Goal: Communication & Community: Answer question/provide support

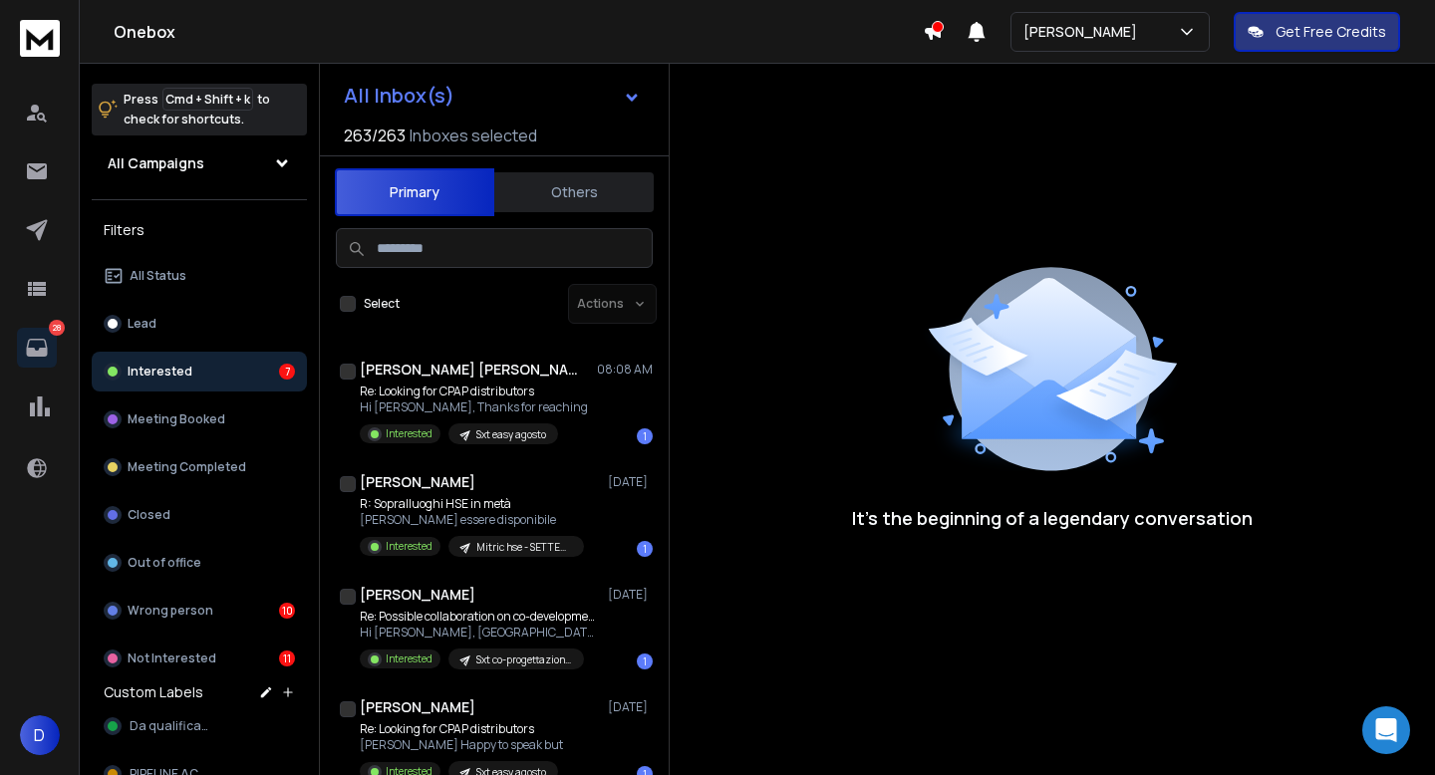
scroll to position [1003, 0]
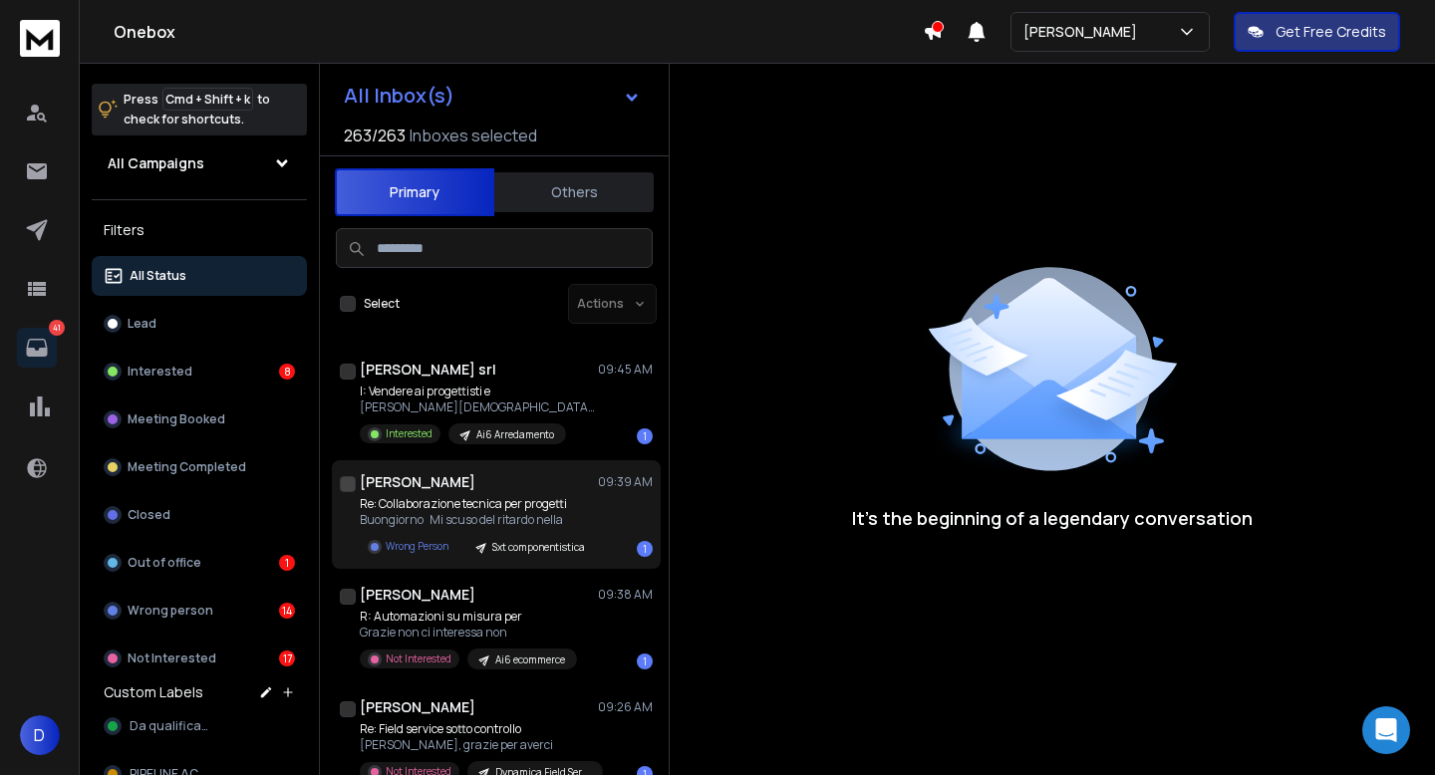
click at [597, 514] on div "Re: Collaborazione tecnica per progetti Buongiorno Mi scuso del ritardo nella W…" at bounding box center [478, 526] width 237 height 61
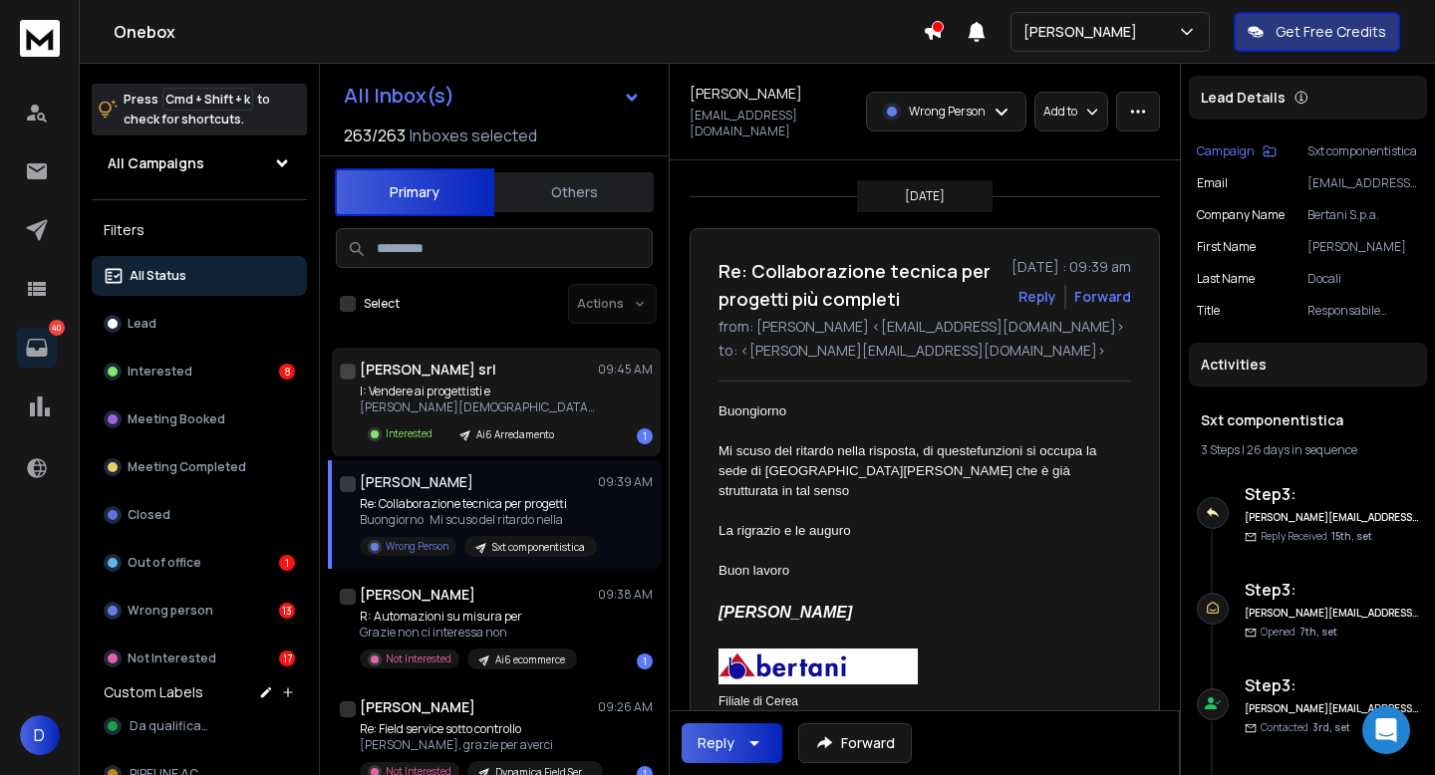
click at [591, 389] on div "I: Vendere ai progettisti e Gentile Cristian, grazie per averci Interested Ai6 …" at bounding box center [506, 414] width 293 height 61
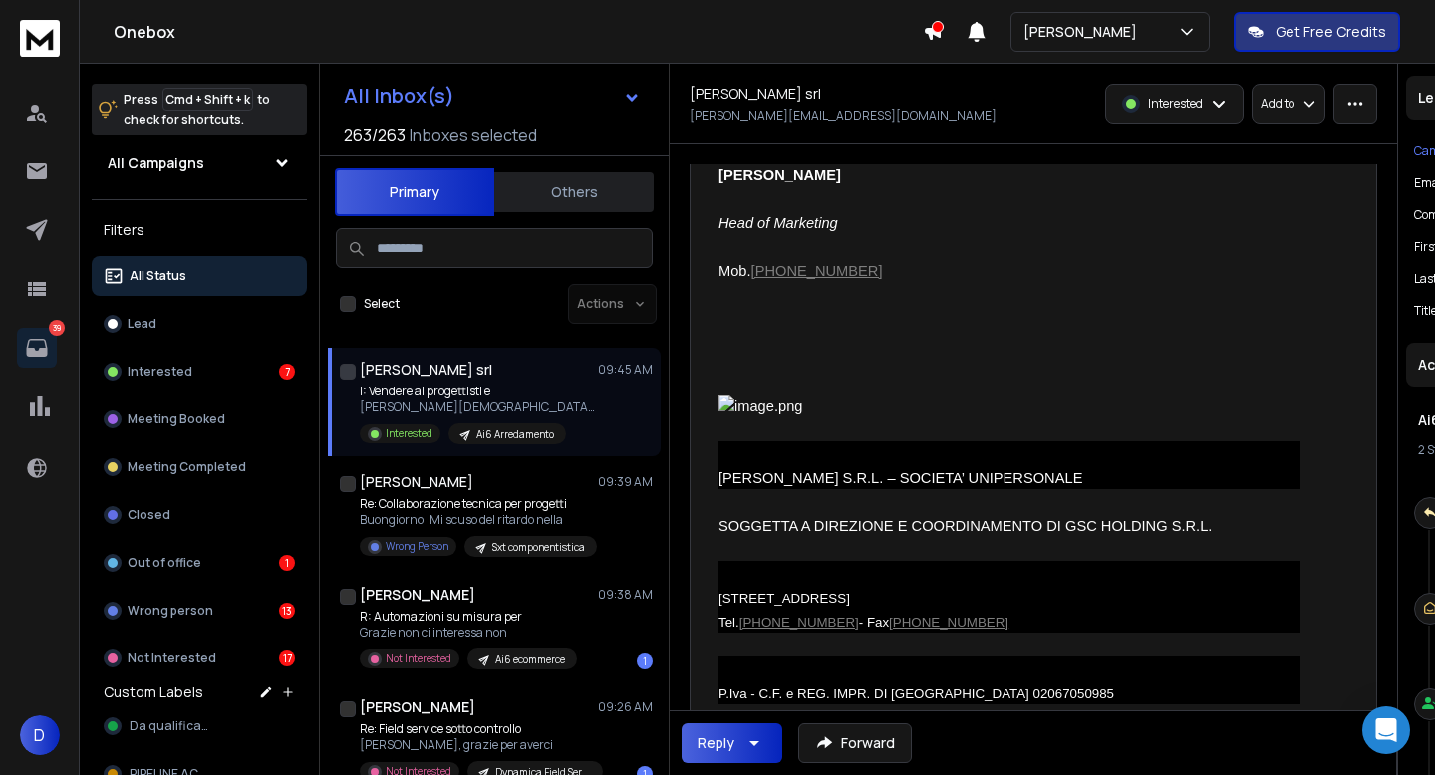
scroll to position [732, 0]
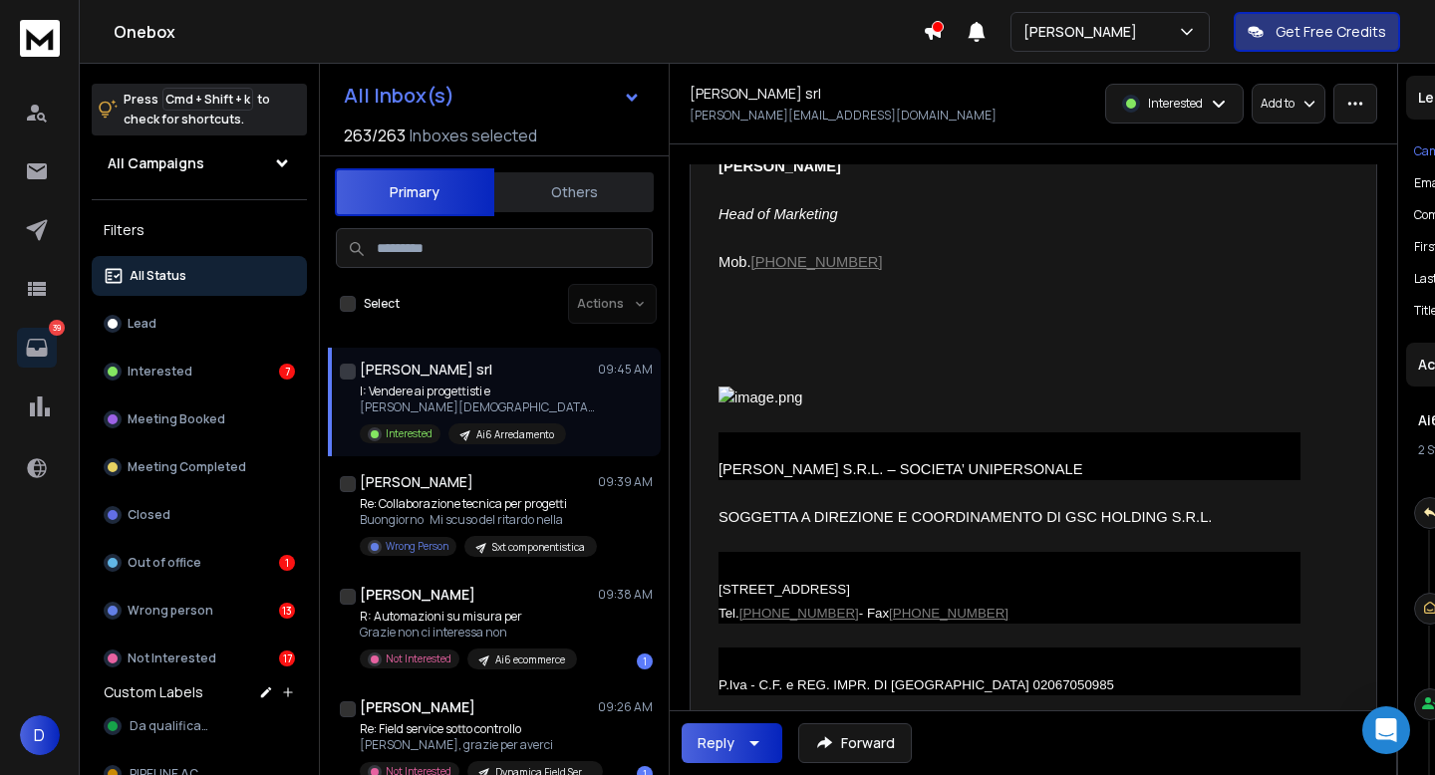
click at [1361, 102] on icon "button" at bounding box center [1356, 103] width 15 height 3
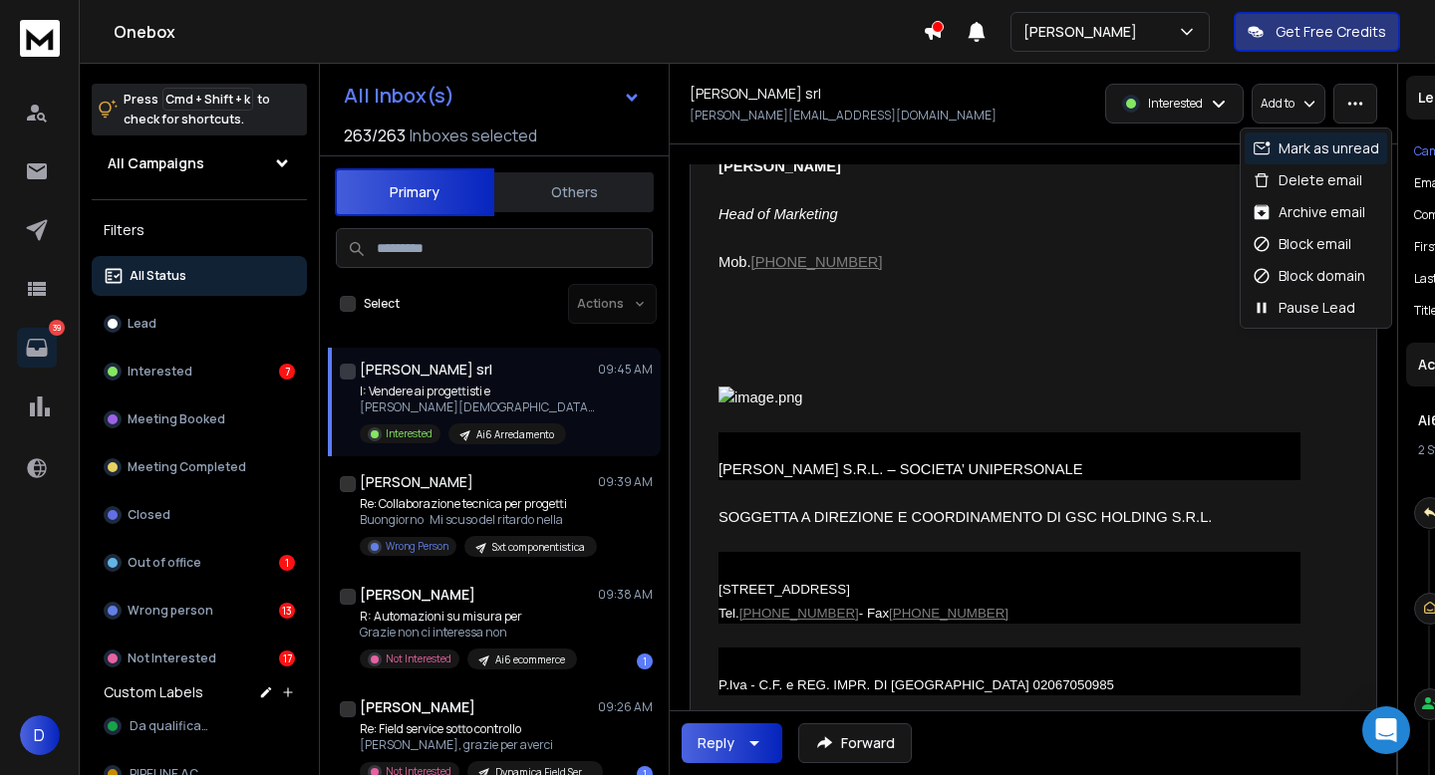
click at [1342, 143] on div "Mark as unread" at bounding box center [1316, 149] width 127 height 20
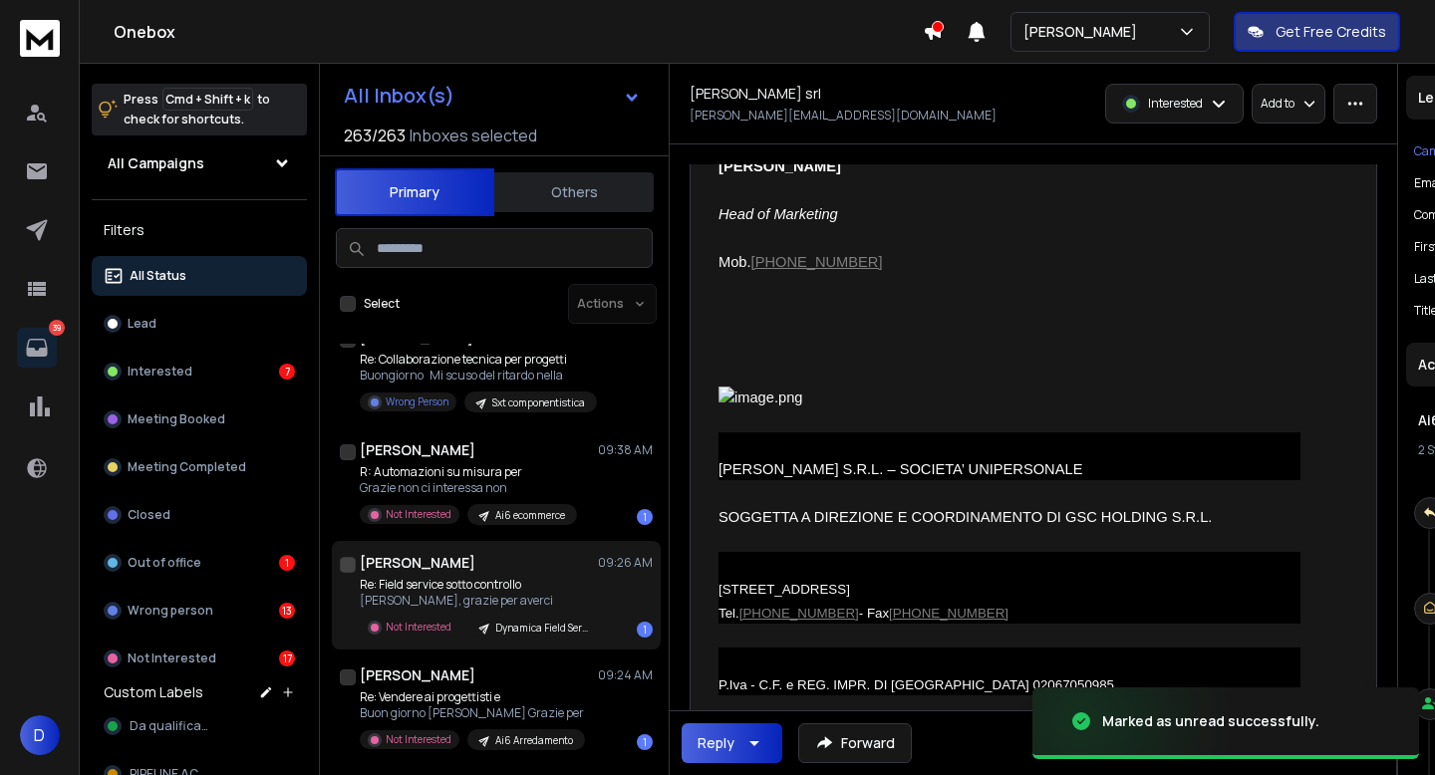
scroll to position [158, 0]
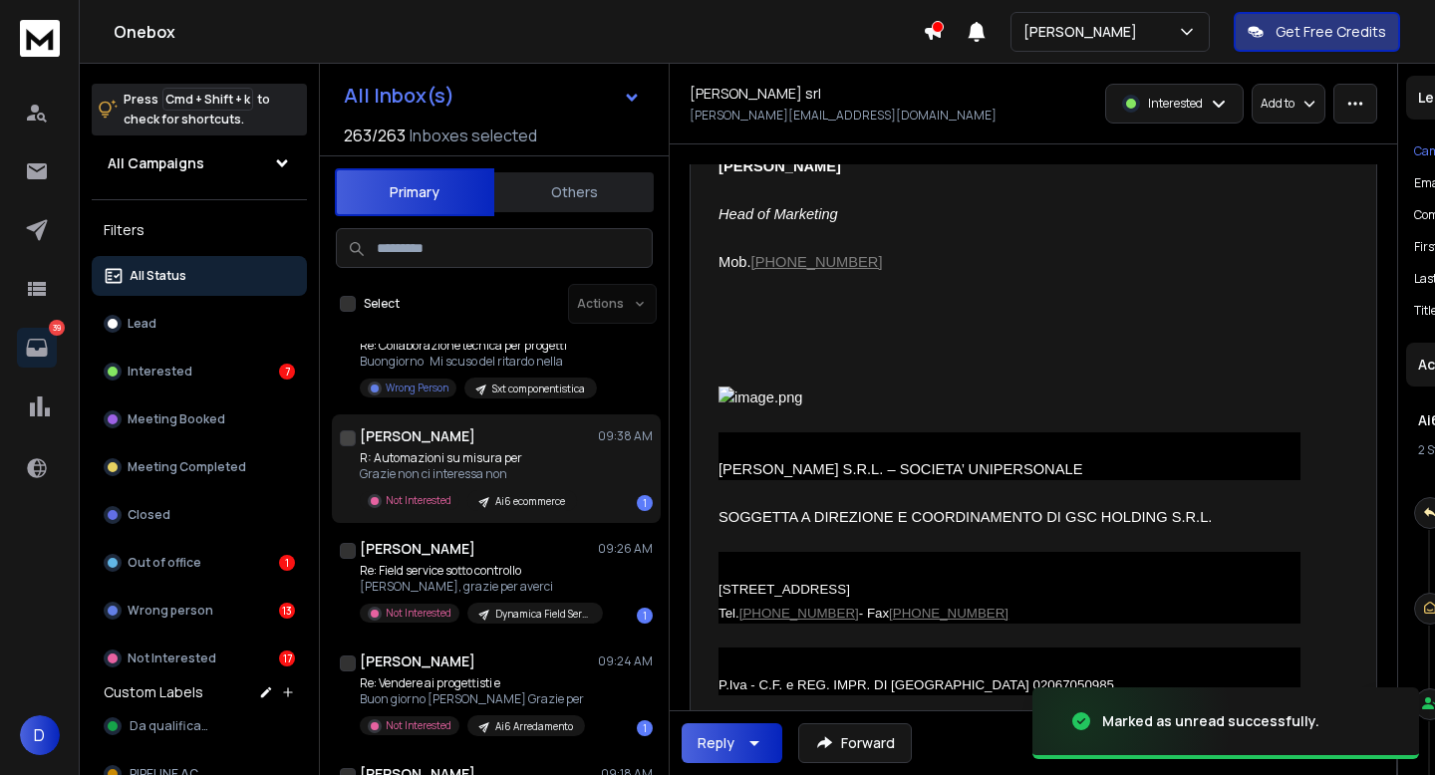
click at [604, 484] on div "R: Automazioni su misura per Grazie non ci interessa non Not Interested Ai6 eco…" at bounding box center [506, 481] width 293 height 61
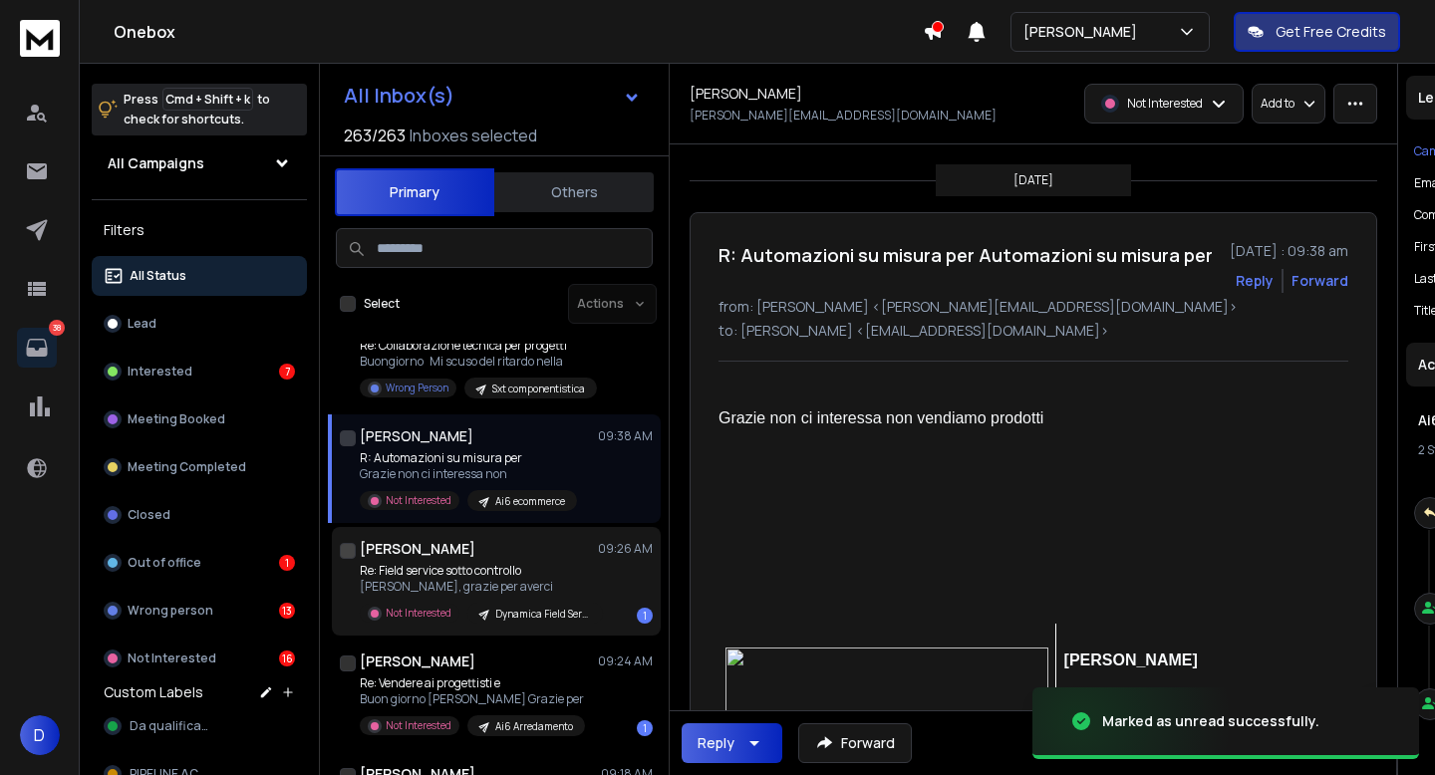
click at [620, 575] on div "Re: Field service sotto controllo Buongiorno Edoardo, grazie per averci Not Int…" at bounding box center [506, 593] width 293 height 61
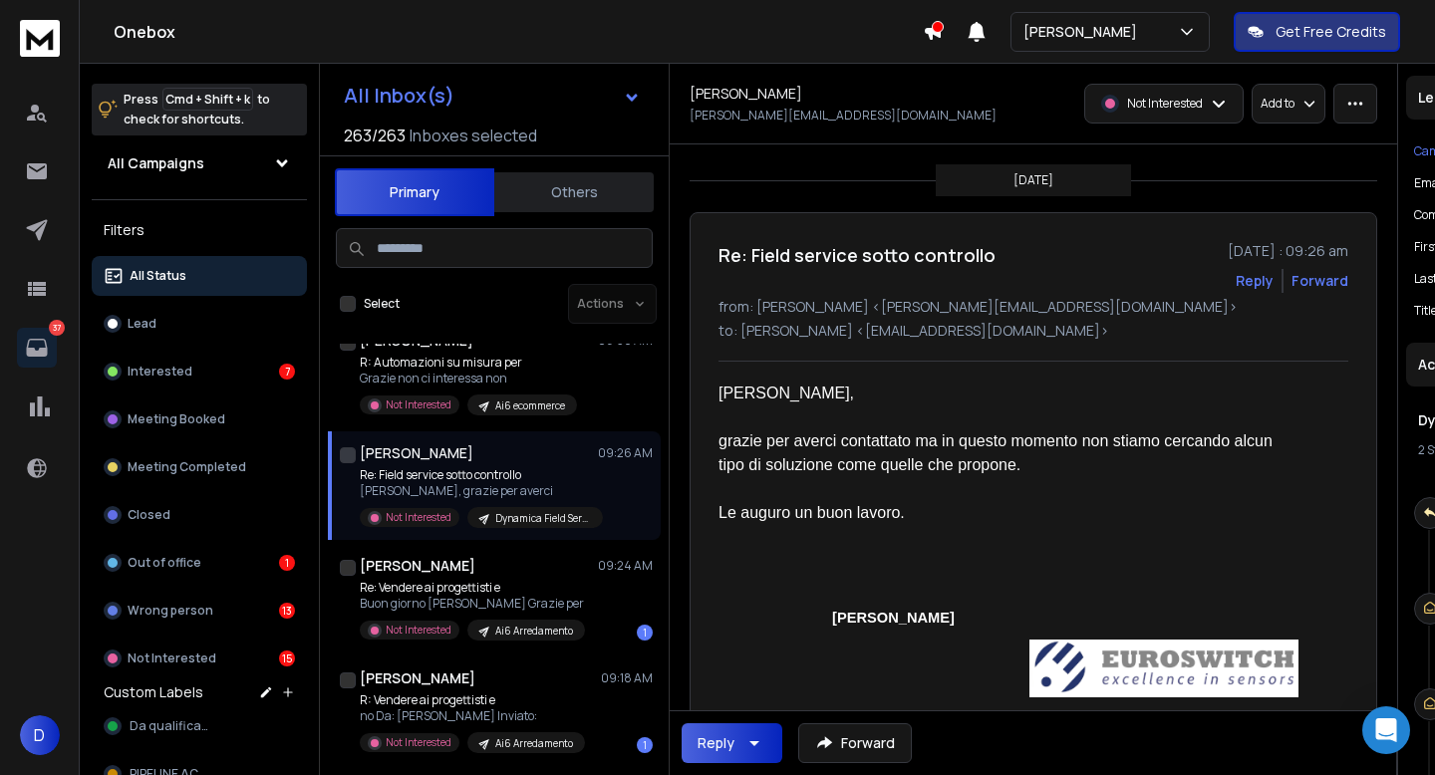
scroll to position [259, 0]
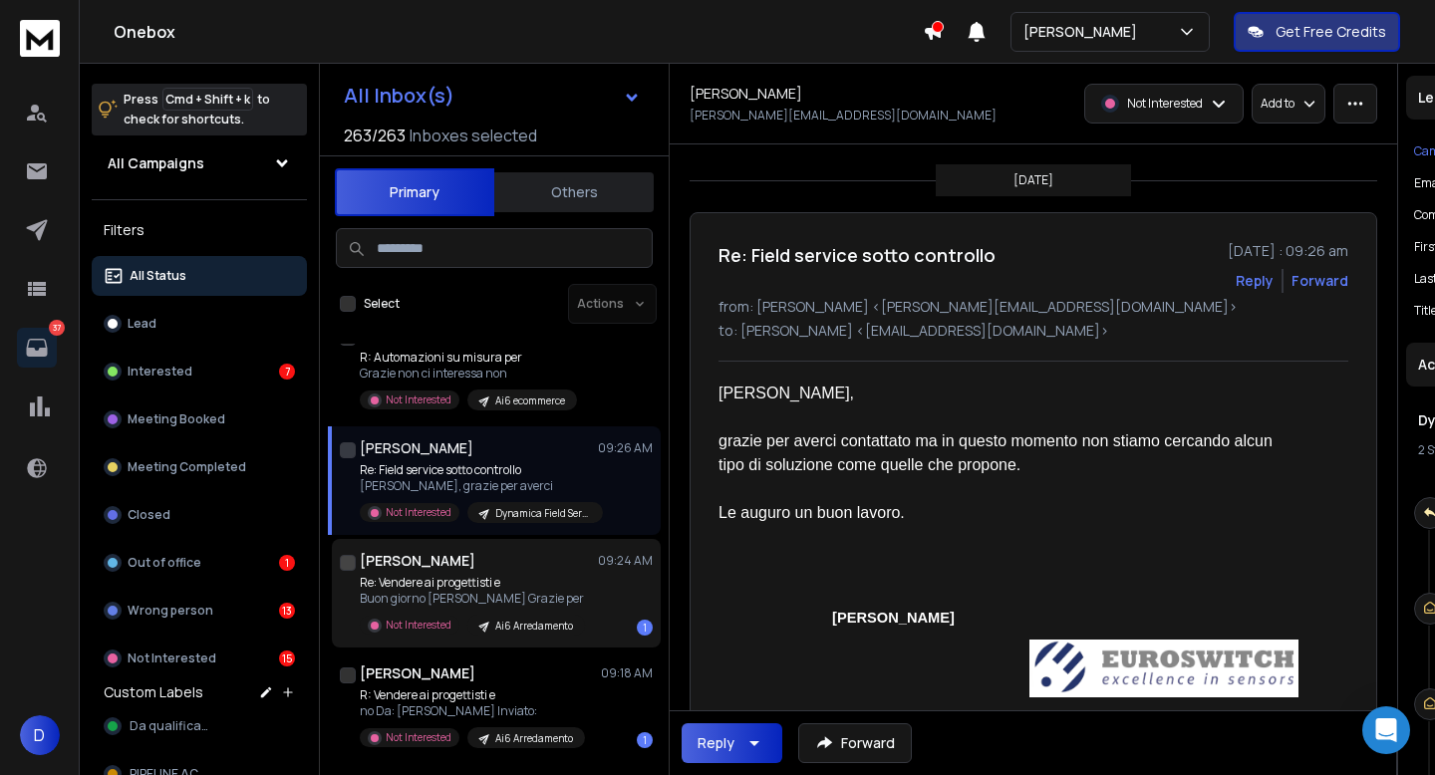
click at [613, 592] on div "Re: Vendere ai progettisti e Buon giorno Cristian Grazie per Not Interested Ai6…" at bounding box center [506, 605] width 293 height 61
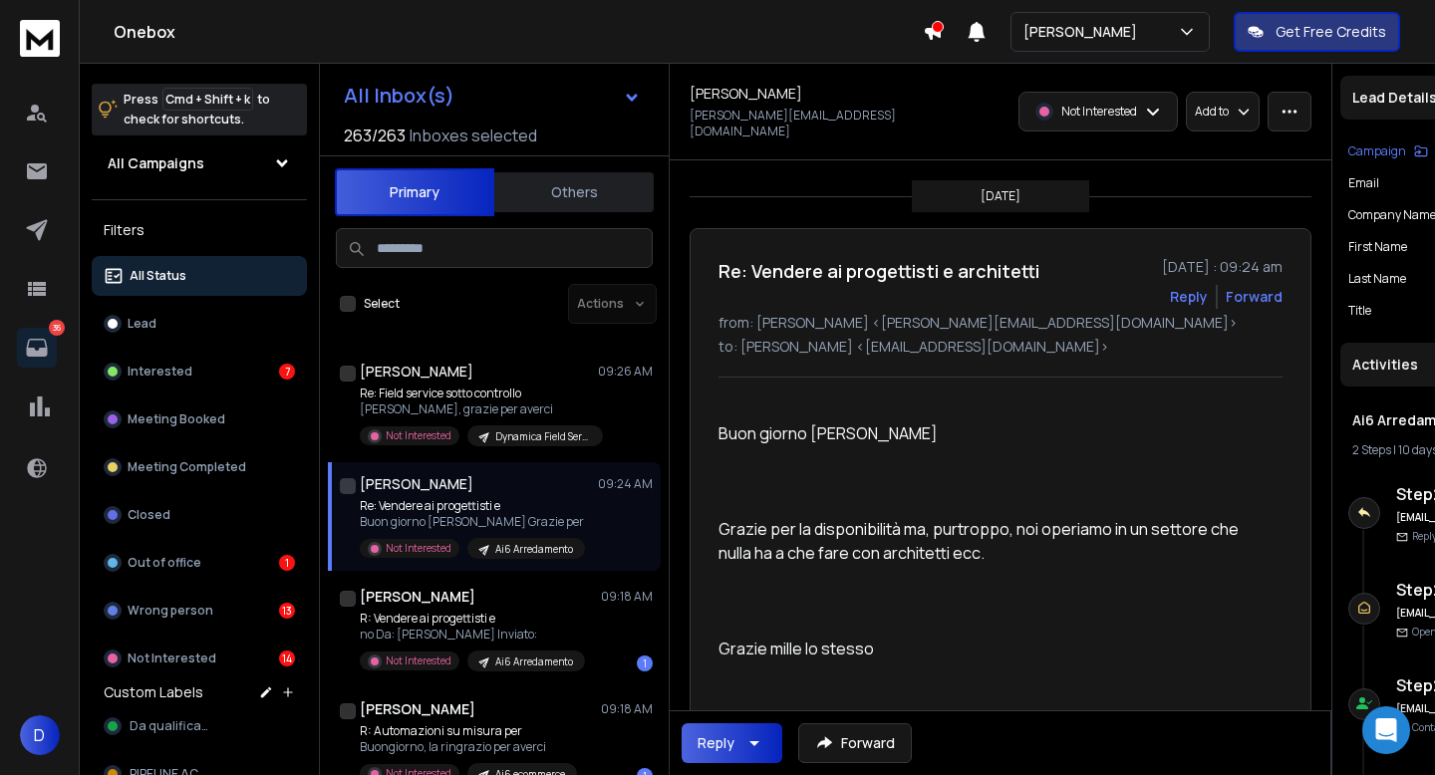
scroll to position [342, 0]
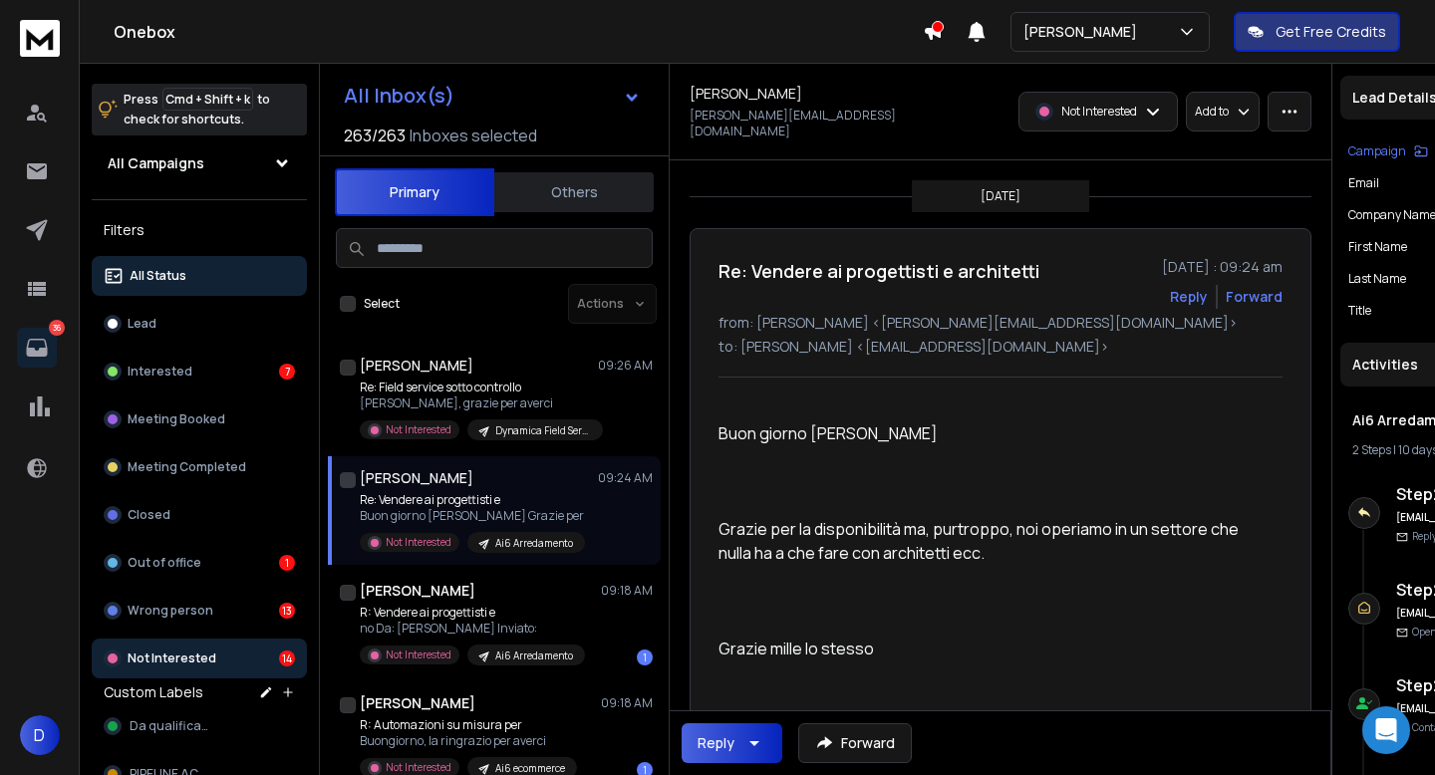
click at [211, 666] on button "Not Interested 14" at bounding box center [199, 659] width 215 height 40
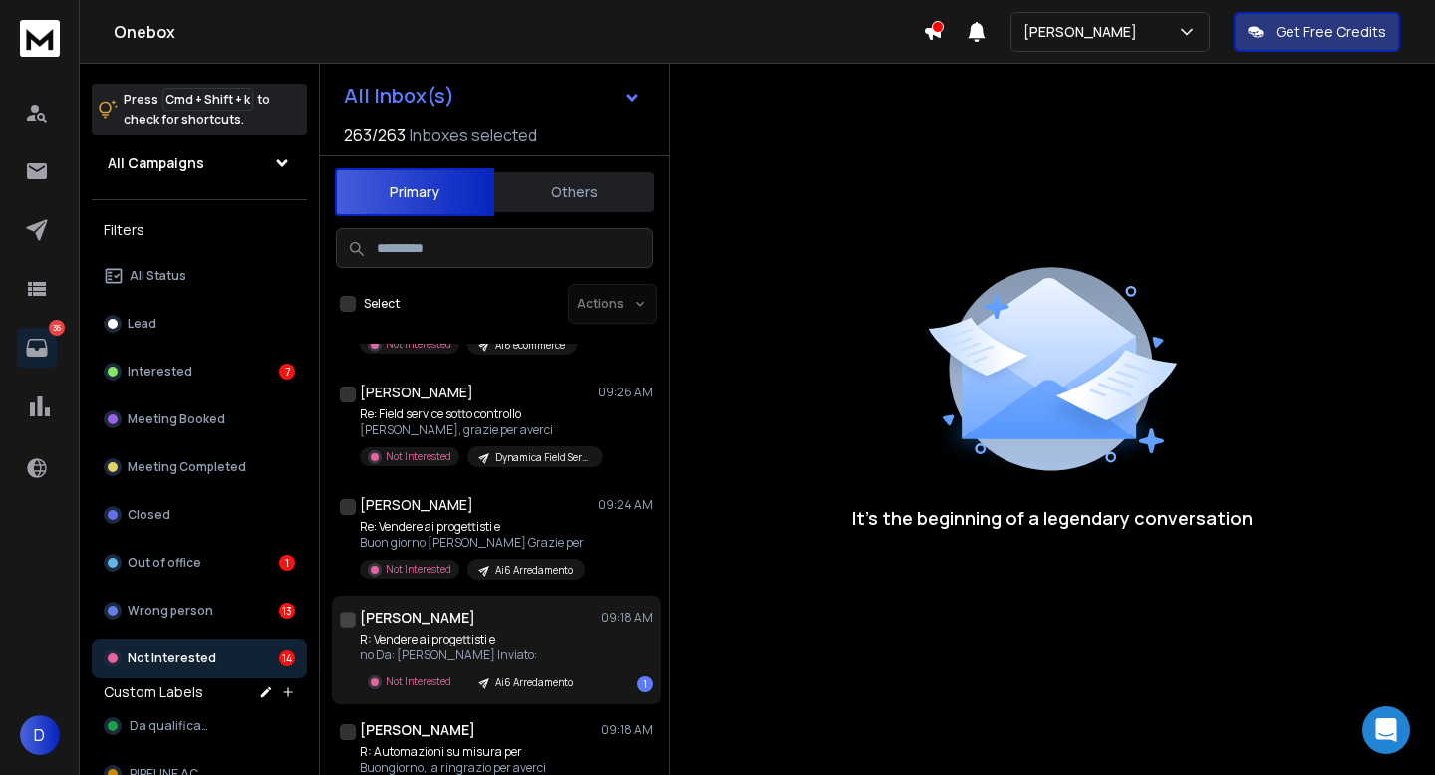
scroll to position [130, 0]
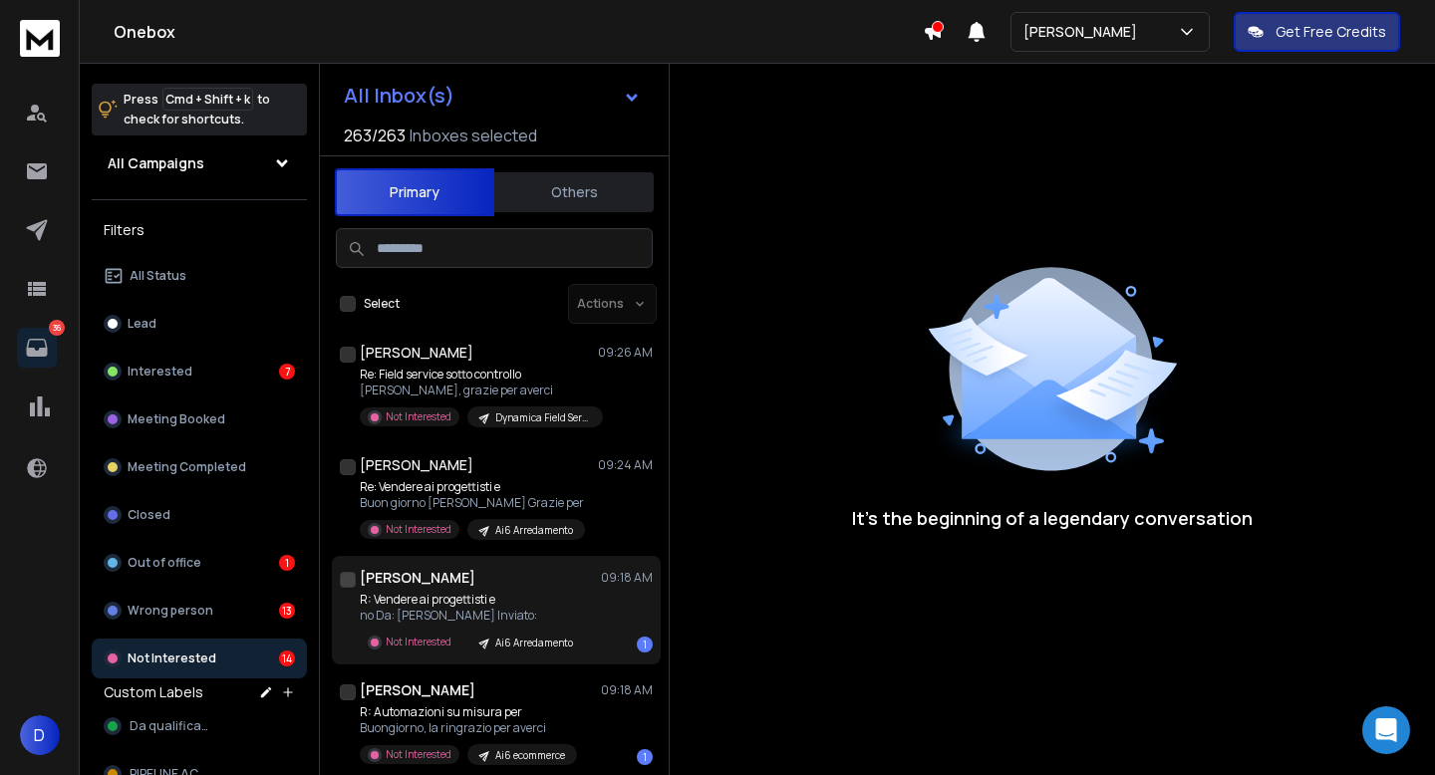
click at [601, 629] on div "R: Vendere ai progettisti e no Da: Cristian Mezzo Inviato: Not Interested Ai6 A…" at bounding box center [506, 622] width 293 height 61
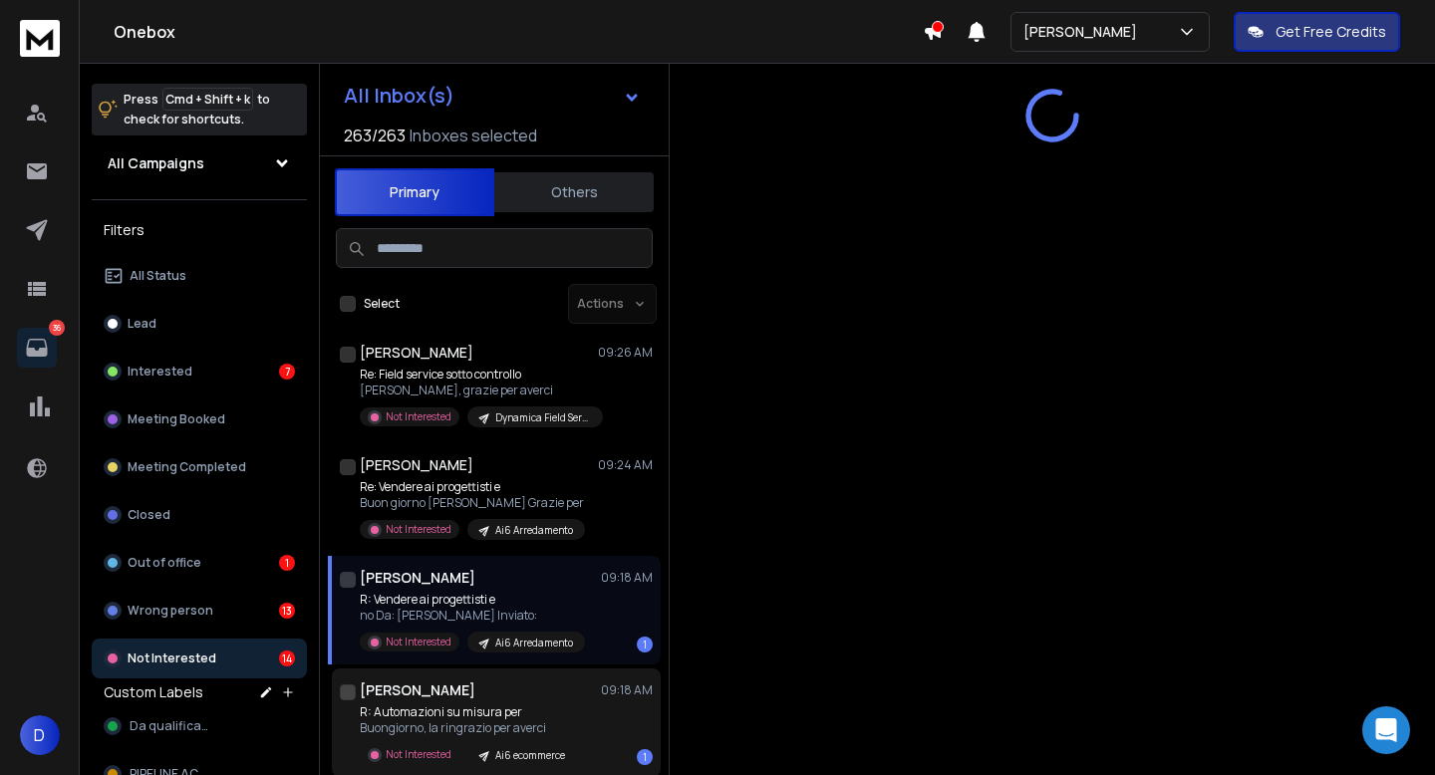
click at [598, 717] on div "R: Automazioni su misura per Buongiorno, la ringrazio per averci Not Interested…" at bounding box center [506, 735] width 293 height 61
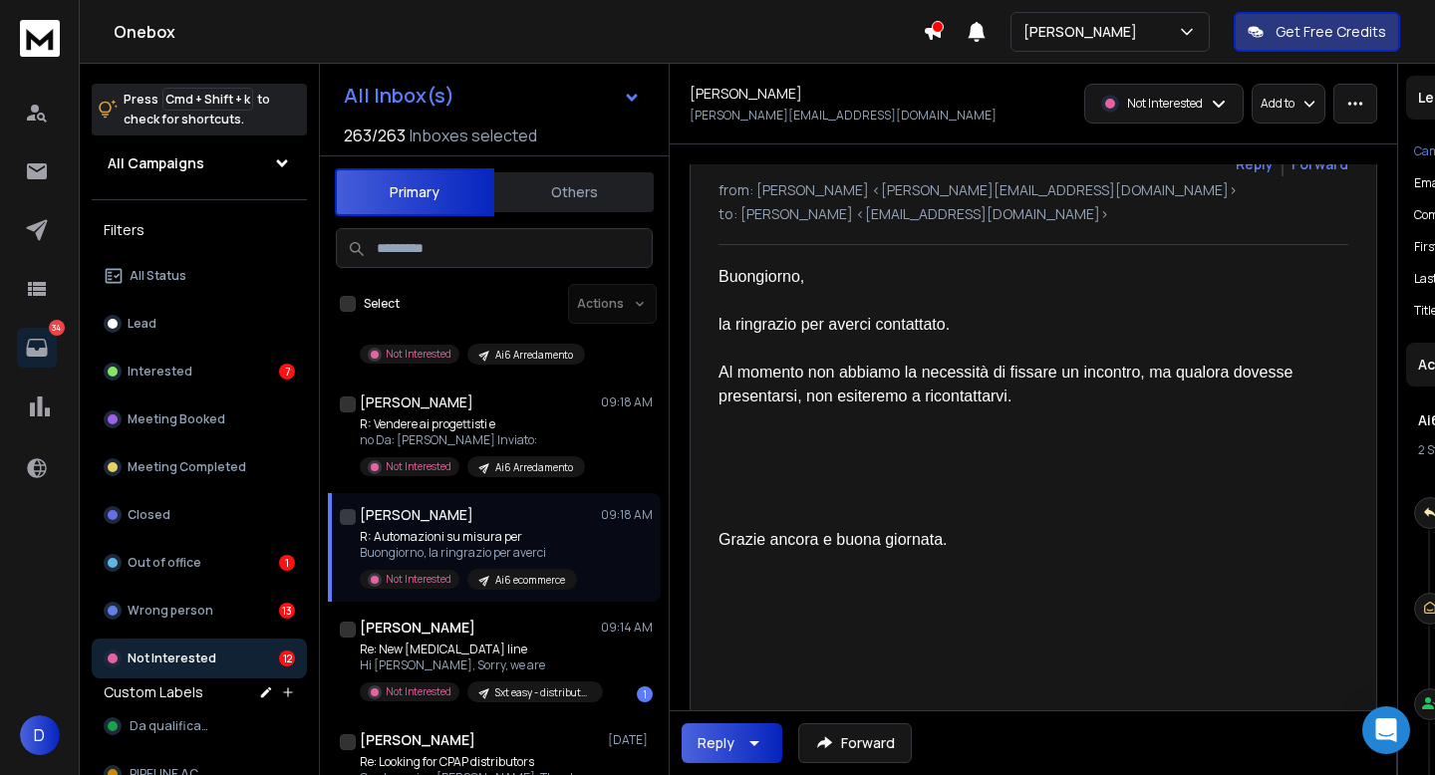
scroll to position [307, 0]
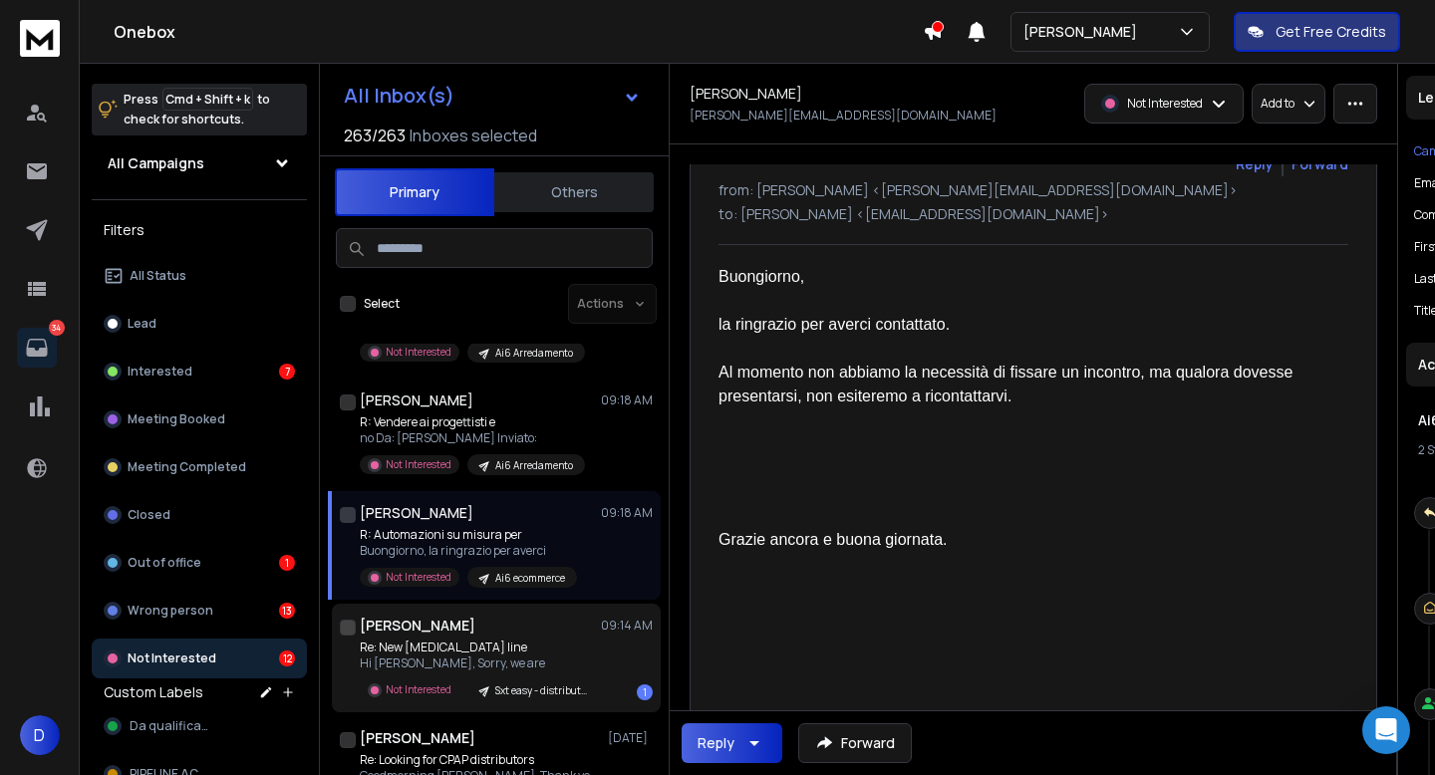
click at [585, 674] on div "Re: New CPAP line Hi Luca, Sorry, we are Not Interested Sxt easy - distributori" at bounding box center [481, 670] width 243 height 61
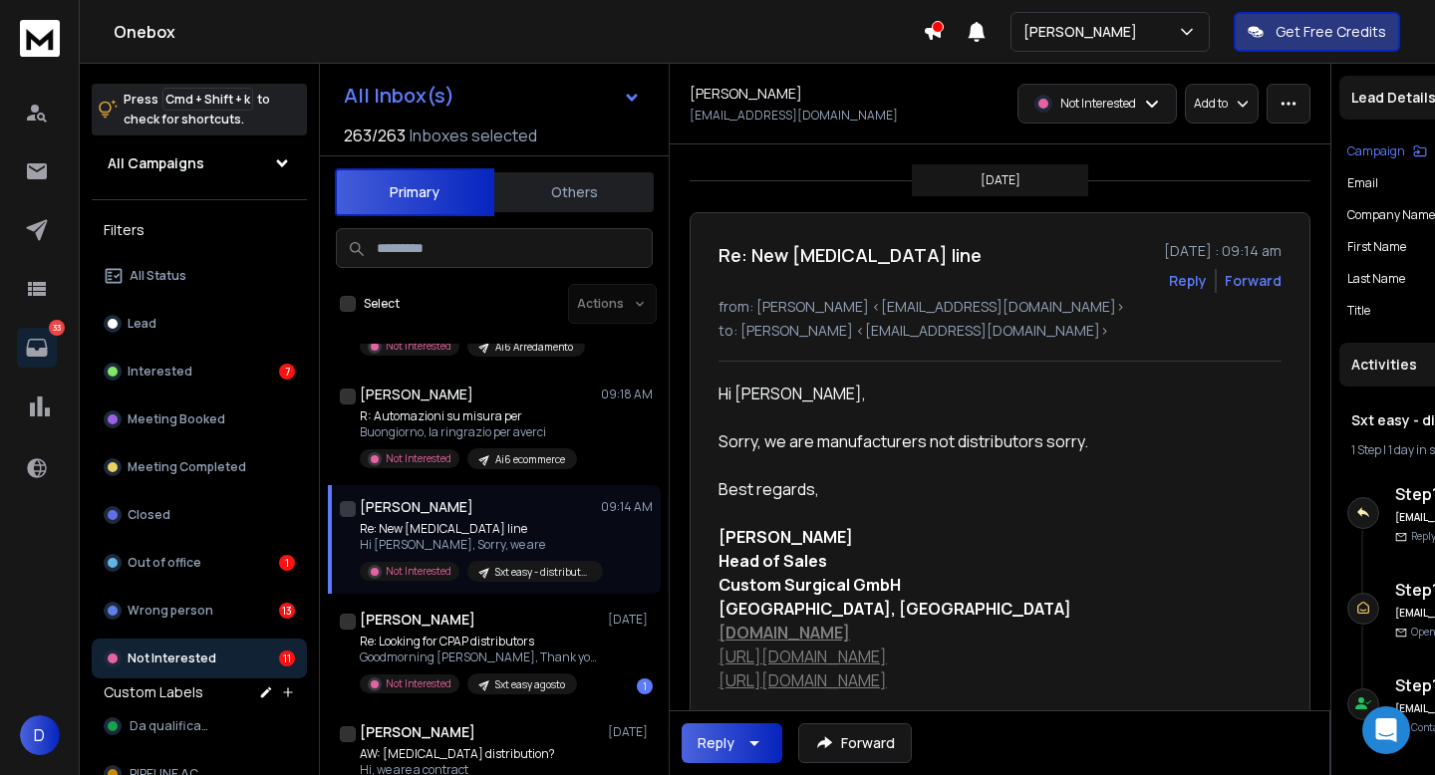
scroll to position [431, 0]
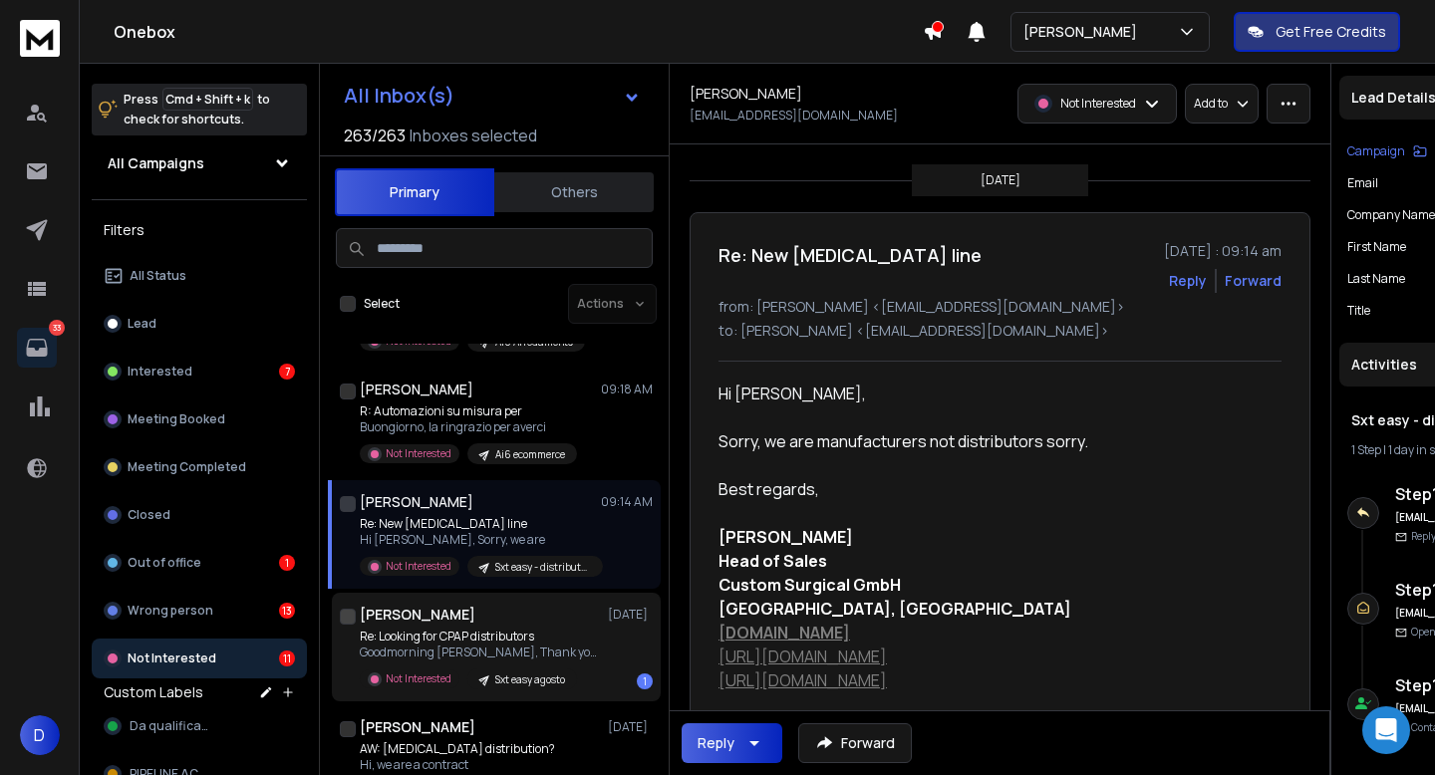
click at [606, 658] on div "Re: Looking for CPAP distributors Goodmorning Luca, Thank you for Not Intereste…" at bounding box center [506, 659] width 293 height 61
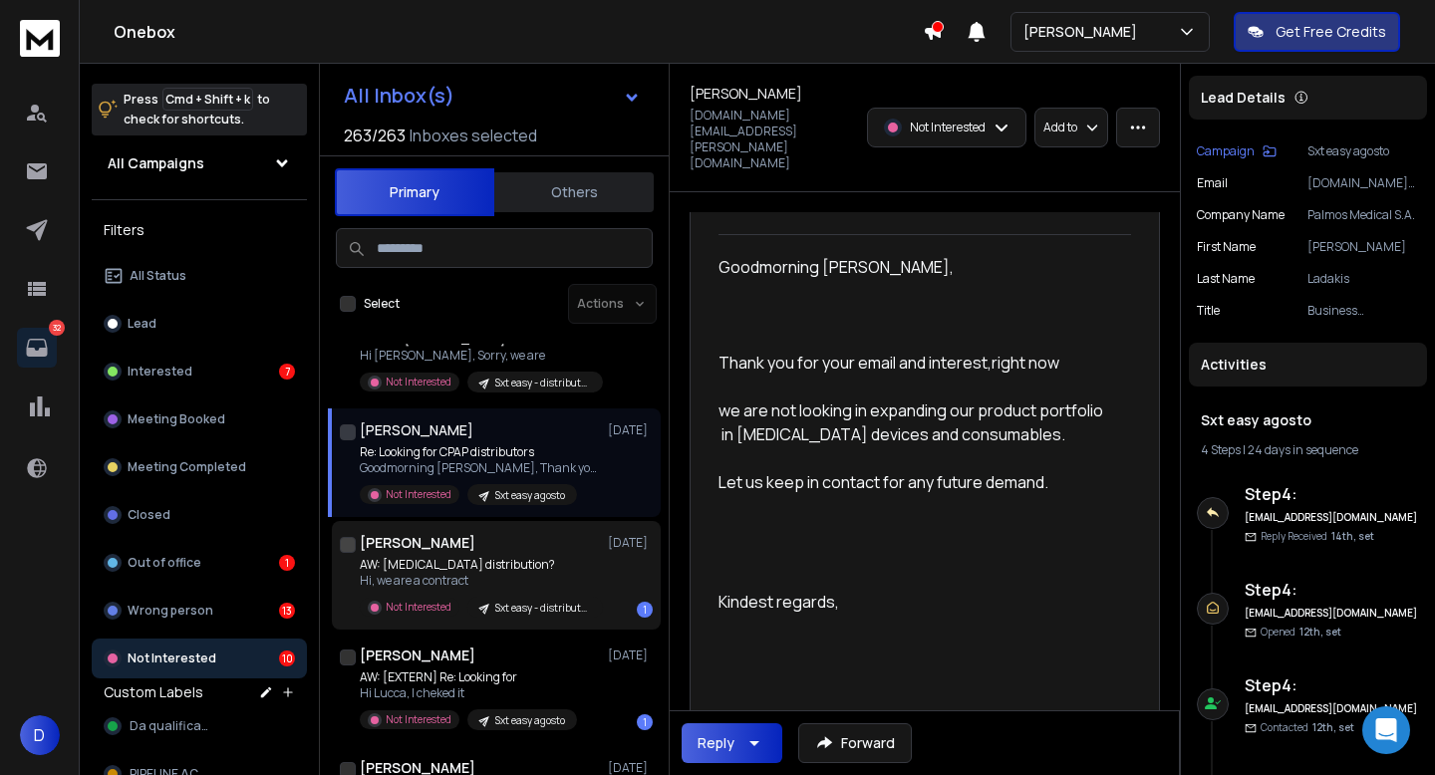
scroll to position [632, 0]
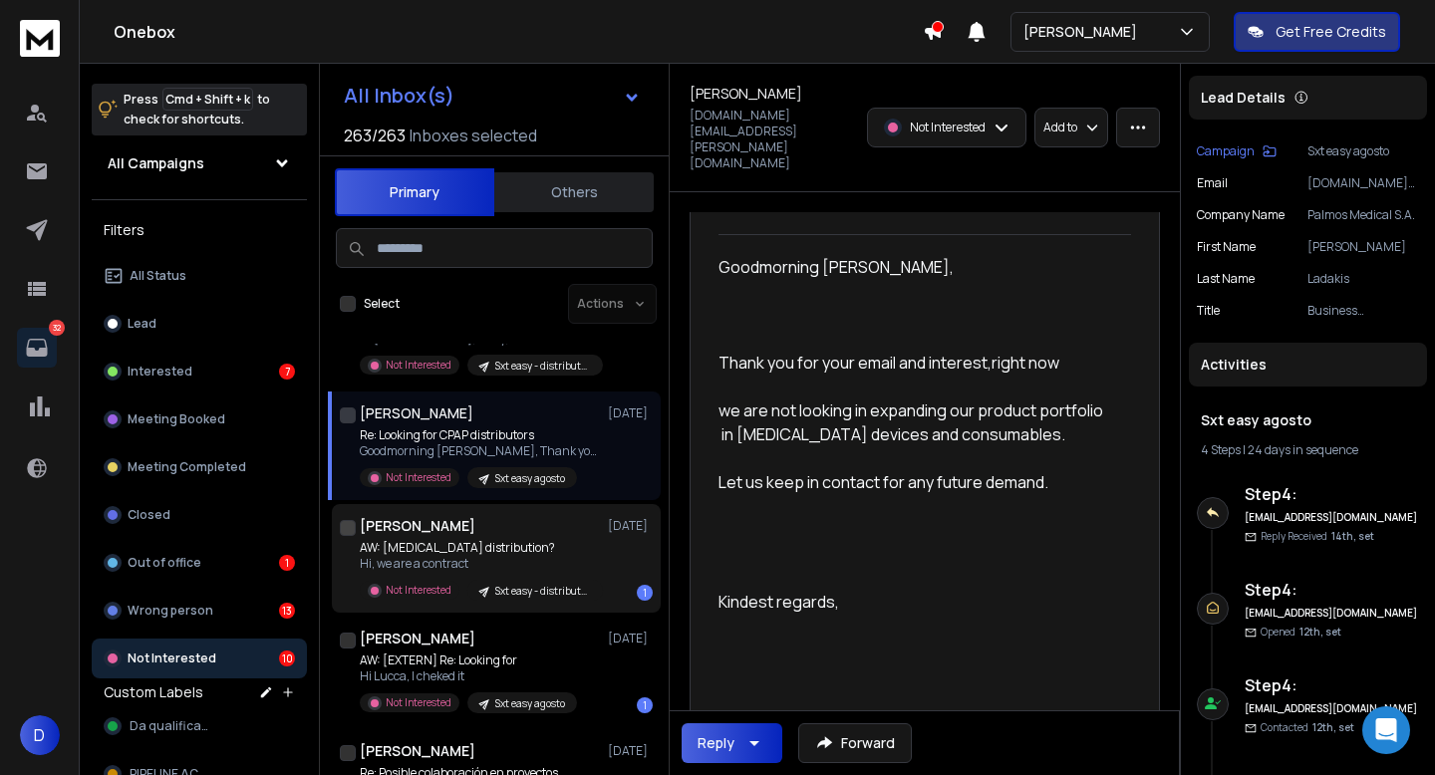
click at [600, 559] on div "AW: CPAP distribution? Hi, we are a contract Not Interested Sxt easy - distribu…" at bounding box center [481, 570] width 243 height 61
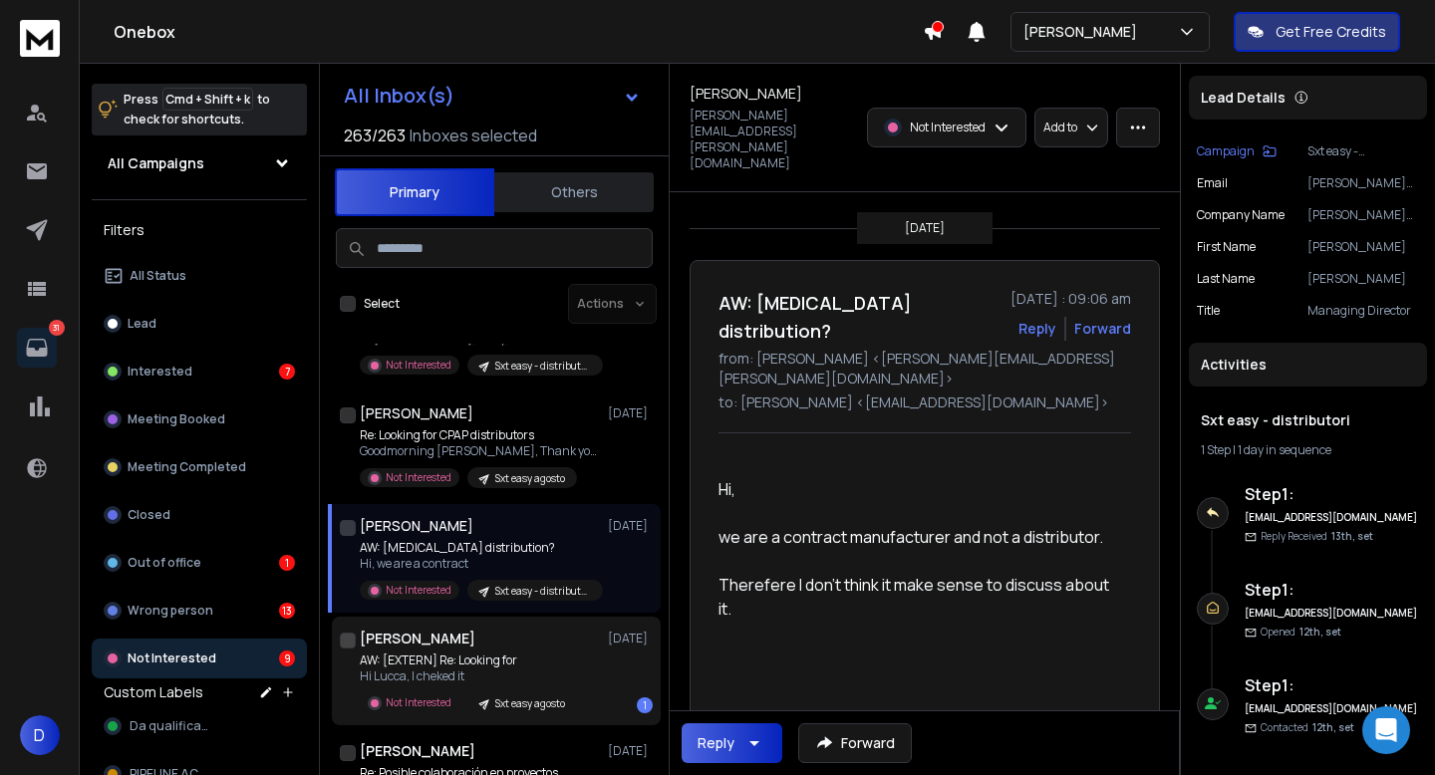
click at [605, 665] on div "AW: [EXTERN] Re: Looking for Hi Lucca, I cheked it Not Interested Sxt easy agos…" at bounding box center [506, 683] width 293 height 61
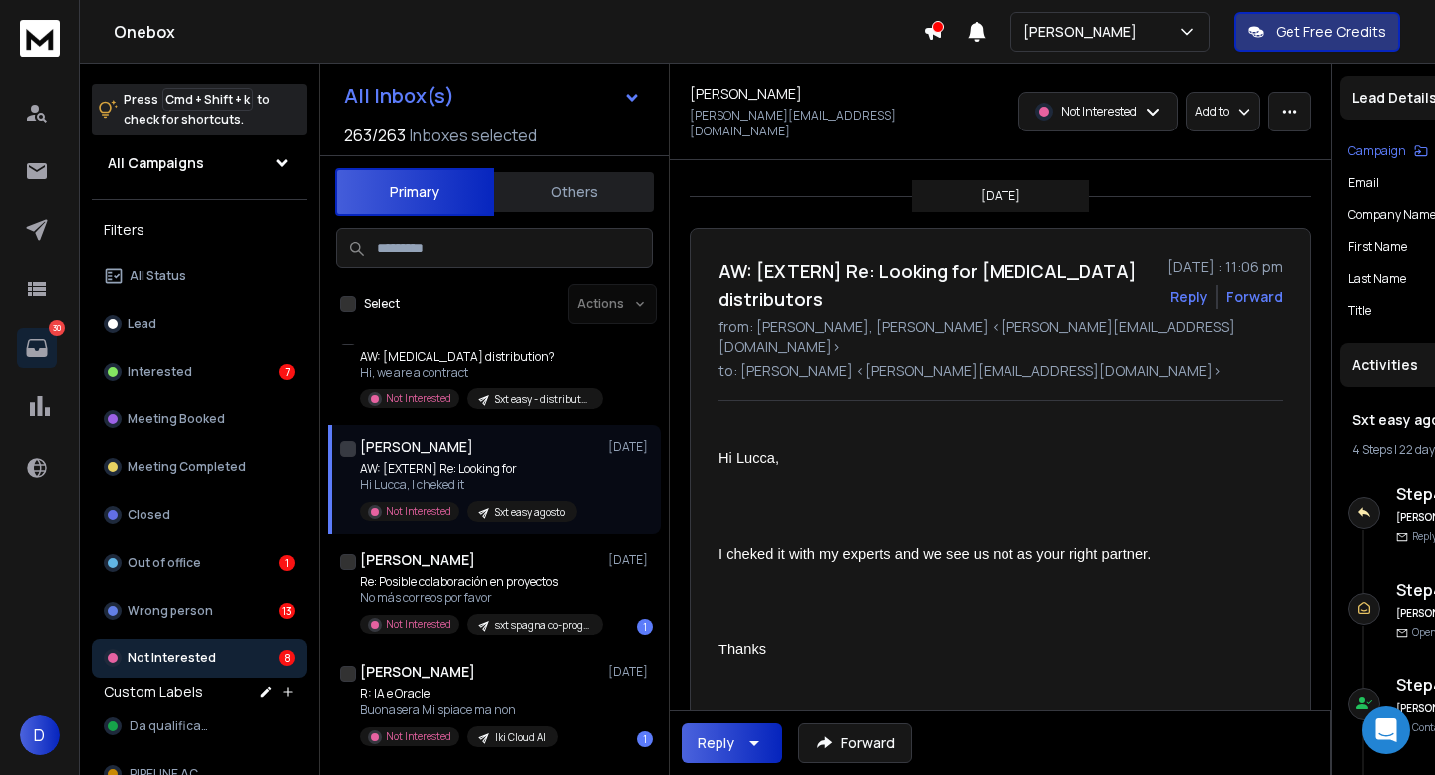
scroll to position [824, 0]
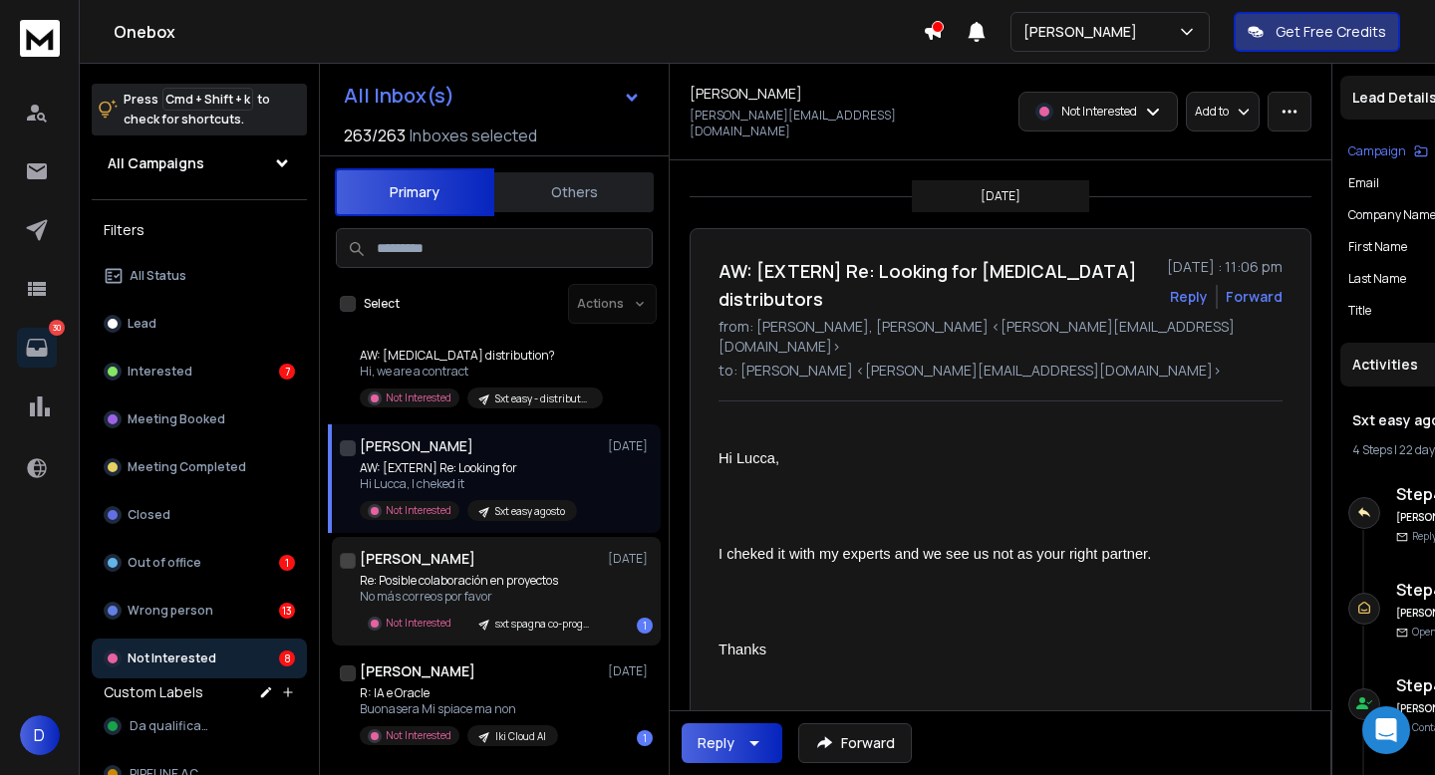
click at [626, 606] on div "Re: Posible colaboración en proyectos No más correos por favor Not Interested s…" at bounding box center [506, 603] width 293 height 61
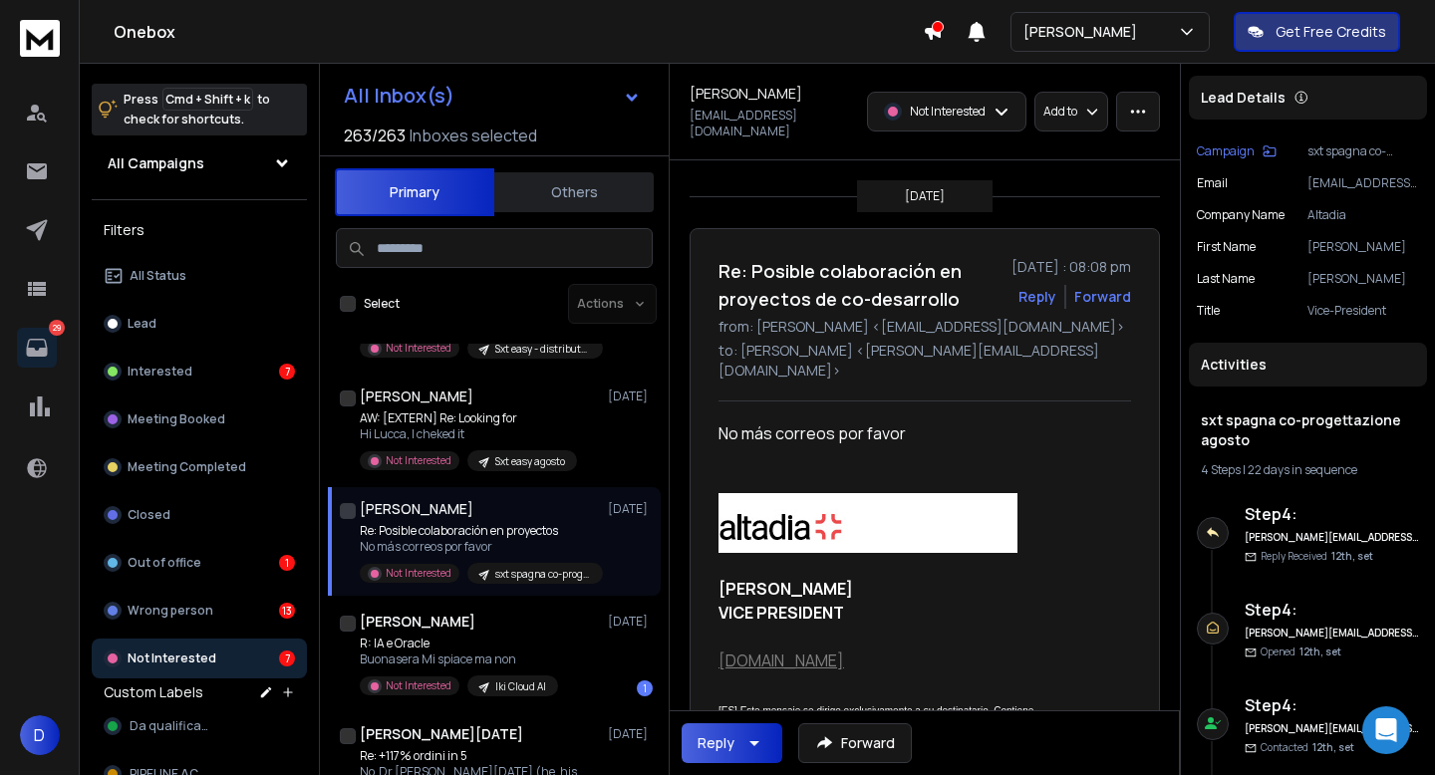
scroll to position [876, 0]
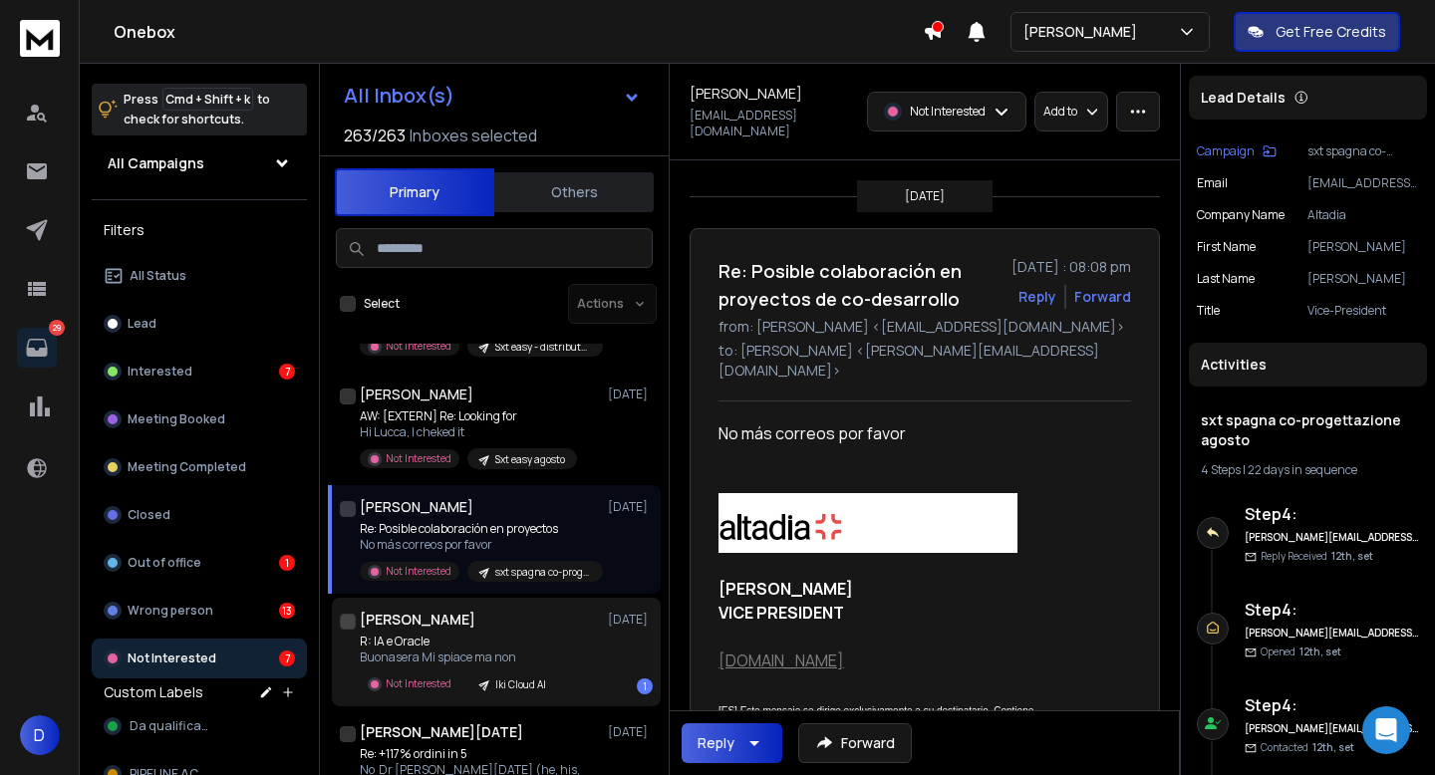
click at [617, 644] on div "R: IA e Oracle Buonasera Mi spiace ma non Not Interested Iki Cloud AI 1" at bounding box center [506, 664] width 293 height 61
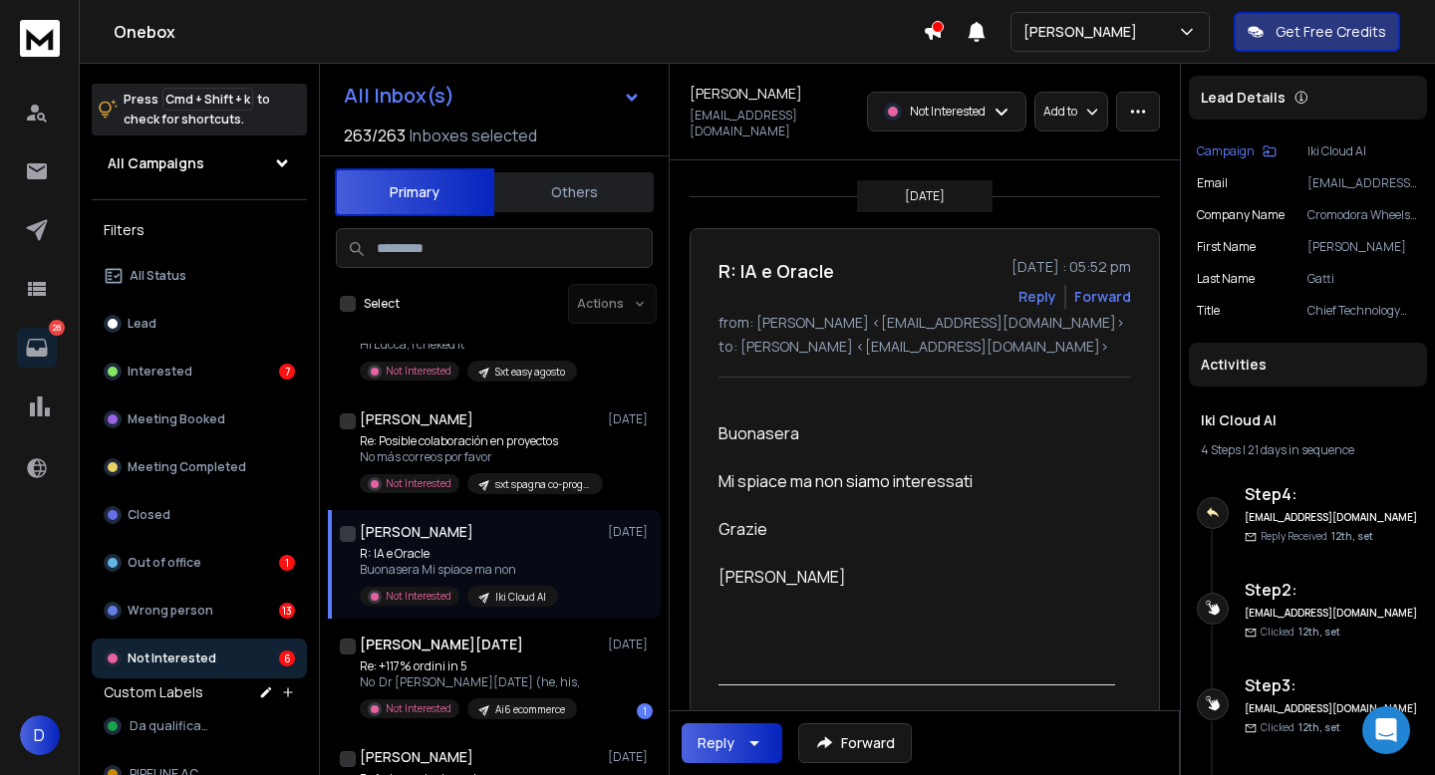
scroll to position [1002, 0]
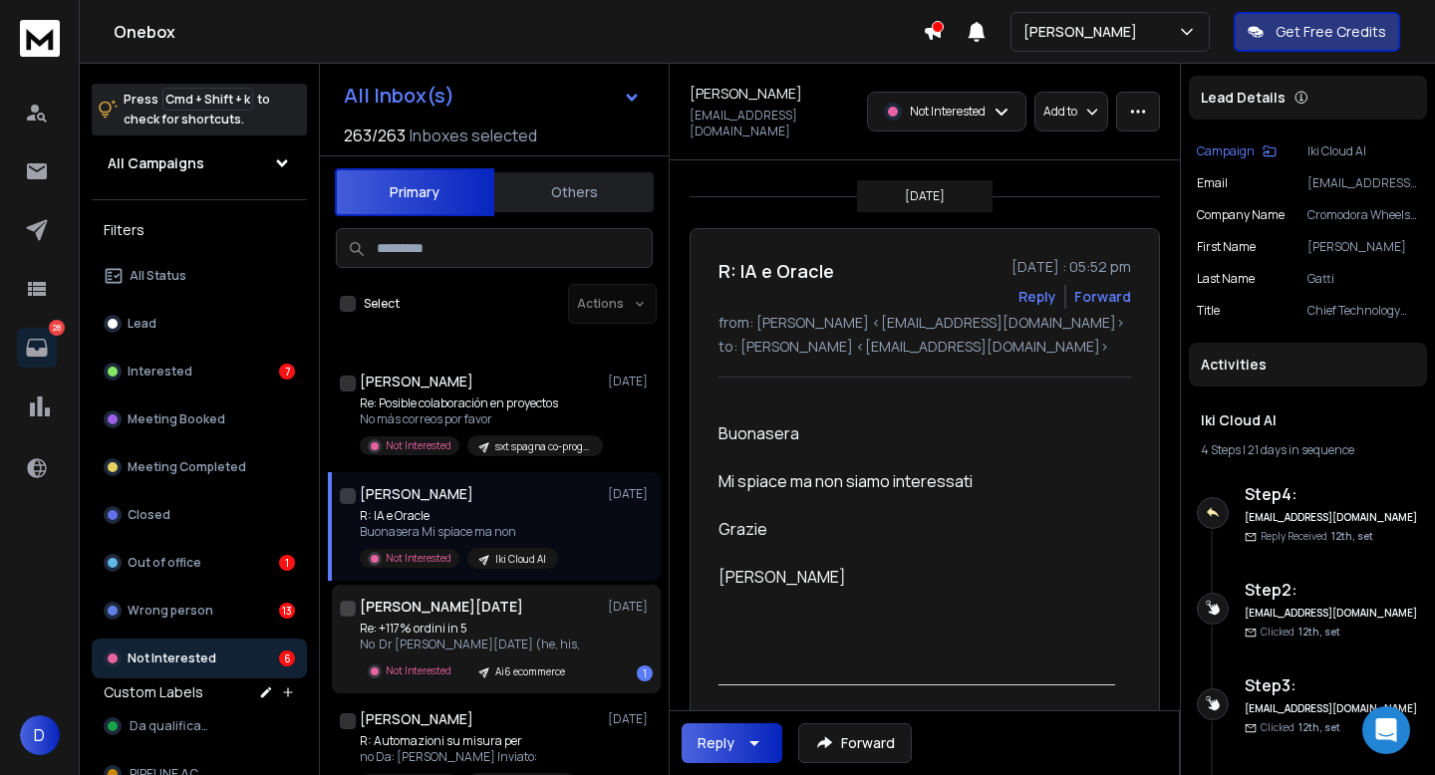
click at [615, 629] on div "Re: +117% ordini in 5 No Dr Antonio Carnevale (he, his, Not Interested Ai6 ecom…" at bounding box center [506, 651] width 293 height 61
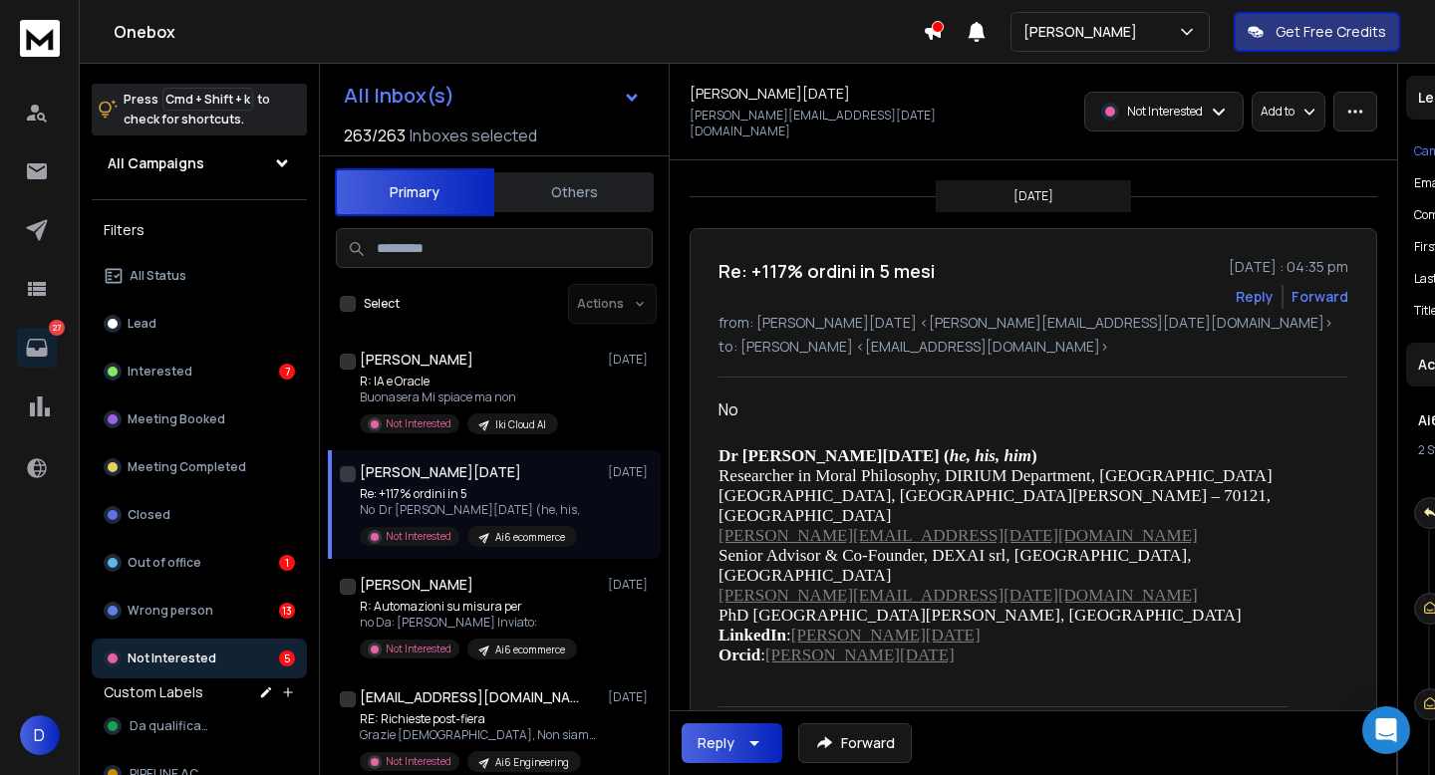
scroll to position [1152, 0]
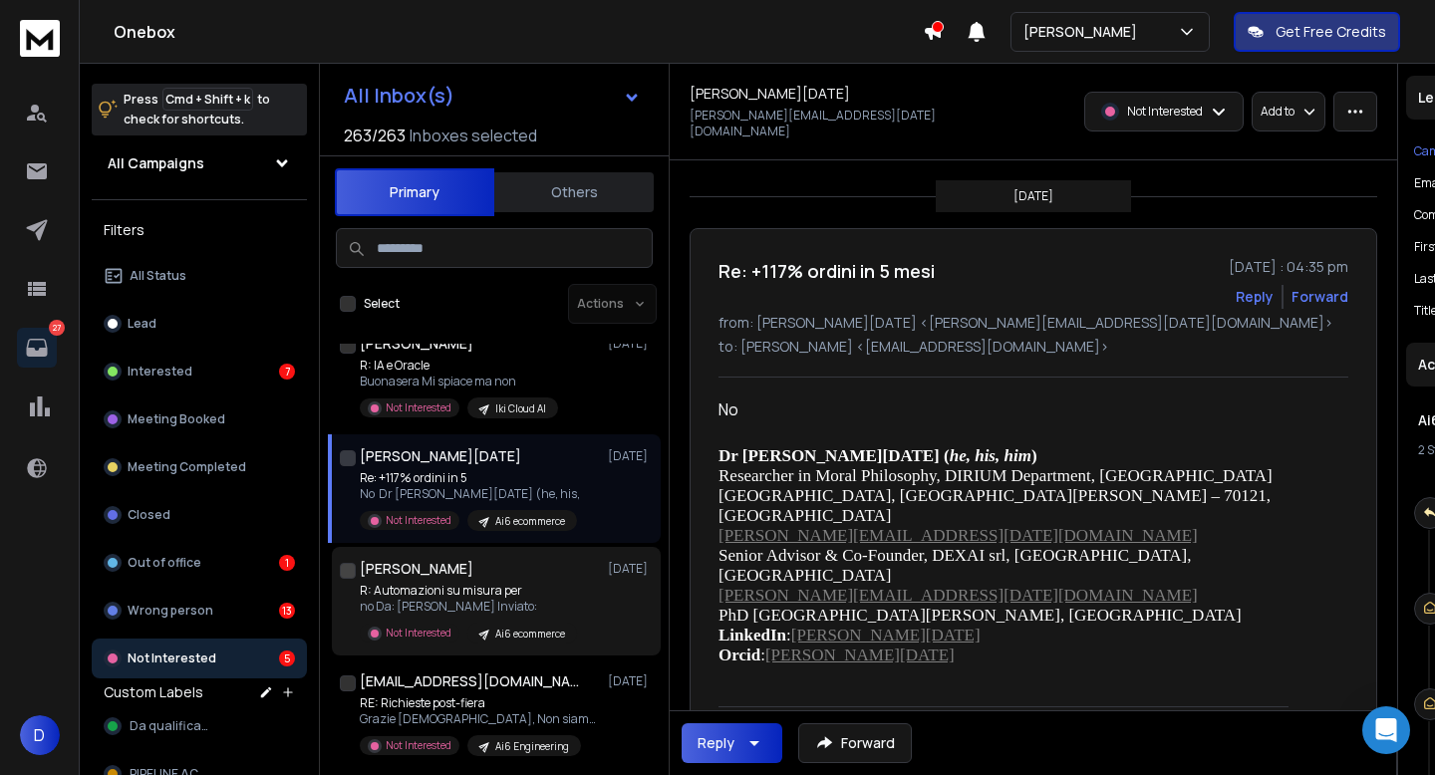
click at [605, 628] on div "R: Automazioni su misura per no Da: Cristian Mezzo Inviato: Not Interested Ai6 …" at bounding box center [506, 613] width 293 height 61
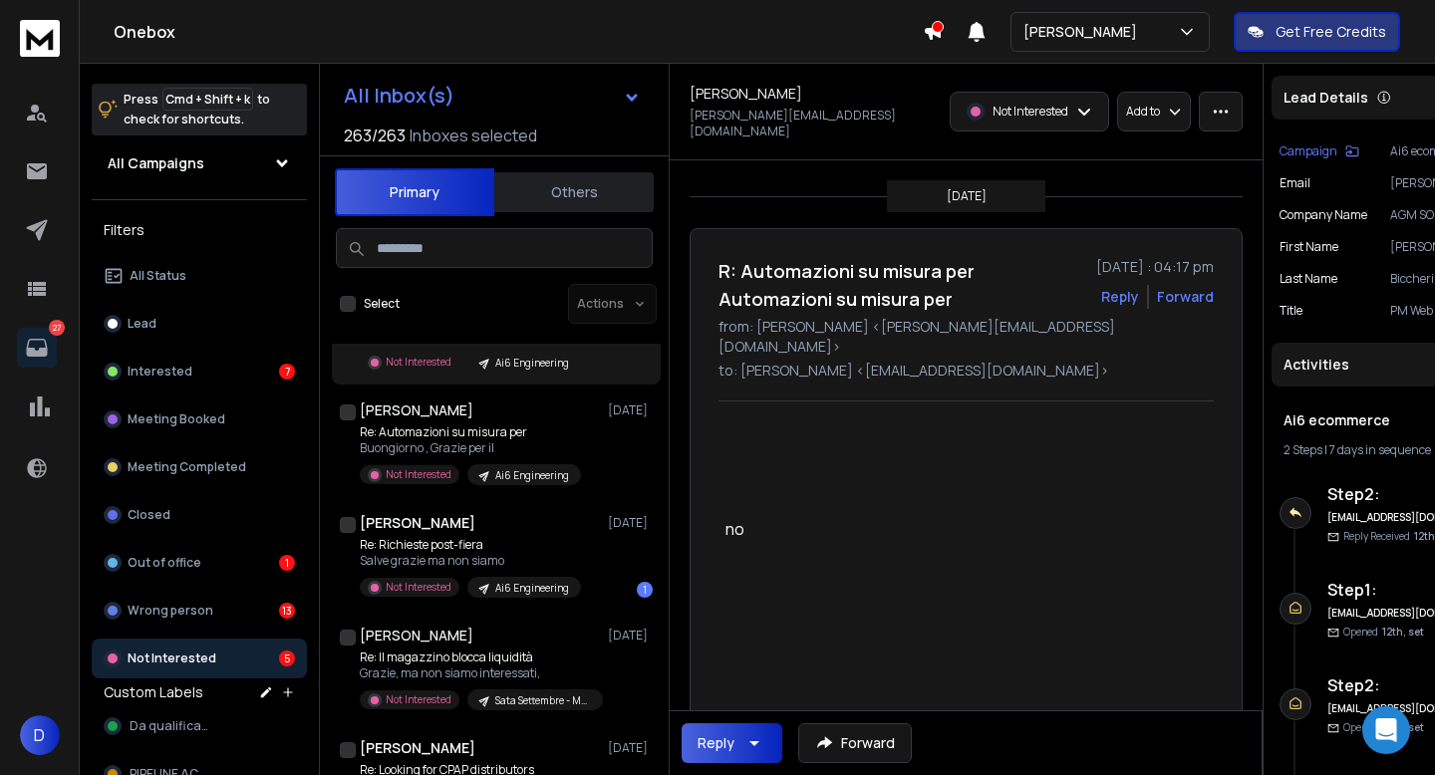
scroll to position [1550, 0]
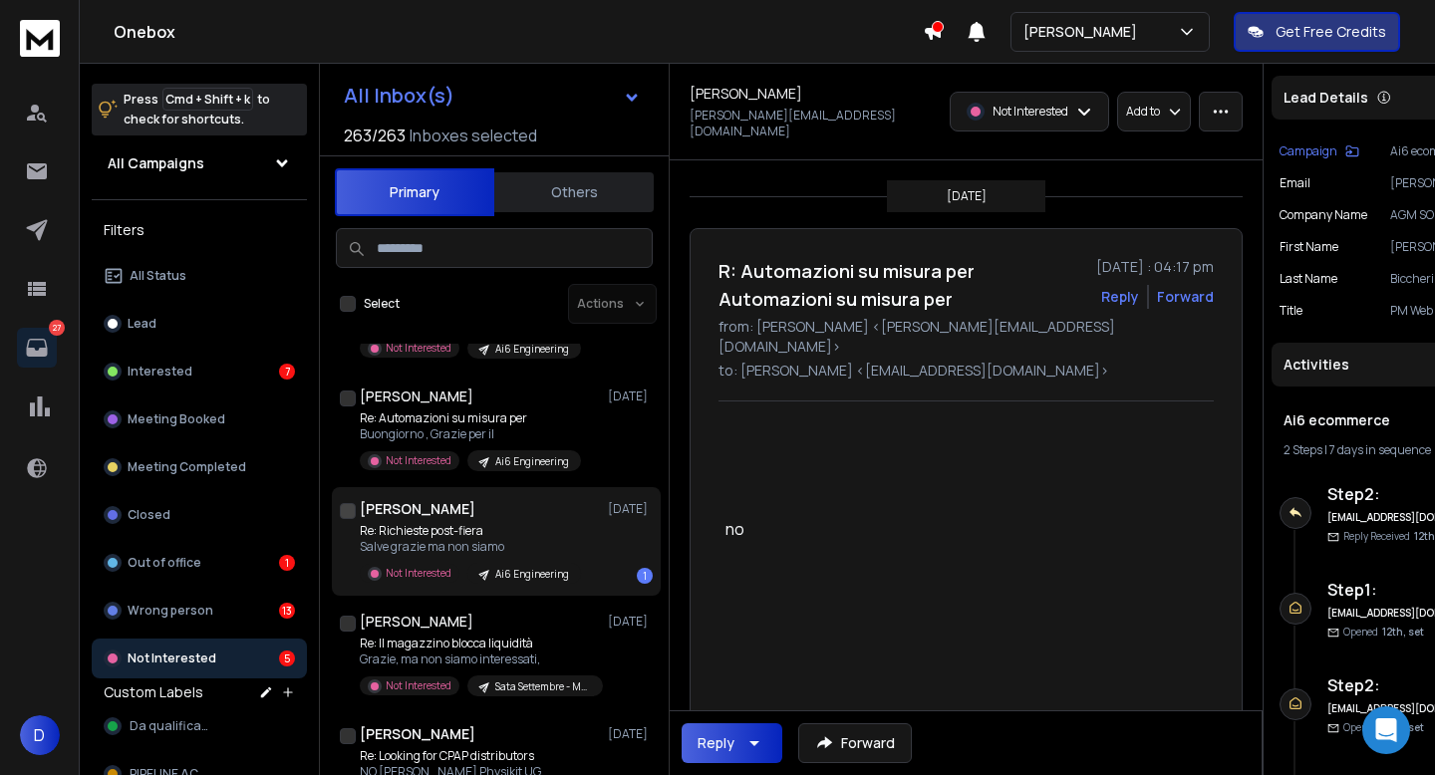
click at [614, 551] on div "Re: Richieste post-fiera Salve grazie ma non siamo Not Interested Ai6 Engineeri…" at bounding box center [506, 553] width 293 height 61
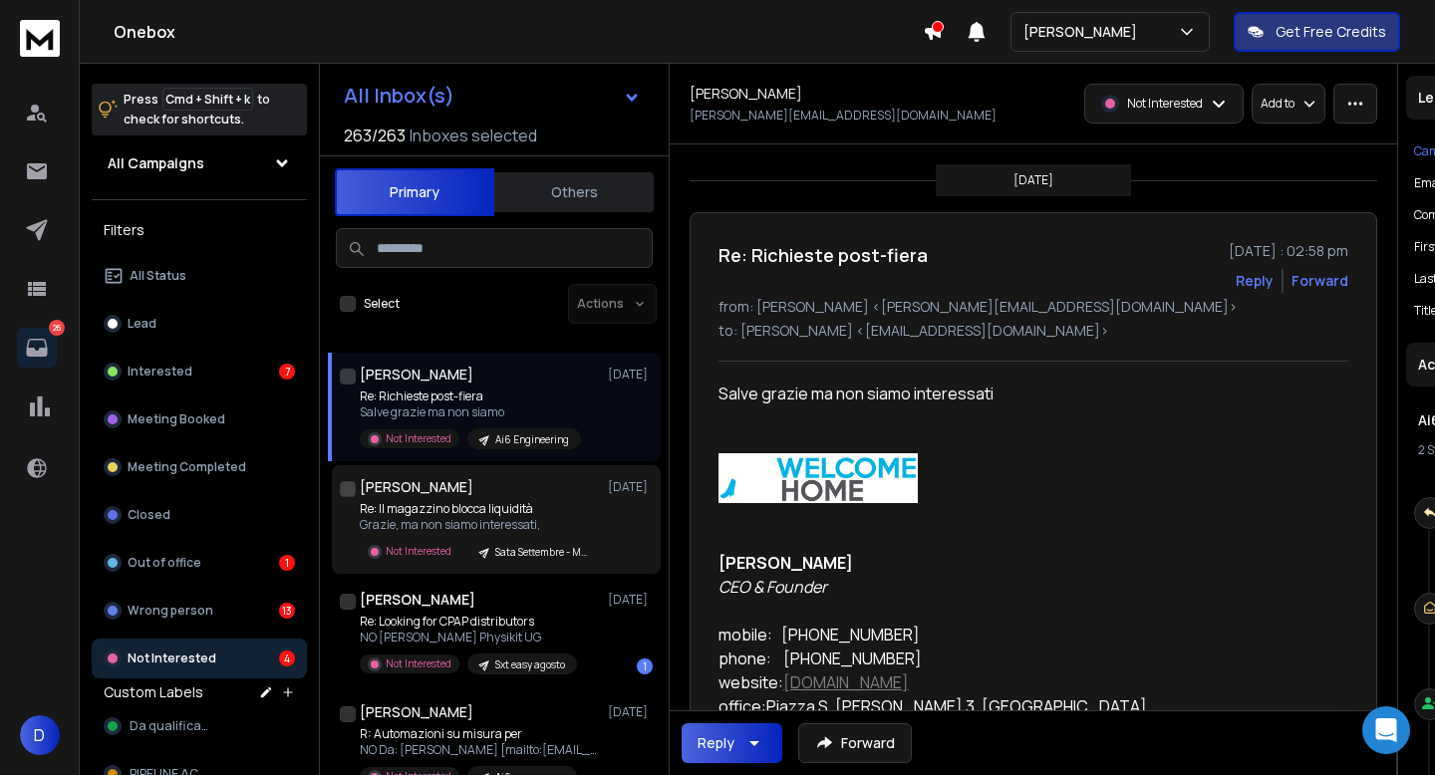
scroll to position [1687, 0]
click at [615, 643] on div "Re: Looking for CPAP distributors NO Kilian Martin Physikit UG Not Interested S…" at bounding box center [506, 642] width 293 height 61
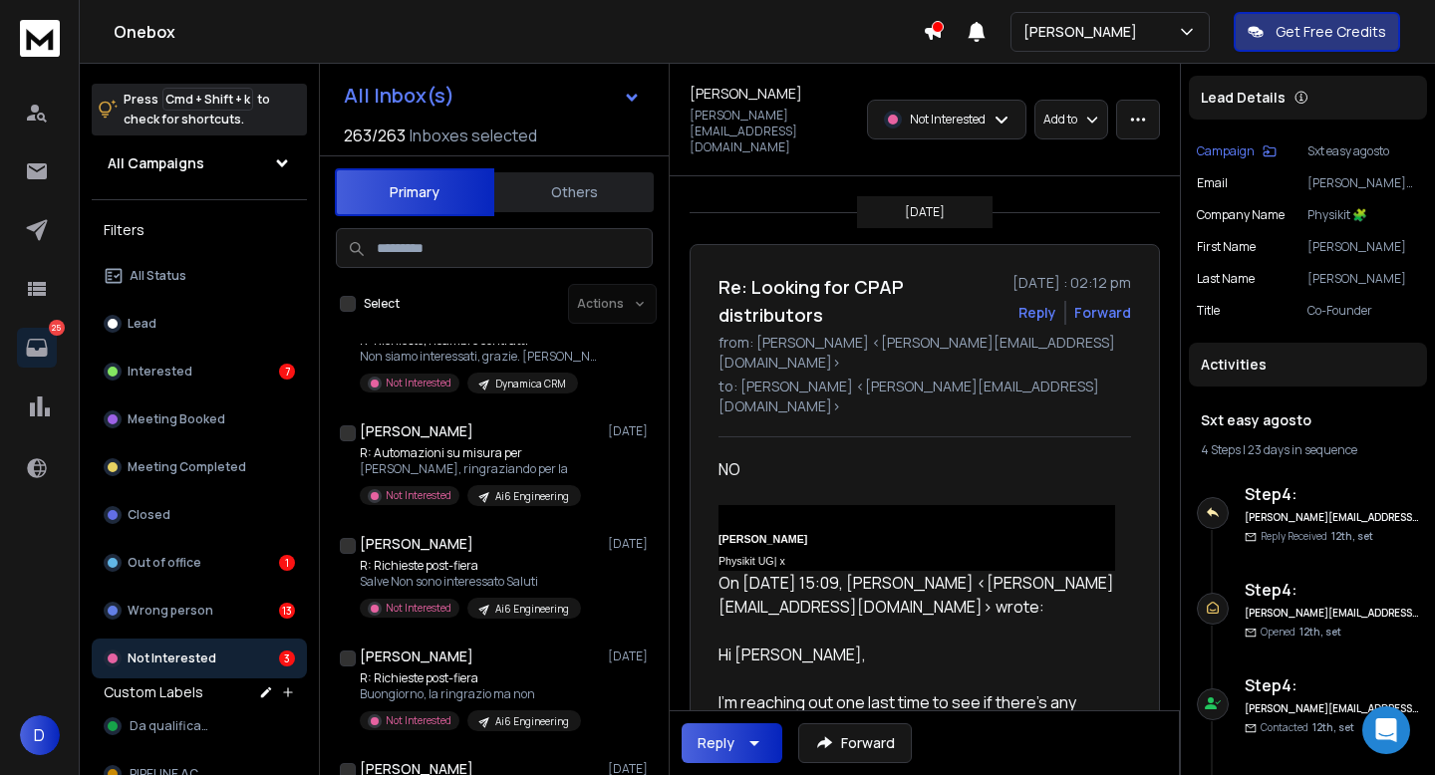
scroll to position [5209, 0]
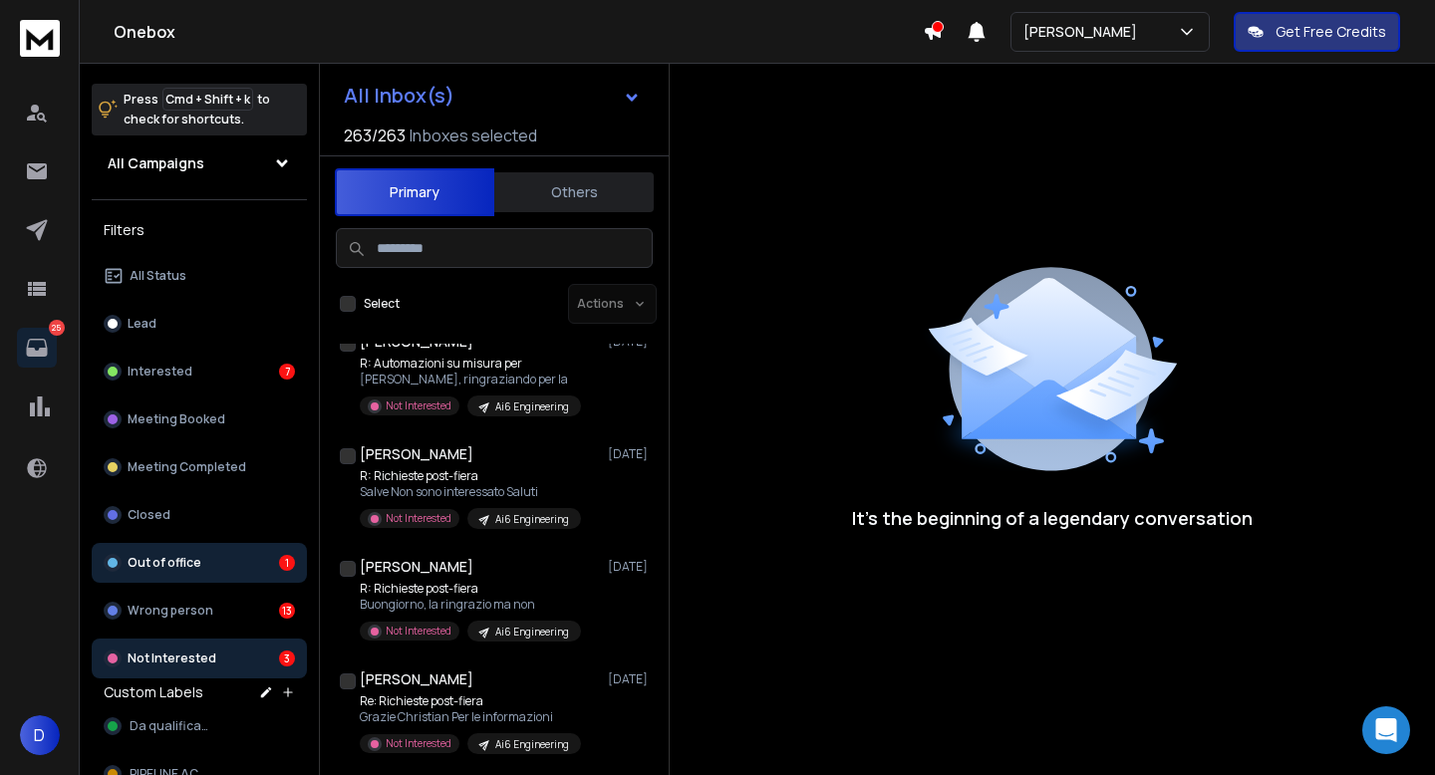
click at [220, 578] on button "Out of office 1" at bounding box center [199, 563] width 215 height 40
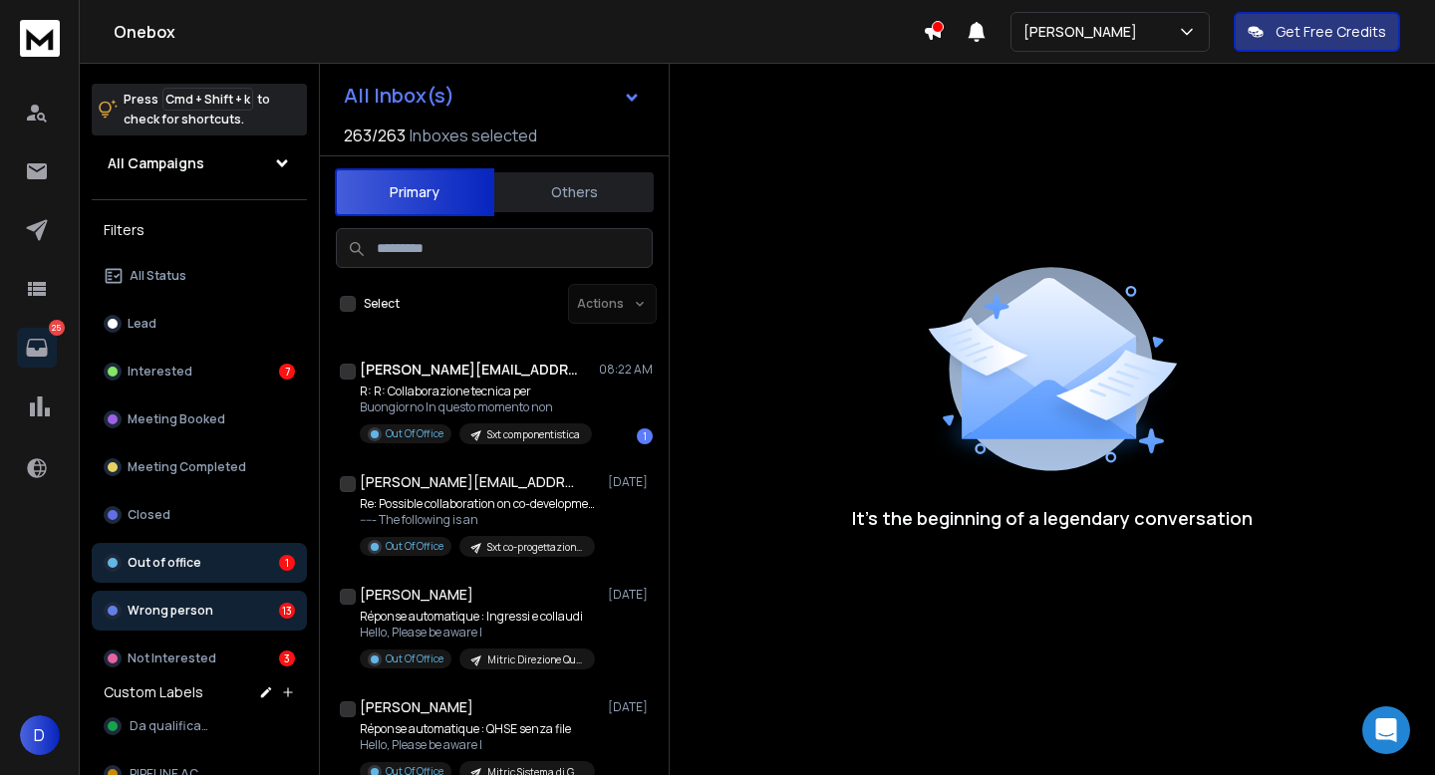
click at [249, 606] on button "Wrong person 13" at bounding box center [199, 611] width 215 height 40
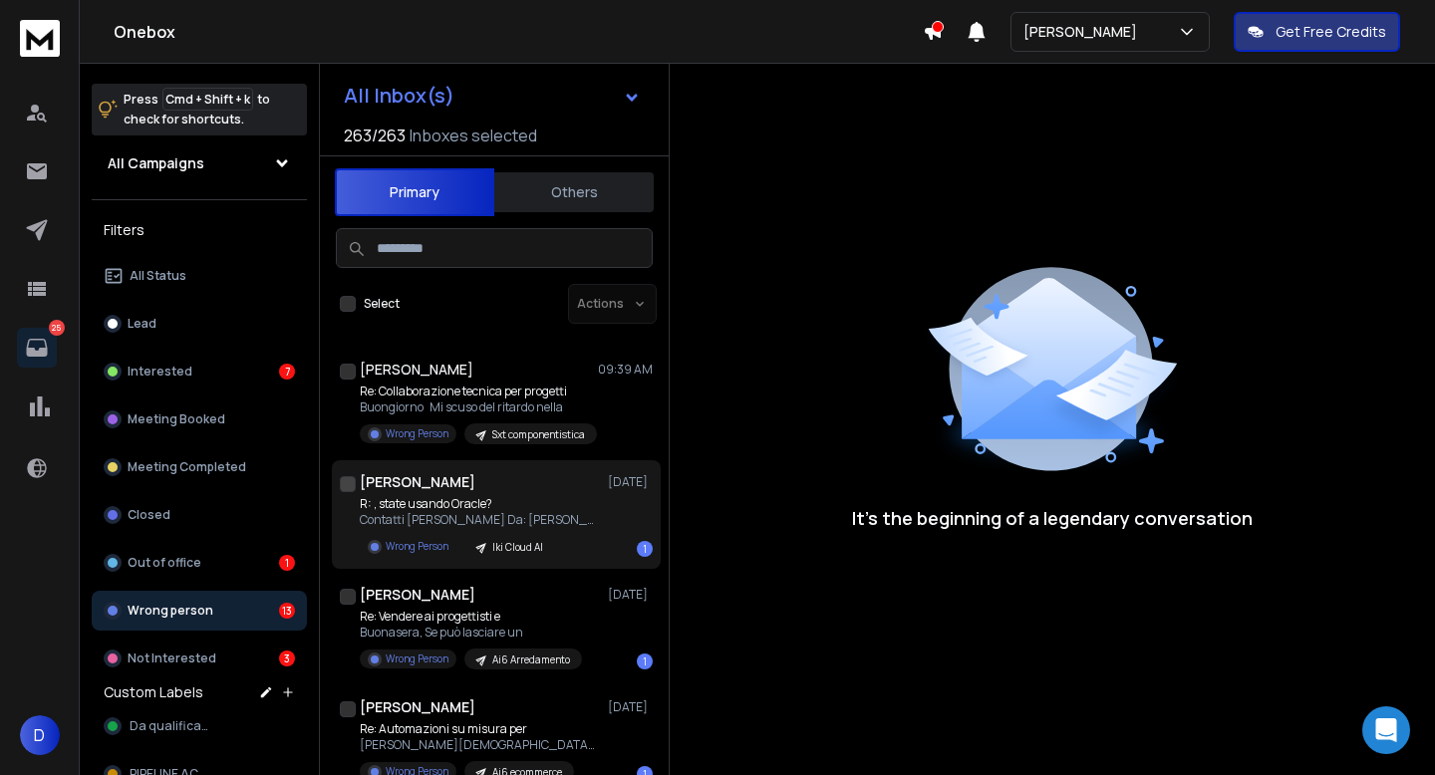
click at [589, 514] on div "R: , state usando Oracle? Contatti ing Betti Da: Marco Wrong Person Iki Cloud A…" at bounding box center [506, 526] width 293 height 61
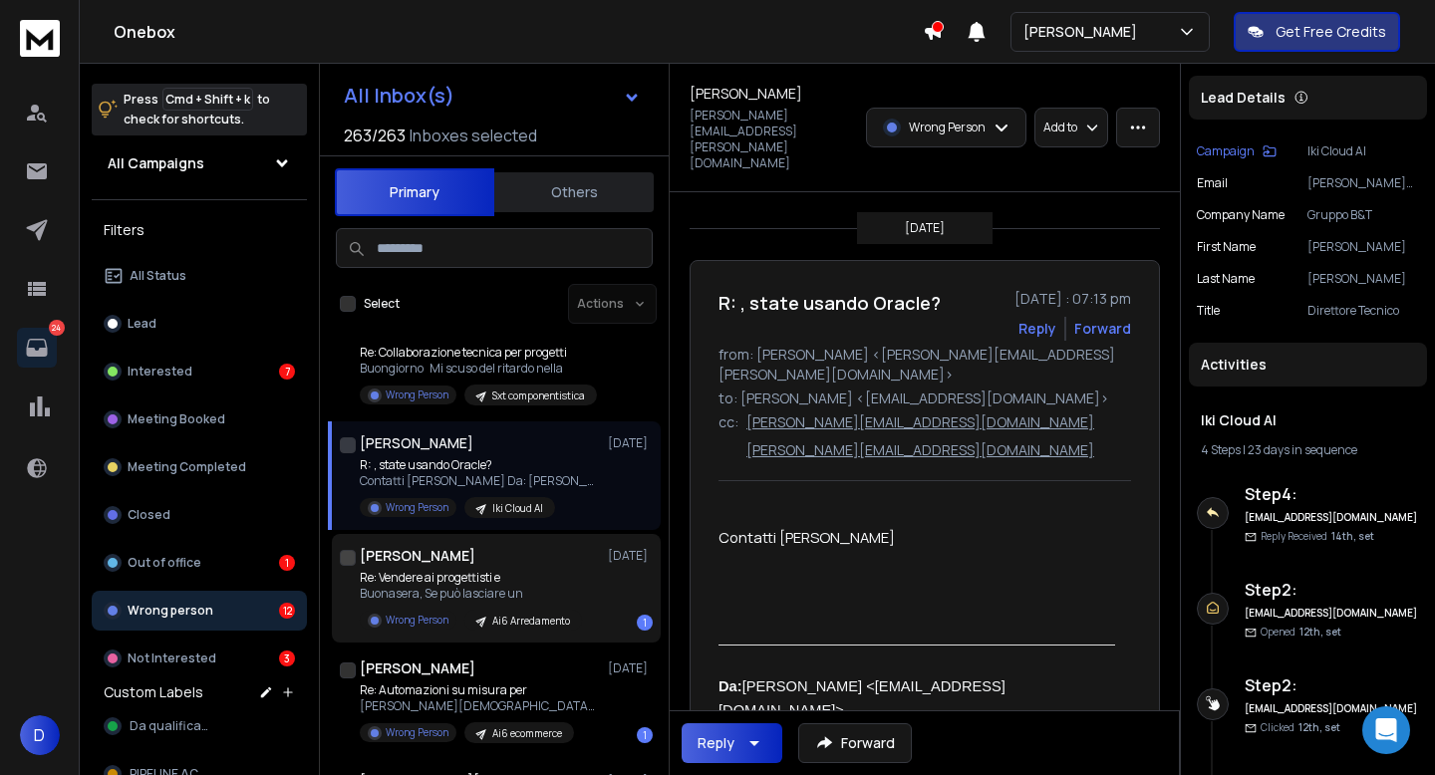
scroll to position [42, 0]
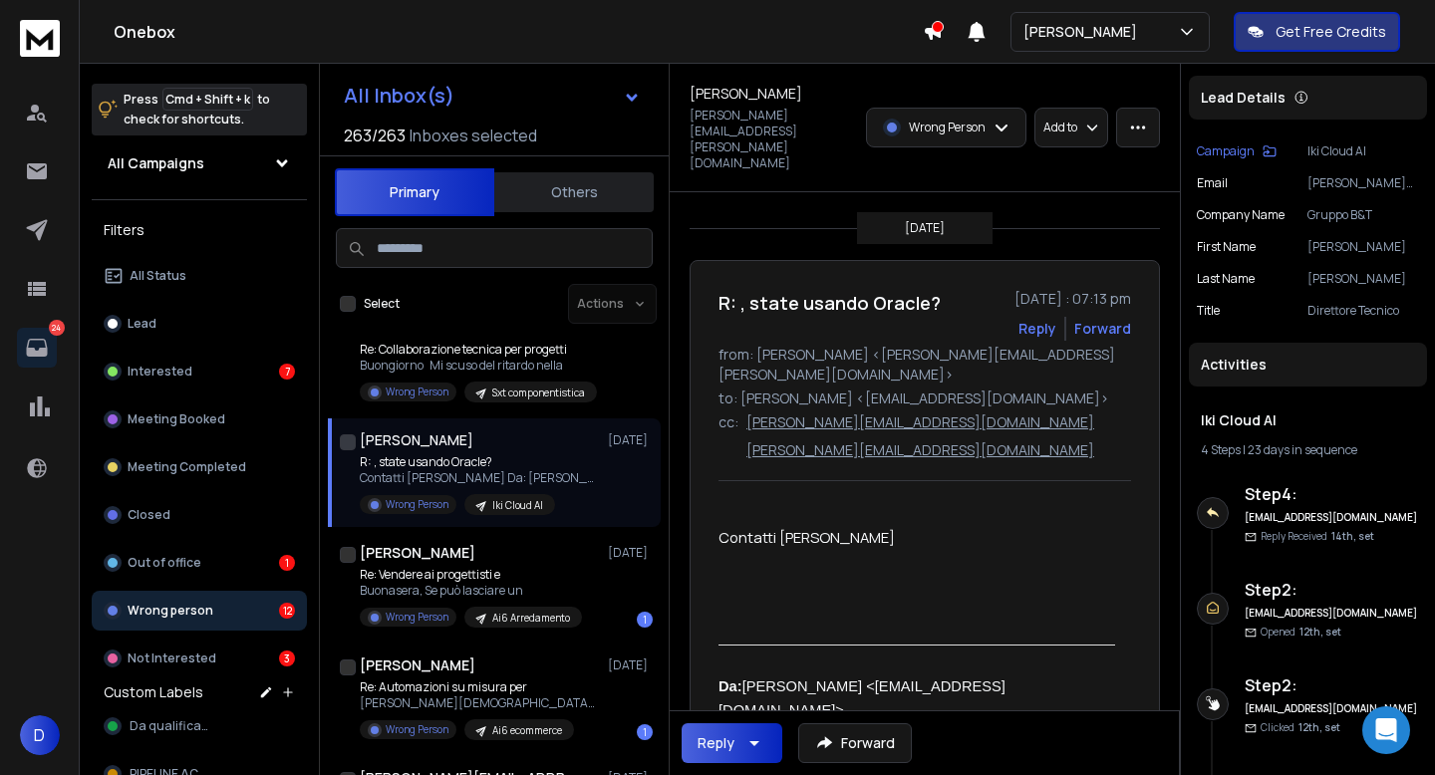
click at [1154, 125] on button "button" at bounding box center [1138, 128] width 44 height 40
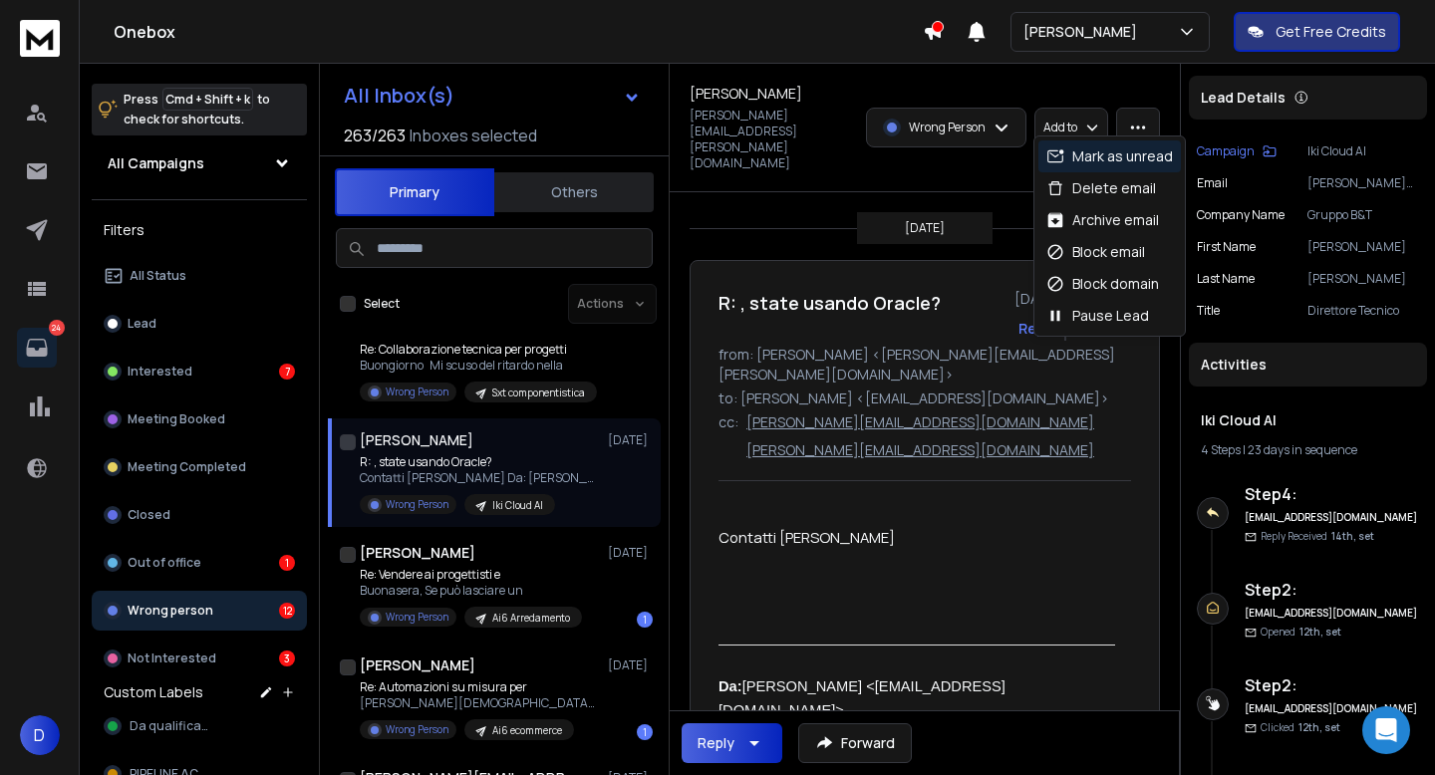
click at [1117, 155] on div "Mark as unread" at bounding box center [1110, 157] width 127 height 20
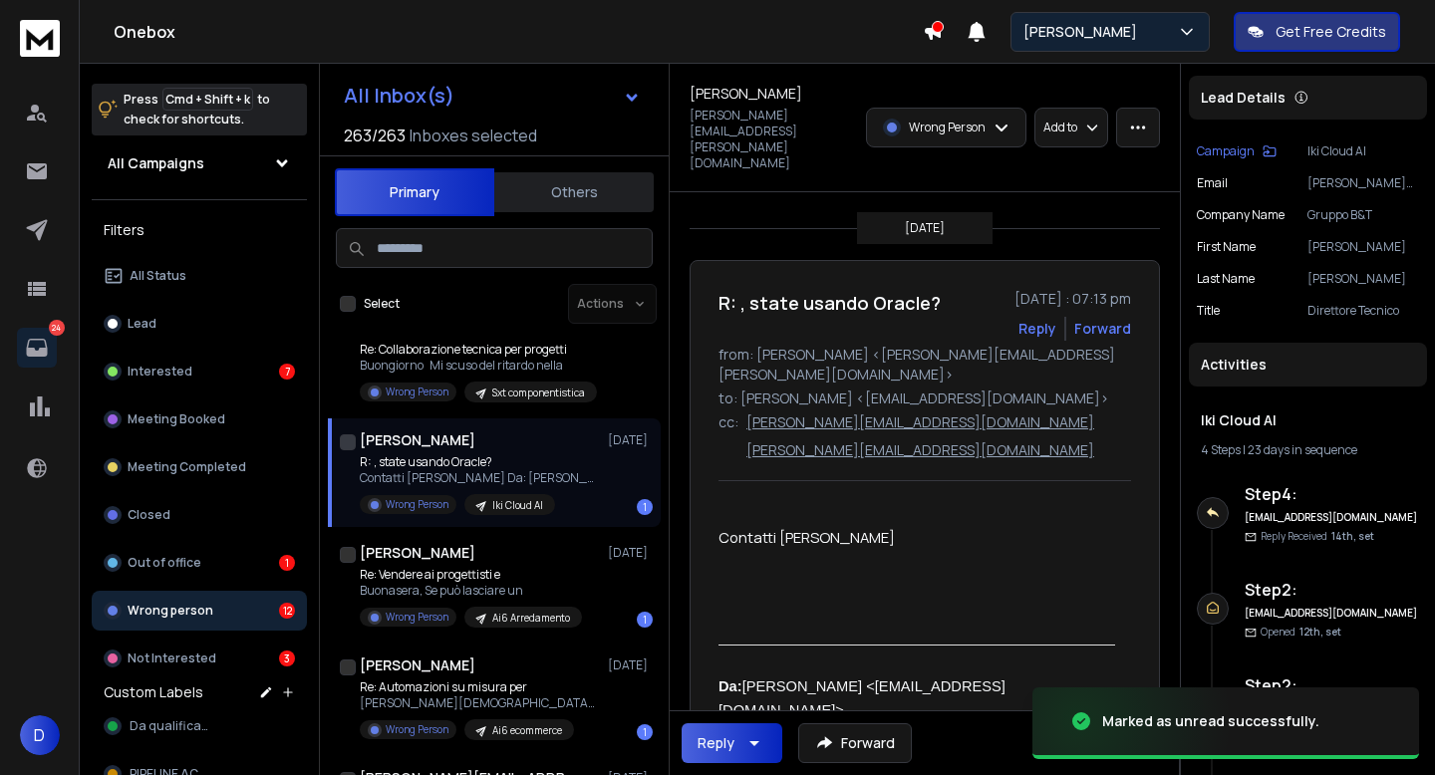
click at [1130, 35] on div "[PERSON_NAME]" at bounding box center [1110, 32] width 173 height 20
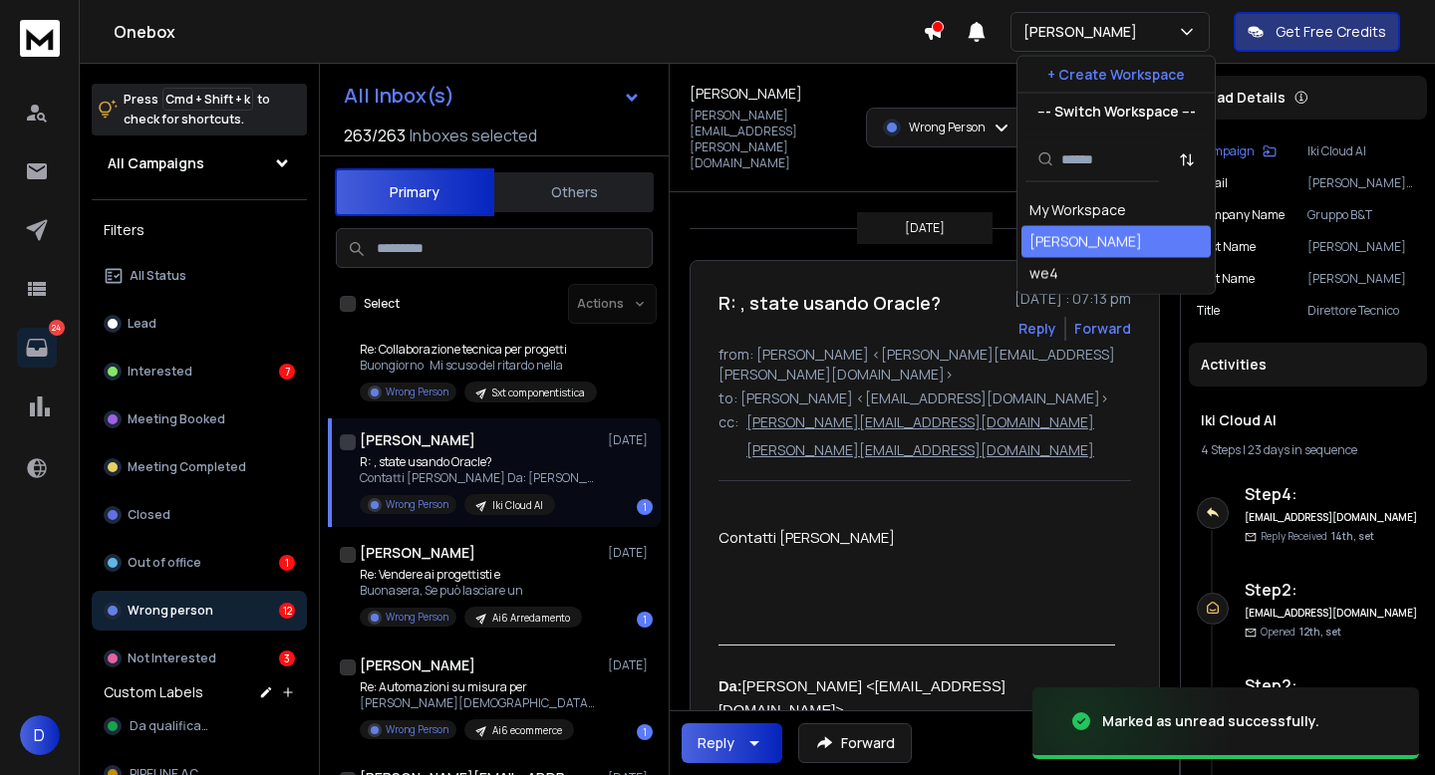
click at [920, 305] on div "R: , state usando Oracle? 14 September 2025 : 07:13 pm Reply Forward" at bounding box center [925, 315] width 413 height 52
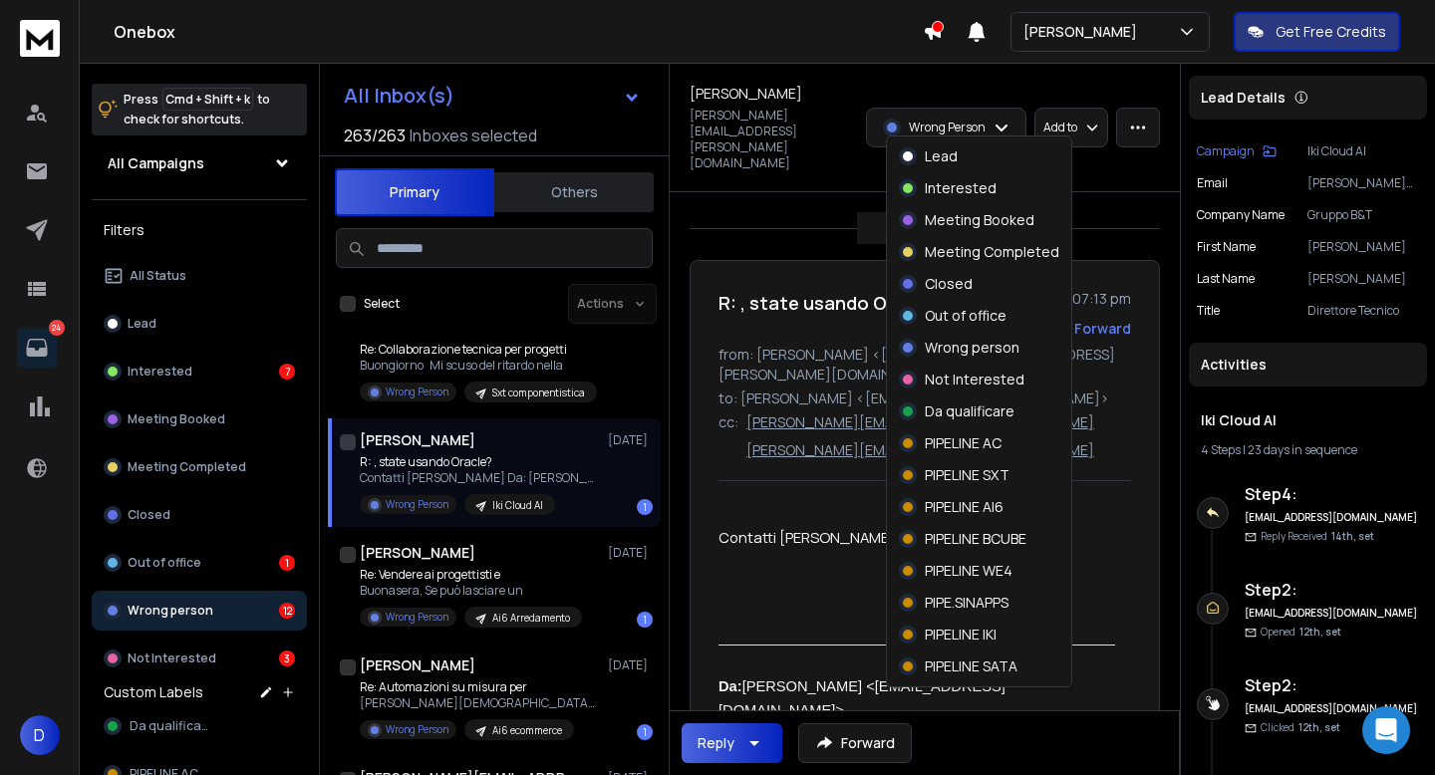
click at [995, 125] on div "Wrong Person" at bounding box center [946, 128] width 158 height 38
click at [963, 628] on p "PIPELINE IKI" at bounding box center [961, 635] width 72 height 20
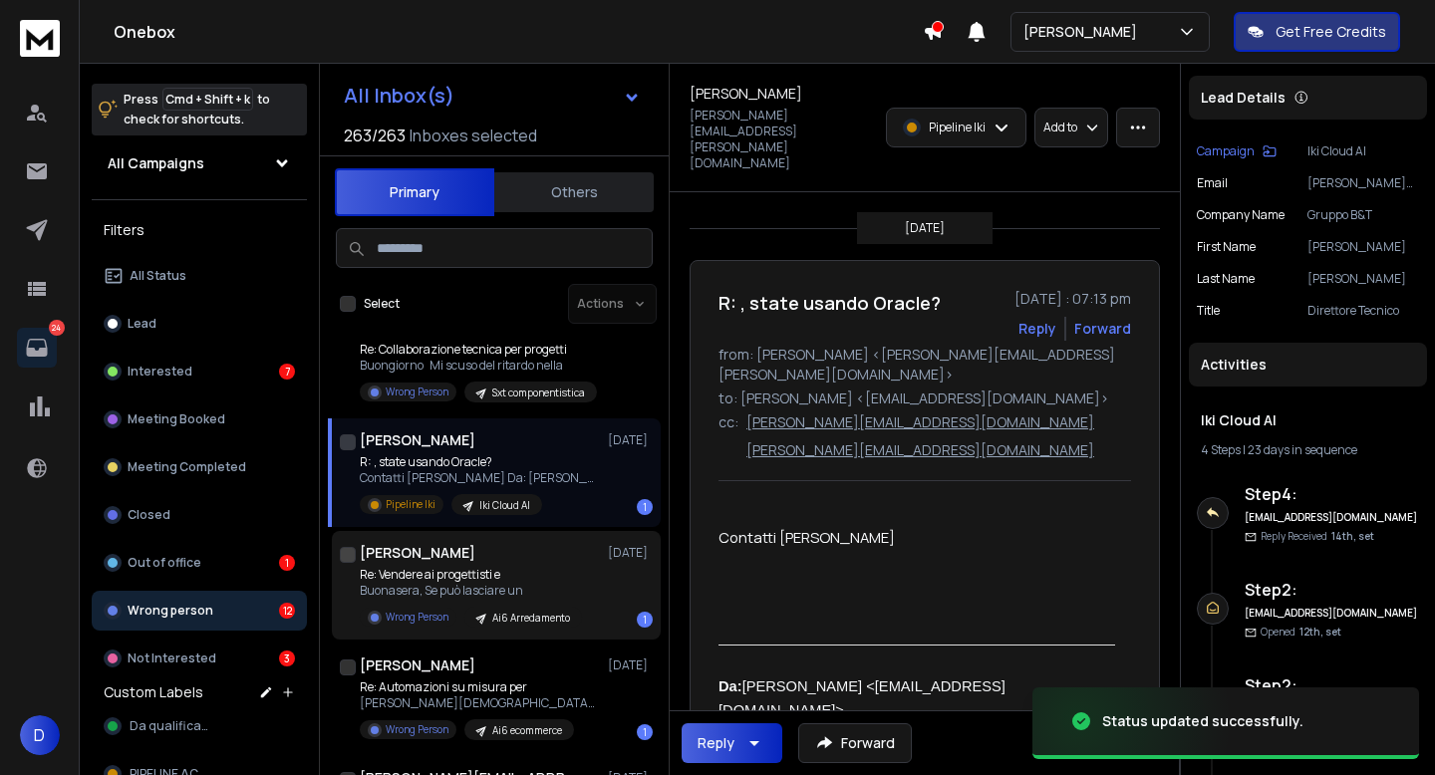
click at [632, 565] on div "Davide Zambaiti 12 Sep Re: Vendere ai progettisti e Buonasera, Se può lasciare …" at bounding box center [506, 585] width 293 height 85
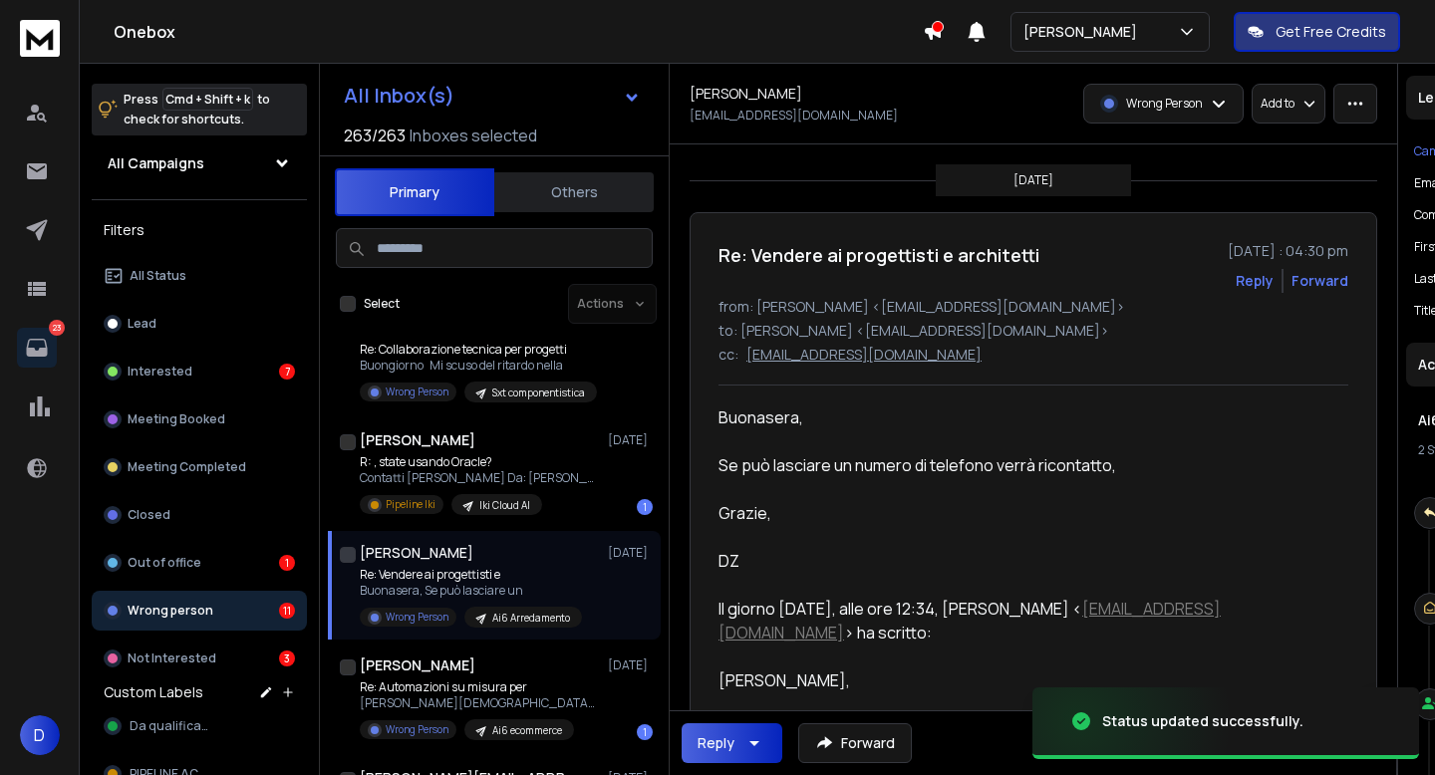
click at [1203, 109] on p "Wrong Person" at bounding box center [1164, 104] width 77 height 16
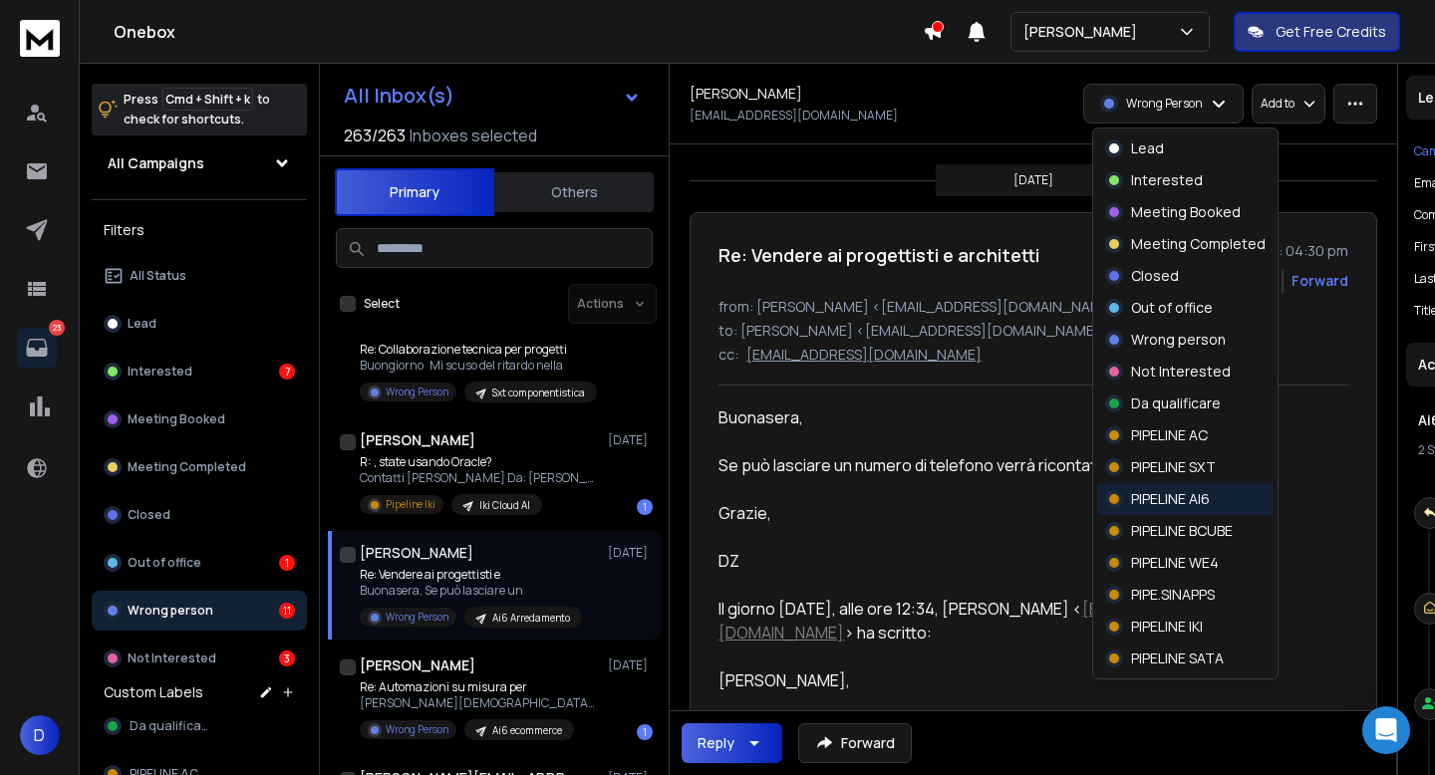
click at [1150, 505] on p "PIPELINE AI6" at bounding box center [1170, 499] width 79 height 20
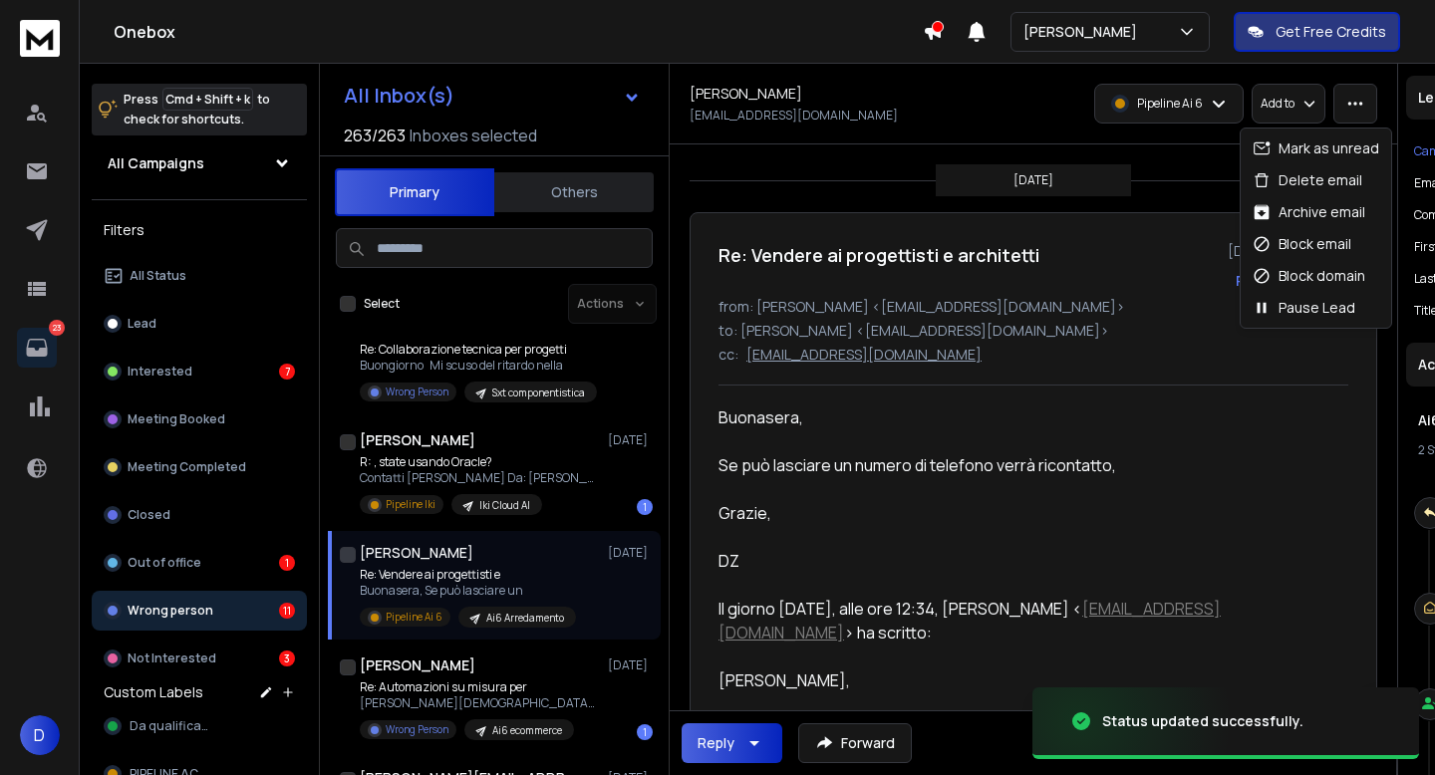
click at [1365, 111] on icon "button" at bounding box center [1356, 104] width 18 height 18
click at [1322, 150] on div "Mark as unread" at bounding box center [1316, 149] width 127 height 20
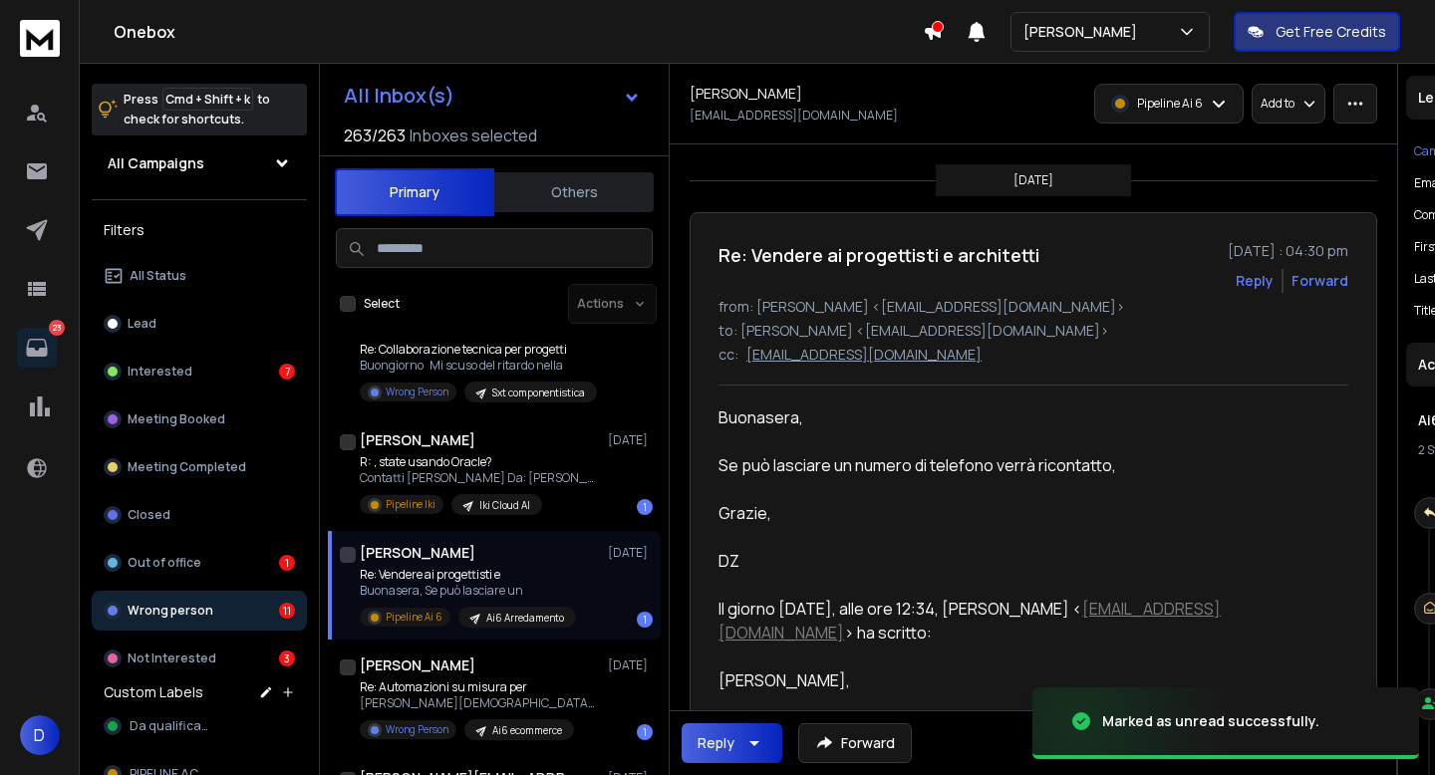
scroll to position [101, 0]
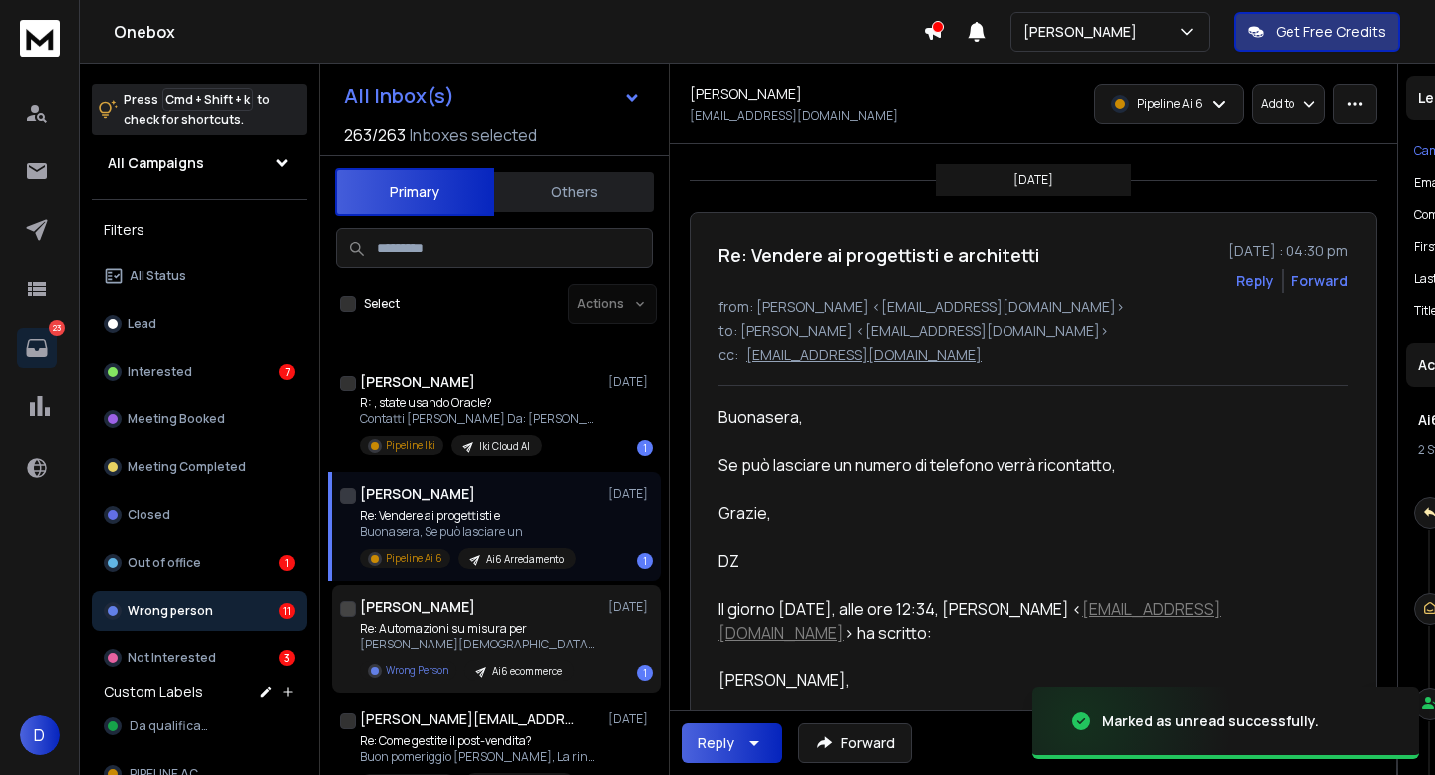
click at [586, 642] on div "Re: Automazioni su misura per Gentile Christian, la ringrazio per Wrong Person …" at bounding box center [506, 651] width 293 height 61
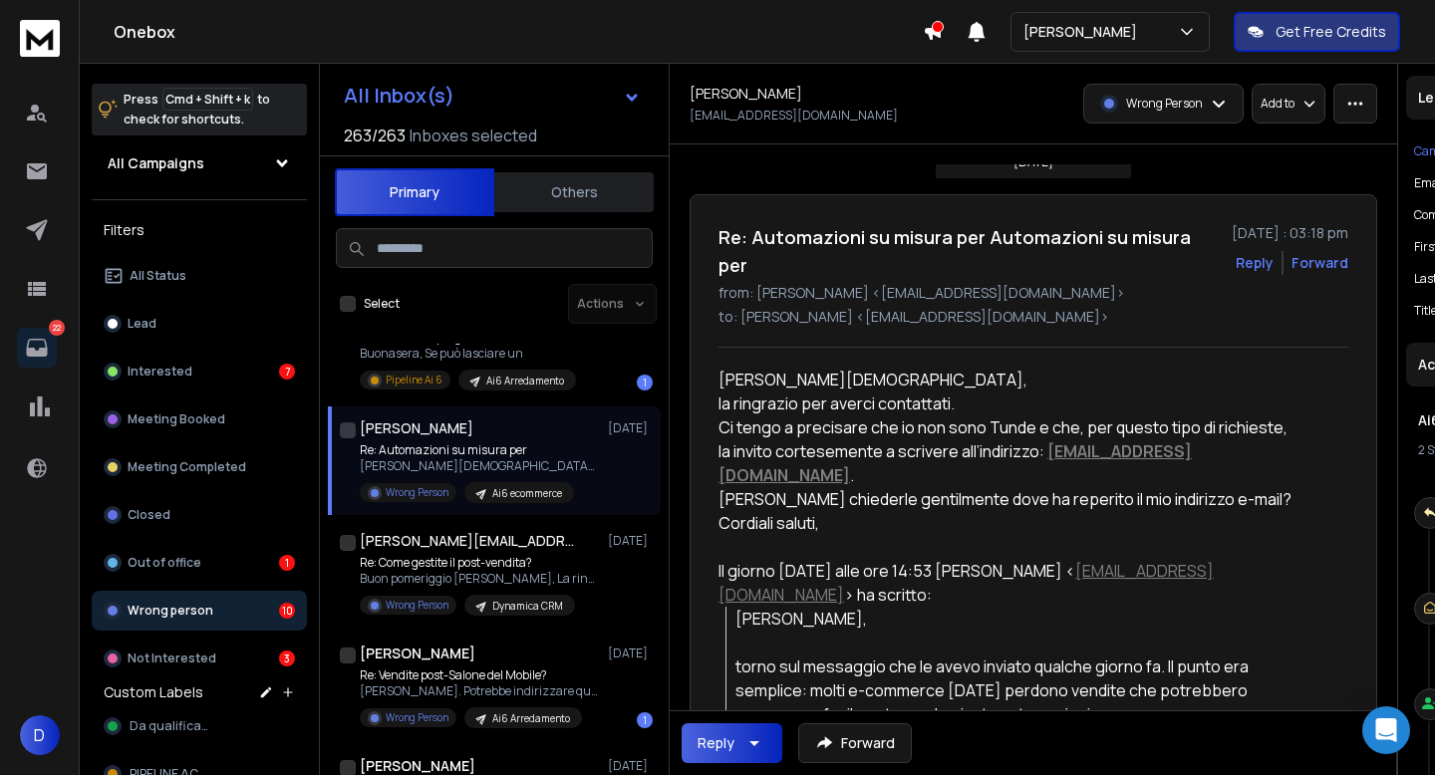
scroll to position [311, 0]
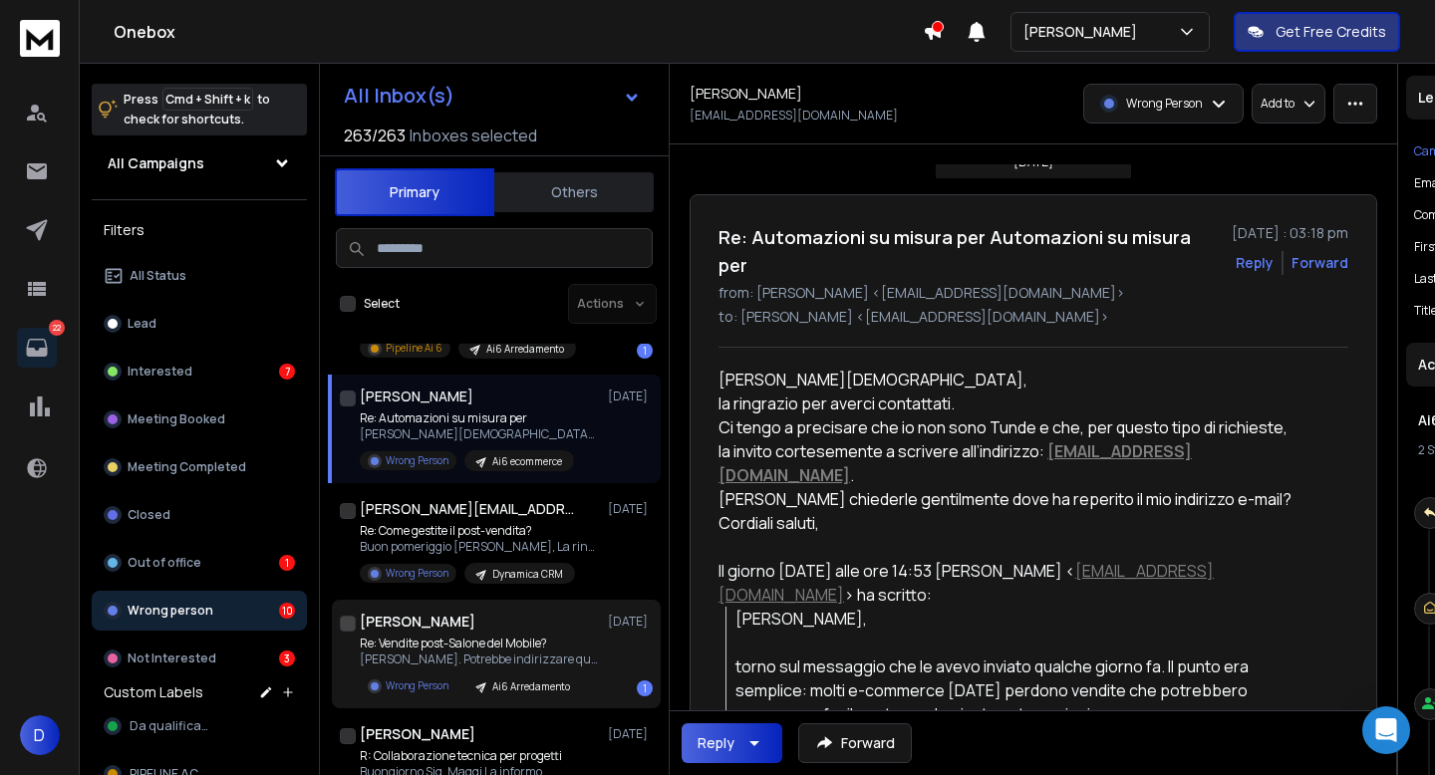
click at [574, 645] on p "Re: Vendite post-Salone del Mobile?" at bounding box center [479, 644] width 239 height 16
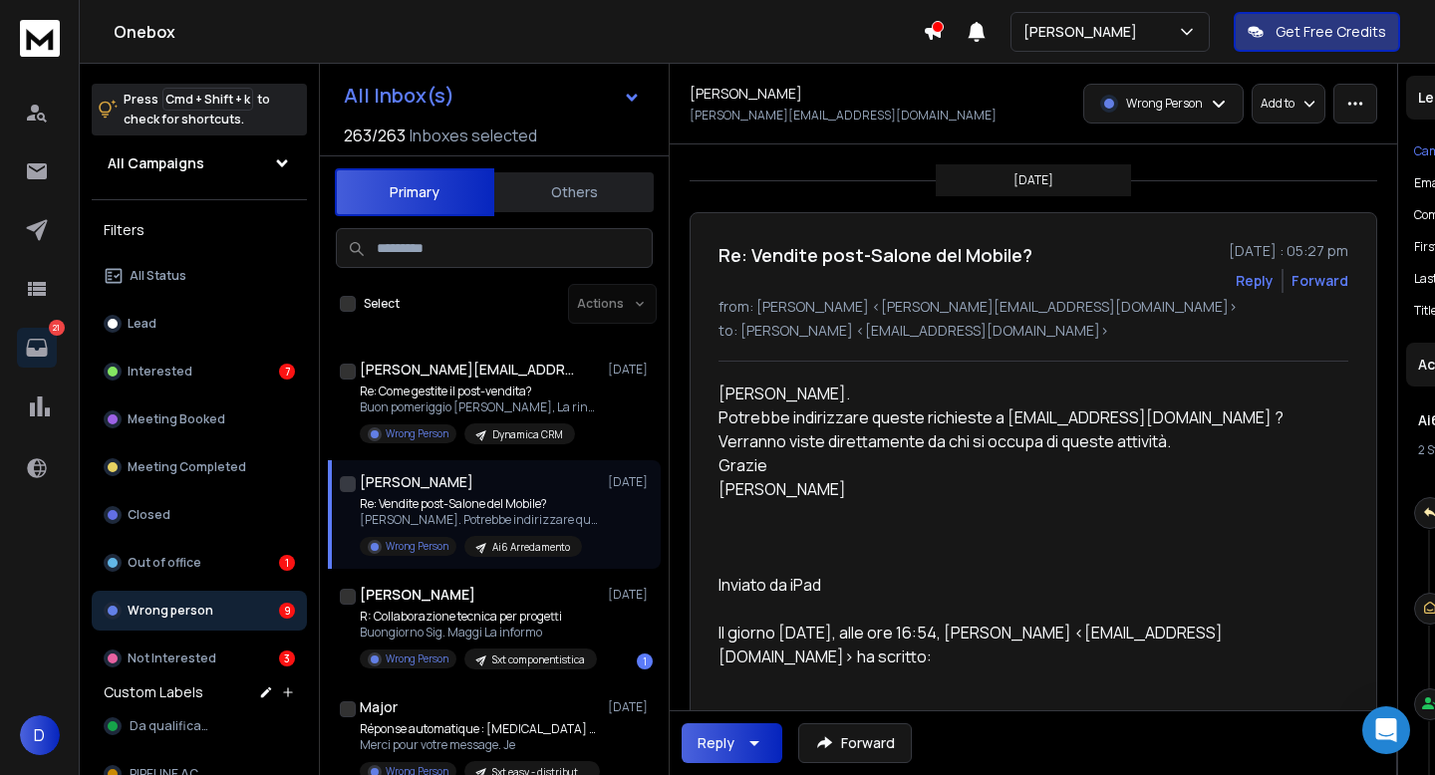
scroll to position [453, 0]
click at [1378, 104] on button "button" at bounding box center [1356, 104] width 44 height 40
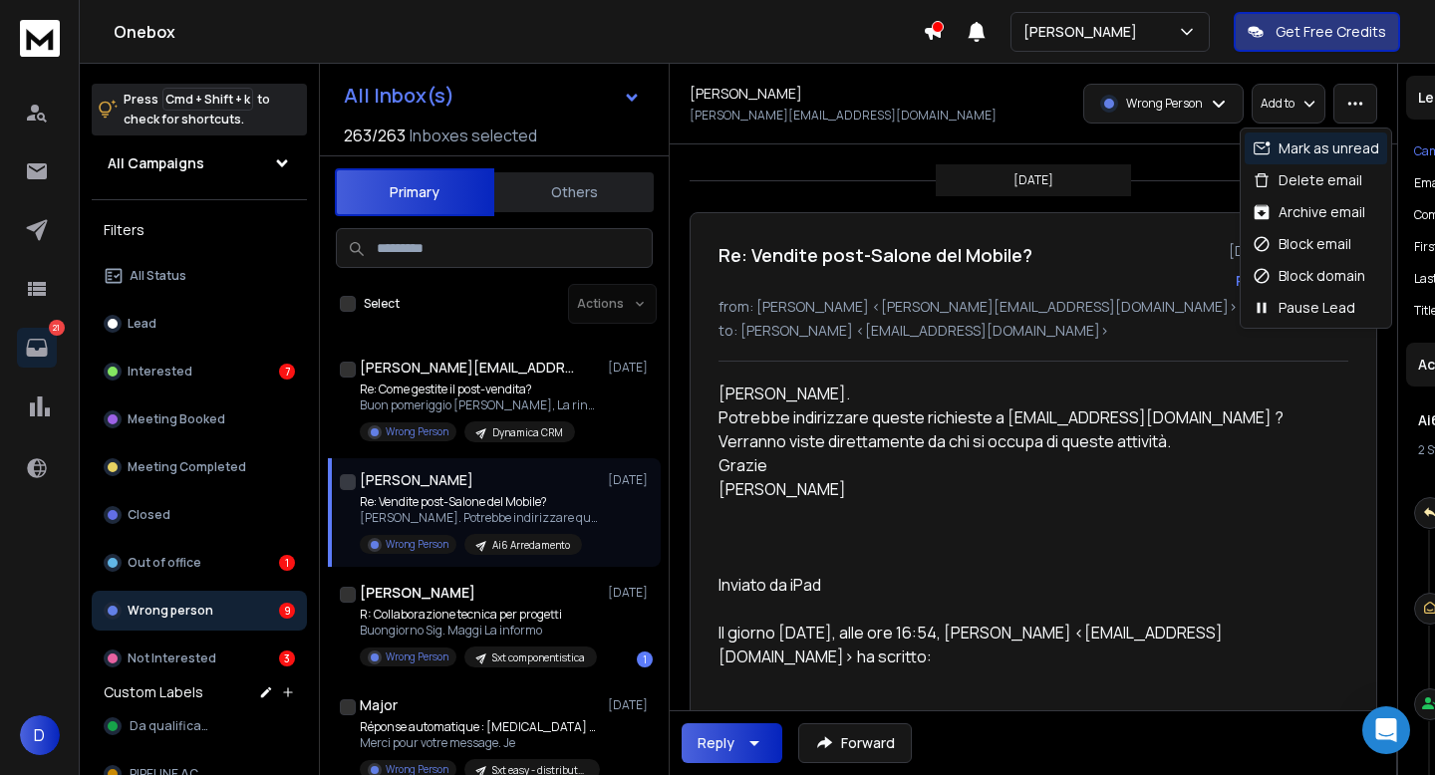
click at [1332, 147] on div "Mark as unread" at bounding box center [1316, 149] width 127 height 20
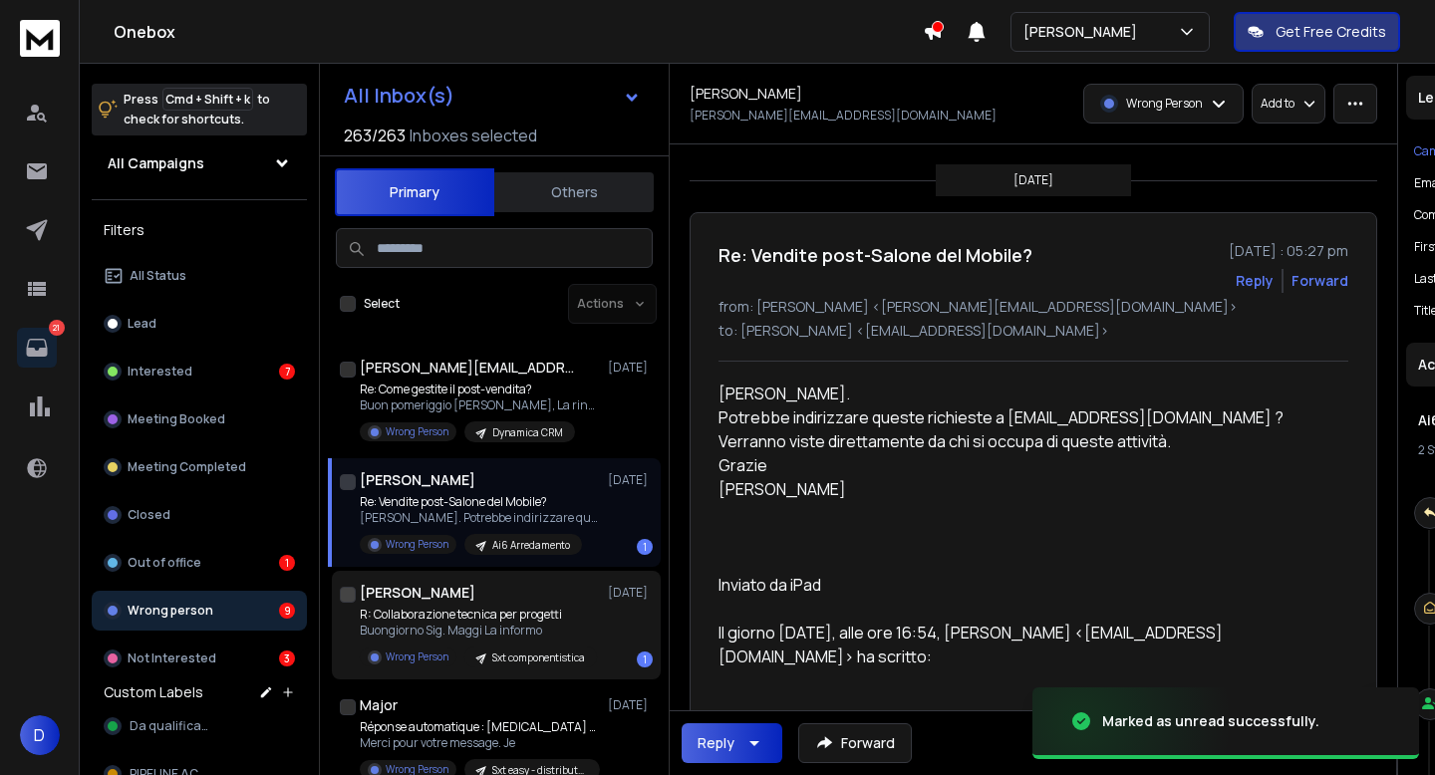
click at [611, 589] on p "11 Sep" at bounding box center [630, 593] width 45 height 16
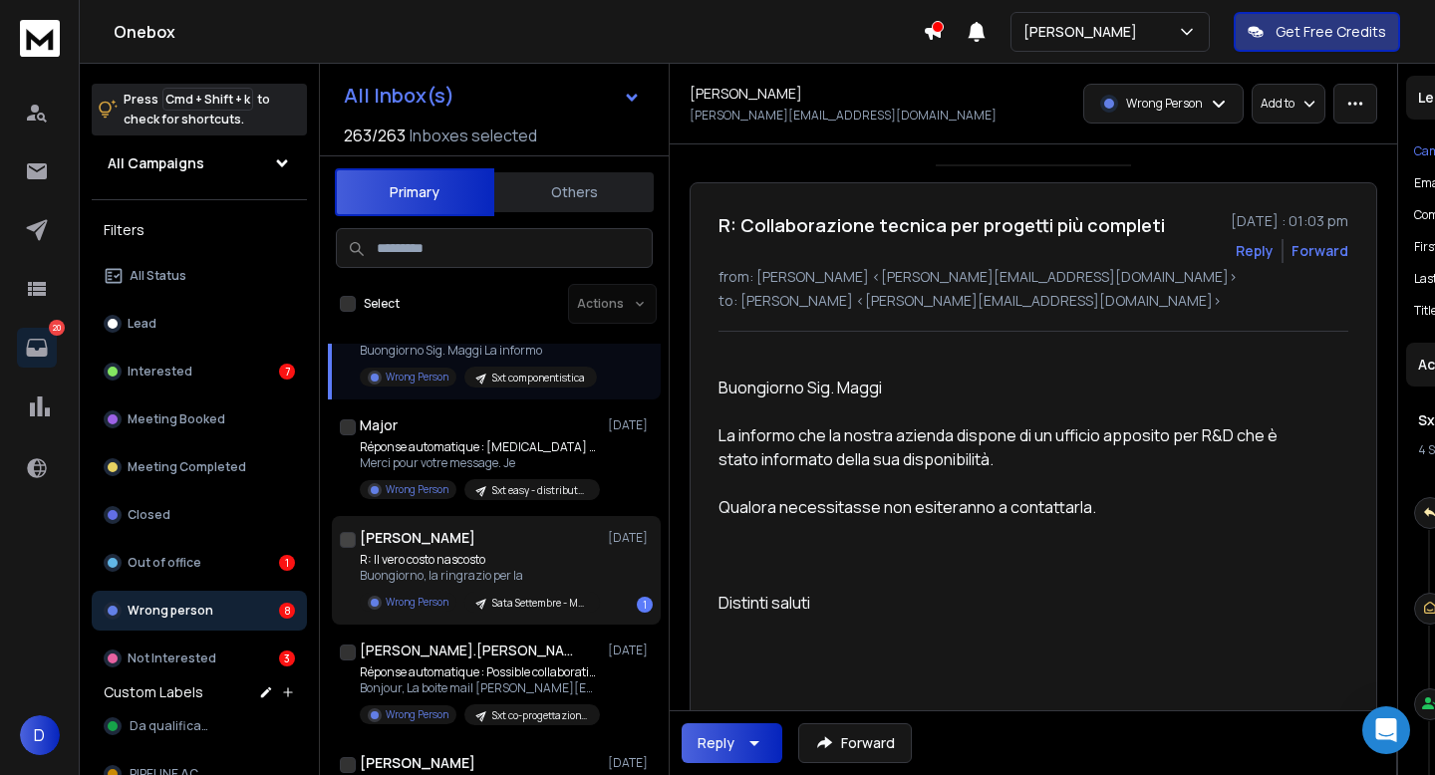
scroll to position [746, 0]
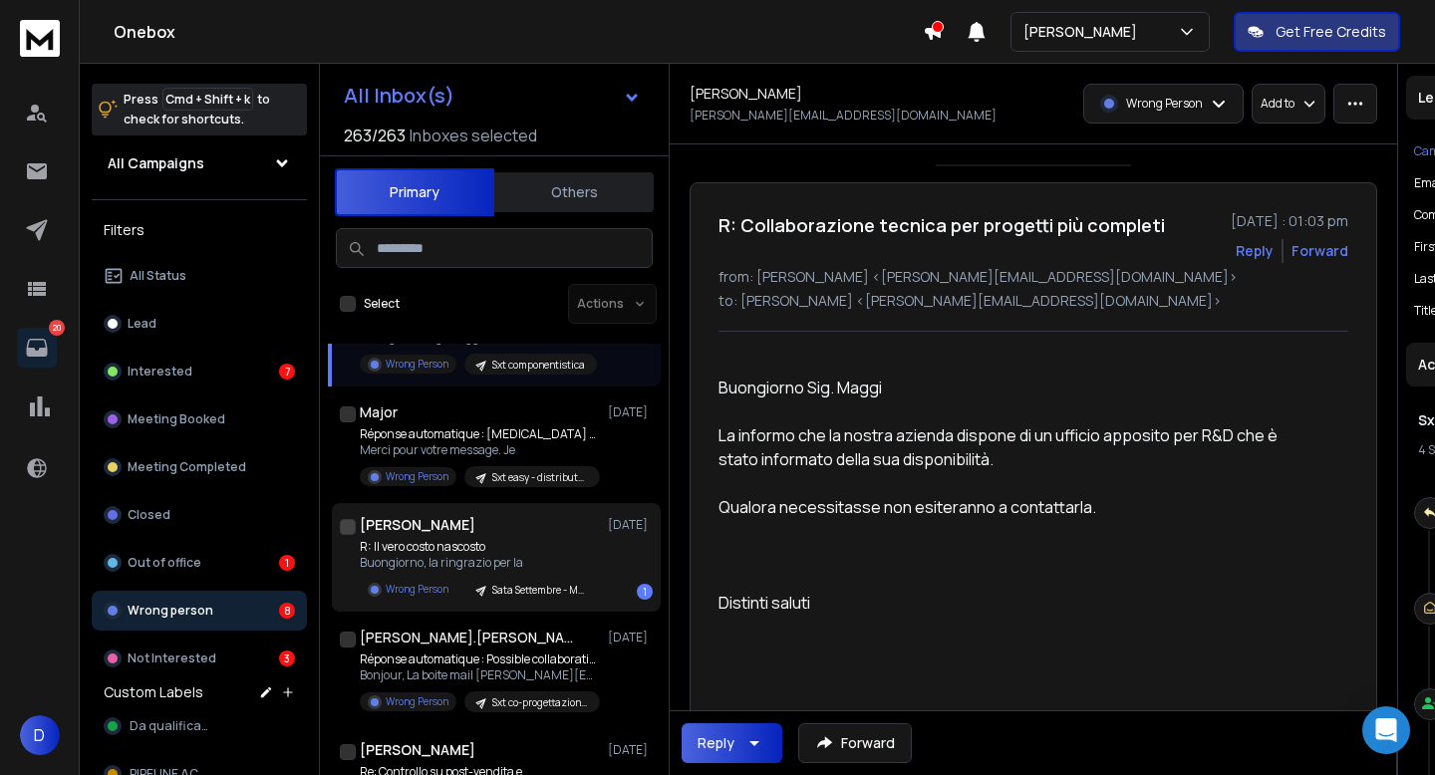
click at [600, 543] on div "R: Il vero costo nascosto Buongiorno, la ringrazio per la Wrong Person Sata Set…" at bounding box center [480, 569] width 240 height 61
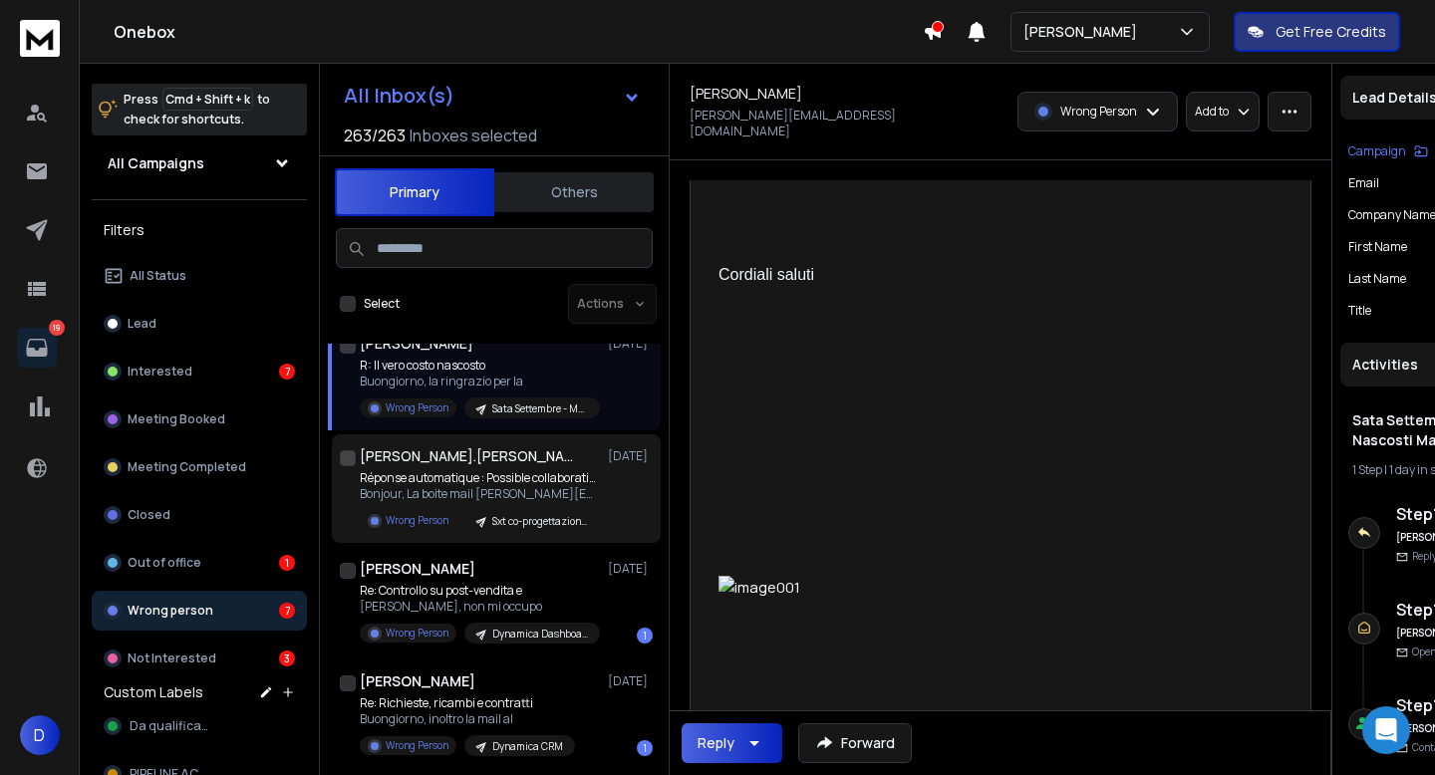
scroll to position [954, 0]
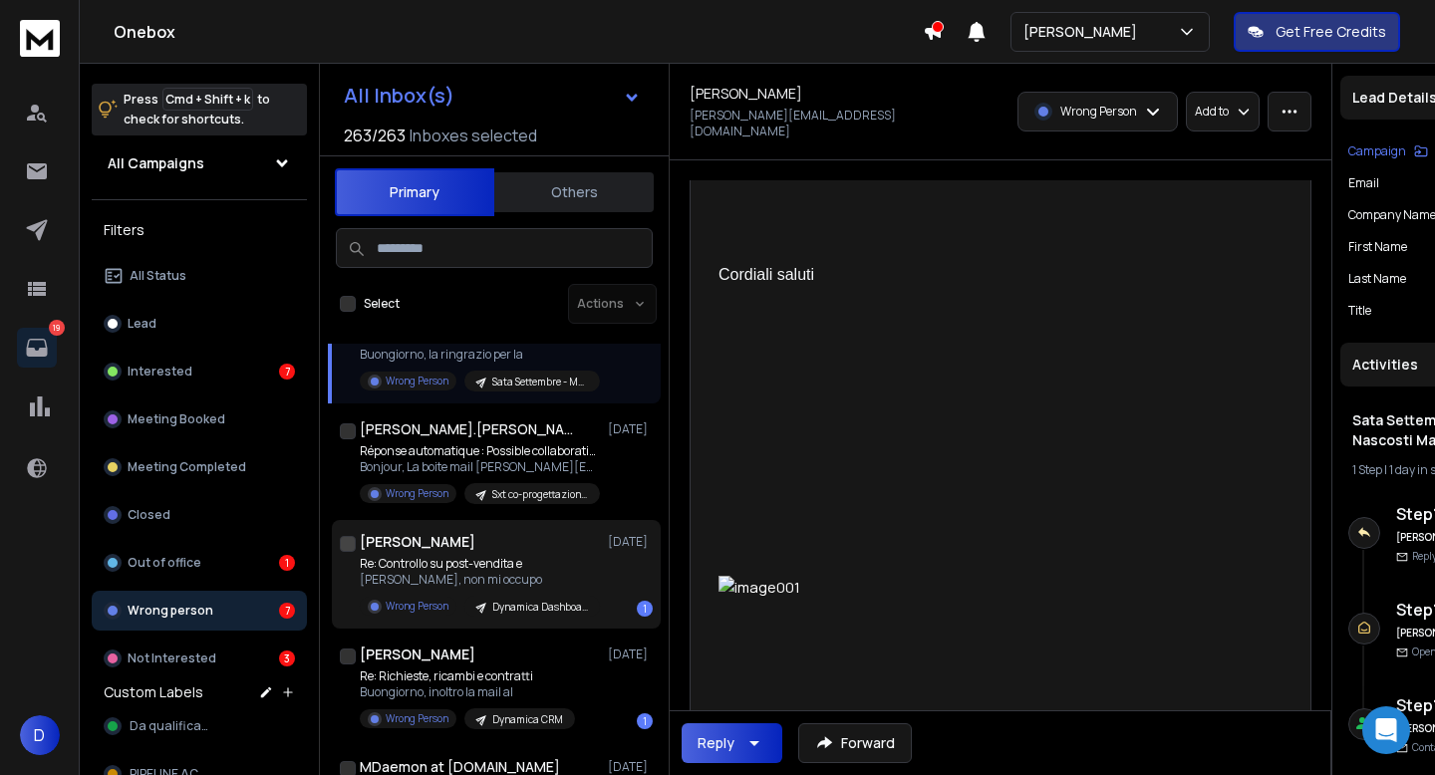
click at [619, 560] on div "Re: Controllo su post-vendita e Buongiorno Edoardo, non mi occupo Wrong Person …" at bounding box center [506, 586] width 293 height 61
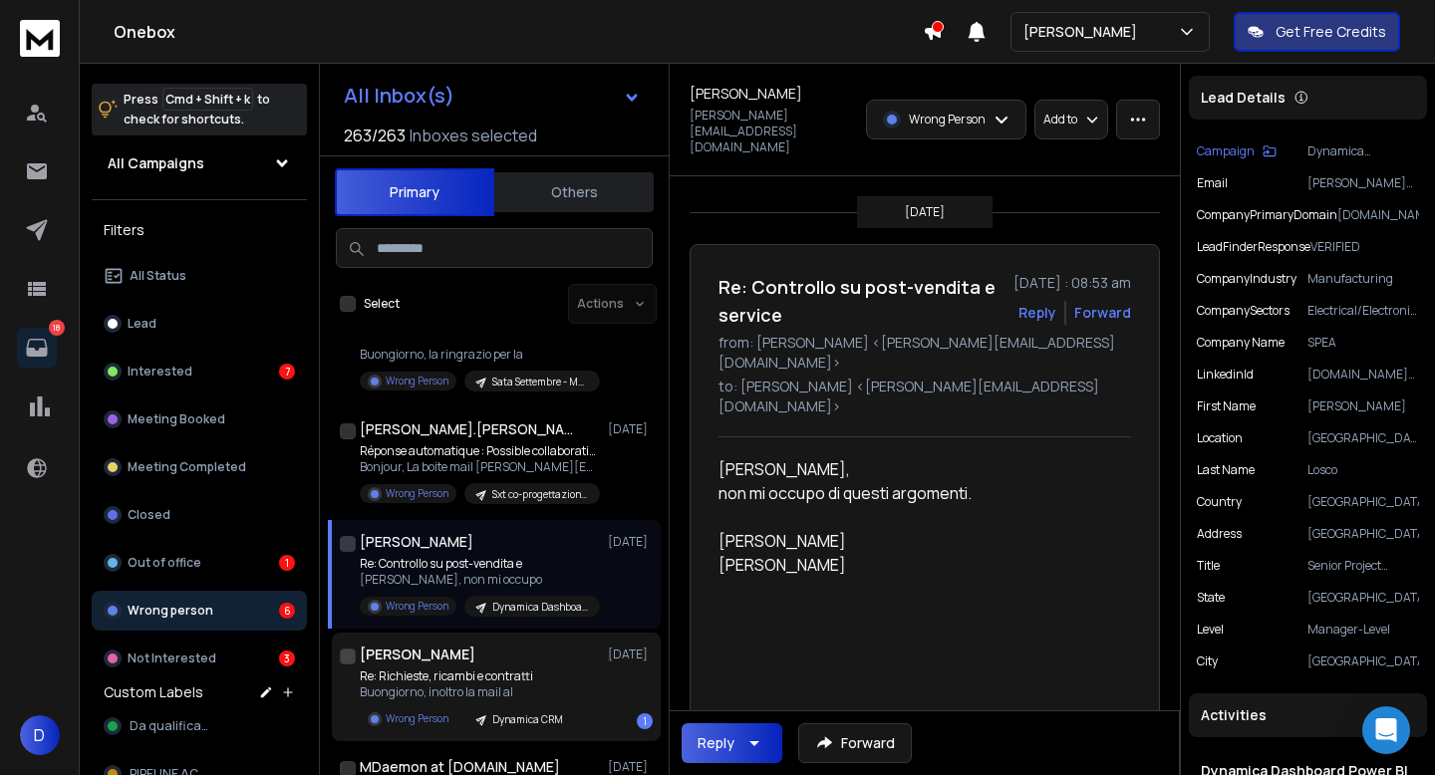
click at [601, 665] on div "Pietro Ceresoli 10 Sep Re: Richieste, ricambi e contratti Buongiorno, inoltro l…" at bounding box center [506, 687] width 293 height 85
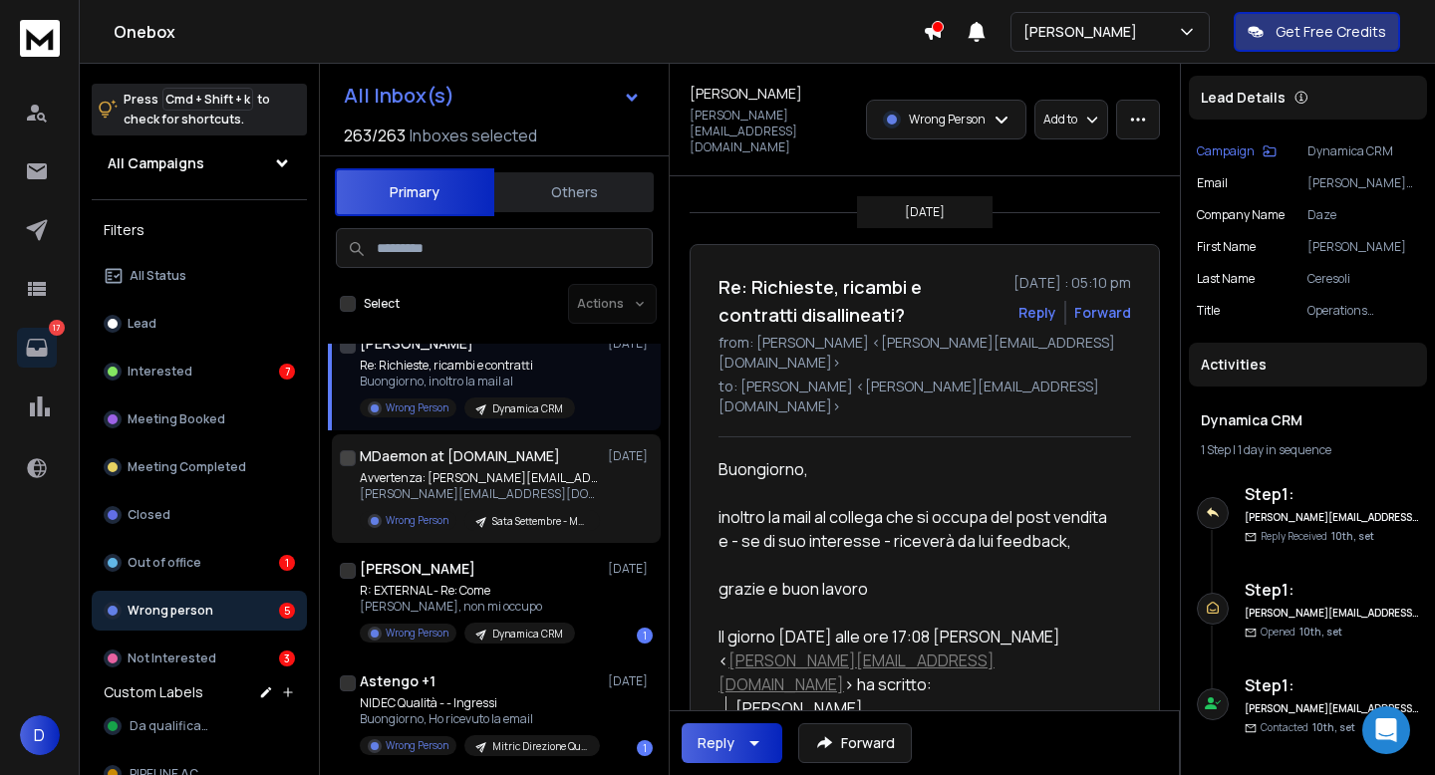
scroll to position [1268, 0]
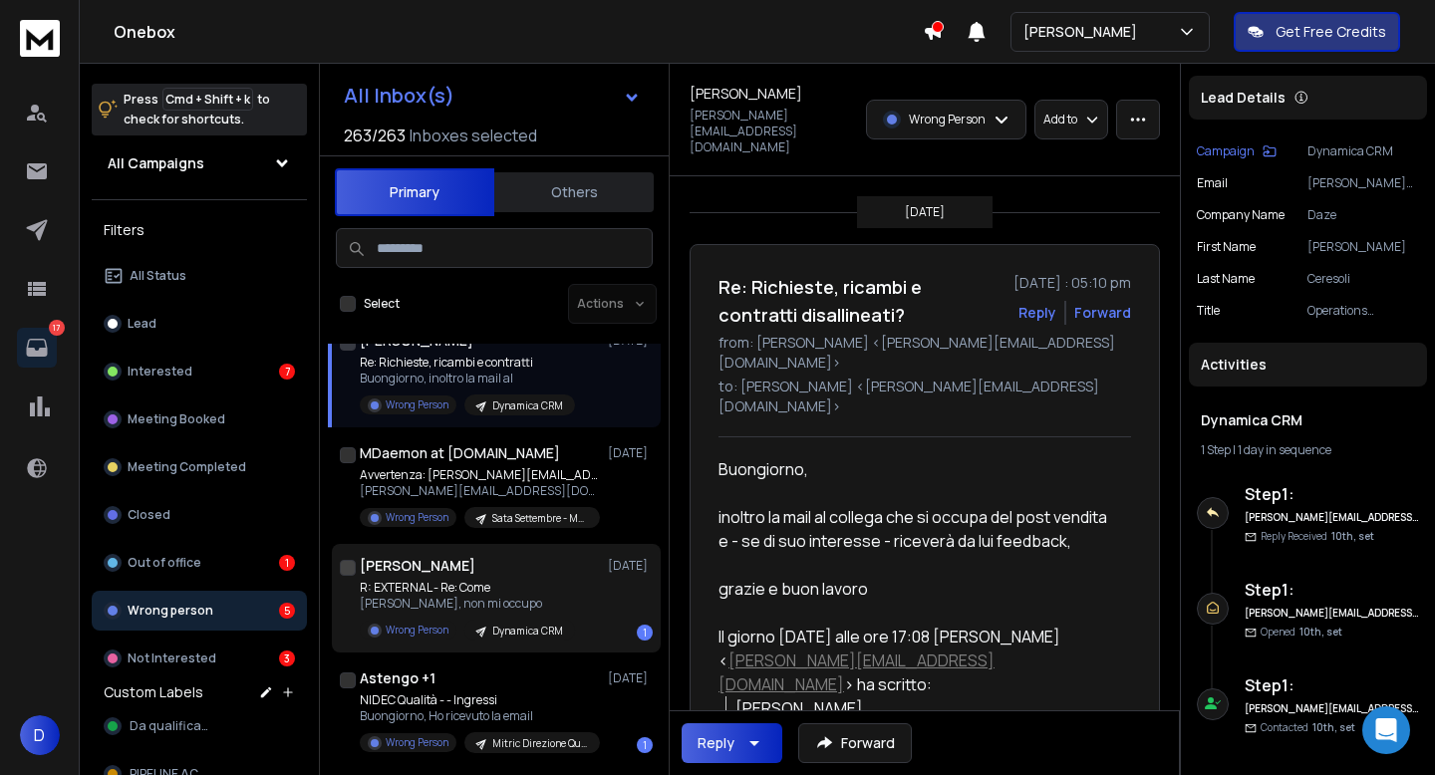
click at [614, 609] on div "R: EXTERNAL - Re: Come Buongiorno Edoardo, non mi occupo Wrong Person Dynamica …" at bounding box center [506, 610] width 293 height 61
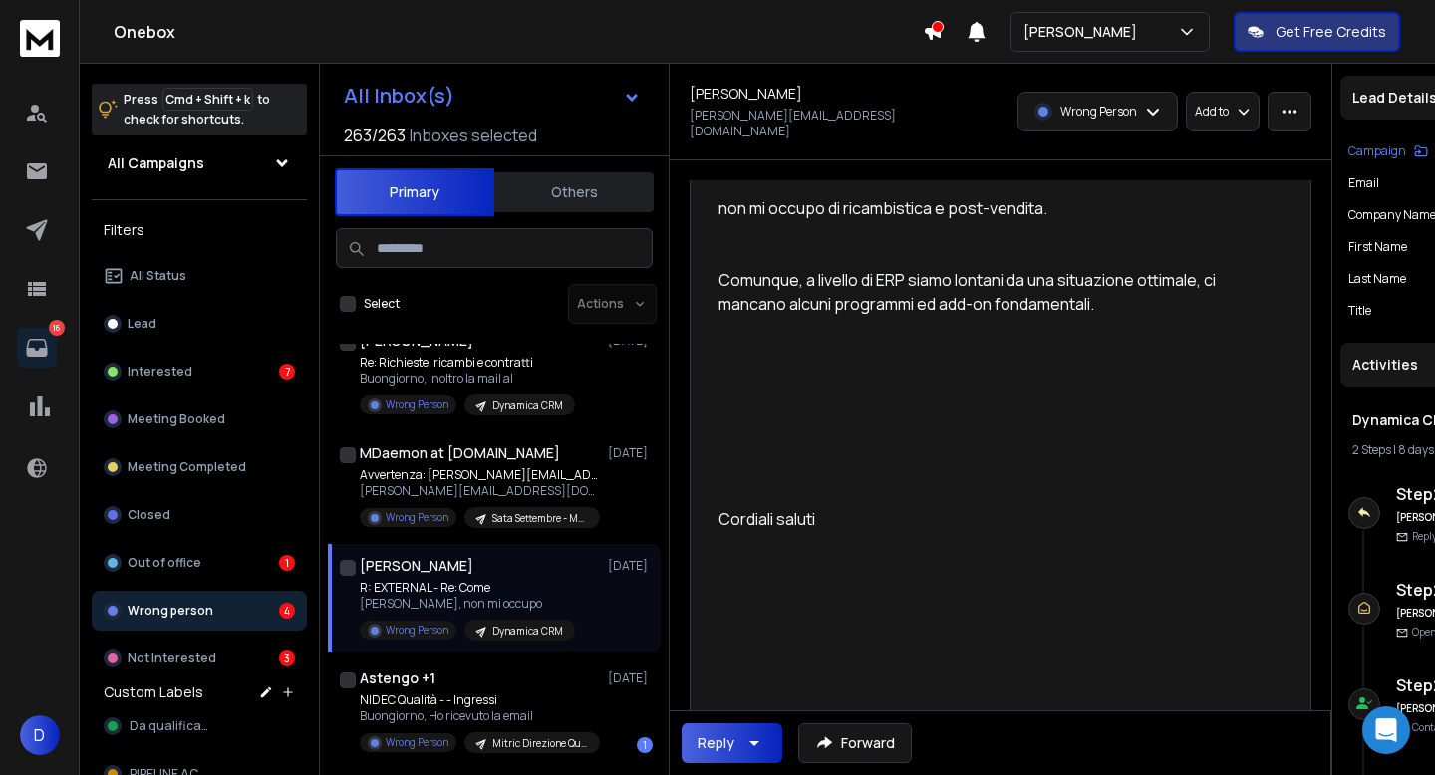
scroll to position [457, 0]
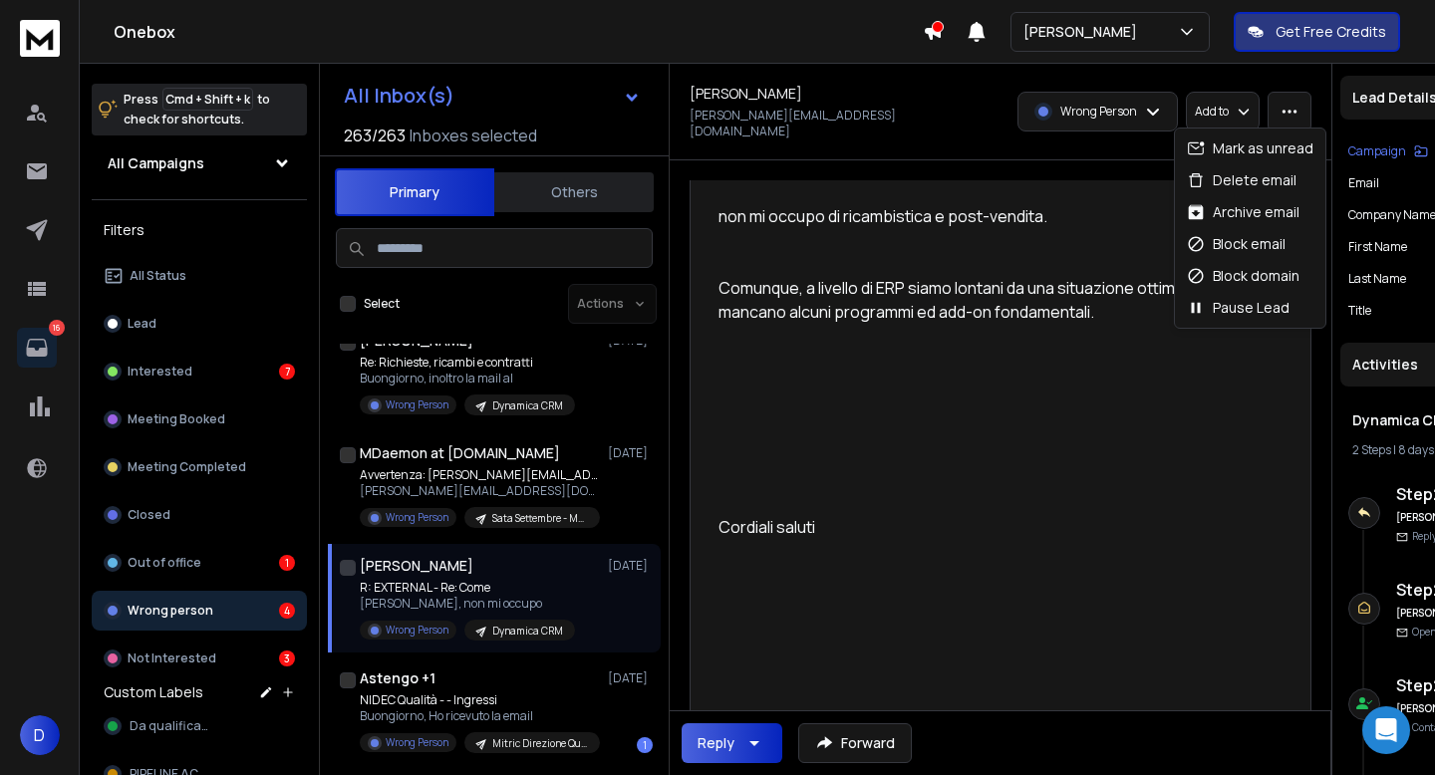
click at [1312, 108] on button "button" at bounding box center [1290, 112] width 44 height 40
click at [1252, 154] on div "Mark as unread" at bounding box center [1250, 149] width 127 height 20
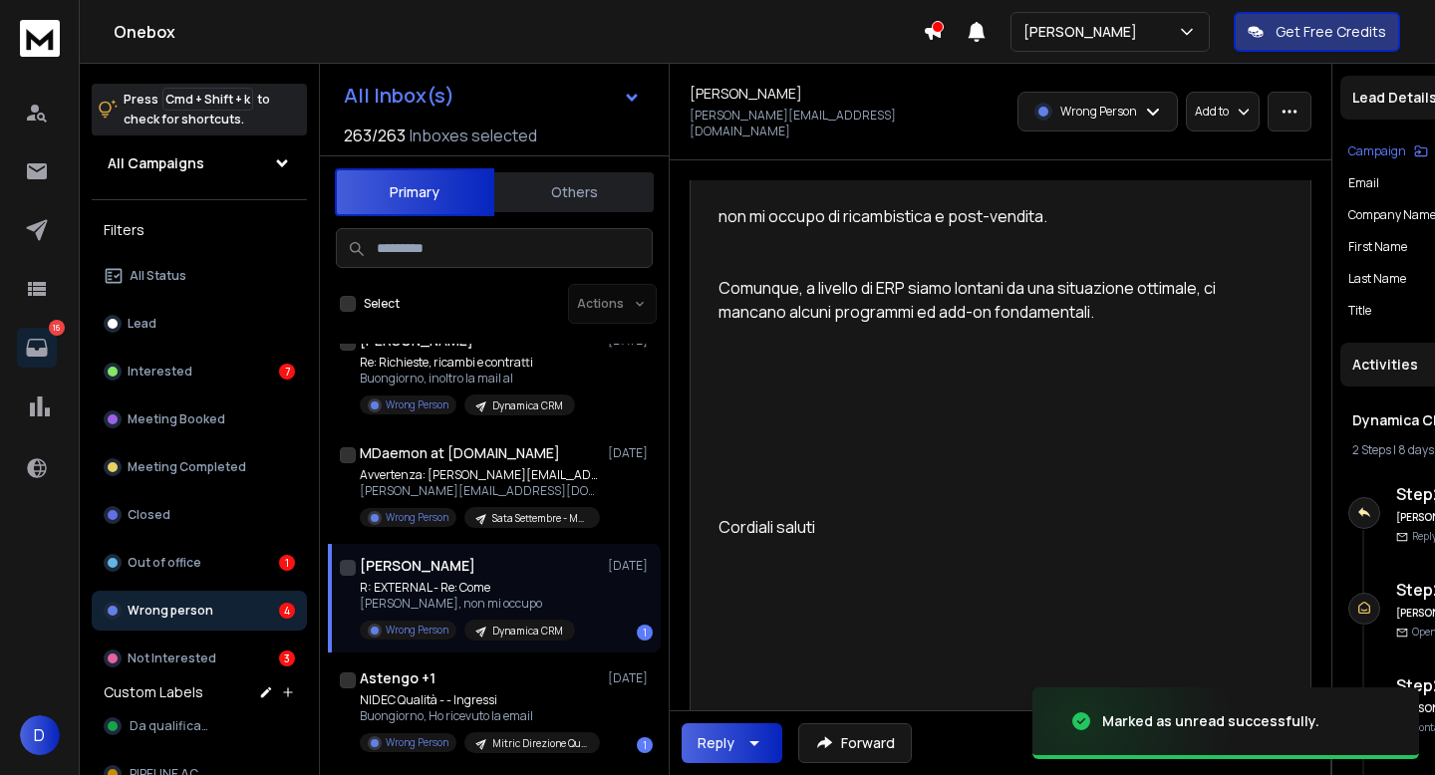
click at [1137, 104] on p "Wrong Person" at bounding box center [1099, 112] width 77 height 16
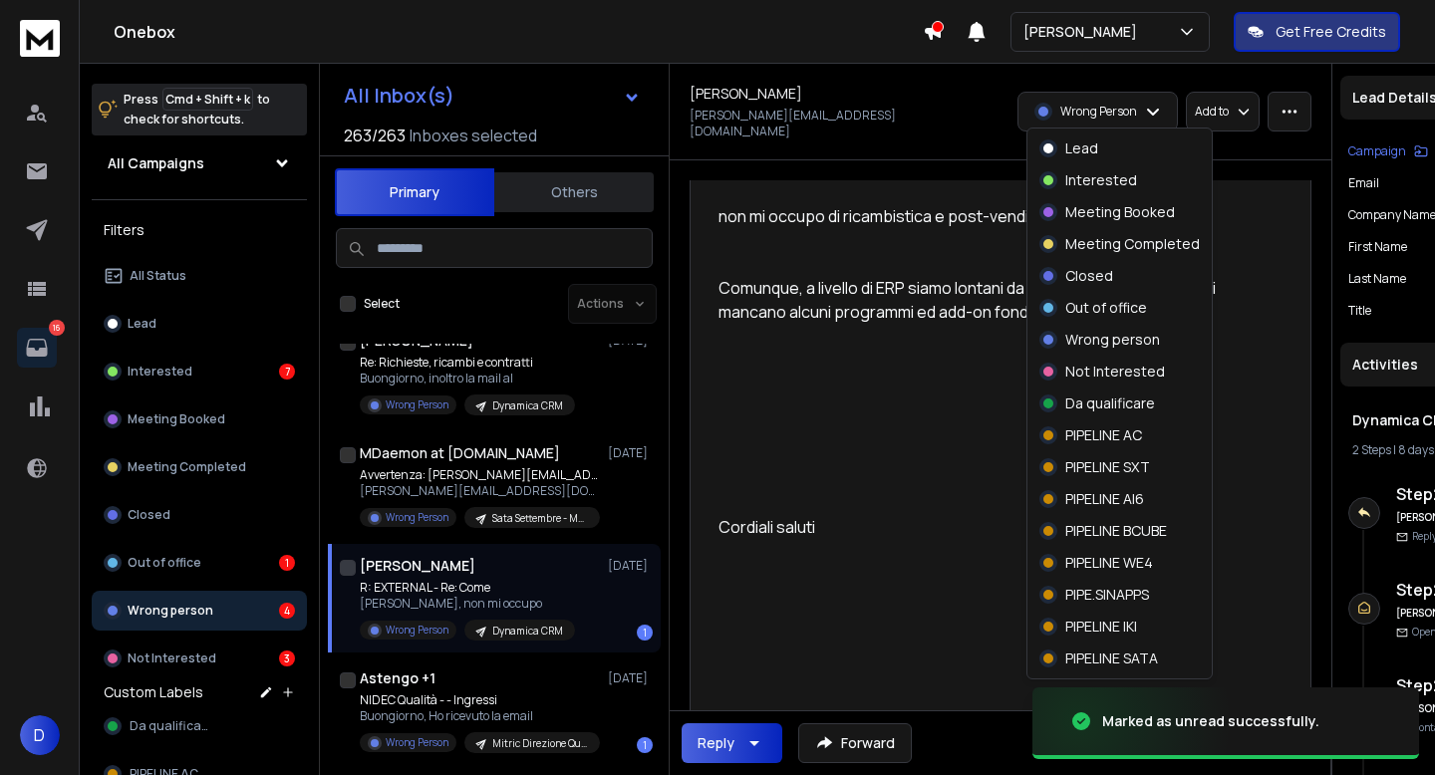
click at [969, 467] on p at bounding box center [993, 420] width 548 height 96
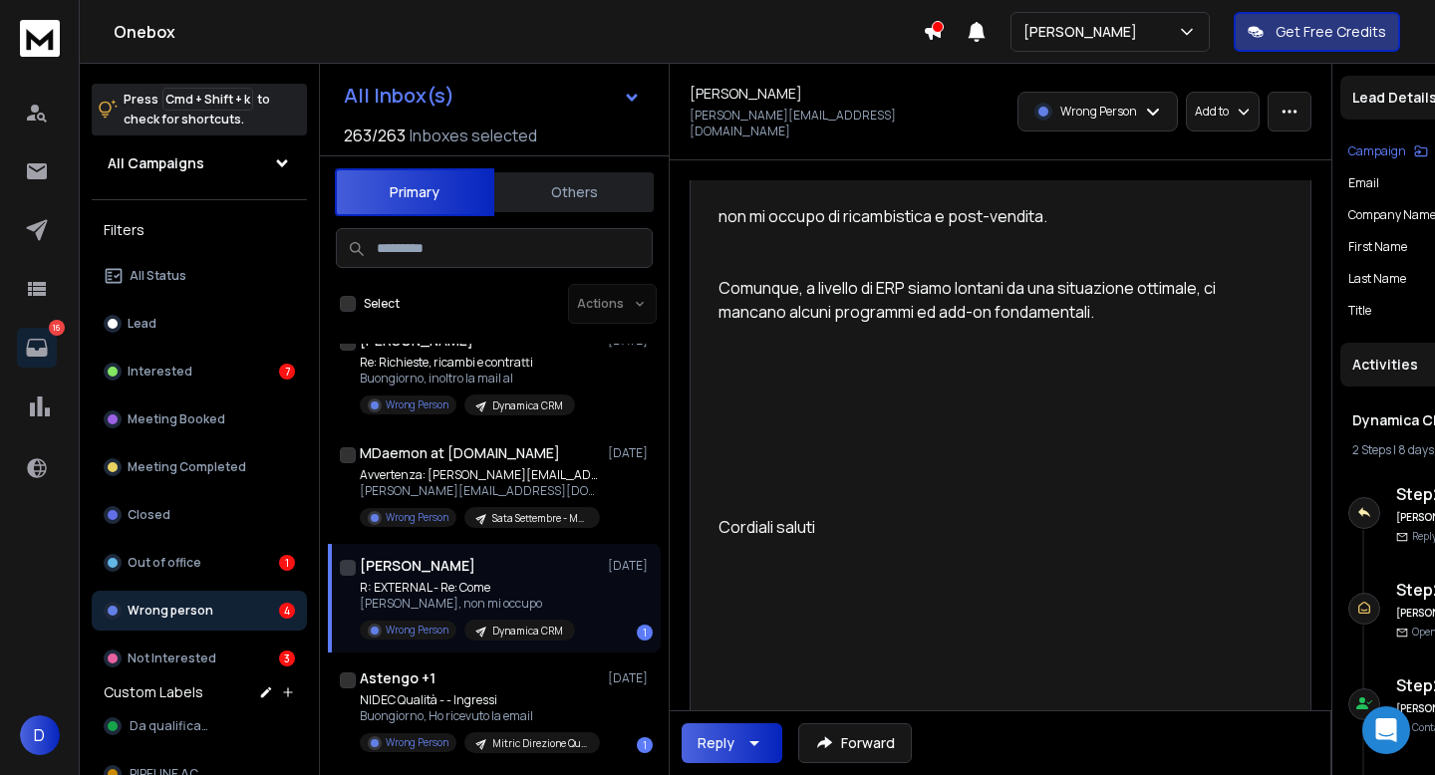
scroll to position [1326, 0]
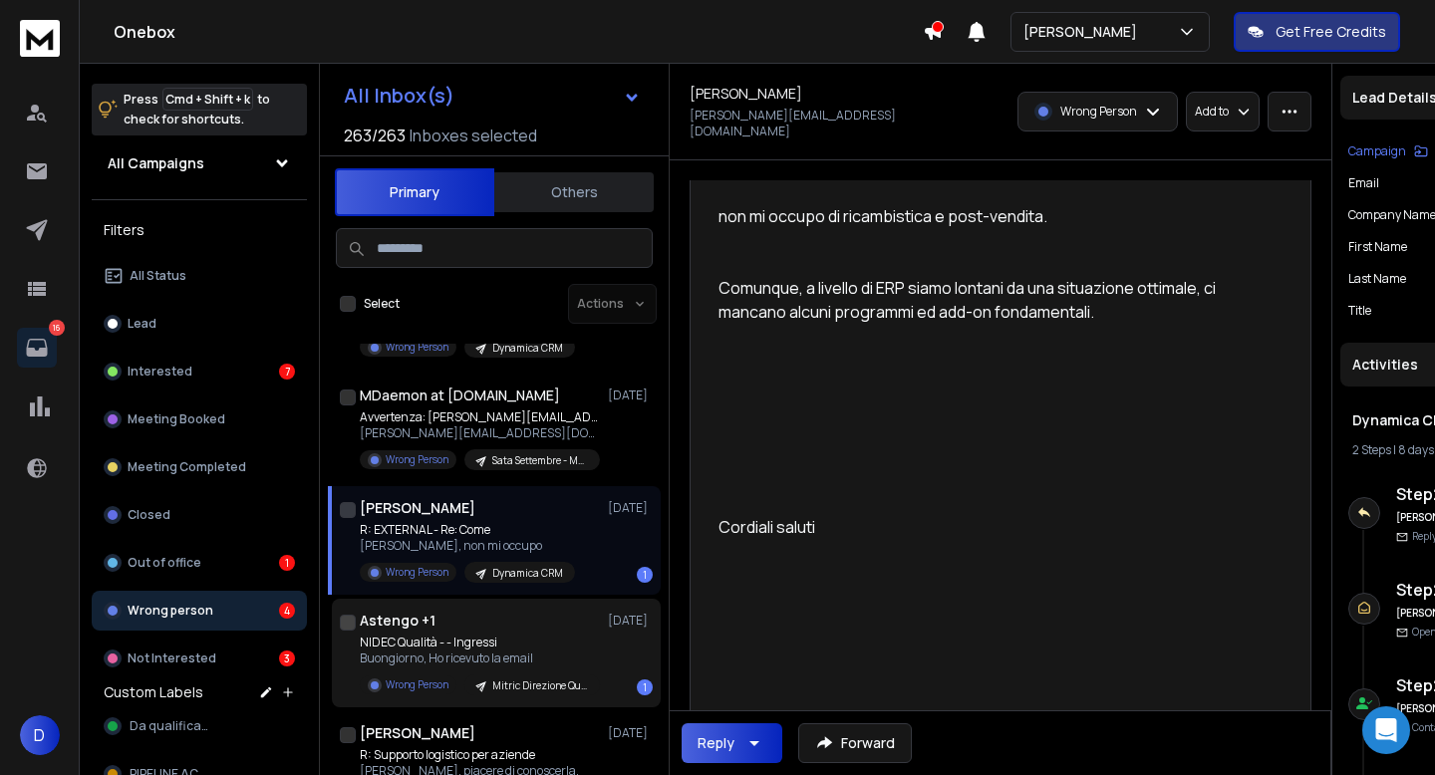
click at [588, 651] on p "Buongiorno, Ho ricevuto la email" at bounding box center [479, 659] width 239 height 16
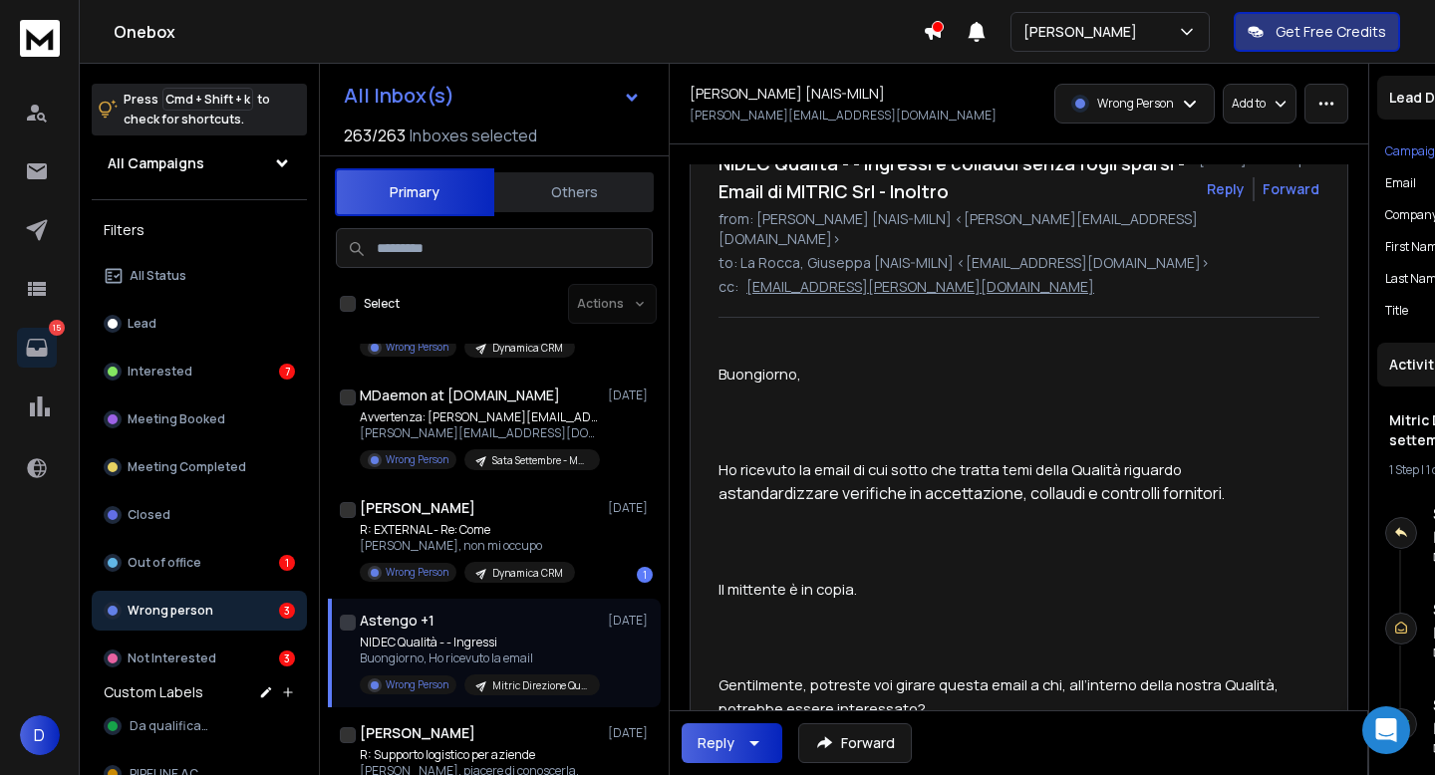
scroll to position [0, 0]
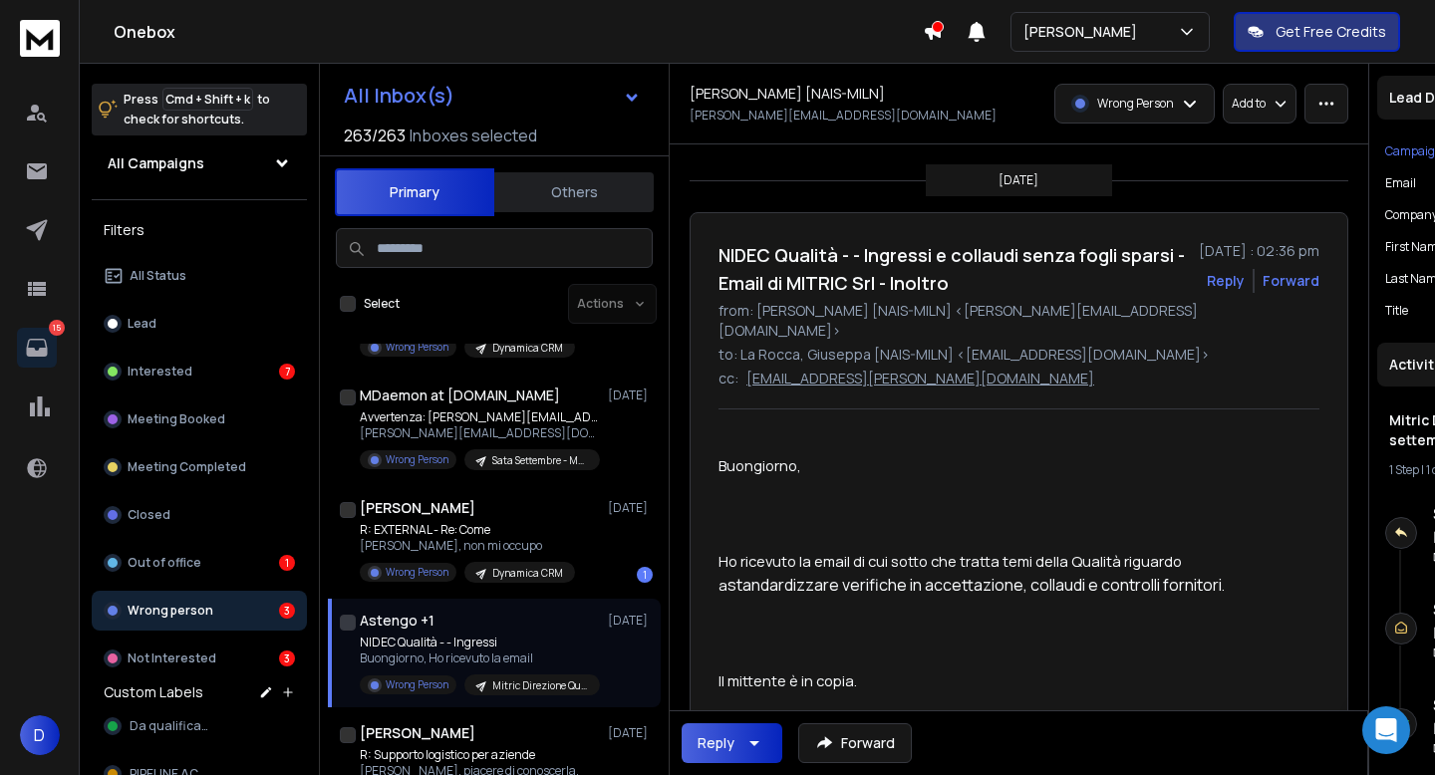
click at [1347, 114] on button "button" at bounding box center [1327, 104] width 44 height 40
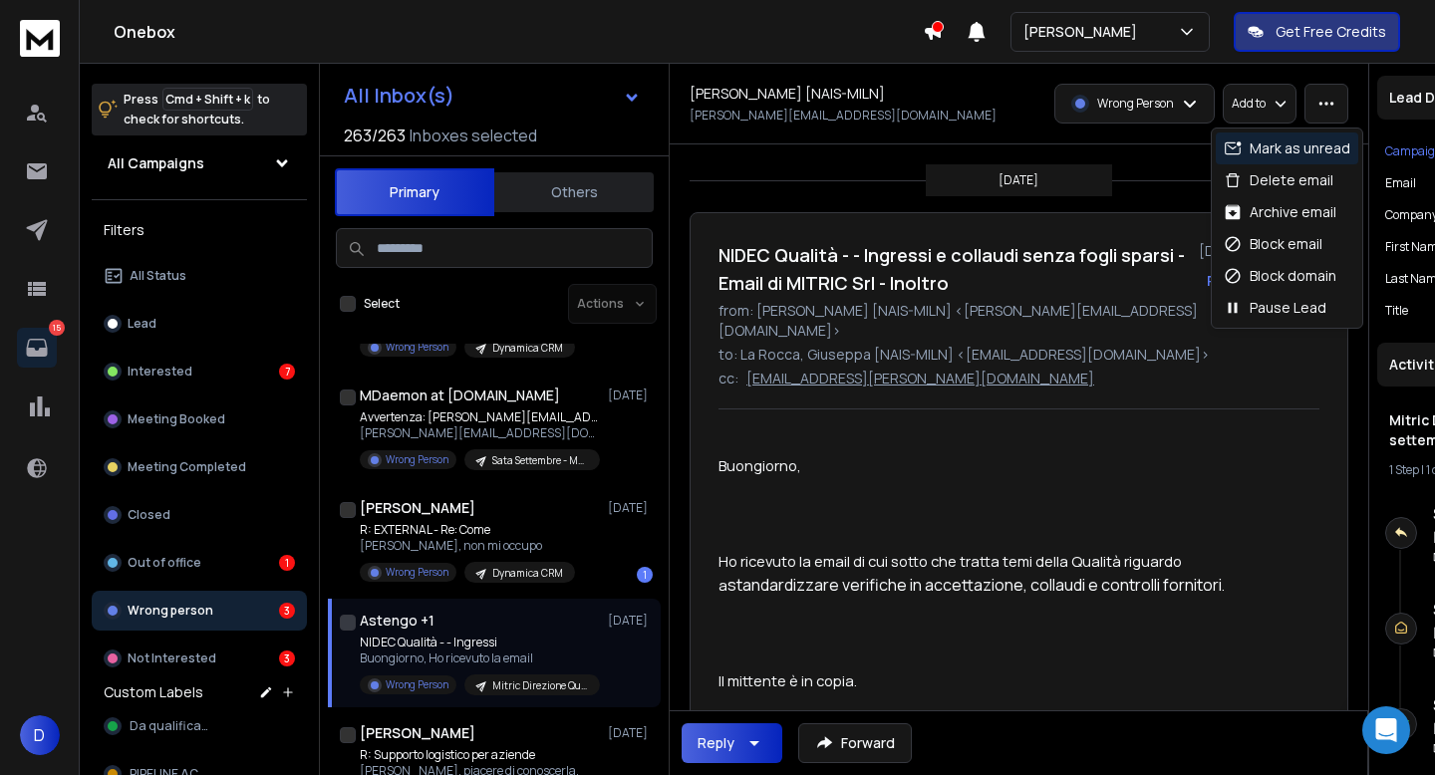
click at [1299, 152] on div "Mark as unread" at bounding box center [1287, 149] width 127 height 20
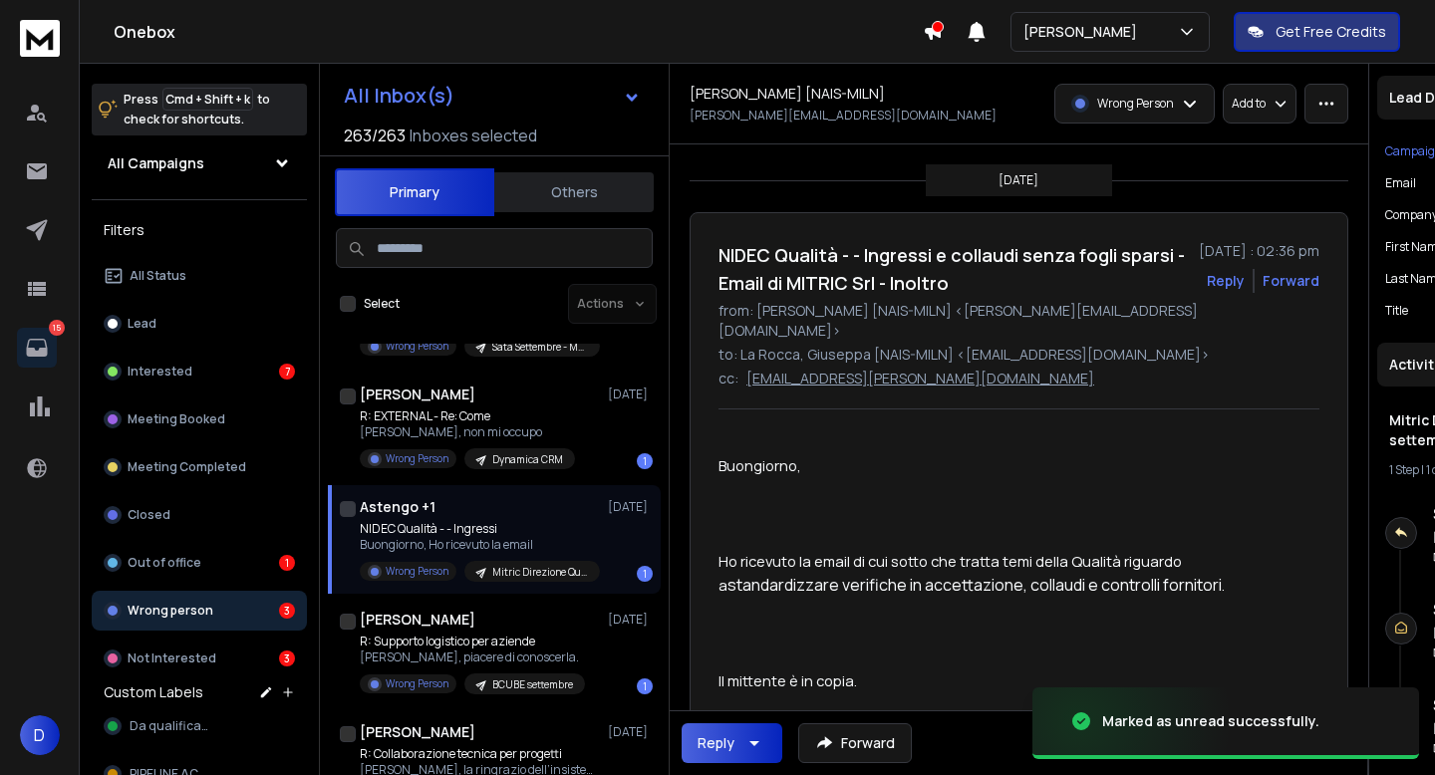
scroll to position [1523, 0]
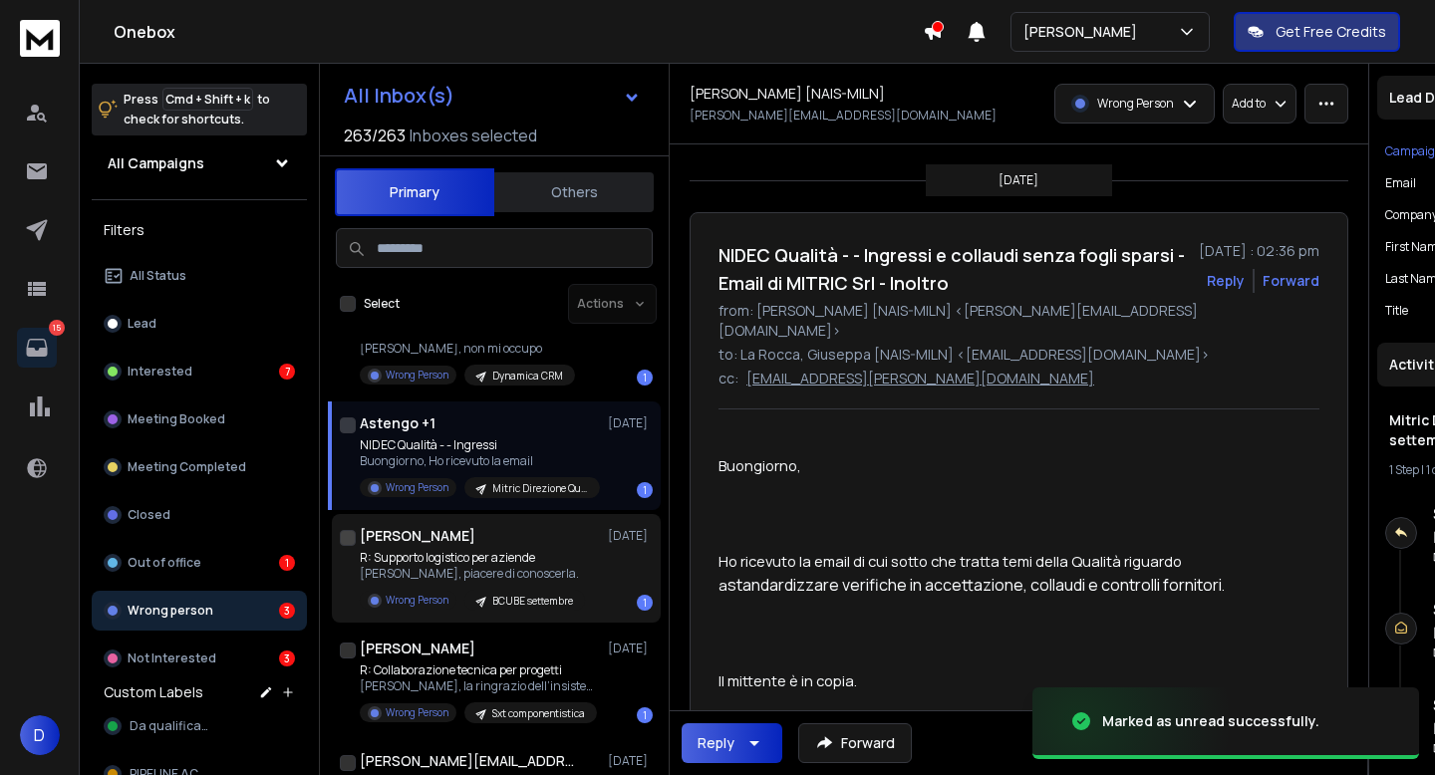
click at [607, 564] on div "R: Supporto logistico per aziende Simona buongiorno, piacere di conoscerla. Wro…" at bounding box center [506, 580] width 293 height 61
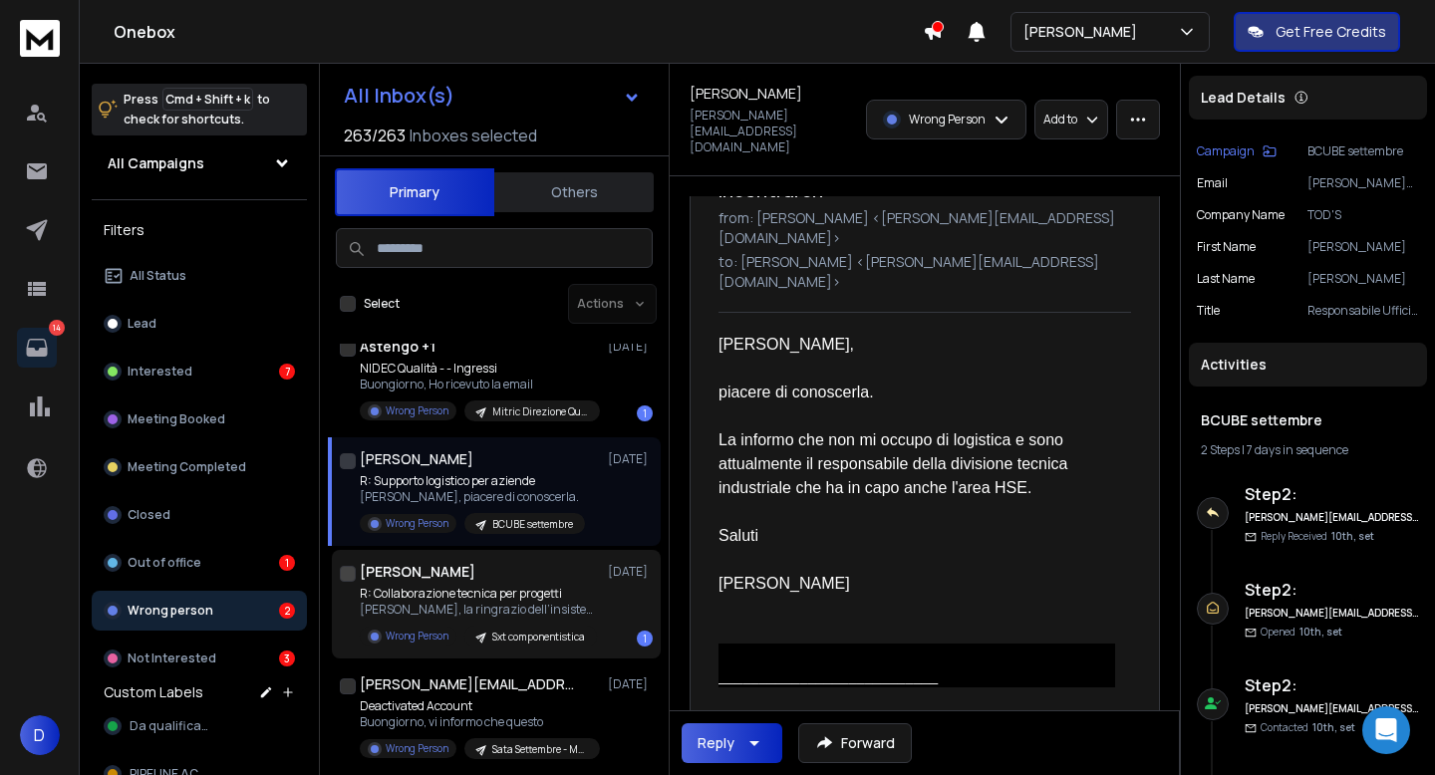
scroll to position [1634, 0]
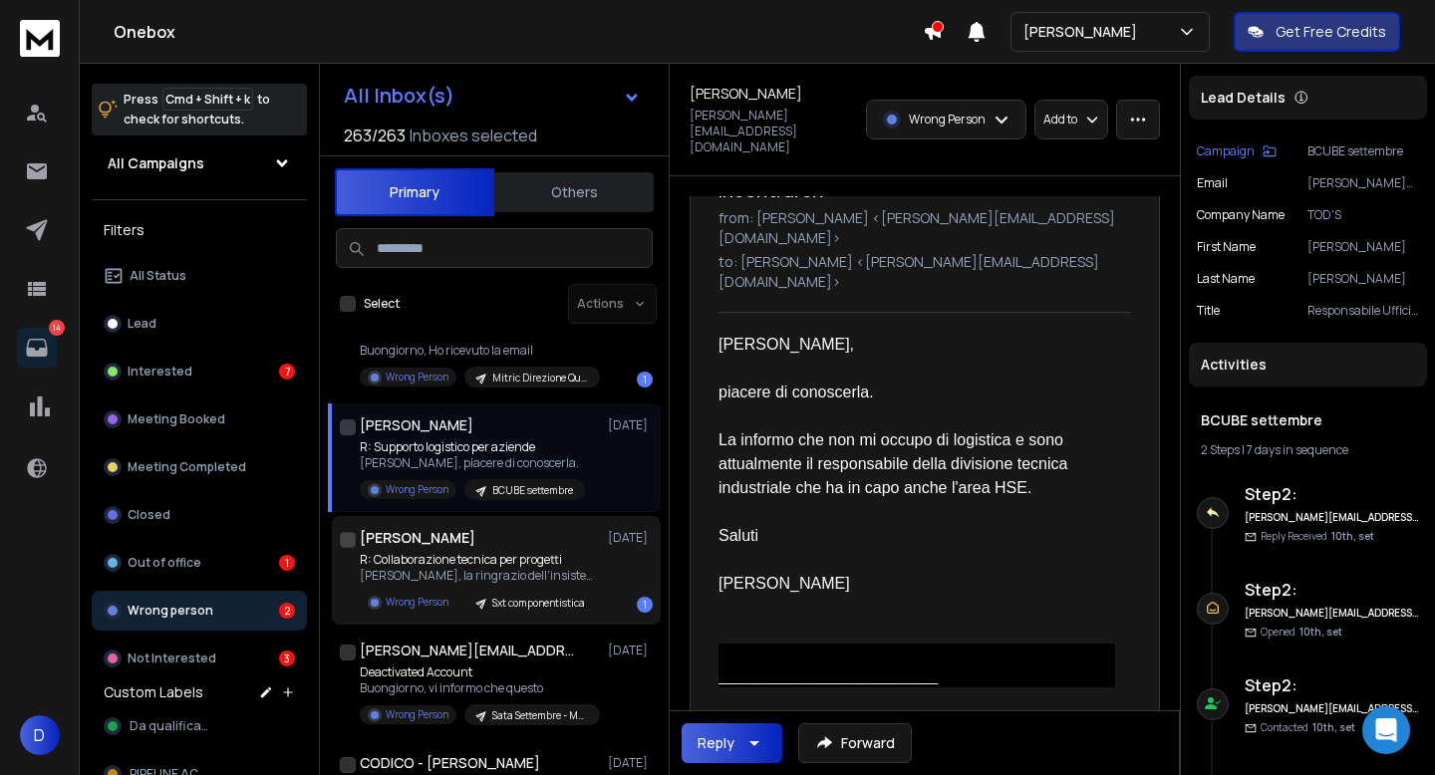
click at [595, 552] on p "R: Collaborazione tecnica per progetti" at bounding box center [479, 560] width 239 height 16
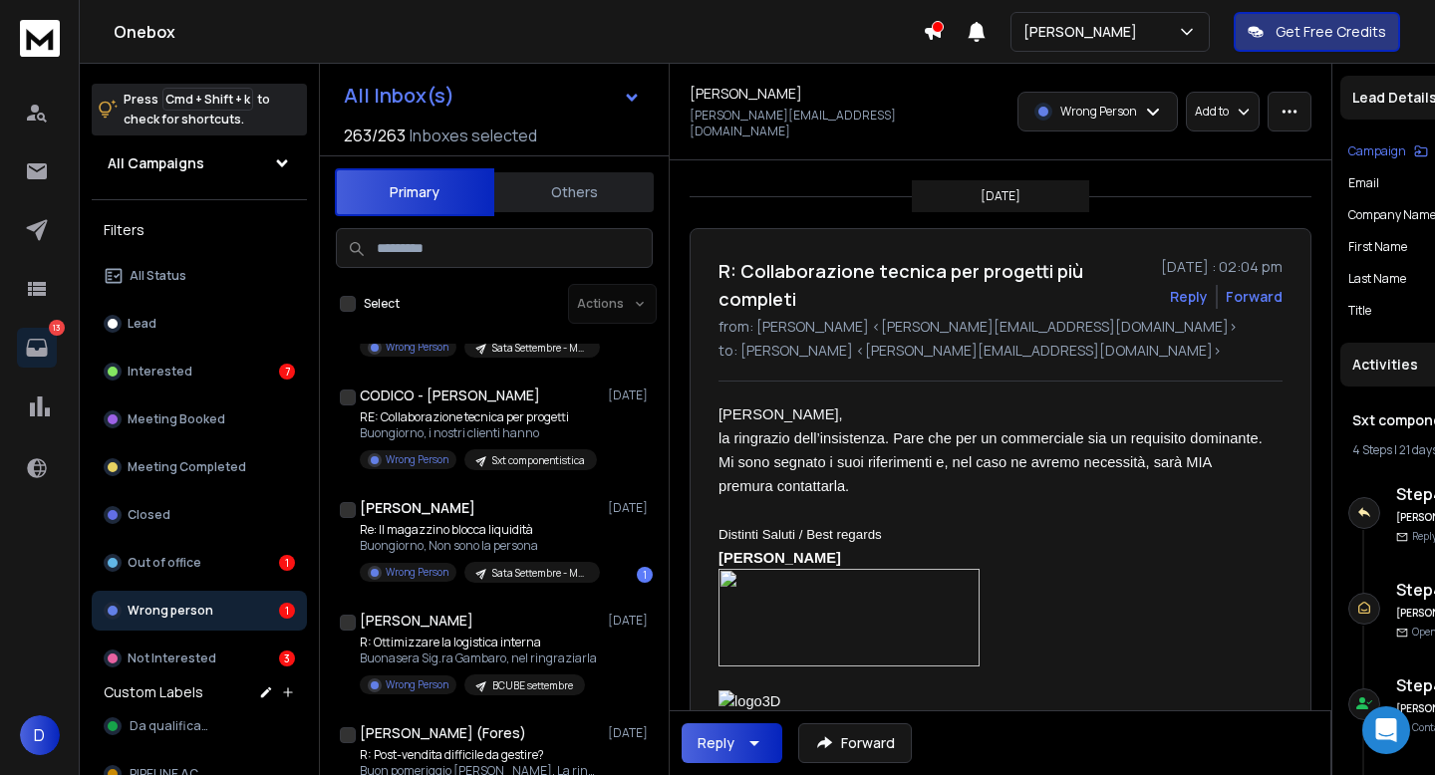
scroll to position [2008, 0]
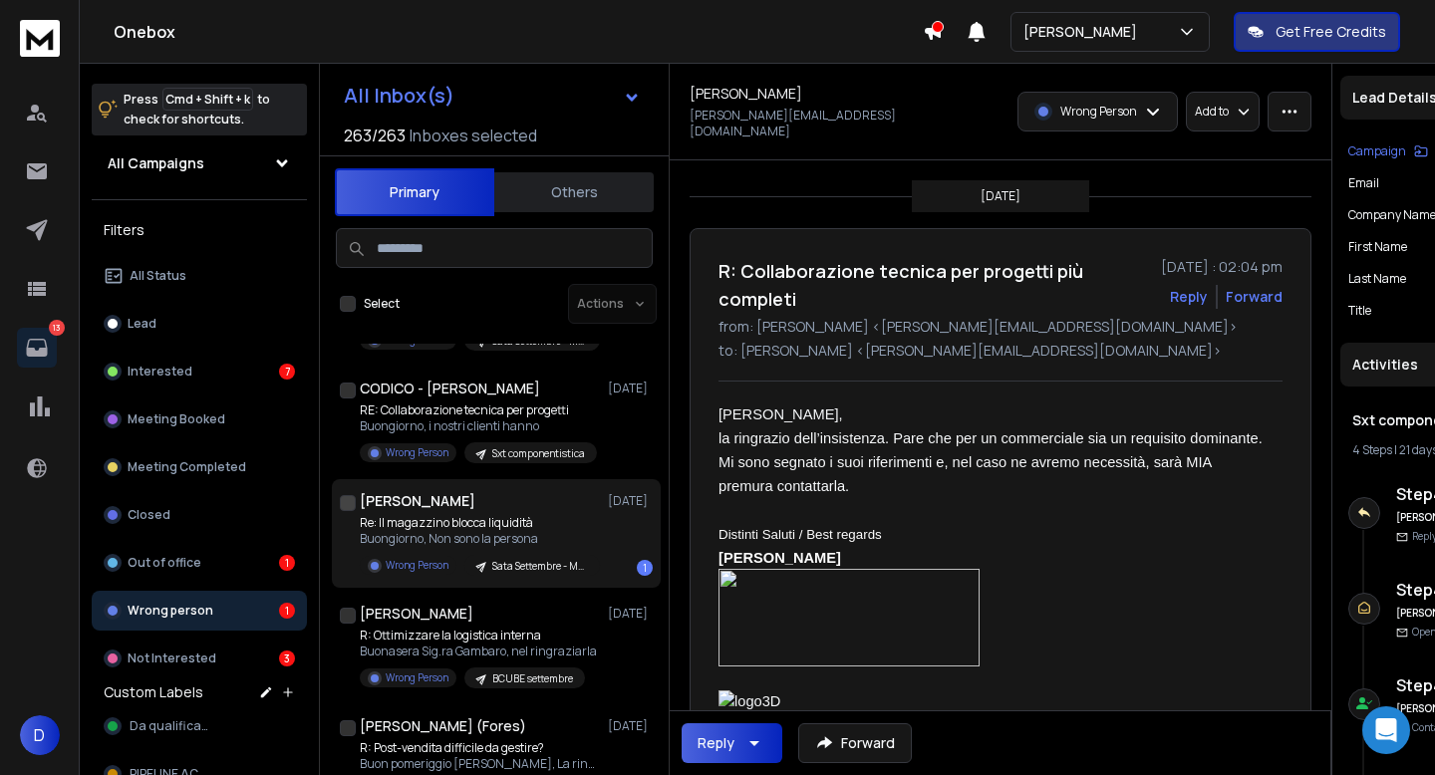
click at [611, 538] on div "Re: Il magazzino blocca liquidità Buongiorno, Non sono la persona Wrong Person …" at bounding box center [506, 545] width 293 height 61
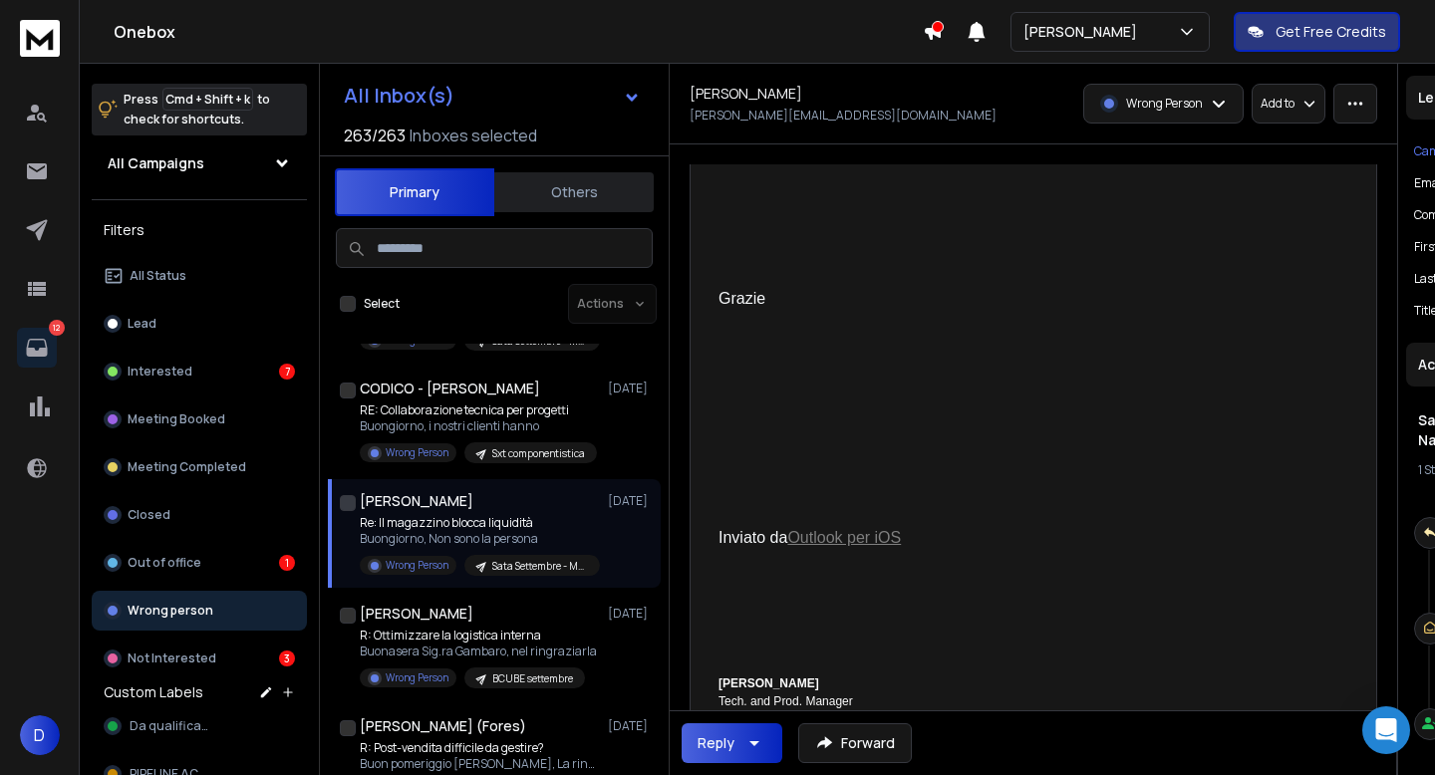
scroll to position [587, 0]
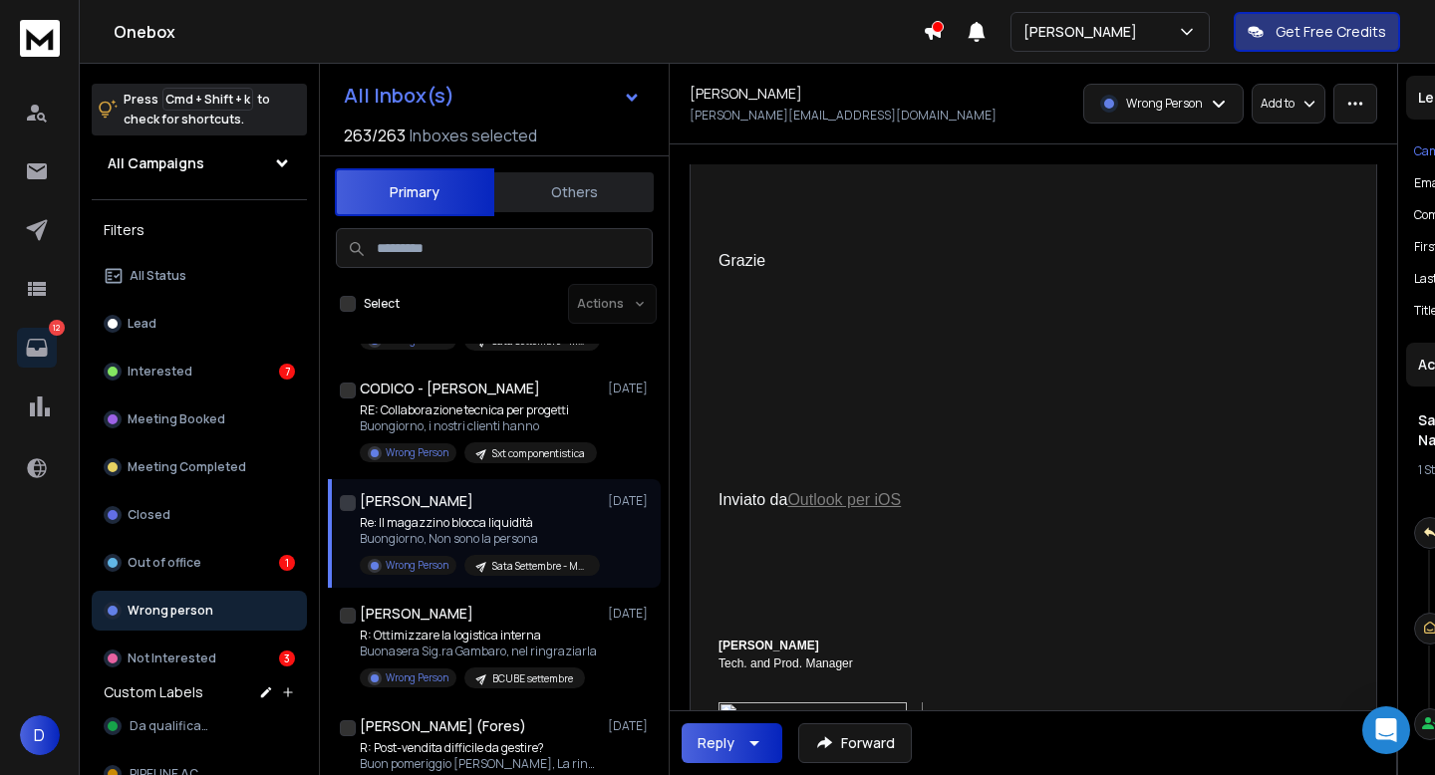
click at [1364, 105] on icon "button" at bounding box center [1356, 103] width 15 height 3
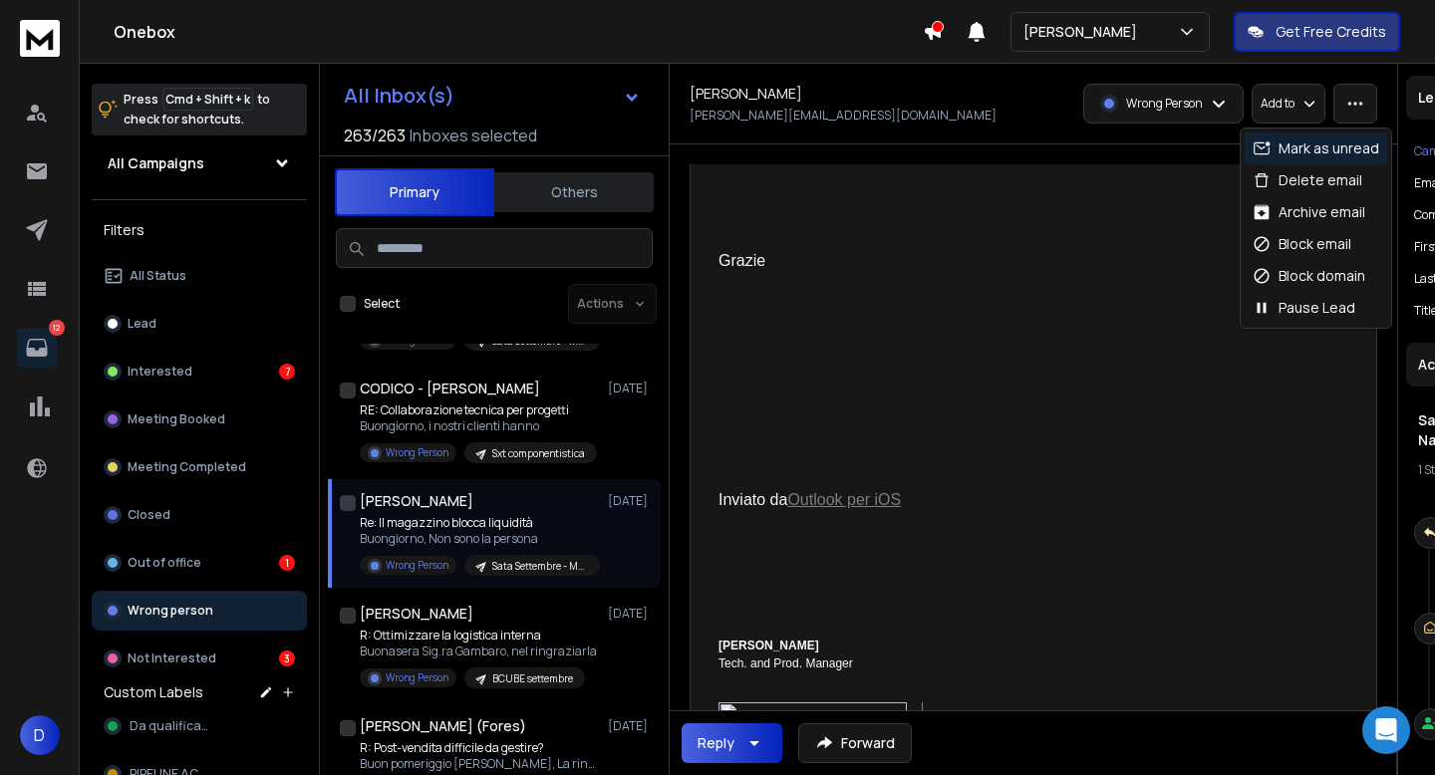
click at [1333, 144] on div "Mark as unread" at bounding box center [1316, 149] width 127 height 20
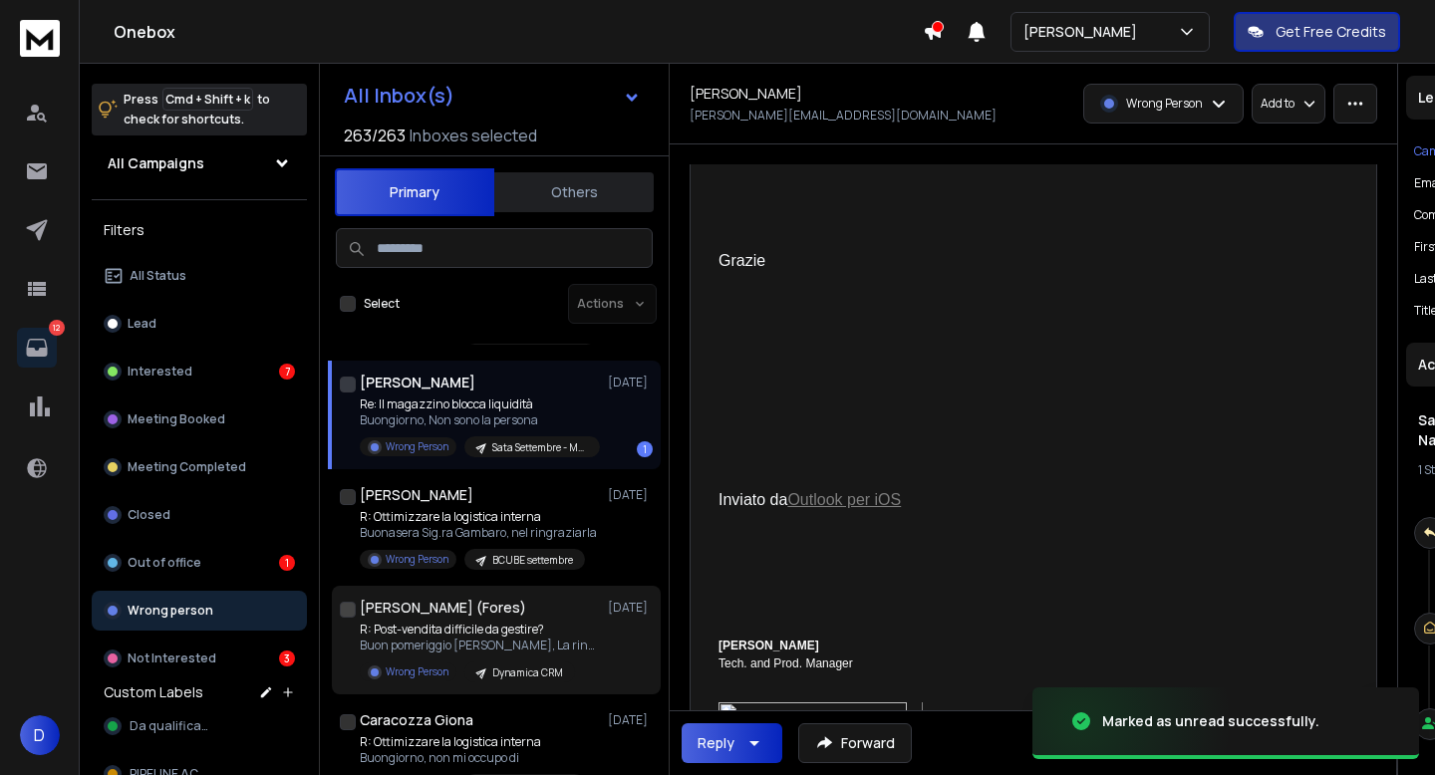
scroll to position [2135, 0]
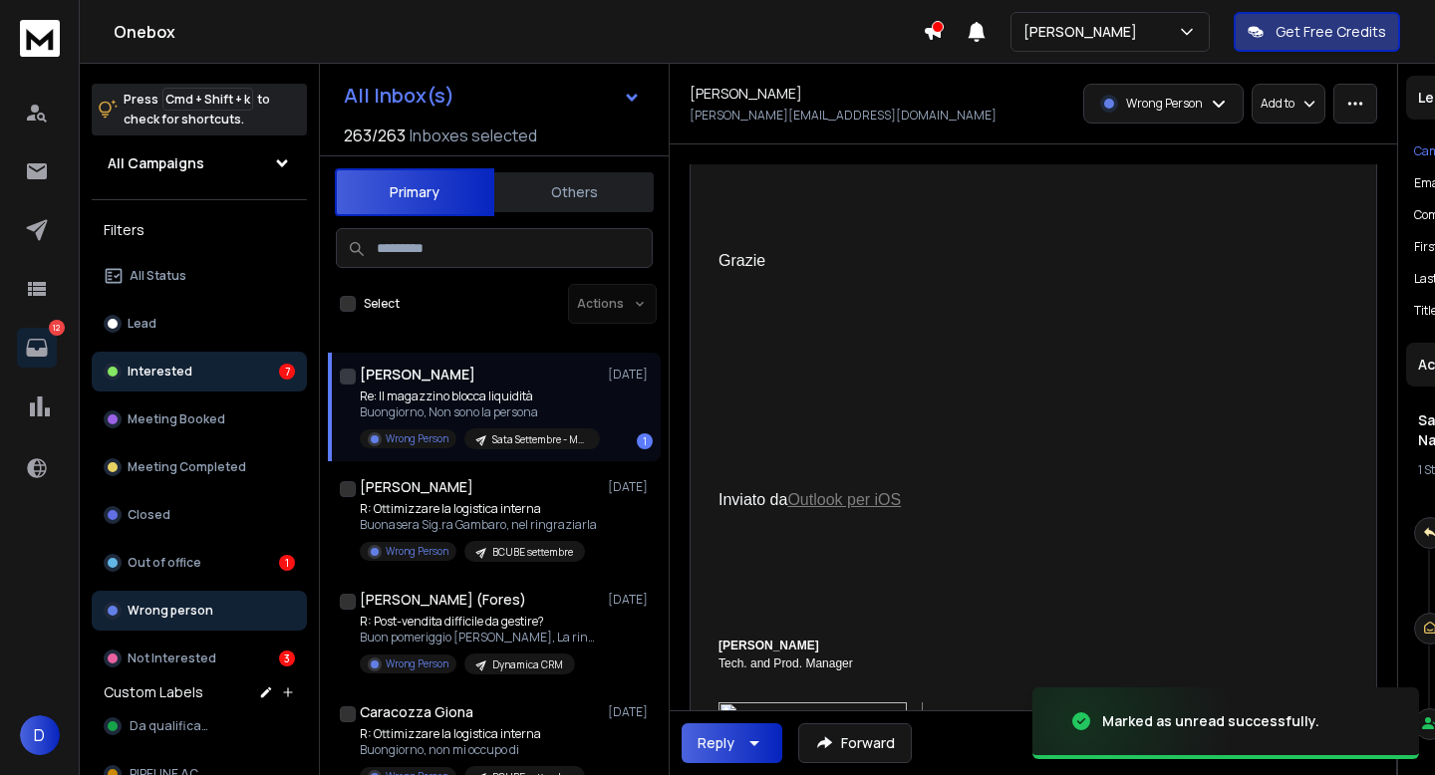
click at [231, 374] on button "Interested 7" at bounding box center [199, 372] width 215 height 40
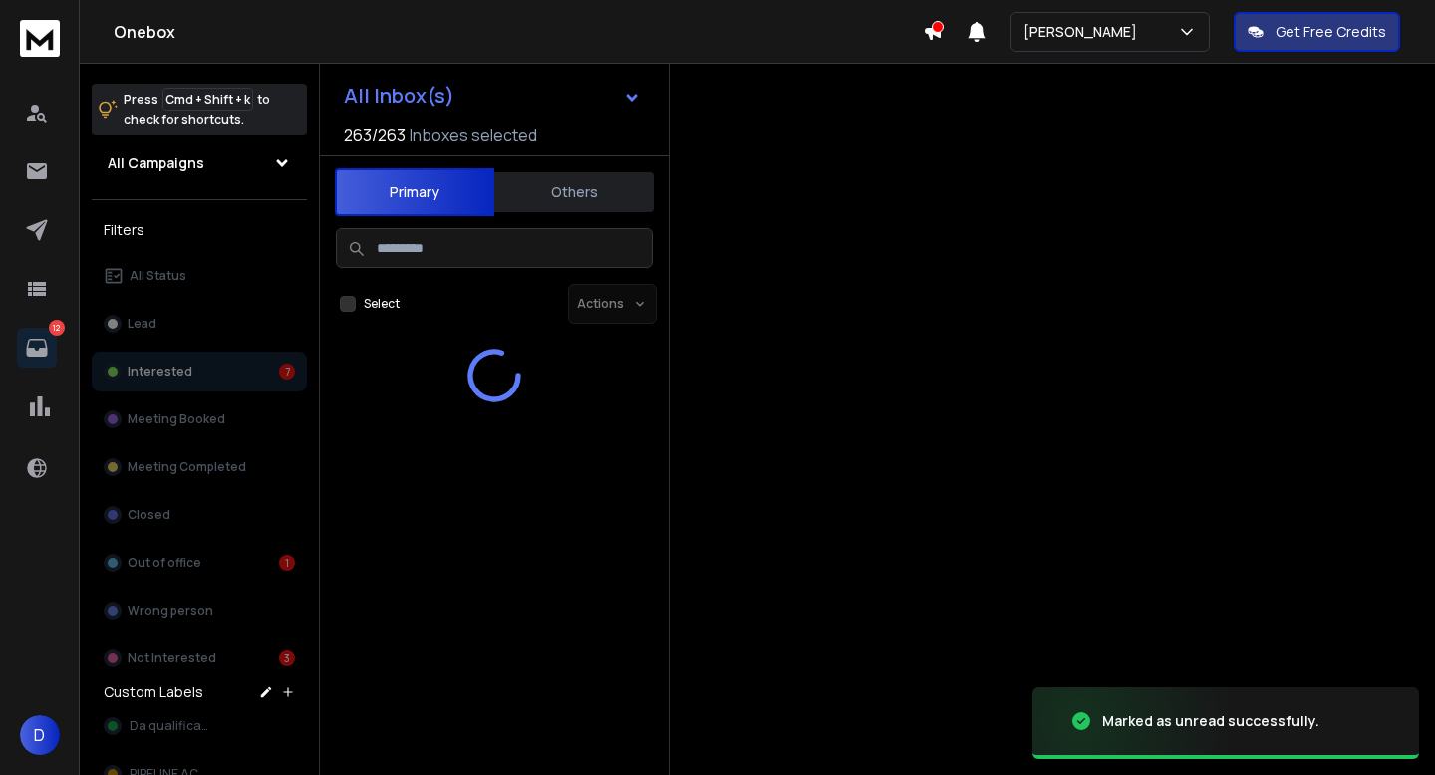
scroll to position [0, 0]
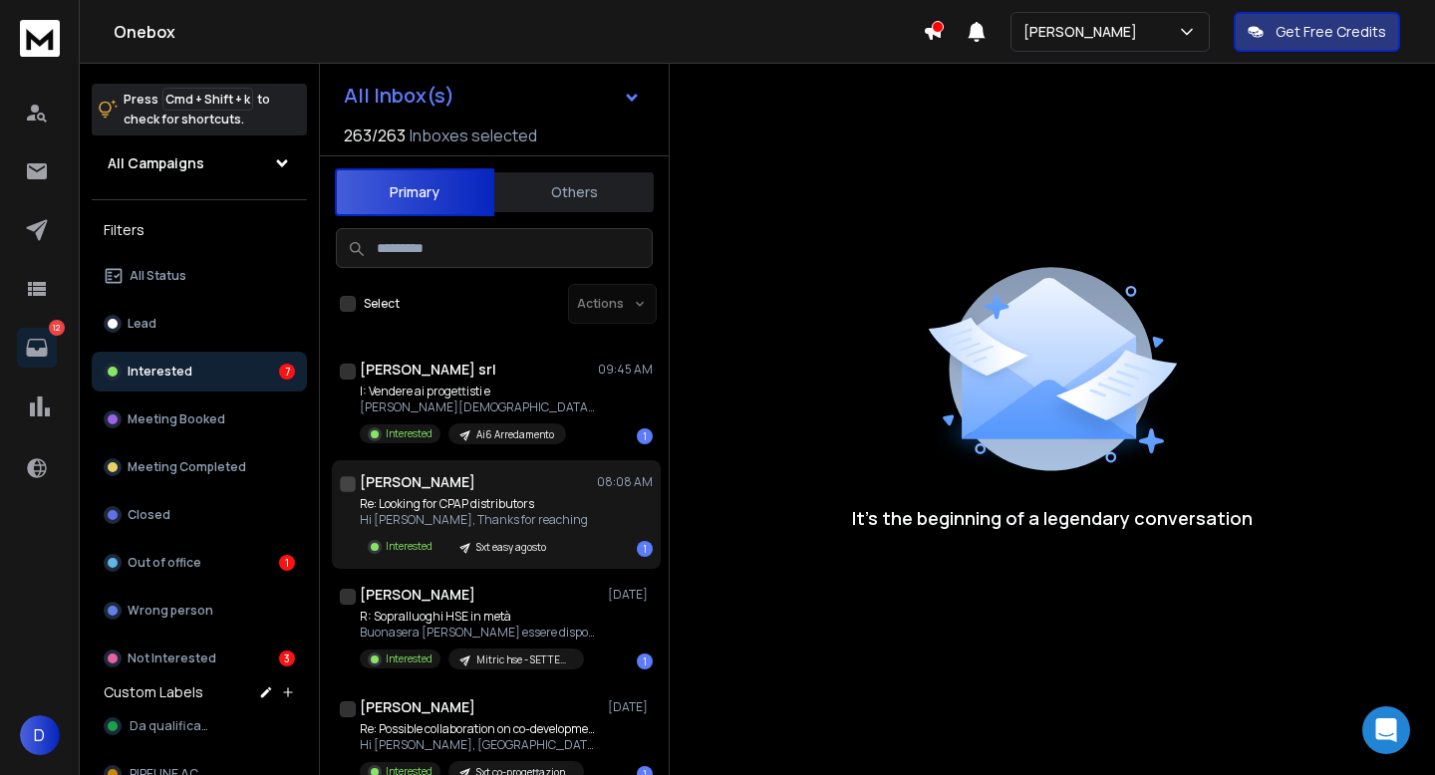
click at [595, 511] on div "Re: Looking for [MEDICAL_DATA] distributors Hi [PERSON_NAME], Thanks for reachi…" at bounding box center [506, 526] width 293 height 61
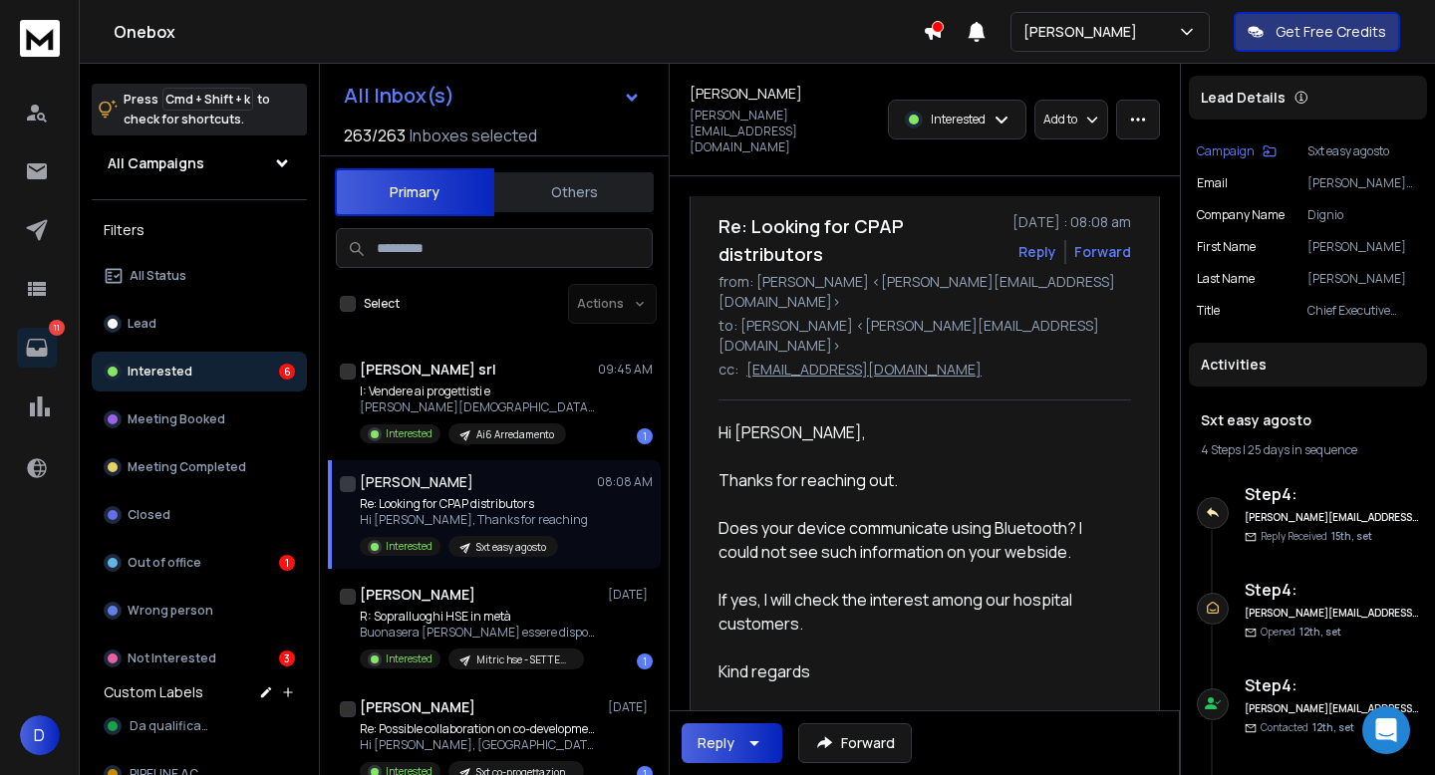
scroll to position [64, 0]
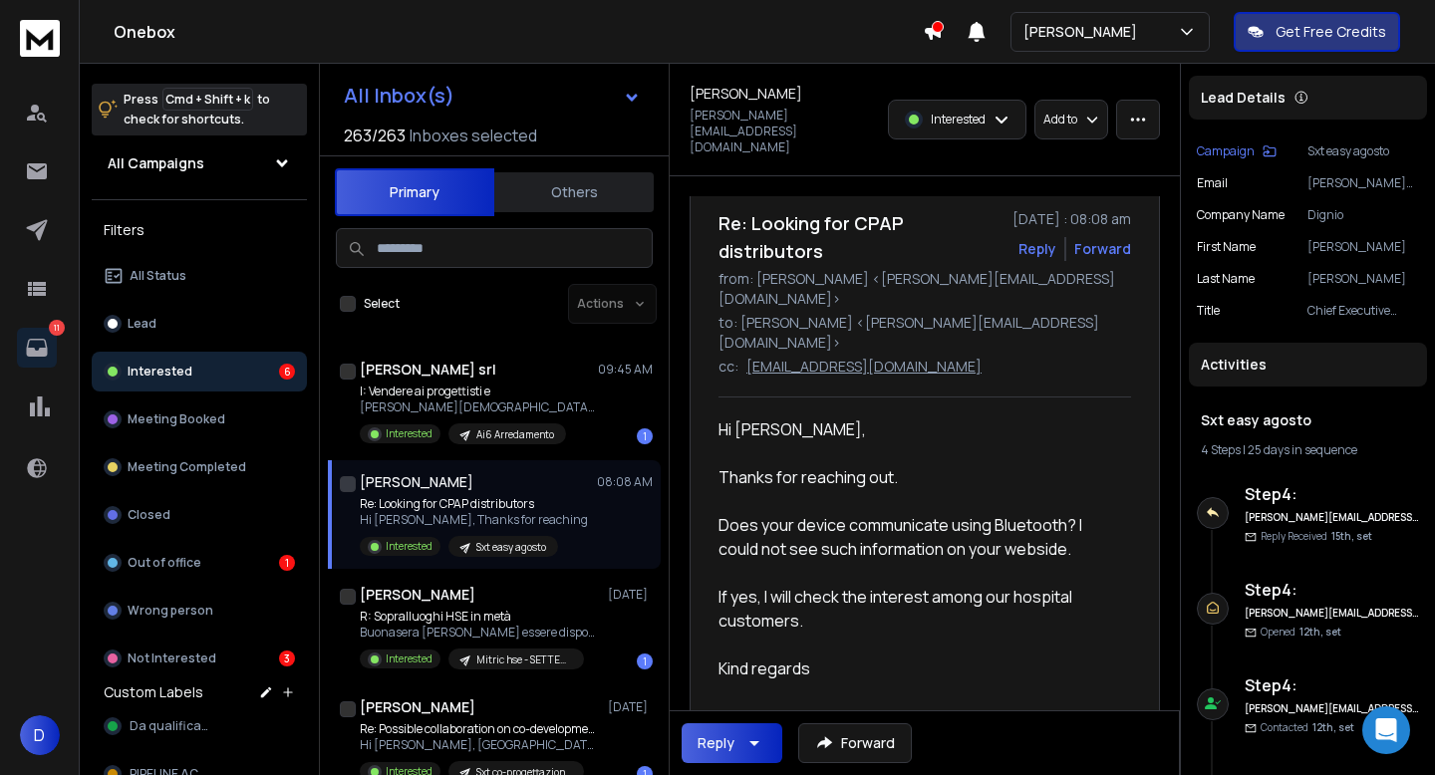
click at [1133, 113] on button "button" at bounding box center [1138, 120] width 44 height 40
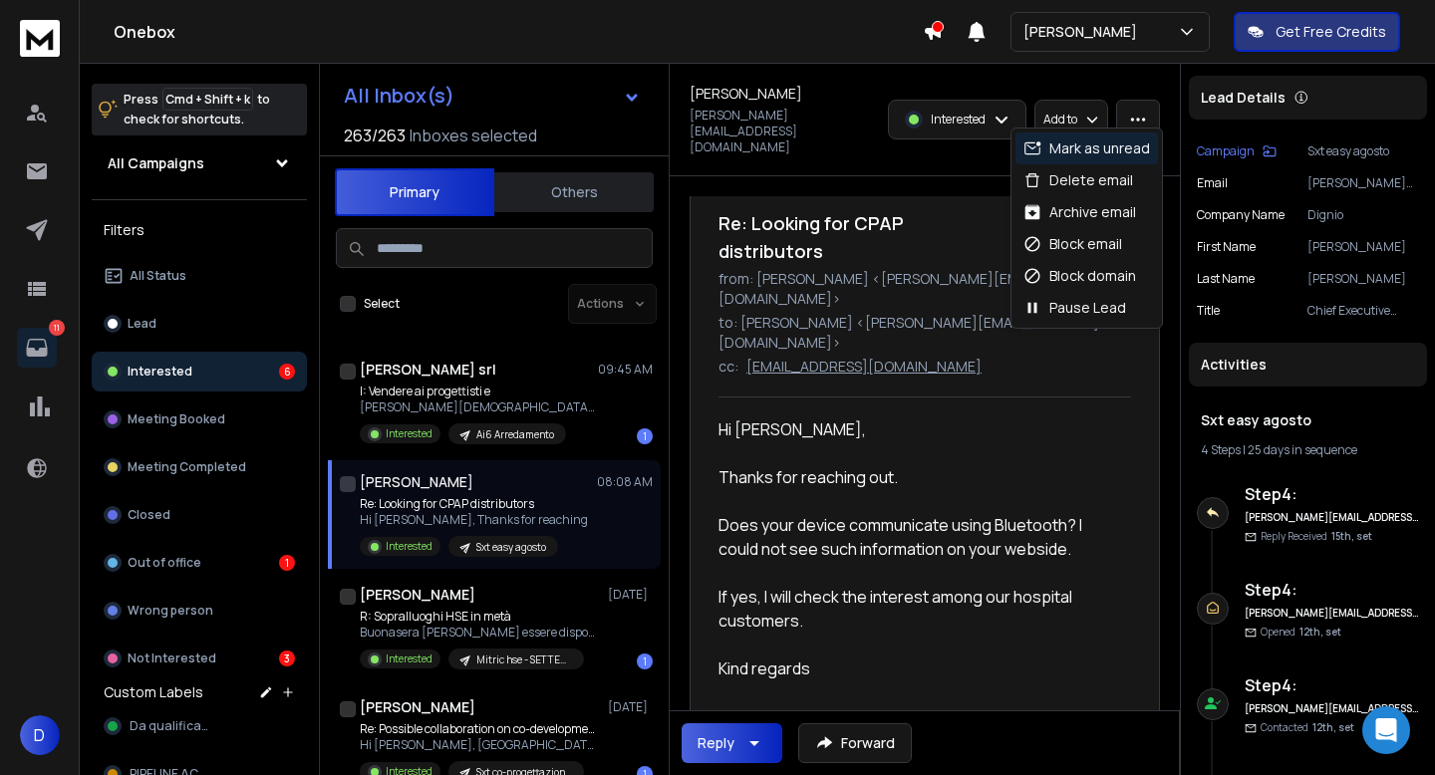
click at [1121, 148] on div "Mark as unread" at bounding box center [1087, 149] width 127 height 20
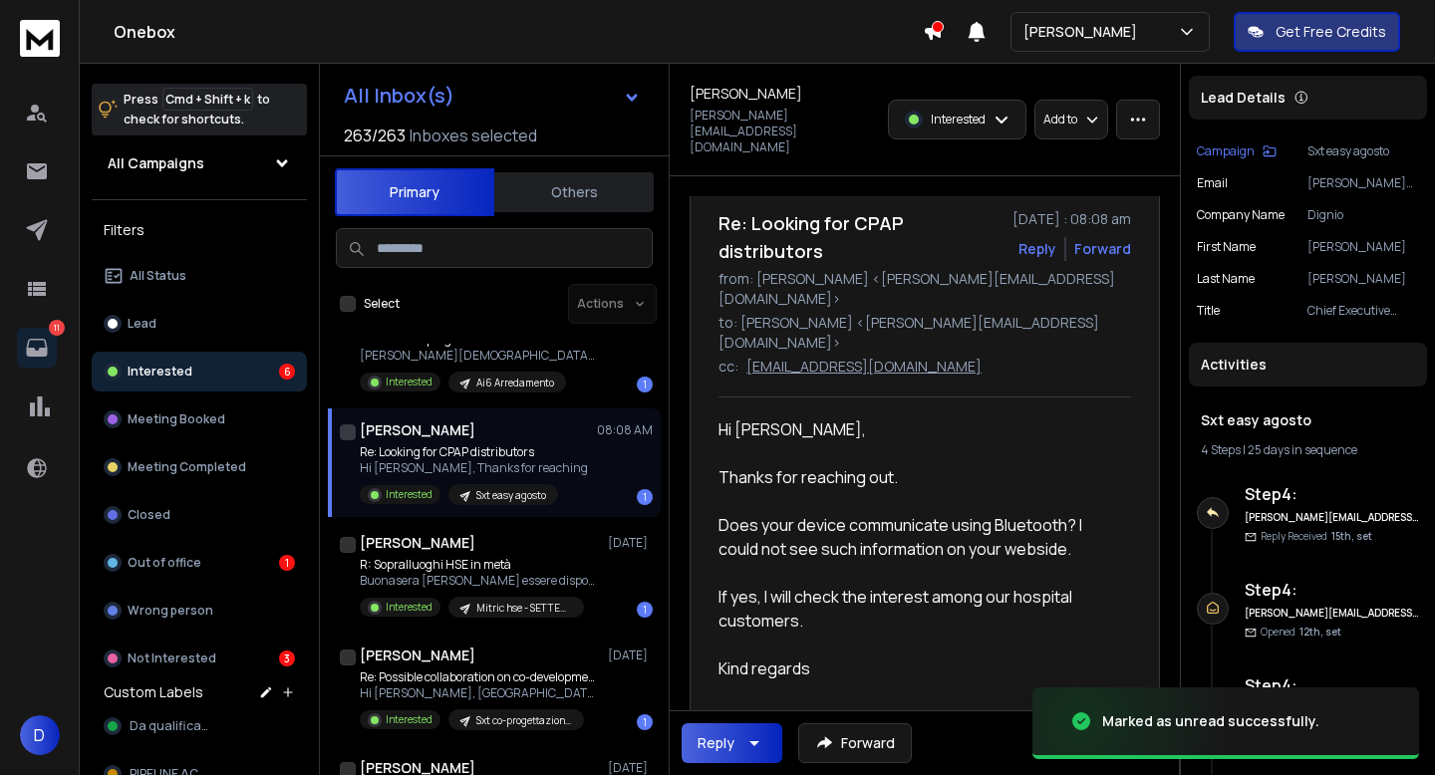
scroll to position [123, 0]
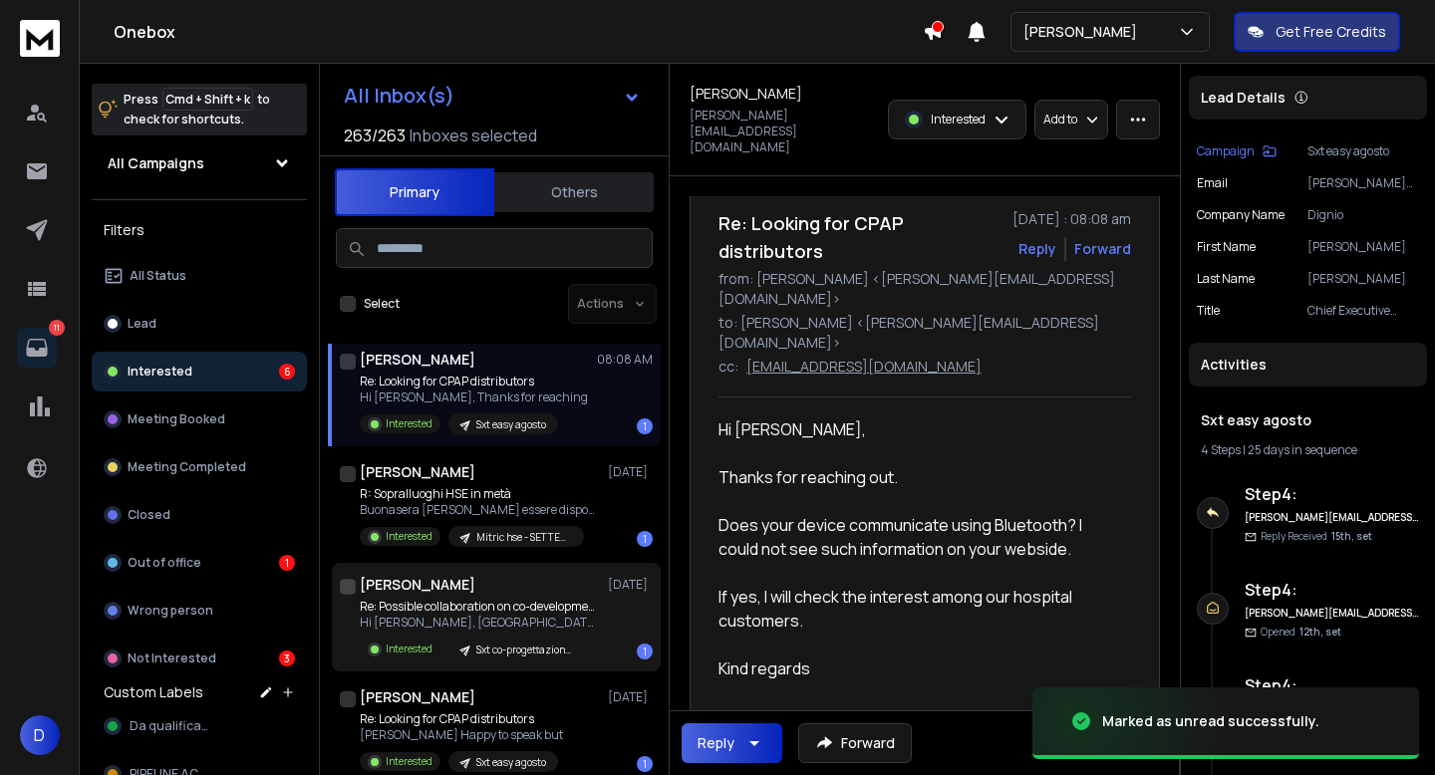
click at [580, 609] on p "Re: Possible collaboration on co-development" at bounding box center [479, 607] width 239 height 16
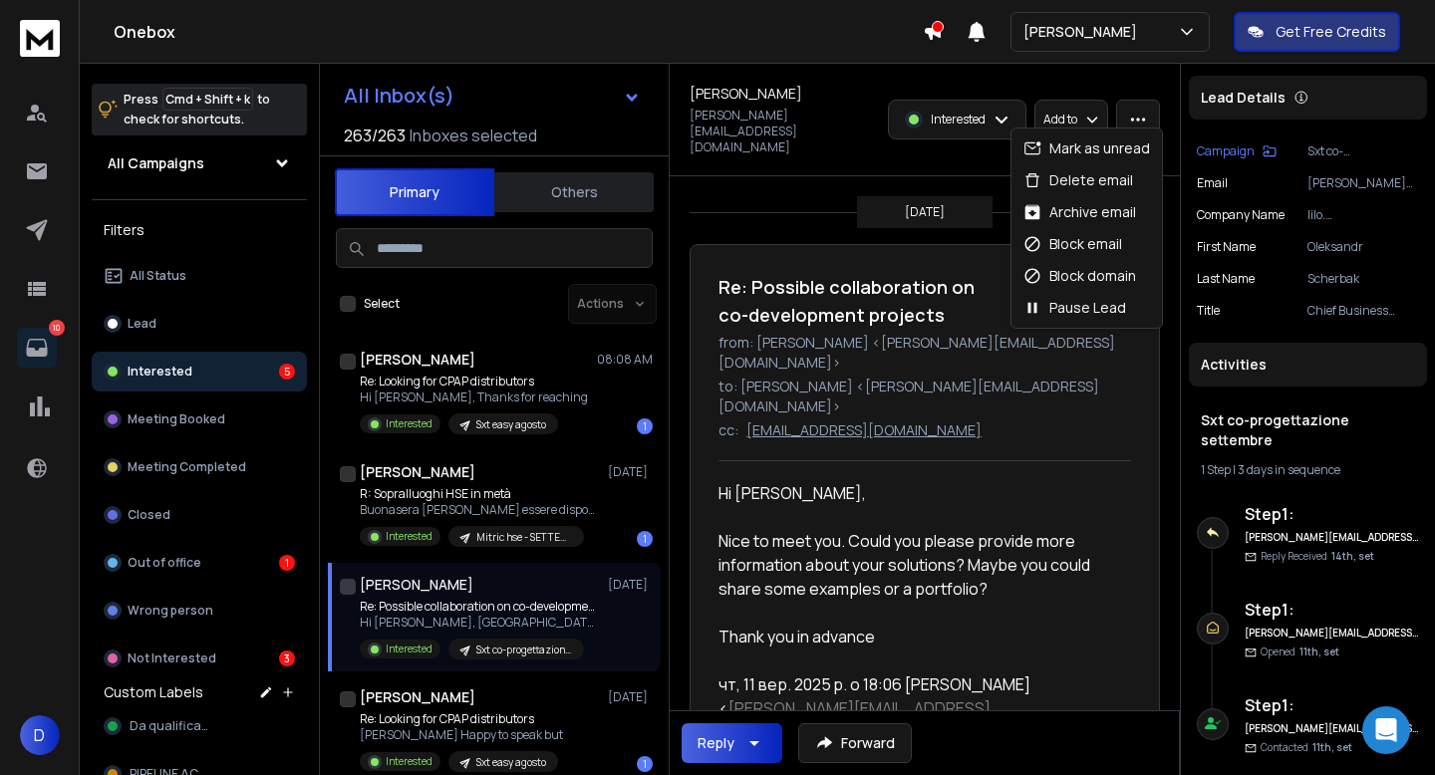
click at [1138, 111] on icon "button" at bounding box center [1138, 120] width 18 height 18
click at [1095, 145] on div "Mark as unread" at bounding box center [1087, 149] width 127 height 20
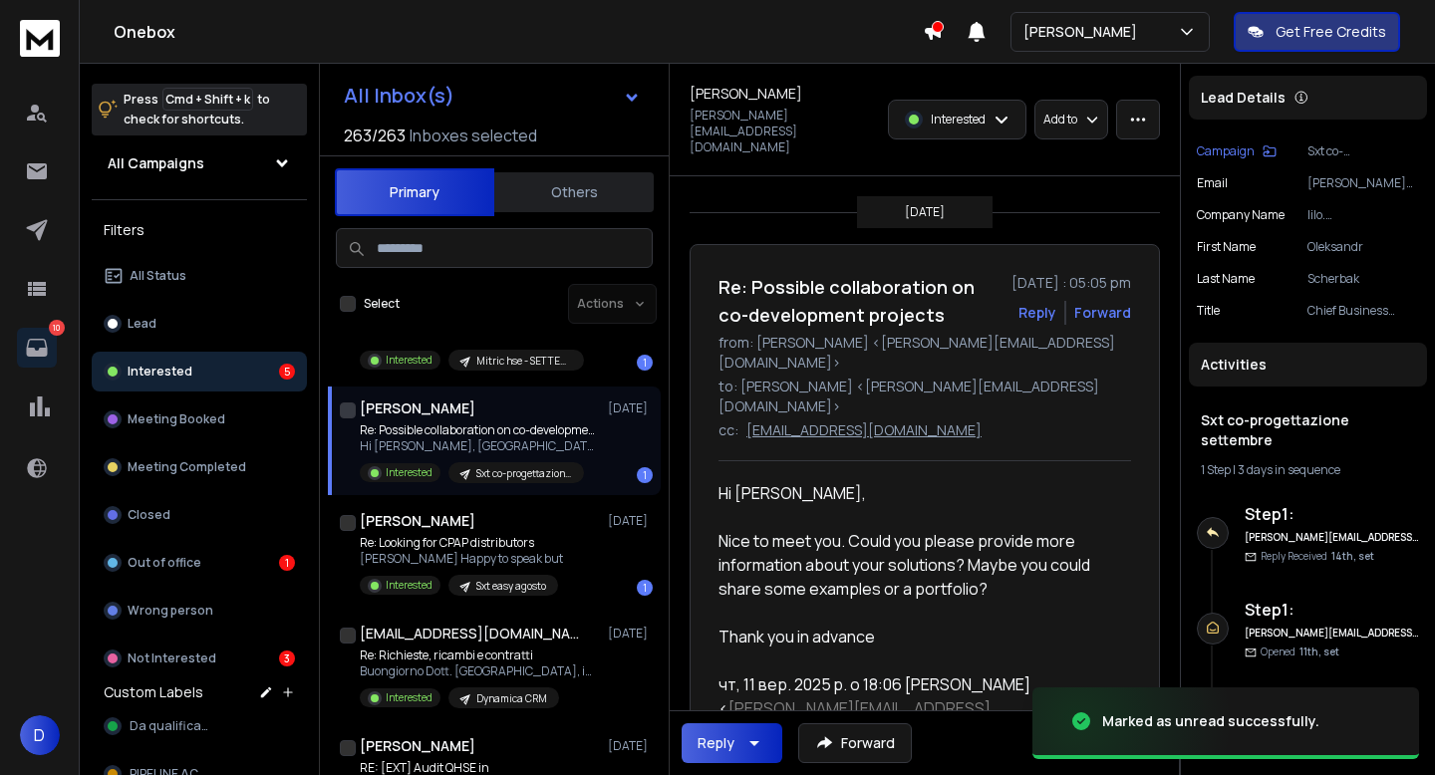
scroll to position [301, 0]
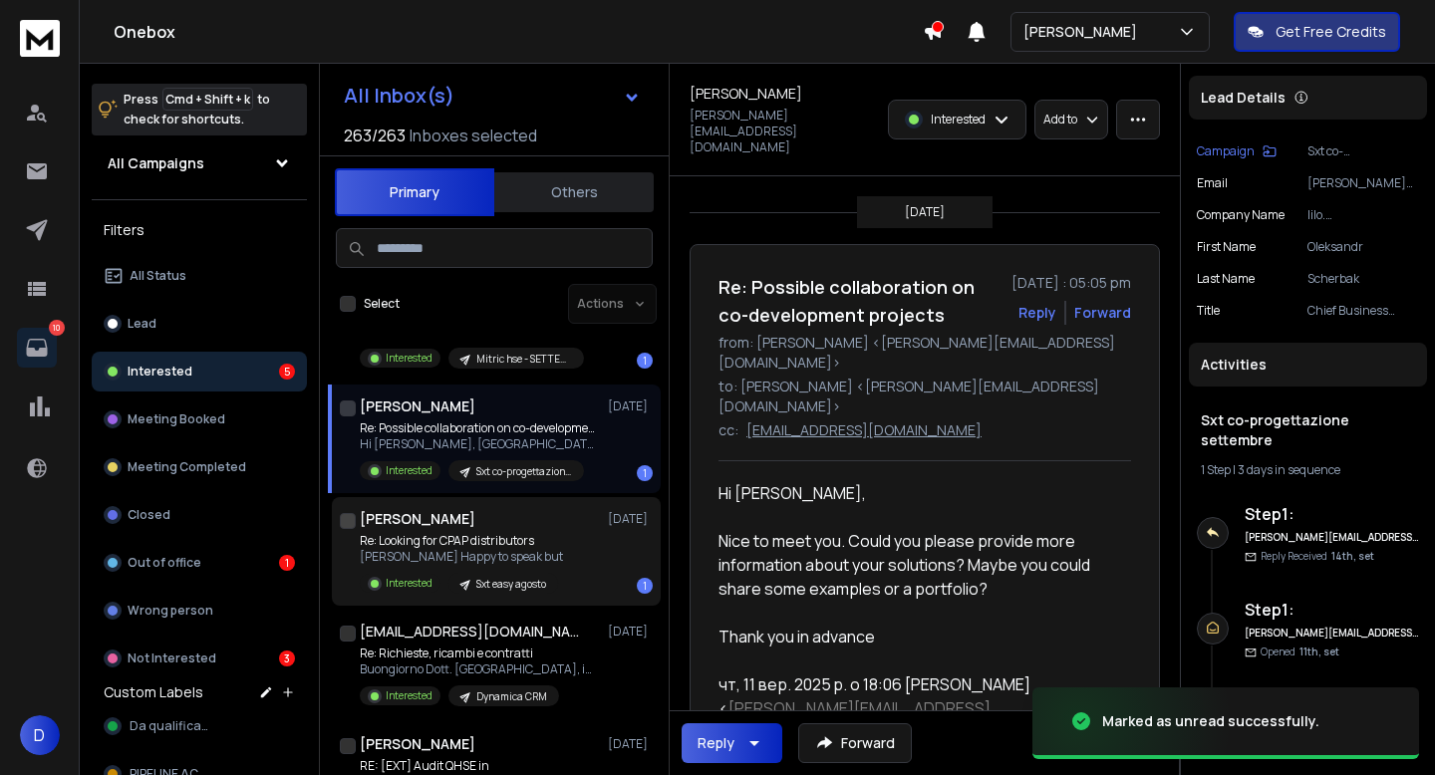
click at [586, 555] on div "Re: Looking for CPAP distributors Luca Happy to speak but Interested Sxt easy a…" at bounding box center [506, 563] width 293 height 61
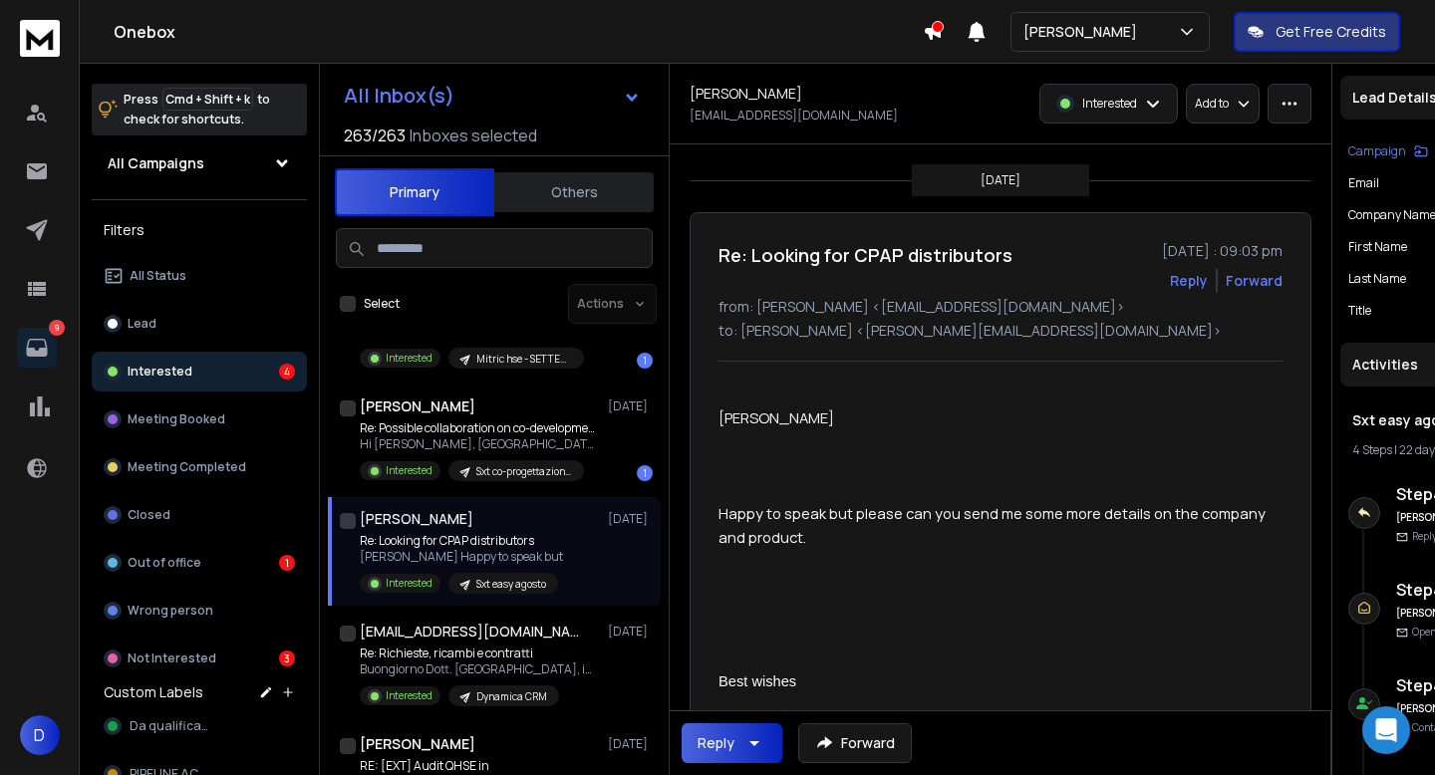
click at [1299, 112] on icon "button" at bounding box center [1290, 104] width 18 height 18
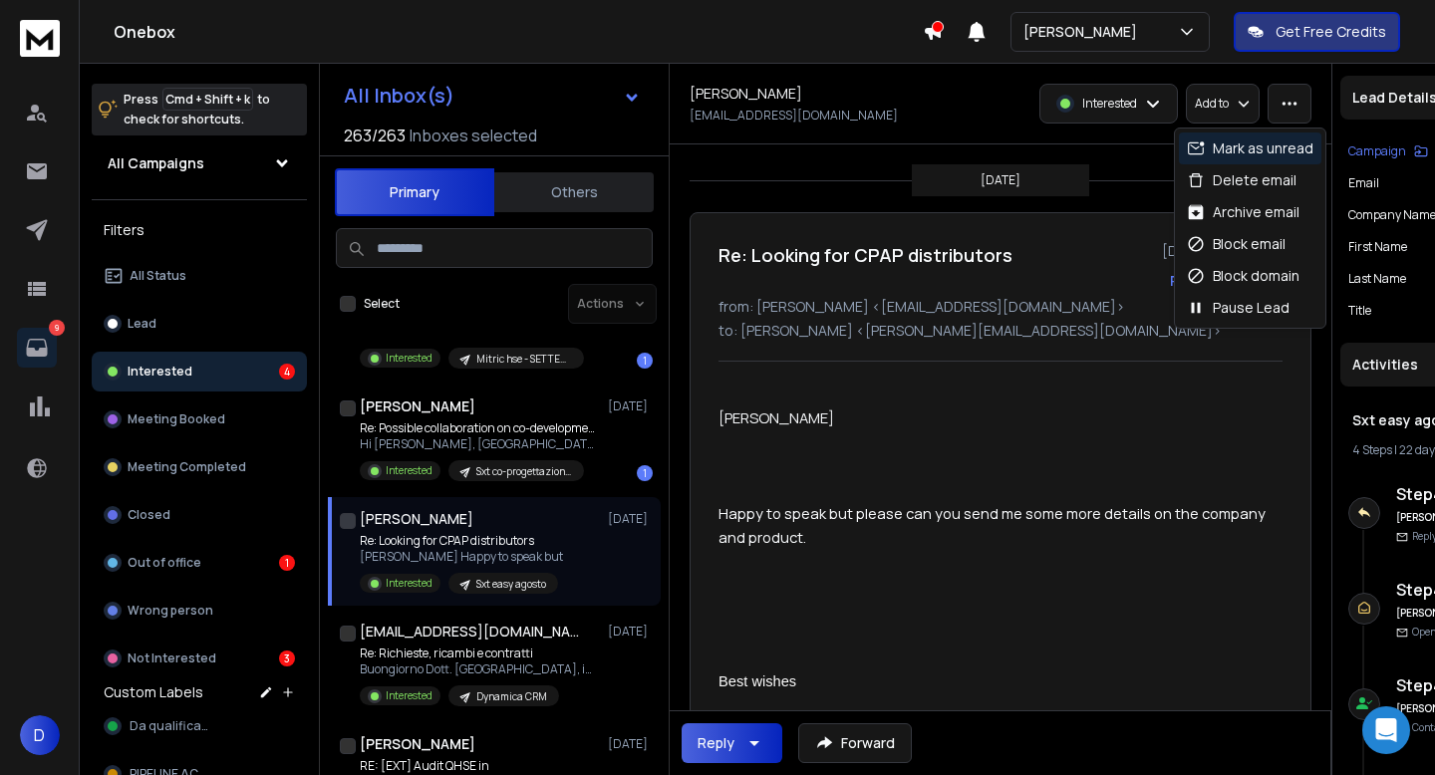
click at [1253, 149] on div "Mark as unread" at bounding box center [1250, 149] width 127 height 20
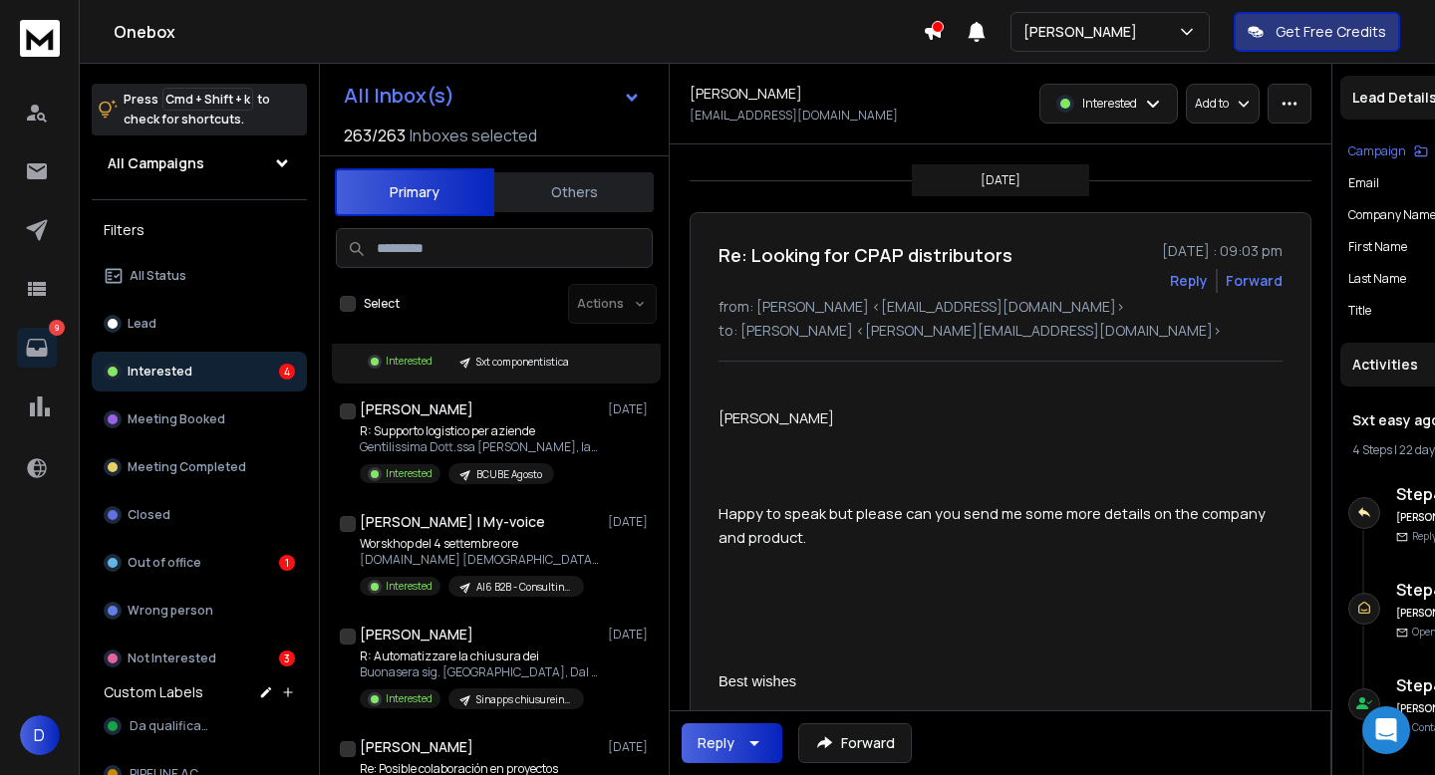
scroll to position [1637, 0]
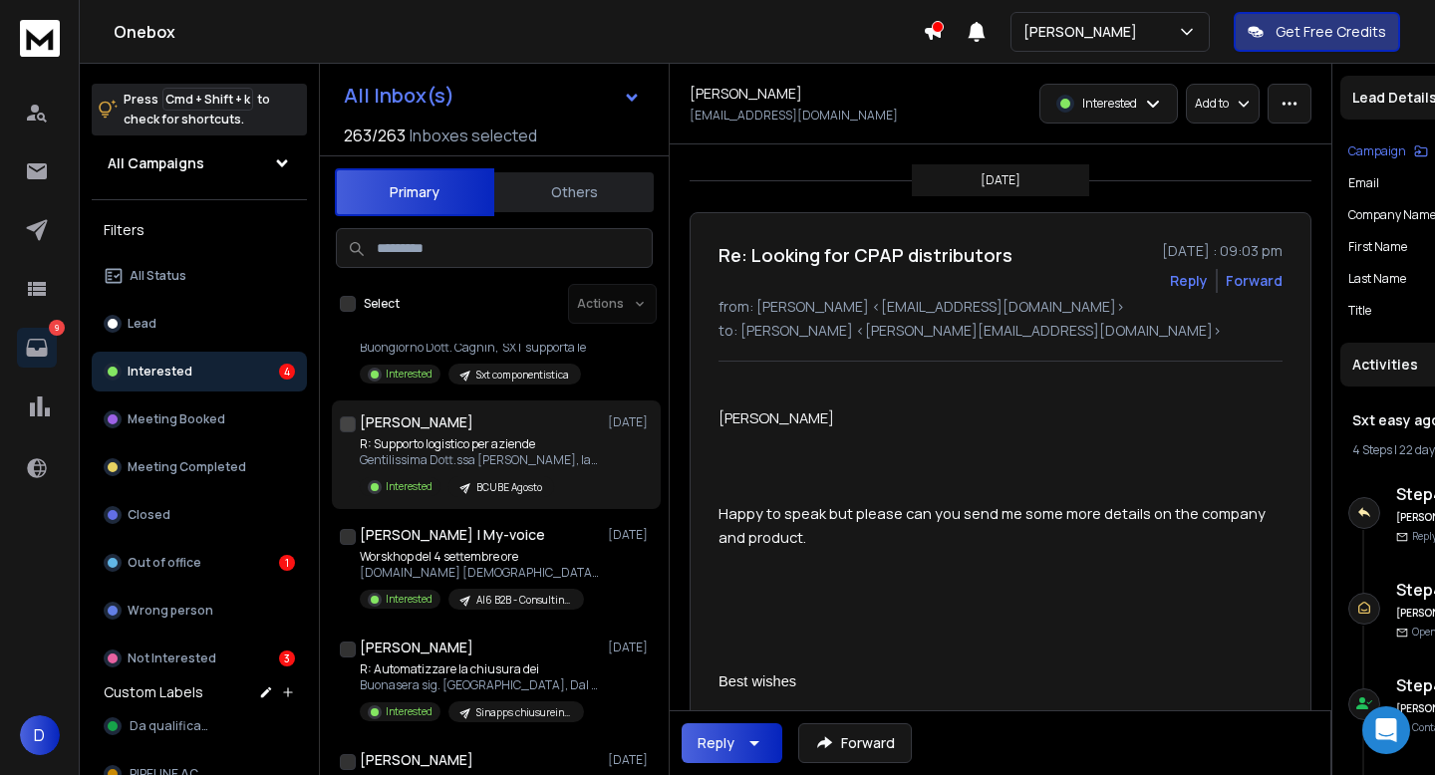
click at [594, 473] on div "R: Supporto logistico per aziende Gentilissima Dott.ssa Gambaro, la contatto In…" at bounding box center [506, 467] width 293 height 61
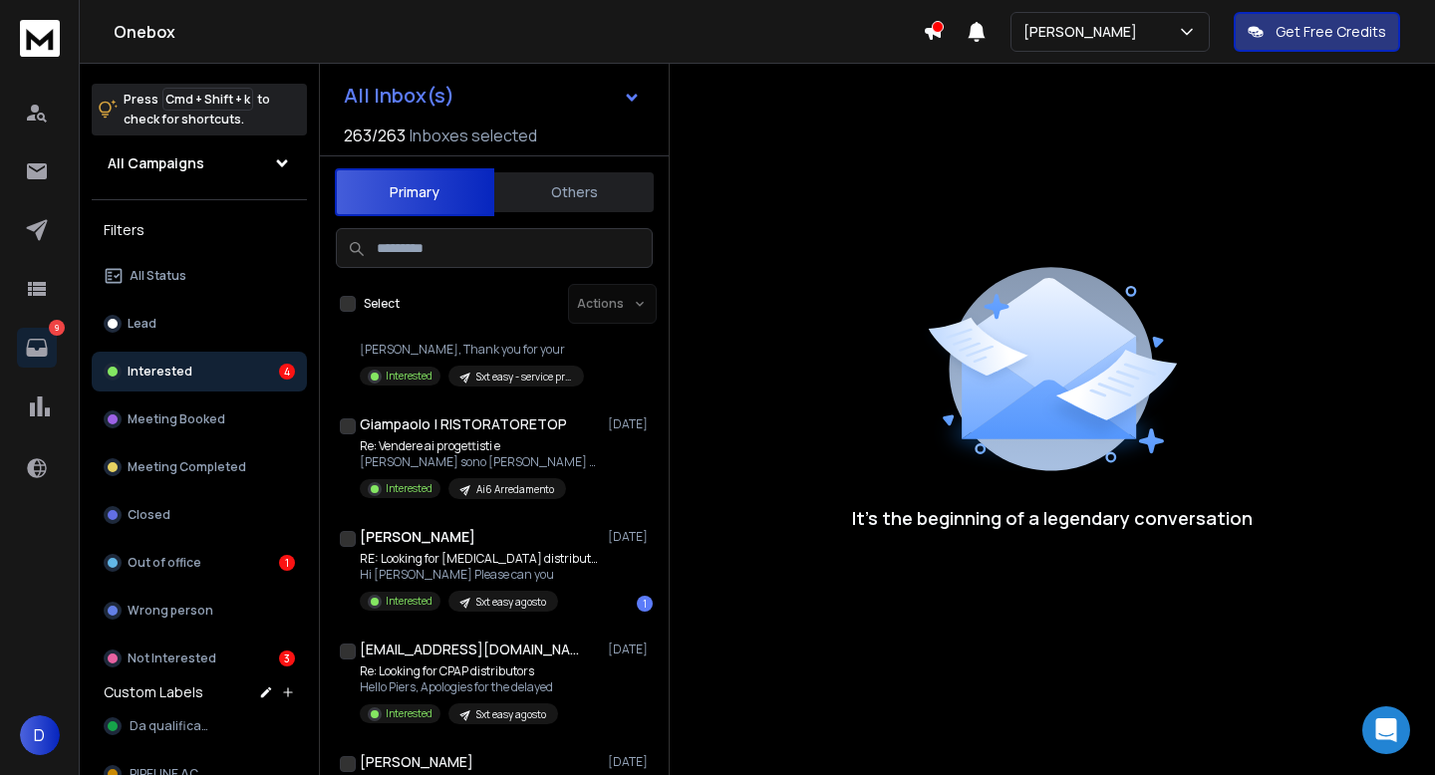
scroll to position [0, 0]
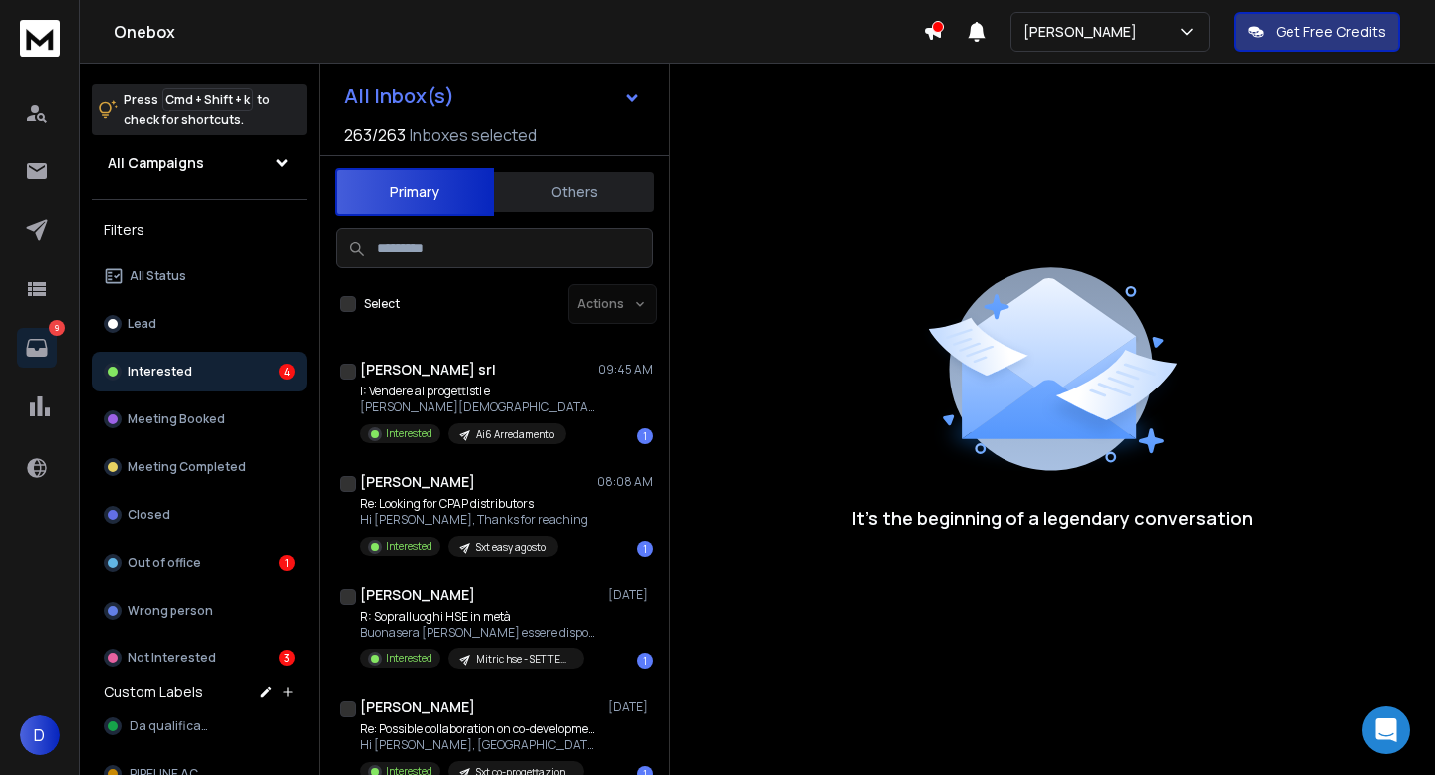
click at [822, 511] on div "It’s the beginning of a legendary conversation" at bounding box center [1053, 393] width 766 height 659
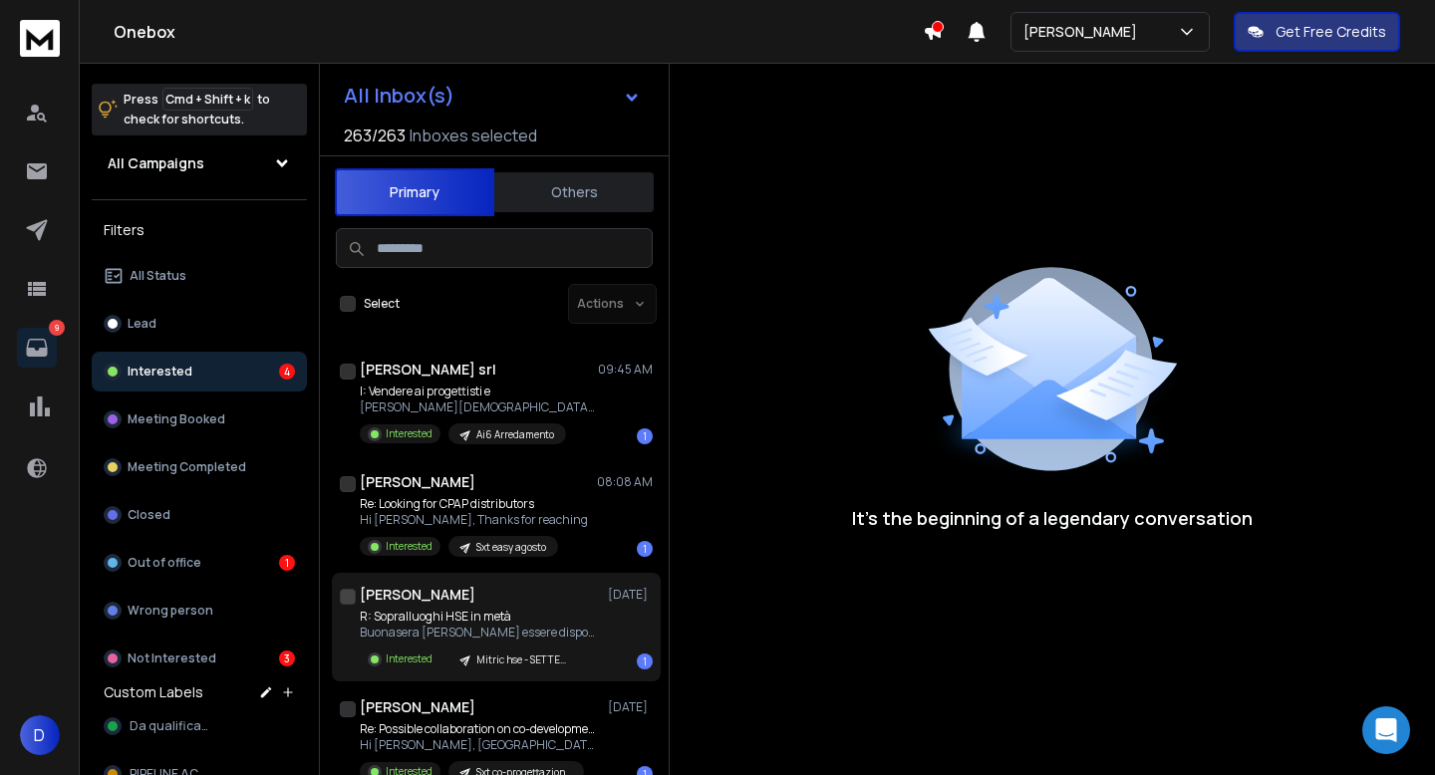
scroll to position [26, 0]
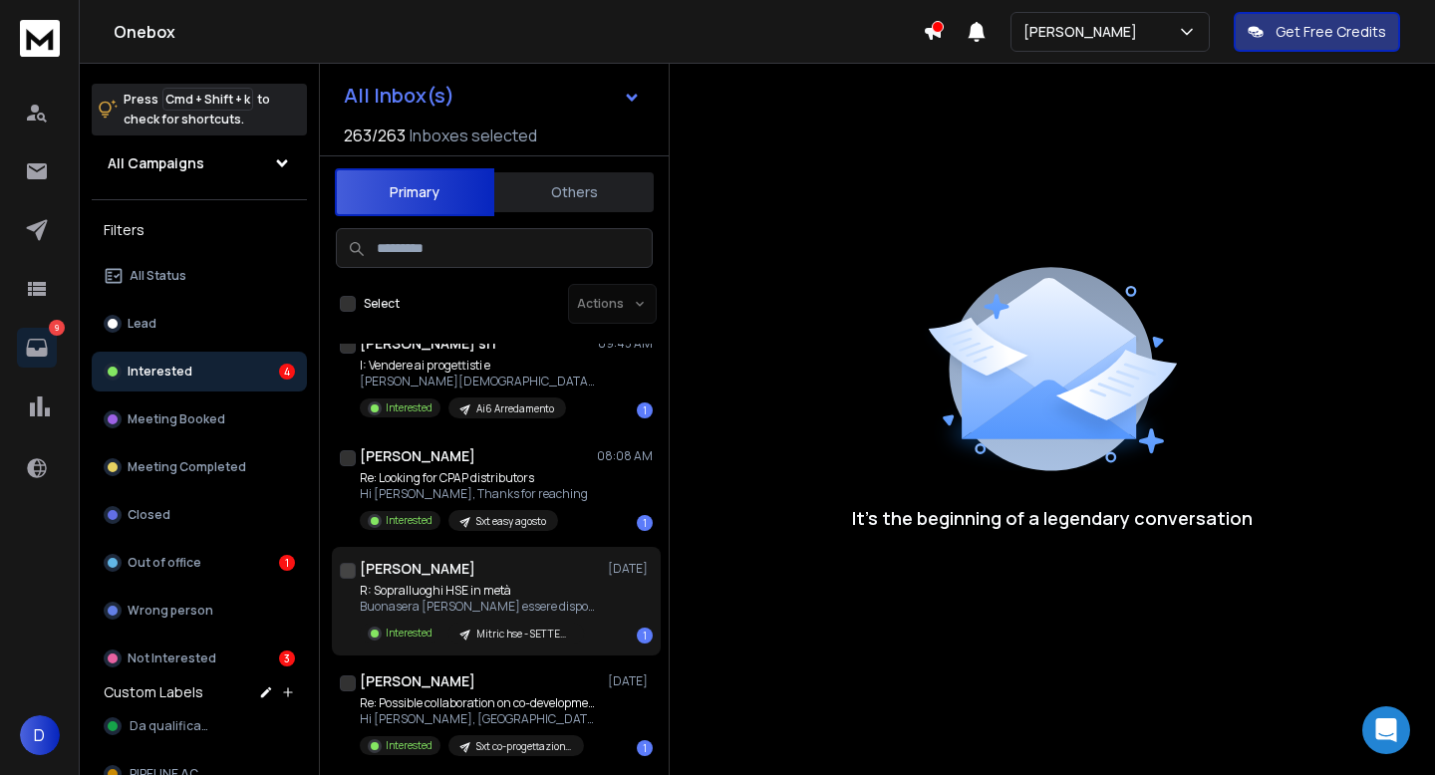
click at [593, 592] on p "R: Sopralluoghi HSE in metà" at bounding box center [479, 591] width 239 height 16
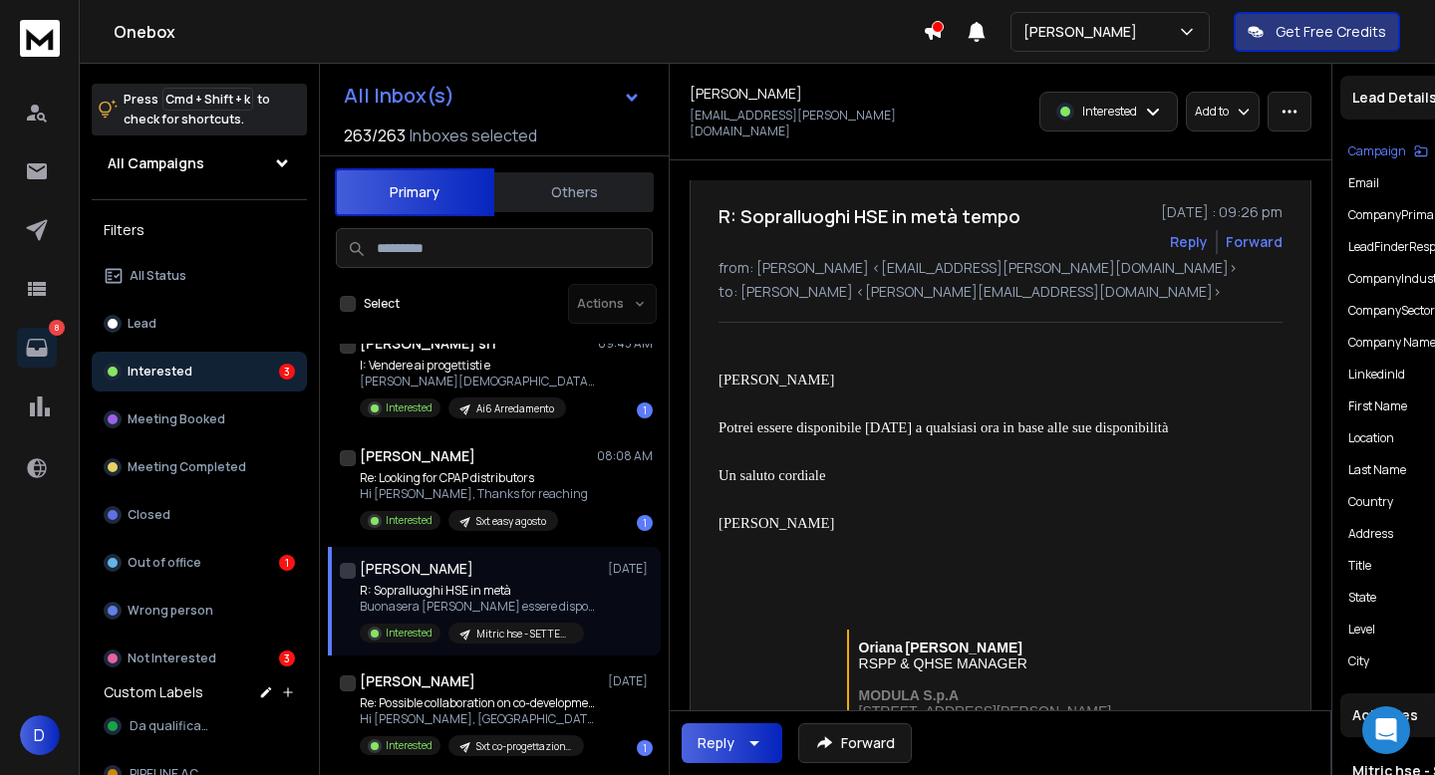
scroll to position [7, 0]
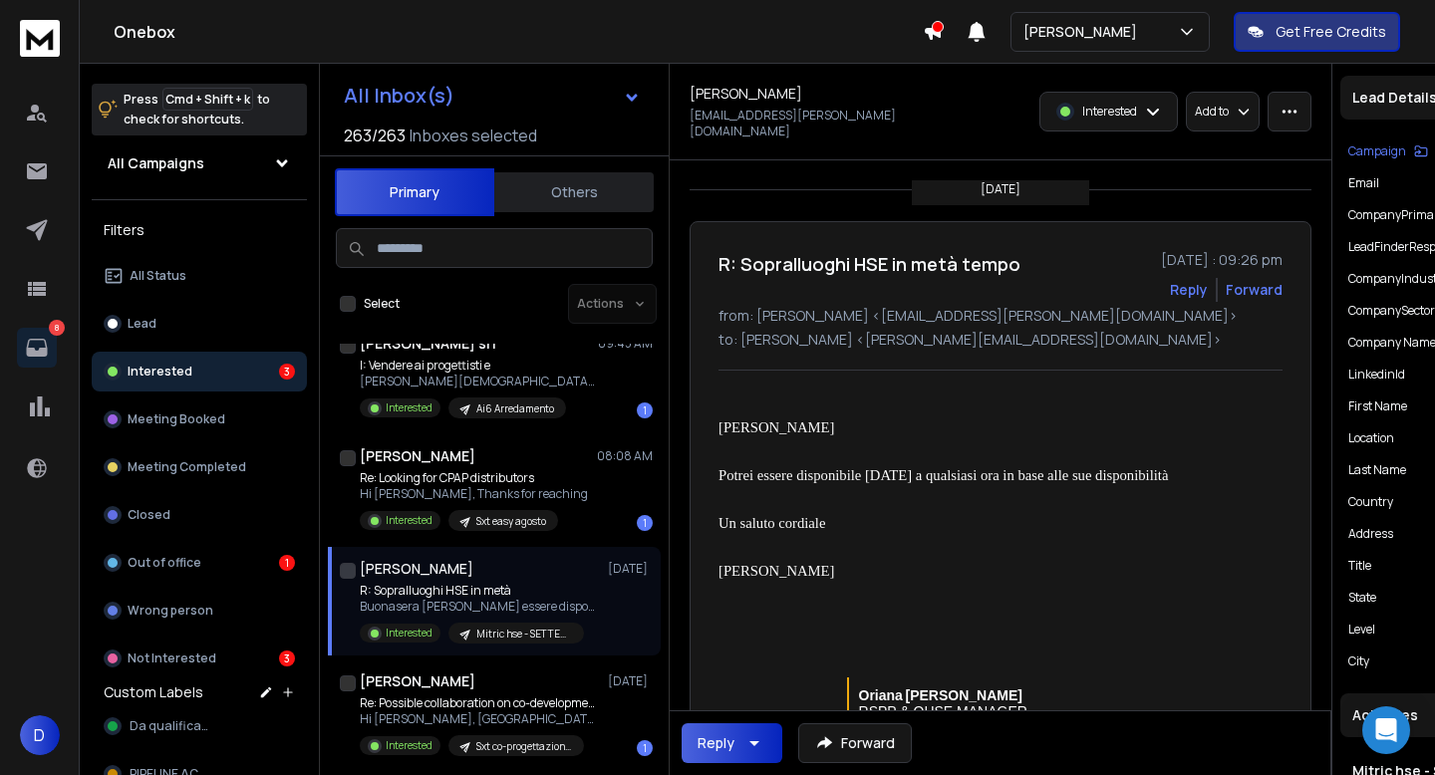
click at [755, 748] on icon "button" at bounding box center [755, 744] width 24 height 24
click at [749, 695] on p "Reply All" at bounding box center [743, 693] width 55 height 20
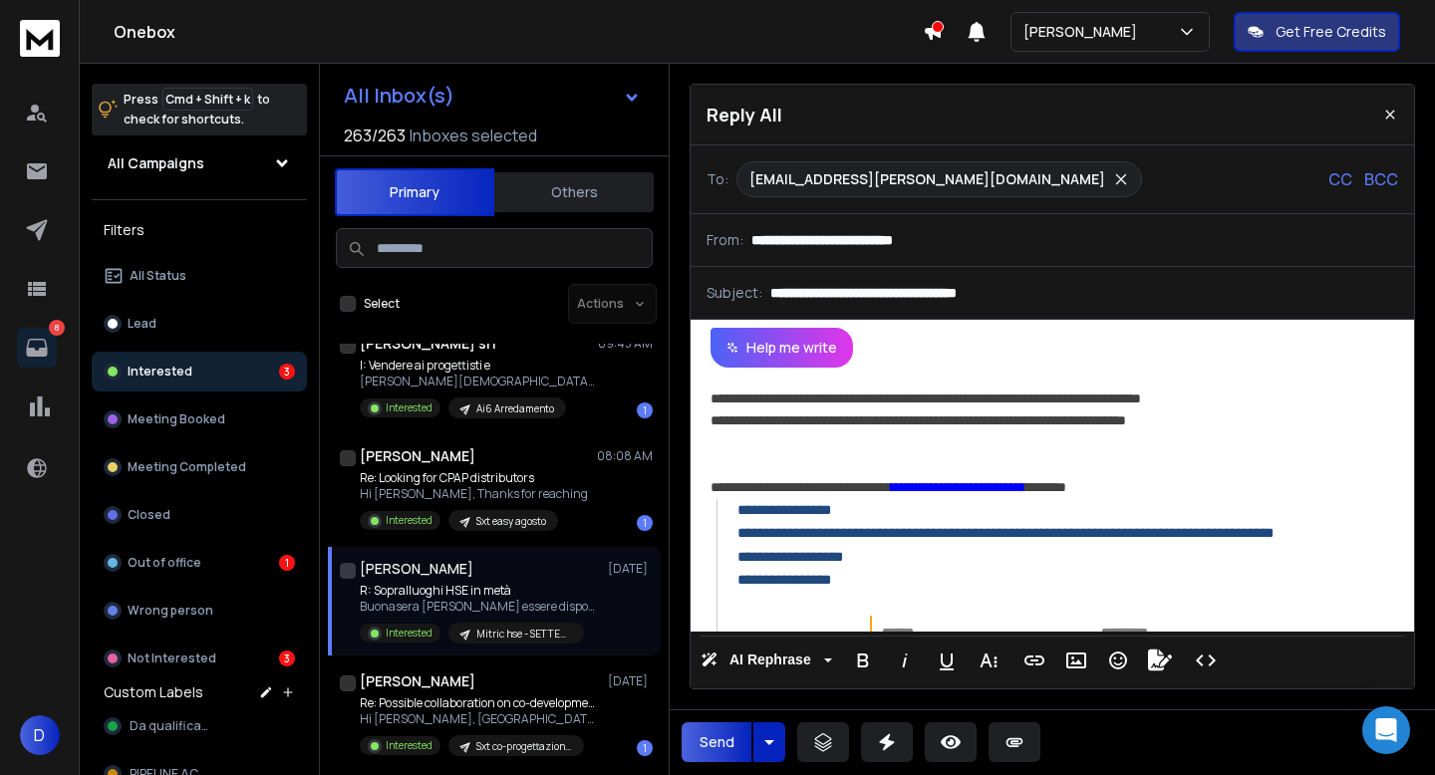
click at [1090, 426] on div "**********" at bounding box center [1050, 410] width 678 height 45
click at [1320, 422] on div "**********" at bounding box center [1050, 410] width 678 height 45
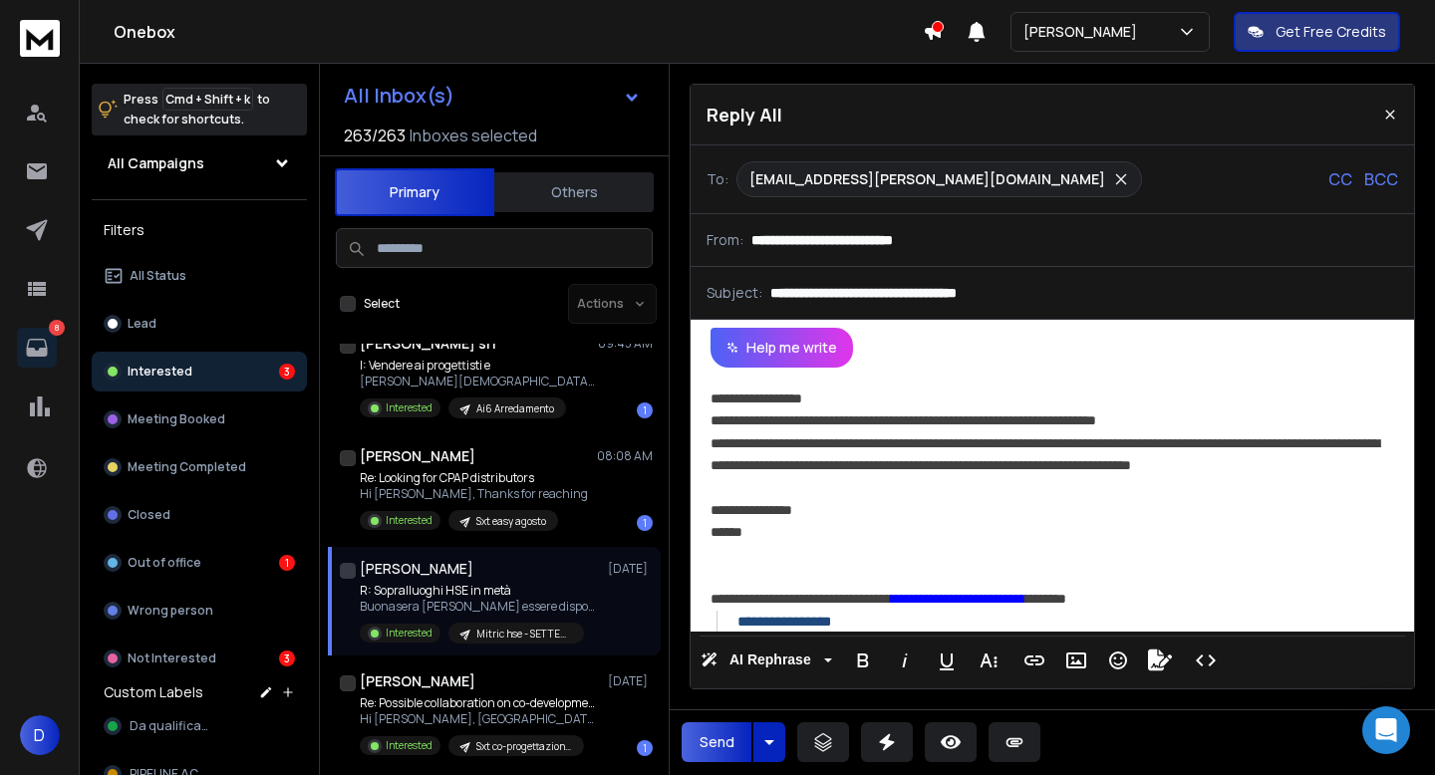
click at [1332, 179] on p "CC" at bounding box center [1341, 179] width 24 height 24
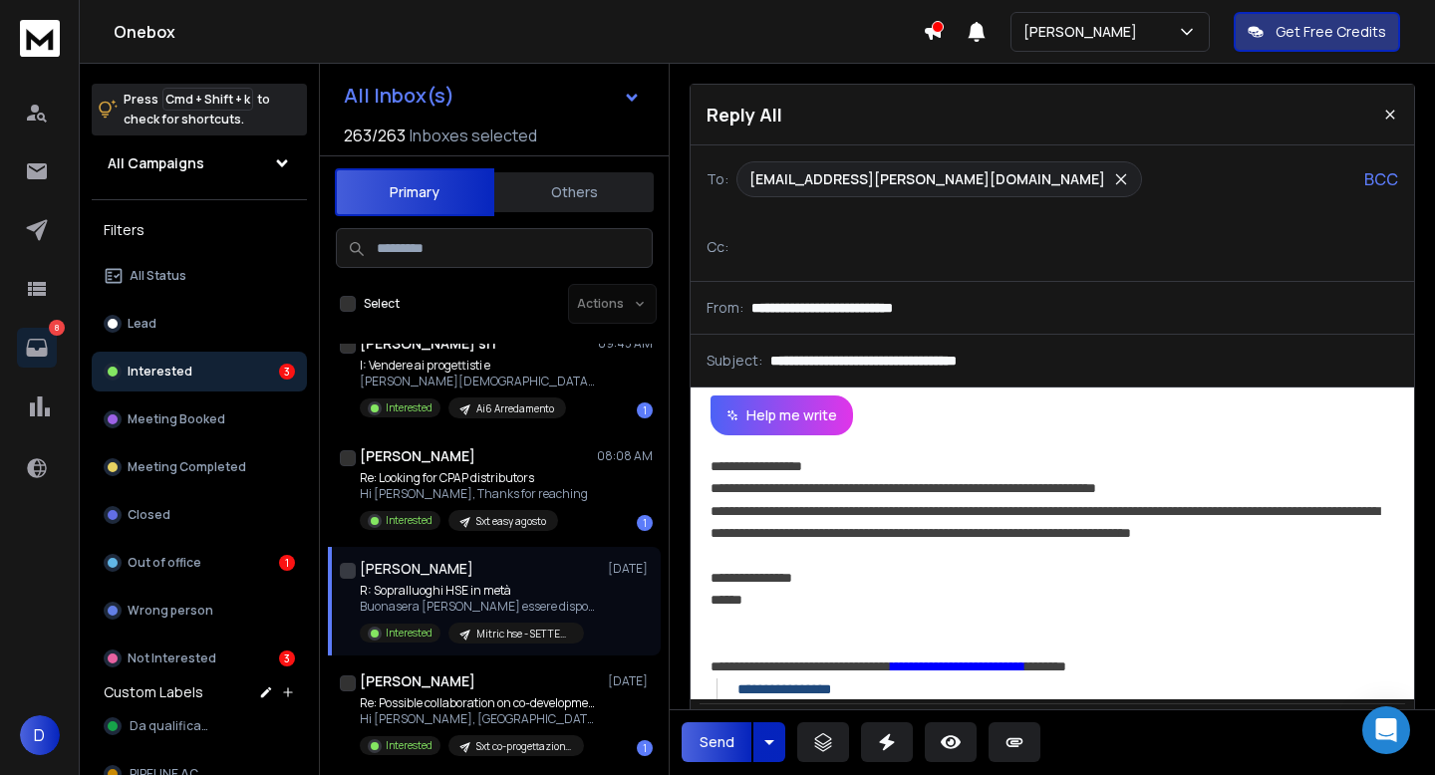
click at [1367, 179] on p "BCC" at bounding box center [1382, 179] width 34 height 24
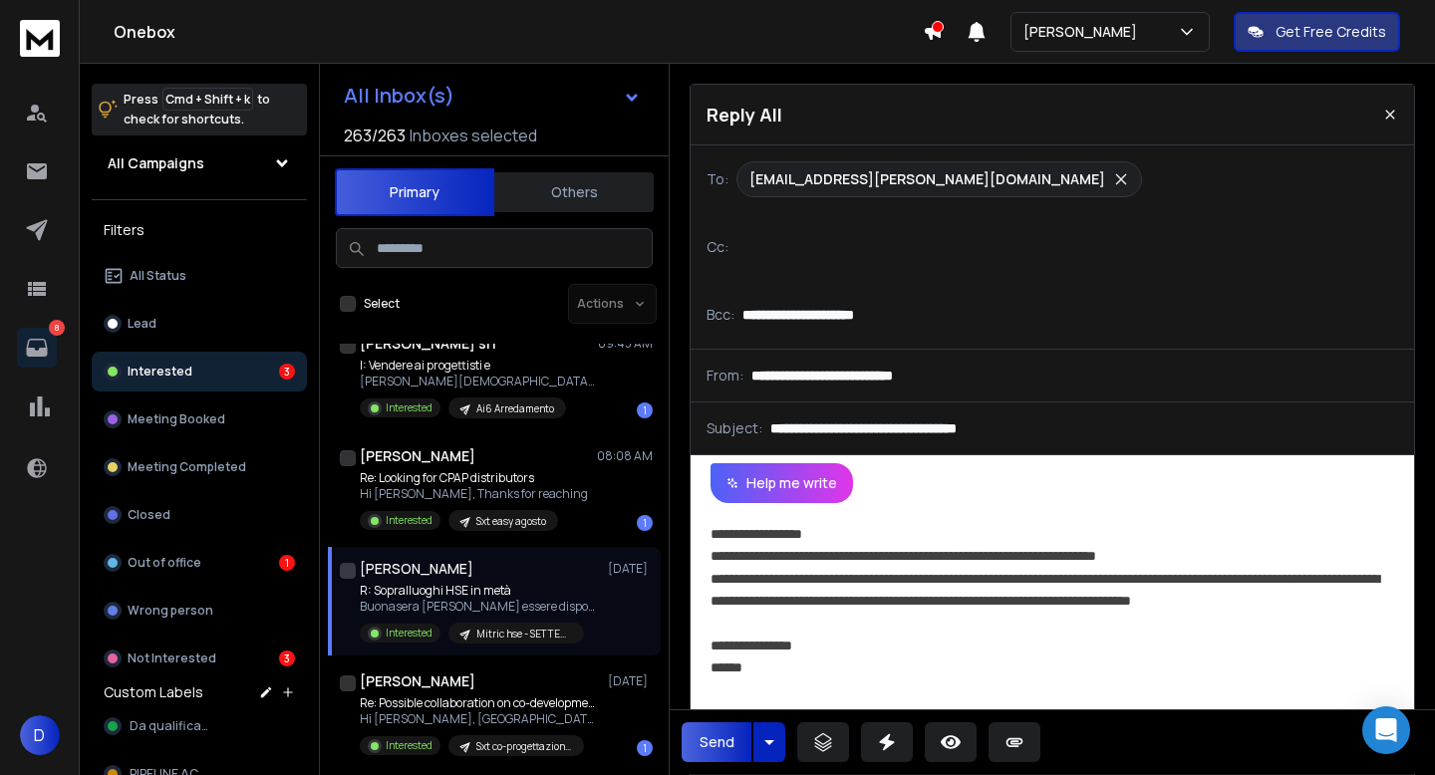
type input "**********"
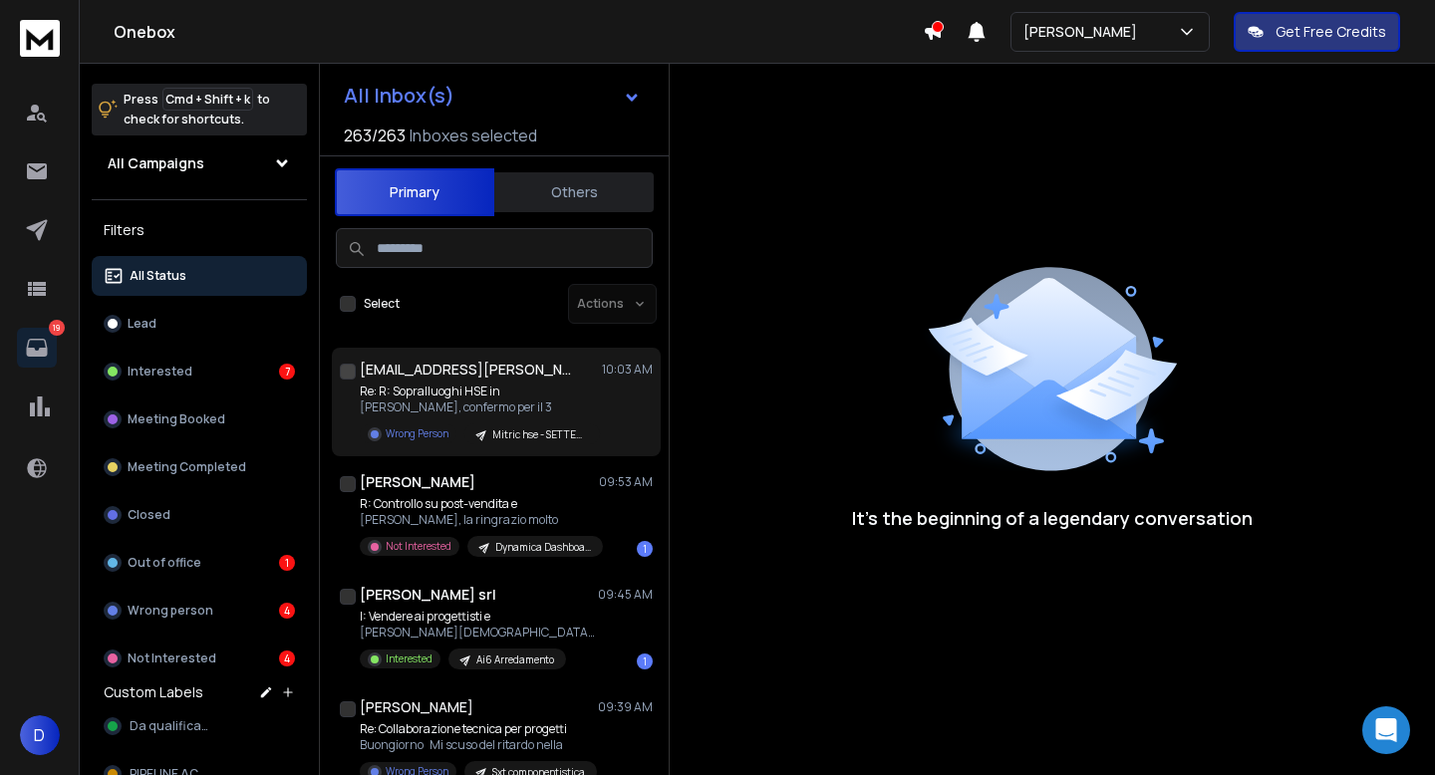
click at [603, 400] on div "Re: R: Sopralluoghi HSE in Buongiorno Oriana, confermo per il 3 Wrong Person Mi…" at bounding box center [506, 414] width 293 height 61
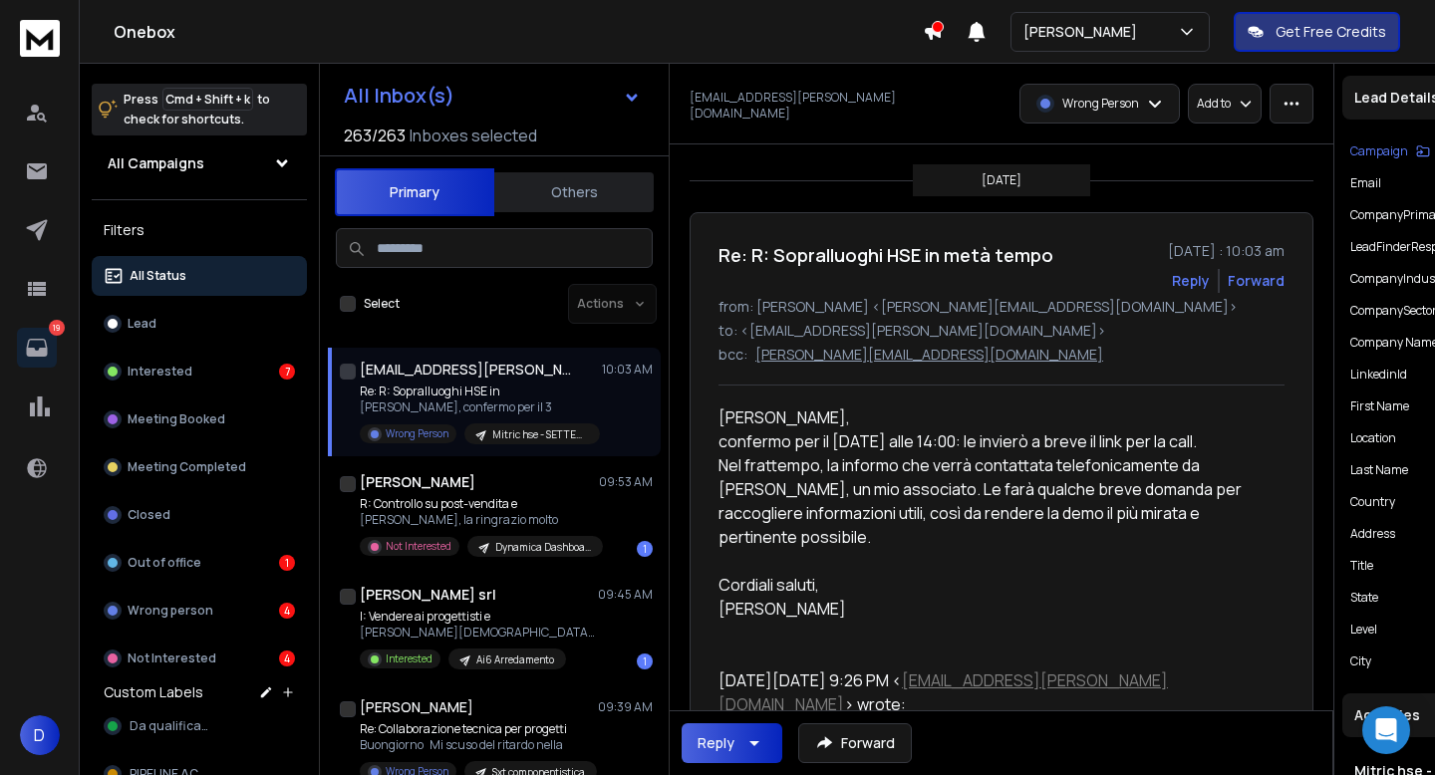
click at [1139, 101] on p "Wrong Person" at bounding box center [1101, 104] width 77 height 16
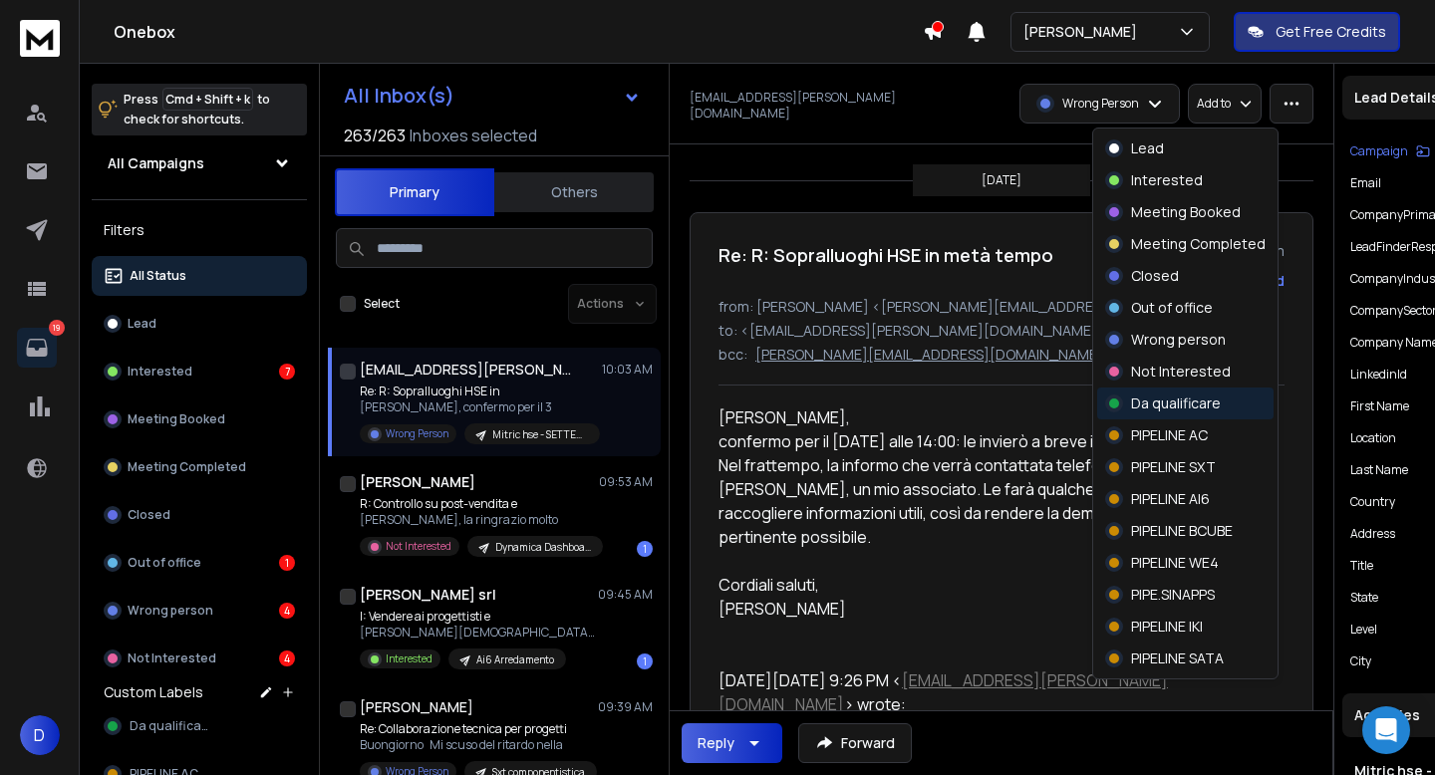
click at [1158, 399] on p "Da qualificare" at bounding box center [1176, 404] width 90 height 20
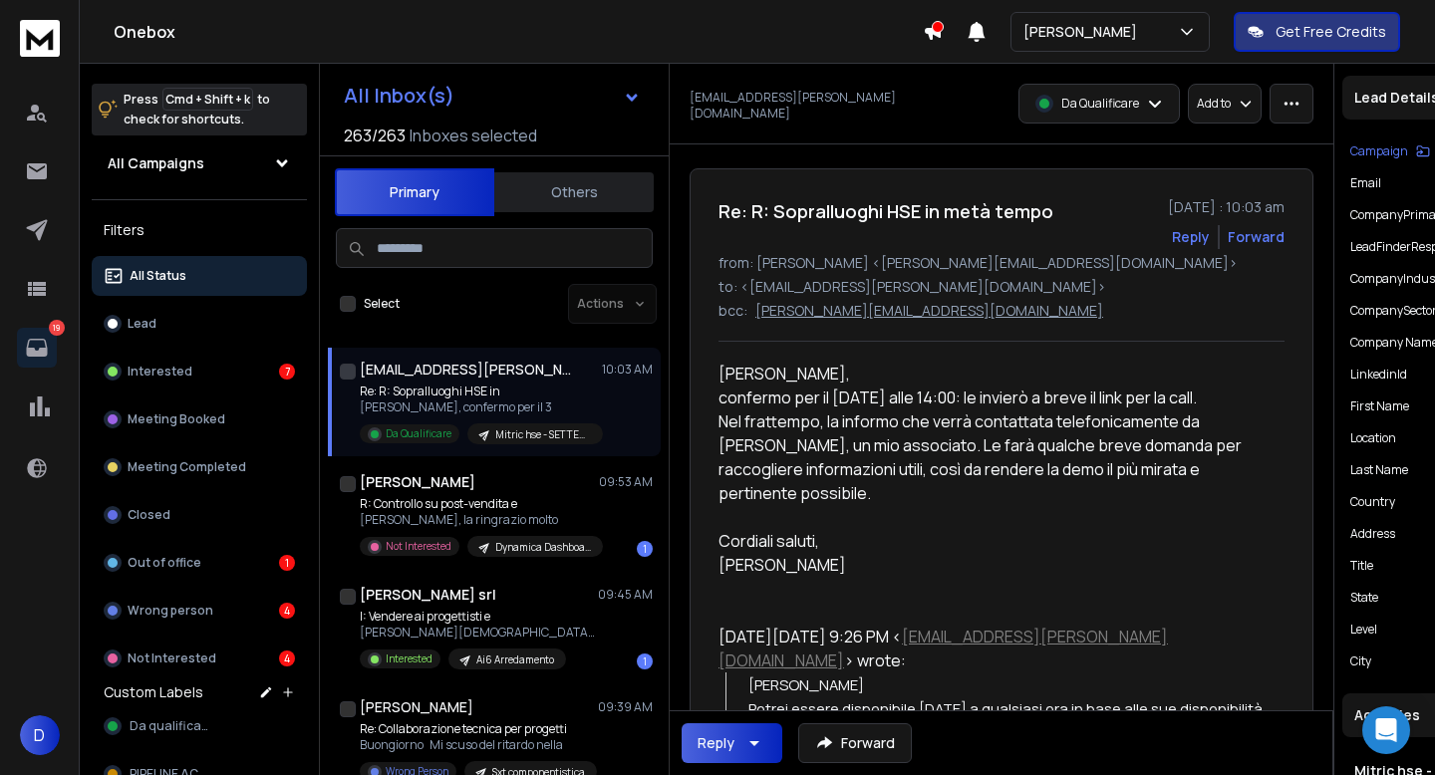
scroll to position [11, 0]
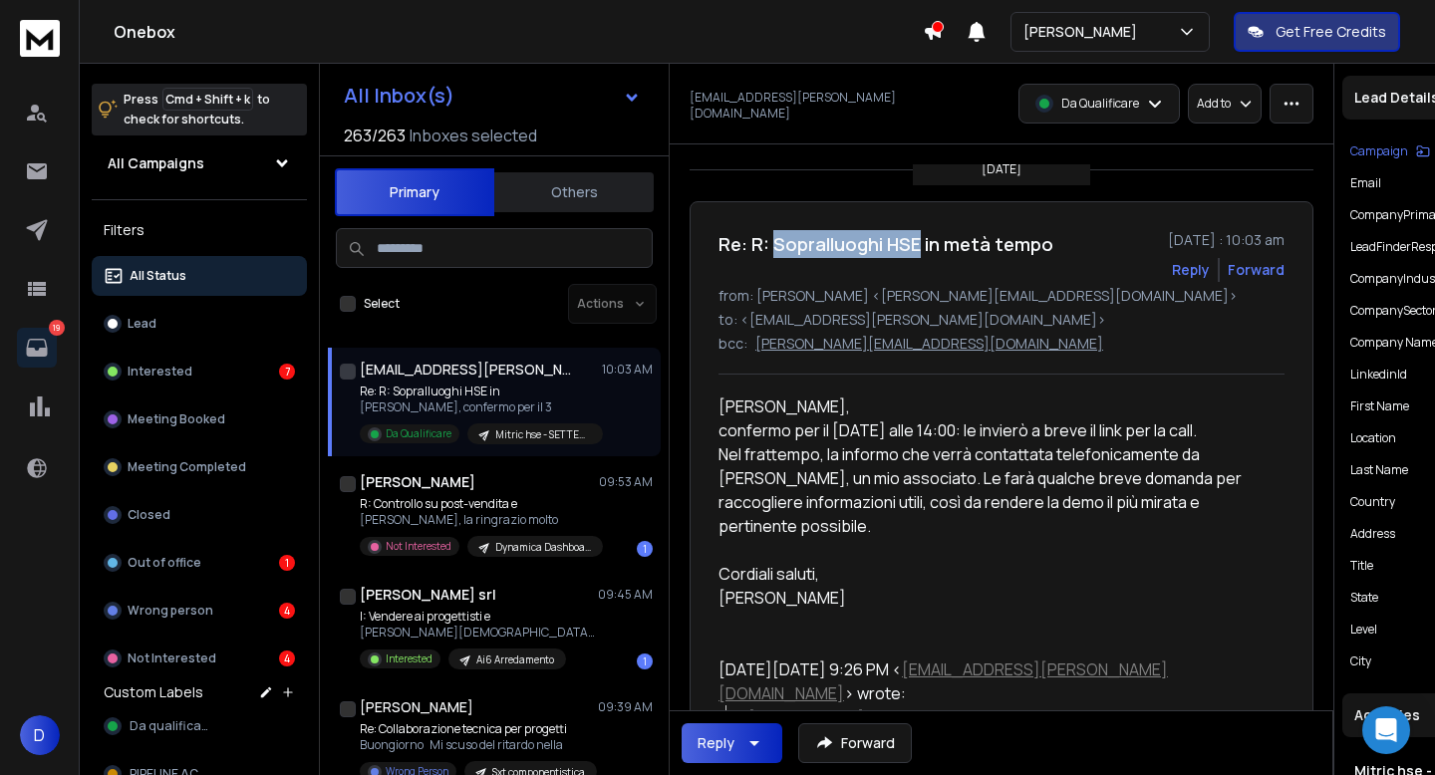
drag, startPoint x: 773, startPoint y: 245, endPoint x: 916, endPoint y: 250, distance: 142.6
click at [916, 250] on h1 "Re: R: Sopralluoghi HSE in metà tempo" at bounding box center [886, 244] width 335 height 28
drag, startPoint x: 885, startPoint y: 245, endPoint x: 918, endPoint y: 245, distance: 32.9
click at [918, 245] on h1 "Re: R: Sopralluoghi HSE in metà tempo" at bounding box center [886, 244] width 335 height 28
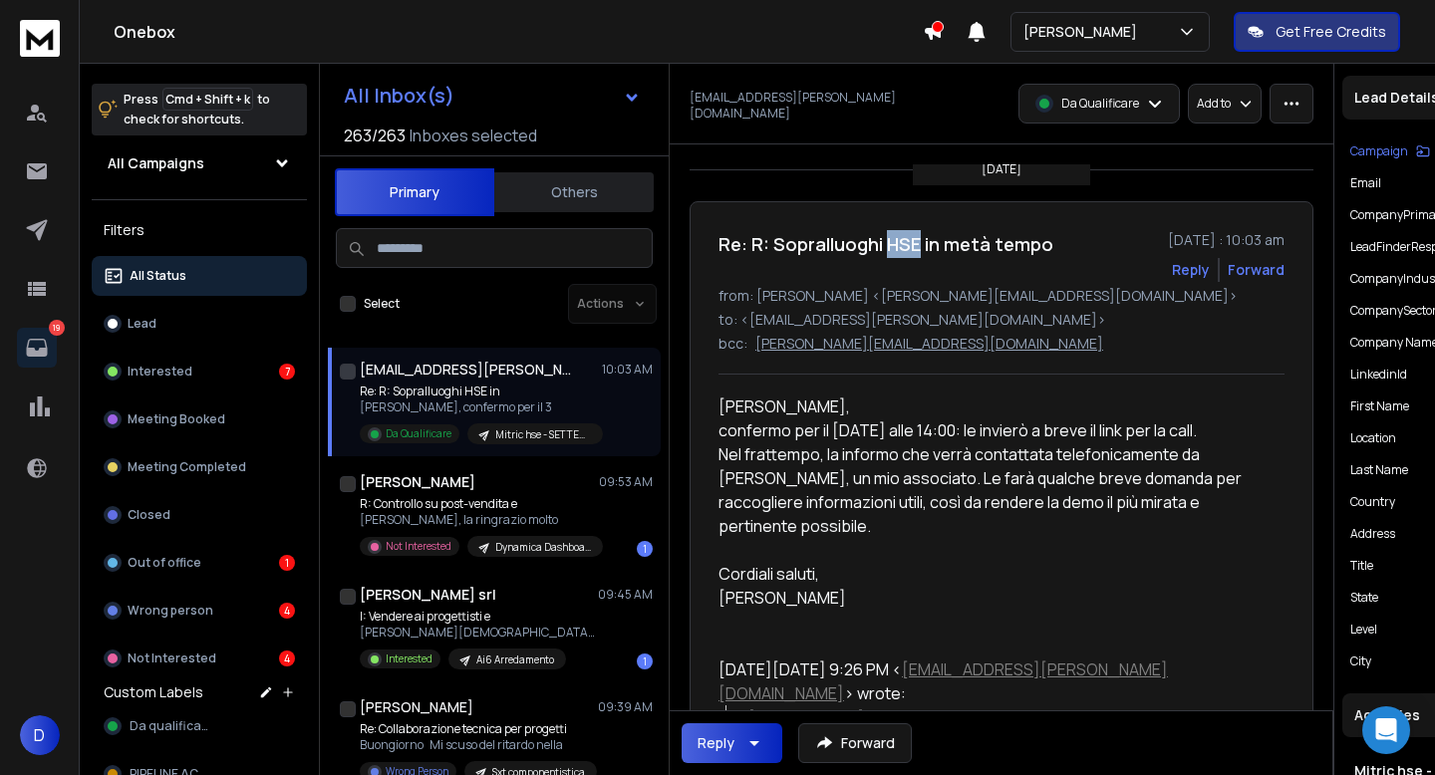
copy h1 "HSE"
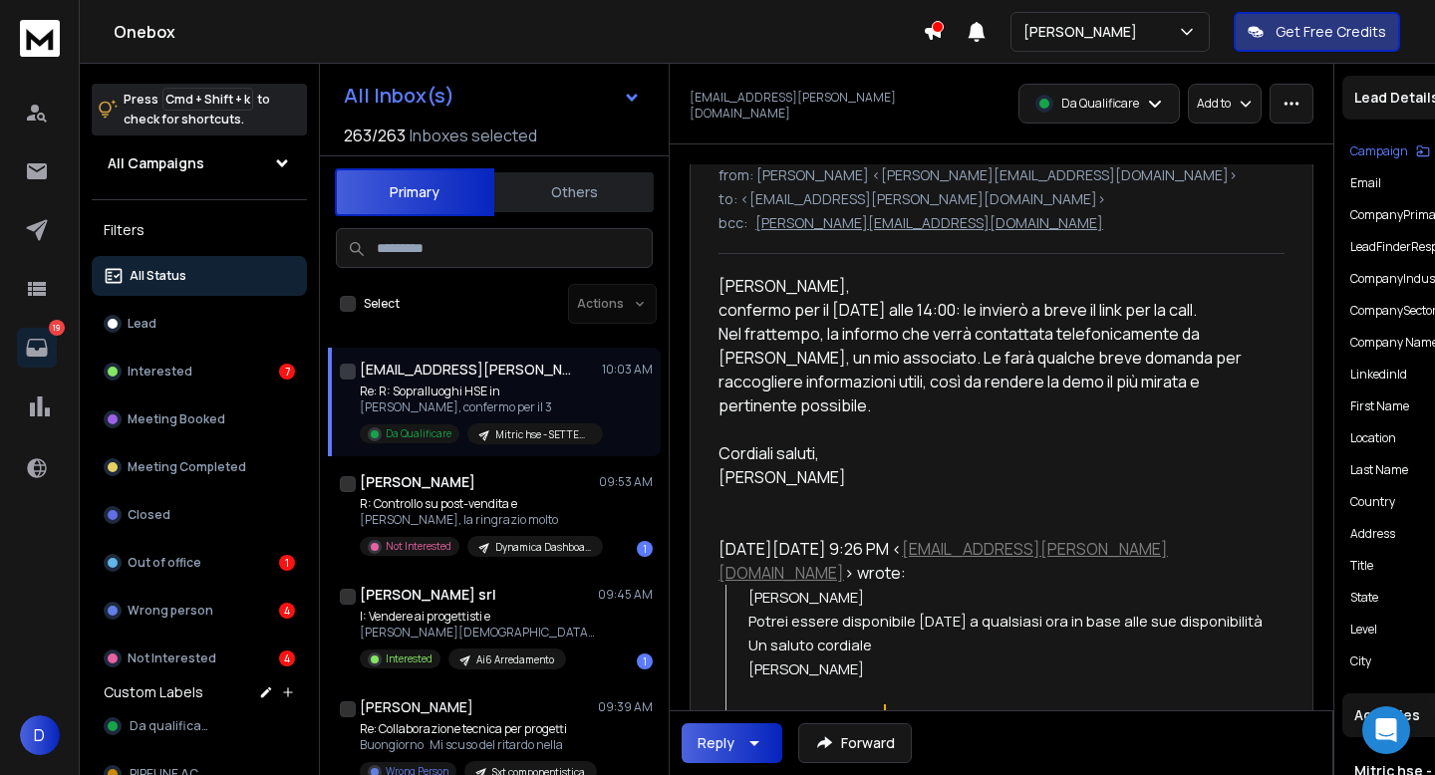
scroll to position [30, 0]
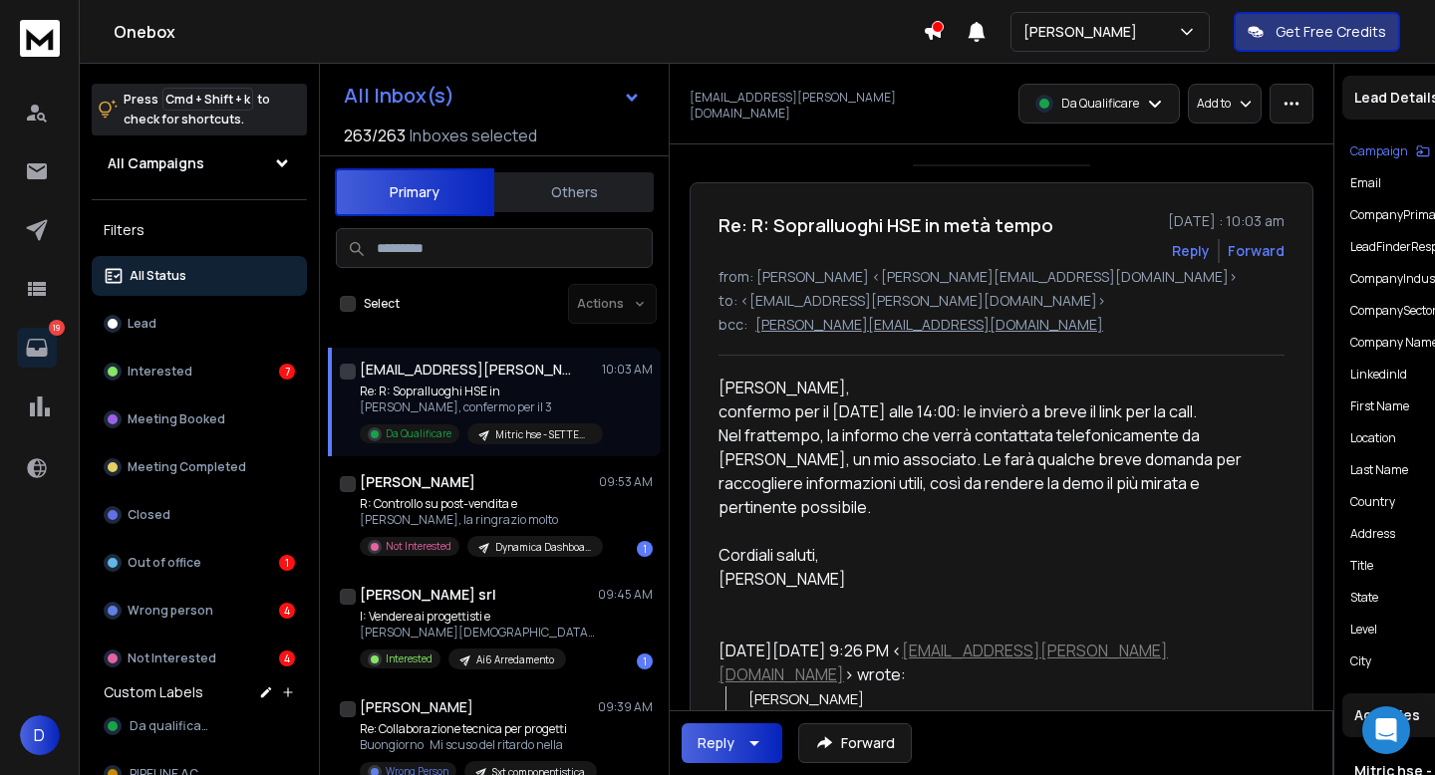
click at [798, 261] on div "Re: R: Sopralluoghi HSE in metà tempo 15 September 2025 : 10:03 am Reply Forward" at bounding box center [1002, 237] width 566 height 52
drag, startPoint x: 750, startPoint y: 304, endPoint x: 944, endPoint y: 299, distance: 194.4
click at [944, 299] on p "to: <oriana.criscuolo@modula.com>" at bounding box center [1002, 301] width 566 height 20
copy p "oriana.criscuolo@modula.com"
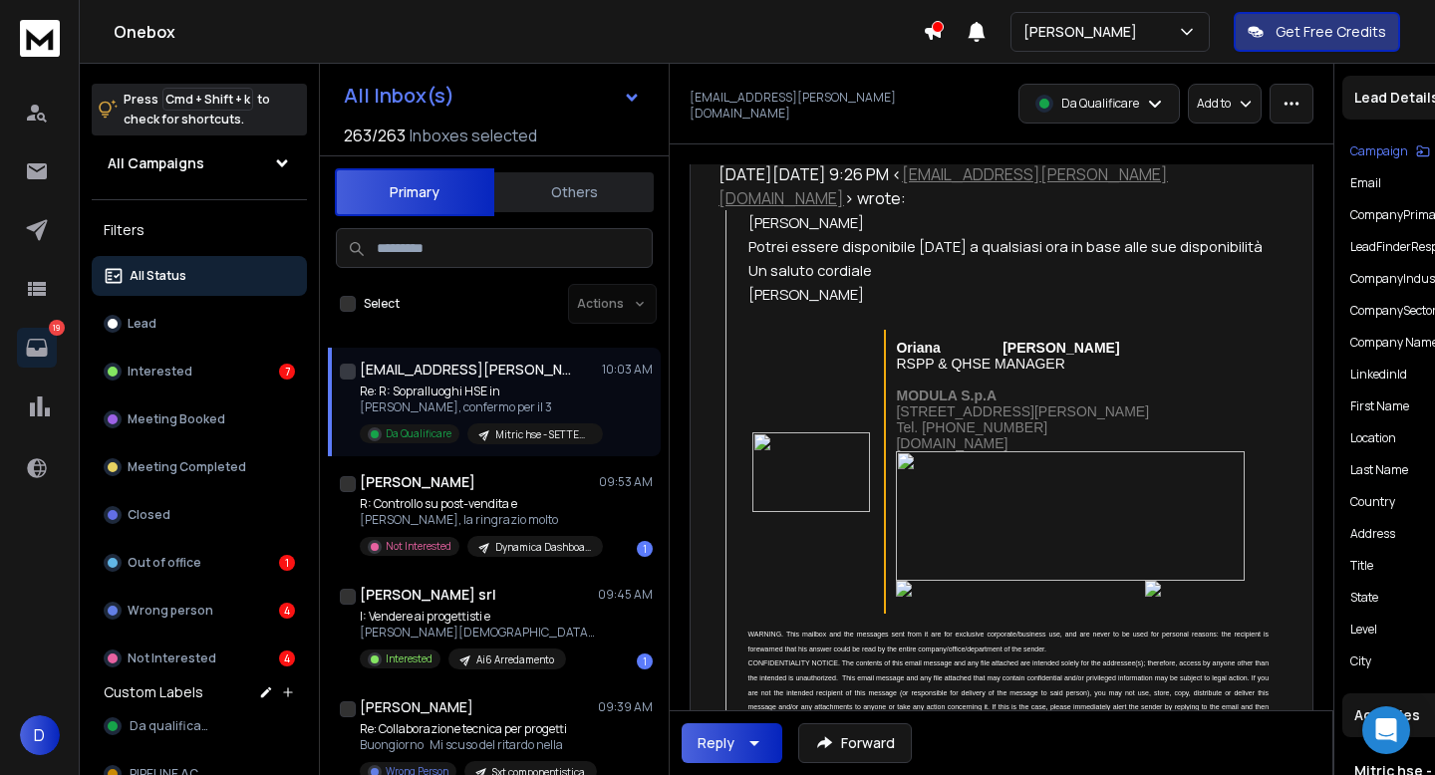
scroll to position [507, 0]
drag, startPoint x: 1032, startPoint y: 402, endPoint x: 945, endPoint y: 408, distance: 86.9
click at [945, 408] on td "MODULA S.p.A Via San Lorenzo 41 - 42013 - Salvaterra di Casalgrande (RE) - ITAL…" at bounding box center [1082, 403] width 373 height 64
click at [1035, 435] on td "www.modula.com" at bounding box center [1082, 443] width 373 height 16
drag, startPoint x: 1032, startPoint y: 407, endPoint x: 943, endPoint y: 409, distance: 88.7
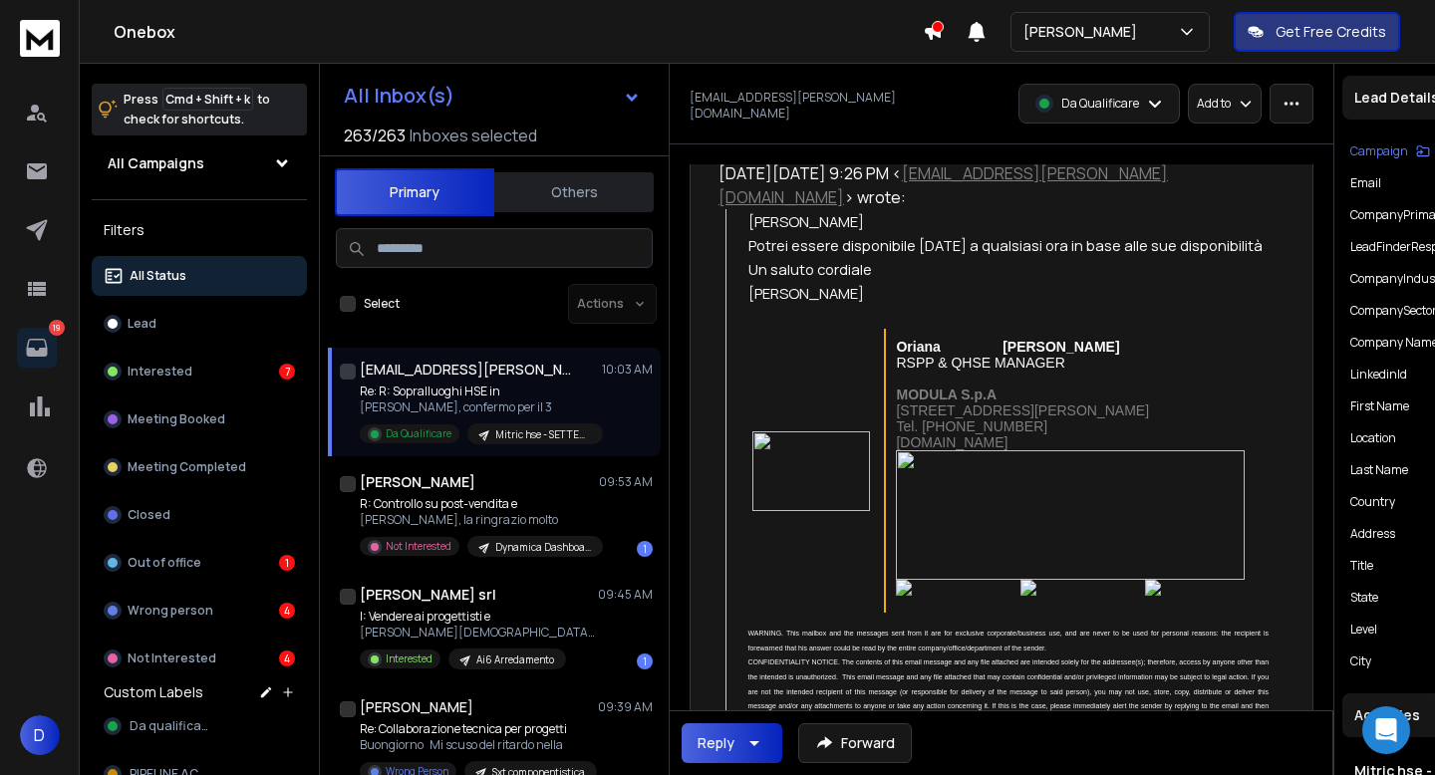
click at [943, 409] on td "MODULA S.p.A Via San Lorenzo 41 - 42013 - Salvaterra di Casalgrande (RE) - ITAL…" at bounding box center [1082, 403] width 373 height 64
copy link "0522 774111"
drag, startPoint x: 1061, startPoint y: 334, endPoint x: 892, endPoint y: 341, distance: 168.6
click at [896, 355] on td "RSPP & QHSE MANAGER" at bounding box center [1082, 363] width 373 height 16
copy td "RSPP & QHSE MANAGER"
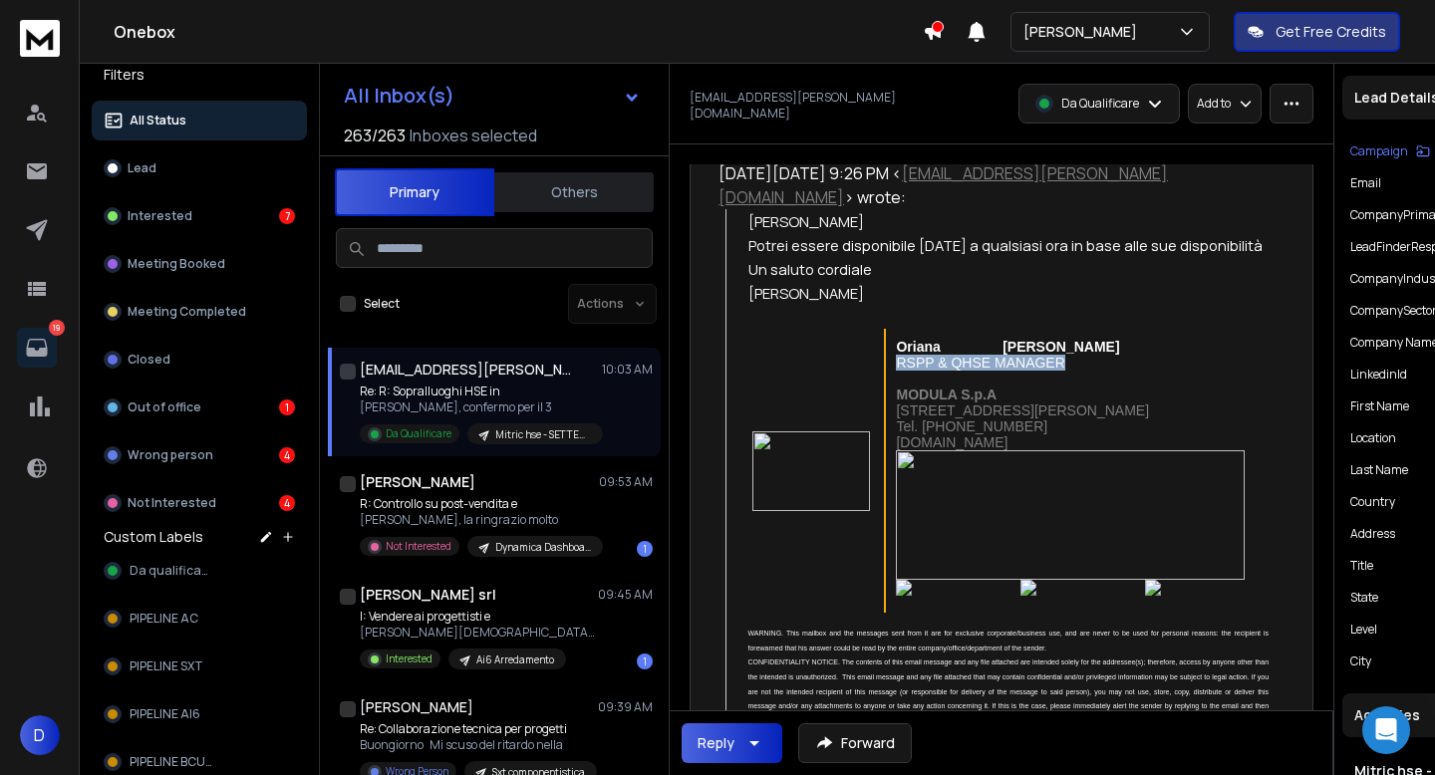
scroll to position [191, 0]
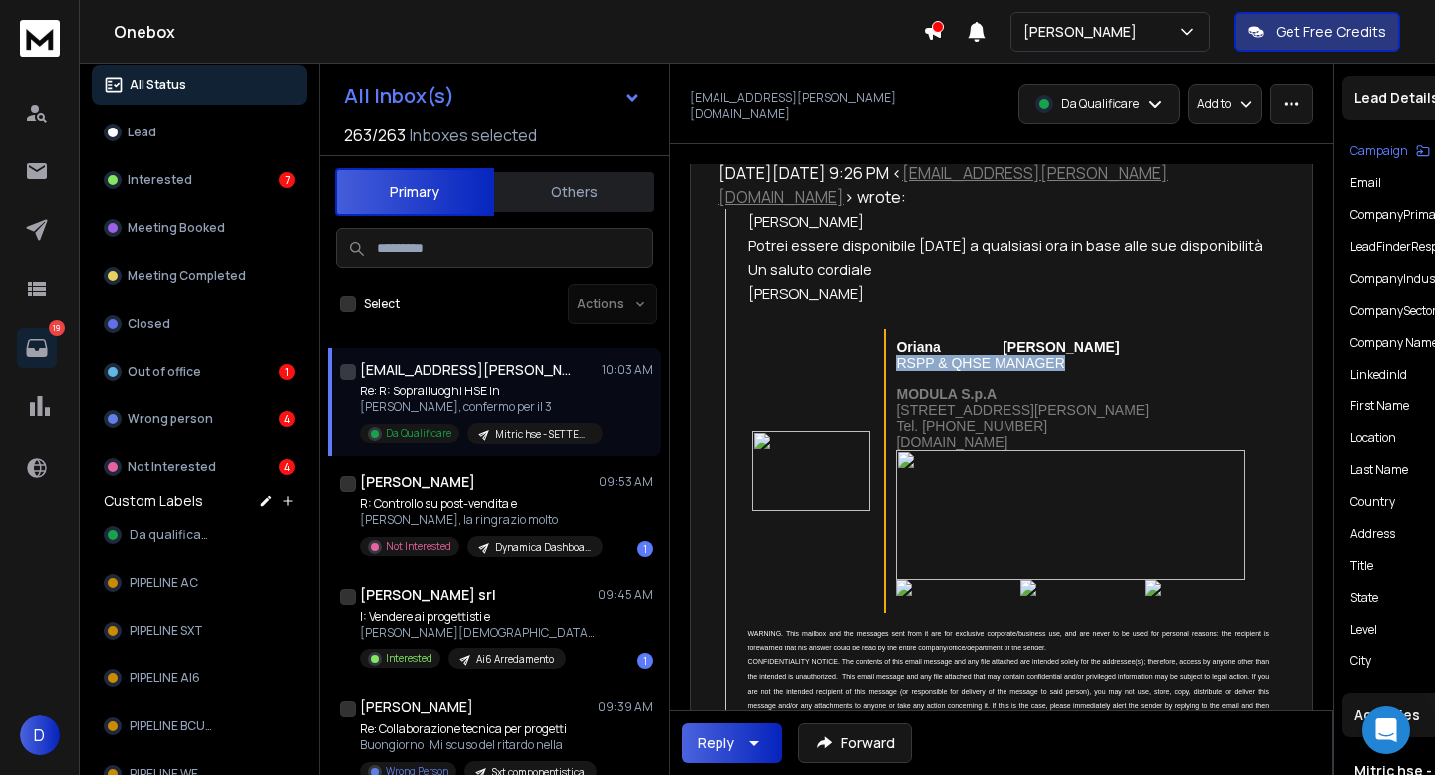
click at [180, 546] on button "Da qualificare" at bounding box center [199, 535] width 215 height 40
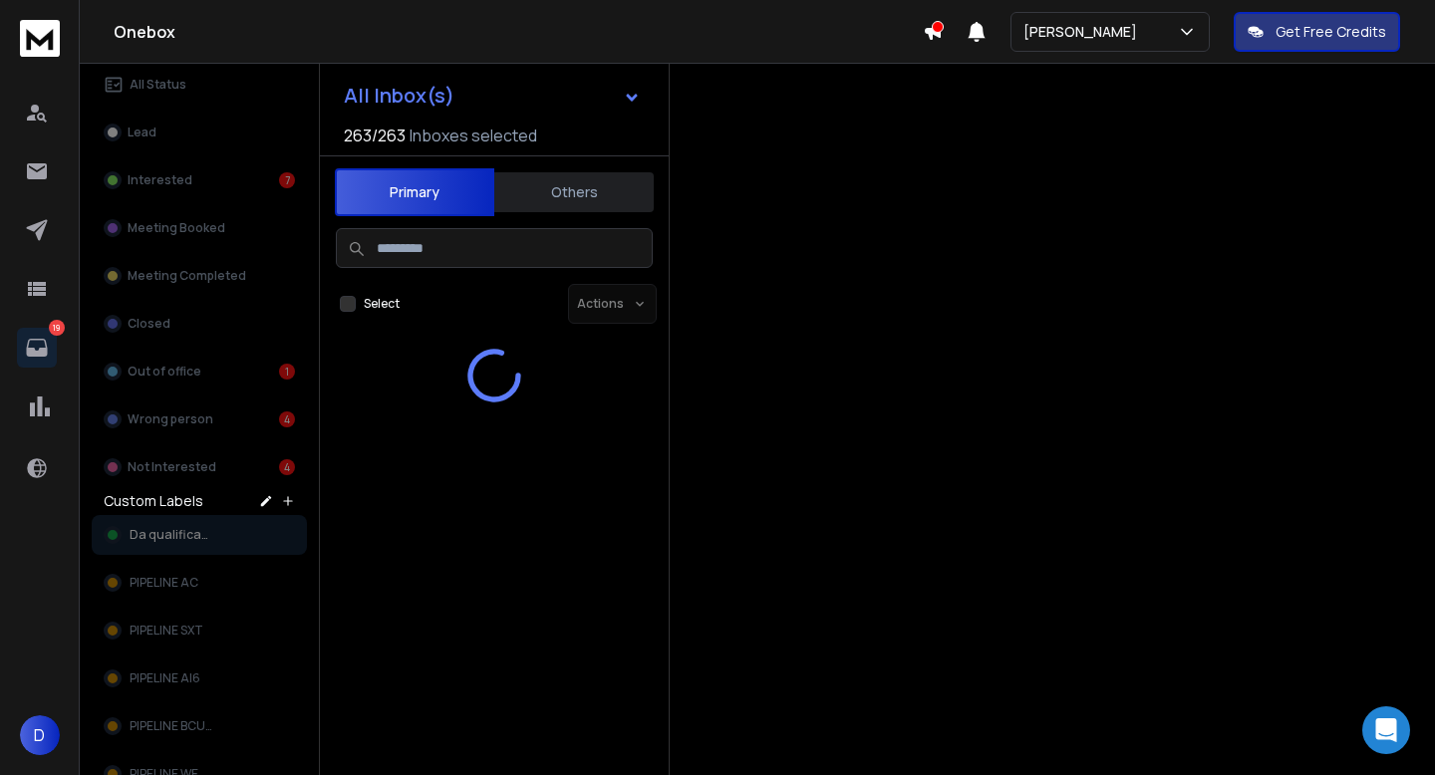
scroll to position [0, 0]
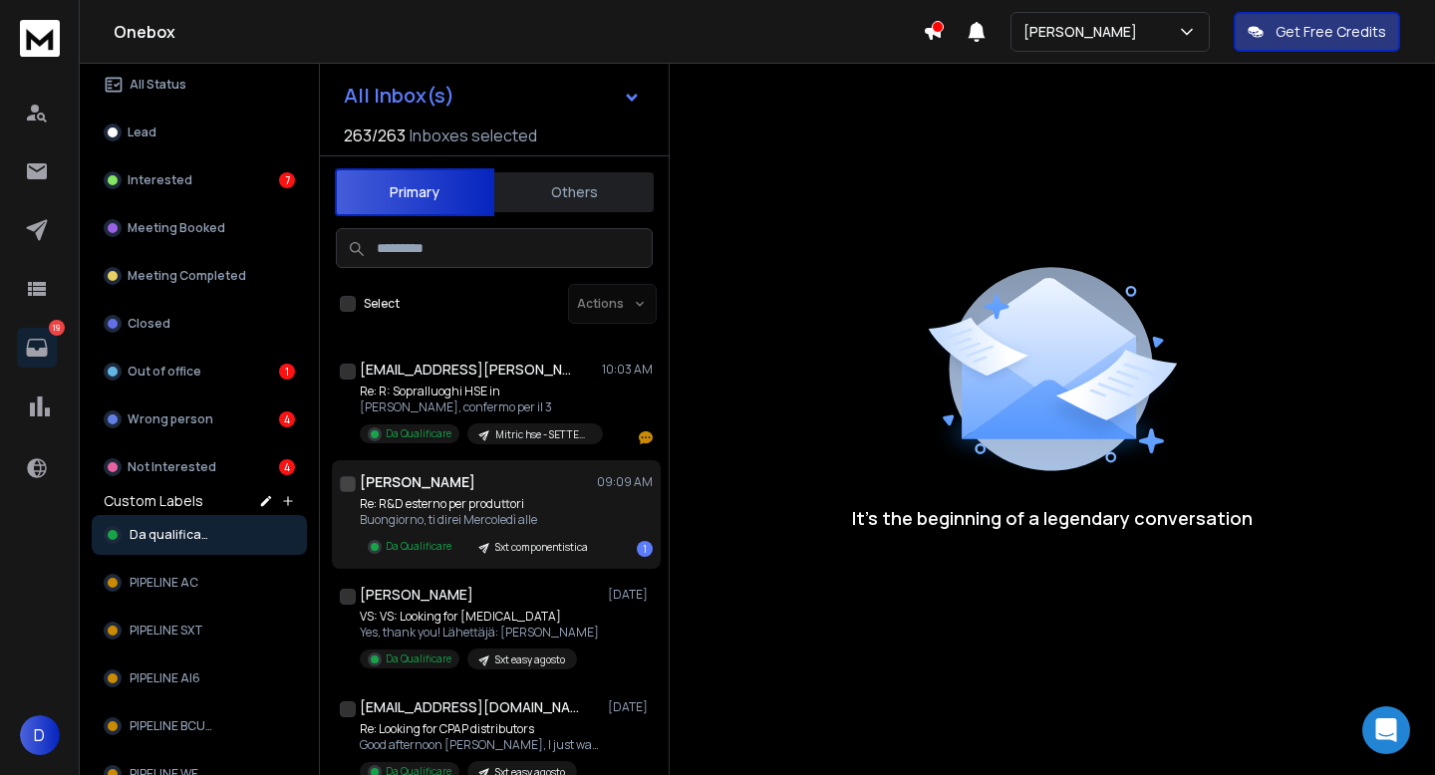
click at [537, 510] on p "Re: R&D esterno per produttori" at bounding box center [479, 504] width 239 height 16
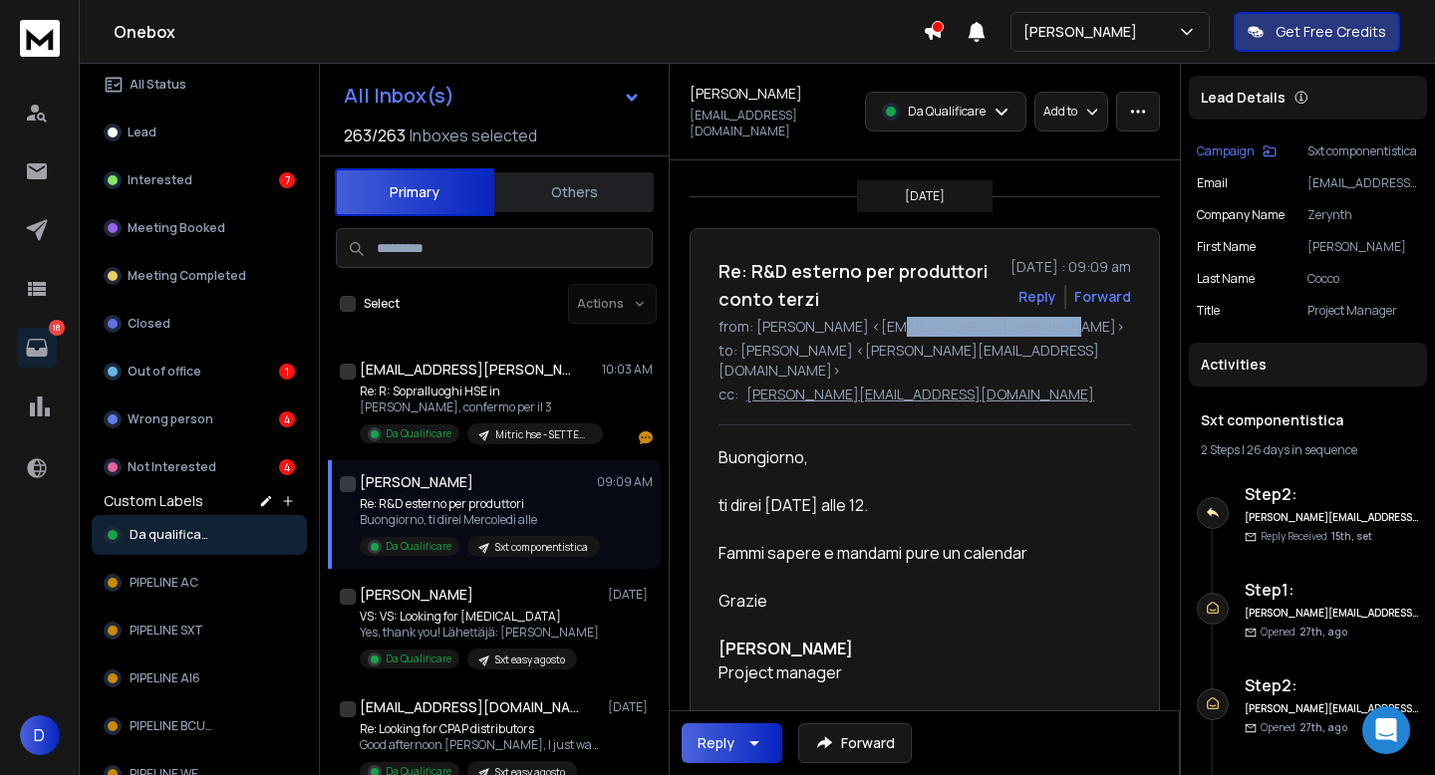
drag, startPoint x: 874, startPoint y: 312, endPoint x: 1024, endPoint y: 319, distance: 149.7
click at [1024, 319] on p "from: Alessio Di Cocco <a.dicocco@zerynth.com>" at bounding box center [925, 327] width 413 height 20
copy p "a.dicocco@zerynth.com"
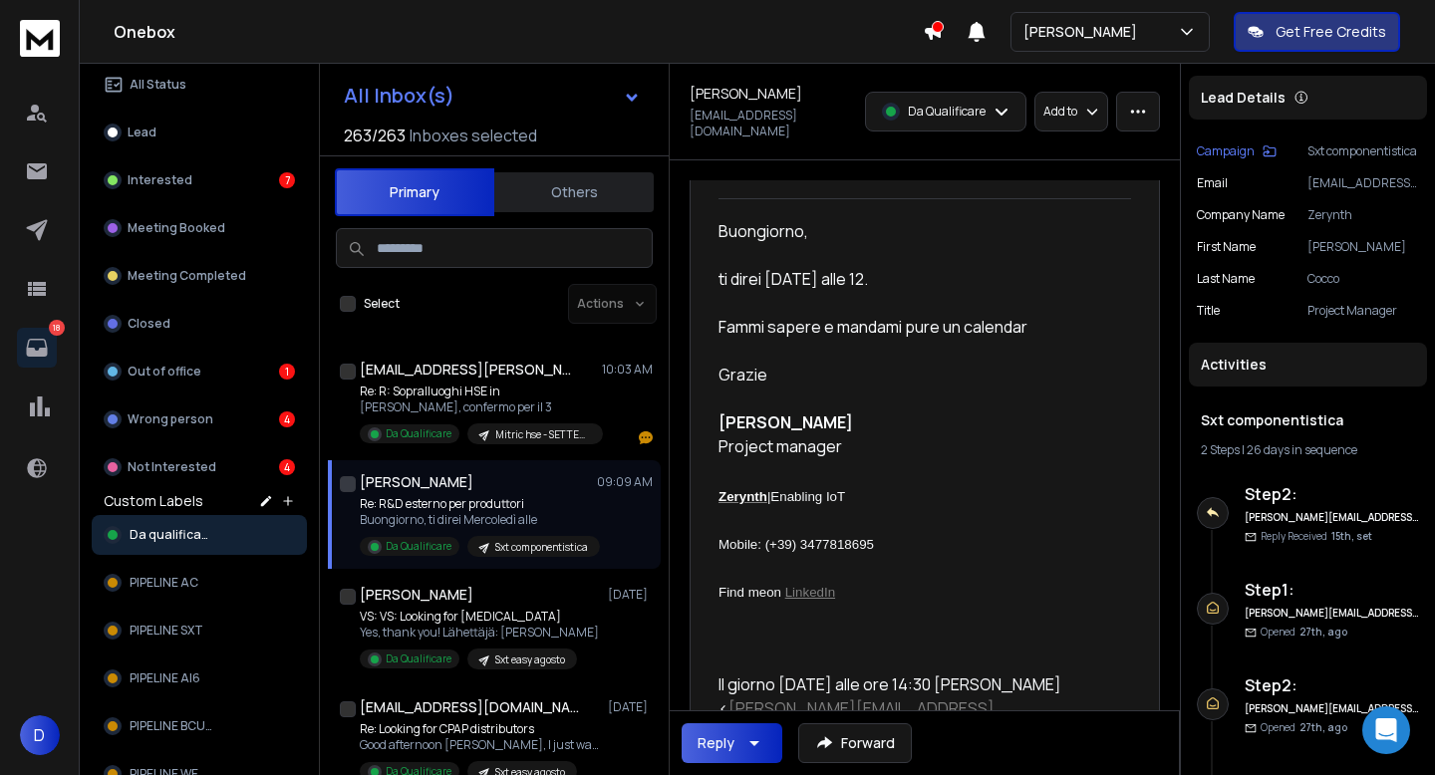
scroll to position [230, 0]
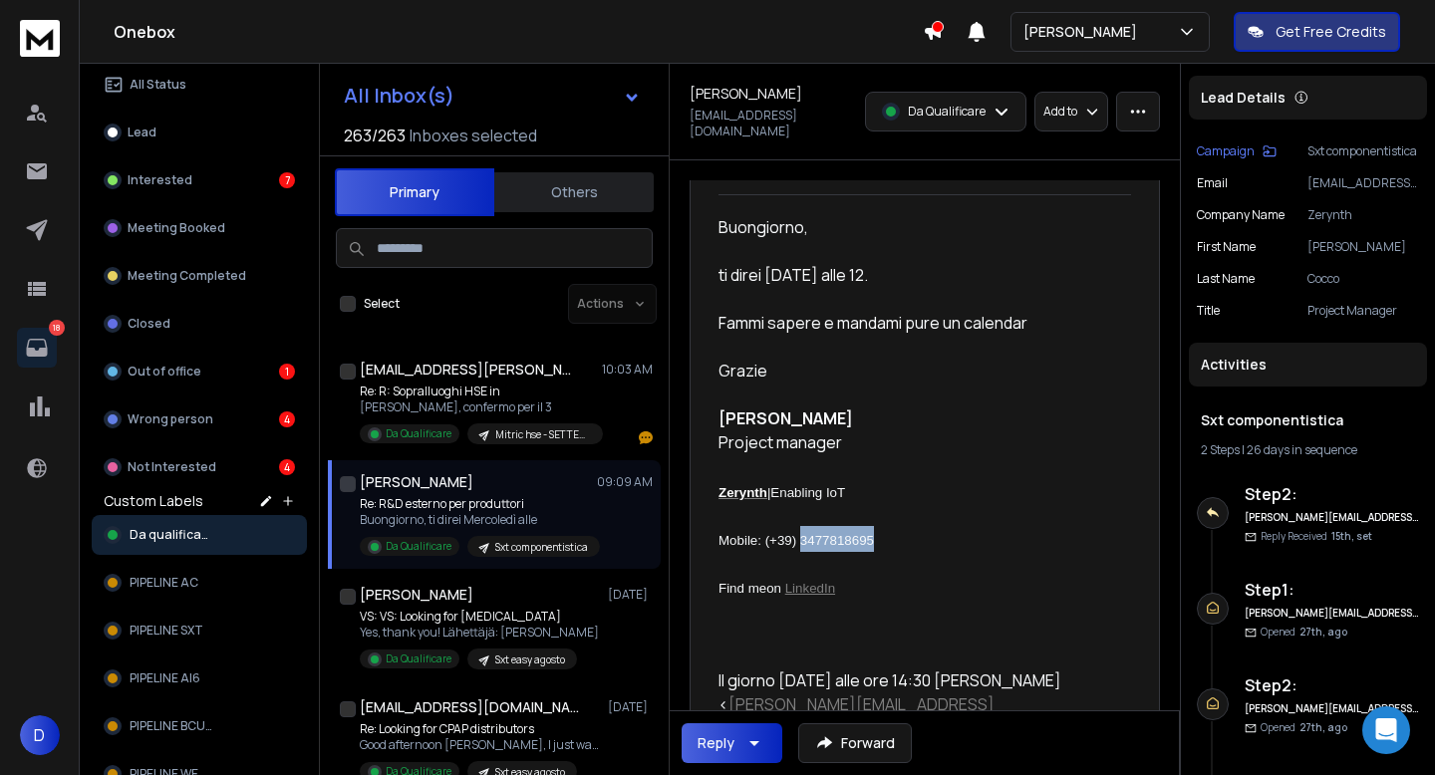
drag, startPoint x: 888, startPoint y: 497, endPoint x: 799, endPoint y: 511, distance: 89.8
click at [799, 526] on p "Mobile: (+ 39) 3477818695" at bounding box center [917, 539] width 397 height 26
copy span "3477818695"
click at [867, 431] on div "Project manager" at bounding box center [917, 443] width 397 height 24
drag, startPoint x: 845, startPoint y: 410, endPoint x: 723, endPoint y: 413, distance: 122.6
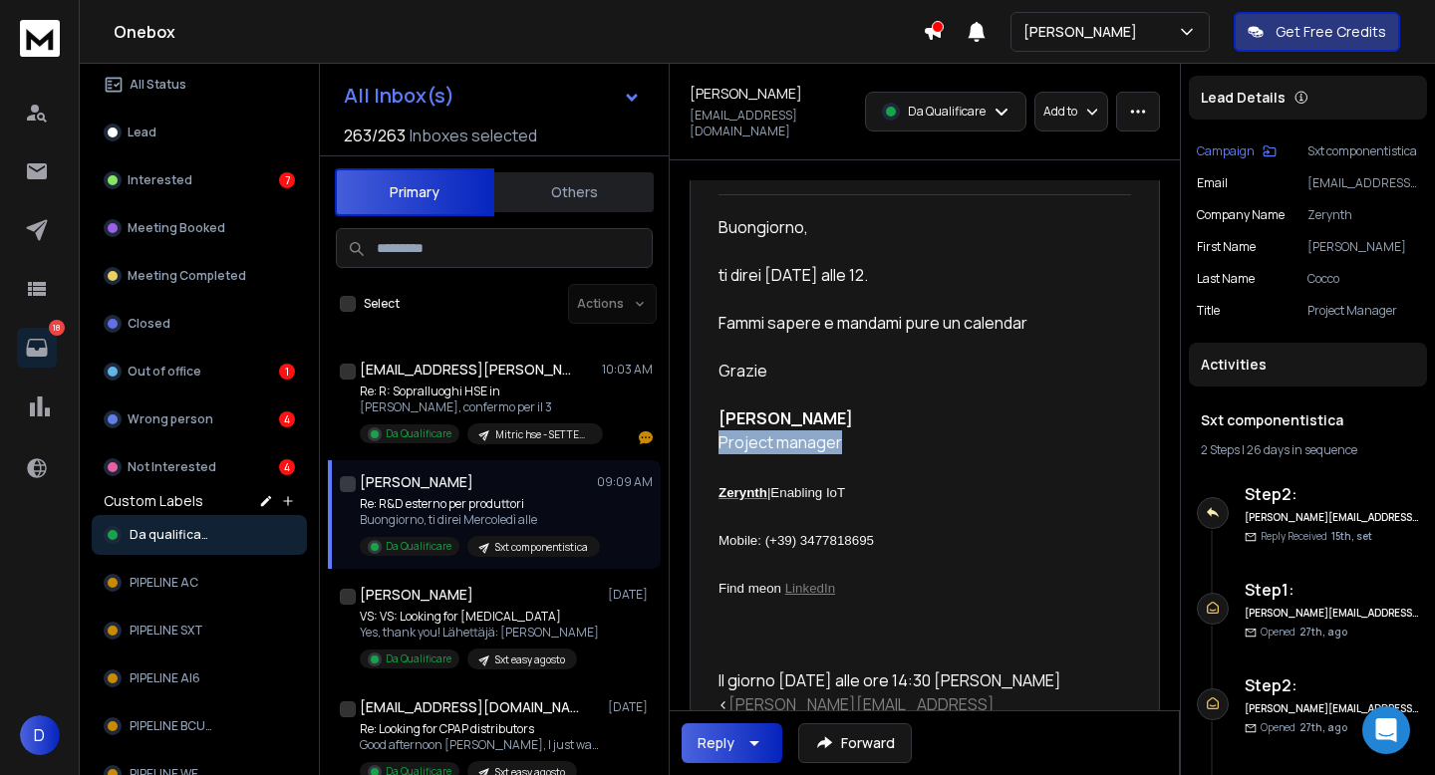
click at [723, 431] on div "Project manager" at bounding box center [917, 443] width 397 height 24
copy div "Project manager"
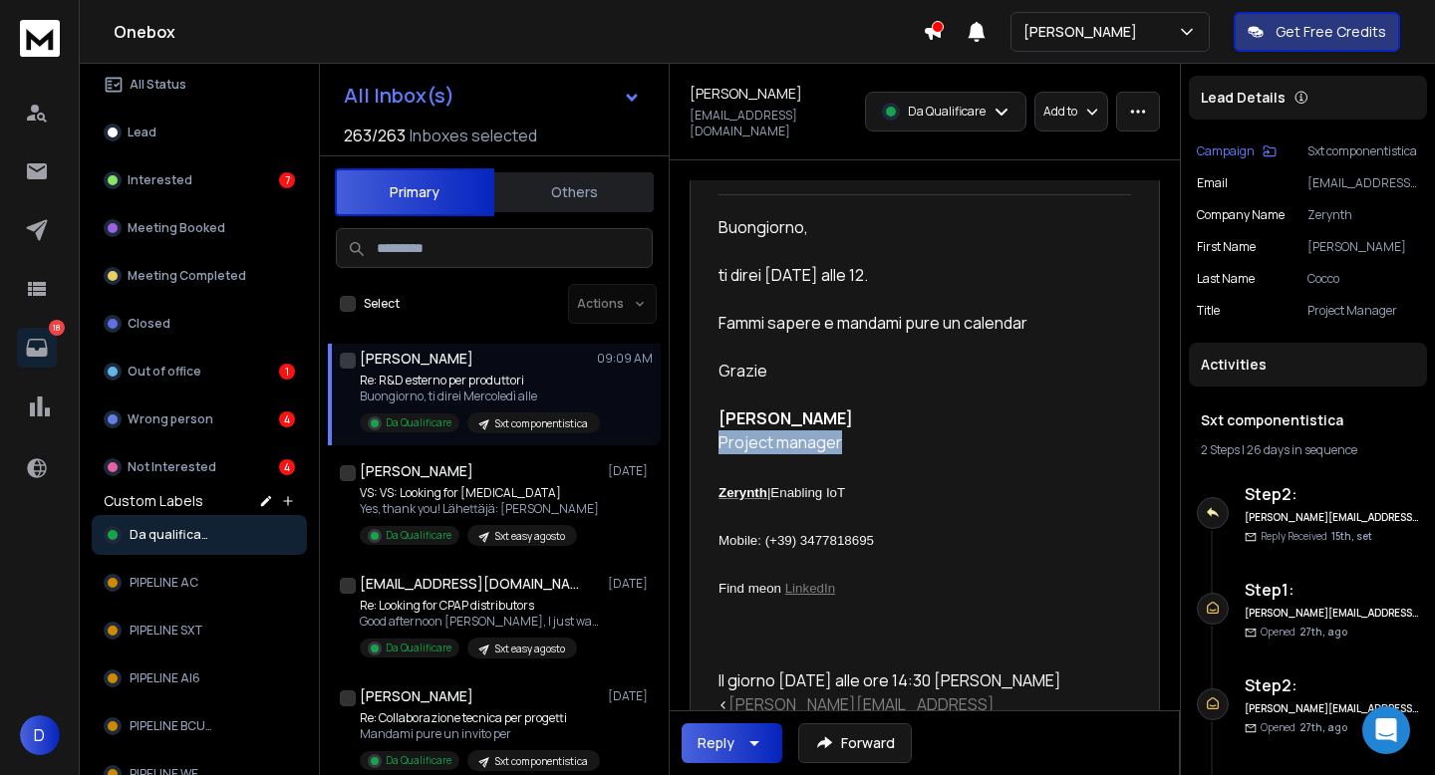
scroll to position [129, 0]
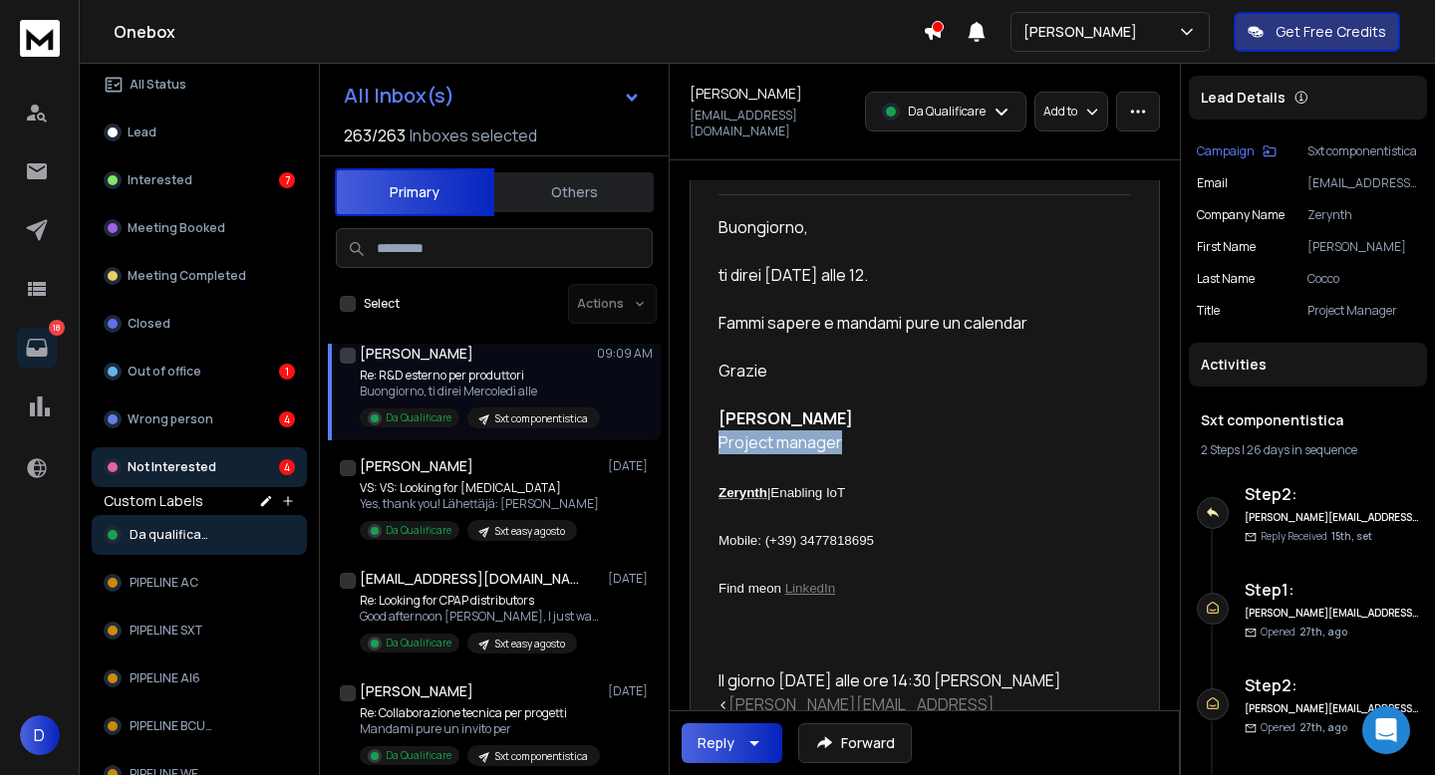
click at [239, 465] on button "Not Interested 4" at bounding box center [199, 468] width 215 height 40
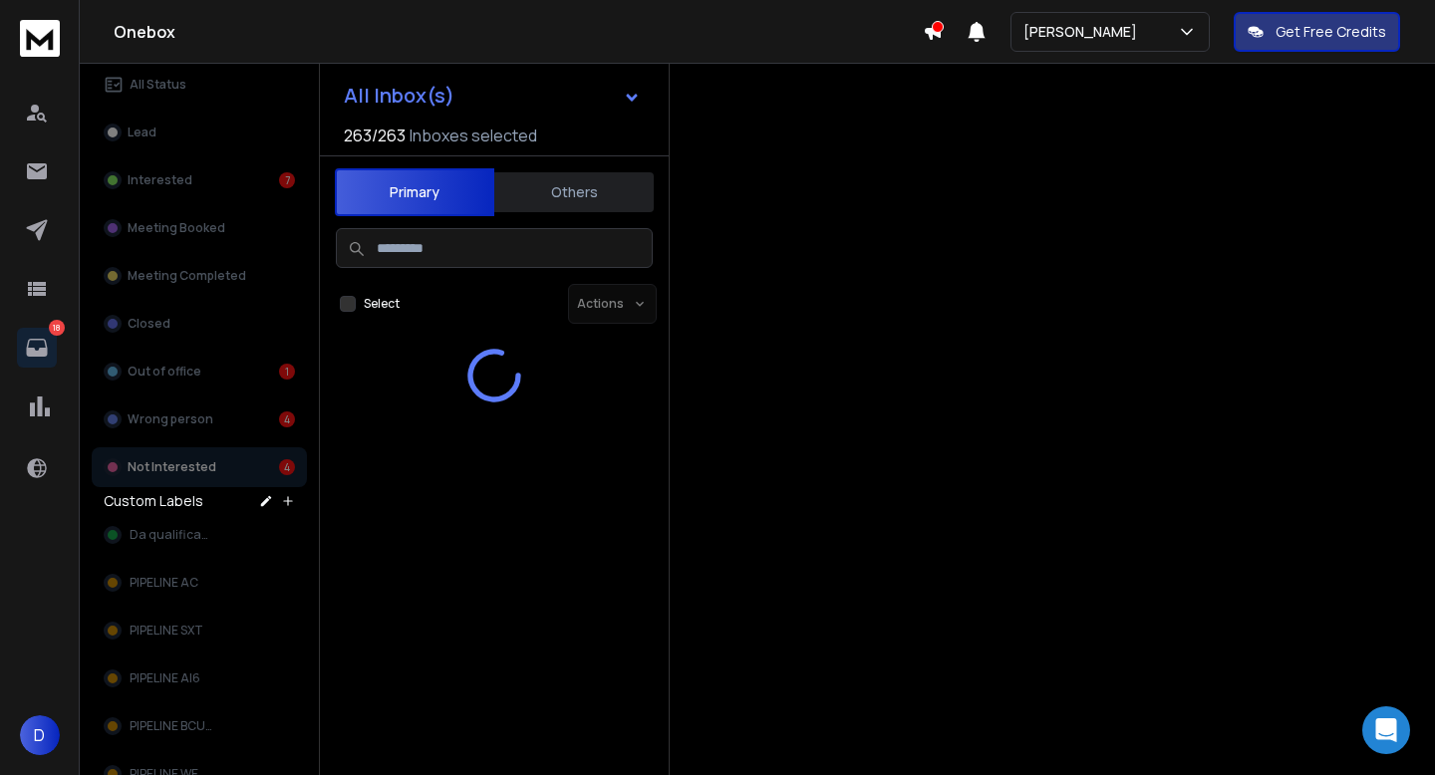
scroll to position [0, 0]
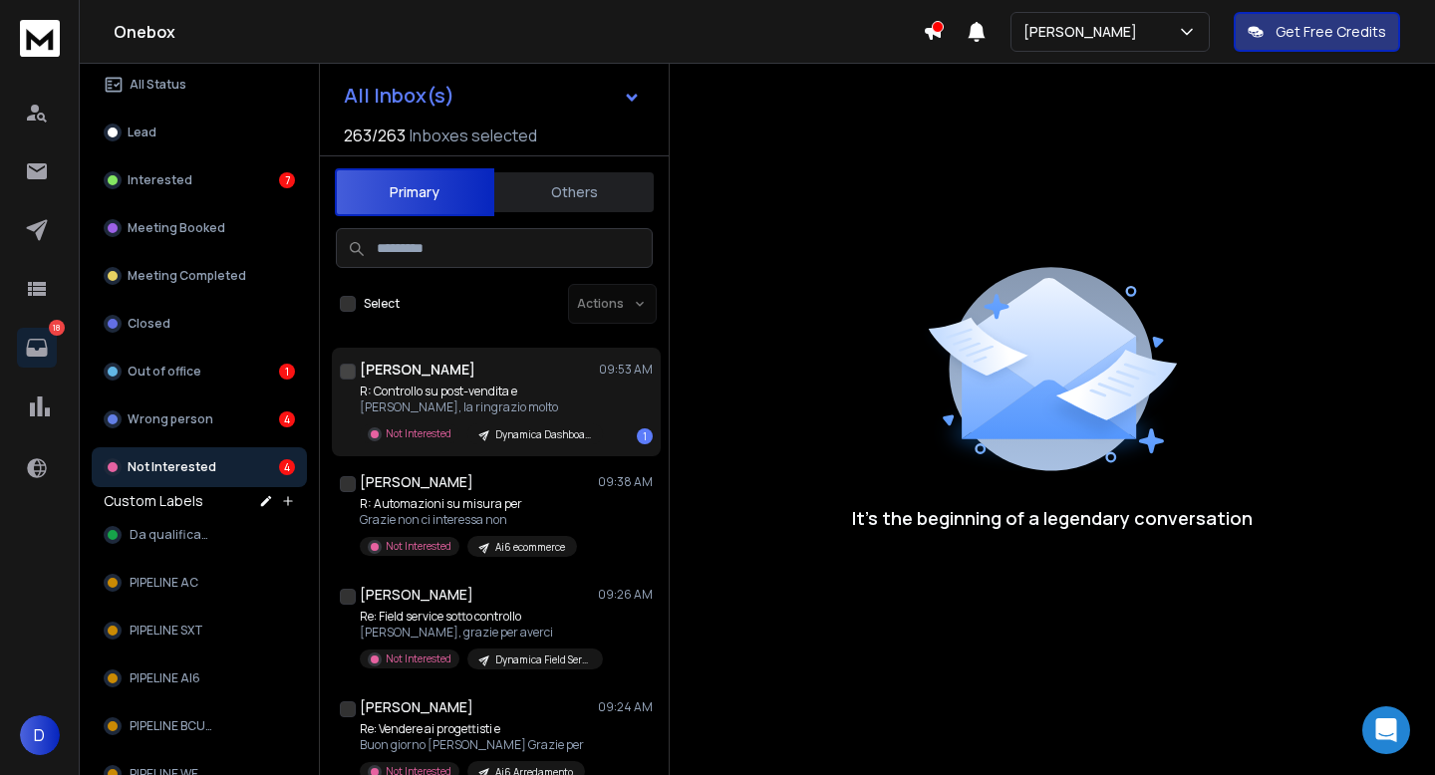
click at [591, 390] on p "R: Controllo su post-vendita e" at bounding box center [479, 392] width 239 height 16
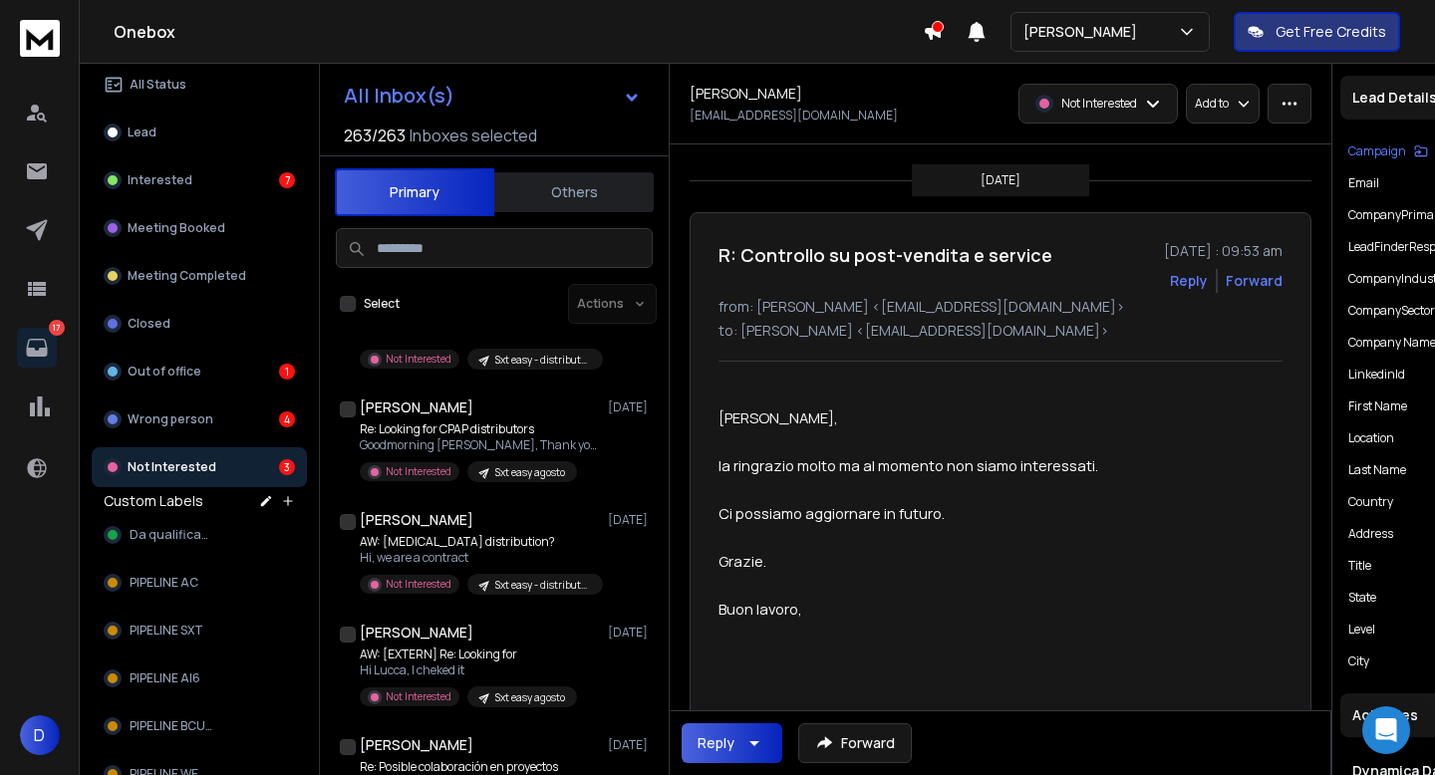
scroll to position [810, 0]
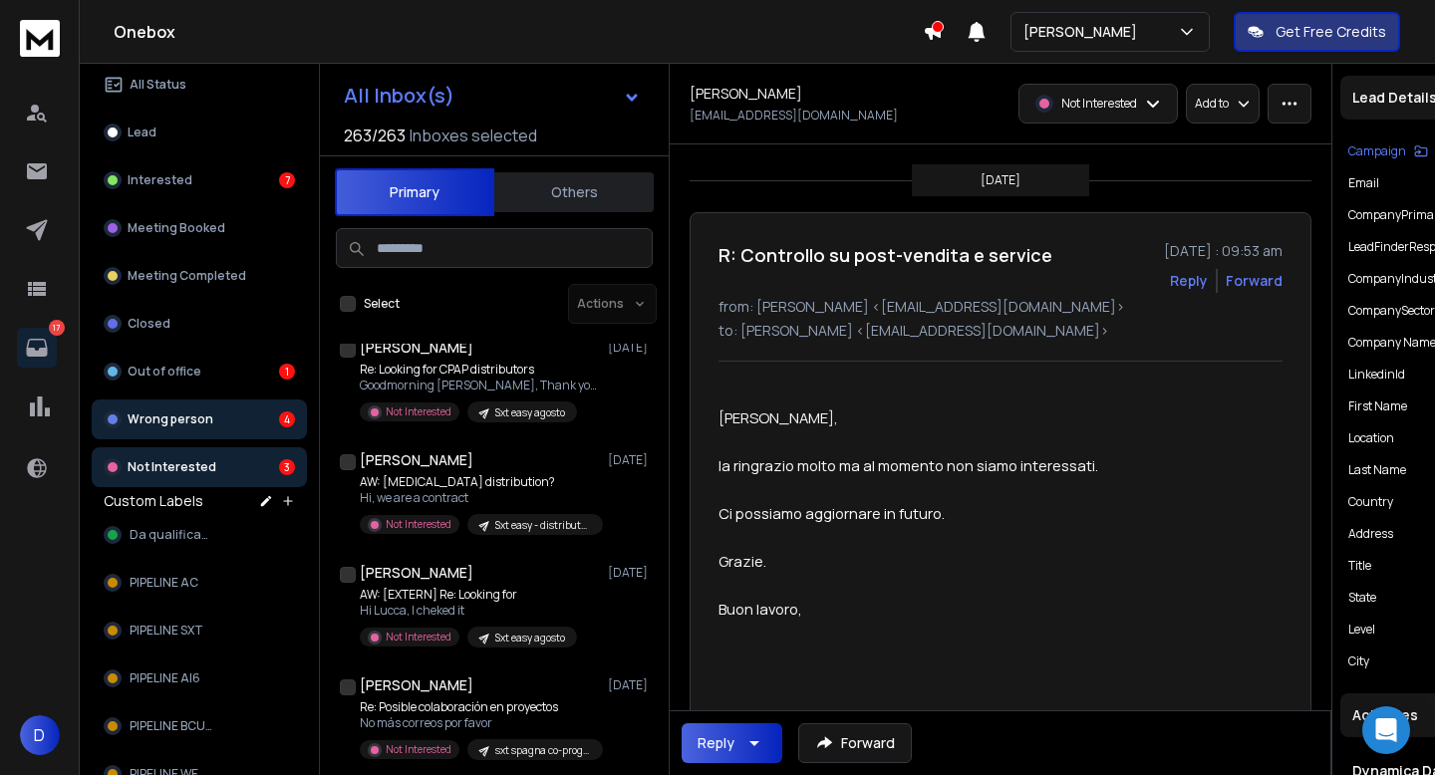
click at [252, 422] on button "Wrong person 4" at bounding box center [199, 420] width 215 height 40
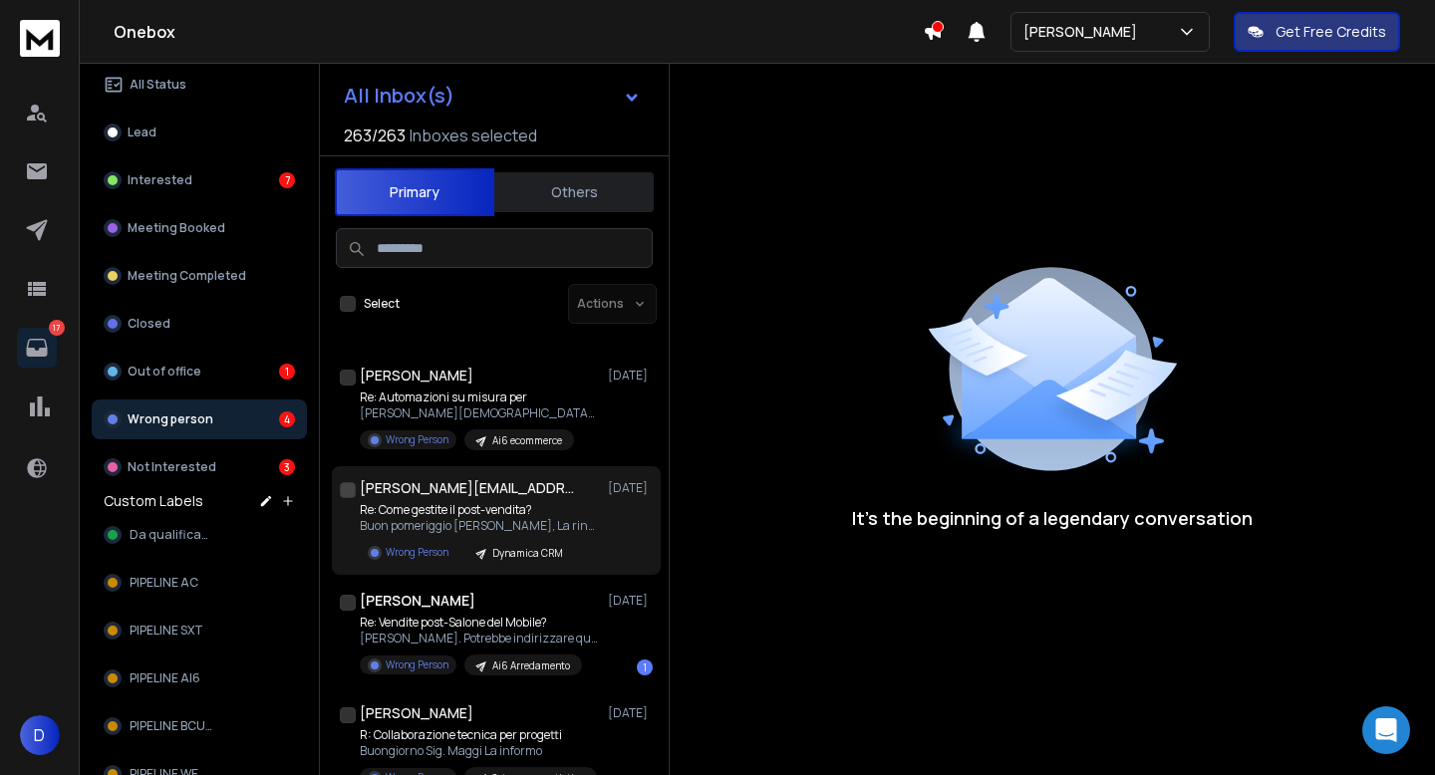
scroll to position [120, 0]
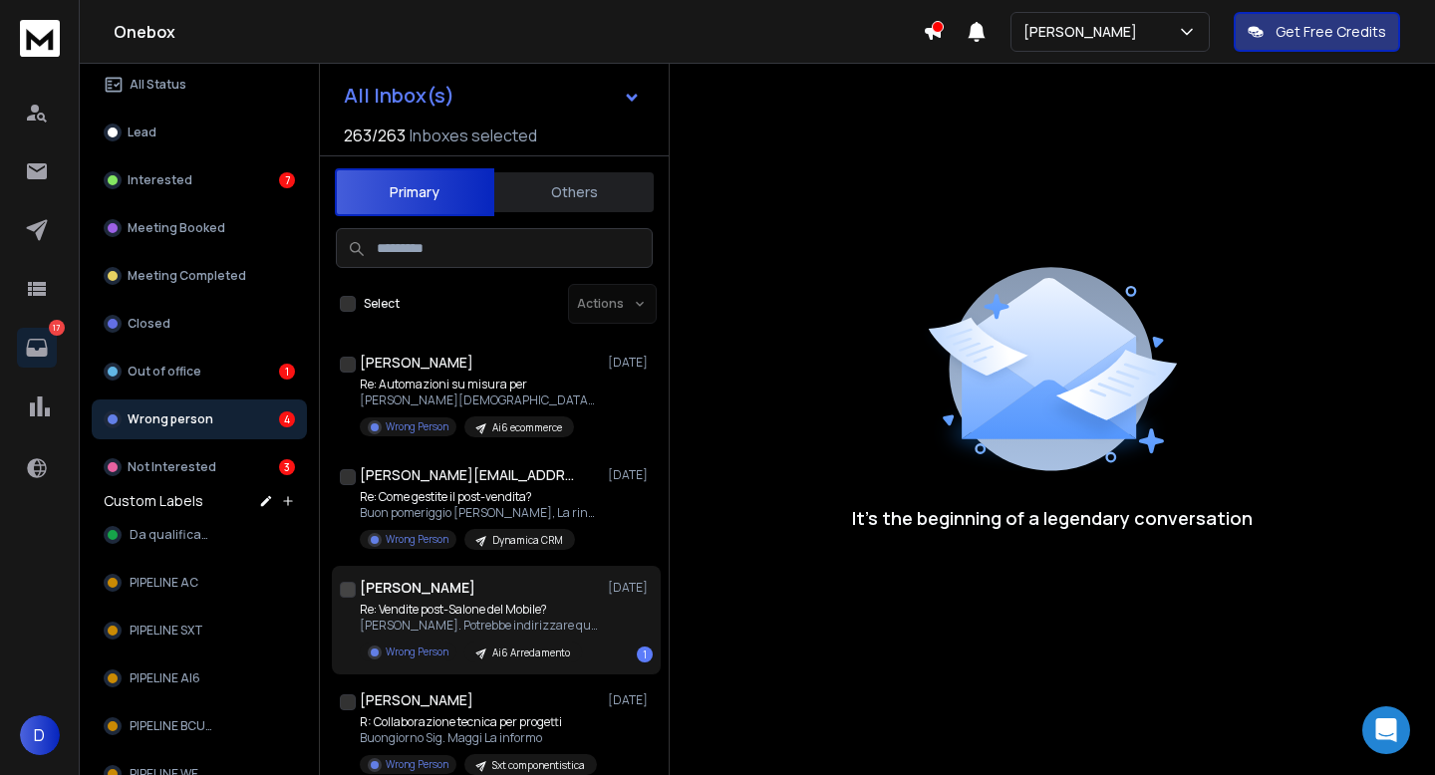
click at [586, 638] on div "Re: Vendite post-Salone del Mobile? Buongiorno Cristian. Potrebbe indirizzare q…" at bounding box center [479, 632] width 239 height 61
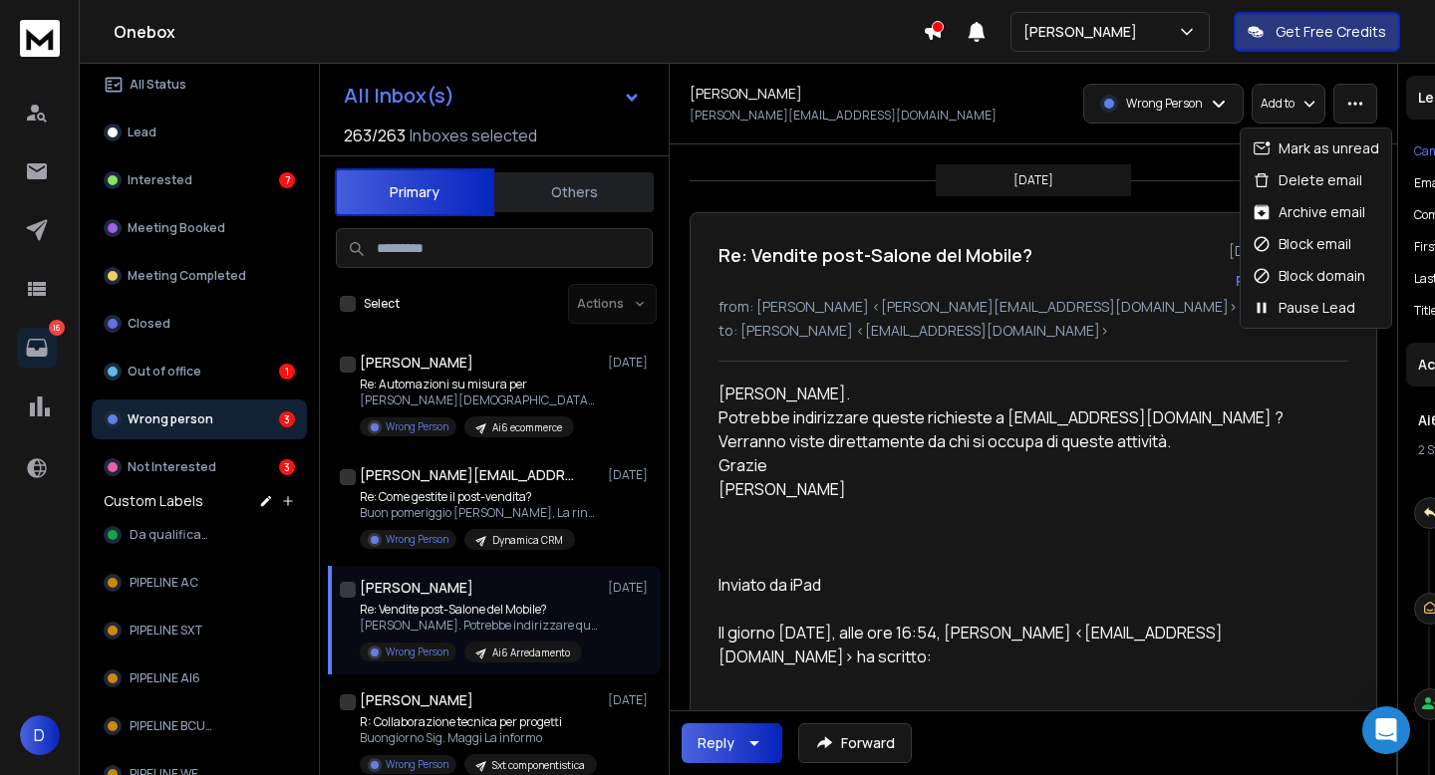
click at [1359, 100] on icon "button" at bounding box center [1356, 104] width 18 height 18
click at [1314, 160] on div "Mark as unread" at bounding box center [1316, 149] width 143 height 32
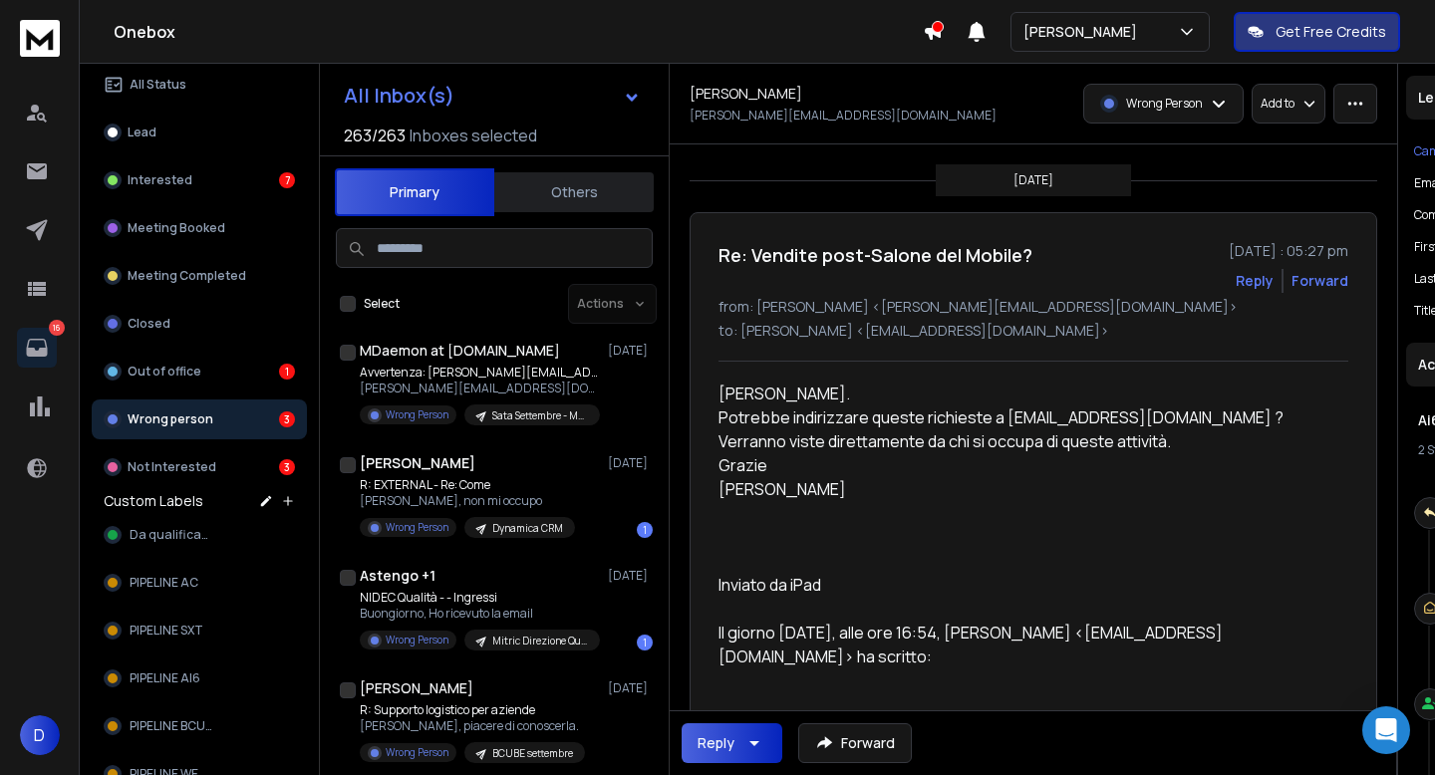
scroll to position [1152, 0]
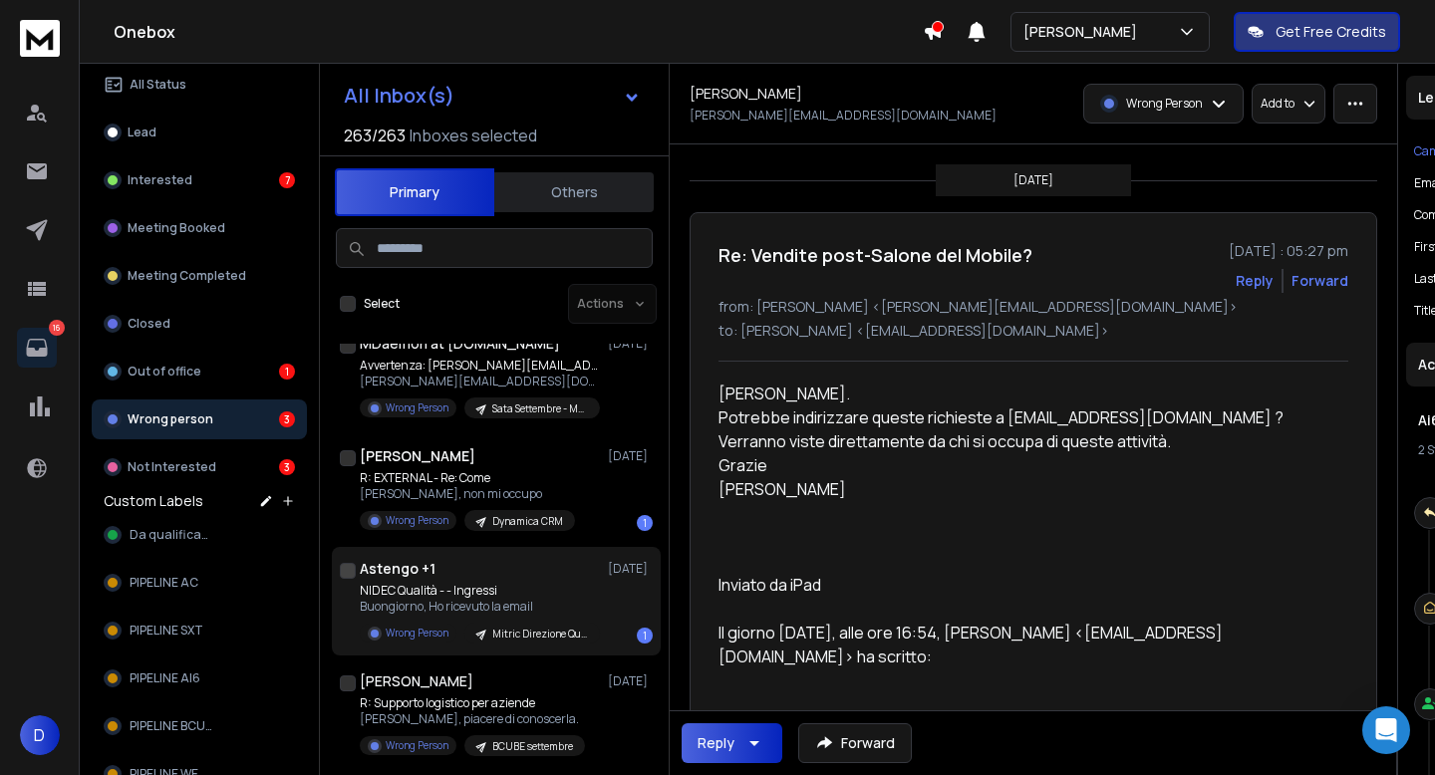
click at [586, 569] on div "Astengo +1 10 Sep" at bounding box center [506, 569] width 293 height 20
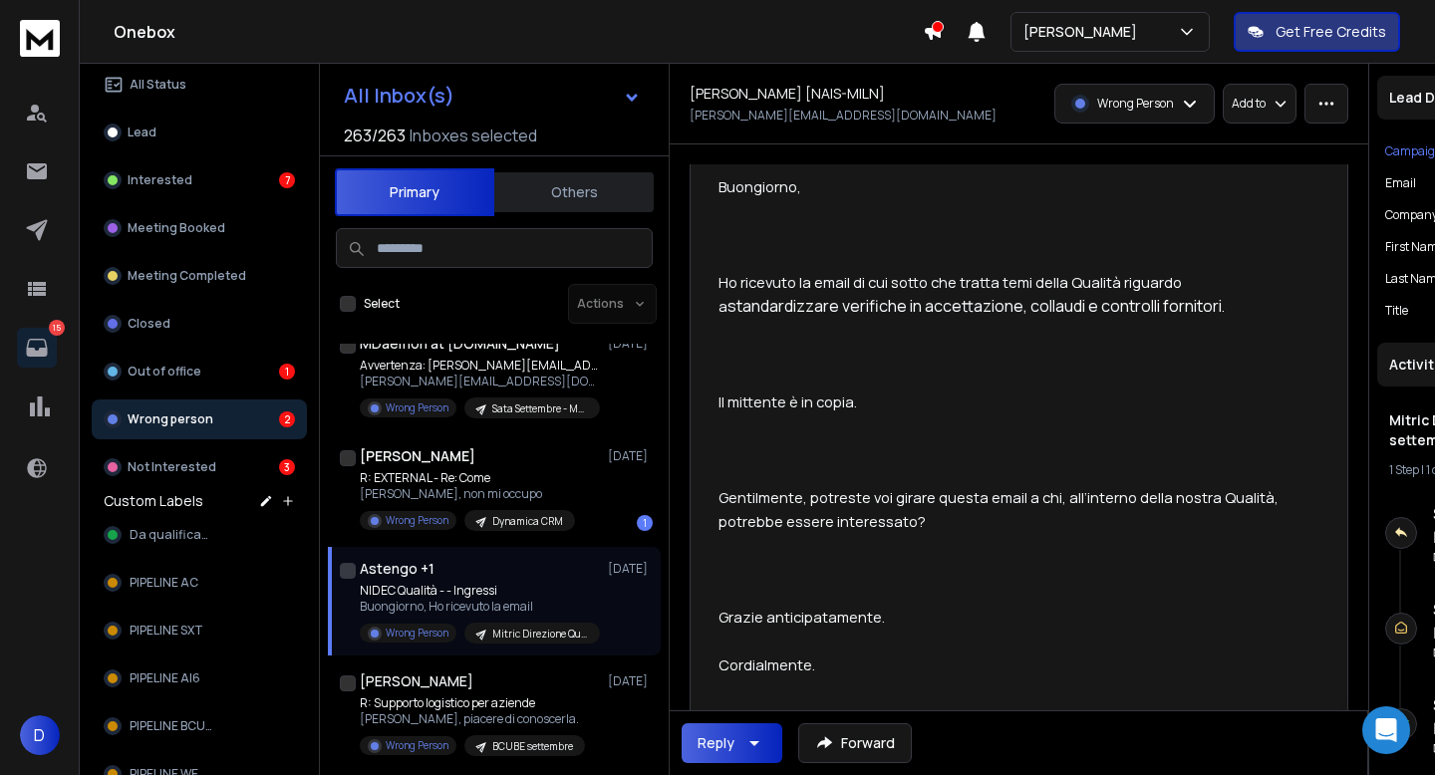
scroll to position [298, 0]
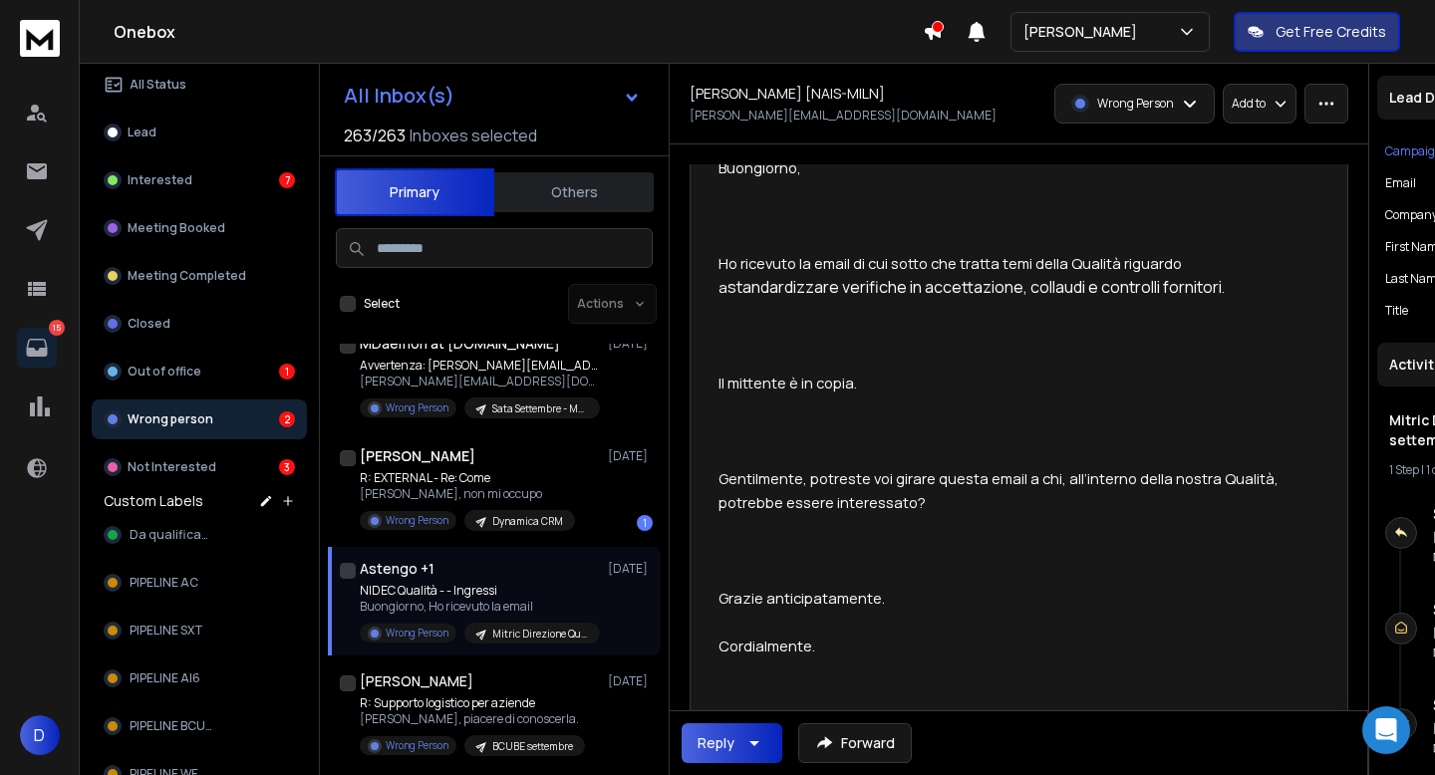
click at [1332, 107] on icon "button" at bounding box center [1327, 104] width 18 height 18
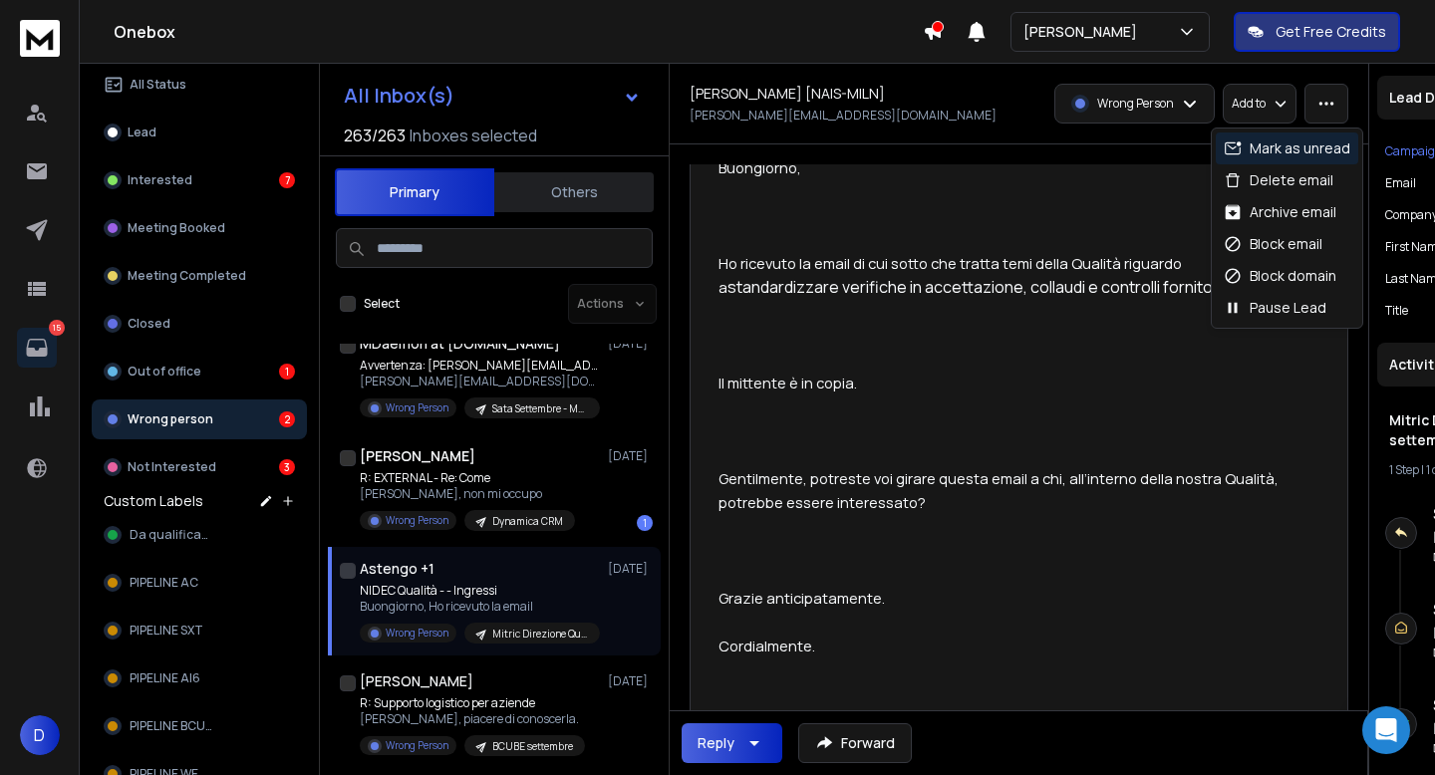
click at [1311, 153] on div "Mark as unread" at bounding box center [1287, 149] width 127 height 20
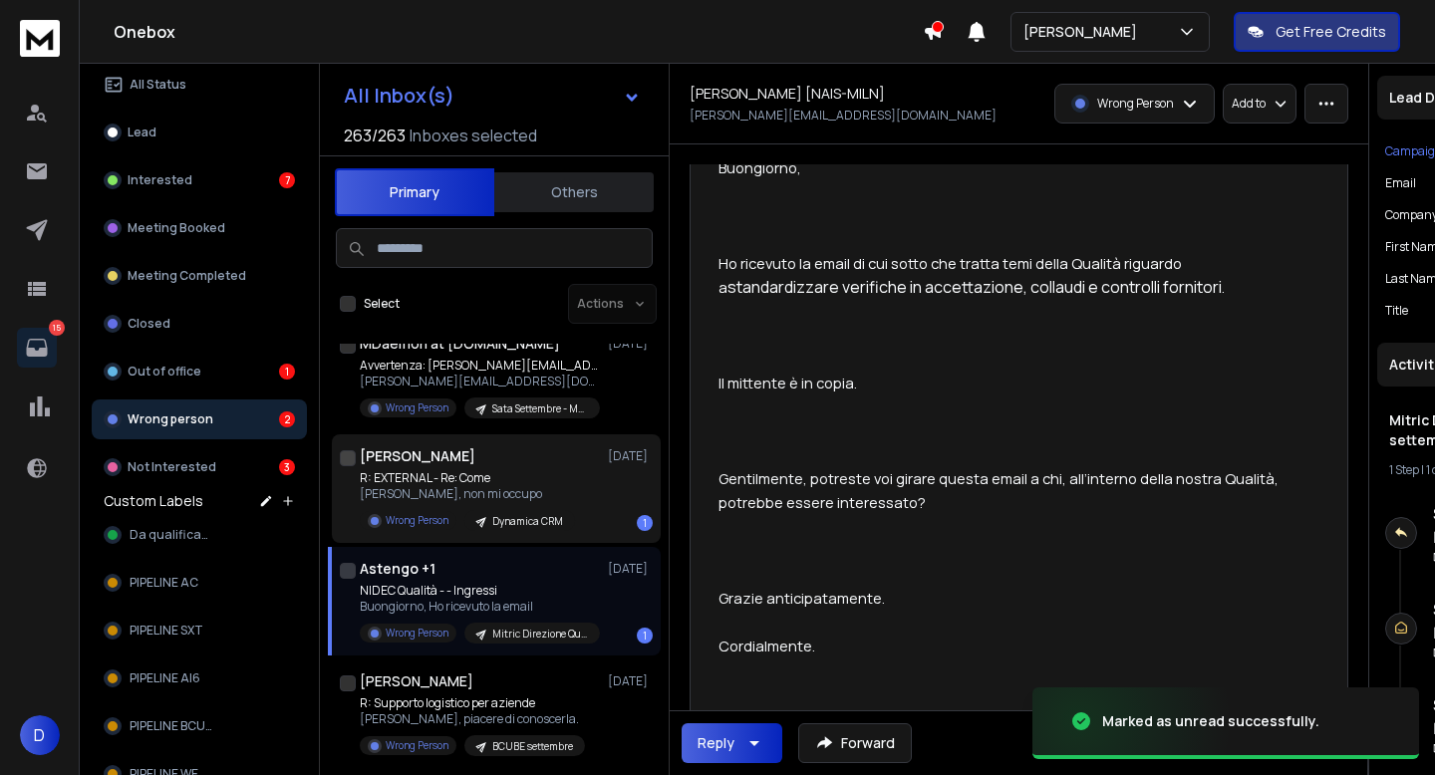
click at [599, 460] on div "Franco Matteotti 10 Sep" at bounding box center [506, 457] width 293 height 20
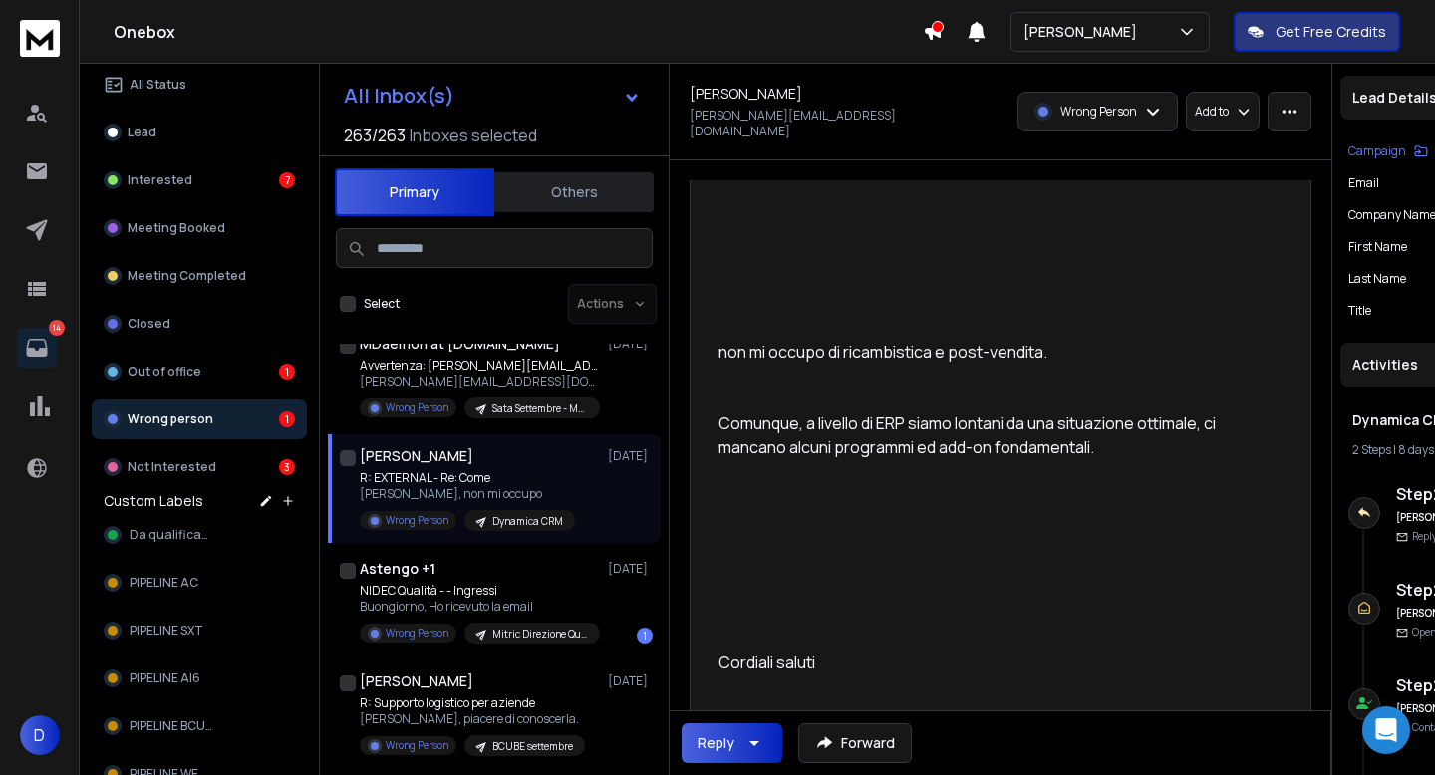
scroll to position [317, 0]
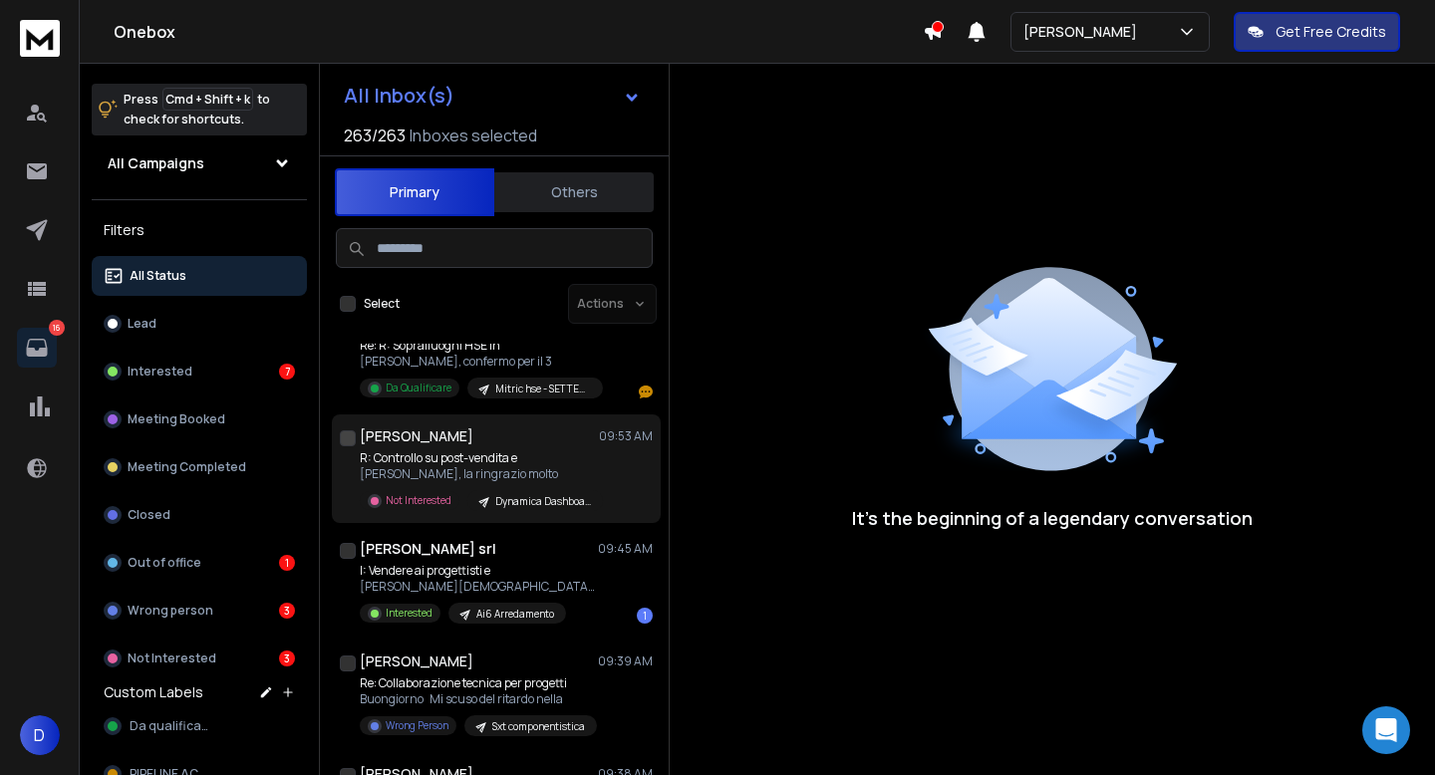
scroll to position [52, 0]
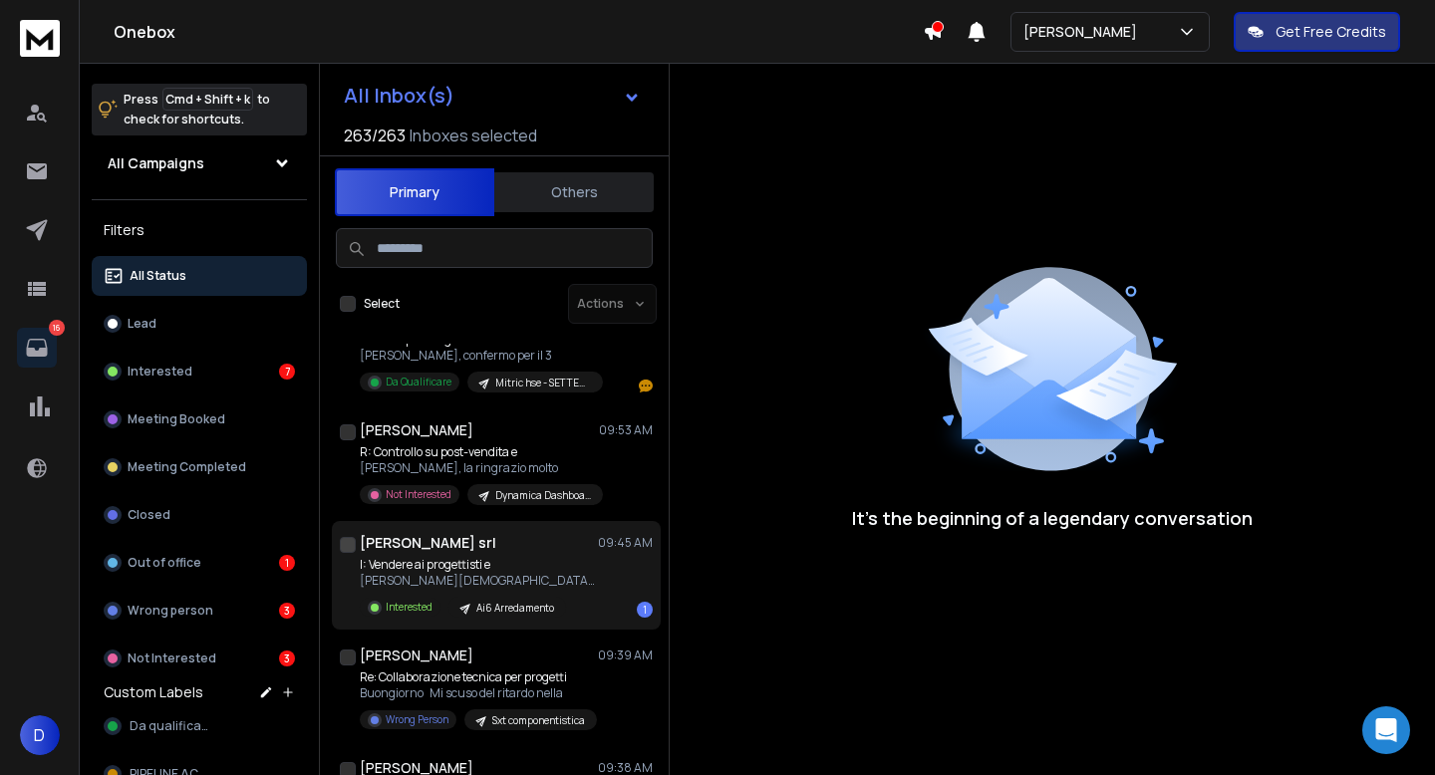
click at [592, 571] on div "I: Vendere ai progettisti e [PERSON_NAME][DEMOGRAPHIC_DATA], grazie per averci …" at bounding box center [506, 587] width 293 height 61
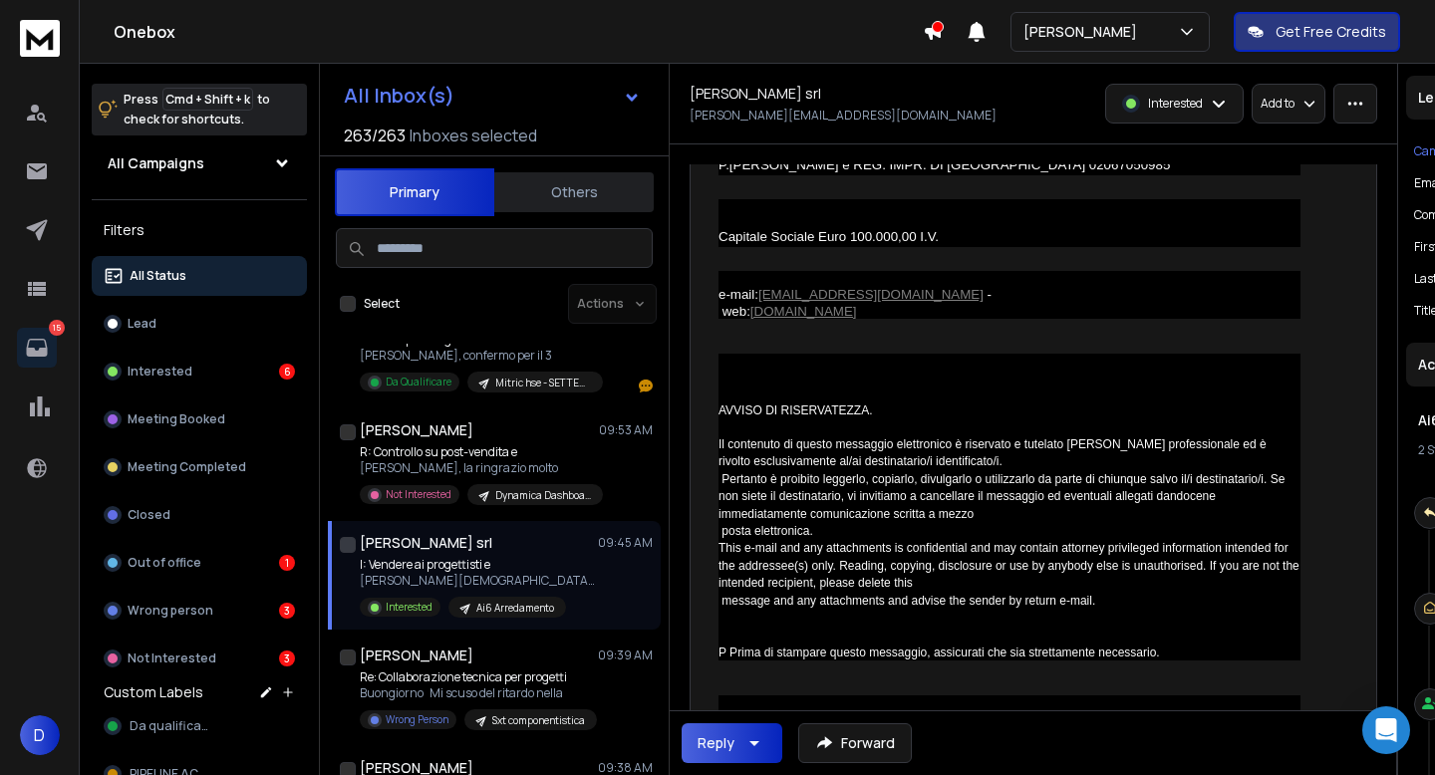
scroll to position [1253, 0]
click at [770, 318] on link "[DOMAIN_NAME]" at bounding box center [804, 310] width 107 height 15
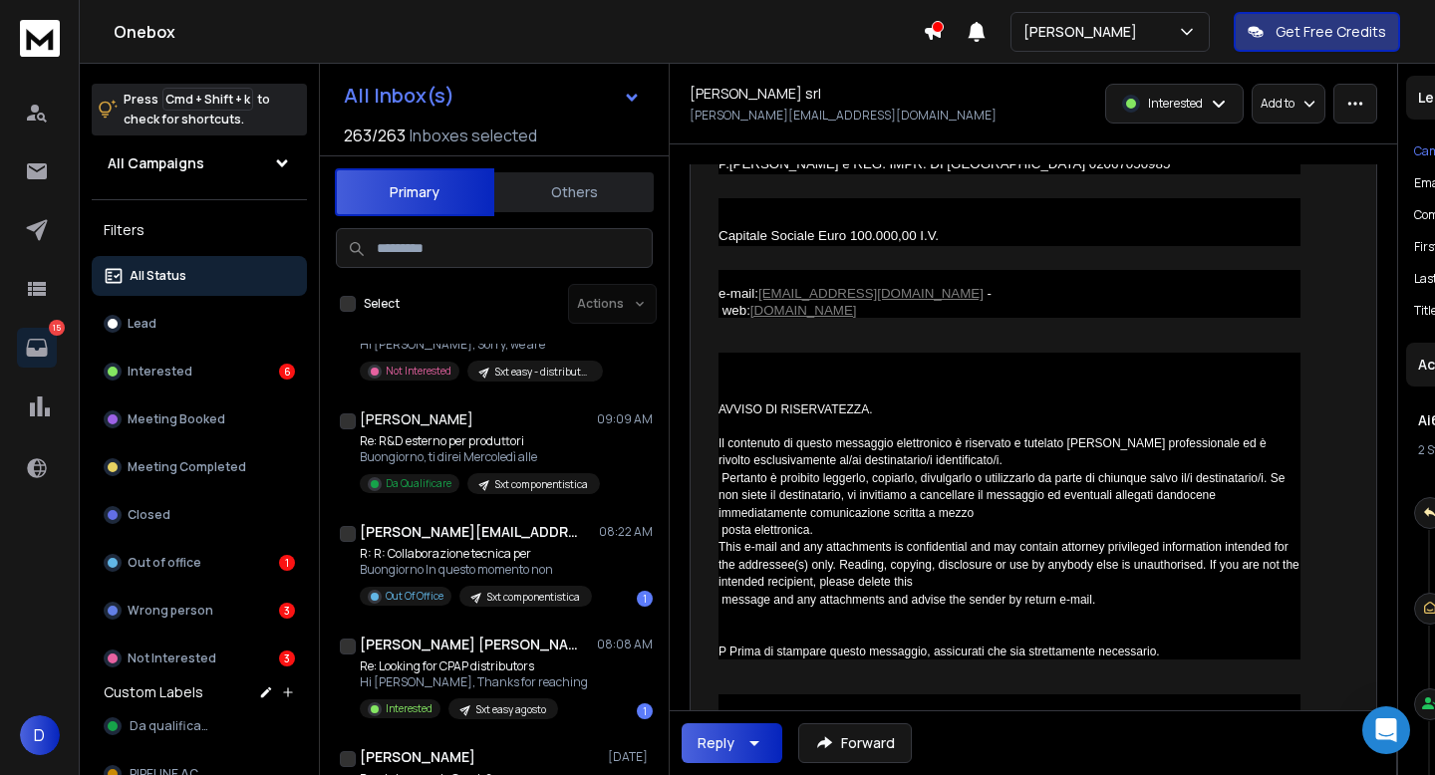
scroll to position [1069, 0]
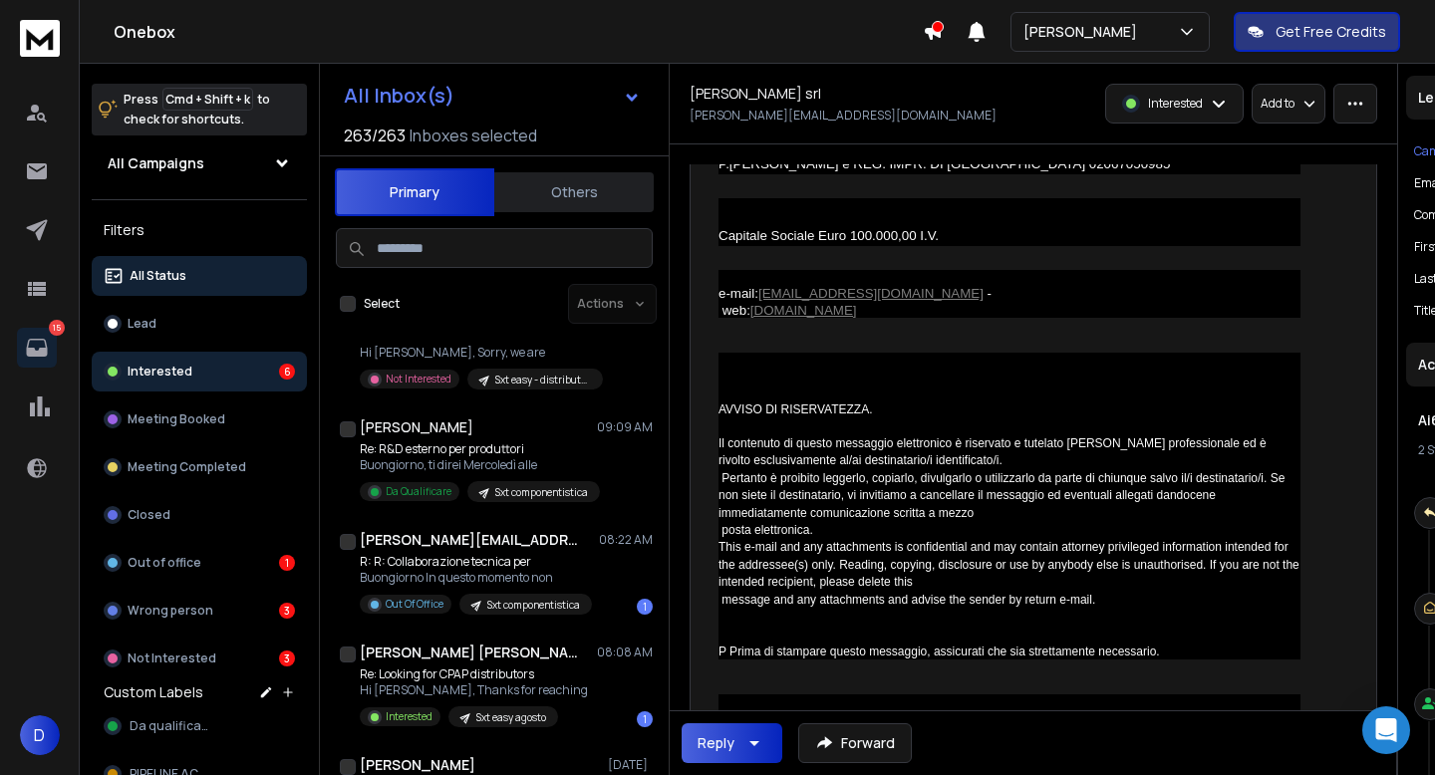
click at [195, 373] on button "Interested 6" at bounding box center [199, 372] width 215 height 40
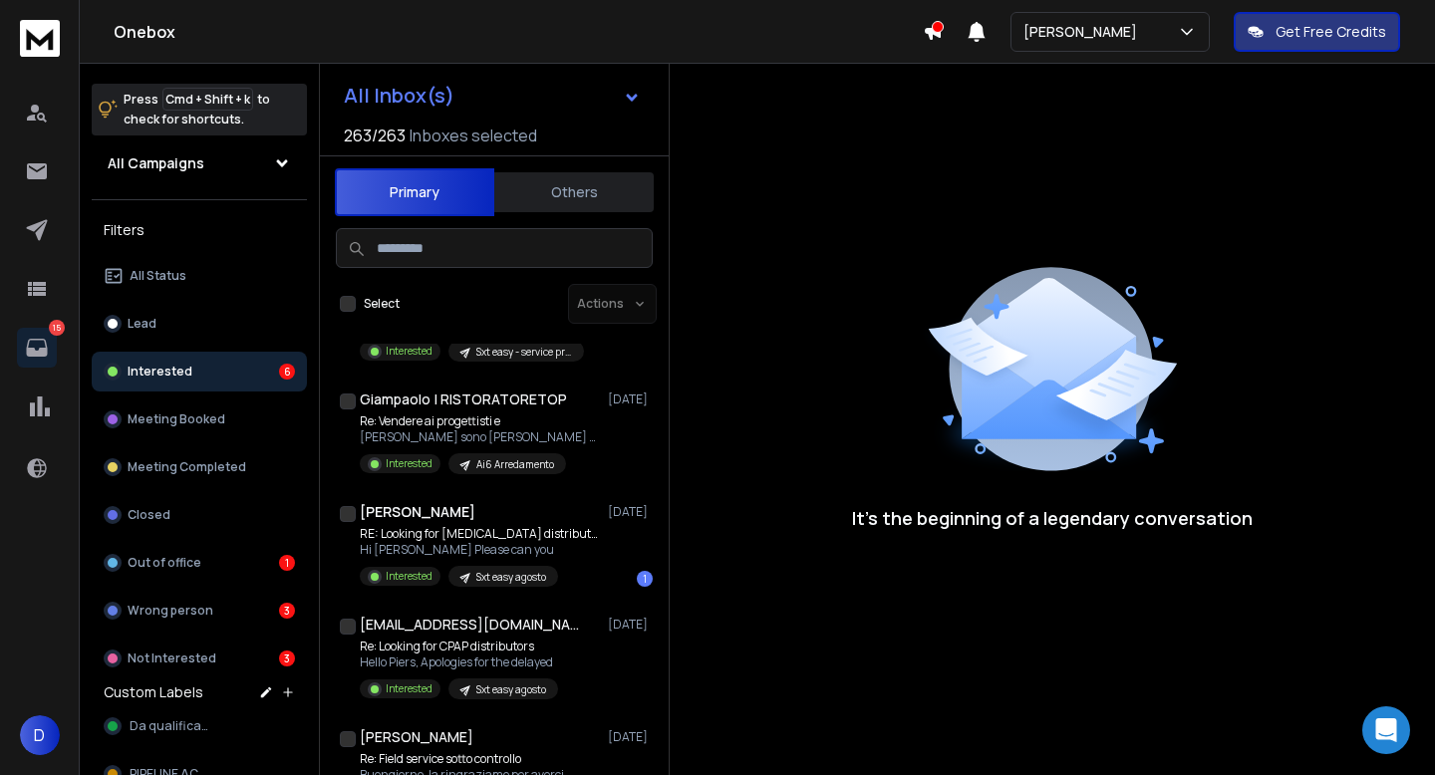
scroll to position [995, 0]
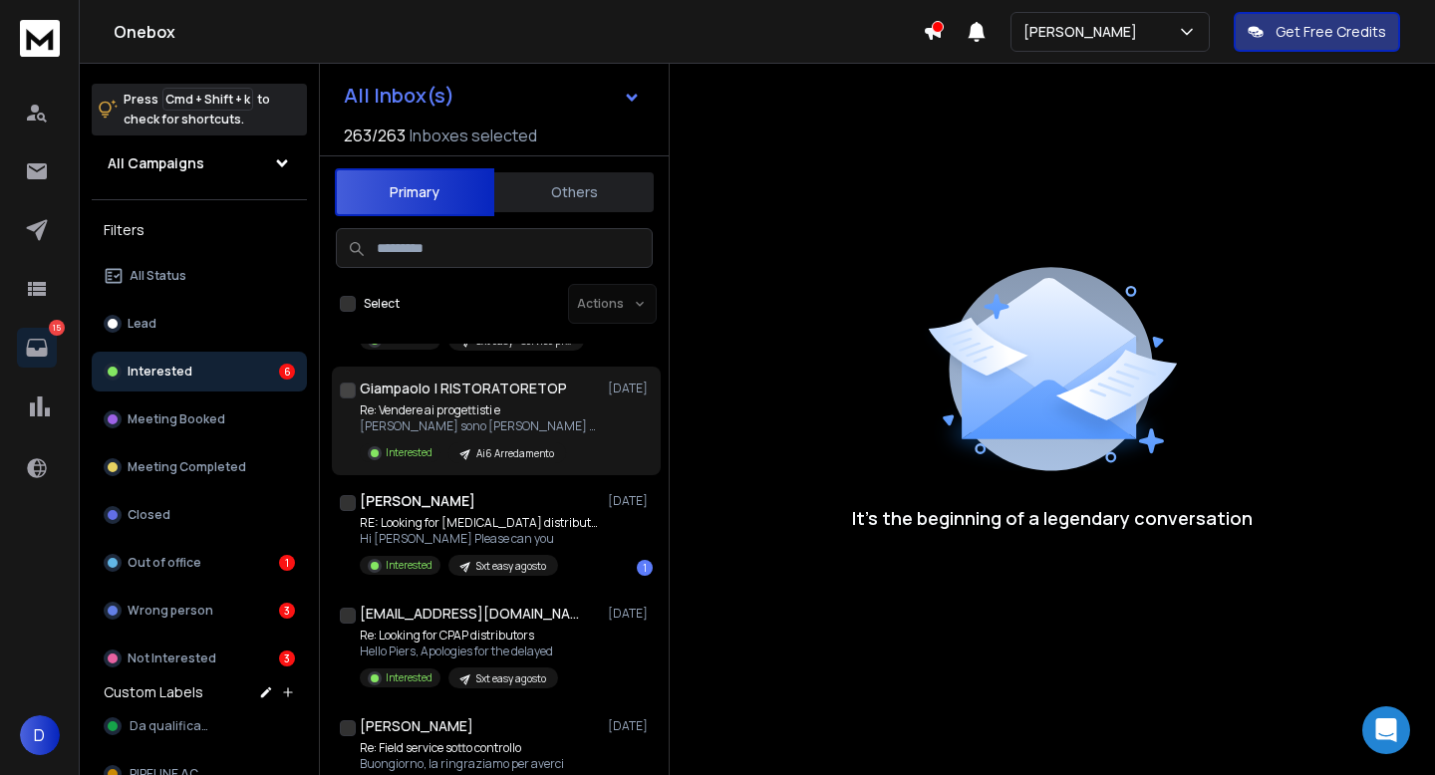
click at [616, 437] on div "Re: Vendere ai progettisti e Buongiorno Cristian sono Giampaolo uno Interested …" at bounding box center [506, 433] width 293 height 61
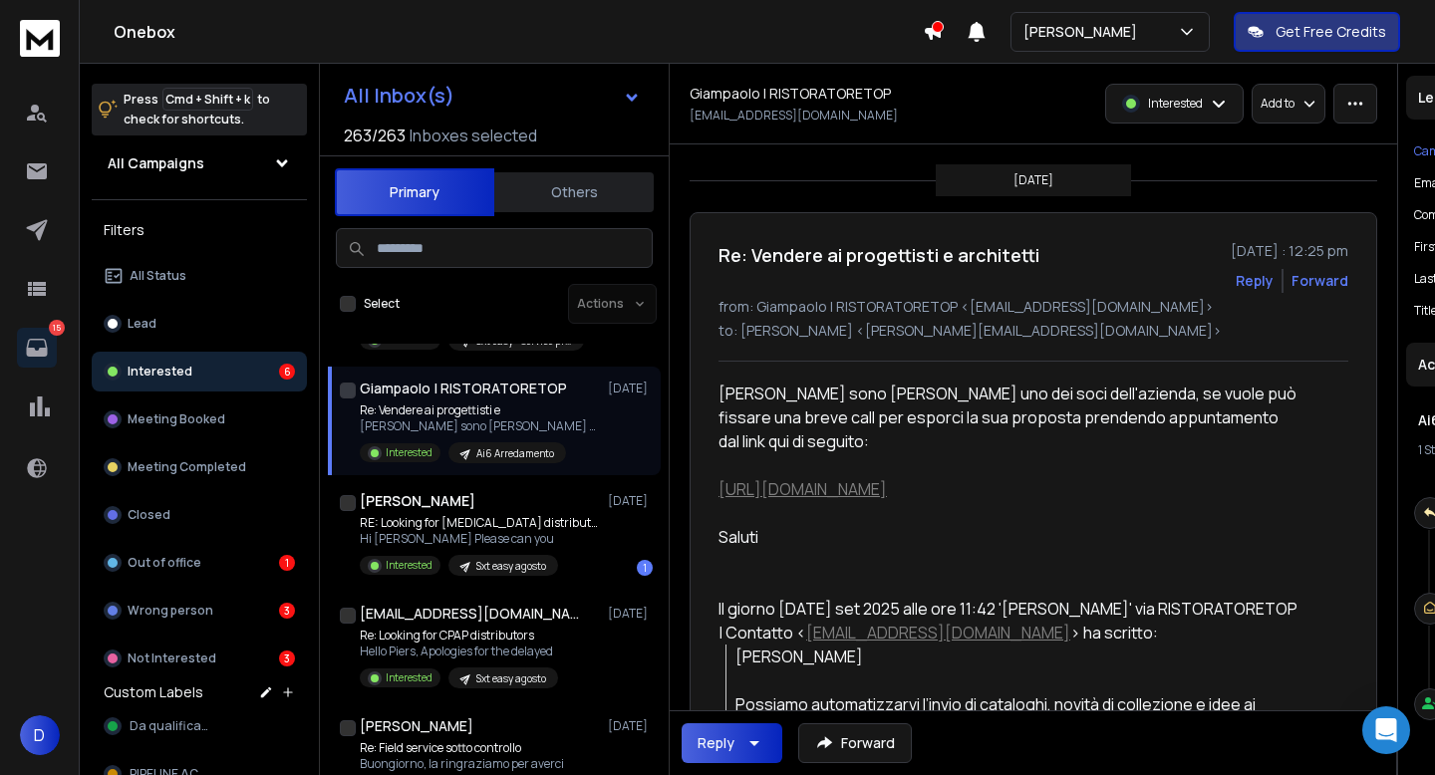
click at [1140, 97] on div at bounding box center [1131, 104] width 18 height 18
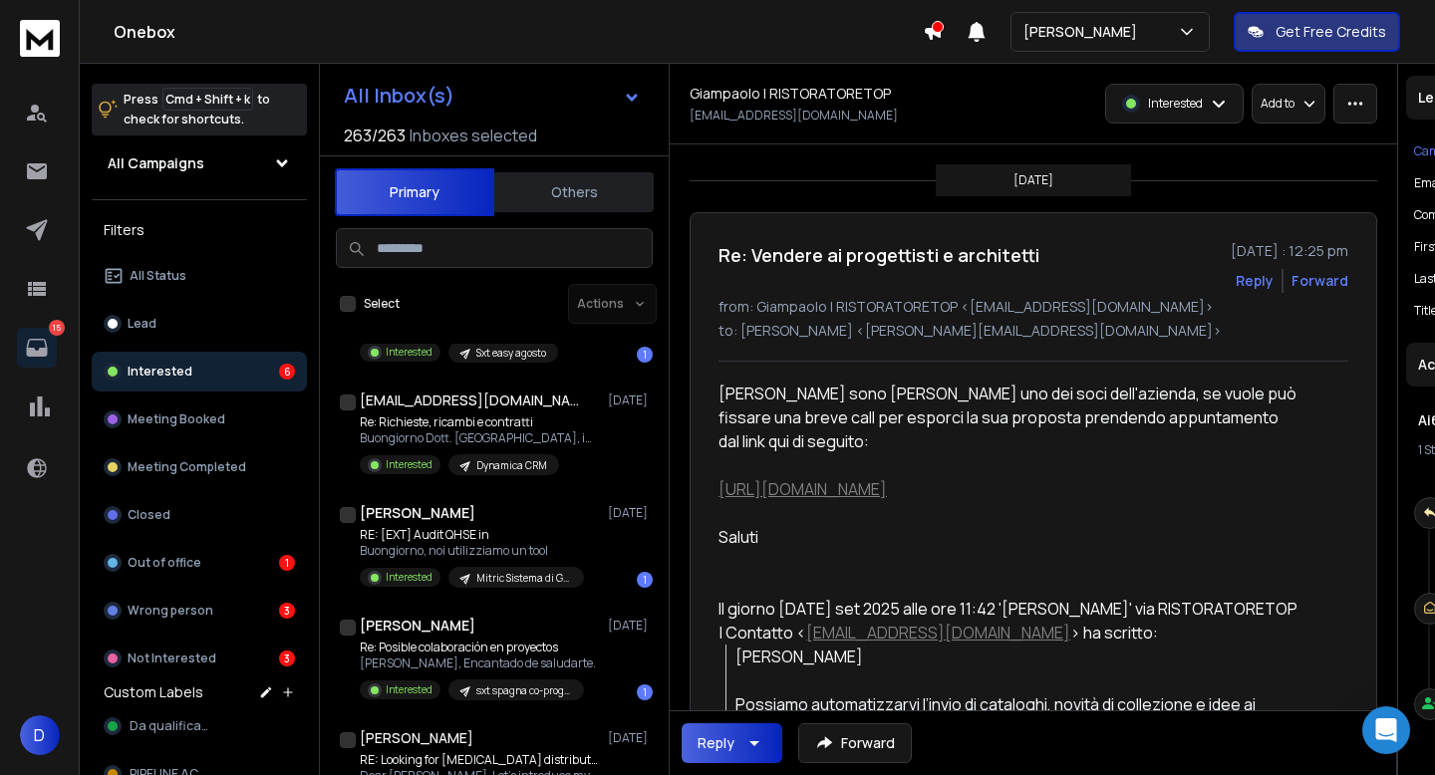
scroll to position [424, 0]
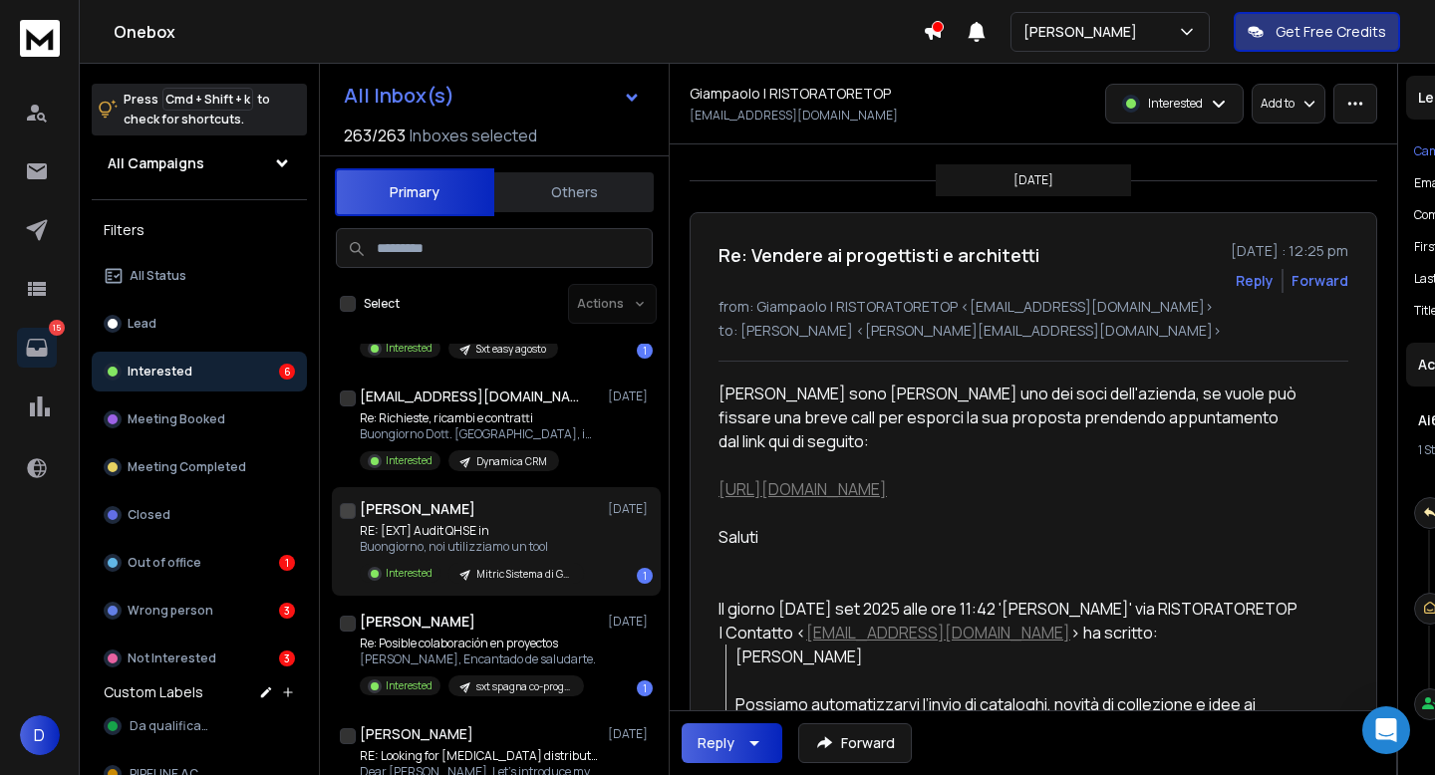
click at [599, 550] on div "RE: [EXT] Audit QHSE in Buongiorno, noi utilizziamo un tool Interested Mitric S…" at bounding box center [506, 553] width 293 height 61
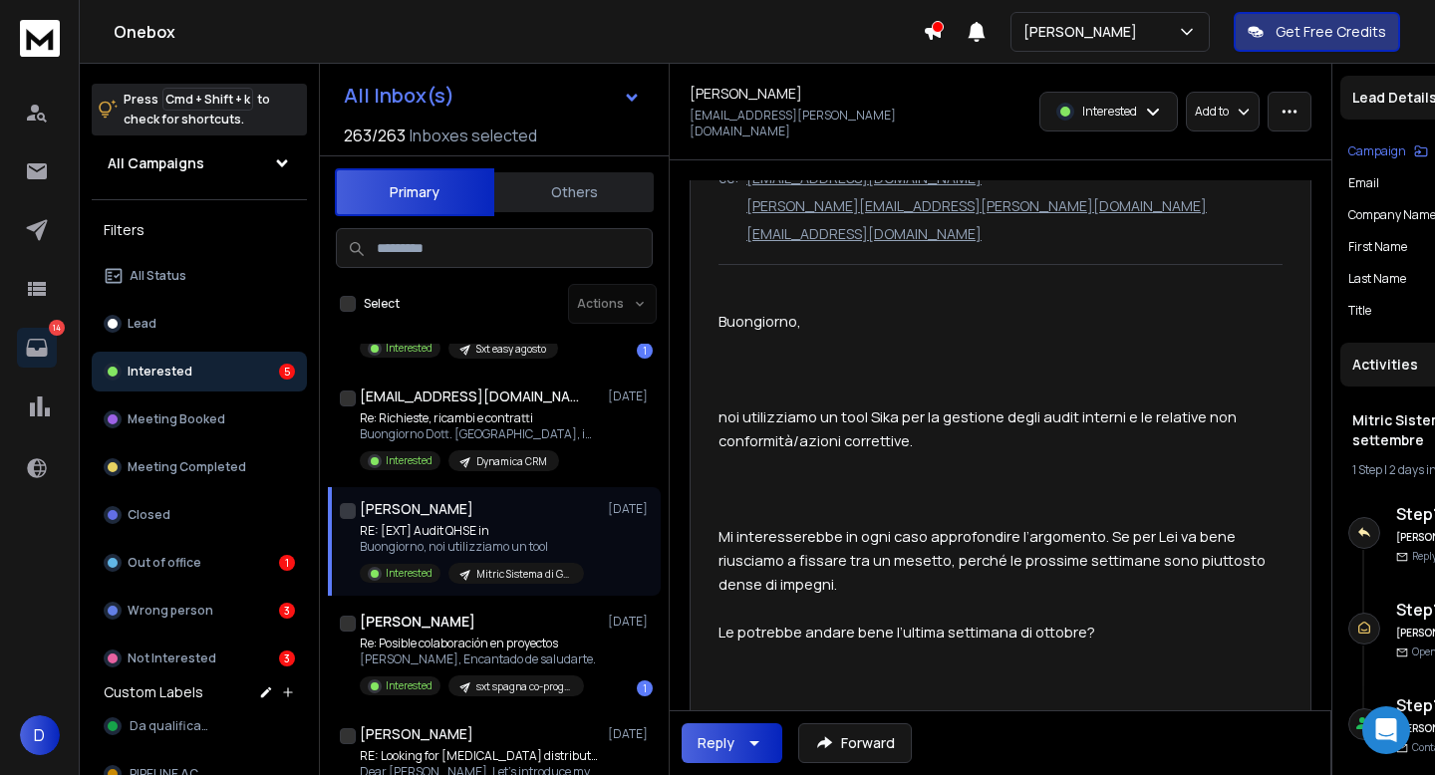
scroll to position [337, 0]
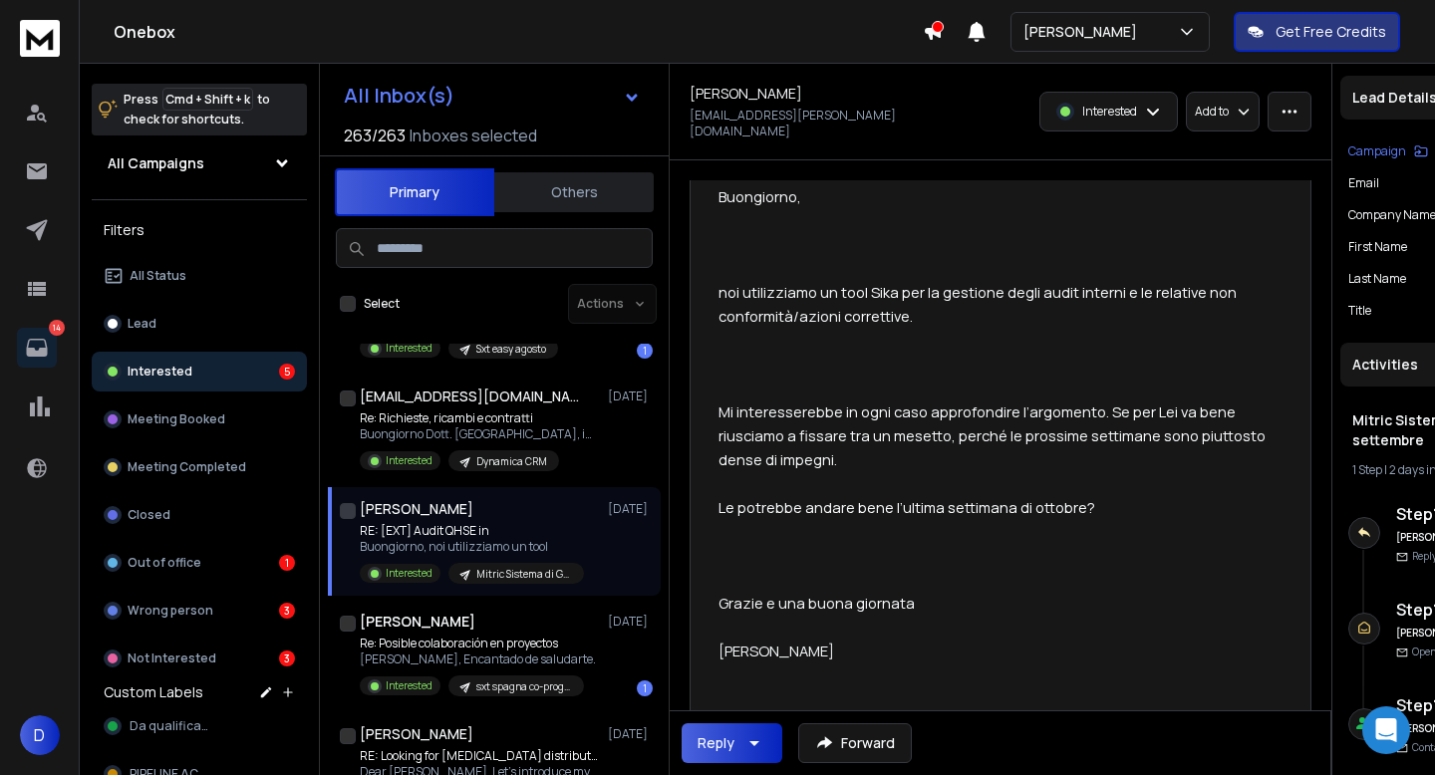
click at [1299, 110] on icon "button" at bounding box center [1290, 112] width 18 height 18
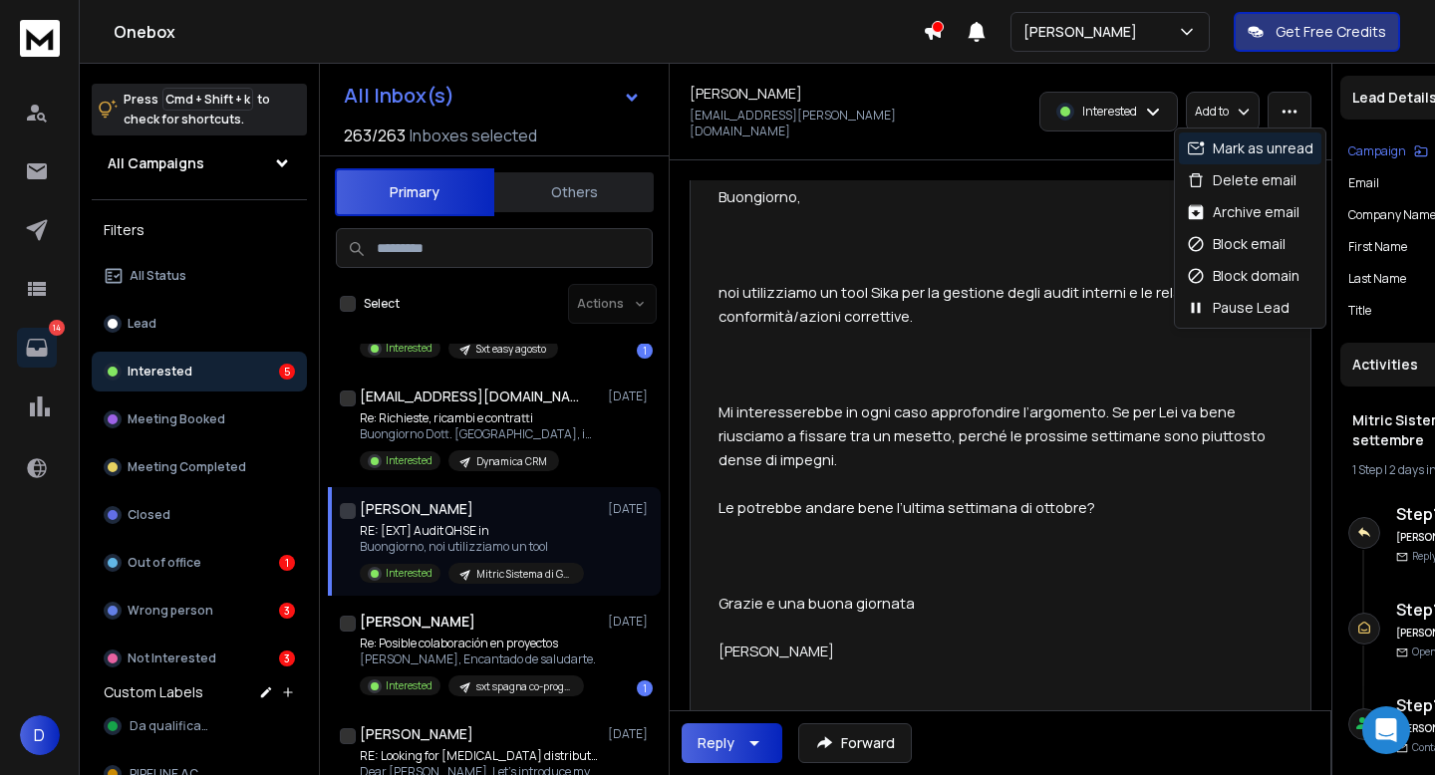
click at [1262, 154] on div "Mark as unread" at bounding box center [1250, 149] width 127 height 20
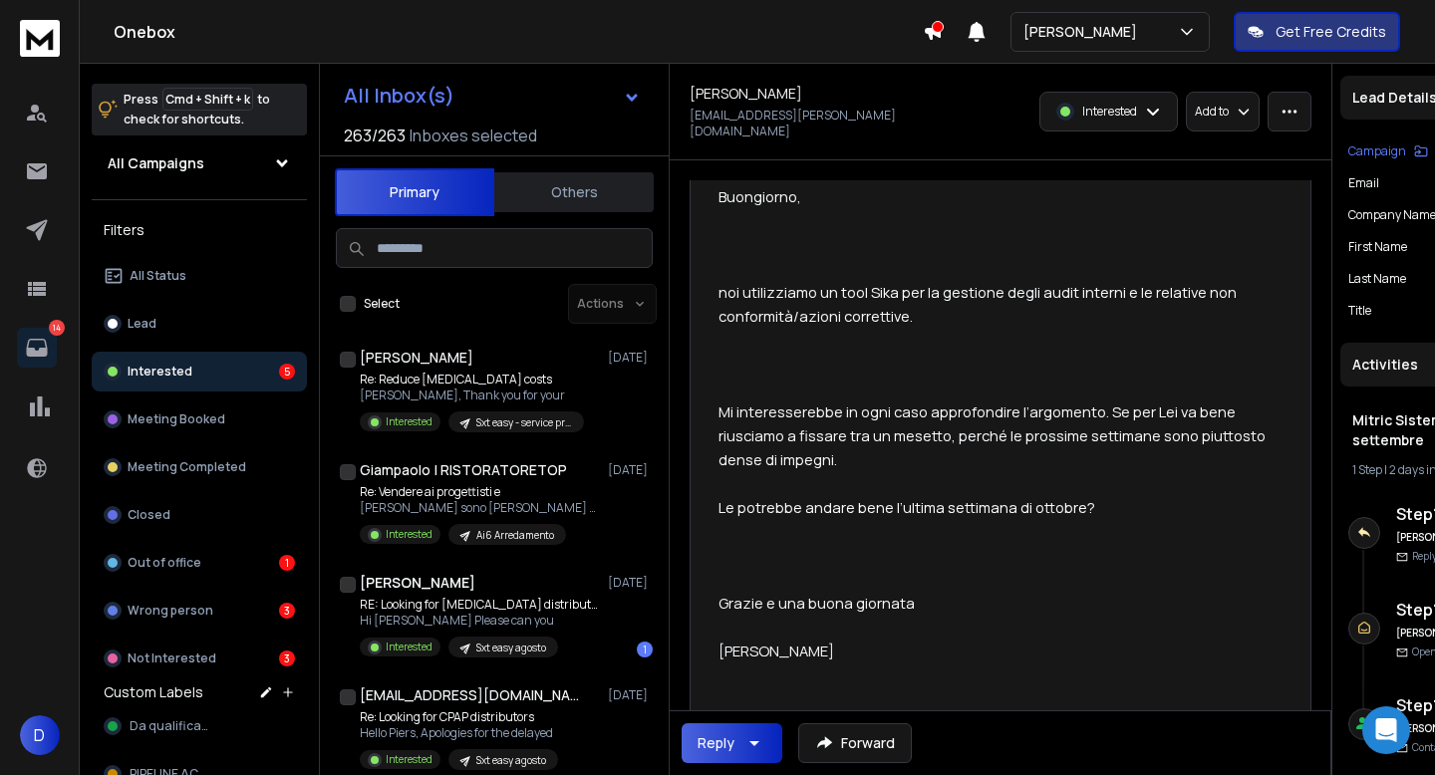
scroll to position [943, 0]
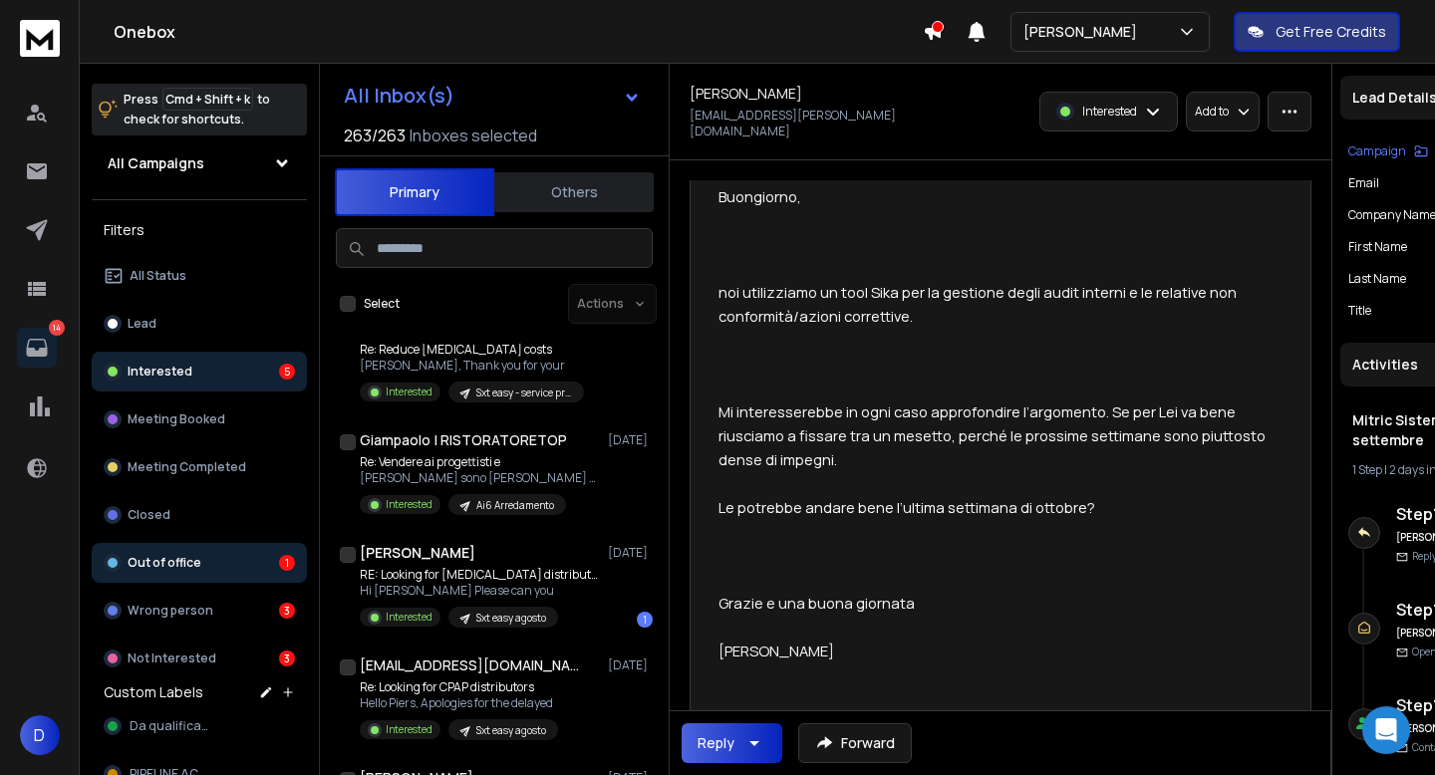
click at [191, 558] on p "Out of office" at bounding box center [165, 563] width 74 height 16
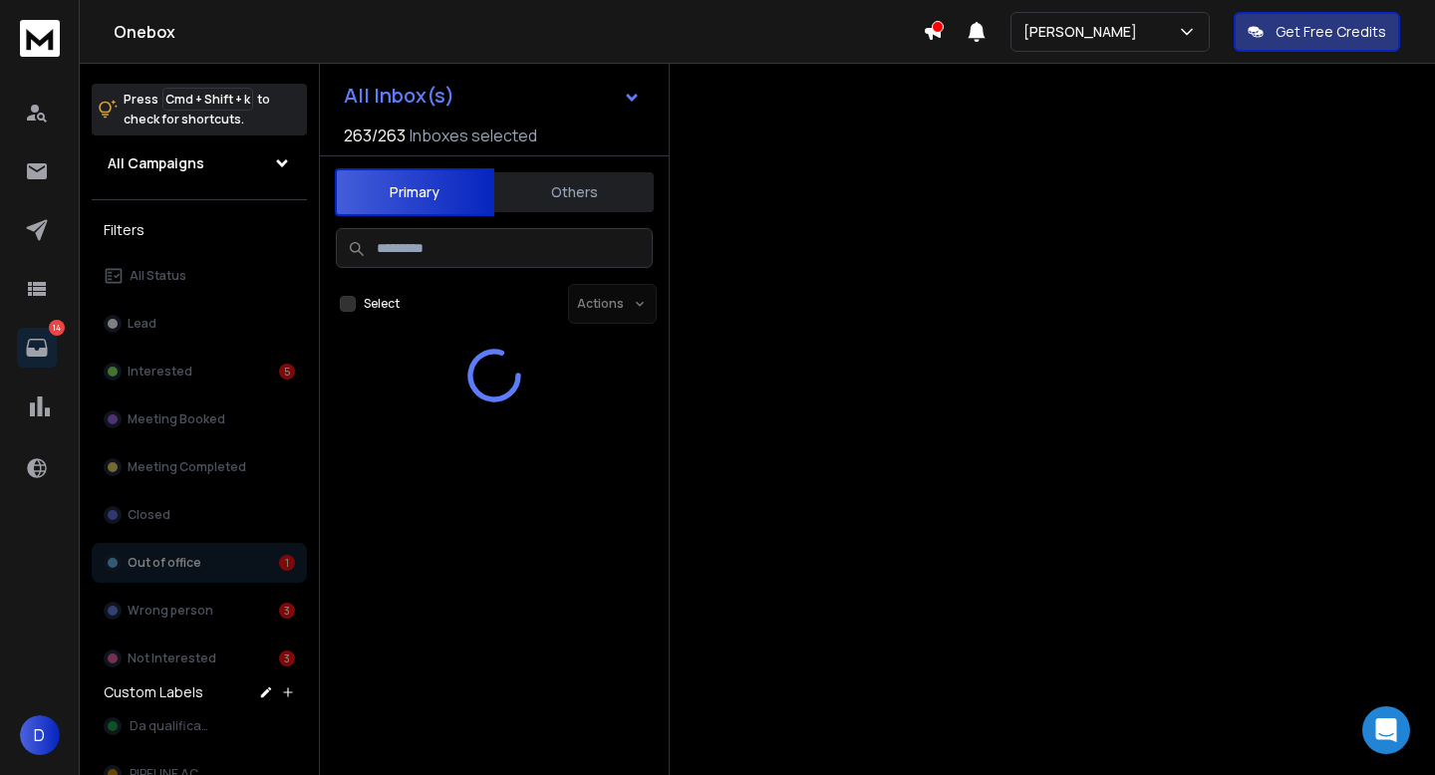
scroll to position [0, 0]
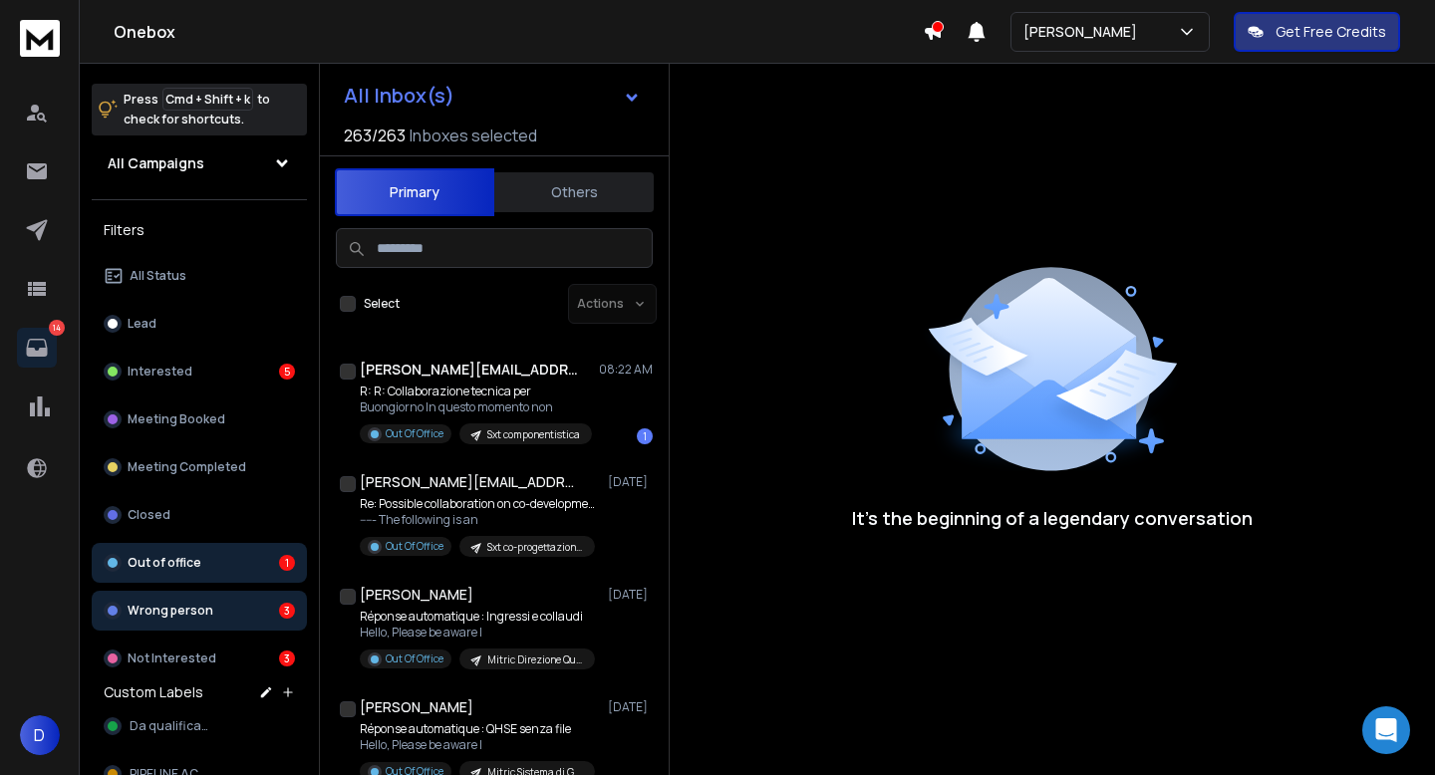
click at [234, 602] on button "Wrong person 3" at bounding box center [199, 611] width 215 height 40
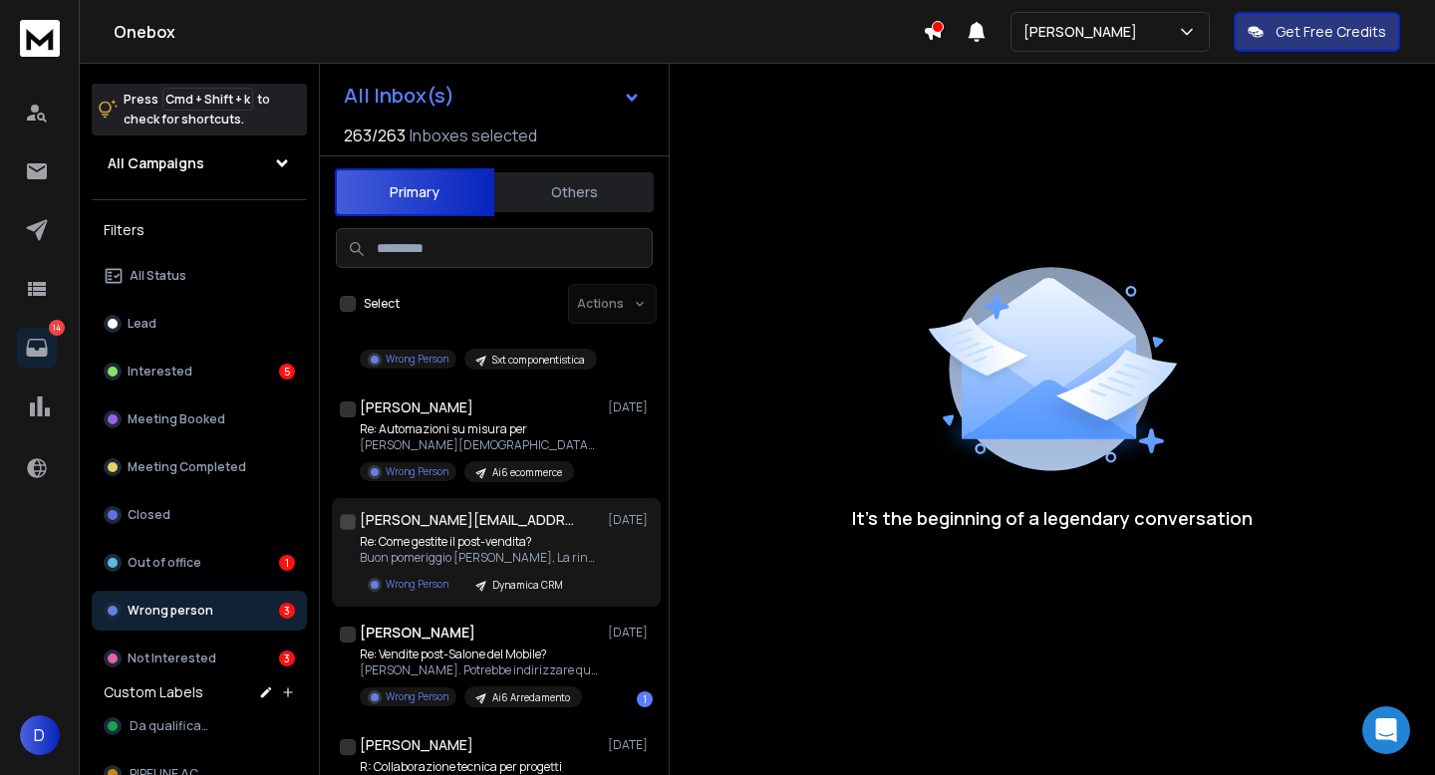
scroll to position [80, 0]
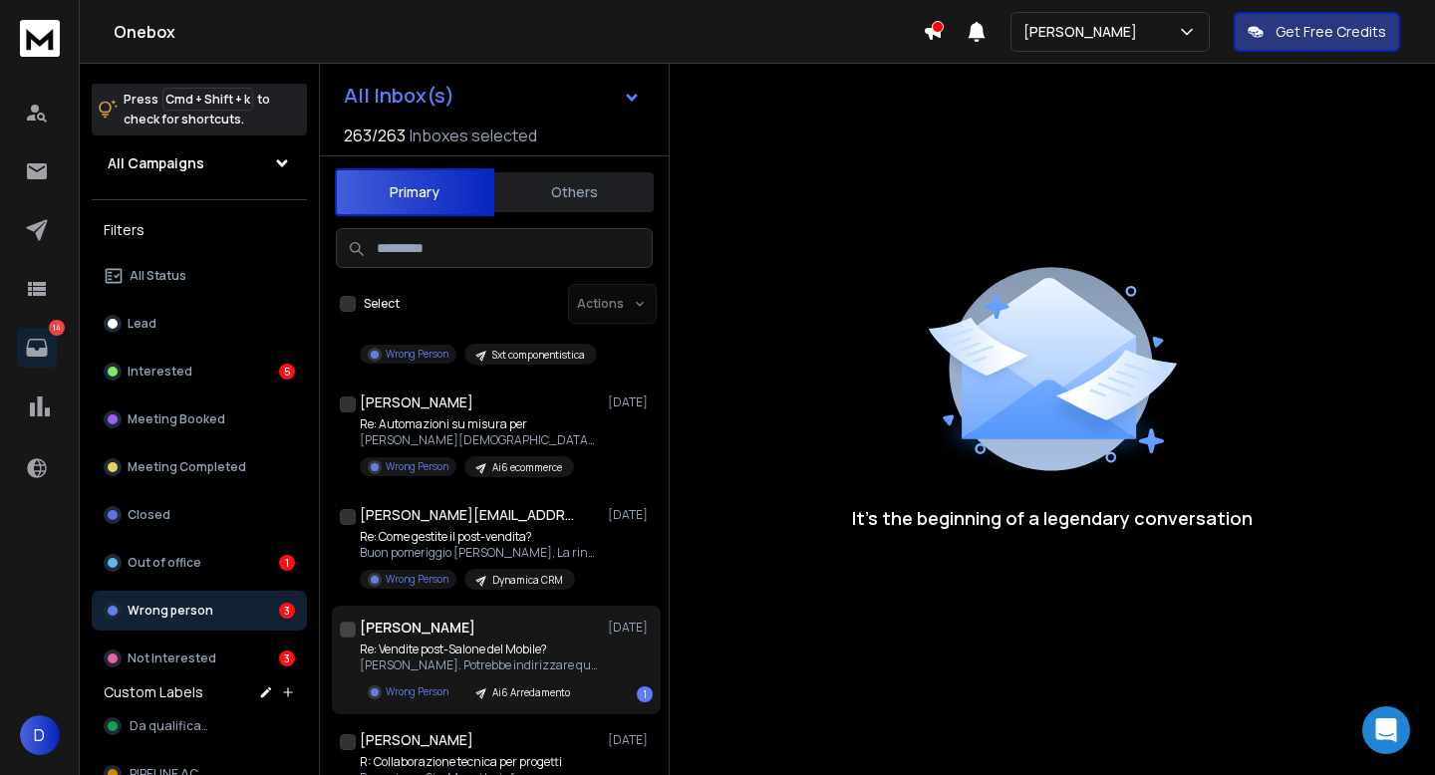
click at [518, 640] on div "Matteo Parma 11 Sep Re: Vendite post-Salone del Mobile? Buongiorno Cristian. Po…" at bounding box center [506, 660] width 293 height 85
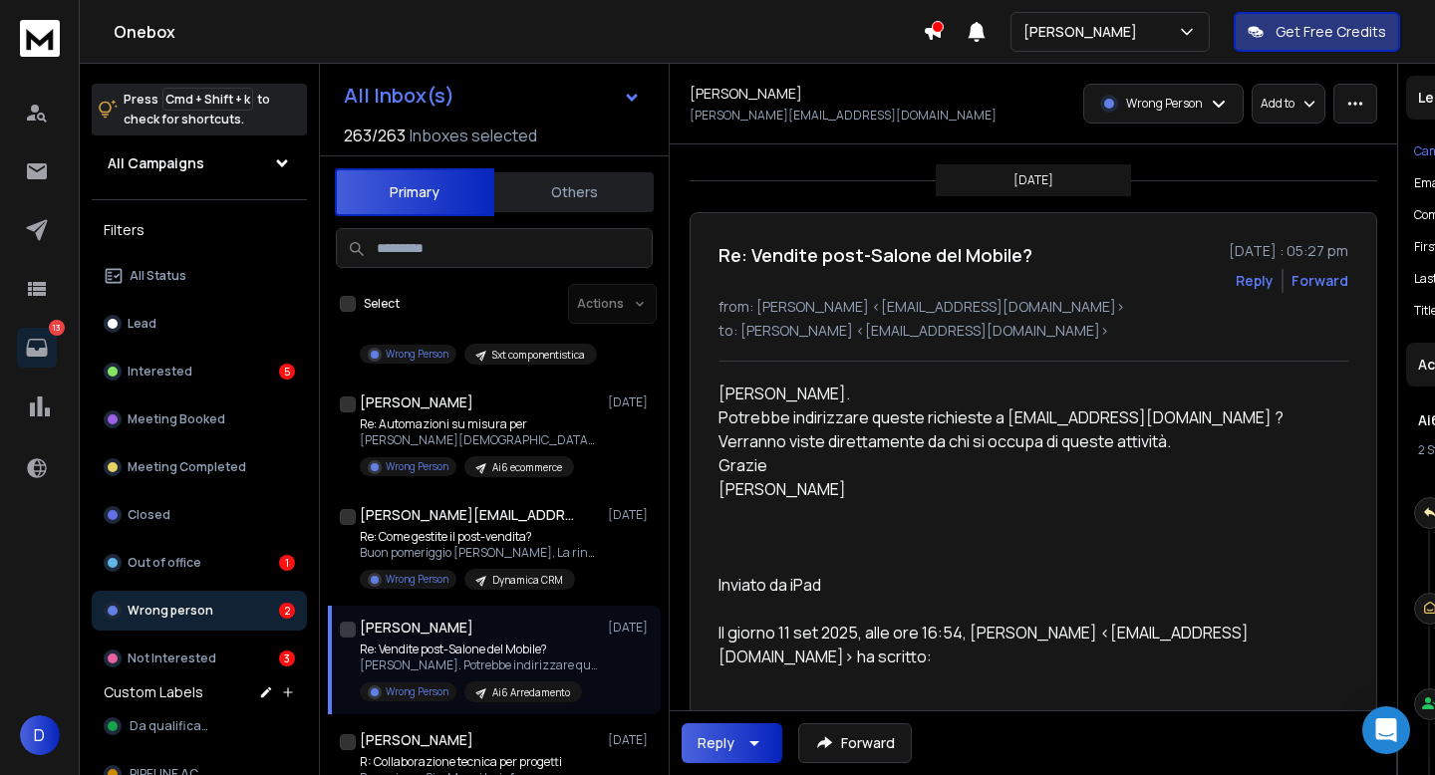
click at [1363, 116] on button "button" at bounding box center [1356, 104] width 44 height 40
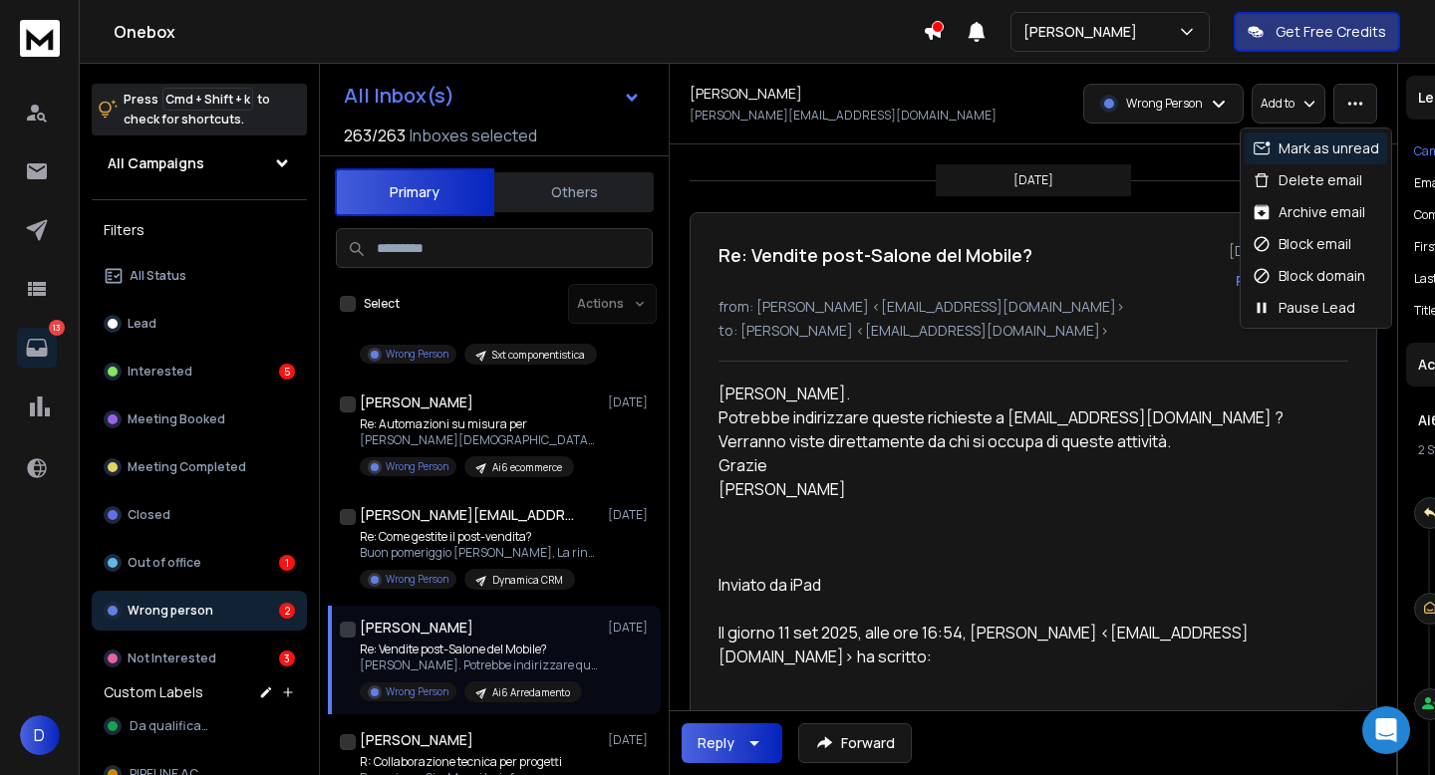
click at [1340, 152] on div "Mark as unread" at bounding box center [1316, 149] width 127 height 20
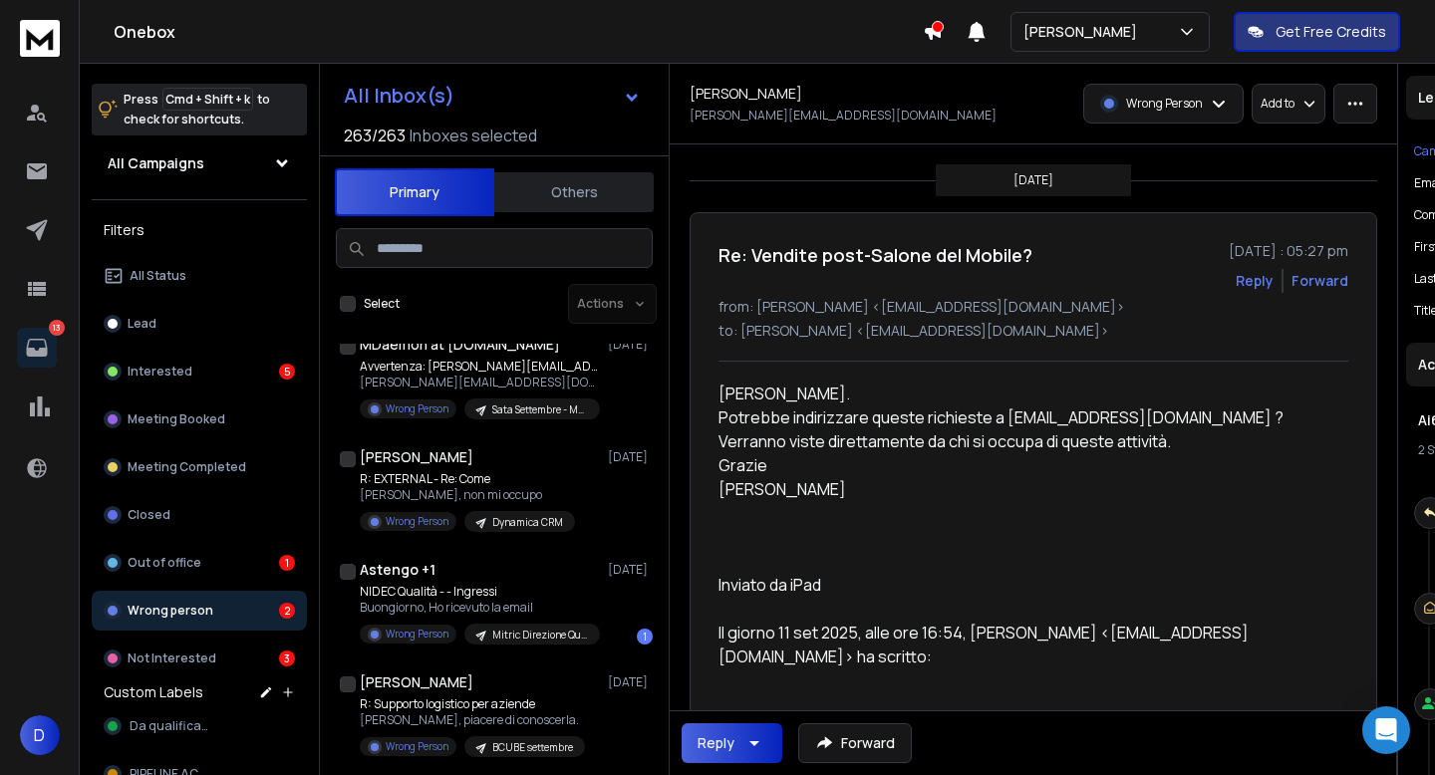
scroll to position [1149, 0]
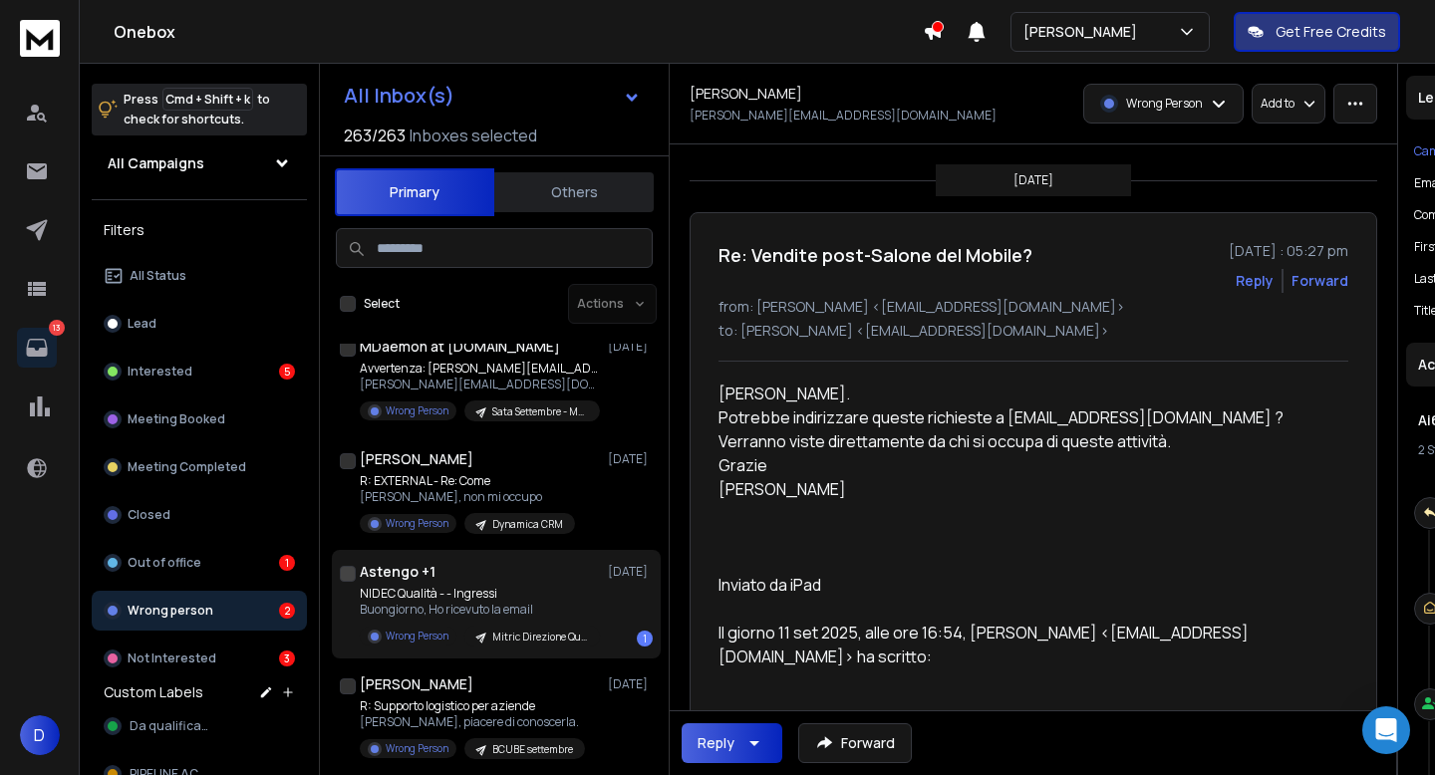
click at [581, 612] on p "Buongiorno, Ho ricevuto la email" at bounding box center [479, 610] width 239 height 16
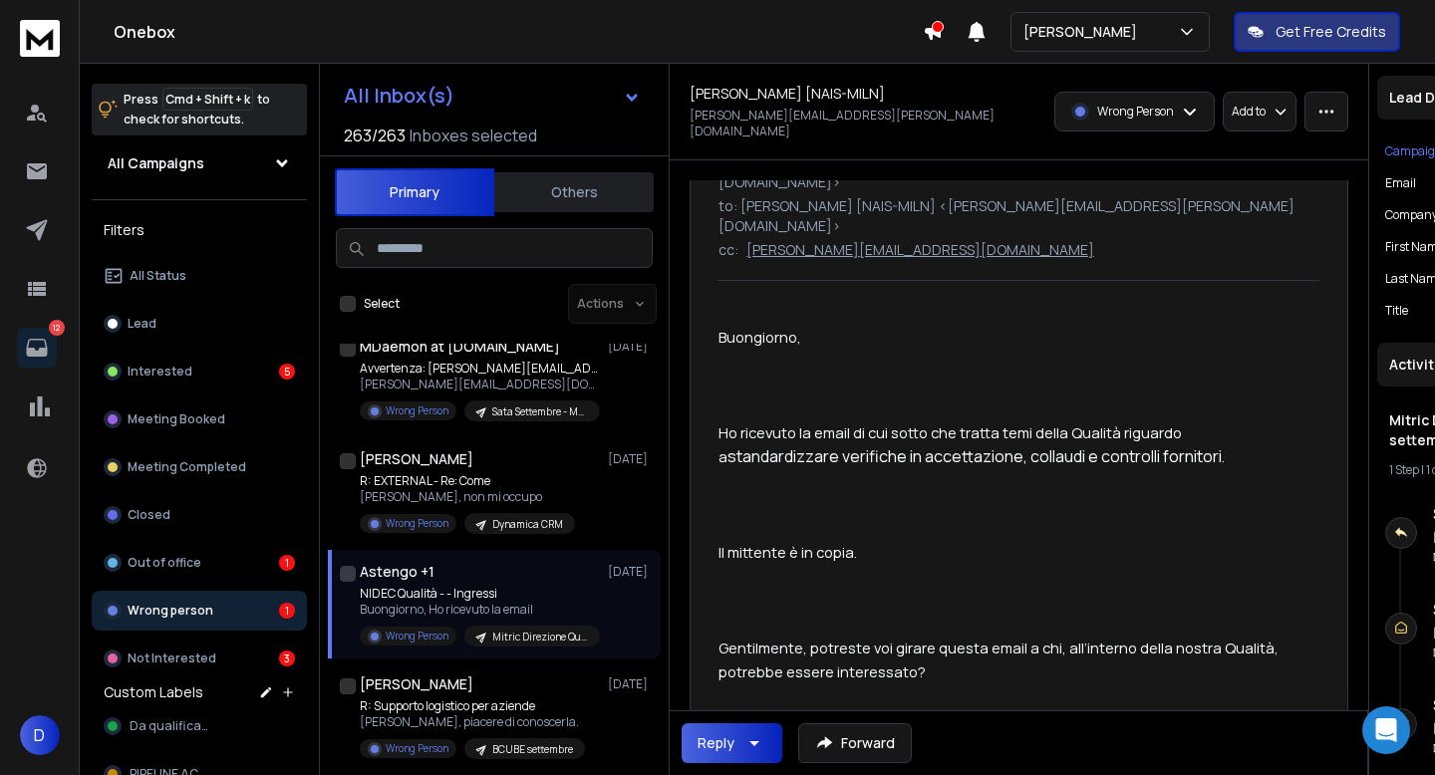
scroll to position [213, 0]
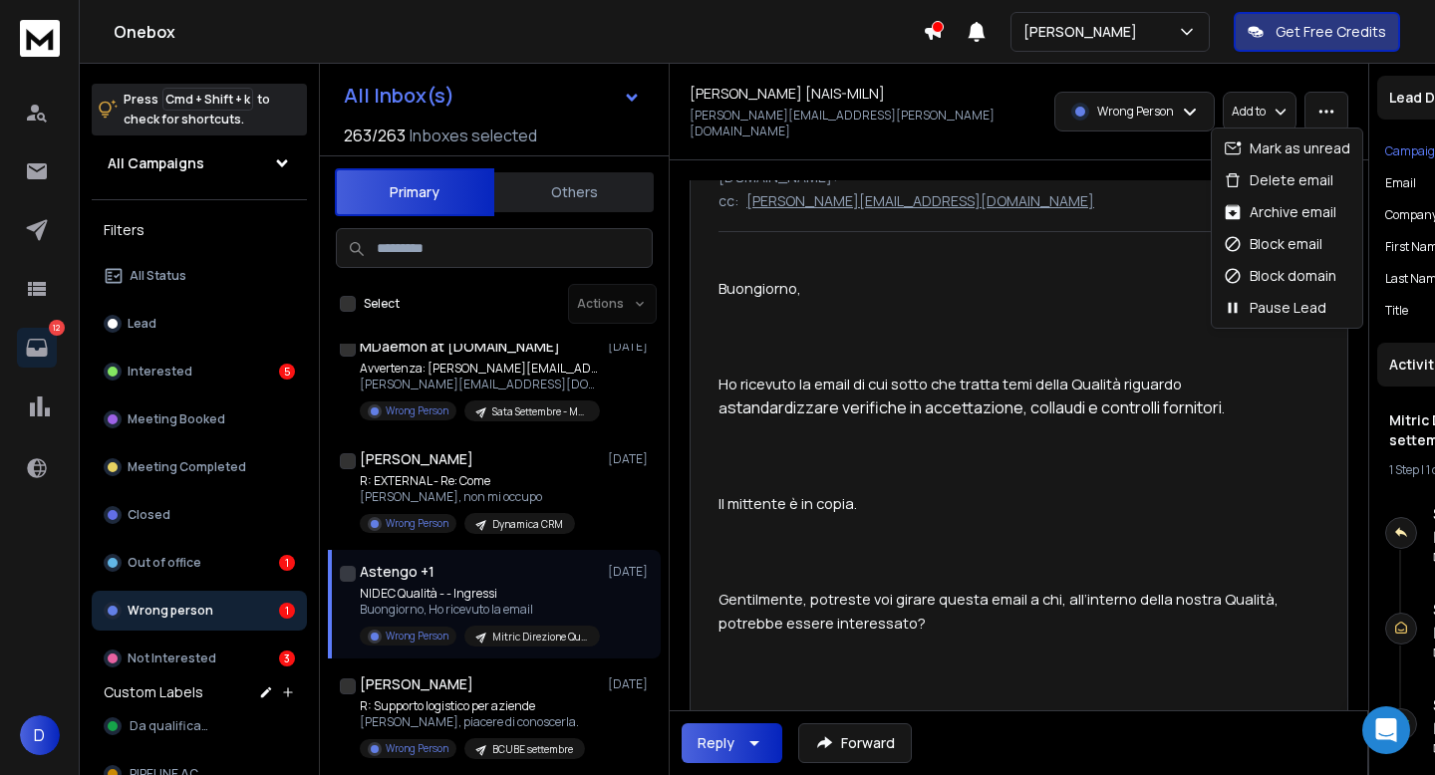
click at [1336, 103] on icon "button" at bounding box center [1327, 112] width 18 height 18
click at [1290, 145] on div "Mark as unread" at bounding box center [1287, 149] width 127 height 20
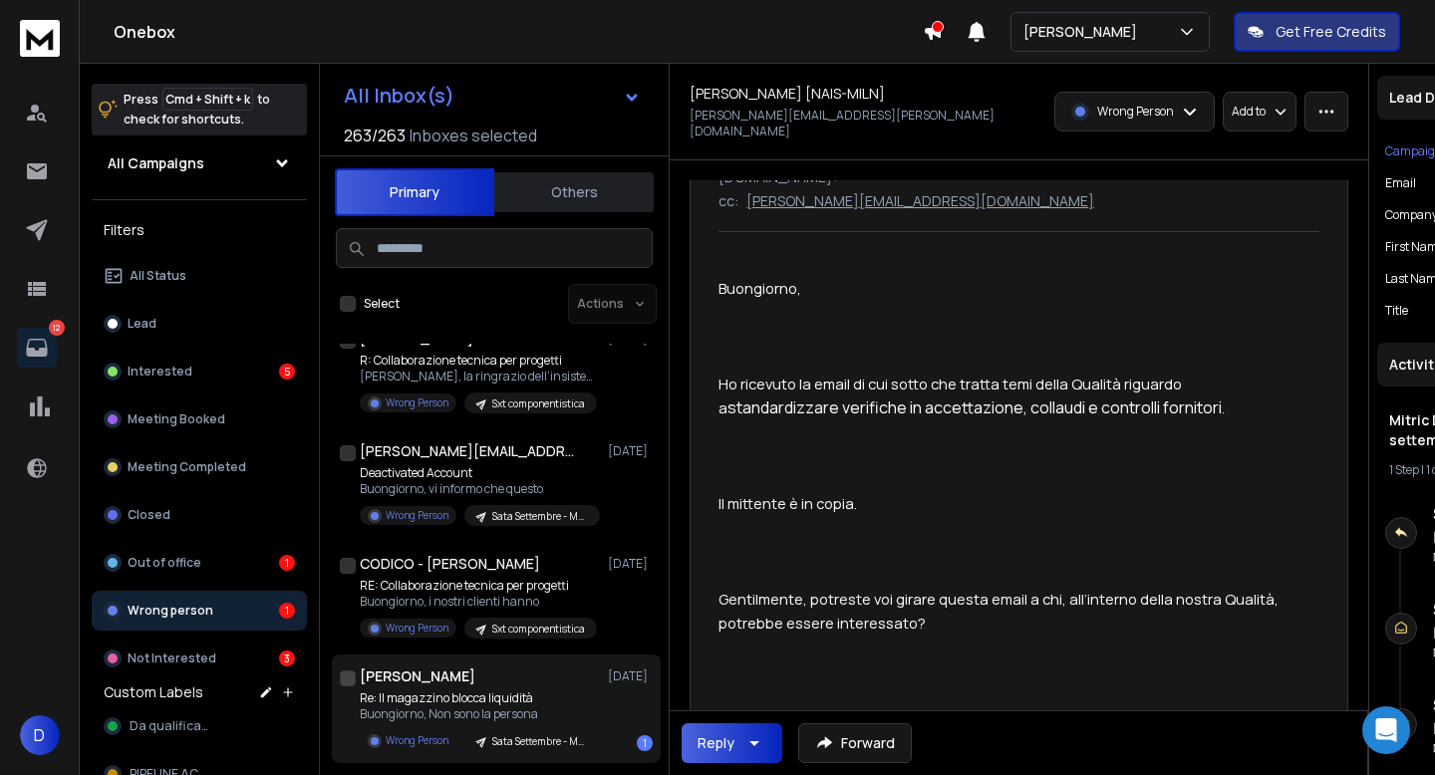
scroll to position [1662, 0]
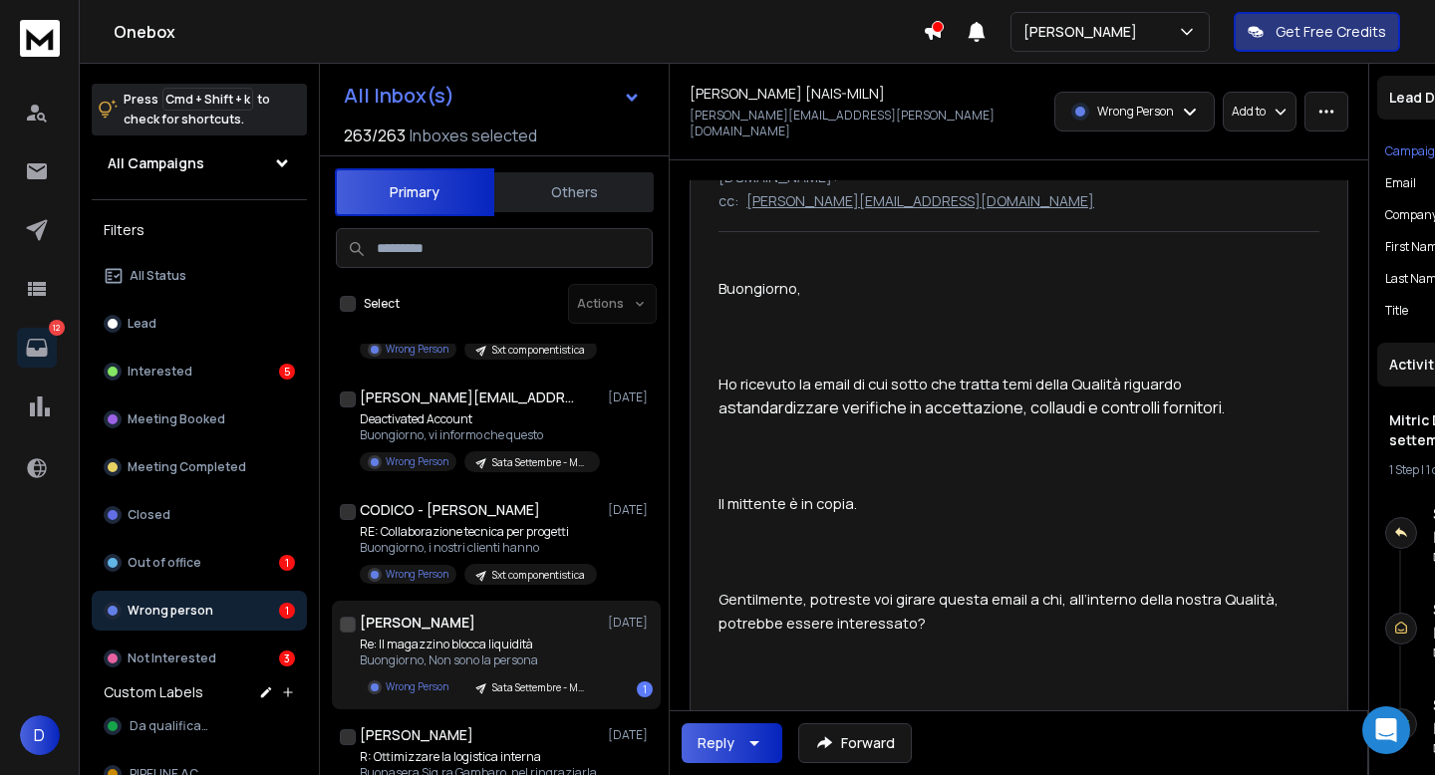
click at [580, 661] on p "Buongiorno, Non sono la persona" at bounding box center [479, 661] width 239 height 16
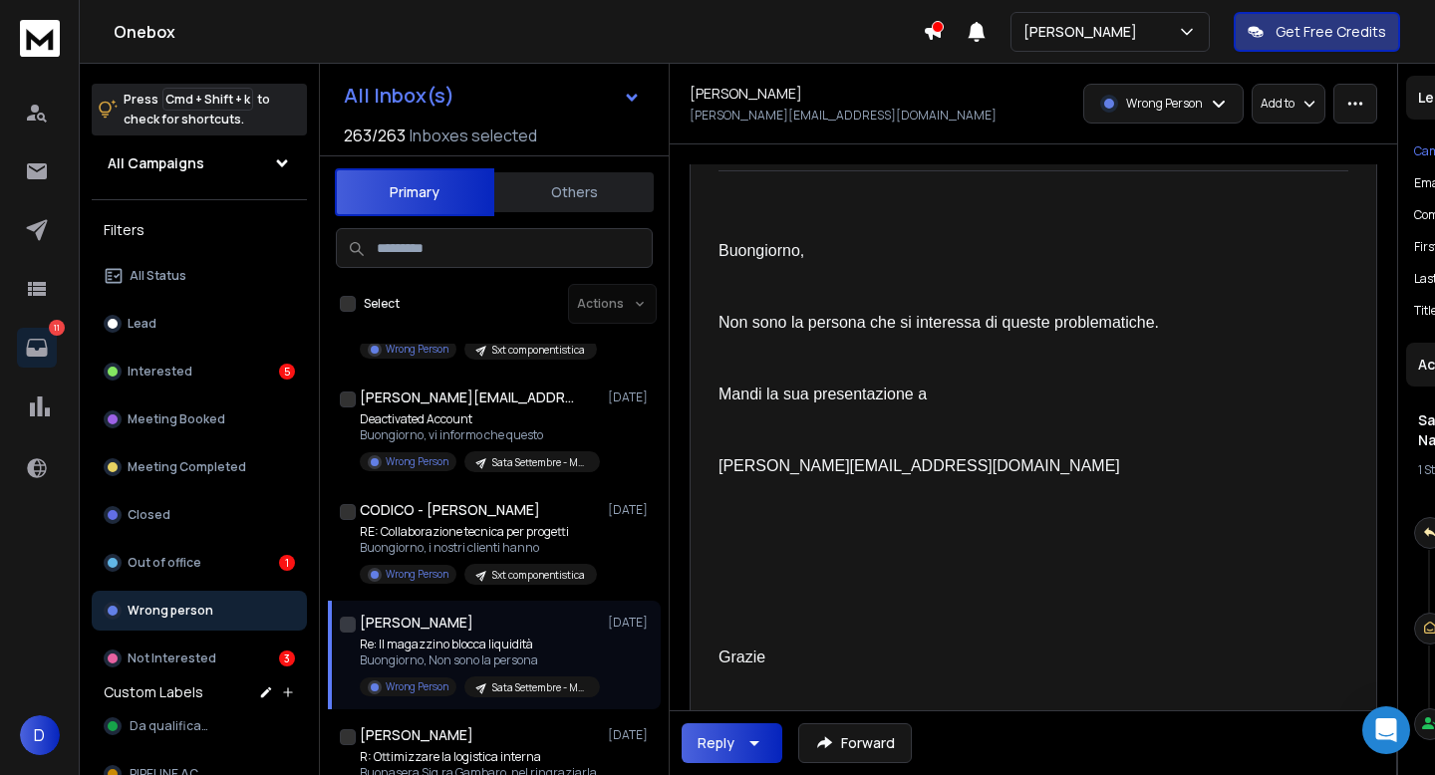
scroll to position [250, 0]
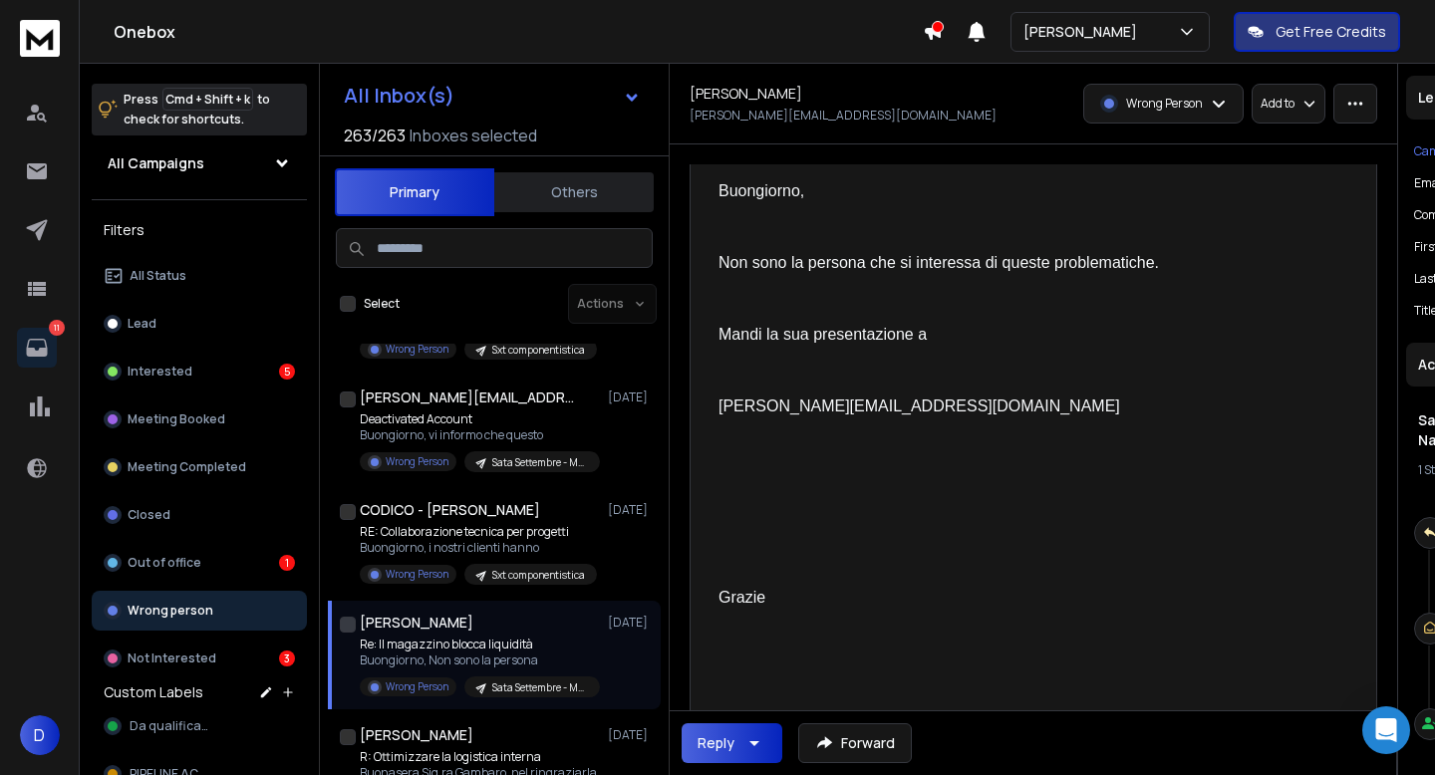
click at [1365, 99] on icon "button" at bounding box center [1356, 104] width 18 height 18
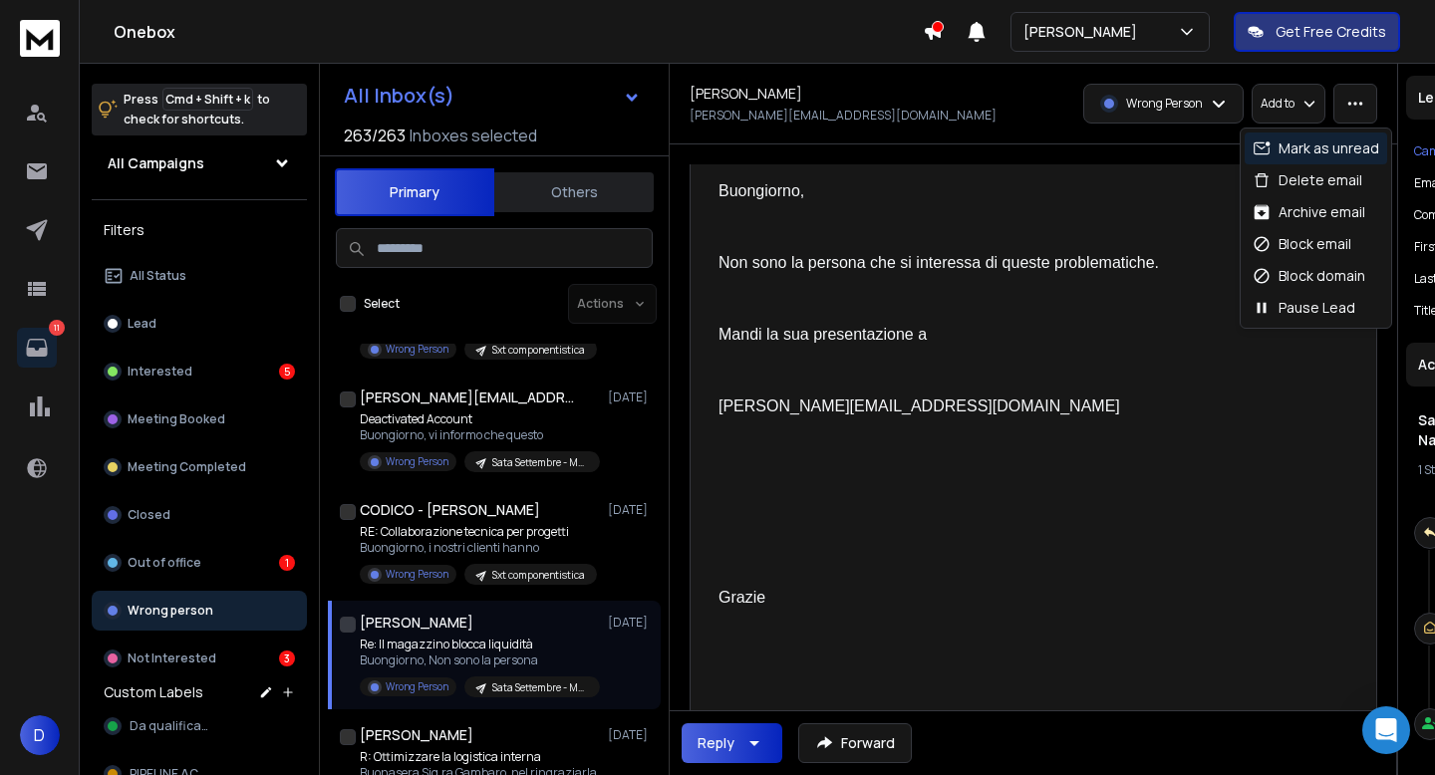
click at [1317, 150] on div "Mark as unread" at bounding box center [1316, 149] width 127 height 20
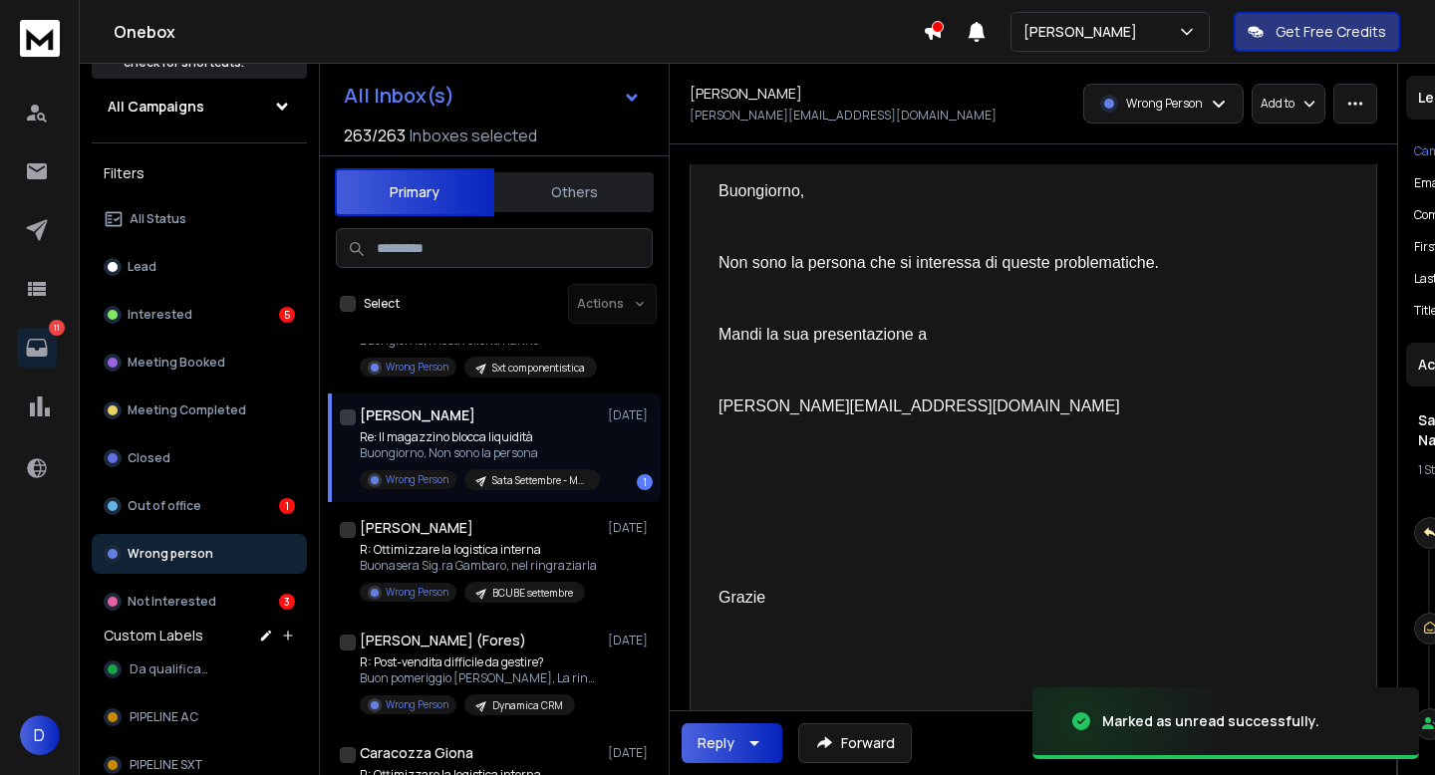
scroll to position [86, 0]
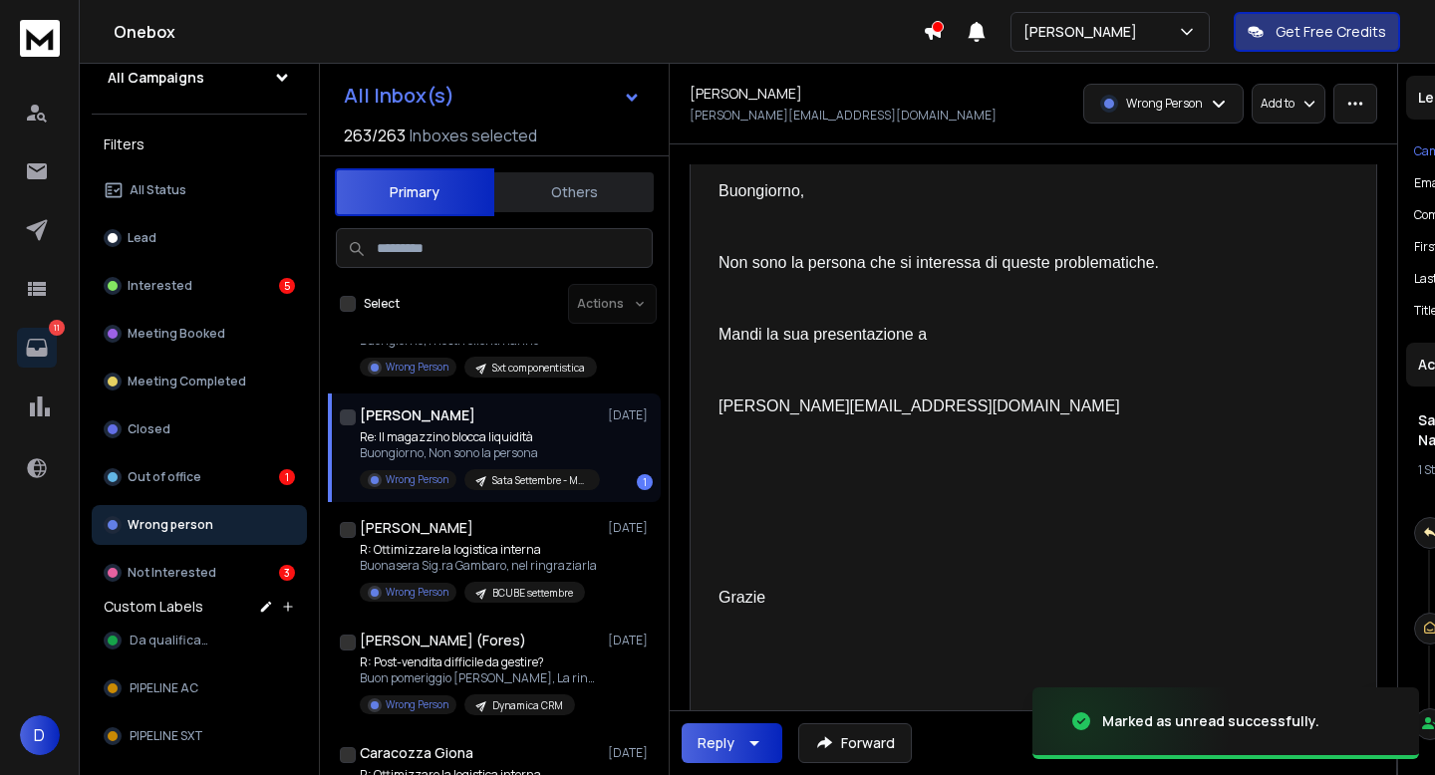
click at [170, 645] on span "Da qualificare" at bounding box center [172, 641] width 84 height 16
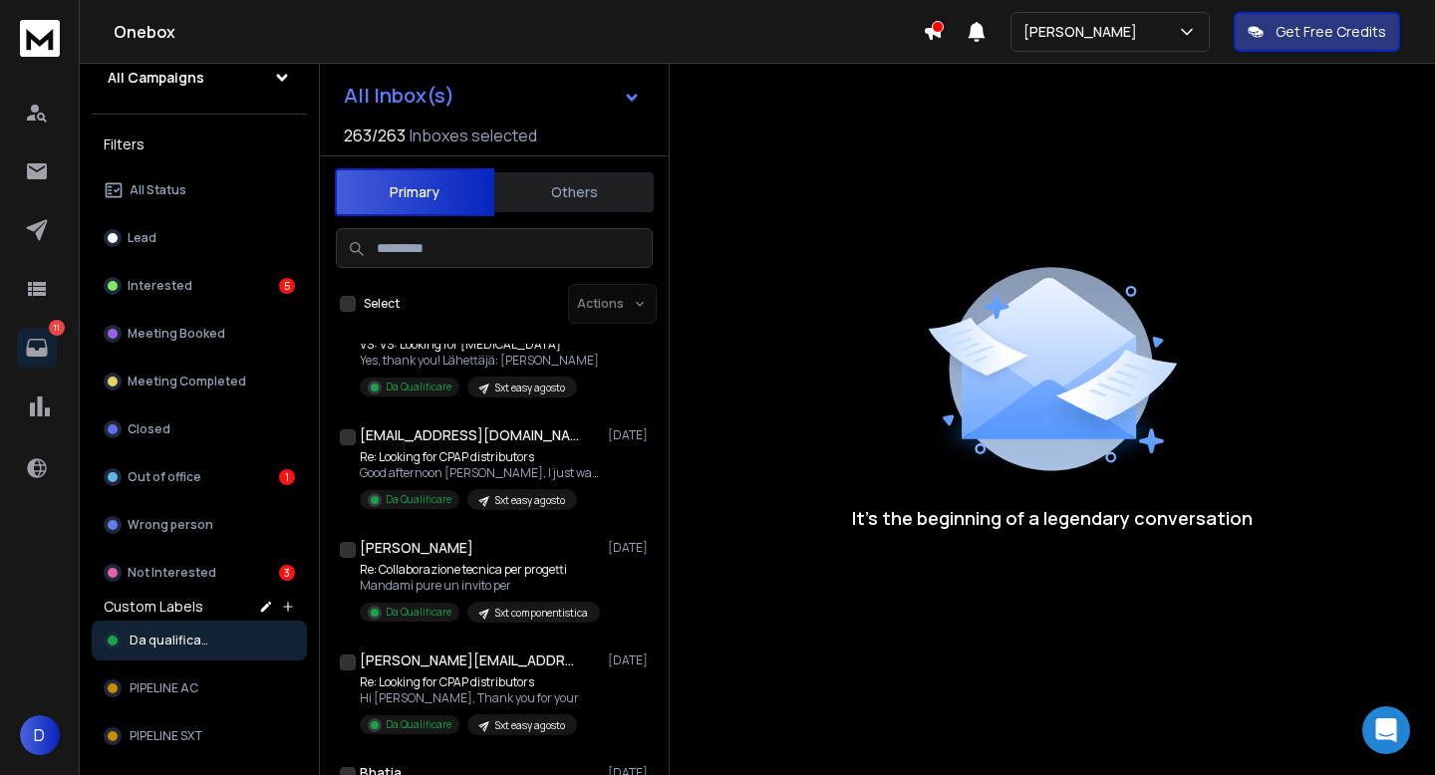
scroll to position [0, 0]
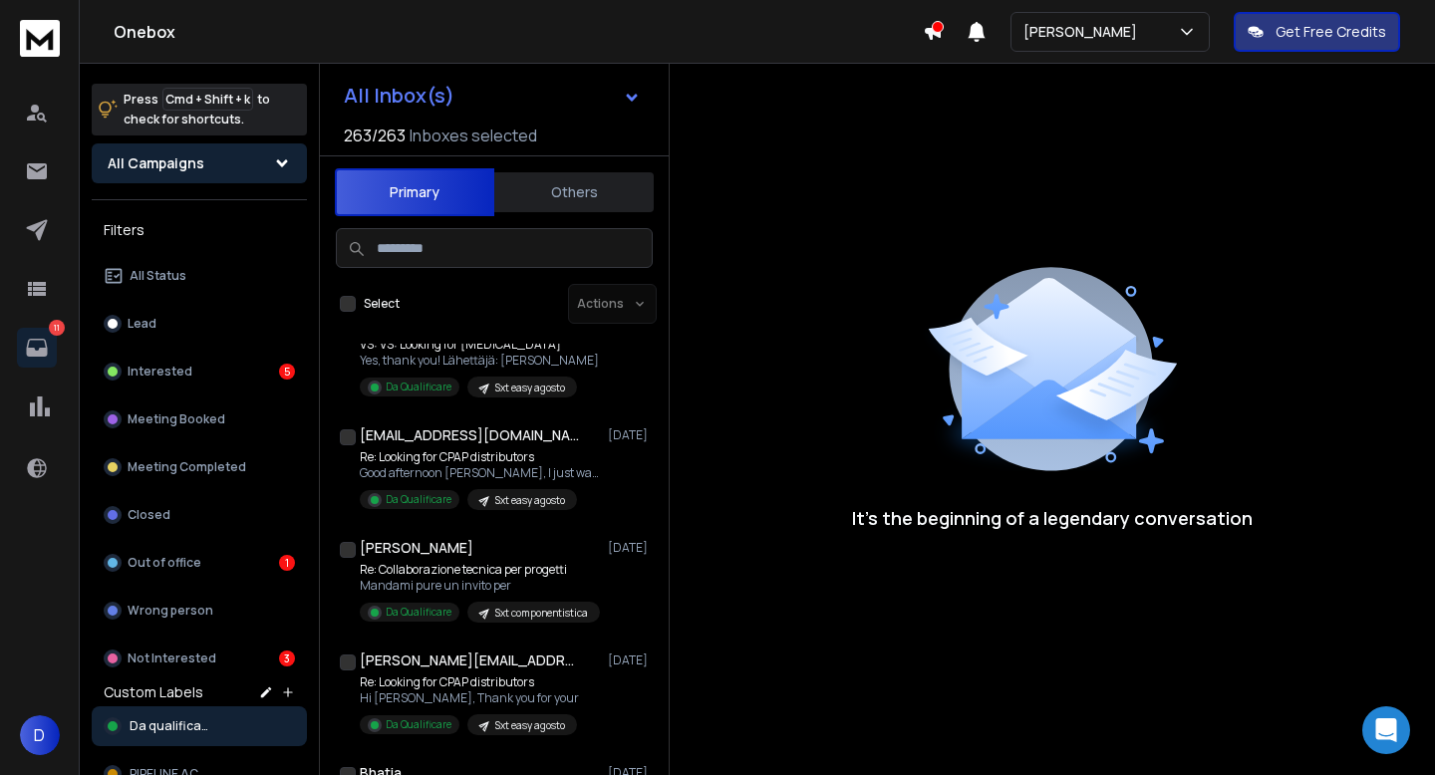
click at [246, 159] on button "All Campaigns" at bounding box center [199, 164] width 215 height 40
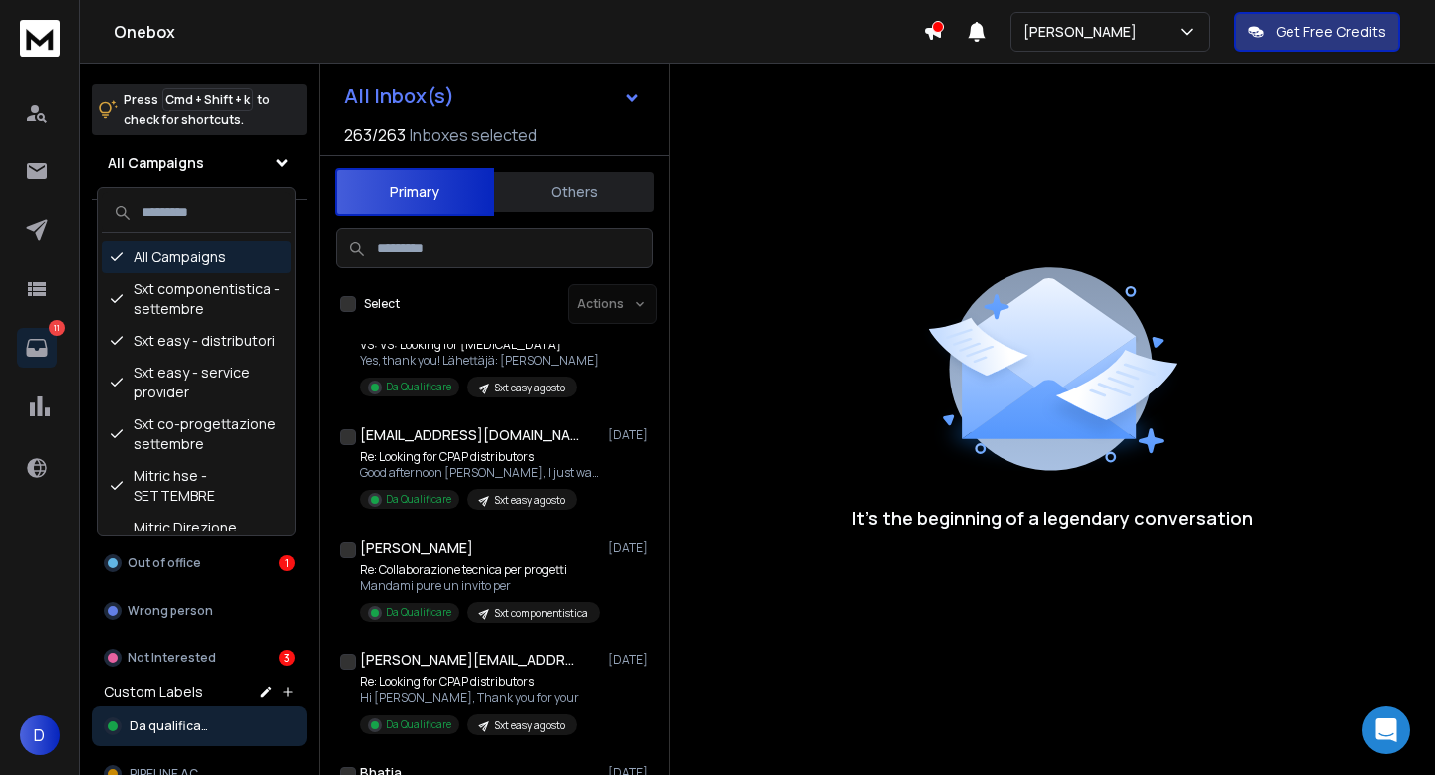
click at [246, 253] on div "All Campaigns" at bounding box center [196, 257] width 189 height 32
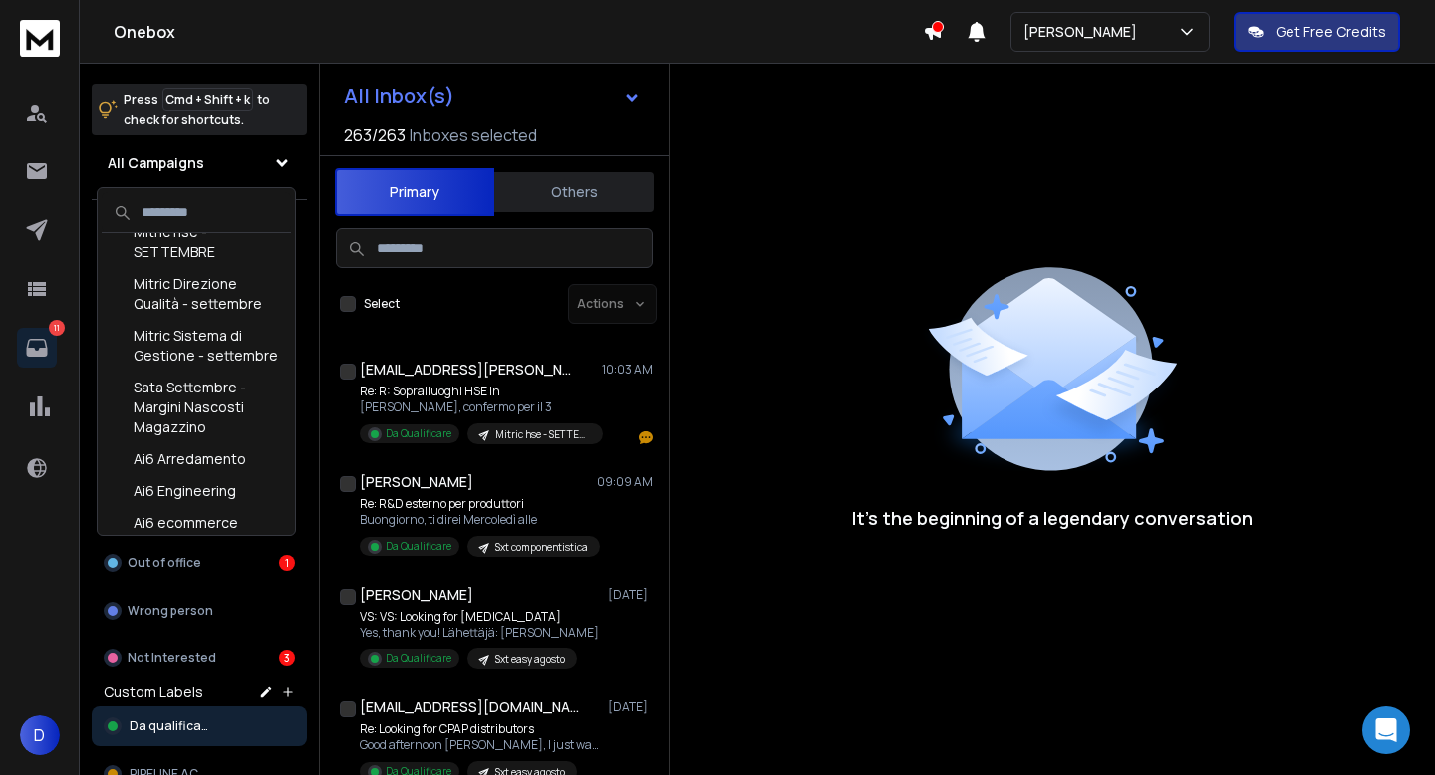
scroll to position [262, 0]
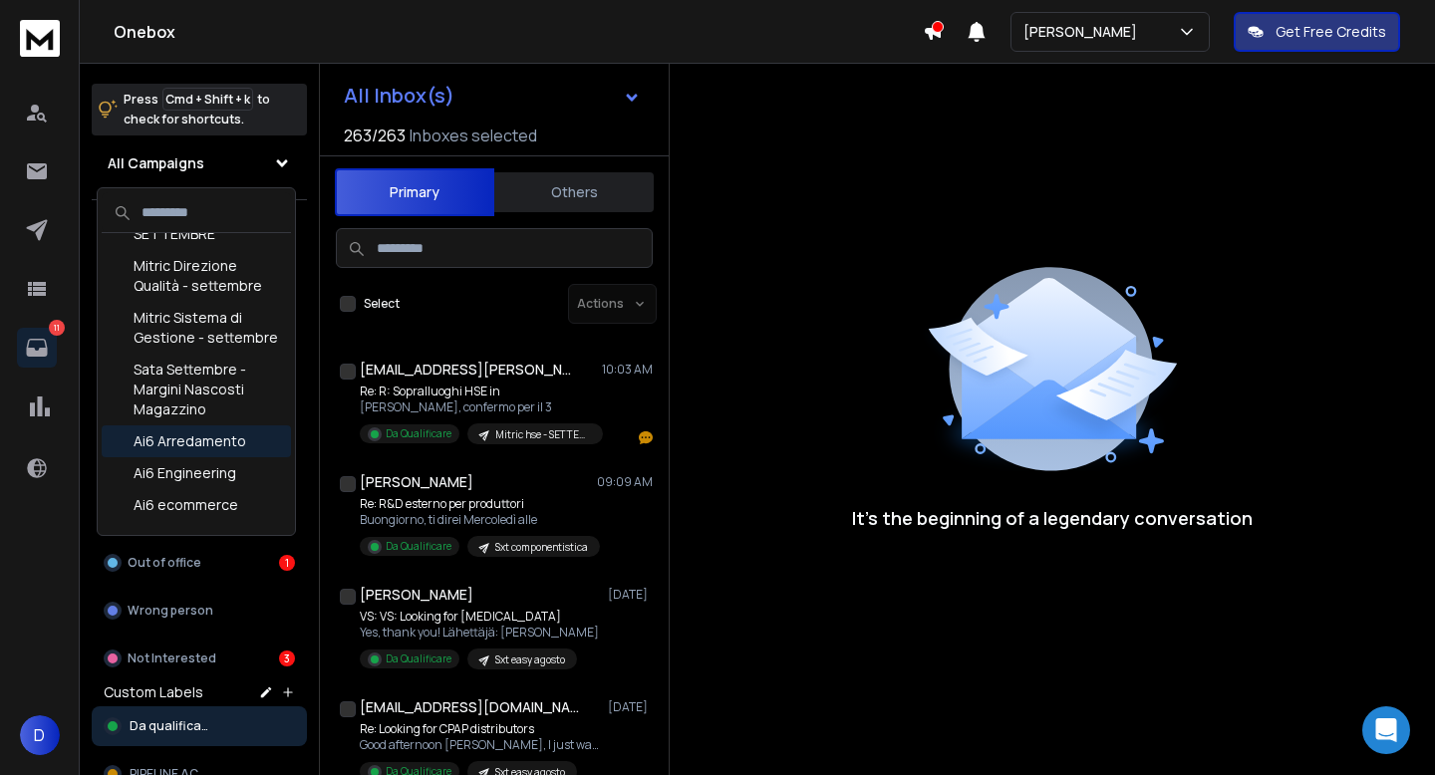
click at [202, 448] on div "Ai6 Arredamento" at bounding box center [196, 442] width 189 height 32
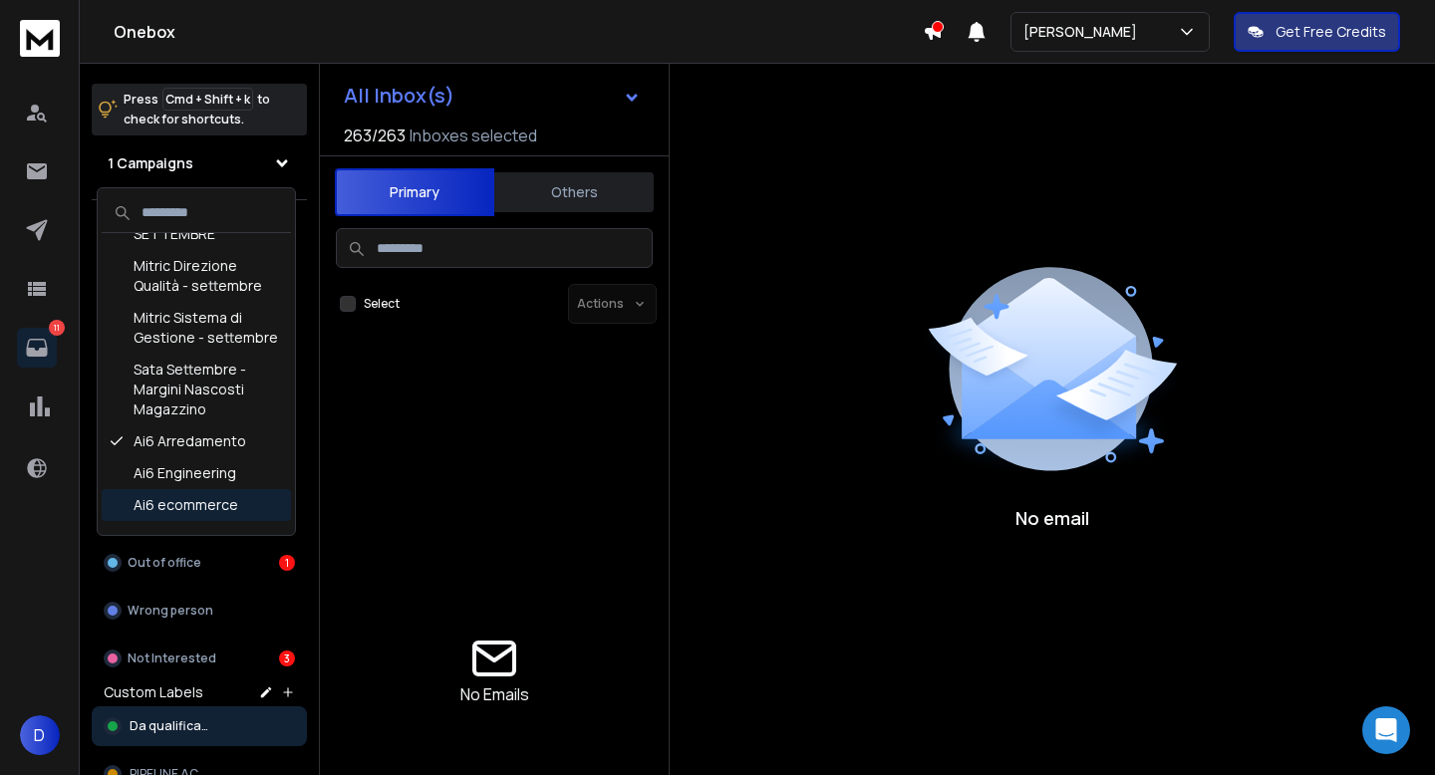
click at [203, 492] on div "Ai6 ecommerce" at bounding box center [196, 505] width 189 height 32
click at [210, 474] on div "Ai6 Engineering" at bounding box center [196, 474] width 189 height 32
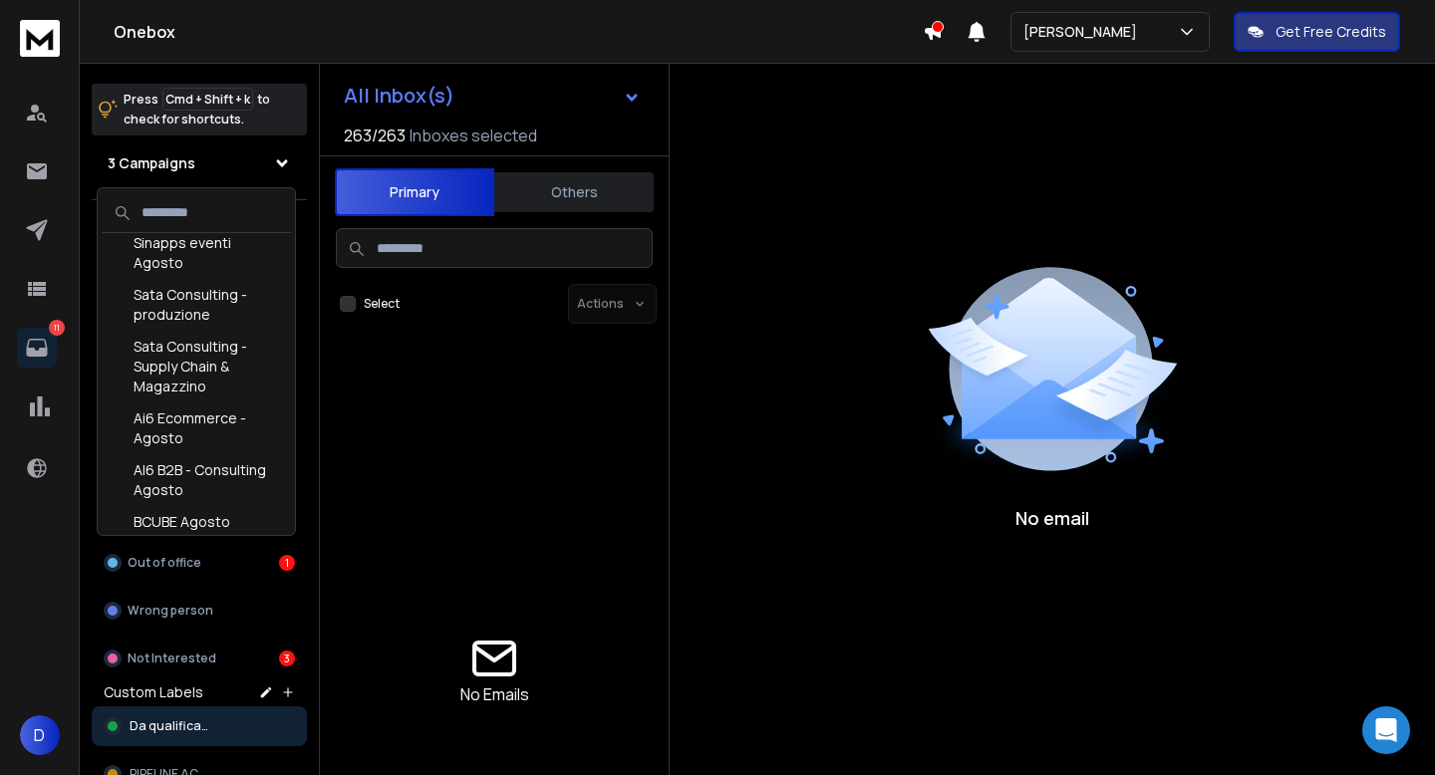
scroll to position [908, 0]
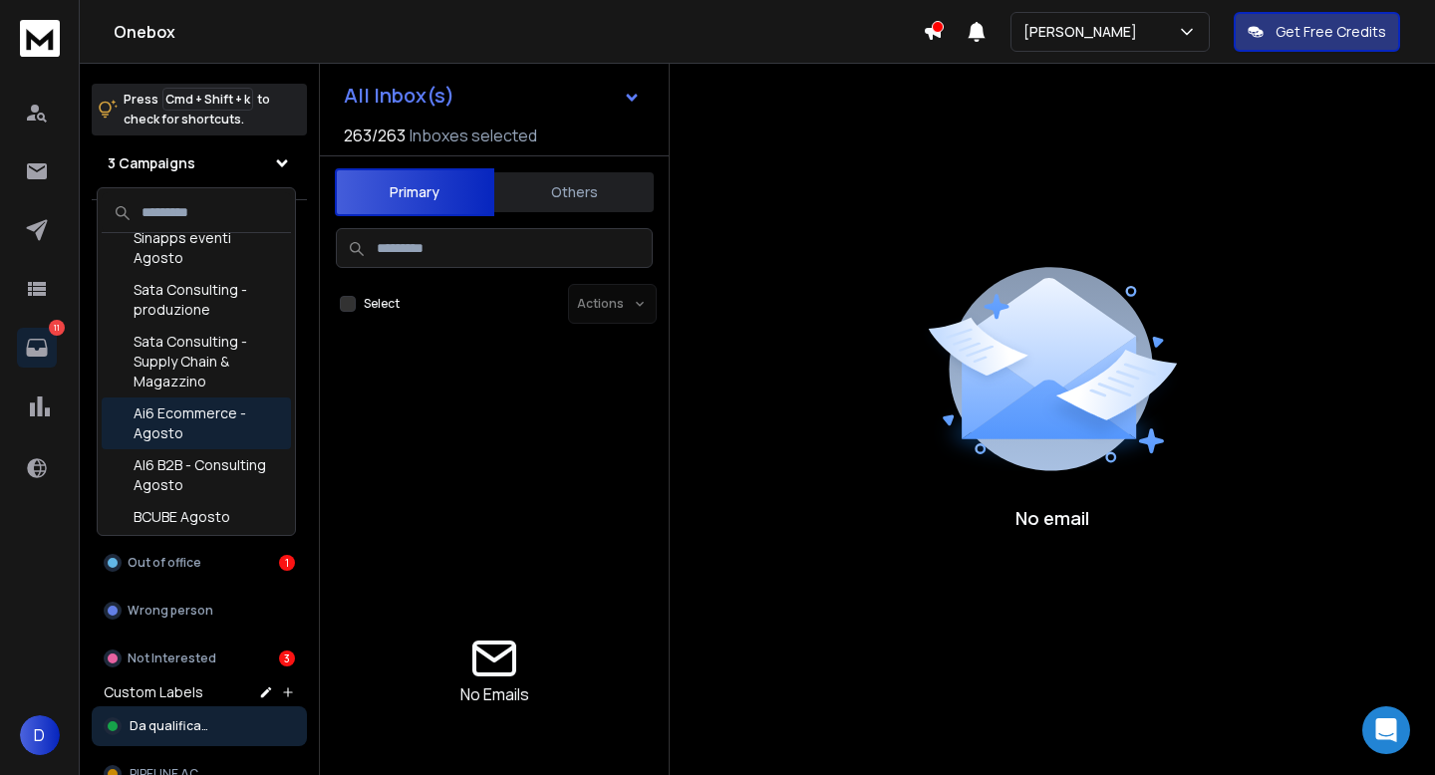
click at [211, 425] on div "Ai6 Ecommerce - Agosto" at bounding box center [196, 424] width 189 height 52
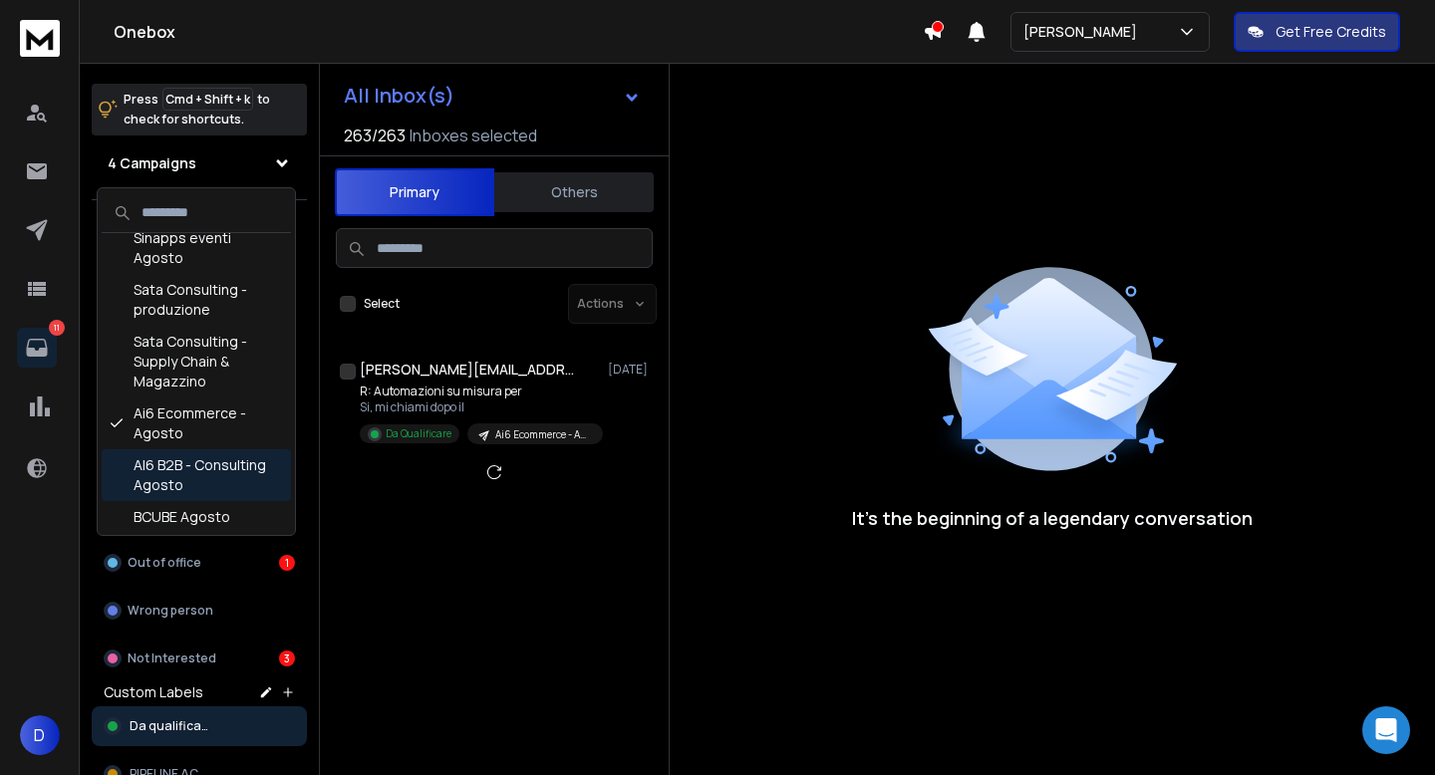
click at [190, 469] on div "AI6 B2B - Consulting Agosto" at bounding box center [196, 476] width 189 height 52
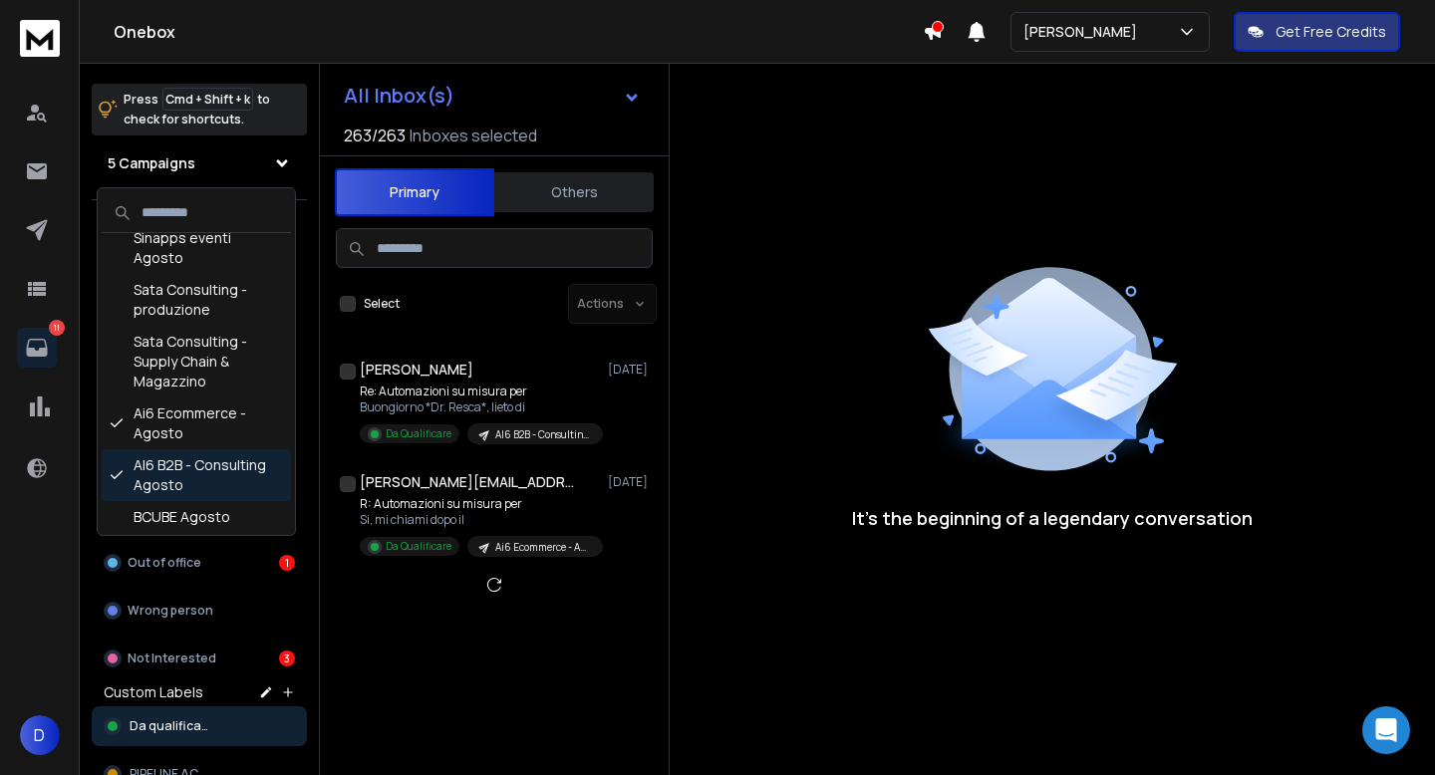
scroll to position [942, 0]
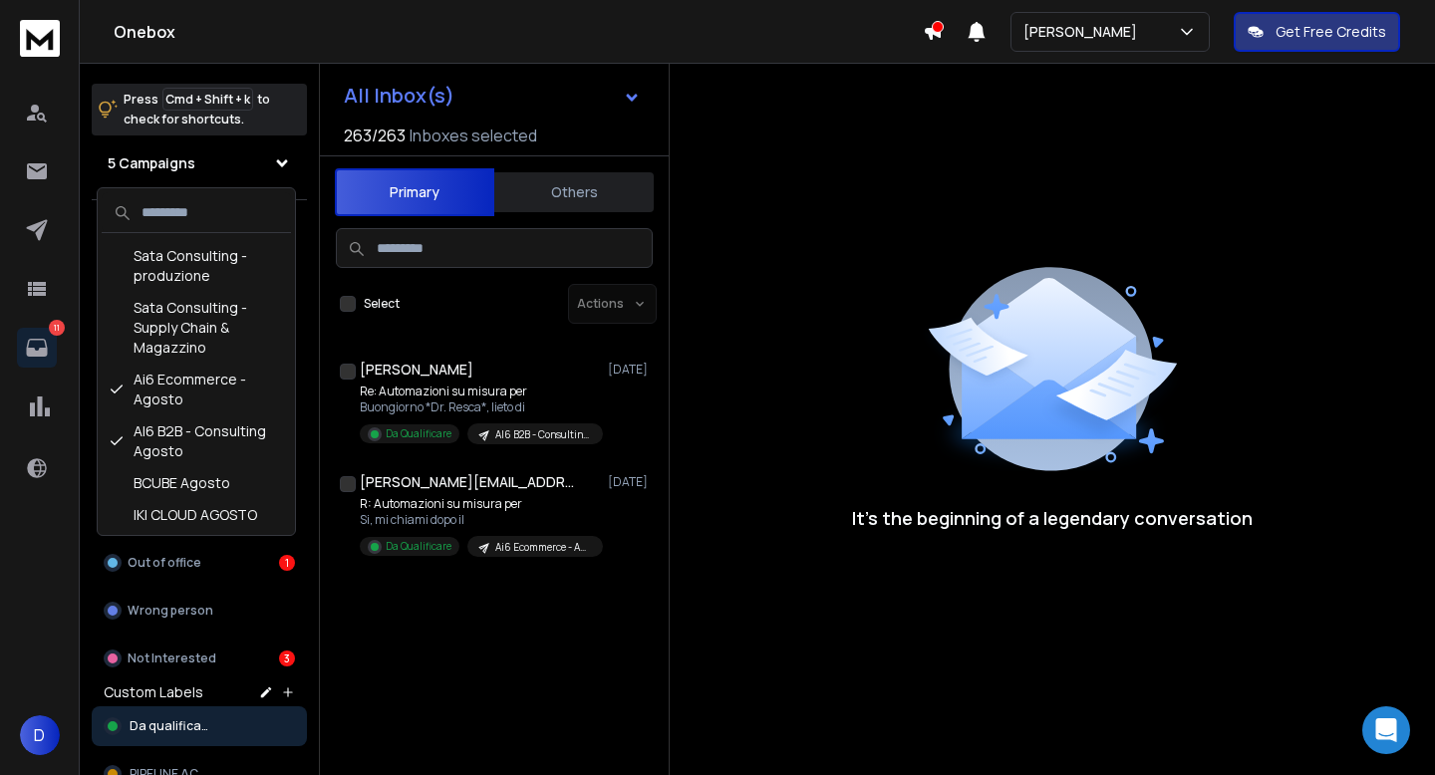
click at [422, 602] on div "Davide Gulin 21 Aug Re: Automazioni su misura per Buongiorno *Dr. Resca*, lieto…" at bounding box center [494, 522] width 349 height 357
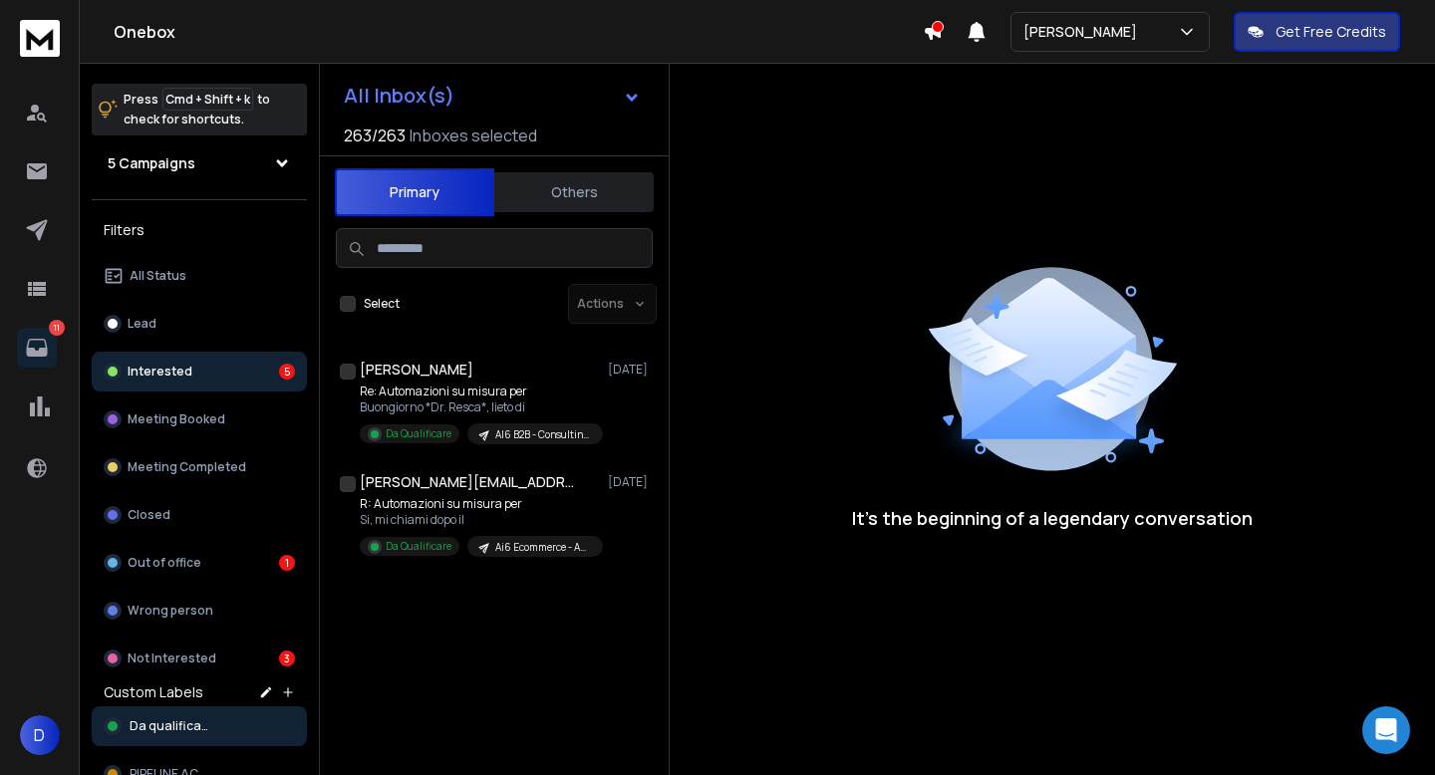
click at [204, 376] on button "Interested 5" at bounding box center [199, 372] width 215 height 40
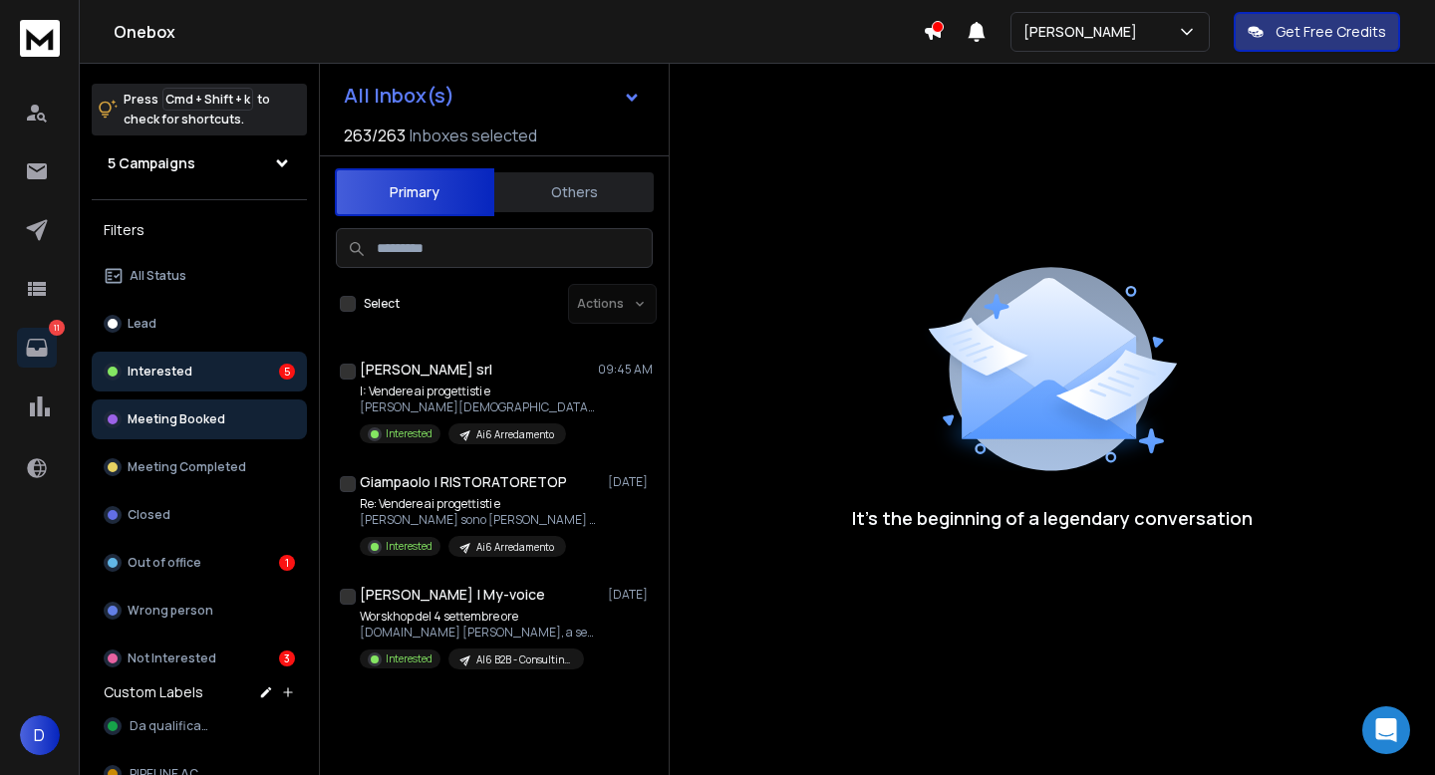
click at [232, 423] on button "Meeting Booked" at bounding box center [199, 420] width 215 height 40
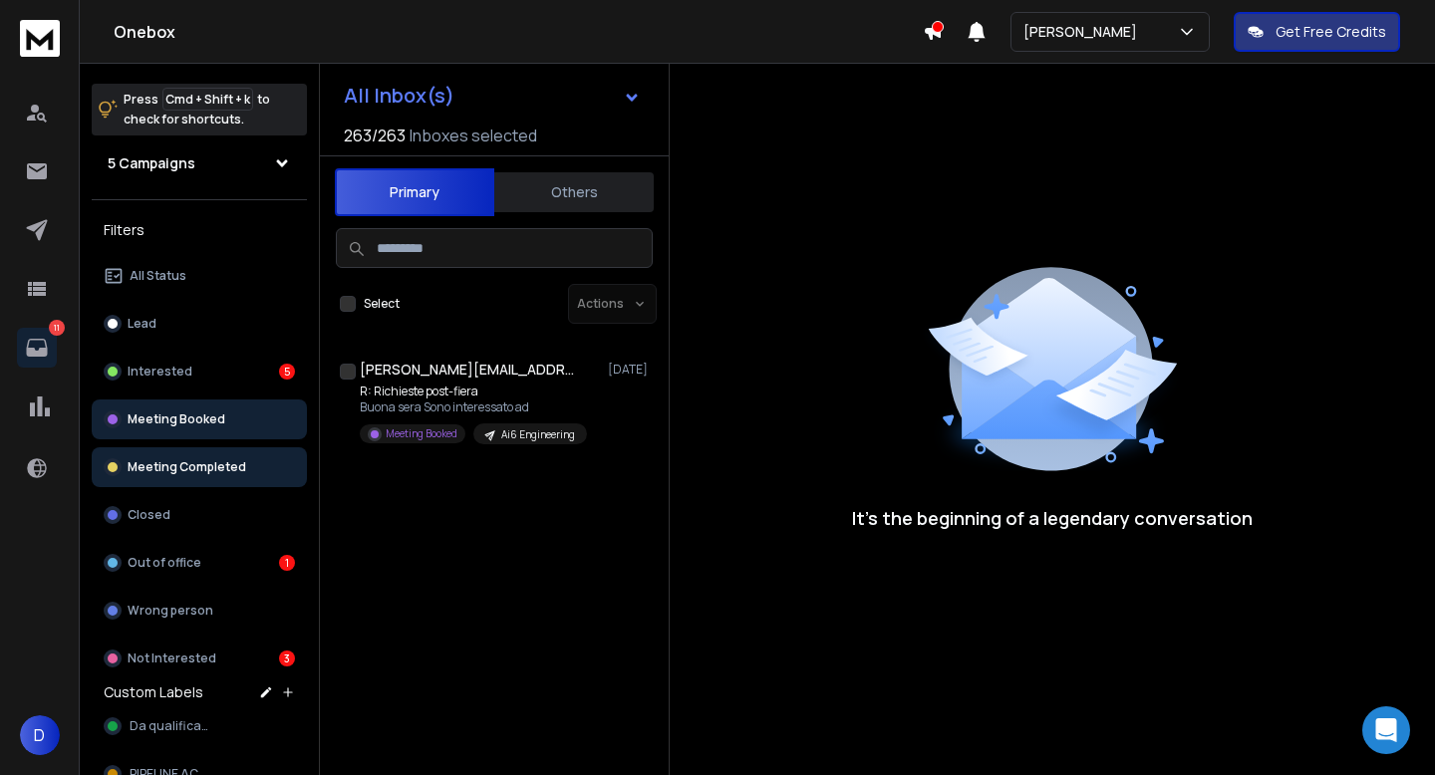
click at [213, 474] on p "Meeting Completed" at bounding box center [187, 468] width 119 height 16
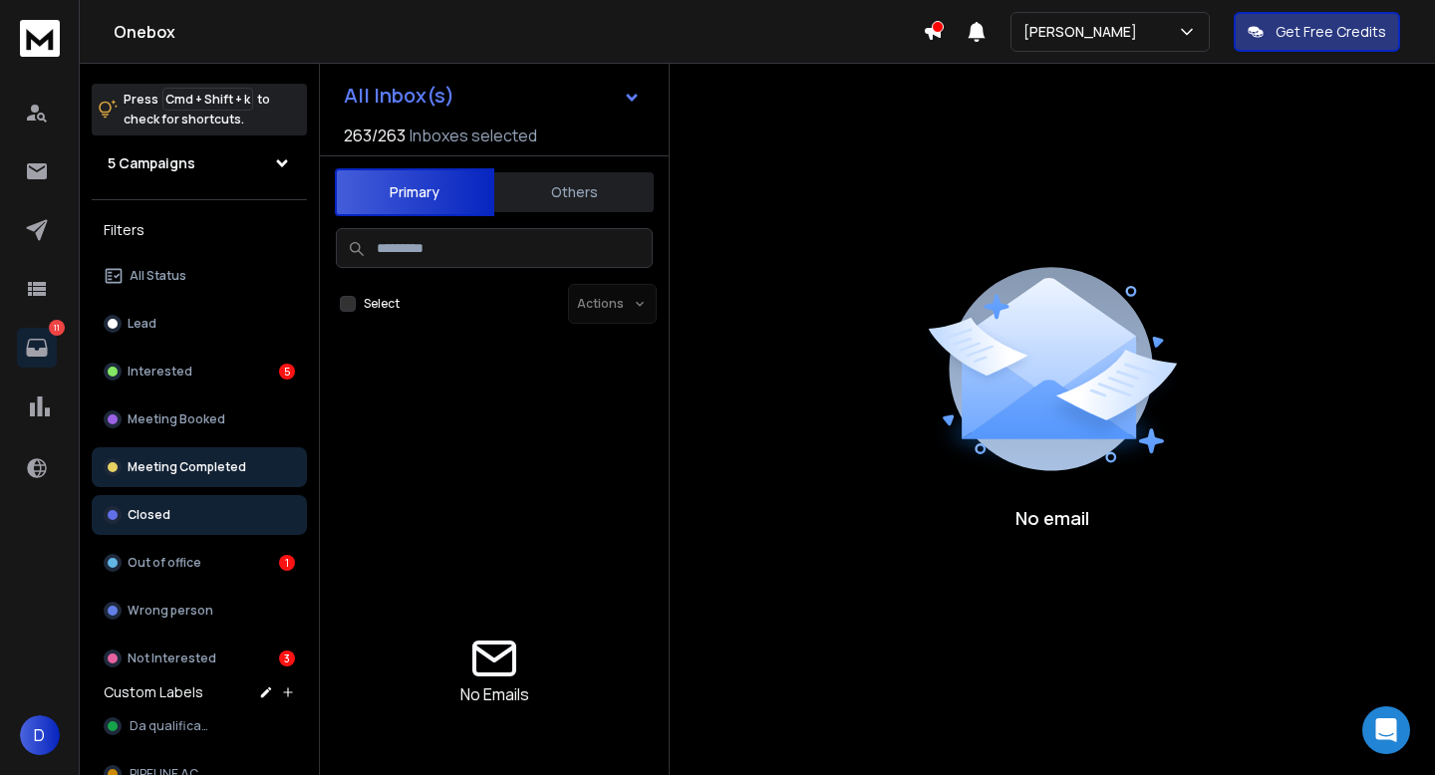
click at [209, 503] on button "Closed" at bounding box center [199, 515] width 215 height 40
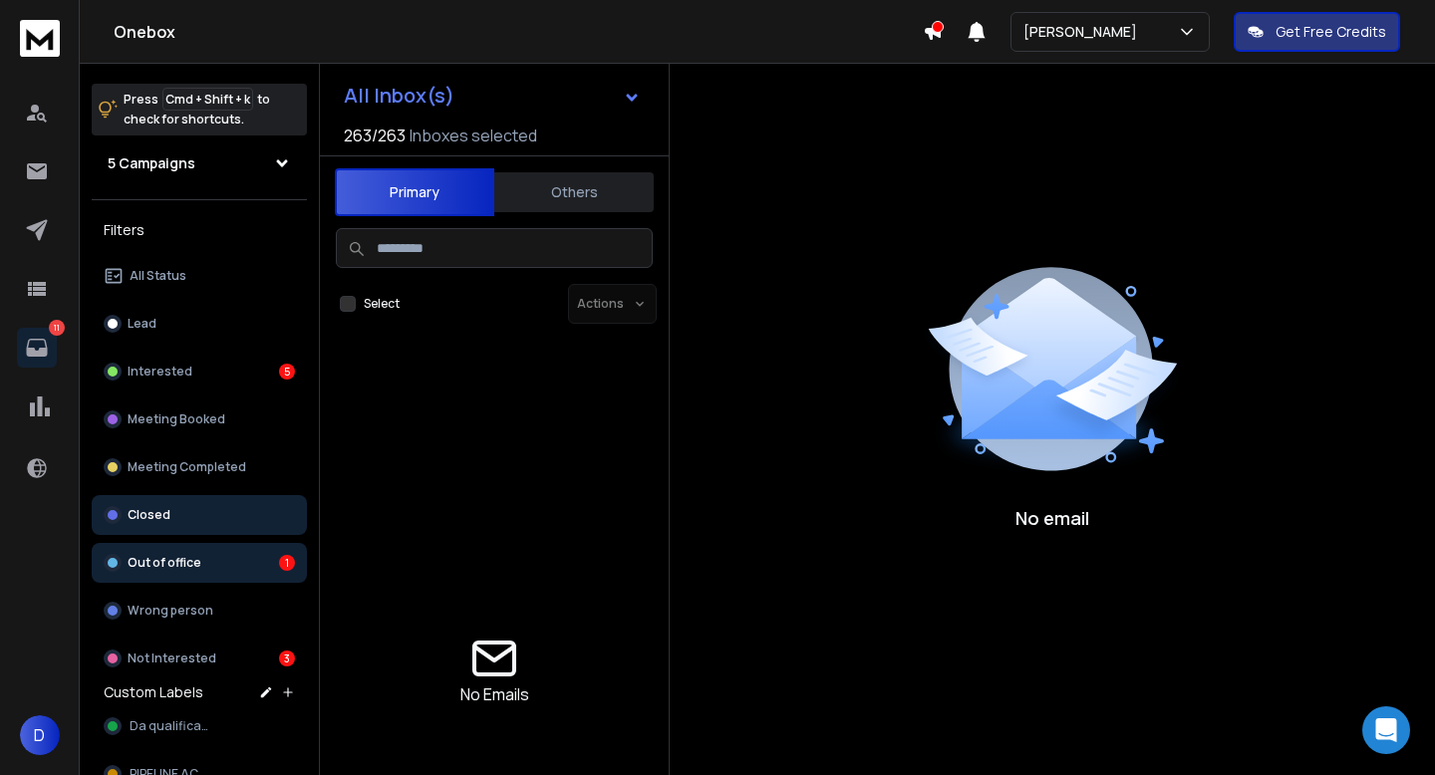
click at [201, 546] on button "Out of office 1" at bounding box center [199, 563] width 215 height 40
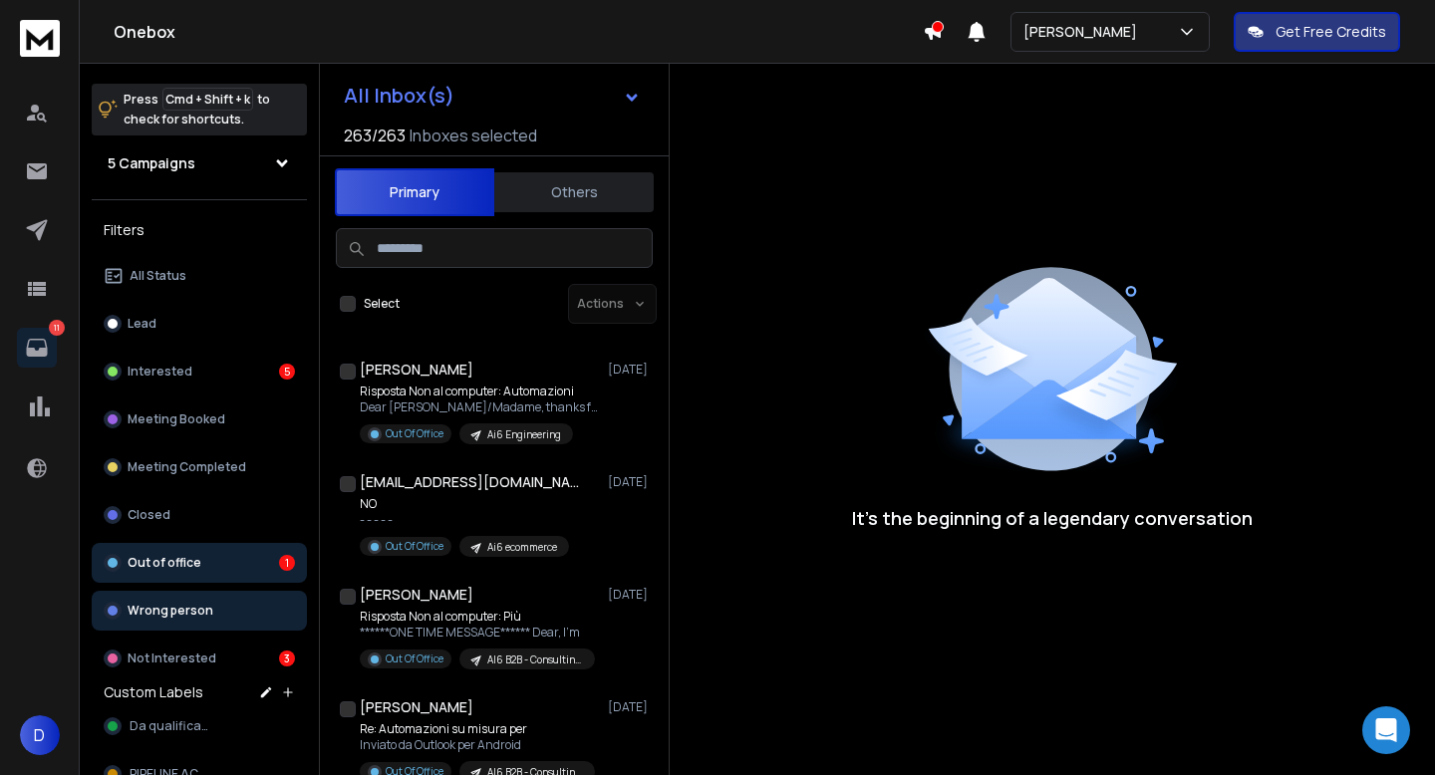
click at [212, 617] on button "Wrong person" at bounding box center [199, 611] width 215 height 40
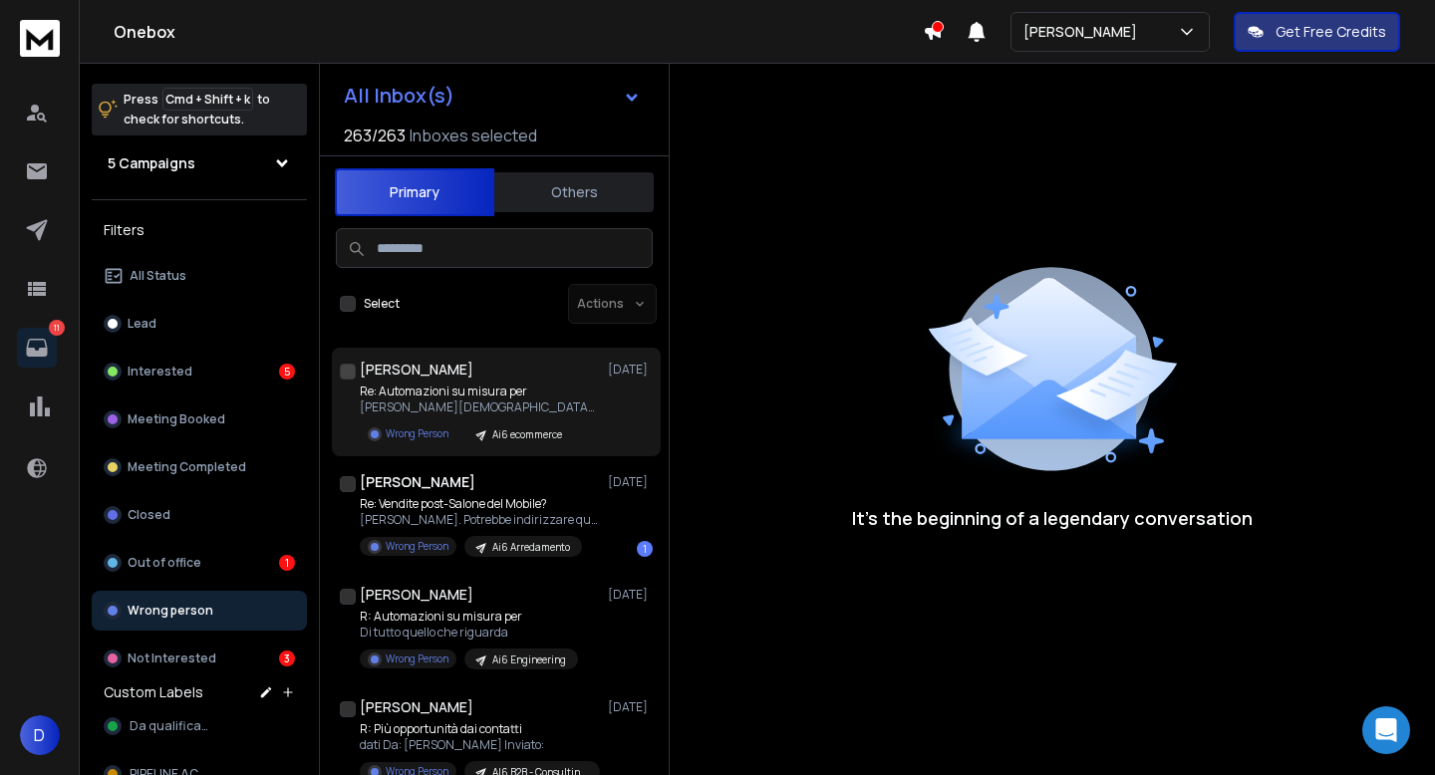
click at [538, 392] on p "Re: Automazioni su misura per" at bounding box center [479, 392] width 239 height 16
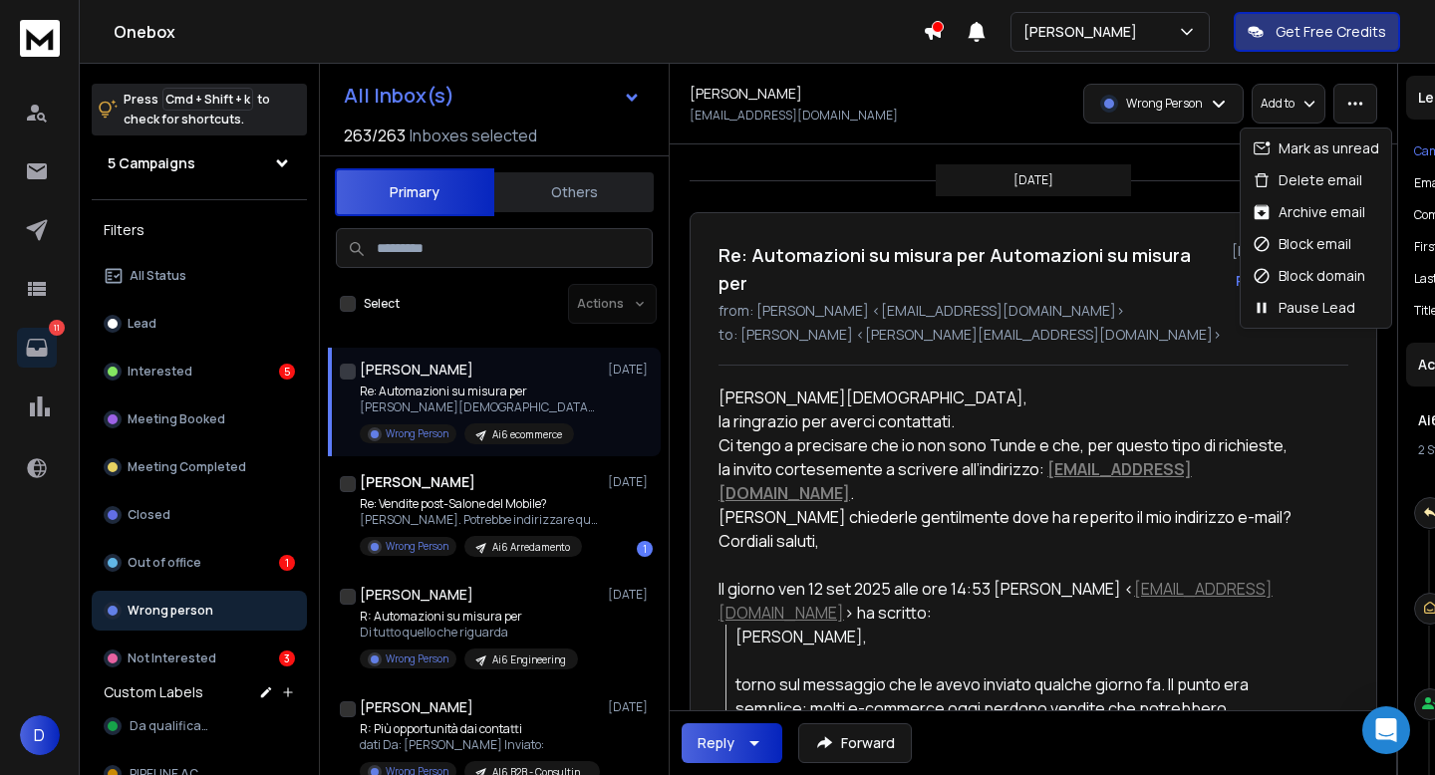
click at [1357, 95] on button "button" at bounding box center [1356, 104] width 44 height 40
click at [1341, 150] on div "Mark as unread" at bounding box center [1316, 149] width 127 height 20
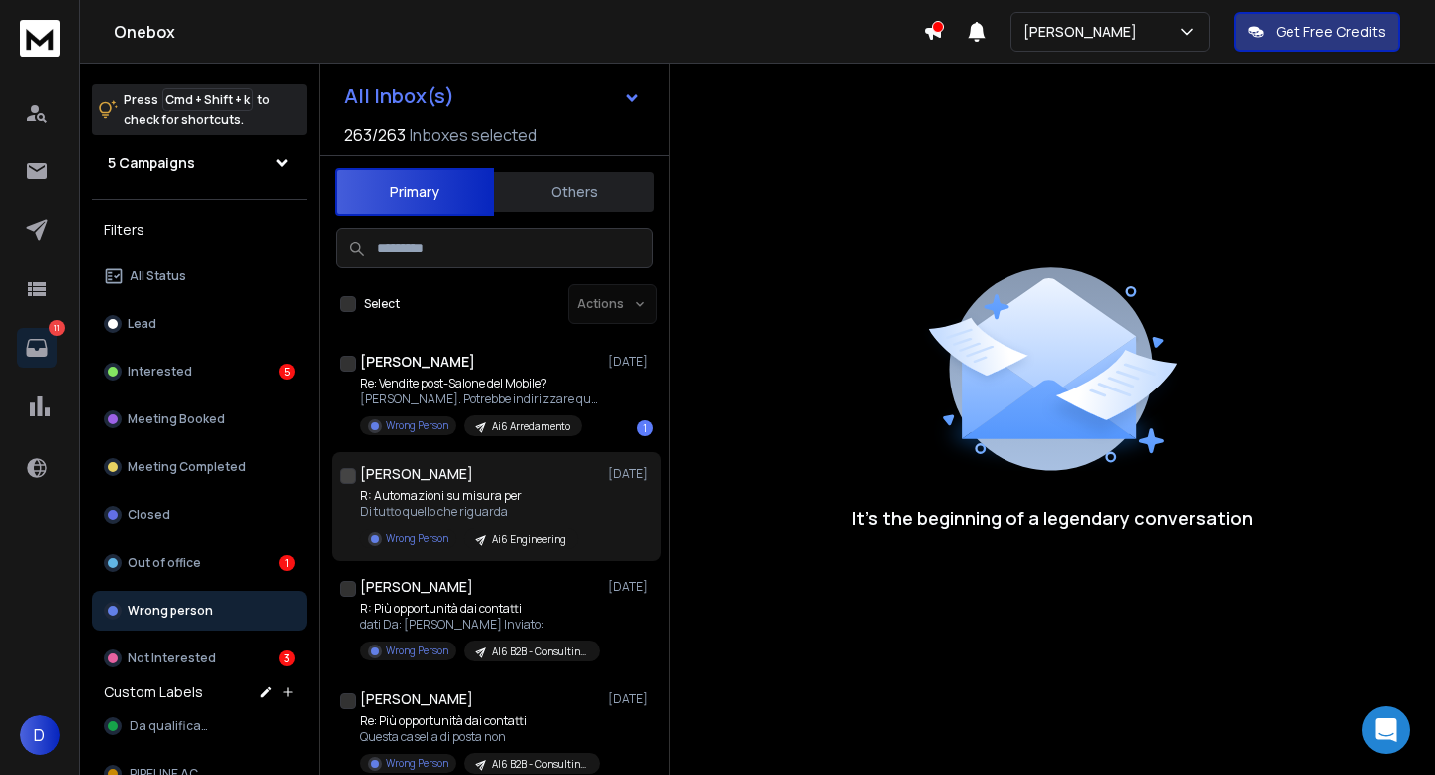
scroll to position [121, 0]
click at [561, 500] on p "R: Automazioni su misura per" at bounding box center [469, 496] width 218 height 16
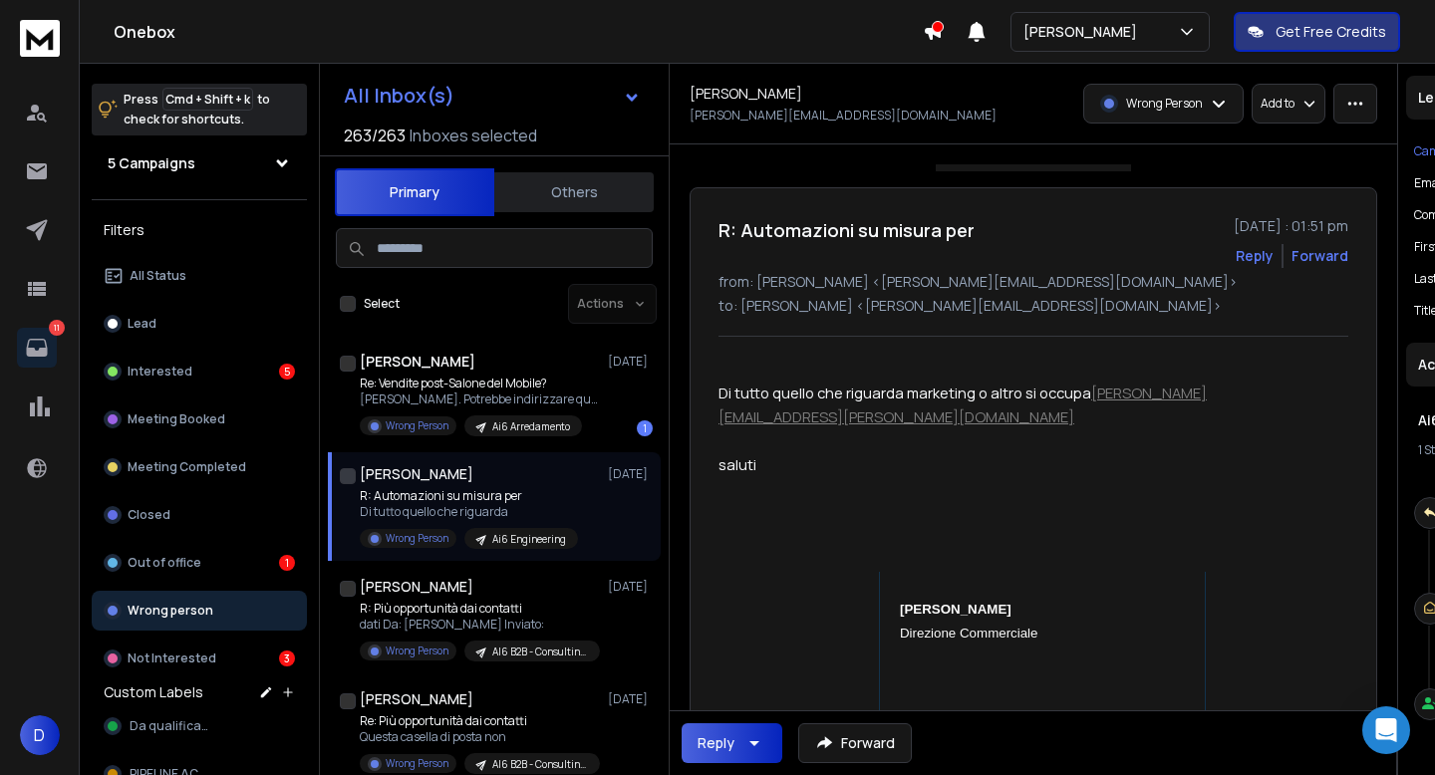
scroll to position [32, 0]
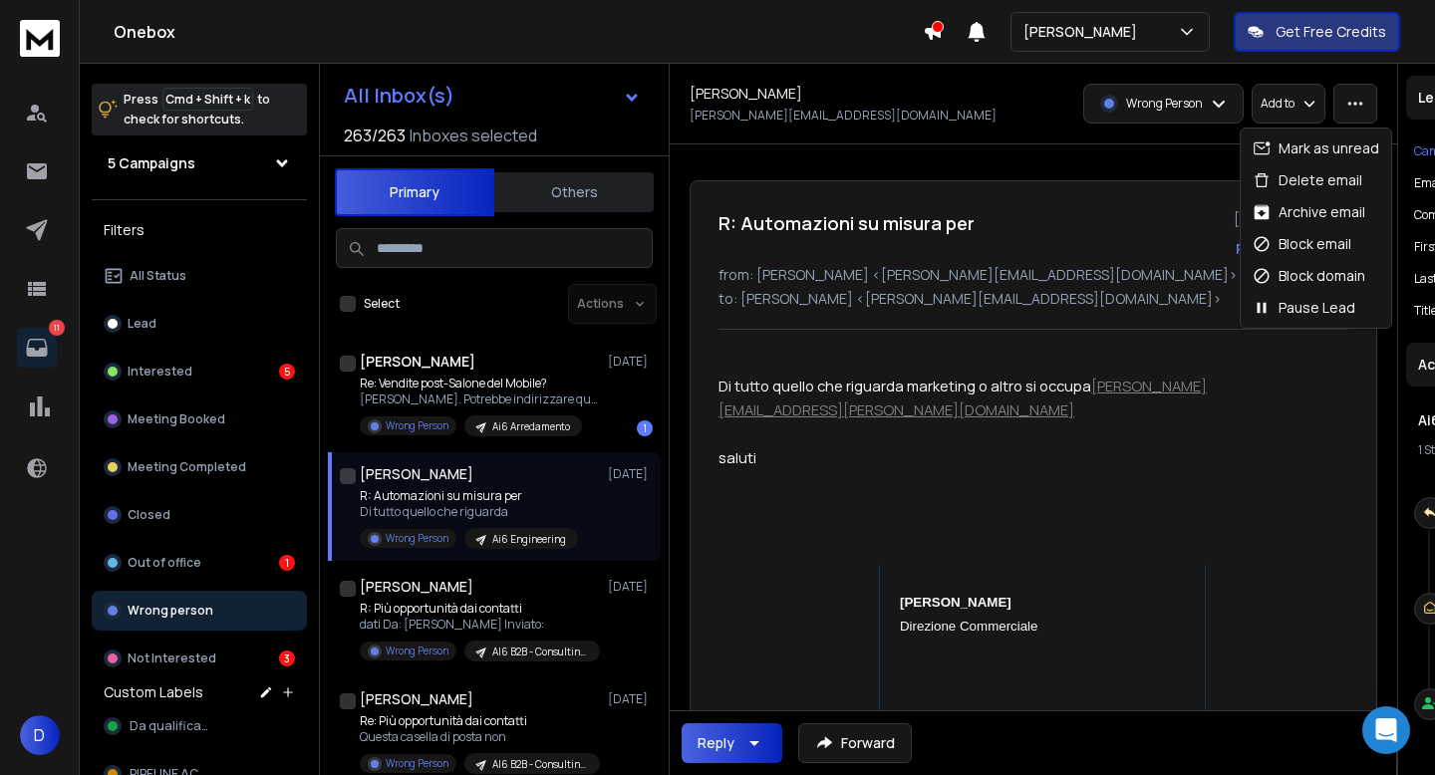
click at [1364, 104] on icon "button" at bounding box center [1356, 103] width 15 height 3
click at [1325, 151] on div "Mark as unread" at bounding box center [1316, 149] width 127 height 20
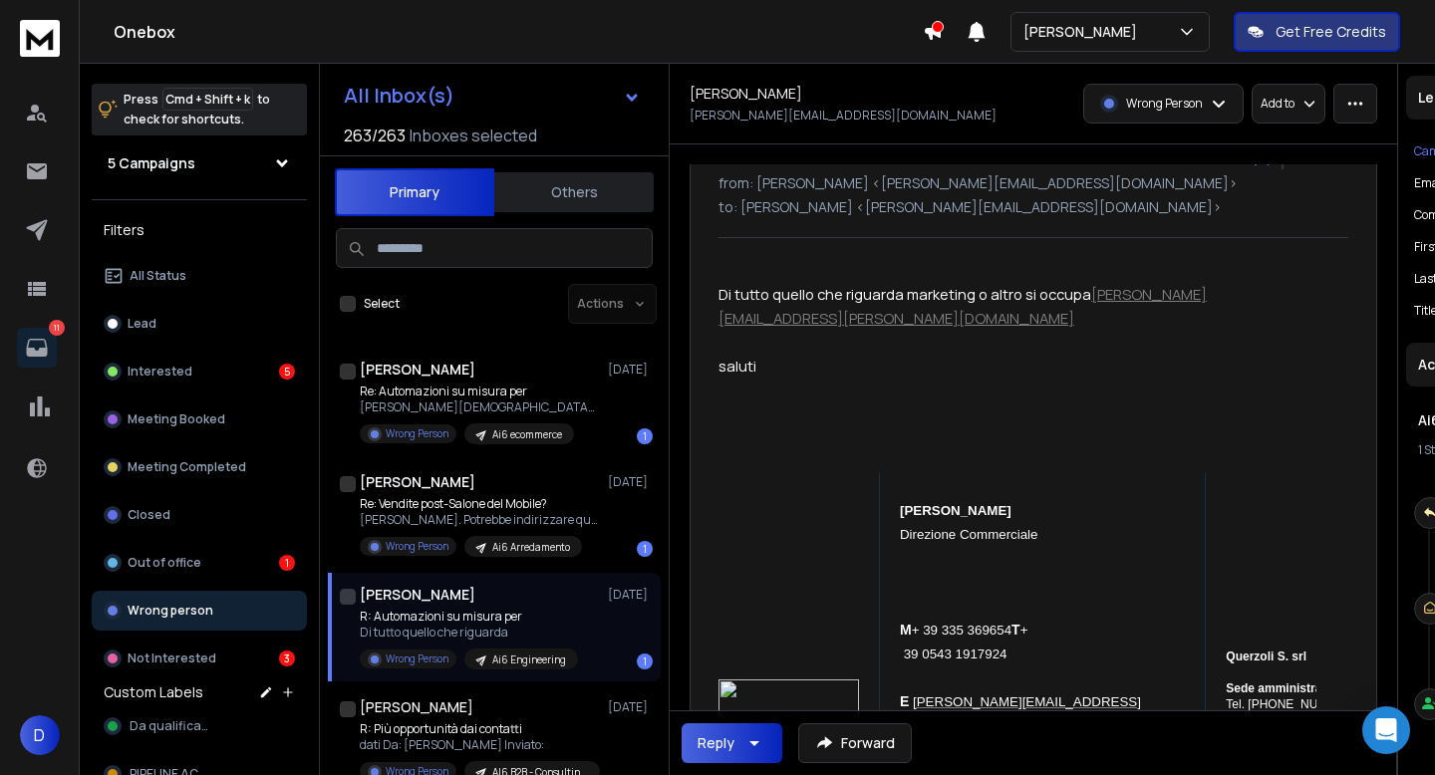
scroll to position [126, 0]
drag, startPoint x: 995, startPoint y: 506, endPoint x: 971, endPoint y: 506, distance: 23.9
click at [971, 506] on span "FABIO MATTIOLI" at bounding box center [956, 508] width 112 height 15
click at [1046, 499] on p "FABIO MATTIOLI Direzione Commerciale M + 39 335 369654 T + 39 0543 1917924 E ma…" at bounding box center [1048, 755] width 296 height 520
drag, startPoint x: 1053, startPoint y: 513, endPoint x: 903, endPoint y: 512, distance: 149.5
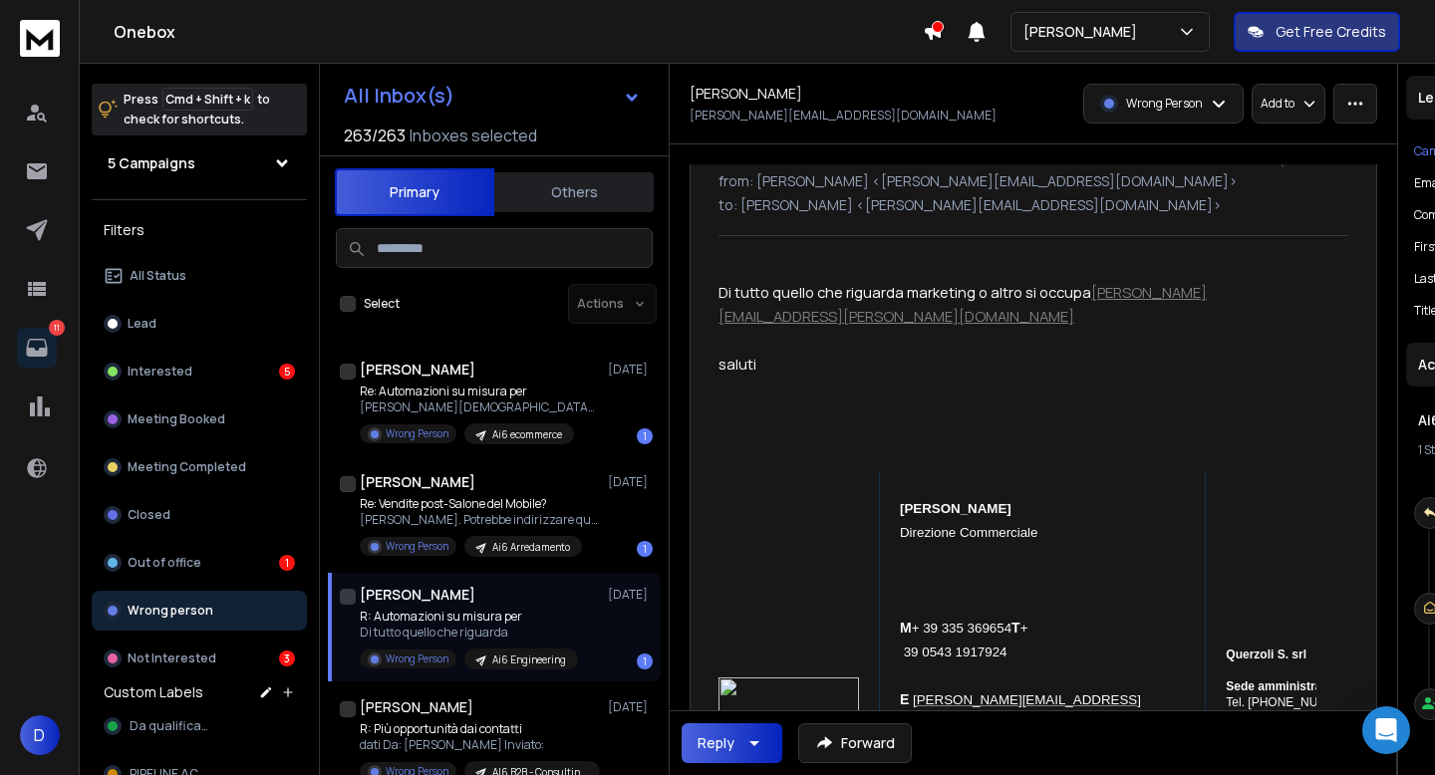
click at [903, 512] on p "FABIO MATTIOLI Direzione Commerciale M + 39 335 369654 T + 39 0543 1917924 E ma…" at bounding box center [1048, 755] width 296 height 520
copy span "FABIO MATTIOLI"
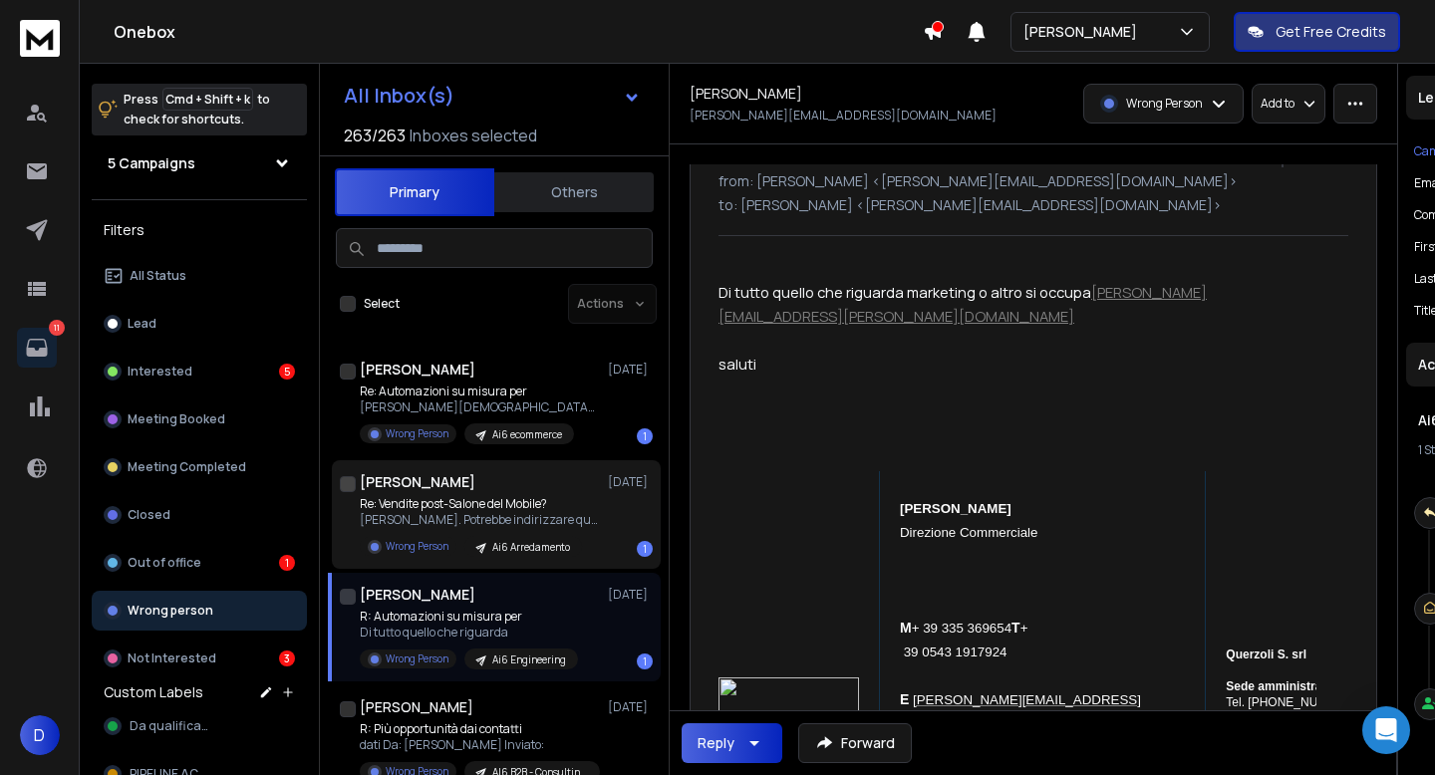
scroll to position [121, 0]
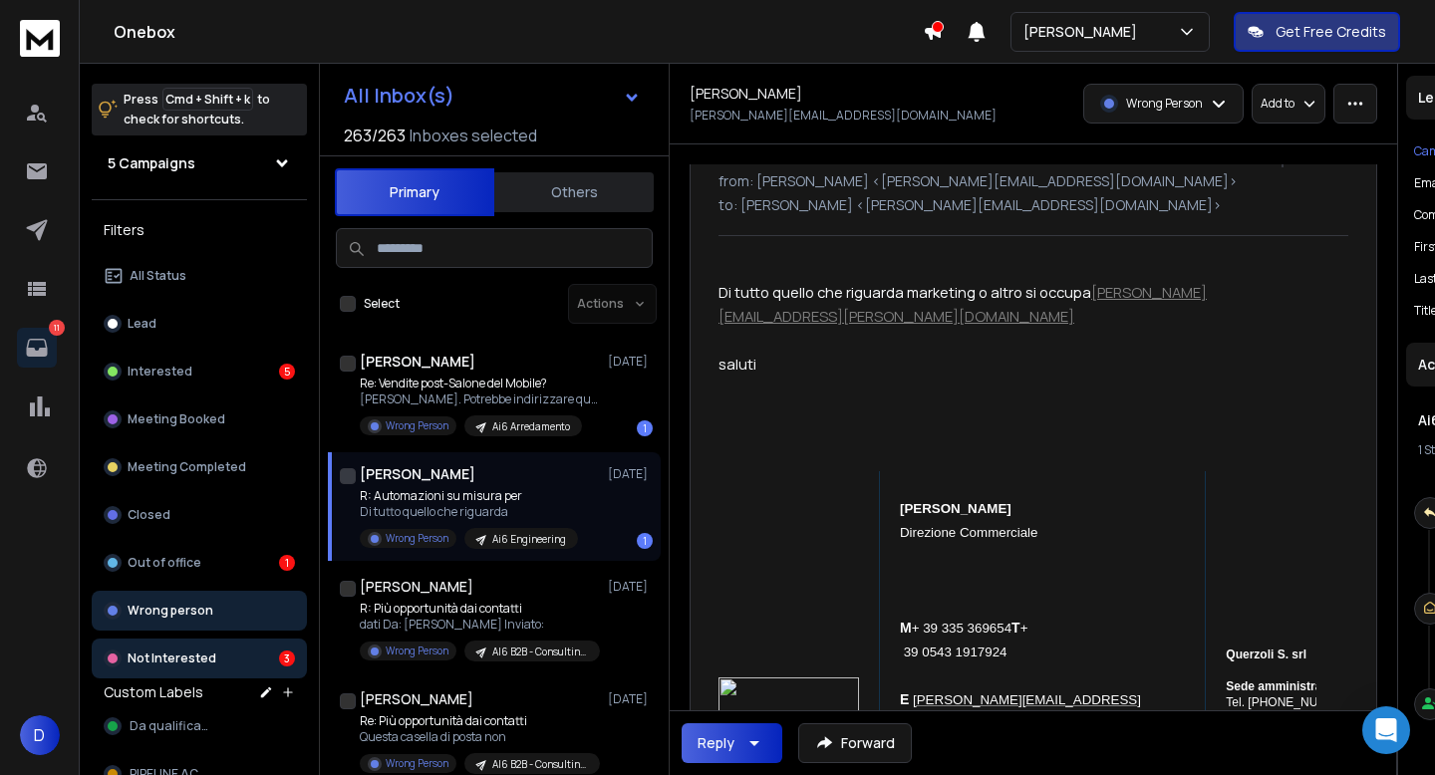
click at [208, 655] on p "Not Interested" at bounding box center [172, 659] width 89 height 16
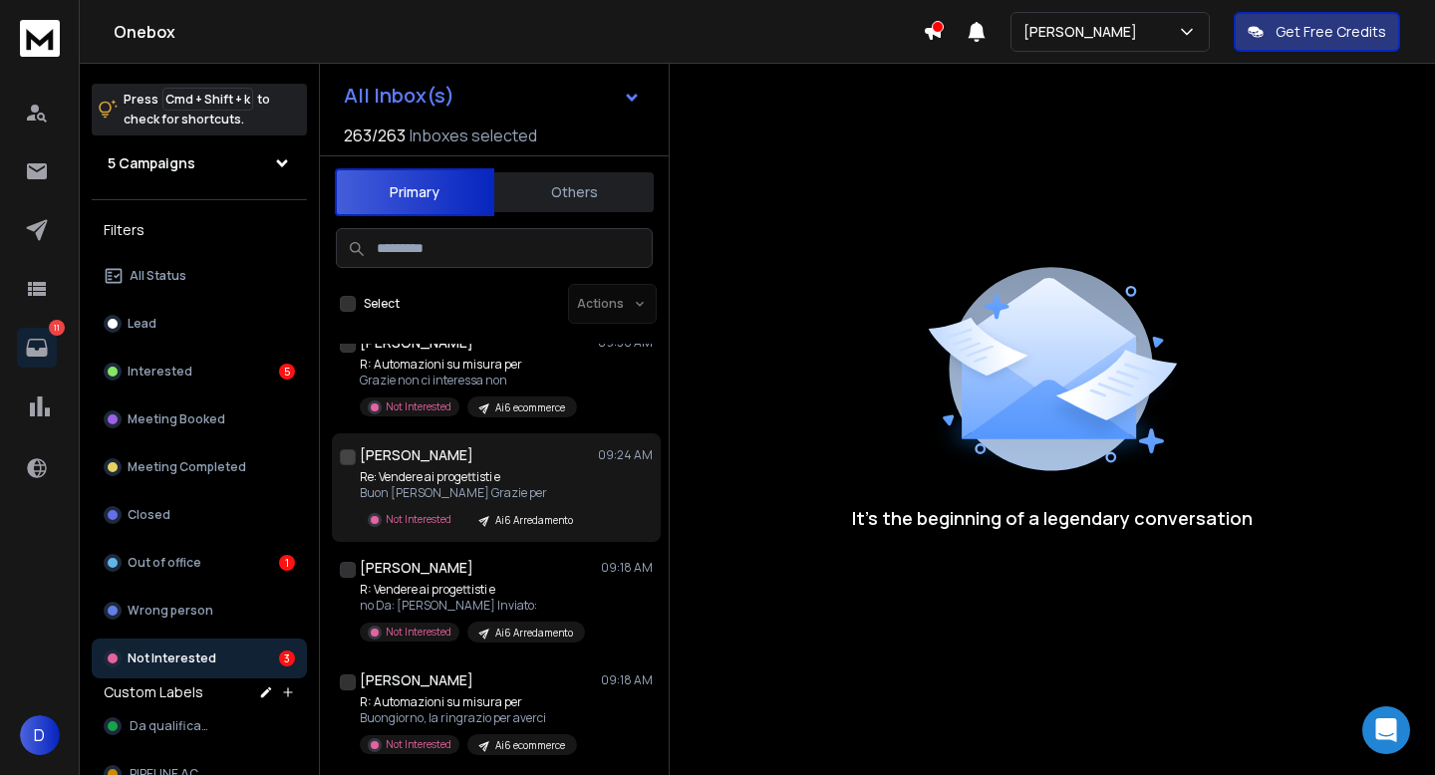
scroll to position [0, 0]
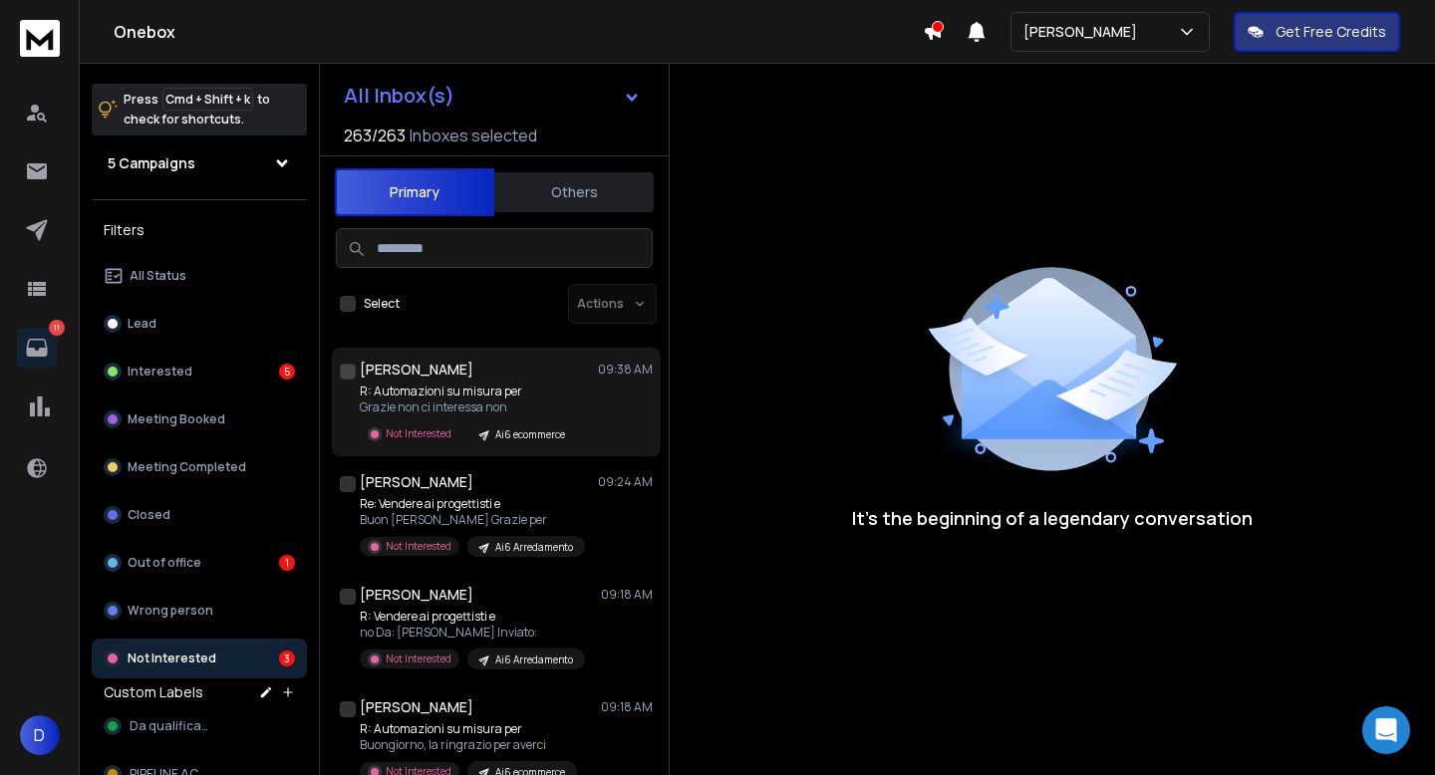
click at [609, 415] on div "R: Automazioni su misura per Grazie non ci interessa non Not Interested Ai6 eco…" at bounding box center [506, 414] width 293 height 61
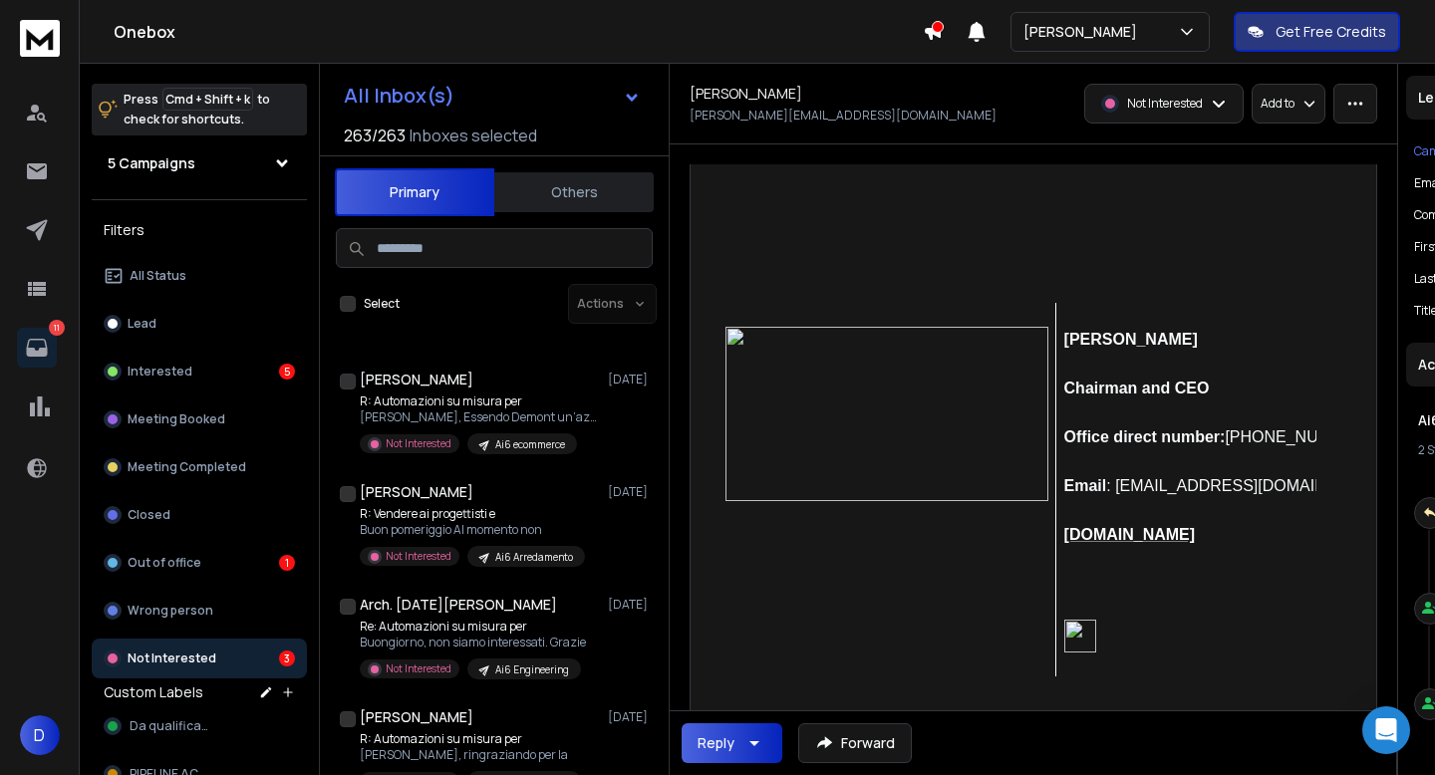
scroll to position [1796, 0]
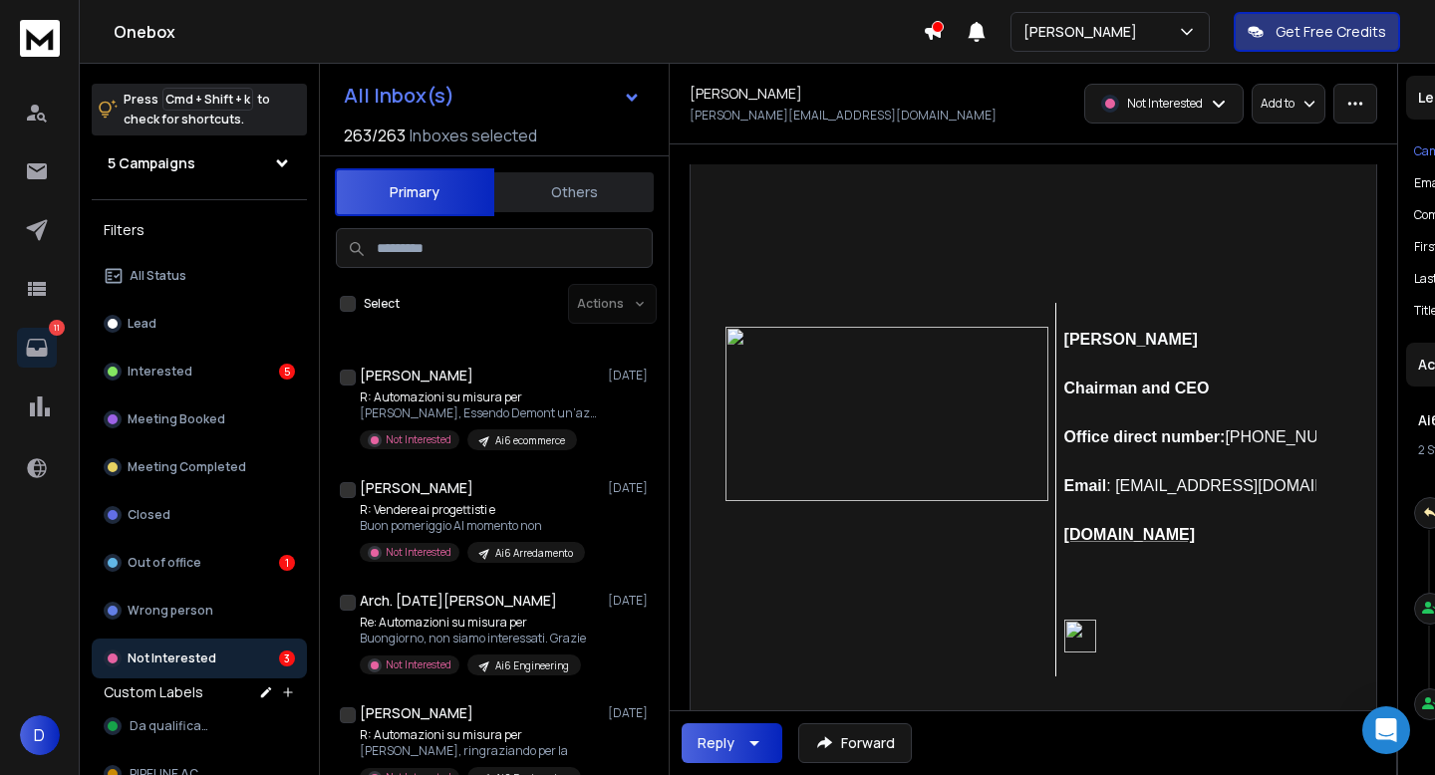
click at [140, 731] on span "Da qualificare" at bounding box center [172, 727] width 84 height 16
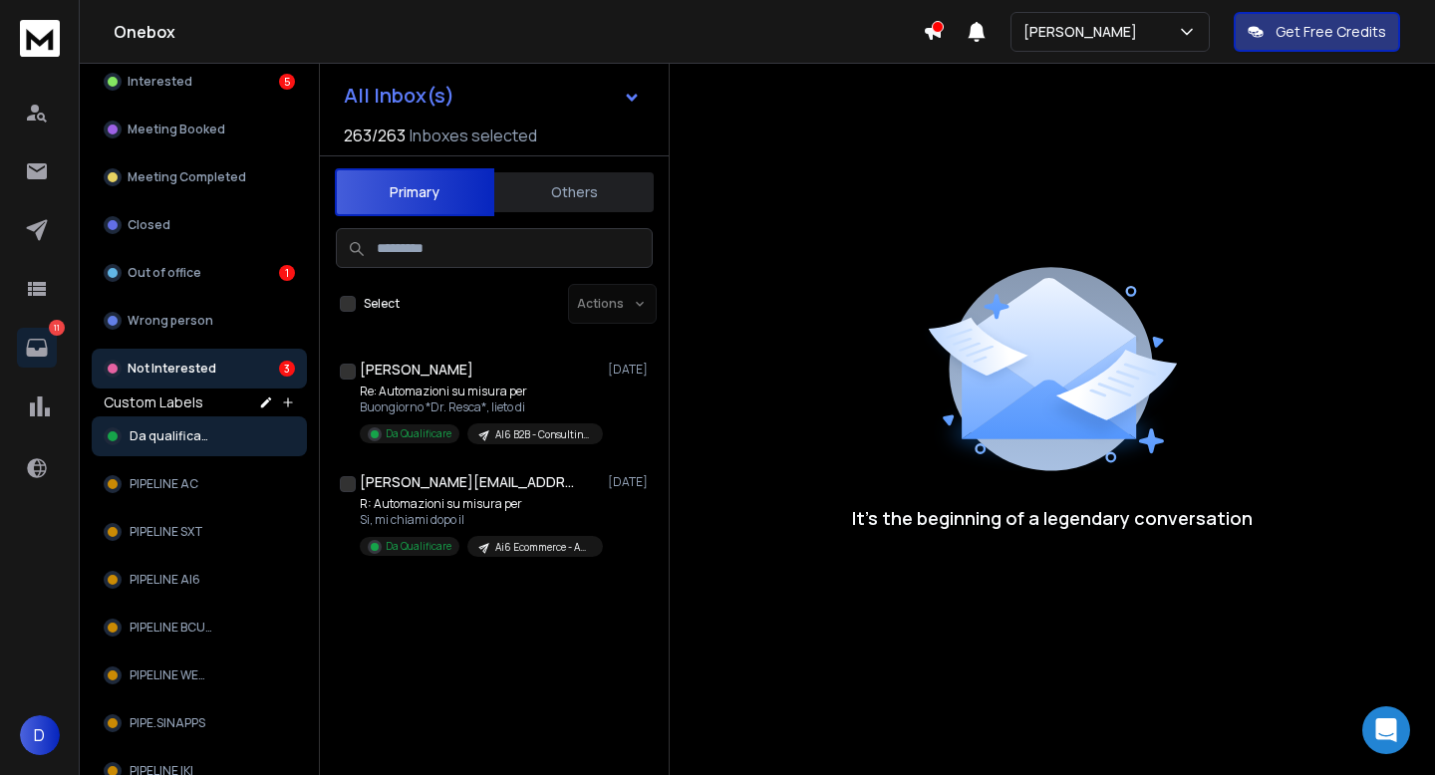
scroll to position [321, 0]
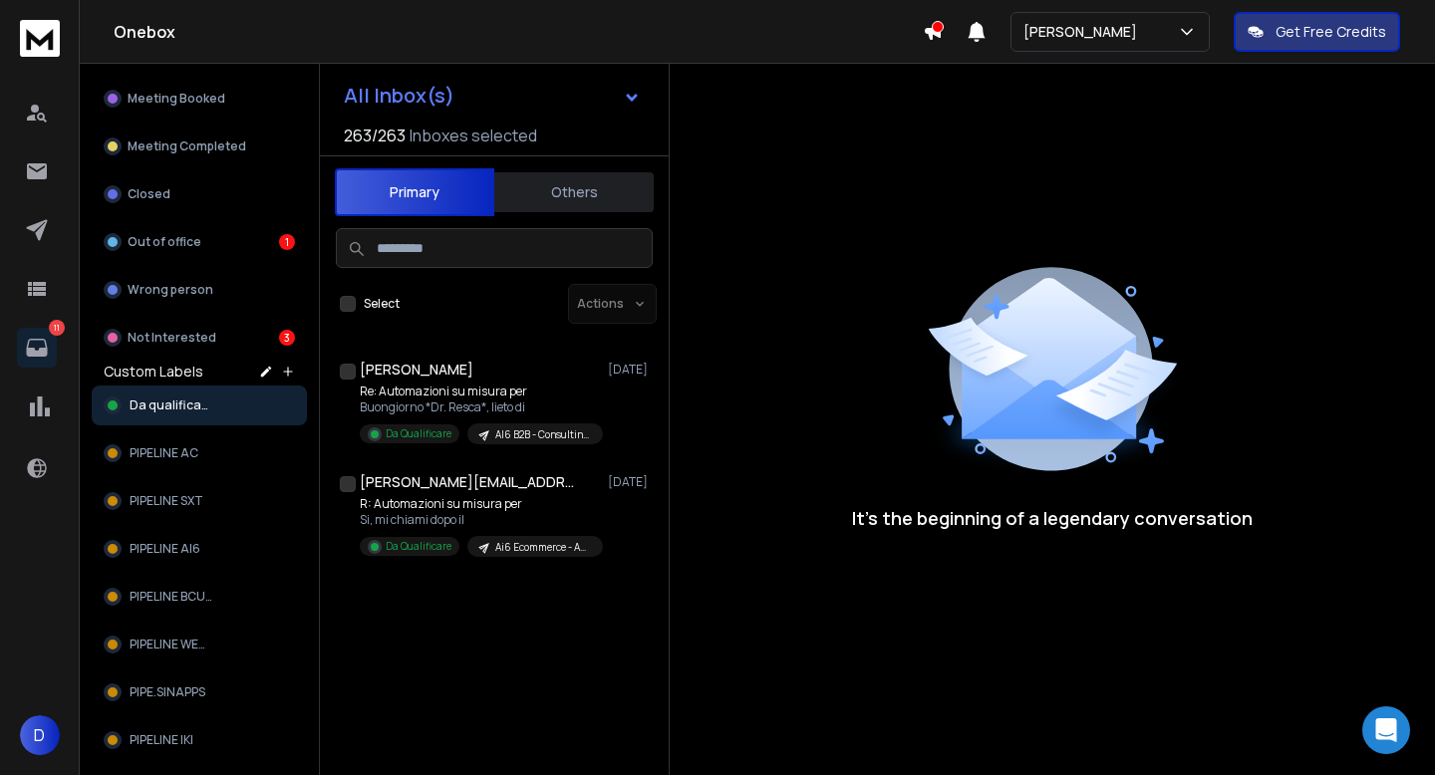
click at [159, 544] on span "PIPELINE AI6" at bounding box center [165, 549] width 71 height 16
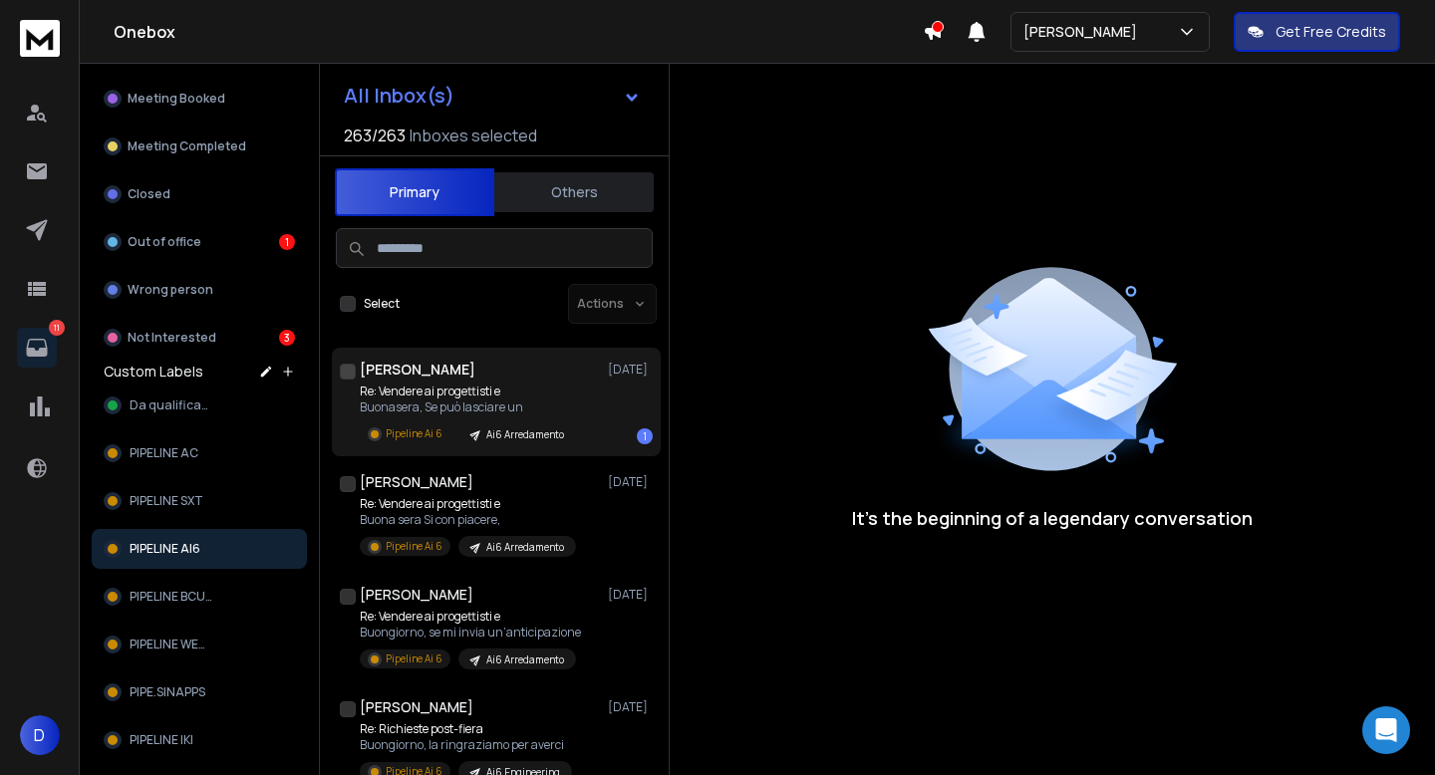
click at [515, 394] on p "Re: Vendere ai progettisti e" at bounding box center [468, 392] width 216 height 16
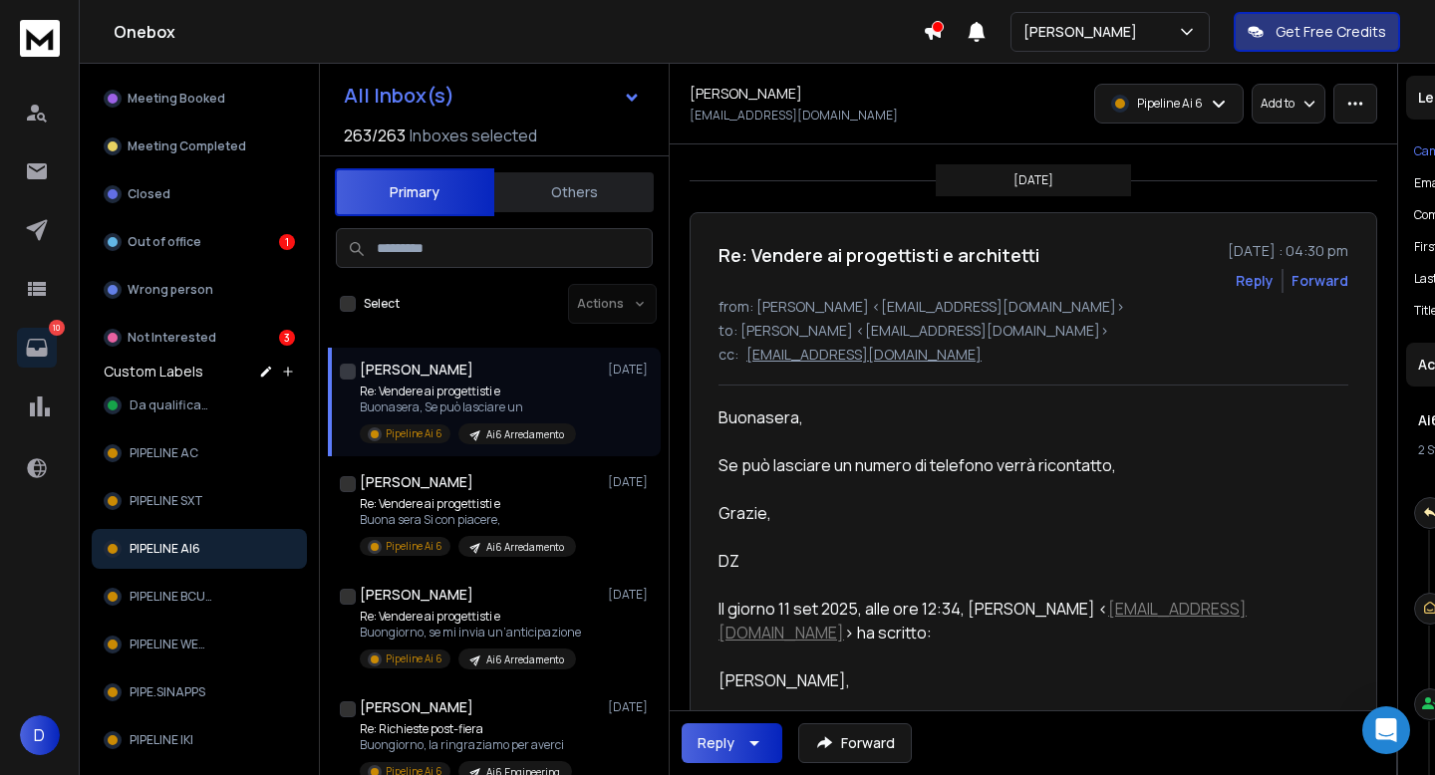
drag, startPoint x: 871, startPoint y: 309, endPoint x: 1066, endPoint y: 307, distance: 194.4
click at [1066, 307] on p "from: Davide Zambaiti <dzambaiti@zambaitiparati.com>" at bounding box center [1034, 307] width 630 height 20
copy p "dzambaiti@zambaitiparati.com"
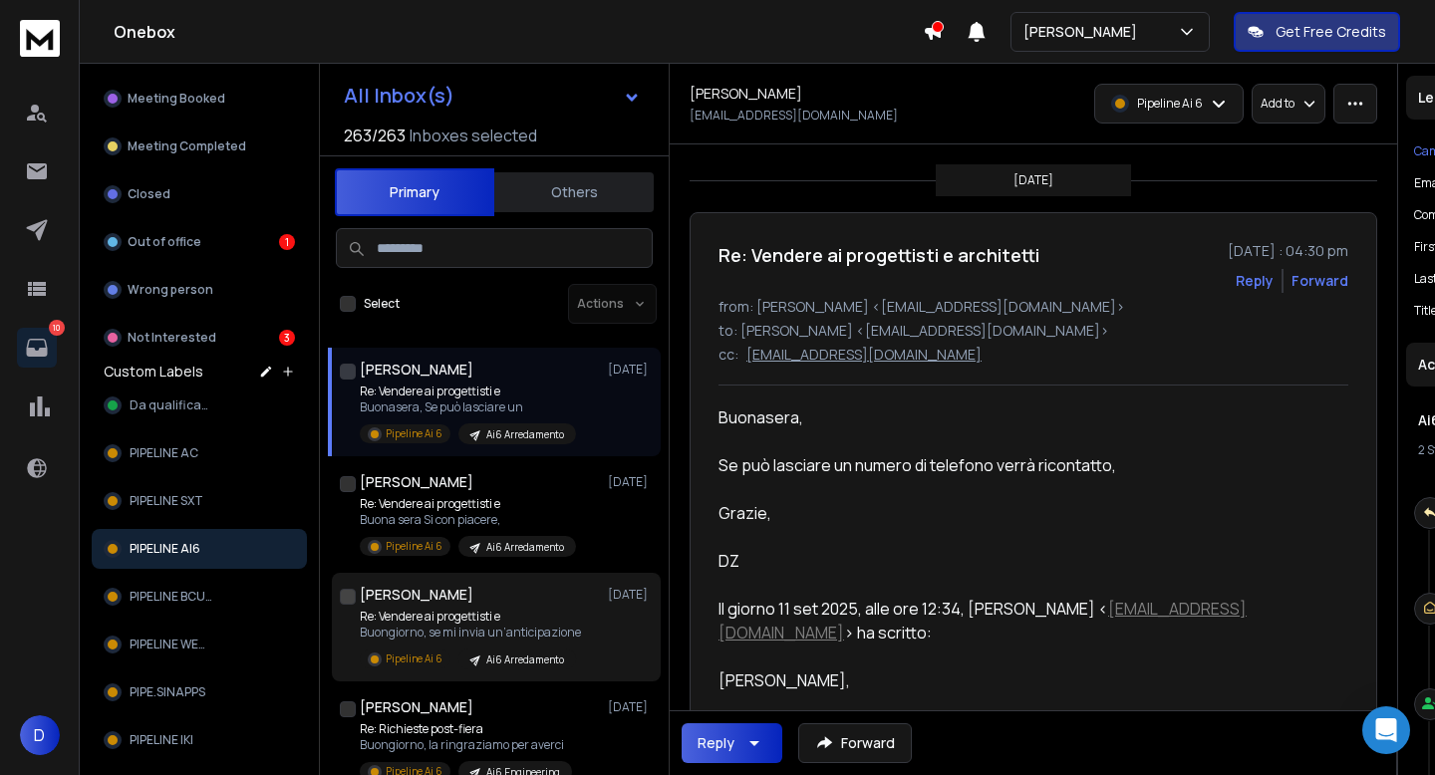
scroll to position [8, 0]
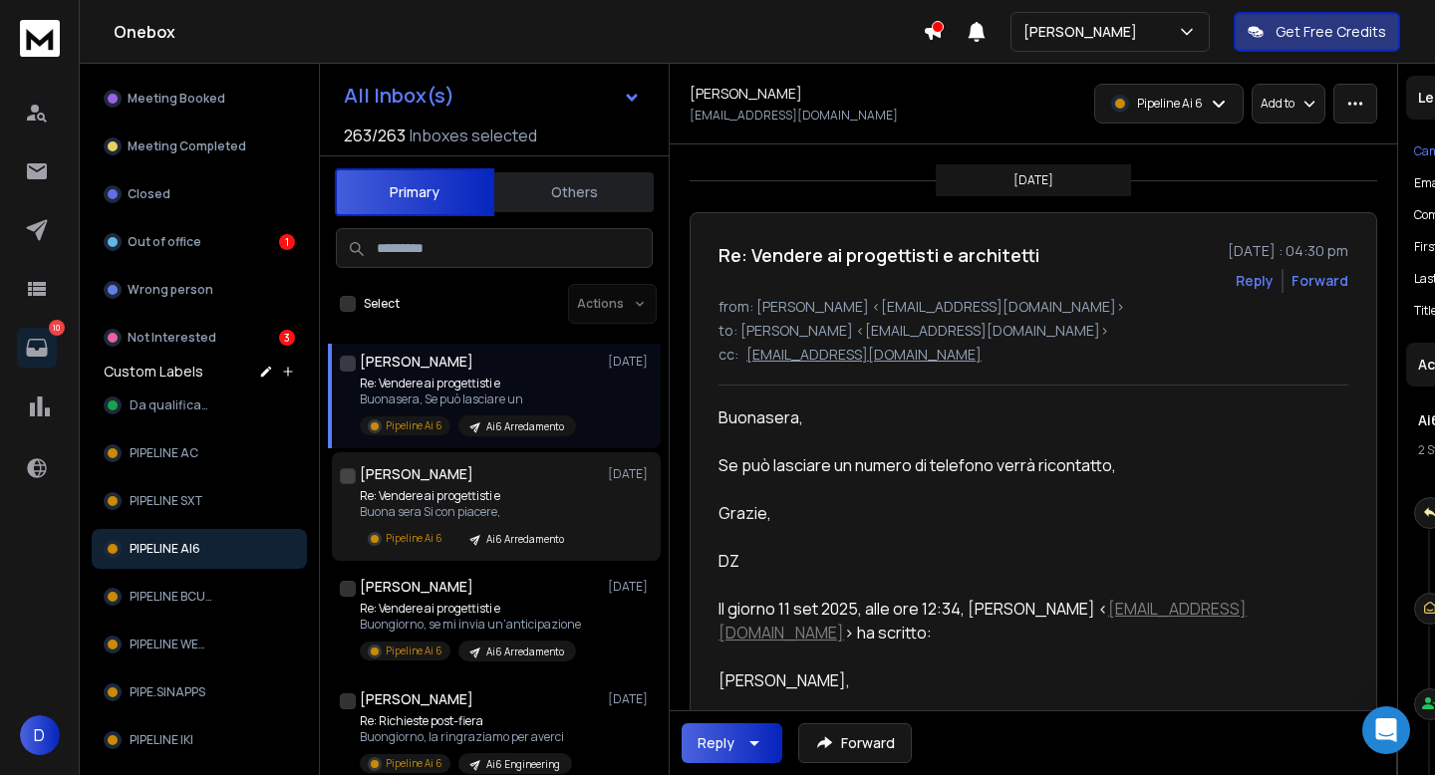
click at [563, 532] on div "Ai6 Arredamento" at bounding box center [518, 538] width 118 height 21
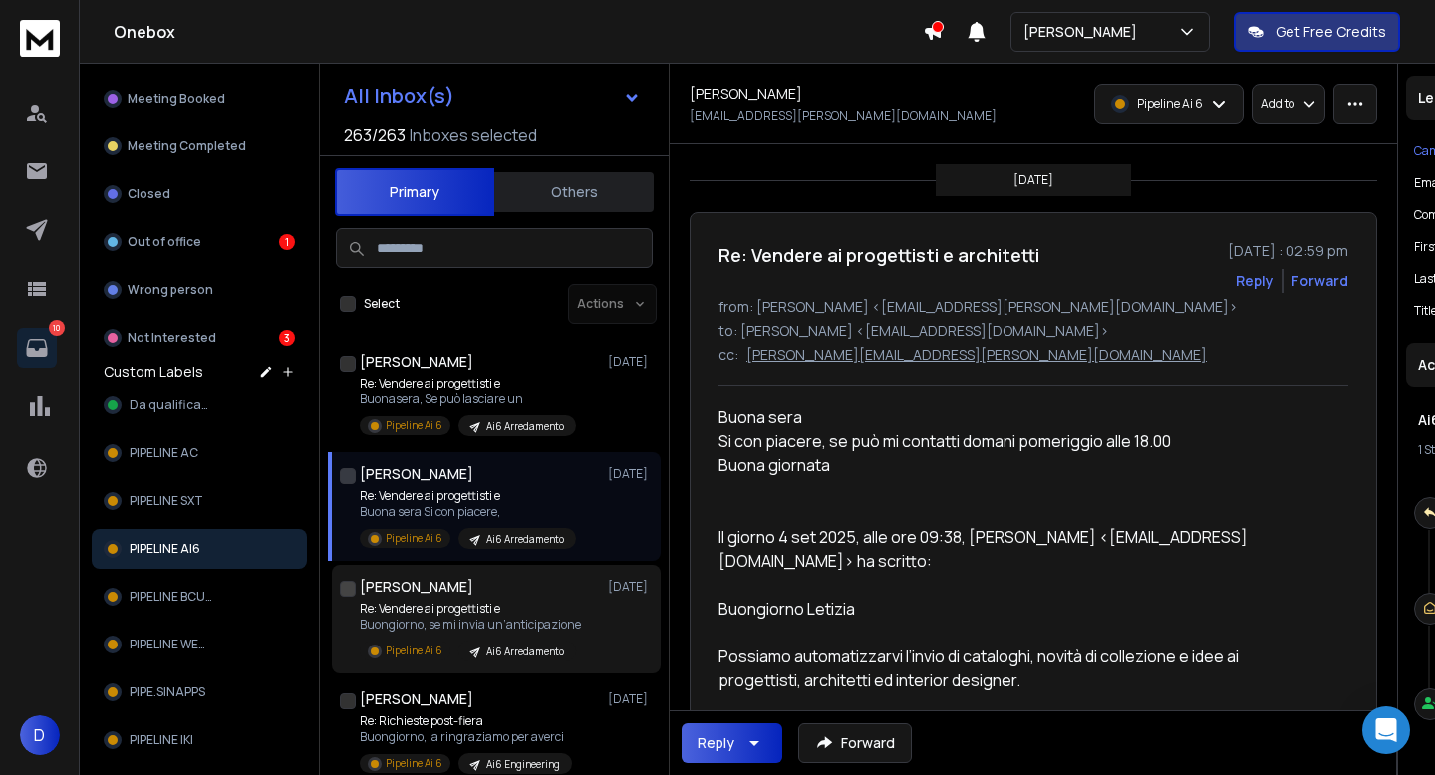
click at [590, 594] on div "Stefano Sebastianelli 05 Sep" at bounding box center [506, 587] width 293 height 20
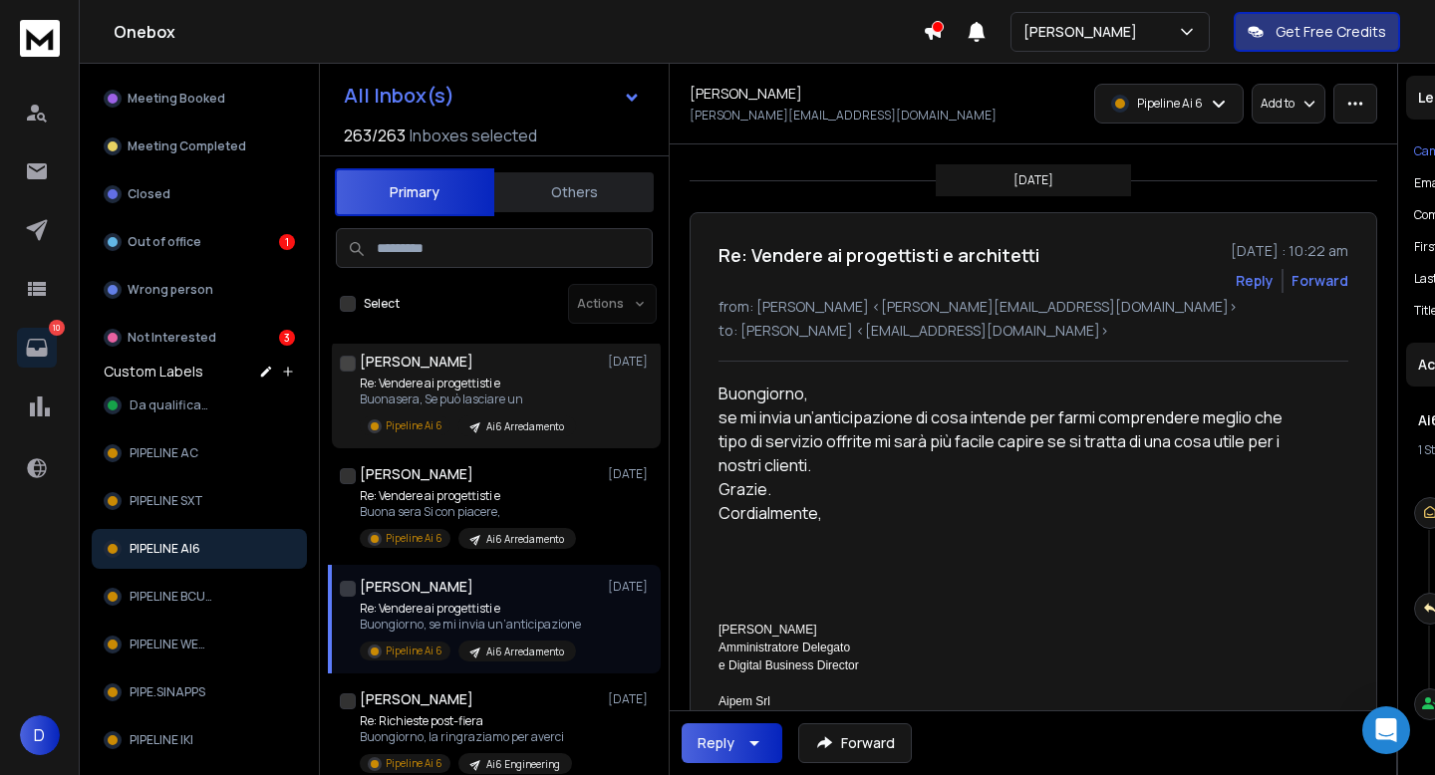
click at [599, 384] on div "Re: Vendere ai progettisti e Buonasera, Se può lasciare un Pipeline Ai 6 Ai6 Ar…" at bounding box center [506, 406] width 293 height 61
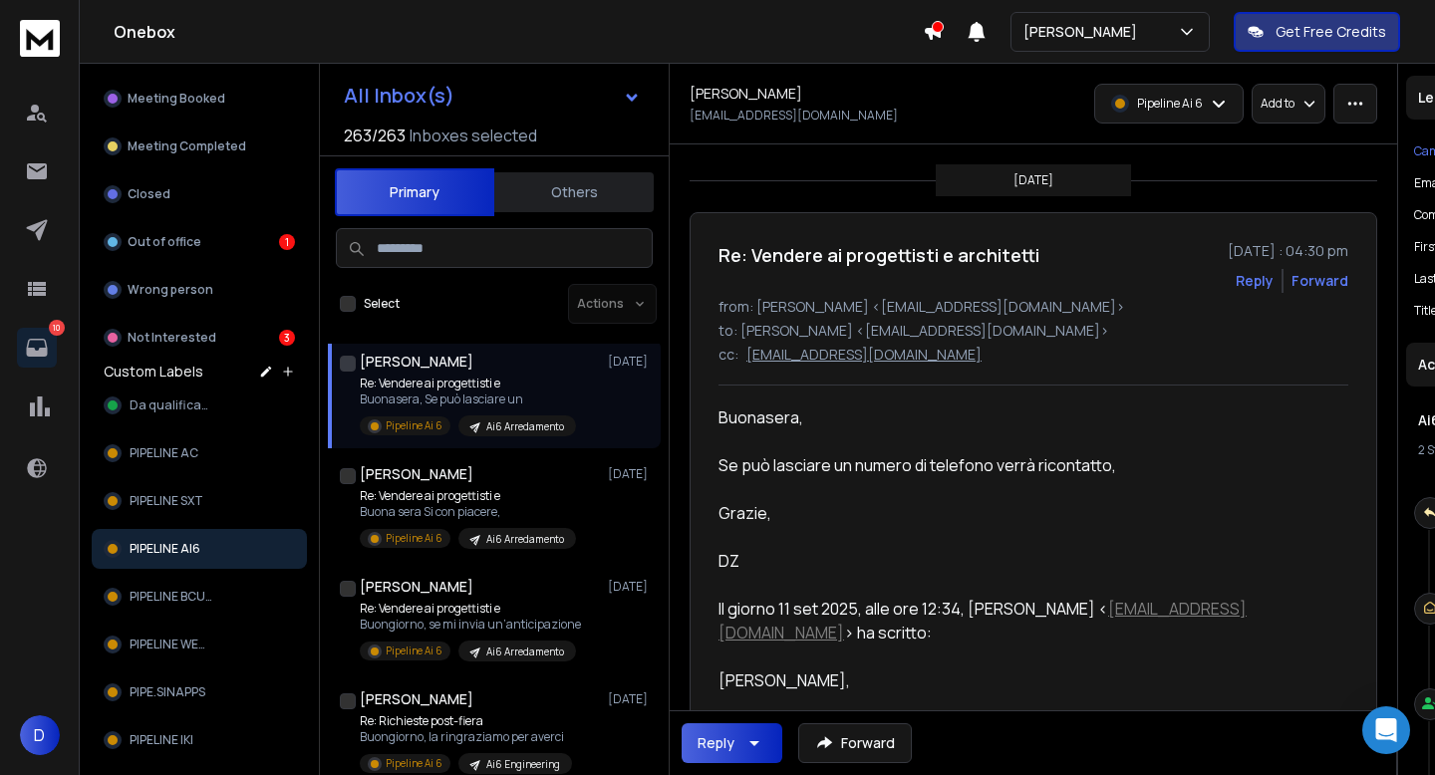
click at [1267, 270] on div "Reply Forward" at bounding box center [1288, 281] width 121 height 24
click at [1260, 289] on button "Reply" at bounding box center [1255, 281] width 38 height 20
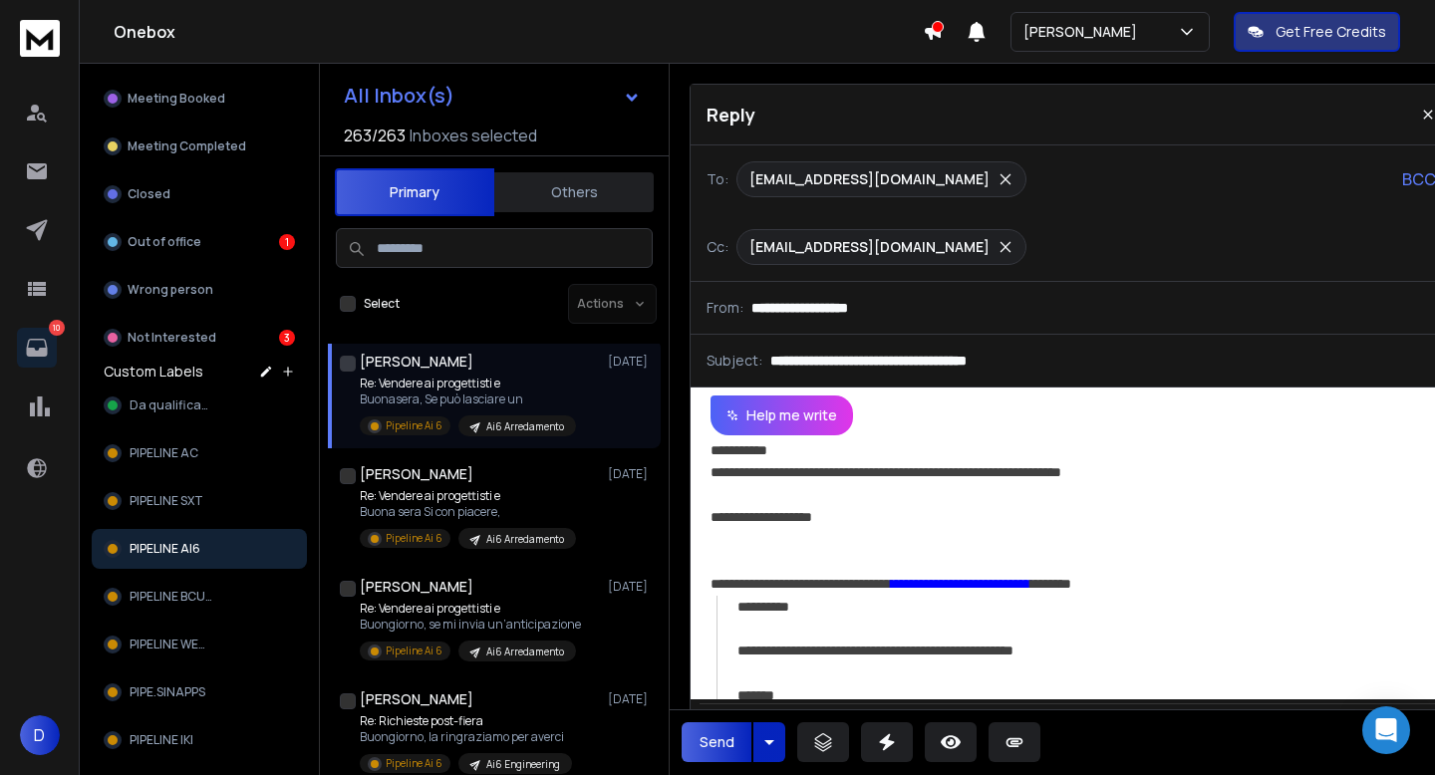
scroll to position [0, 0]
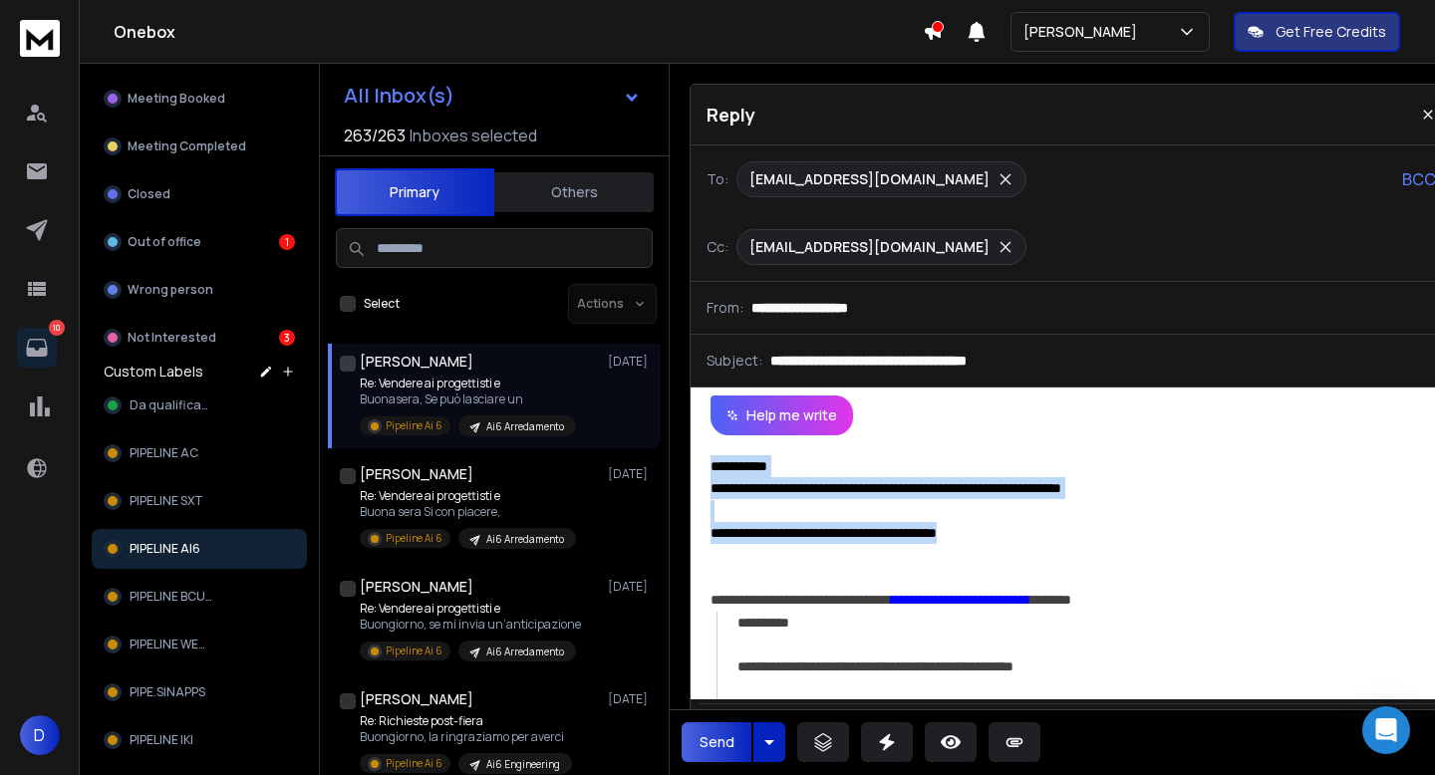
copy div "**********"
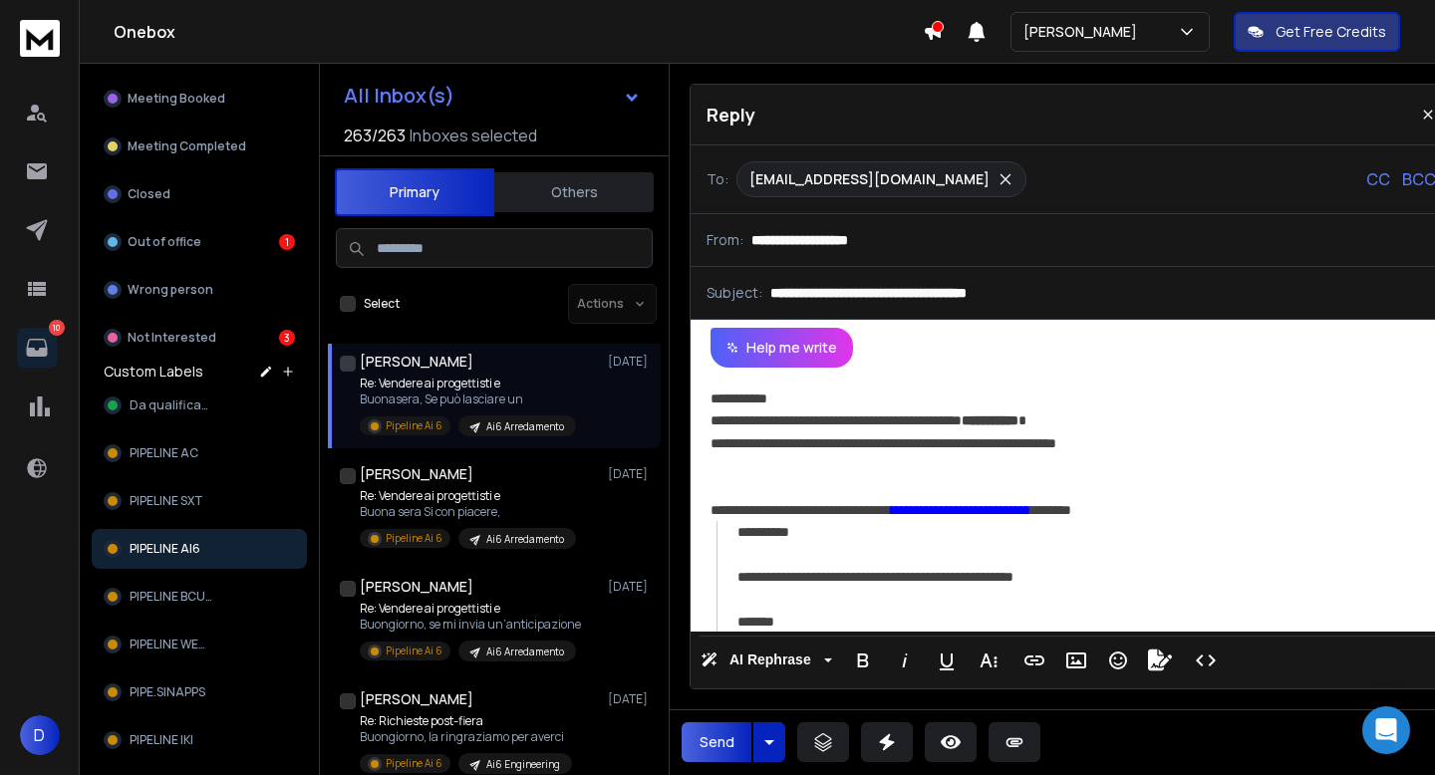
click at [1130, 496] on div "**********" at bounding box center [1072, 500] width 762 height 264
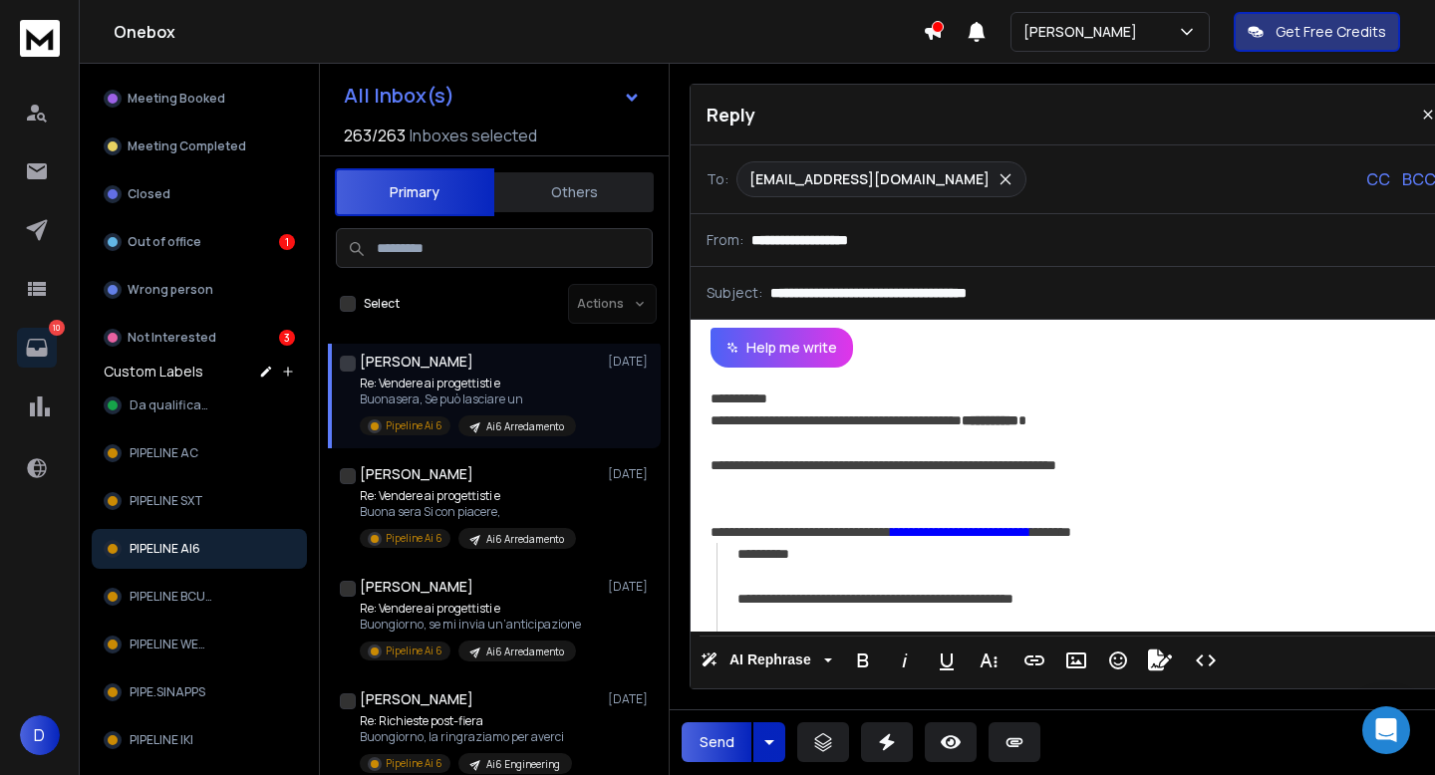
click at [1166, 473] on p "**********" at bounding box center [1072, 466] width 722 height 22
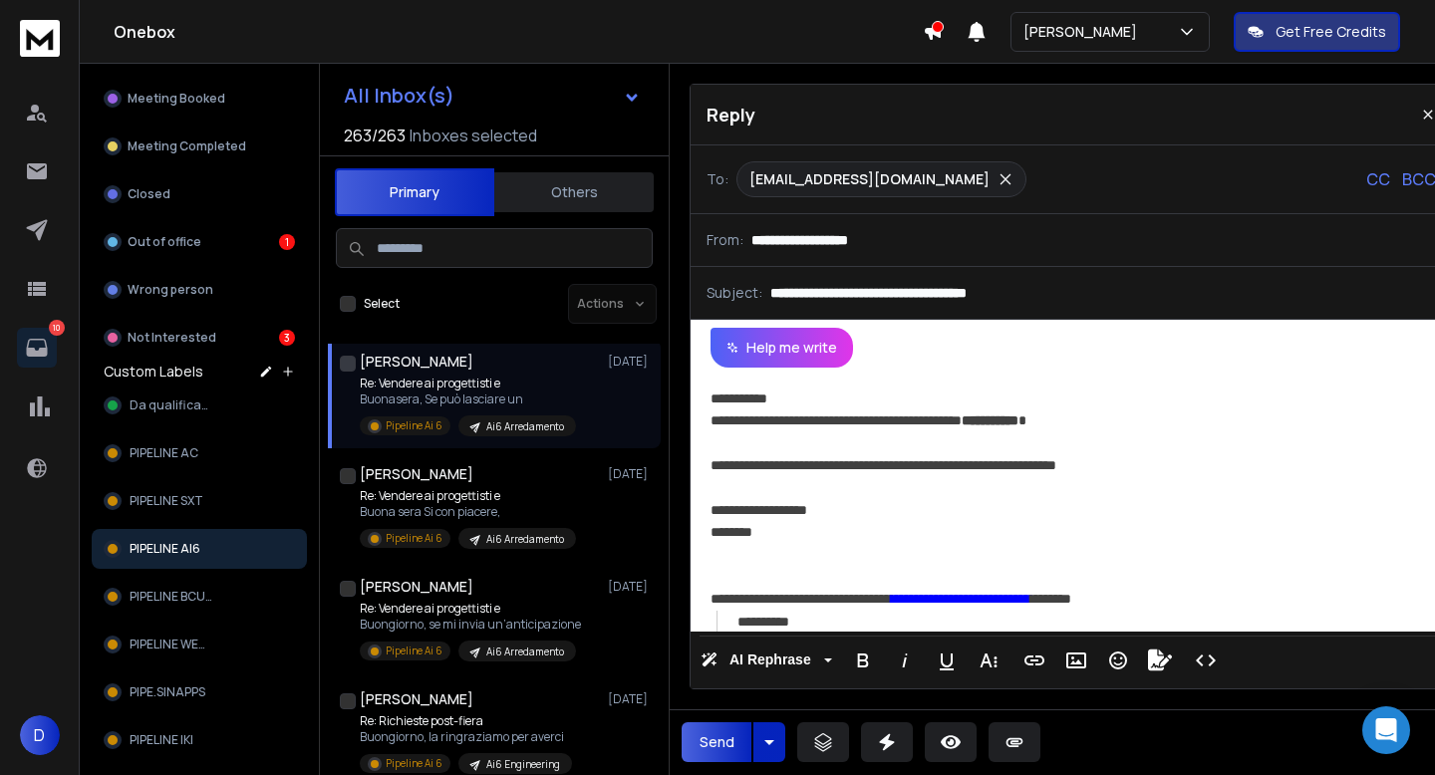
click at [725, 738] on button "Send" at bounding box center [717, 743] width 70 height 40
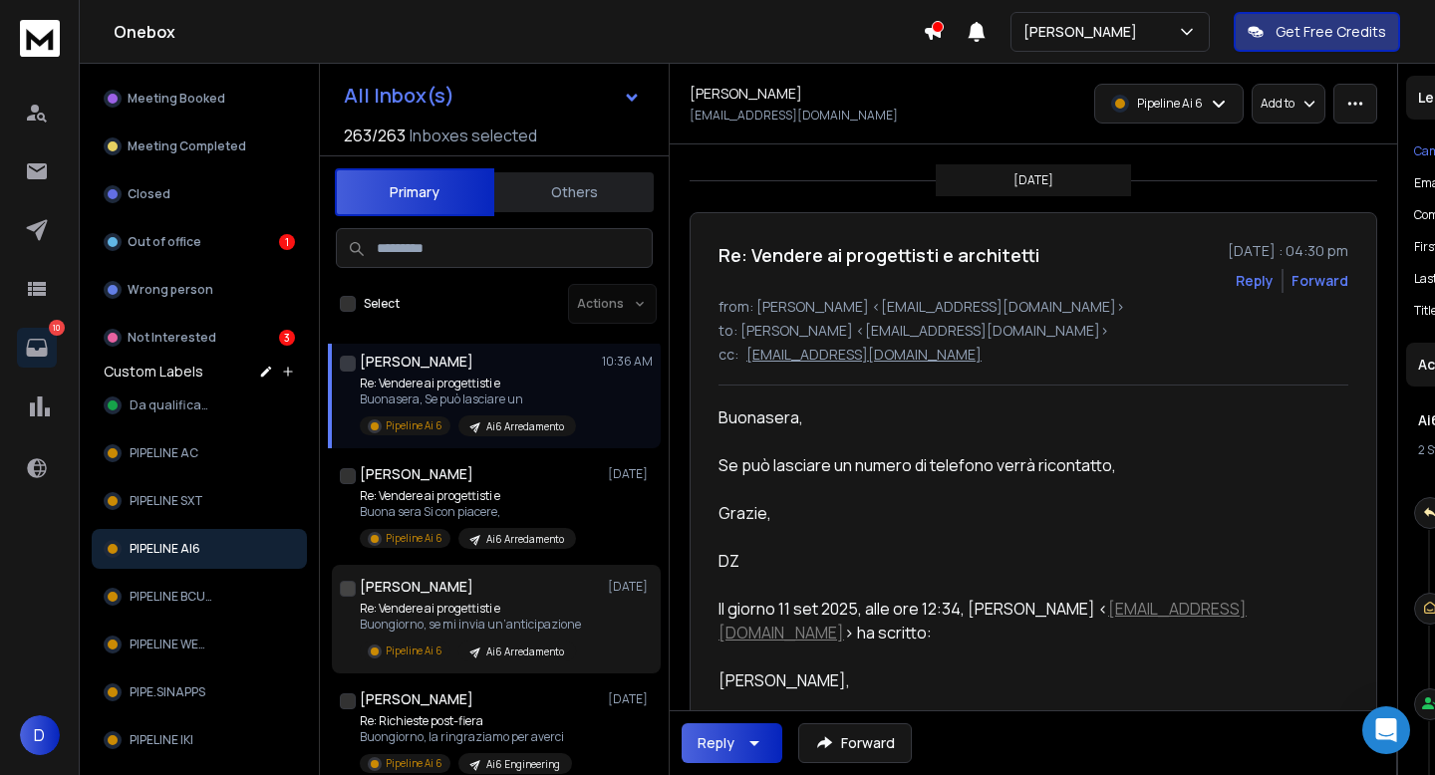
click at [573, 593] on div "Stefano Sebastianelli 05 Sep" at bounding box center [506, 587] width 293 height 20
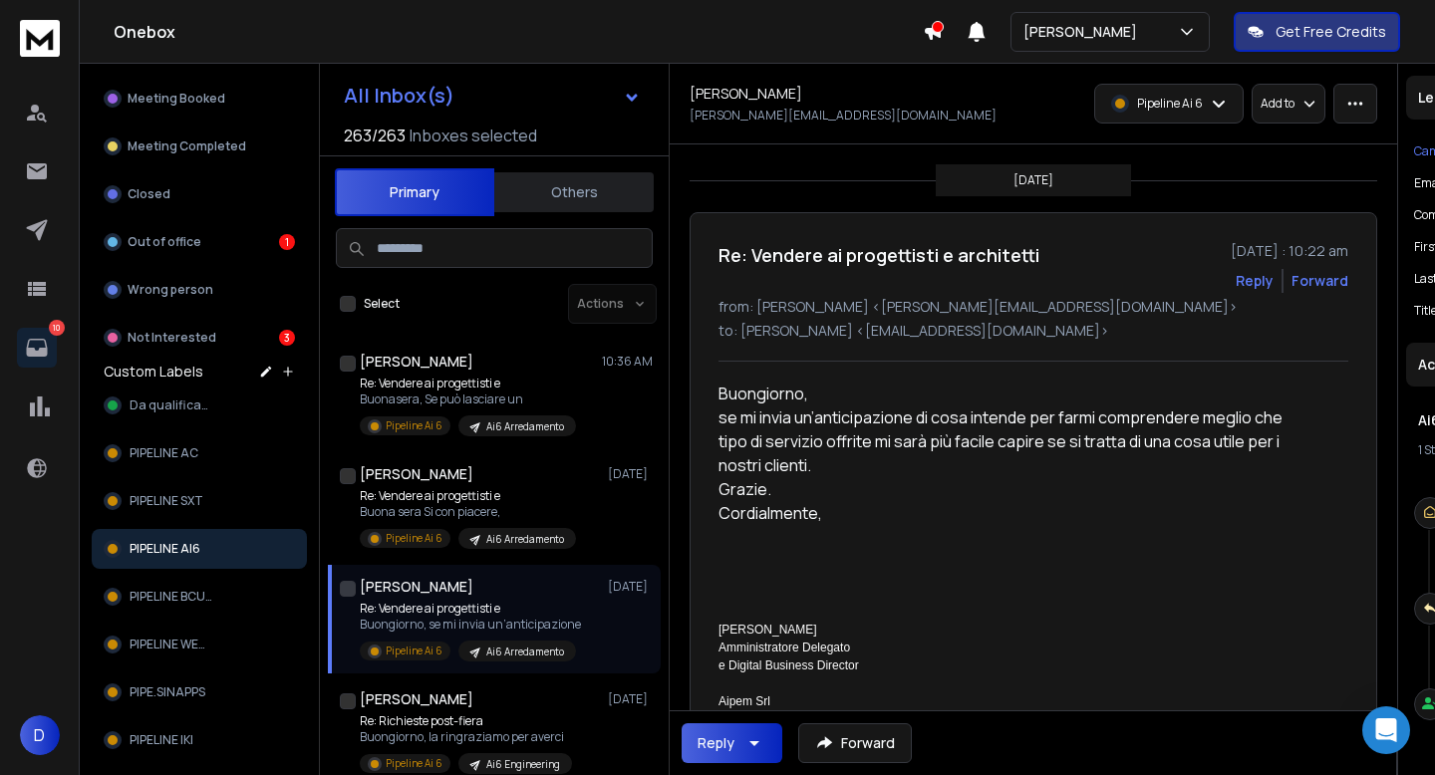
scroll to position [22, 0]
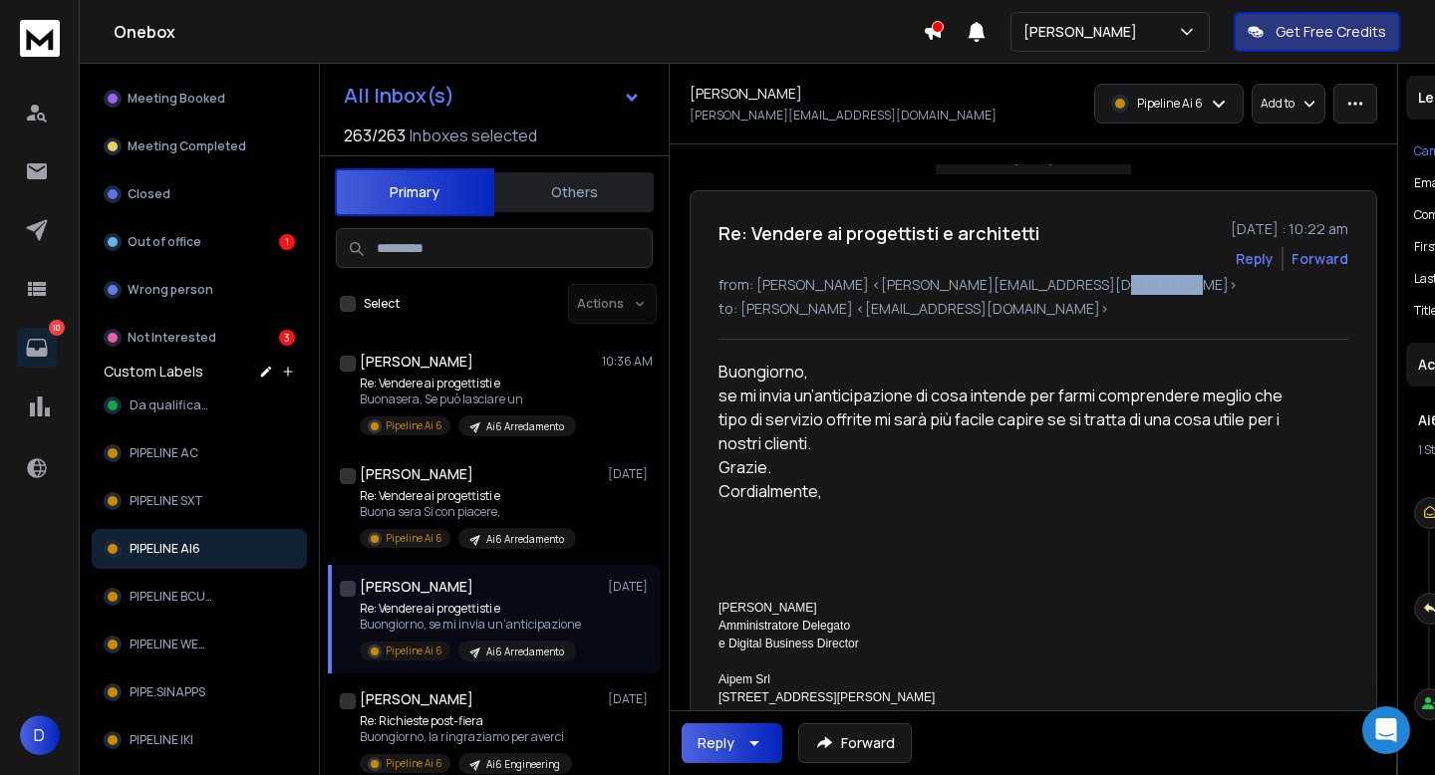
drag, startPoint x: 1051, startPoint y: 286, endPoint x: 1099, endPoint y: 289, distance: 48.9
click at [1099, 289] on p "from: Stefano Sebastianelli <stefano.sebastianelli@aipem.it>" at bounding box center [1034, 285] width 630 height 20
copy p "aipem.it"
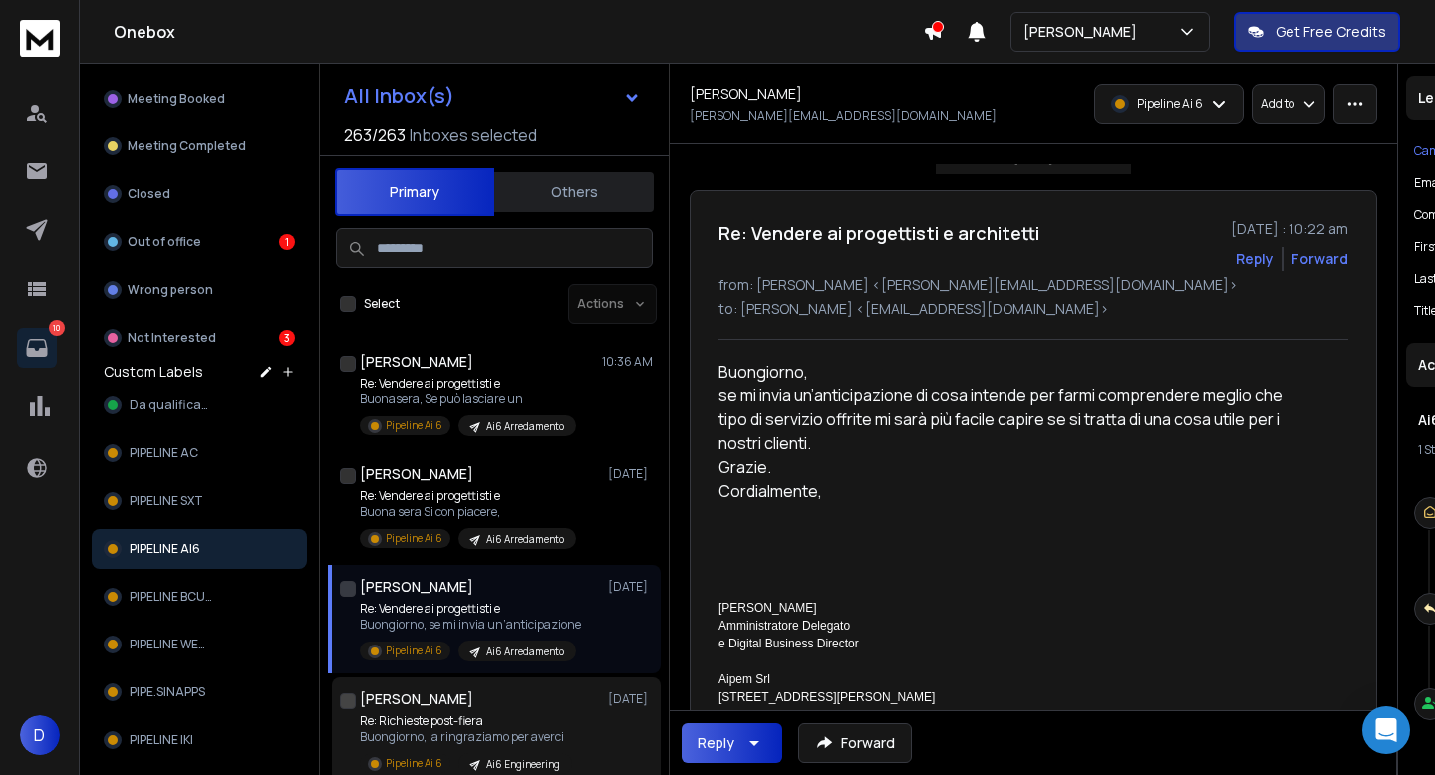
click at [467, 722] on p "Re: Richieste post-fiera" at bounding box center [466, 722] width 212 height 16
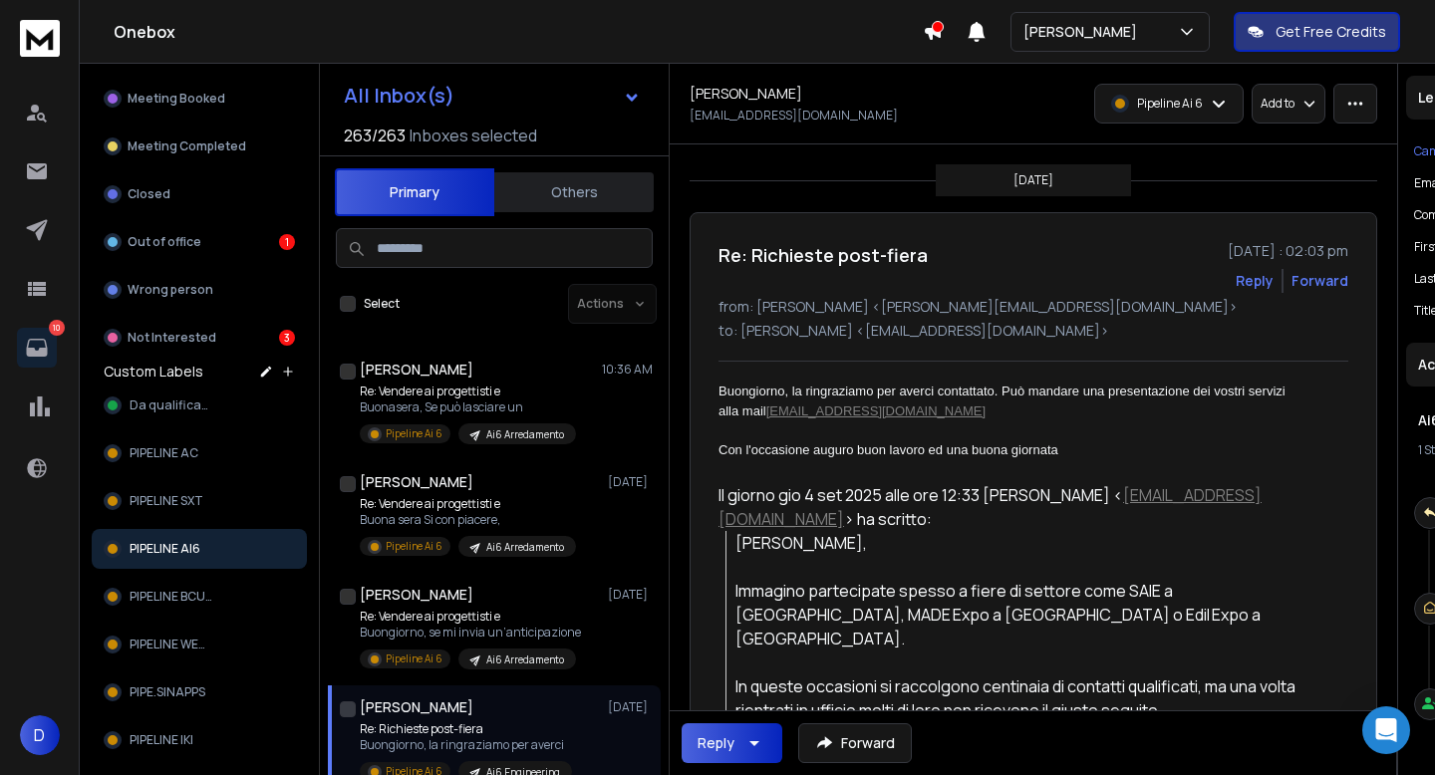
scroll to position [0, 0]
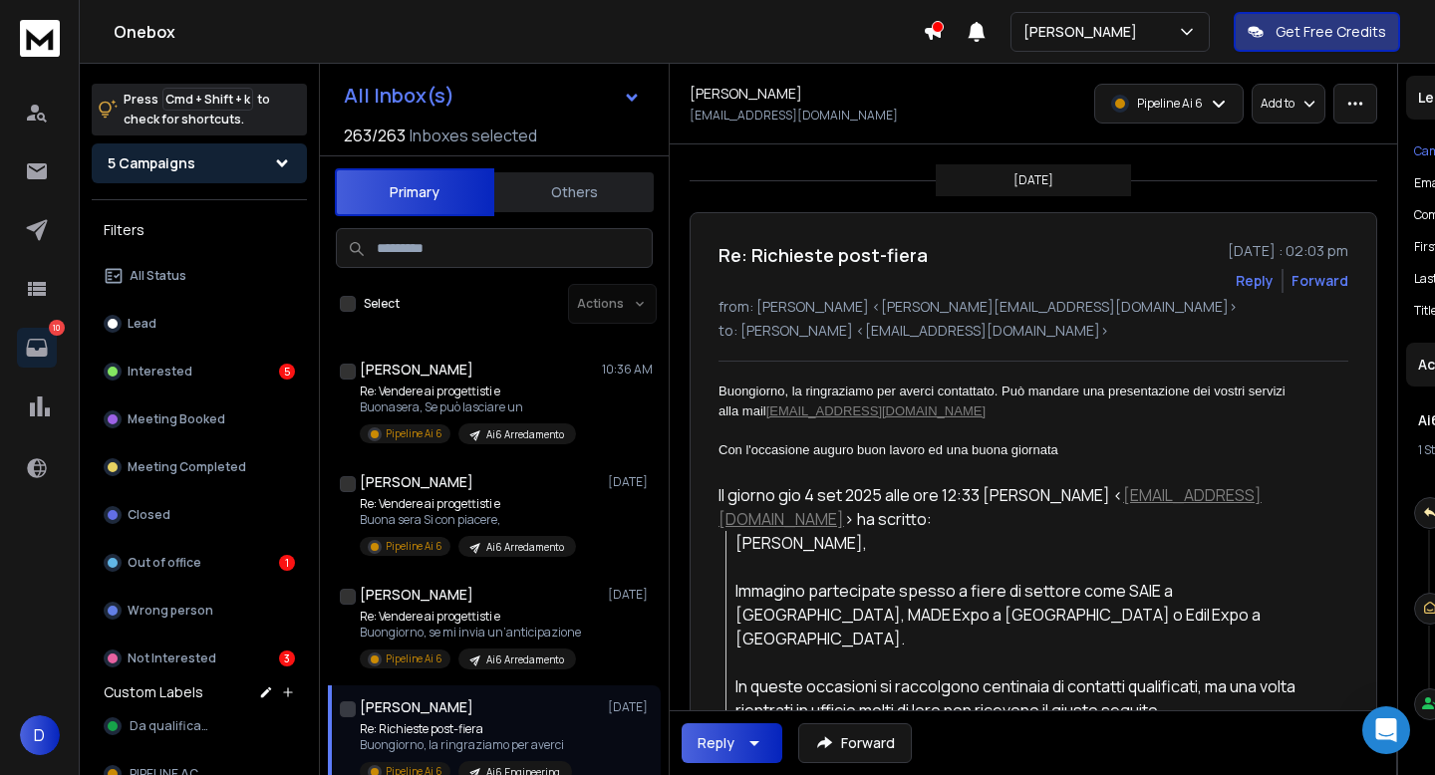
click at [235, 159] on button "5 Campaigns" at bounding box center [199, 164] width 215 height 40
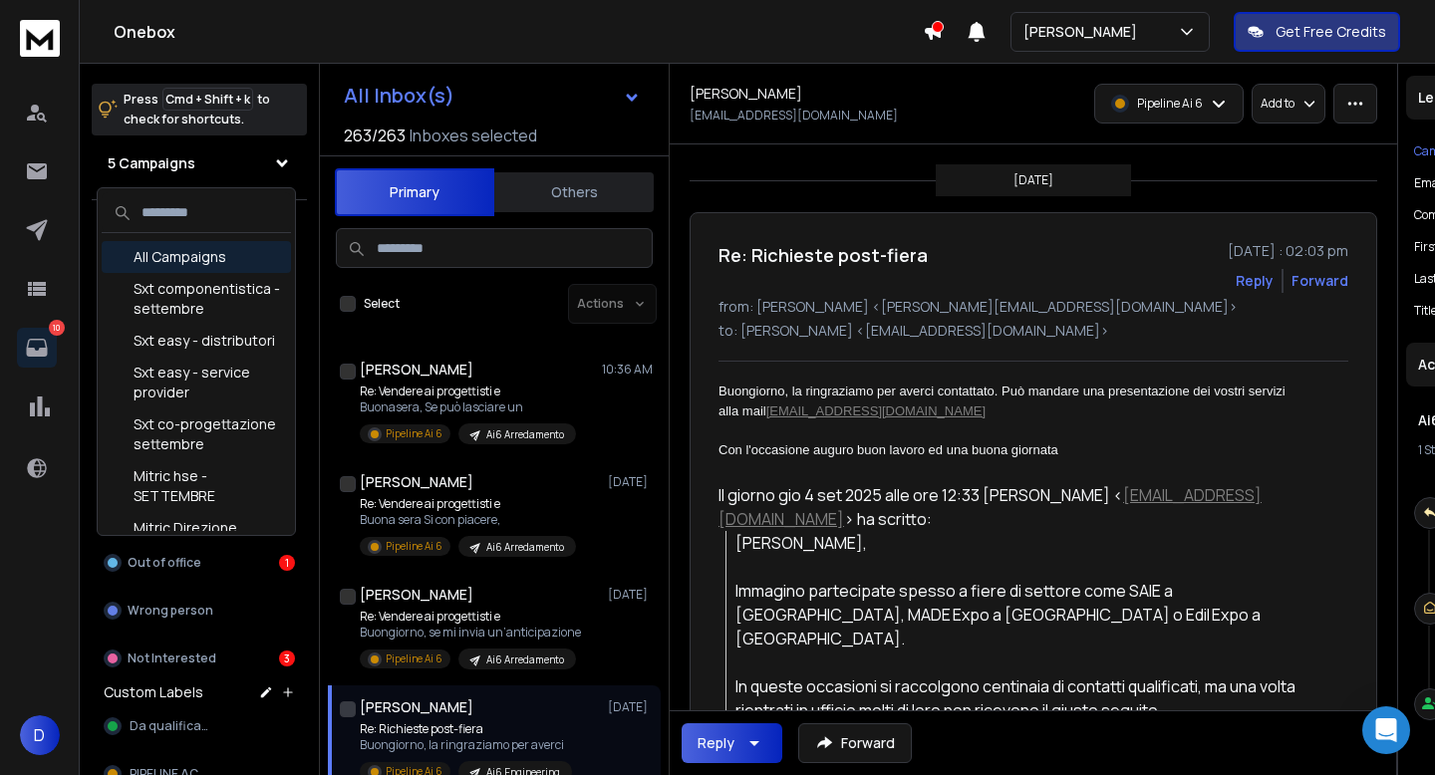
click at [230, 257] on div "All Campaigns" at bounding box center [196, 257] width 189 height 32
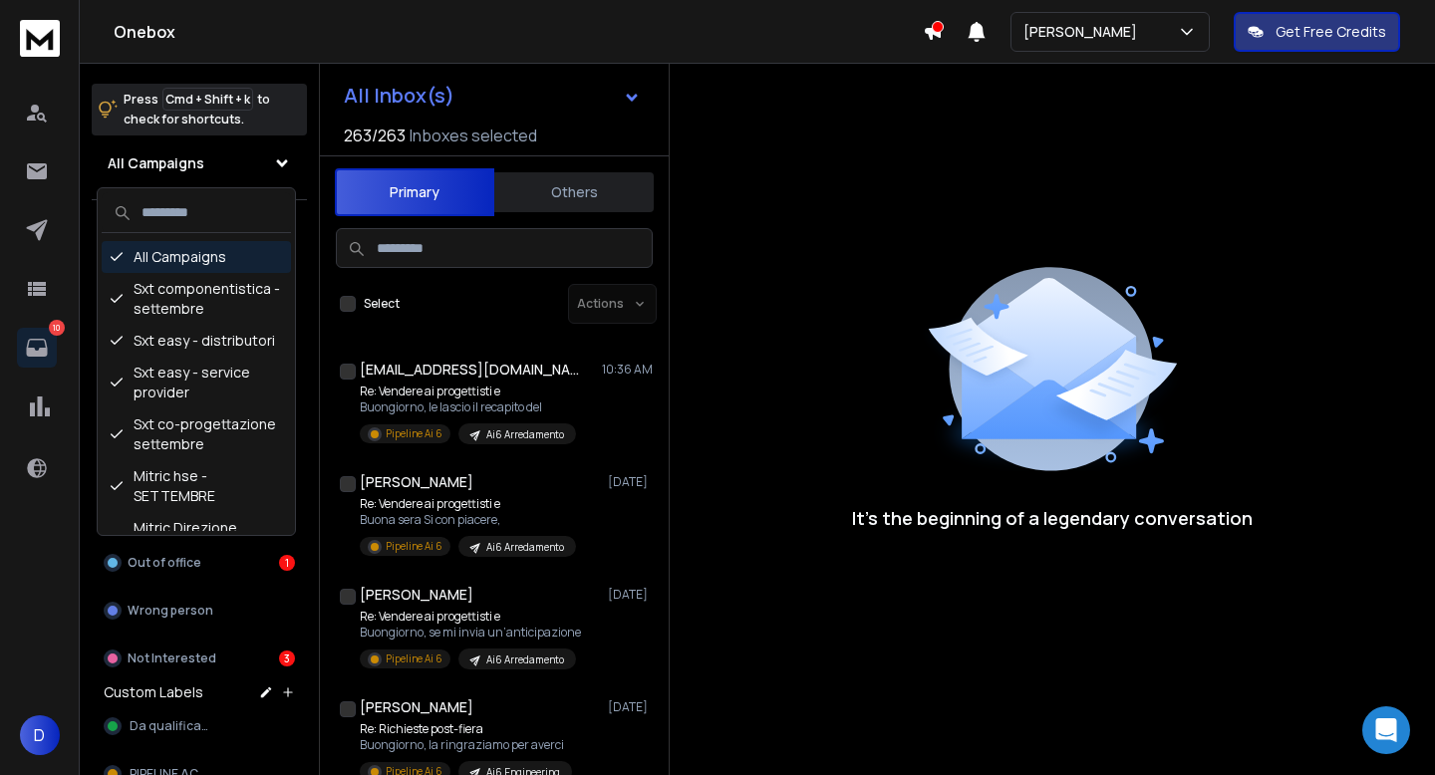
click at [230, 257] on div "All Campaigns" at bounding box center [196, 257] width 189 height 32
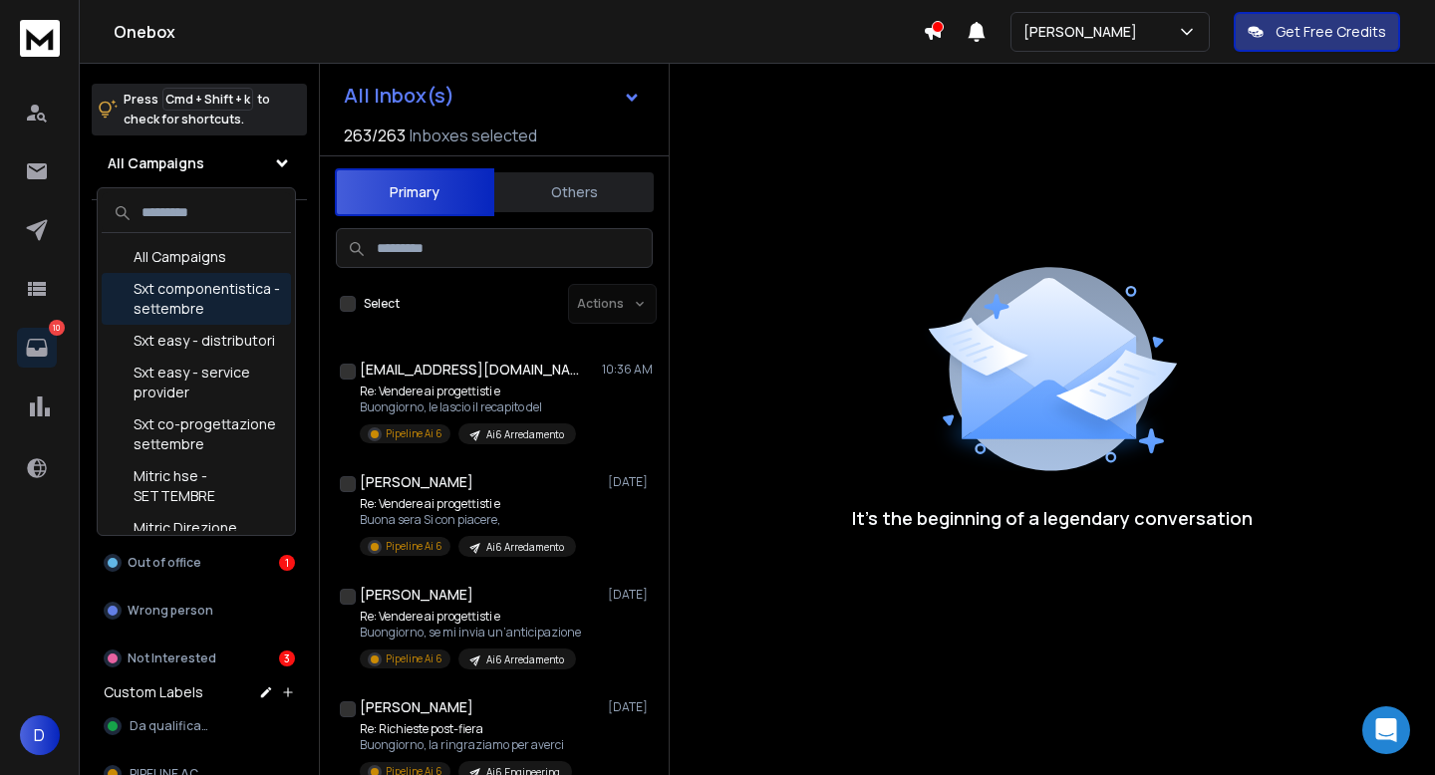
click at [213, 308] on div "Sxt componentistica - settembre" at bounding box center [196, 299] width 189 height 52
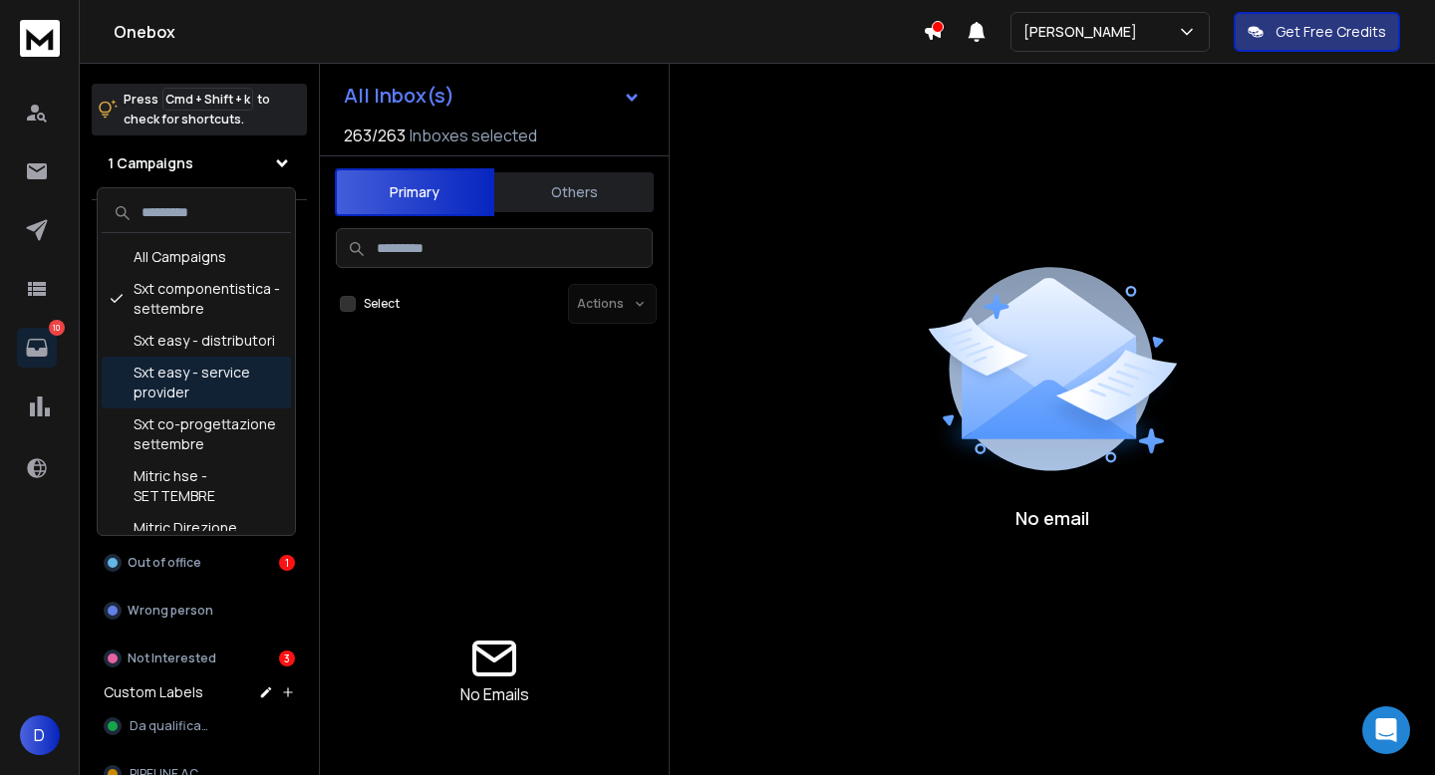
click at [203, 357] on div "Sxt easy - service provider" at bounding box center [196, 383] width 189 height 52
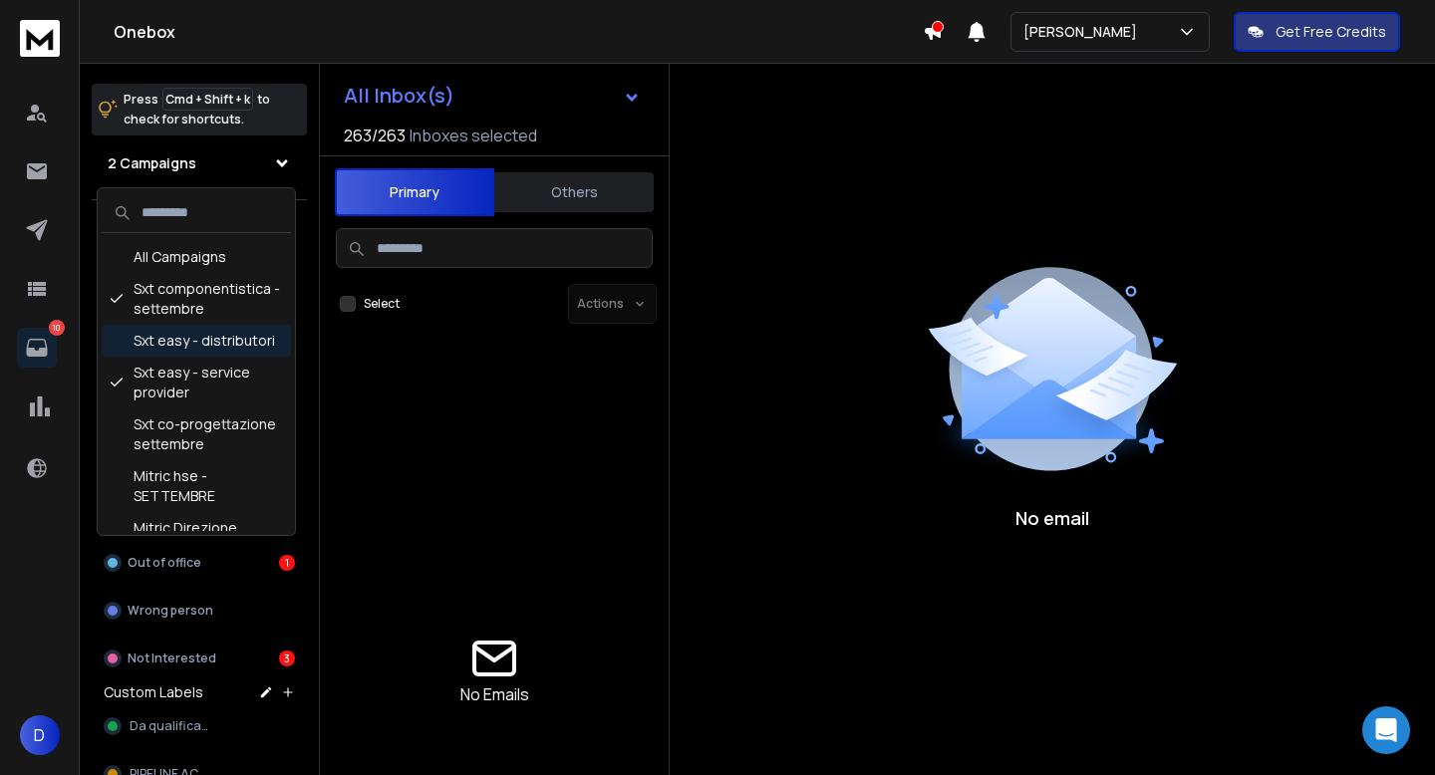
click at [213, 338] on div "Sxt easy - distributori" at bounding box center [196, 341] width 189 height 32
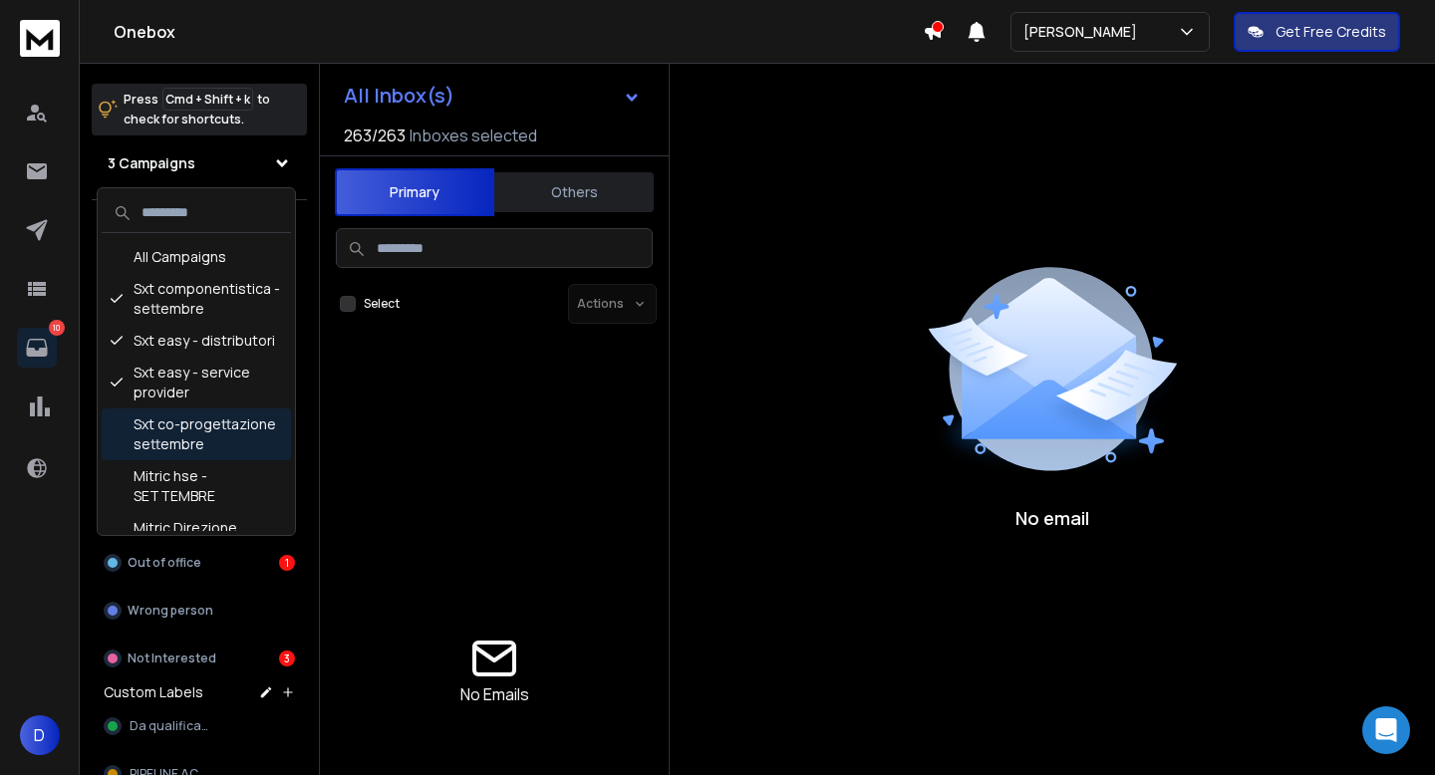
click at [195, 438] on div "Sxt co-progettazione settembre" at bounding box center [196, 435] width 189 height 52
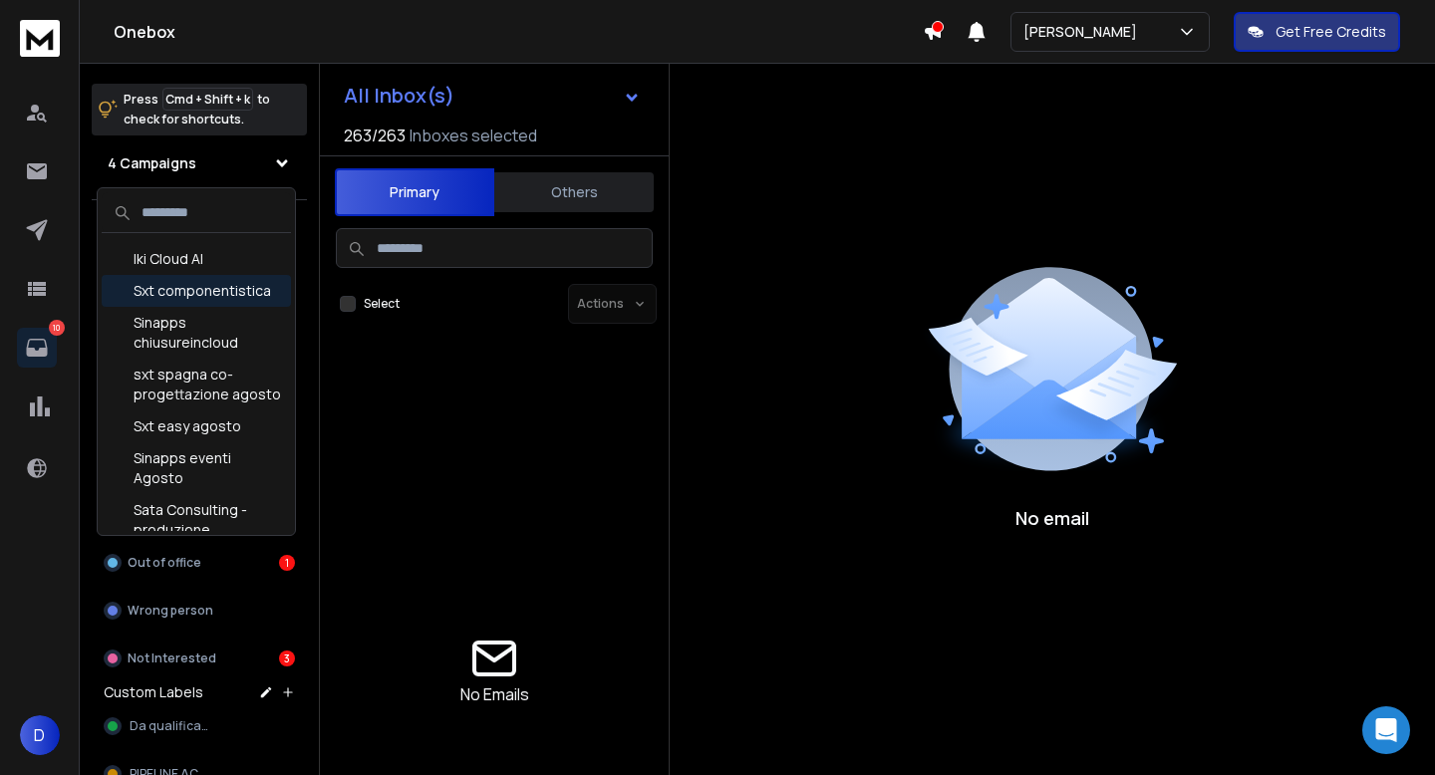
scroll to position [689, 0]
click at [213, 327] on div "Sinapps chiusureincloud" at bounding box center [196, 332] width 189 height 52
click at [221, 306] on div "Sxt componentistica" at bounding box center [196, 290] width 189 height 32
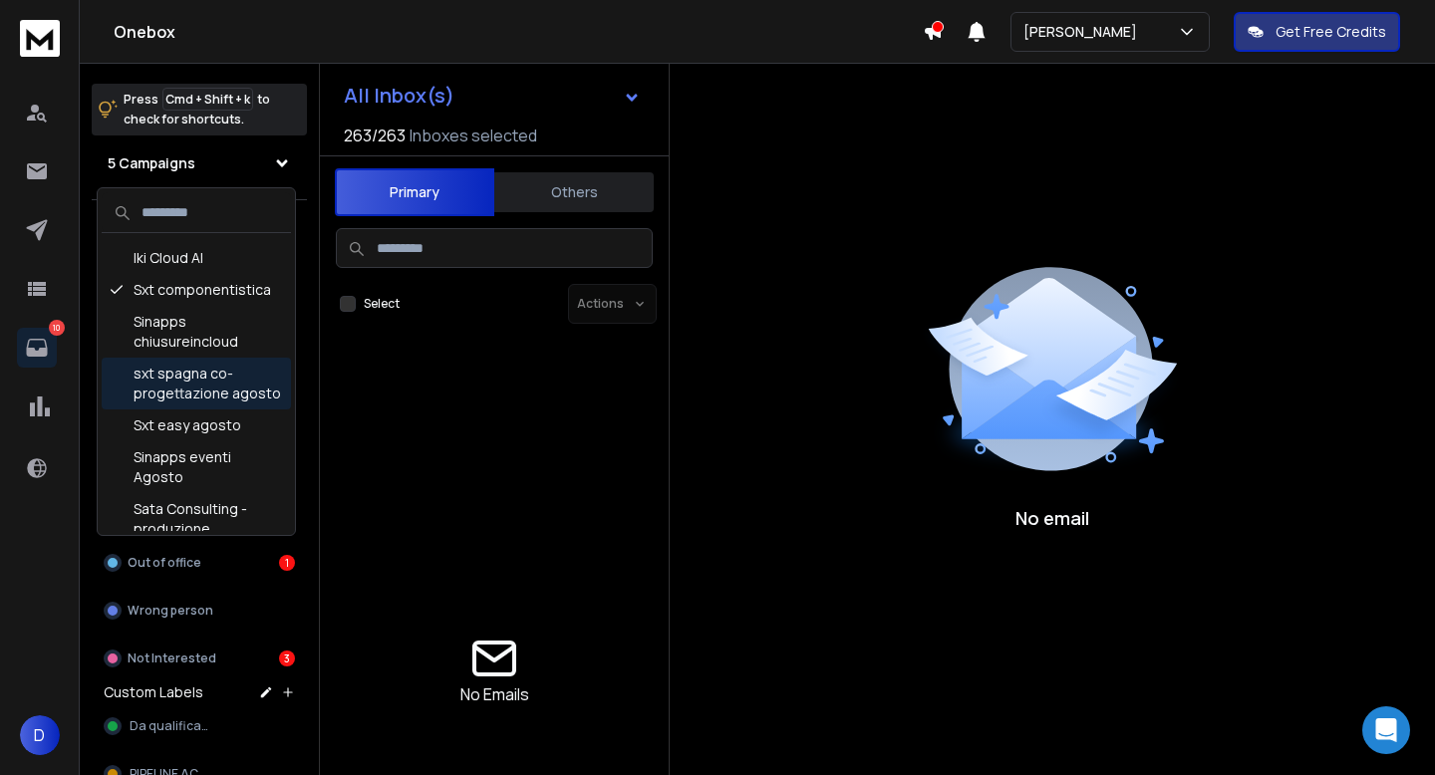
click at [207, 404] on div "sxt spagna co-progettazione agosto" at bounding box center [196, 384] width 189 height 52
click at [205, 442] on div "Sxt easy agosto" at bounding box center [196, 426] width 189 height 32
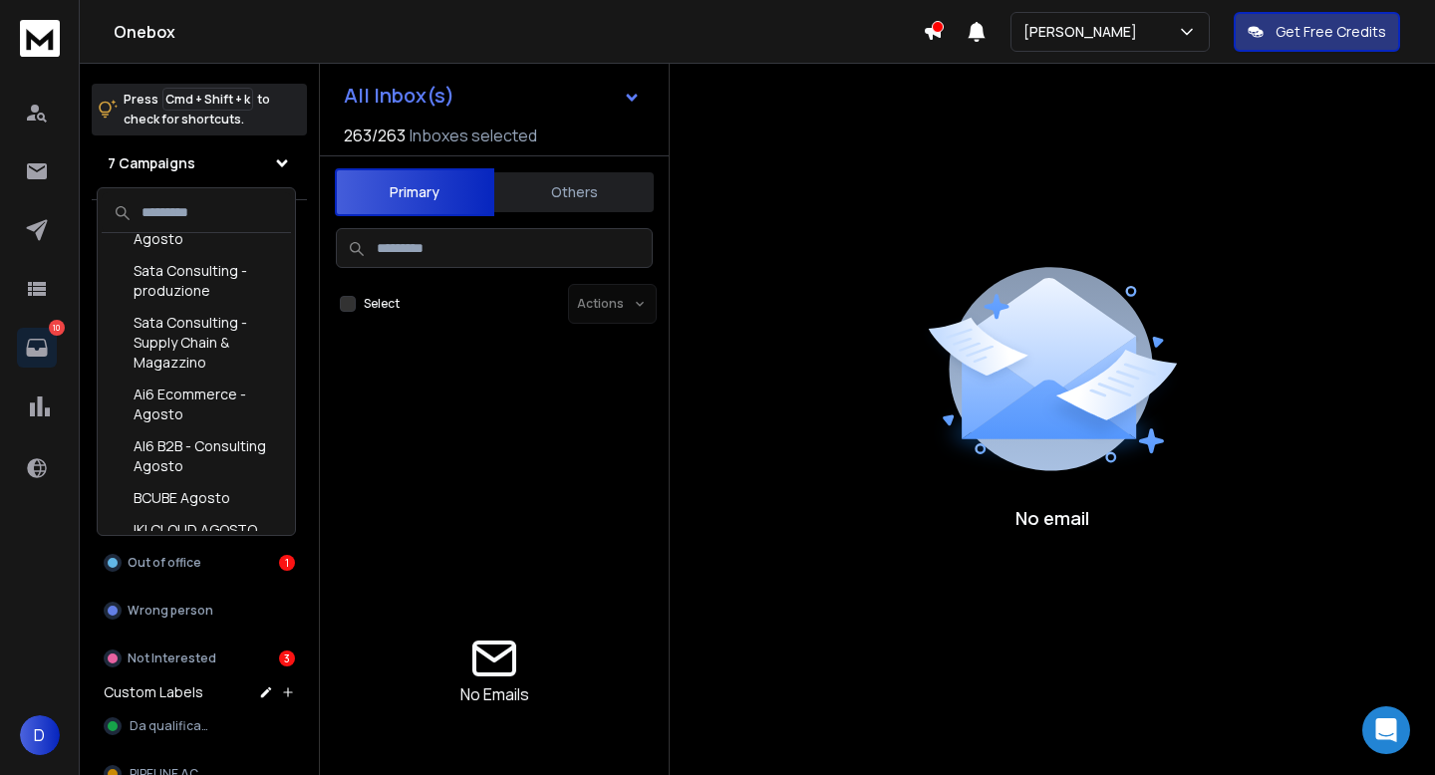
scroll to position [942, 0]
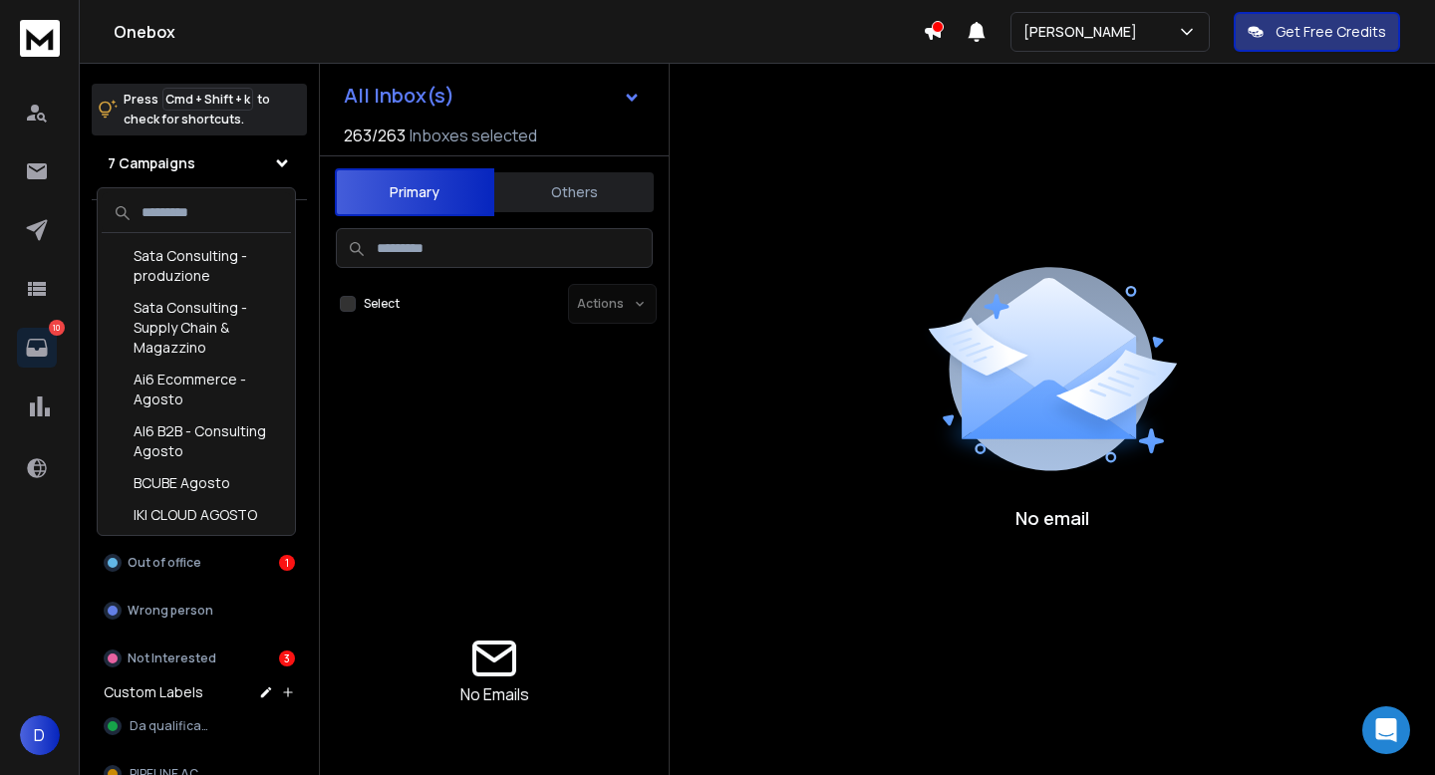
click at [409, 476] on div "No Emails" at bounding box center [494, 631] width 333 height 574
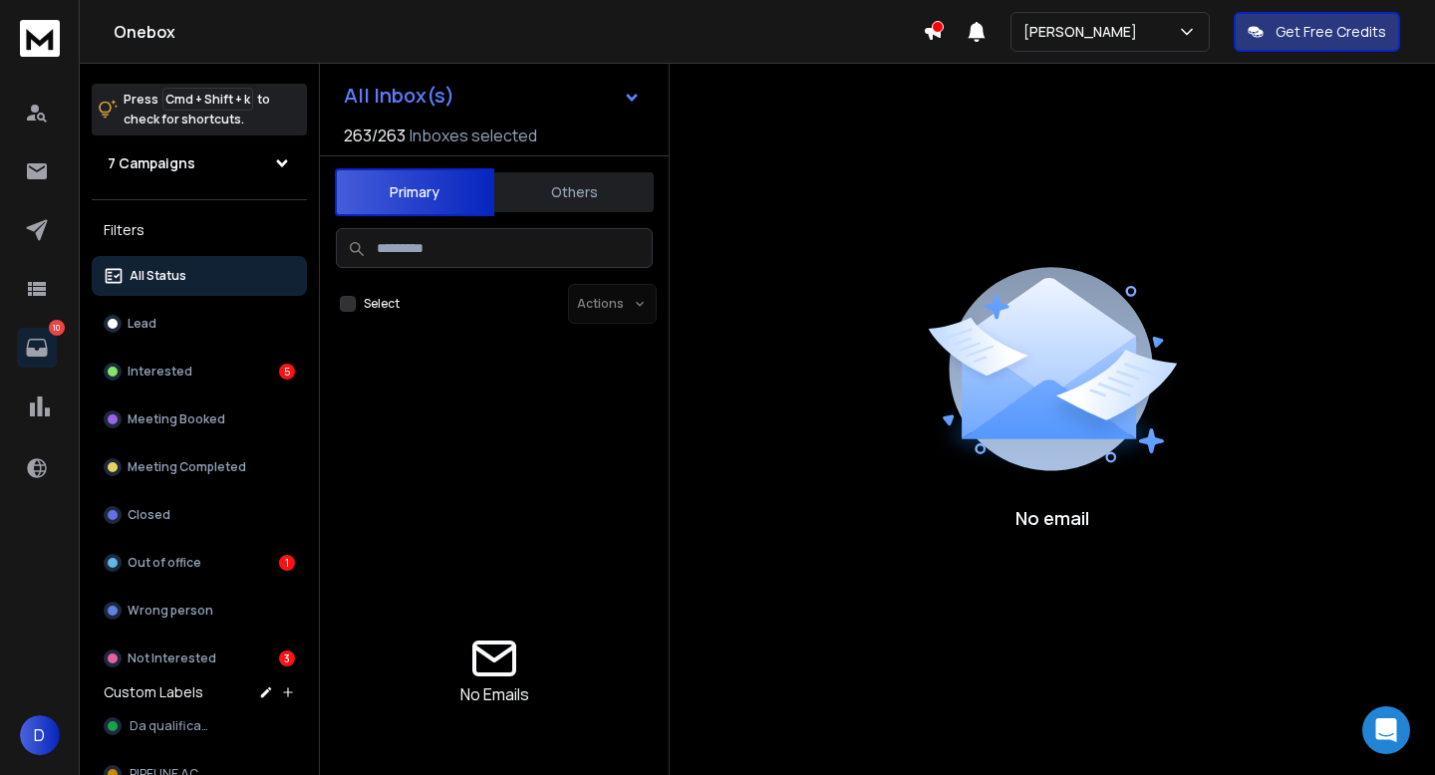
click at [184, 290] on button "All Status" at bounding box center [199, 276] width 215 height 40
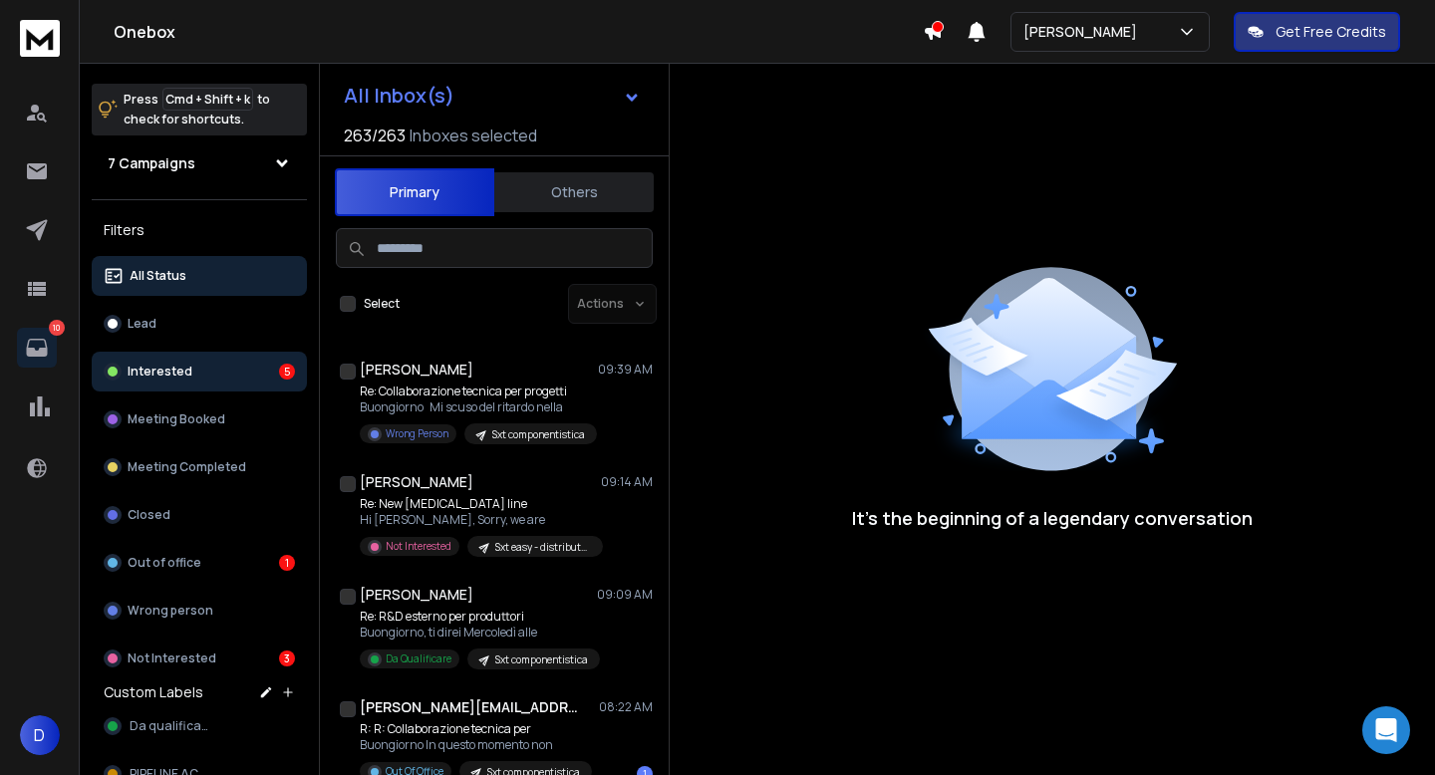
click at [177, 376] on p "Interested" at bounding box center [160, 372] width 65 height 16
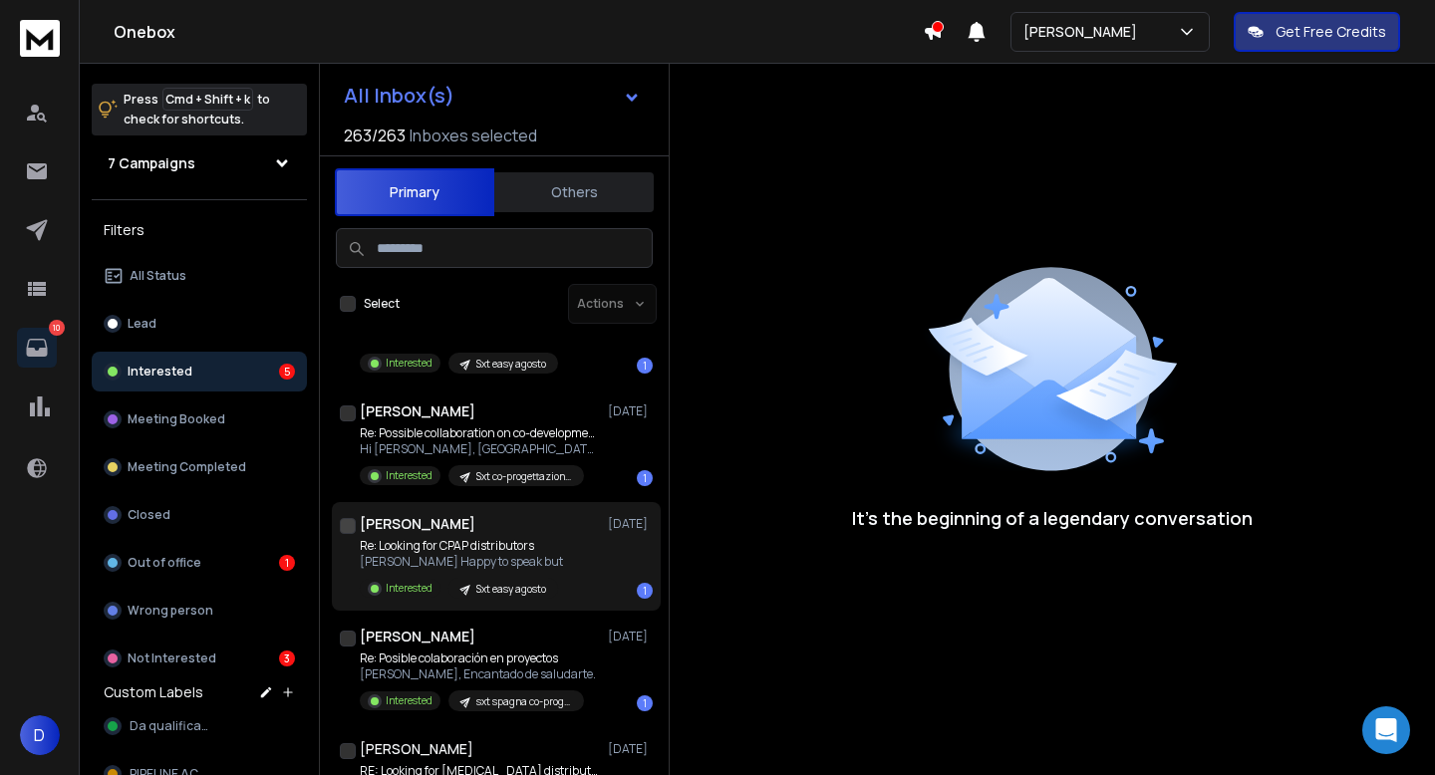
scroll to position [118, 0]
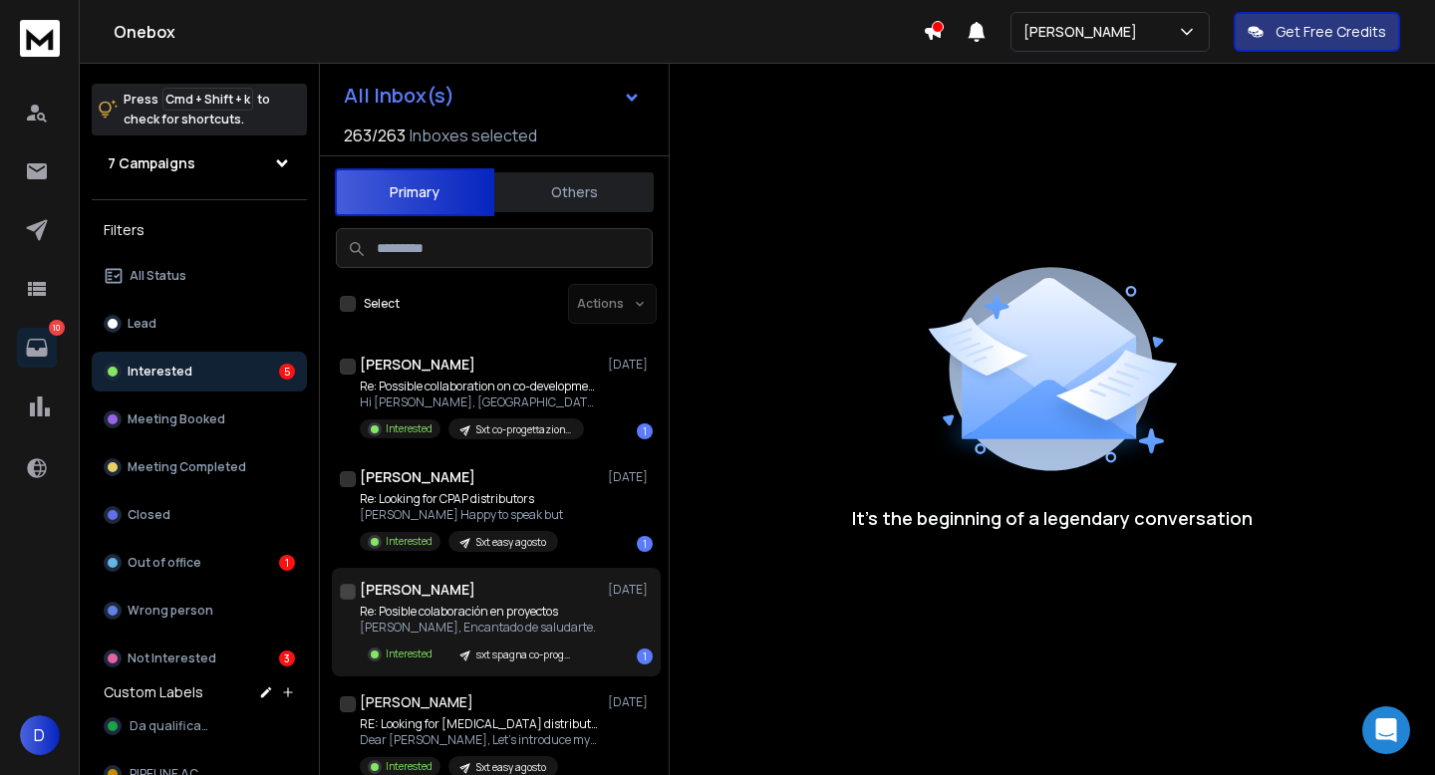
click at [598, 614] on div "Re: Posible colaboración en proyectos Hola Luca, Encantado de saludarte. Intere…" at bounding box center [506, 634] width 293 height 61
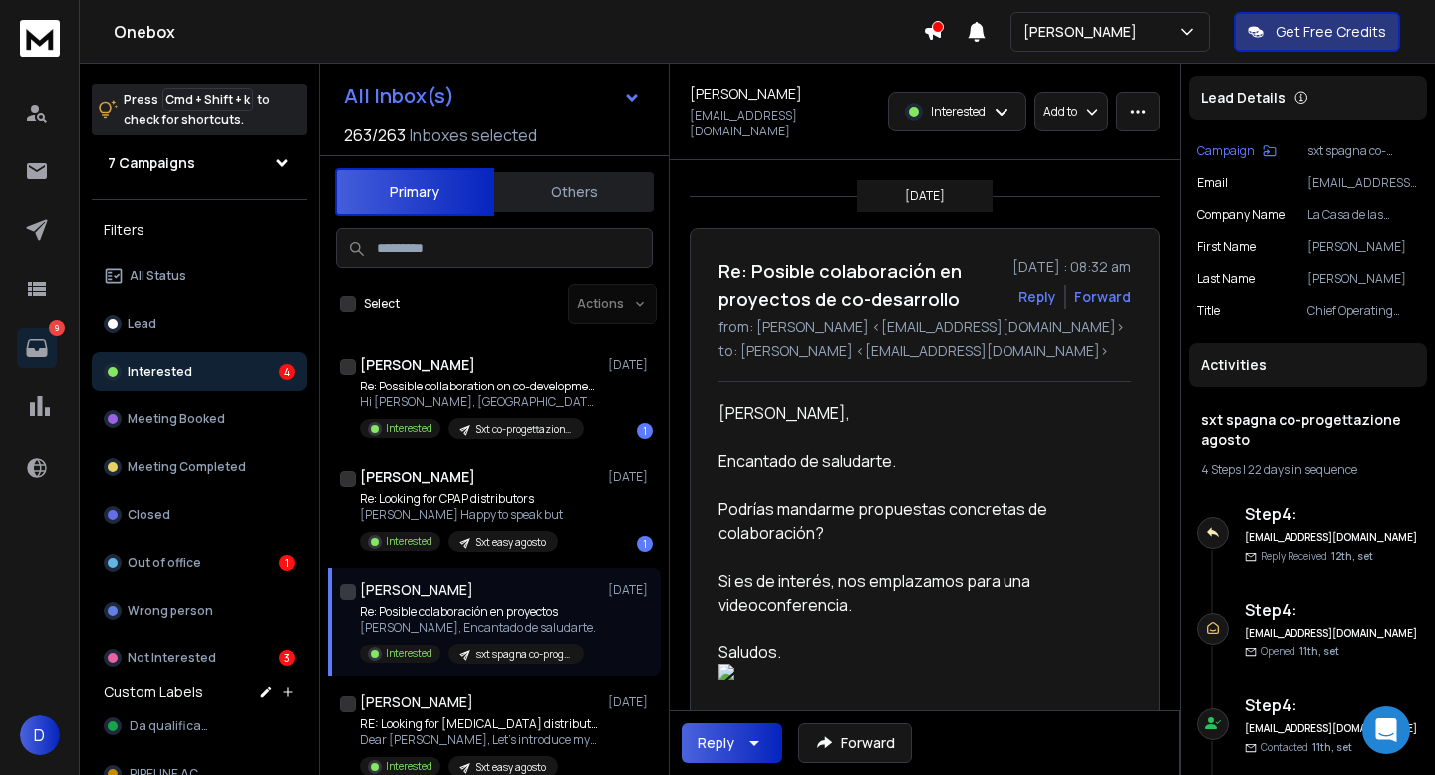
drag, startPoint x: 851, startPoint y: 315, endPoint x: 1086, endPoint y: 316, distance: 235.2
click at [1086, 317] on p "from: Samuel Ávila <samuelavila@lacasadelascarcasas.es>" at bounding box center [925, 327] width 413 height 20
copy p "amuelavila@lacasadelascarcasas.es"
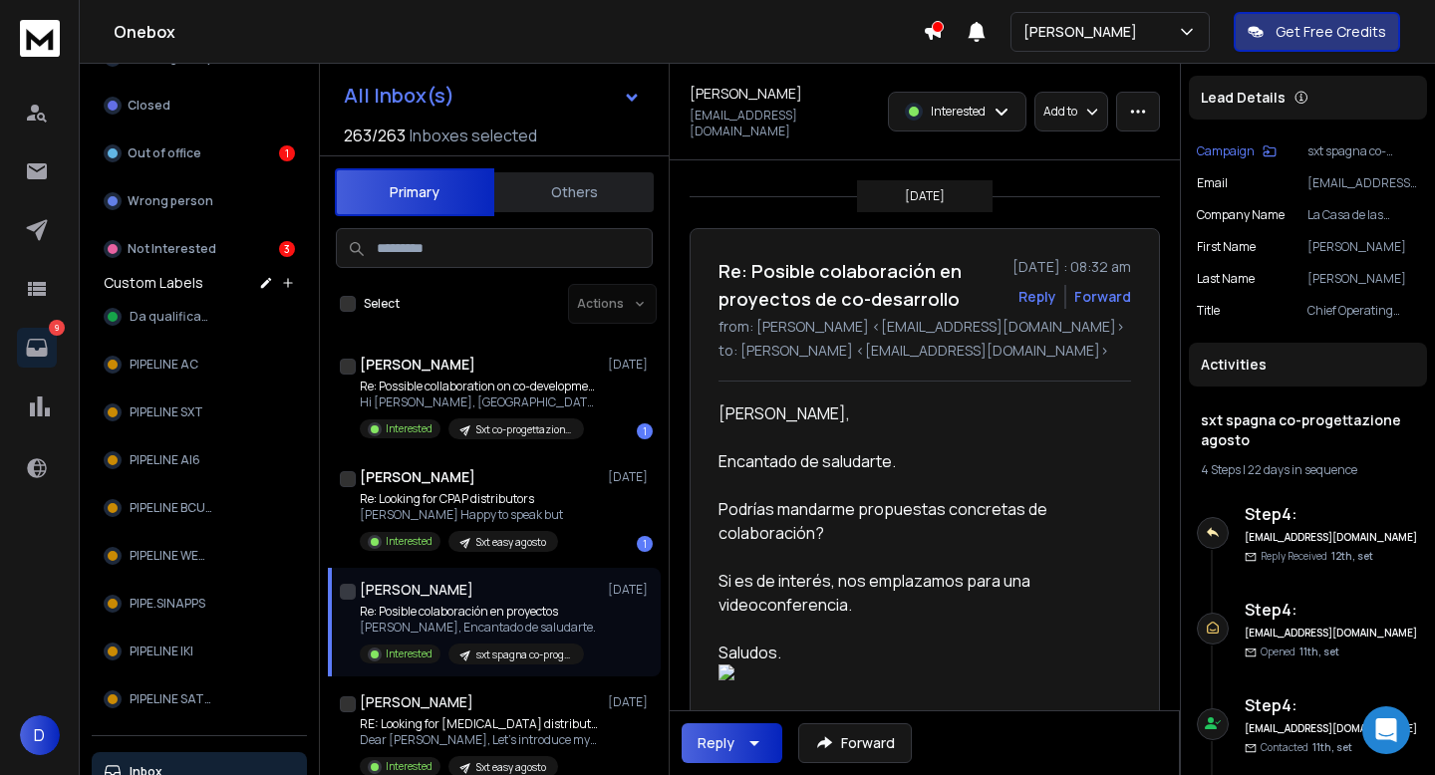
scroll to position [379, 0]
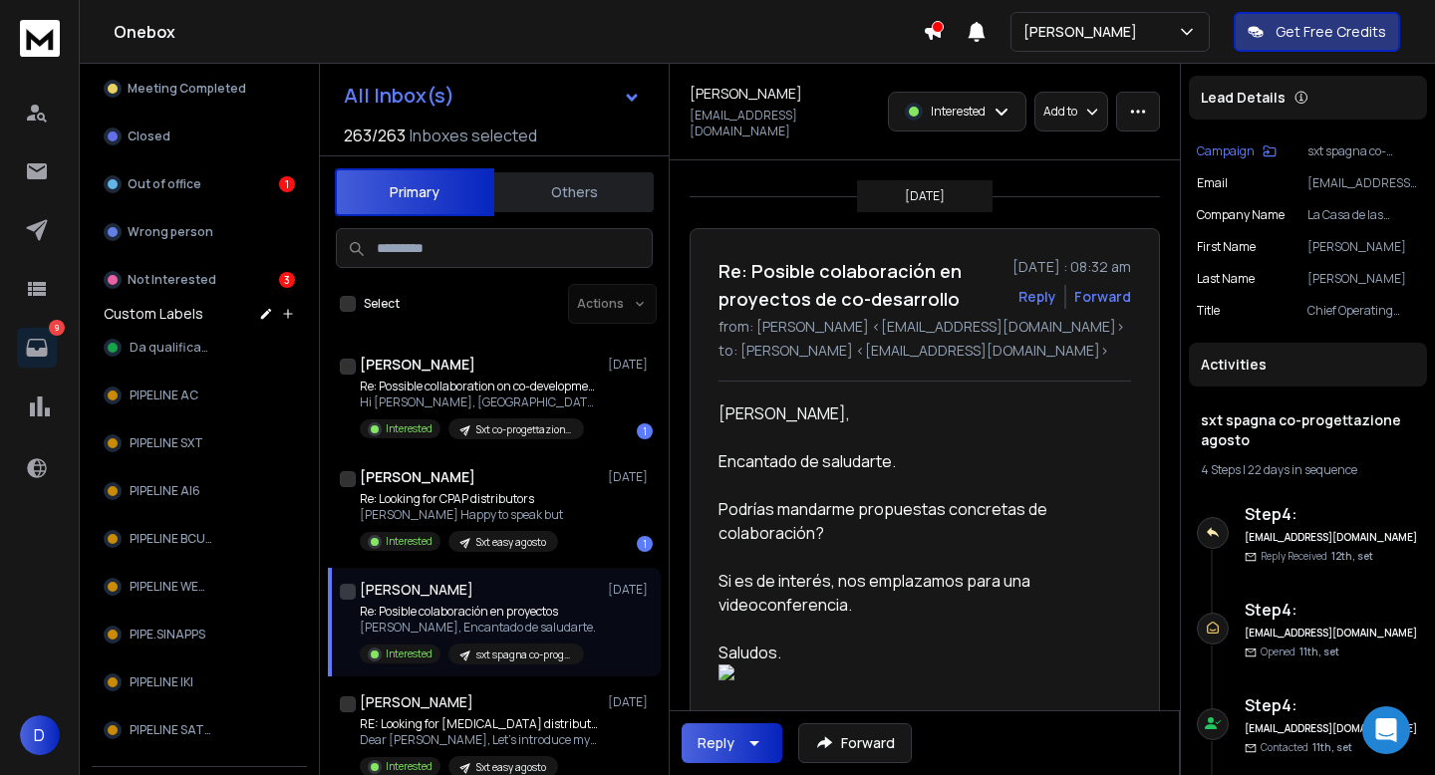
click at [284, 315] on icon at bounding box center [288, 314] width 14 height 14
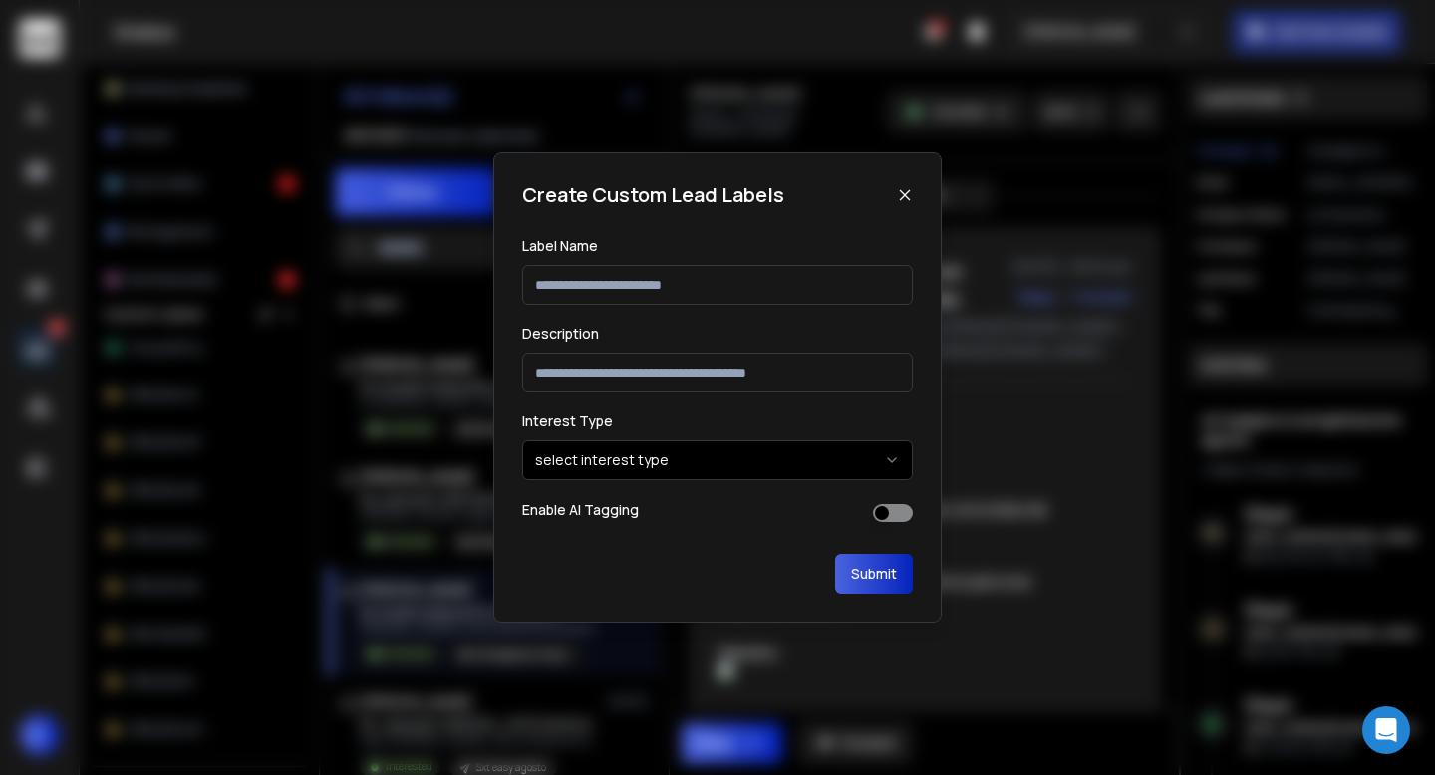
click at [682, 274] on input "Label Name" at bounding box center [717, 285] width 391 height 40
type input "**********"
click at [669, 461] on button "select interest type" at bounding box center [717, 461] width 391 height 40
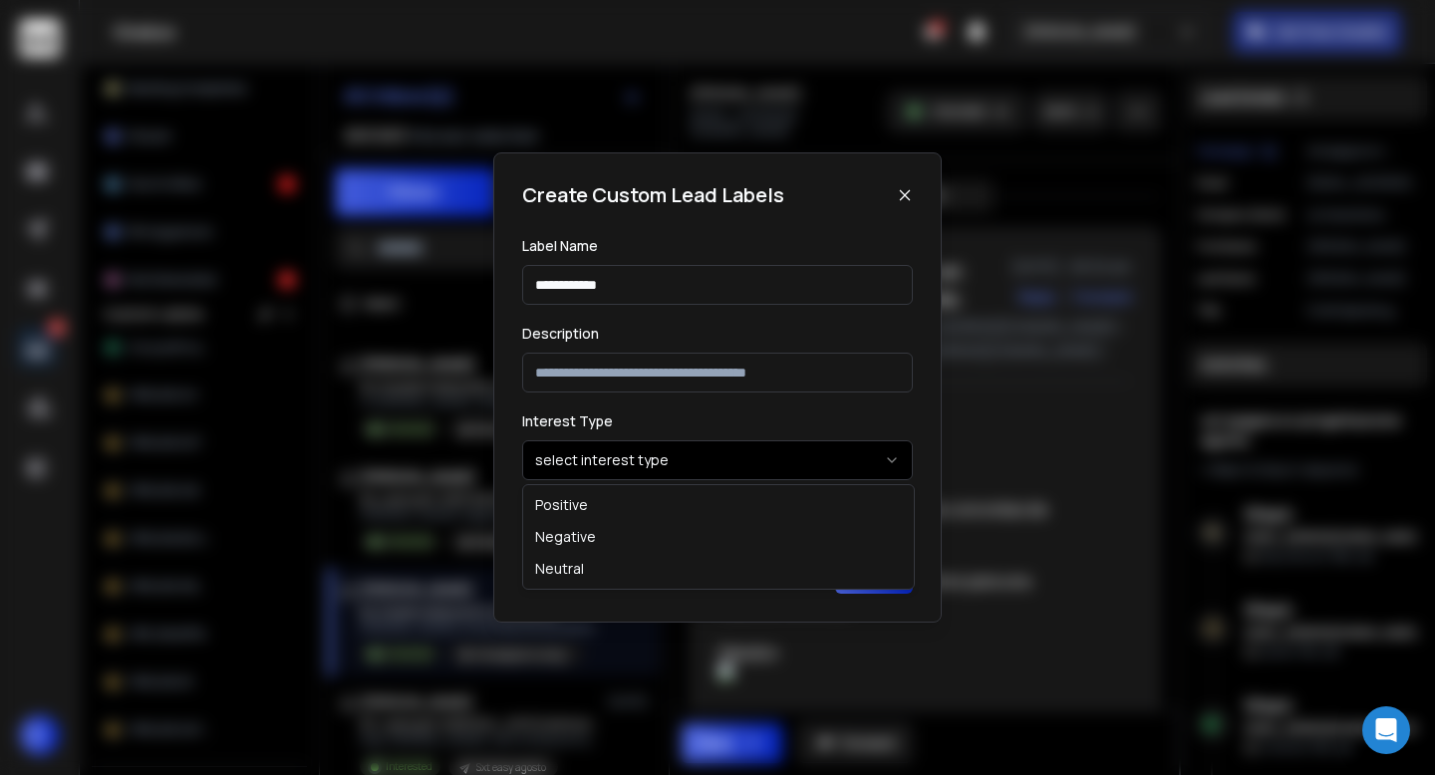
select select "********"
click at [673, 376] on input "Description" at bounding box center [717, 373] width 391 height 40
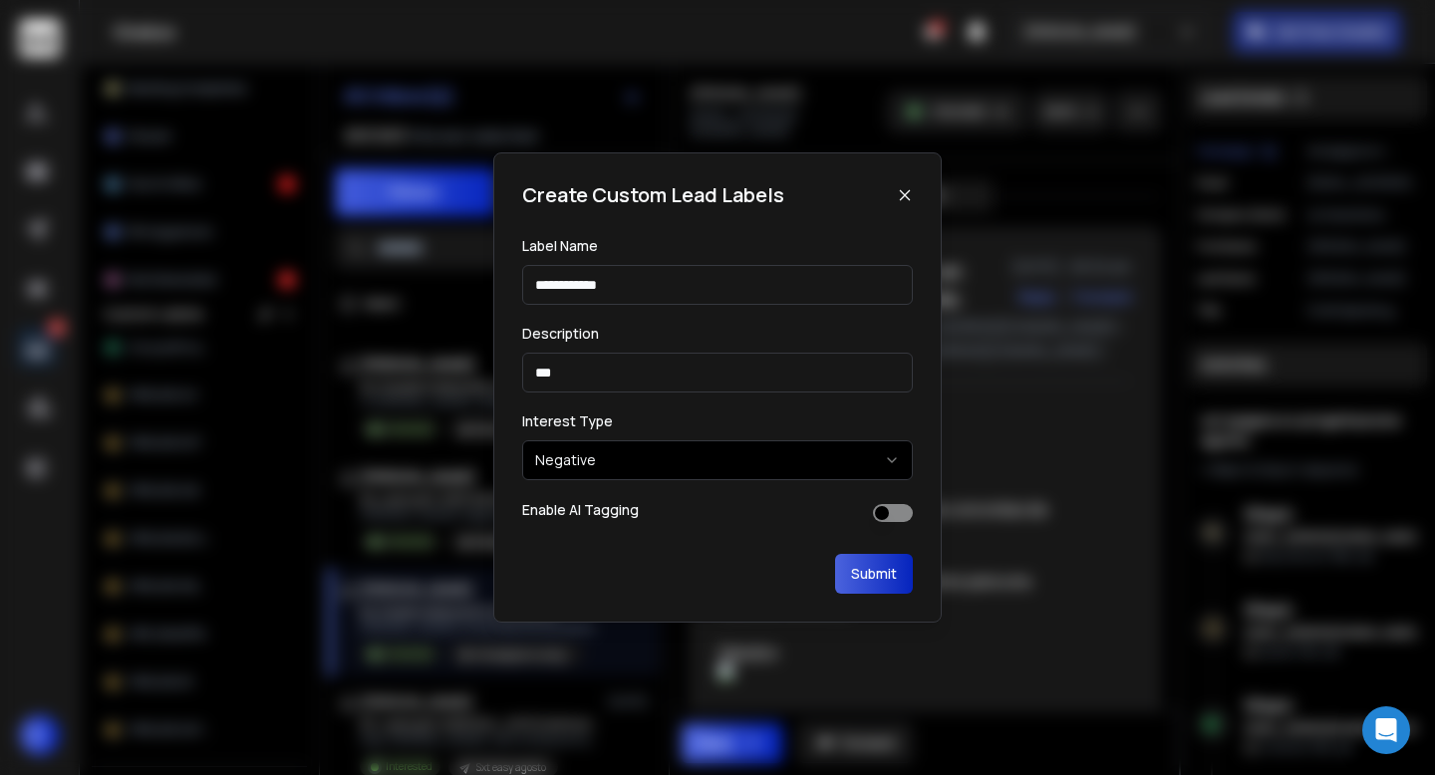
type input "**********"
click at [873, 586] on button "Submit" at bounding box center [874, 574] width 78 height 40
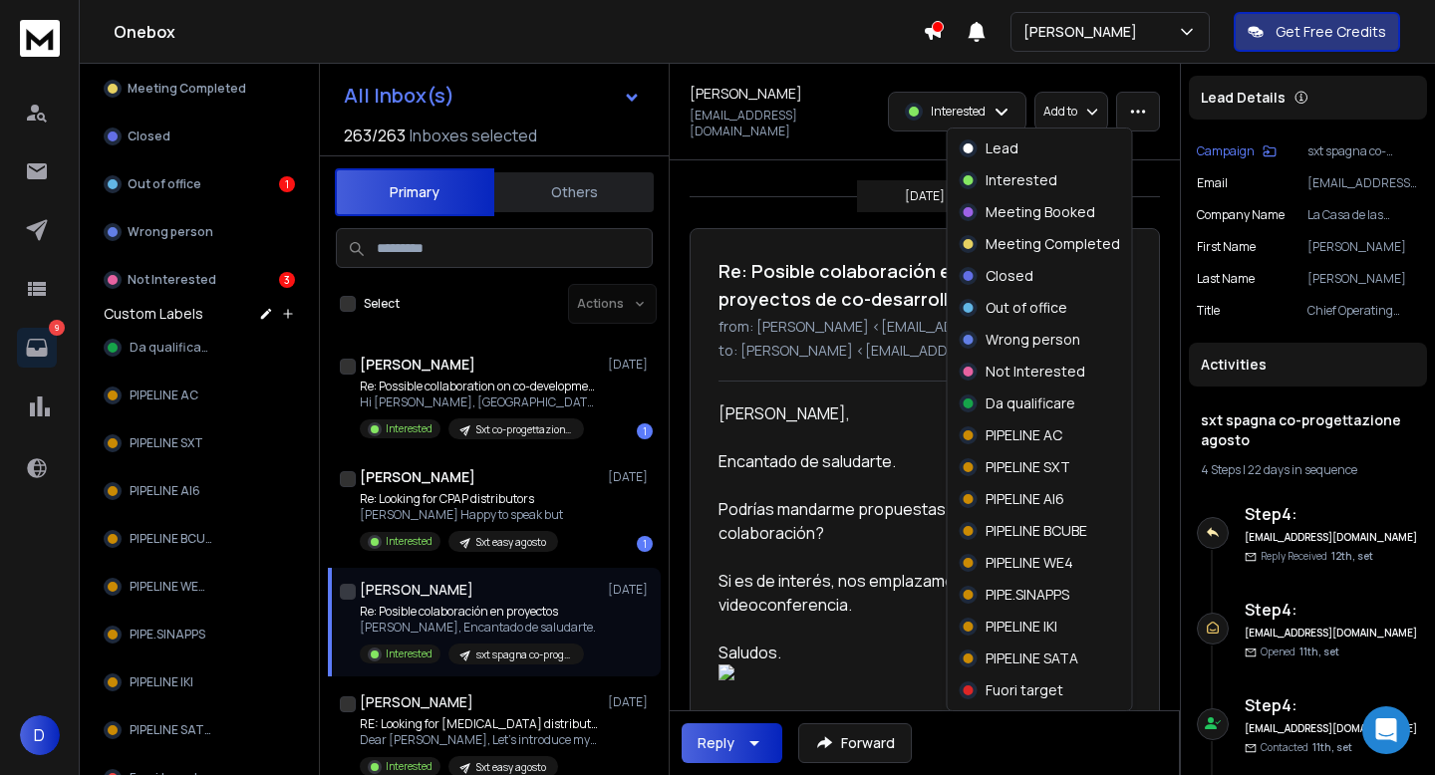
click at [986, 107] on p "Interested" at bounding box center [958, 112] width 55 height 16
click at [1013, 692] on p "Fuori target" at bounding box center [1025, 691] width 78 height 20
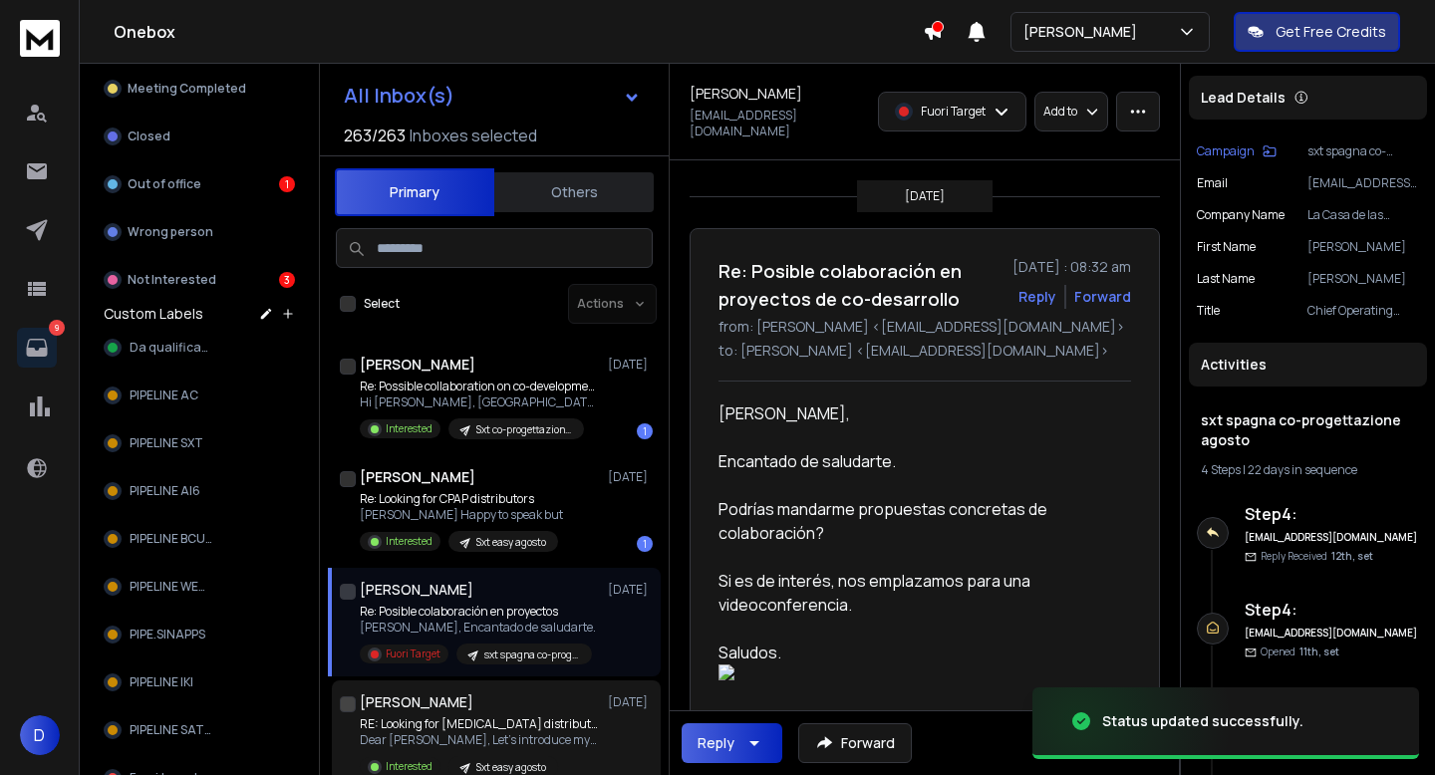
click at [541, 726] on p "RE: Looking for CPAP distributors" at bounding box center [479, 725] width 239 height 16
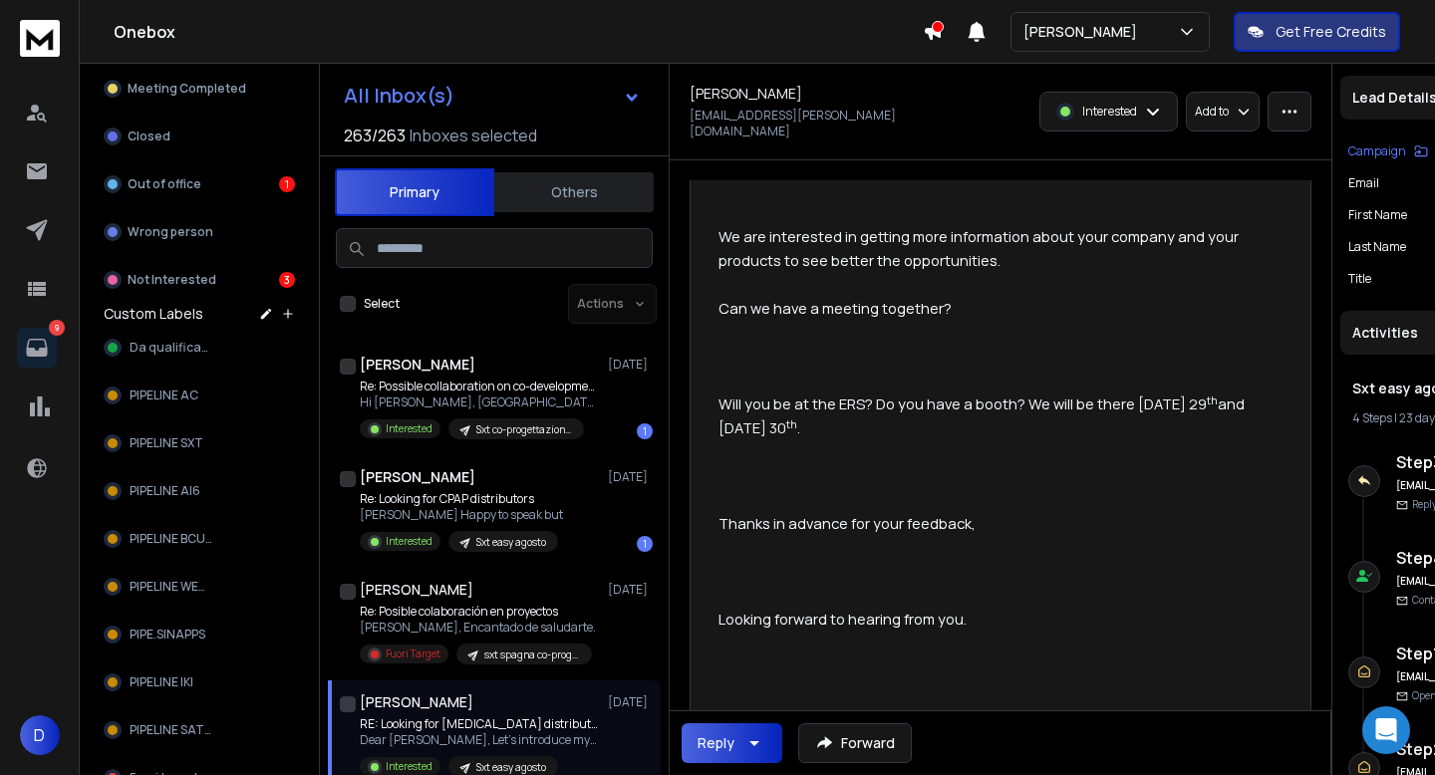
scroll to position [436, 0]
click at [1311, 112] on button "button" at bounding box center [1290, 112] width 44 height 40
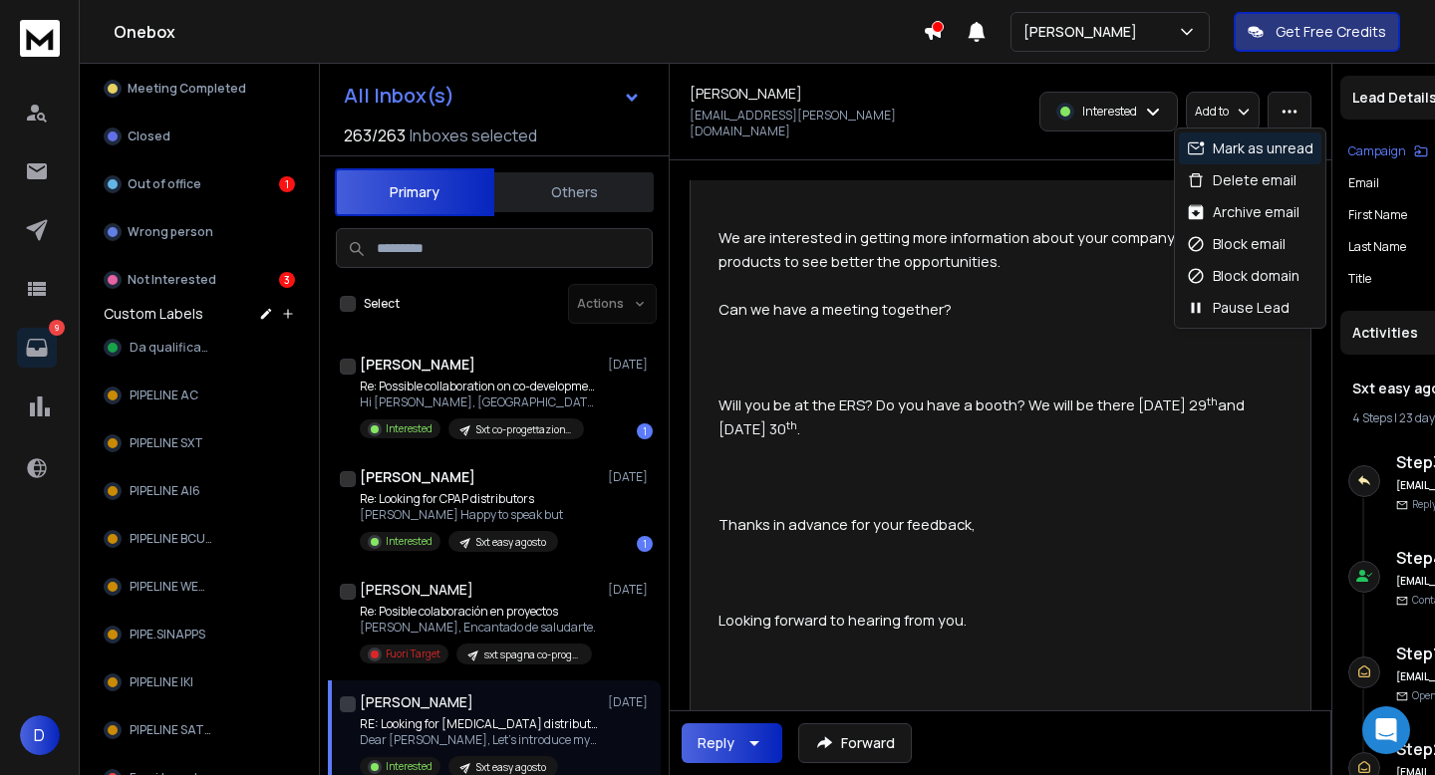
click at [1273, 137] on div "Mark as unread" at bounding box center [1250, 149] width 143 height 32
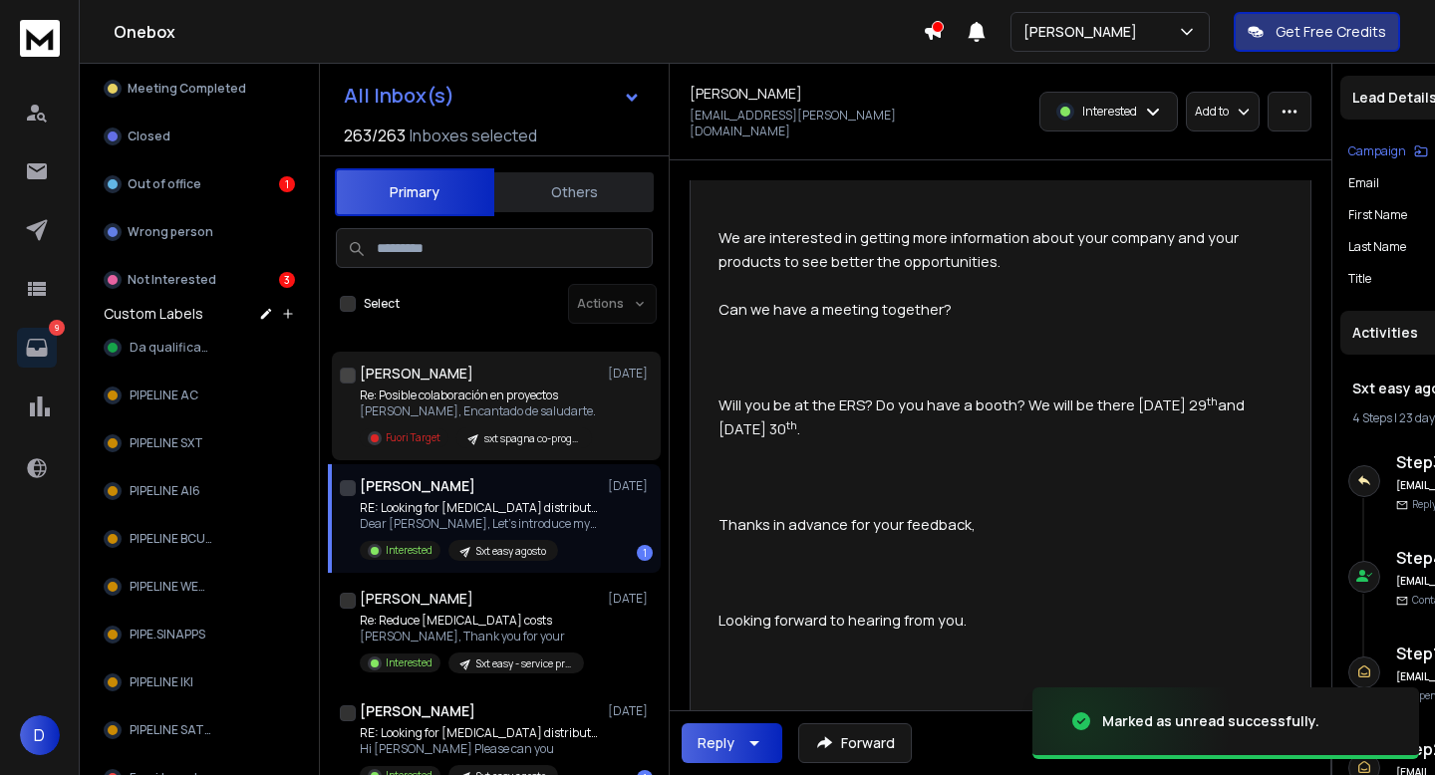
scroll to position [355, 0]
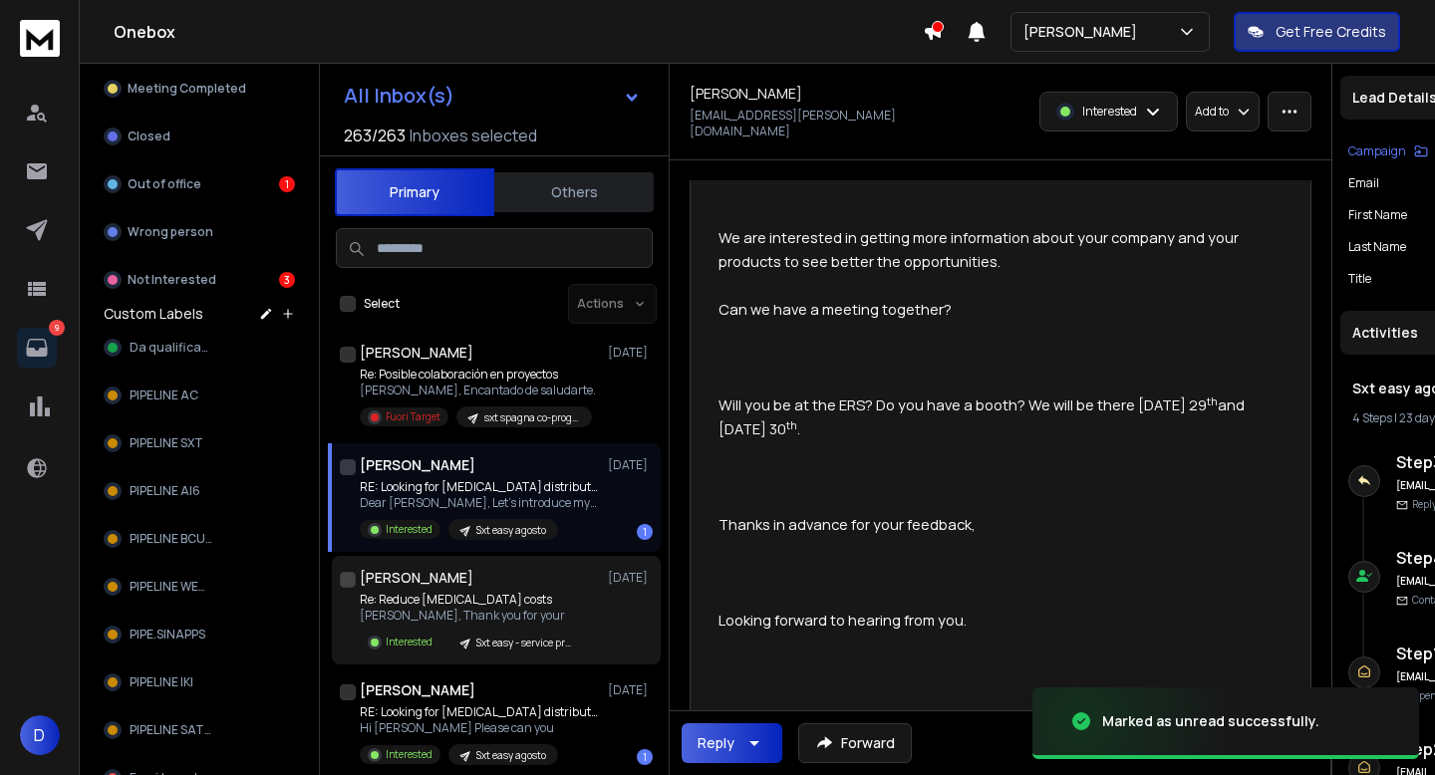
click at [582, 592] on p "Re: Reduce CPAP costs" at bounding box center [472, 600] width 224 height 16
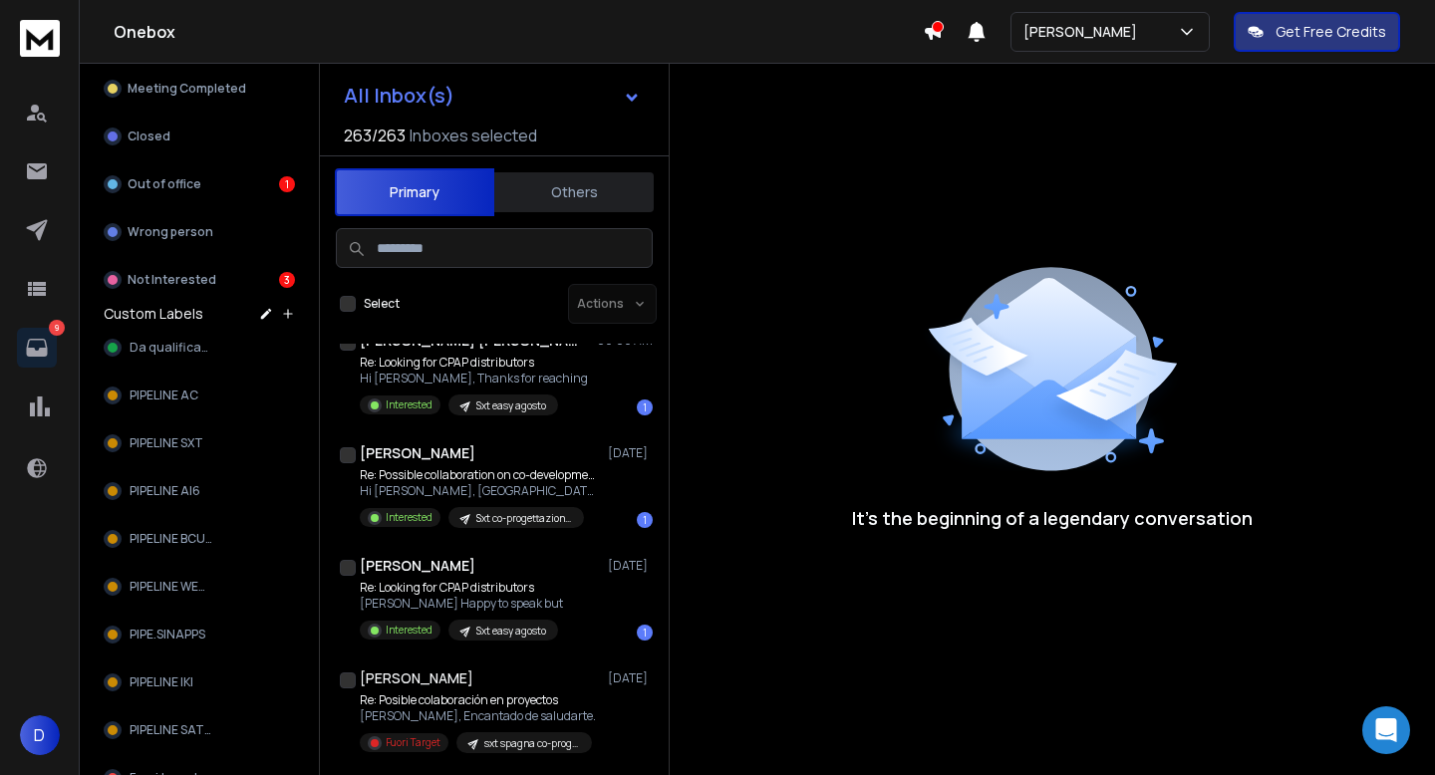
scroll to position [0, 0]
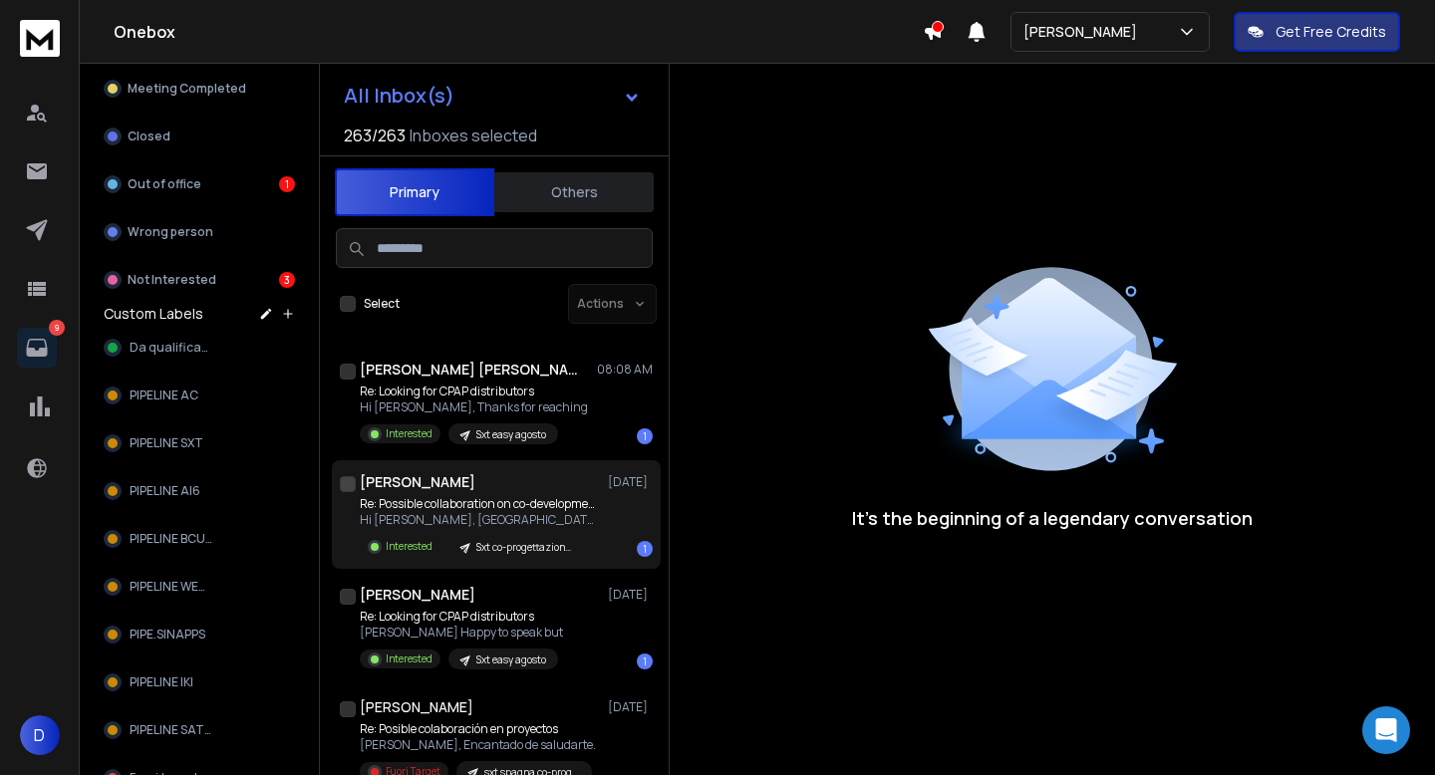
click at [613, 523] on div "Re: Possible collaboration on co-development Hi Luca, Nice to meet Interested S…" at bounding box center [506, 526] width 293 height 61
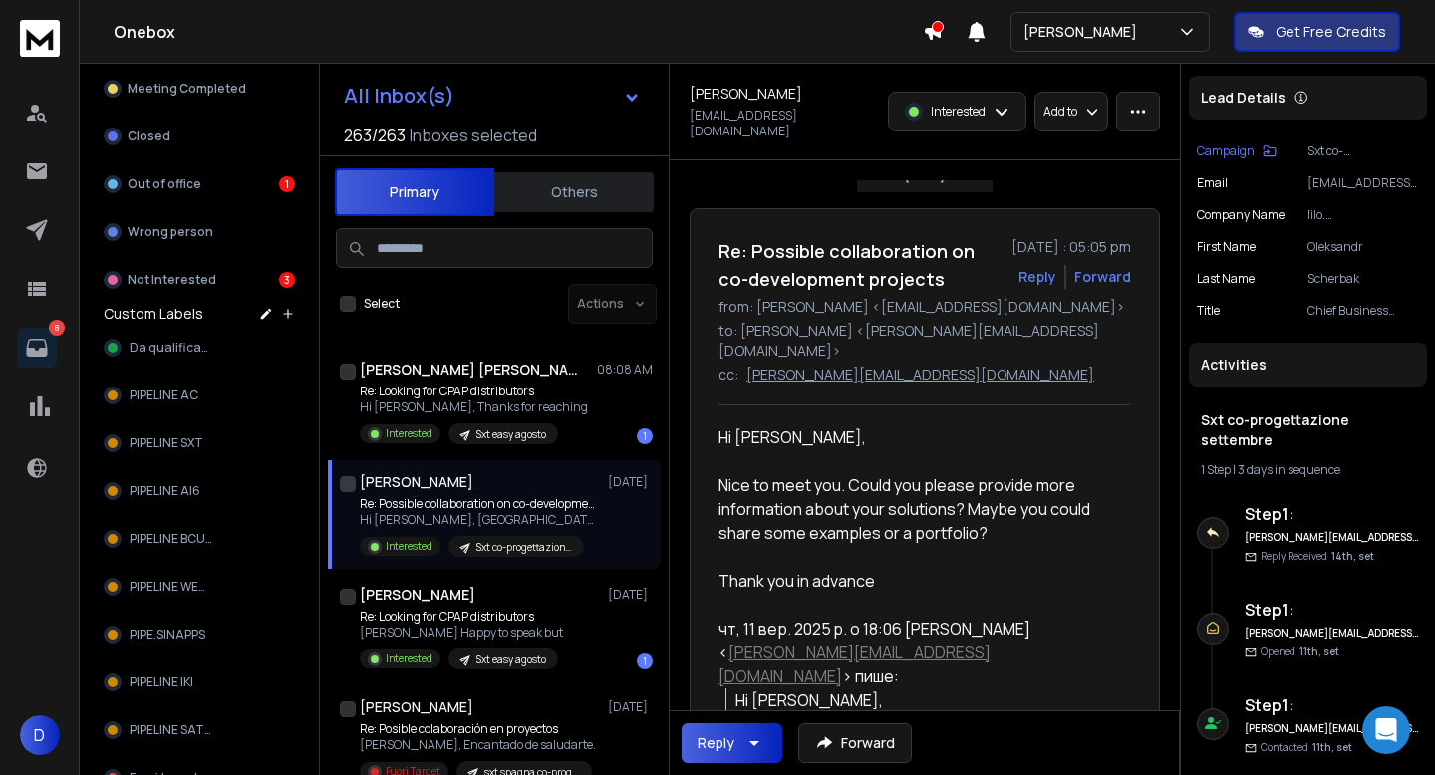
scroll to position [29, 0]
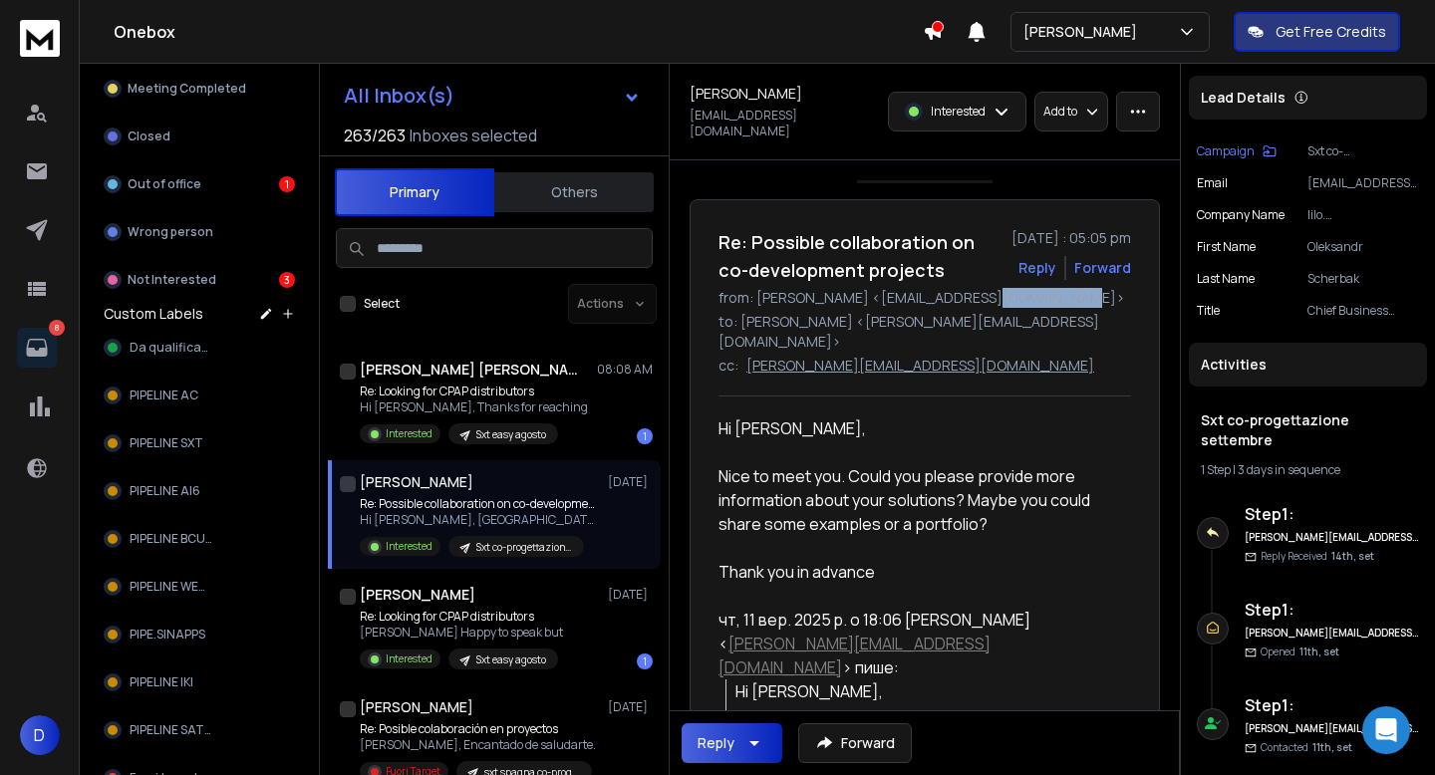
drag, startPoint x: 989, startPoint y: 307, endPoint x: 1057, endPoint y: 311, distance: 67.9
click at [1057, 308] on p "from: Олександр Щербак <o.shcherbak@getlilo.com>" at bounding box center [925, 298] width 413 height 20
copy p "getlilo.com"
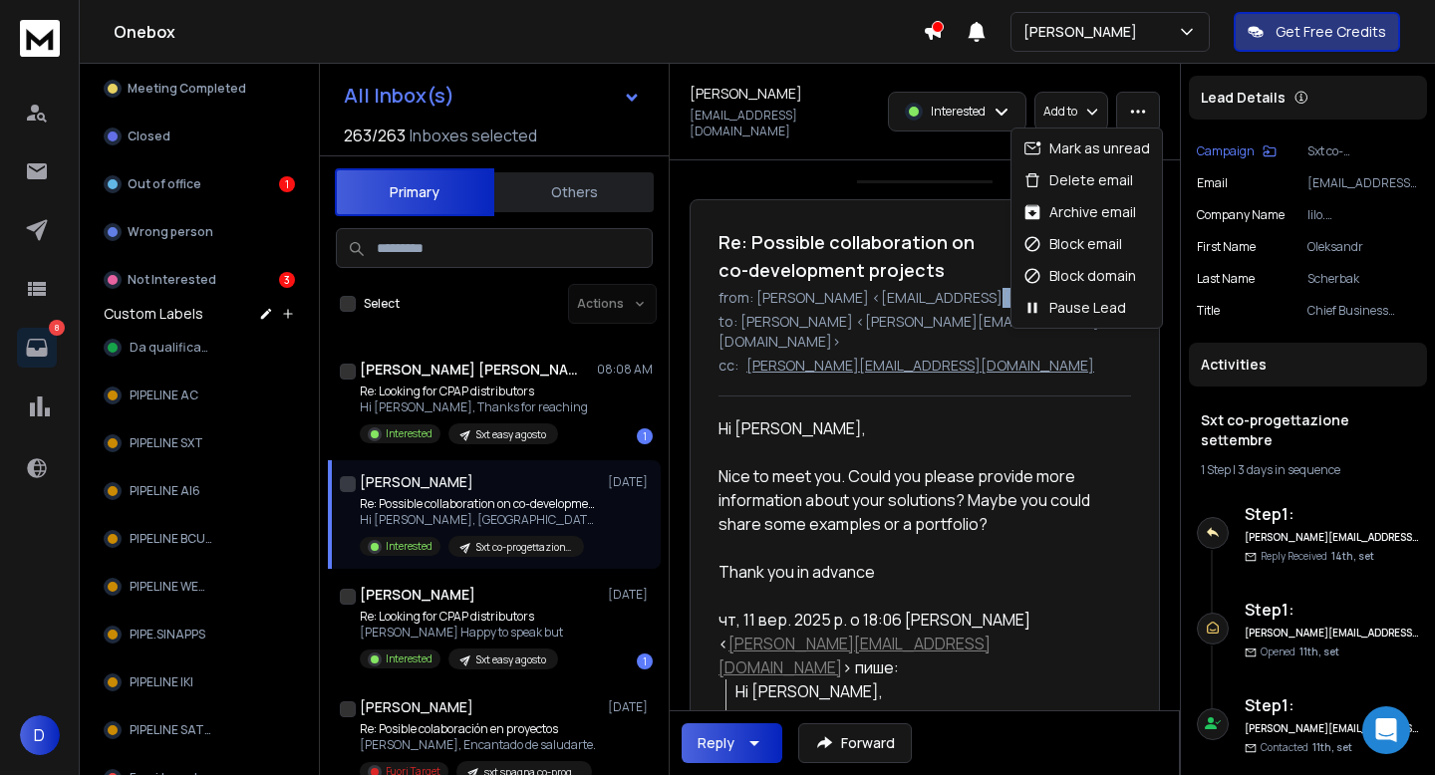
click at [1139, 111] on icon "button" at bounding box center [1138, 112] width 18 height 18
click at [1114, 146] on div "Mark as unread" at bounding box center [1087, 149] width 127 height 20
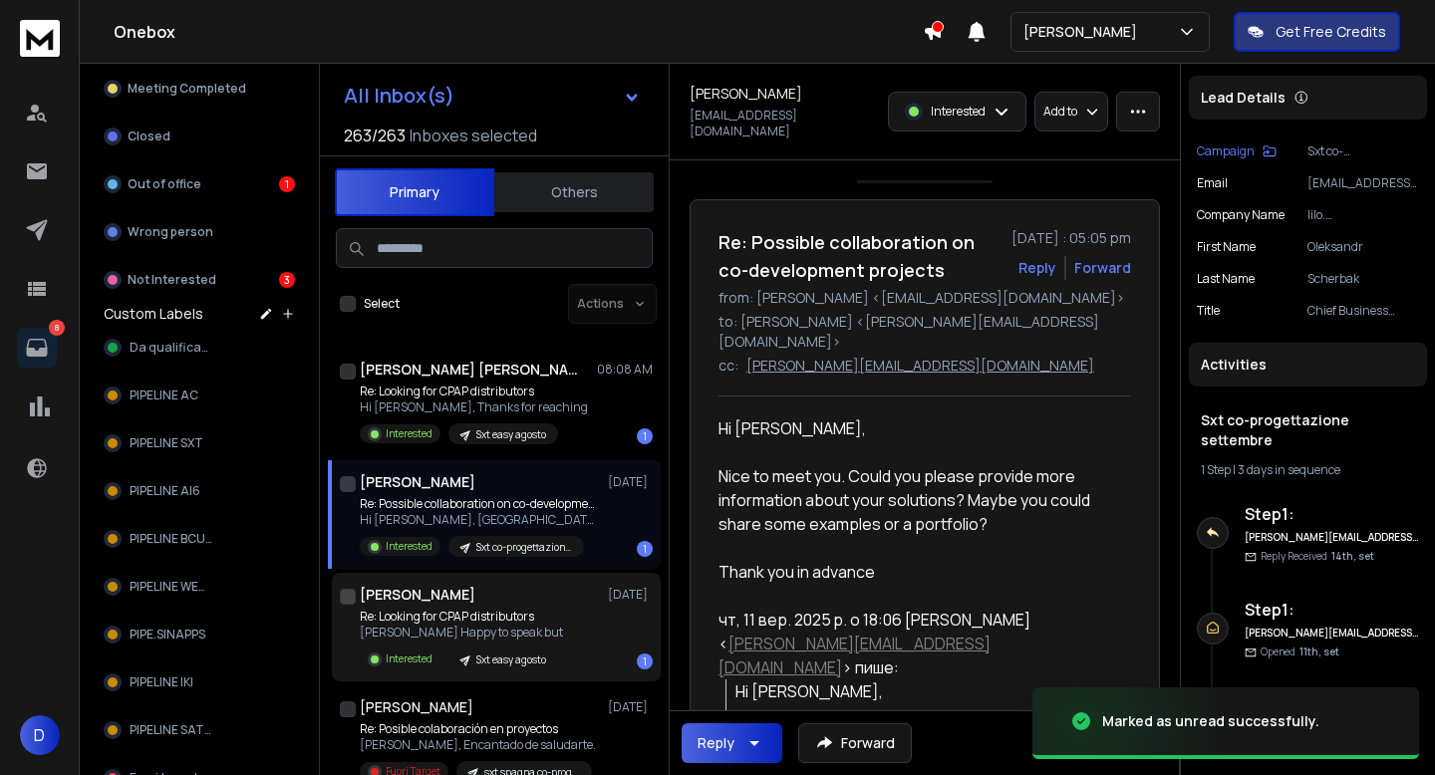
click at [599, 611] on div "Re: Looking for CPAP distributors Luca Happy to speak but Interested Sxt easy a…" at bounding box center [506, 639] width 293 height 61
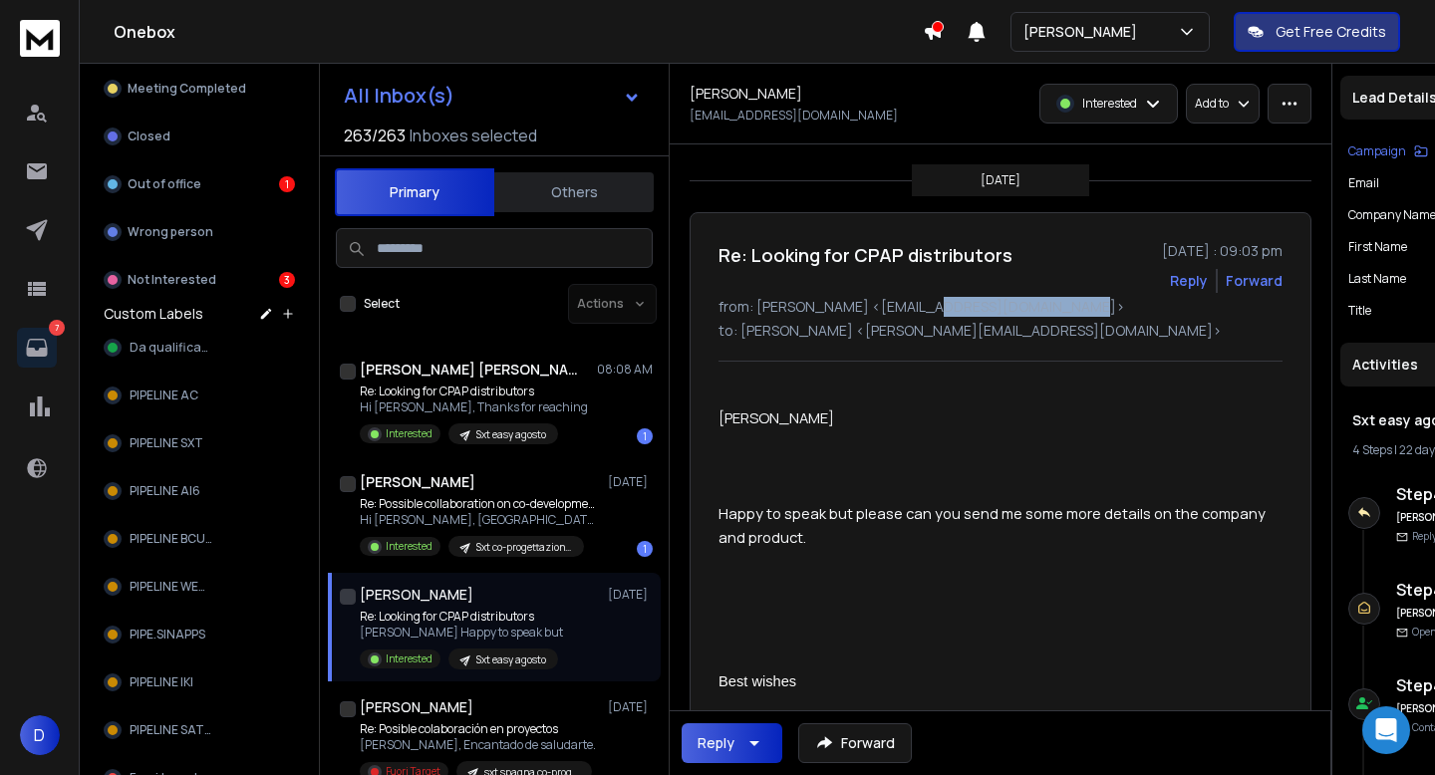
drag, startPoint x: 927, startPoint y: 306, endPoint x: 1046, endPoint y: 309, distance: 118.7
click at [1046, 309] on p "from: Sameer Kothari <sameer@kotharionline.co.uk>" at bounding box center [1001, 307] width 564 height 20
copy p "kotharionline.co.uk"
drag, startPoint x: 865, startPoint y: 308, endPoint x: 1048, endPoint y: 315, distance: 182.5
click at [1048, 315] on p "from: Sameer Kothari <sameer@kotharionline.co.uk>" at bounding box center [1001, 307] width 564 height 20
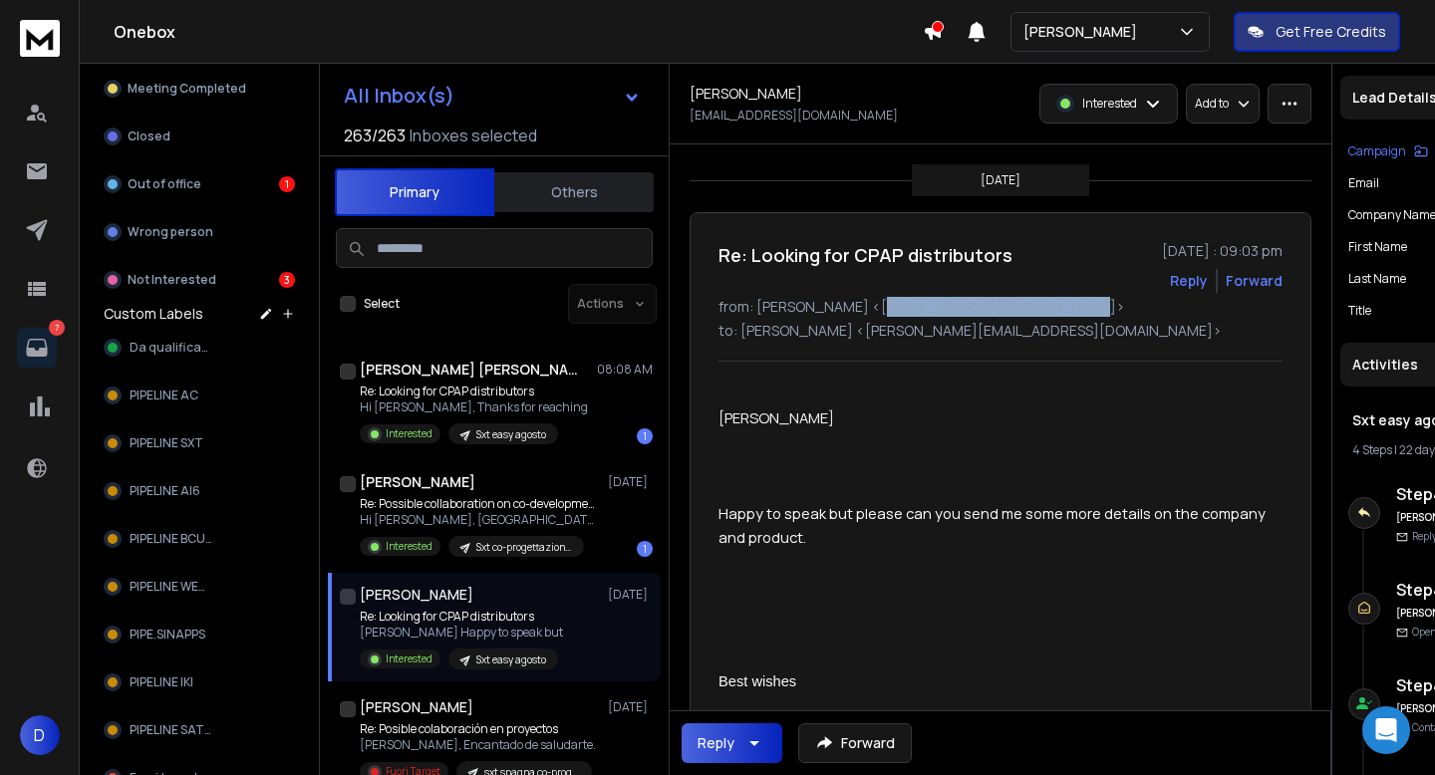
copy p "sameer@kotharionline.co.uk"
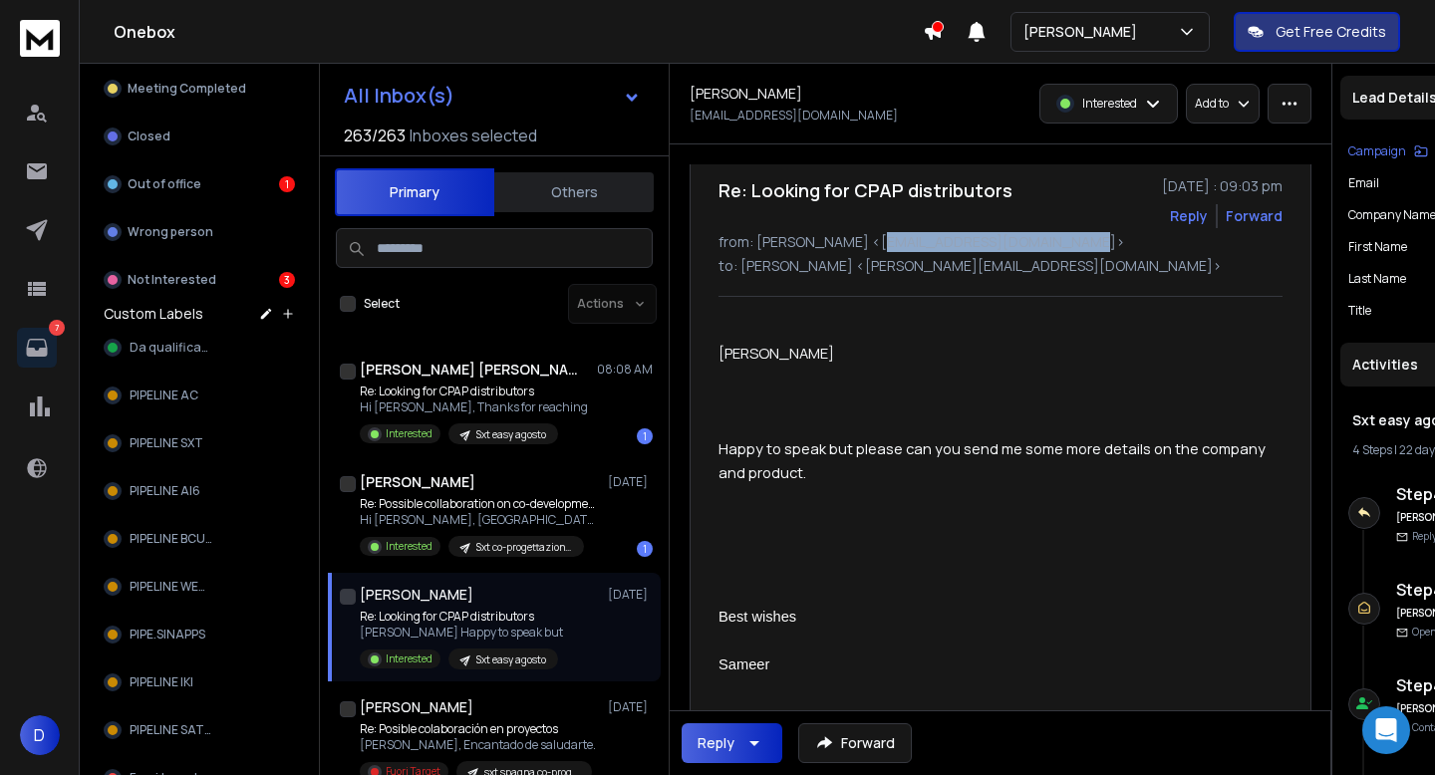
scroll to position [85, 0]
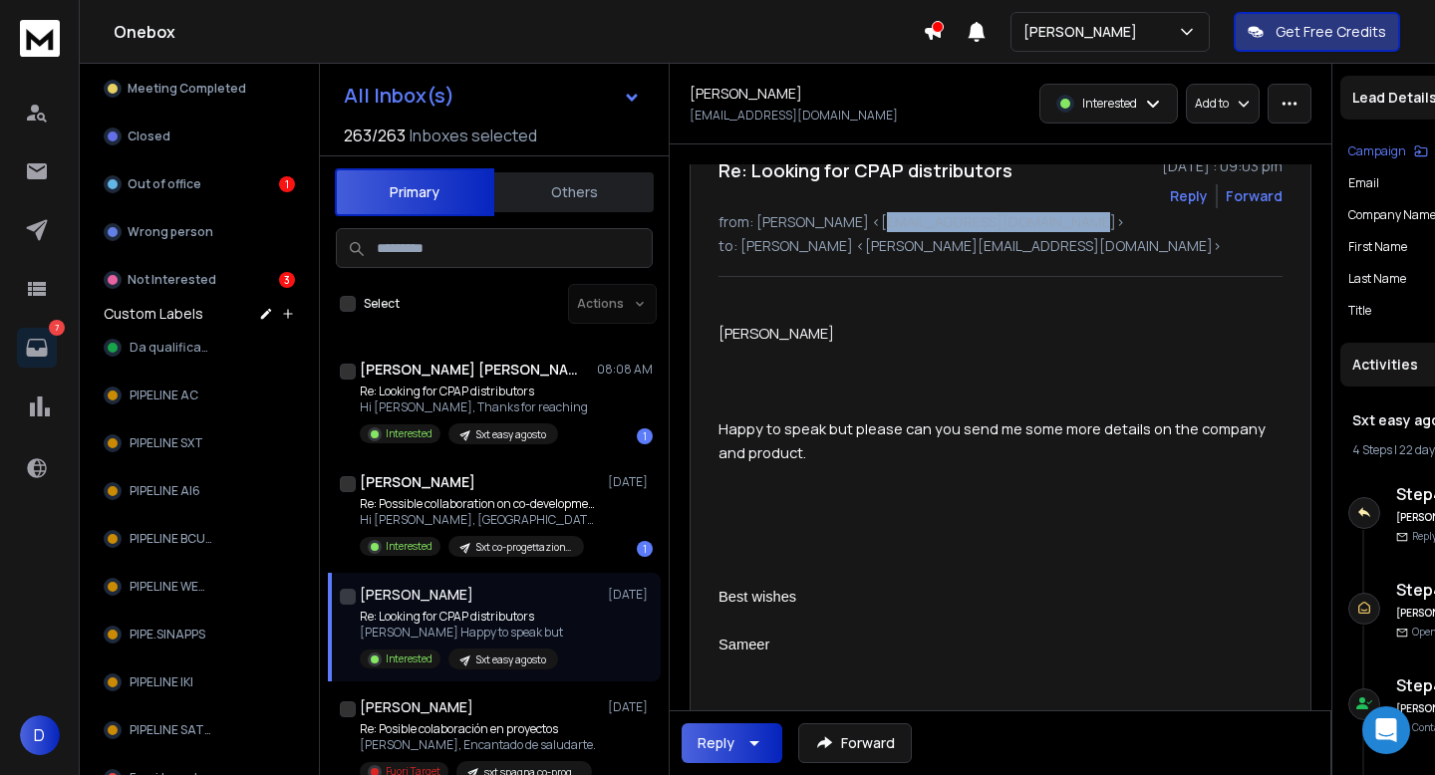
click at [1299, 112] on icon "button" at bounding box center [1290, 104] width 18 height 18
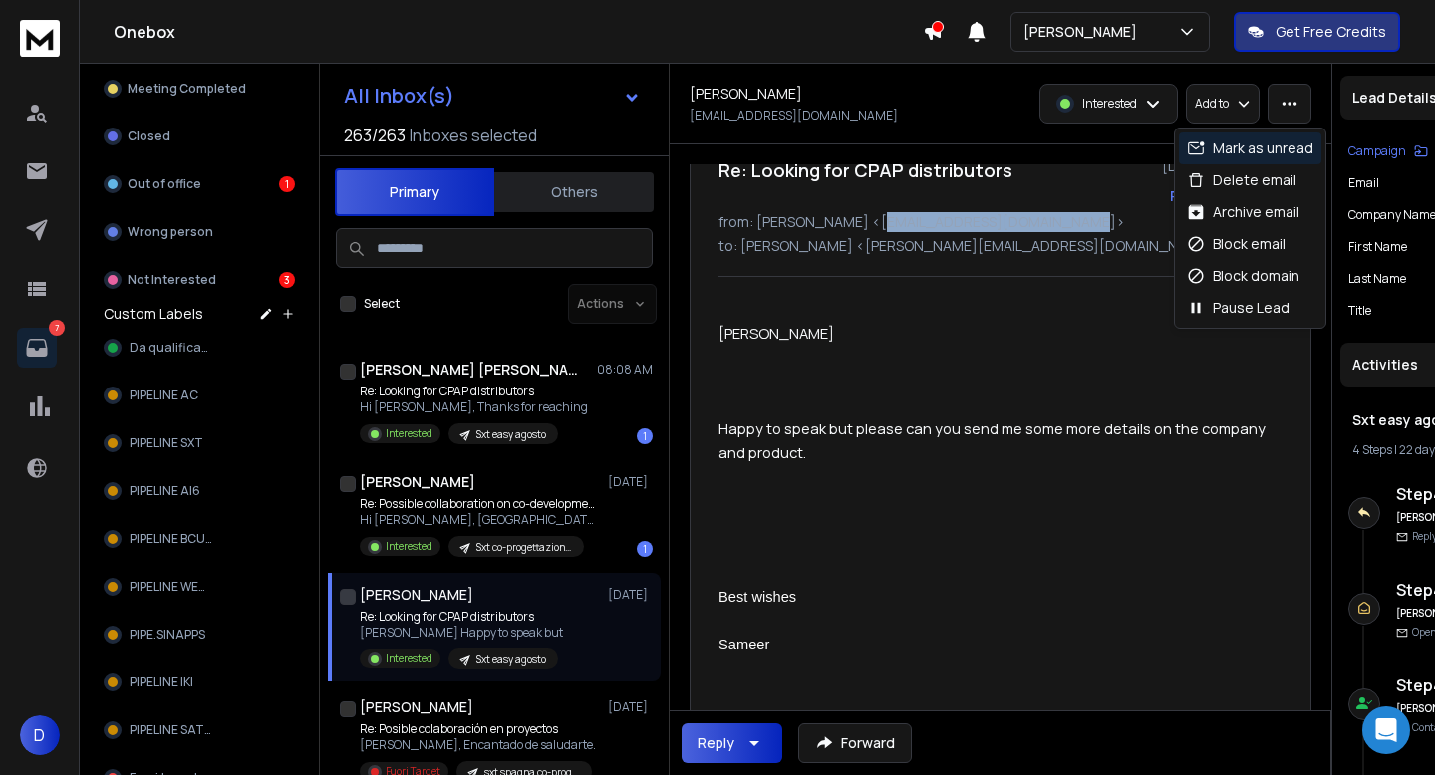
click at [1277, 151] on div "Mark as unread" at bounding box center [1250, 149] width 127 height 20
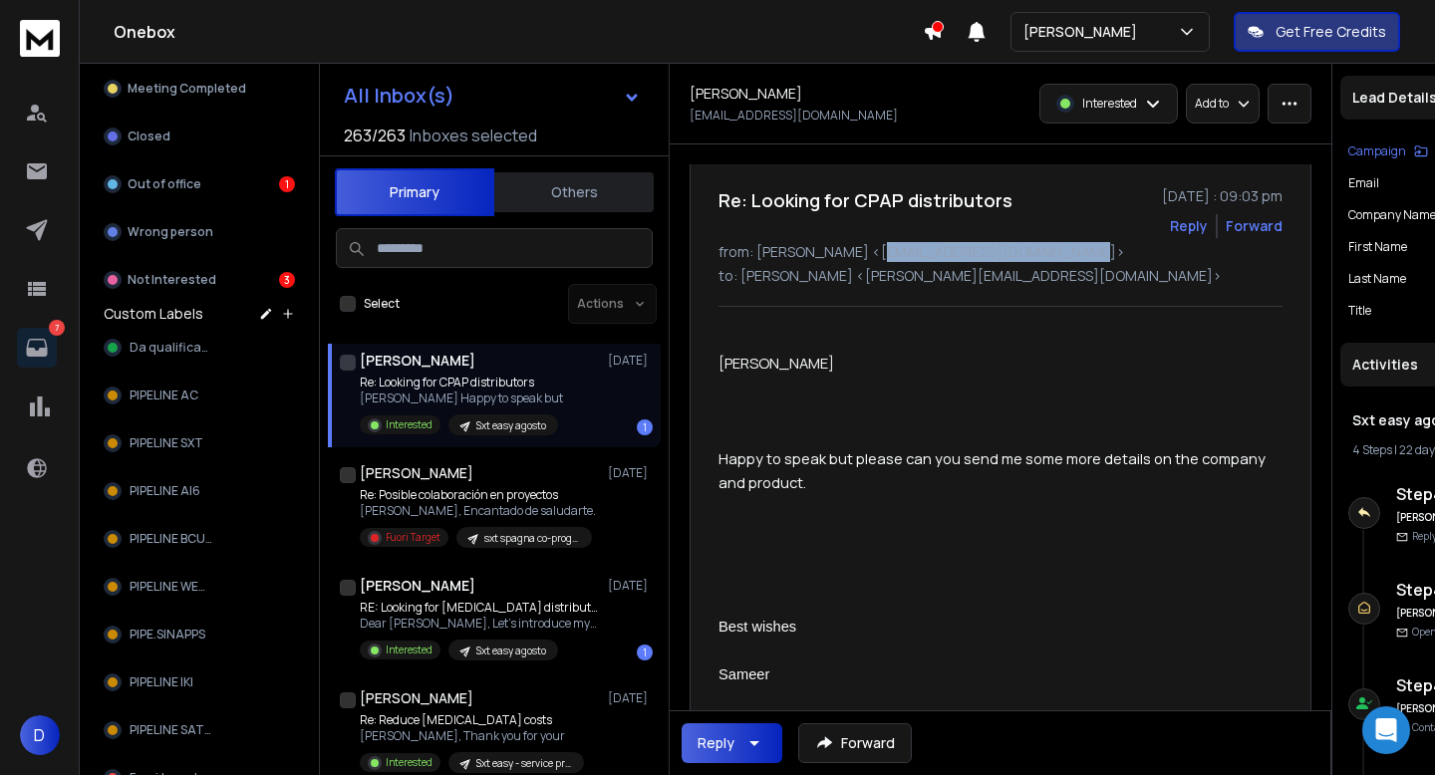
scroll to position [261, 0]
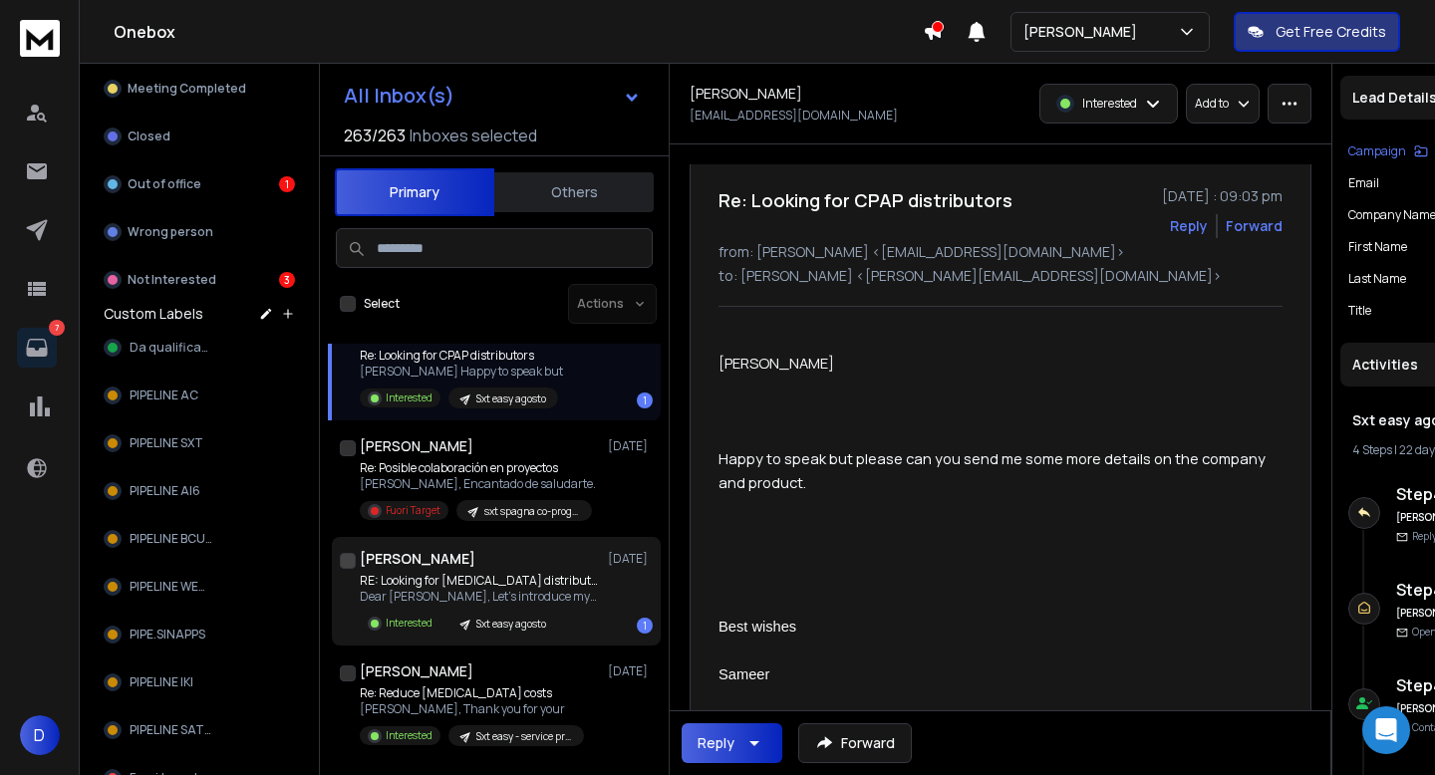
click at [567, 590] on div "RE: Looking for CPAP distributors Dear Luca, Let’s introduce myself, Interested…" at bounding box center [506, 603] width 293 height 61
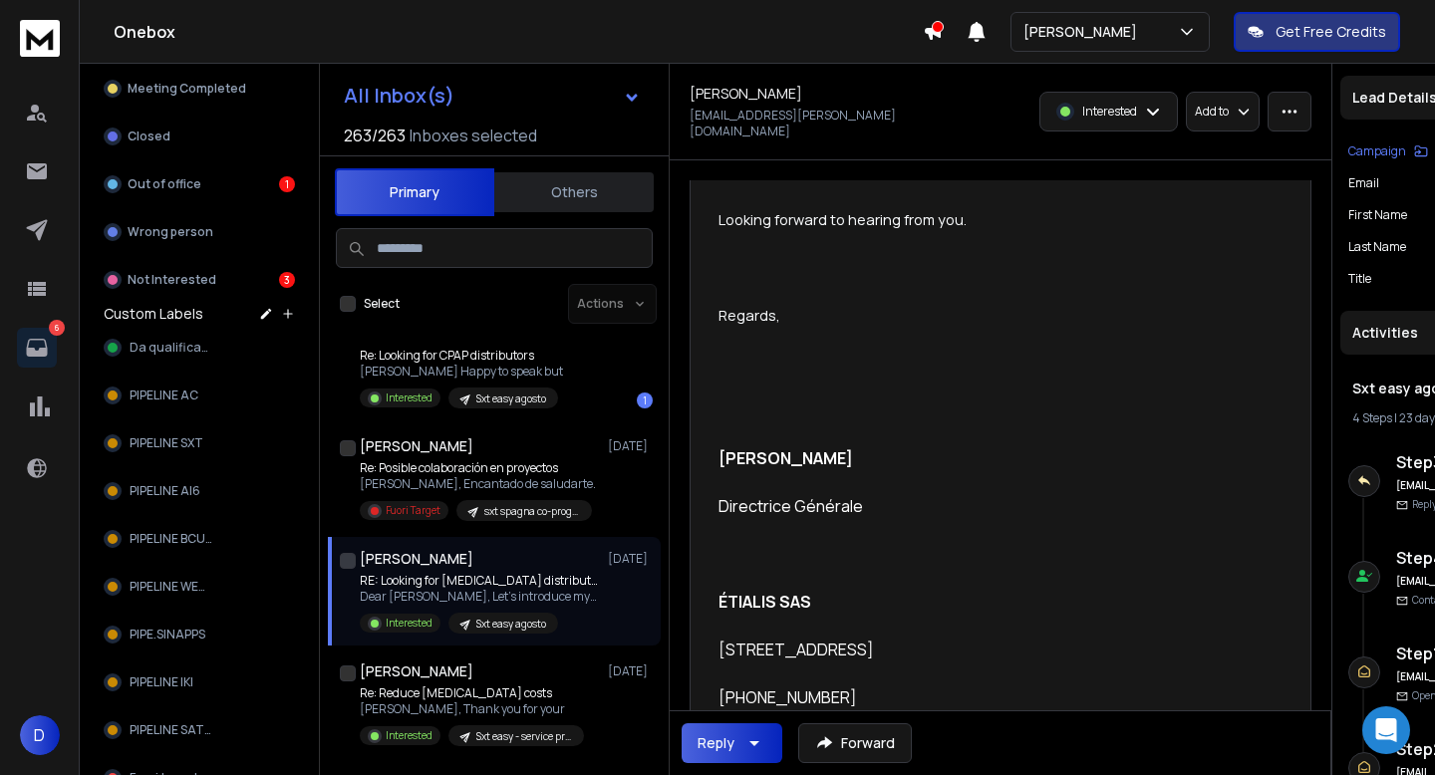
scroll to position [626, 0]
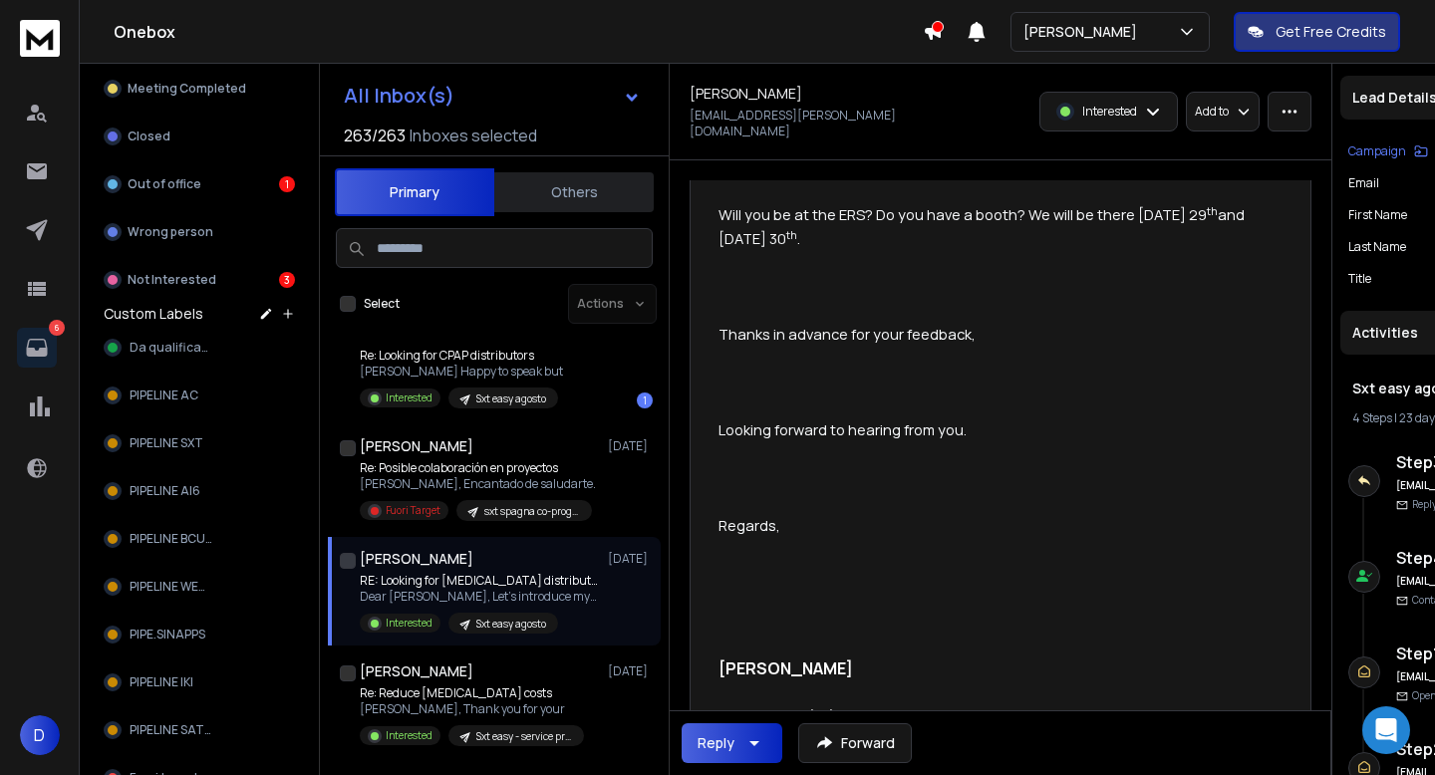
click at [1299, 106] on icon "button" at bounding box center [1290, 112] width 18 height 18
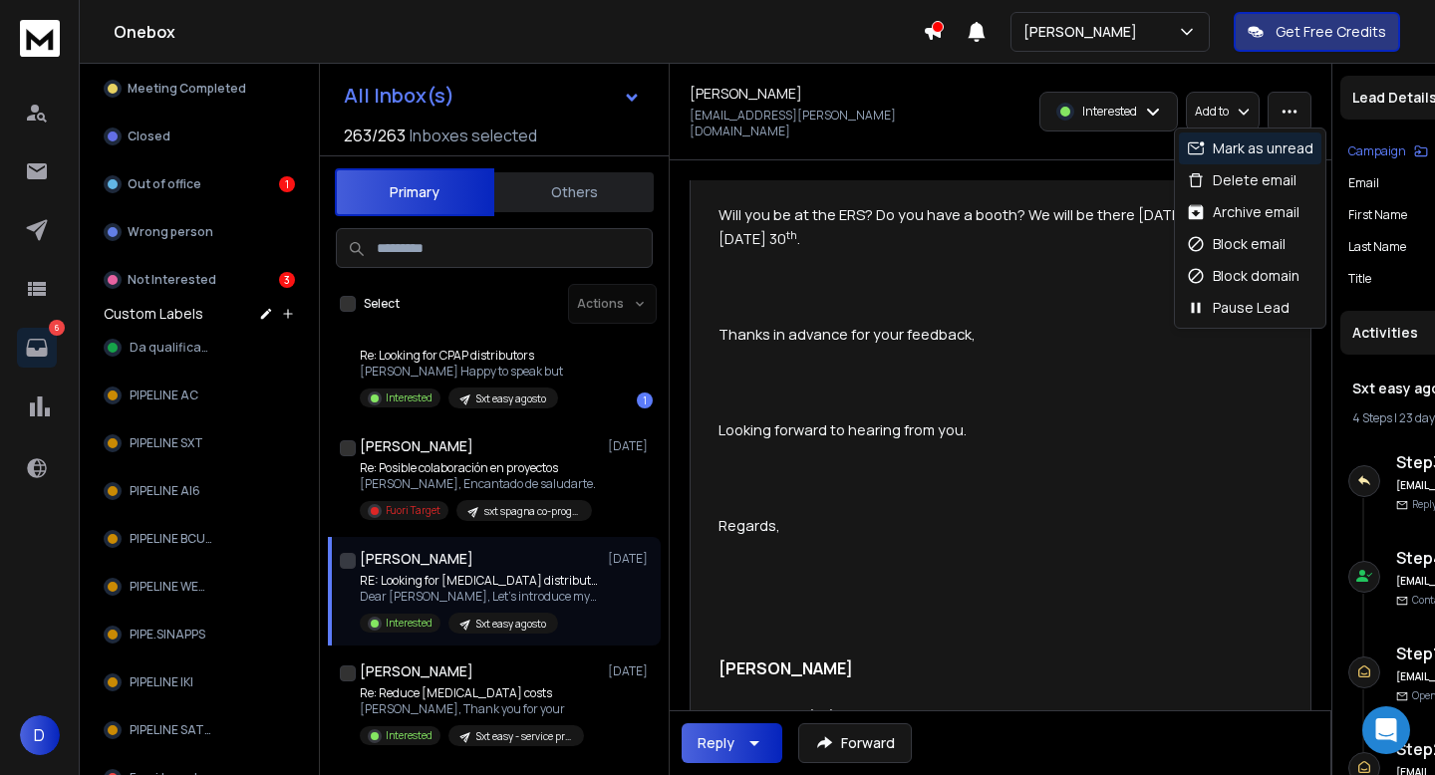
click at [1275, 144] on div "Mark as unread" at bounding box center [1250, 149] width 127 height 20
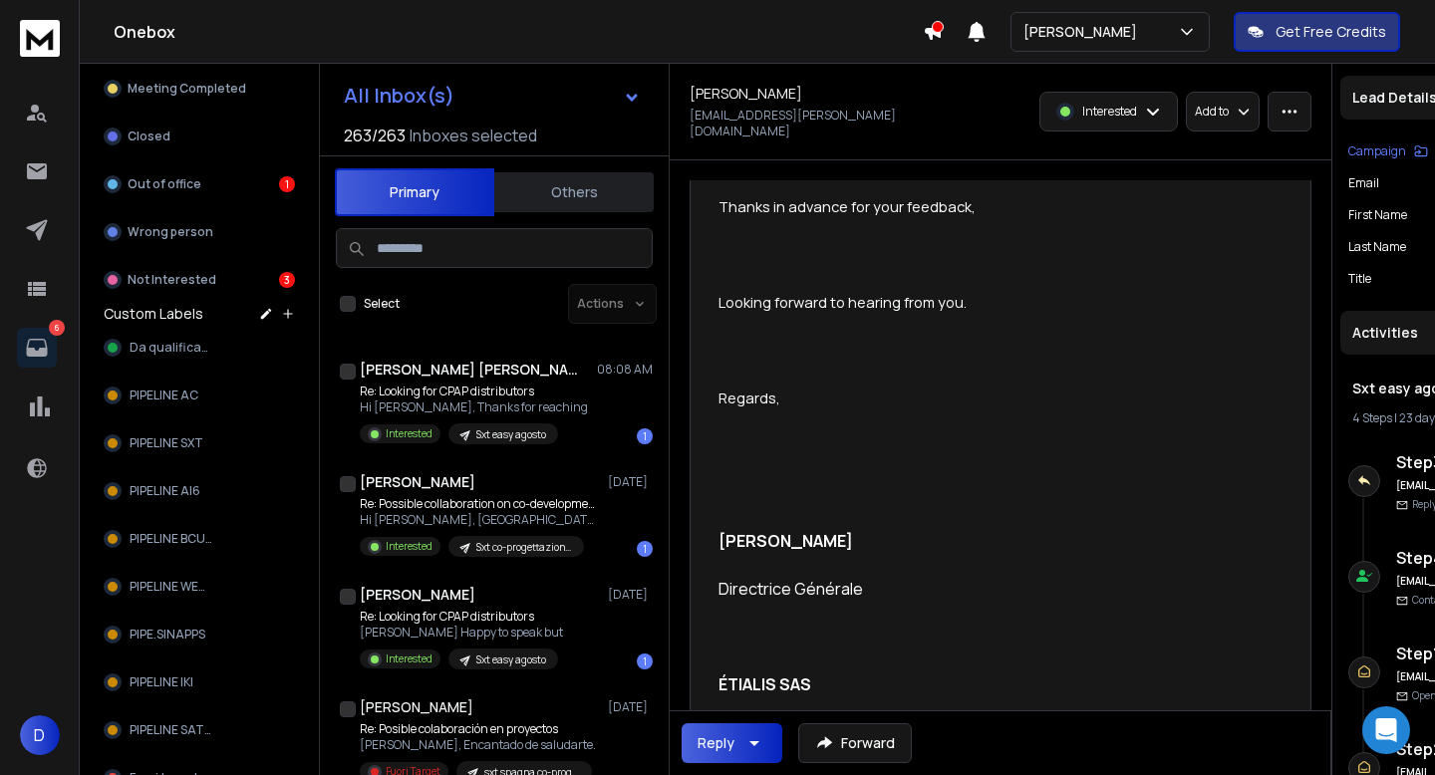
scroll to position [0, 0]
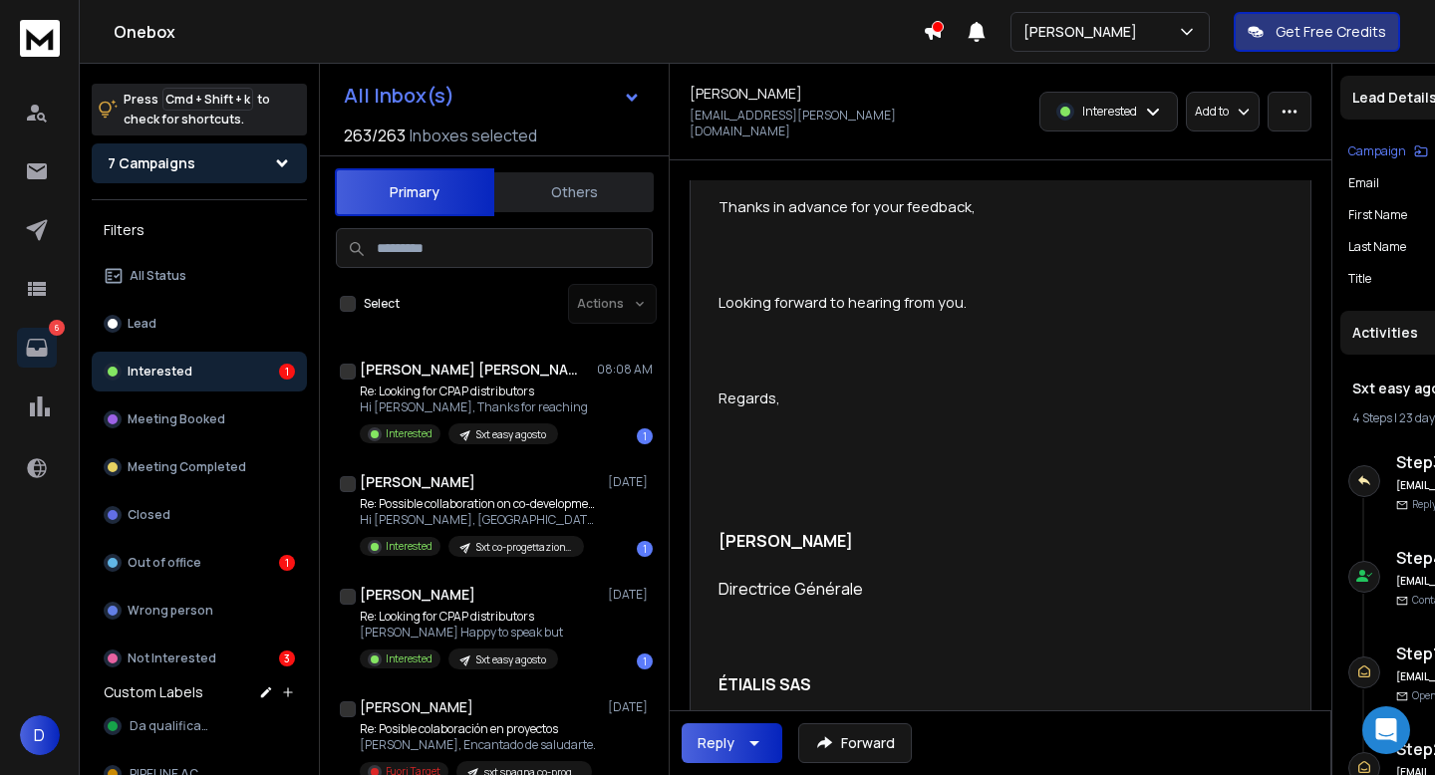
click at [258, 158] on button "7 Campaigns" at bounding box center [199, 164] width 215 height 40
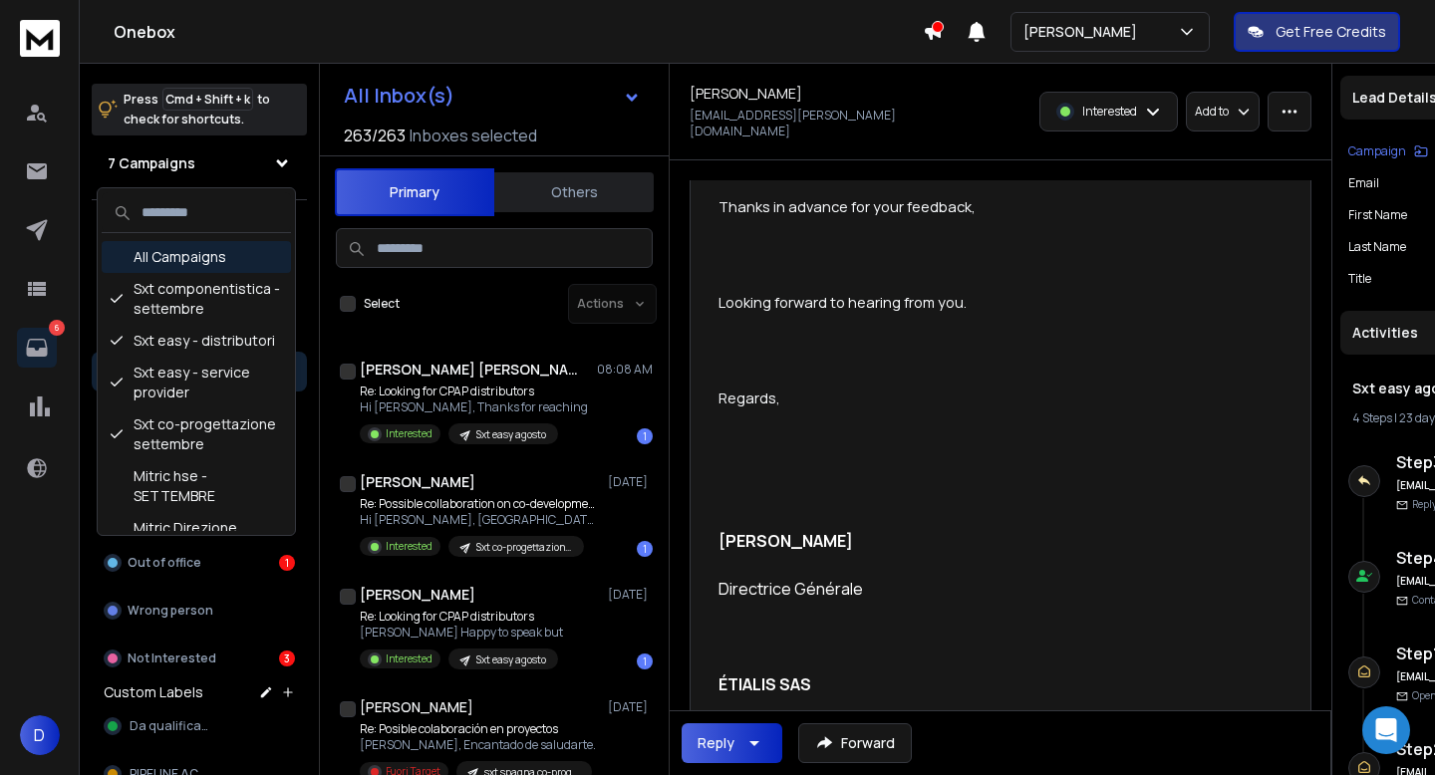
click at [232, 250] on div "All Campaigns" at bounding box center [196, 257] width 189 height 32
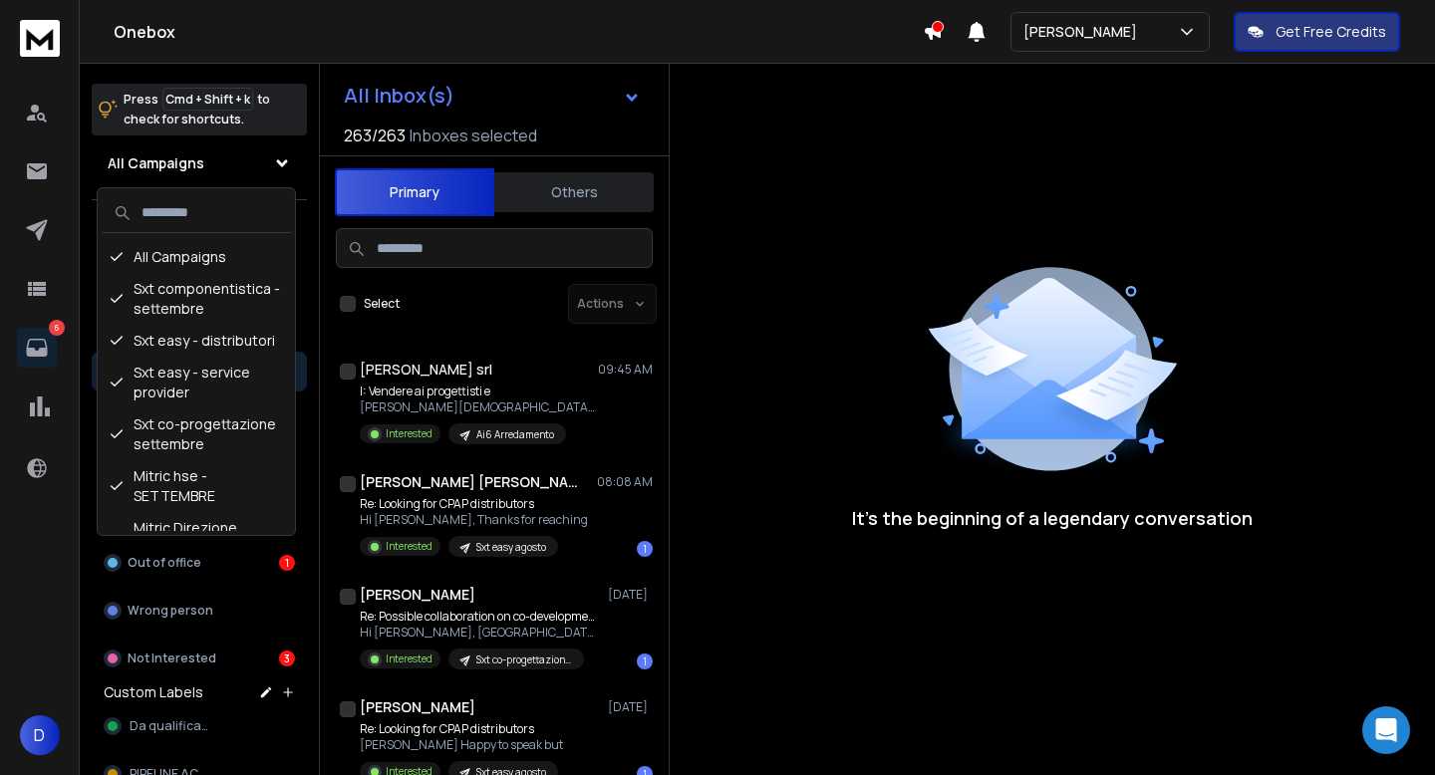
click at [834, 444] on div "It’s the beginning of a legendary conversation" at bounding box center [1053, 393] width 766 height 659
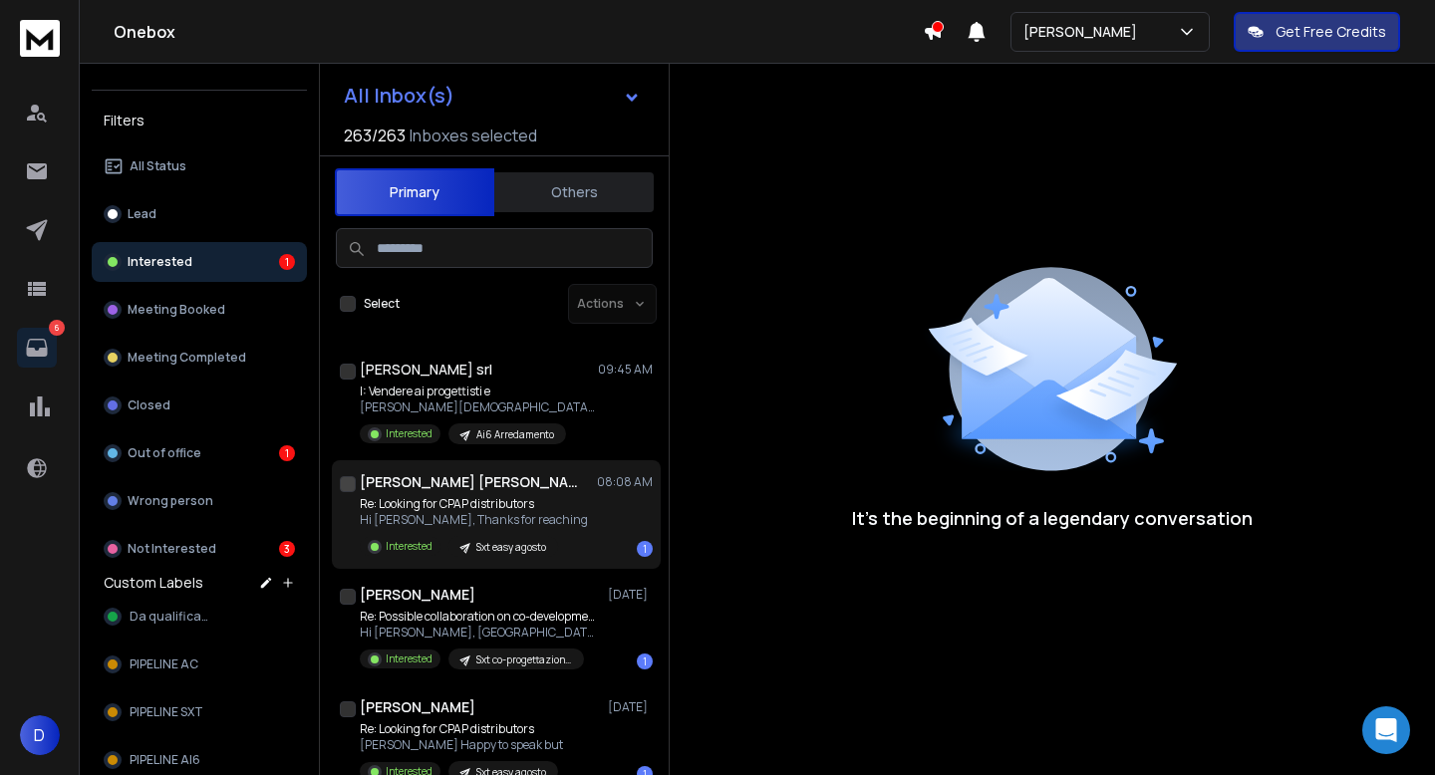
scroll to position [140, 0]
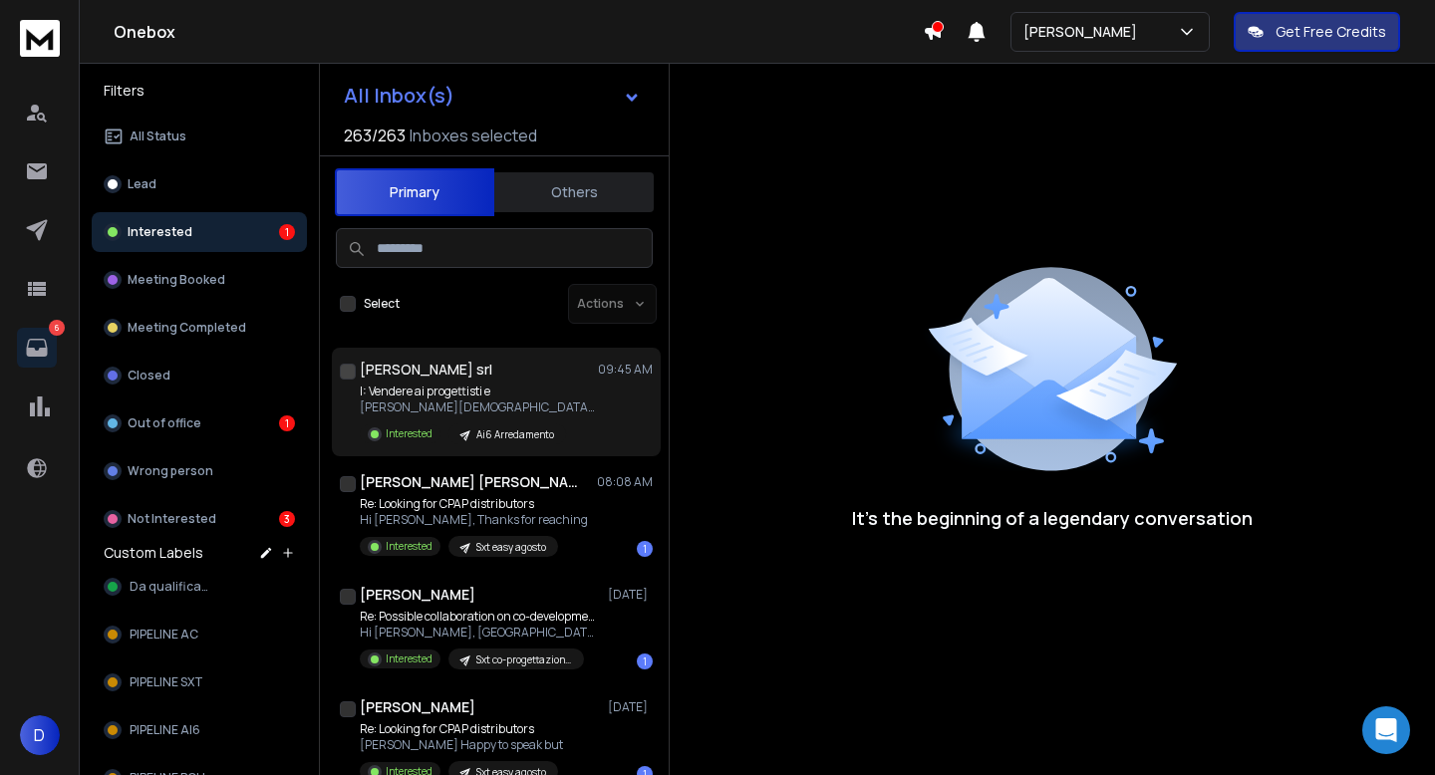
click at [531, 407] on p "Gentile Cristian, grazie per averci" at bounding box center [479, 408] width 239 height 16
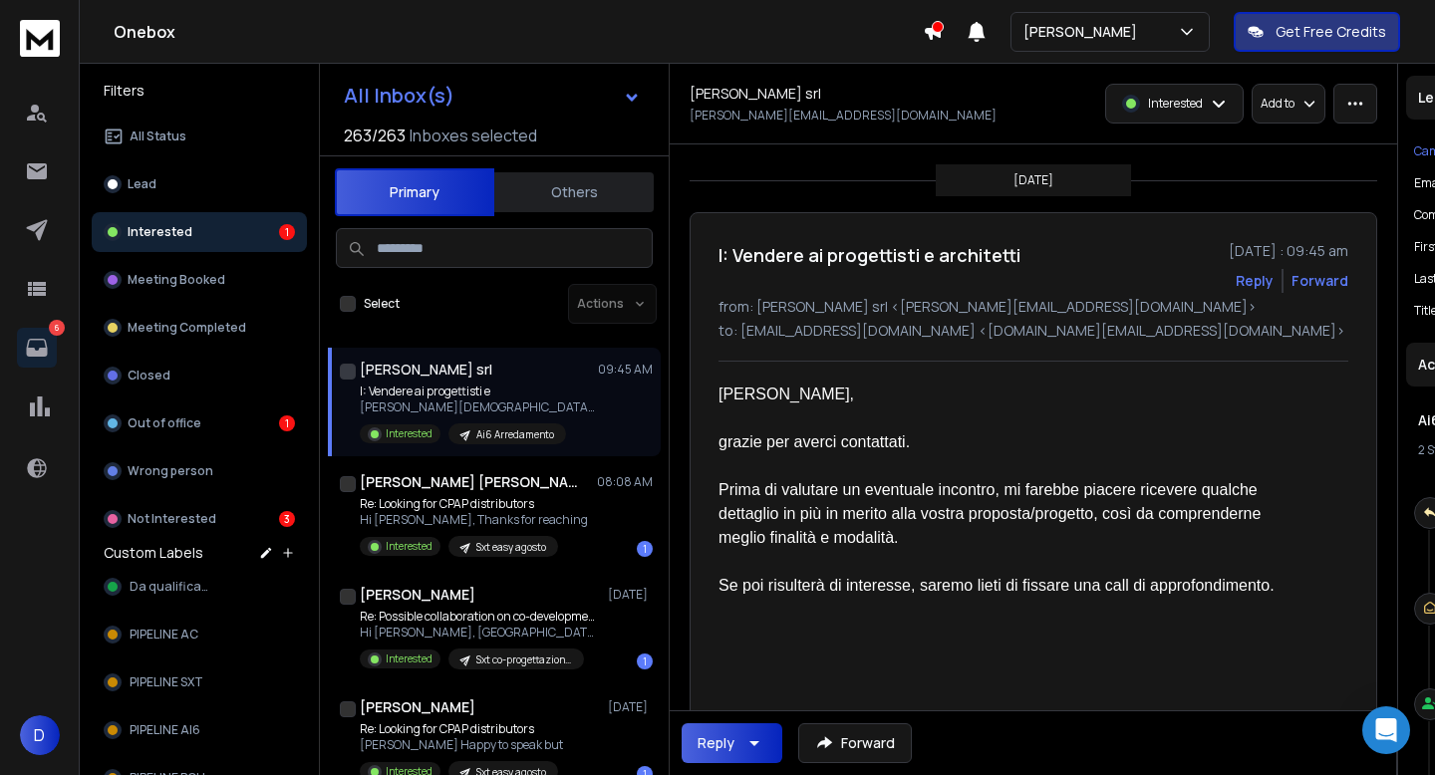
click at [1378, 106] on button "button" at bounding box center [1356, 104] width 44 height 40
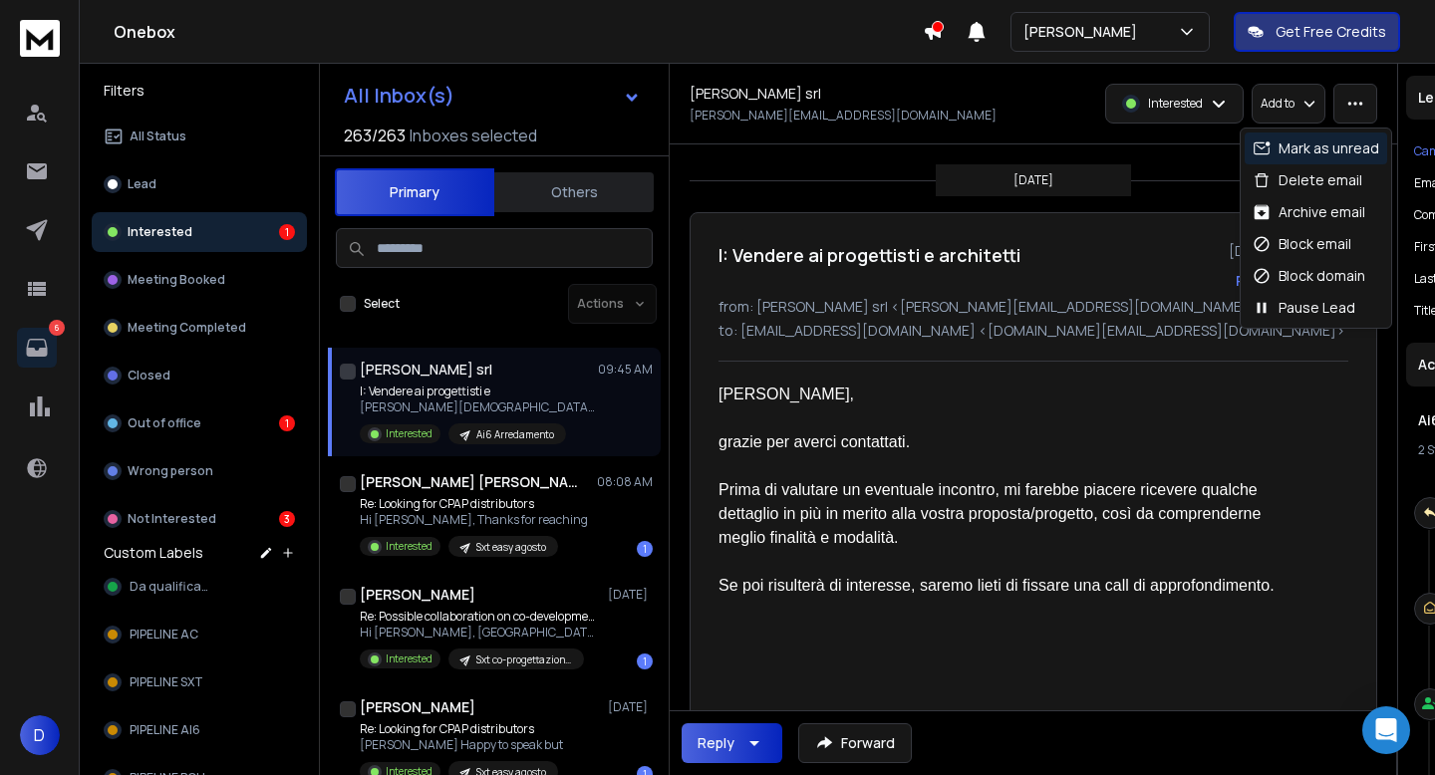
click at [1342, 146] on div "Mark as unread" at bounding box center [1316, 149] width 127 height 20
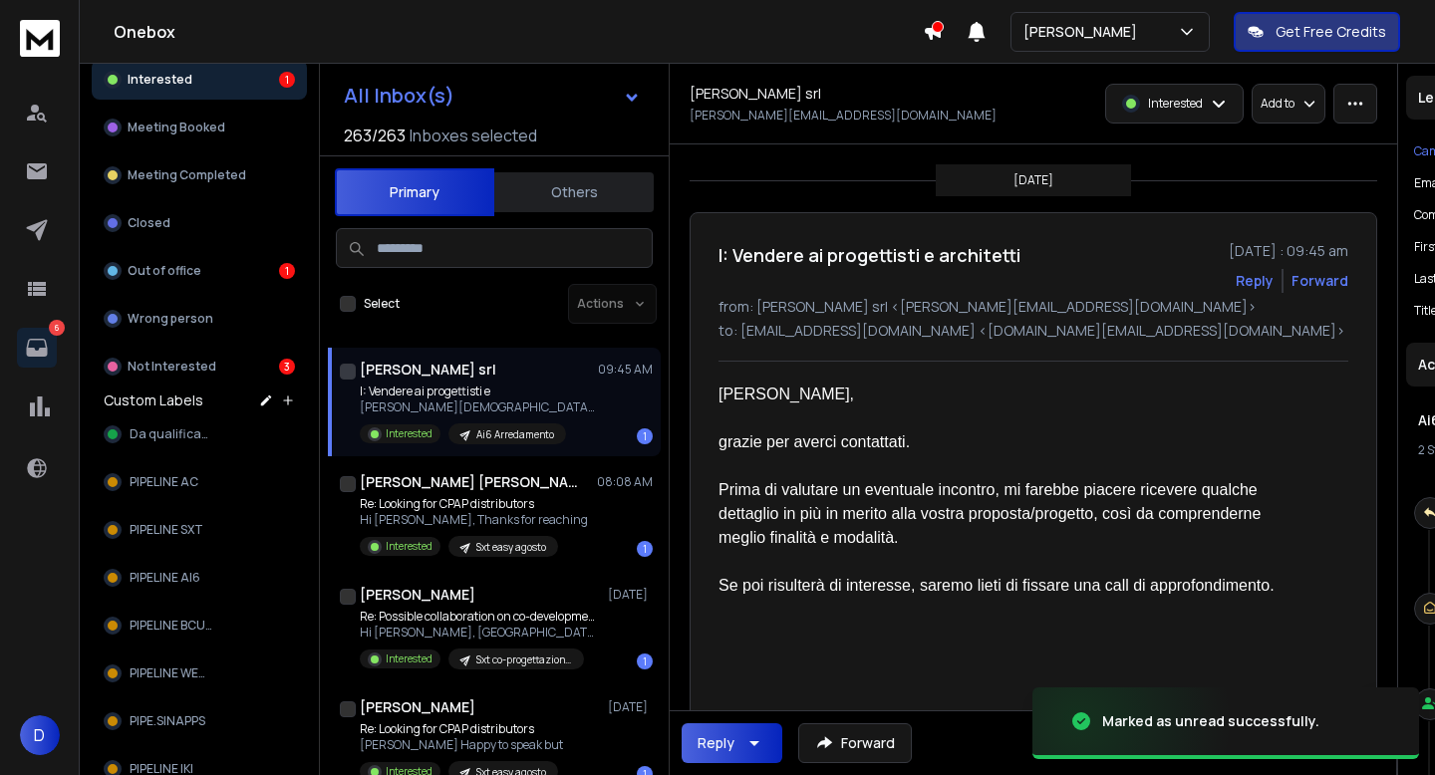
scroll to position [300, 0]
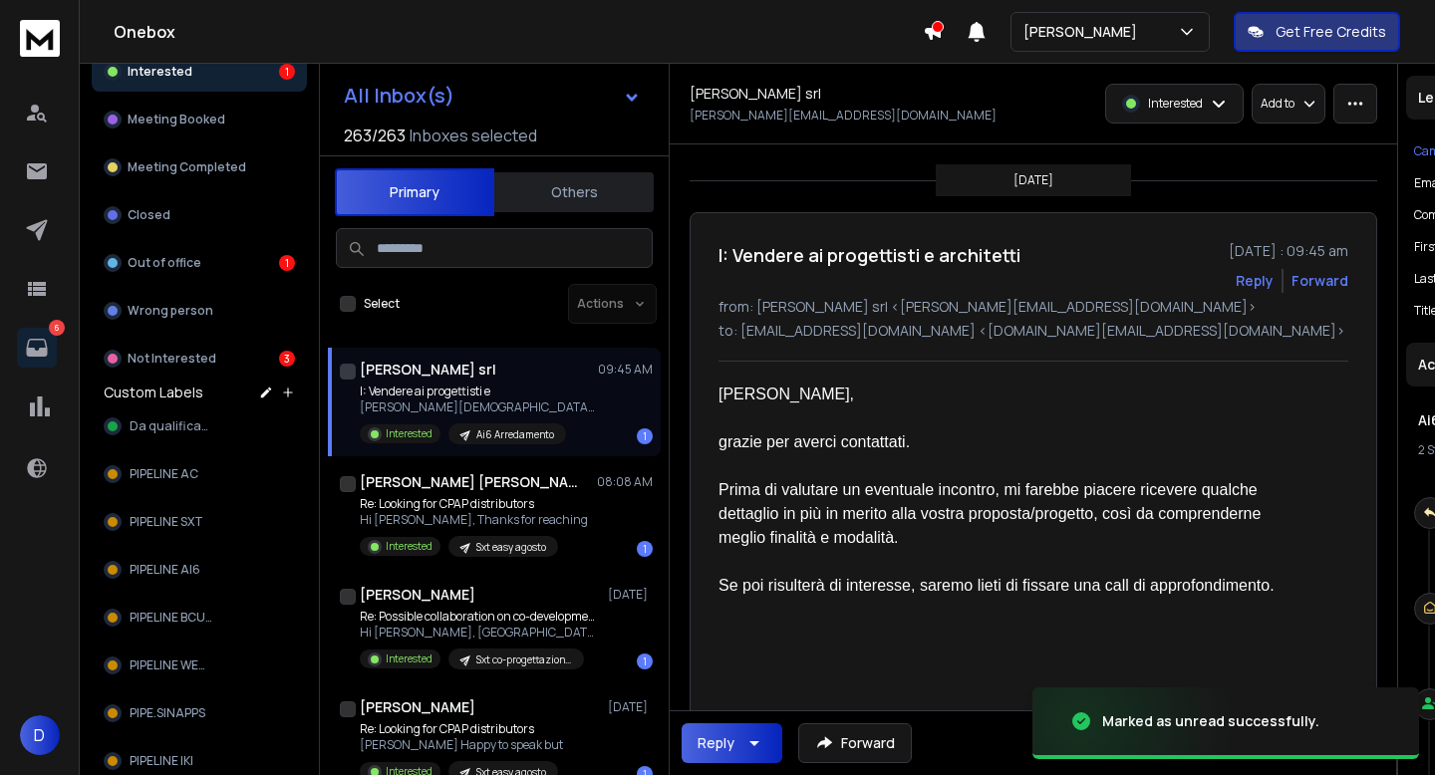
click at [176, 439] on button "Da qualificare" at bounding box center [199, 427] width 215 height 40
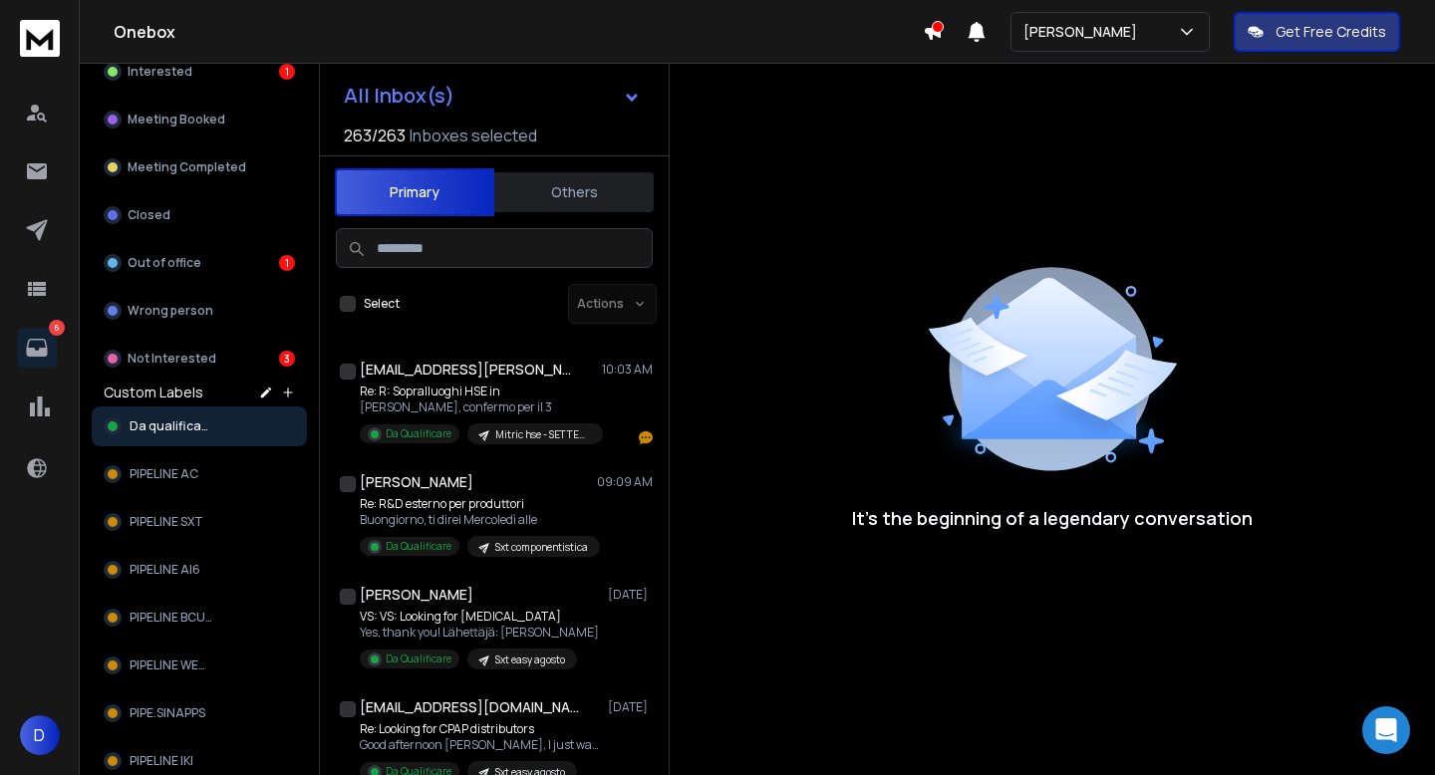
click at [208, 524] on button "PIPELINE SXT" at bounding box center [199, 522] width 215 height 40
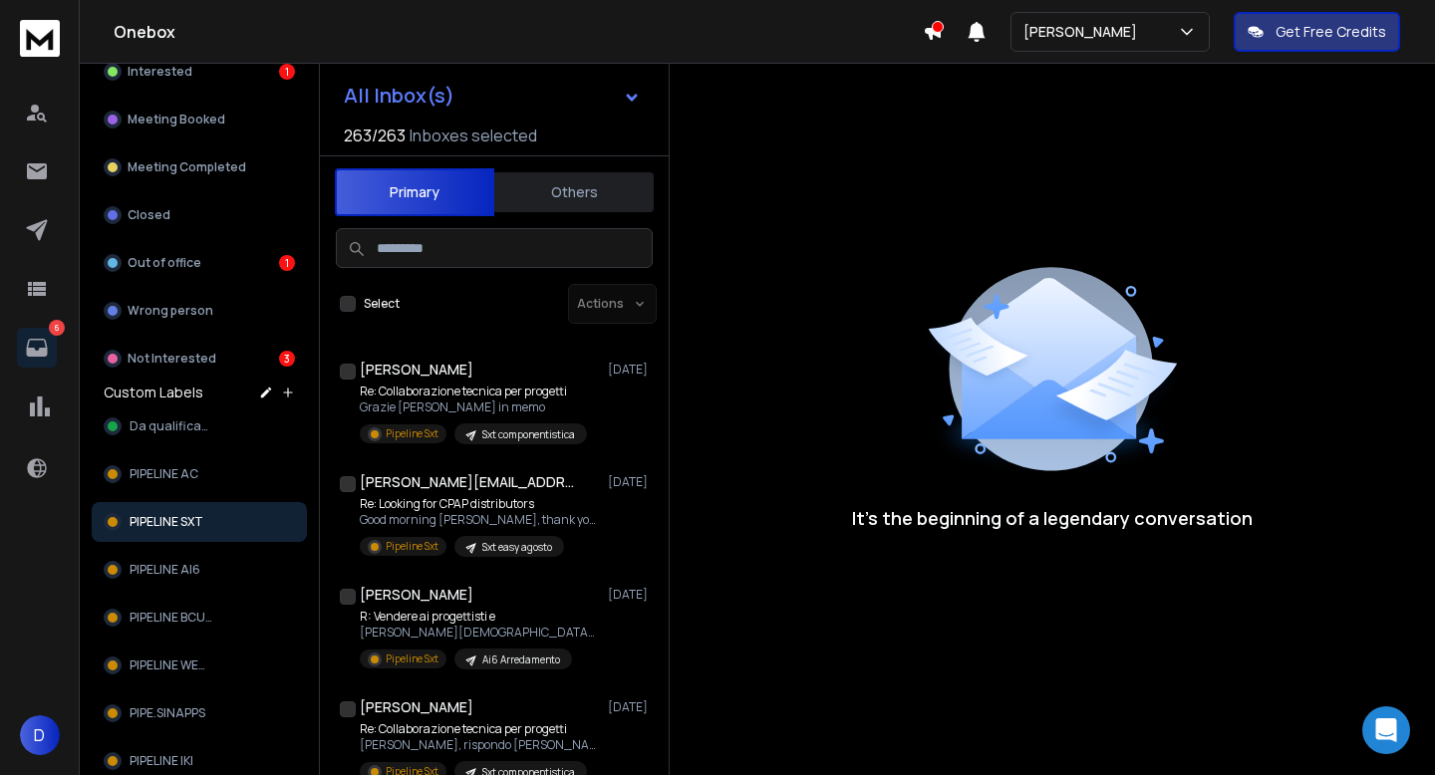
click at [196, 568] on span "PIPELINE AI6" at bounding box center [165, 570] width 71 height 16
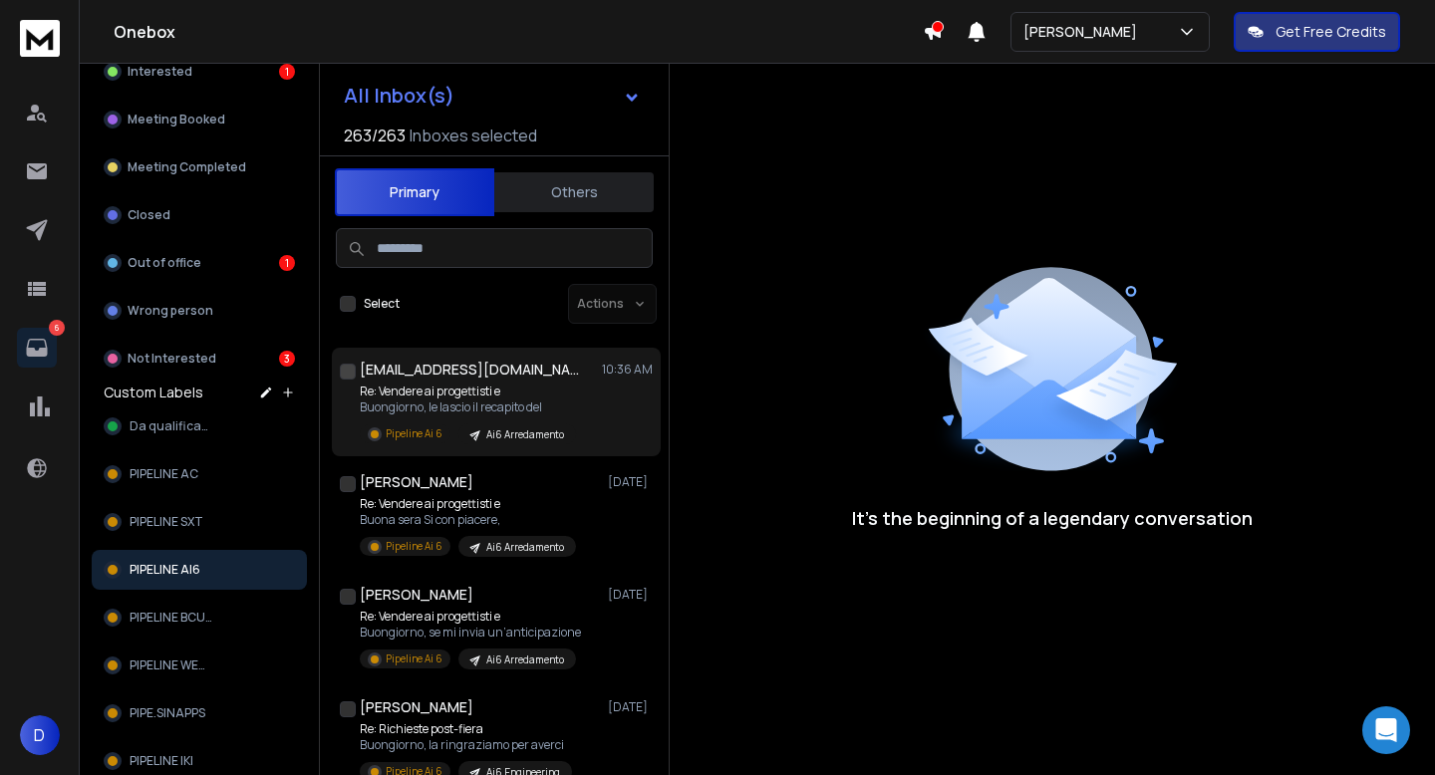
click at [505, 406] on p "Buongiorno, le lascio il recapito del" at bounding box center [468, 408] width 216 height 16
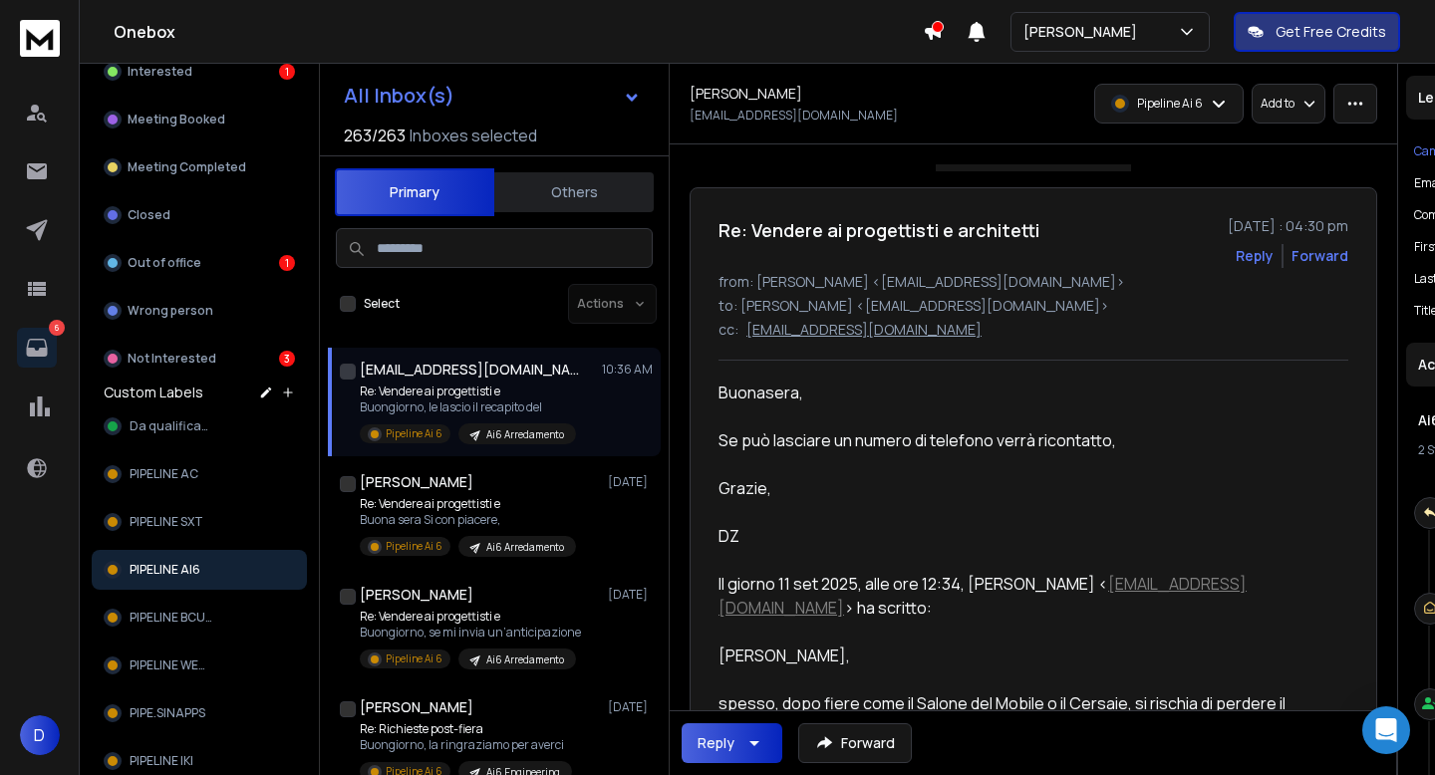
scroll to position [0, 0]
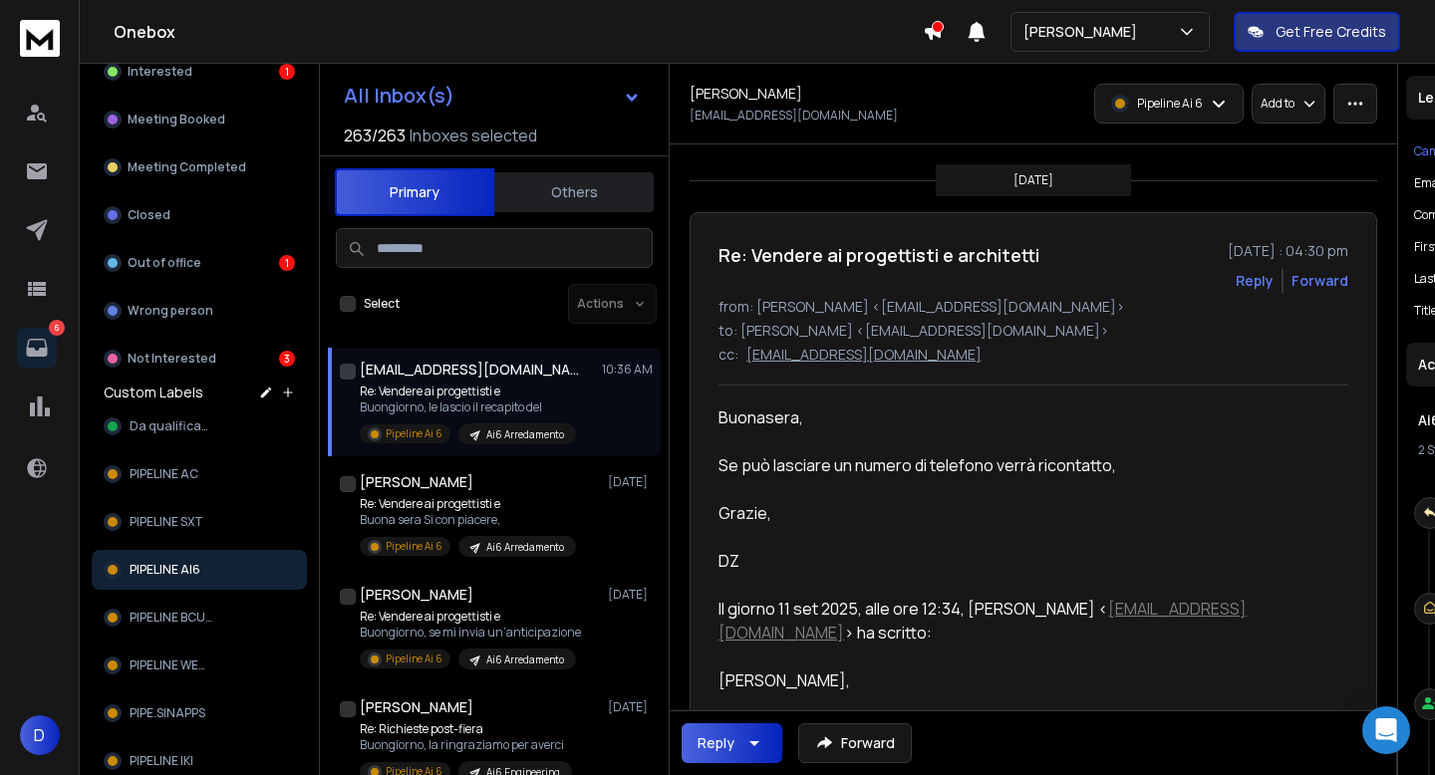
click at [1369, 121] on button "button" at bounding box center [1356, 104] width 44 height 40
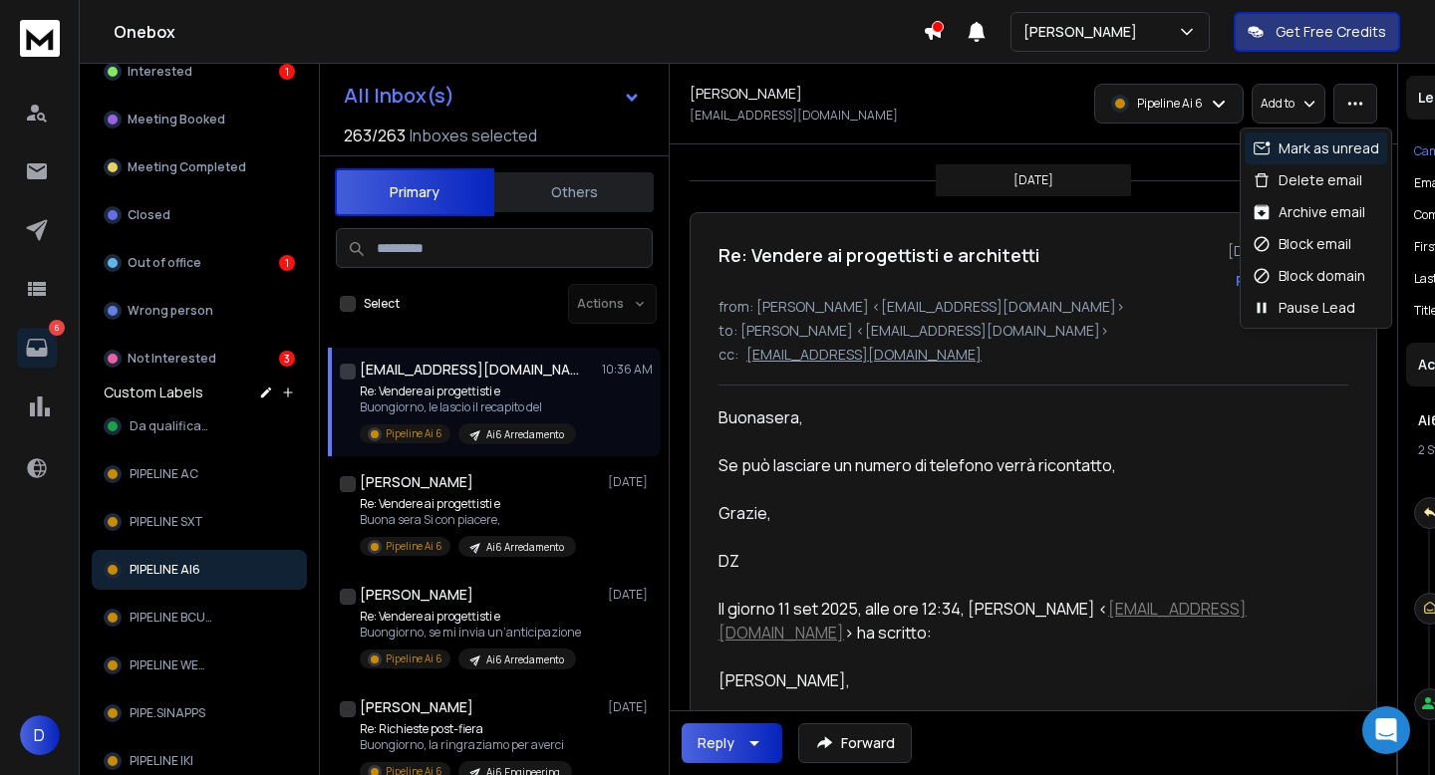
click at [1328, 143] on div "Mark as unread" at bounding box center [1316, 149] width 127 height 20
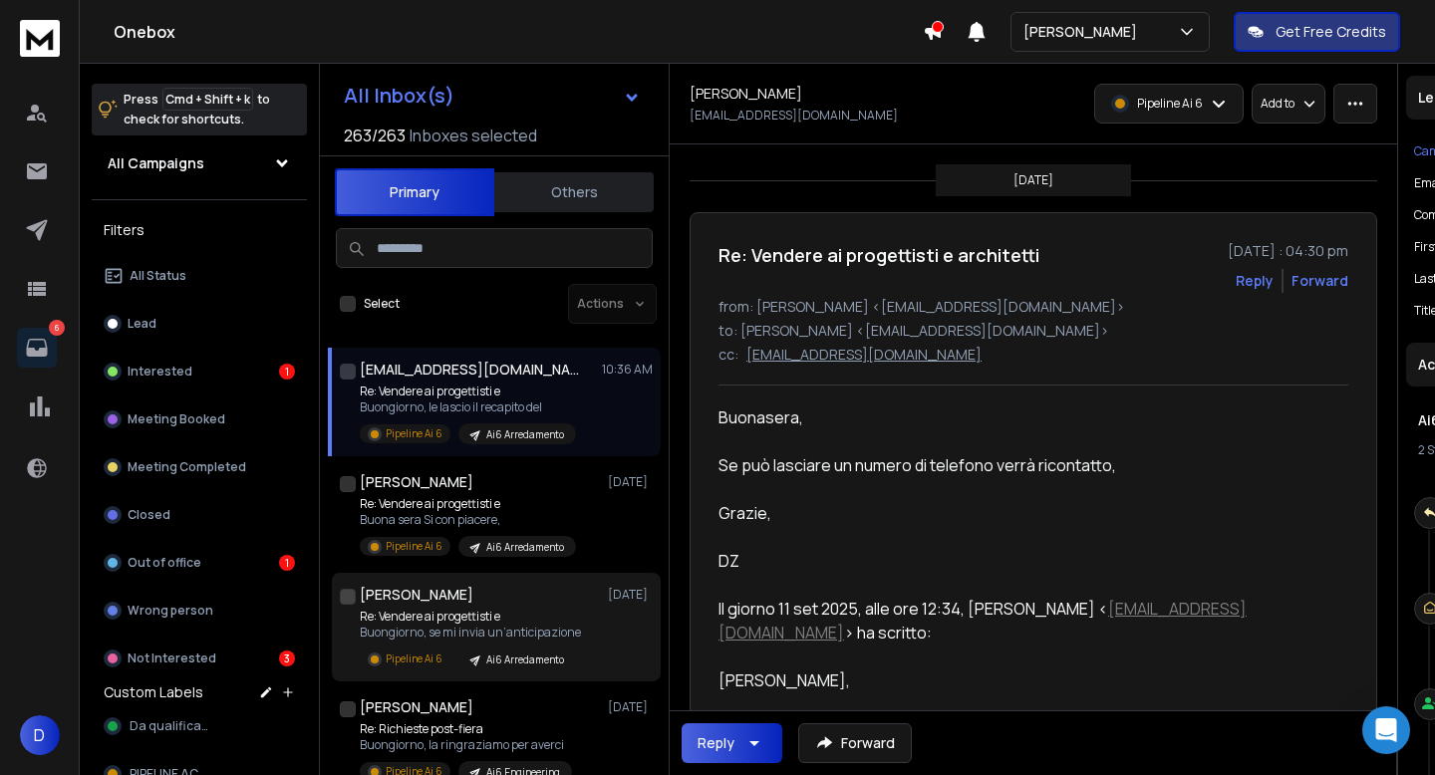
scroll to position [8, 0]
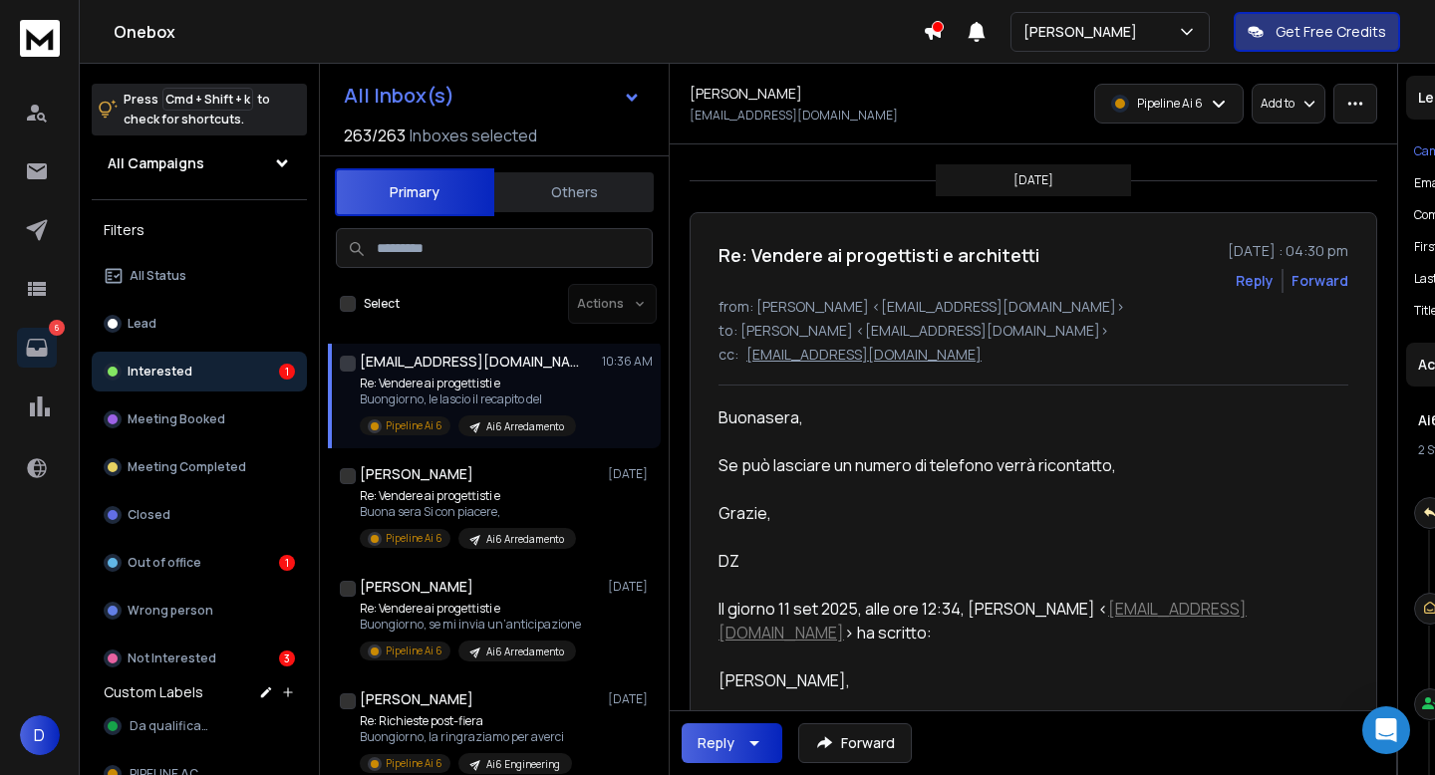
click at [209, 372] on button "Interested 1" at bounding box center [199, 372] width 215 height 40
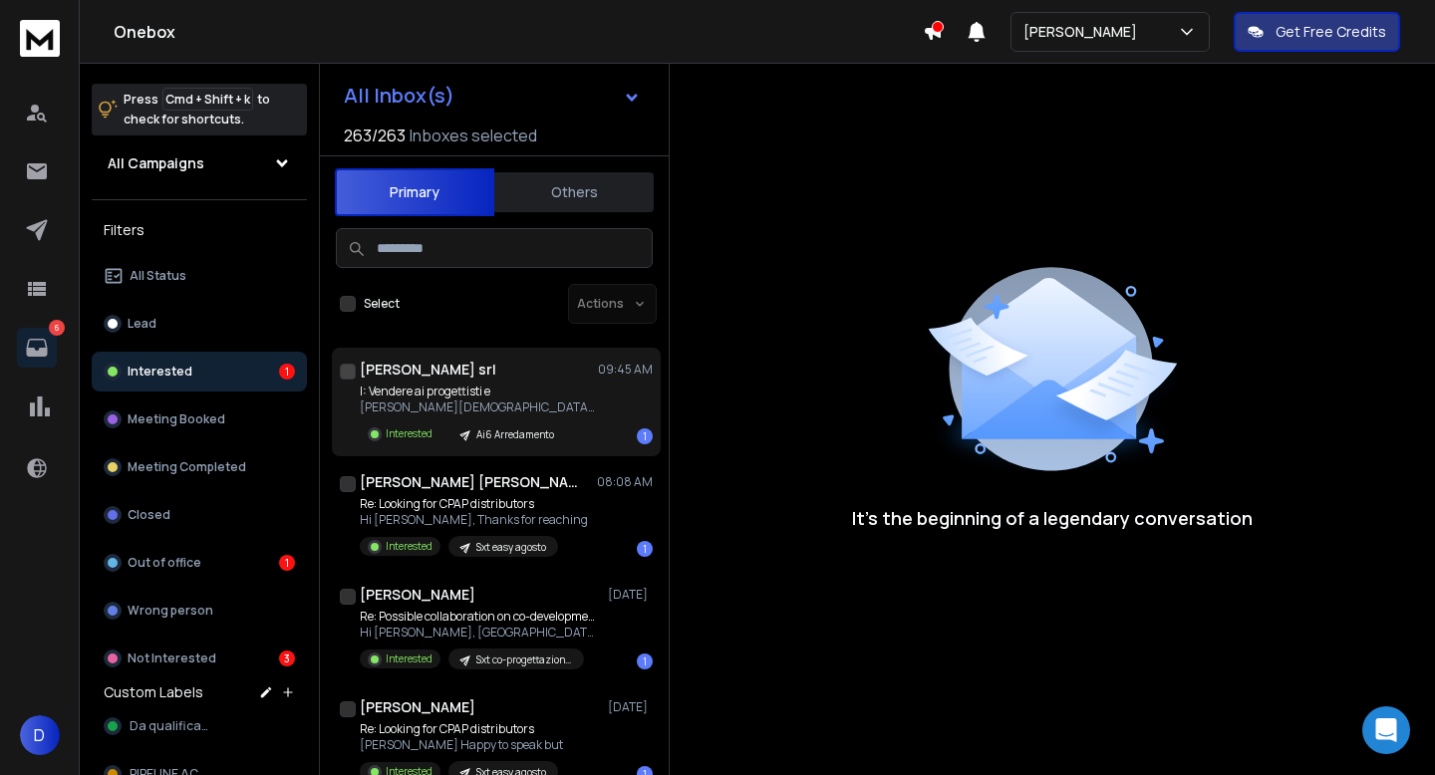
click at [612, 396] on div "I: Vendere ai progettisti e Gentile Cristian, grazie per averci Interested Ai6 …" at bounding box center [506, 414] width 293 height 61
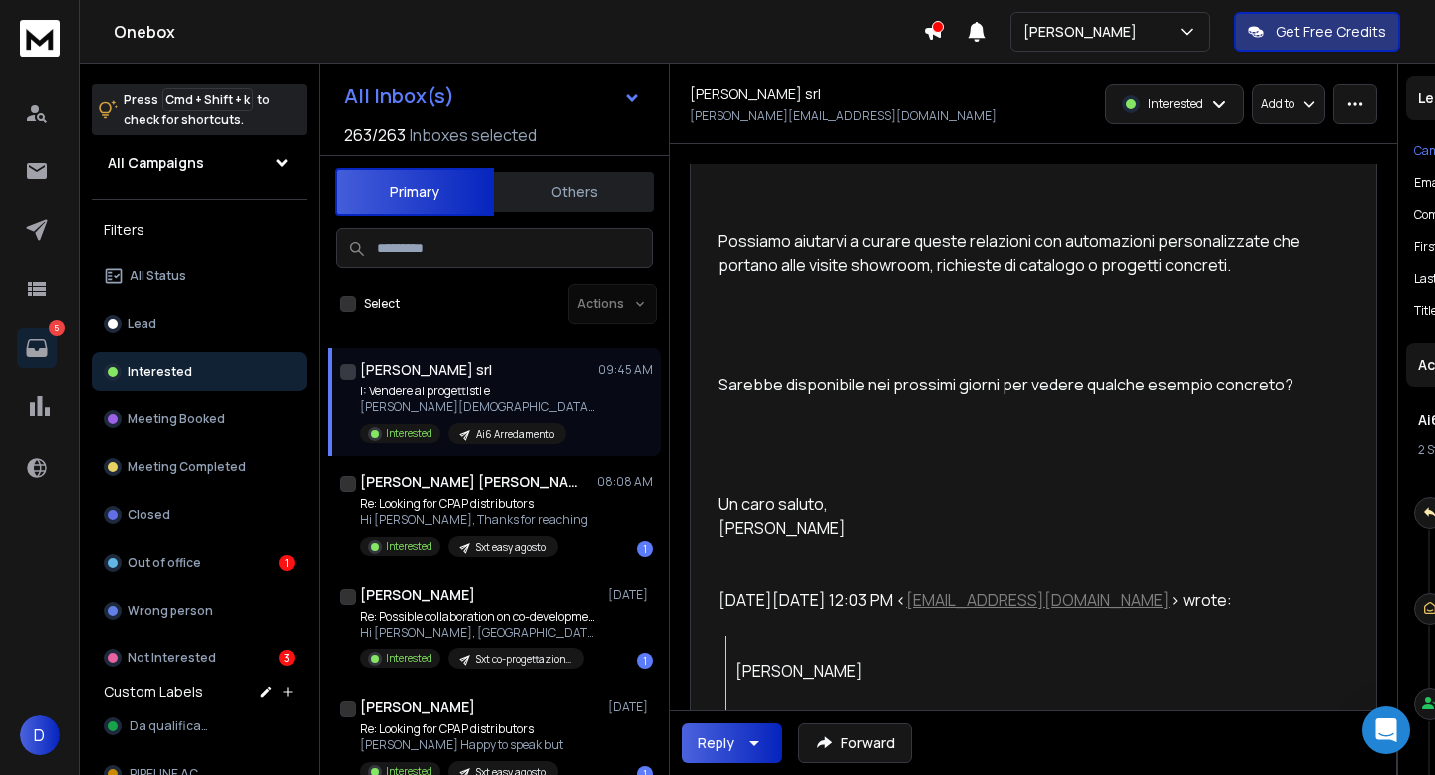
scroll to position [2589, 0]
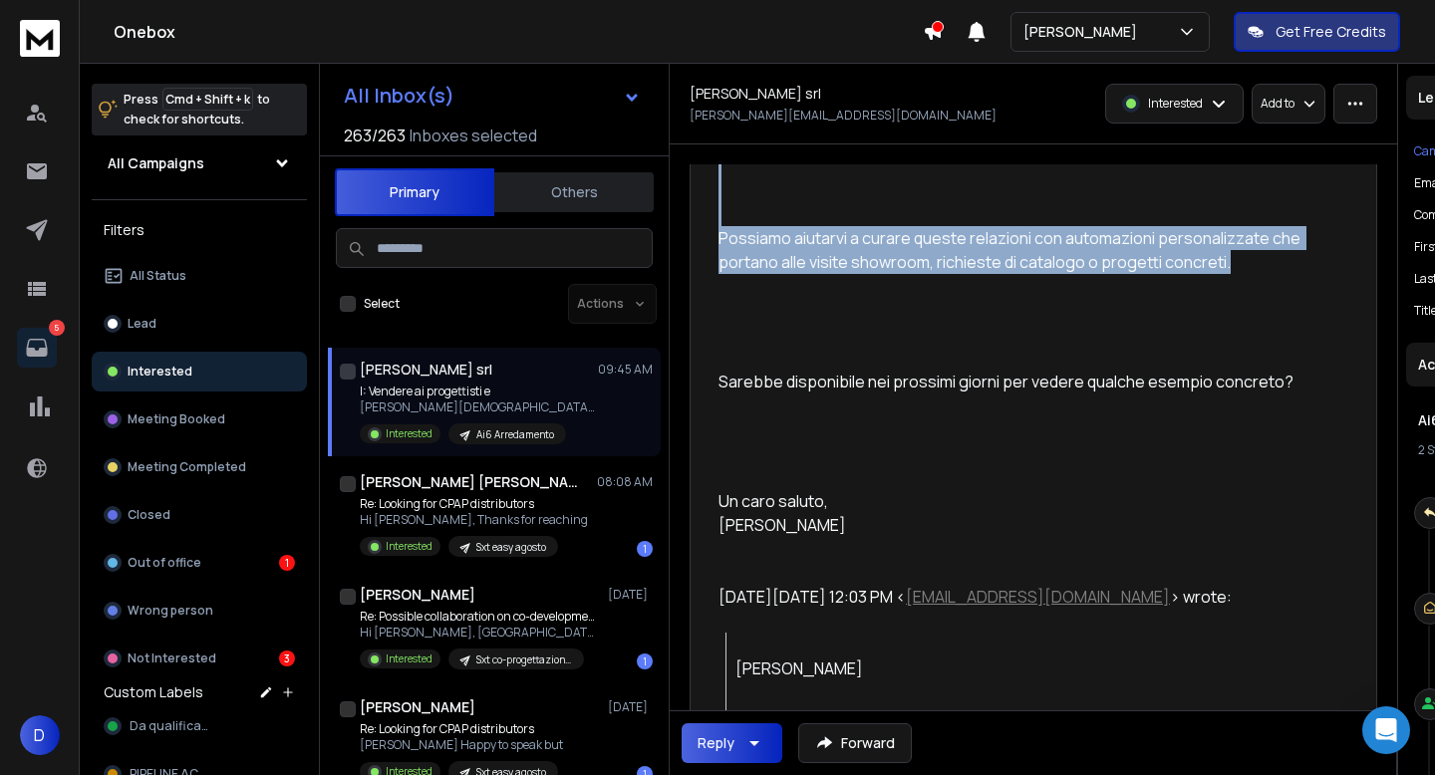
drag, startPoint x: 712, startPoint y: 349, endPoint x: 1318, endPoint y: 528, distance: 632.0
copy div "spesso, dopo fiere come il Salone del Mobile o il Cersaie, si rischia di perder…"
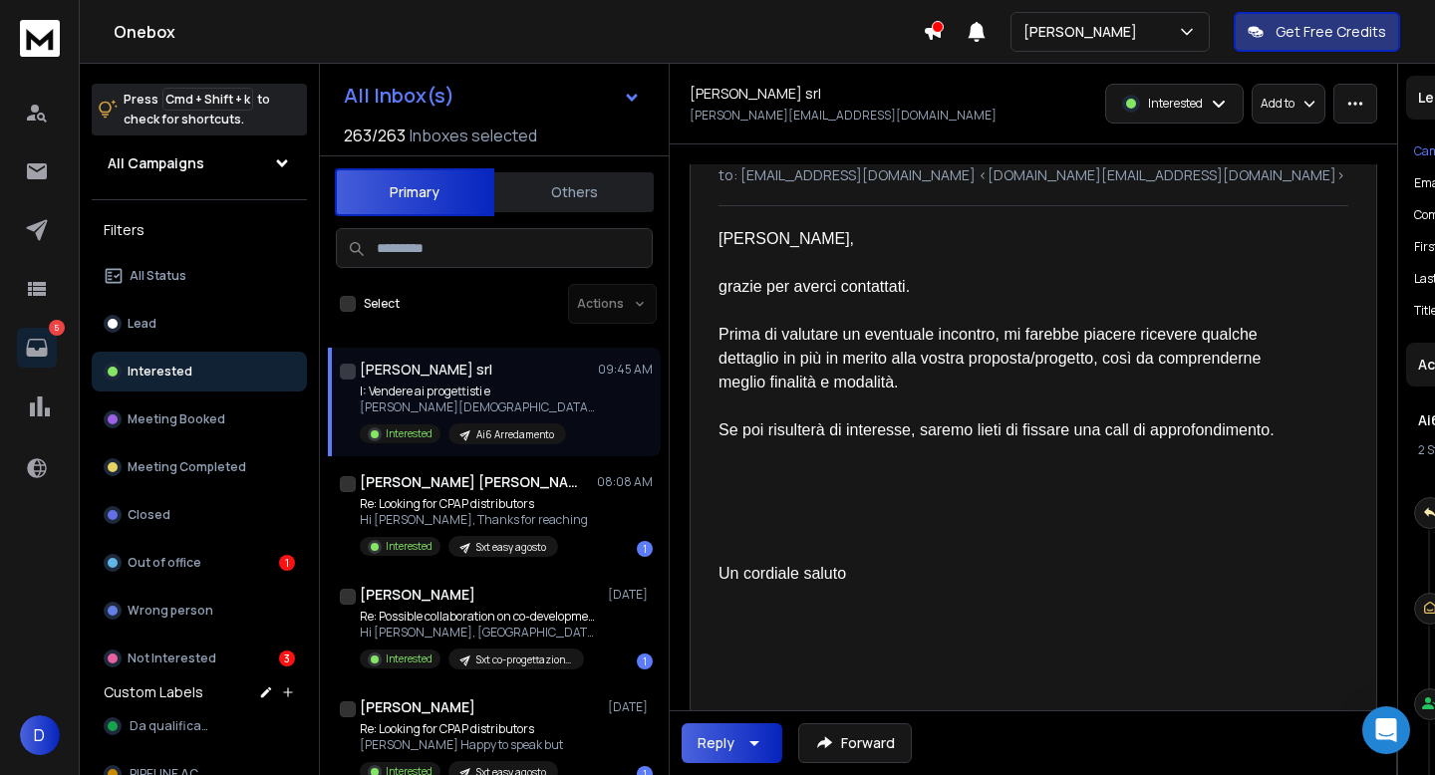
scroll to position [160, 0]
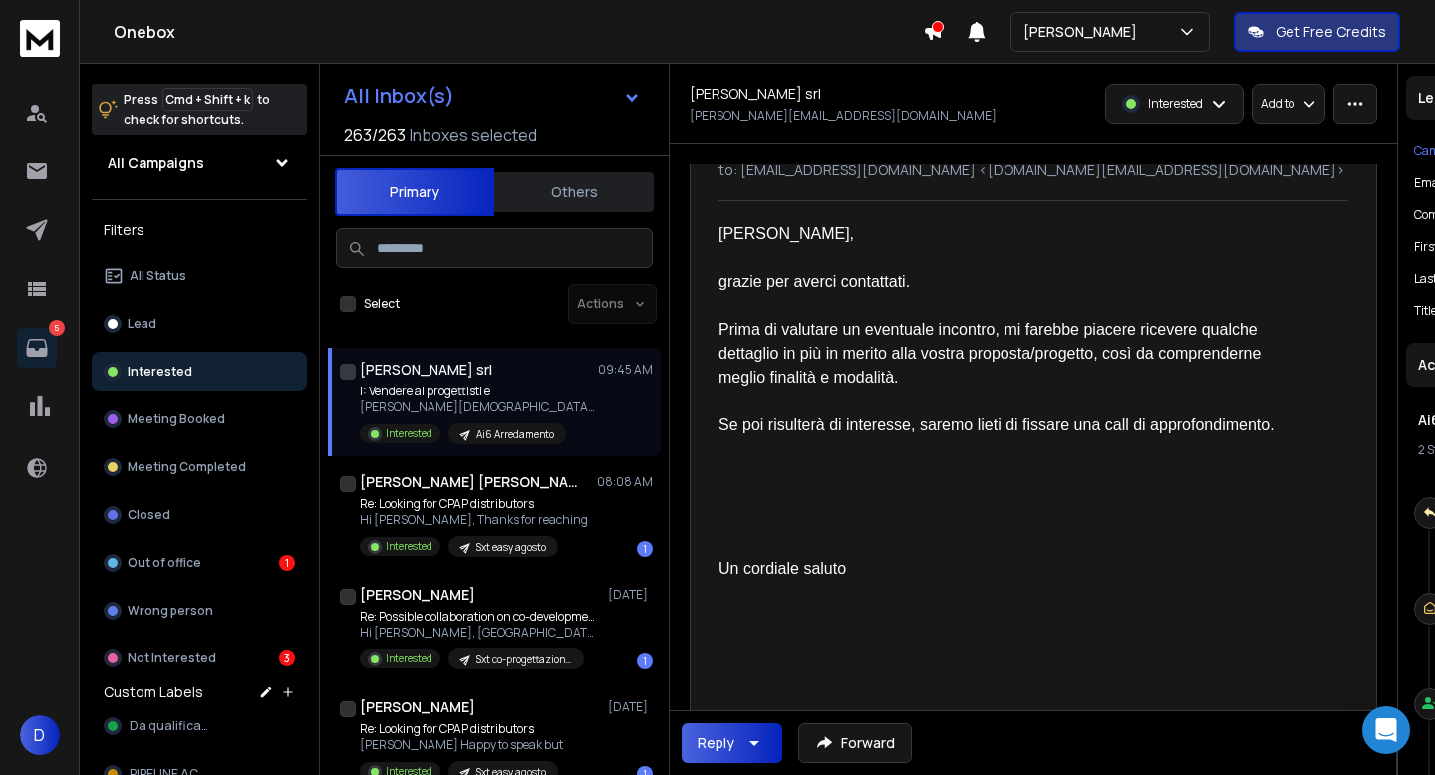
click at [911, 390] on div "Prima di valutare un eventuale incontro, mi farebbe piacere ricevere qualche de…" at bounding box center [1010, 354] width 582 height 72
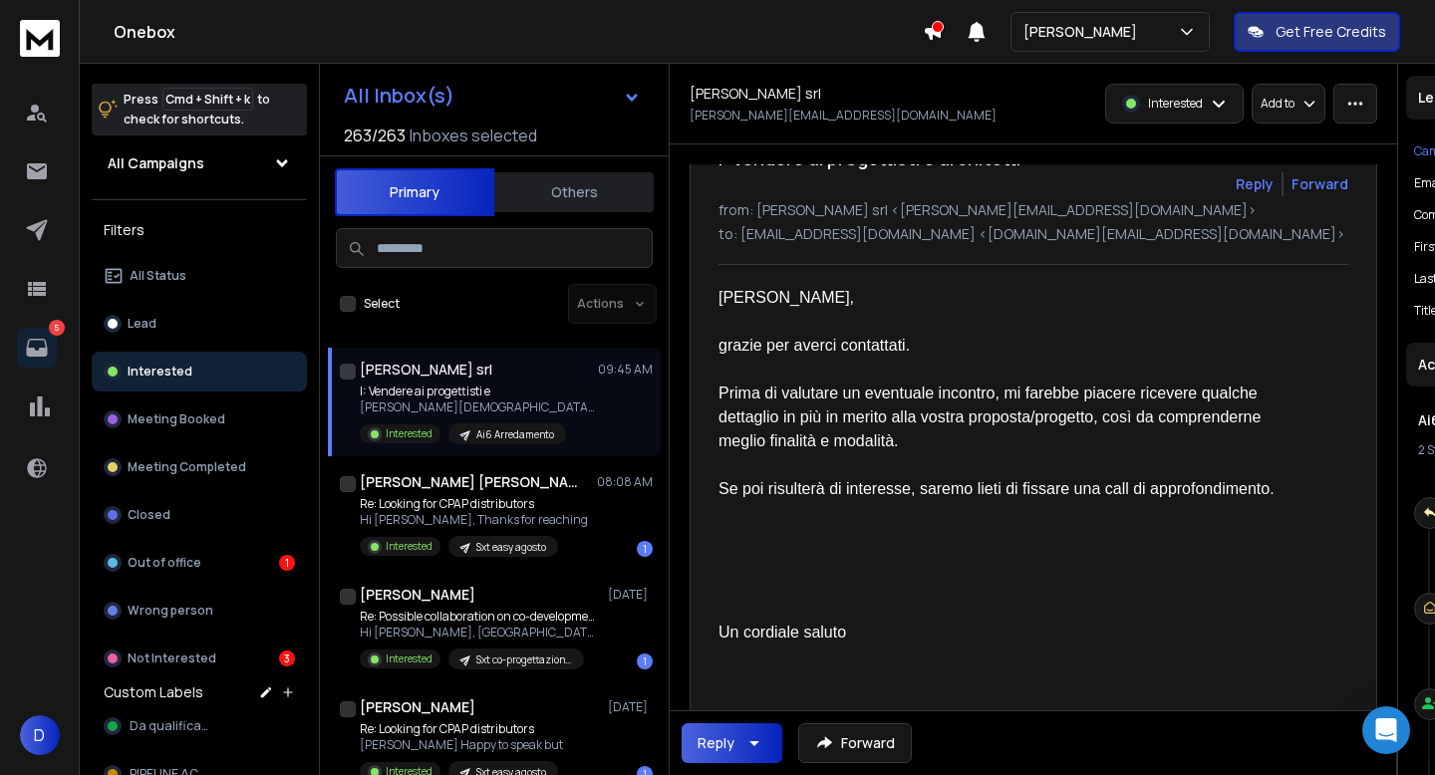
scroll to position [86, 0]
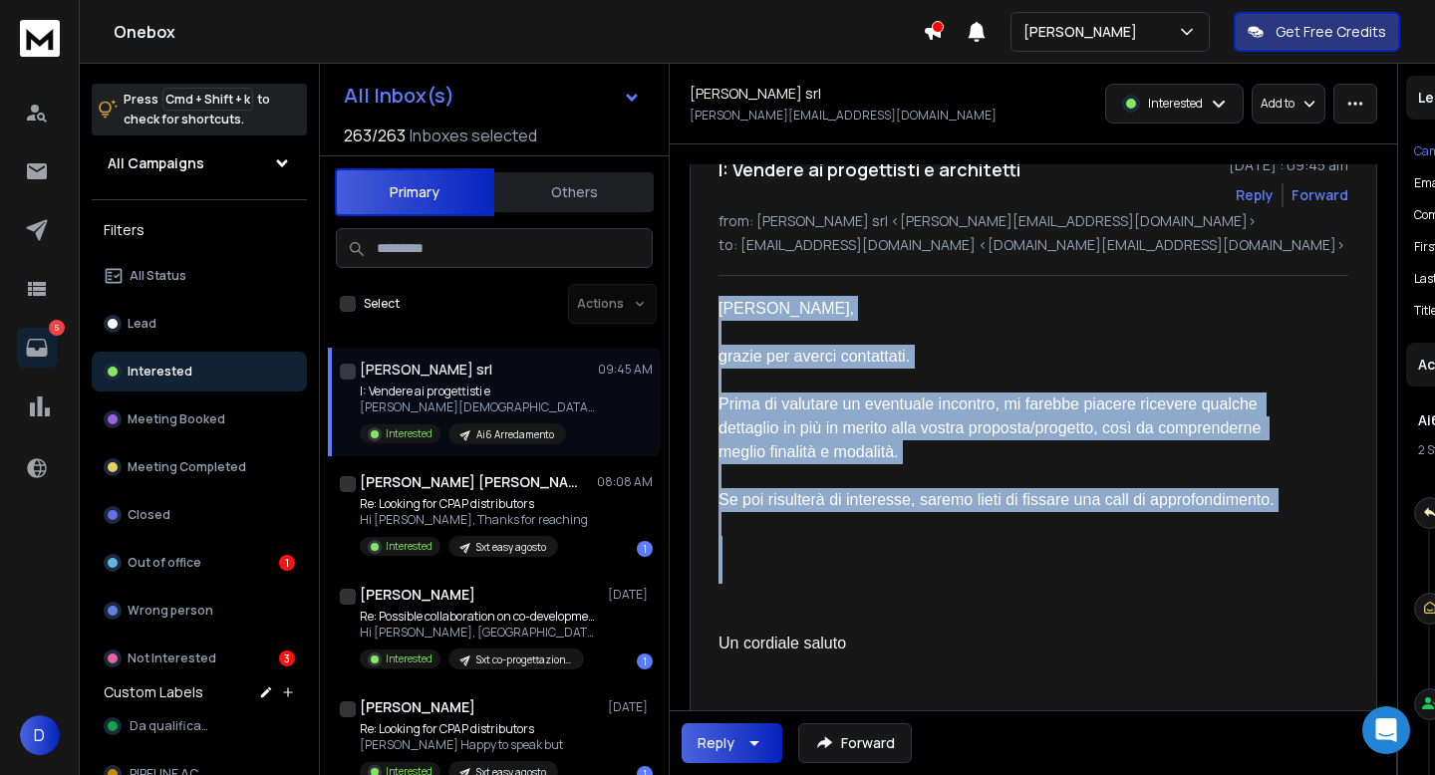
drag, startPoint x: 720, startPoint y: 308, endPoint x: 956, endPoint y: 677, distance: 438.0
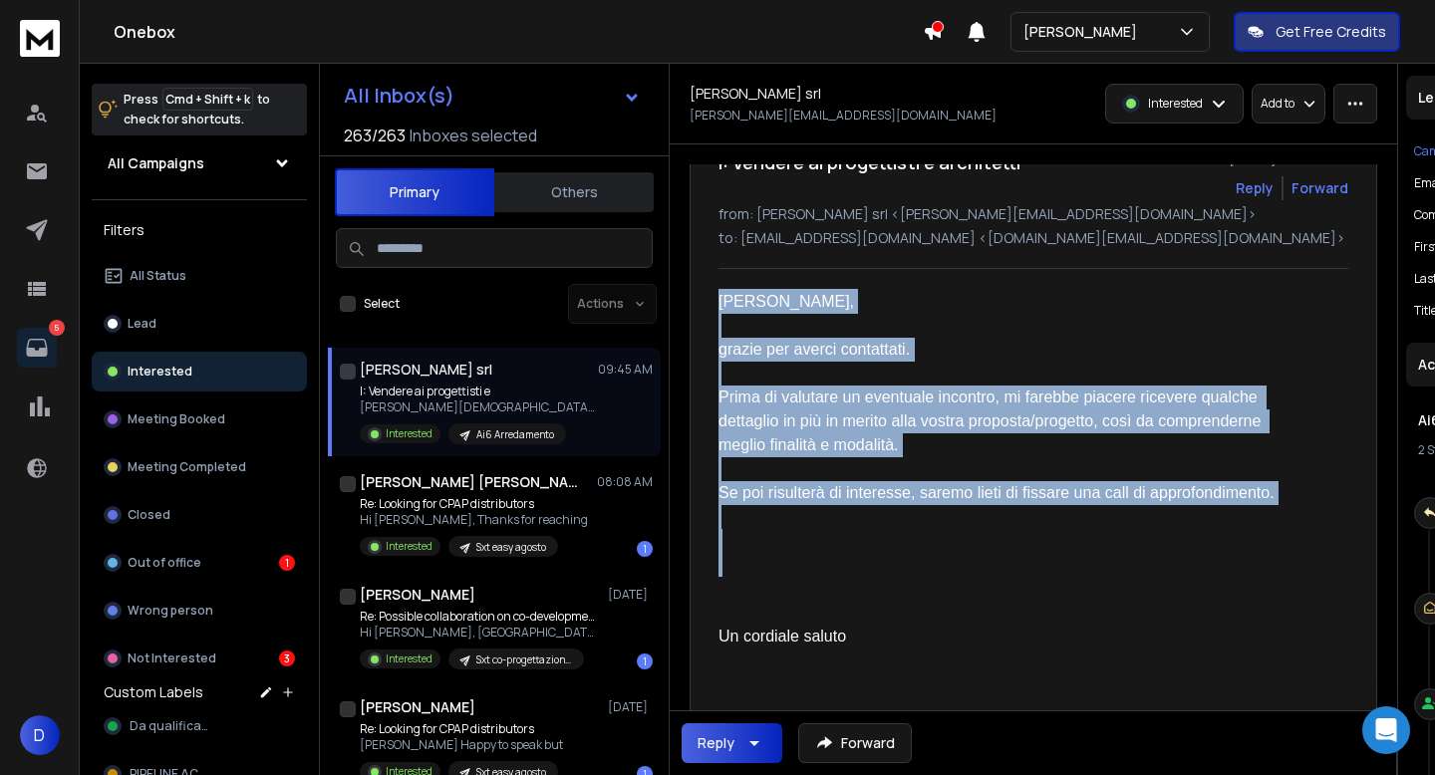
copy div "Gentile Cristian, grazie per averci contattati. Prima di valutare un eventuale …"
click at [738, 747] on div "Reply" at bounding box center [732, 744] width 69 height 24
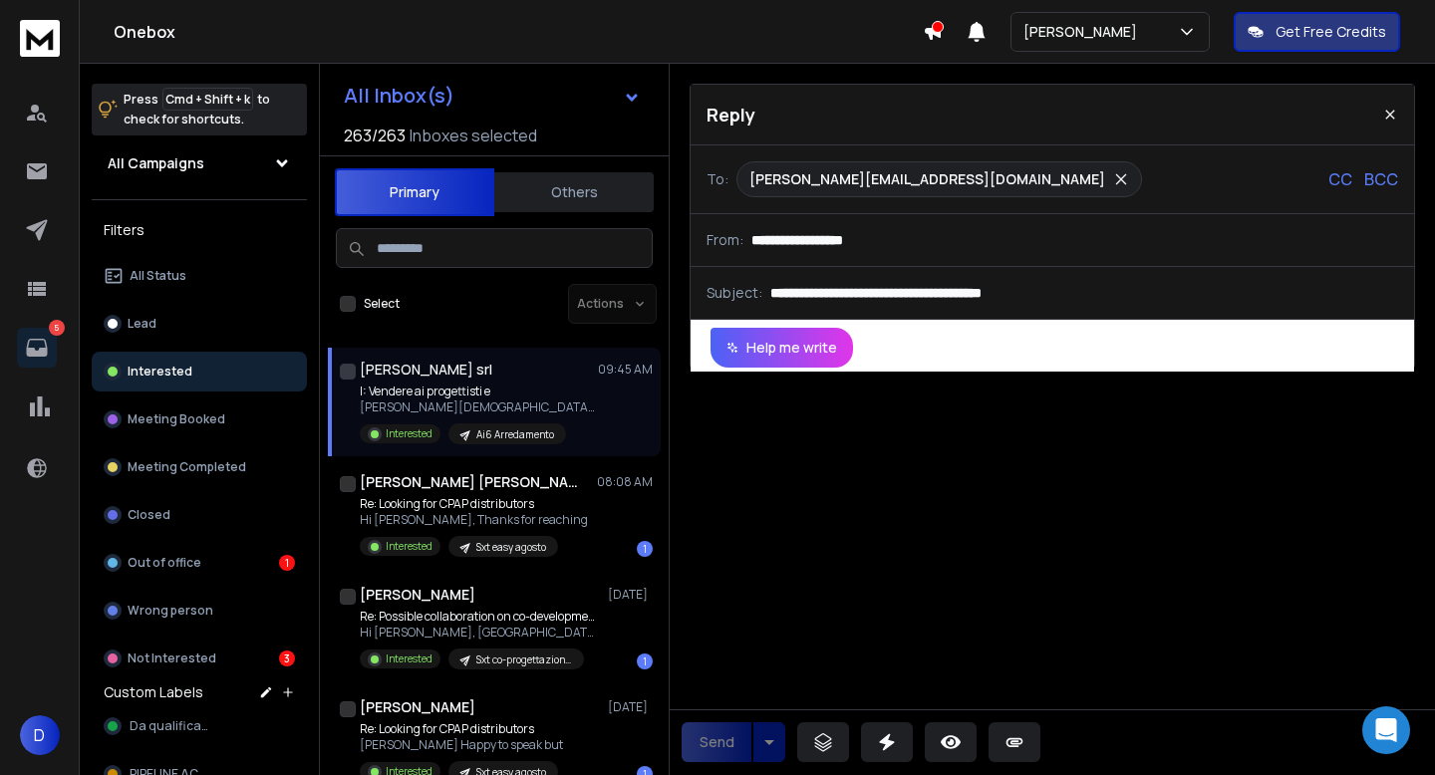
scroll to position [0, 0]
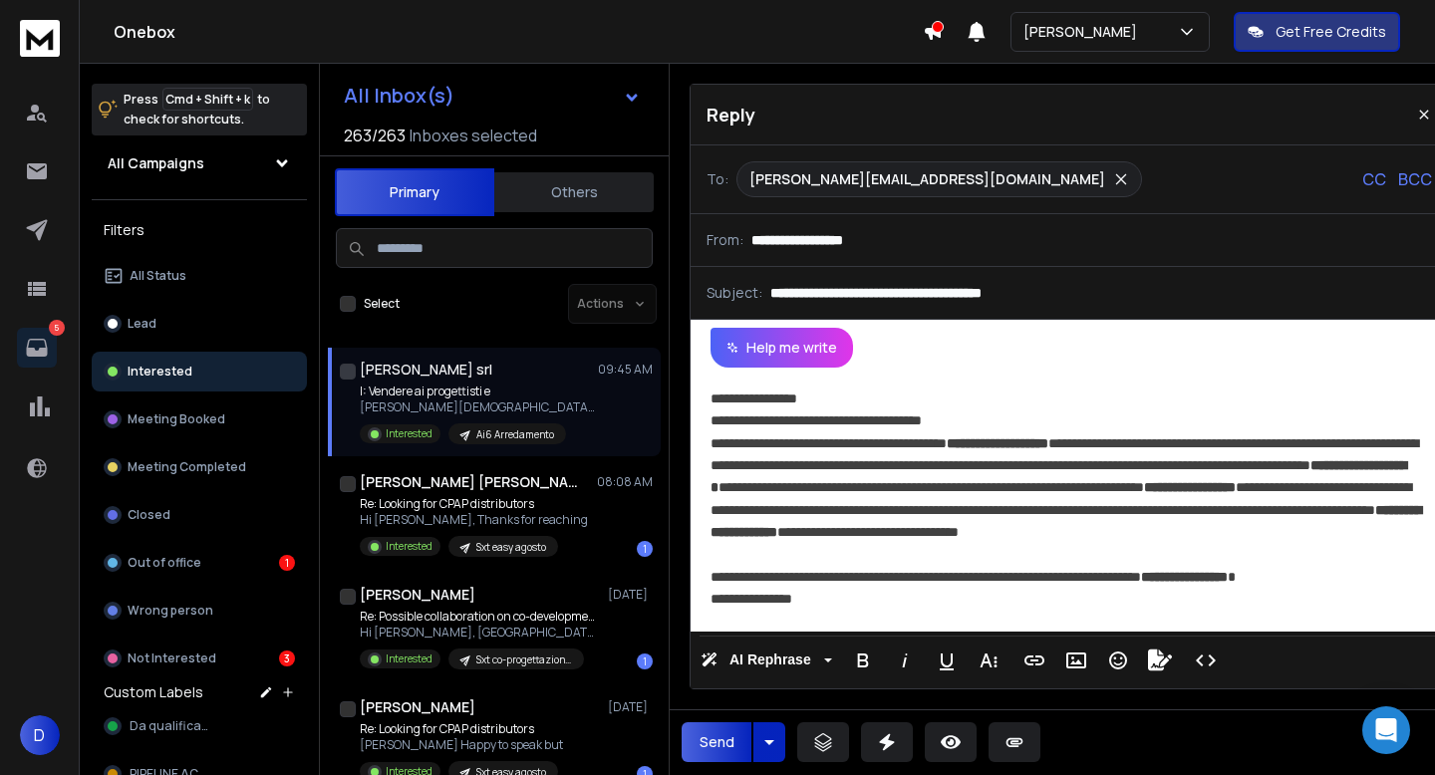
click at [741, 396] on p "**********" at bounding box center [1068, 399] width 715 height 22
click at [814, 400] on p "**********" at bounding box center [1068, 399] width 715 height 22
click at [966, 424] on p "**********" at bounding box center [1068, 421] width 715 height 22
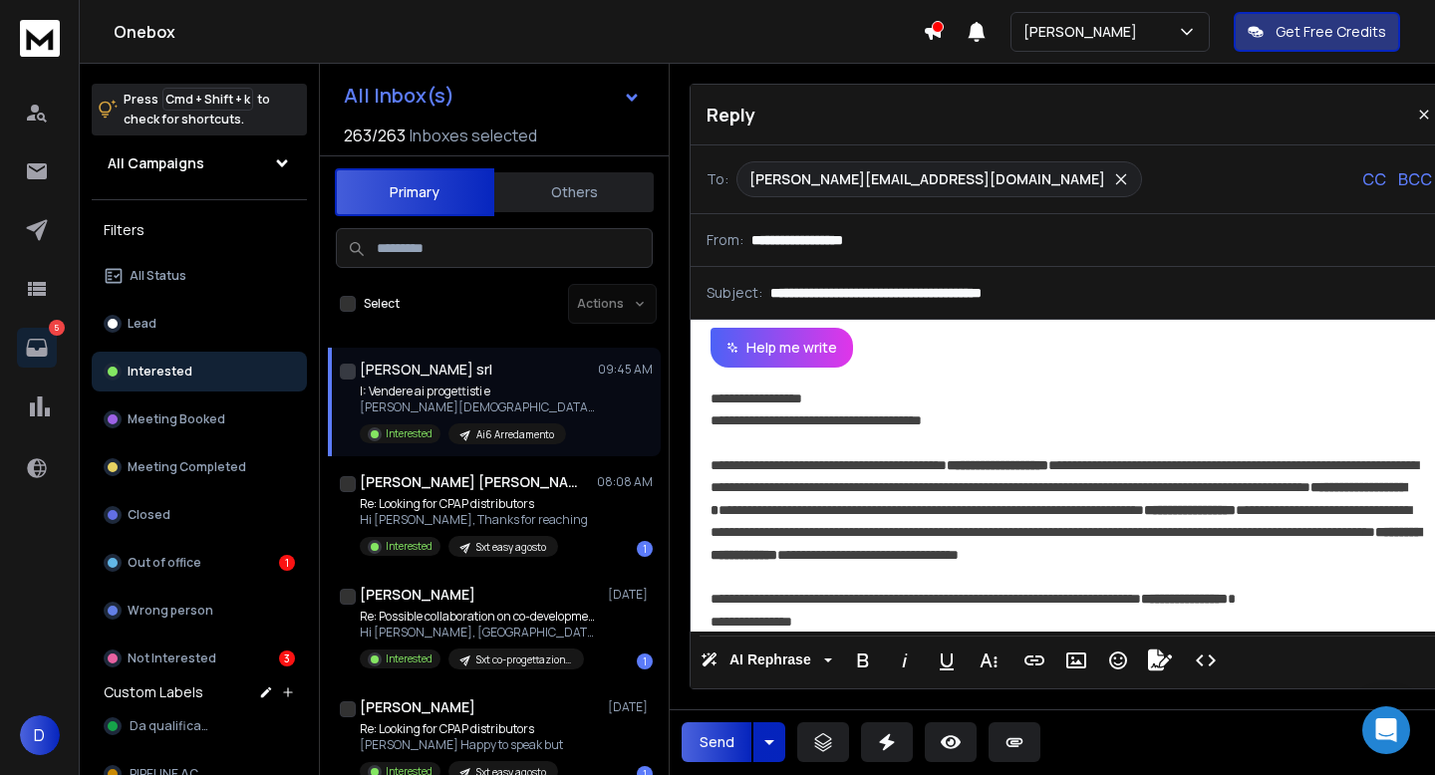
click at [956, 423] on p "**********" at bounding box center [1068, 432] width 715 height 45
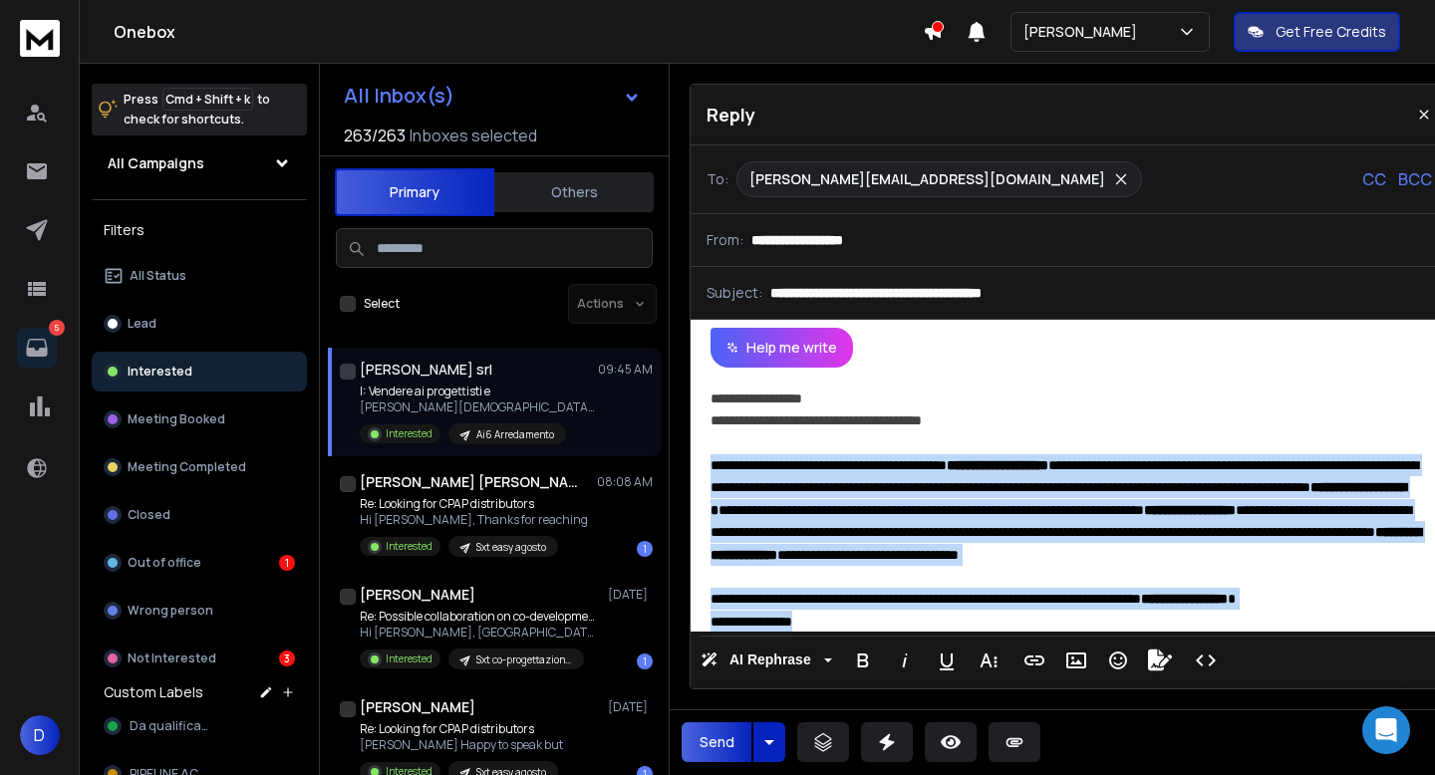
drag, startPoint x: 713, startPoint y: 466, endPoint x: 961, endPoint y: 618, distance: 290.8
click at [961, 618] on div "**********" at bounding box center [1070, 500] width 758 height 264
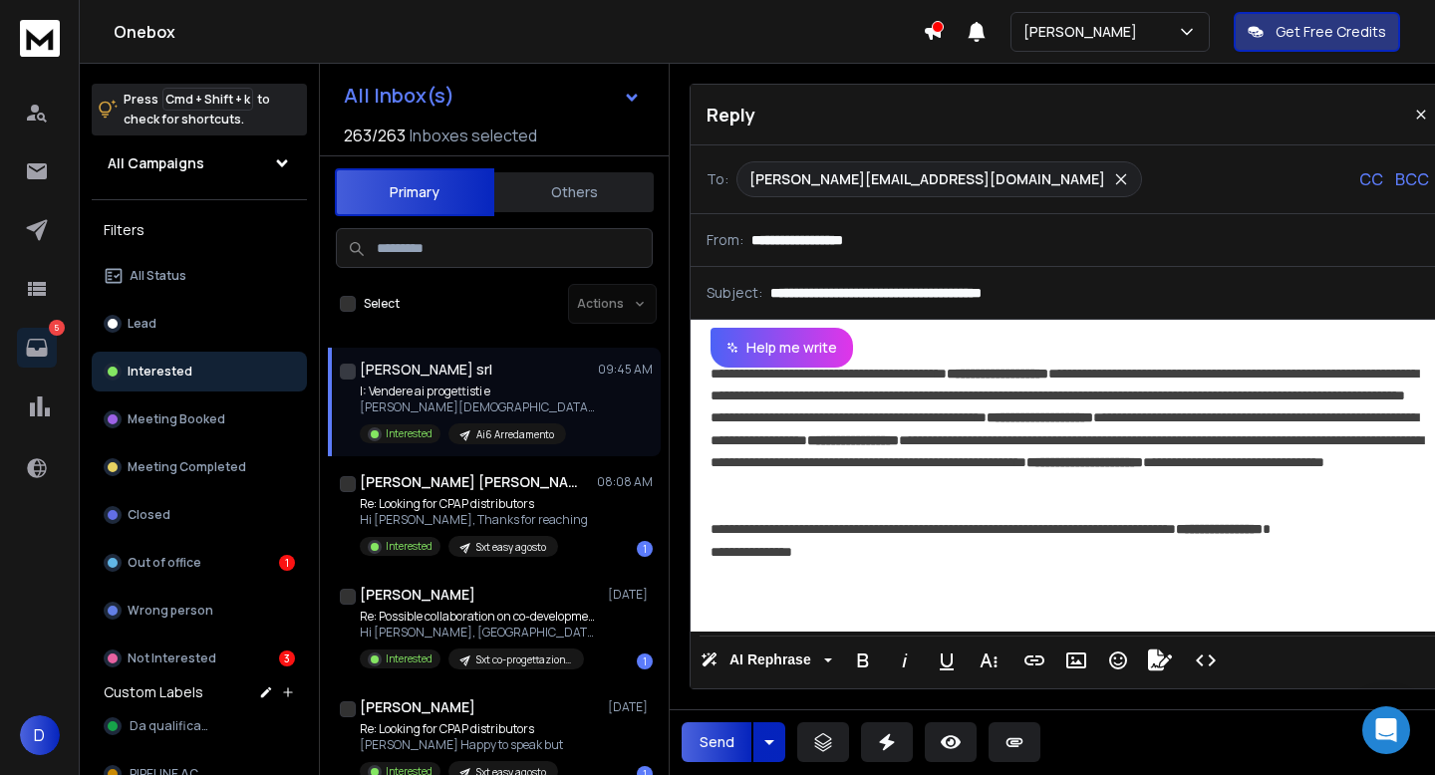
scroll to position [140, 0]
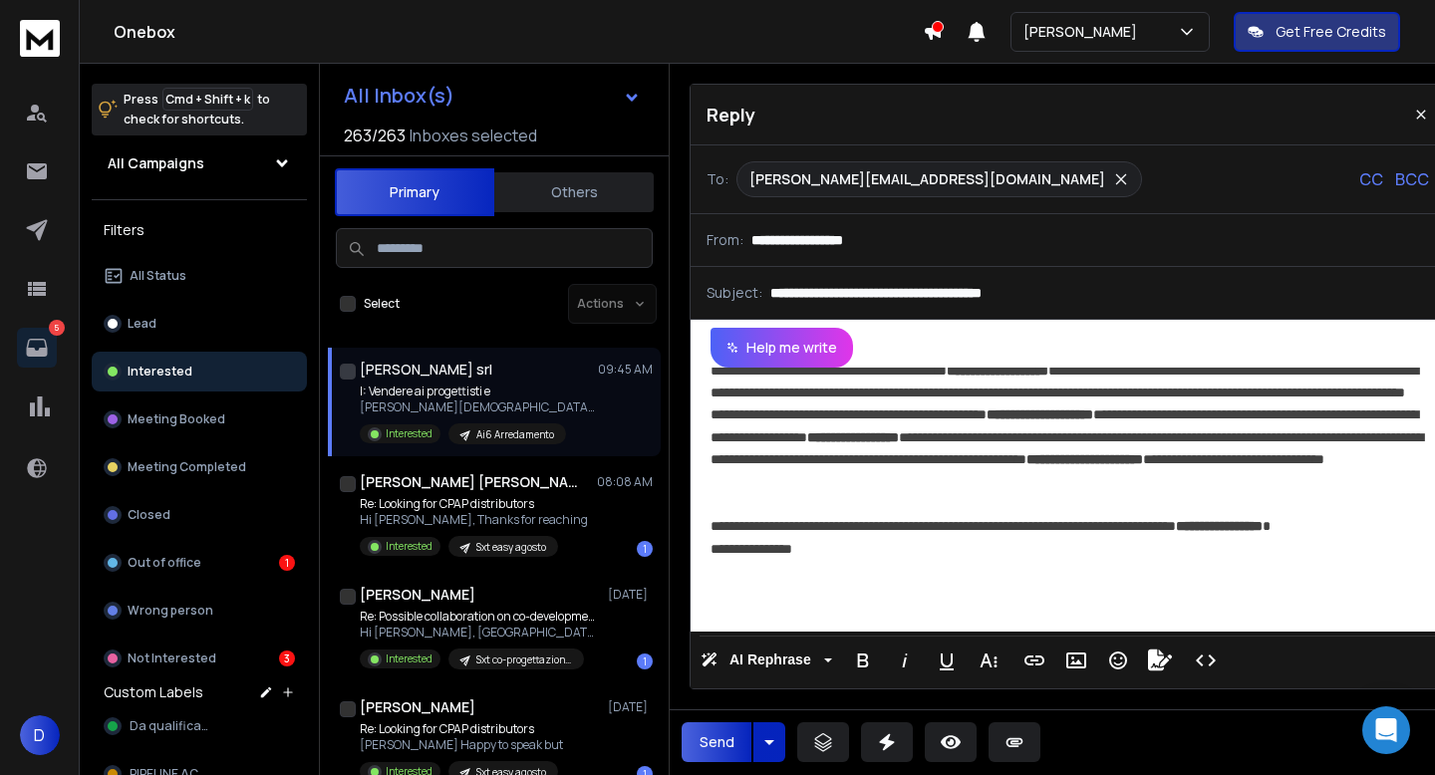
click at [930, 506] on p "**********" at bounding box center [1068, 438] width 715 height 156
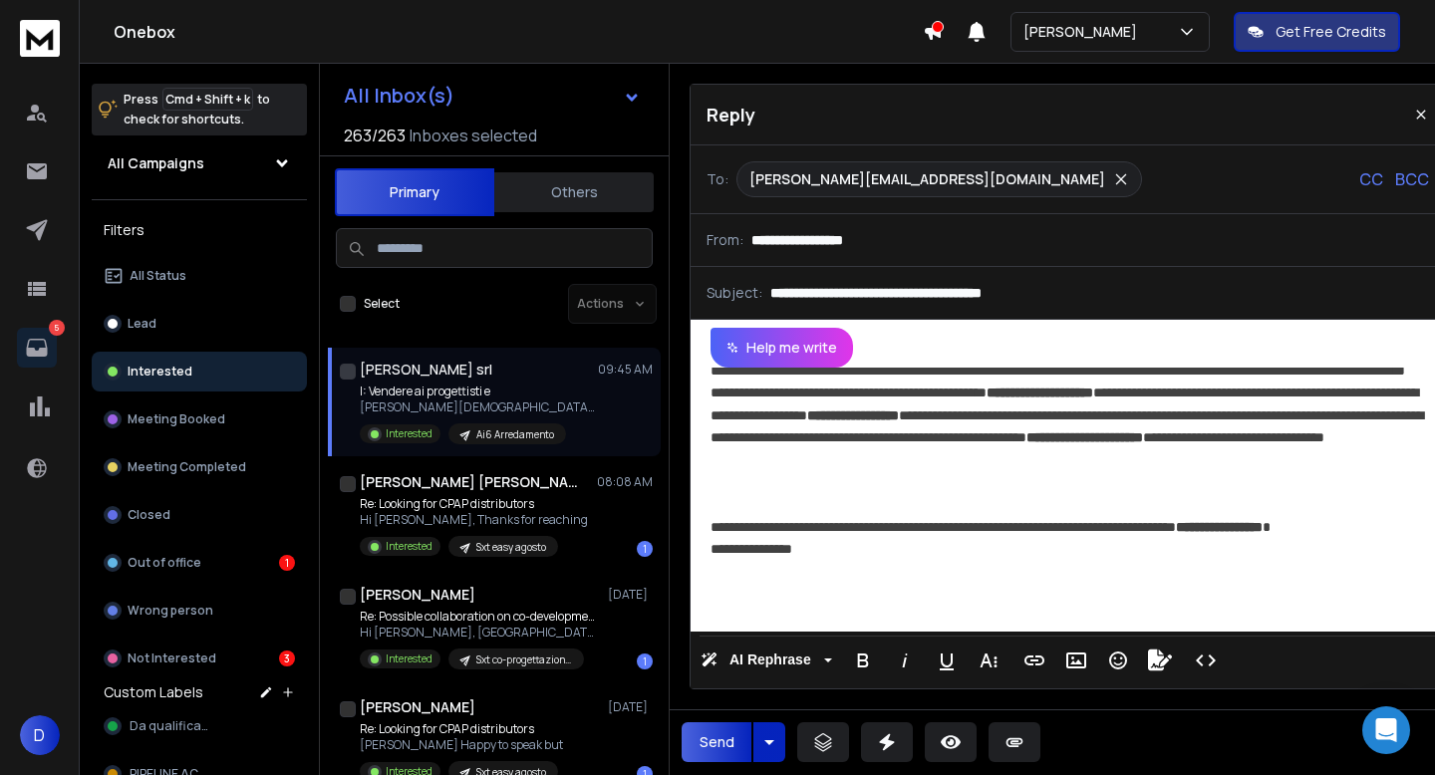
click at [1364, 526] on p "**********" at bounding box center [1068, 527] width 715 height 22
click at [777, 596] on div at bounding box center [1068, 594] width 715 height 22
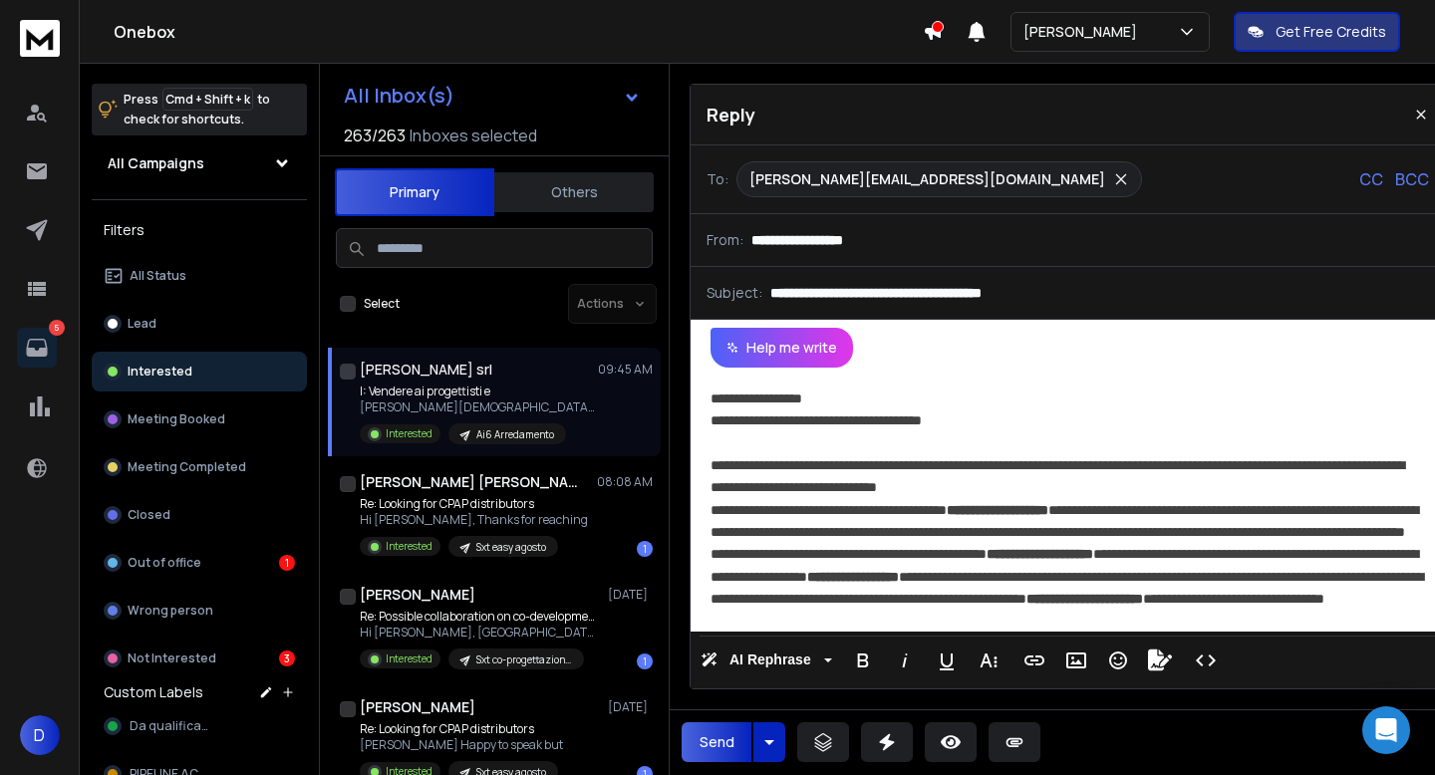
scroll to position [33, 0]
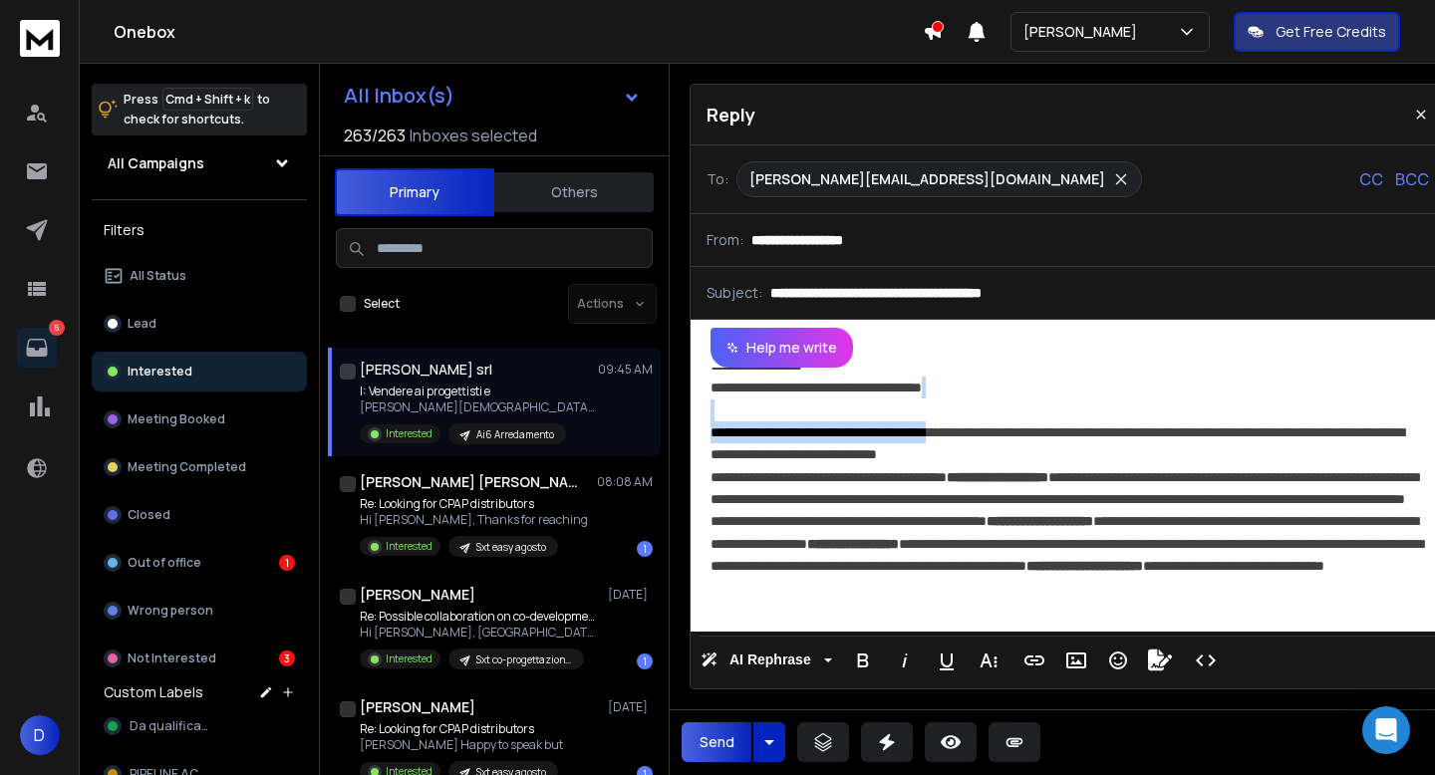
drag, startPoint x: 948, startPoint y: 434, endPoint x: 714, endPoint y: 421, distance: 234.6
click at [714, 421] on div "**********" at bounding box center [1068, 500] width 755 height 264
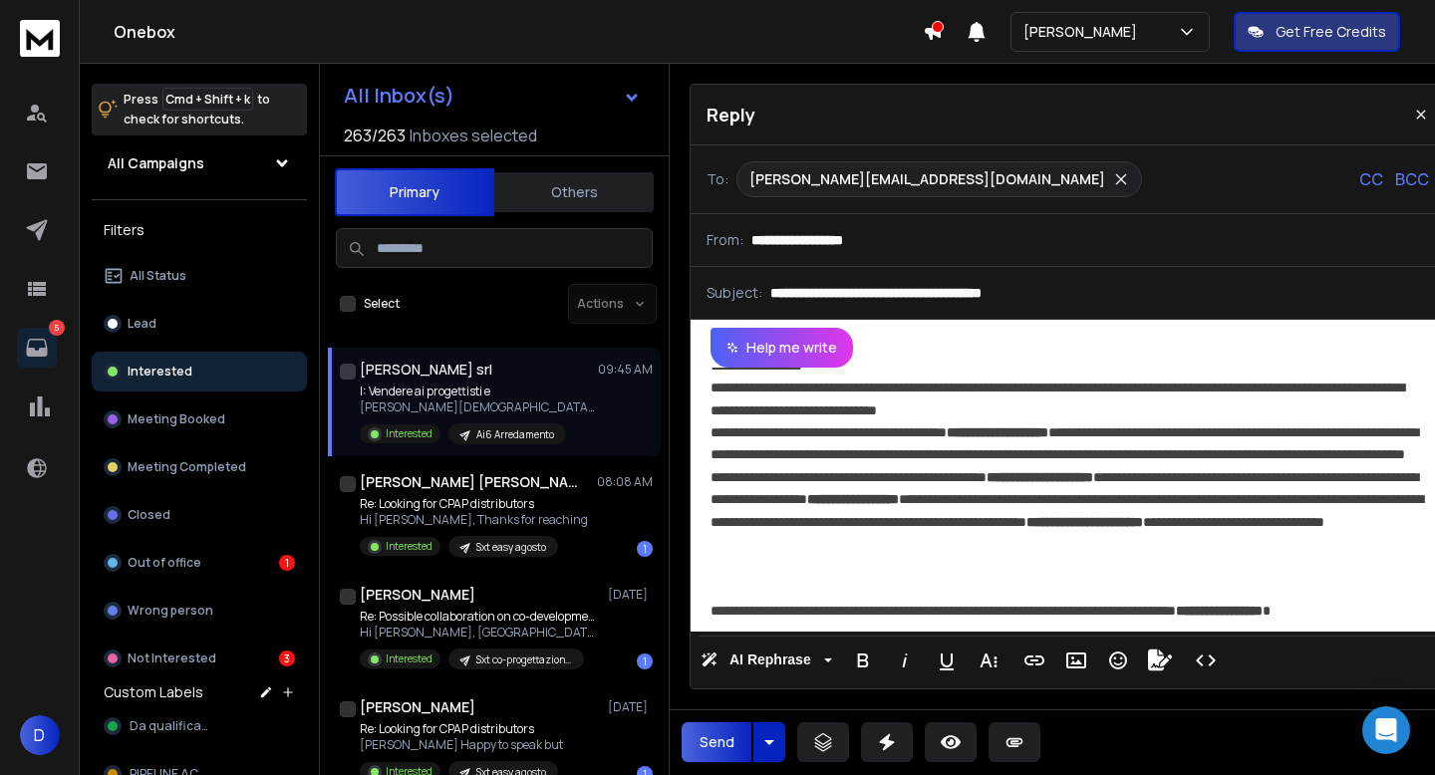
click at [1074, 411] on p "**********" at bounding box center [1068, 399] width 715 height 45
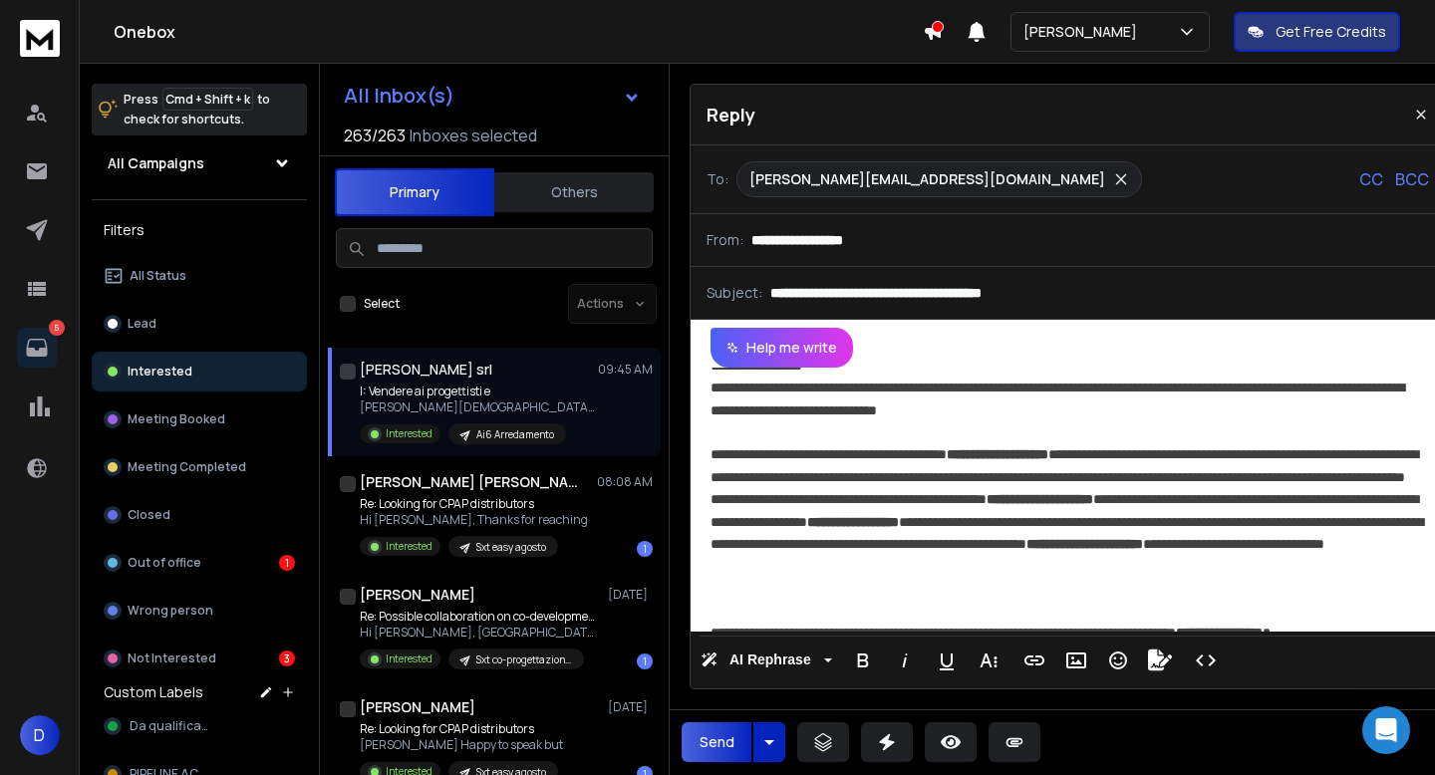
click at [1278, 456] on p "**********" at bounding box center [1068, 533] width 715 height 178
click at [1277, 456] on p "**********" at bounding box center [1068, 533] width 715 height 178
click at [1279, 455] on p "**********" at bounding box center [1068, 533] width 715 height 178
click at [1259, 452] on p "**********" at bounding box center [1068, 533] width 715 height 178
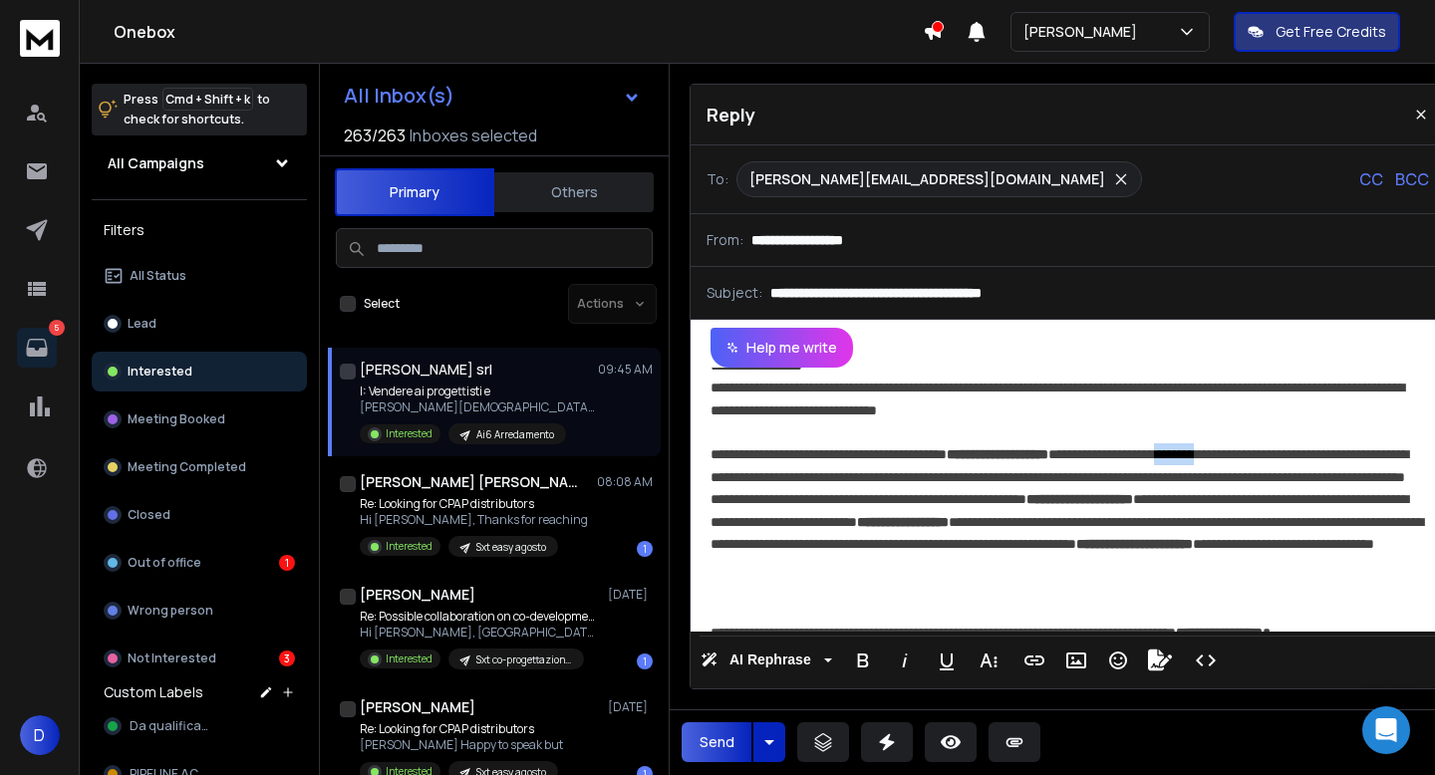
click at [1259, 452] on p "**********" at bounding box center [1068, 533] width 715 height 178
click at [1240, 452] on p "**********" at bounding box center [1068, 533] width 715 height 178
drag, startPoint x: 1146, startPoint y: 457, endPoint x: 1243, endPoint y: 463, distance: 96.9
click at [1243, 463] on p "**********" at bounding box center [1068, 533] width 715 height 178
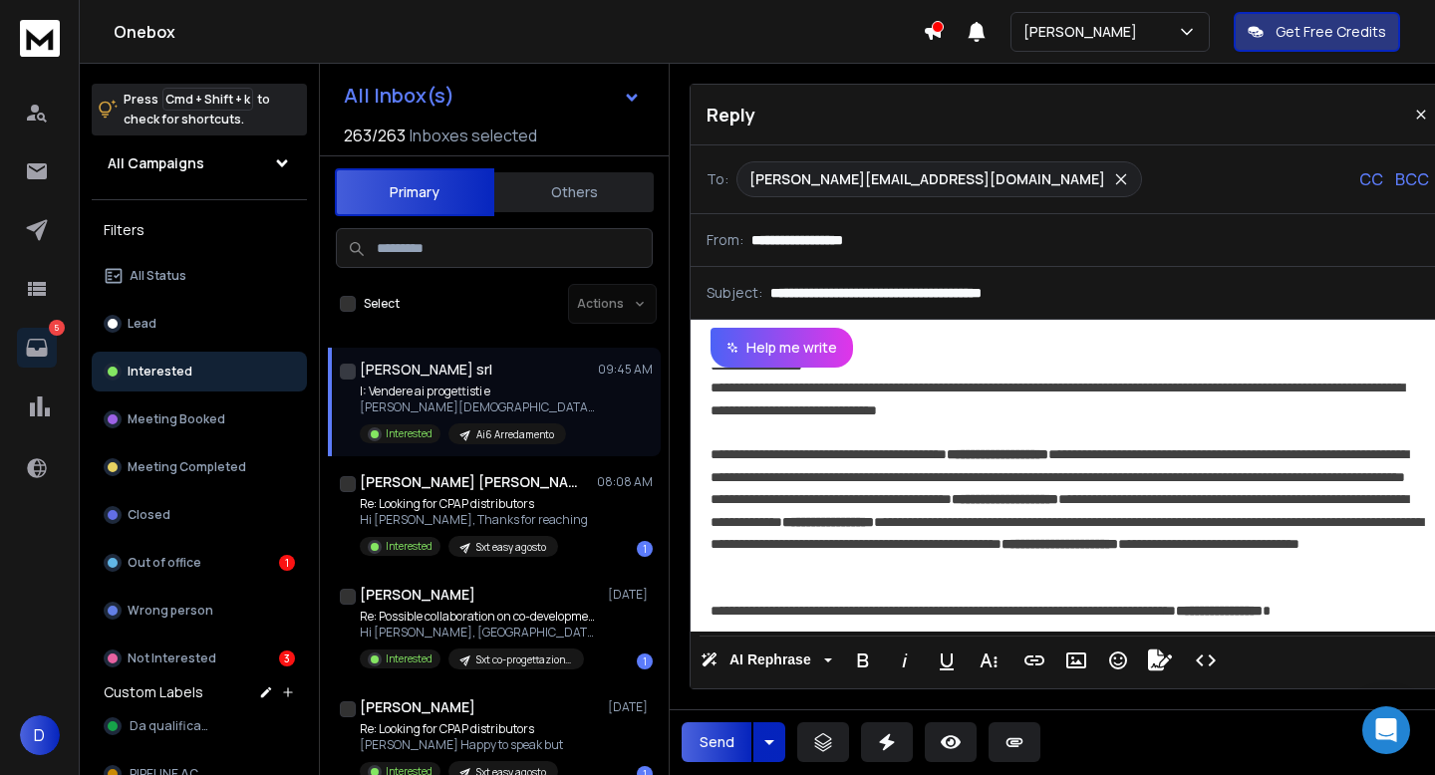
click at [979, 499] on p "**********" at bounding box center [1068, 522] width 715 height 156
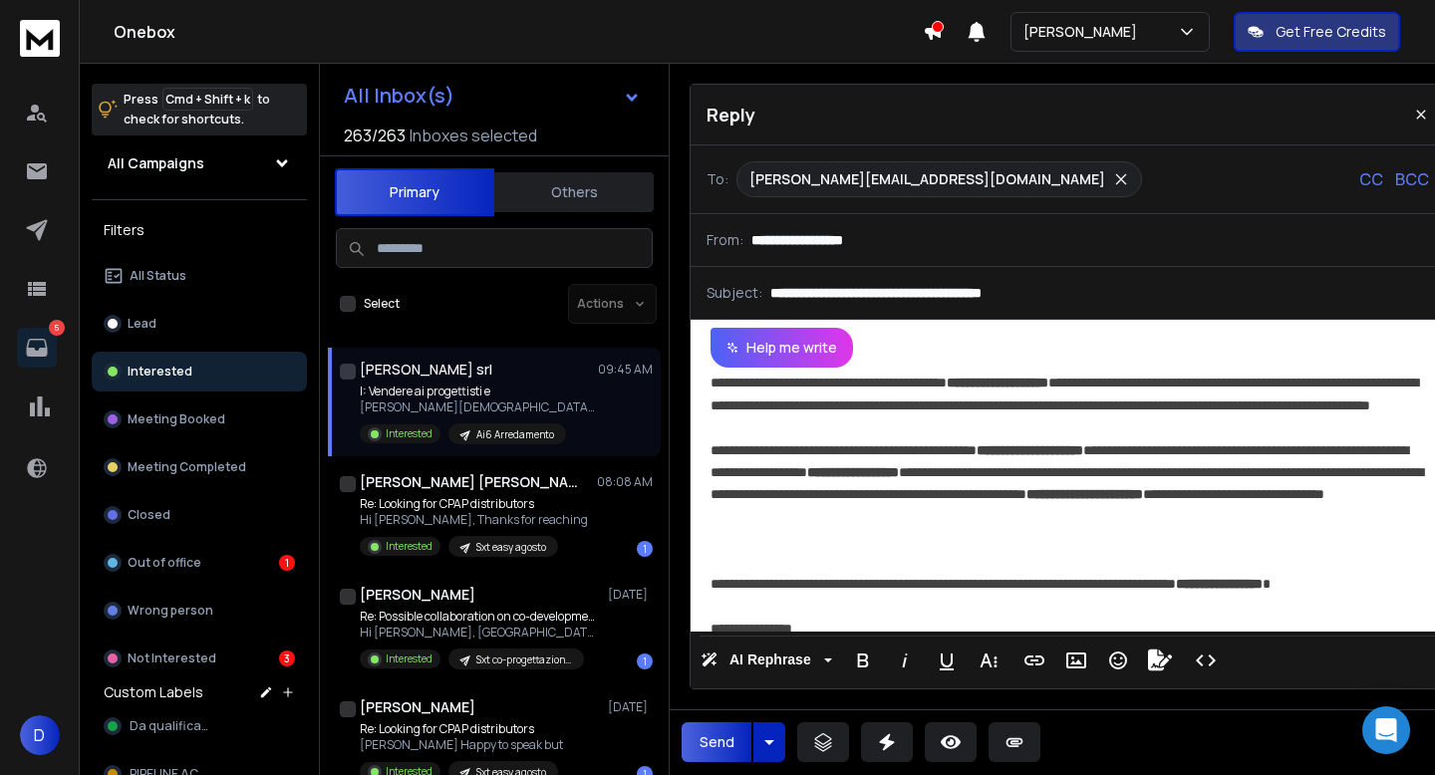
scroll to position [181, 0]
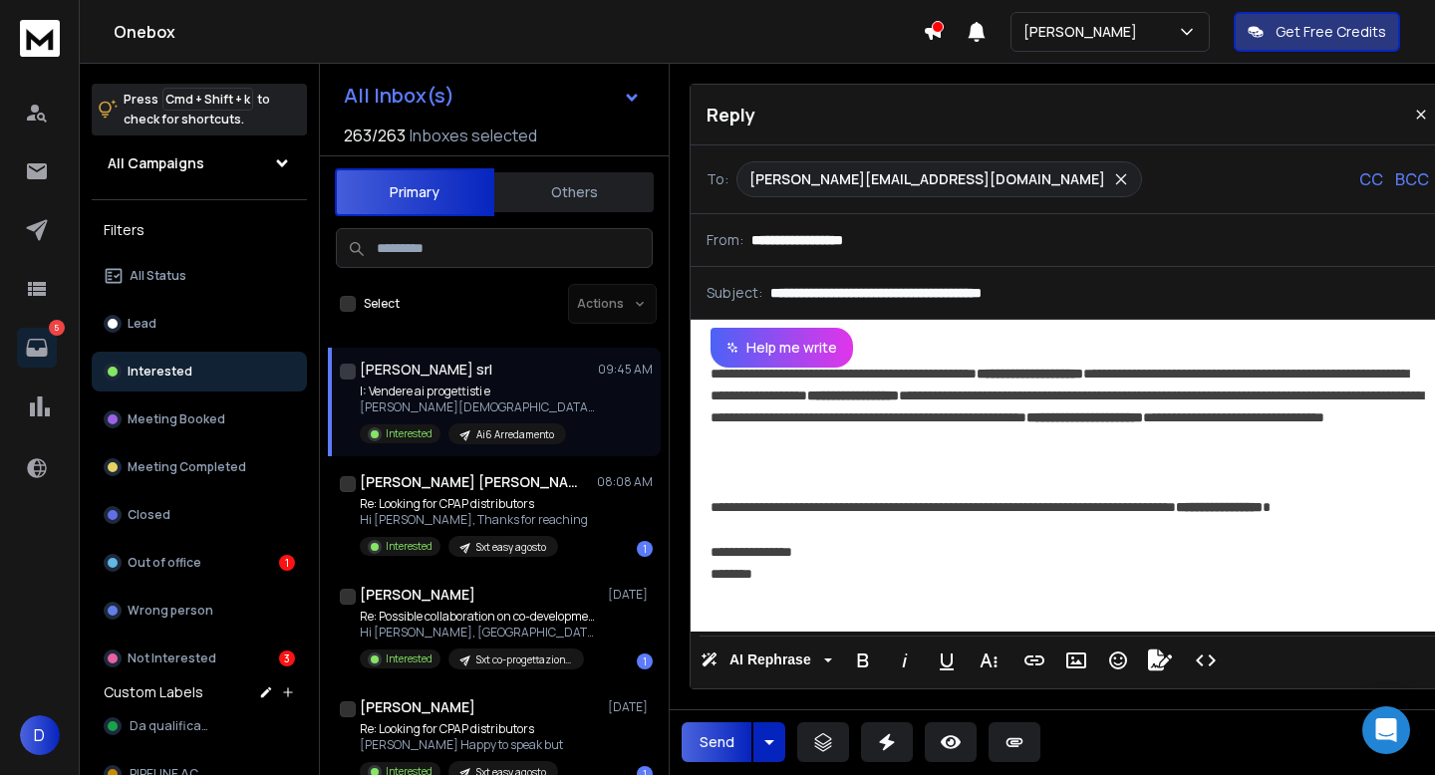
click at [772, 747] on icon "button" at bounding box center [770, 743] width 24 height 24
click at [767, 696] on p "Send Later" at bounding box center [752, 692] width 72 height 20
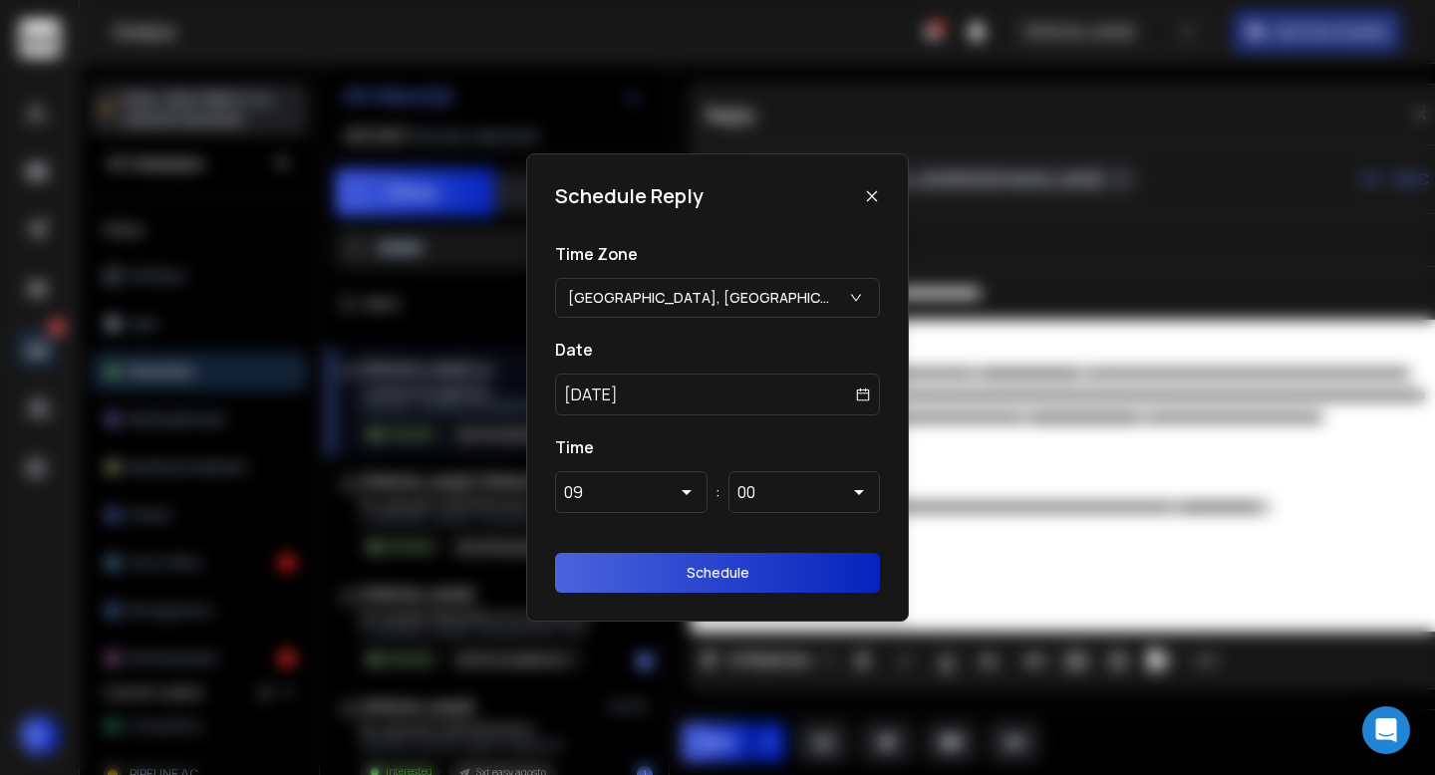
click at [863, 394] on icon "button" at bounding box center [863, 395] width 16 height 16
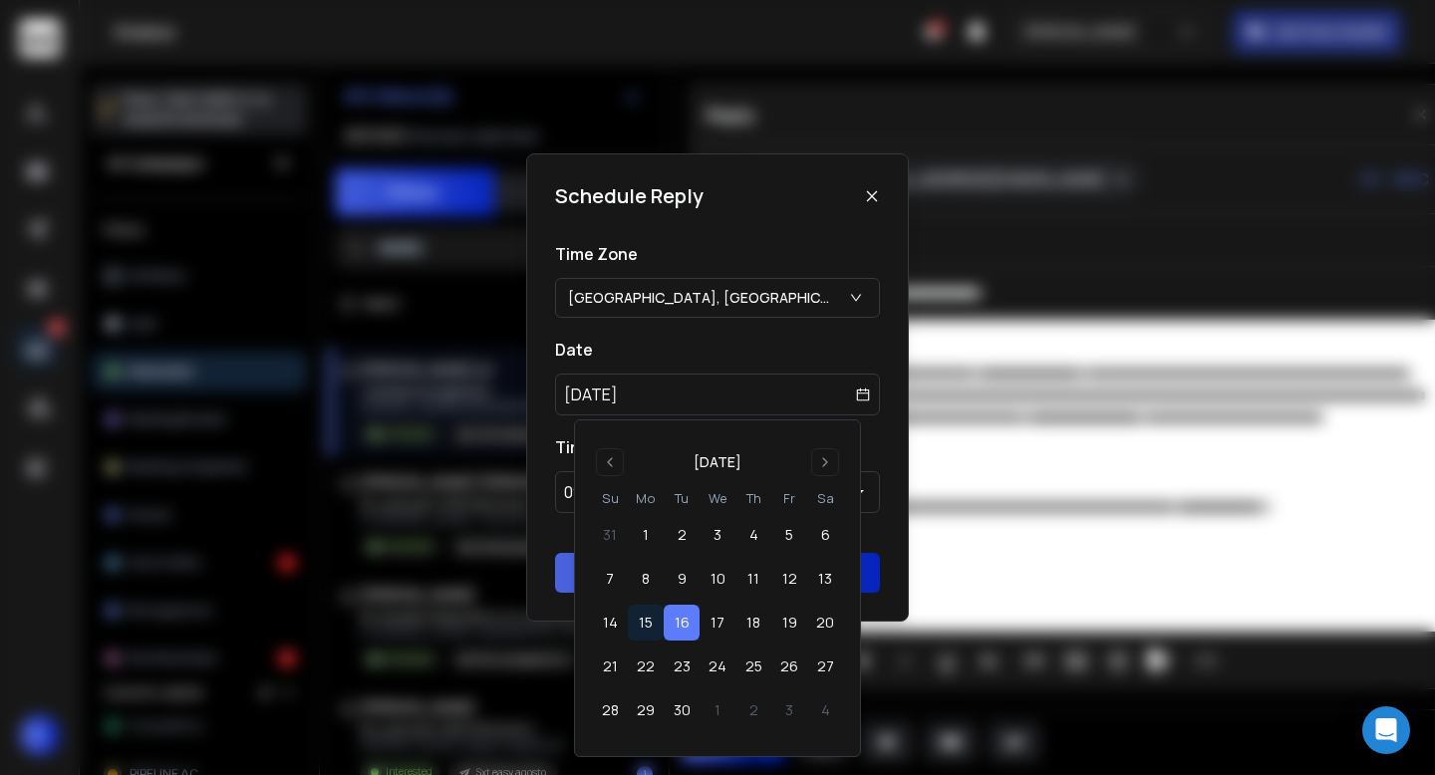
click at [641, 619] on button "15" at bounding box center [646, 623] width 36 height 36
click at [566, 483] on div "09" at bounding box center [573, 492] width 19 height 24
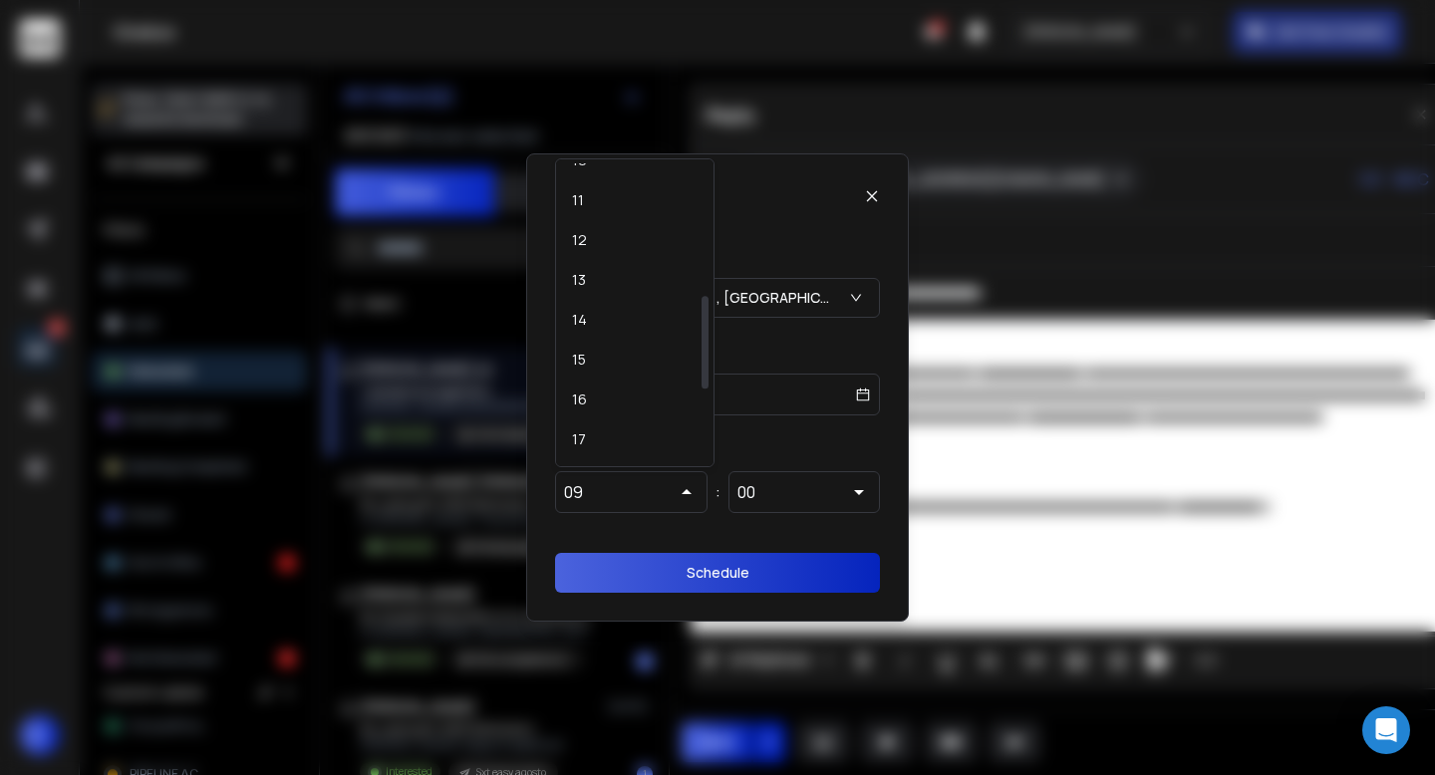
scroll to position [425, 0]
click at [608, 321] on div "14" at bounding box center [635, 317] width 150 height 40
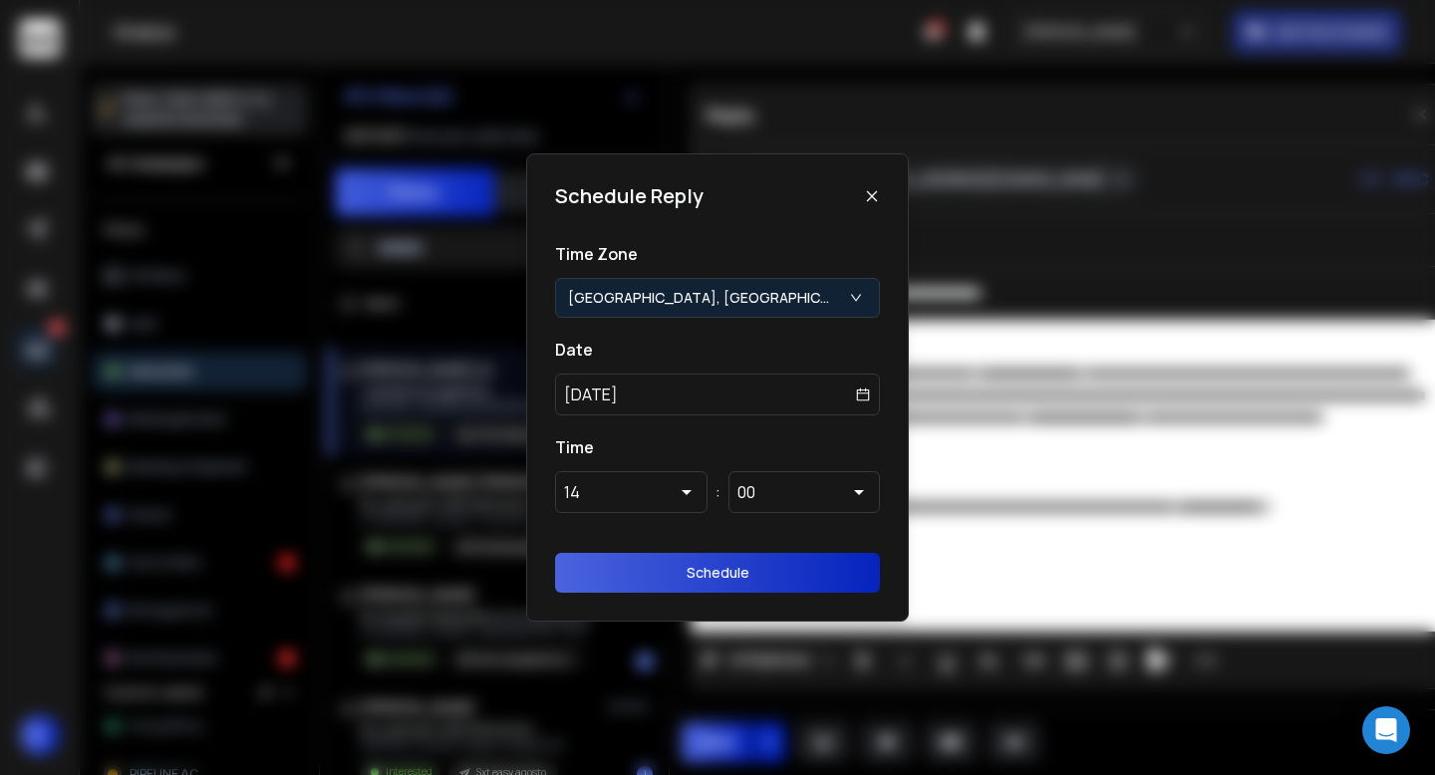
click at [782, 303] on p "Midway Island, Samoa (UTC-11:00)" at bounding box center [702, 298] width 269 height 20
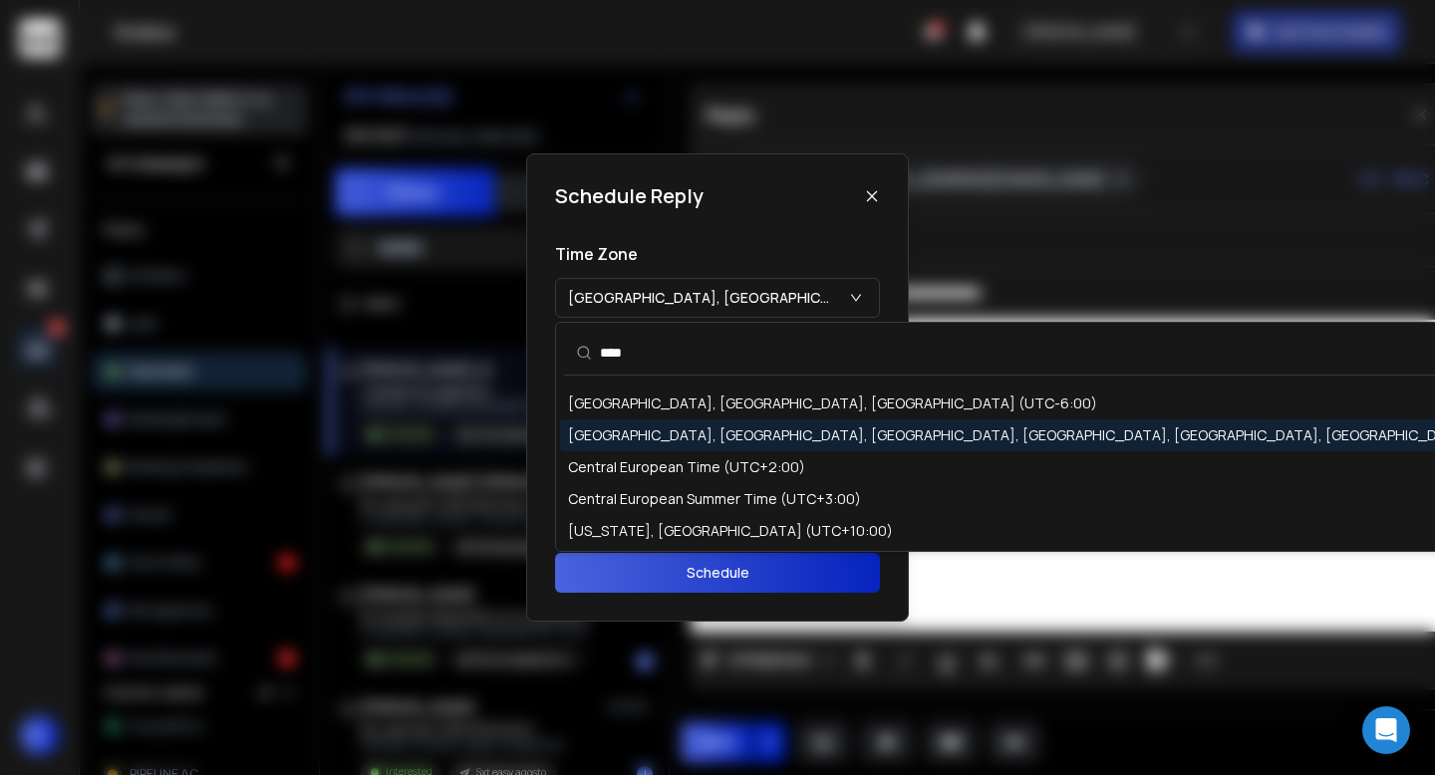
type input "****"
click at [709, 440] on div "Amsterdam, Berlin, Bern, Rome, Stockholm, Vienna (UTC+2:00)" at bounding box center [1061, 436] width 987 height 20
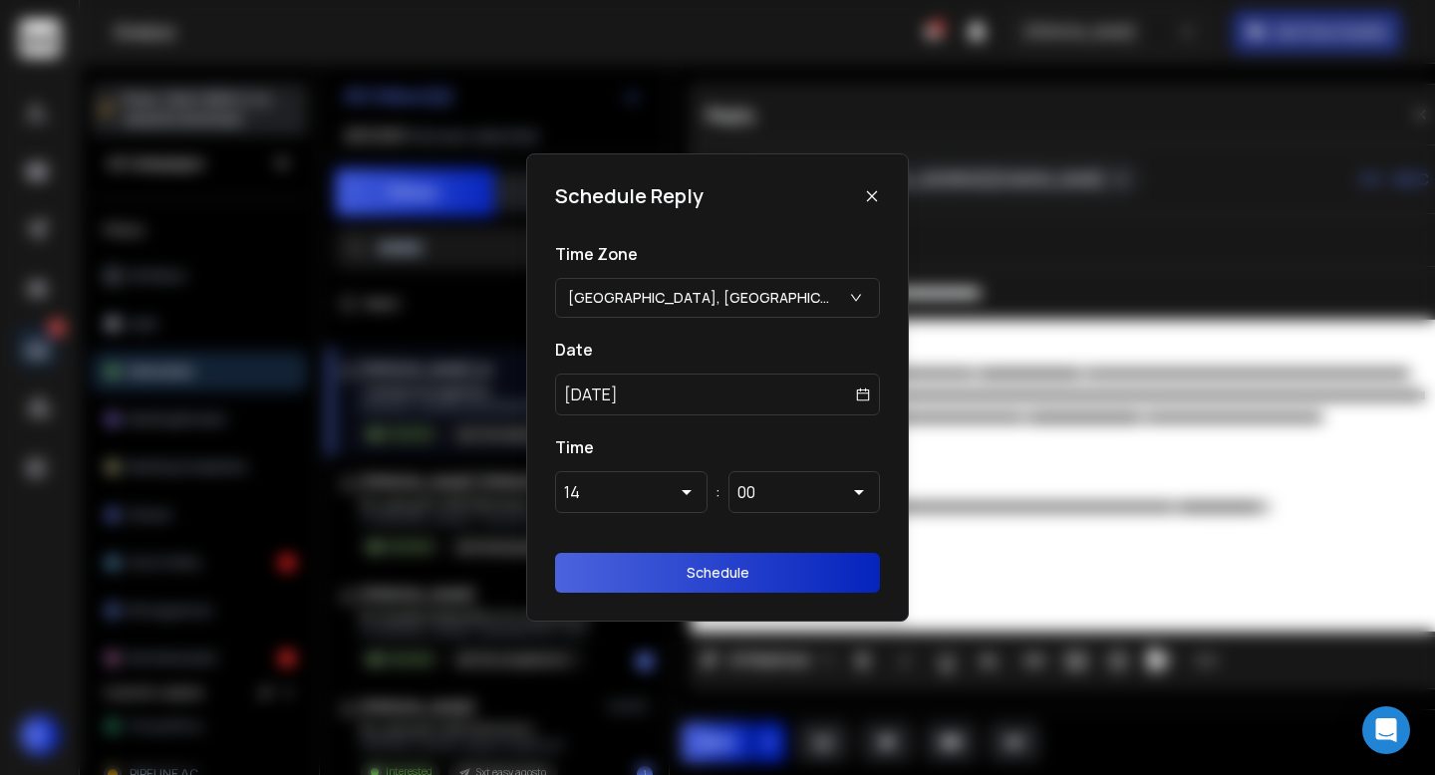
click at [705, 577] on div "Schedule" at bounding box center [717, 573] width 325 height 40
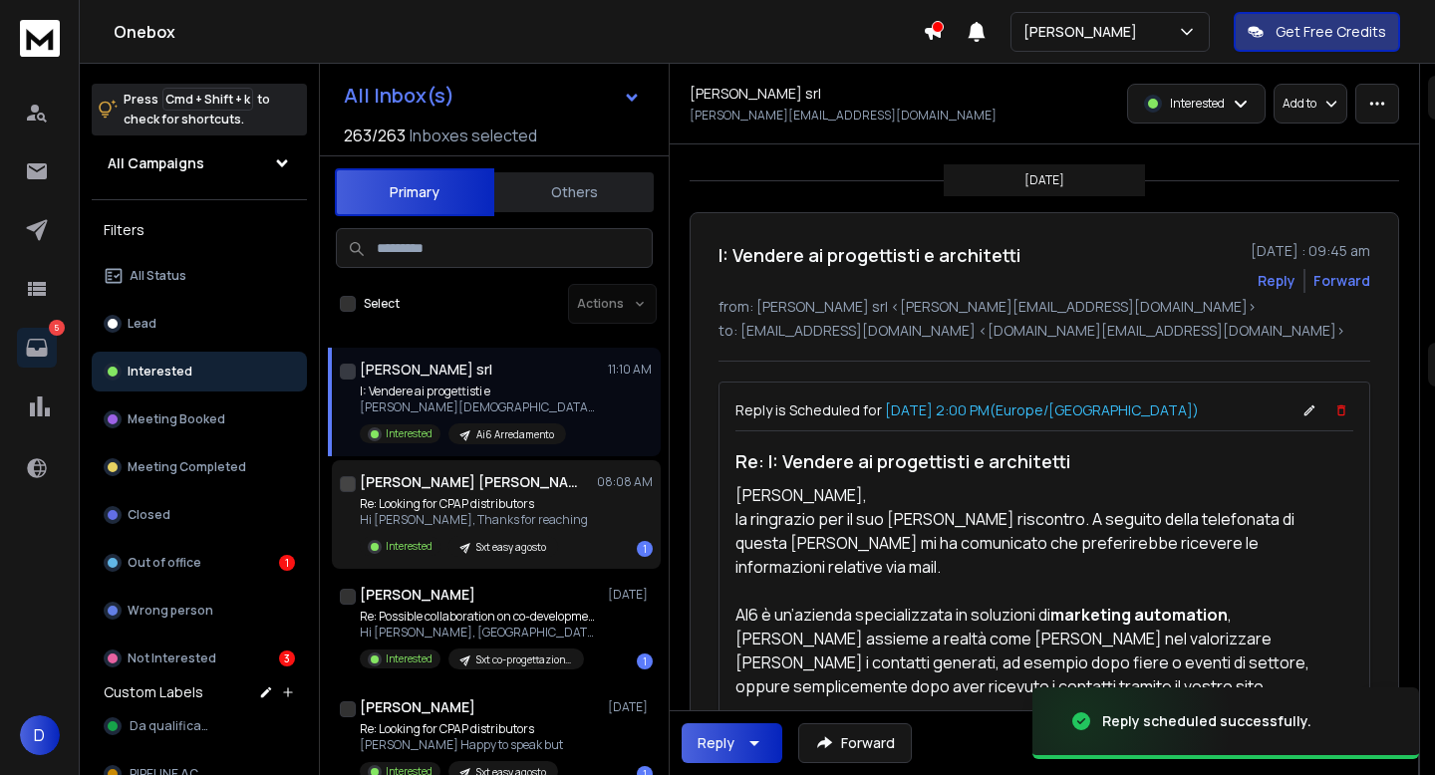
click at [595, 510] on div "Re: Looking for CPAP distributors Hi Luca, Thanks for reaching Interested Sxt e…" at bounding box center [506, 526] width 293 height 61
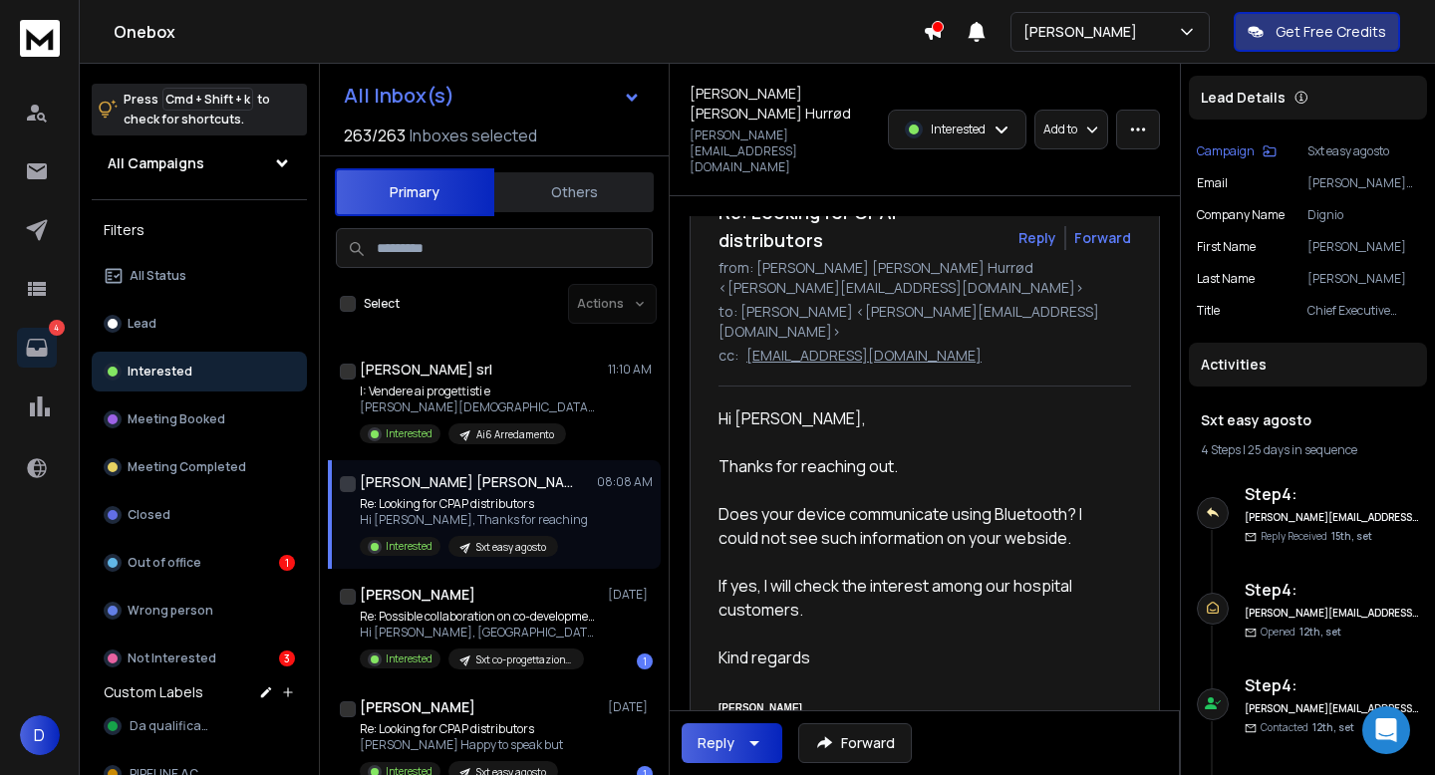
scroll to position [171, 0]
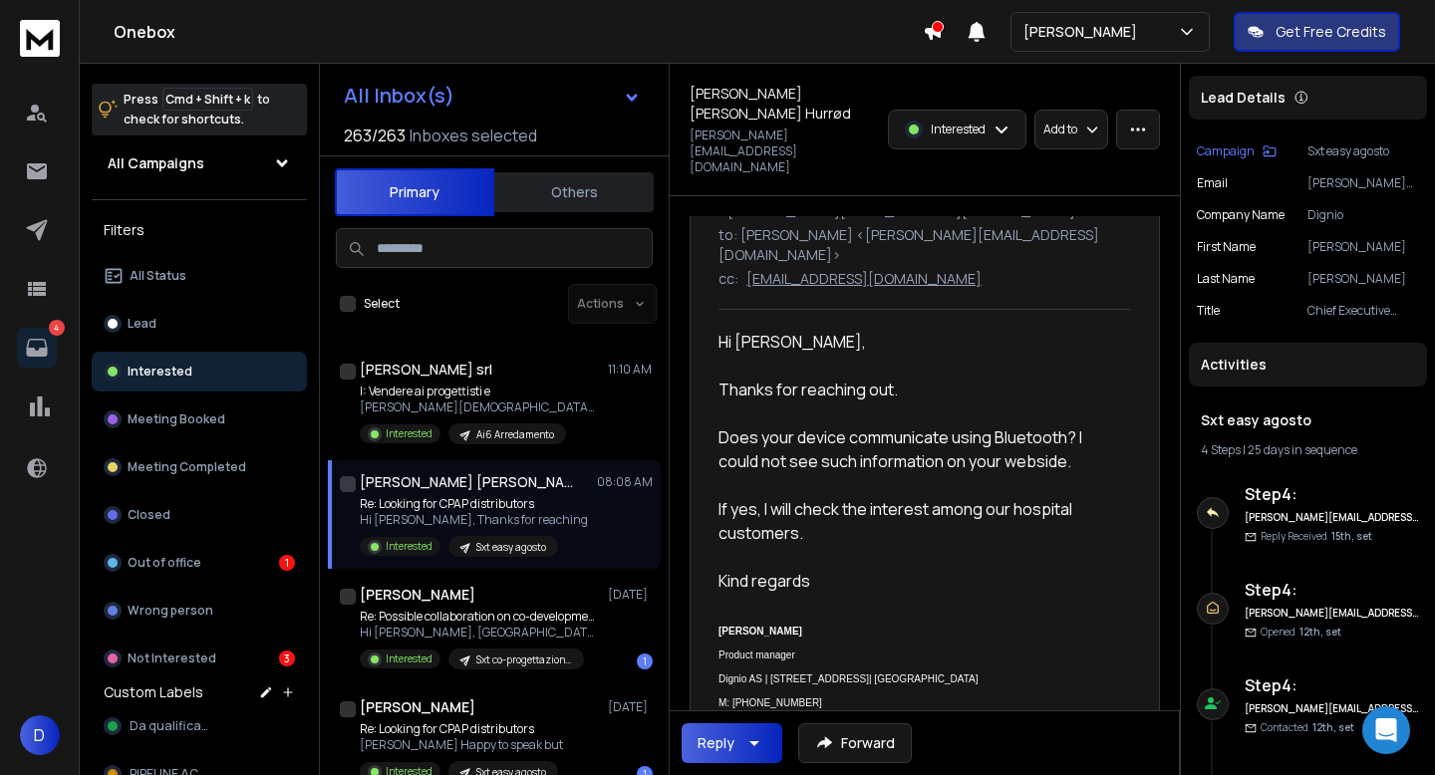
click at [1144, 110] on button "button" at bounding box center [1138, 130] width 44 height 40
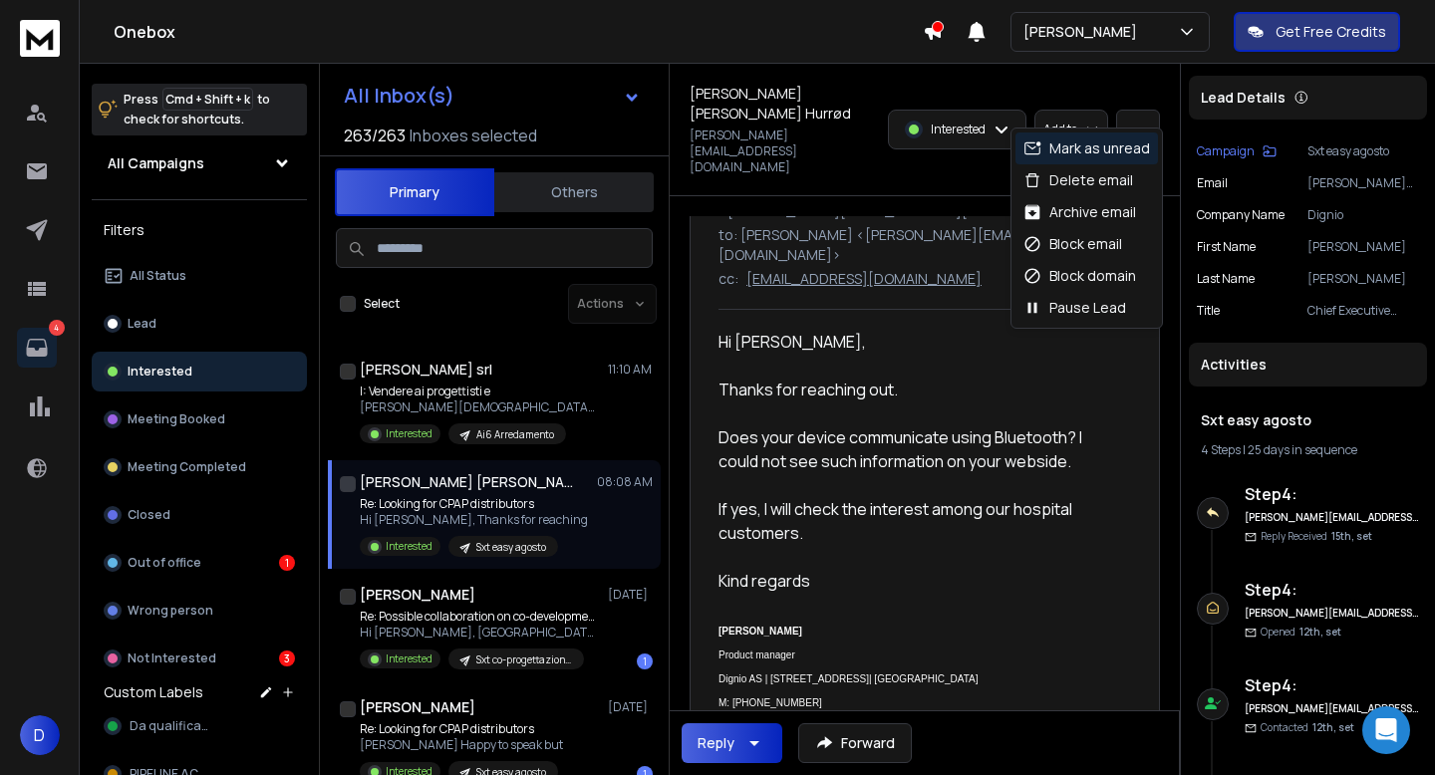
click at [1111, 156] on div "Mark as unread" at bounding box center [1087, 149] width 127 height 20
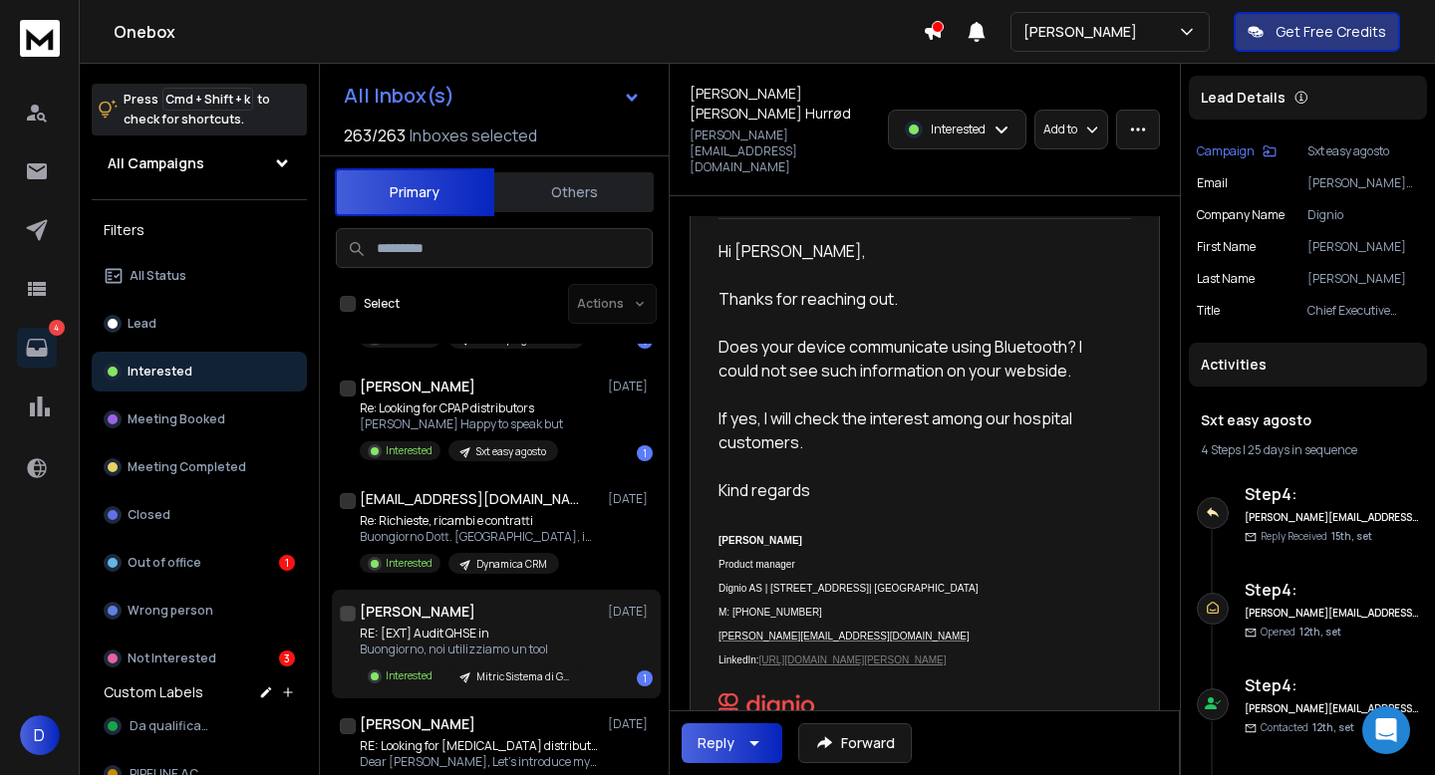
scroll to position [368, 0]
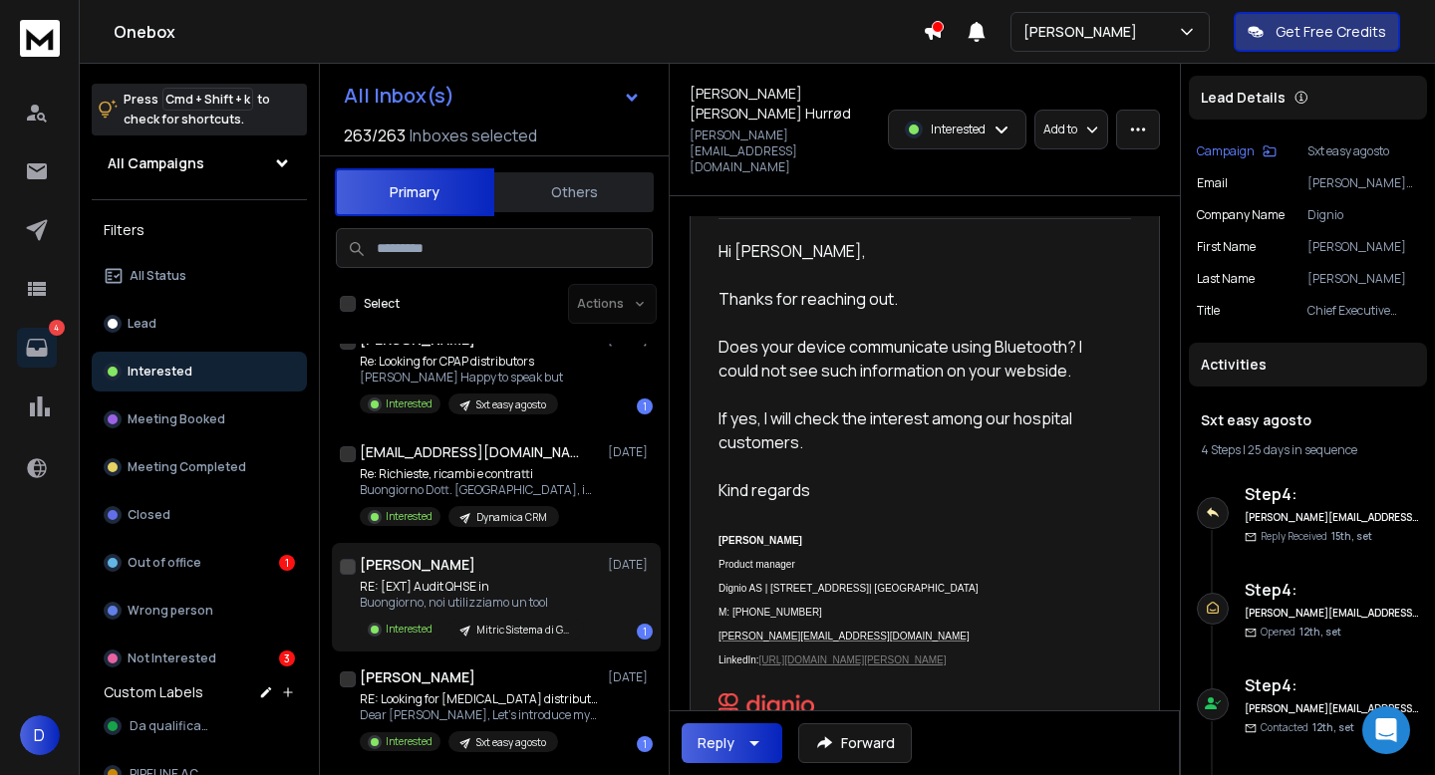
click at [598, 596] on div "RE: [EXT] Audit QHSE in Buongiorno, noi utilizziamo un tool Interested Mitric S…" at bounding box center [506, 609] width 293 height 61
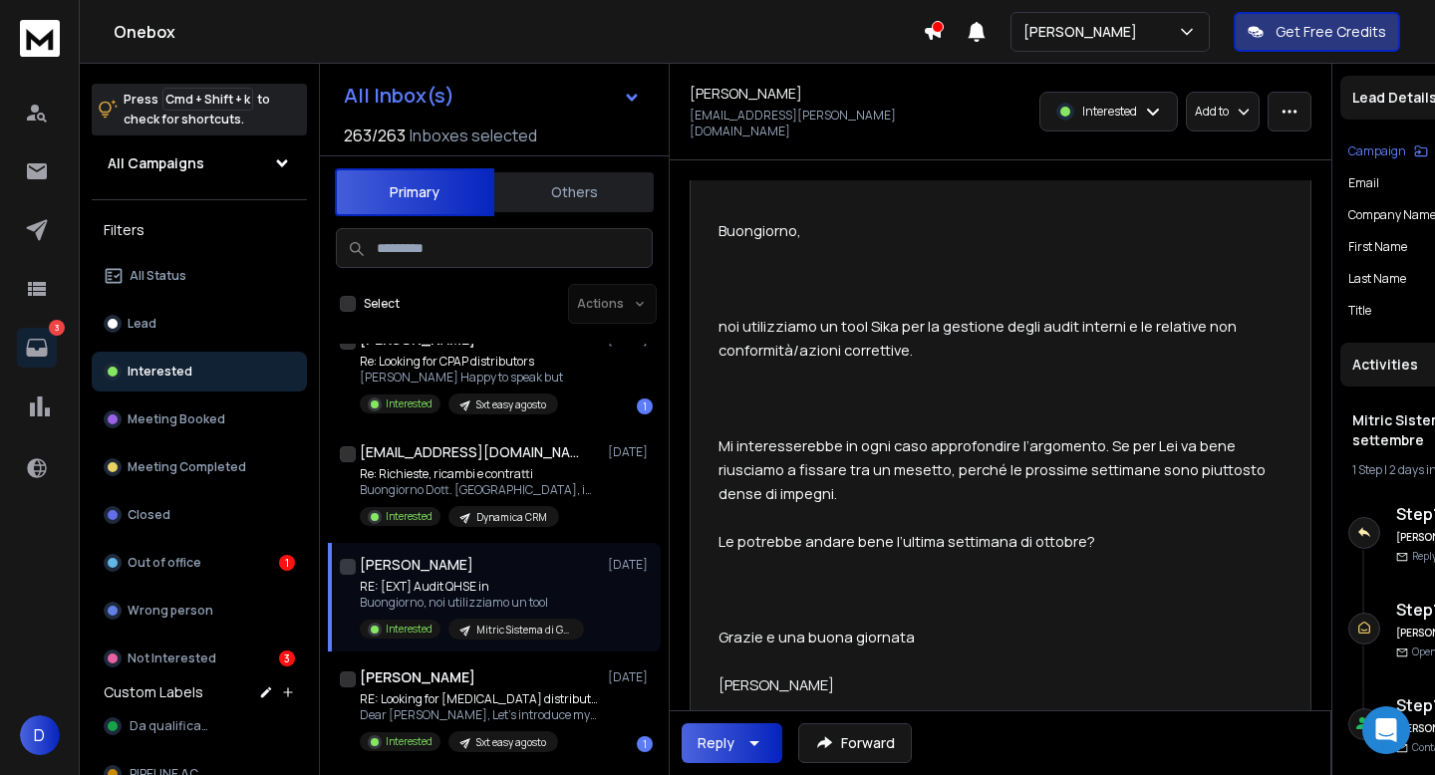
scroll to position [312, 0]
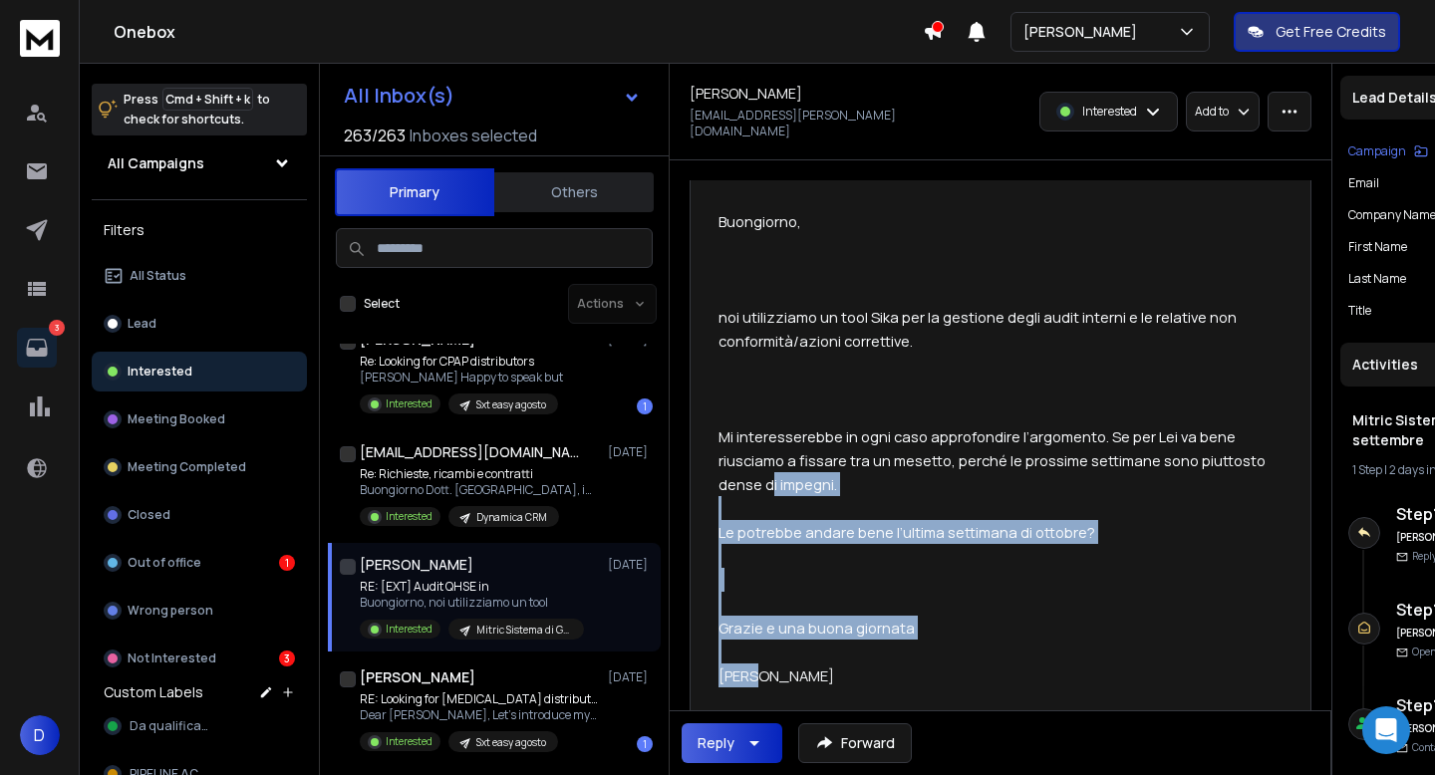
drag, startPoint x: 809, startPoint y: 623, endPoint x: 766, endPoint y: 423, distance: 205.1
click at [766, 427] on span "Mi interesserebbe in ogni caso approfondire l’argomento. Se per Lei va bene riu…" at bounding box center [994, 461] width 550 height 68
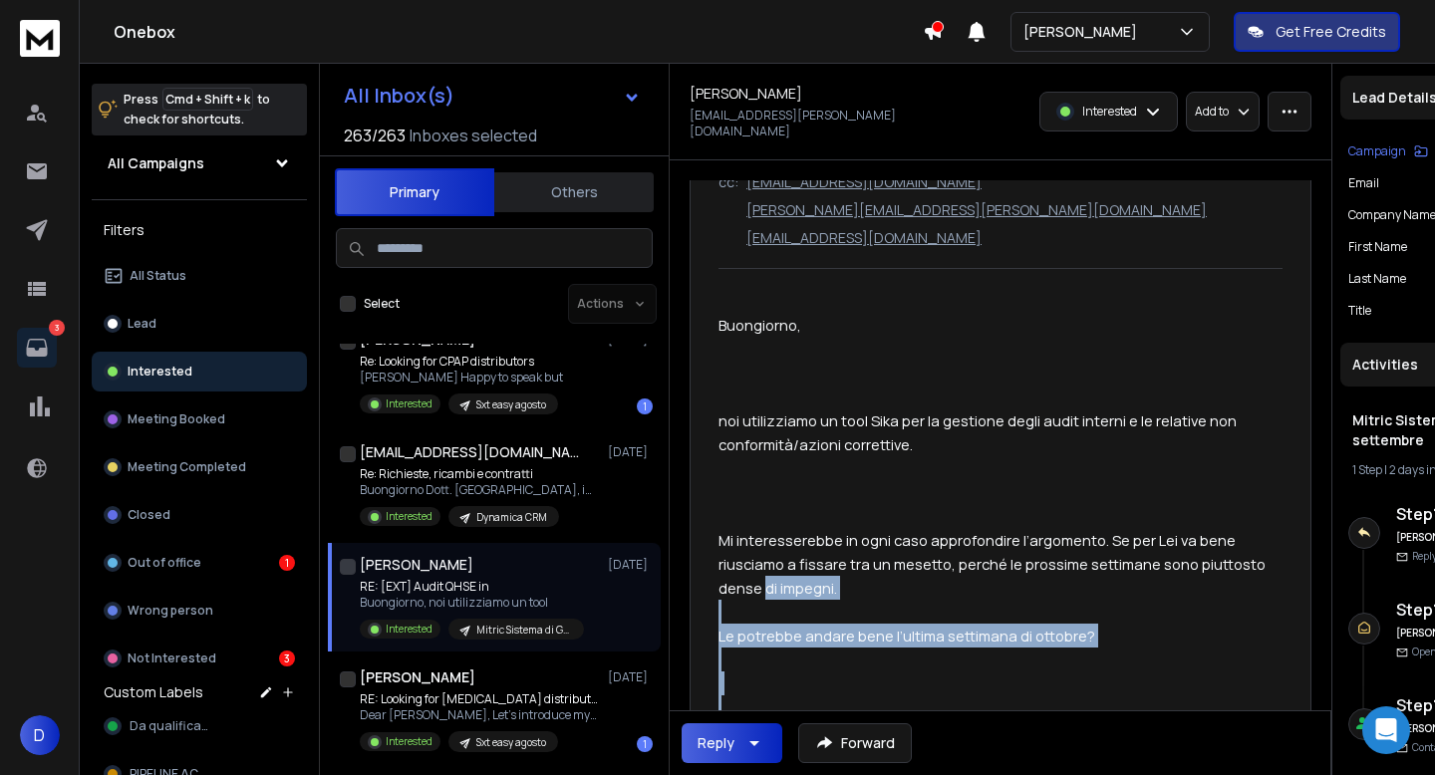
scroll to position [200, 0]
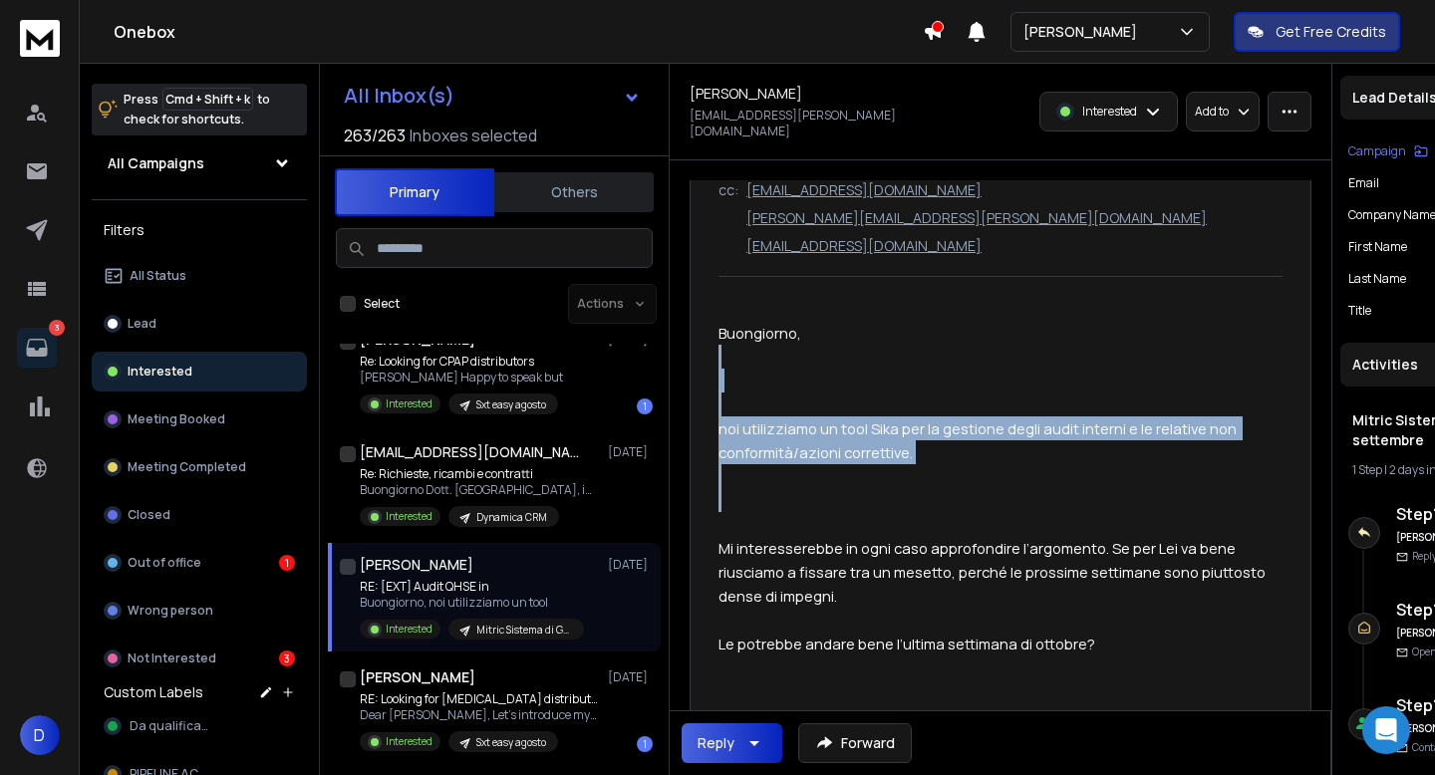
drag, startPoint x: 720, startPoint y: 281, endPoint x: 812, endPoint y: 439, distance: 182.7
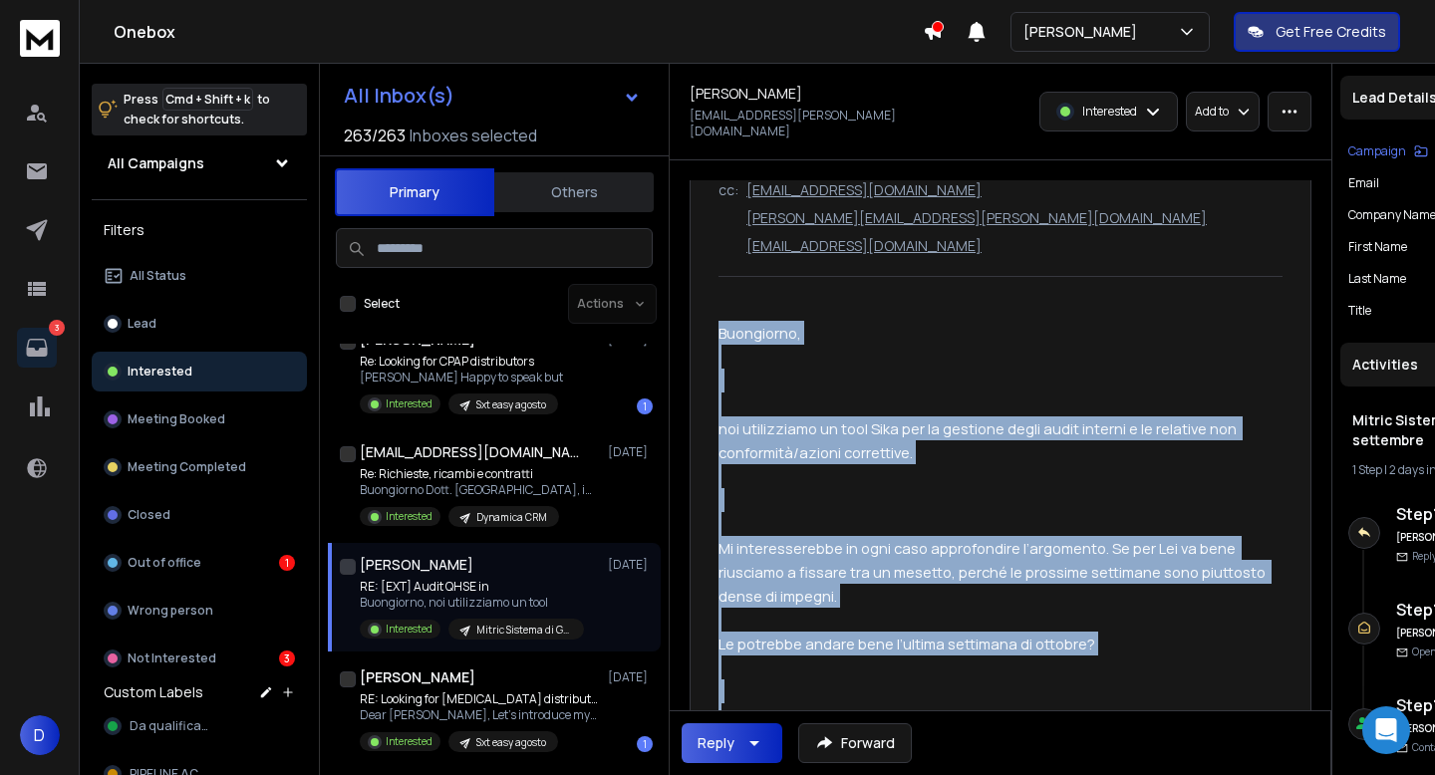
drag, startPoint x: 719, startPoint y: 266, endPoint x: 986, endPoint y: 662, distance: 477.4
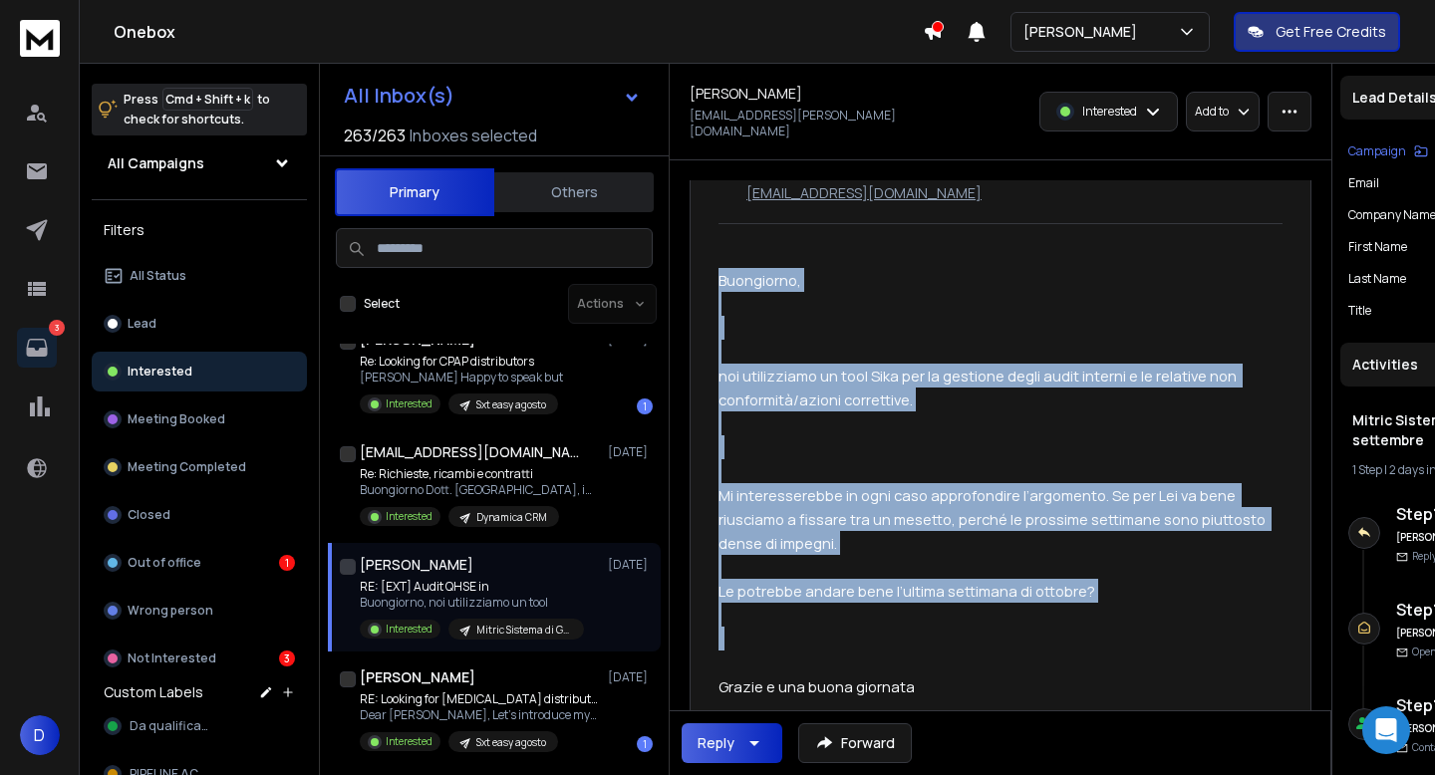
scroll to position [280, 0]
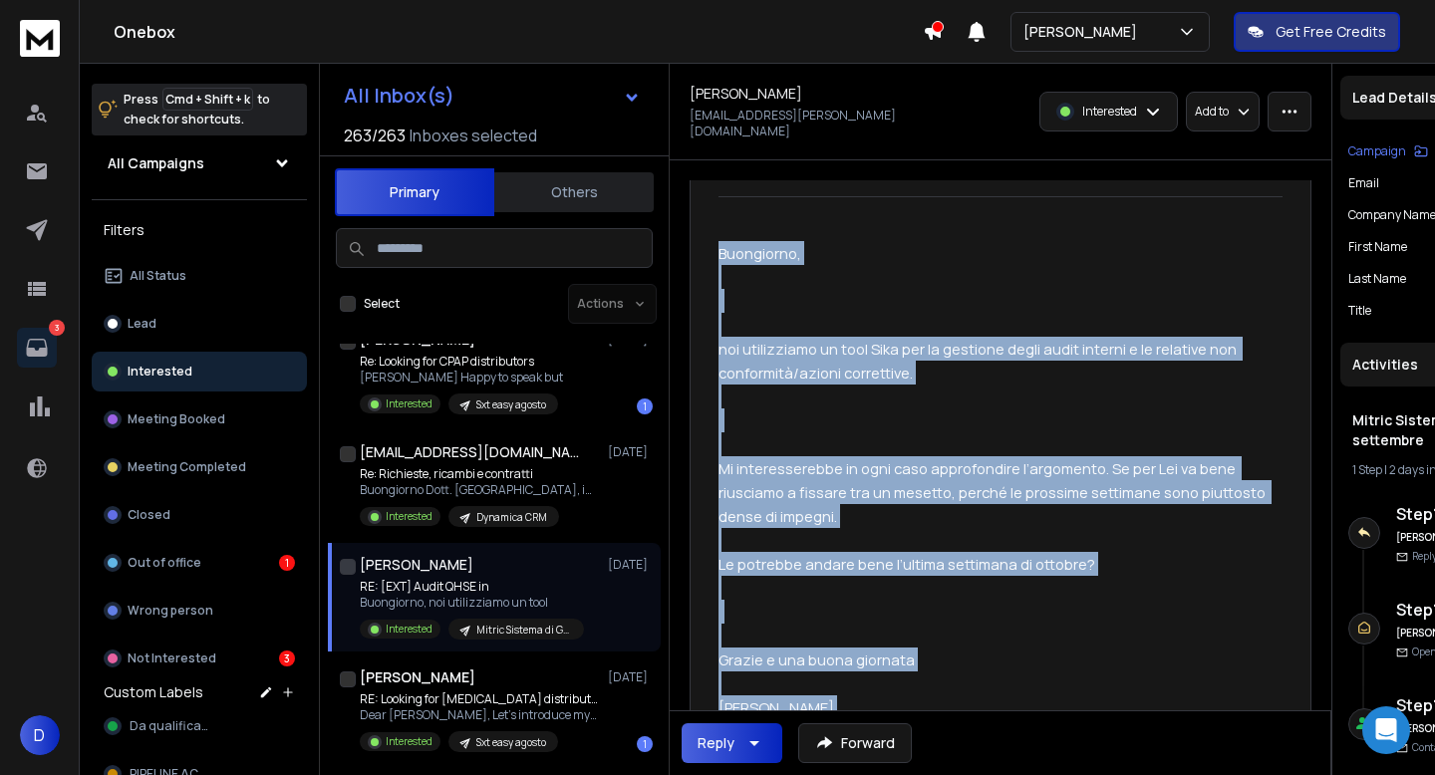
drag, startPoint x: 716, startPoint y: 189, endPoint x: 875, endPoint y: 656, distance: 493.0
click at [725, 743] on div "Reply" at bounding box center [716, 744] width 37 height 20
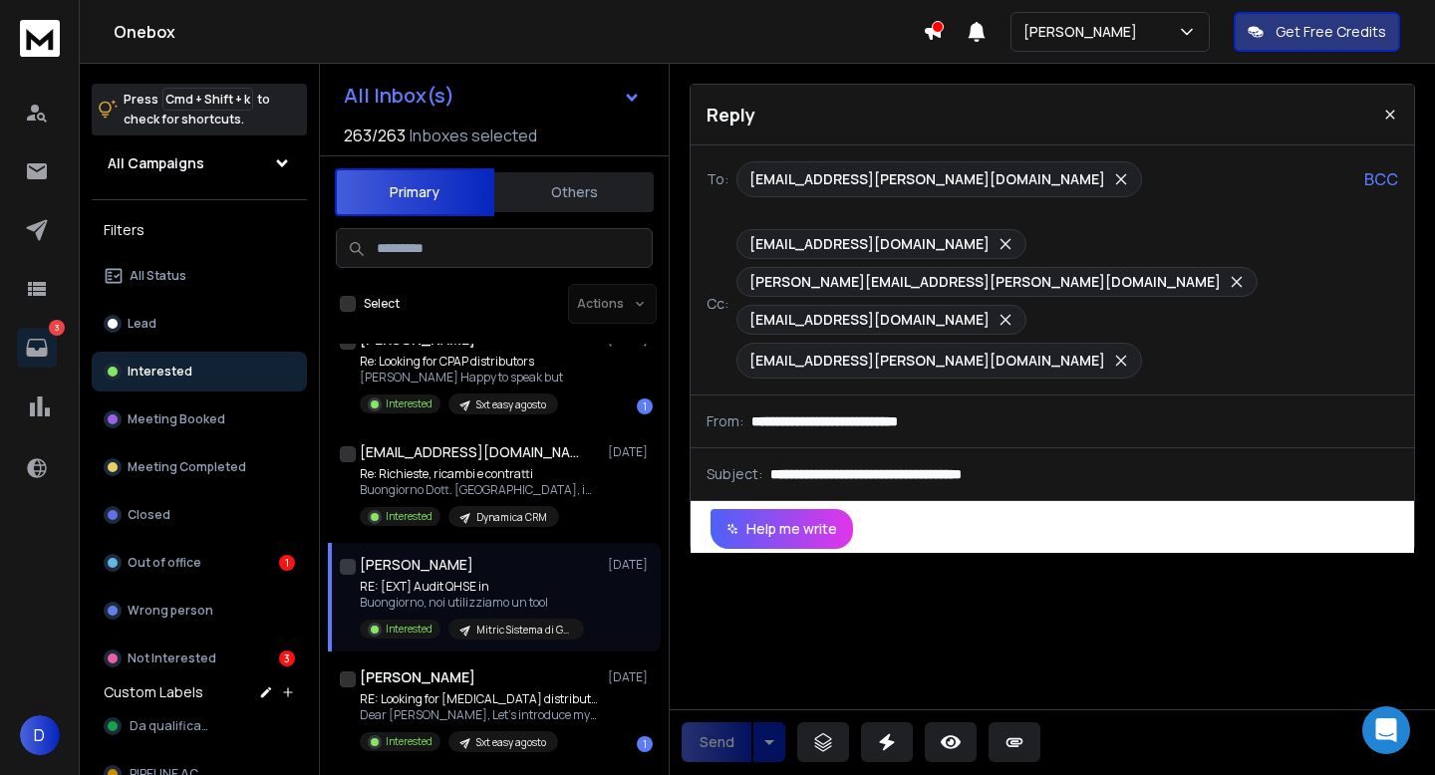
scroll to position [0, 0]
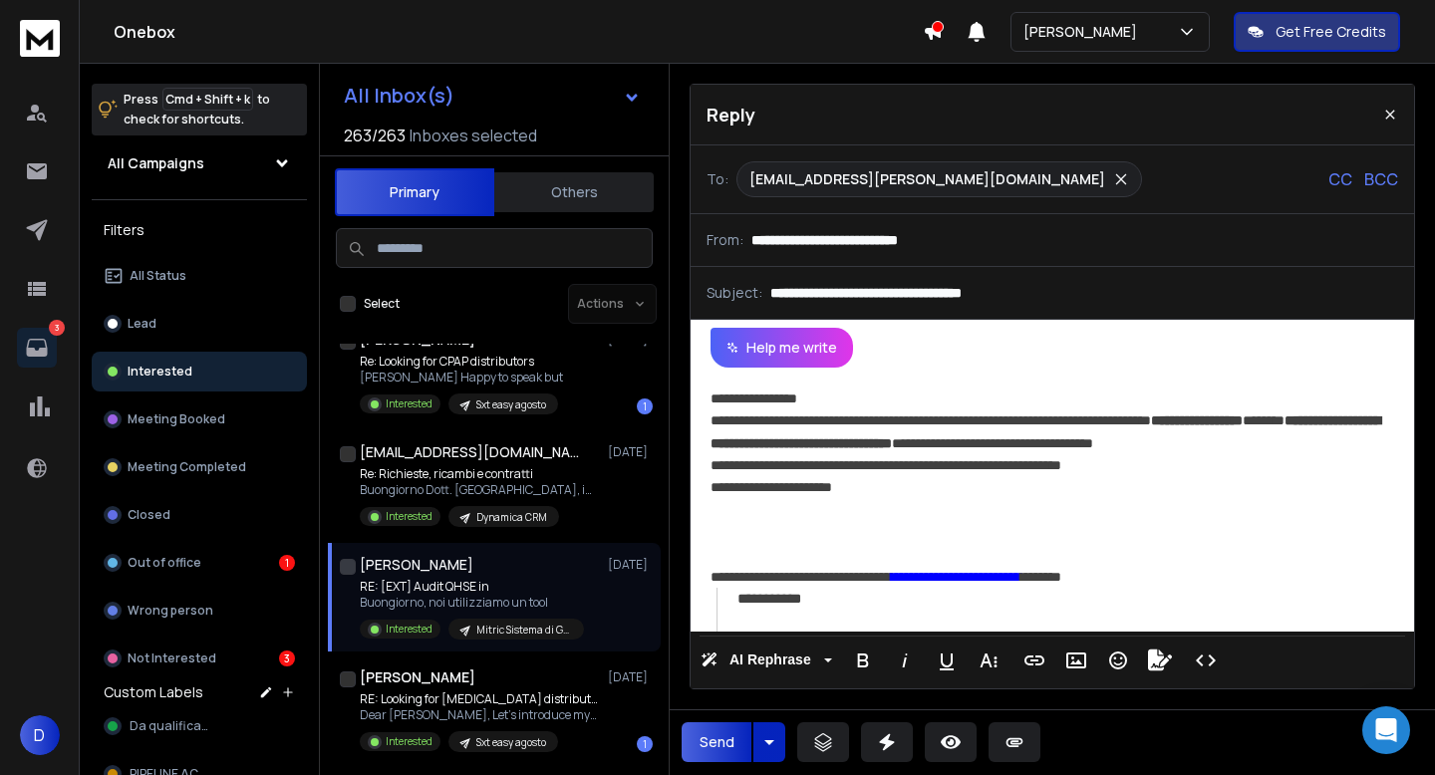
click at [864, 504] on div "**********" at bounding box center [1053, 500] width 724 height 264
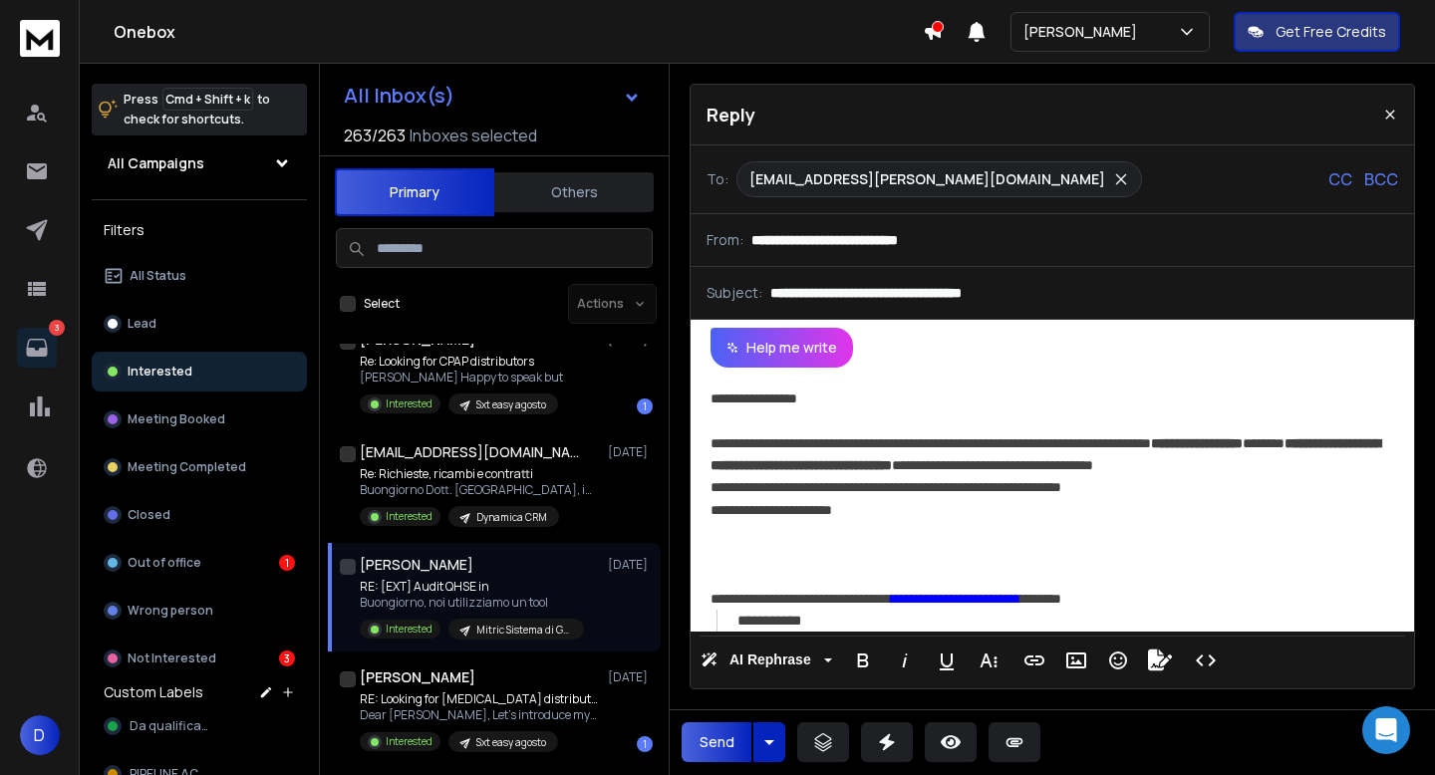
click at [1054, 445] on p "**********" at bounding box center [1050, 455] width 678 height 45
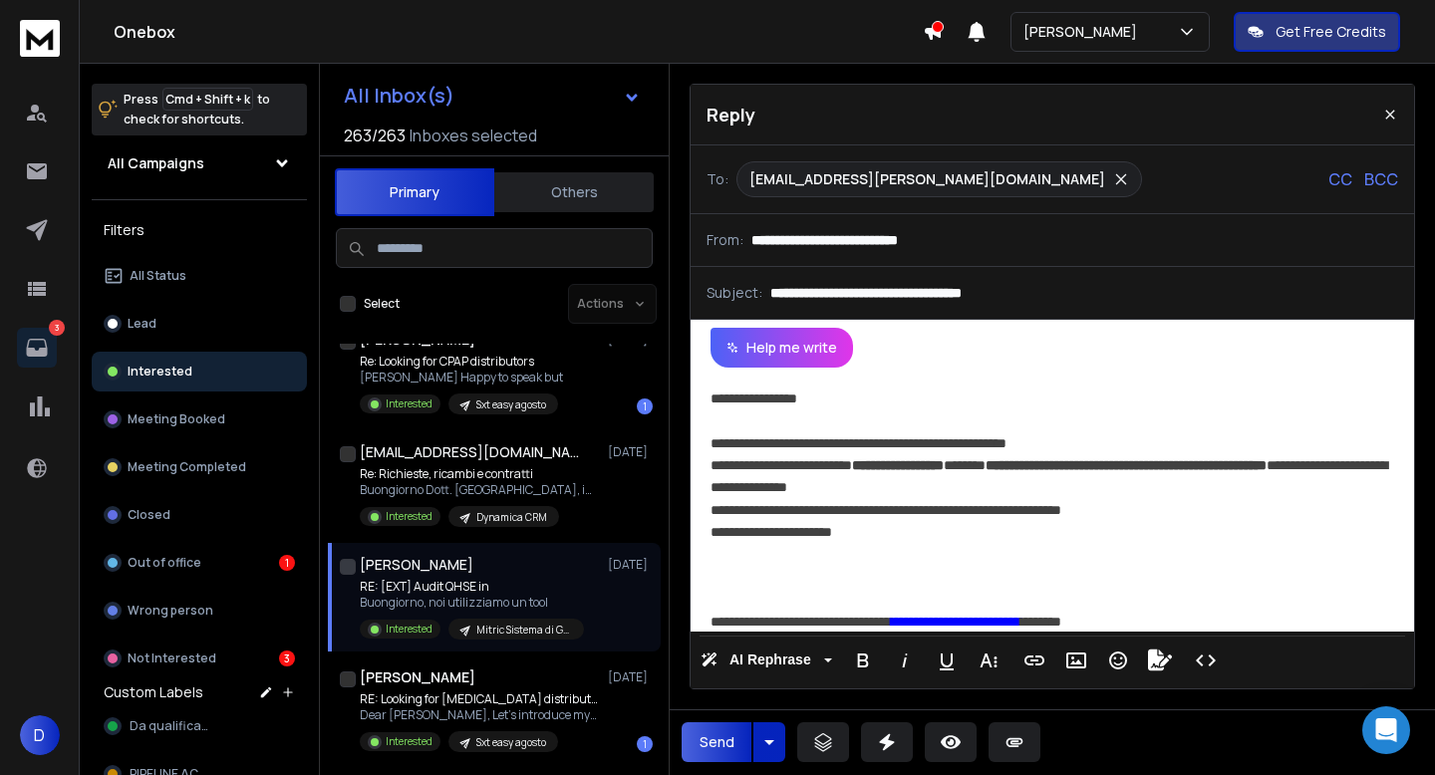
click at [1094, 480] on p "**********" at bounding box center [1050, 466] width 678 height 67
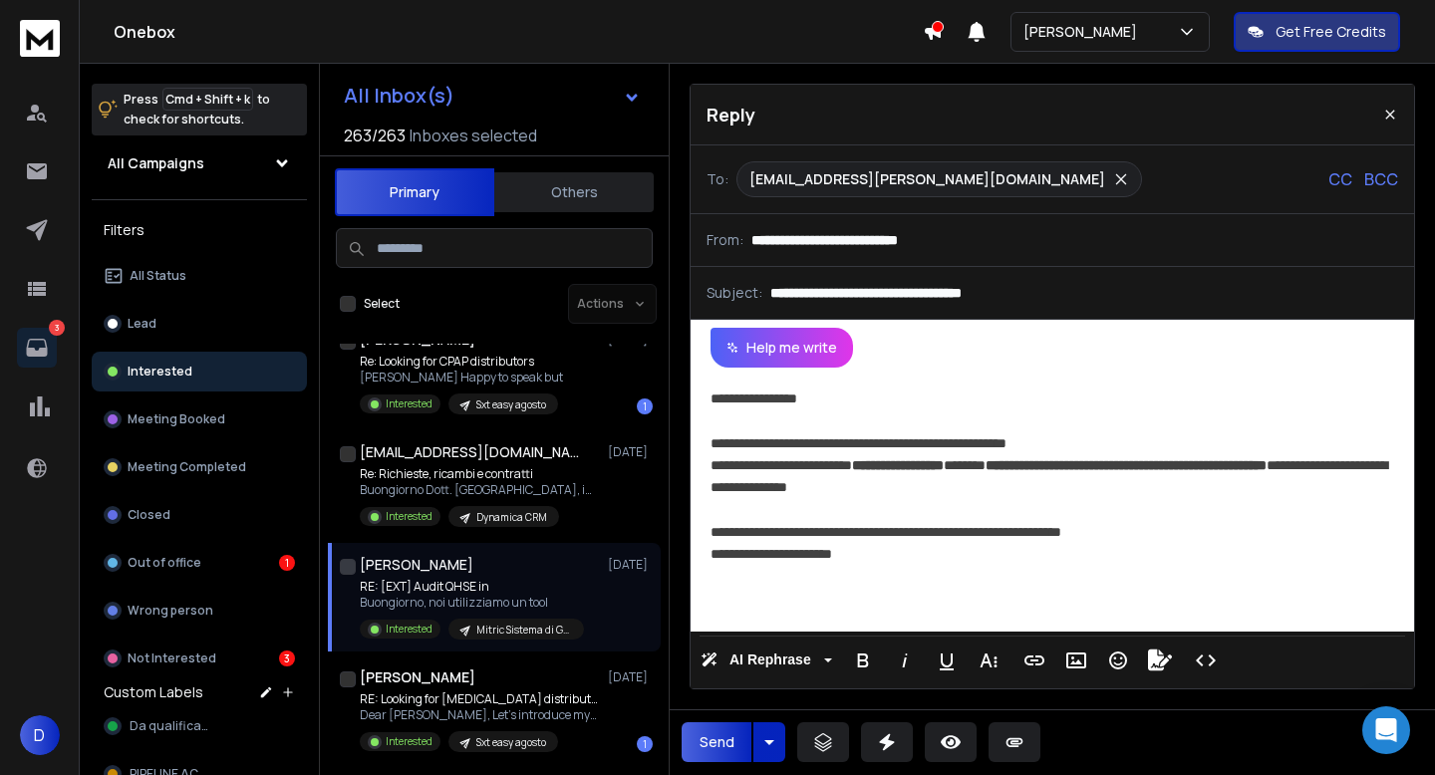
click at [757, 534] on p "**********" at bounding box center [1050, 532] width 678 height 22
click at [833, 532] on p "**********" at bounding box center [1050, 532] width 678 height 22
click at [1129, 535] on p "**********" at bounding box center [1050, 532] width 678 height 22
click at [926, 590] on div at bounding box center [1053, 599] width 684 height 22
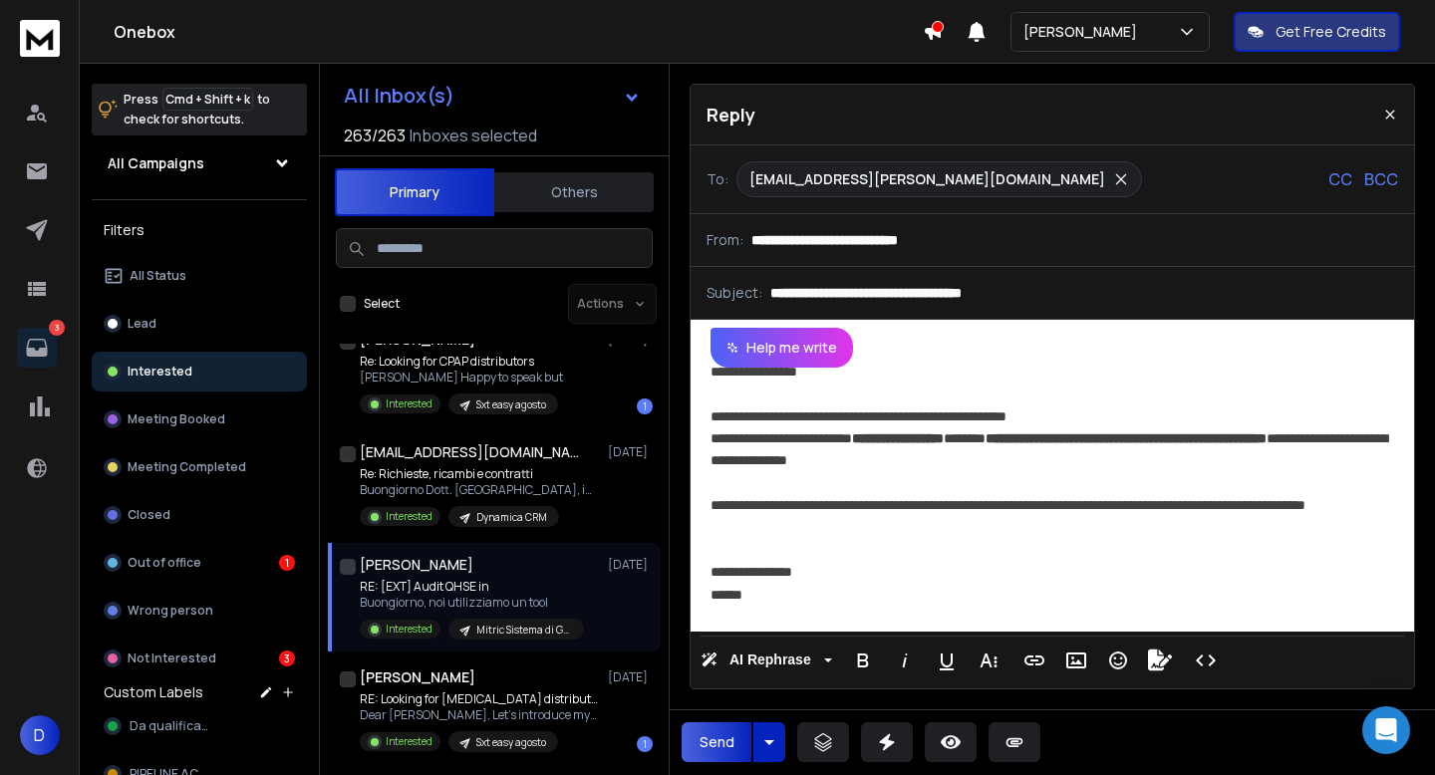
scroll to position [28, 0]
click at [732, 740] on button "Send" at bounding box center [717, 743] width 70 height 40
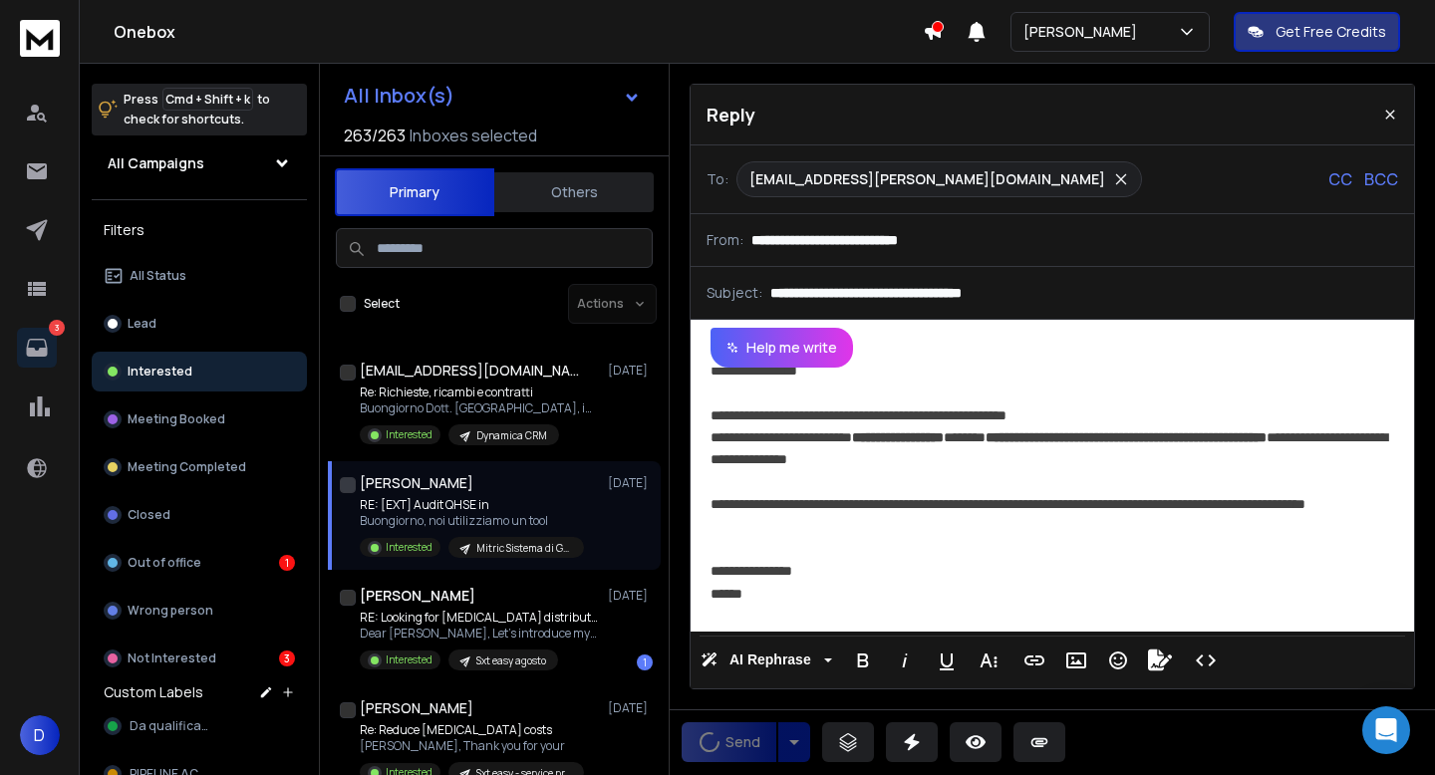
scroll to position [451, 0]
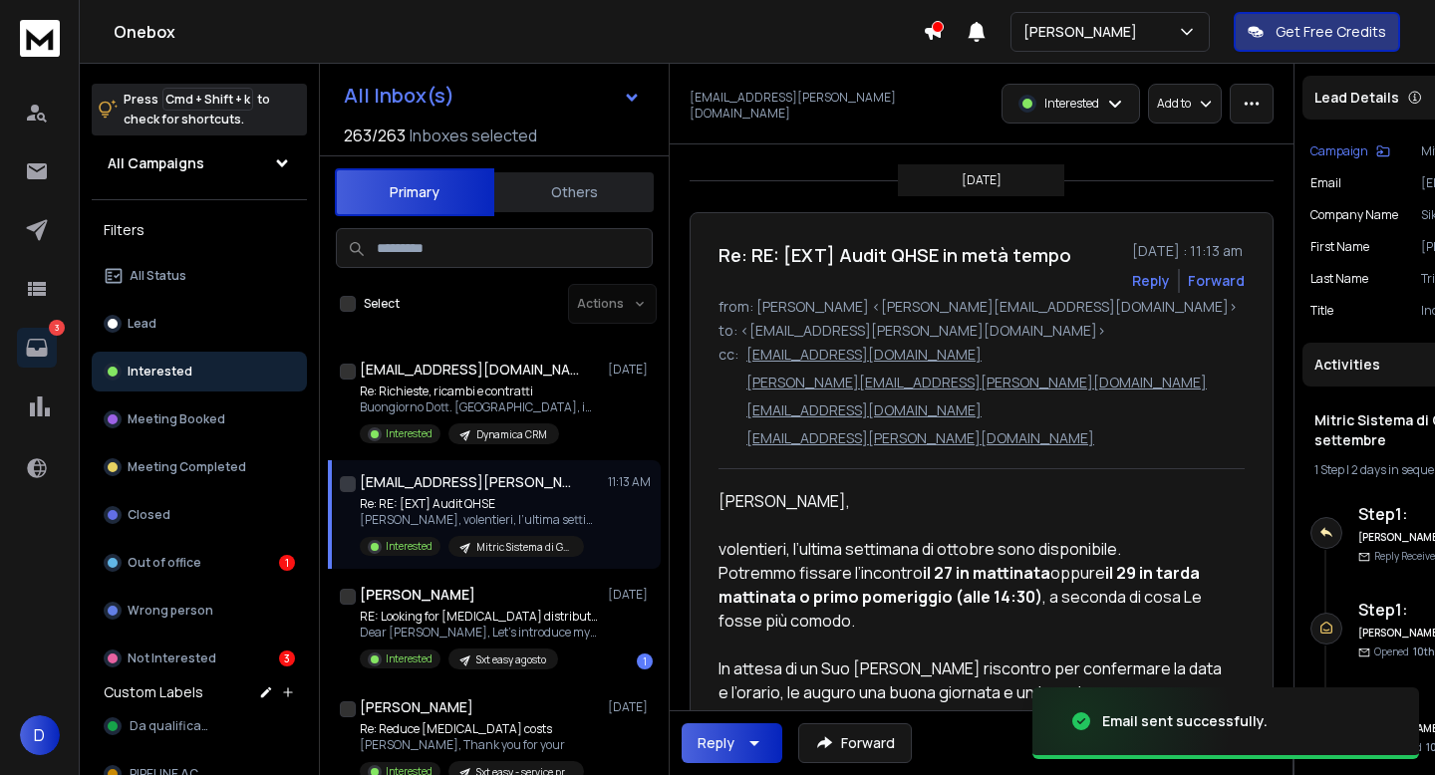
click at [1061, 108] on p "Interested" at bounding box center [1072, 104] width 55 height 16
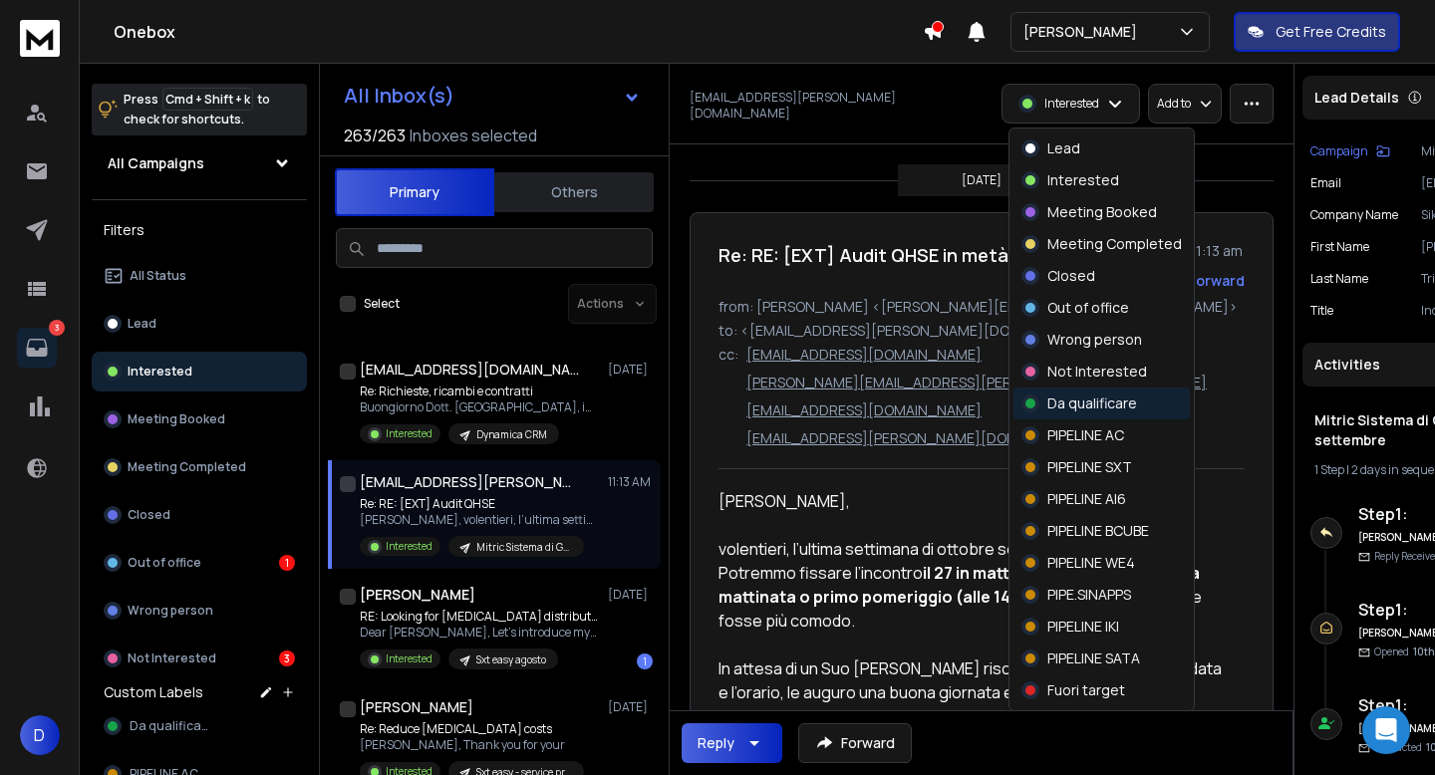
click at [1057, 402] on p "Da qualificare" at bounding box center [1093, 404] width 90 height 20
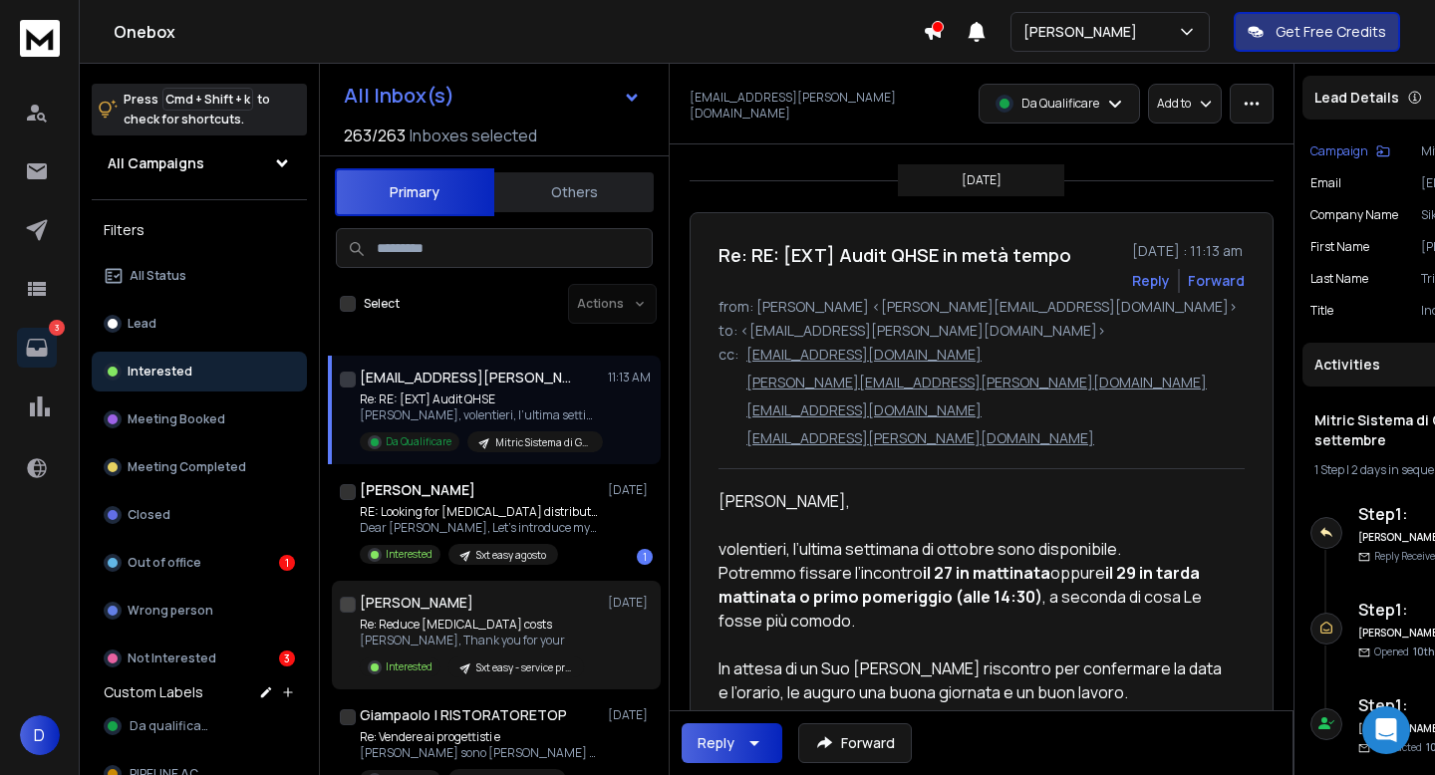
scroll to position [620, 0]
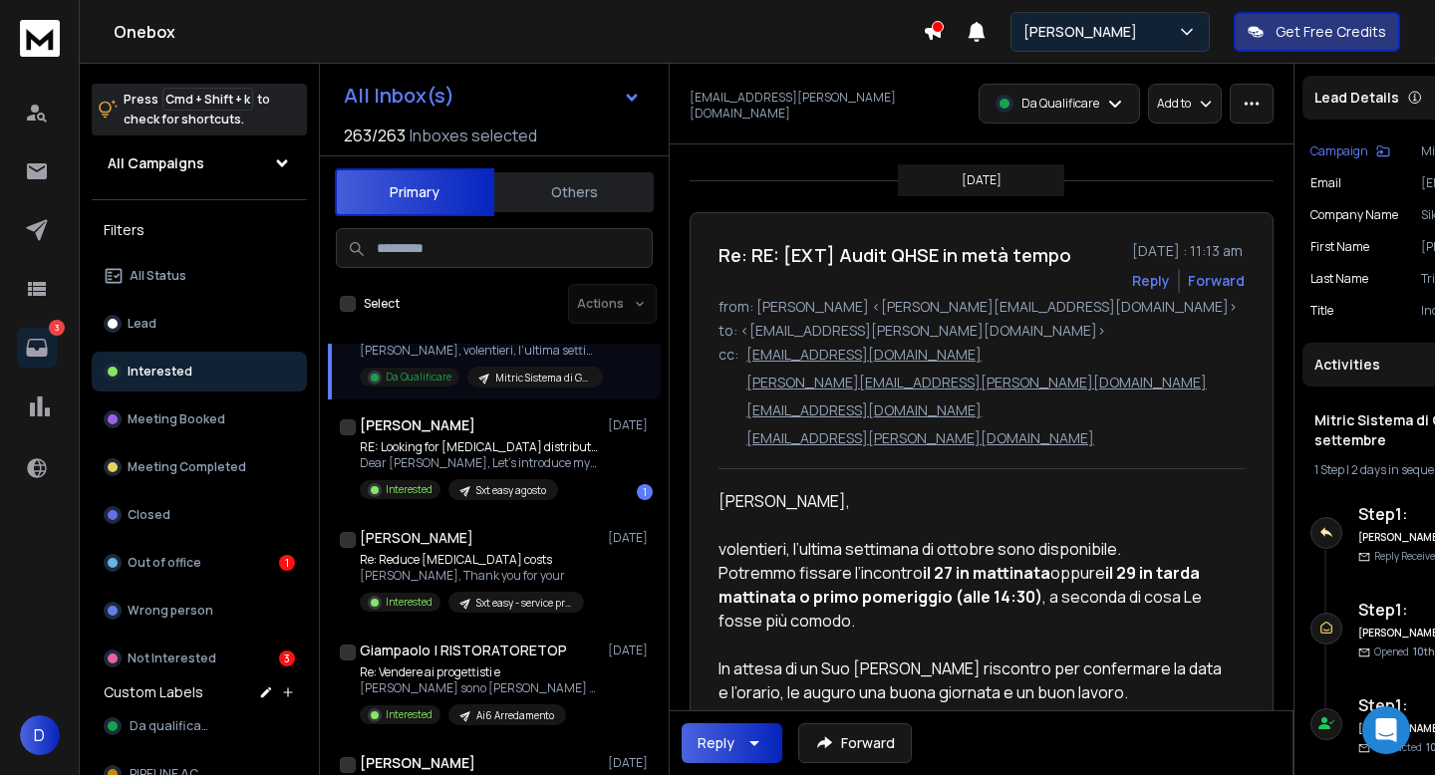
click at [1120, 33] on div "[PERSON_NAME]" at bounding box center [1110, 32] width 173 height 20
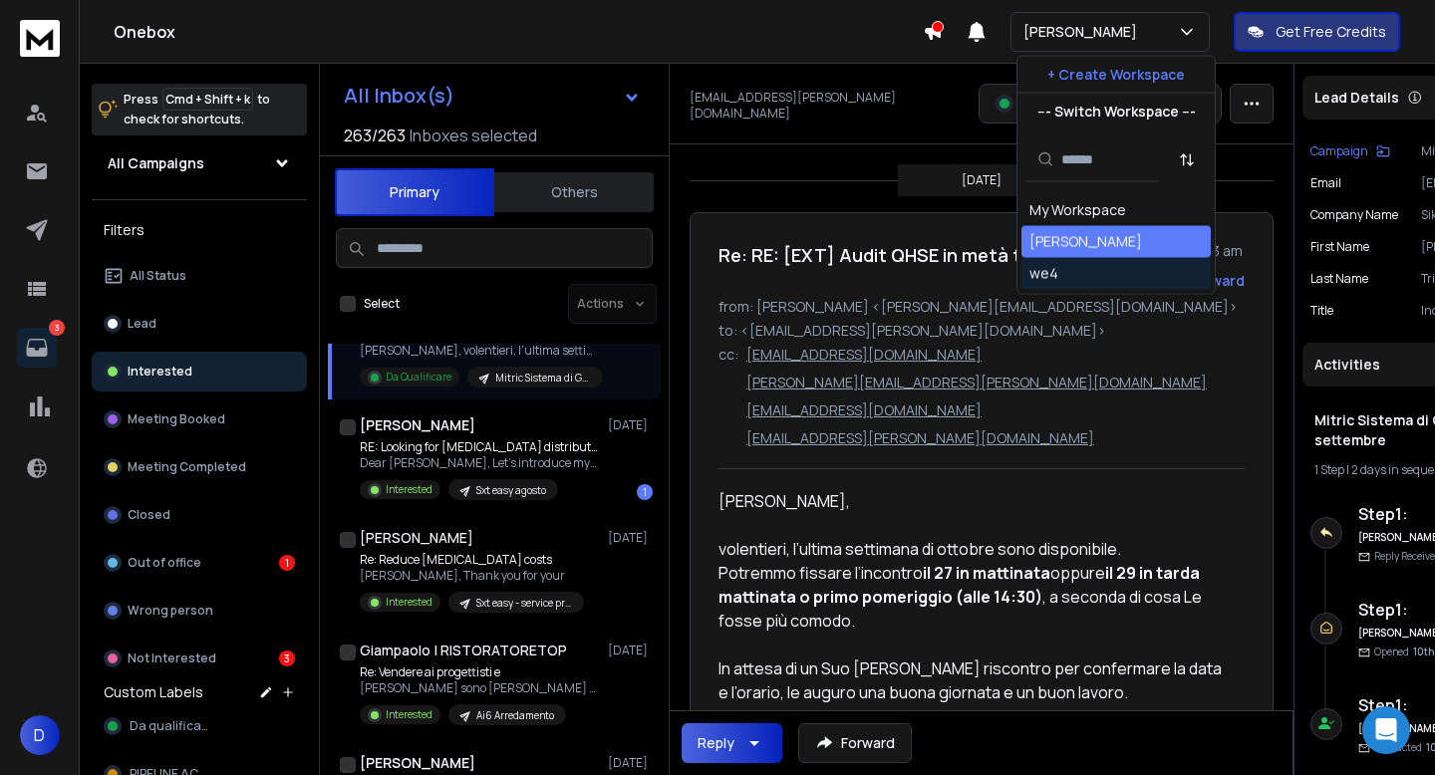
click at [1104, 260] on div "we4" at bounding box center [1116, 274] width 189 height 32
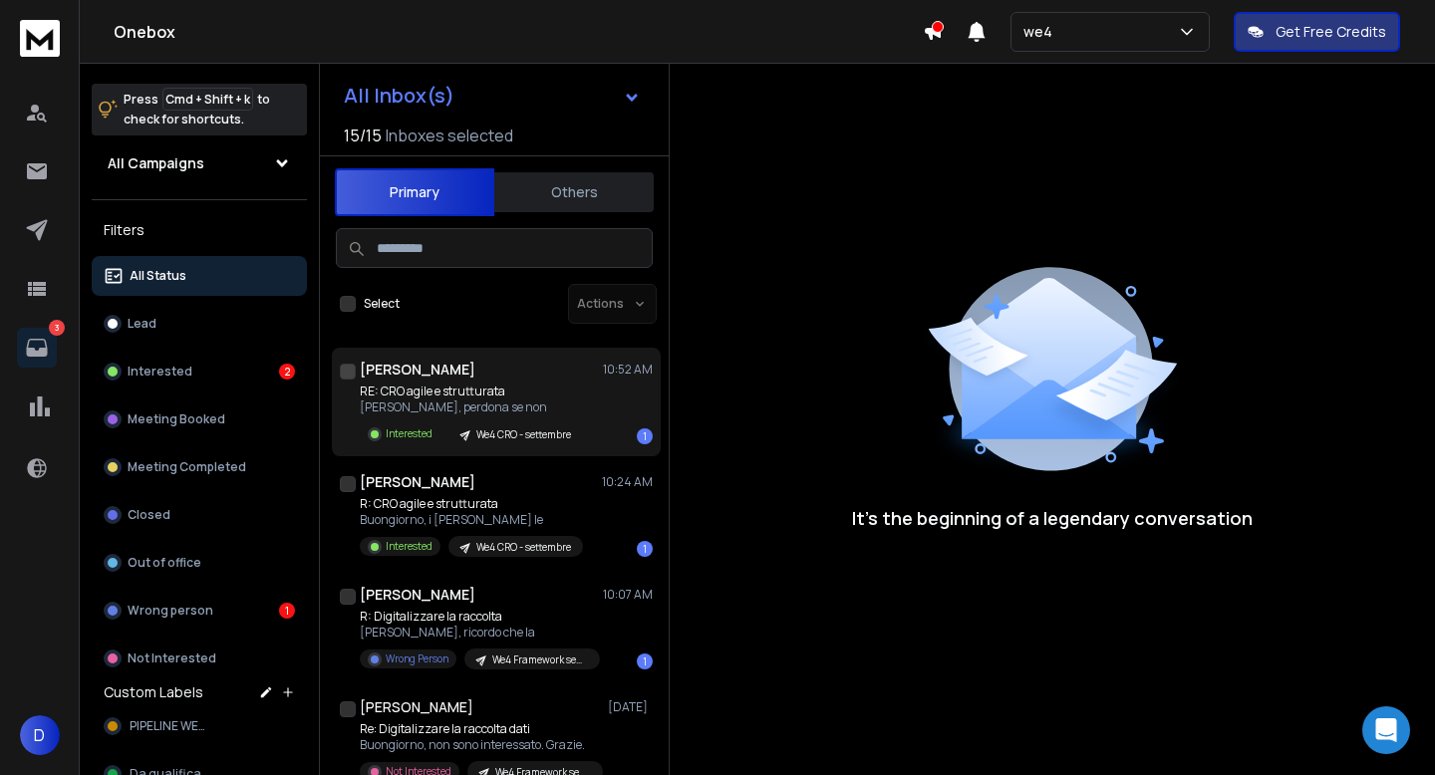
click at [624, 388] on div "RE: CRO agile e strutturata [PERSON_NAME], perdona se non Interested We4 CRO - …" at bounding box center [506, 414] width 293 height 61
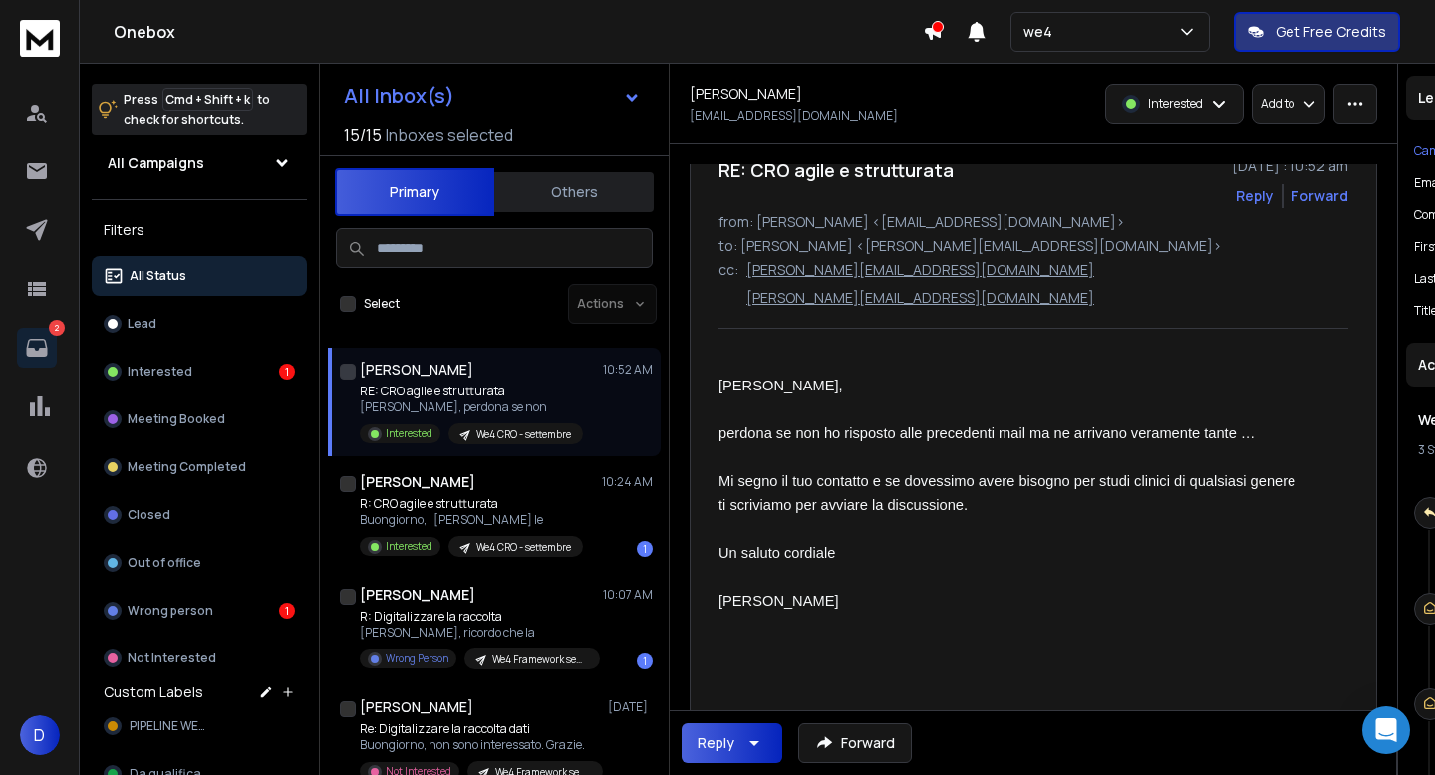
scroll to position [138, 0]
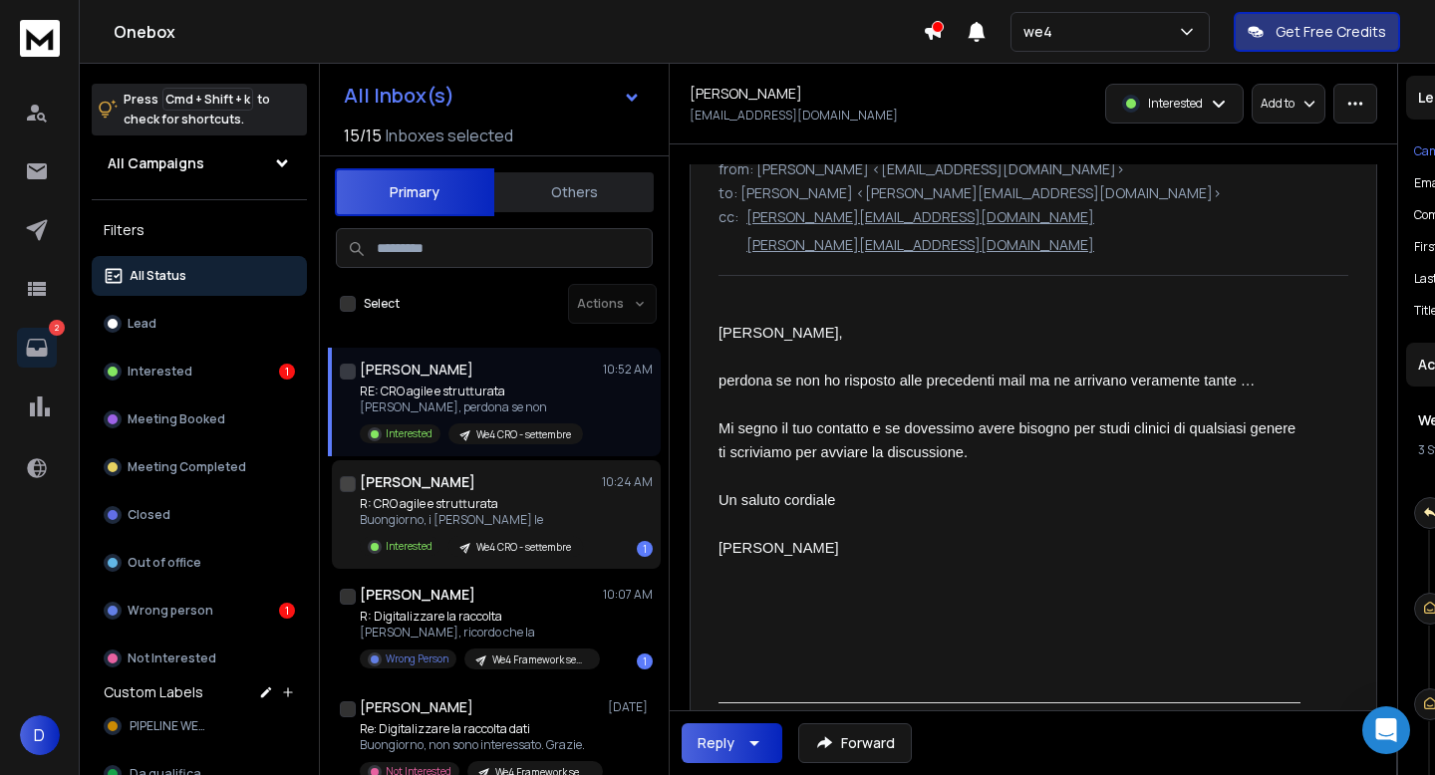
click at [600, 513] on div "R: CRO agile e strutturata Buongiorno, i miei colleghi le Interested We4 CRO - …" at bounding box center [506, 526] width 293 height 61
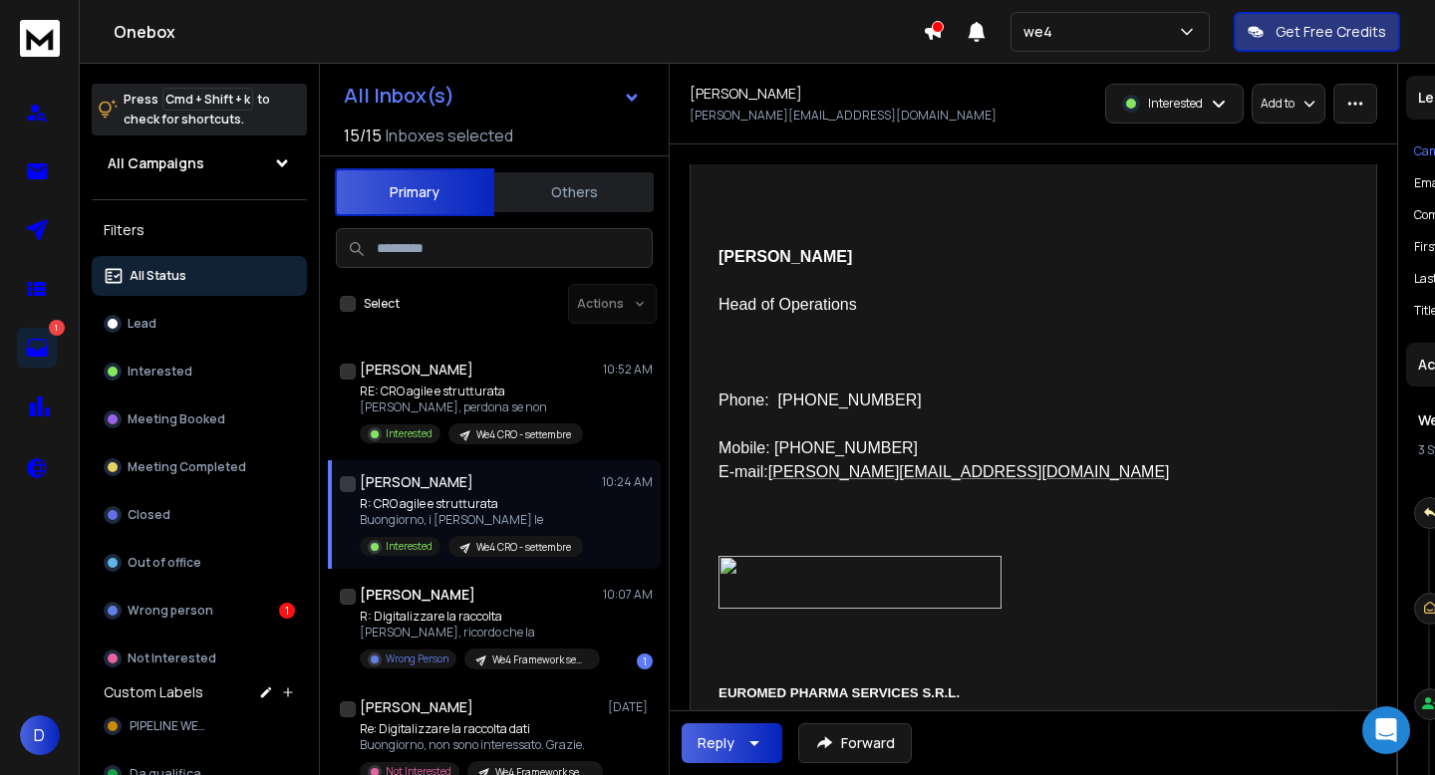
scroll to position [7888, 0]
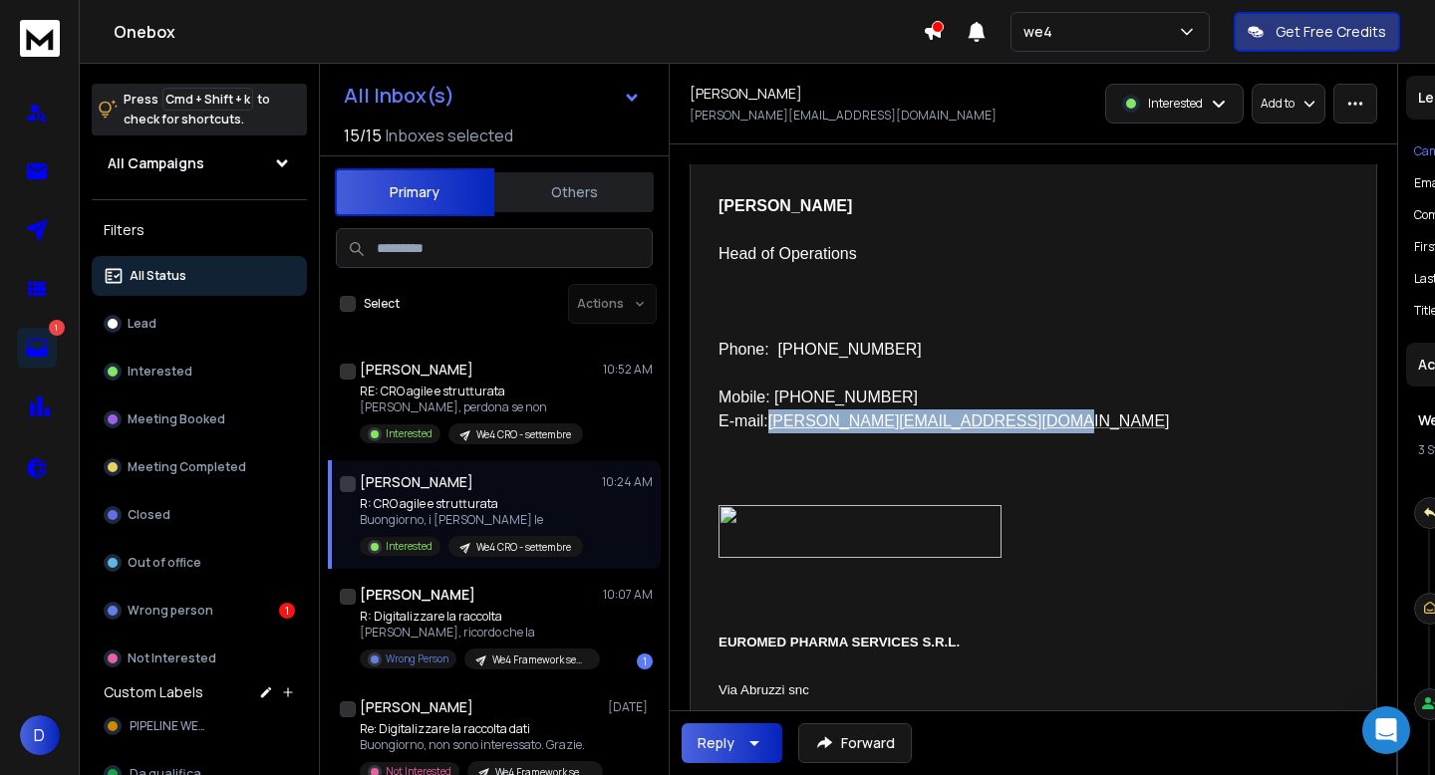
drag, startPoint x: 1082, startPoint y: 558, endPoint x: 774, endPoint y: 565, distance: 308.1
click at [774, 434] on p "Mobile: [PHONE_NUMBER] E-mail: [PERSON_NAME][EMAIL_ADDRESS][DOMAIN_NAME]" at bounding box center [1010, 410] width 582 height 48
copy span "[PERSON_NAME][EMAIL_ADDRESS][DOMAIN_NAME]"
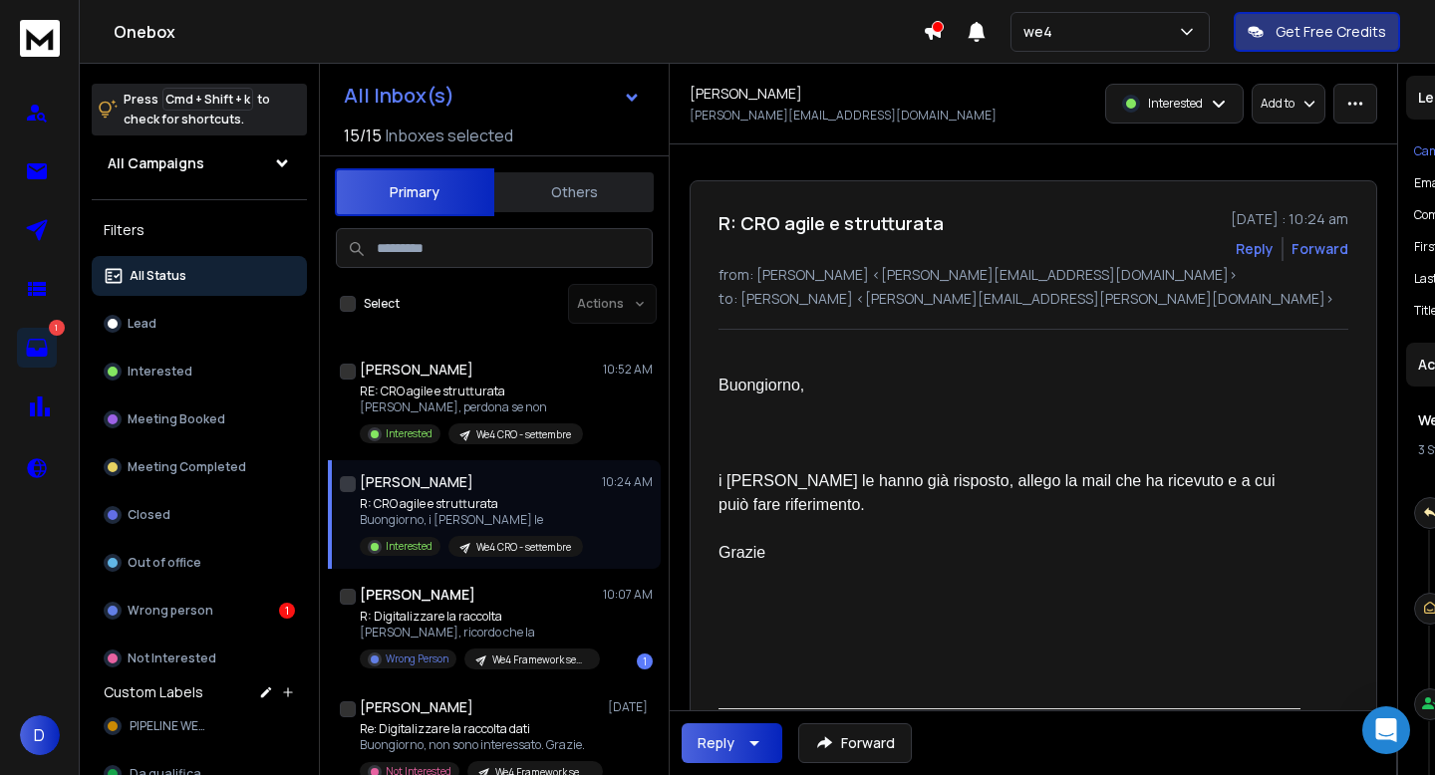
scroll to position [0, 0]
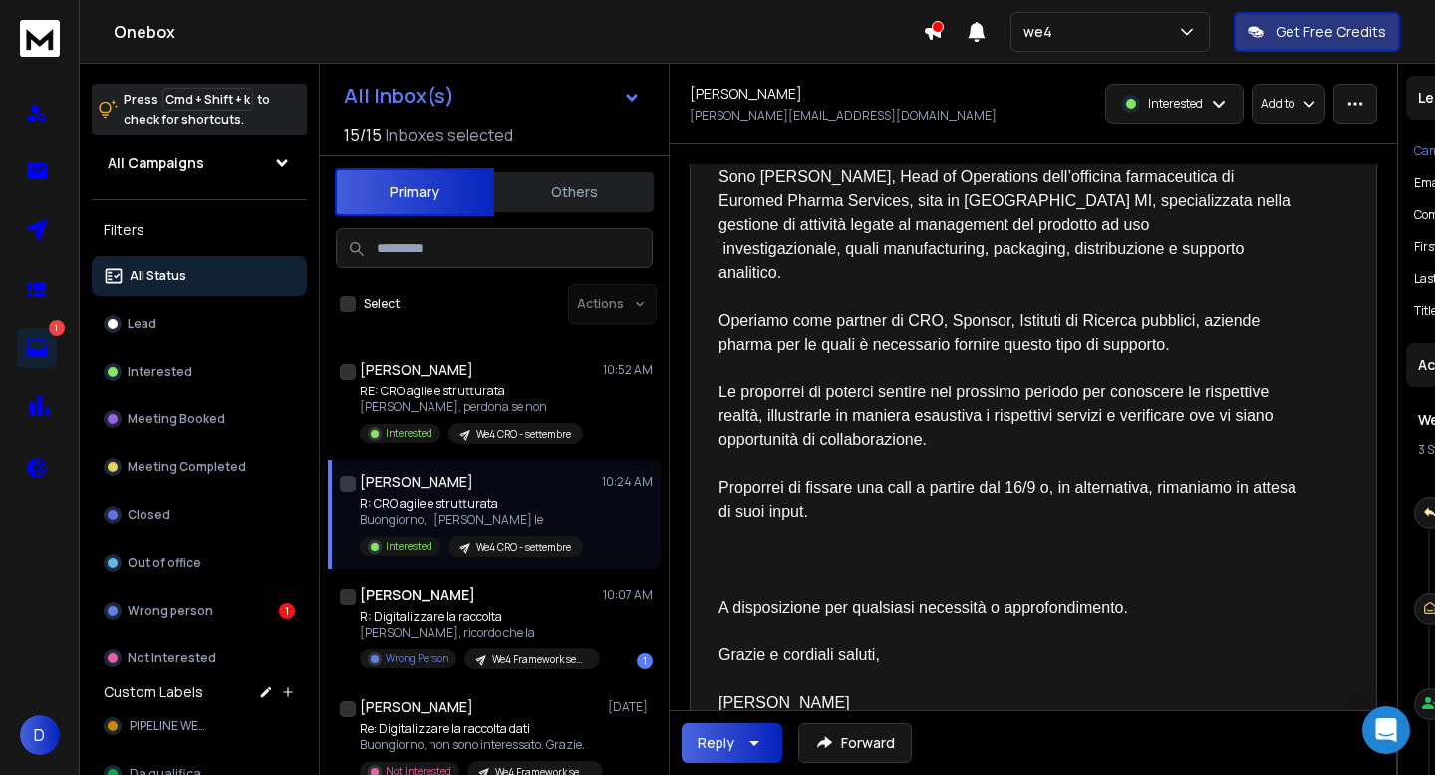
scroll to position [7218, 0]
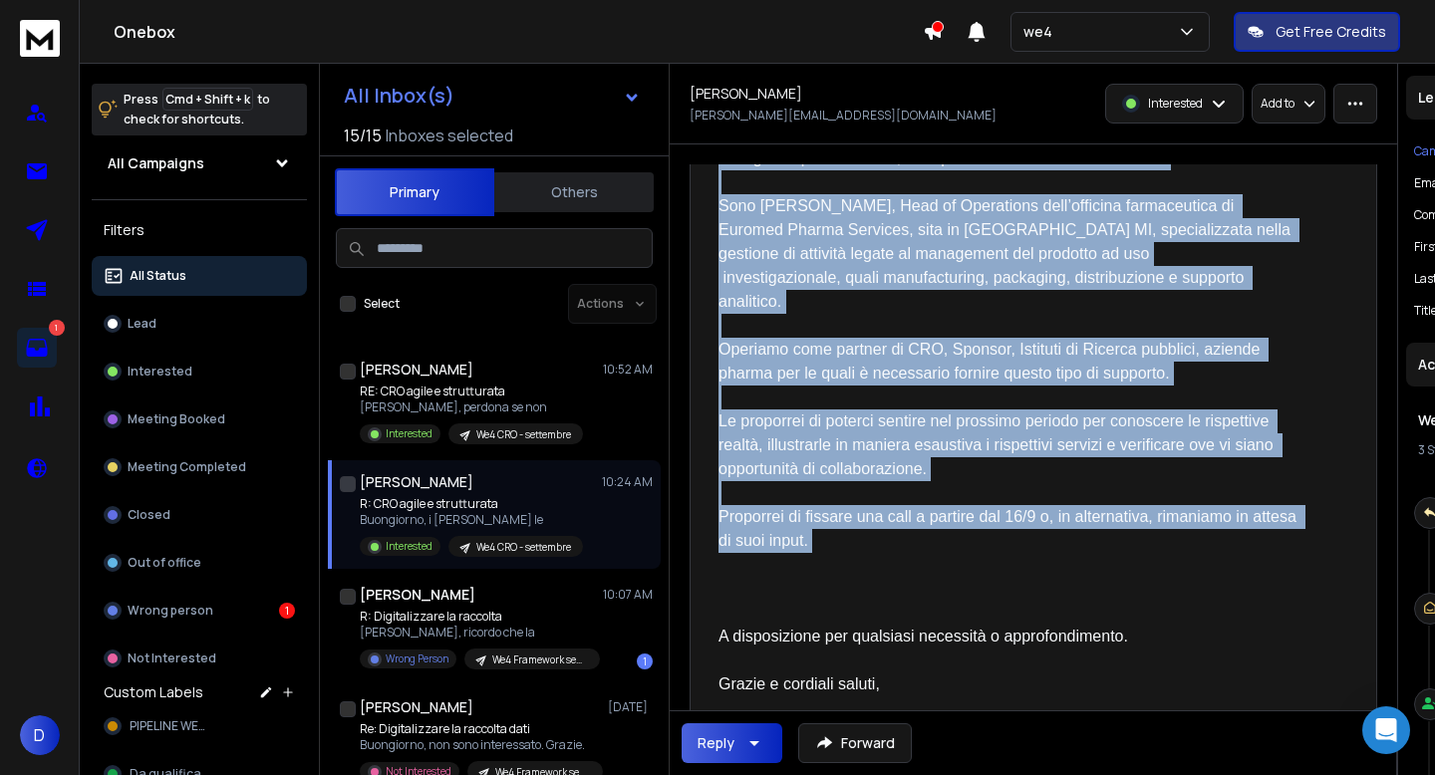
drag, startPoint x: 722, startPoint y: 230, endPoint x: 917, endPoint y: 685, distance: 494.7
copy div "Gentilissimo Dr. [PERSON_NAME], la ringrazio per il contatto, è un piacere fare…"
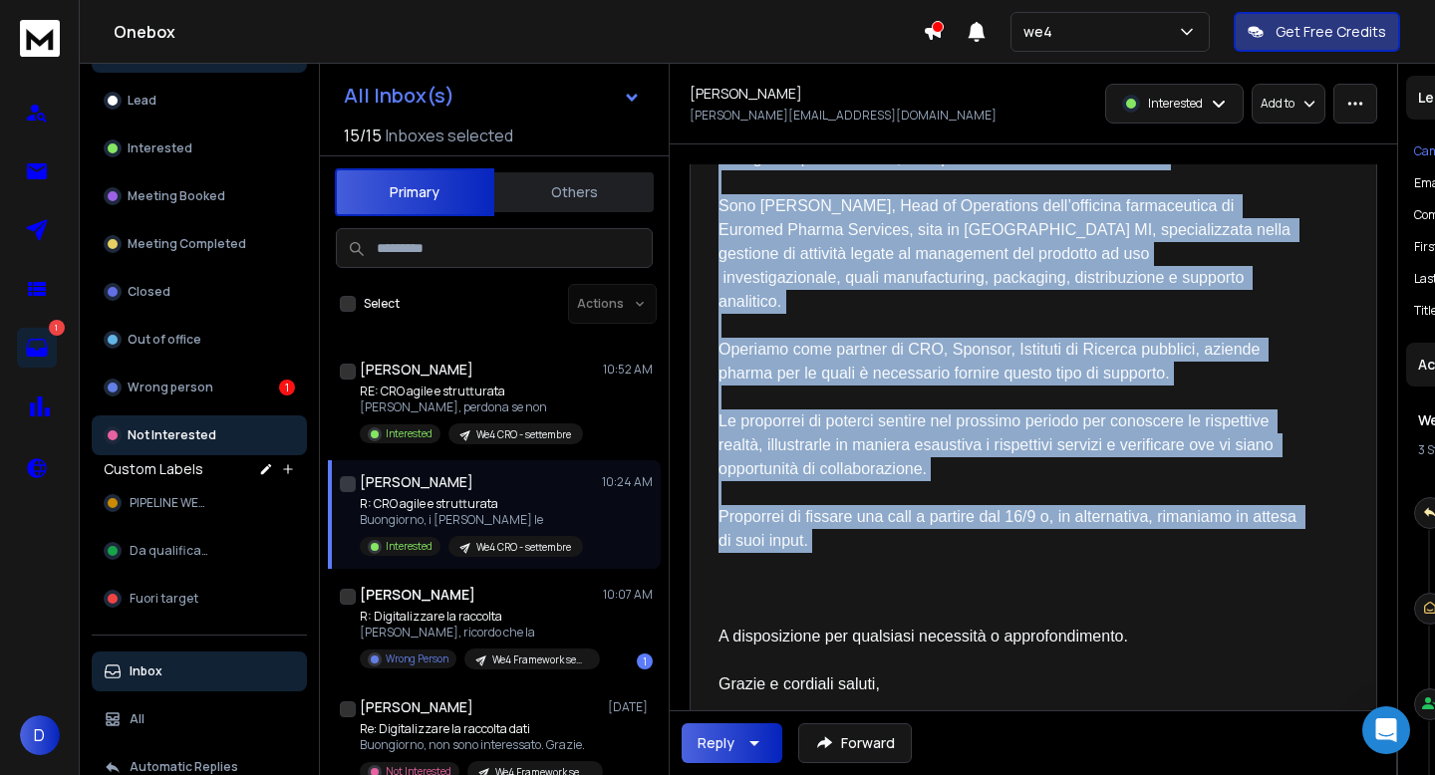
scroll to position [454, 0]
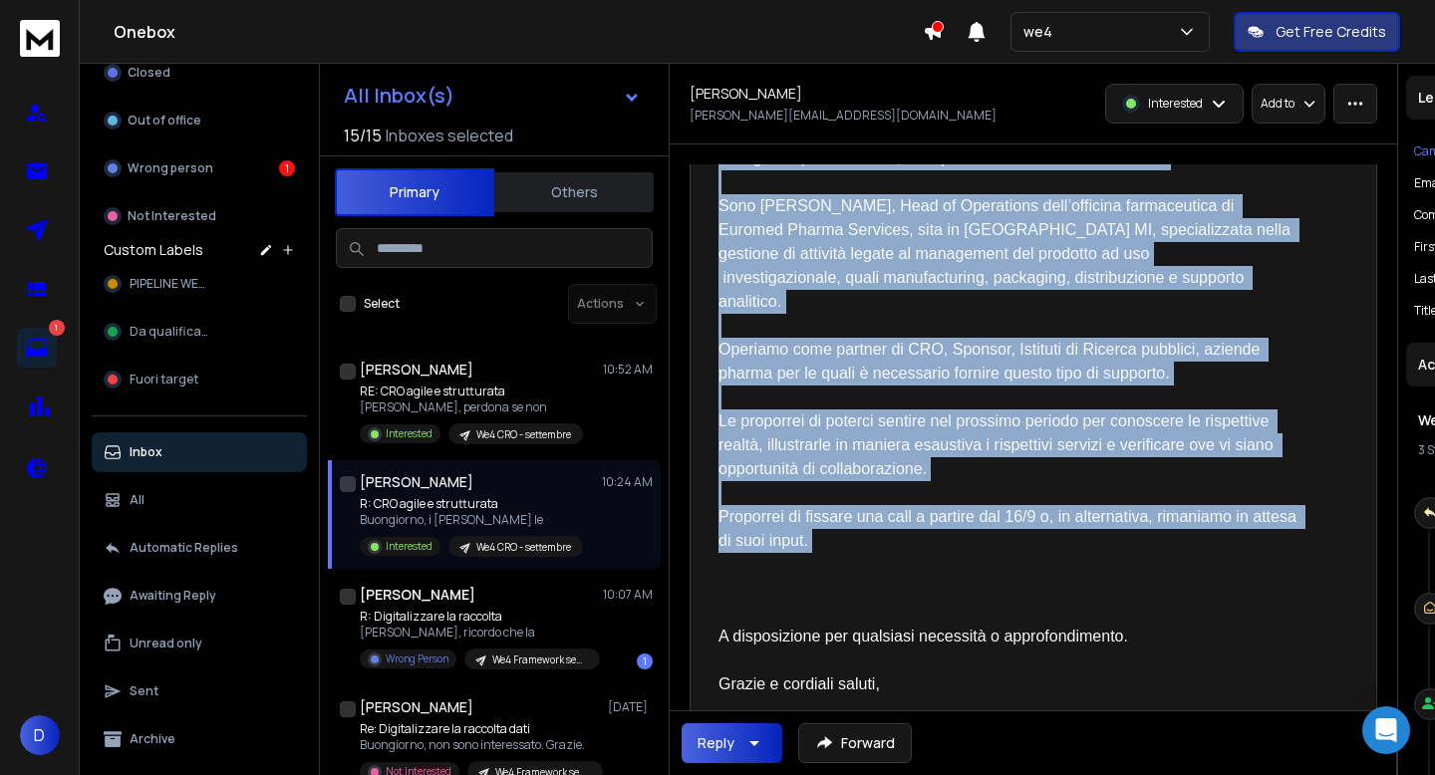
click at [177, 373] on span "Fuori target" at bounding box center [164, 380] width 69 height 16
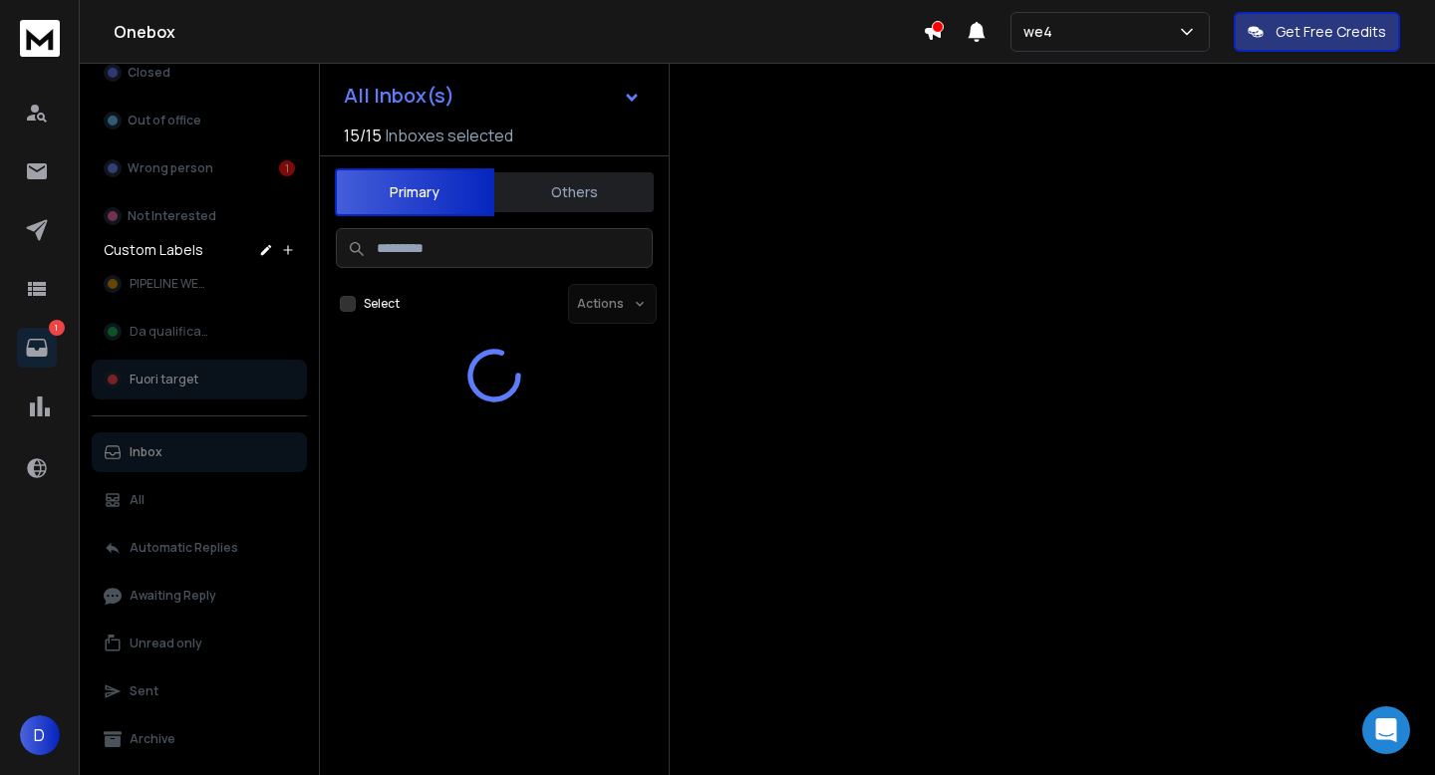
scroll to position [0, 0]
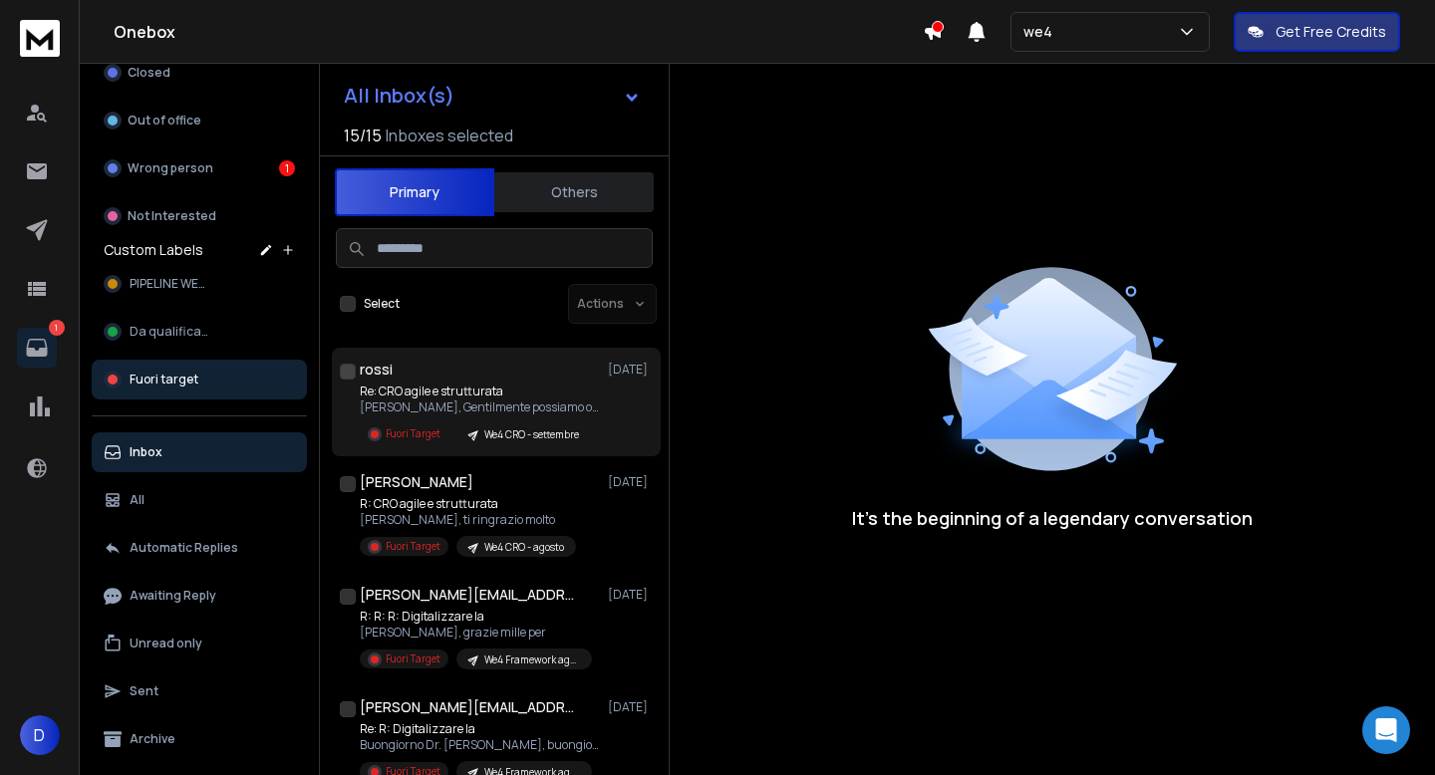
click at [576, 407] on p "[PERSON_NAME], Gentilmente possiamo organizzare" at bounding box center [479, 408] width 239 height 16
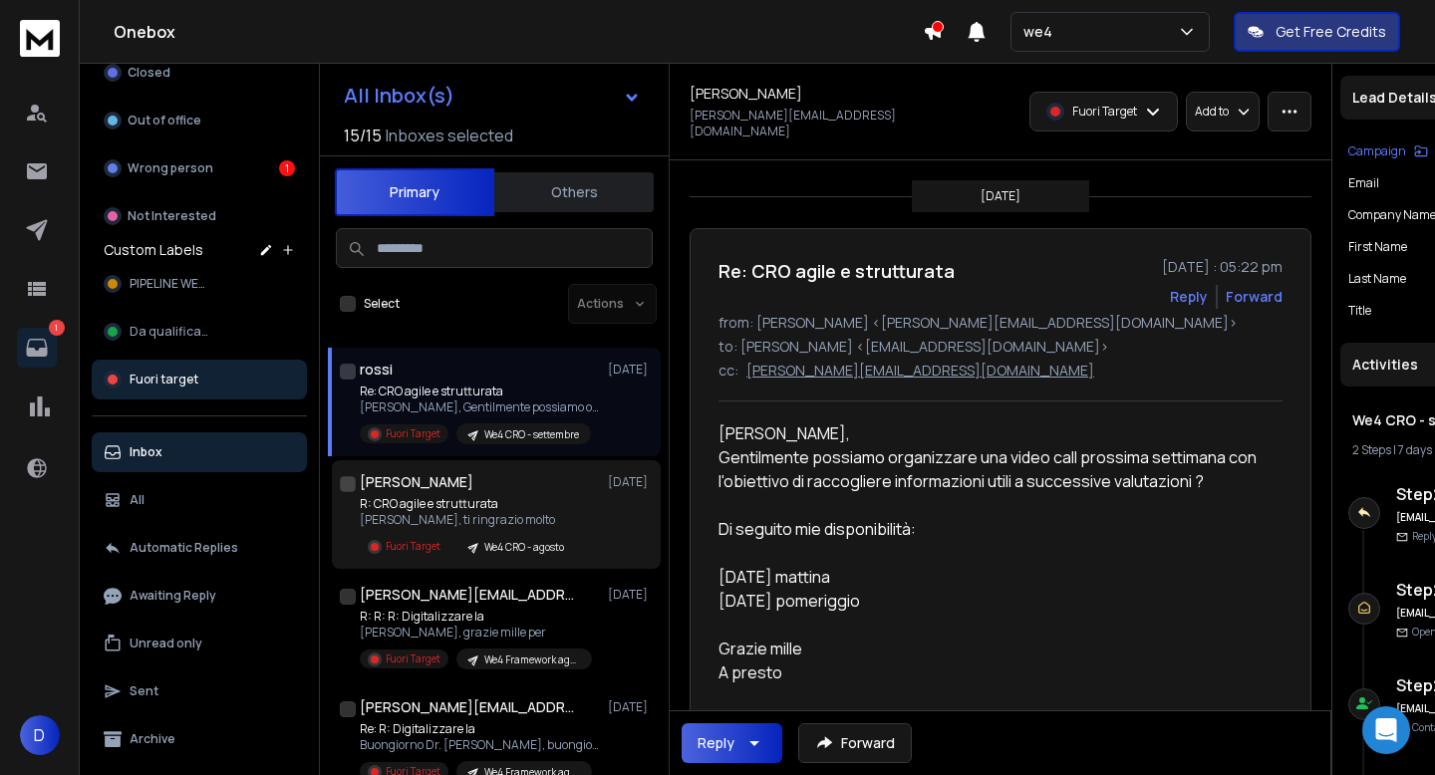
click at [577, 472] on div "[PERSON_NAME] [DATE]" at bounding box center [506, 482] width 293 height 20
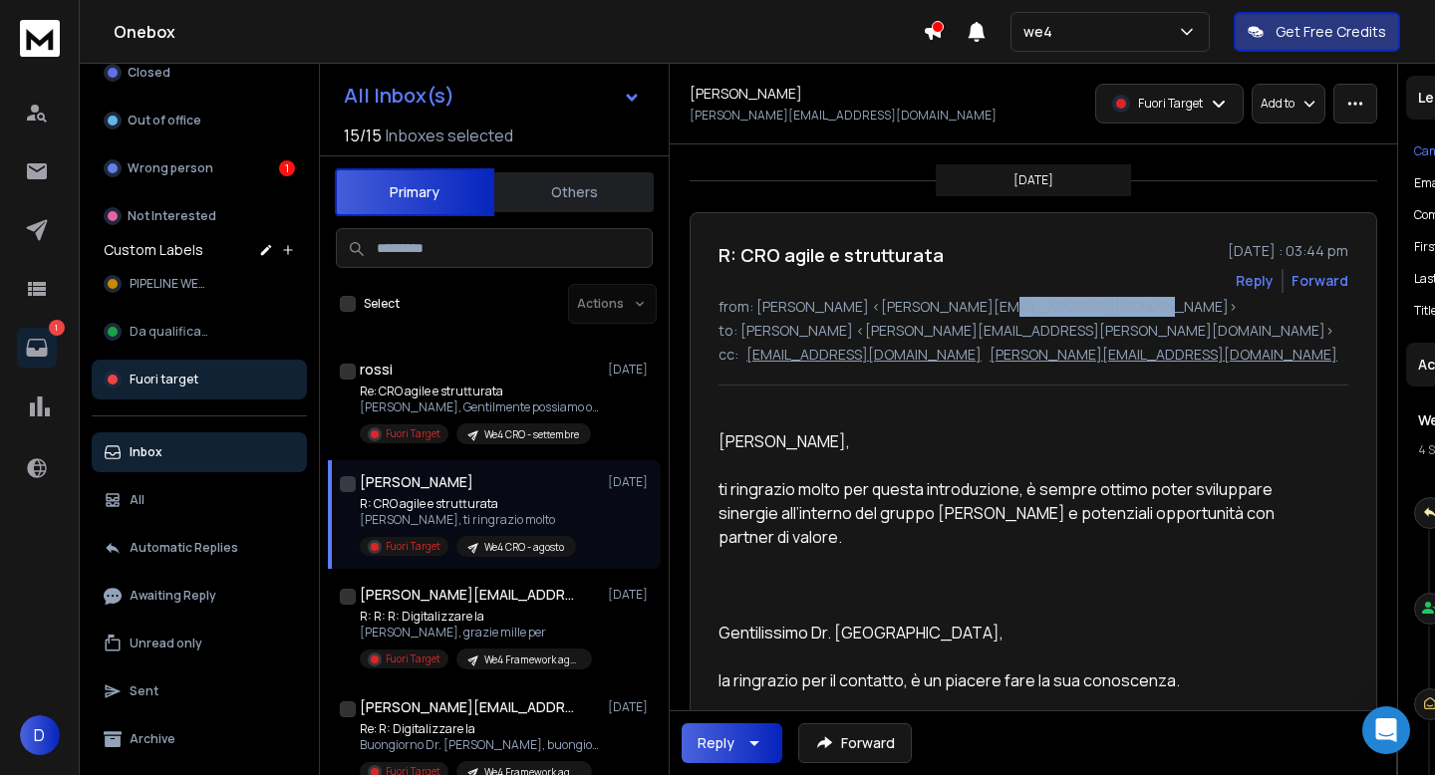
drag, startPoint x: 977, startPoint y: 310, endPoint x: 1111, endPoint y: 318, distance: 134.8
click at [1111, 318] on div "R: CRO agile e strutturata [DATE] : 03:44 pm Reply Forward from: [PERSON_NAME] …" at bounding box center [1034, 303] width 630 height 124
click at [1117, 313] on p "from: [PERSON_NAME] <[PERSON_NAME][EMAIL_ADDRESS][DOMAIN_NAME]>" at bounding box center [1034, 307] width 630 height 20
drag, startPoint x: 1118, startPoint y: 311, endPoint x: 976, endPoint y: 314, distance: 142.6
click at [976, 314] on p "from: [PERSON_NAME] <[PERSON_NAME][EMAIL_ADDRESS][DOMAIN_NAME]>" at bounding box center [1034, 307] width 630 height 20
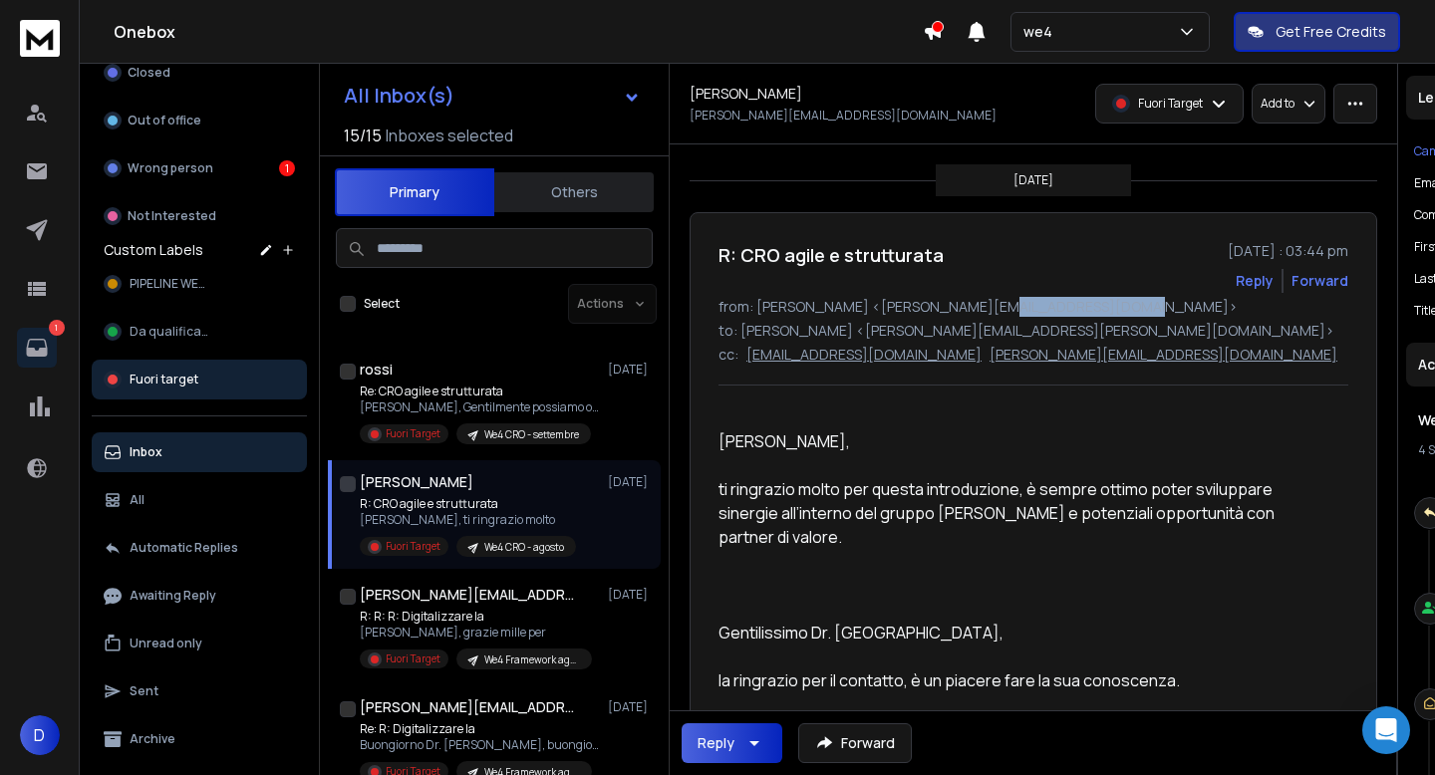
copy p "[DOMAIN_NAME]"
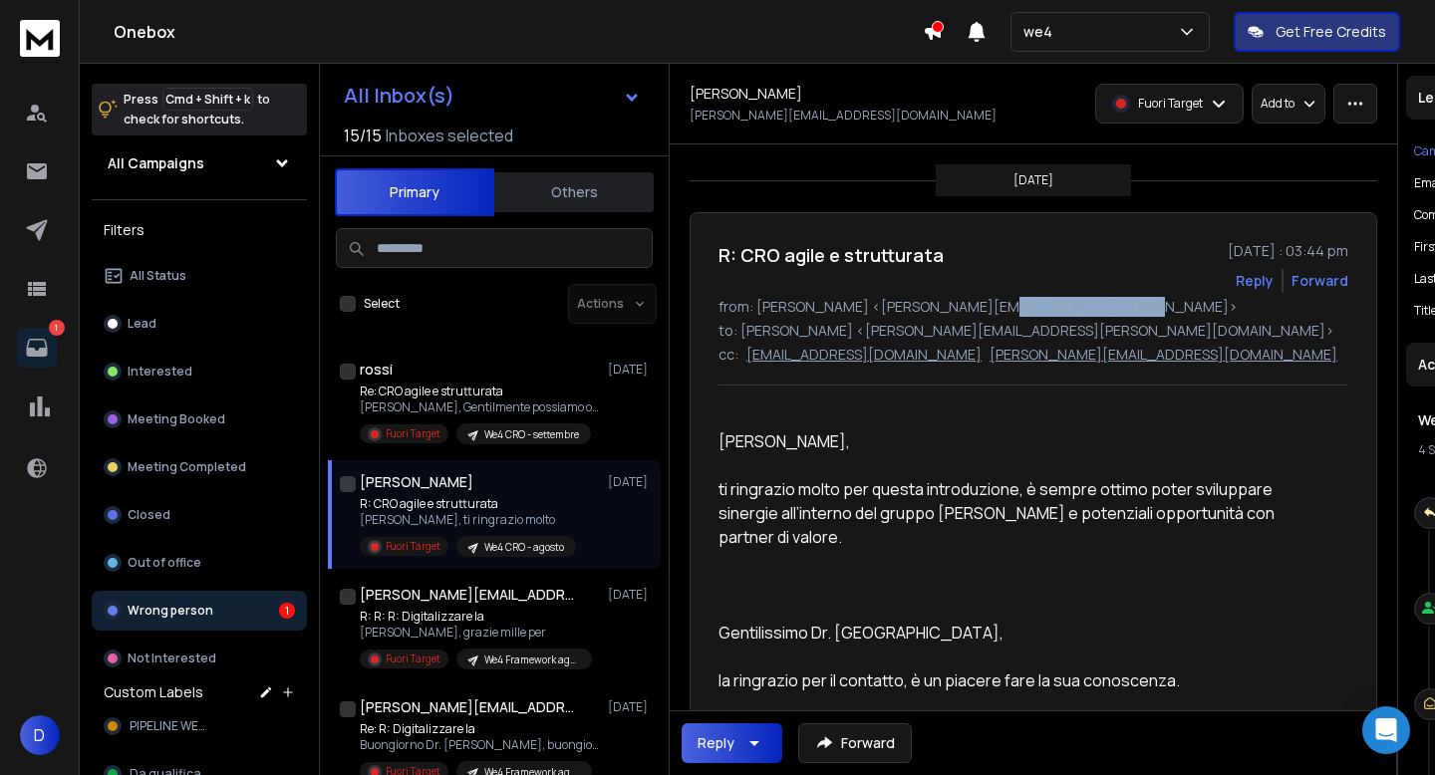
click at [221, 601] on button "Wrong person 1" at bounding box center [199, 611] width 215 height 40
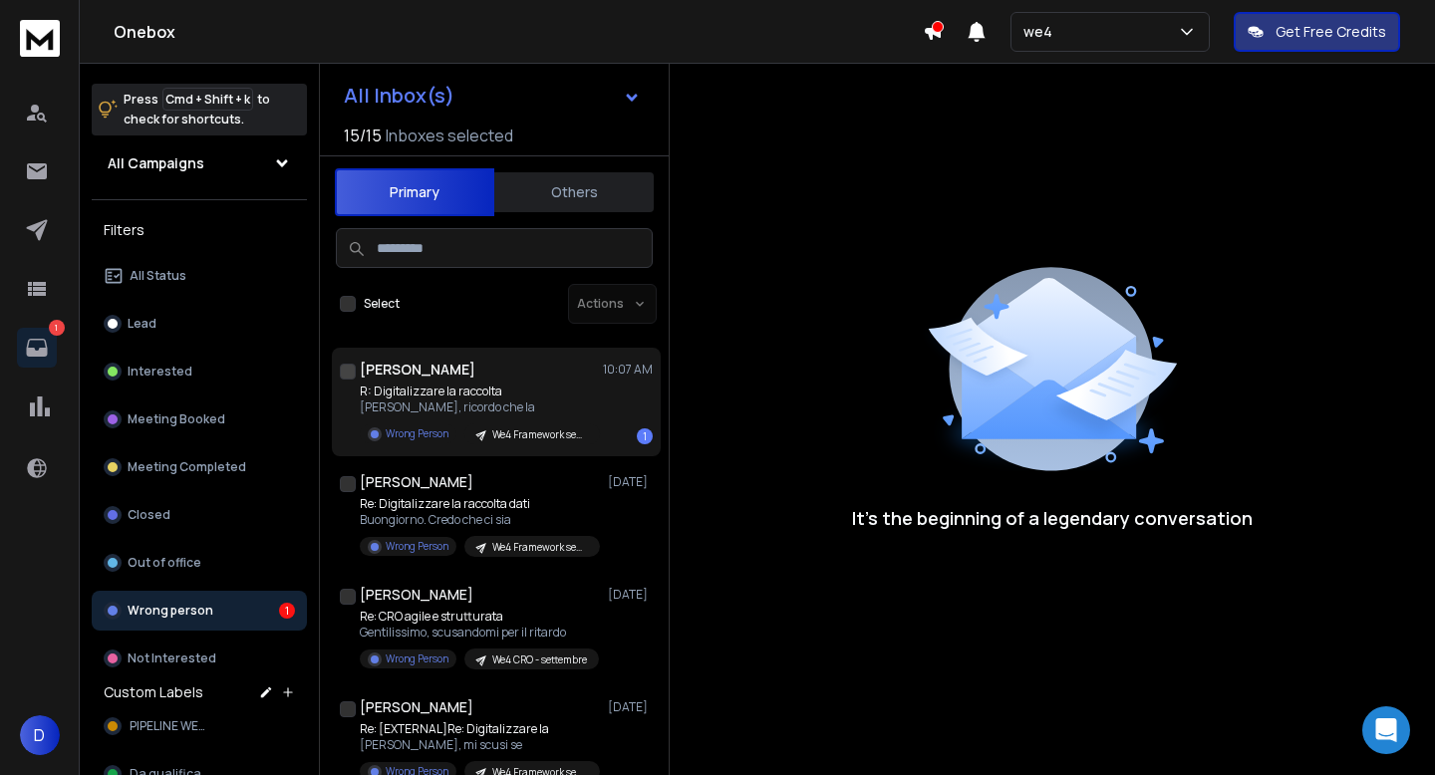
click at [566, 404] on p "[PERSON_NAME], ricordo che la" at bounding box center [479, 408] width 239 height 16
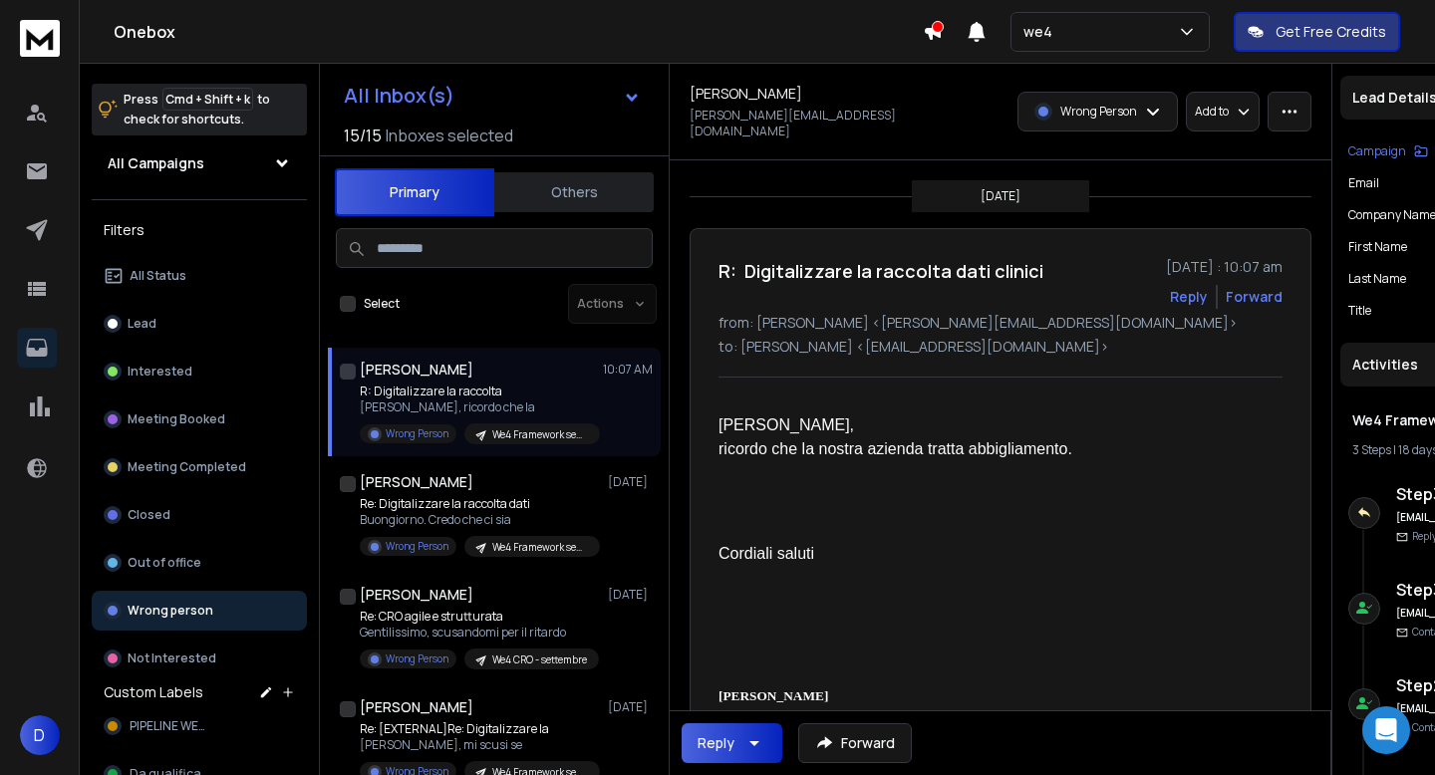
click at [1109, 119] on div "Wrong Person" at bounding box center [1098, 112] width 158 height 38
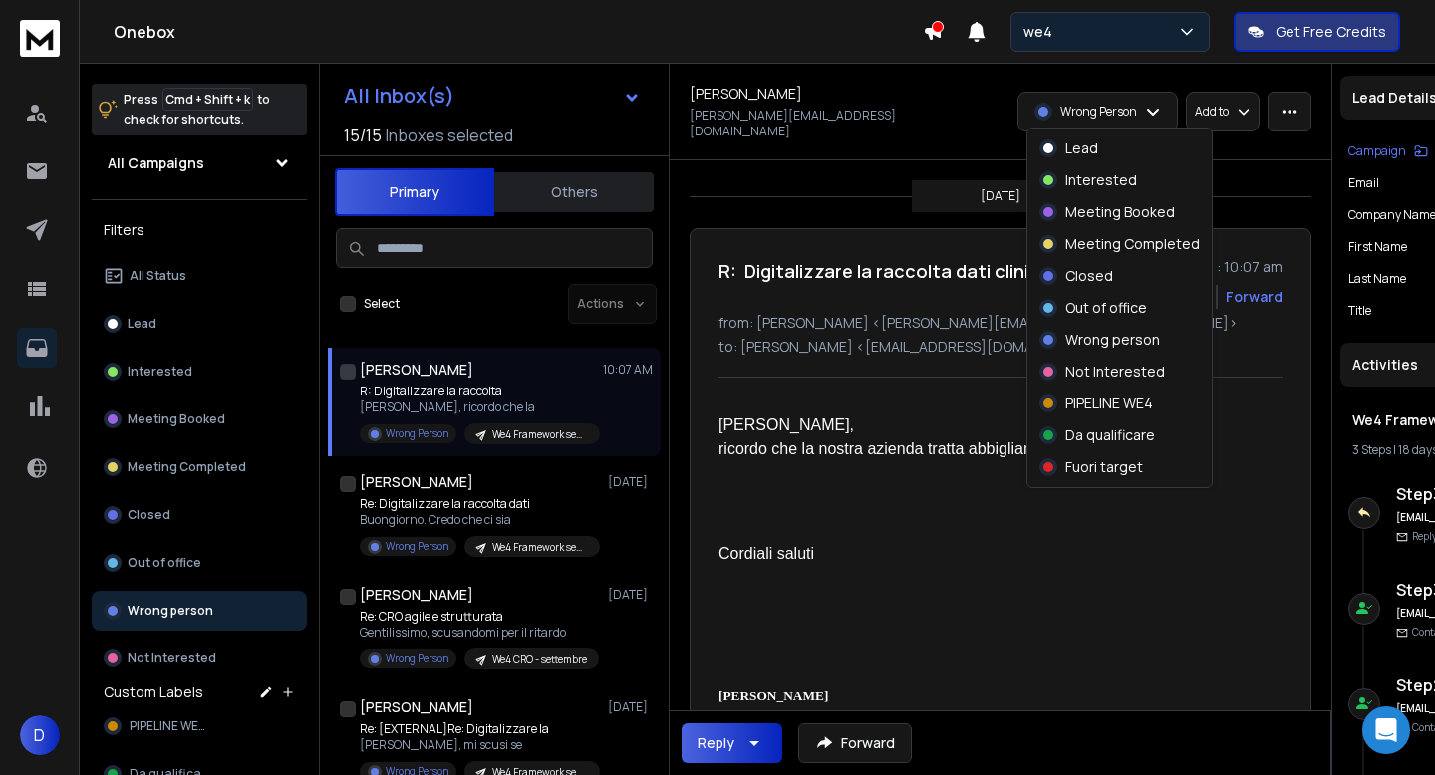
click at [1137, 22] on div "we4" at bounding box center [1110, 32] width 173 height 20
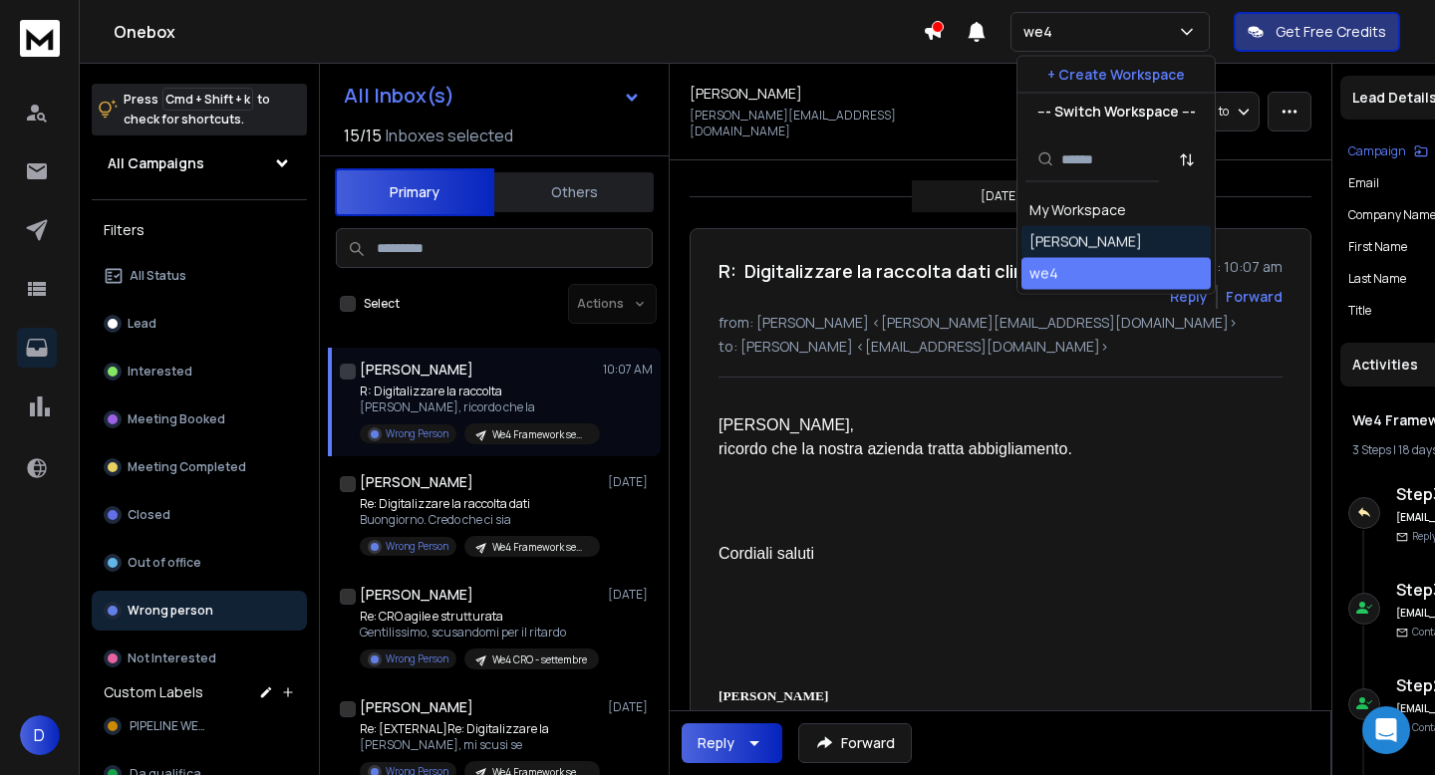
click at [1093, 243] on div "[PERSON_NAME]" at bounding box center [1086, 242] width 113 height 20
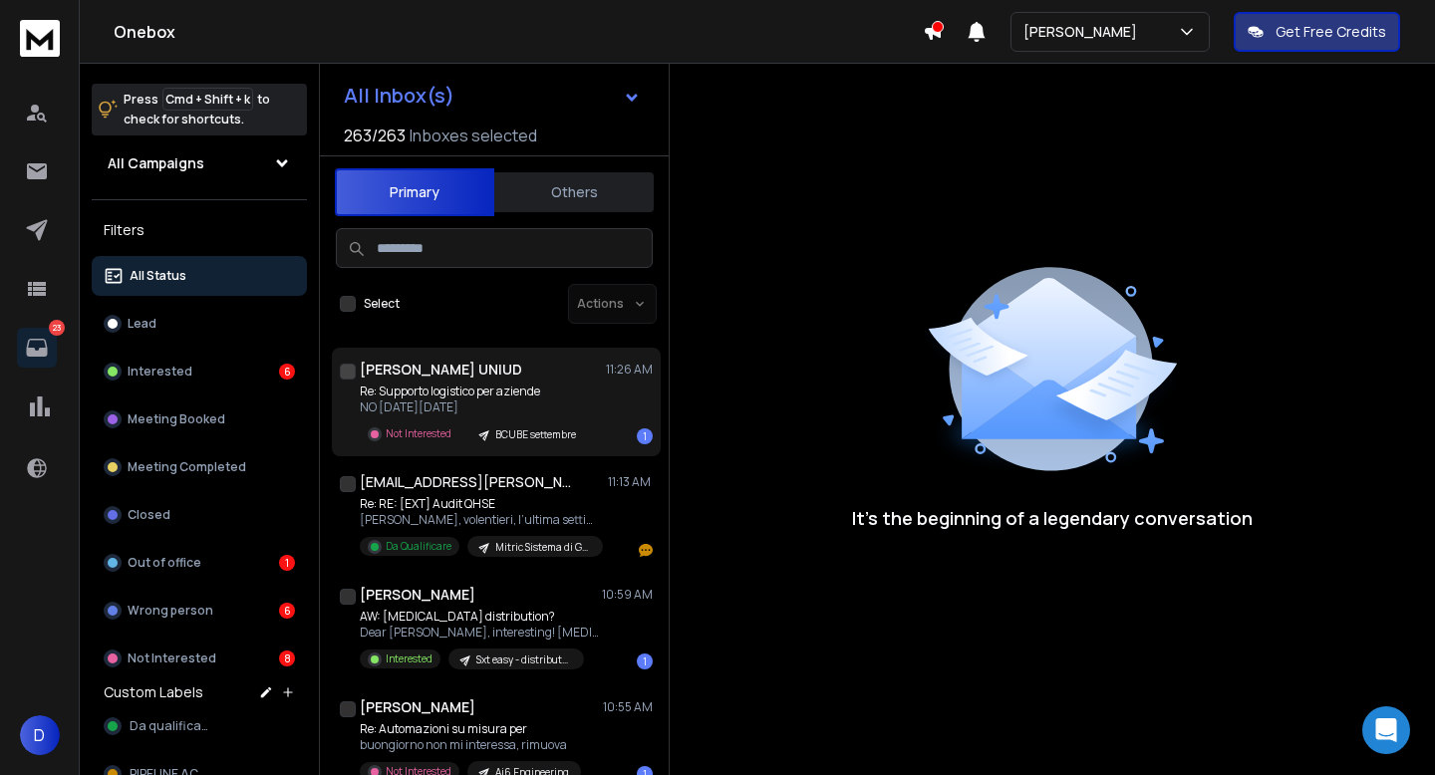
click at [575, 382] on div "[PERSON_NAME] UNIUD 11:26 AM Re: Supporto logistico per aziende NO [DATE][DATE]…" at bounding box center [506, 402] width 293 height 85
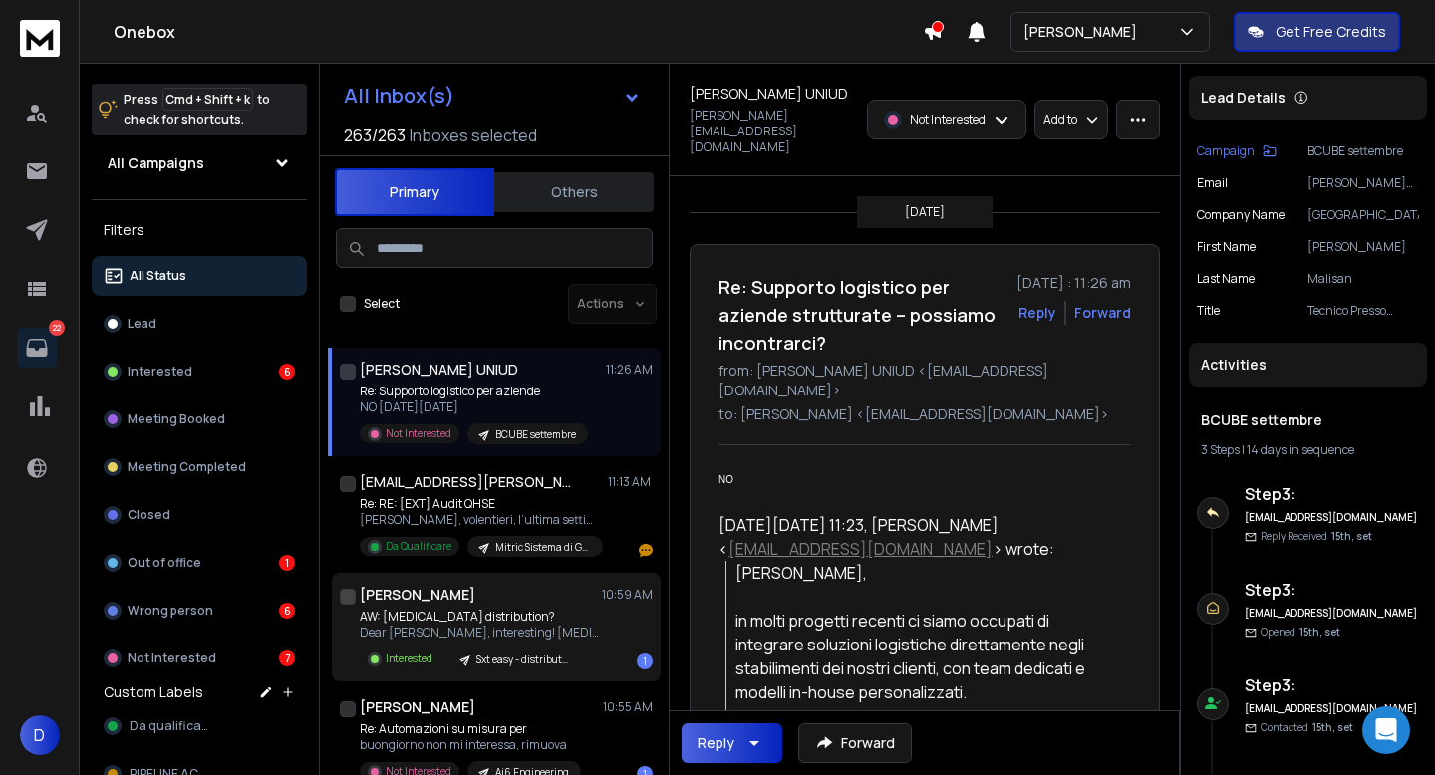
click at [602, 629] on div "AW: [MEDICAL_DATA] distribution? Dear [PERSON_NAME], interesting! [MEDICAL_DATA…" at bounding box center [506, 639] width 293 height 61
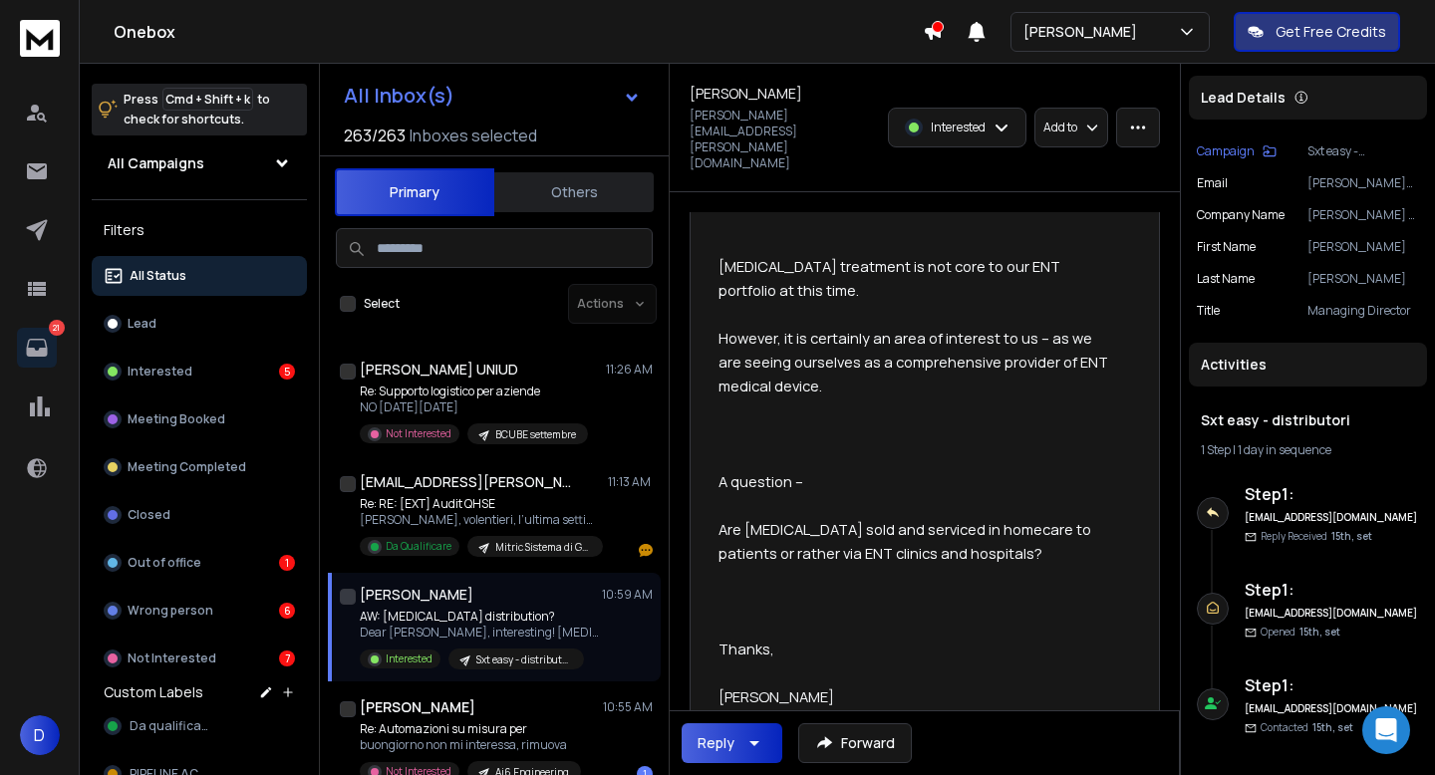
scroll to position [430, 0]
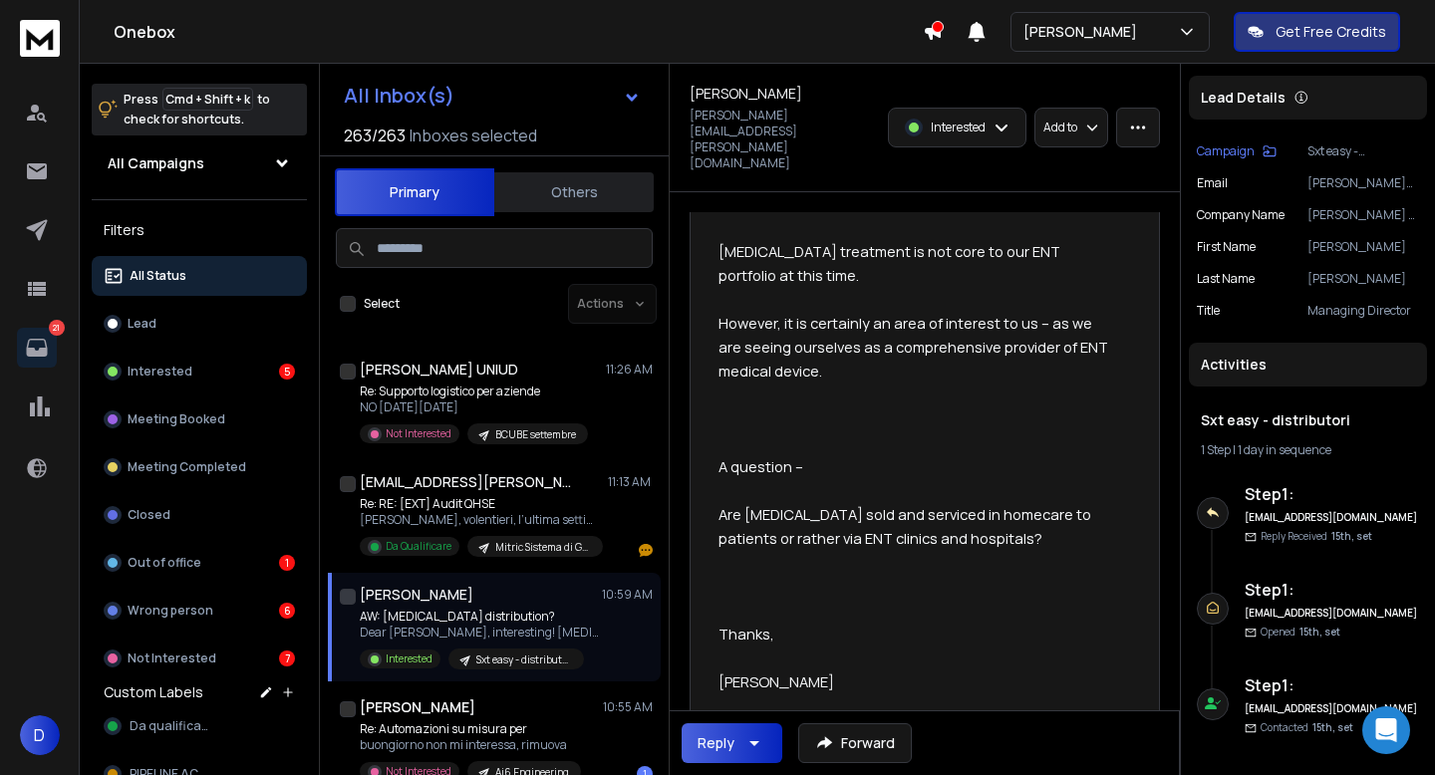
click at [1130, 119] on icon "button" at bounding box center [1138, 128] width 18 height 18
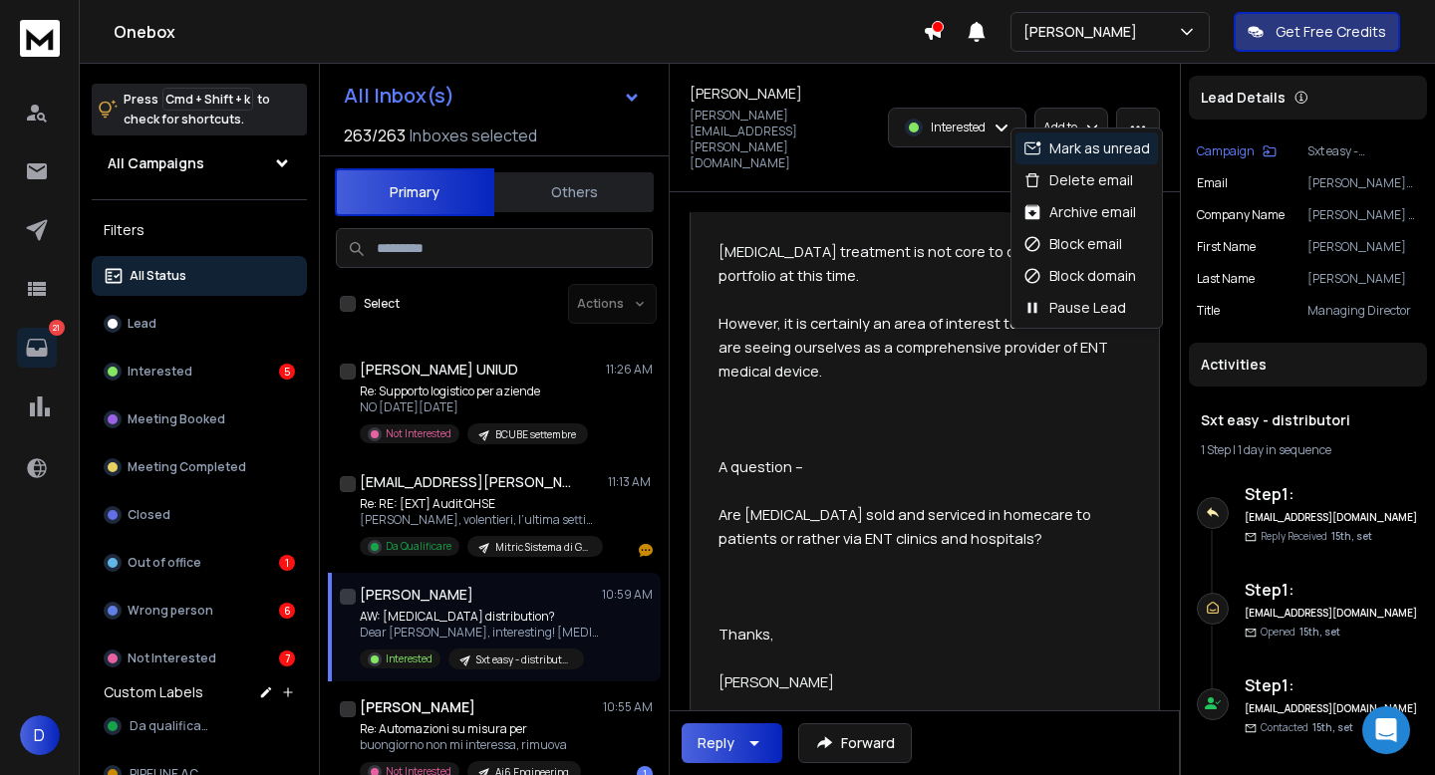
click at [1077, 150] on div "Mark as unread" at bounding box center [1087, 149] width 127 height 20
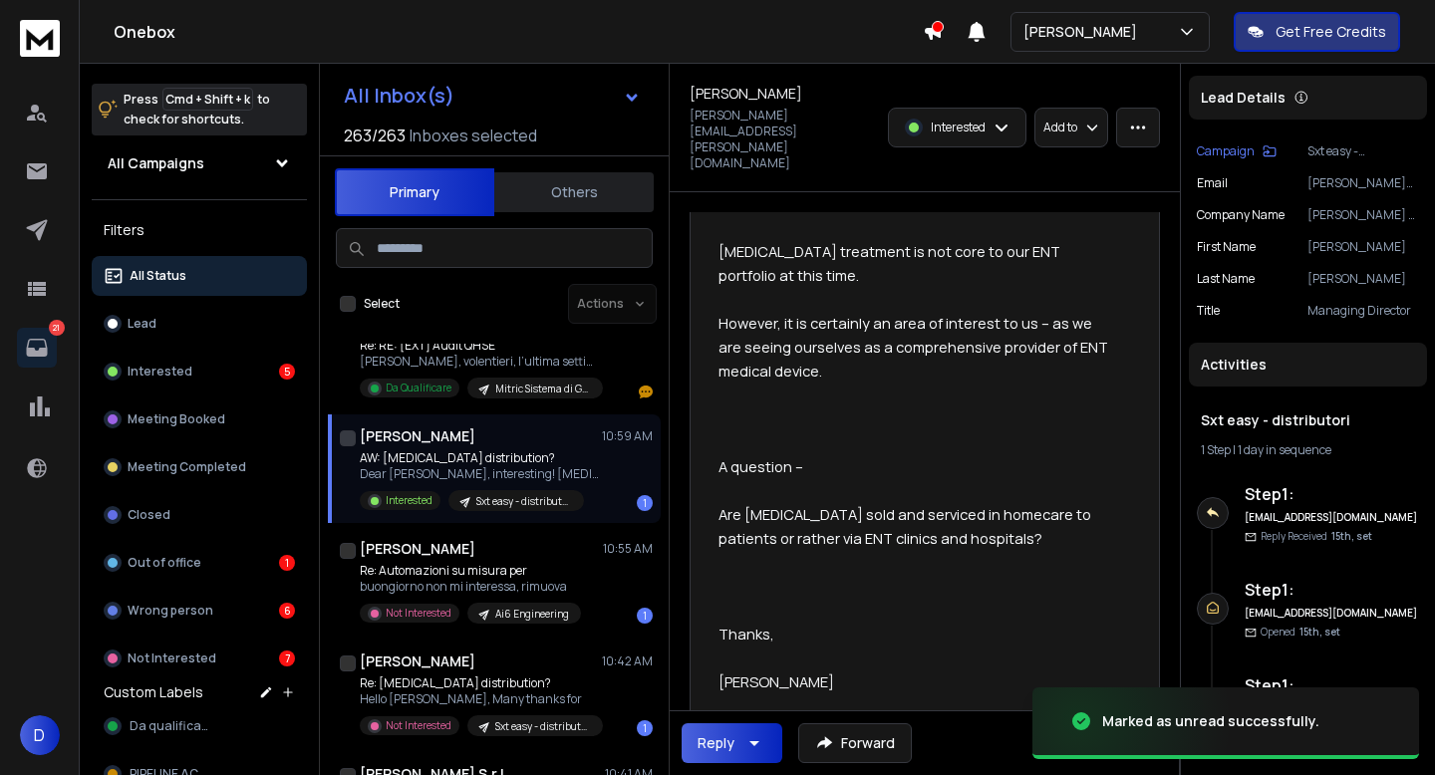
scroll to position [193, 0]
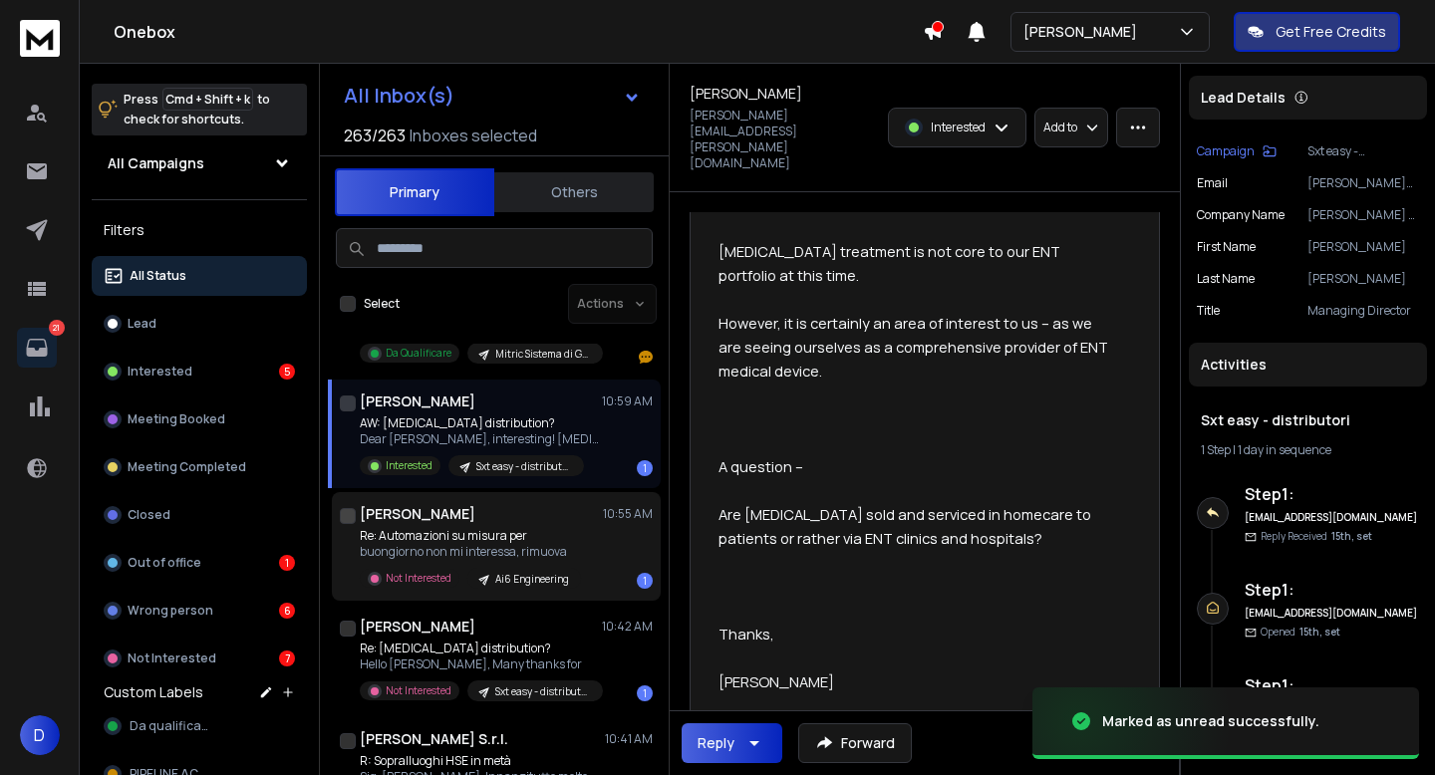
click at [598, 550] on div "Re: Automazioni su misura per buongiorno non mi interessa, rimuova Not Interest…" at bounding box center [506, 558] width 293 height 61
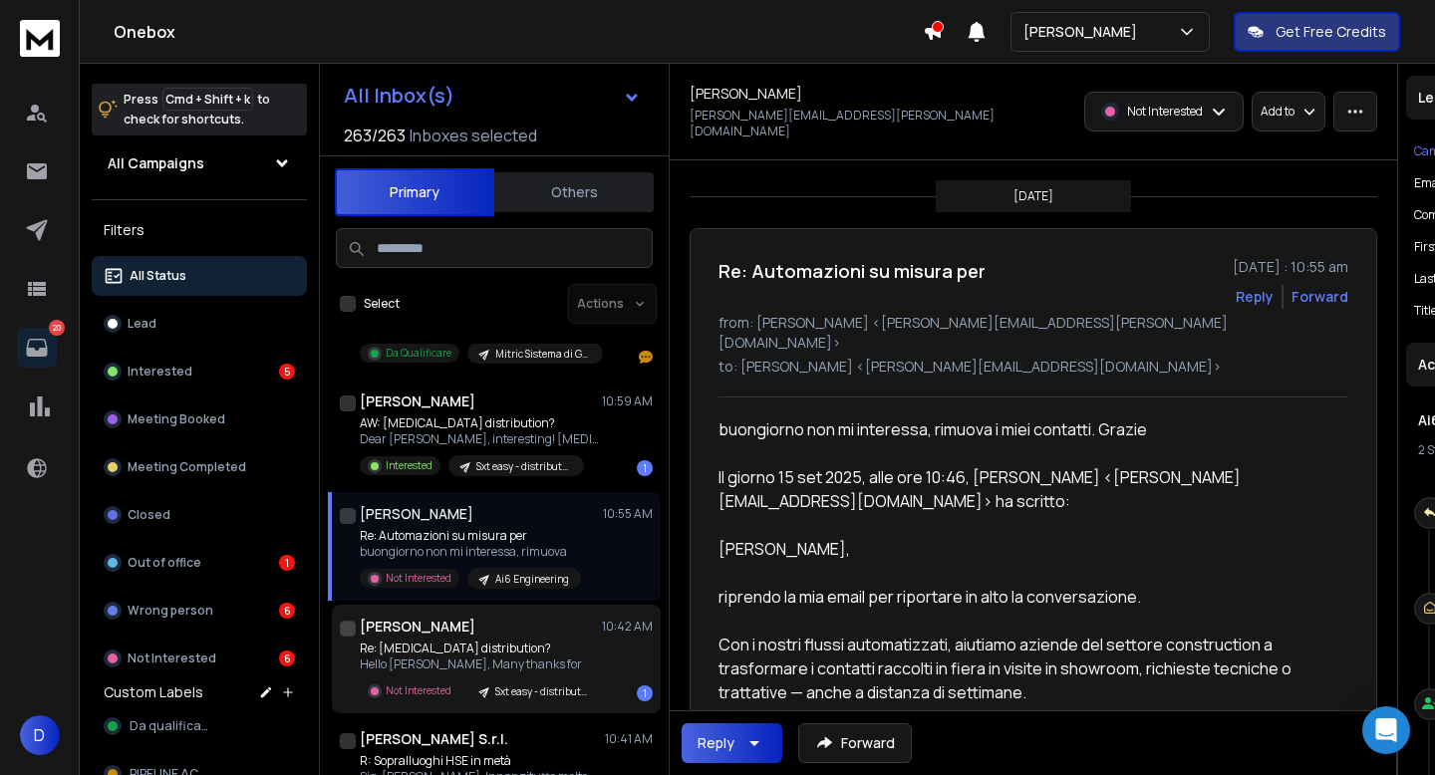
click at [608, 634] on p "10:42 AM" at bounding box center [627, 627] width 51 height 16
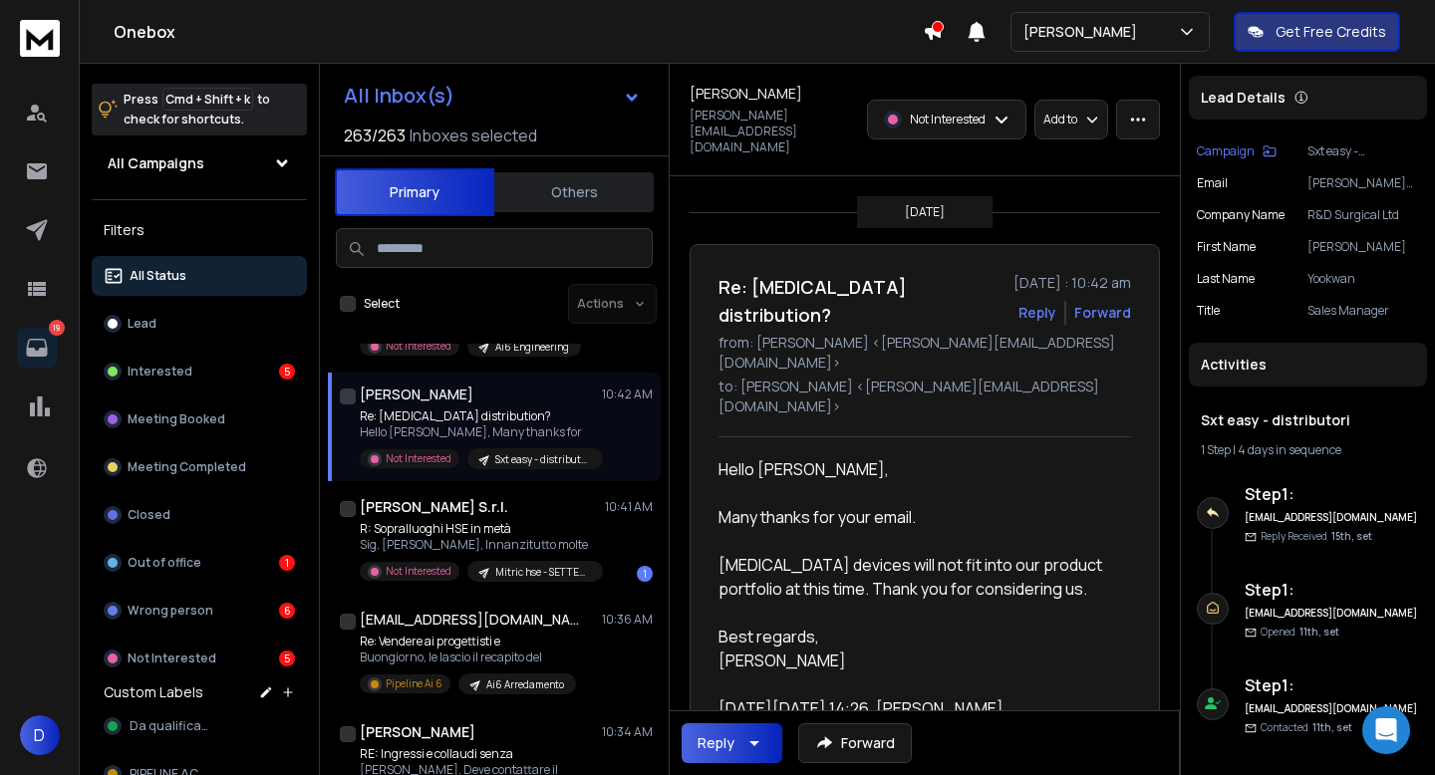
scroll to position [433, 0]
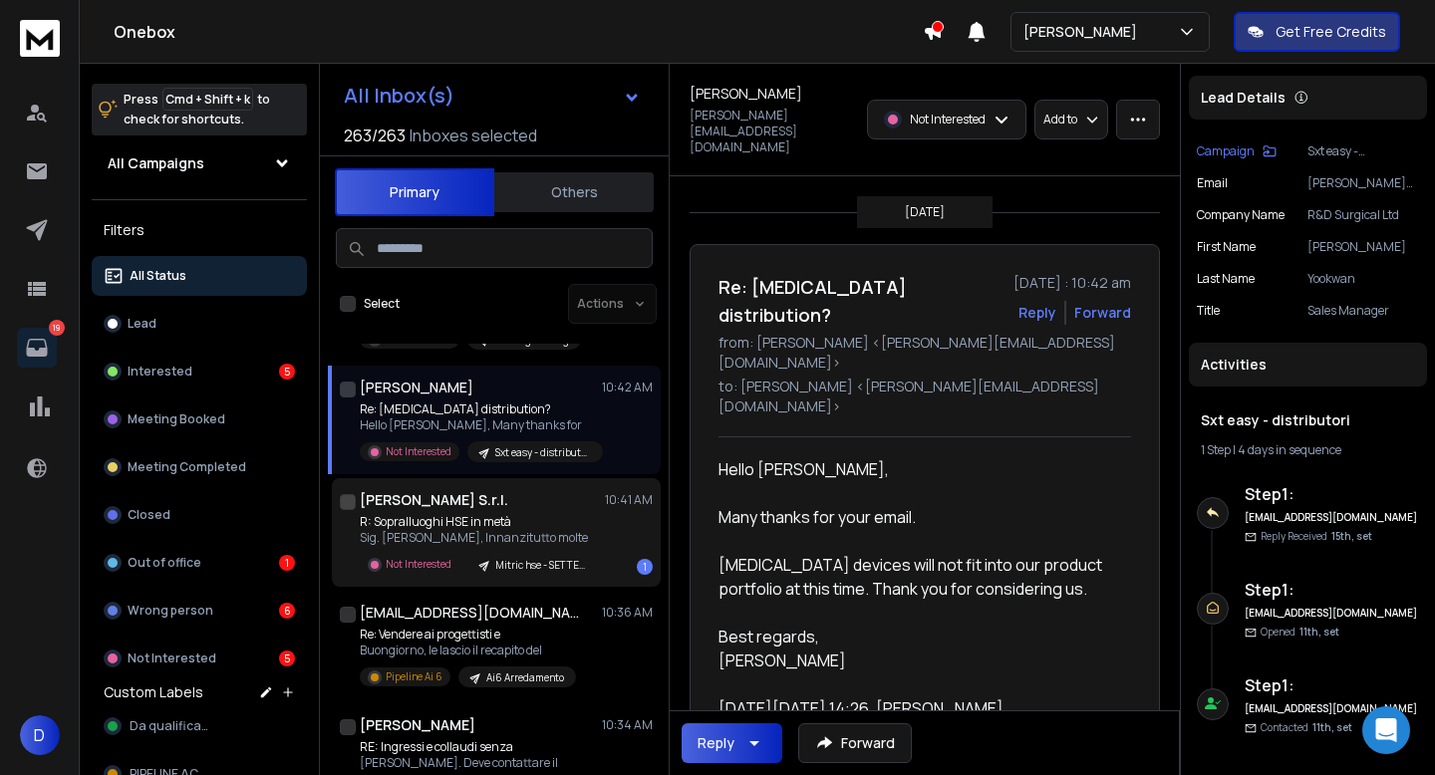
click at [631, 547] on div "R: Sopralluoghi HSE in metà Sig. Amedeo Buongiorno, Innanzitutto molte Not Inte…" at bounding box center [506, 544] width 293 height 61
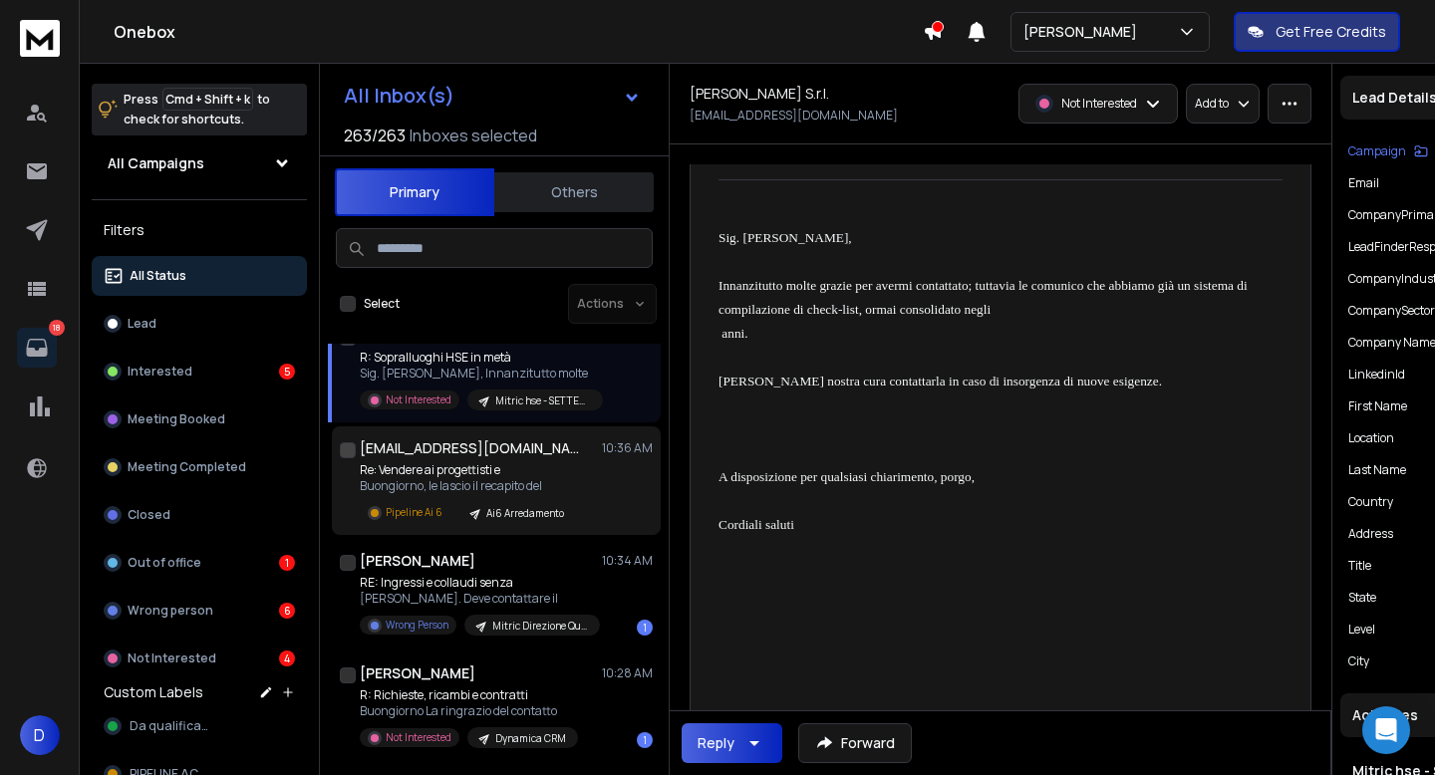
scroll to position [598, 0]
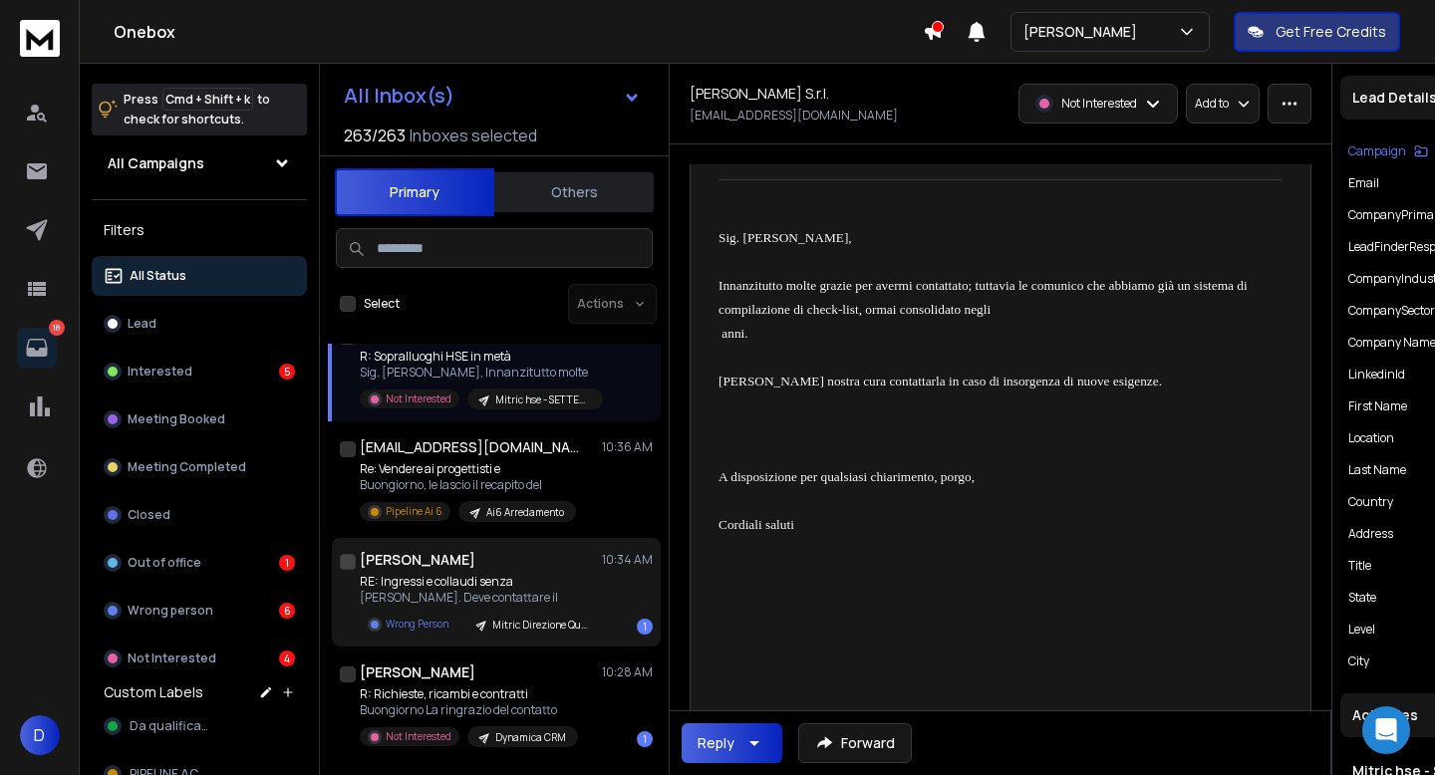
click at [604, 574] on div "RE: Ingressi e collaudi senza Amedeo buongiorno. Deve contattare il Wrong Perso…" at bounding box center [506, 604] width 293 height 61
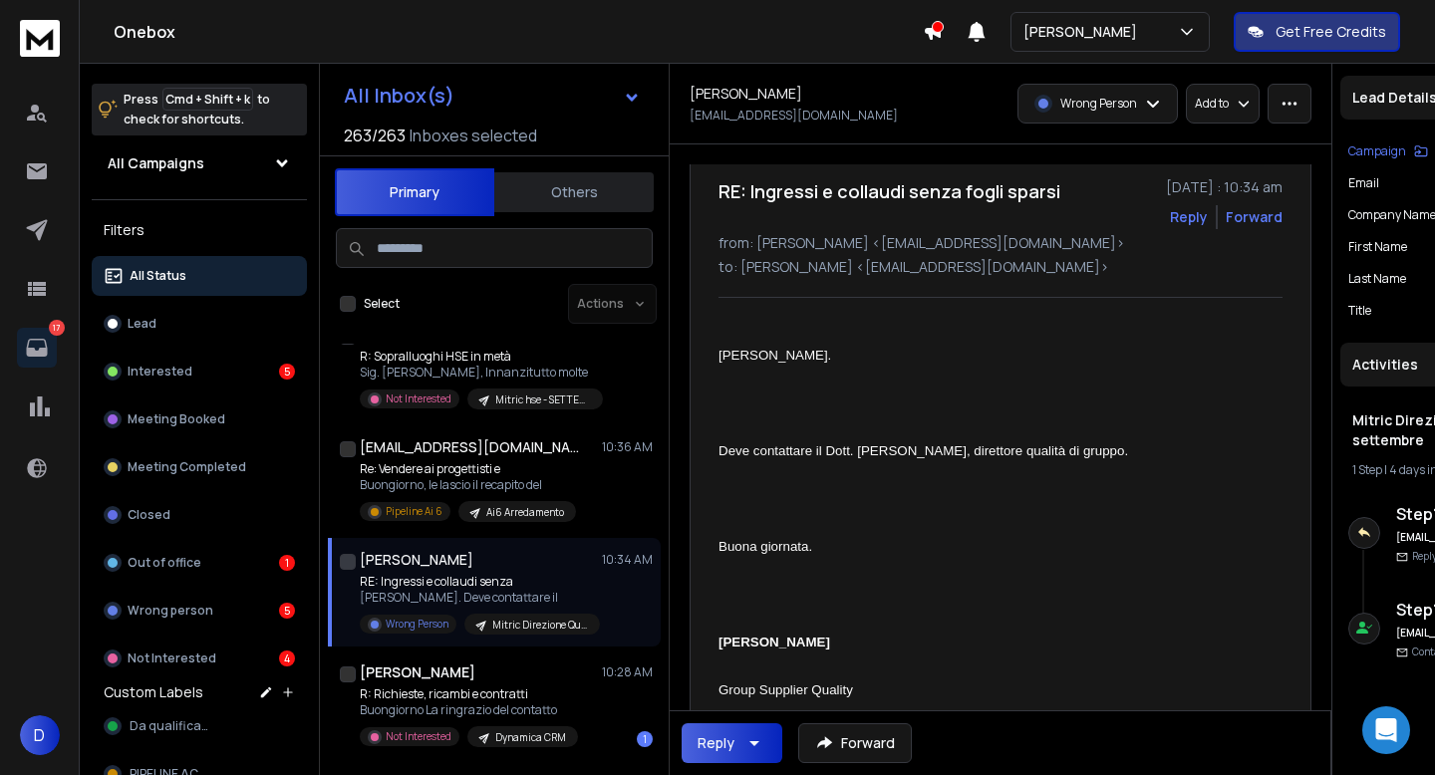
scroll to position [128, 0]
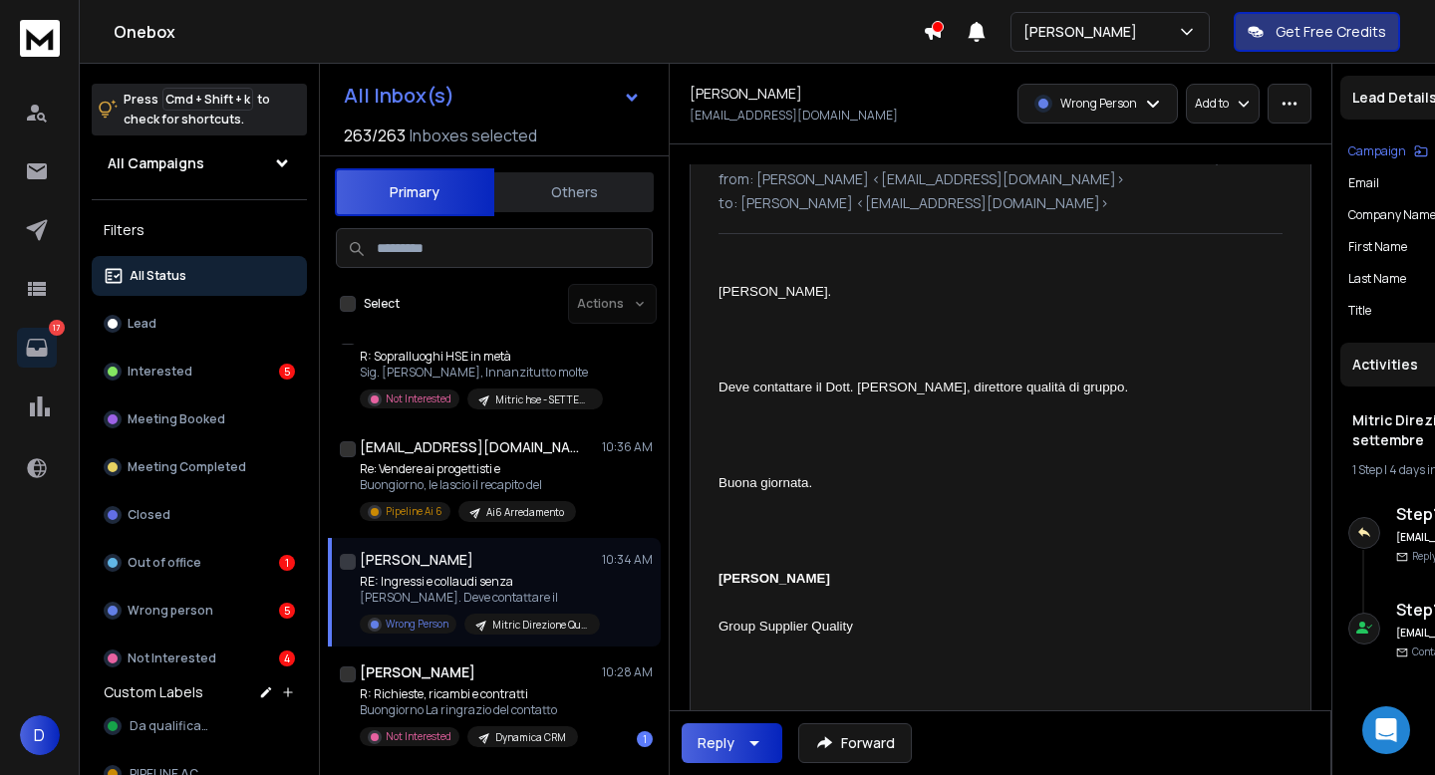
click at [1284, 105] on button "button" at bounding box center [1290, 104] width 44 height 40
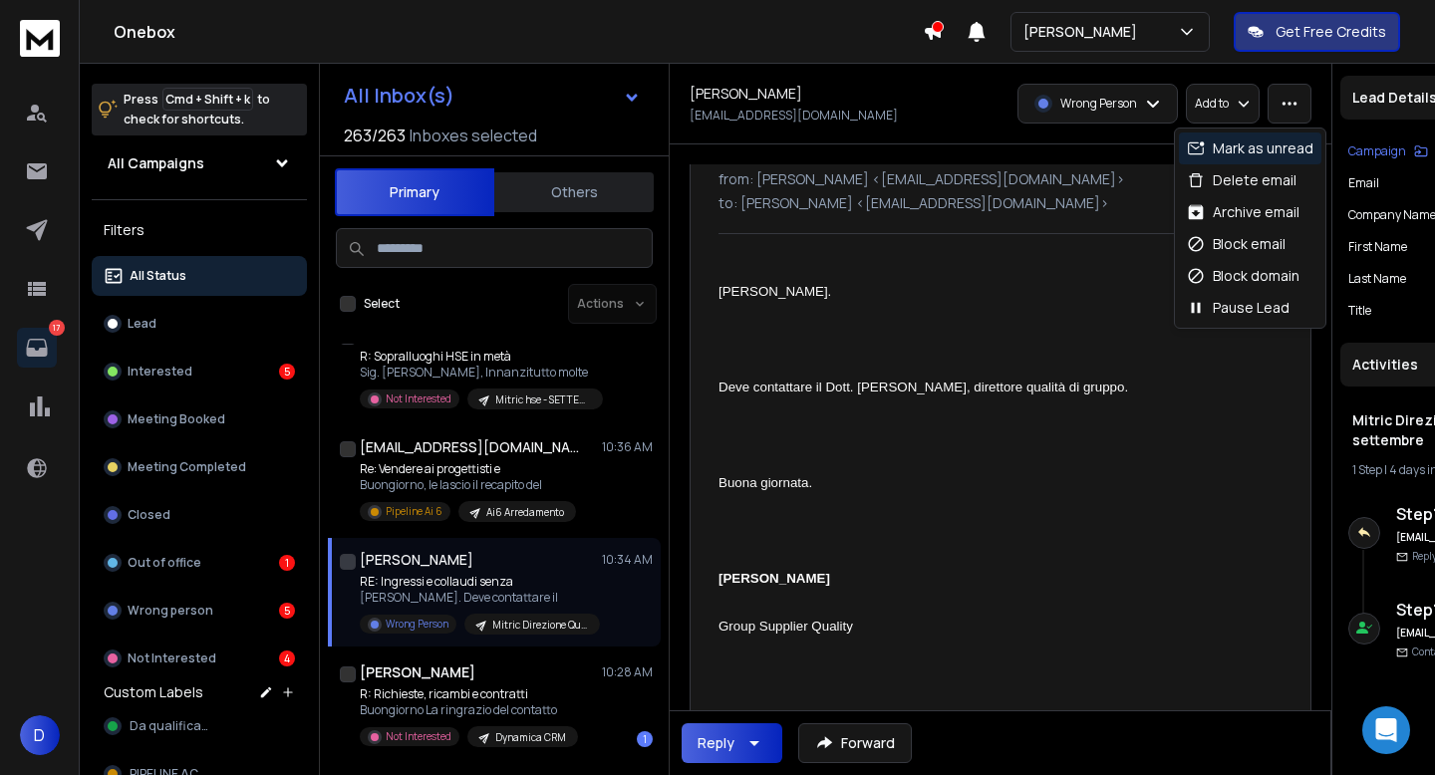
click at [1255, 146] on div "Mark as unread" at bounding box center [1250, 149] width 127 height 20
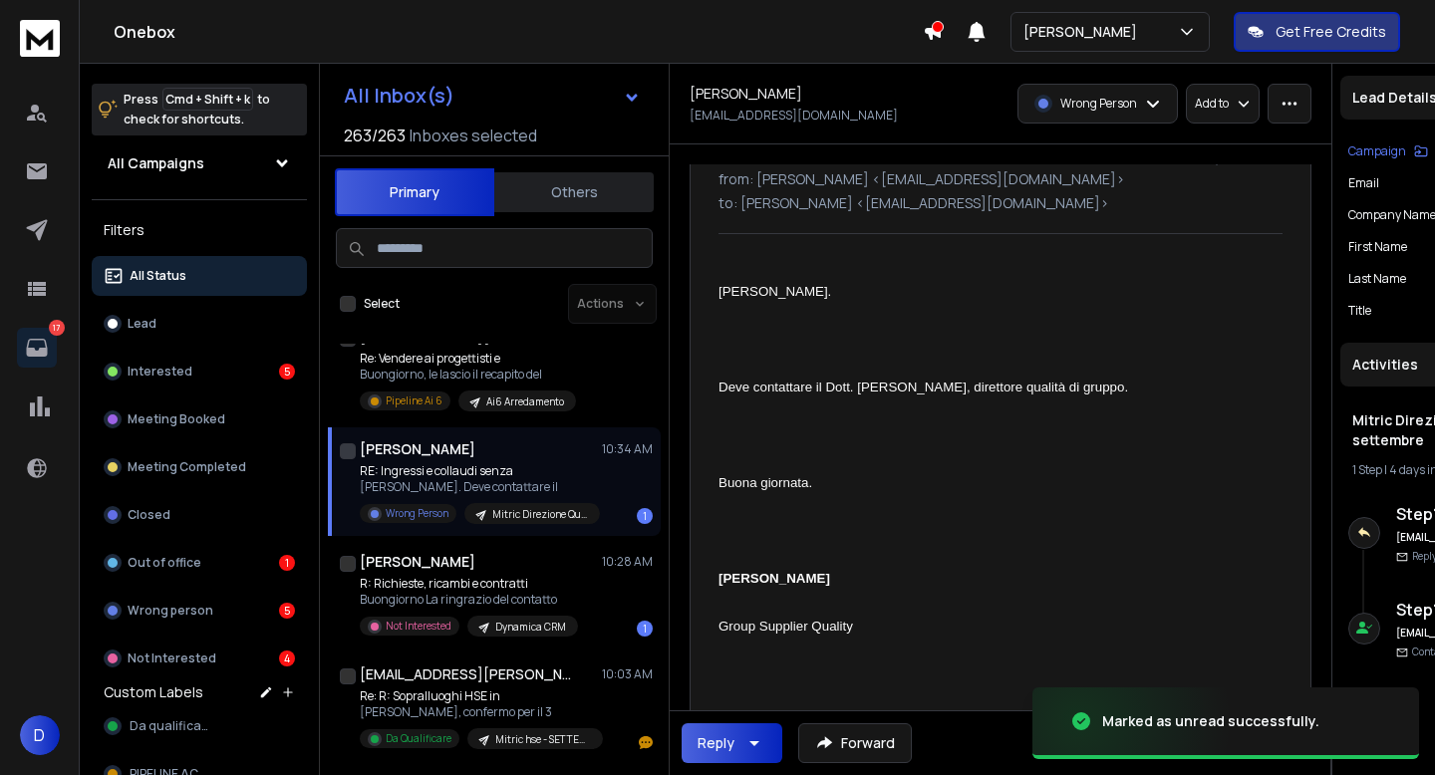
scroll to position [735, 0]
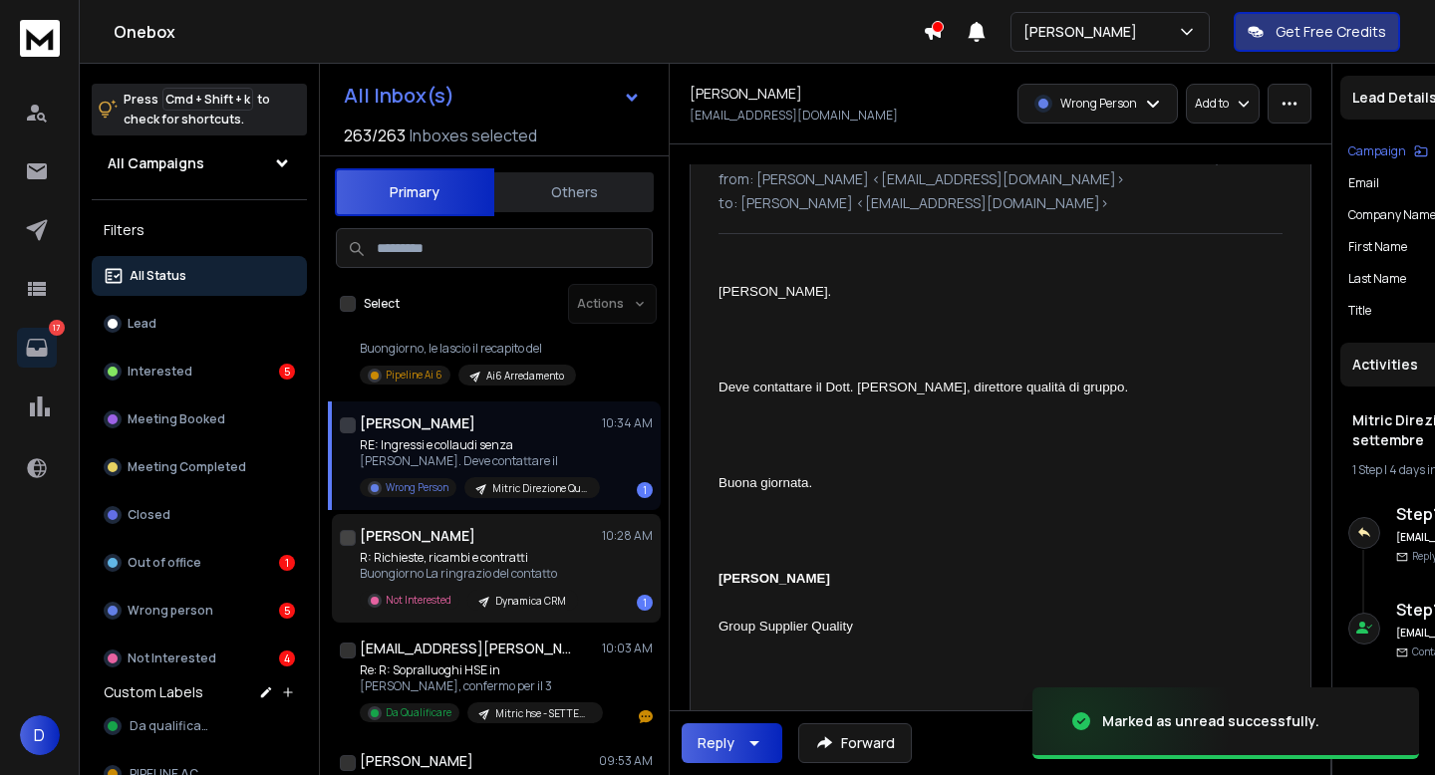
click at [576, 559] on p "R: Richieste, ricambi e contratti" at bounding box center [469, 558] width 218 height 16
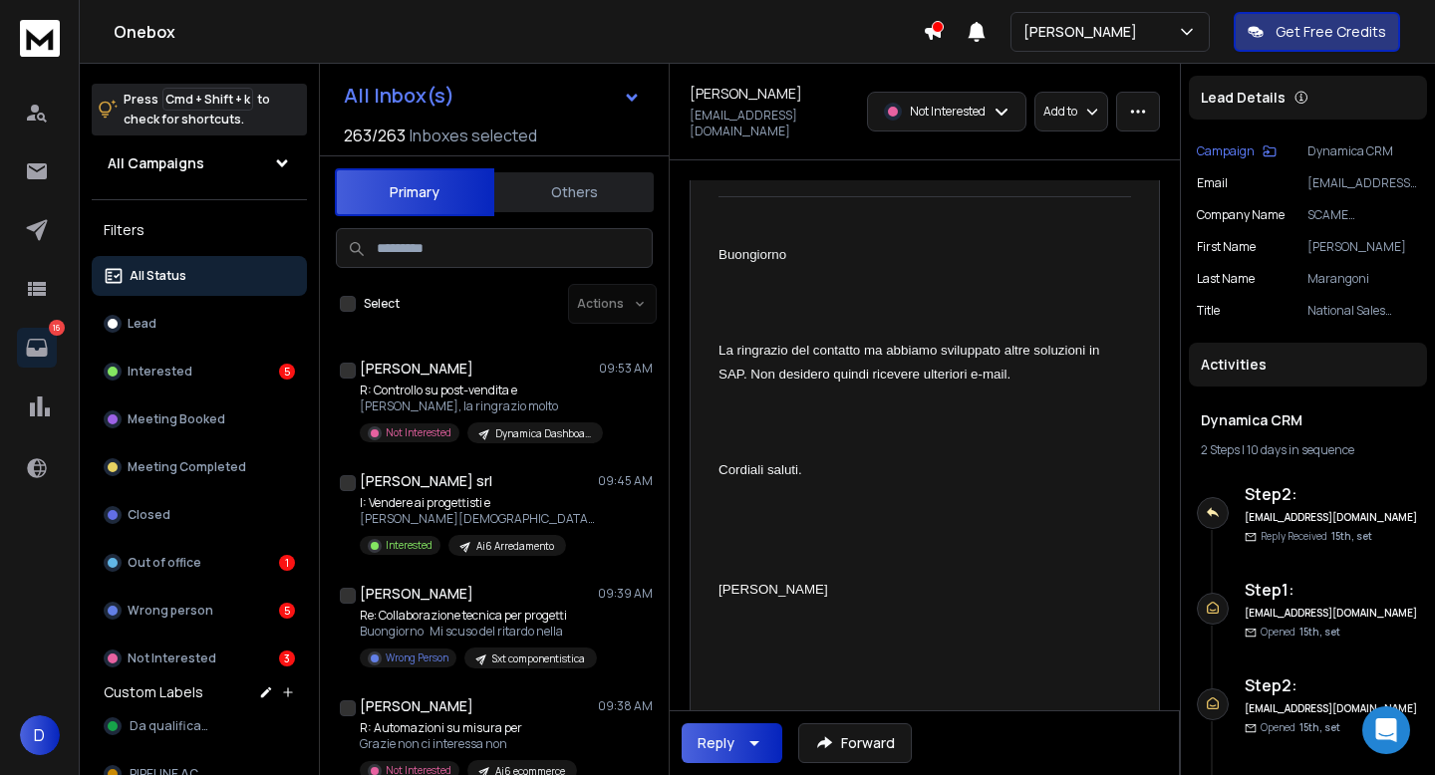
scroll to position [1129, 0]
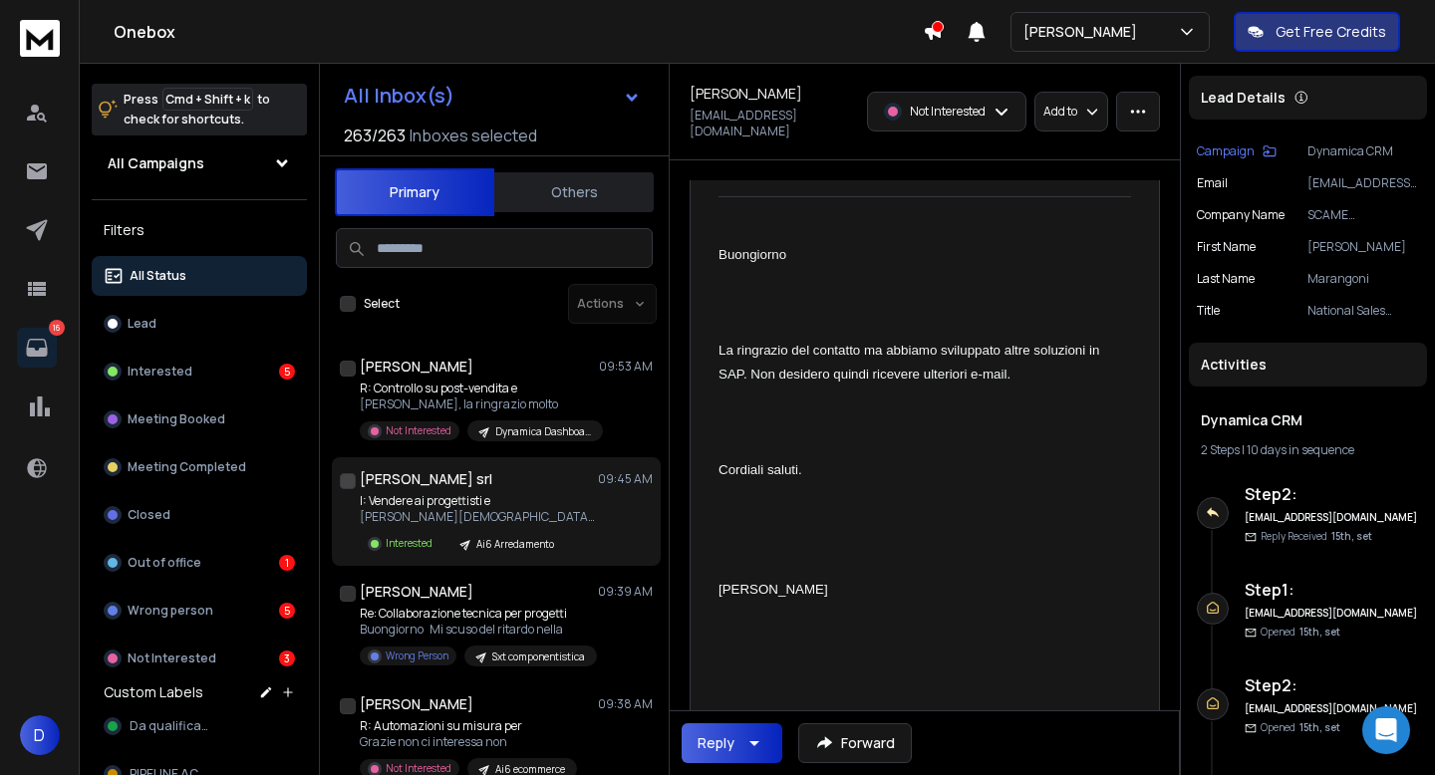
click at [588, 503] on div "I: Vendere ai progettisti e Gentile Cristian, grazie per averci Interested Ai6 …" at bounding box center [506, 523] width 293 height 61
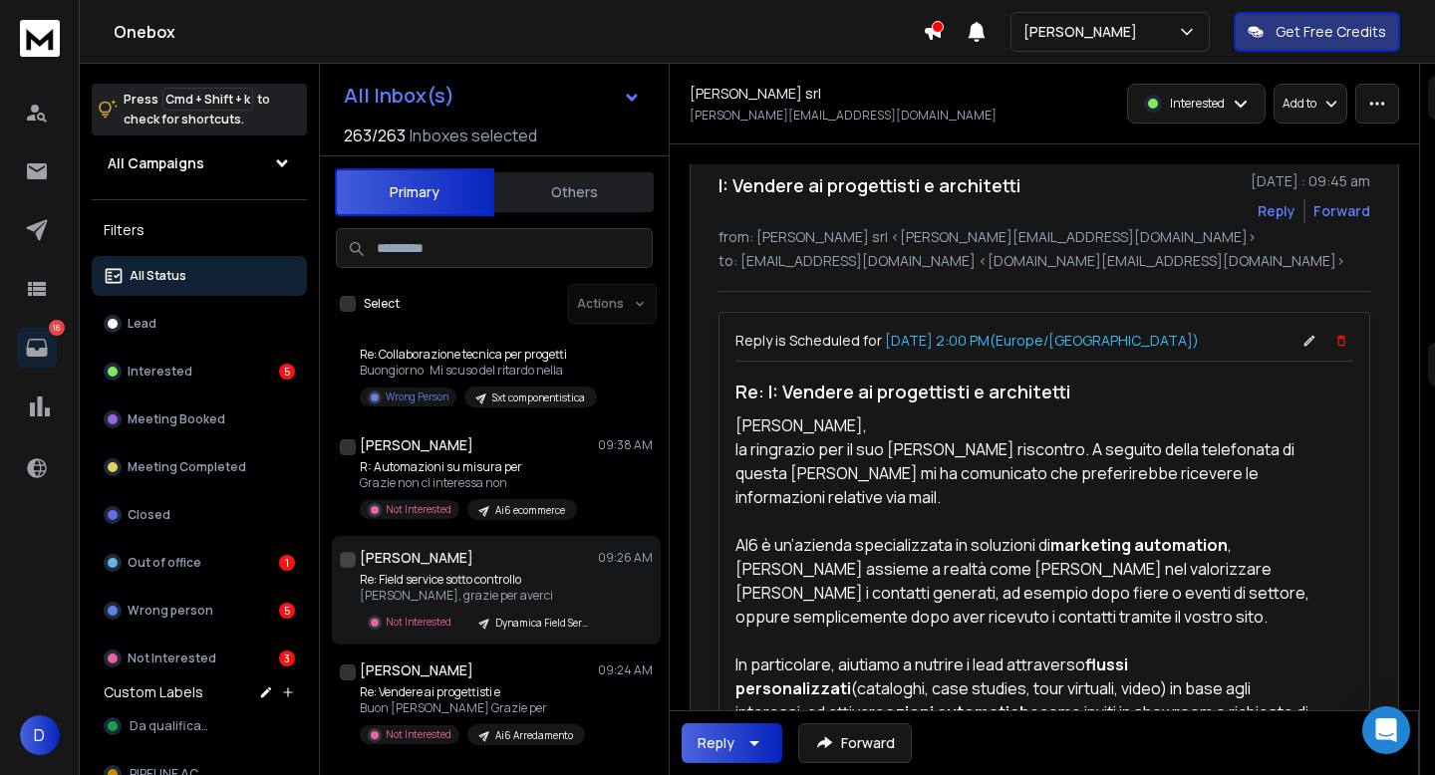
scroll to position [1409, 0]
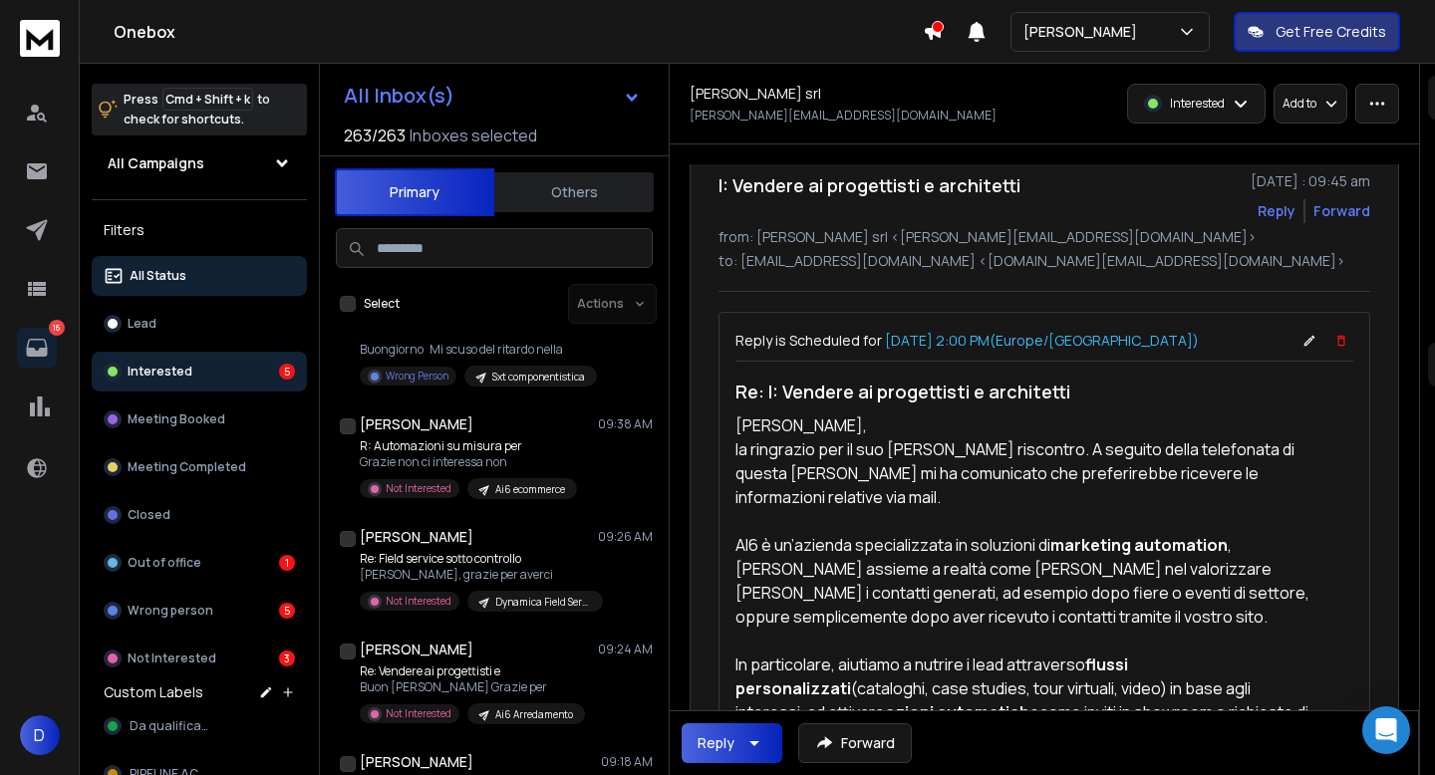
click at [199, 366] on button "Interested 5" at bounding box center [199, 372] width 215 height 40
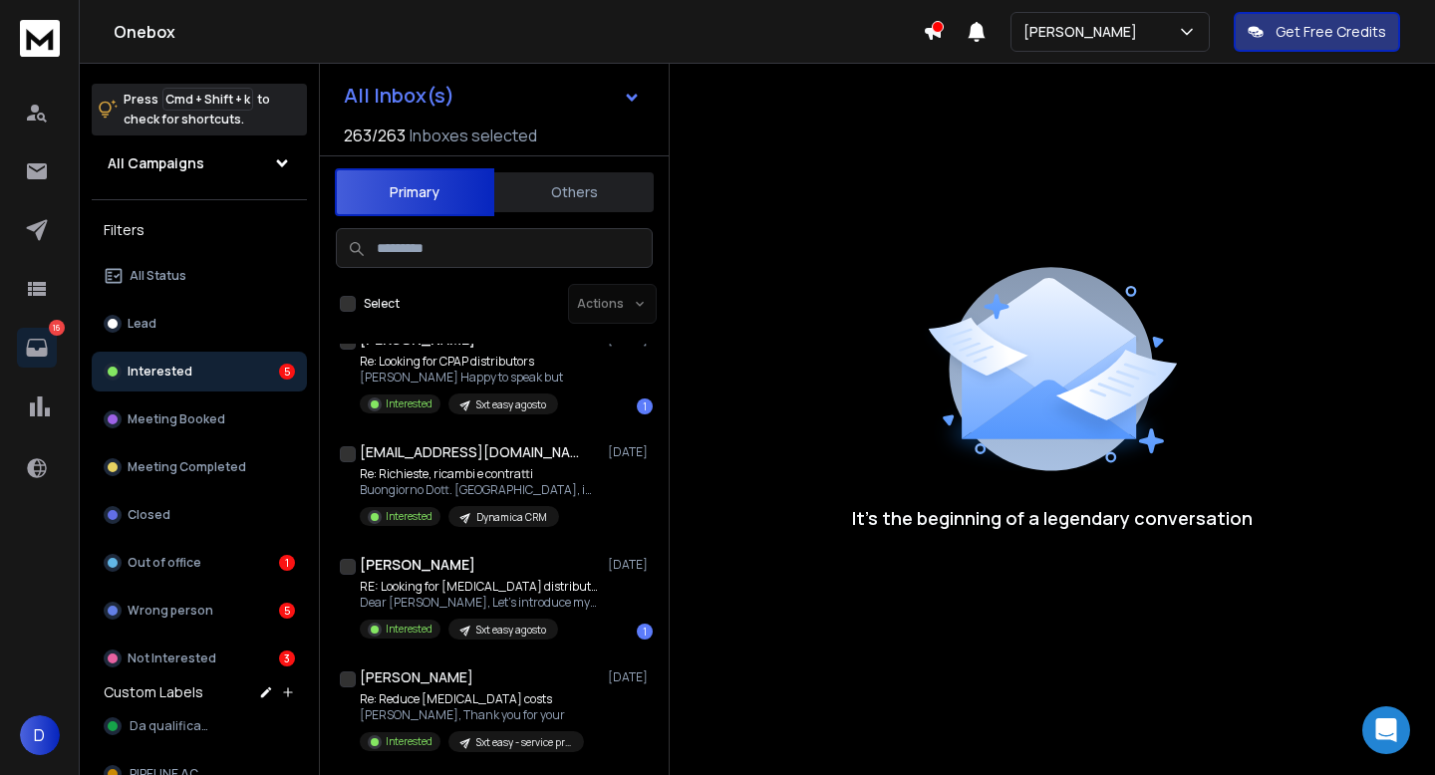
scroll to position [128, 0]
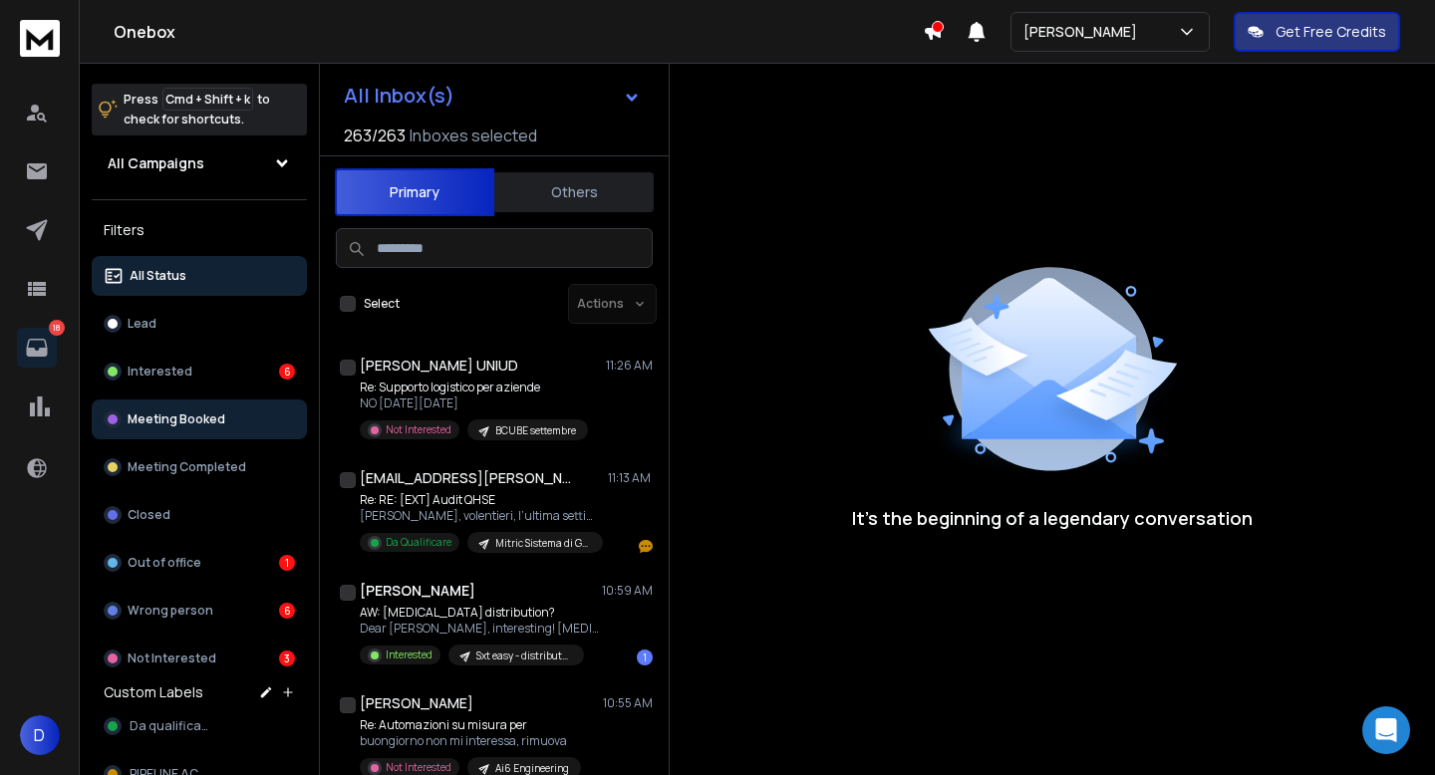
scroll to position [189, 0]
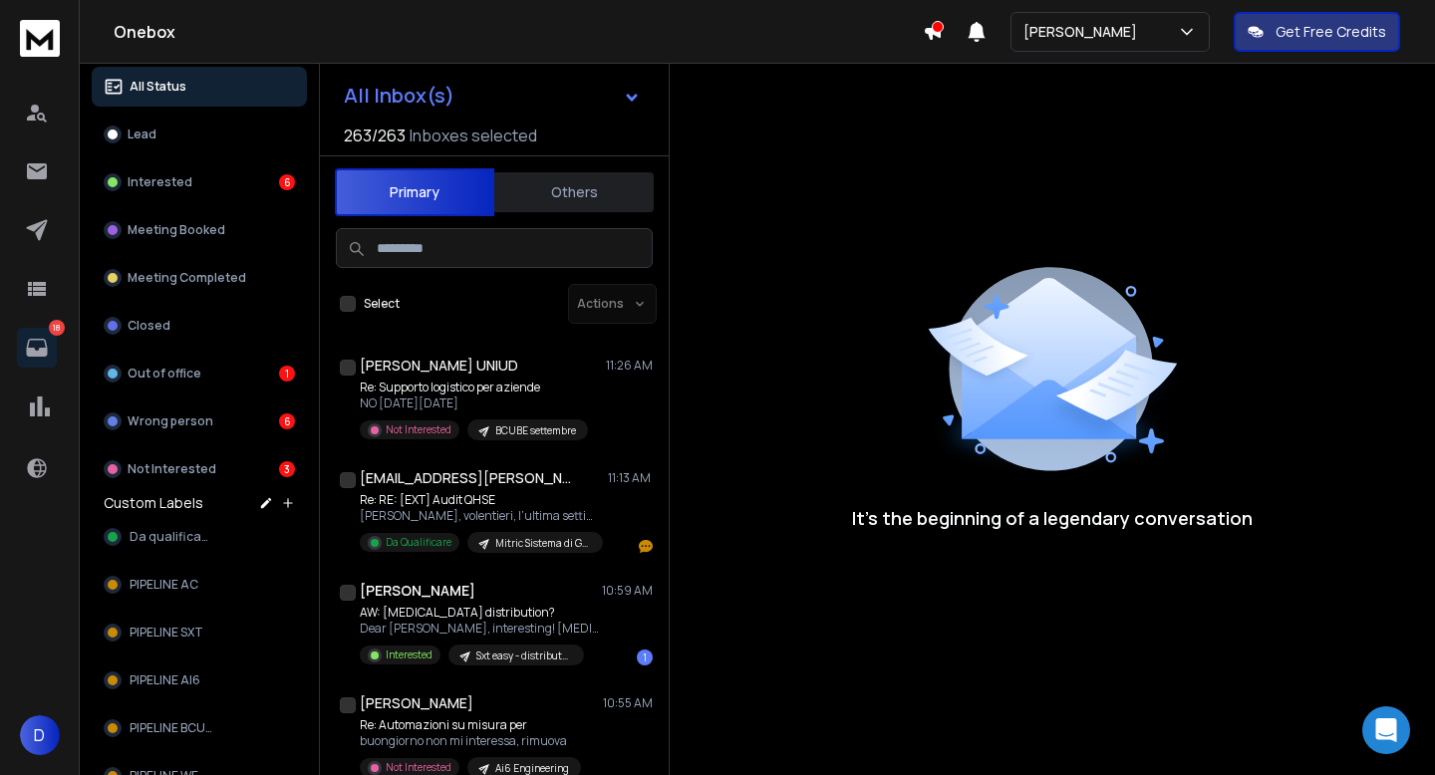
click at [202, 538] on span "Da qualificare" at bounding box center [172, 537] width 84 height 16
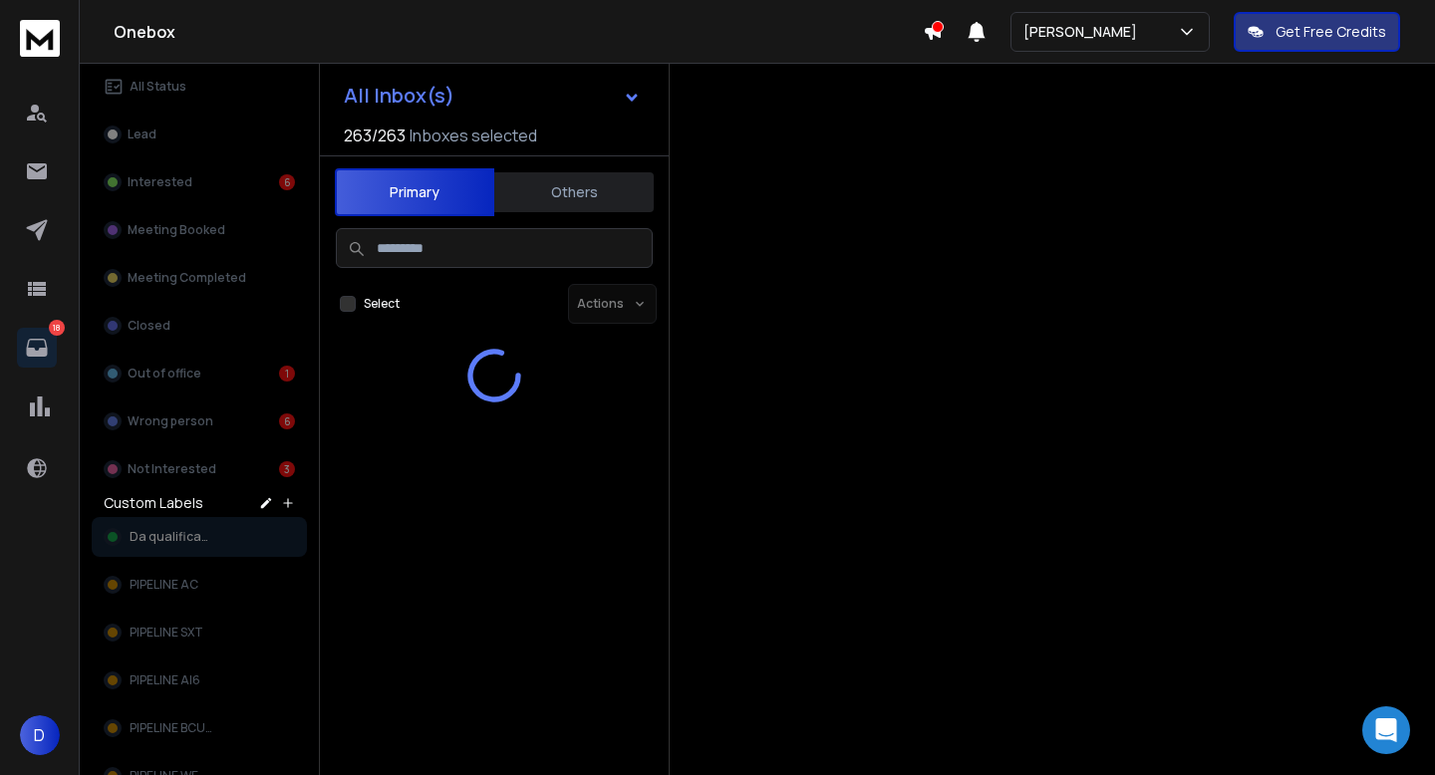
scroll to position [0, 0]
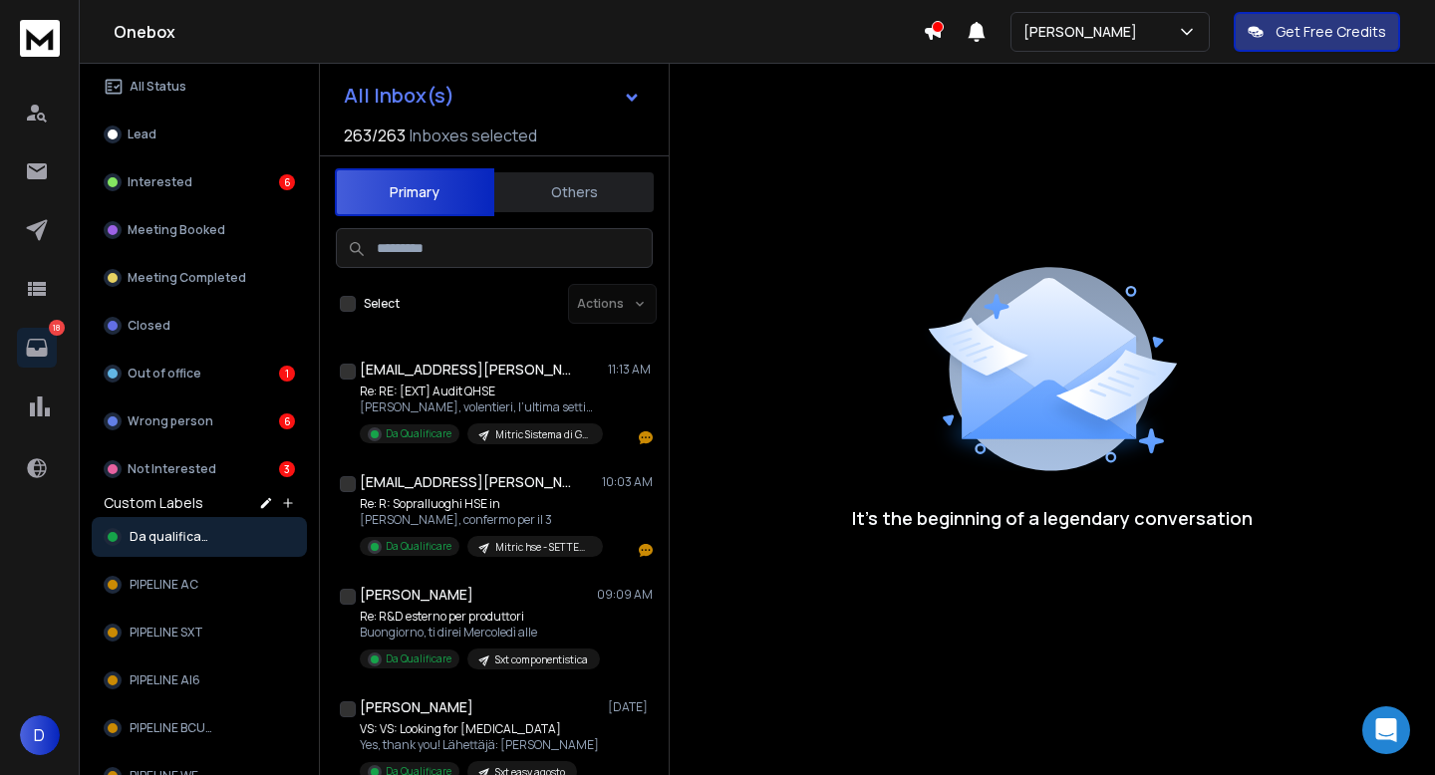
click at [197, 589] on p "PIPELINE AC" at bounding box center [166, 585] width 73 height 16
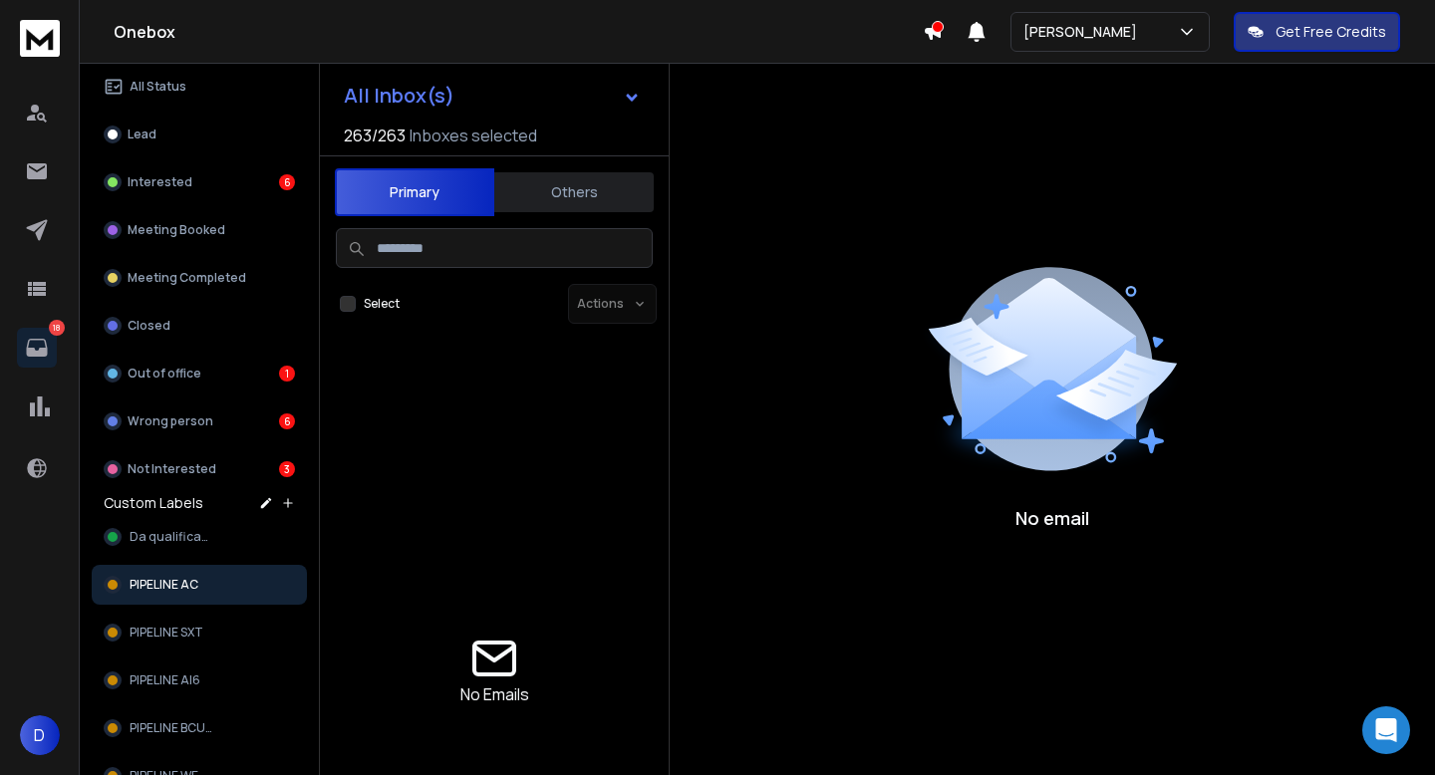
click at [207, 638] on button "PIPELINE SXT" at bounding box center [199, 633] width 215 height 40
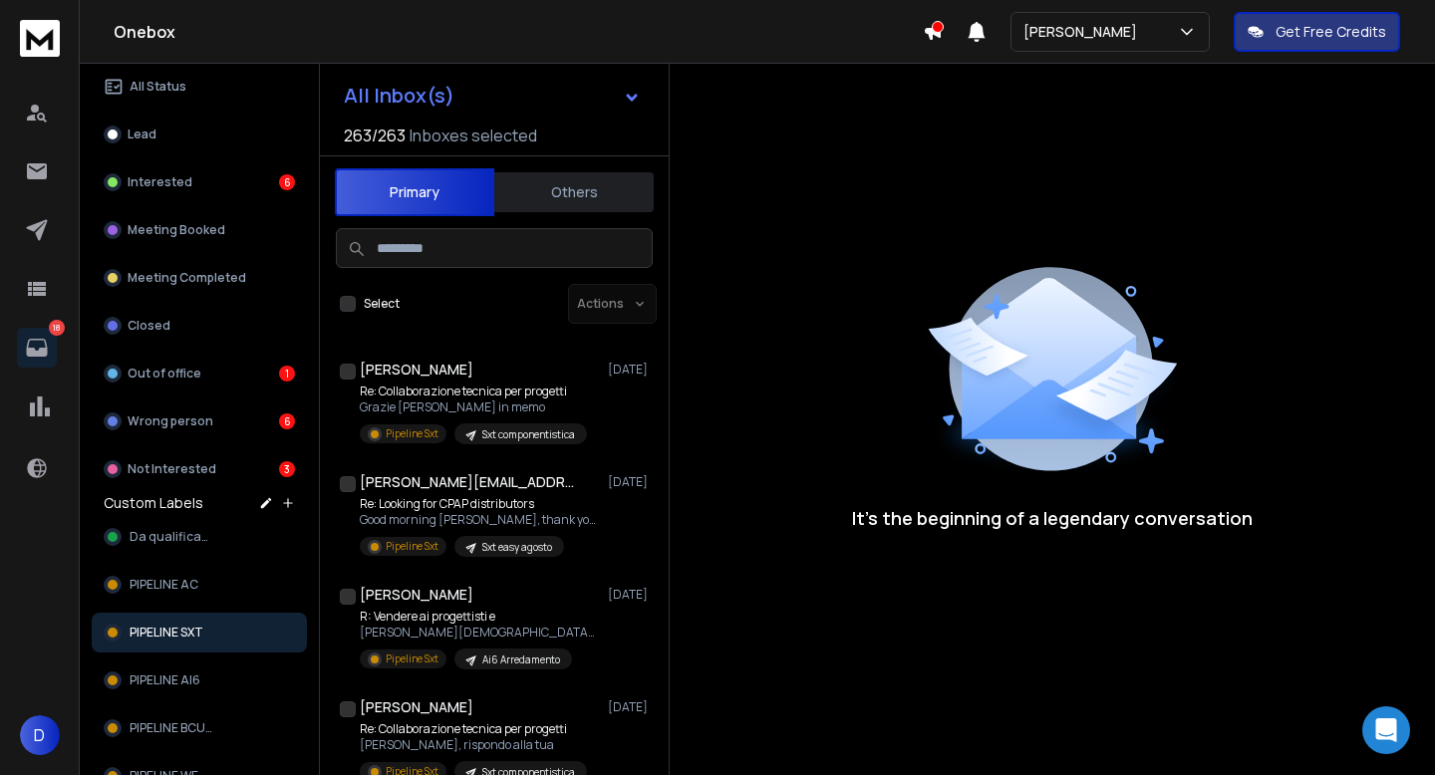
click at [204, 671] on button "PIPELINE AI6" at bounding box center [199, 681] width 215 height 40
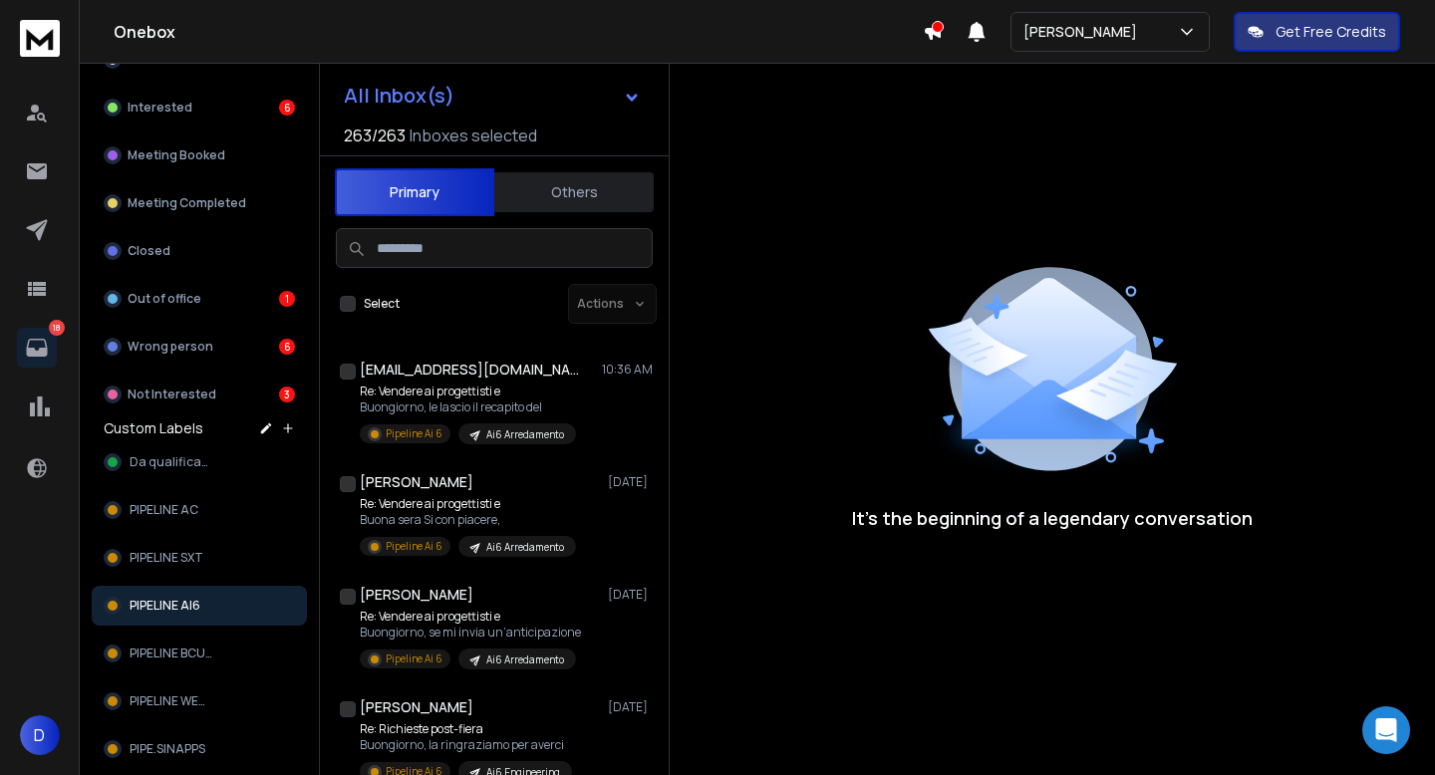
scroll to position [280, 0]
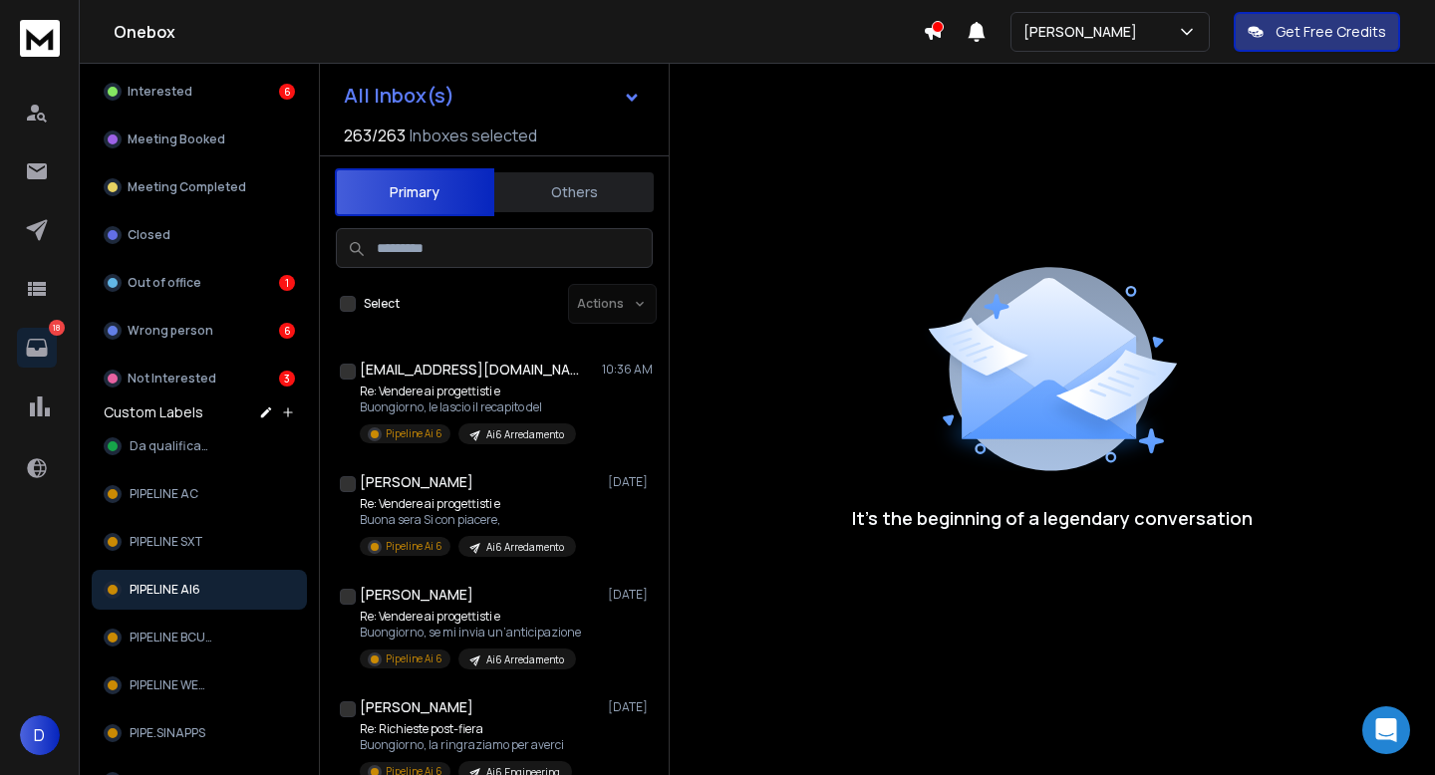
click at [182, 644] on span "PIPELINE BCUBE" at bounding box center [174, 638] width 89 height 16
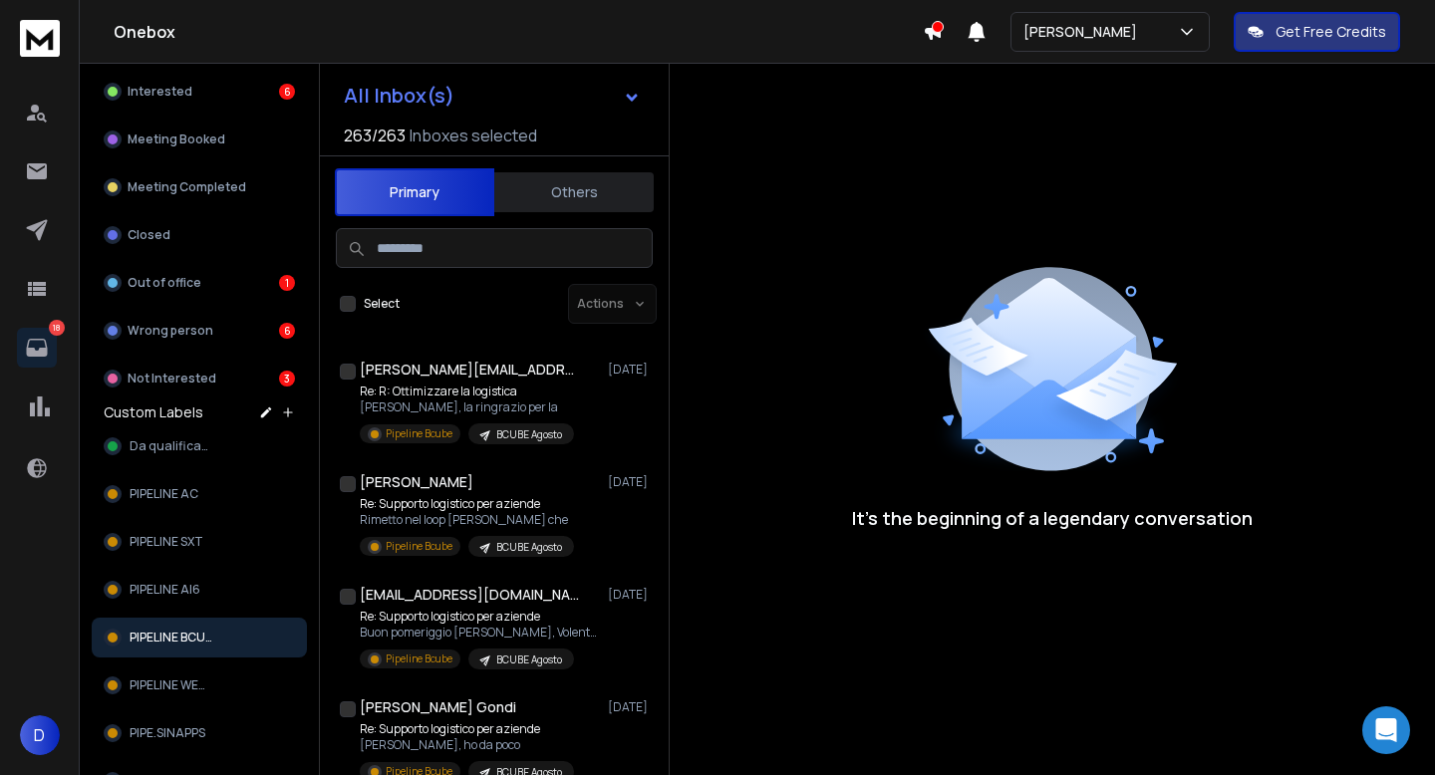
click at [187, 670] on button "PIPELINE WE4" at bounding box center [199, 686] width 215 height 40
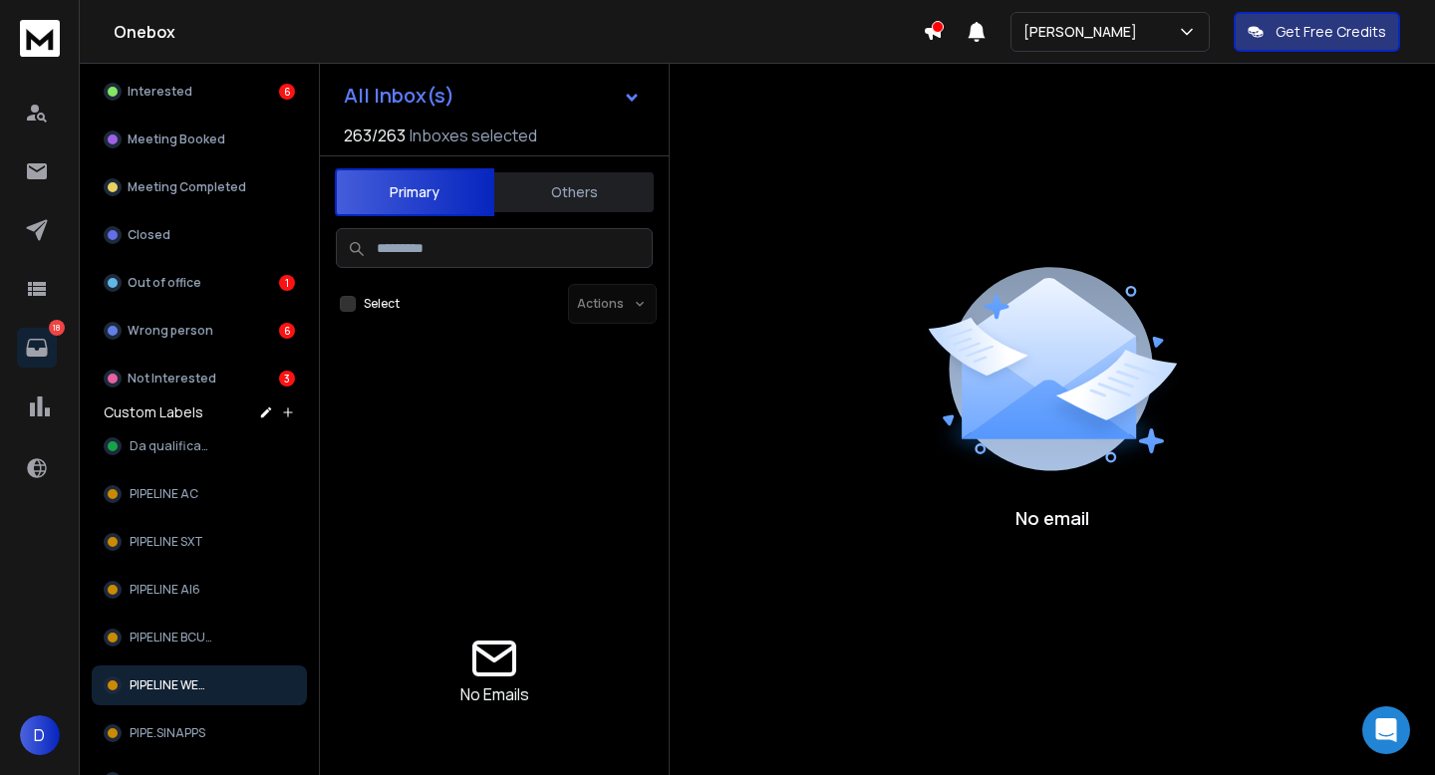
click at [193, 729] on span "PIPE.SINAPPS" at bounding box center [168, 734] width 76 height 16
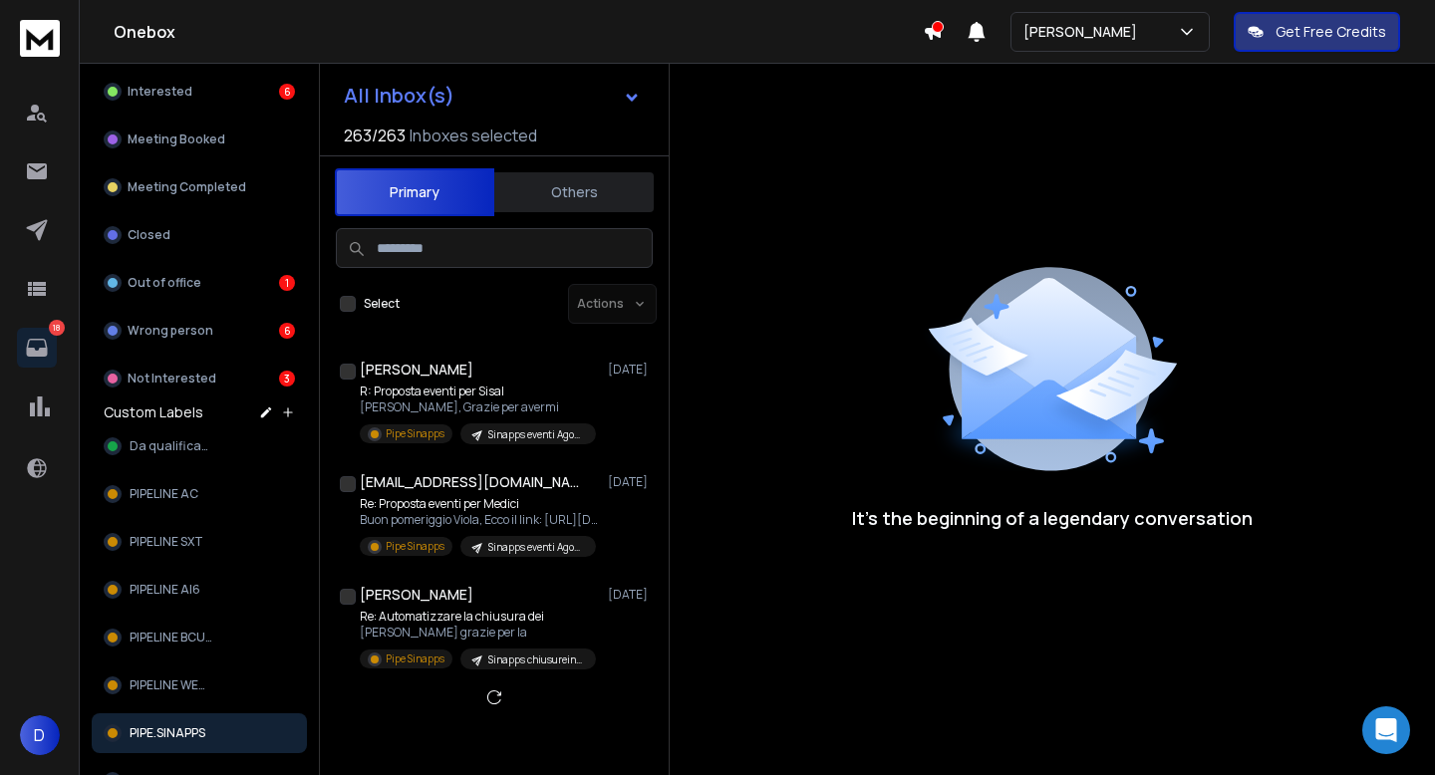
click at [196, 646] on div "PIPELINE BCUBE" at bounding box center [164, 638] width 120 height 18
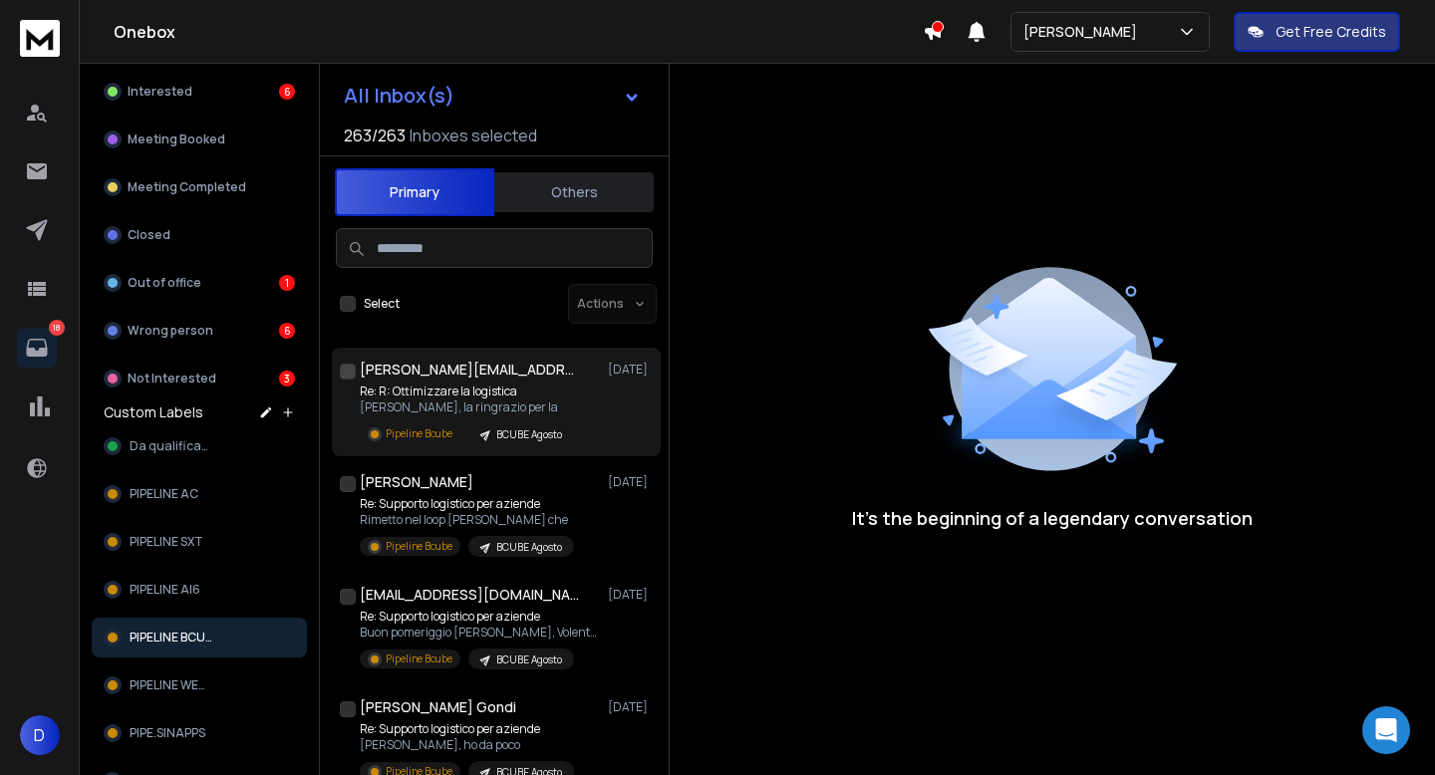
click at [569, 401] on p "[PERSON_NAME], la ringrazio per la" at bounding box center [467, 408] width 214 height 16
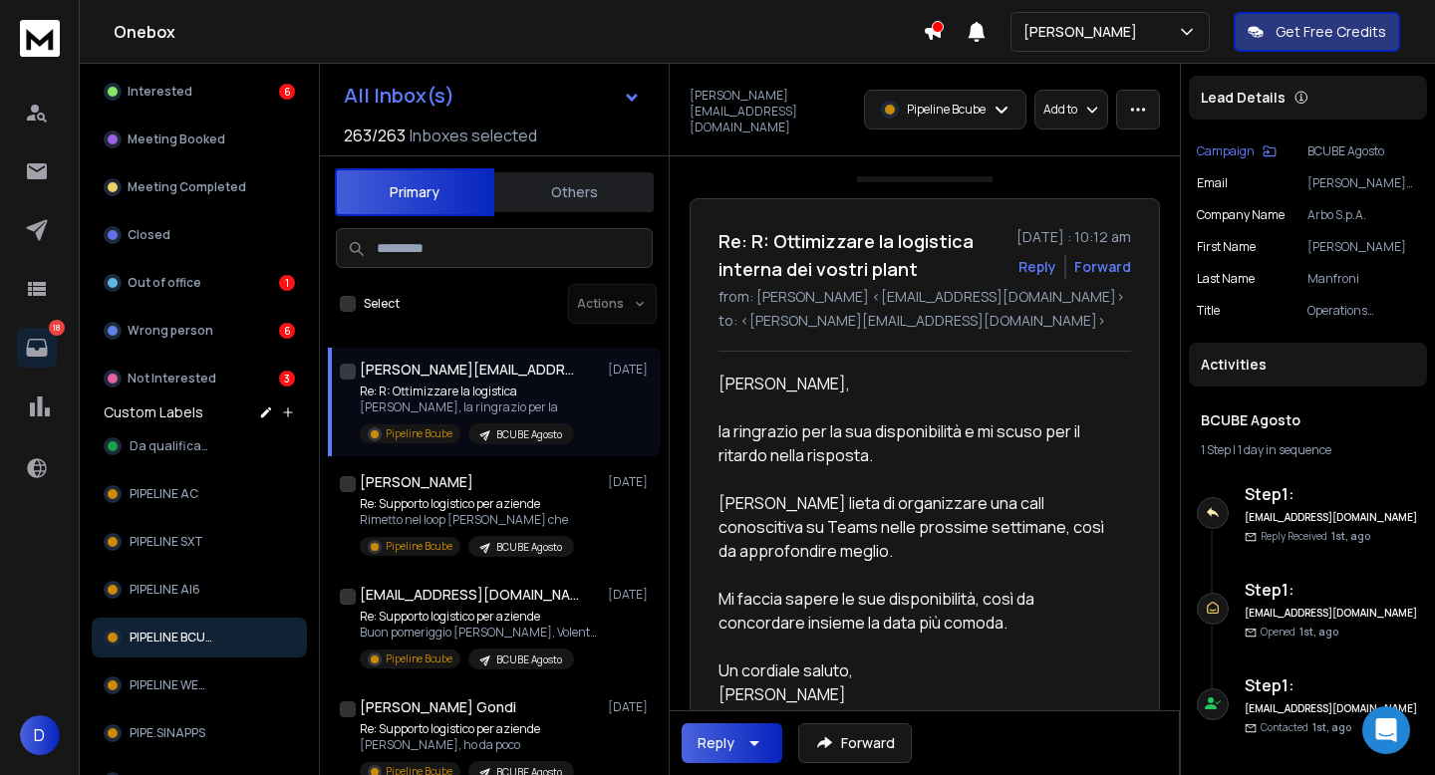
scroll to position [0, 0]
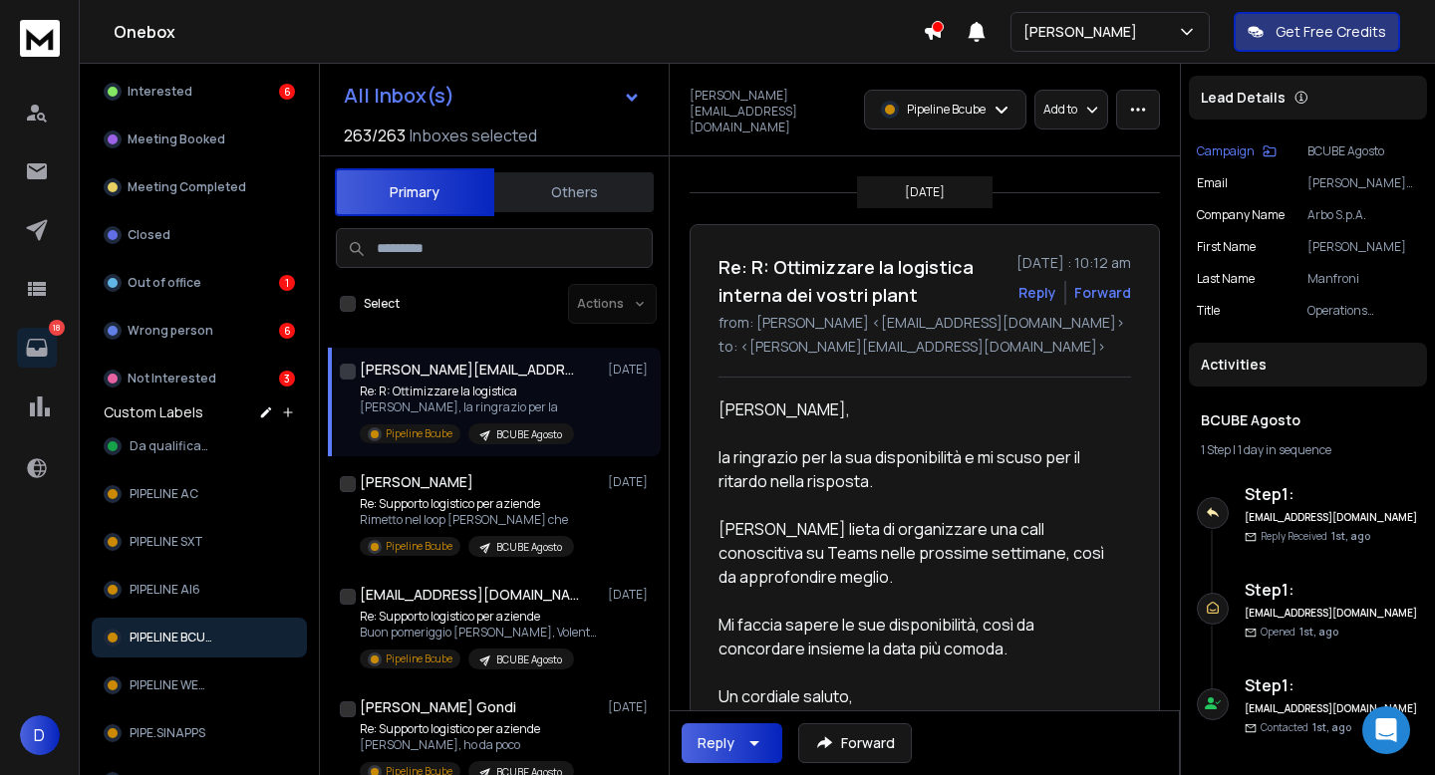
click at [1148, 111] on button "button" at bounding box center [1138, 110] width 44 height 40
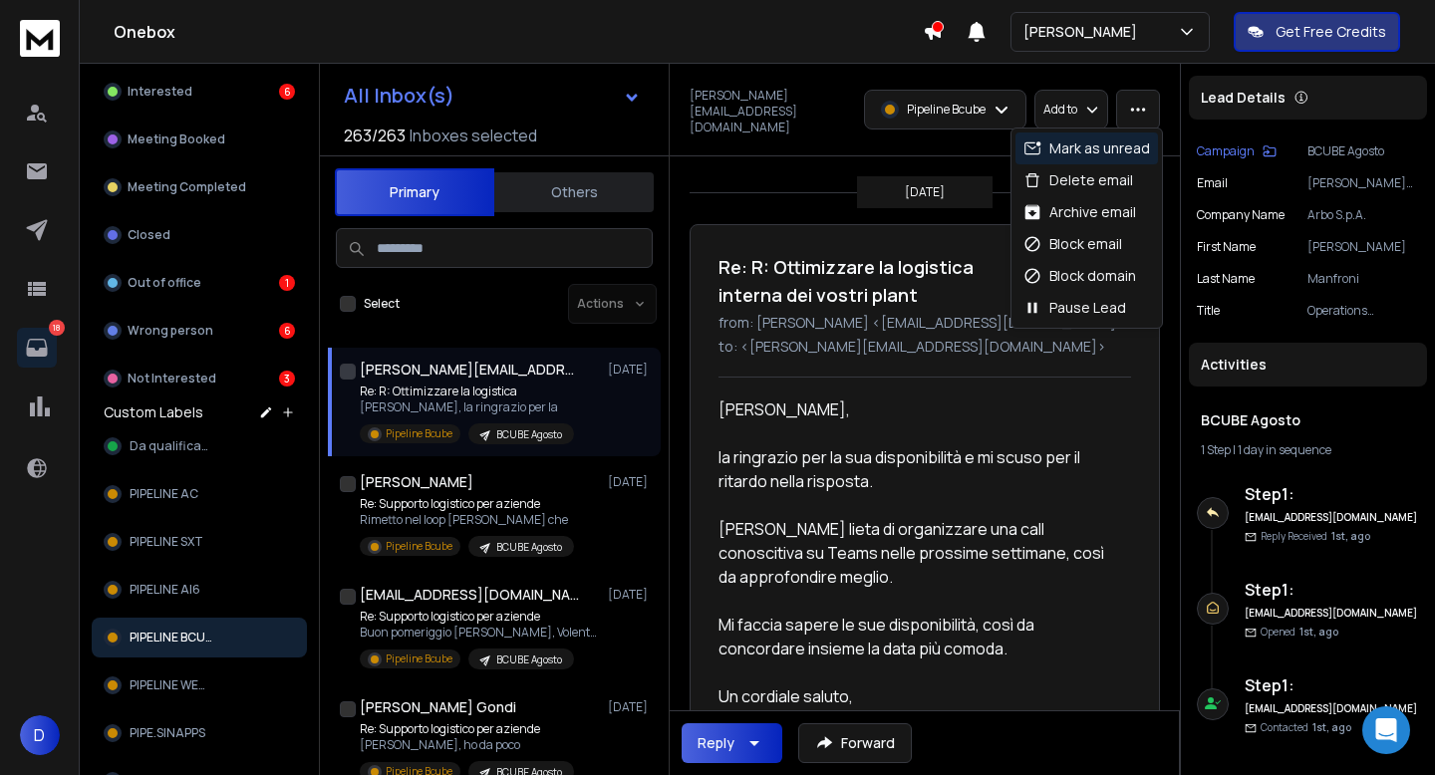
click at [1117, 149] on div "Mark as unread" at bounding box center [1087, 149] width 127 height 20
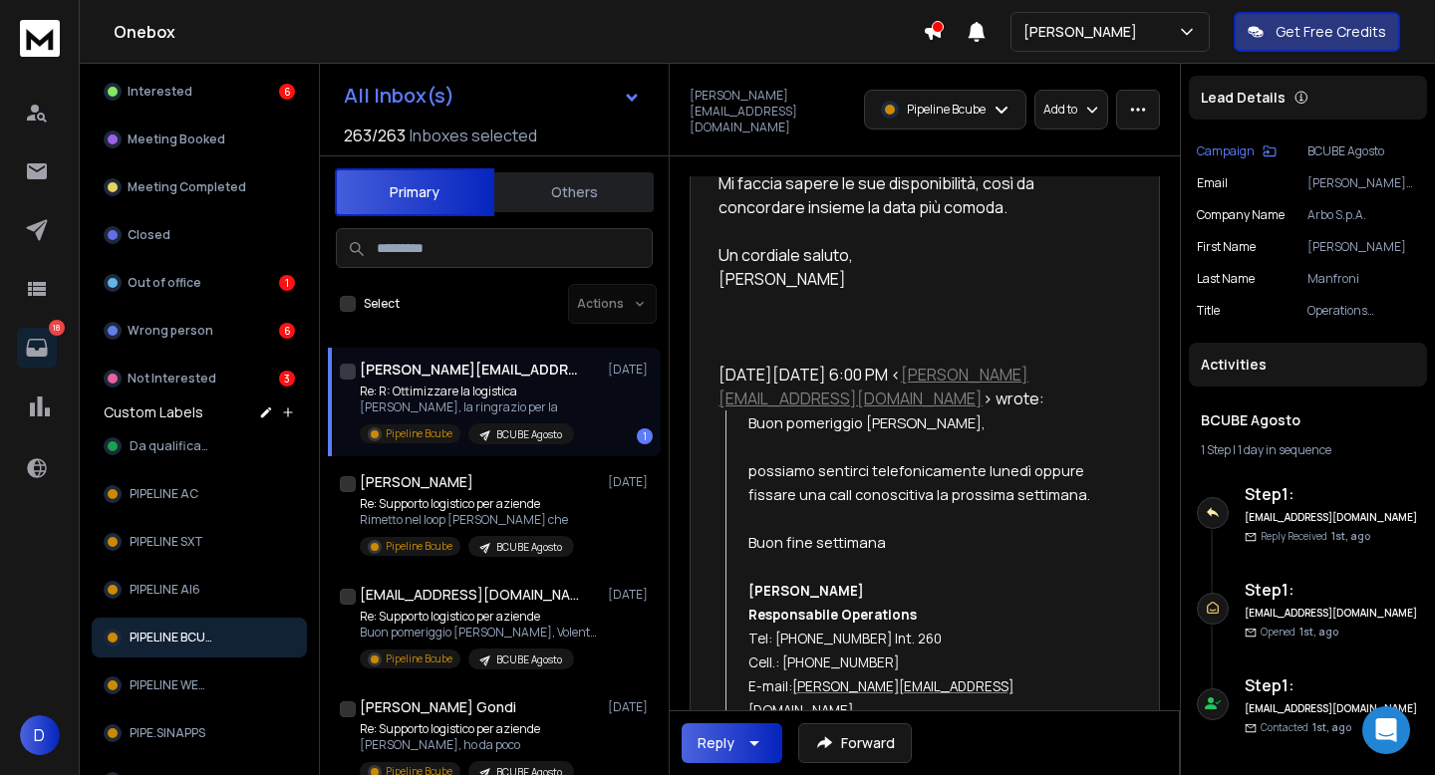
scroll to position [520, 0]
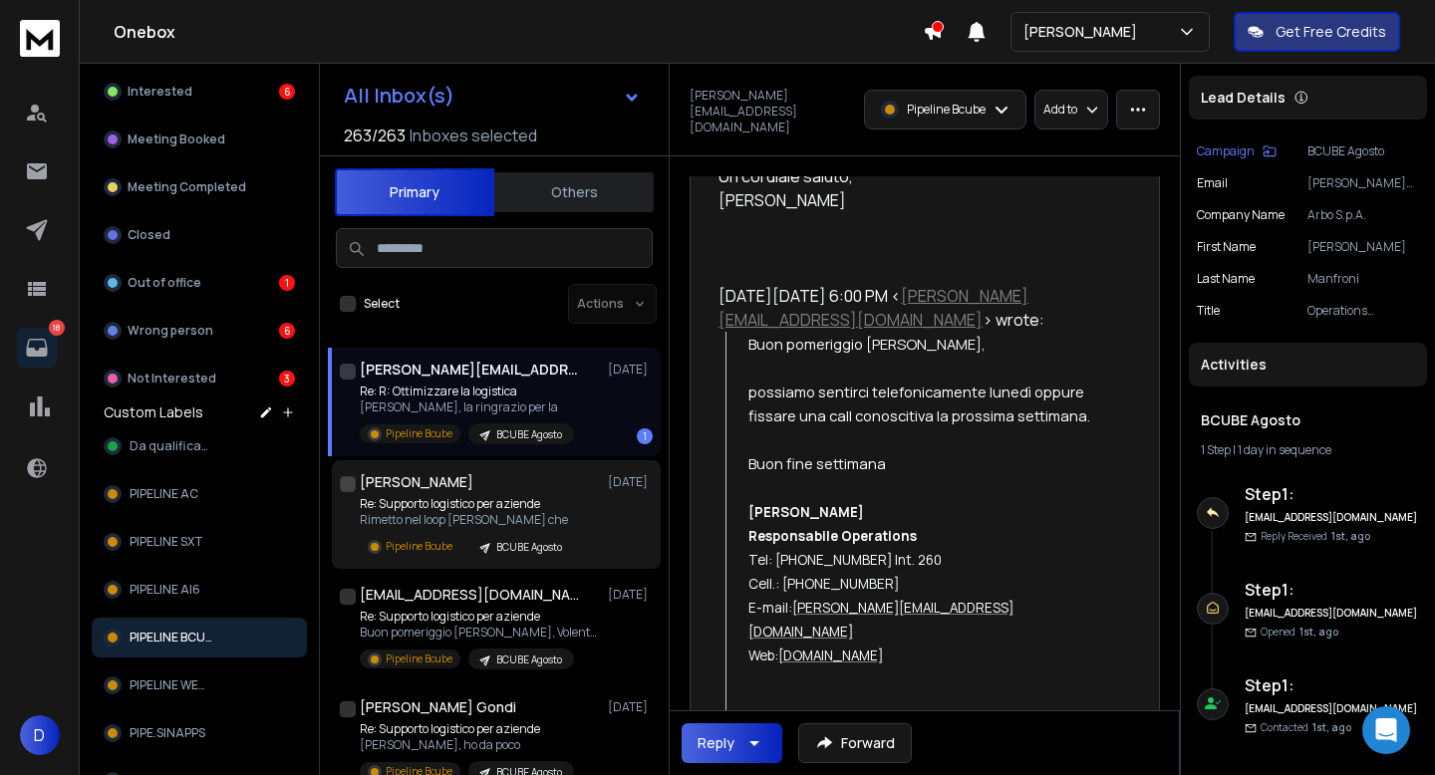
click at [589, 520] on div "Re: Supporto logistico per aziende Rimetto nel loop [PERSON_NAME] che Pipeline …" at bounding box center [506, 526] width 293 height 61
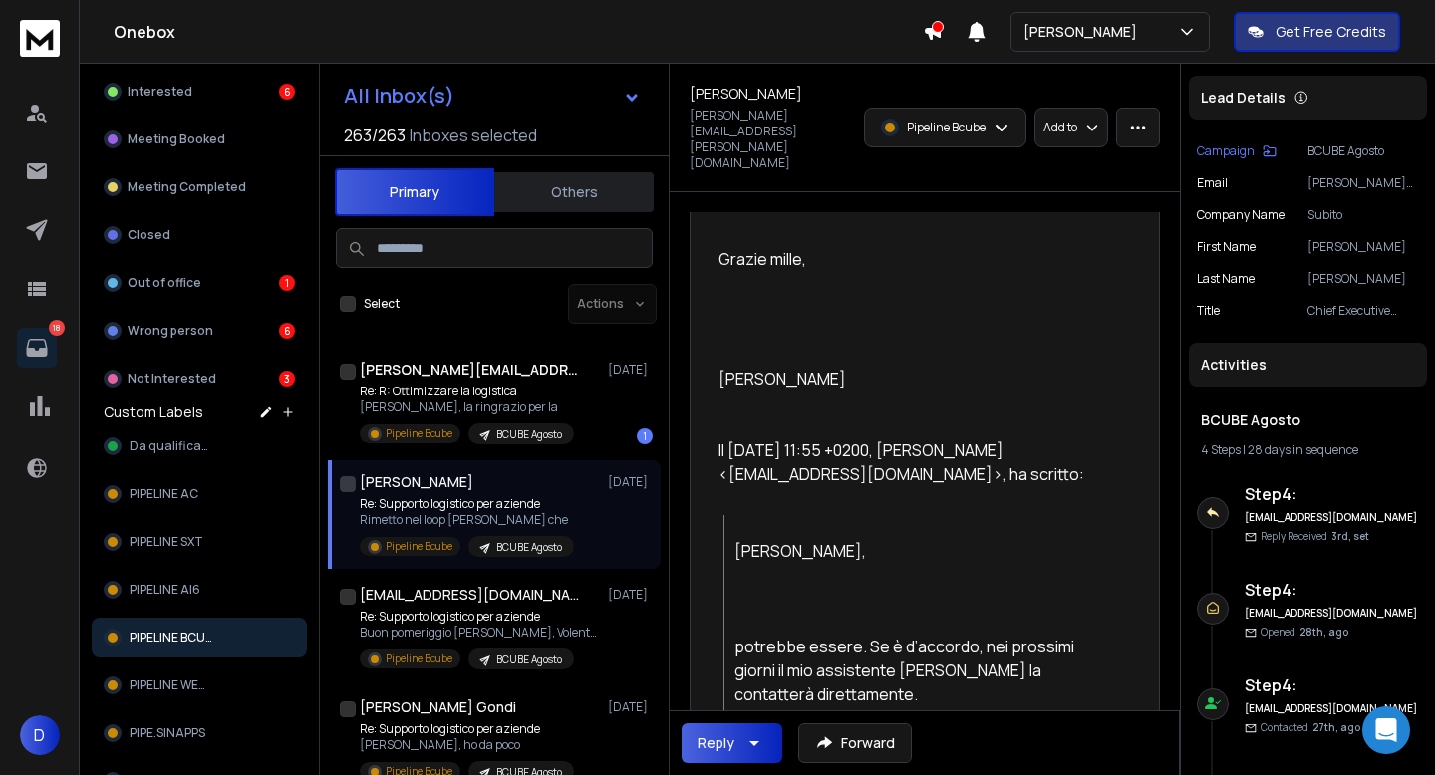
scroll to position [0, 0]
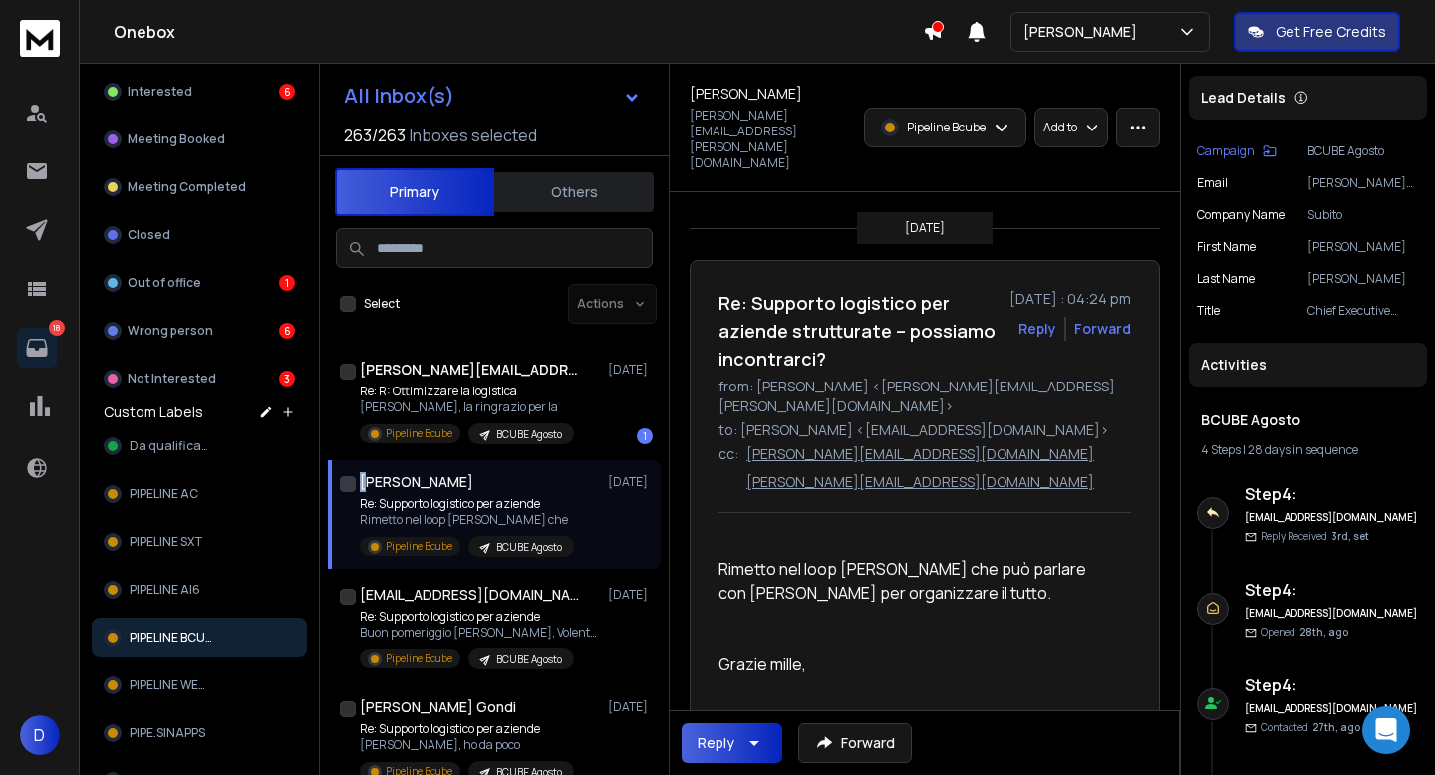
click at [378, 477] on div "[PERSON_NAME] [DATE] Re: Supporto logistico per aziende Rimetto nel loop [PERSO…" at bounding box center [496, 514] width 329 height 109
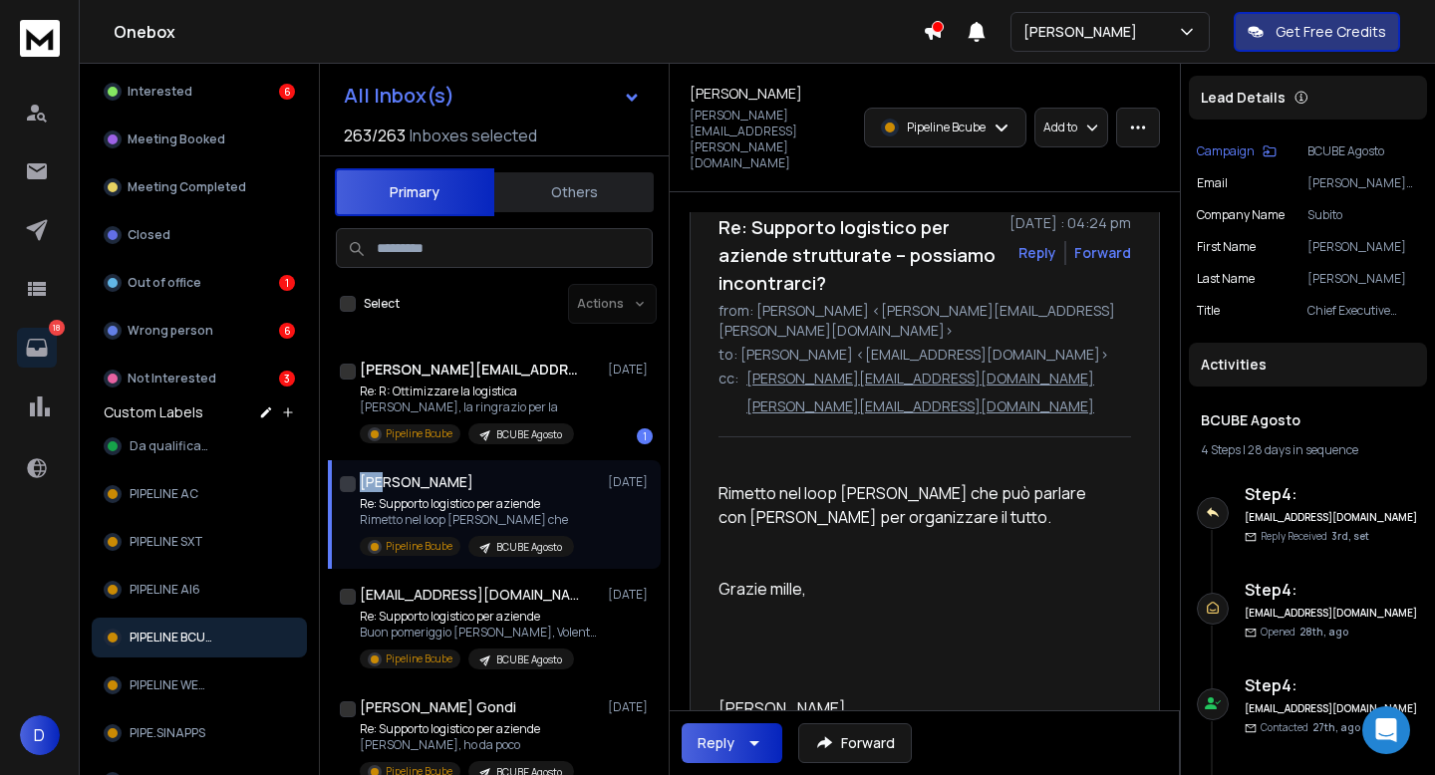
scroll to position [87, 0]
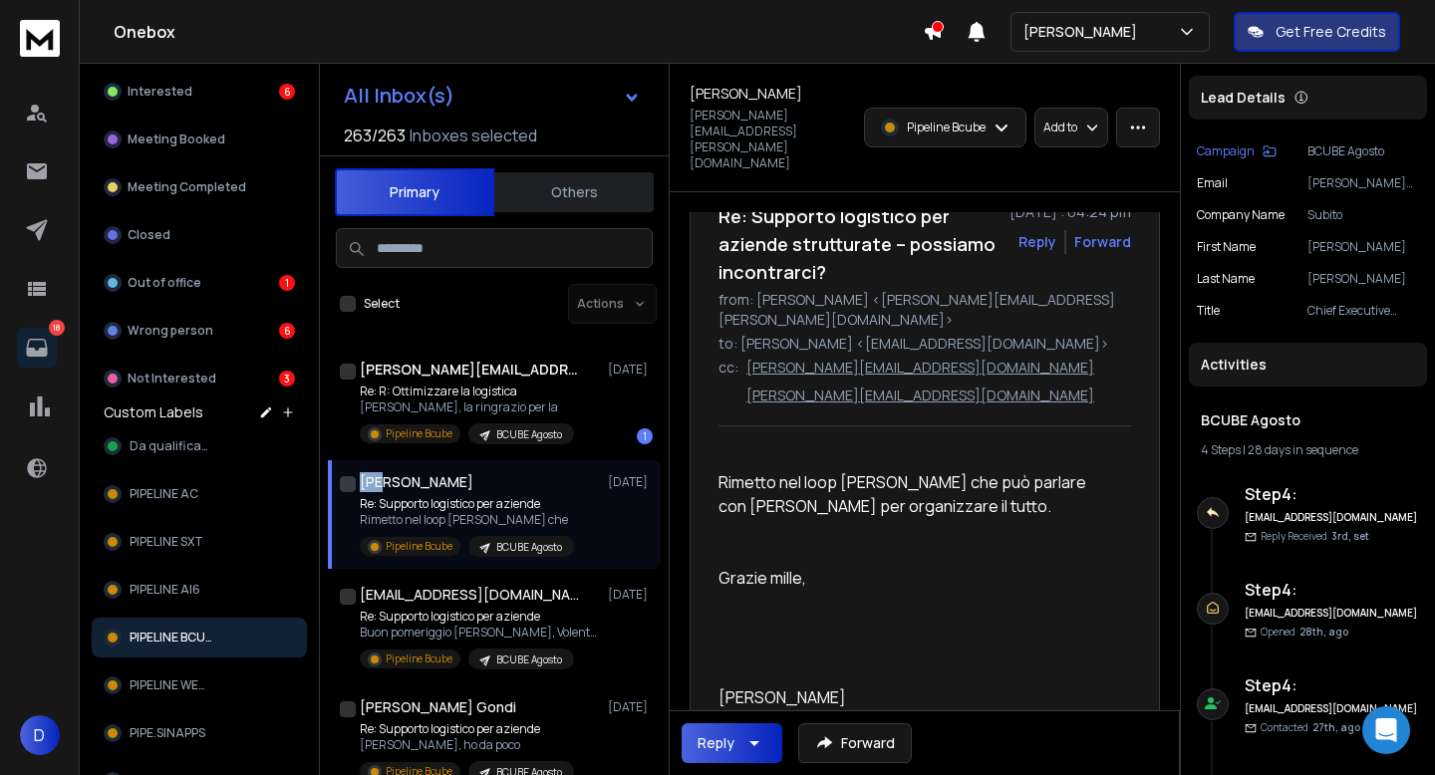
click at [182, 700] on button "PIPELINE WE4" at bounding box center [199, 686] width 215 height 40
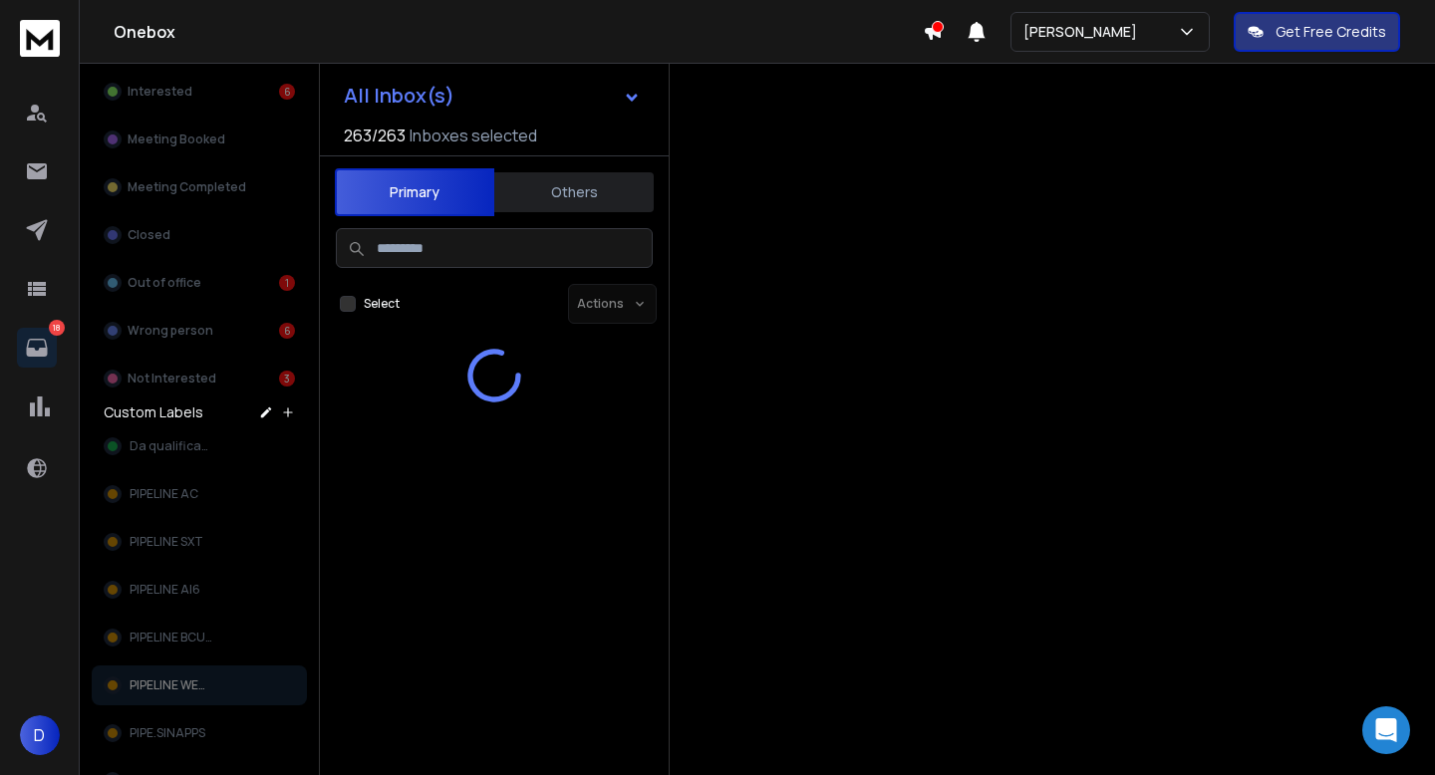
scroll to position [0, 0]
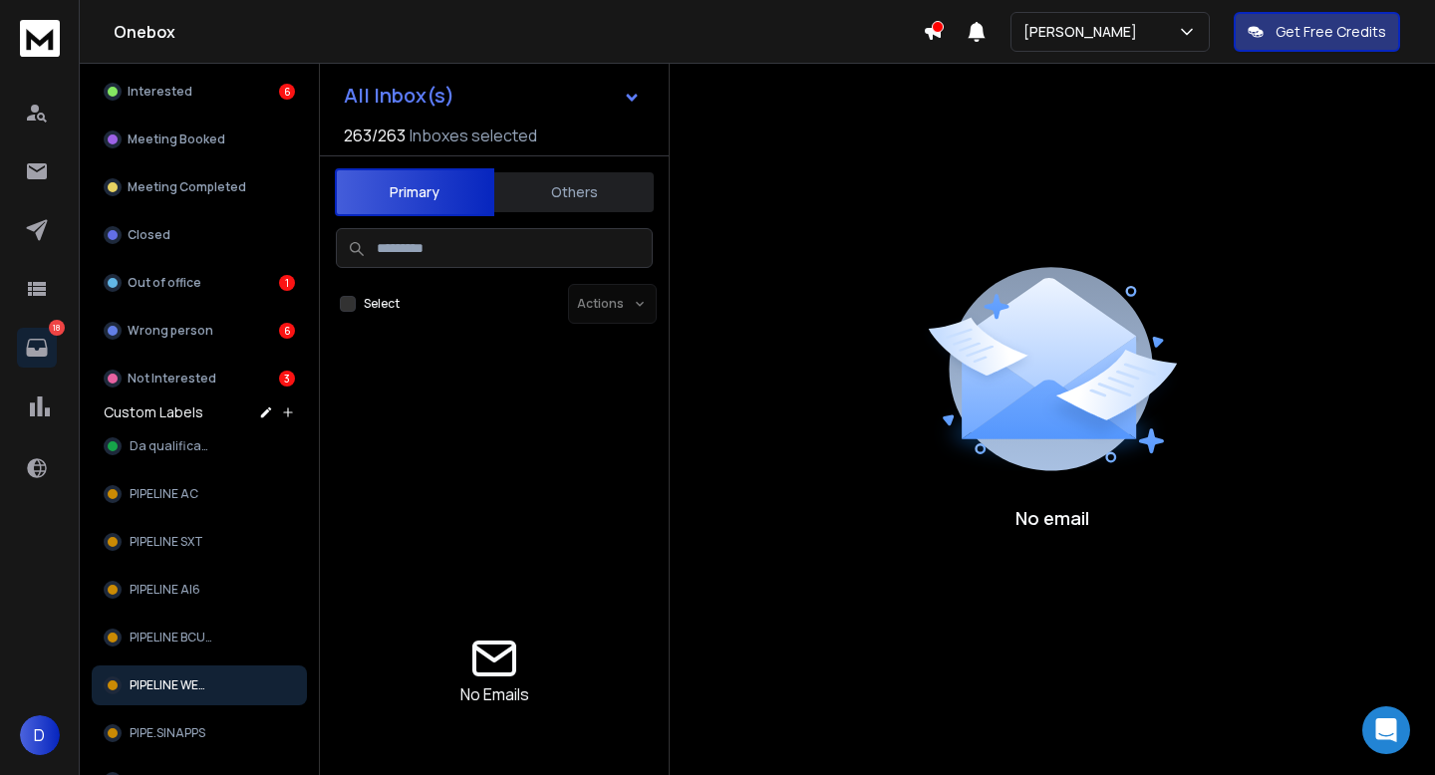
click at [188, 723] on button "PIPE.SINAPPS" at bounding box center [199, 734] width 215 height 40
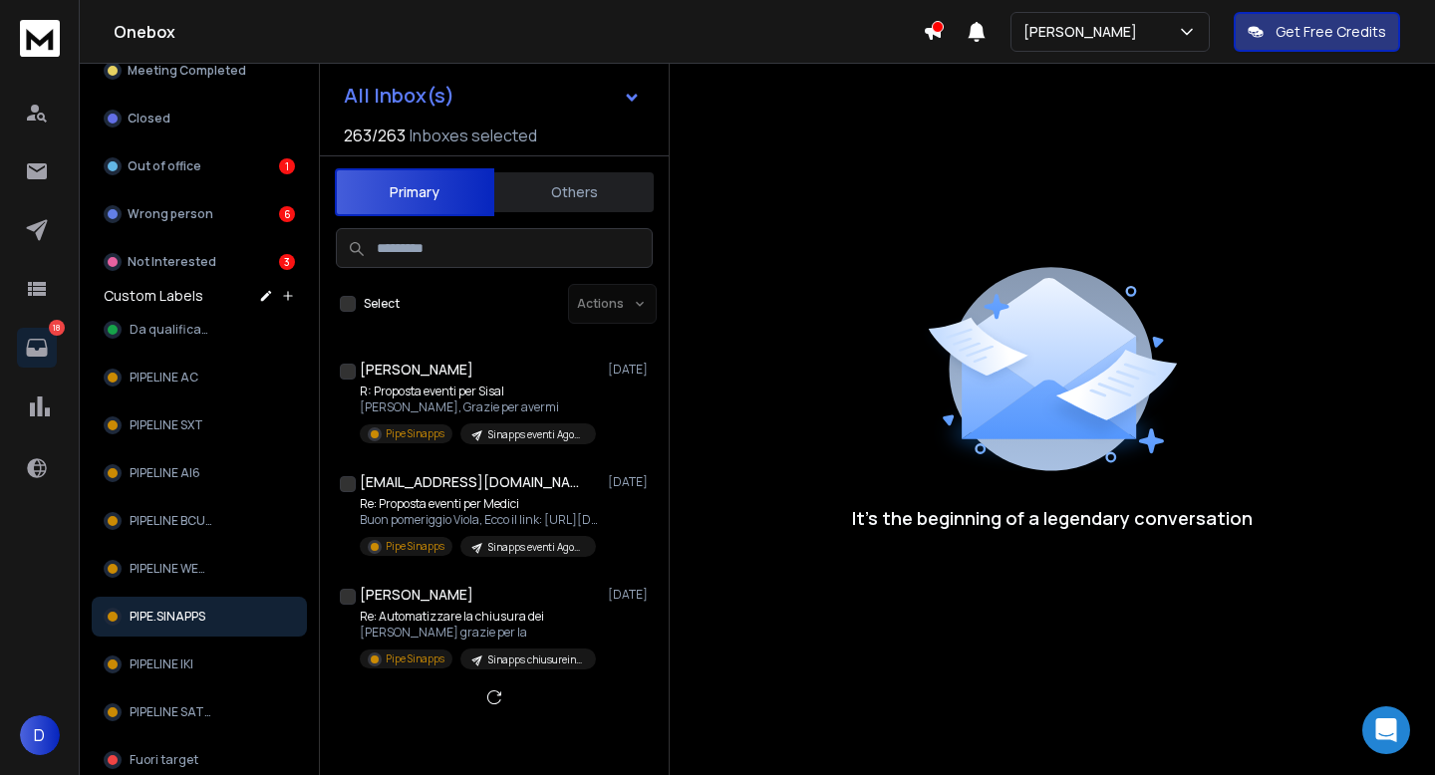
scroll to position [450, 0]
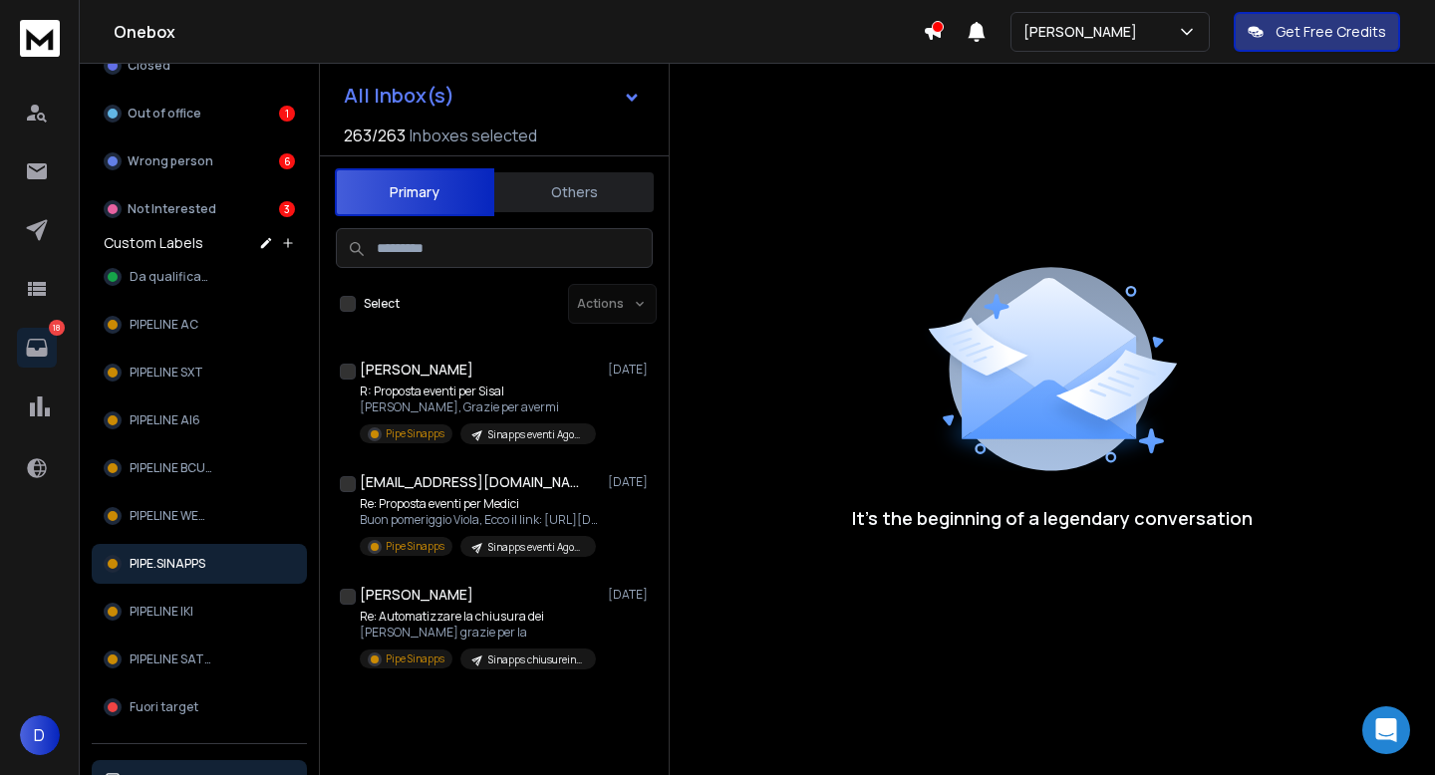
click at [203, 605] on button "PIPELINE IKI" at bounding box center [199, 612] width 215 height 40
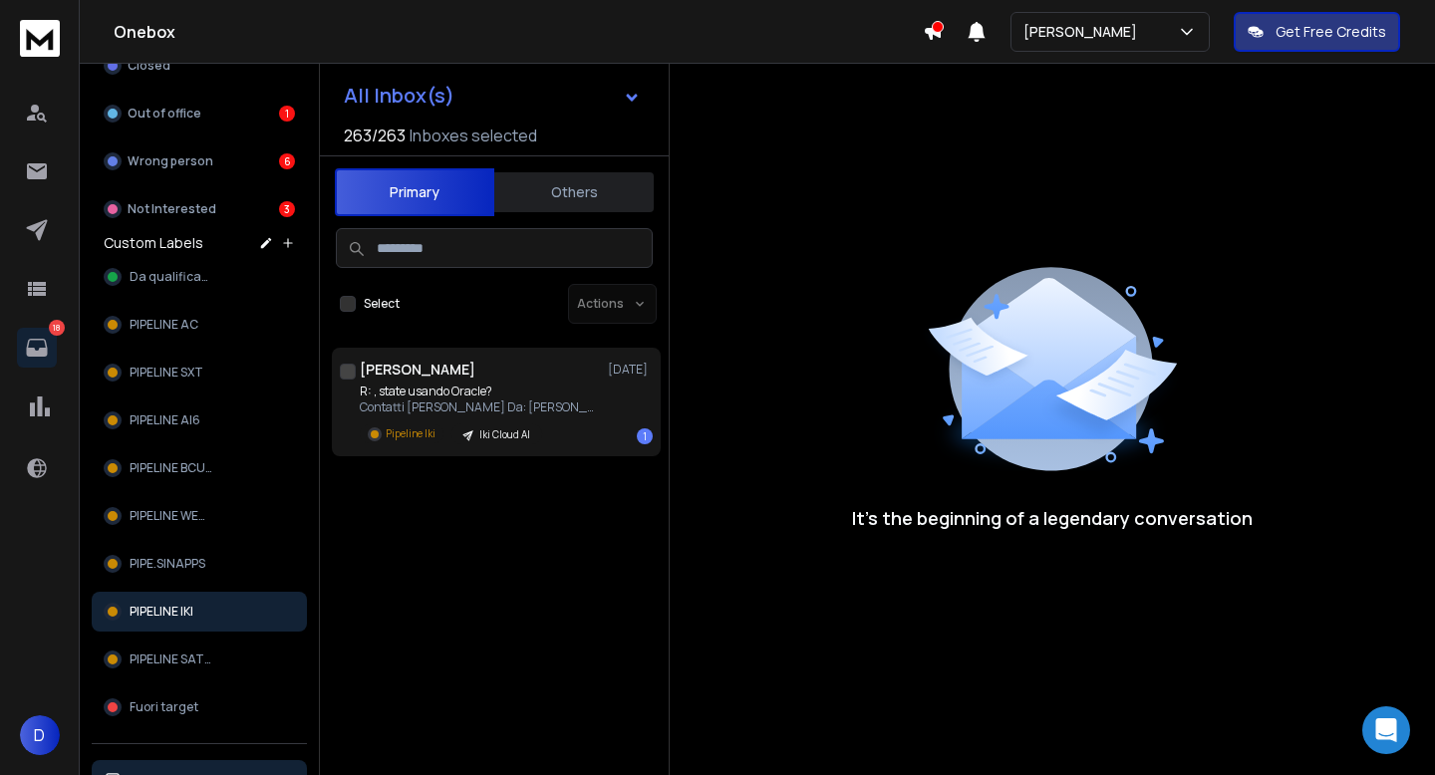
click at [536, 387] on p "R: , state usando Oracle?" at bounding box center [479, 392] width 239 height 16
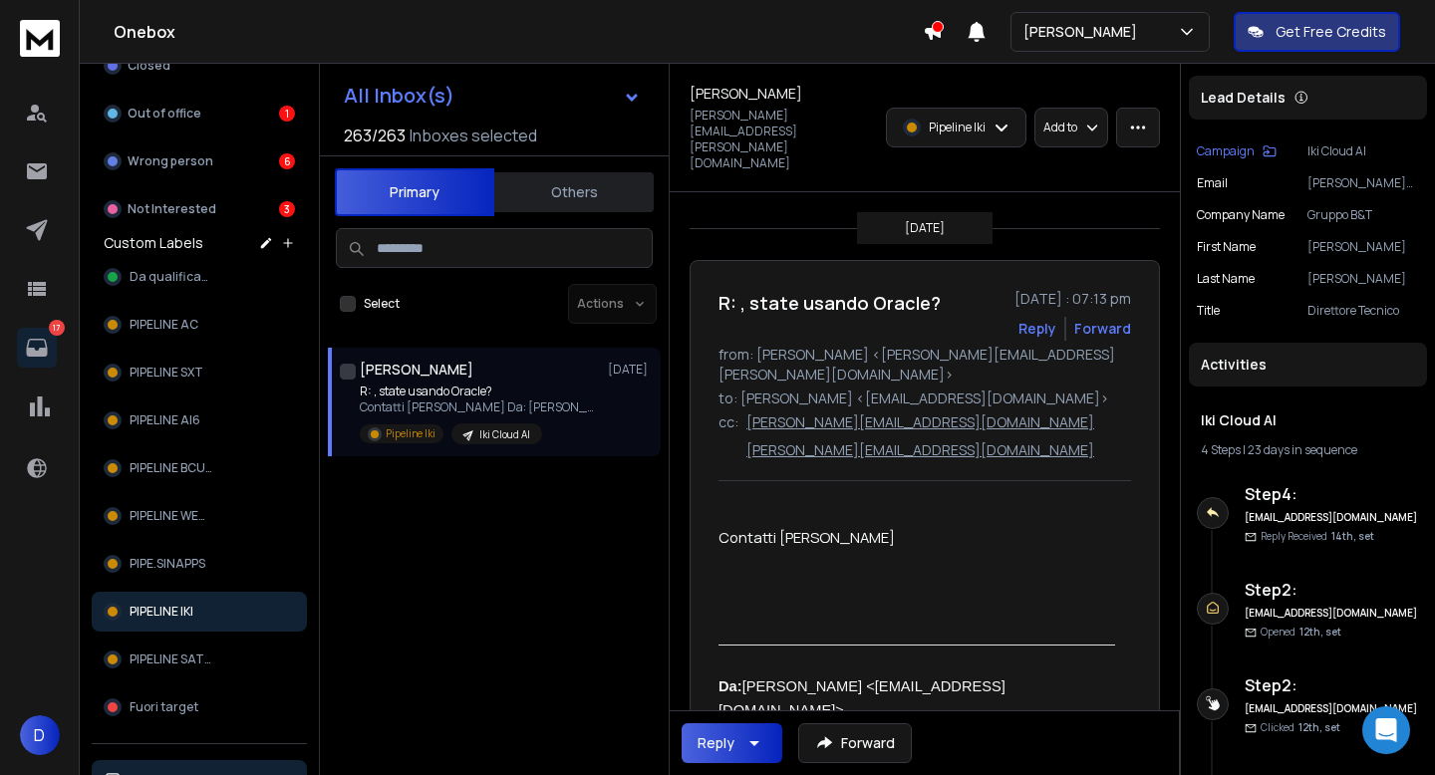
click at [1151, 125] on button "button" at bounding box center [1138, 128] width 44 height 40
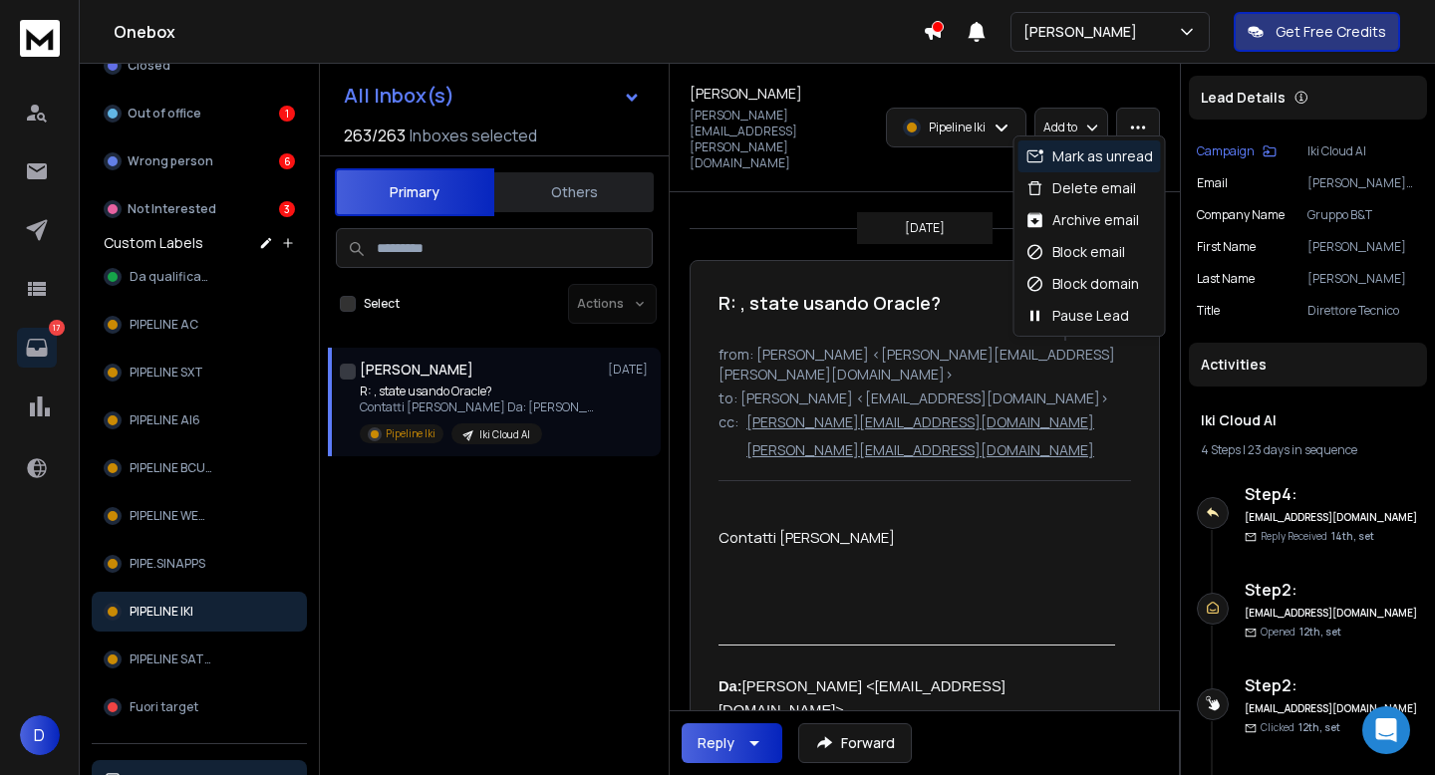
click at [1113, 153] on div "Mark as unread" at bounding box center [1090, 157] width 127 height 20
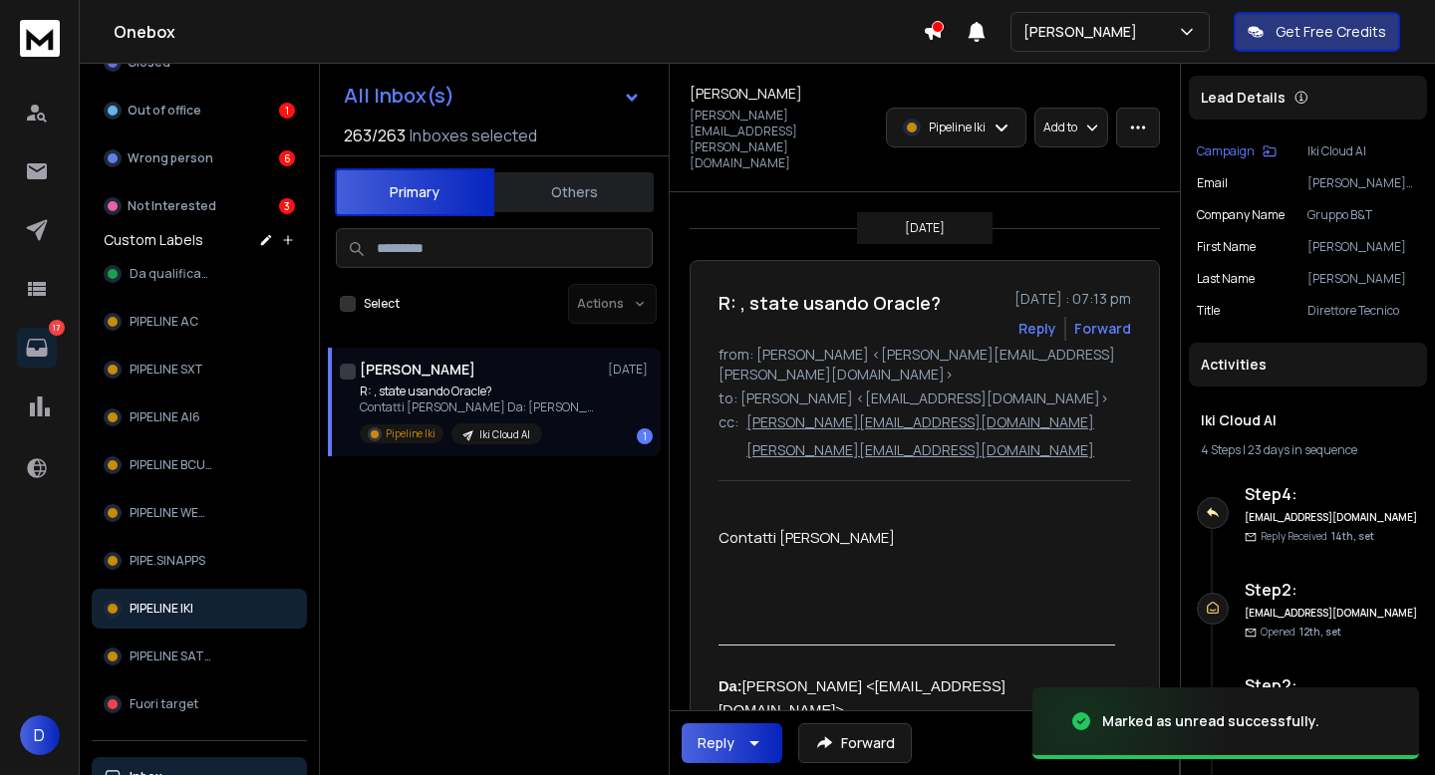
scroll to position [454, 0]
click at [175, 648] on span "PIPELINE SATA" at bounding box center [172, 656] width 84 height 16
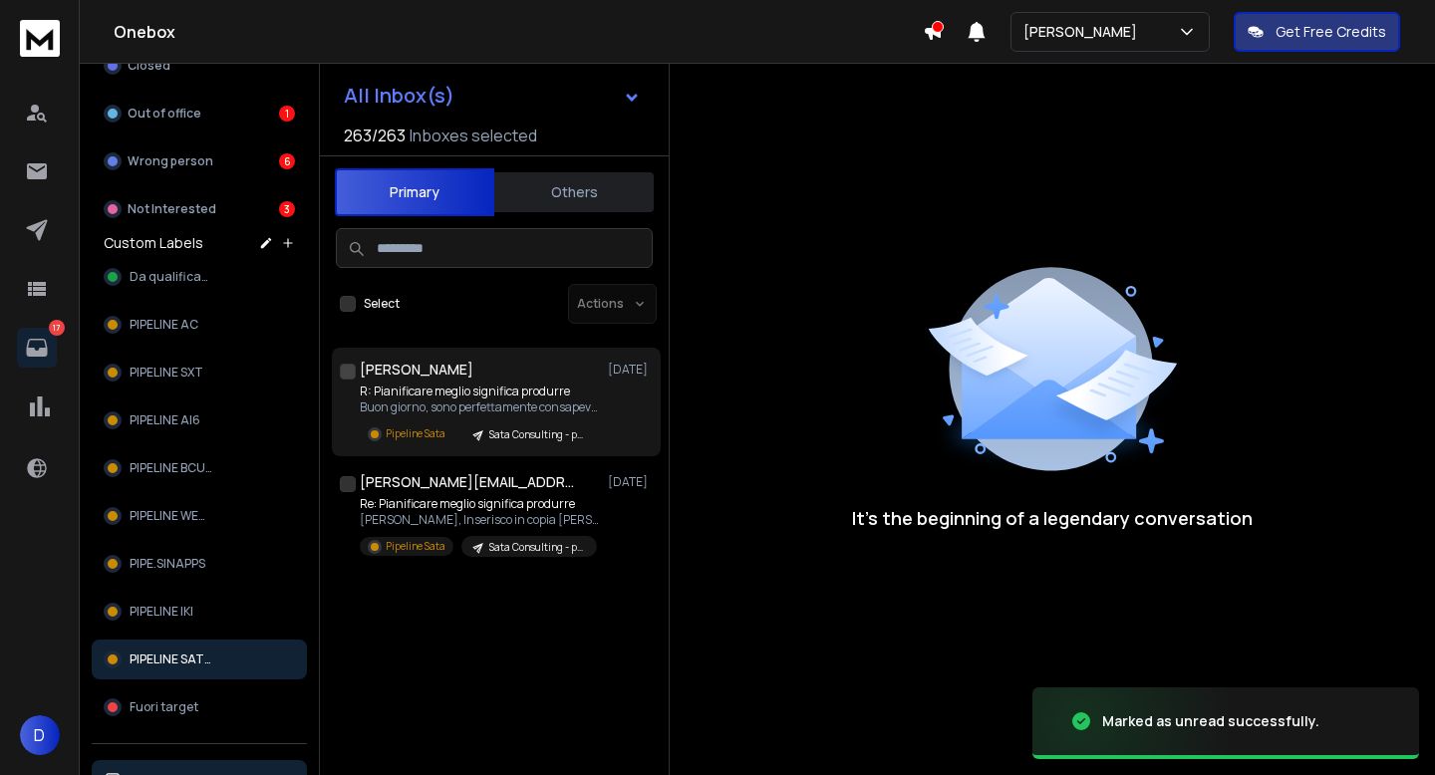
scroll to position [450, 0]
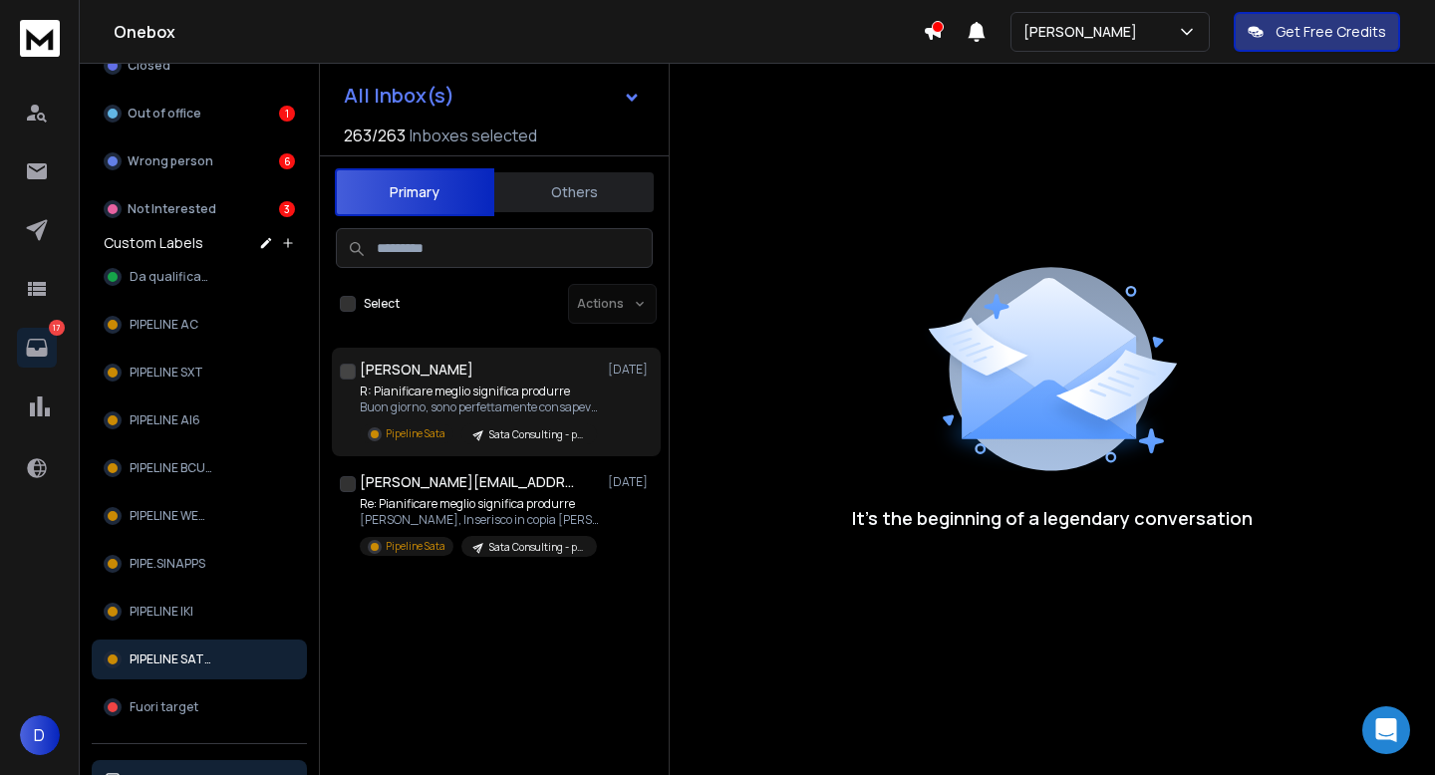
click at [613, 388] on div "R: Pianificare meglio significa produrre Buon giorno, sono perfettamente consap…" at bounding box center [506, 414] width 293 height 61
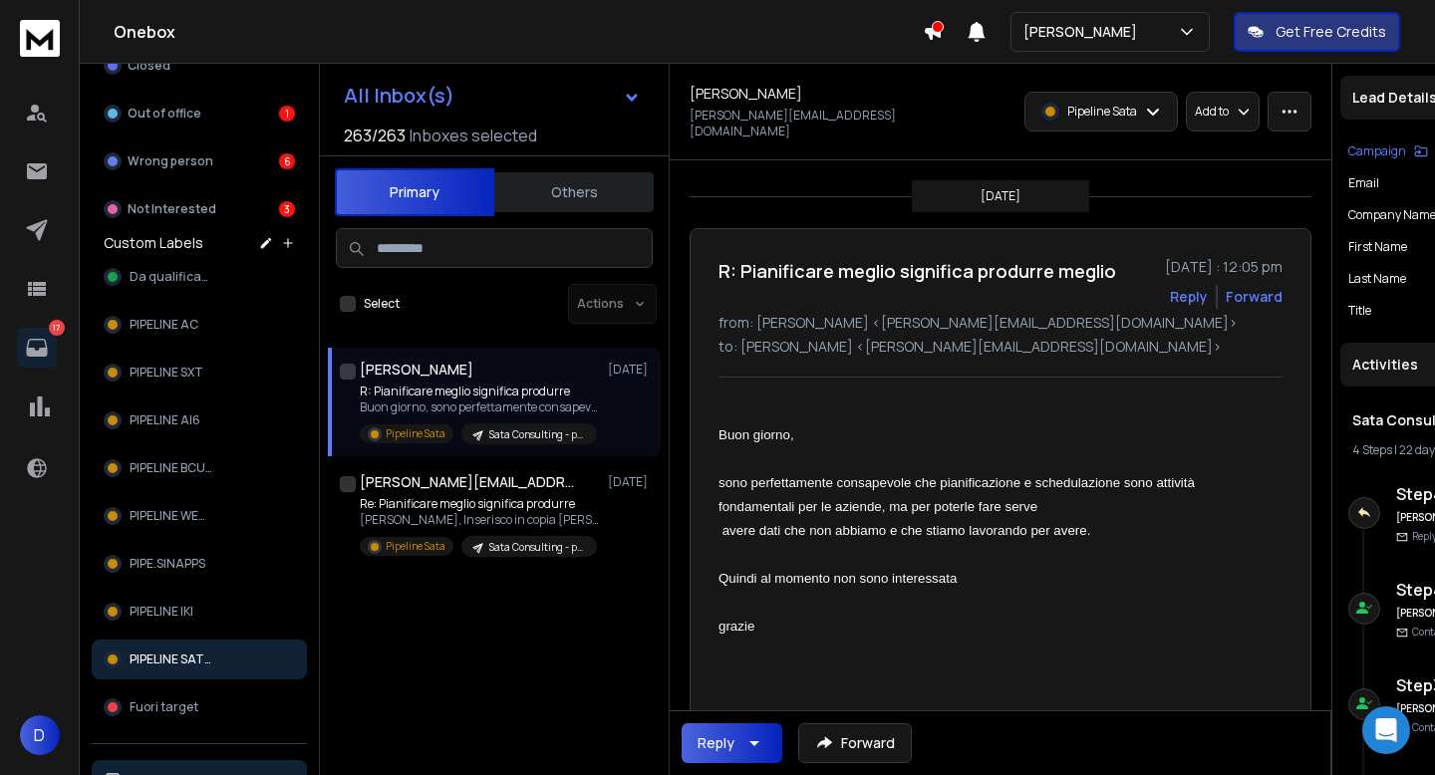
click at [1298, 103] on icon "button" at bounding box center [1290, 112] width 18 height 18
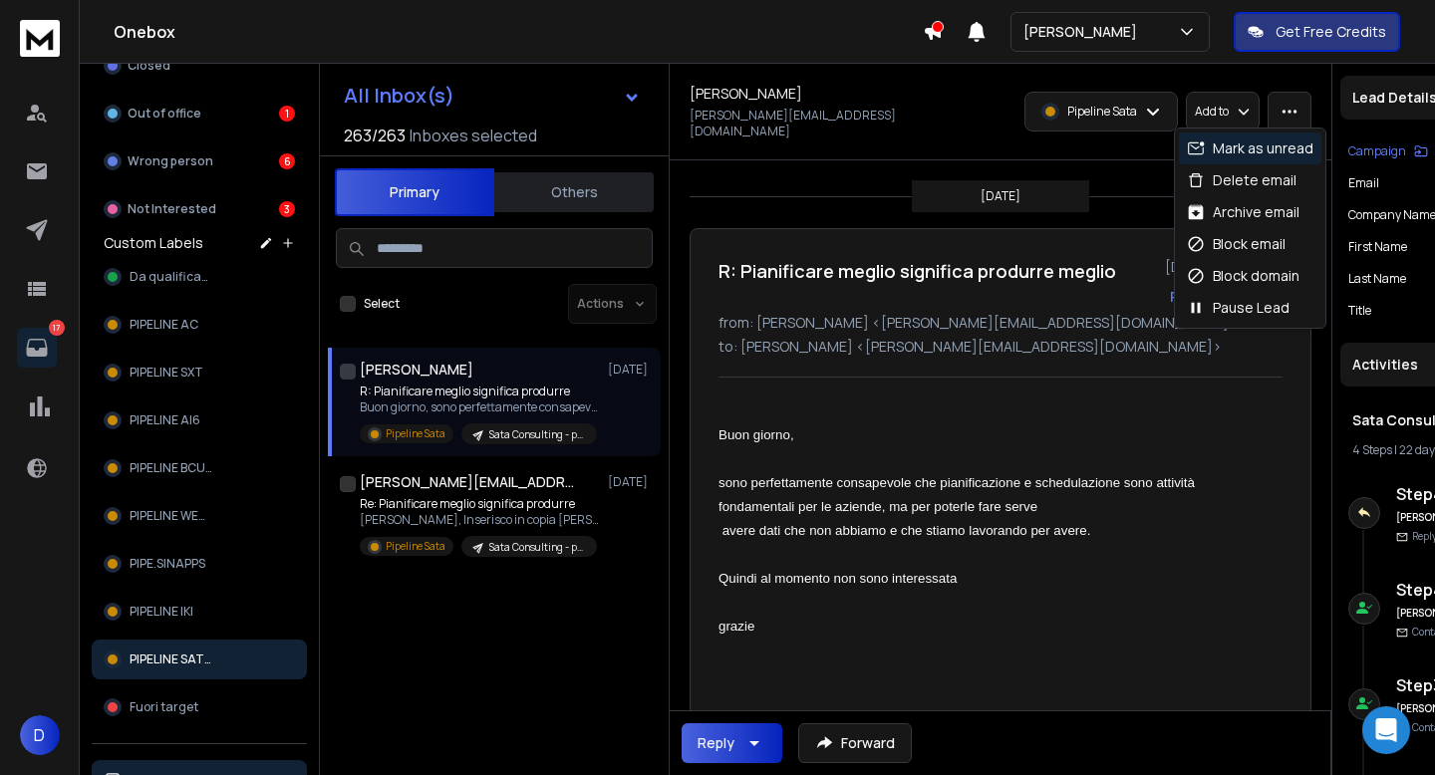
click at [1273, 153] on div "Mark as unread" at bounding box center [1250, 149] width 127 height 20
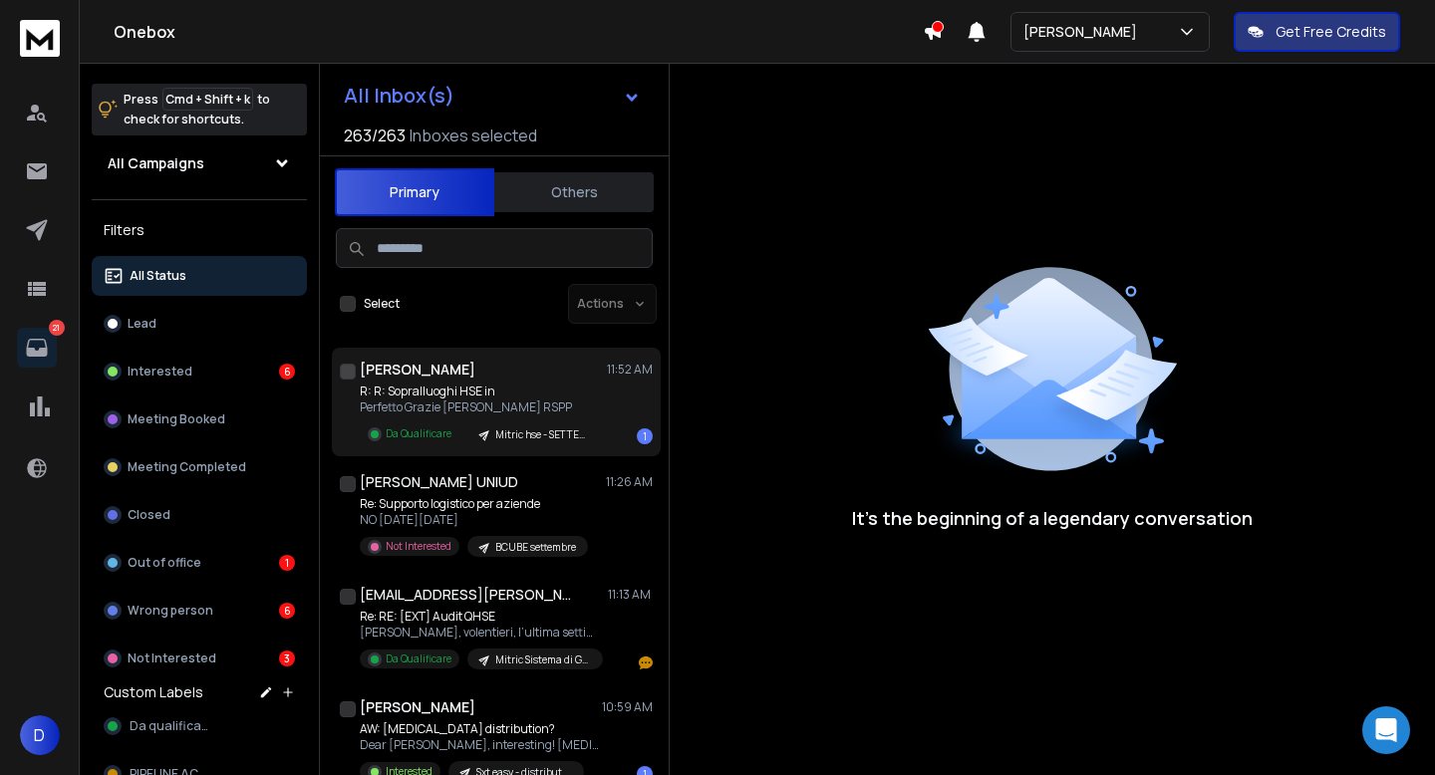
click at [632, 413] on div "R: R: Sopralluoghi HSE in Perfetto Grazie [PERSON_NAME] RSPP Da Qualificare Mit…" at bounding box center [506, 414] width 293 height 61
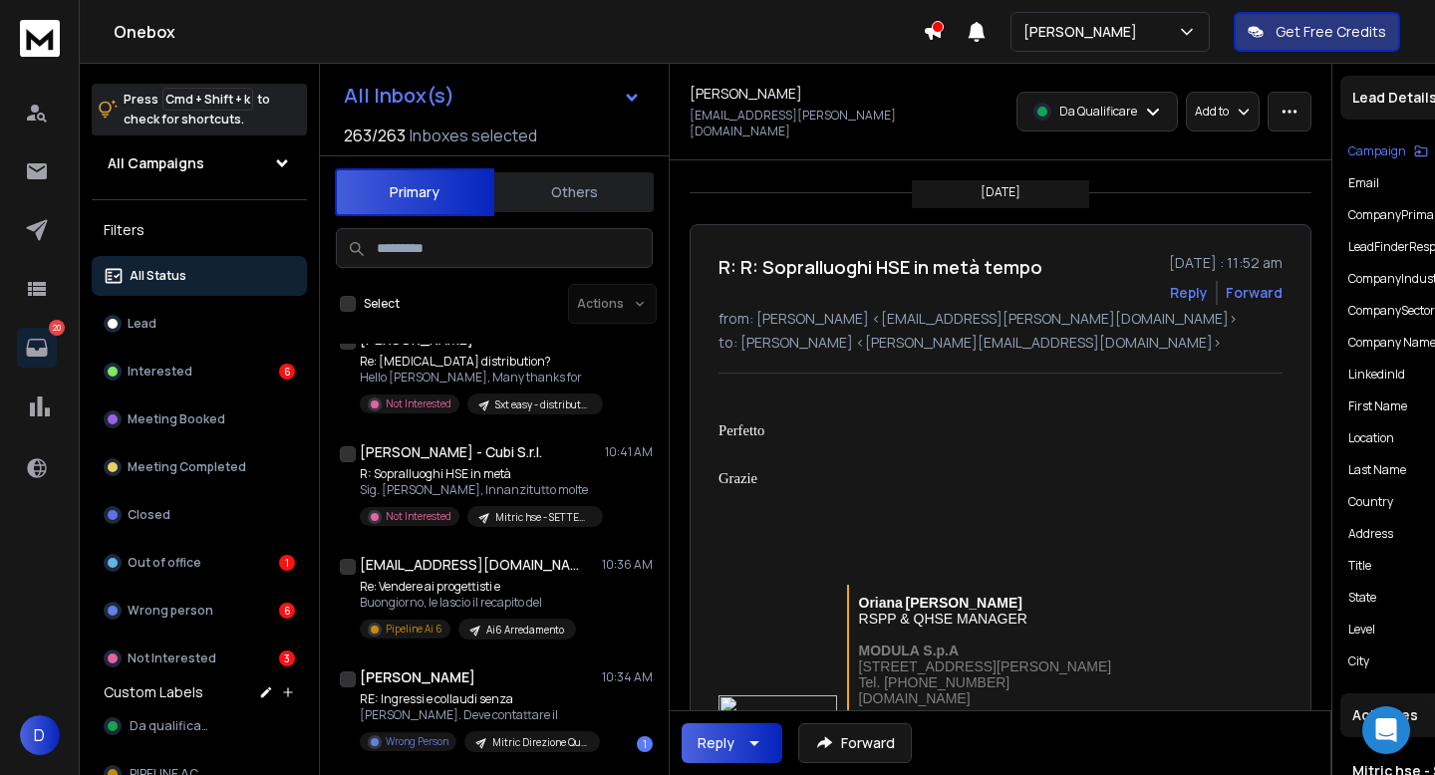
scroll to position [238, 0]
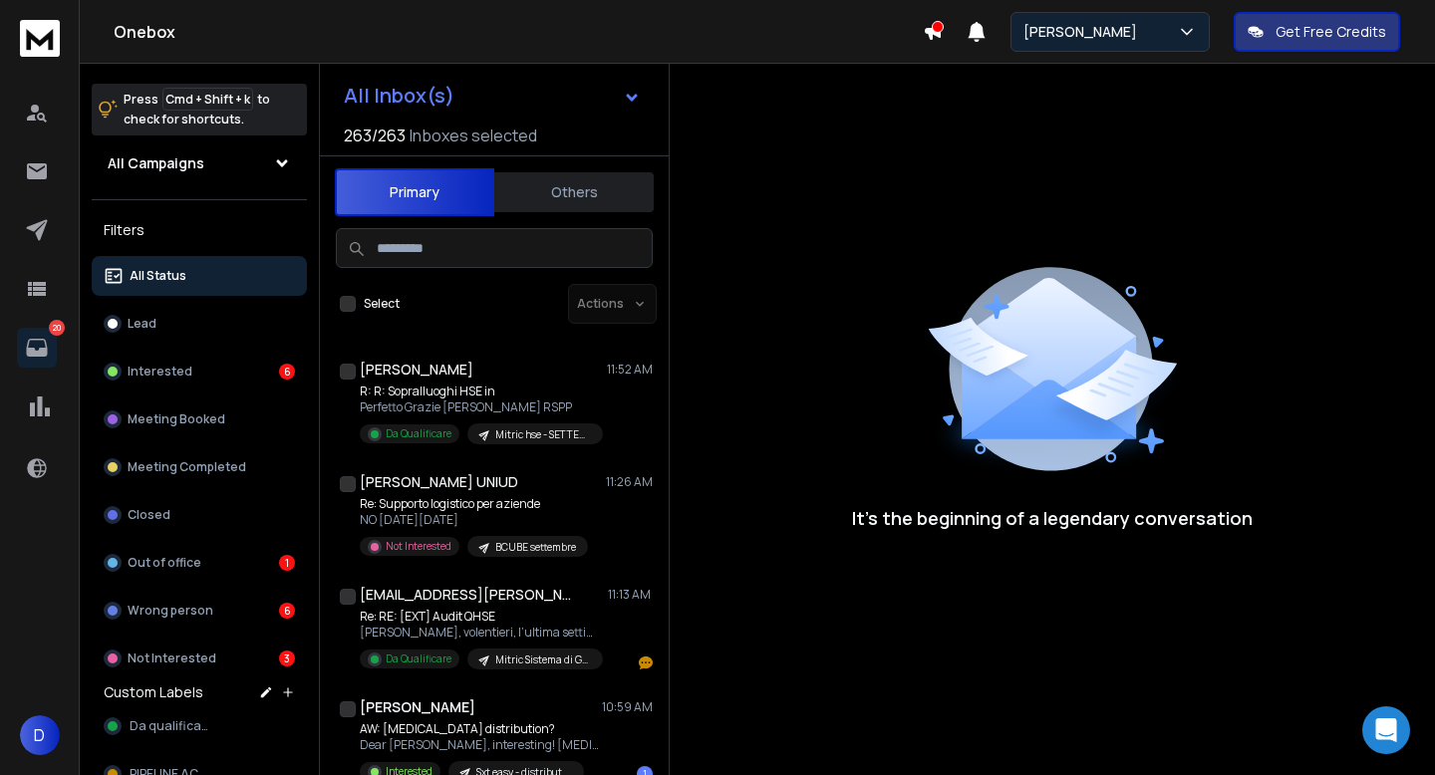
click at [1119, 41] on div "[PERSON_NAME]" at bounding box center [1110, 32] width 173 height 20
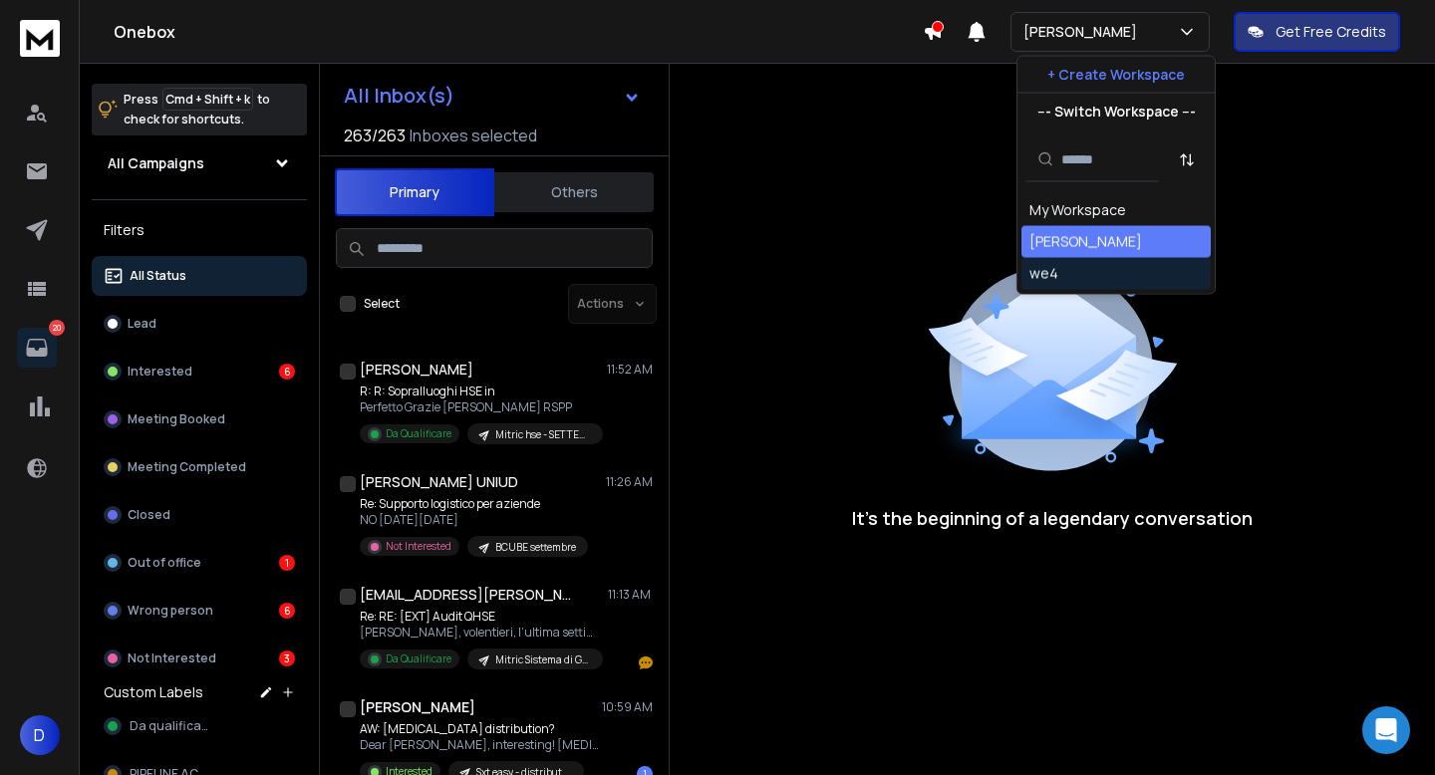
click at [1090, 279] on div "we4" at bounding box center [1116, 274] width 189 height 32
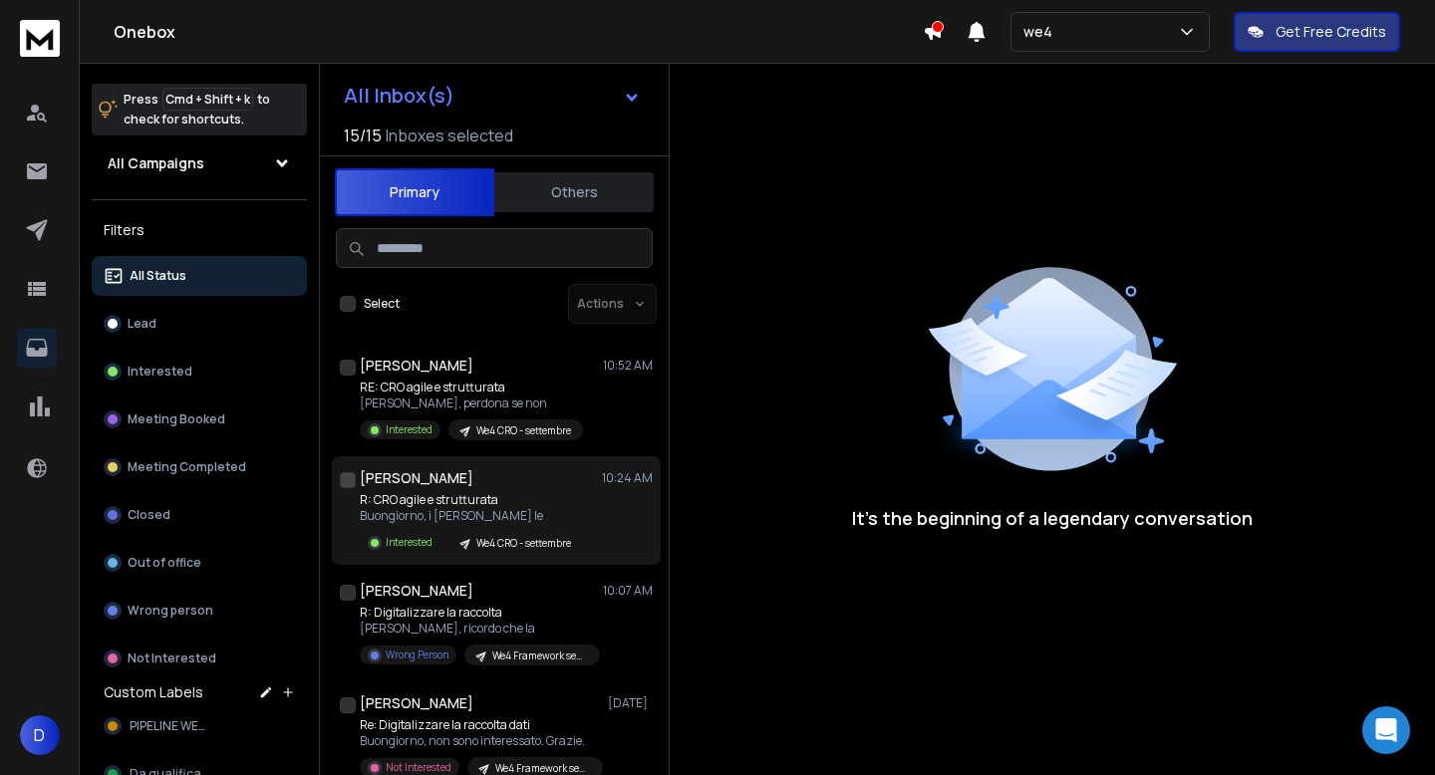
scroll to position [8, 0]
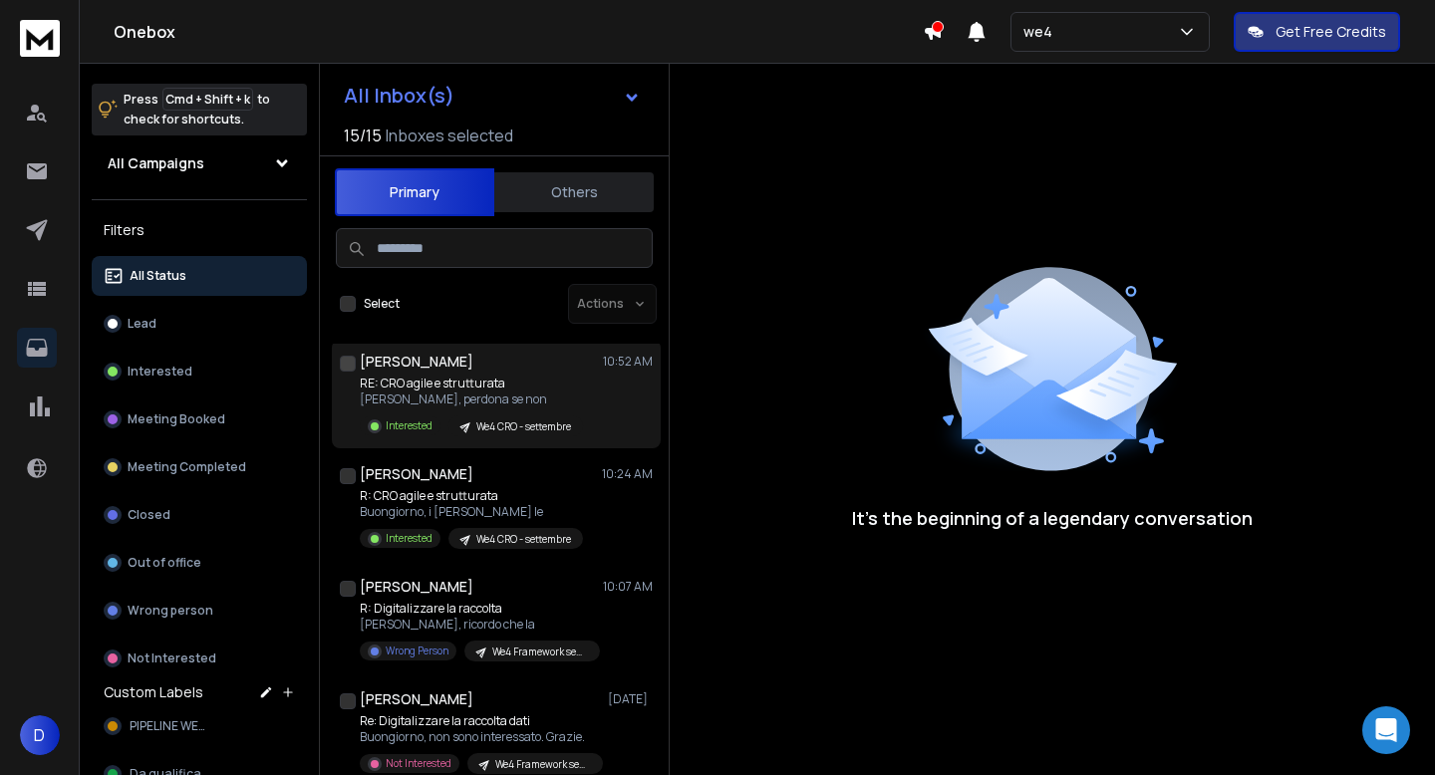
click at [603, 405] on div "RE: CRO agile e strutturata [PERSON_NAME], perdona se non Interested We4 CRO - …" at bounding box center [506, 406] width 293 height 61
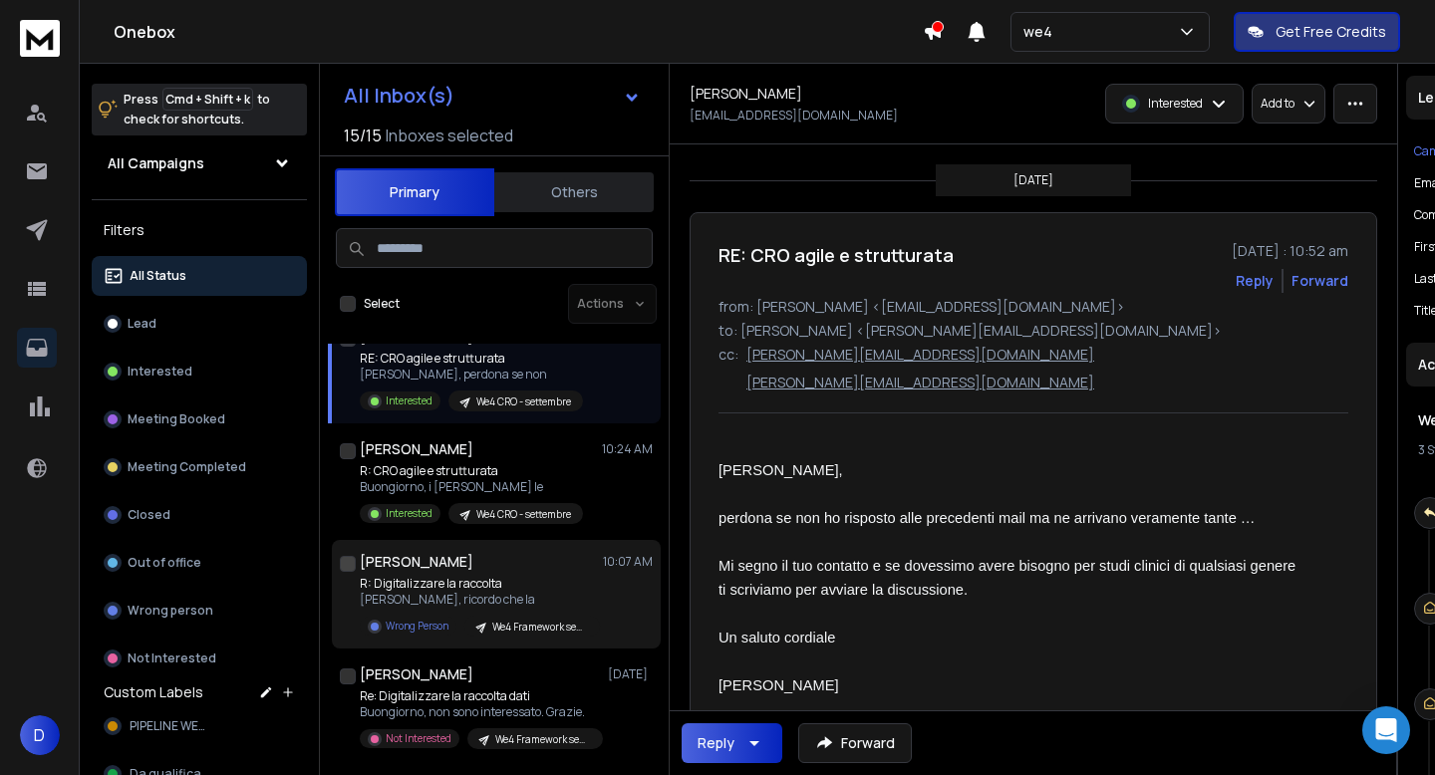
scroll to position [46, 0]
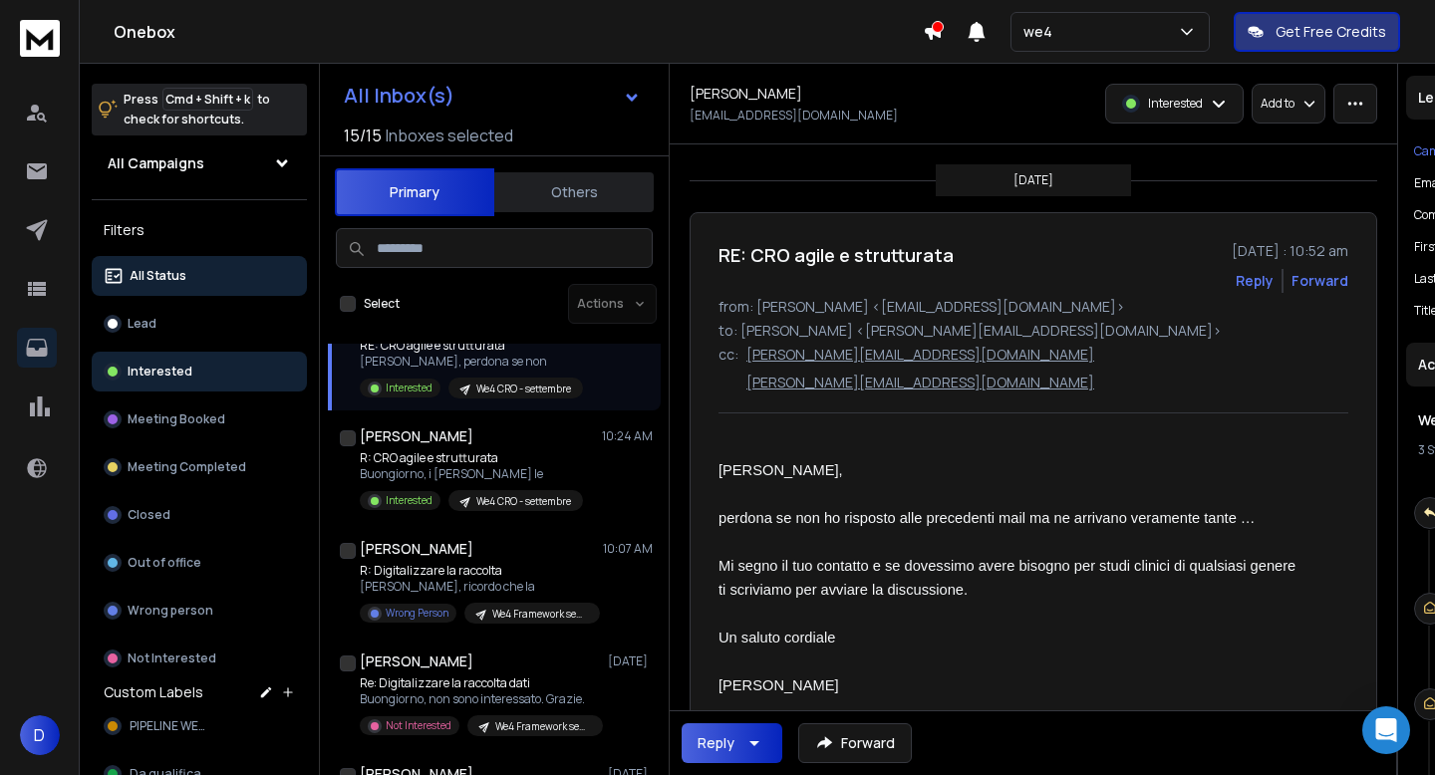
click at [209, 382] on button "Interested" at bounding box center [199, 372] width 215 height 40
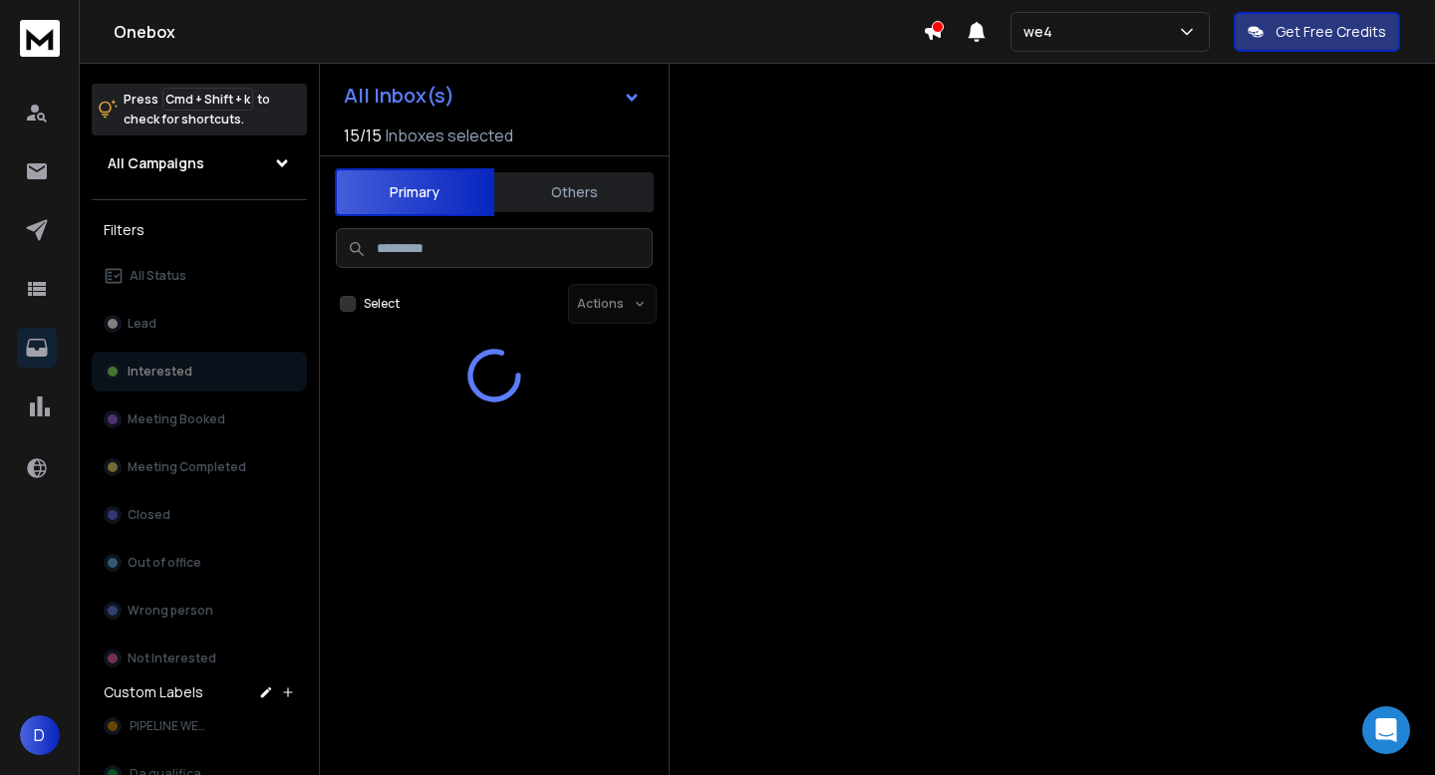
scroll to position [0, 0]
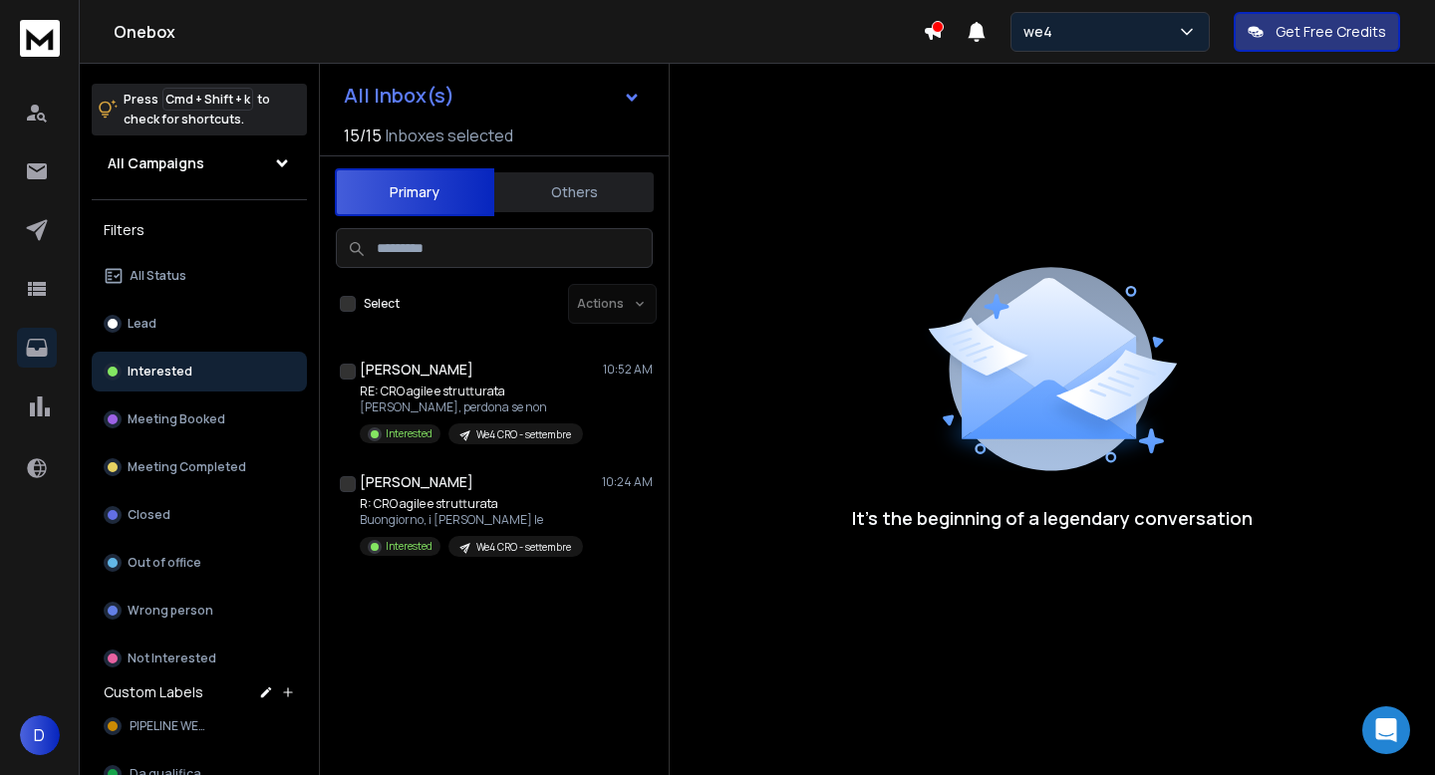
click at [1163, 12] on button "we4" at bounding box center [1110, 32] width 199 height 40
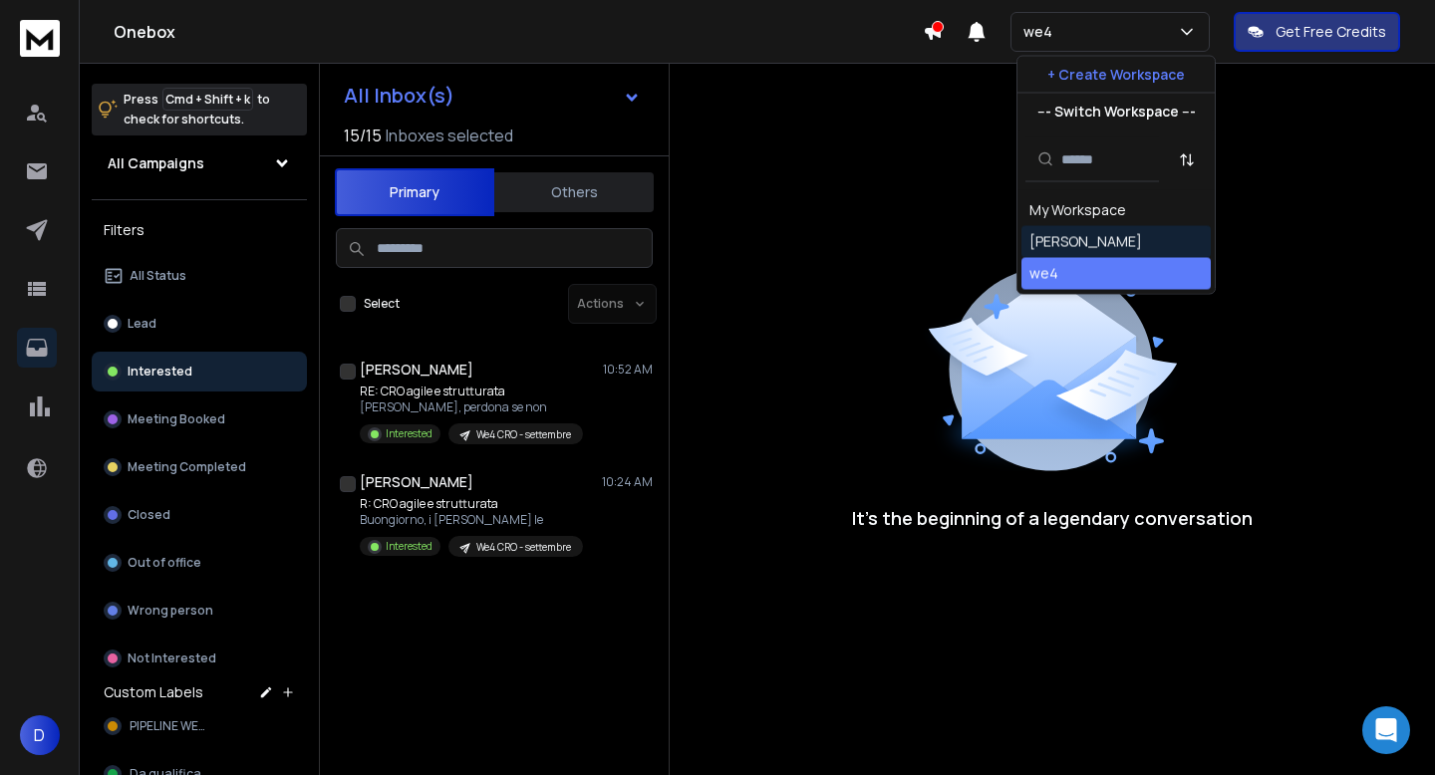
click at [1118, 235] on div "[PERSON_NAME]" at bounding box center [1116, 242] width 189 height 32
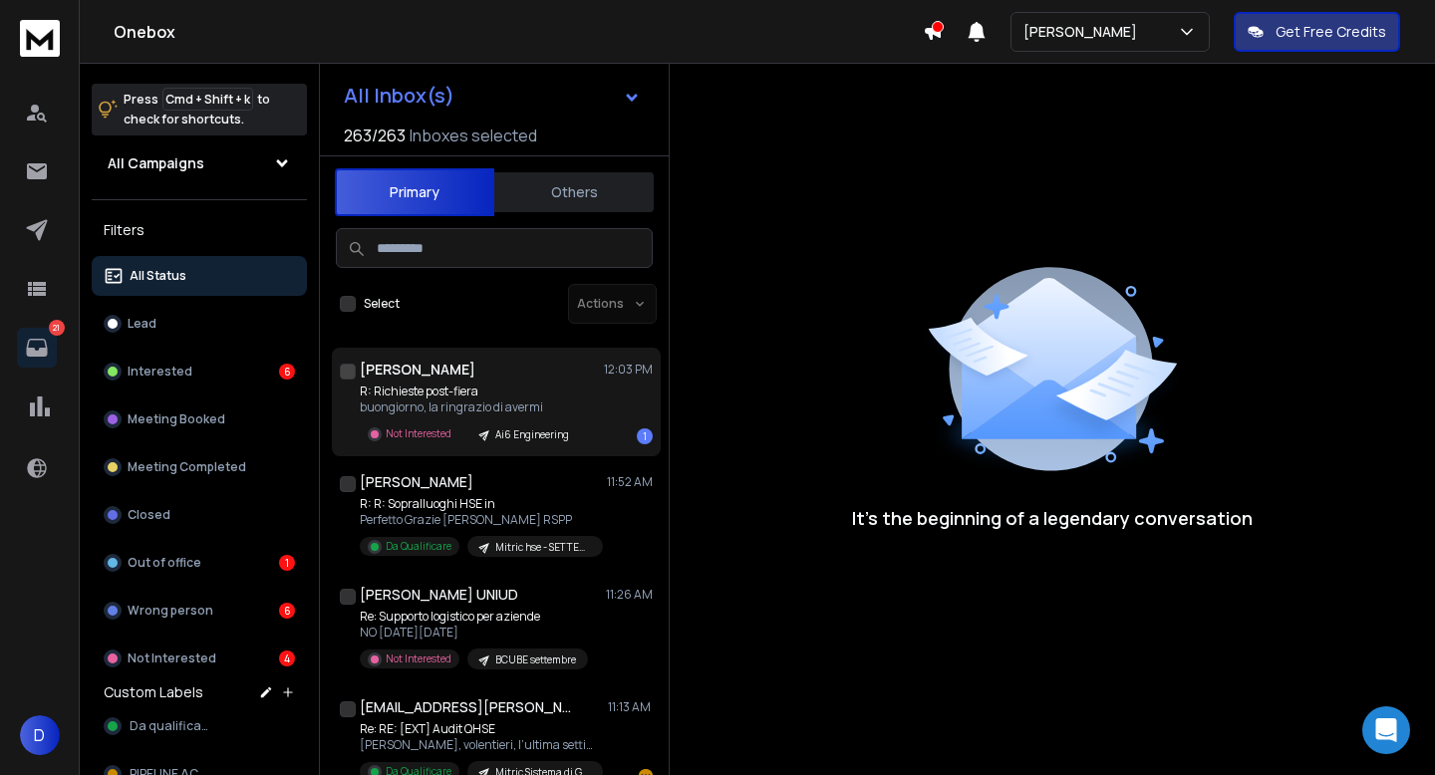
click at [594, 385] on div "R: Richieste post-fiera buongiorno, la ringrazio di avermi Not Interested Ai6 E…" at bounding box center [506, 414] width 293 height 61
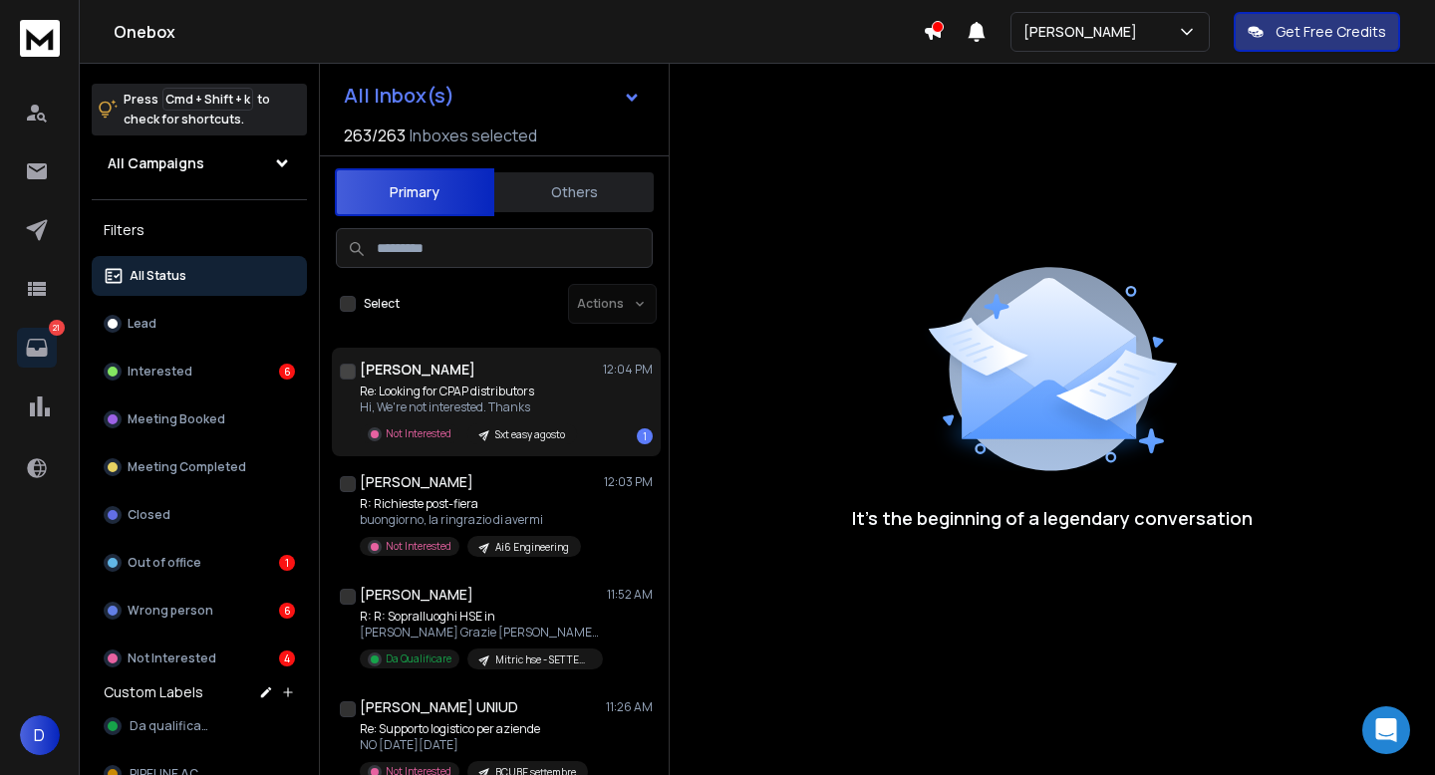
click at [577, 396] on p "Re: Looking for CPAP distributors" at bounding box center [468, 392] width 217 height 16
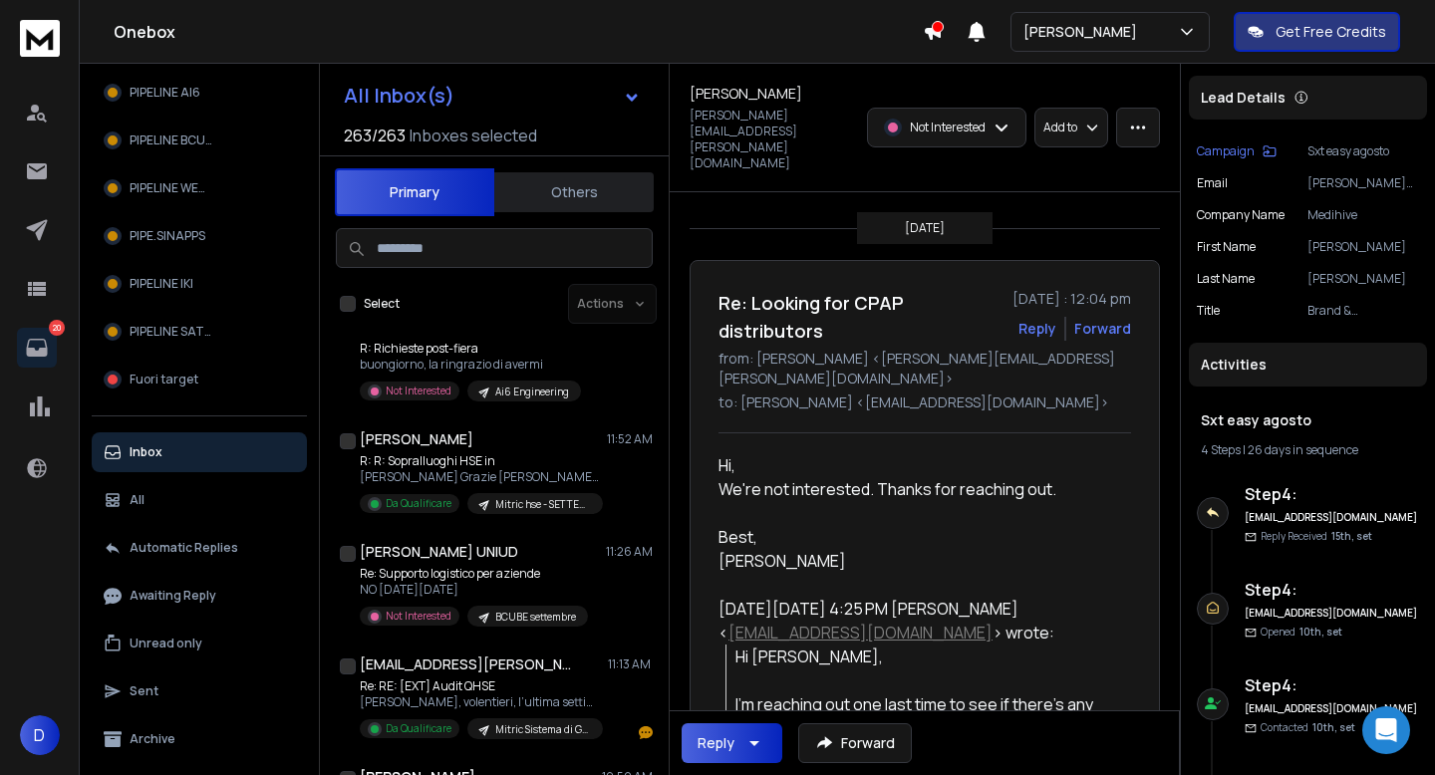
scroll to position [118, 0]
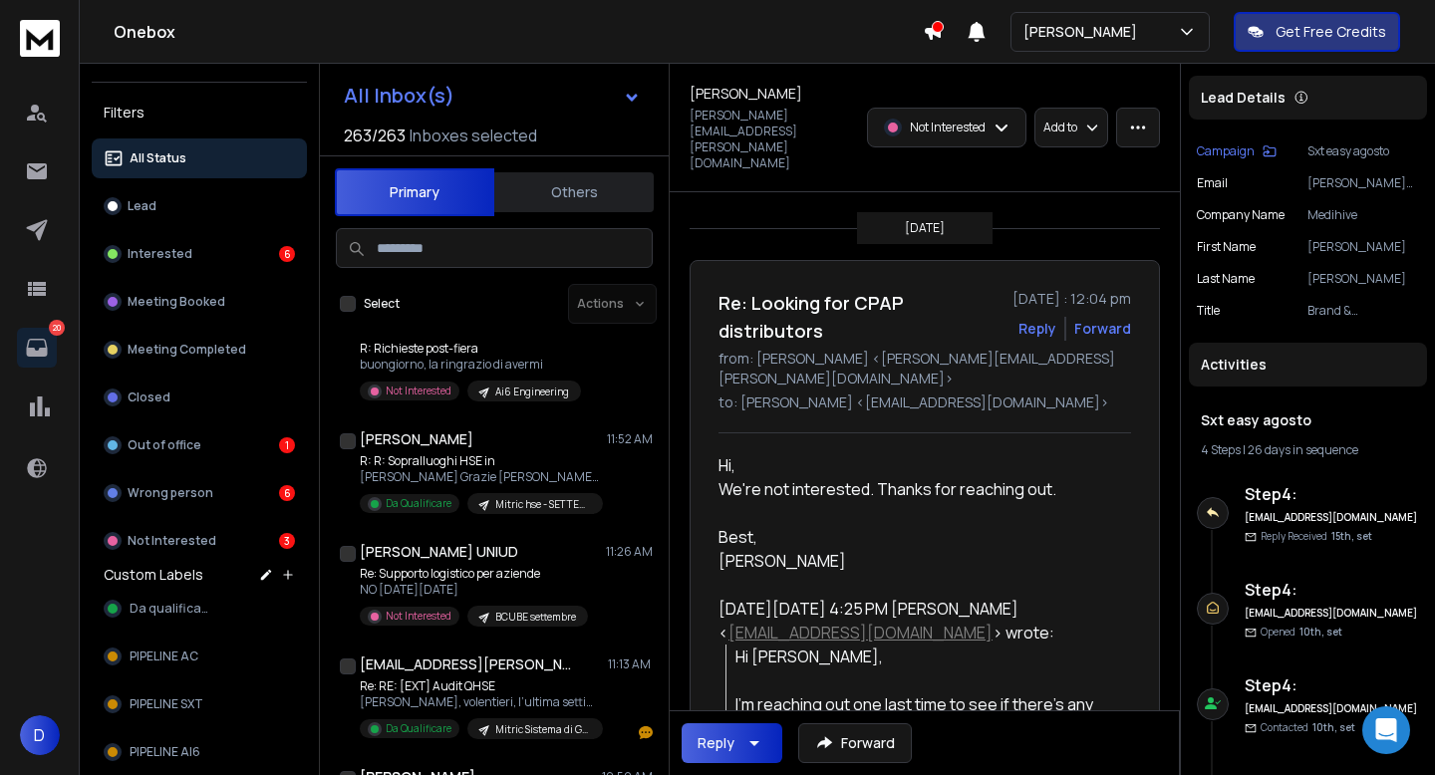
click at [157, 412] on button "Closed" at bounding box center [199, 398] width 215 height 40
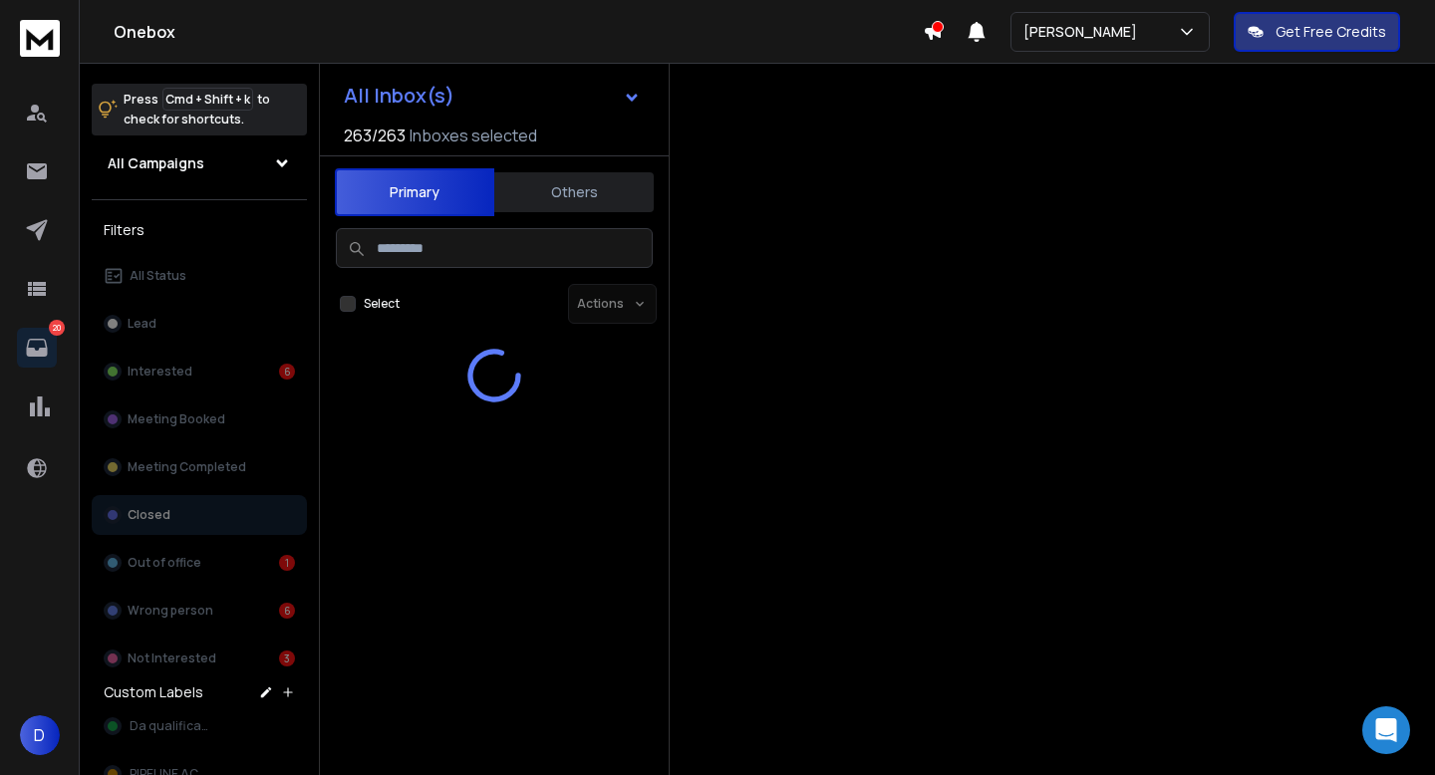
scroll to position [0, 0]
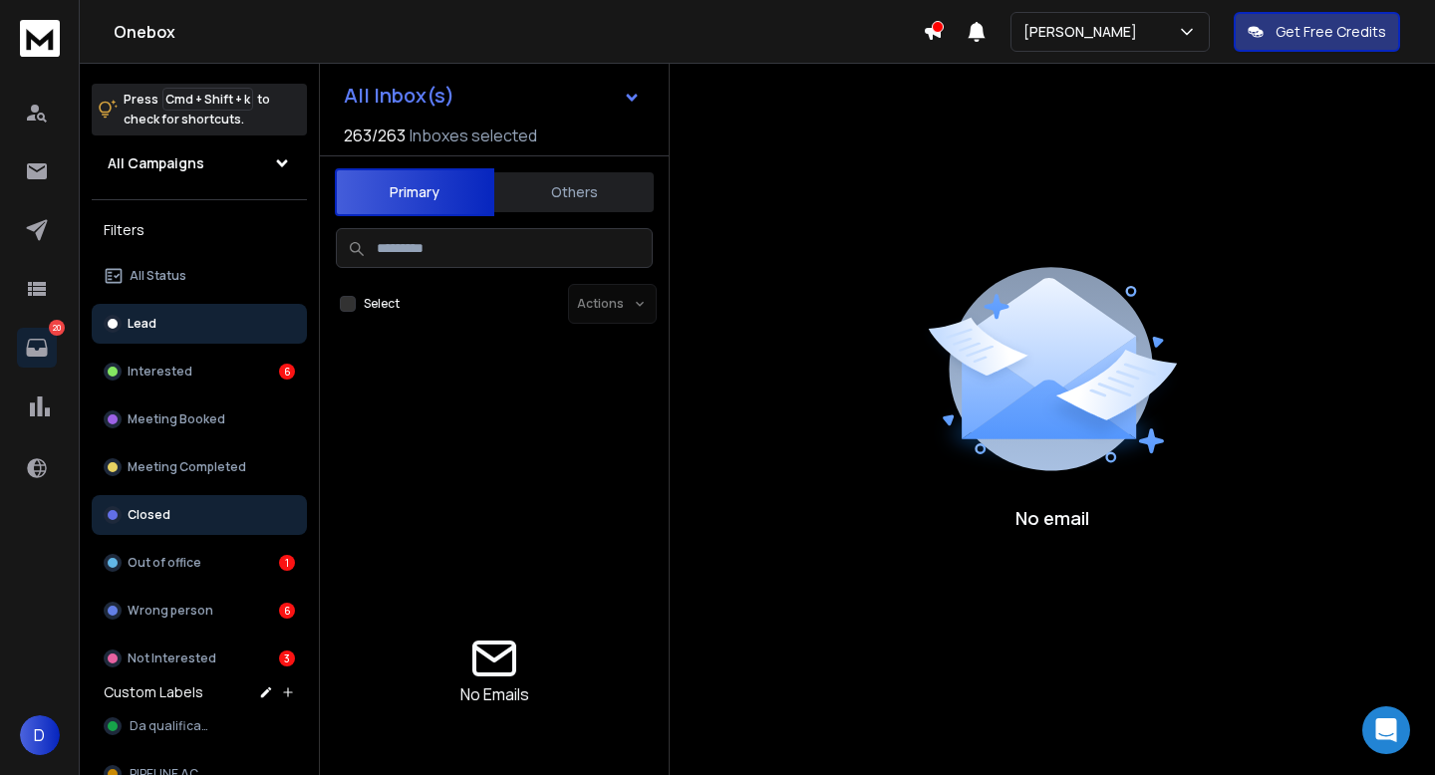
click at [218, 336] on button "Lead" at bounding box center [199, 324] width 215 height 40
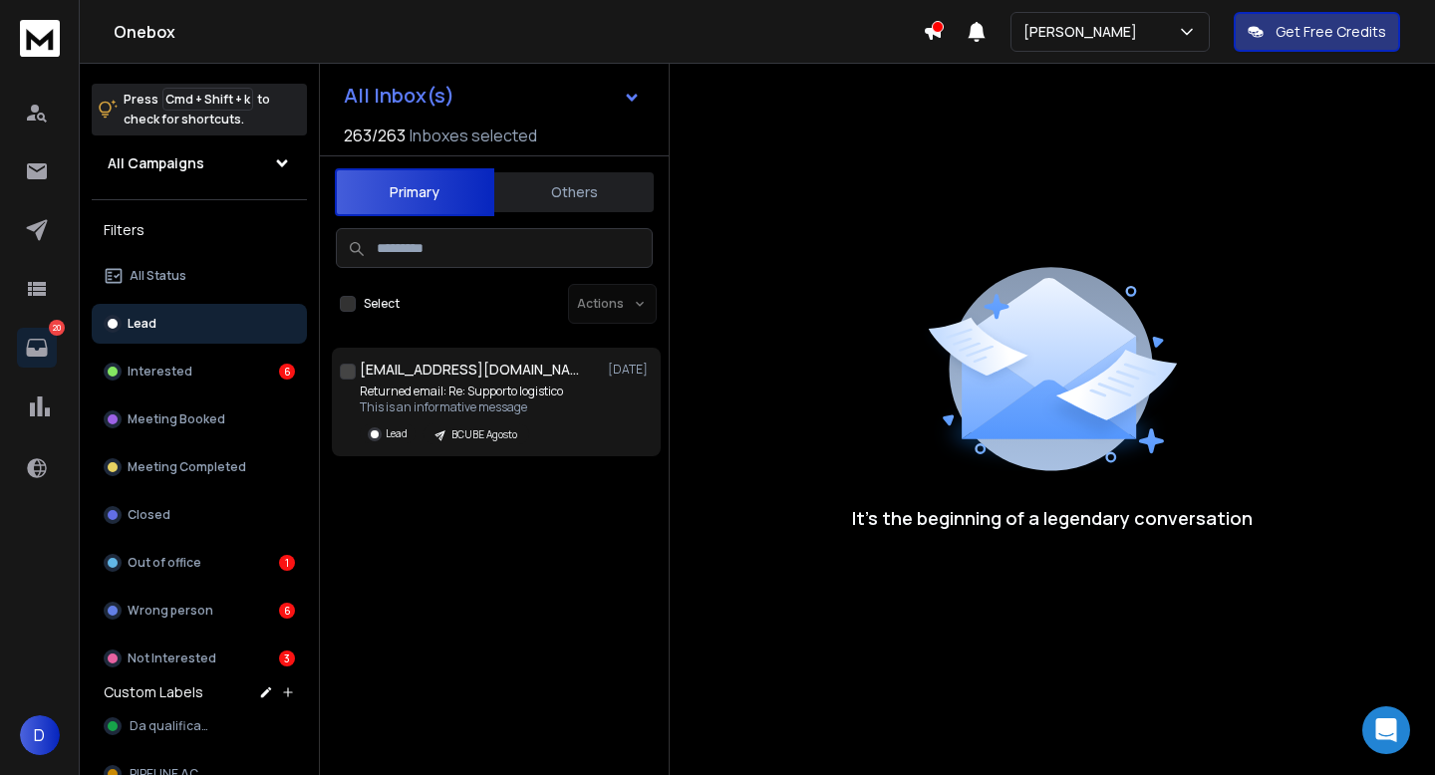
click at [576, 419] on div "Returned email: Re: Supporto logistico This is an informative message Lead BCUB…" at bounding box center [506, 414] width 293 height 61
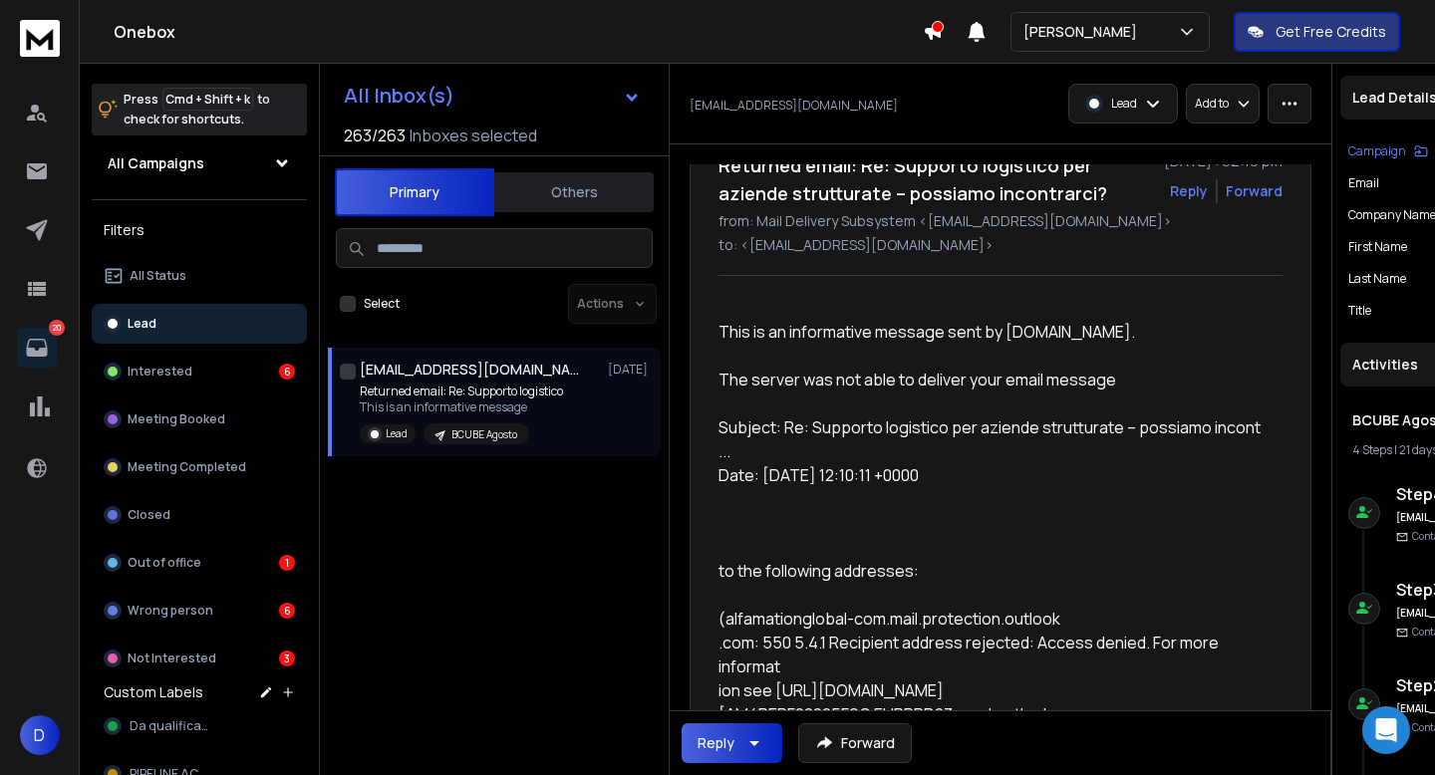
scroll to position [90, 0]
click at [208, 288] on button "All Status" at bounding box center [199, 276] width 215 height 40
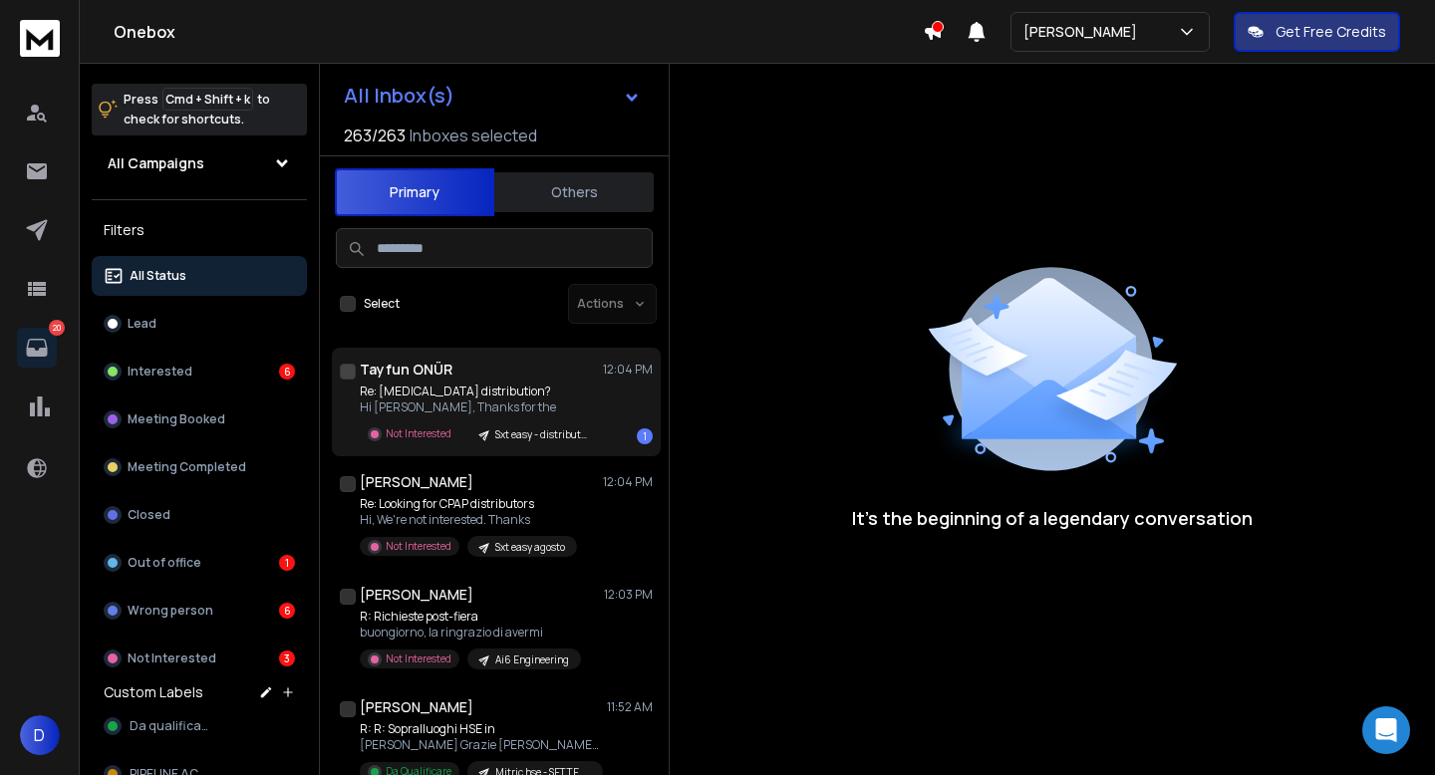
click at [585, 413] on p "Hi [PERSON_NAME], Thanks for the" at bounding box center [479, 408] width 239 height 16
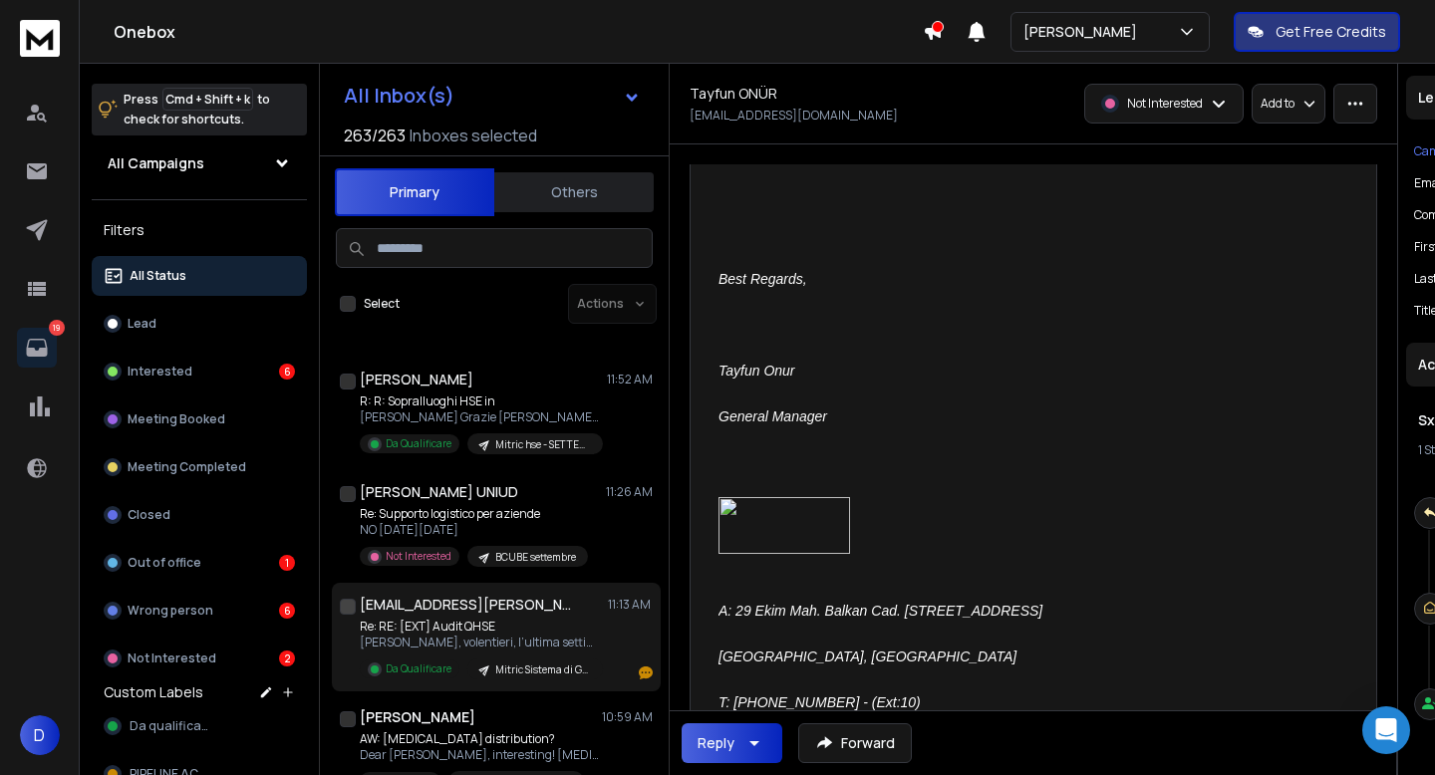
scroll to position [348, 0]
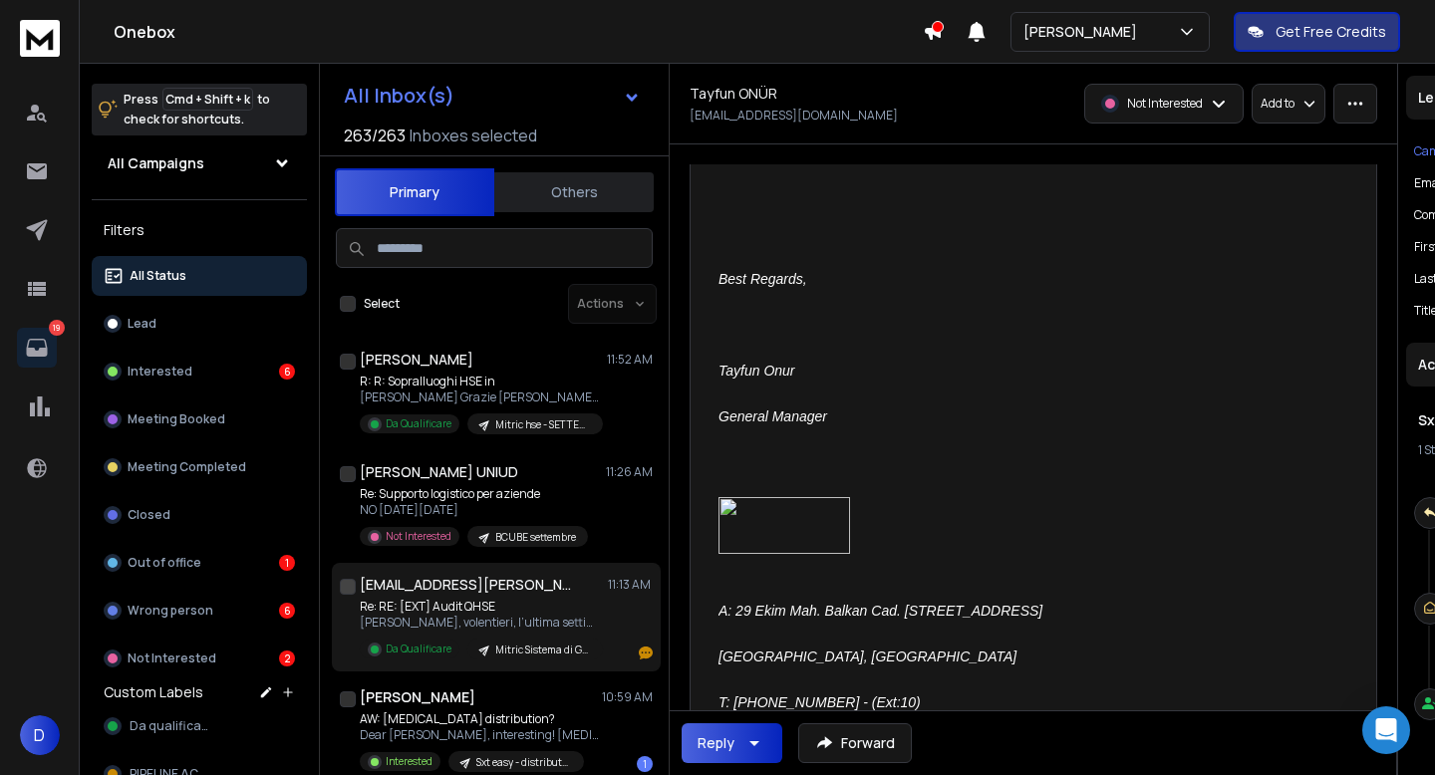
click at [564, 615] on p "[PERSON_NAME], volentieri, l’ultima settimana di" at bounding box center [479, 623] width 239 height 16
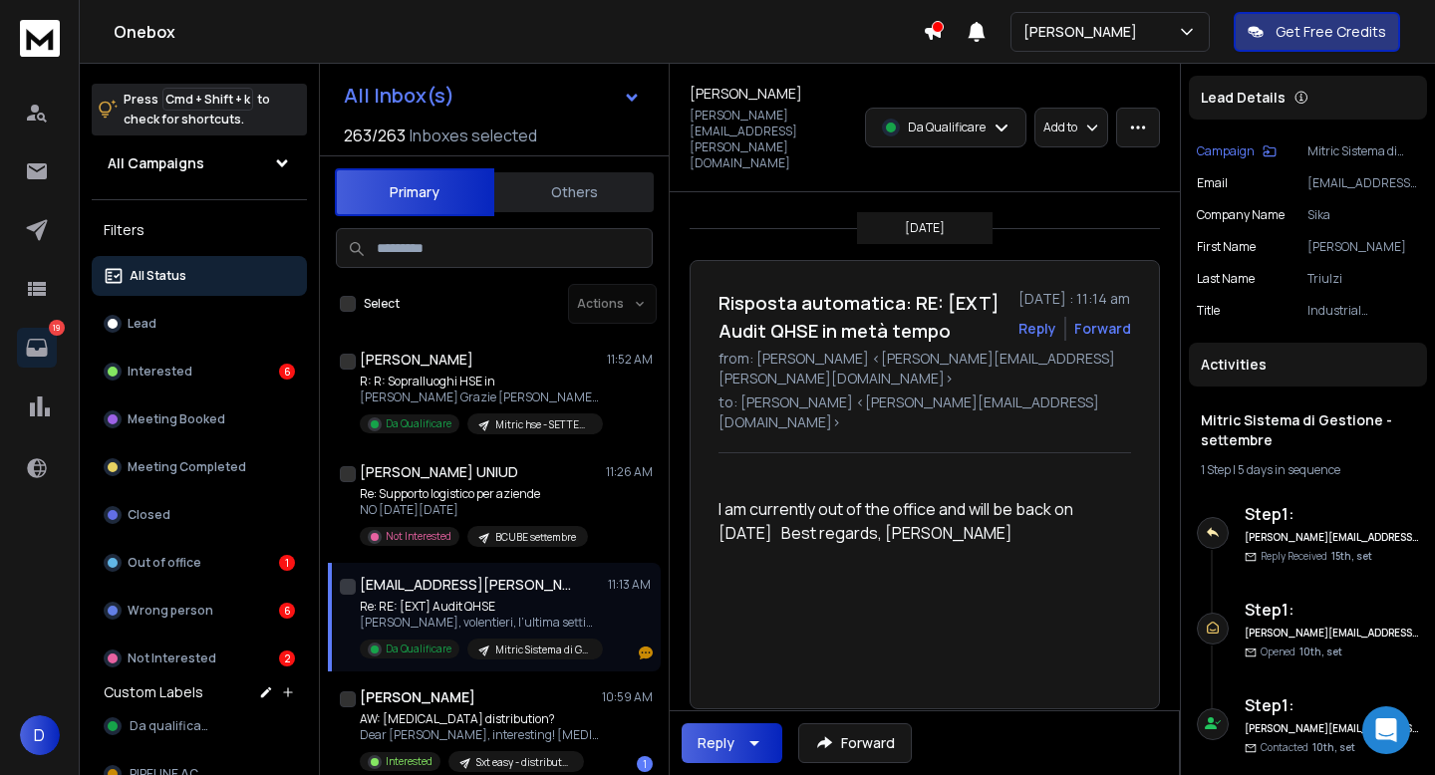
scroll to position [4, 0]
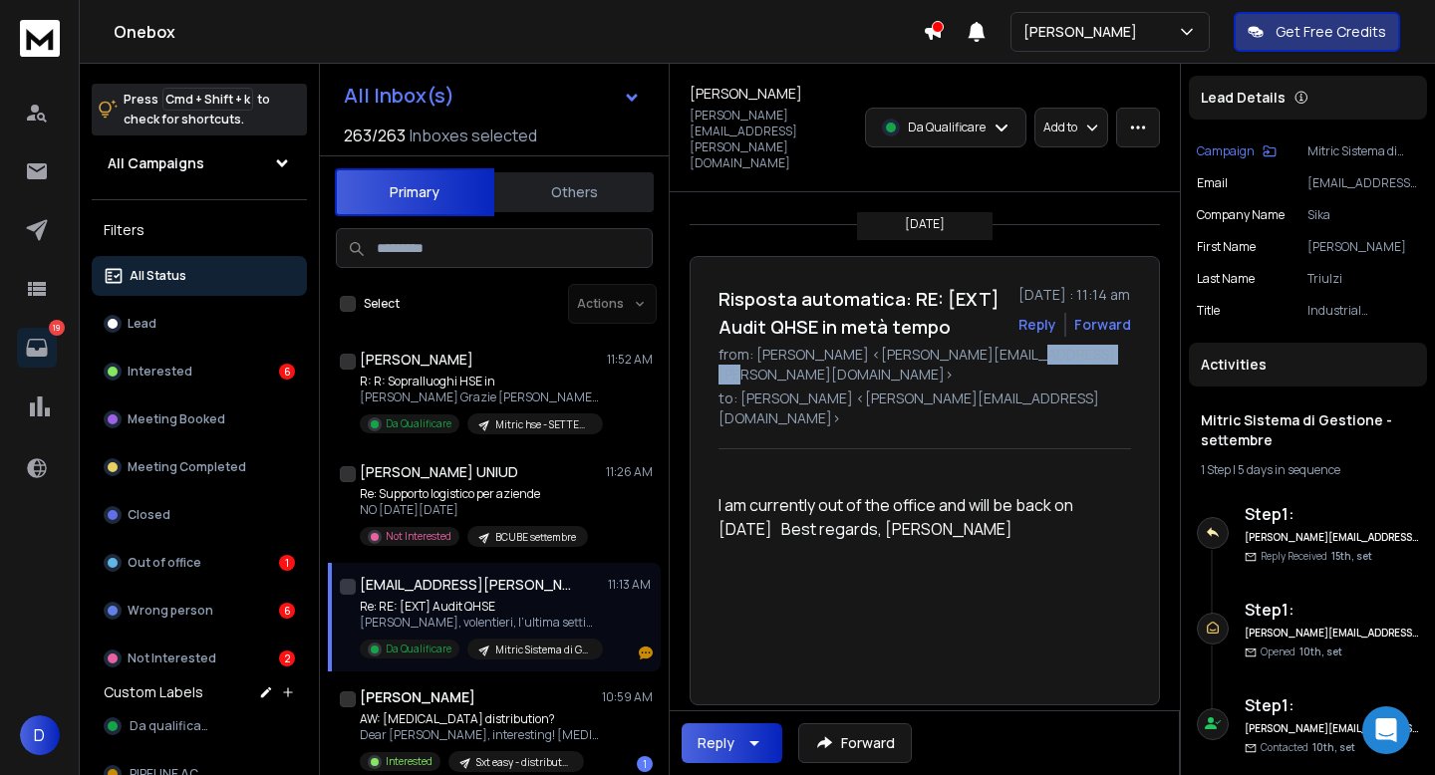
drag, startPoint x: 972, startPoint y: 333, endPoint x: 1037, endPoint y: 341, distance: 65.3
click at [1037, 345] on p "from: [PERSON_NAME] <[PERSON_NAME][EMAIL_ADDRESS][PERSON_NAME][DOMAIN_NAME]>" at bounding box center [925, 365] width 413 height 40
copy p "[DOMAIN_NAME]"
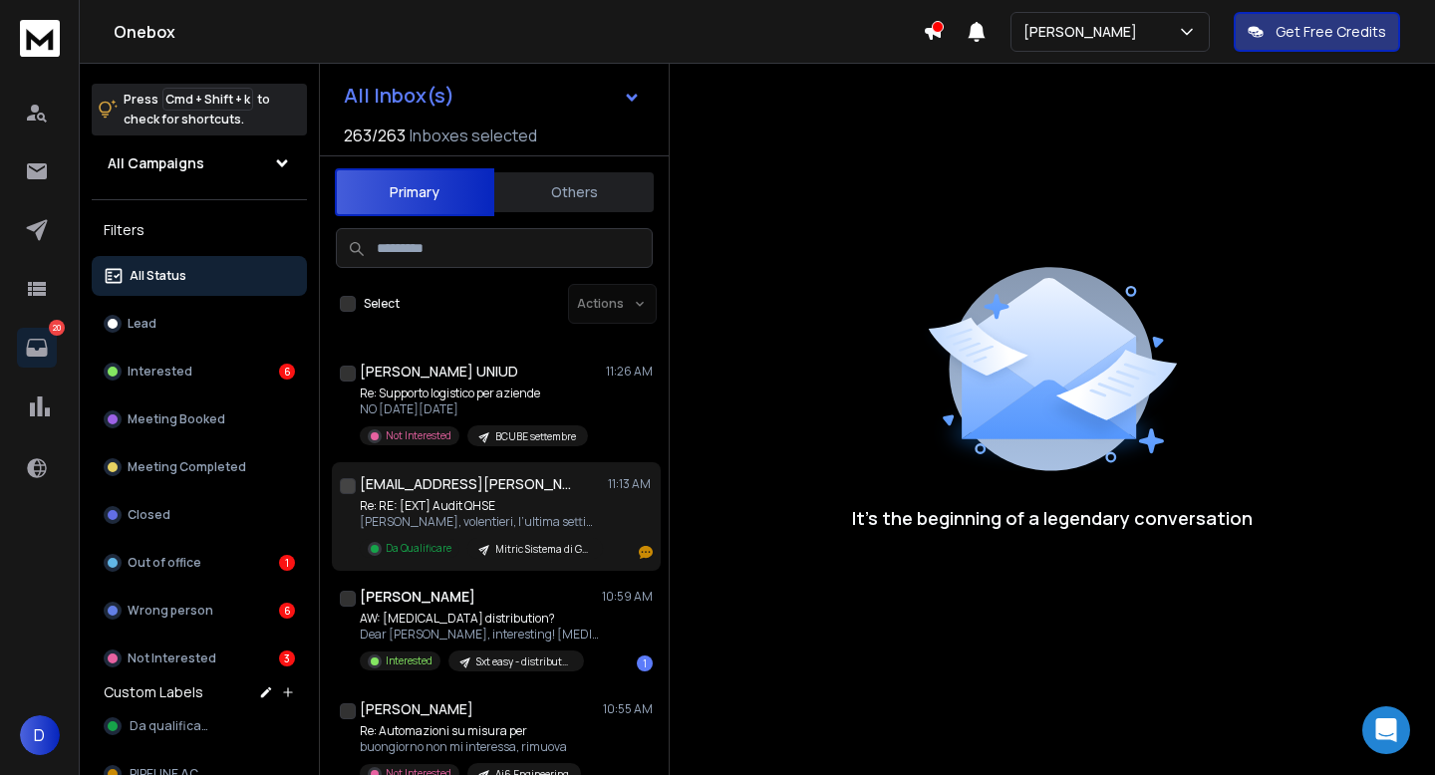
scroll to position [545, 0]
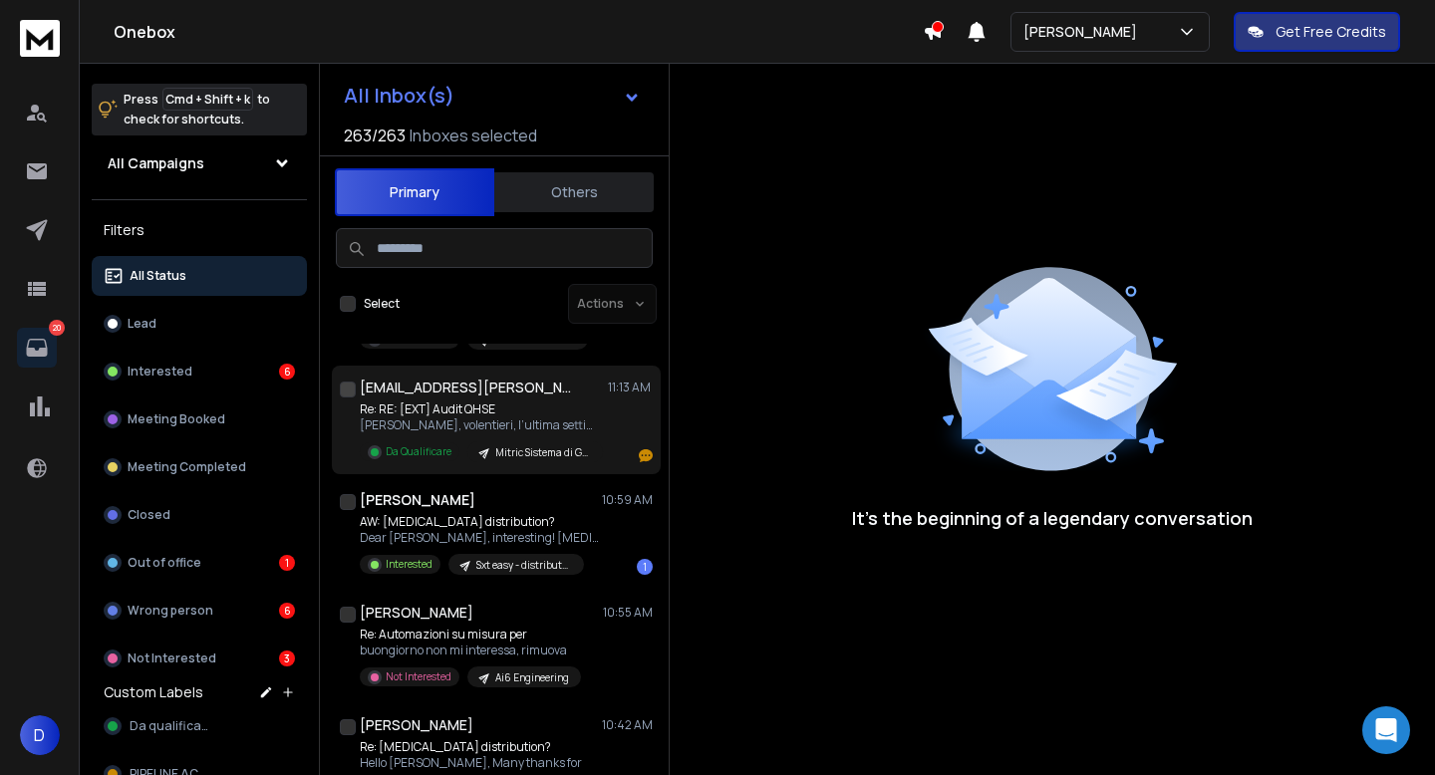
click at [586, 403] on p "Re: RE: [EXT] Audit QHSE" at bounding box center [479, 410] width 239 height 16
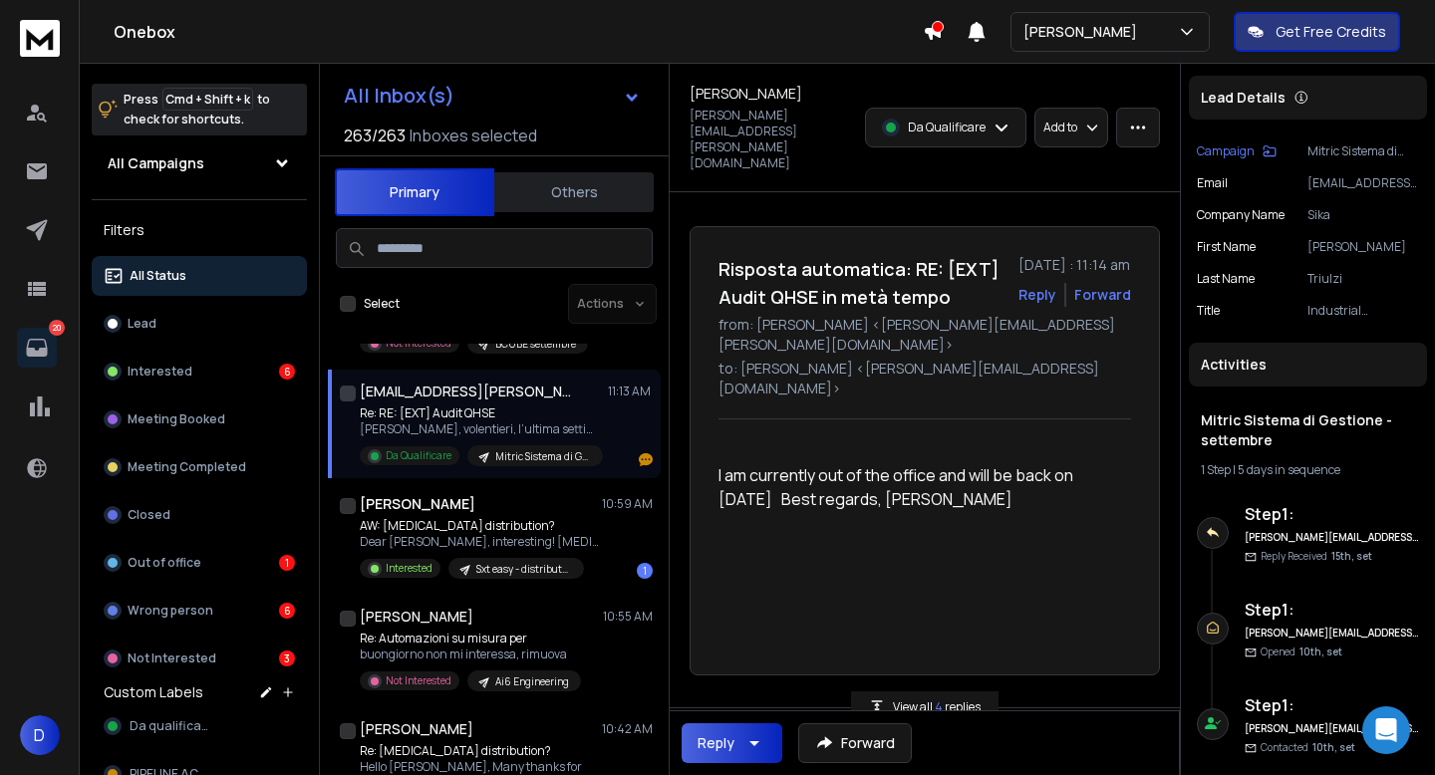
scroll to position [15, 0]
click at [981, 700] on p "View all 4 replies" at bounding box center [937, 708] width 88 height 16
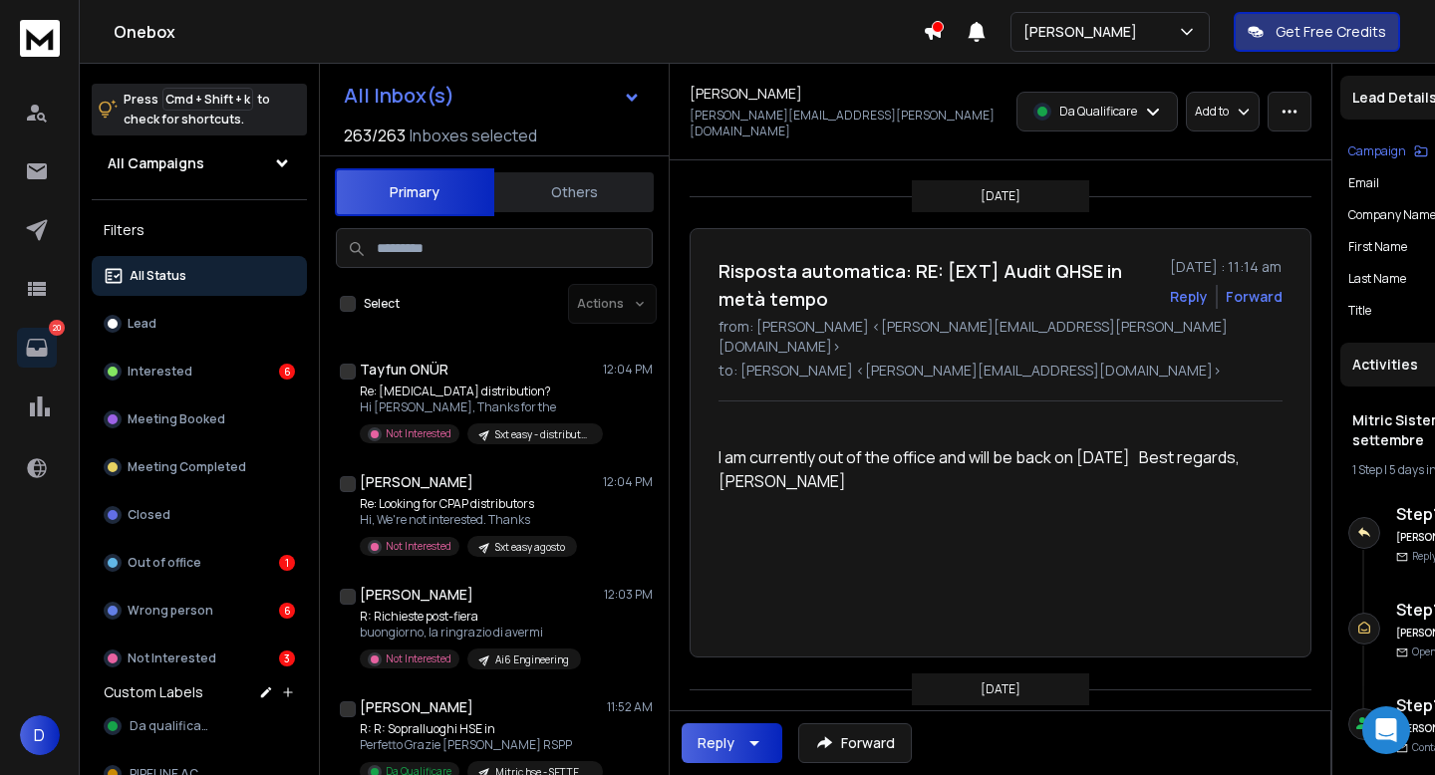
scroll to position [0, 0]
click at [205, 374] on button "Interested 6" at bounding box center [199, 372] width 215 height 40
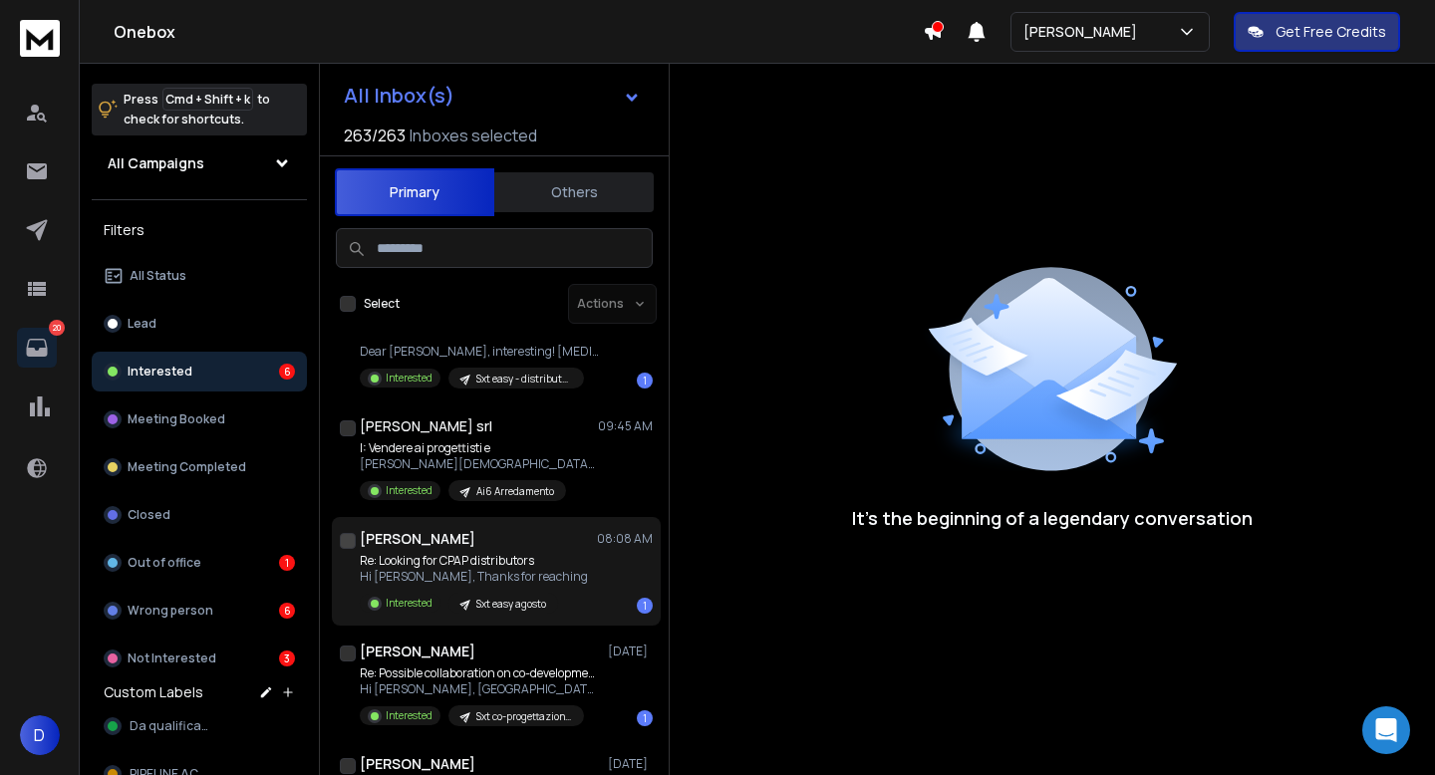
scroll to position [76, 0]
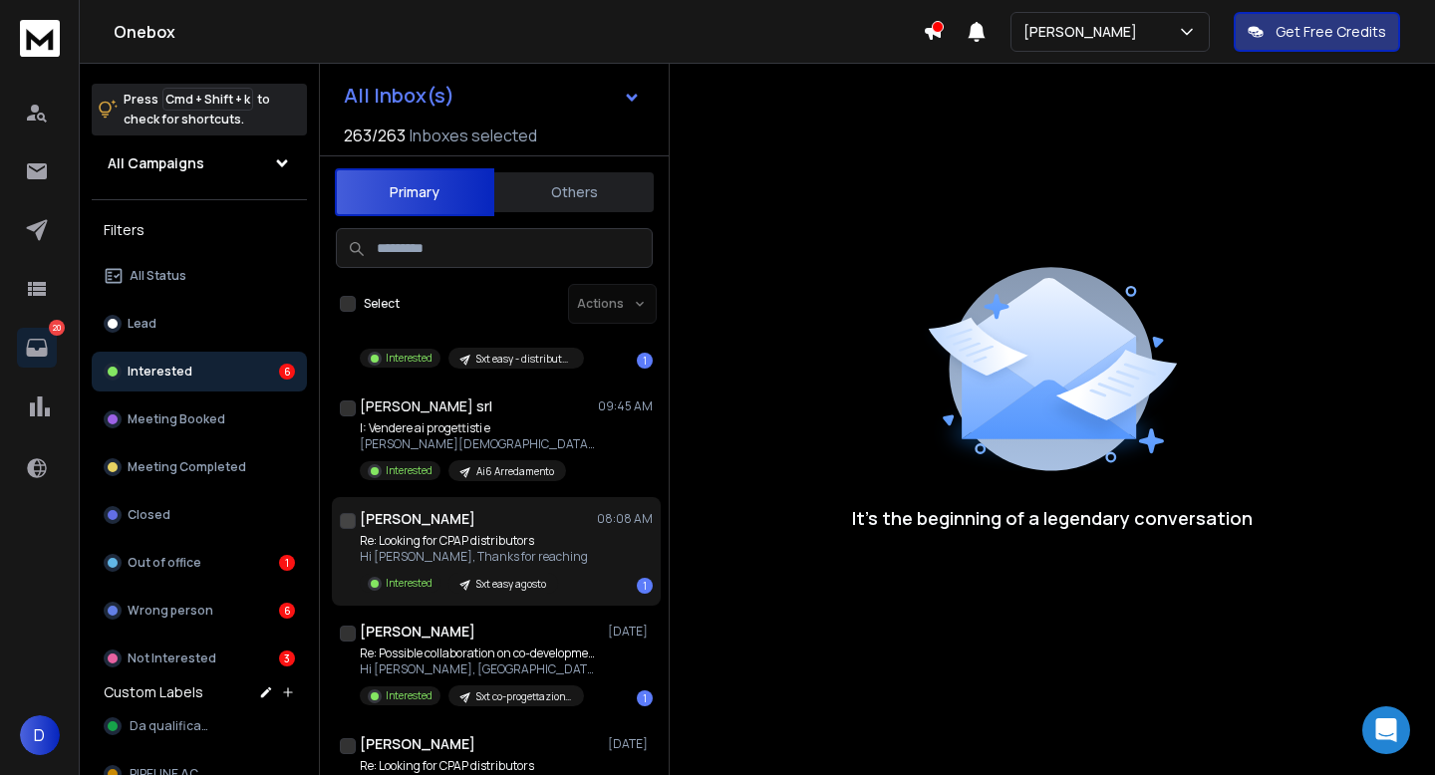
click at [630, 547] on div "Re: Looking for [MEDICAL_DATA] distributors Hi [PERSON_NAME], Thanks for reachi…" at bounding box center [506, 563] width 293 height 61
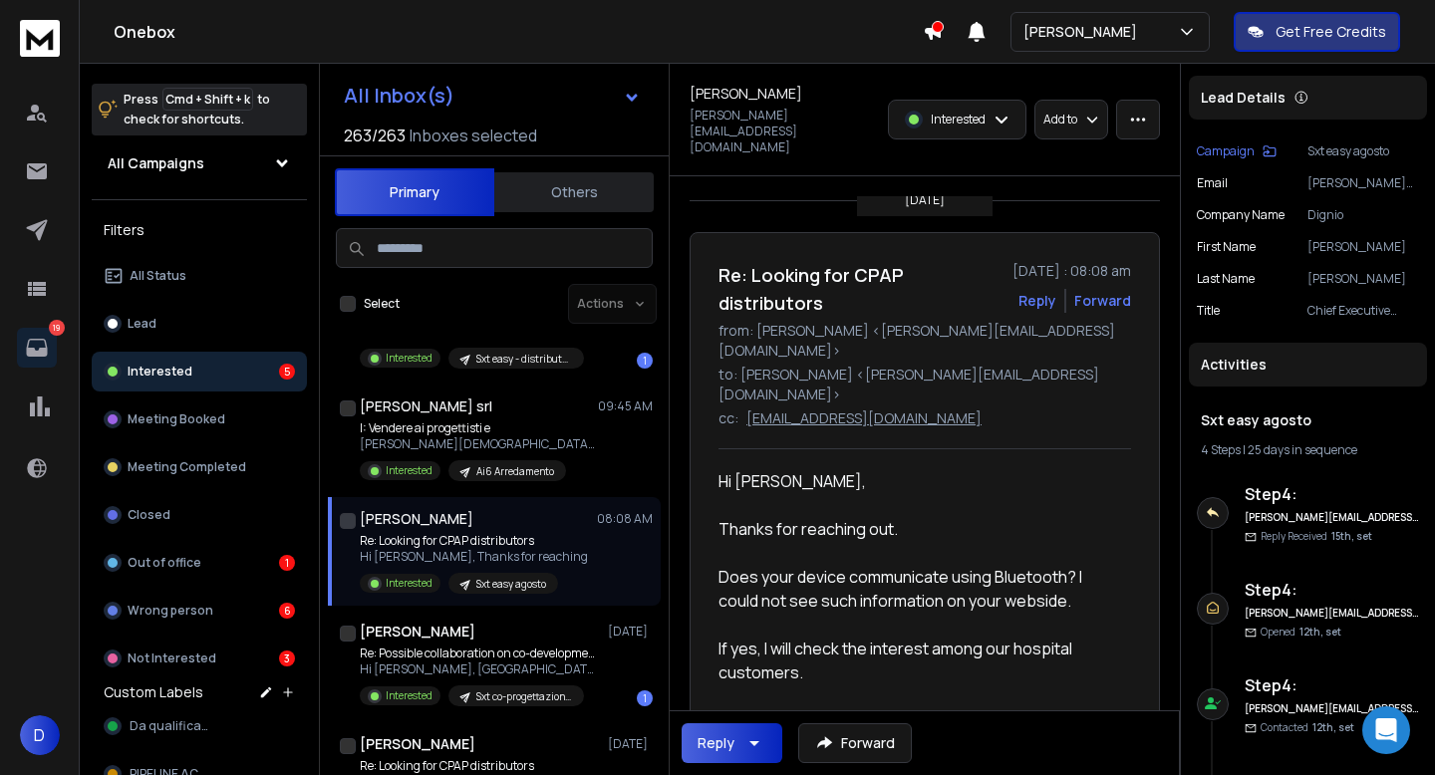
scroll to position [27, 0]
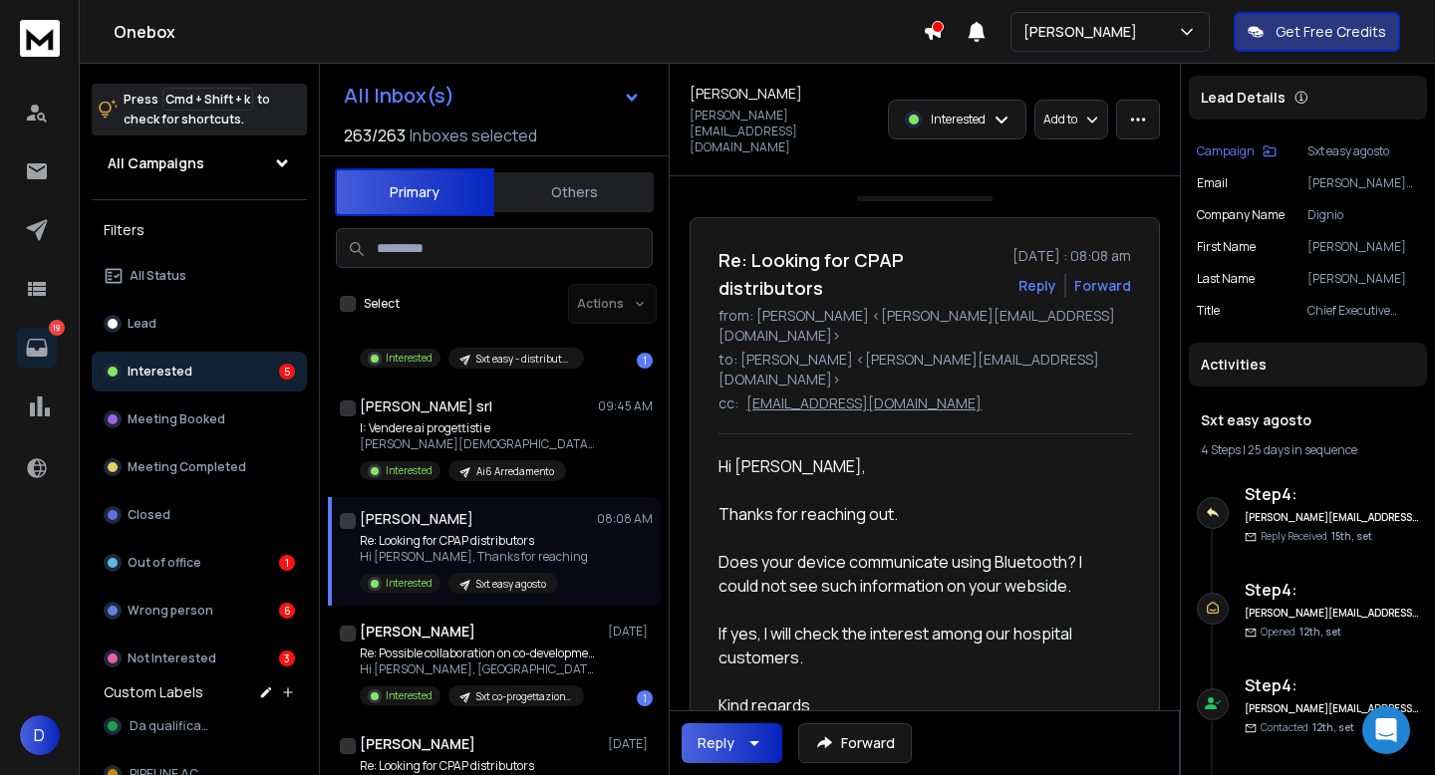
click at [1148, 118] on button "button" at bounding box center [1138, 120] width 44 height 40
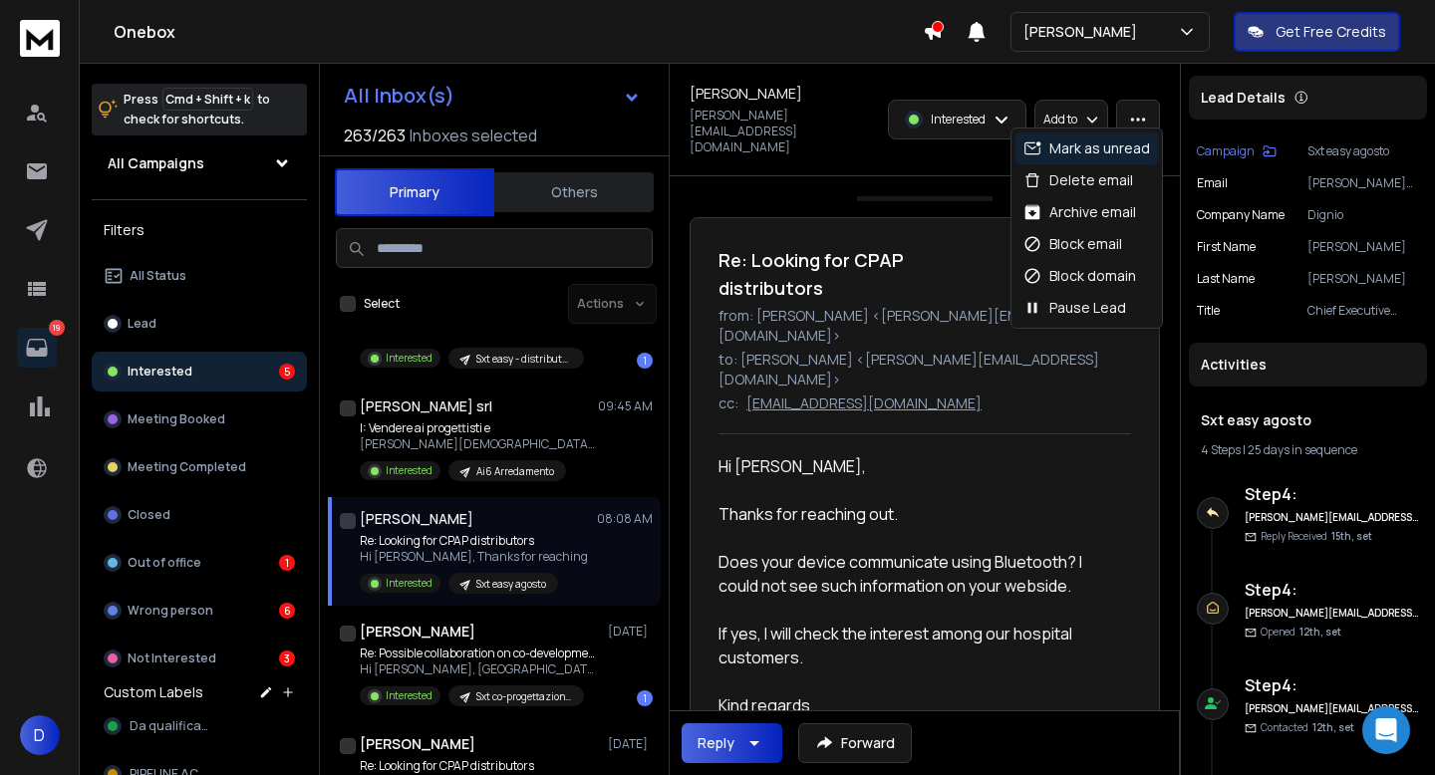
click at [1121, 154] on div "Mark as unread" at bounding box center [1087, 149] width 127 height 20
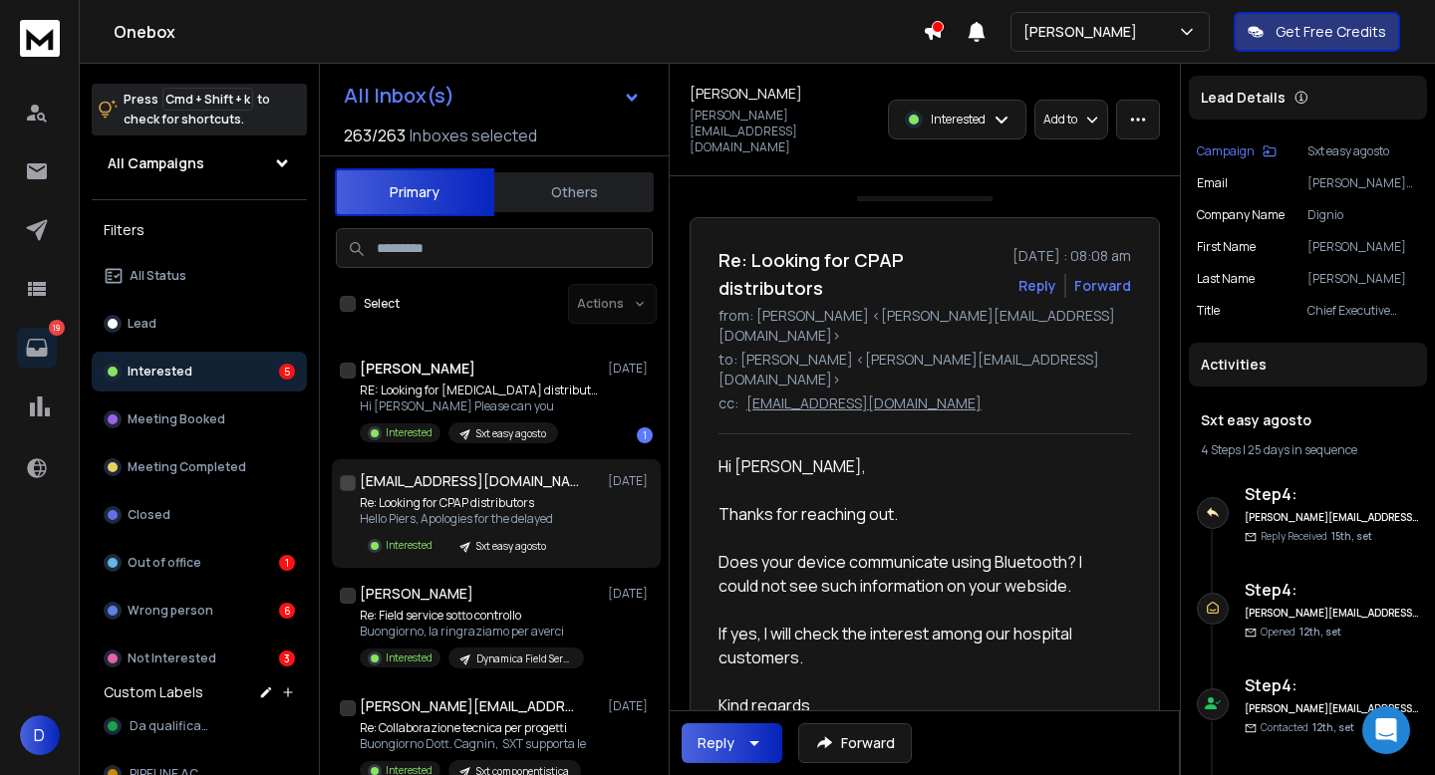
scroll to position [1019, 0]
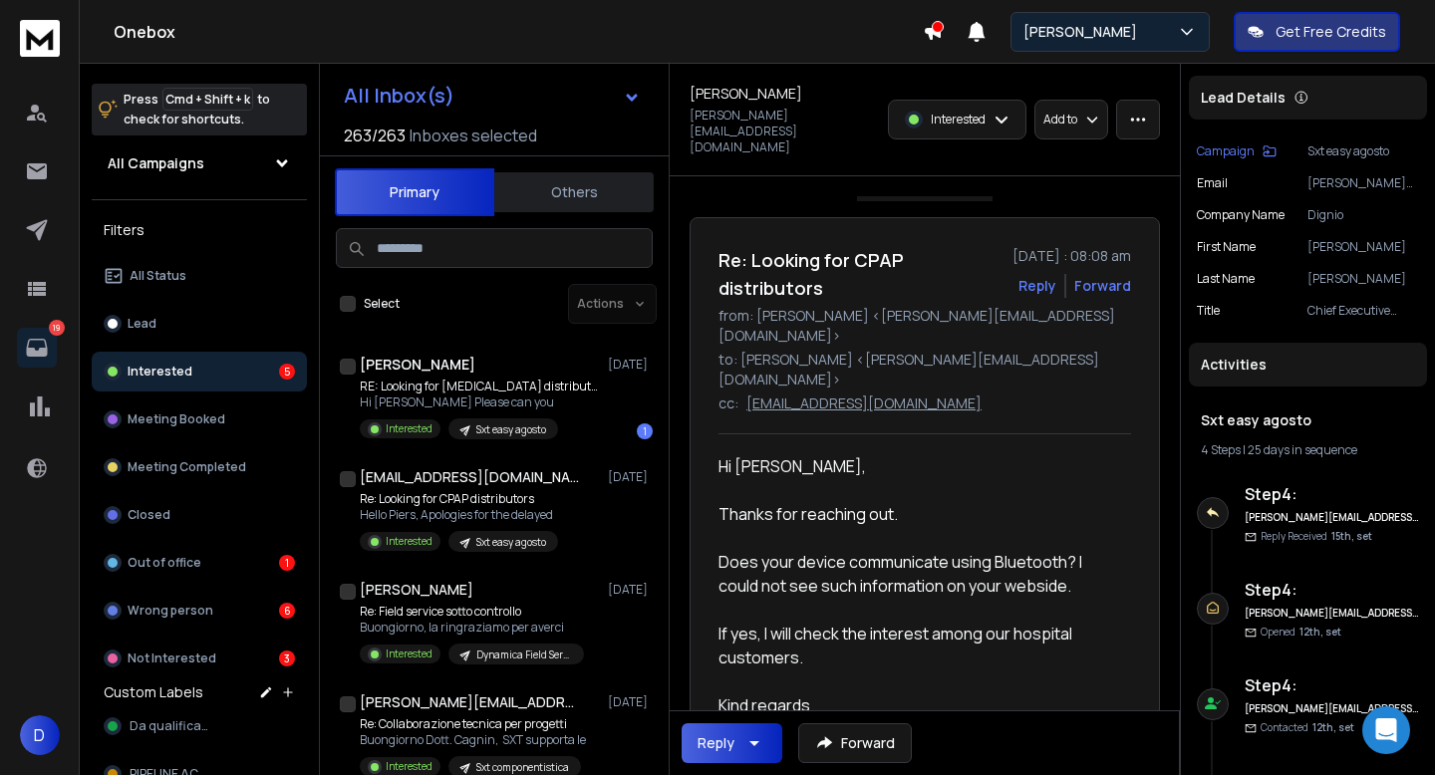
click at [1062, 42] on button "[PERSON_NAME]" at bounding box center [1110, 32] width 199 height 40
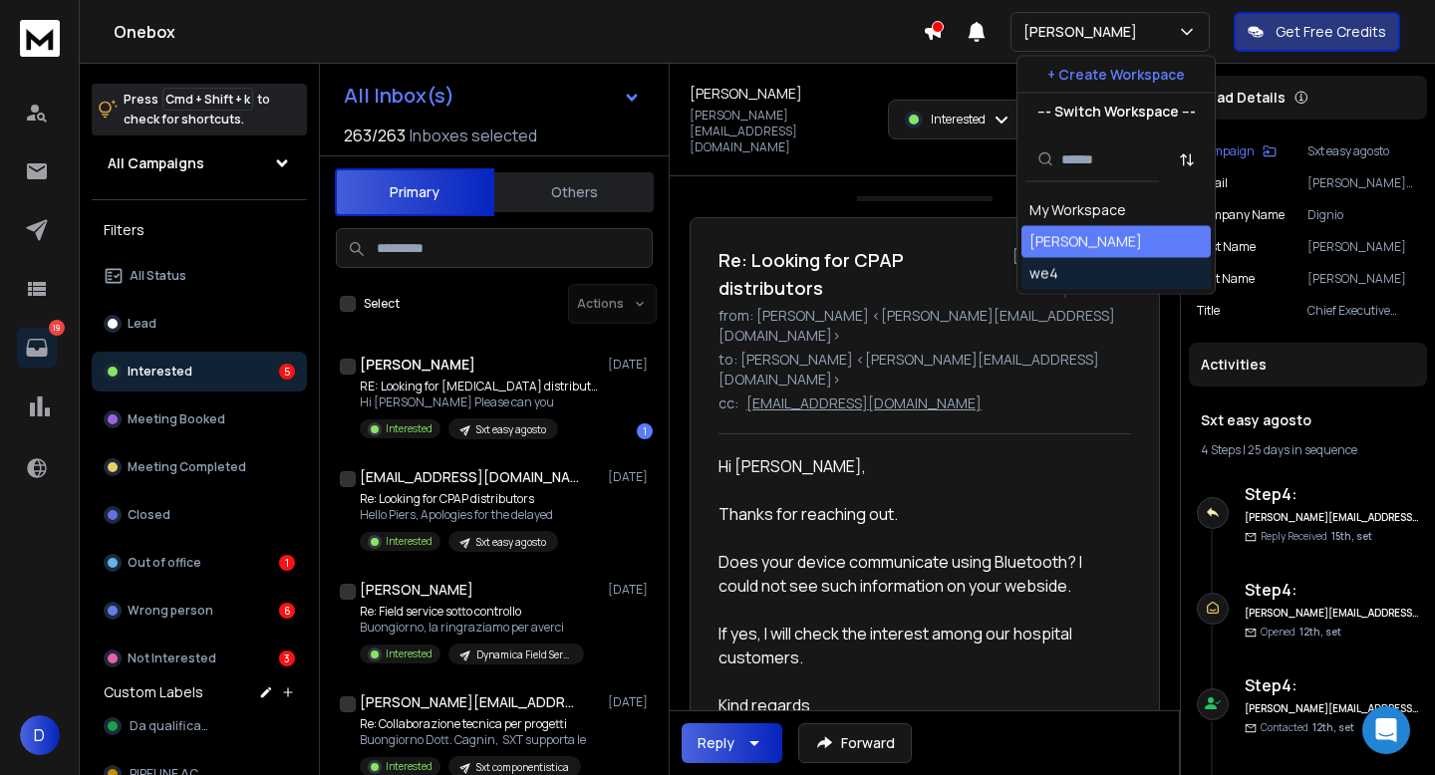
click at [1048, 266] on div "we4" at bounding box center [1044, 274] width 29 height 20
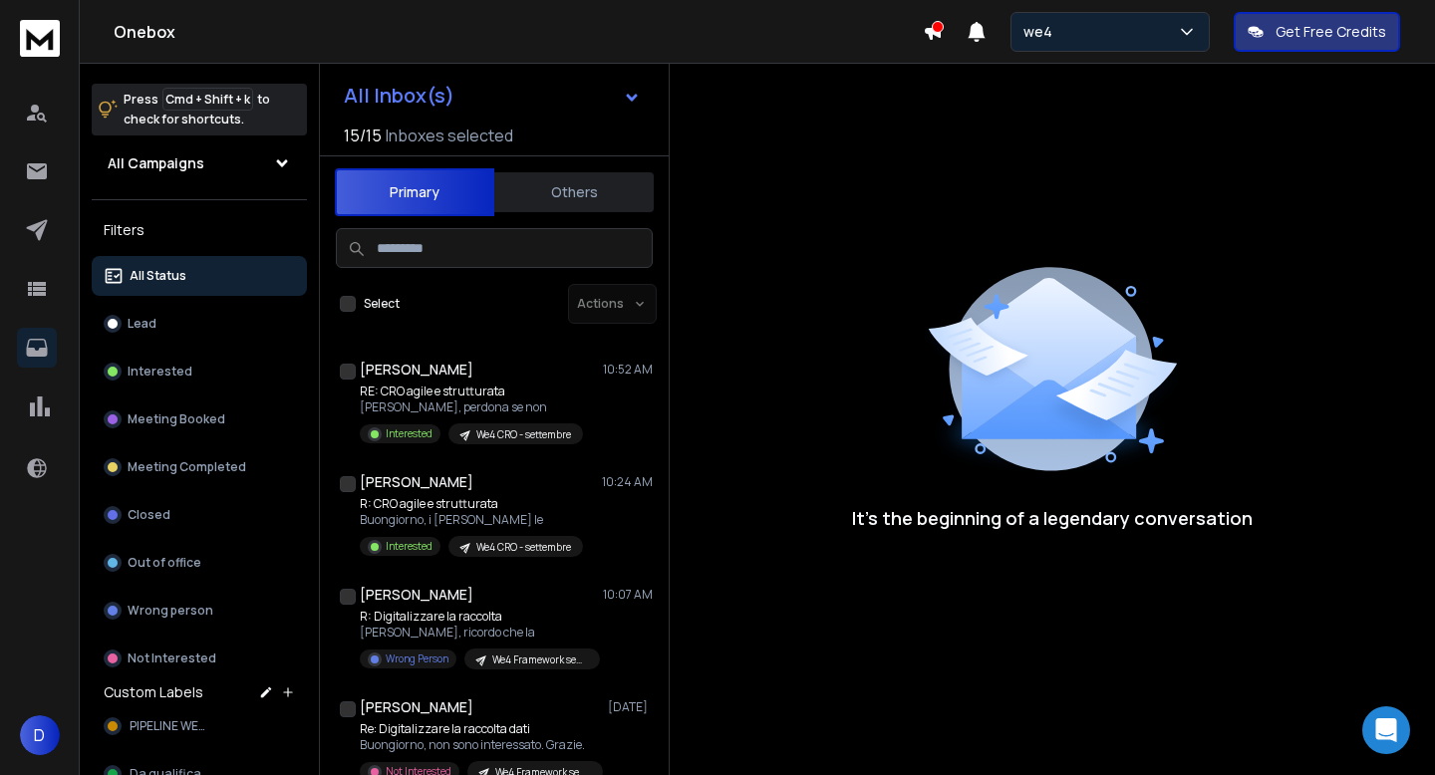
click at [1107, 38] on div "we4" at bounding box center [1110, 32] width 173 height 20
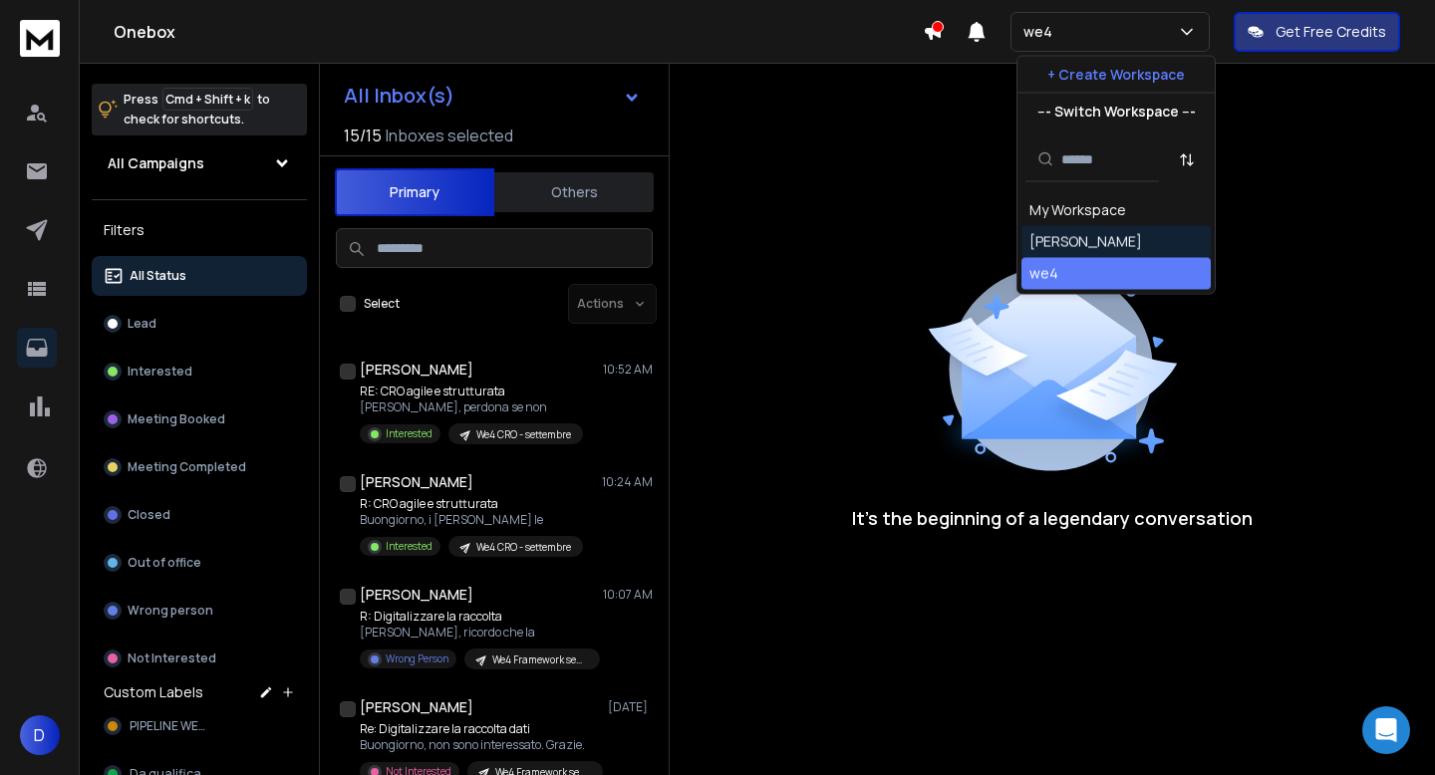
click at [1065, 243] on div "[PERSON_NAME]" at bounding box center [1086, 242] width 113 height 20
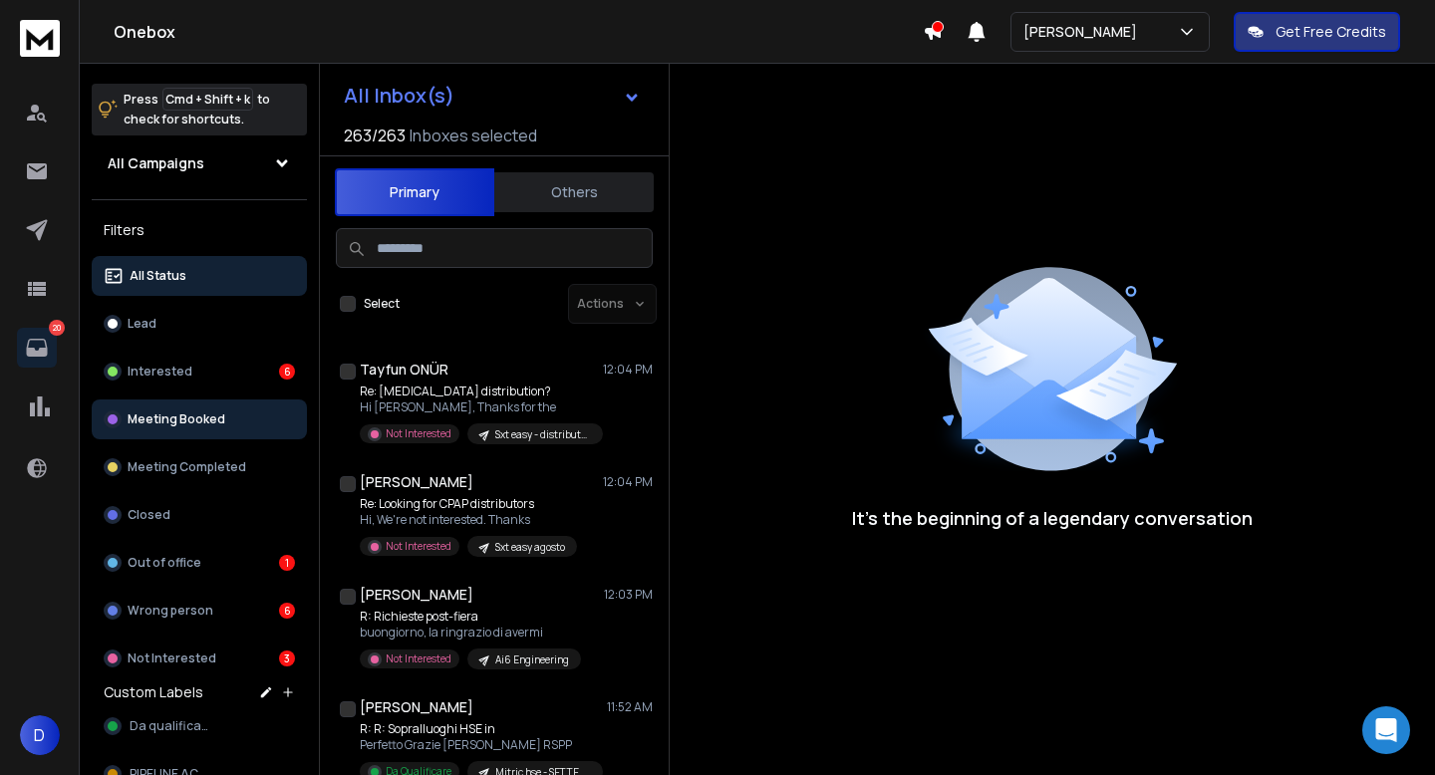
click at [216, 431] on button "Meeting Booked" at bounding box center [199, 420] width 215 height 40
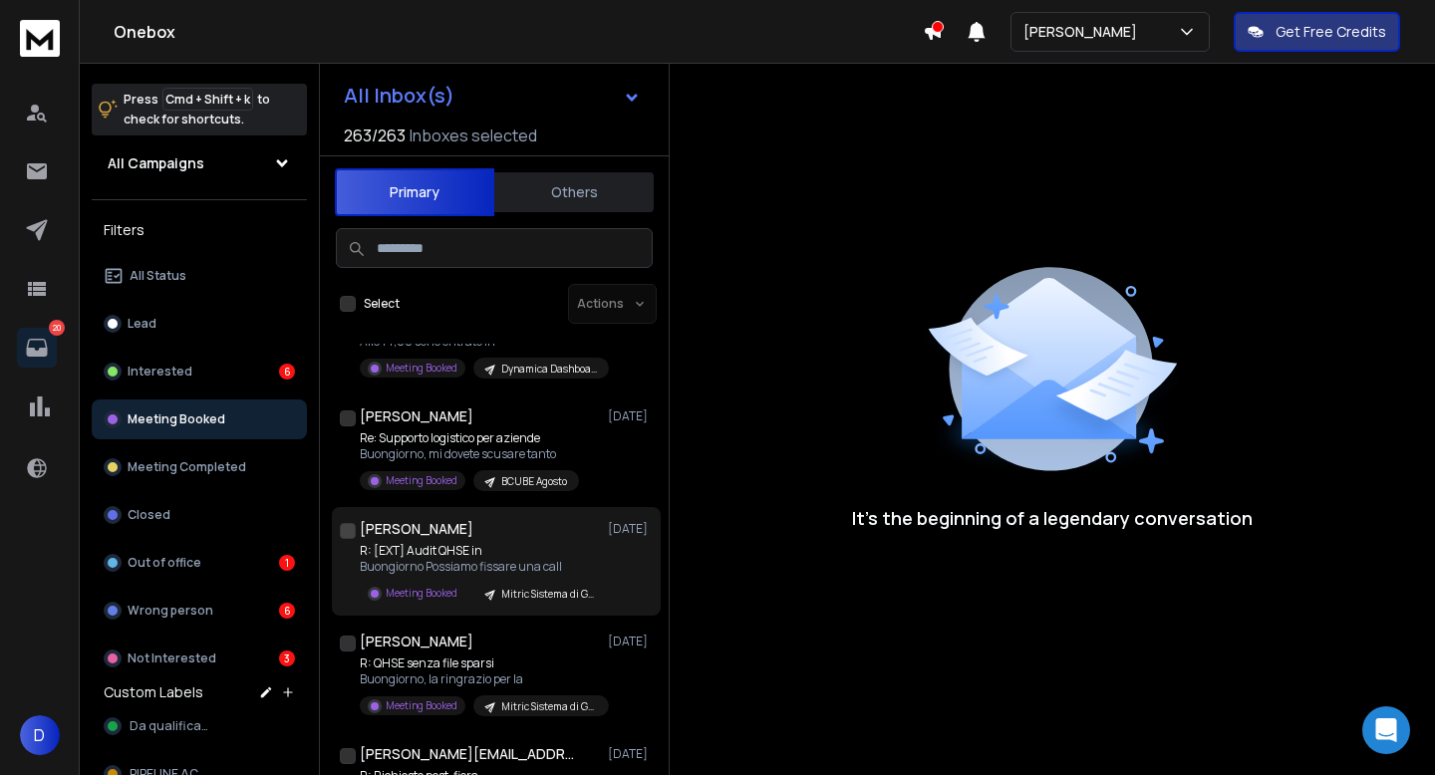
scroll to position [66, 0]
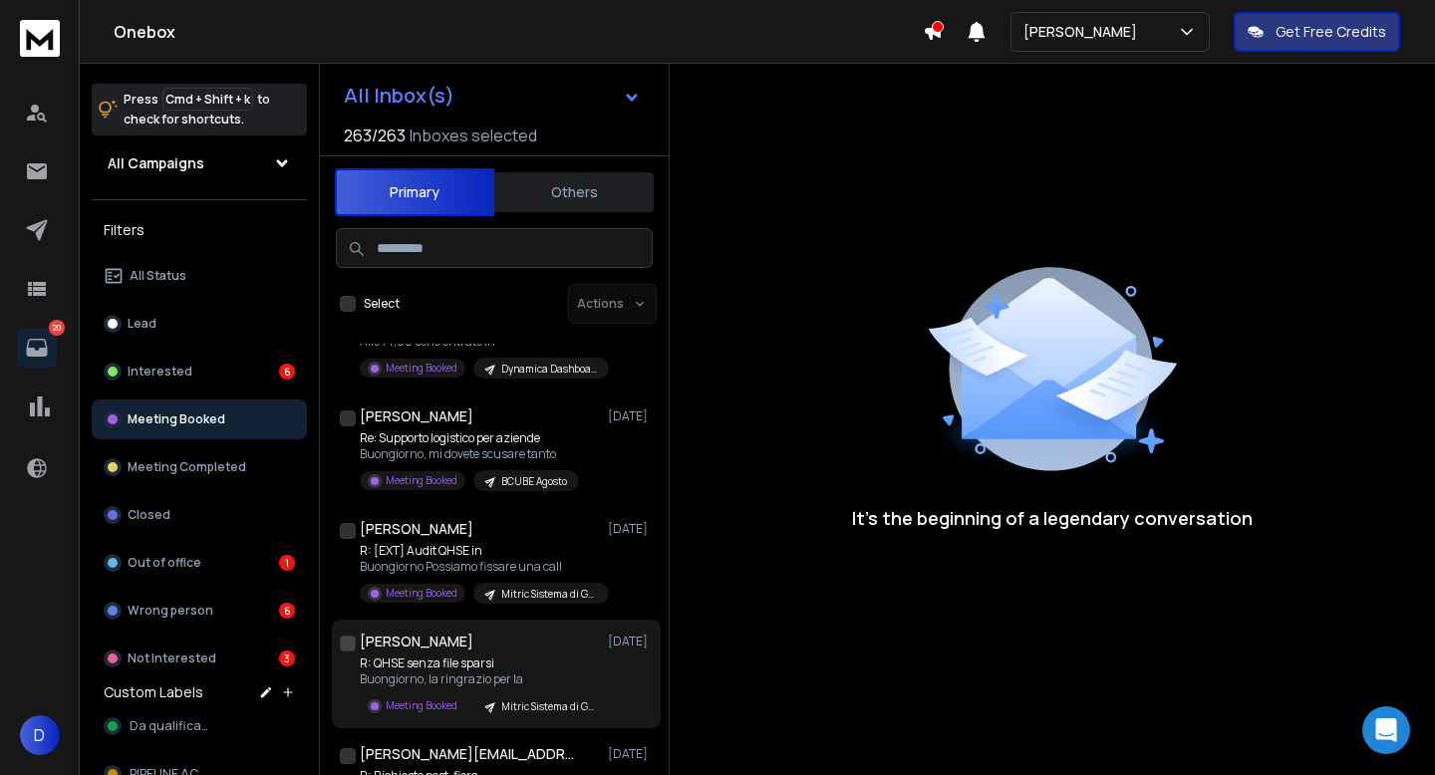
click at [587, 659] on p "R: QHSE senza file sparsi" at bounding box center [479, 664] width 239 height 16
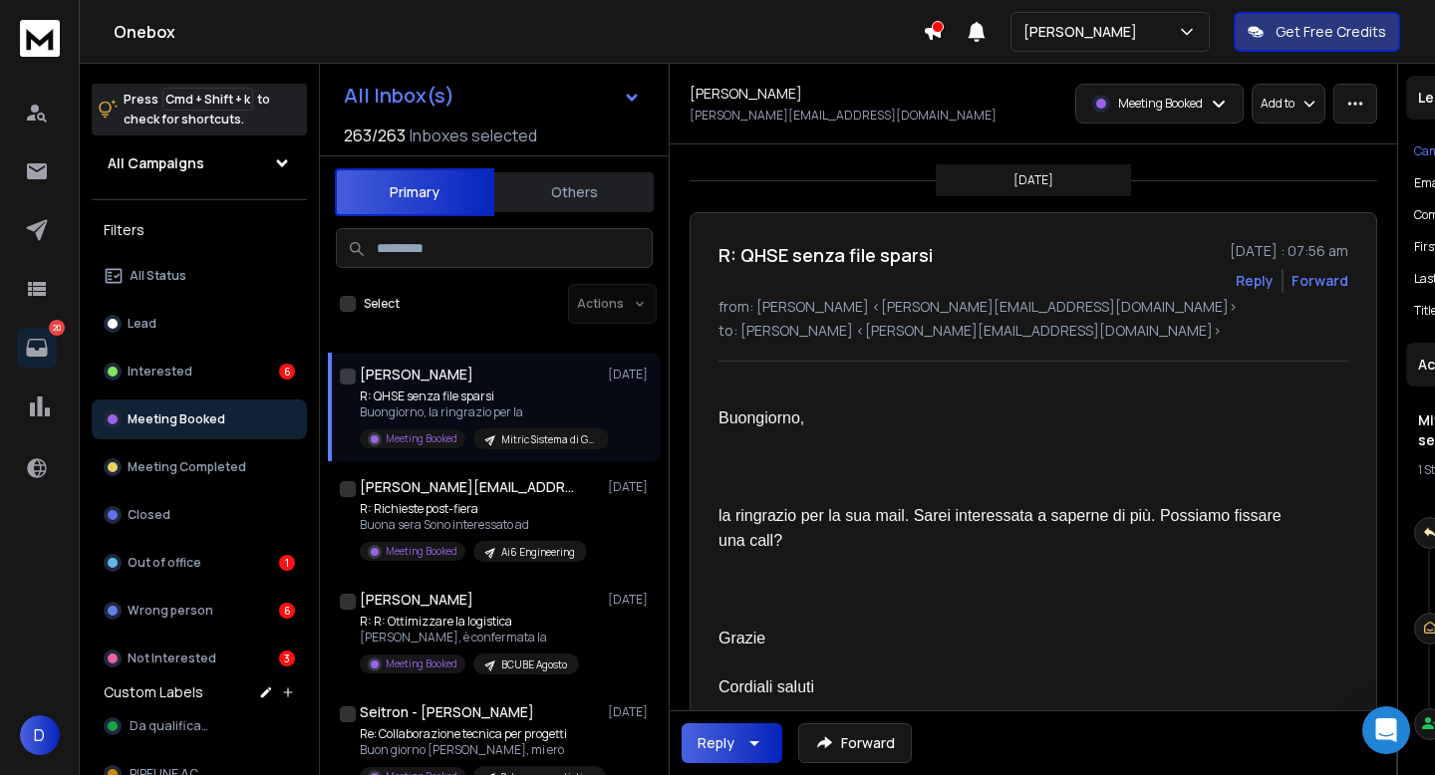
scroll to position [482, 0]
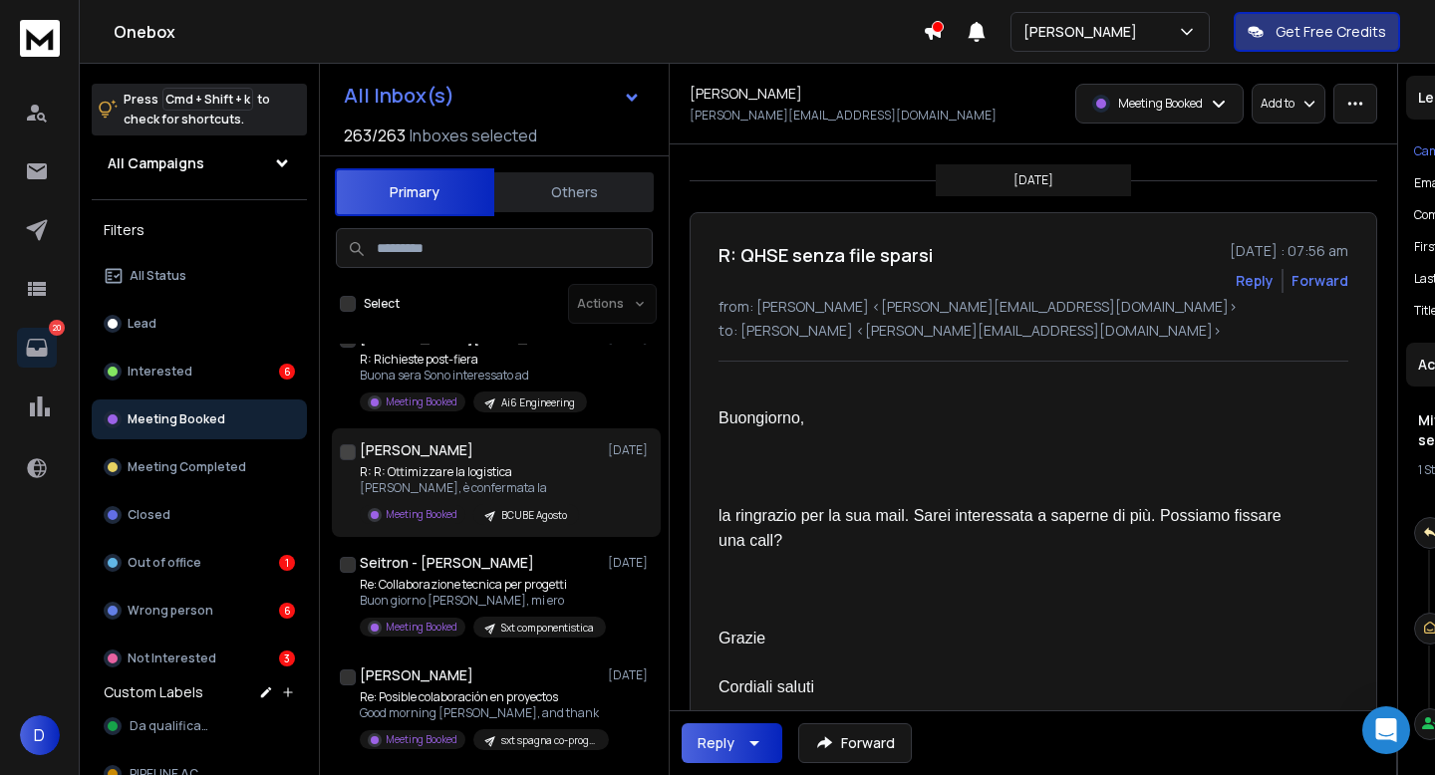
click at [572, 465] on p "R: R: Ottimizzare la logistica" at bounding box center [469, 472] width 219 height 16
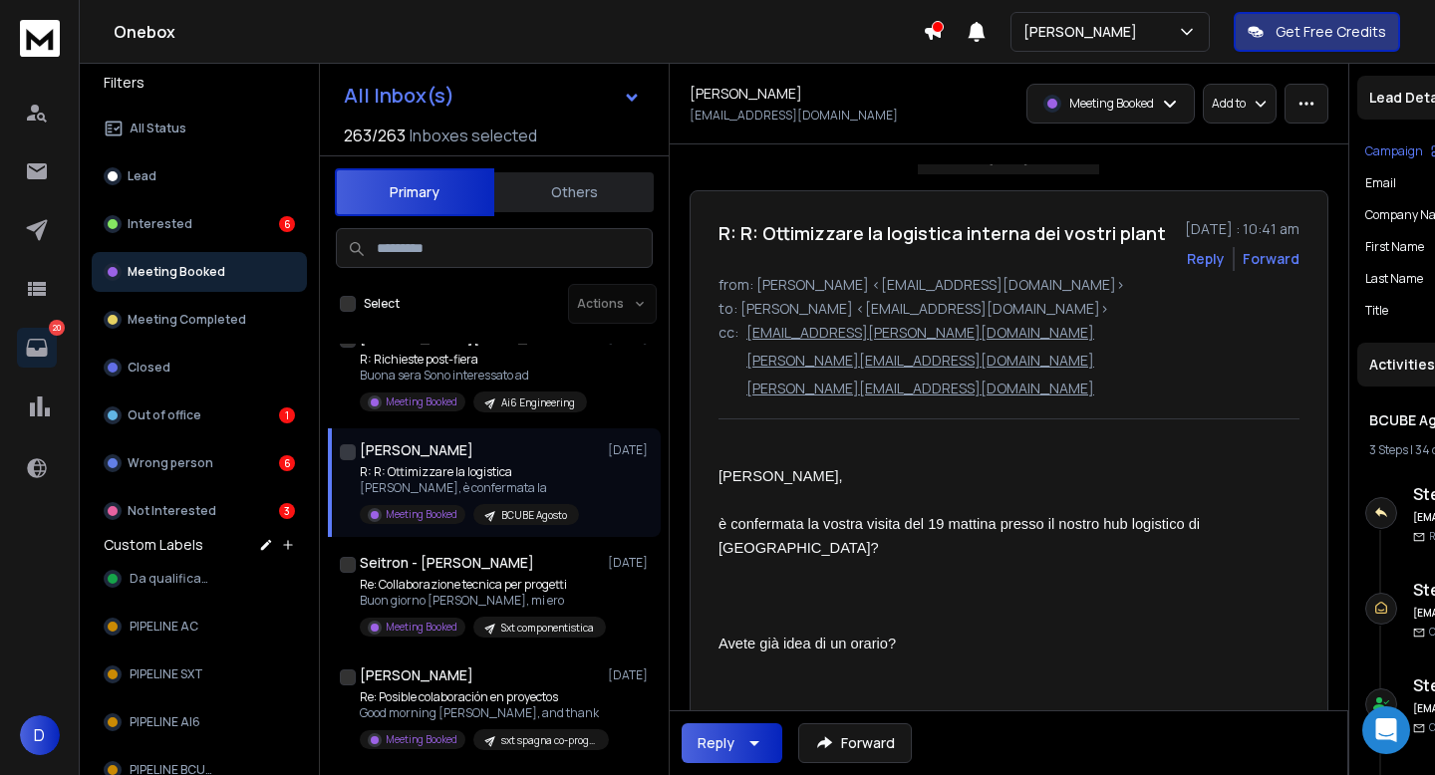
scroll to position [149, 0]
click at [197, 581] on span "Da qualificare" at bounding box center [172, 578] width 84 height 16
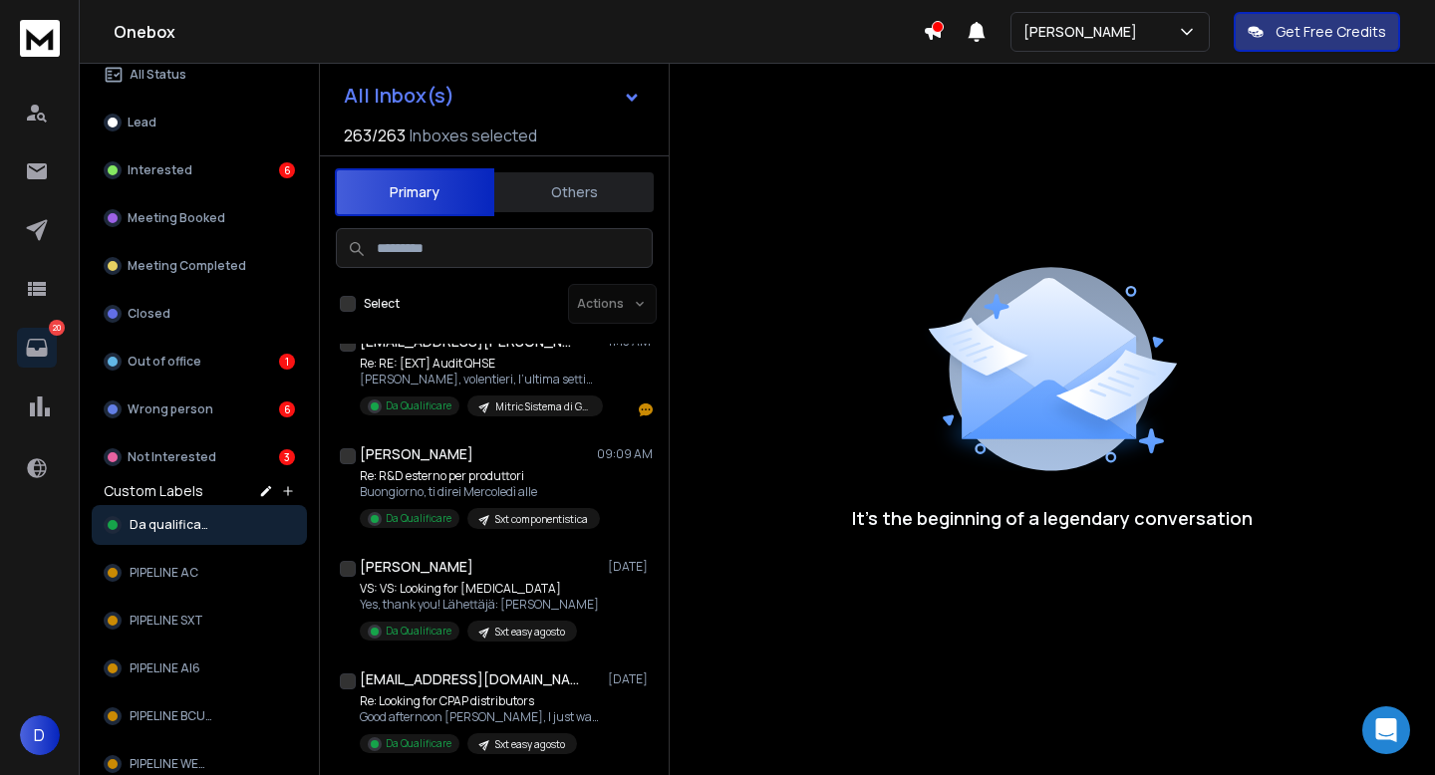
scroll to position [318, 0]
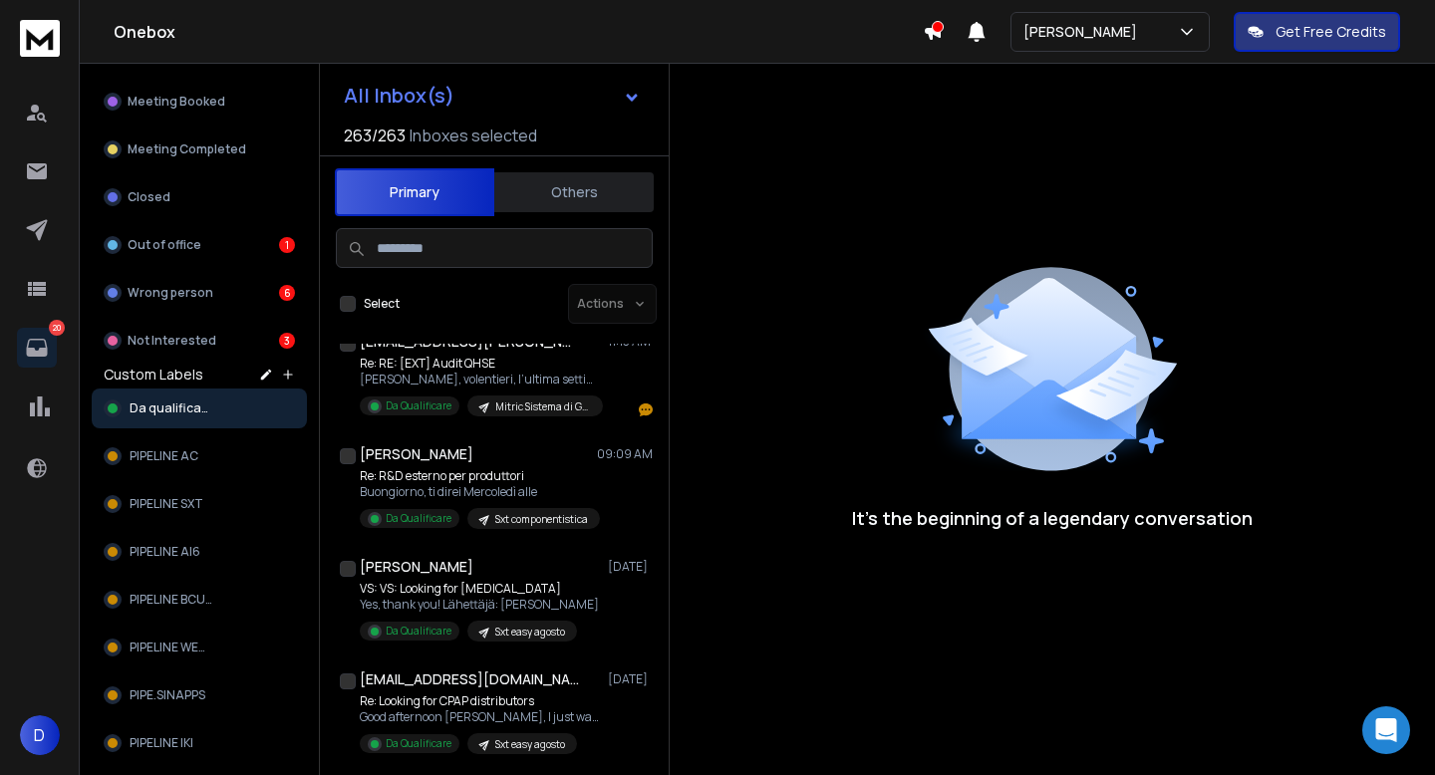
click at [189, 611] on button "PIPELINE BCUBE" at bounding box center [199, 600] width 215 height 40
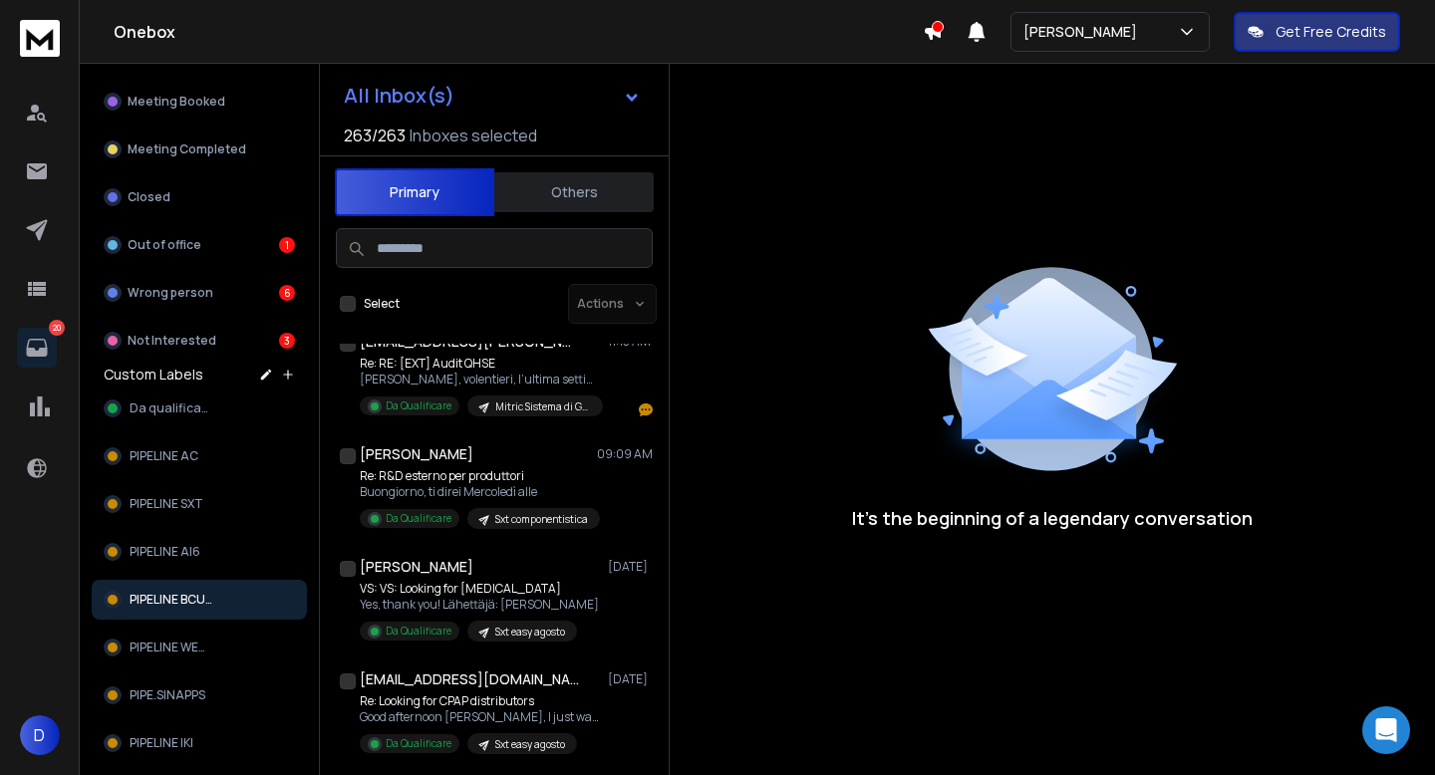
scroll to position [0, 0]
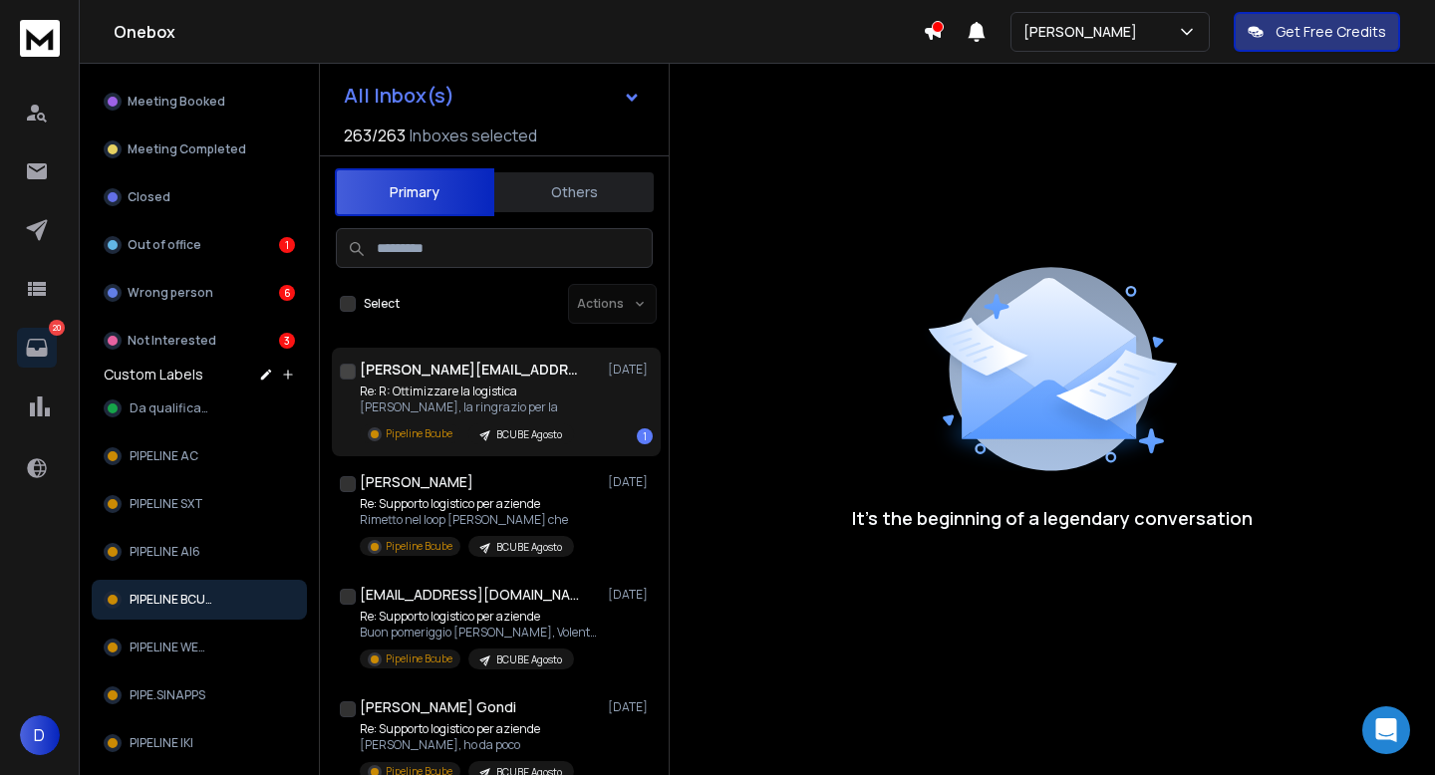
click at [600, 409] on div "Re: R: Ottimizzare la logistica Buongiorno Luca, la ringrazio per la Pipeline B…" at bounding box center [506, 414] width 293 height 61
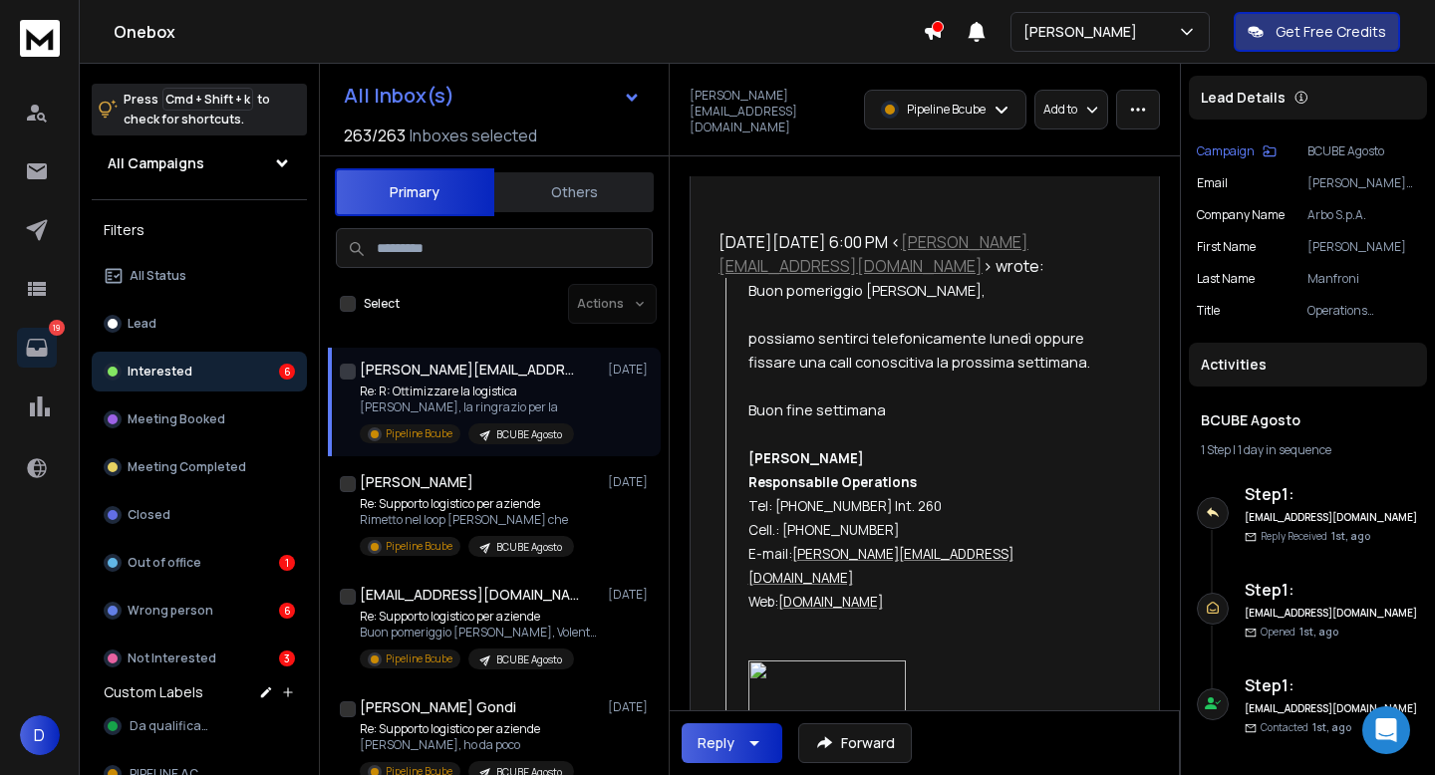
click at [140, 371] on p "Interested" at bounding box center [160, 372] width 65 height 16
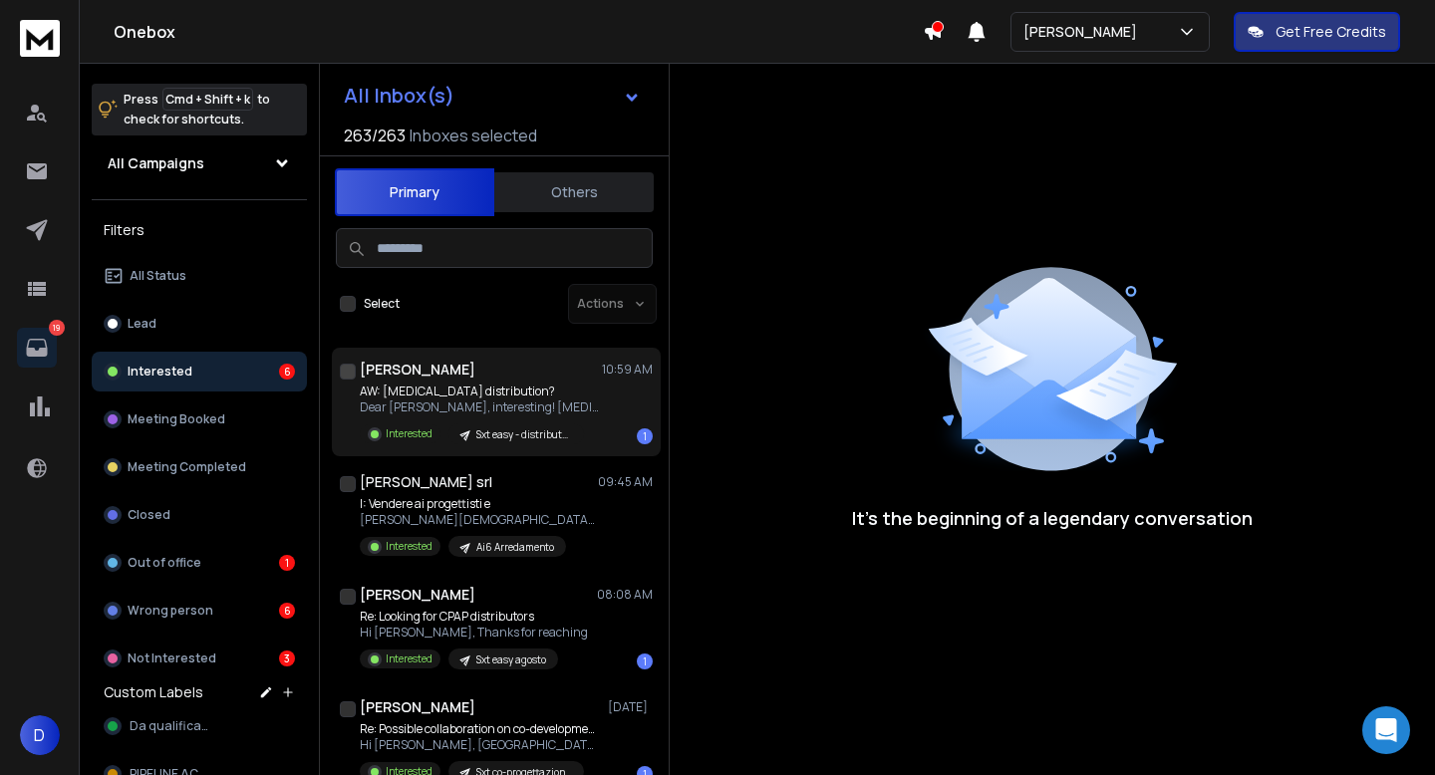
click at [605, 411] on div "AW: CPAP distribution? Dear Luca, interesting! Apnea treatment Interested Sxt e…" at bounding box center [506, 414] width 293 height 61
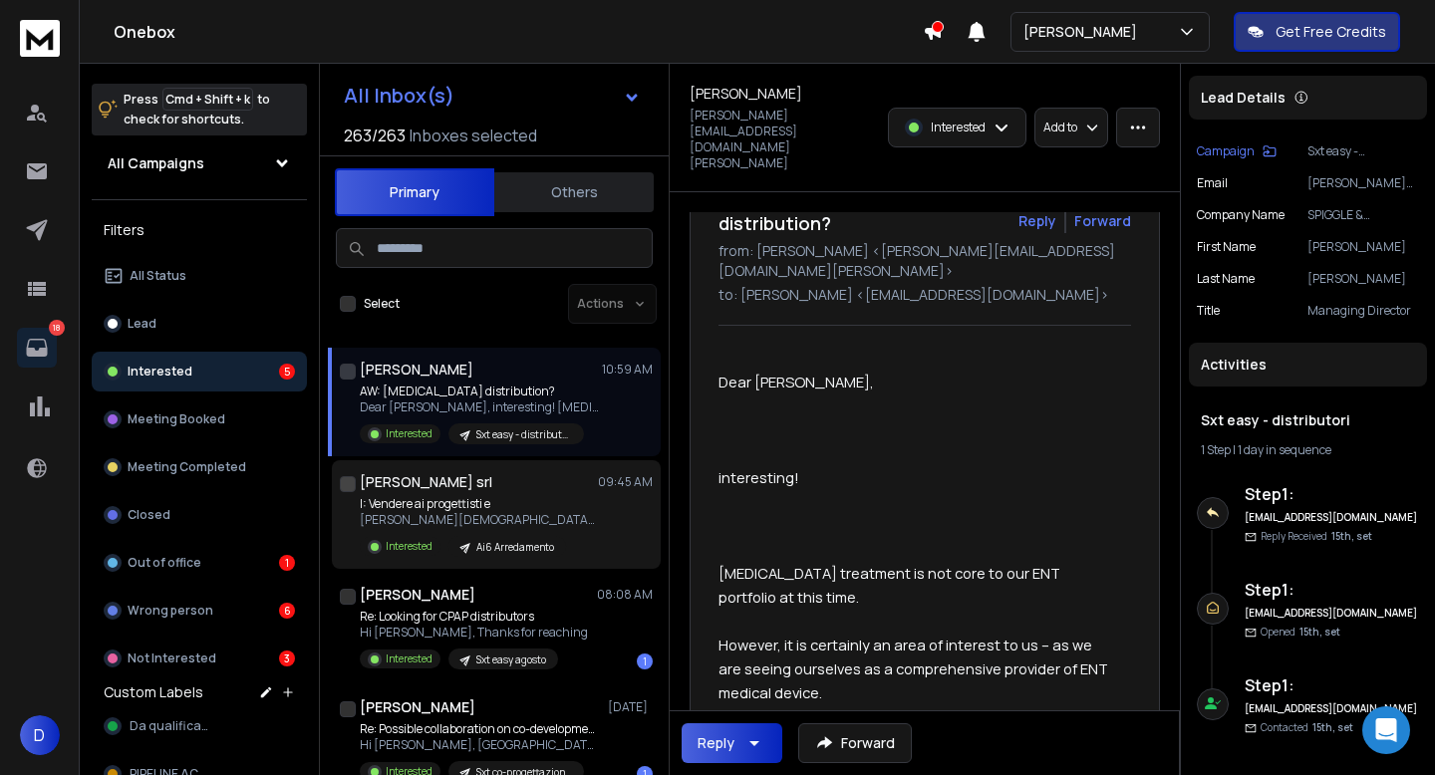
scroll to position [110, 0]
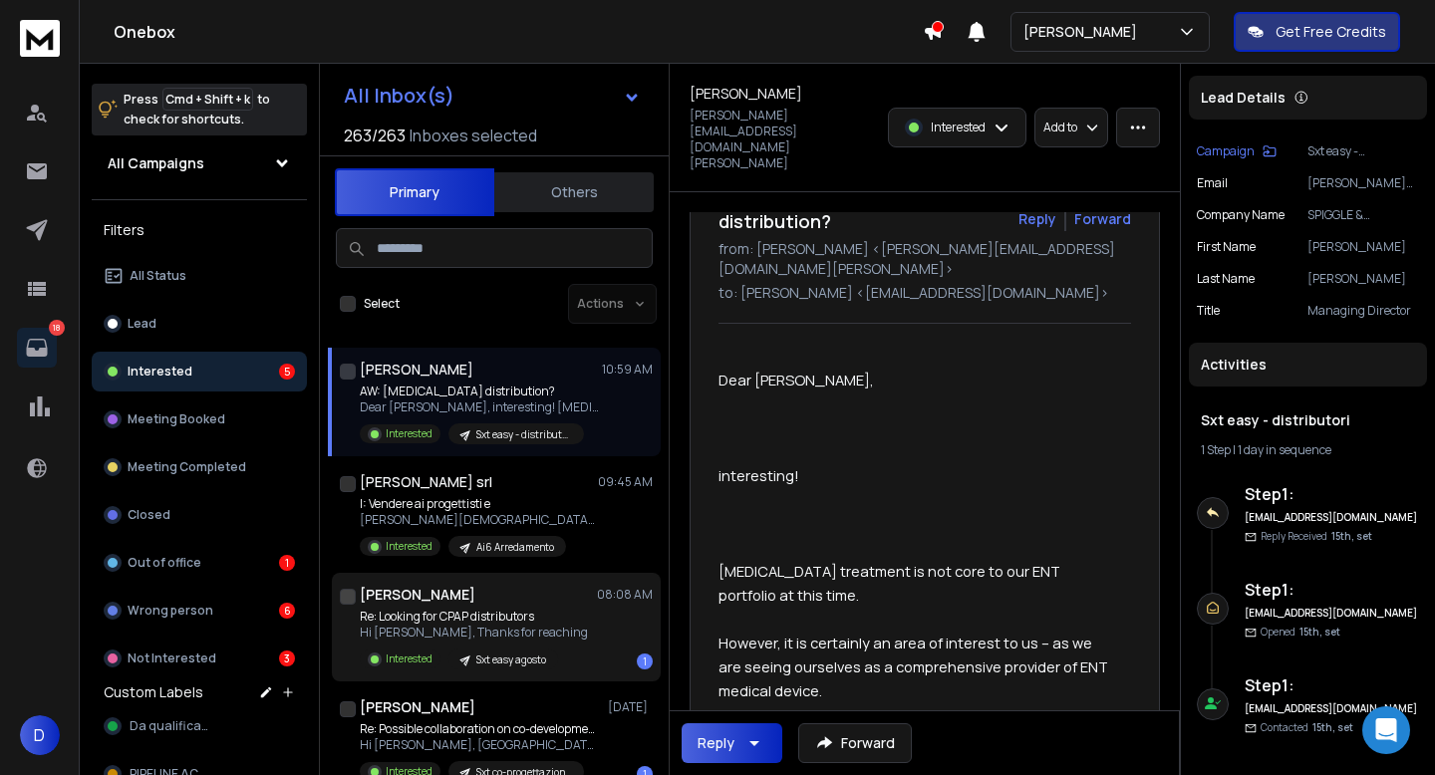
click at [602, 626] on div "Re: Looking for CPAP distributors Hi Luca, Thanks for reaching Interested Sxt e…" at bounding box center [506, 639] width 293 height 61
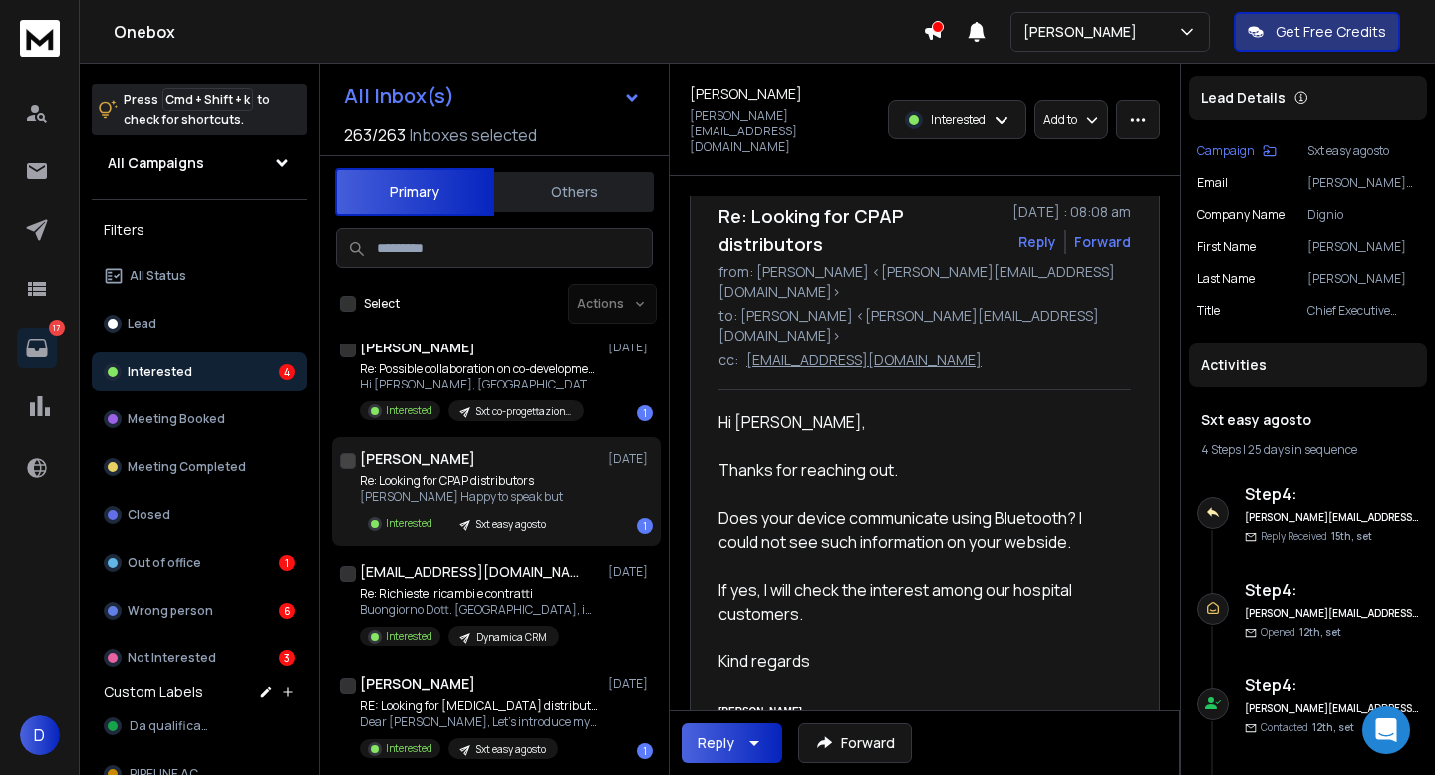
scroll to position [405, 0]
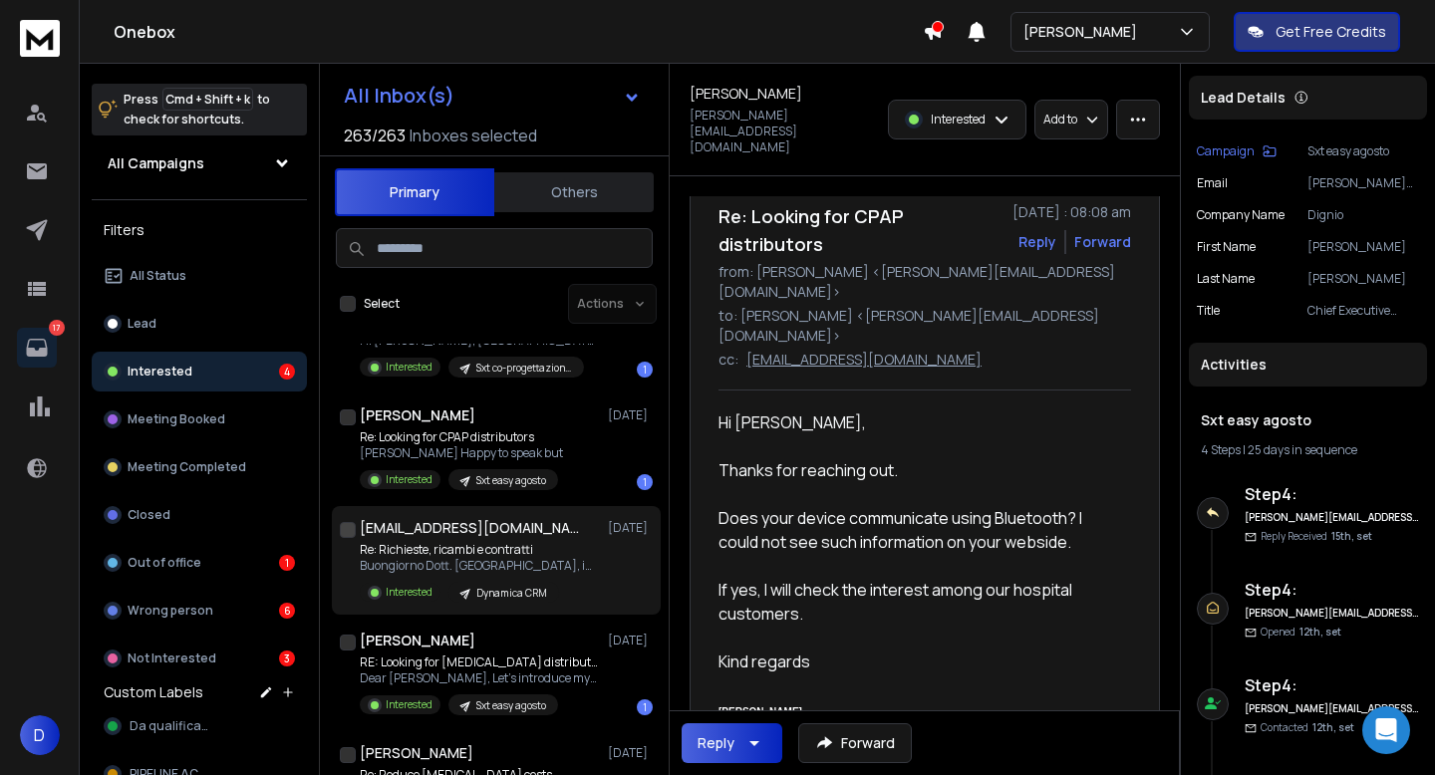
click at [604, 582] on div "Re: Richieste, ricambi e contratti Buongiorno Dott. Casati, immagino che questo…" at bounding box center [506, 572] width 293 height 61
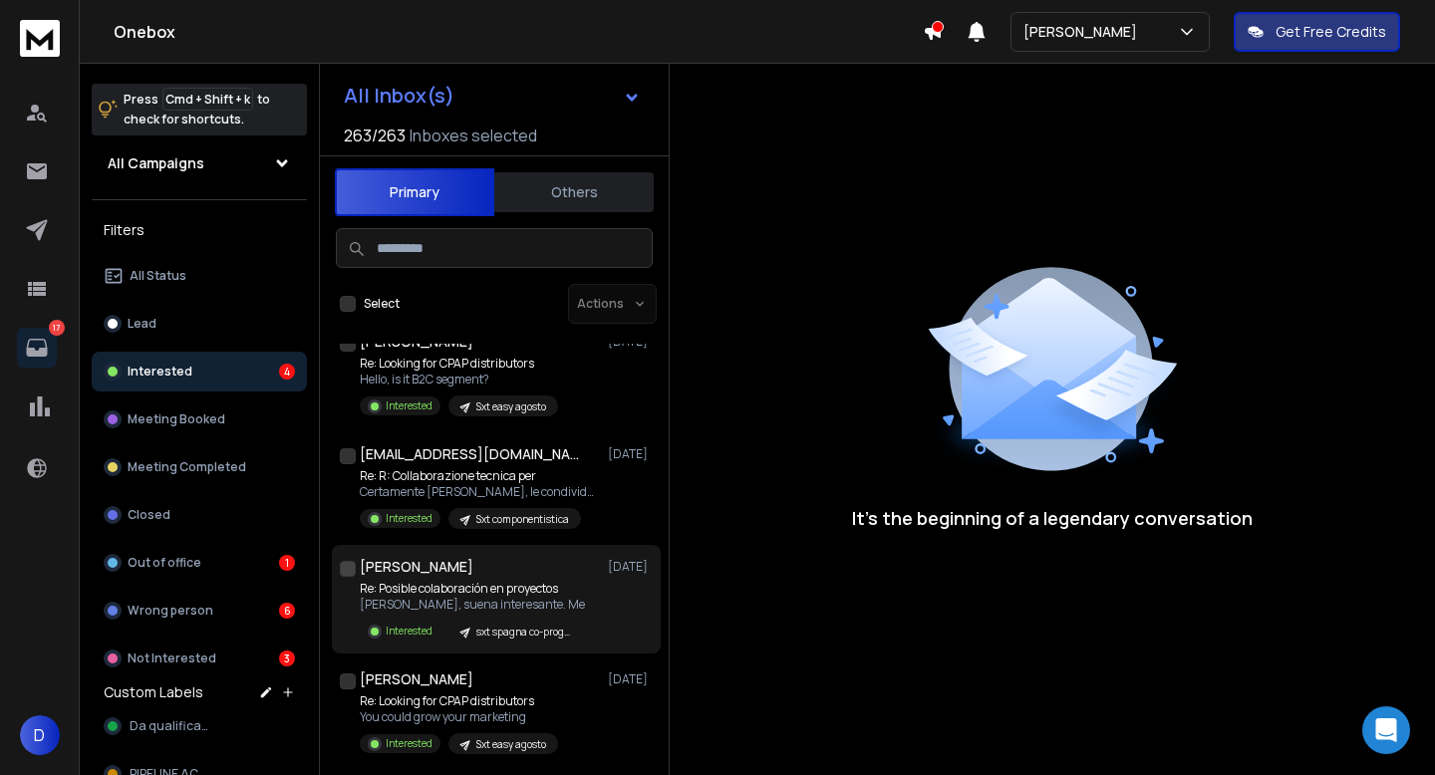
scroll to position [2035, 0]
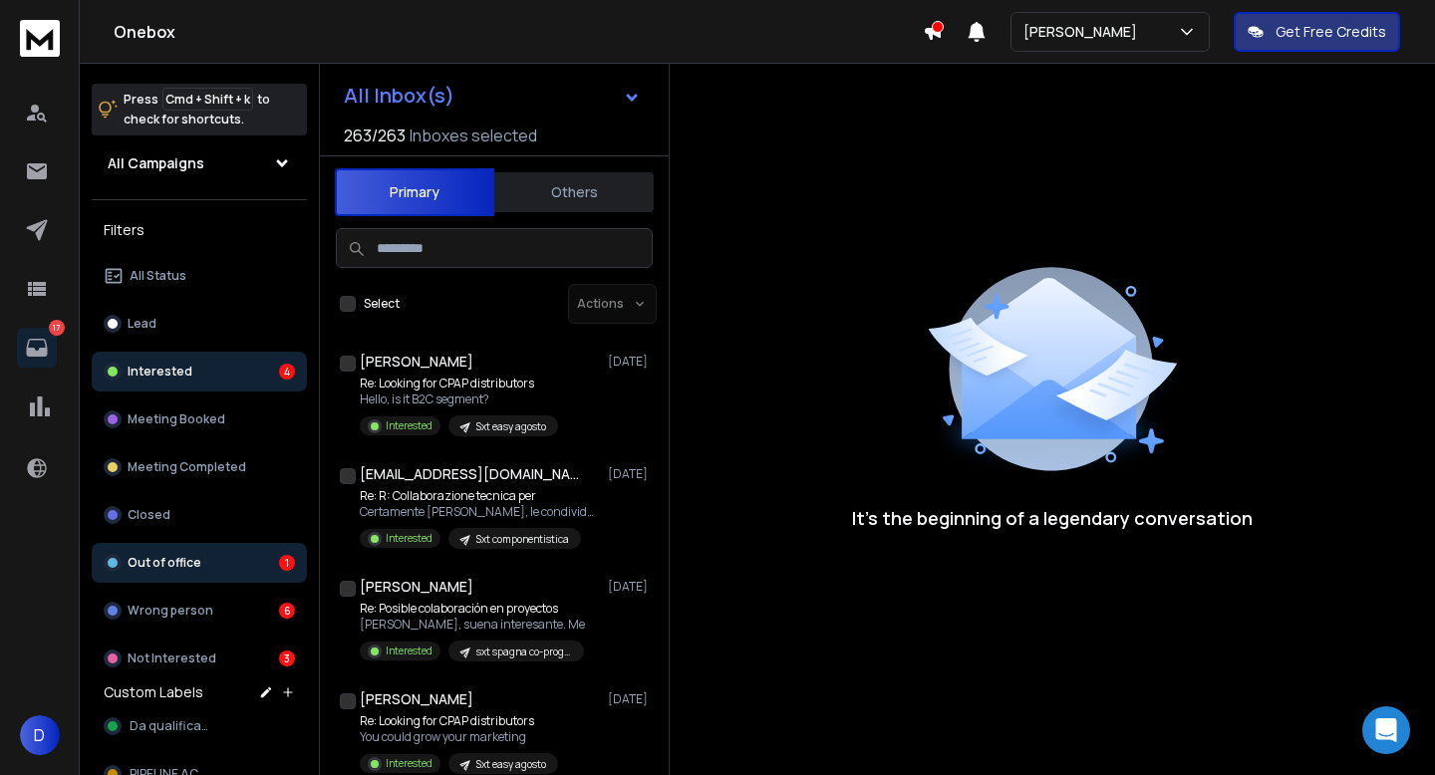
click at [197, 577] on button "Out of office 1" at bounding box center [199, 563] width 215 height 40
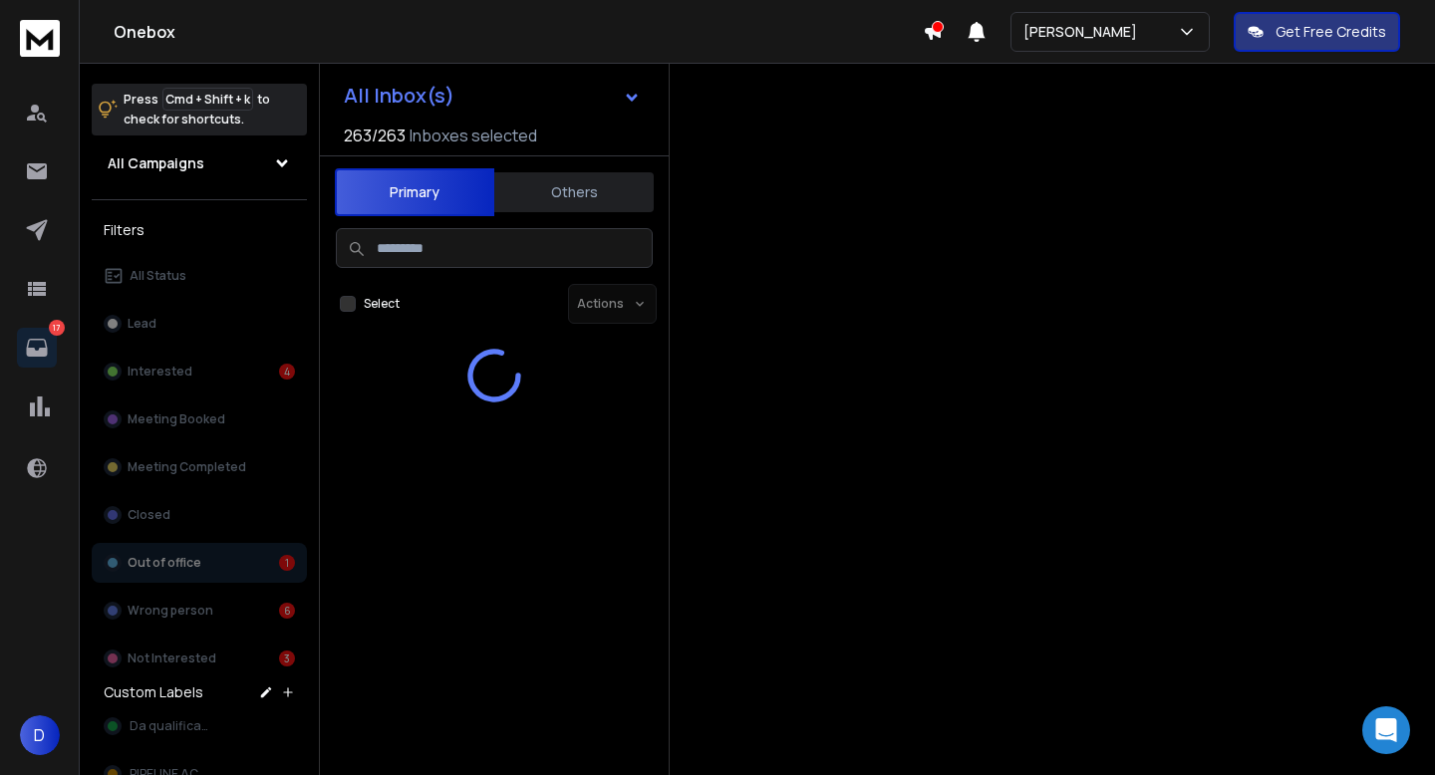
scroll to position [0, 0]
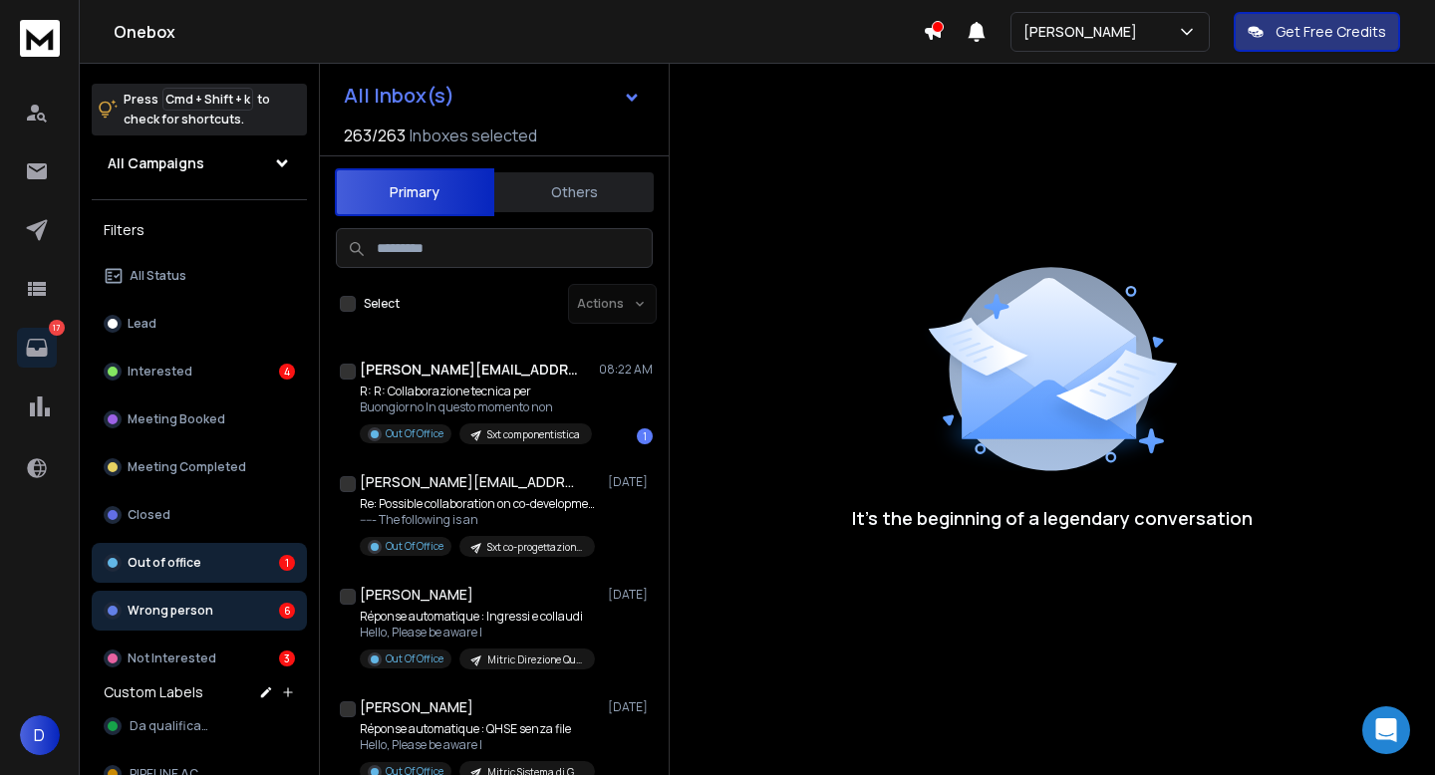
click at [180, 615] on p "Wrong person" at bounding box center [171, 611] width 86 height 16
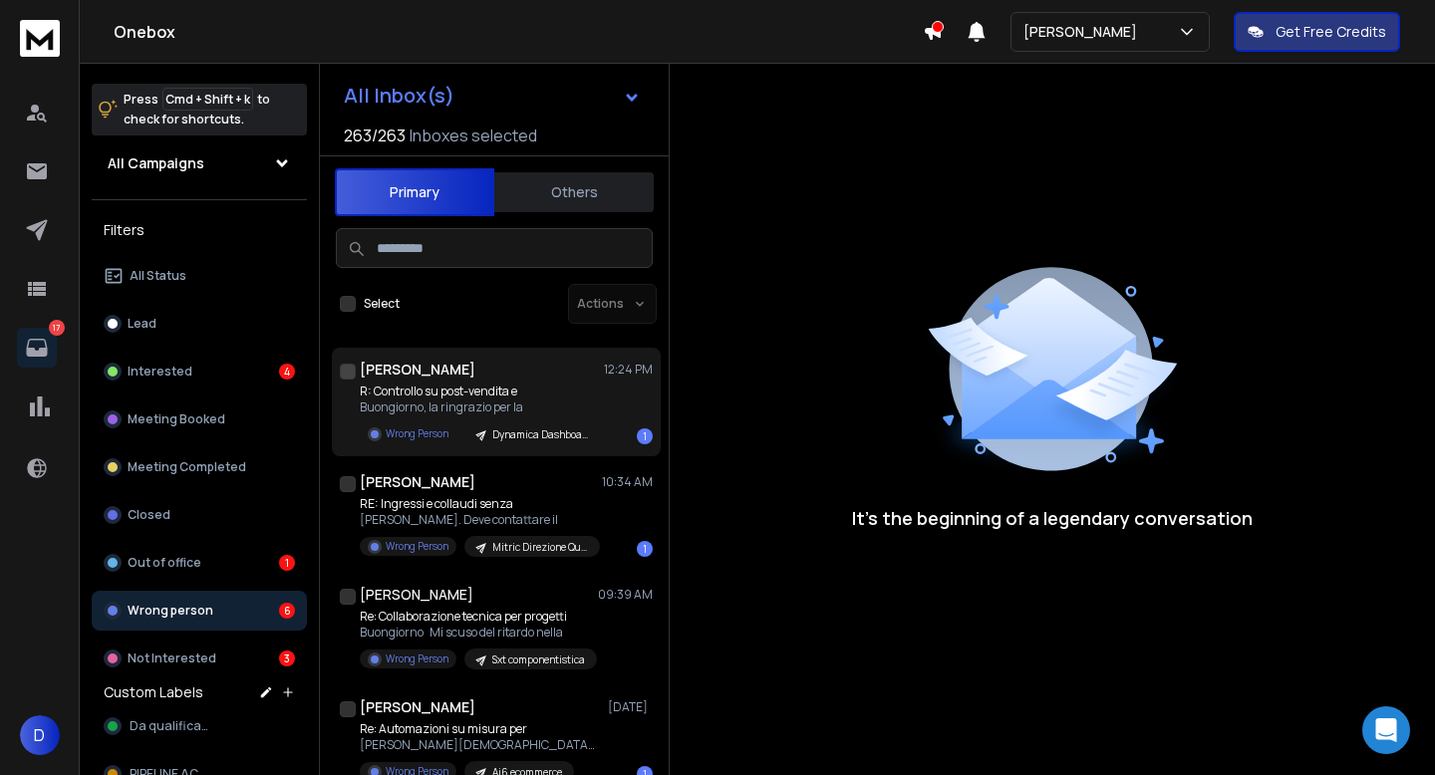
click at [607, 398] on div "R: Controllo su post-vendita e Buongiorno, la ringrazio per la Wrong Person Dyn…" at bounding box center [506, 414] width 293 height 61
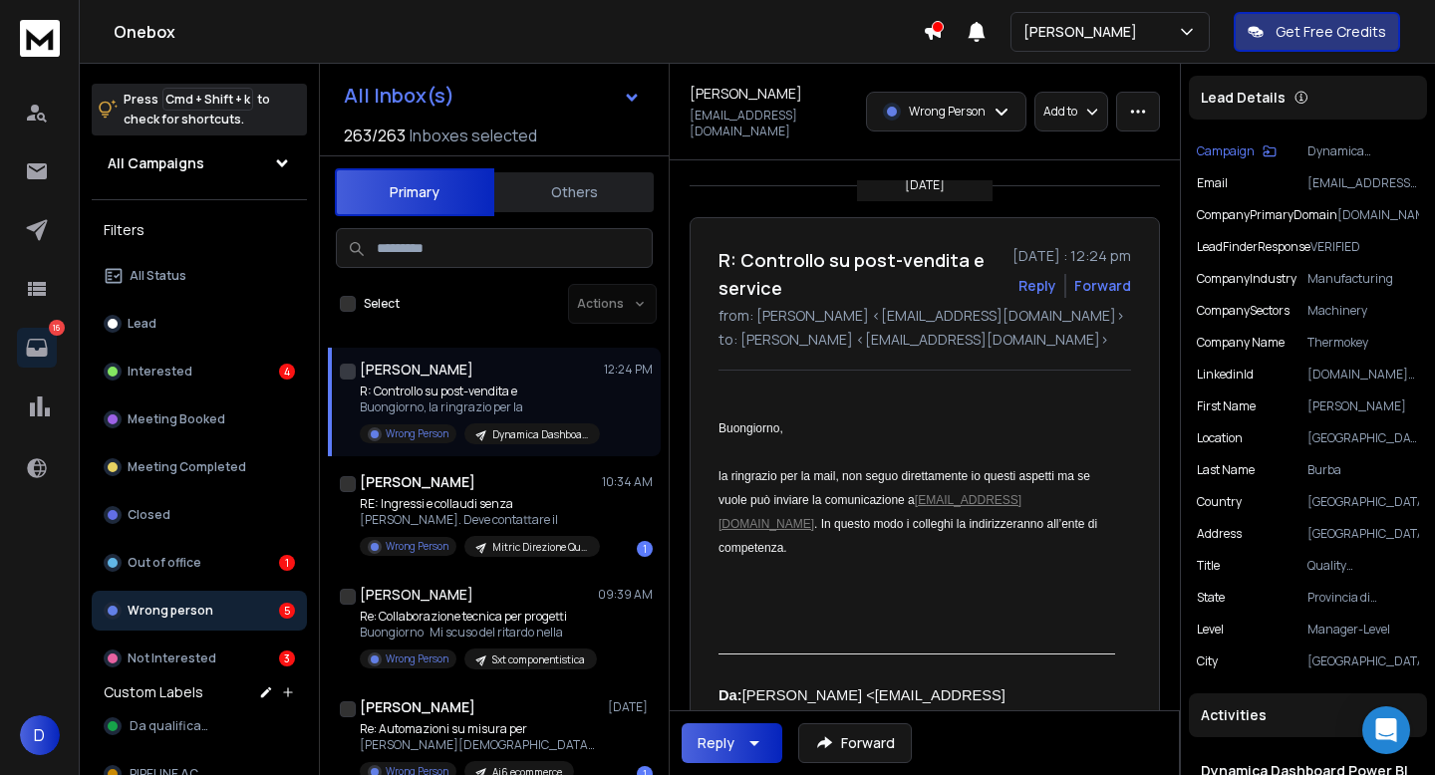
scroll to position [12, 0]
click at [1140, 120] on button "button" at bounding box center [1138, 112] width 44 height 40
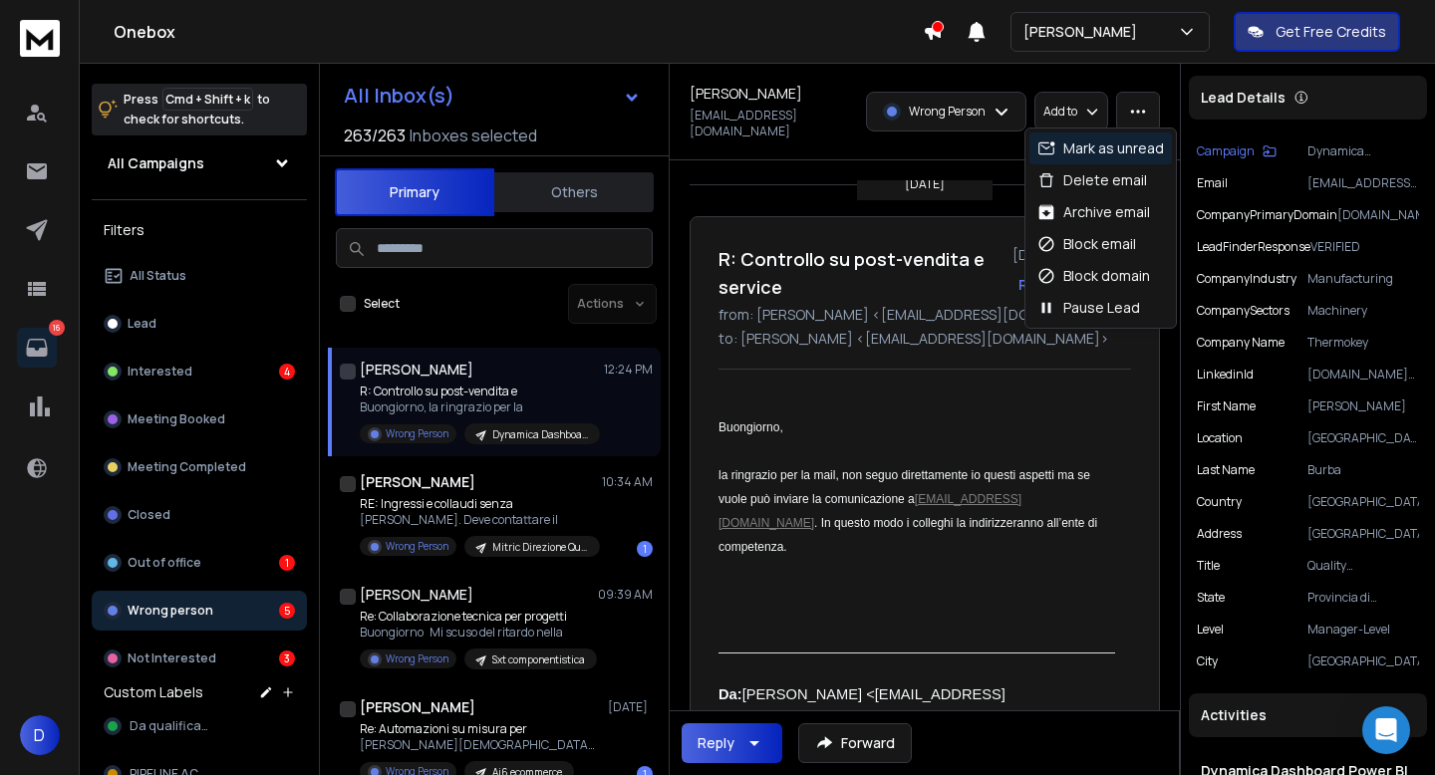
drag, startPoint x: 1134, startPoint y: 145, endPoint x: 1078, endPoint y: 187, distance: 70.4
click at [1134, 145] on div "Mark as unread" at bounding box center [1101, 149] width 127 height 20
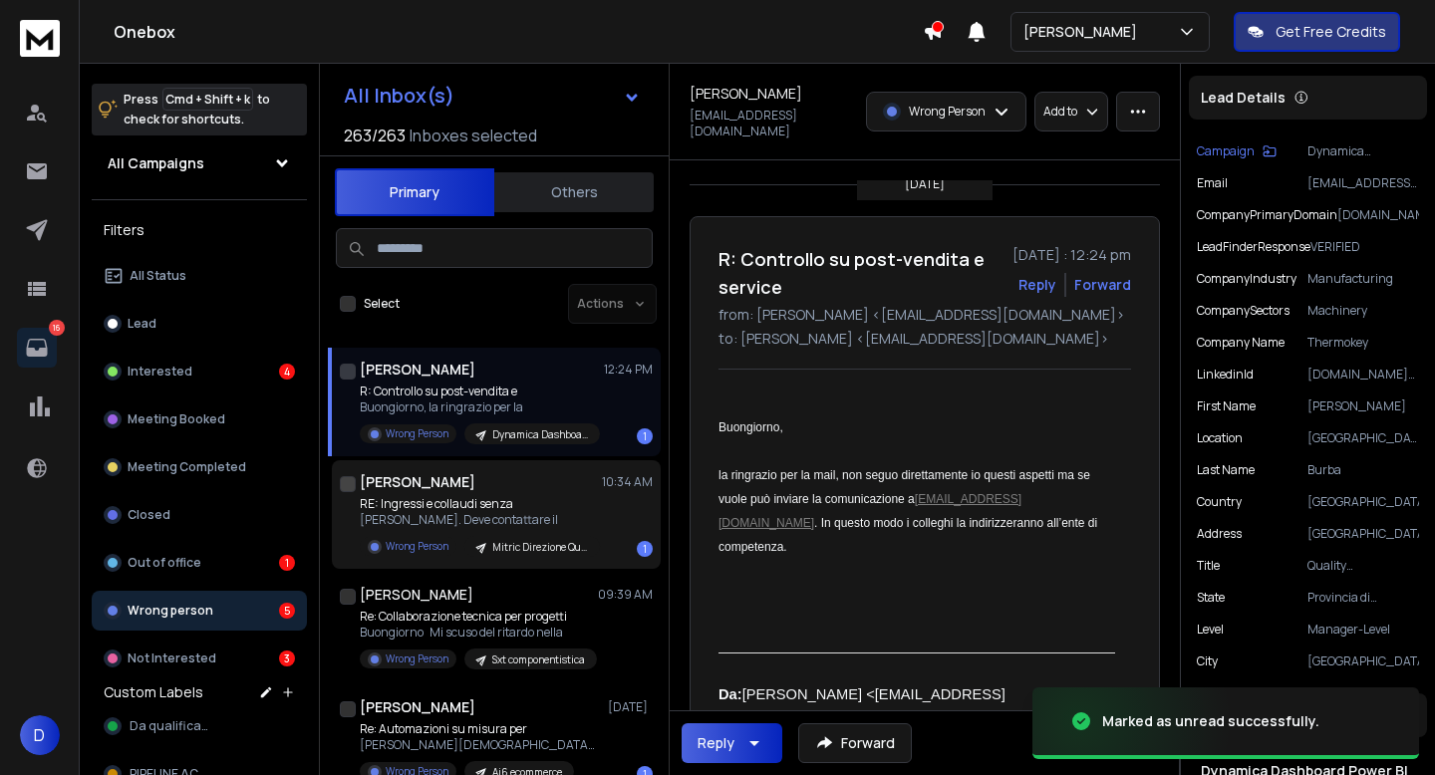
click at [535, 510] on p "RE: Ingressi e collaudi senza" at bounding box center [479, 504] width 239 height 16
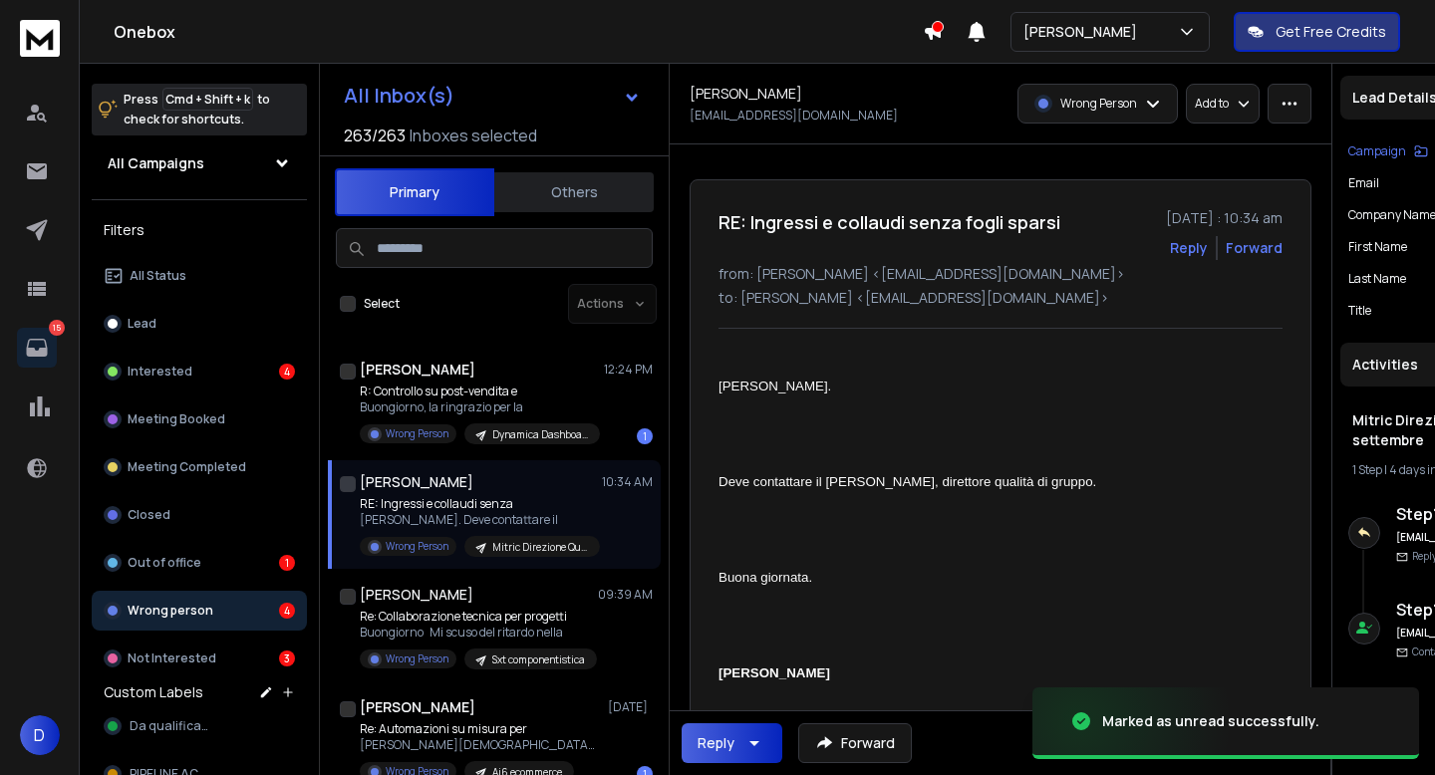
scroll to position [60, 0]
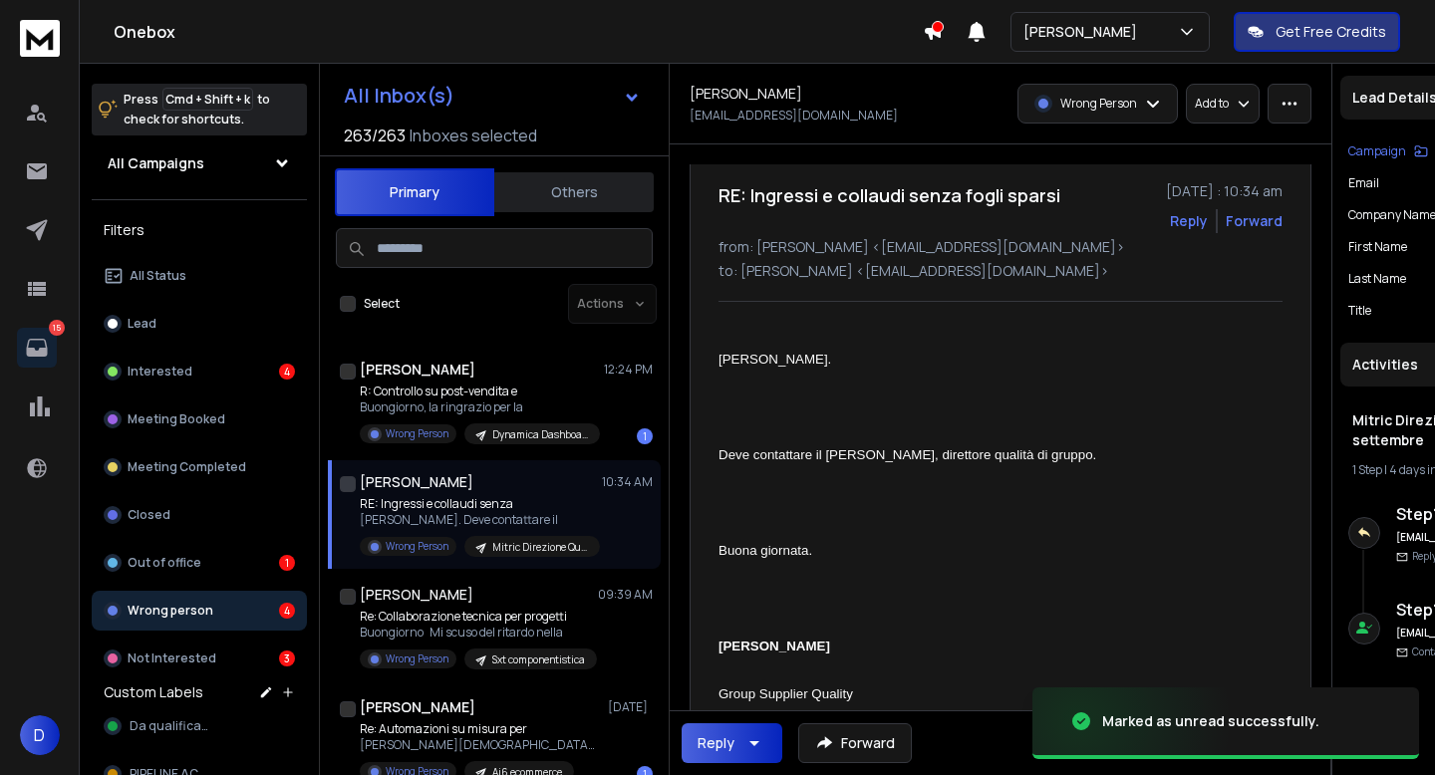
click at [1312, 103] on button "button" at bounding box center [1290, 104] width 44 height 40
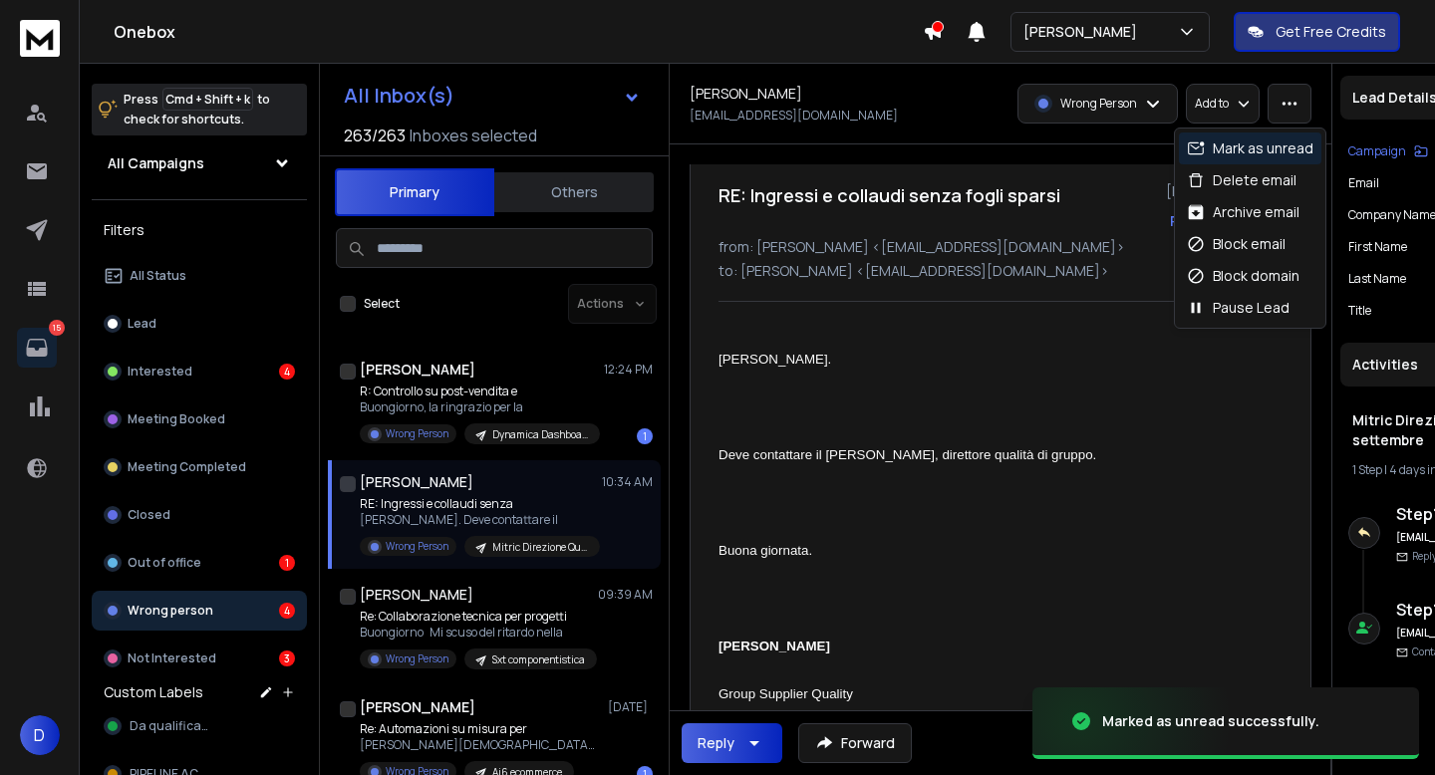
click at [1296, 146] on div "Mark as unread" at bounding box center [1250, 149] width 127 height 20
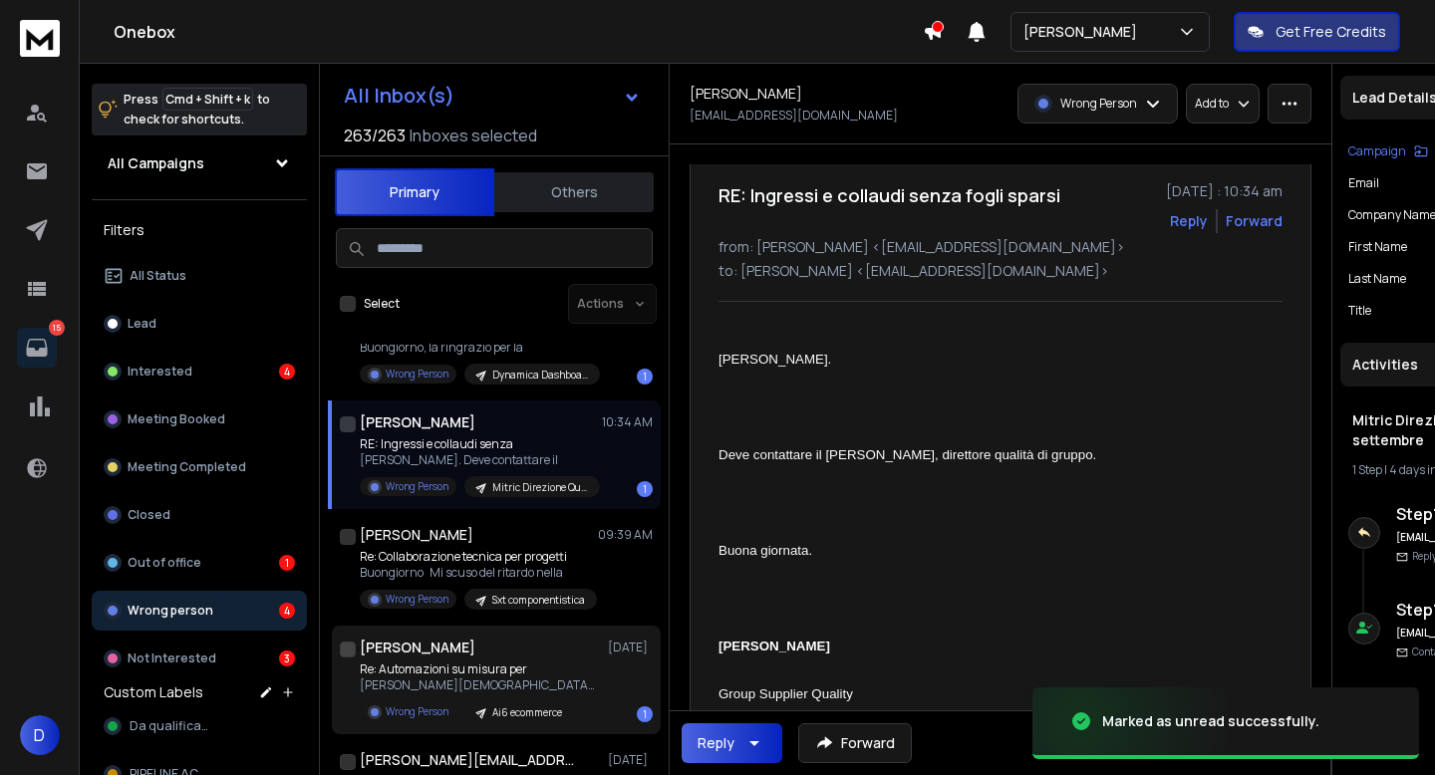
click at [536, 683] on p "[PERSON_NAME][DEMOGRAPHIC_DATA], la ringrazio per" at bounding box center [479, 686] width 239 height 16
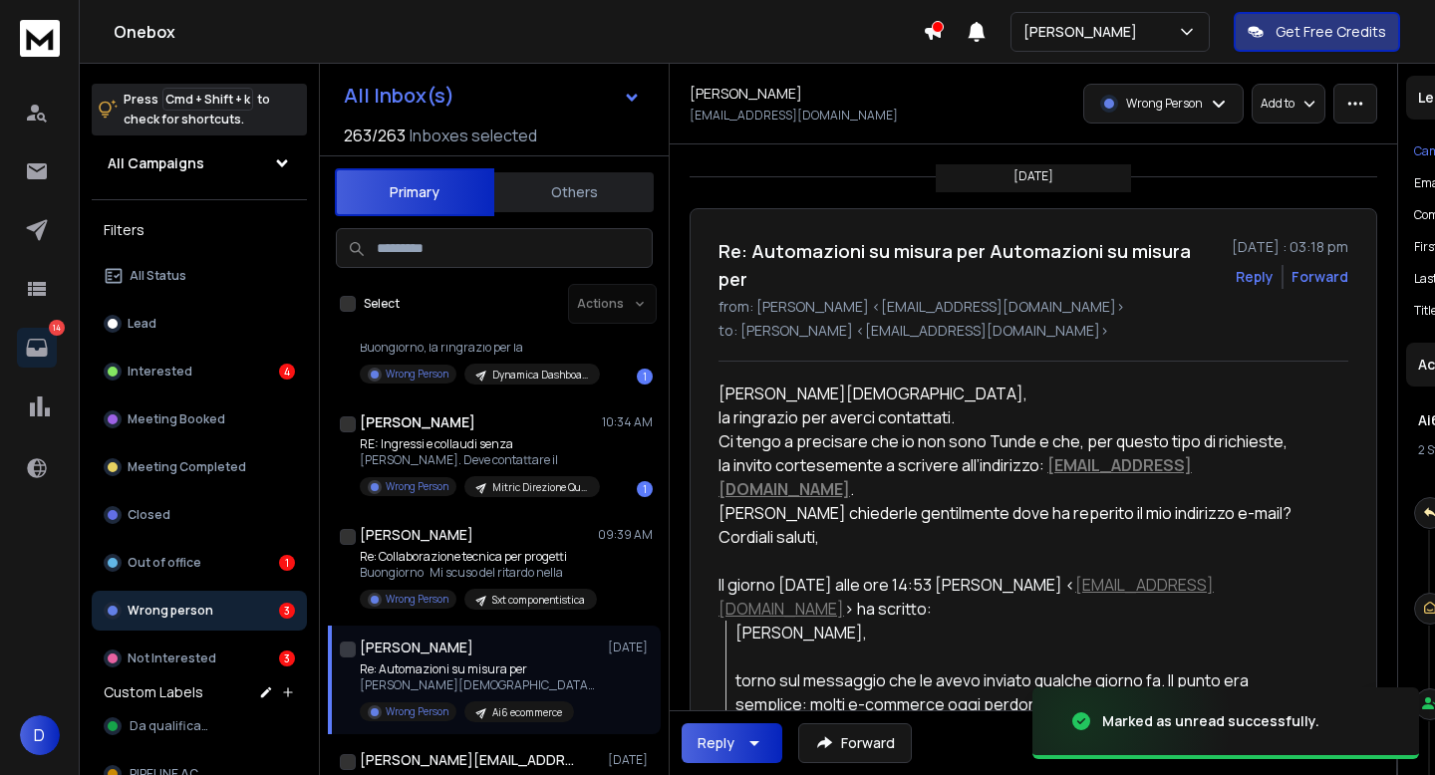
scroll to position [37, 0]
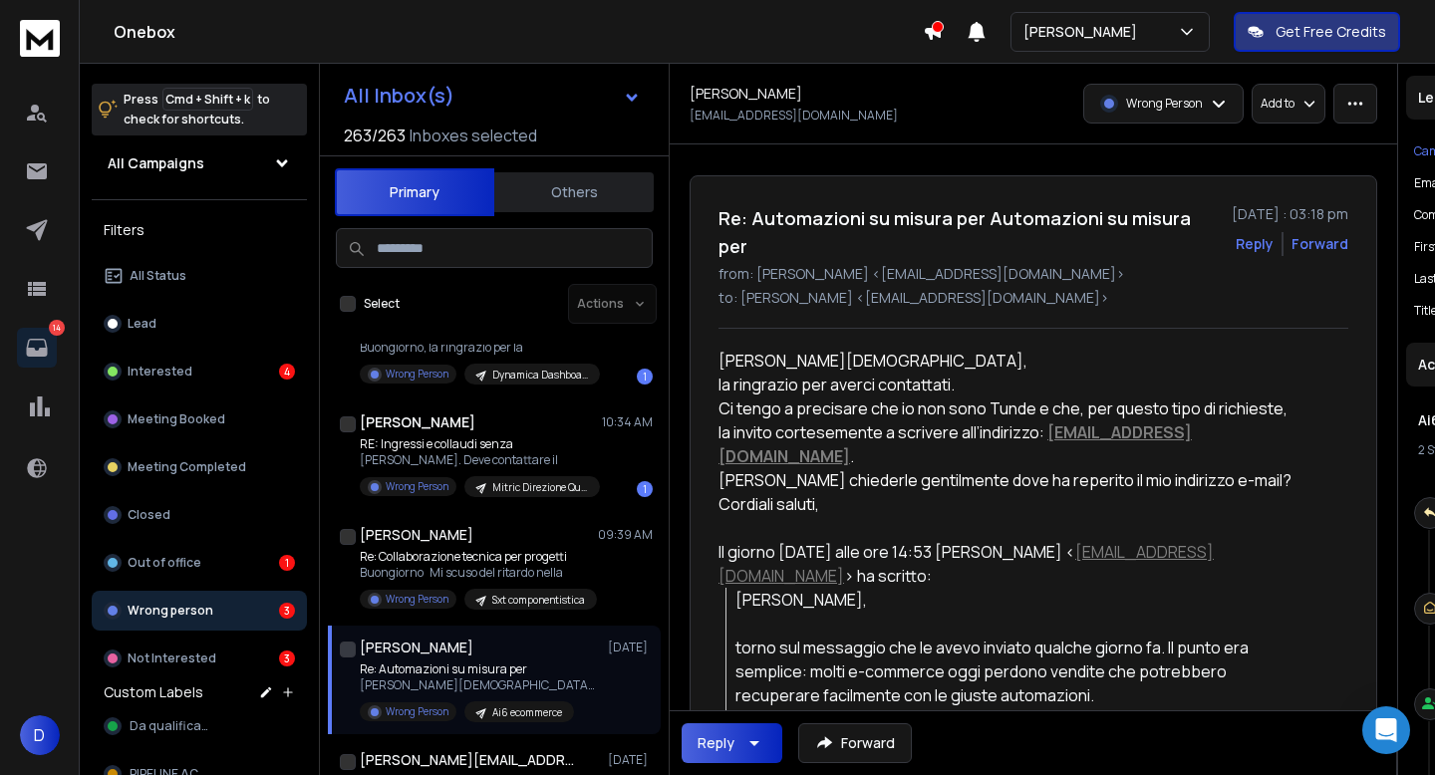
click at [1353, 103] on button "button" at bounding box center [1356, 104] width 44 height 40
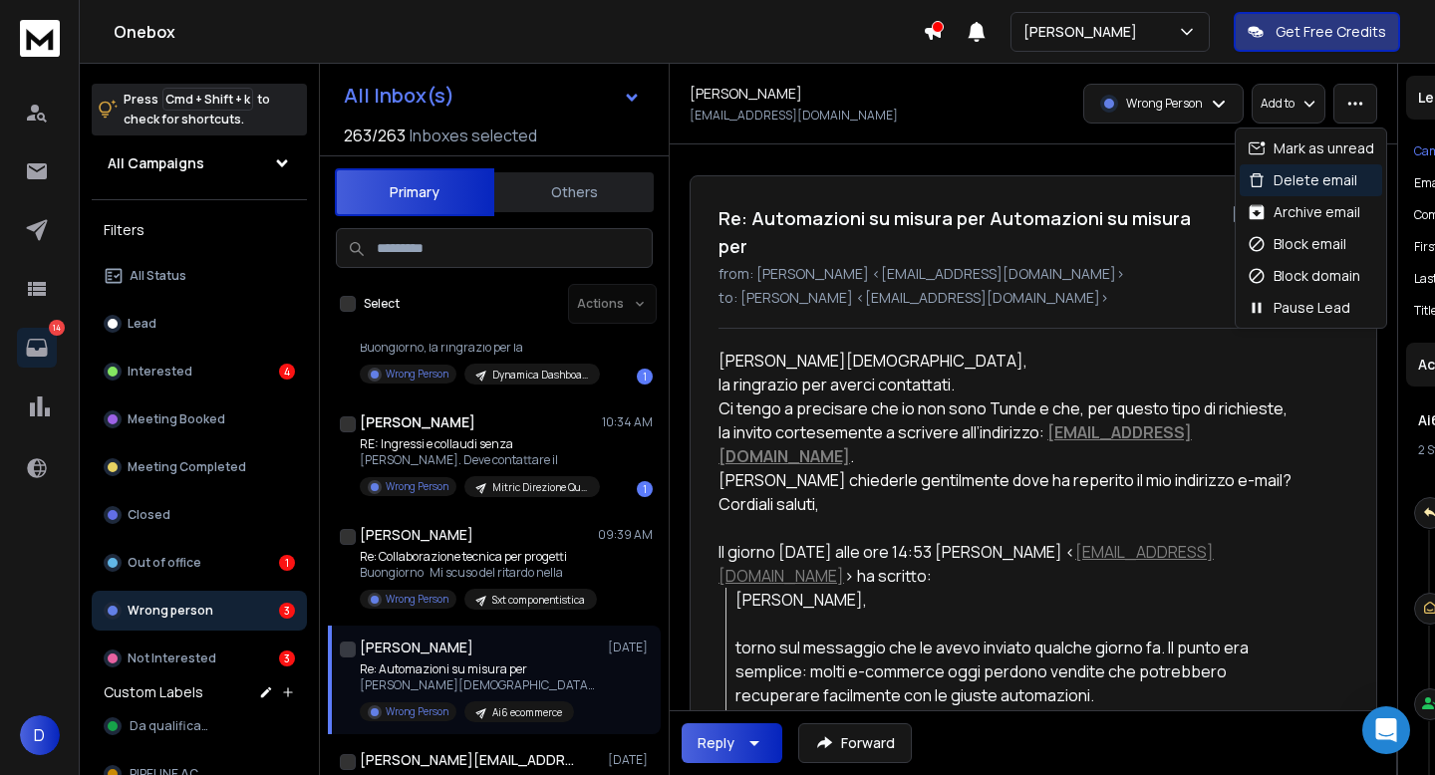
click at [1316, 164] on div "Delete email" at bounding box center [1311, 180] width 143 height 32
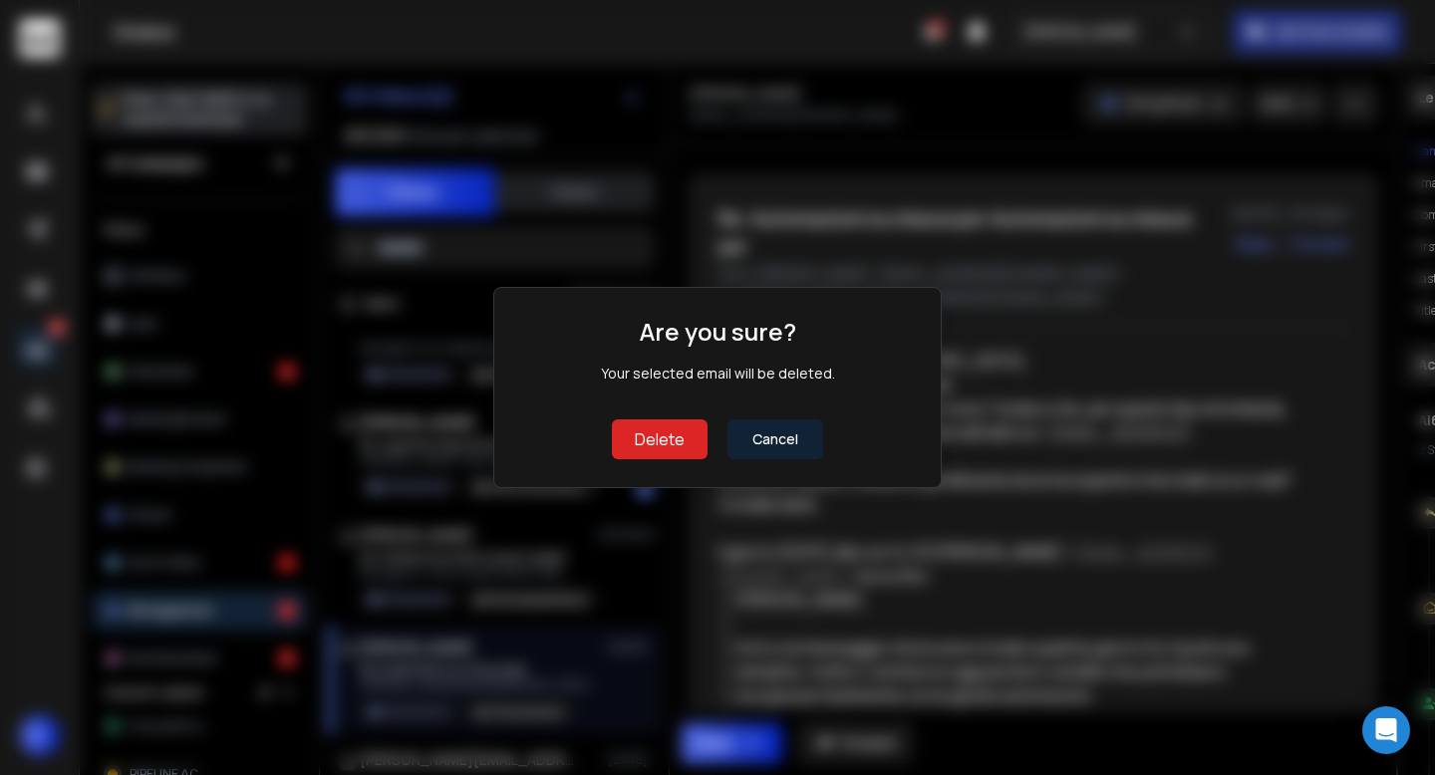
click at [781, 454] on button "Cancel" at bounding box center [776, 440] width 96 height 40
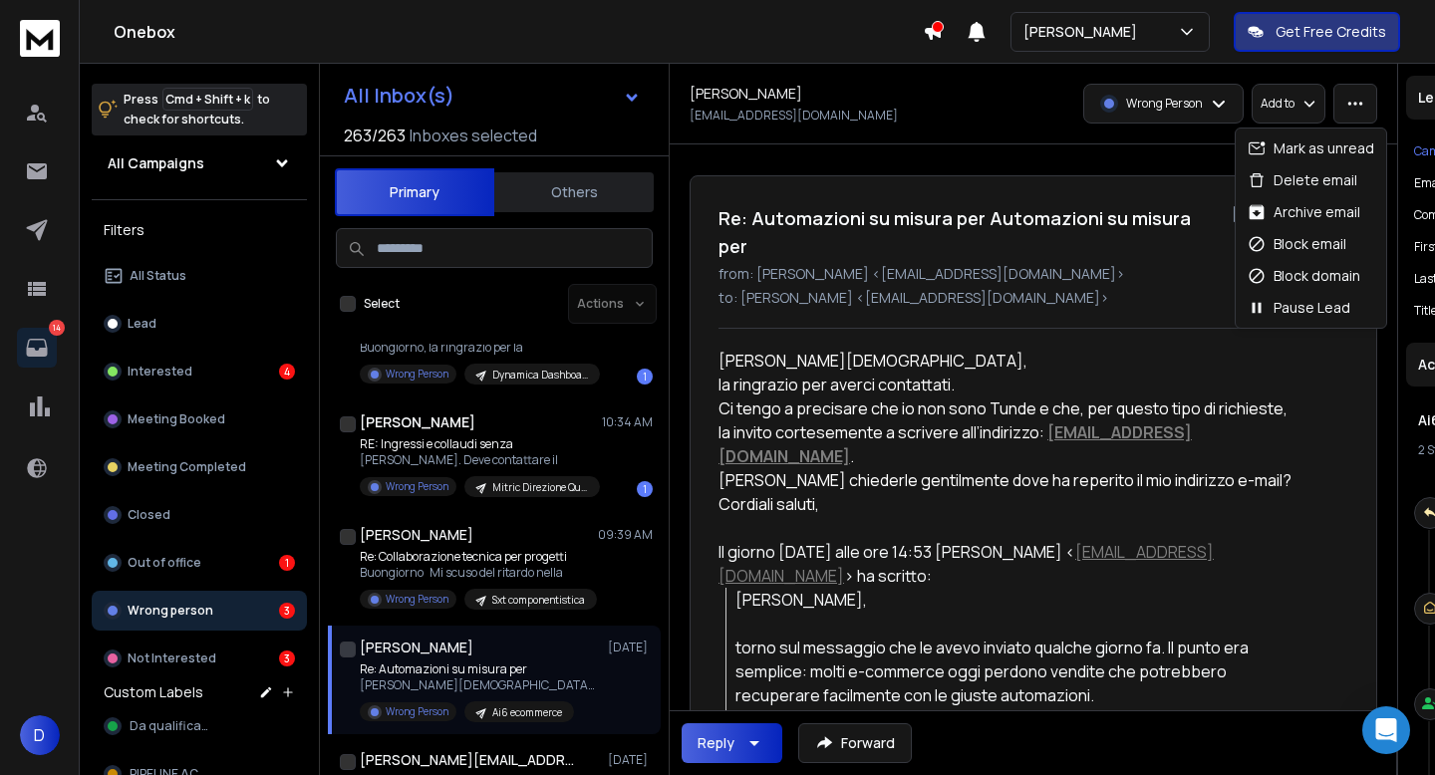
click at [1360, 100] on icon "button" at bounding box center [1356, 104] width 18 height 18
click at [1336, 146] on div "Mark as unread" at bounding box center [1311, 149] width 127 height 20
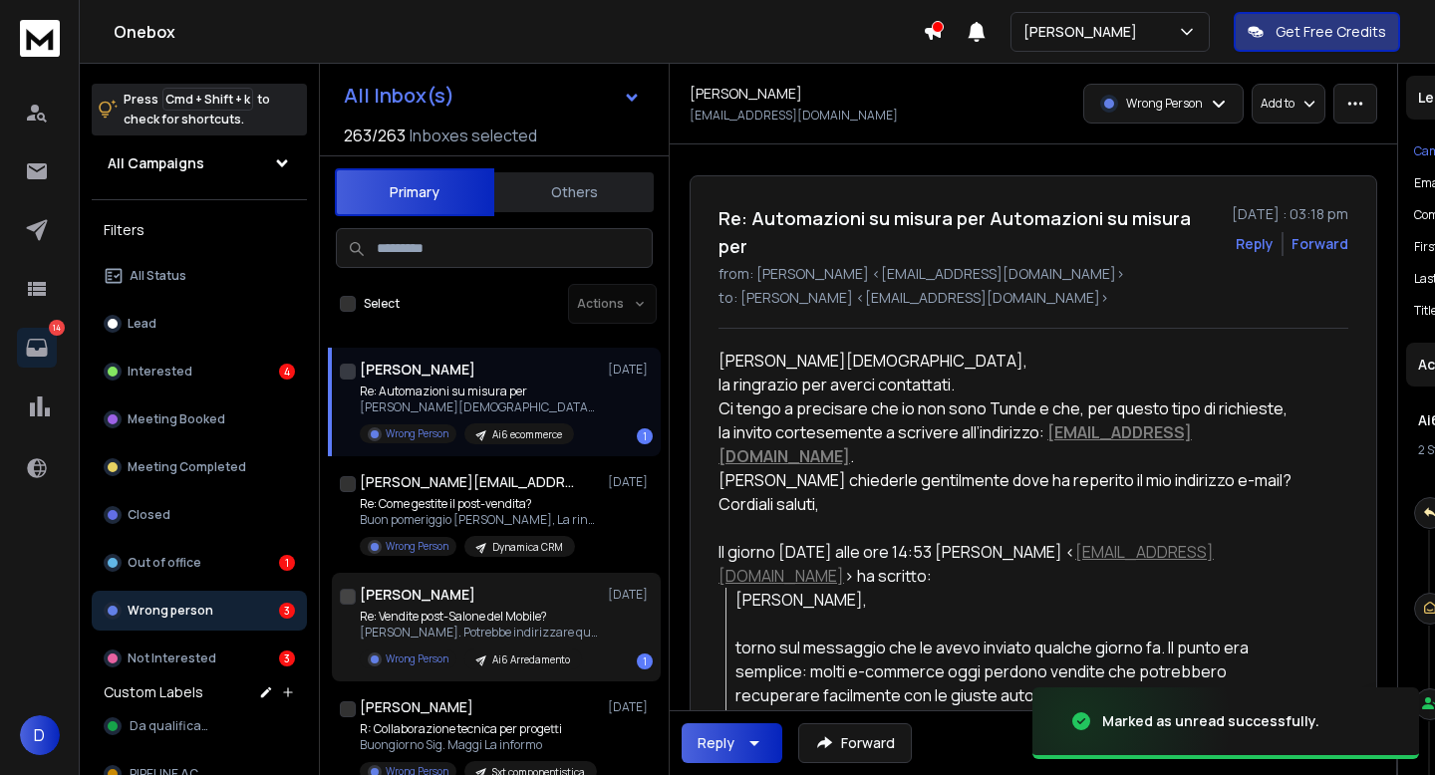
scroll to position [339, 0]
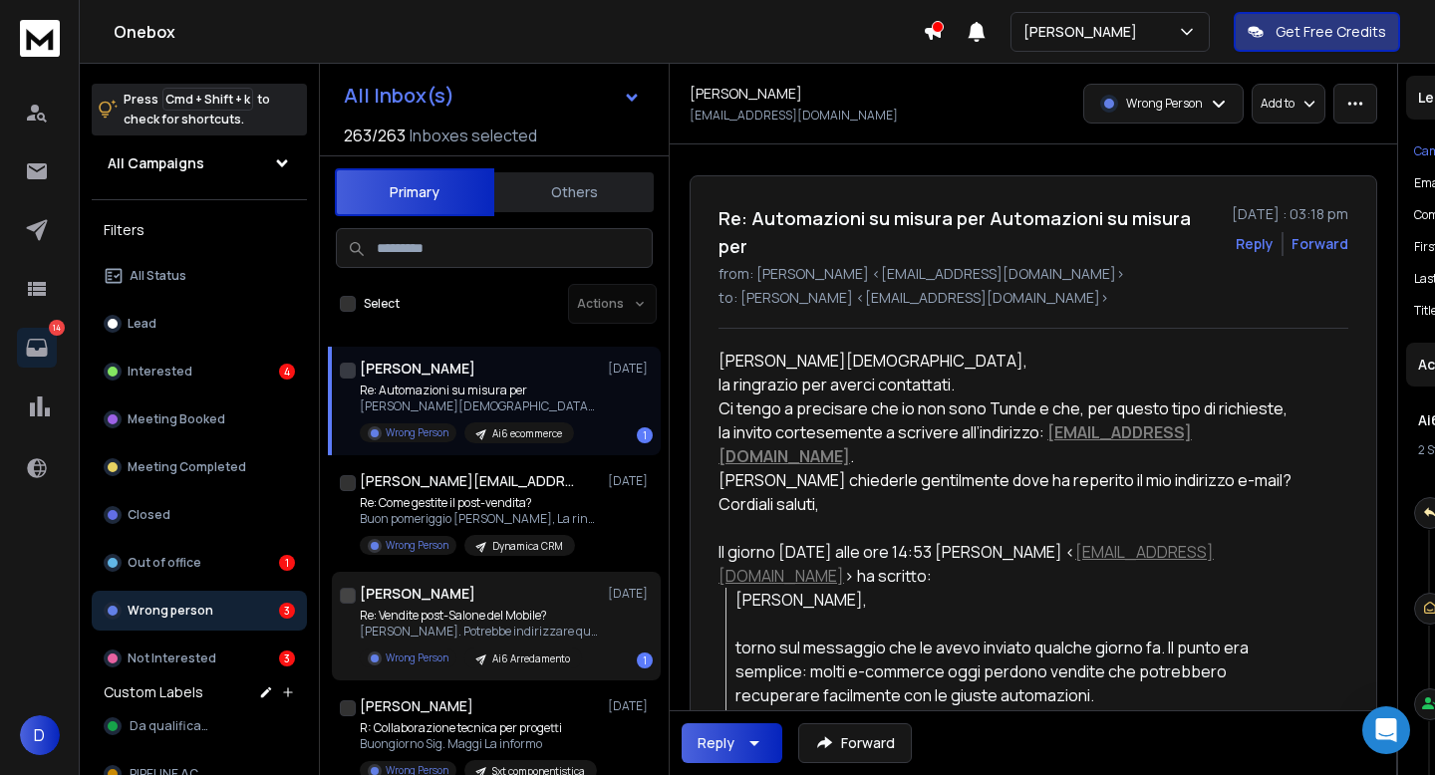
click at [603, 635] on div "Re: Vendite post-Salone del Mobile? Buongiorno Cristian. Potrebbe indirizzare q…" at bounding box center [506, 638] width 293 height 61
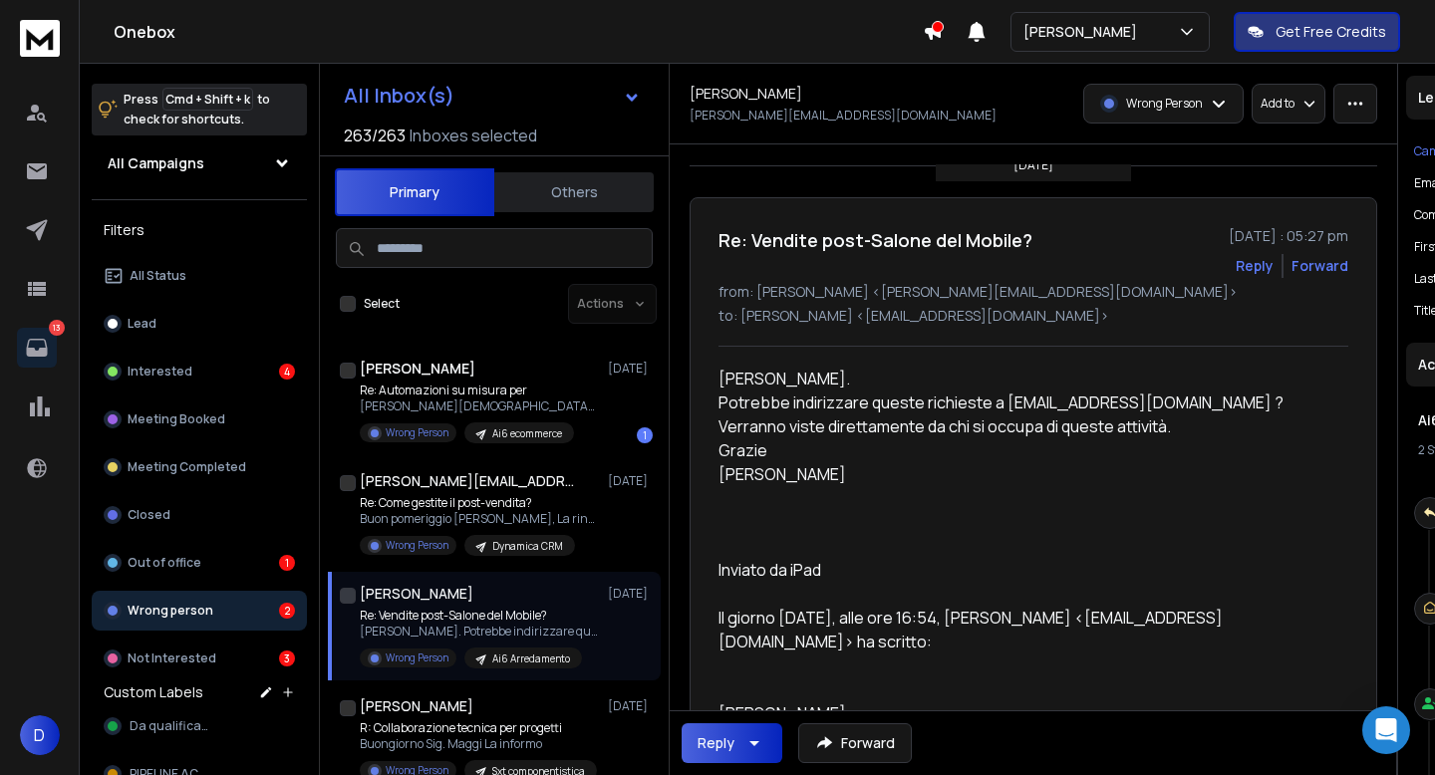
scroll to position [33, 0]
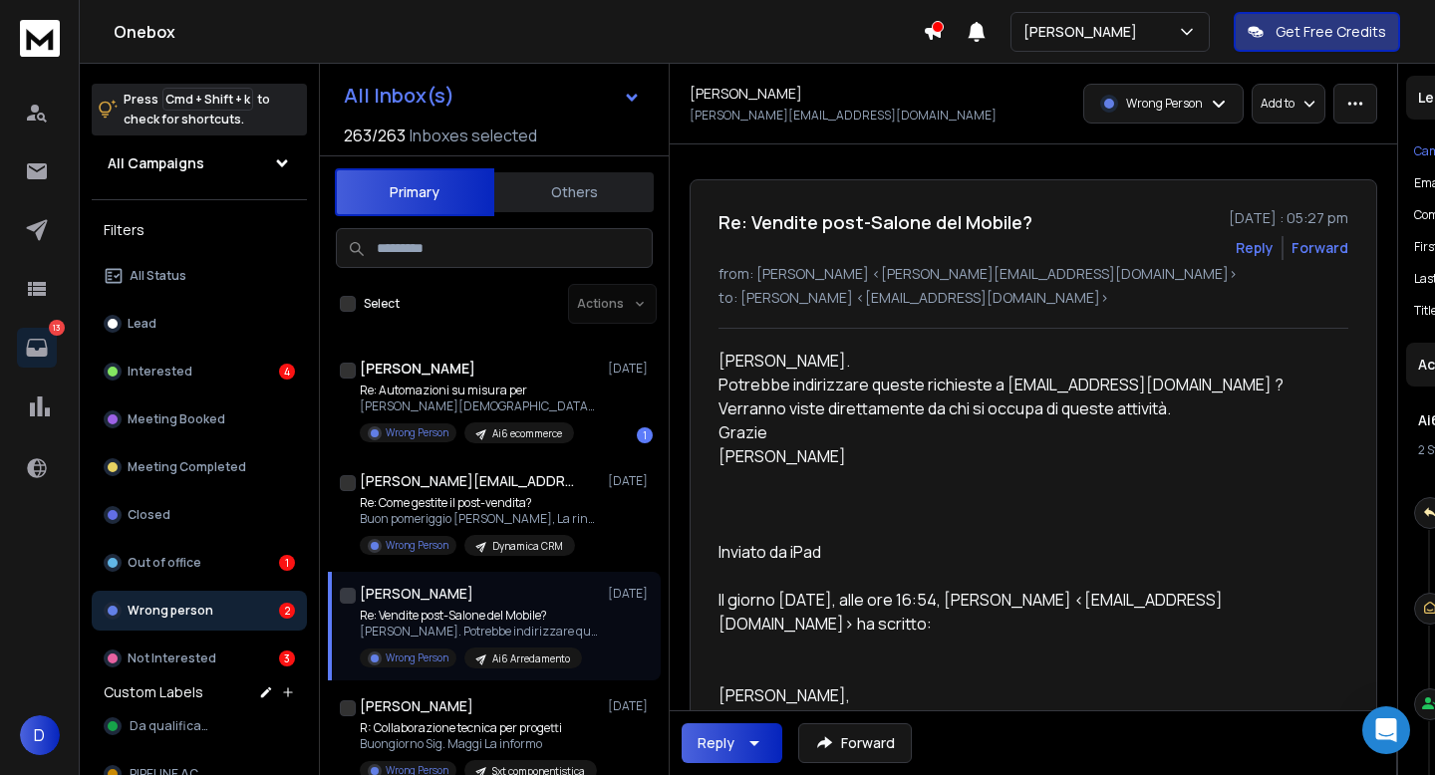
click at [1351, 109] on button "button" at bounding box center [1356, 104] width 44 height 40
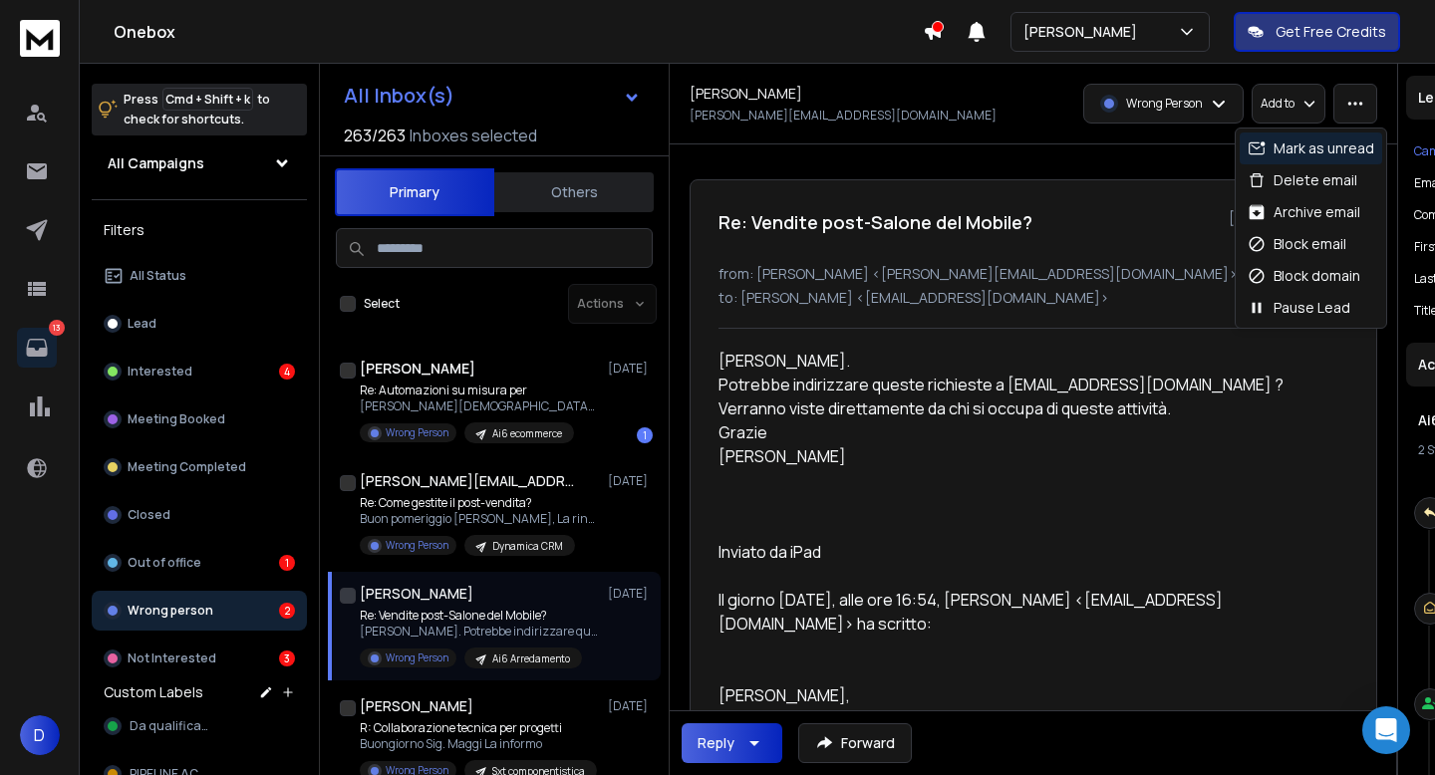
click at [1334, 155] on div "Mark as unread" at bounding box center [1311, 149] width 127 height 20
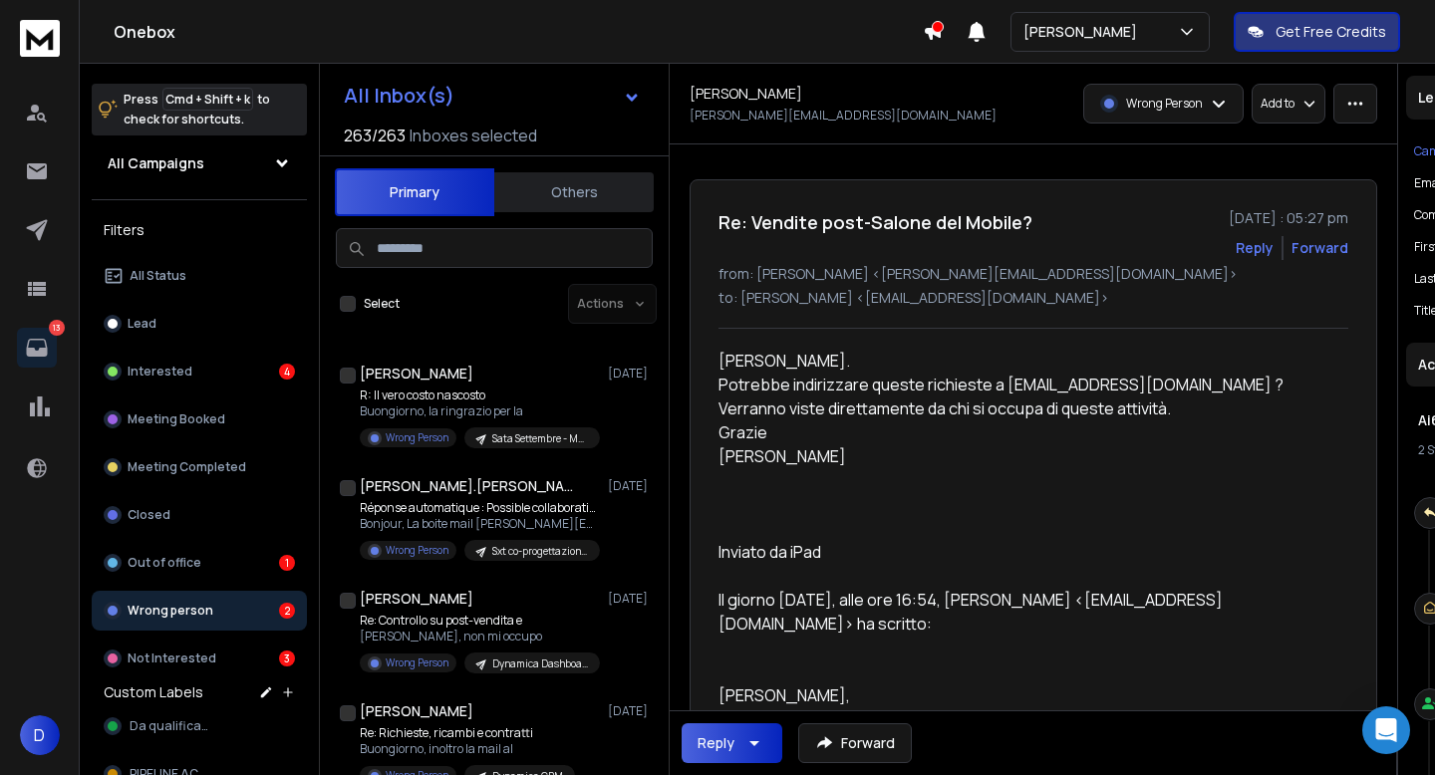
scroll to position [897, 0]
click at [194, 559] on p "Out of office" at bounding box center [165, 563] width 74 height 16
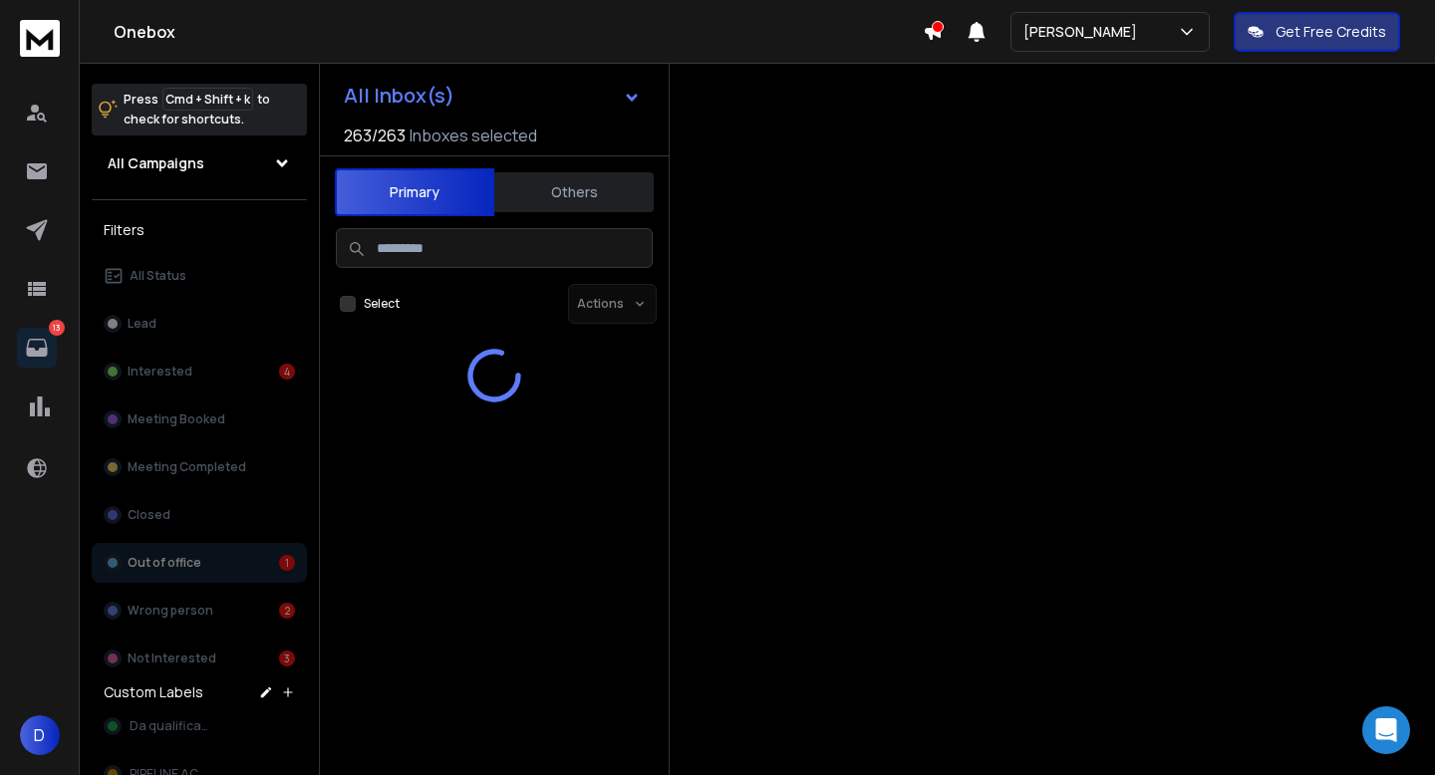
scroll to position [0, 0]
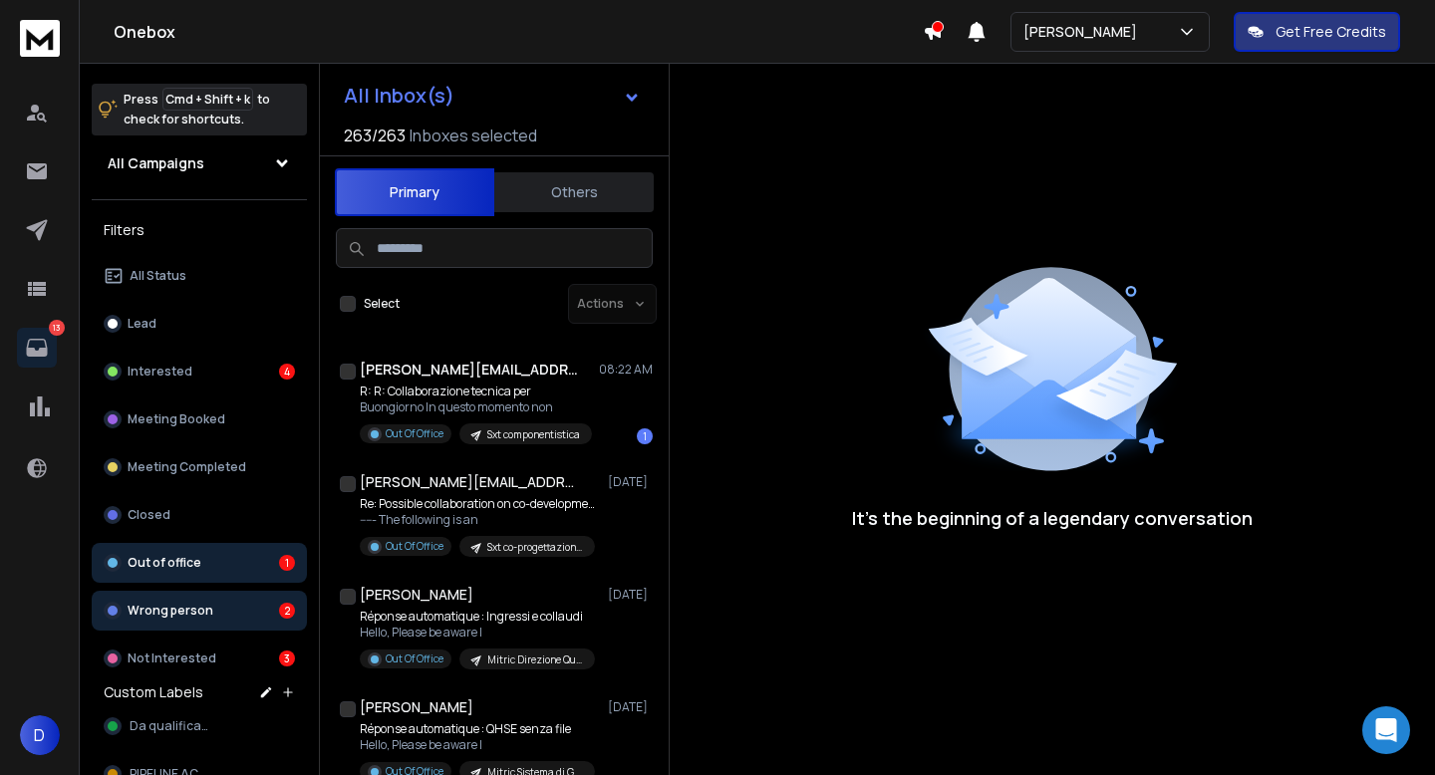
click at [193, 618] on p "Wrong person" at bounding box center [171, 611] width 86 height 16
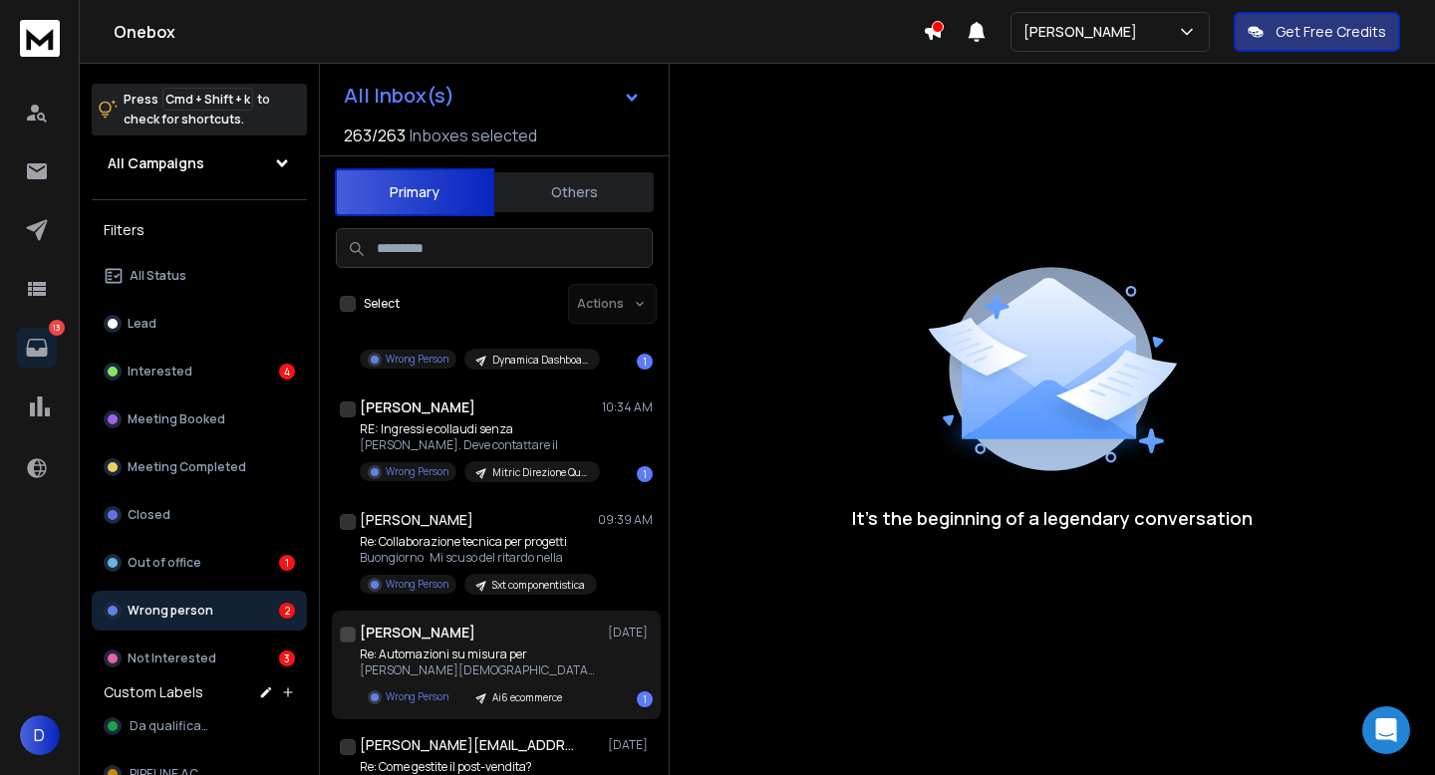
scroll to position [173, 0]
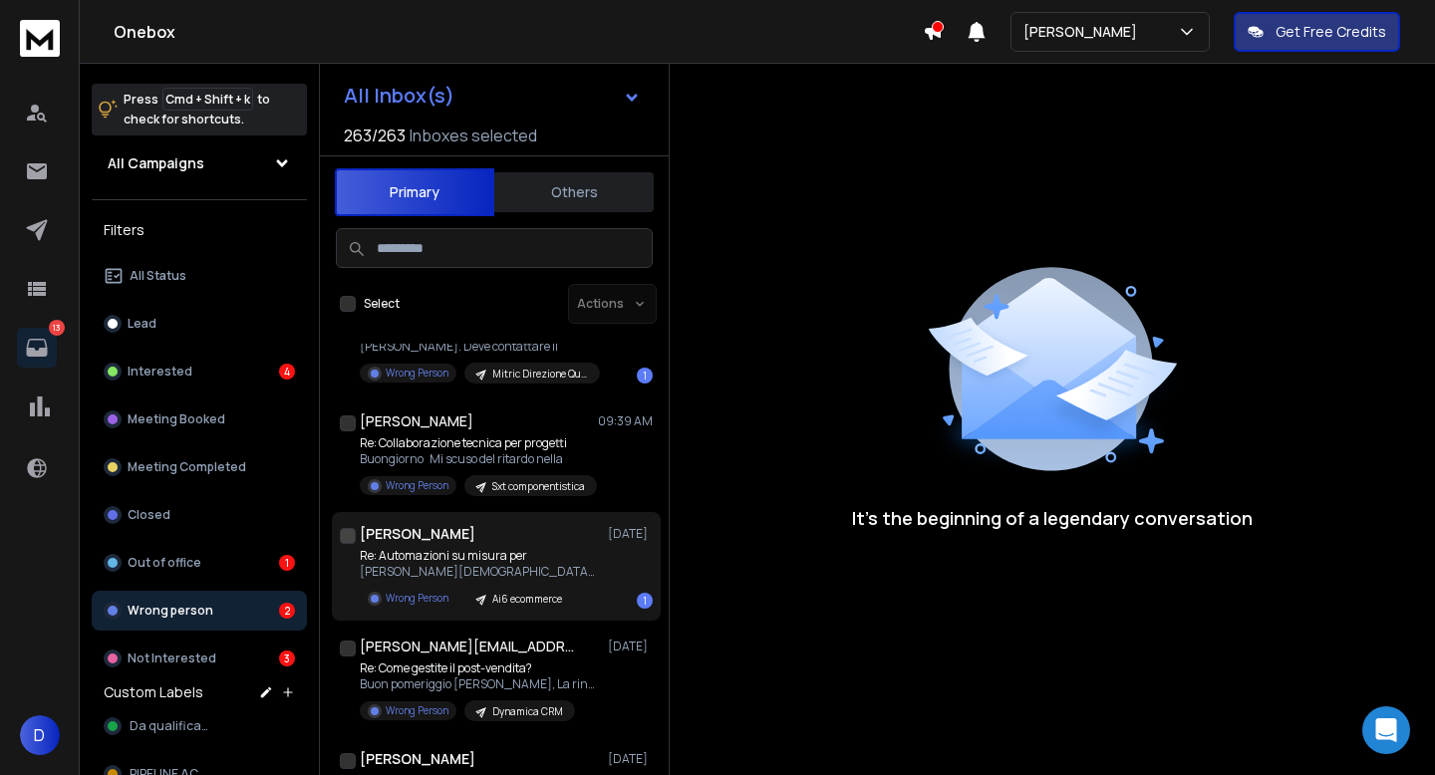
click at [617, 556] on div "Re: Automazioni su misura per Gentile Christian, la ringrazio per Wrong Person …" at bounding box center [506, 578] width 293 height 61
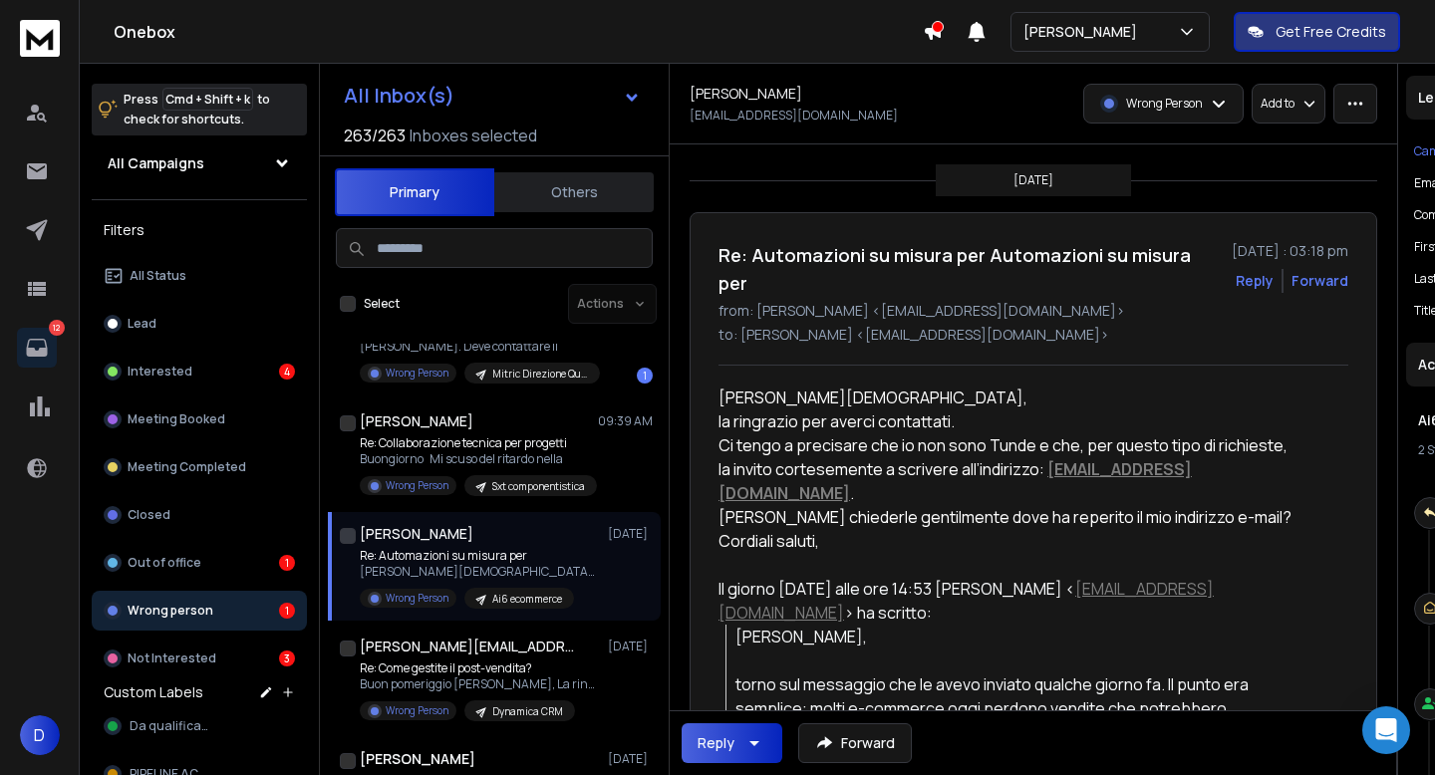
click at [1362, 97] on icon "button" at bounding box center [1356, 104] width 18 height 18
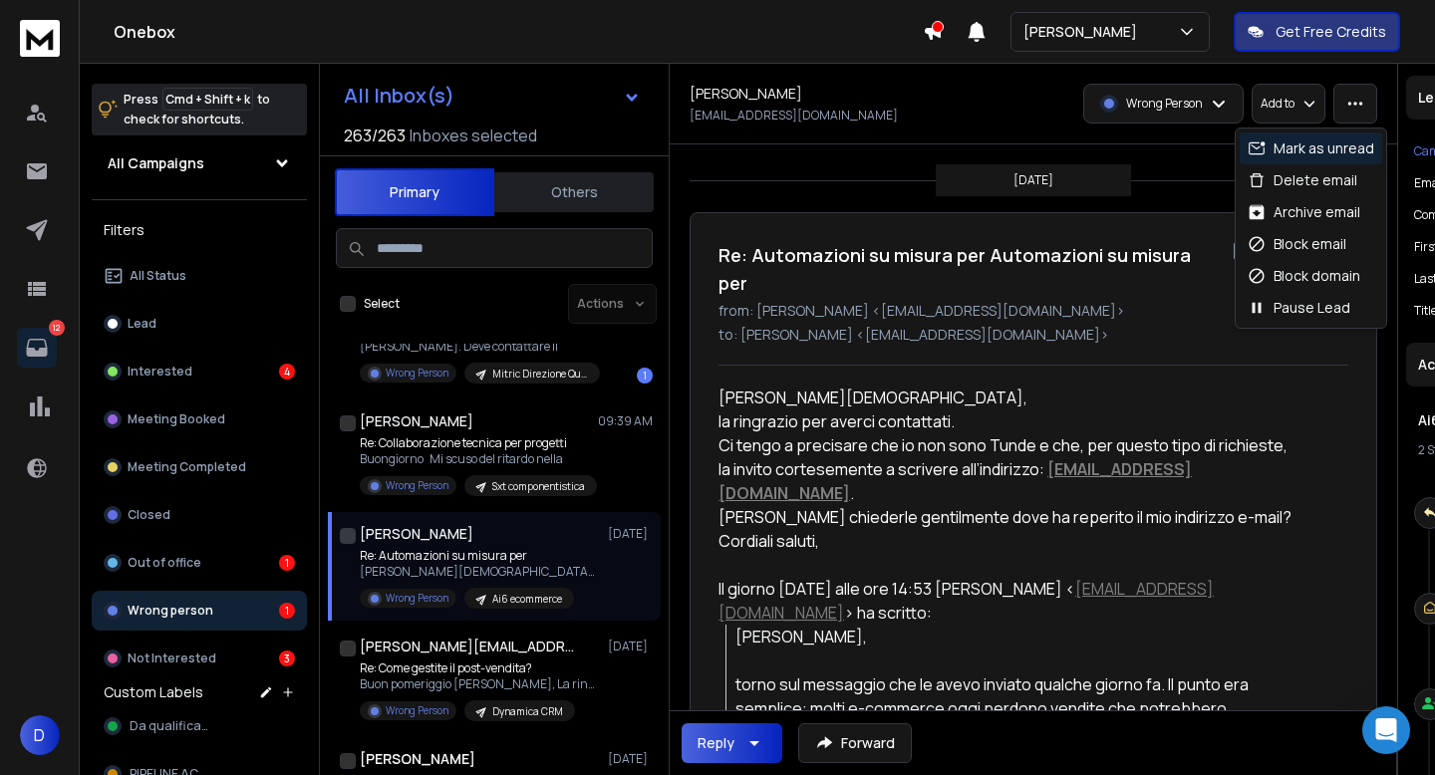
click at [1307, 151] on div "Mark as unread" at bounding box center [1311, 149] width 127 height 20
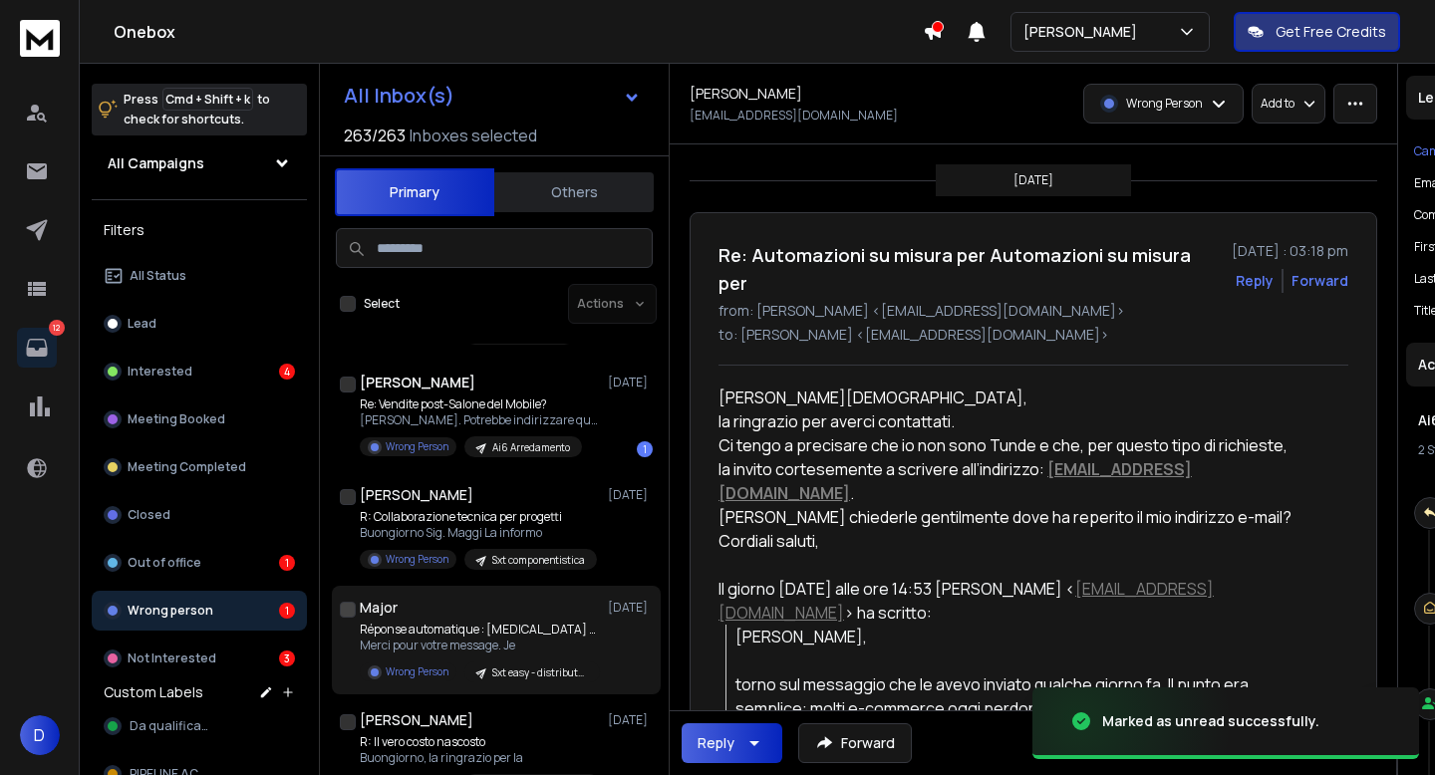
scroll to position [567, 0]
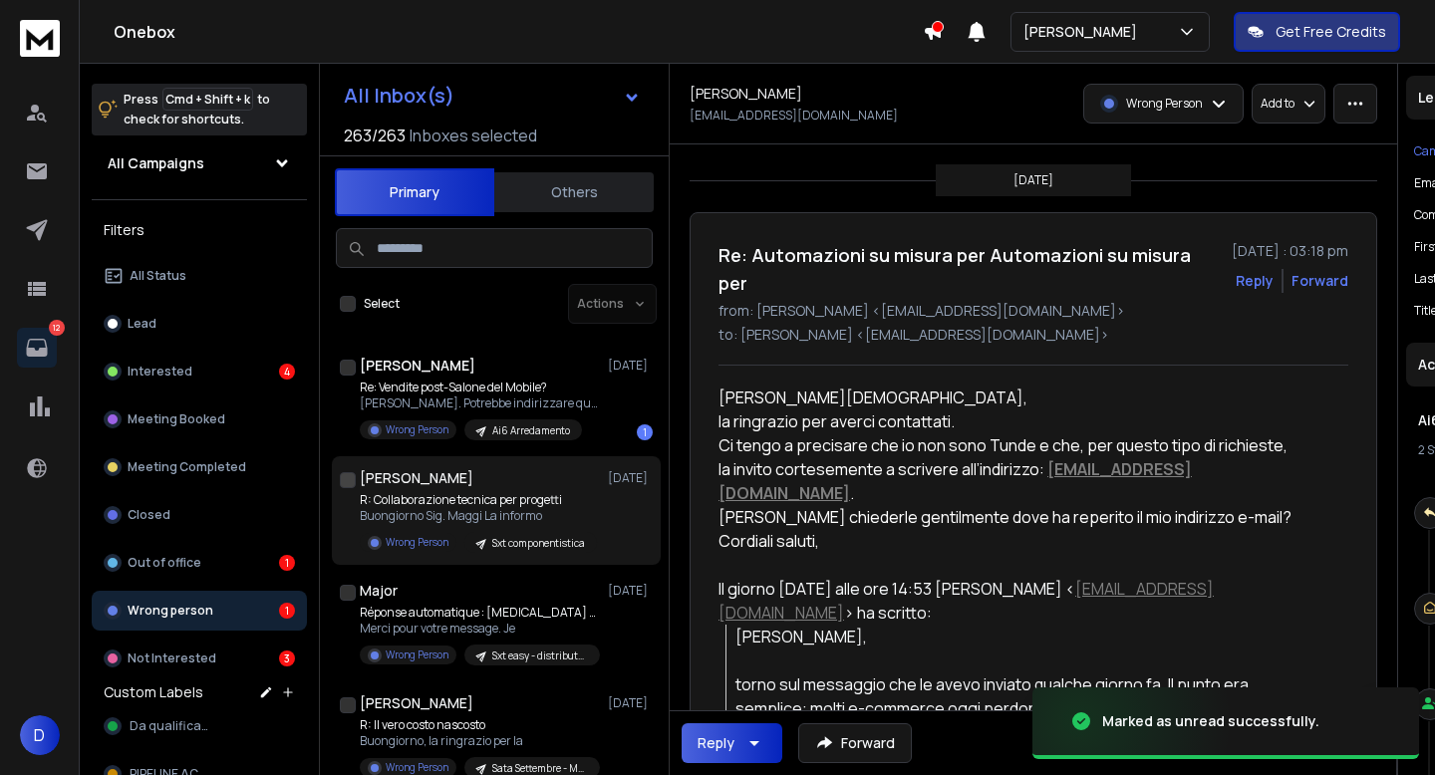
click at [558, 519] on p "Buongiorno Sig. Maggi La informo" at bounding box center [478, 516] width 237 height 16
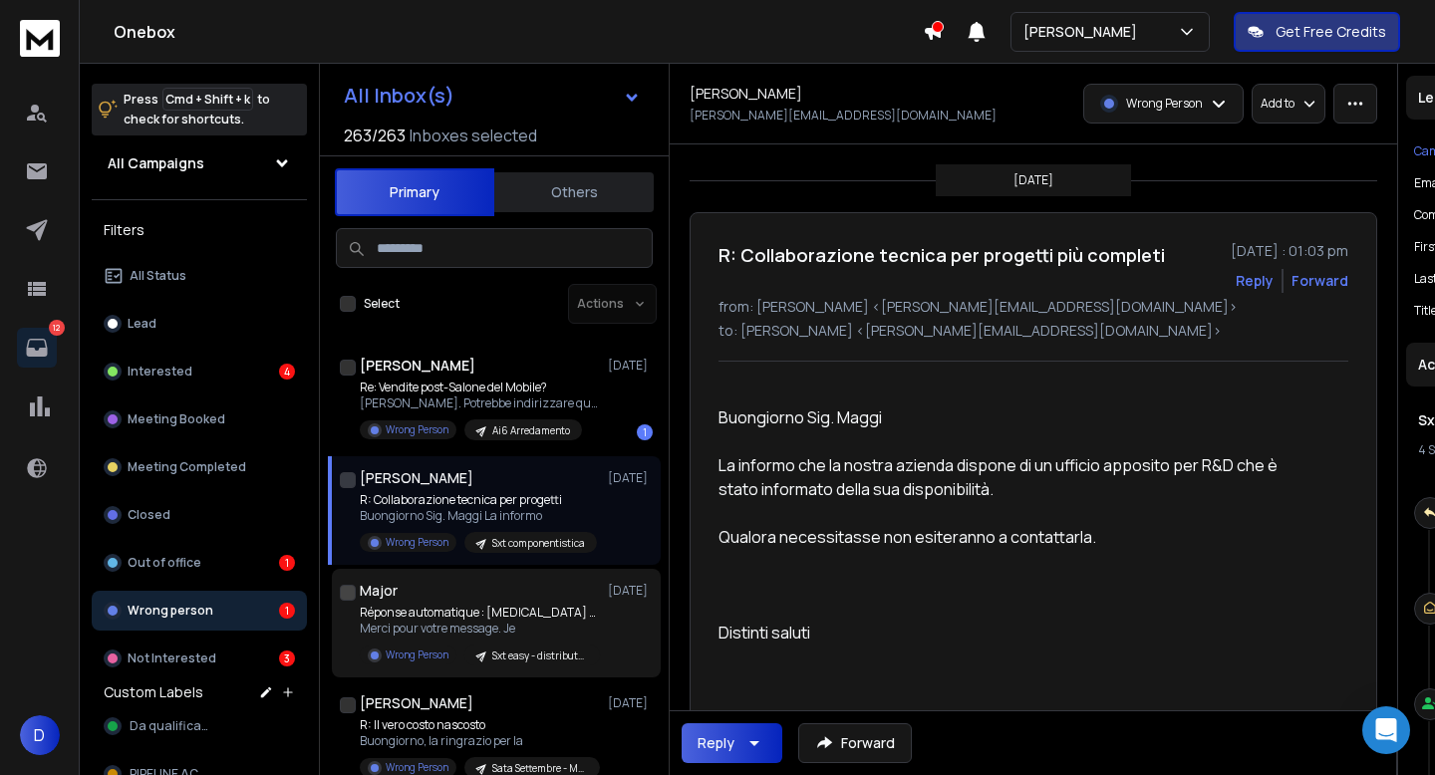
click at [551, 599] on div "Major 11 Sep" at bounding box center [506, 591] width 293 height 20
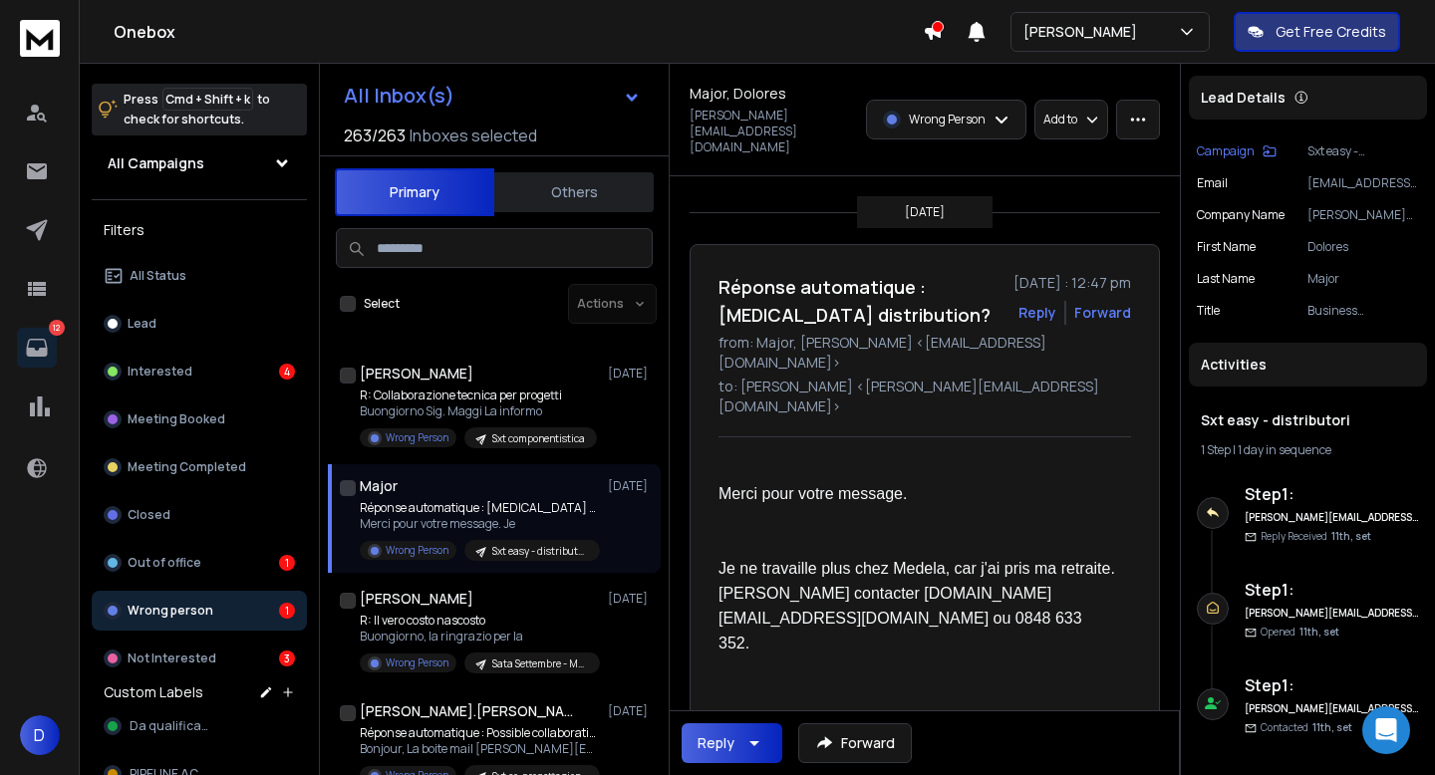
scroll to position [755, 0]
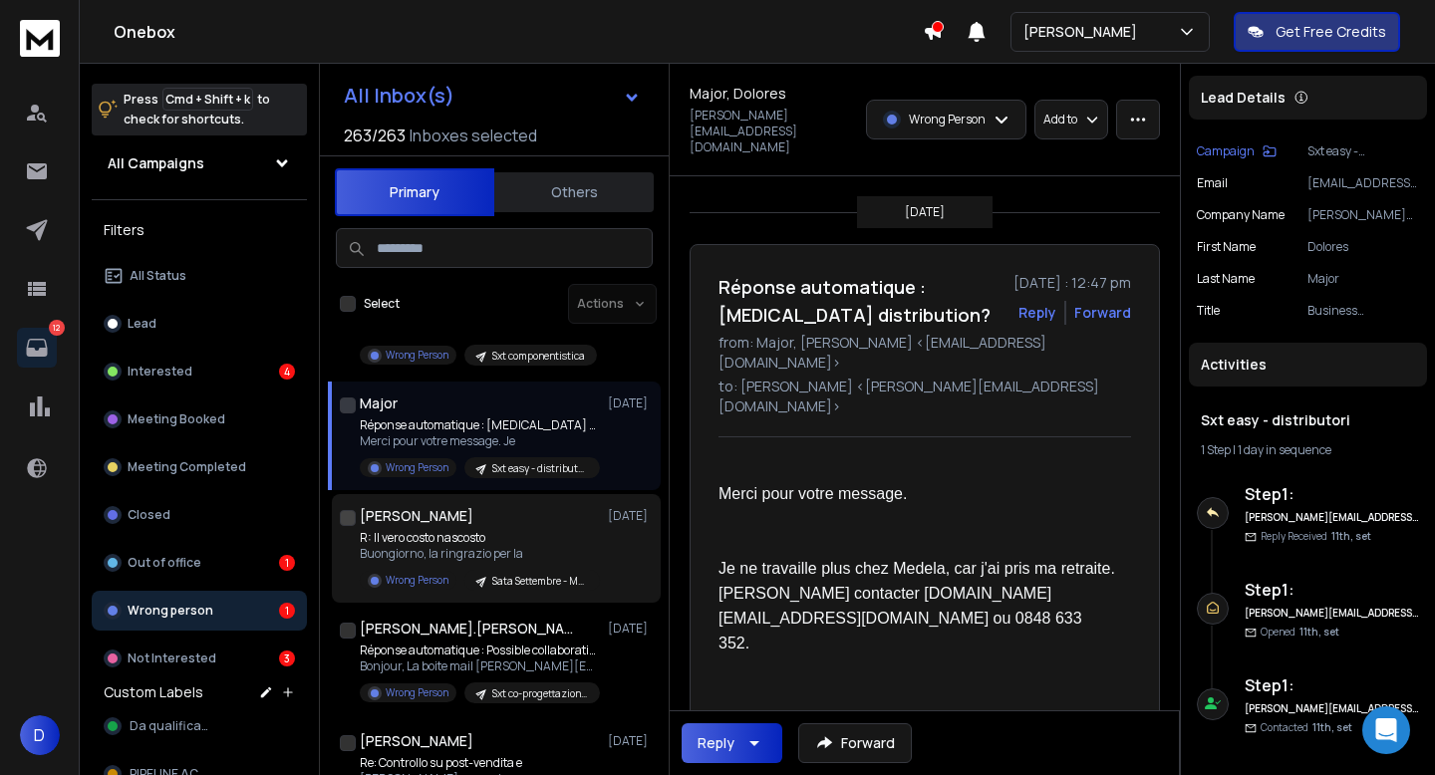
click at [543, 526] on div "Massimiliano Albani 11 Sep R: Il vero costo nascosto Buongiorno, la ringrazio p…" at bounding box center [506, 548] width 293 height 85
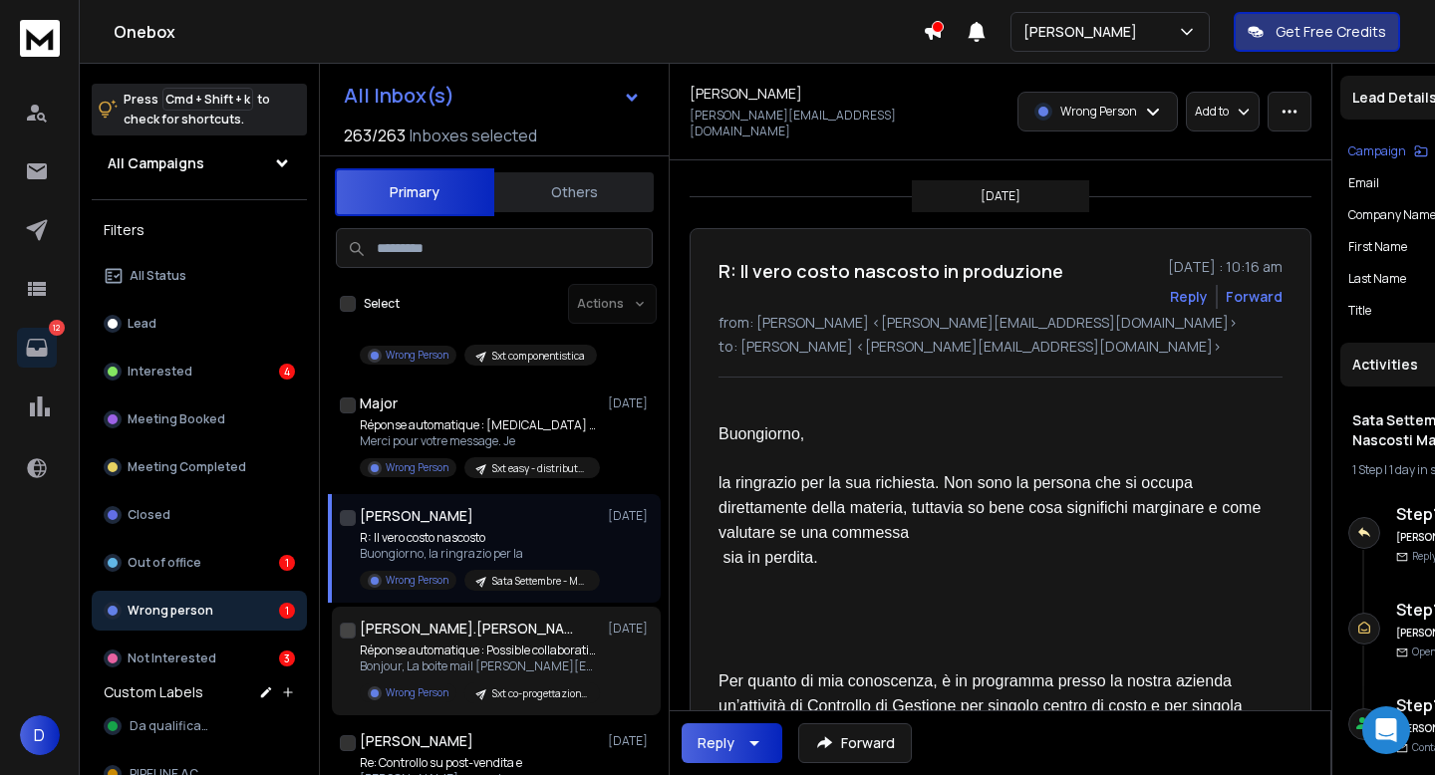
scroll to position [759, 0]
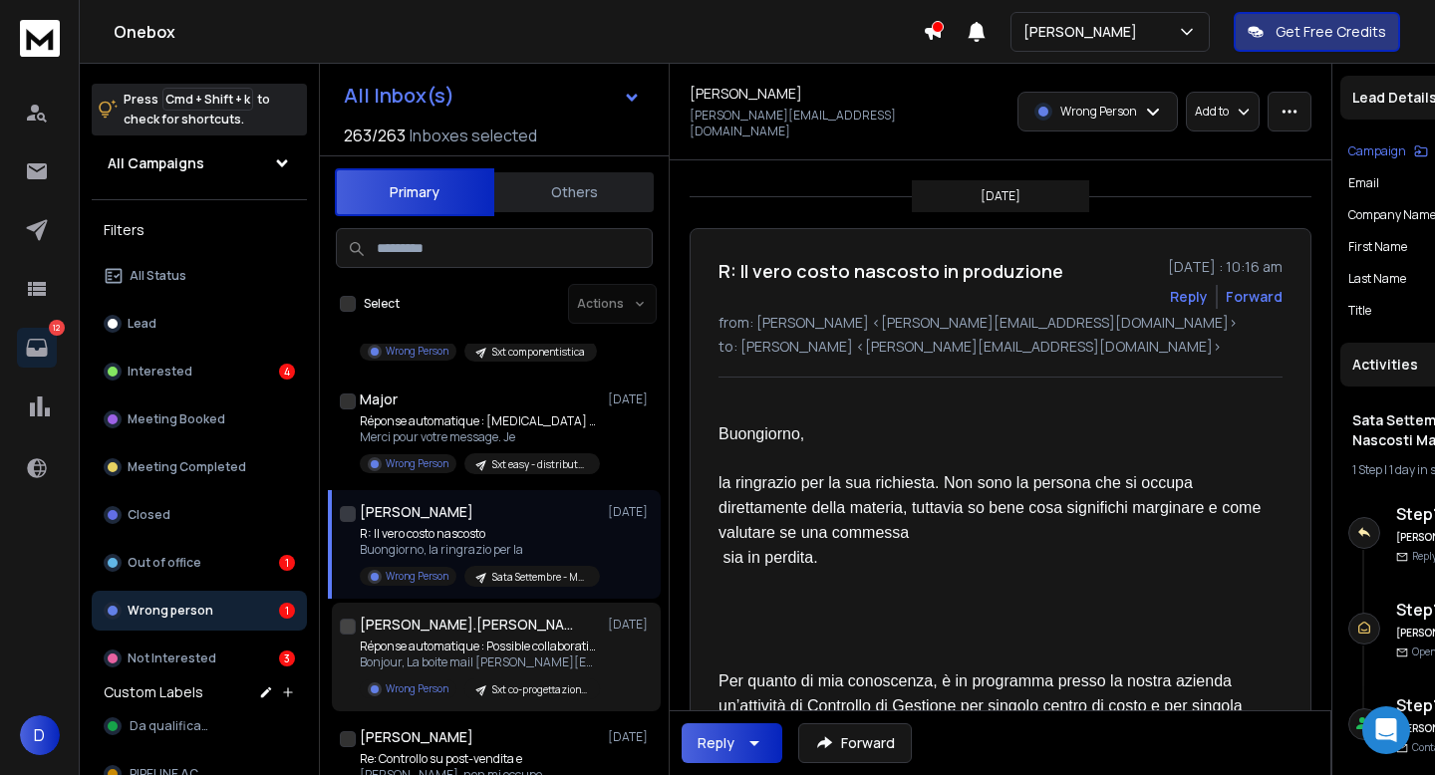
click at [581, 644] on p "Réponse automatique : Possible collaboration on" at bounding box center [479, 647] width 239 height 16
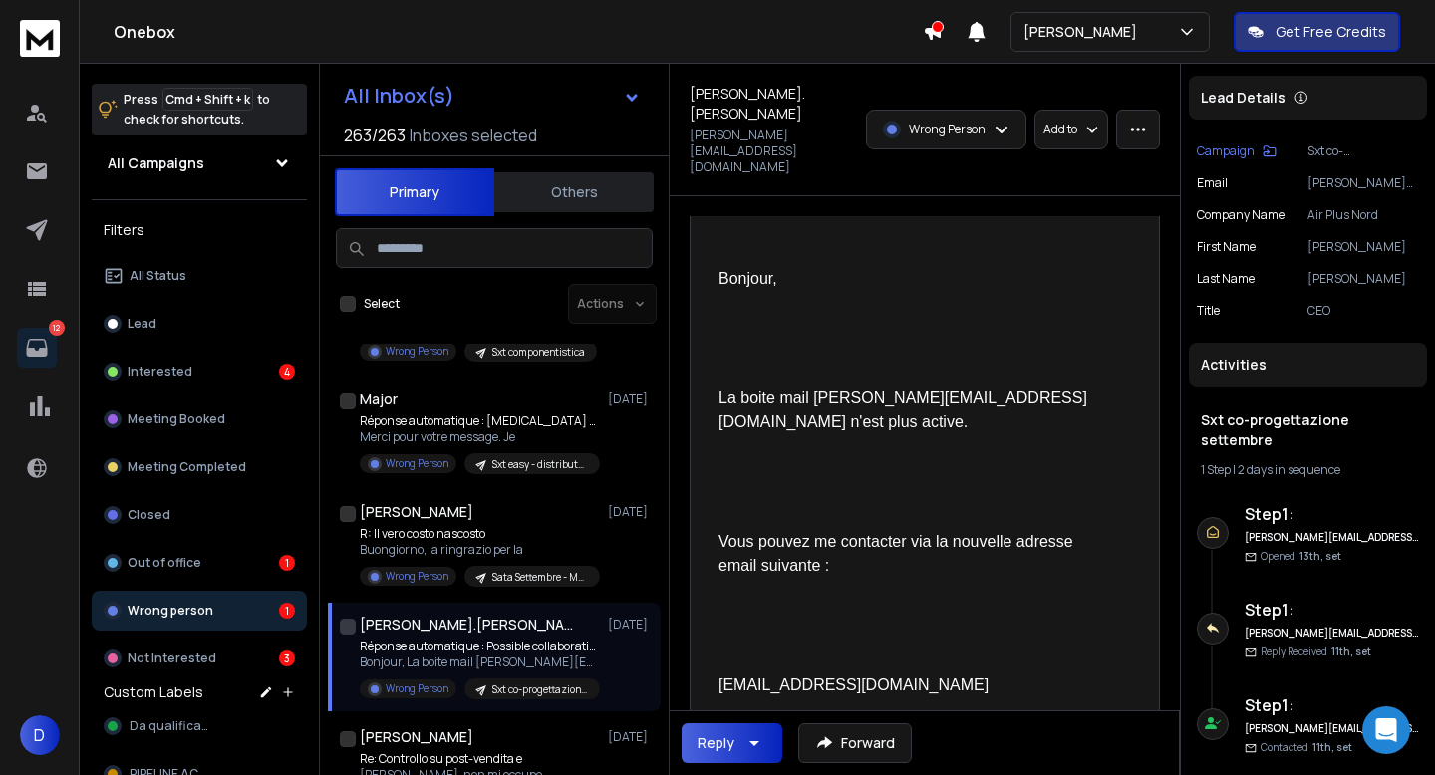
scroll to position [541, 0]
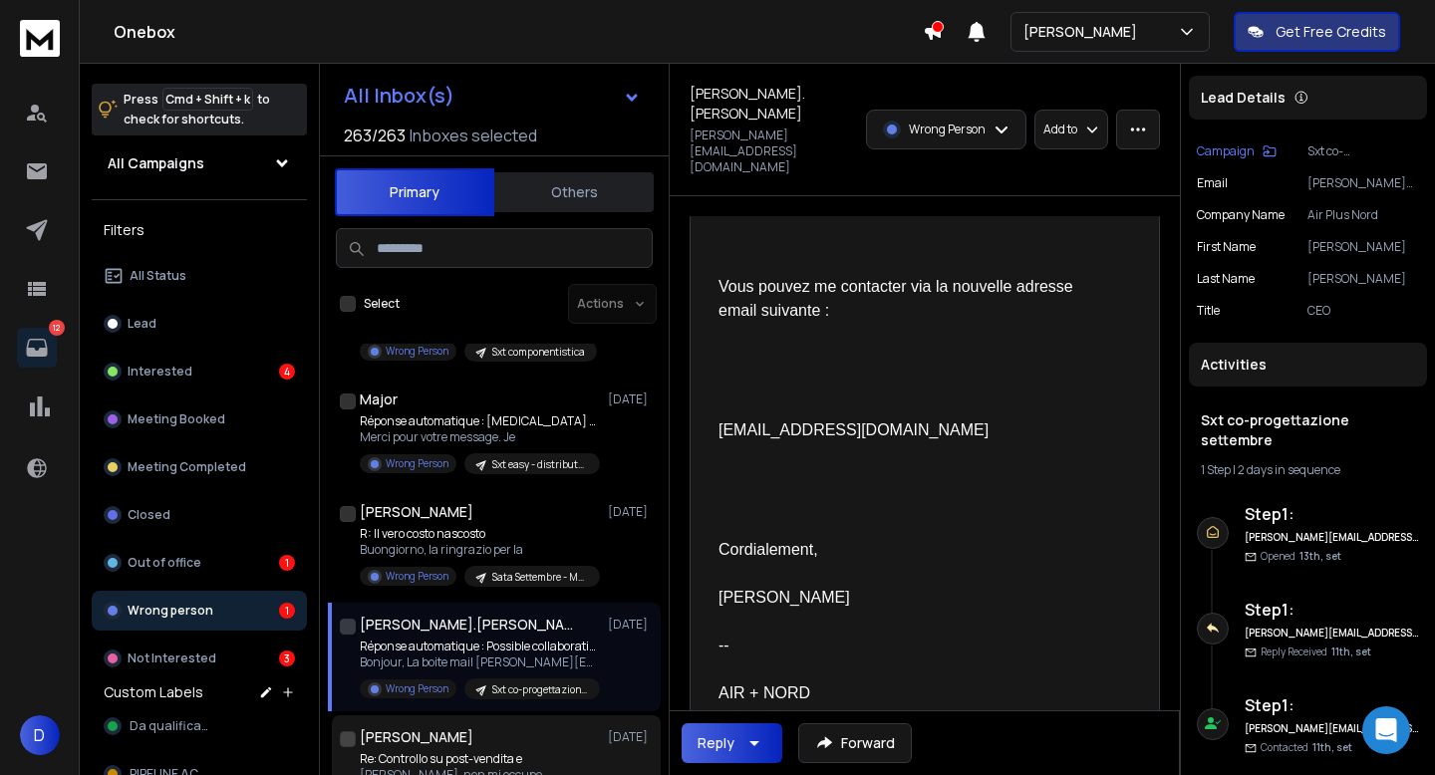
click at [553, 733] on div "Roberto Losco 11 Sep" at bounding box center [506, 738] width 293 height 20
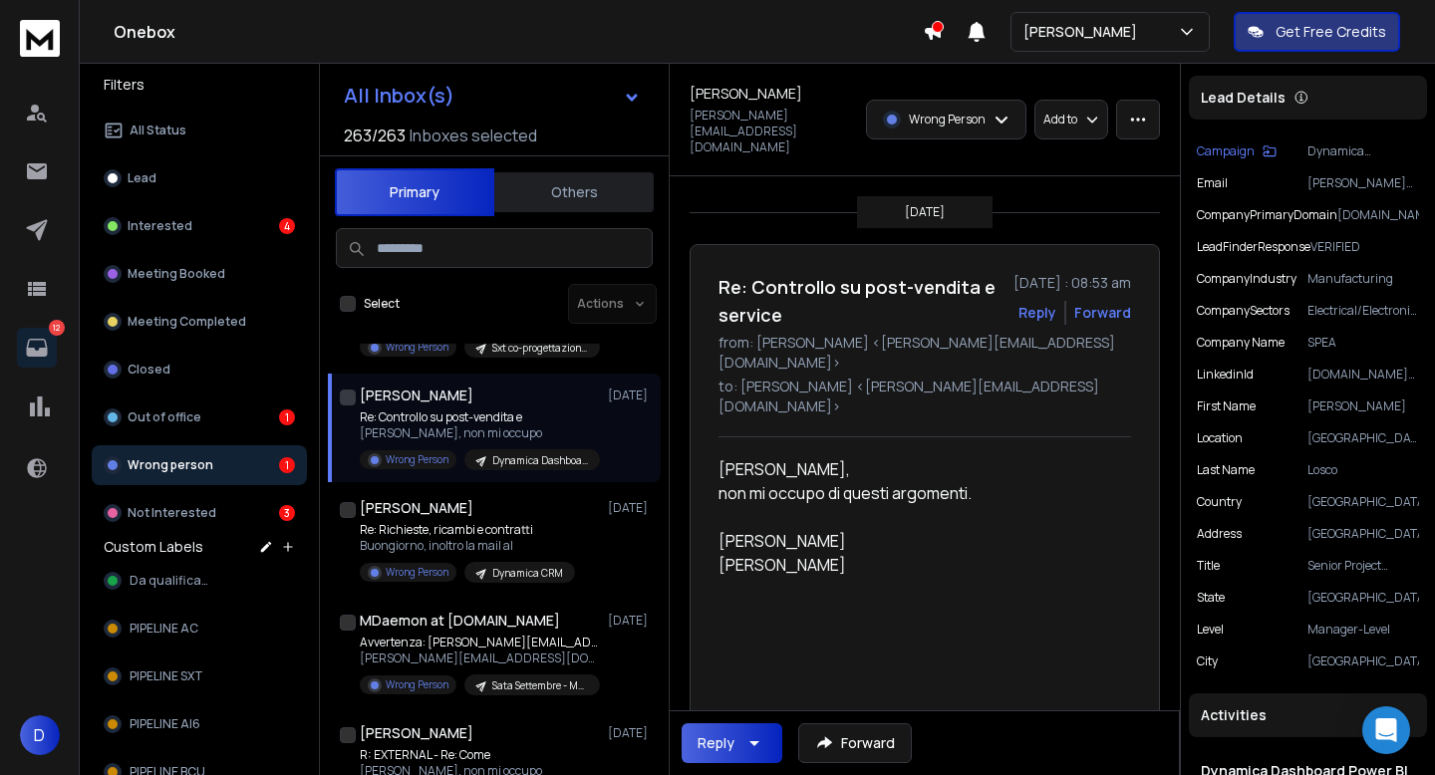
scroll to position [149, 0]
click at [184, 737] on button "PIPELINE AI6" at bounding box center [199, 722] width 215 height 40
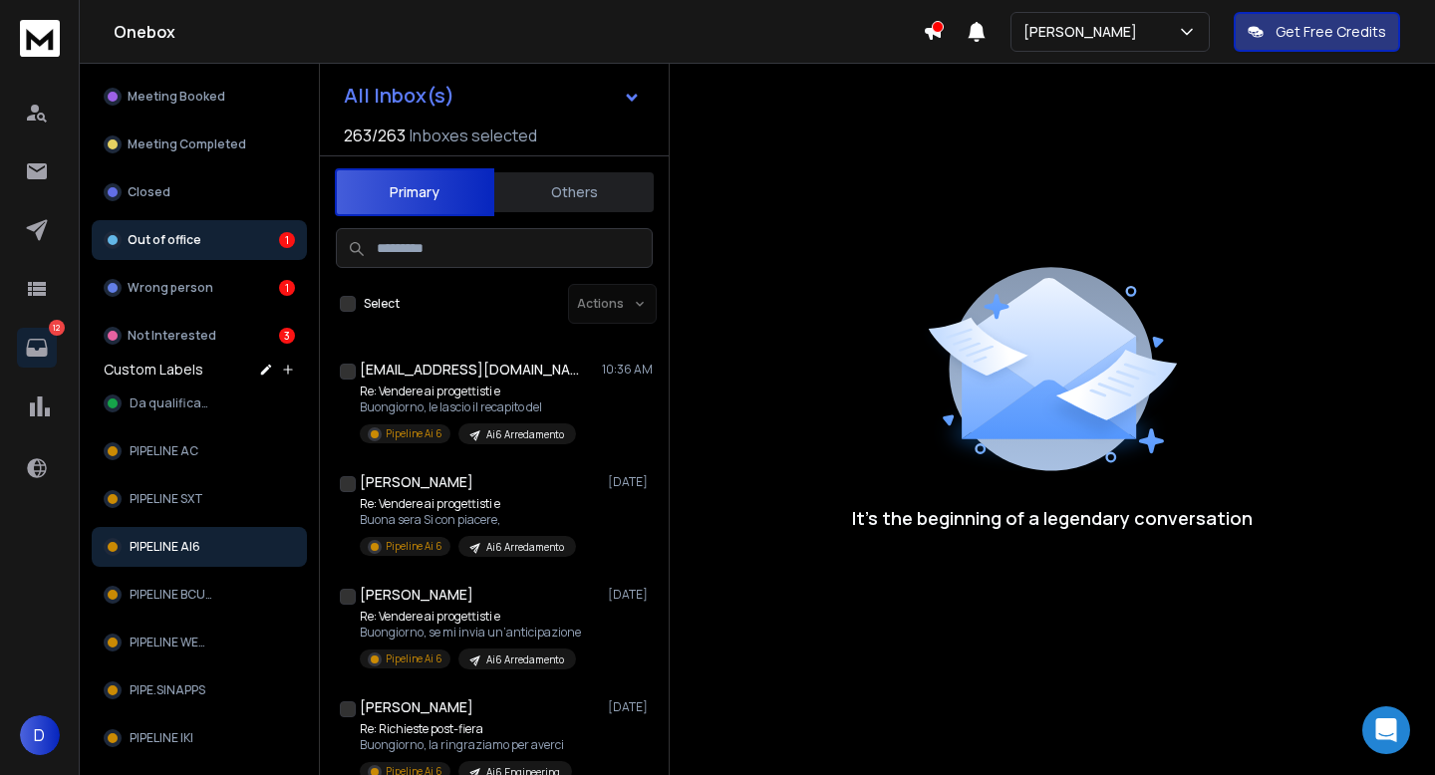
scroll to position [0, 0]
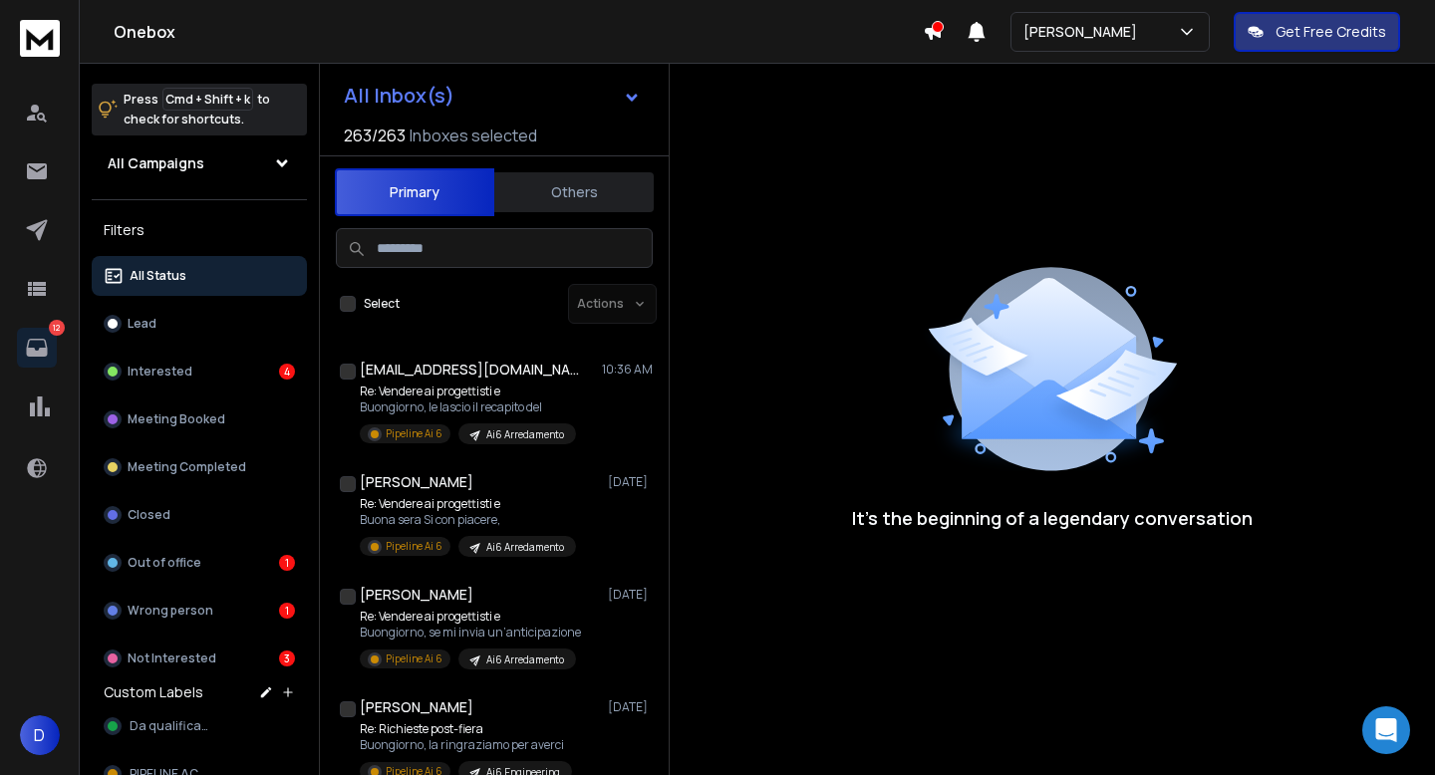
click at [198, 264] on button "All Status" at bounding box center [199, 276] width 215 height 40
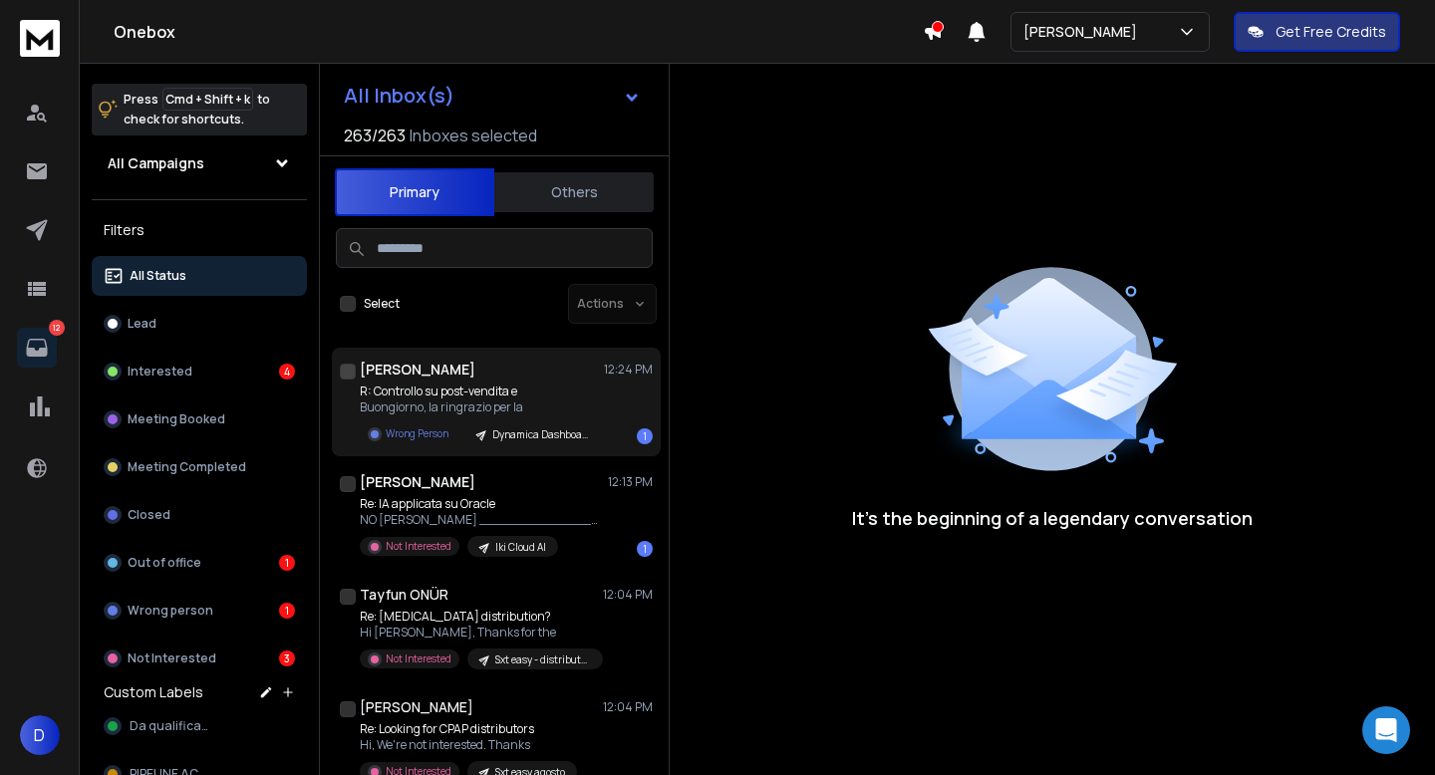
click at [581, 407] on p "Buongiorno, la ringrazio per la" at bounding box center [479, 408] width 239 height 16
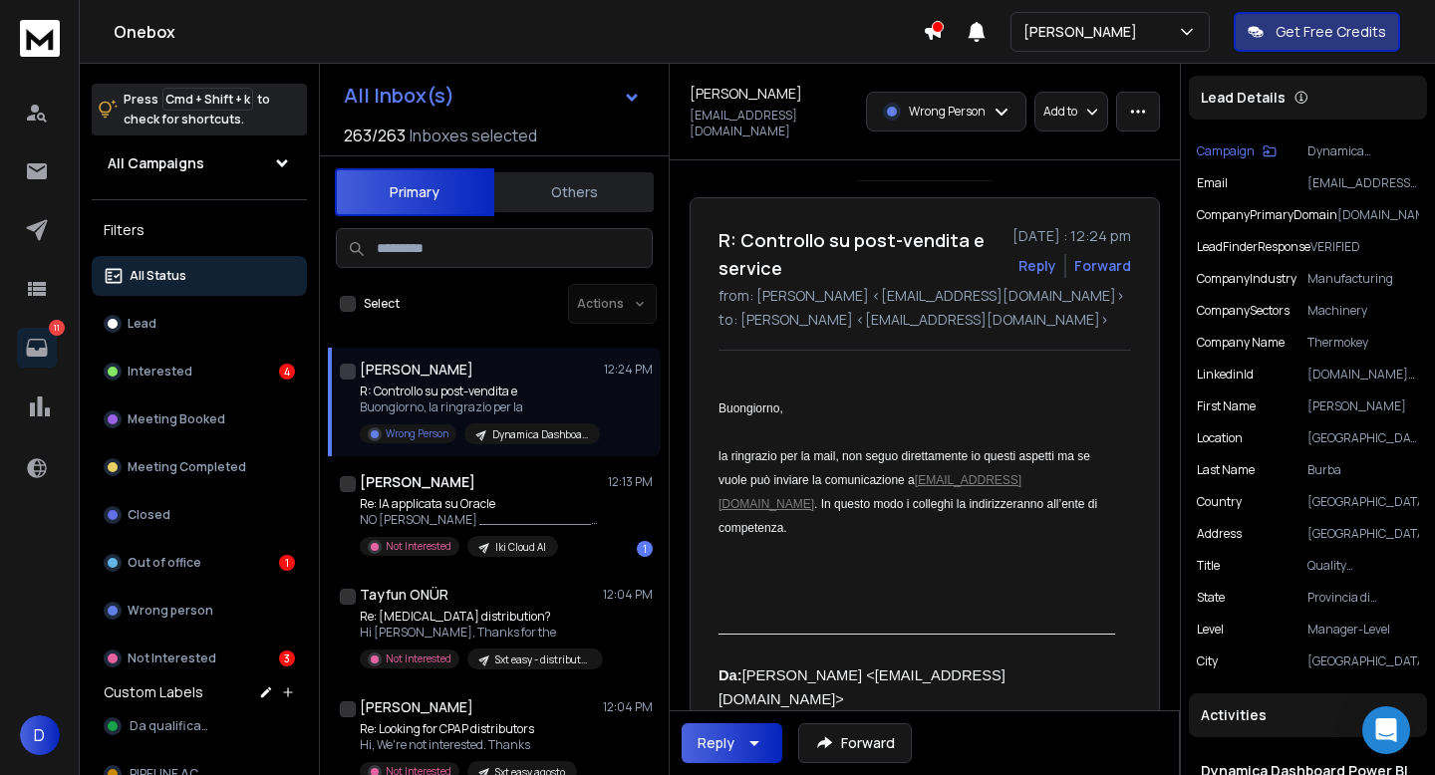
scroll to position [31, 0]
click at [1151, 121] on button "button" at bounding box center [1138, 112] width 44 height 40
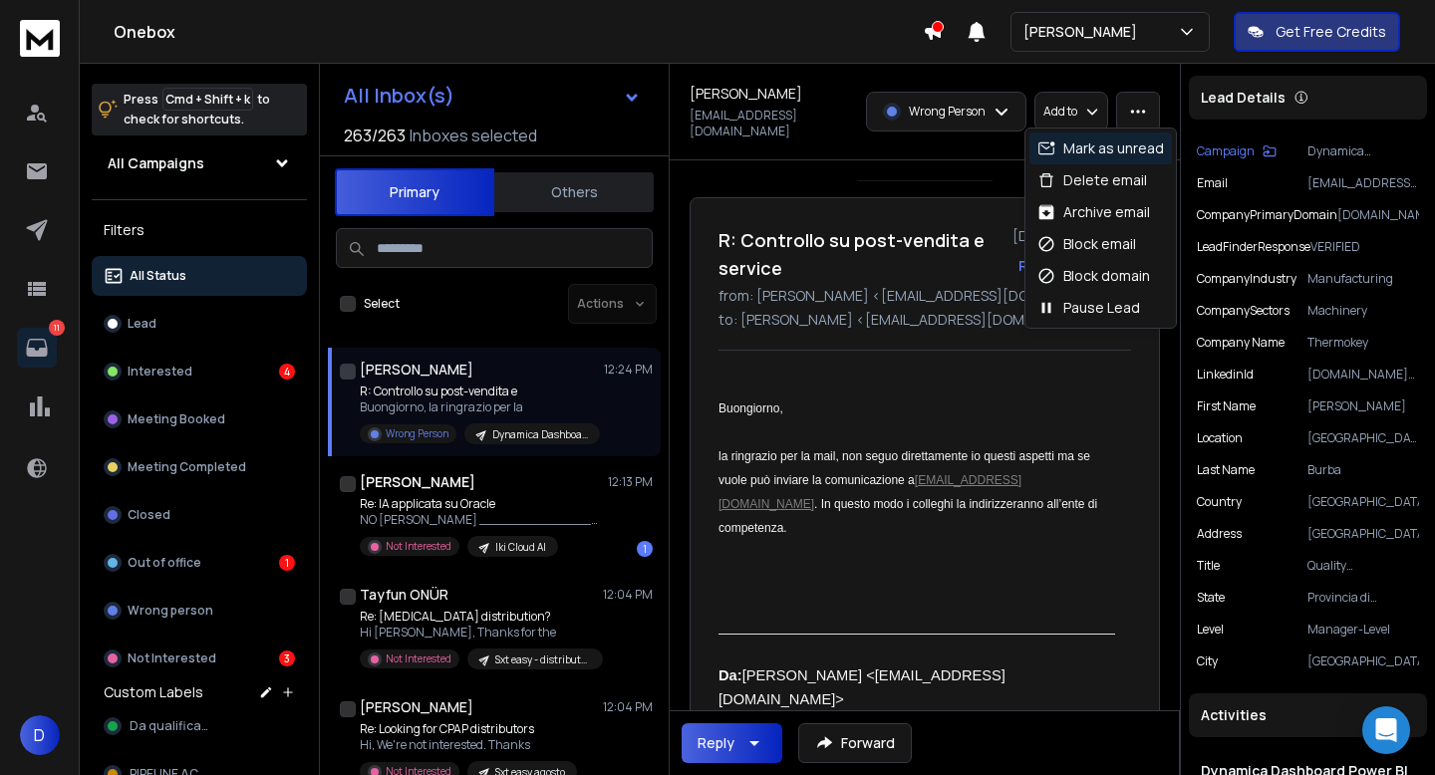
click at [1135, 141] on div "Mark as unread" at bounding box center [1101, 149] width 127 height 20
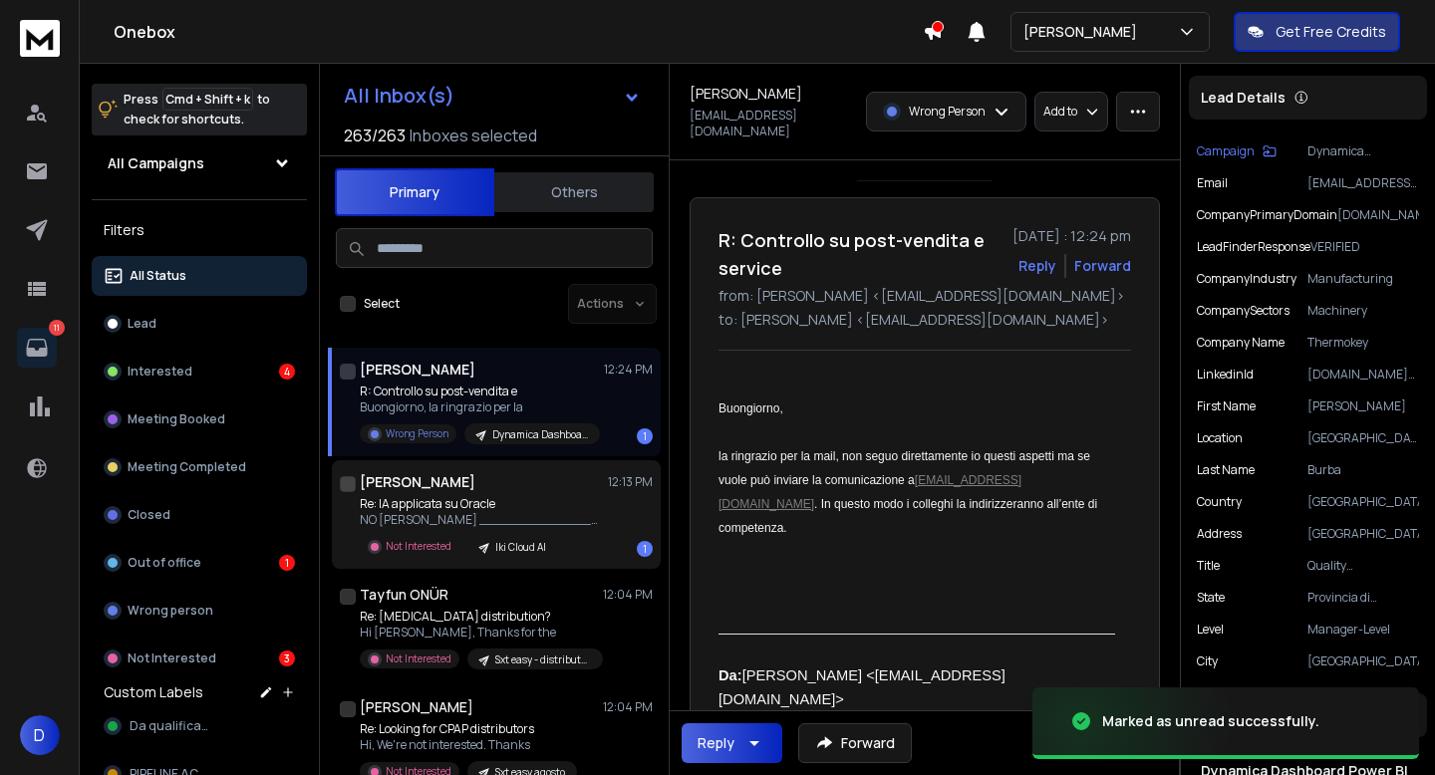
click at [495, 504] on p "Re: IA applicata su Oracle" at bounding box center [479, 504] width 239 height 16
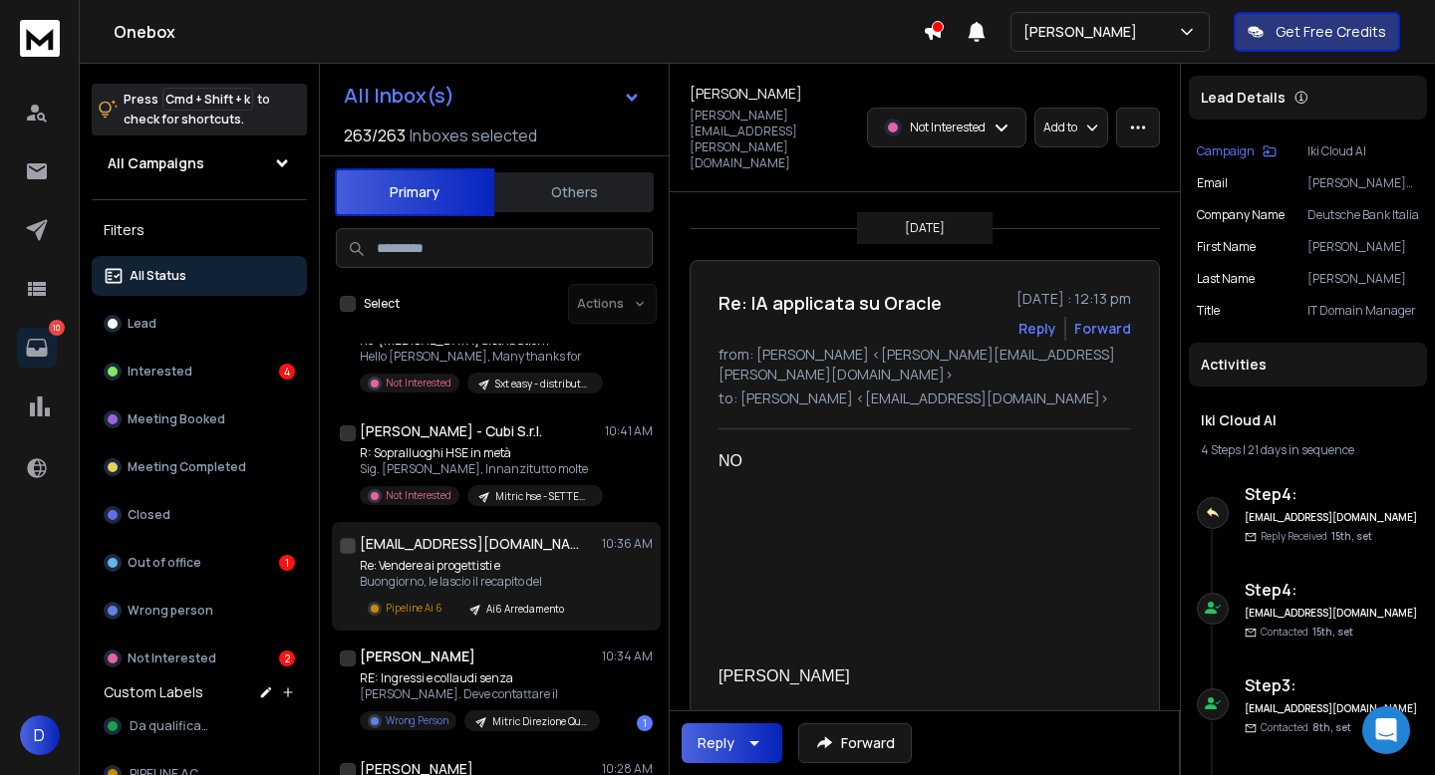
scroll to position [1181, 0]
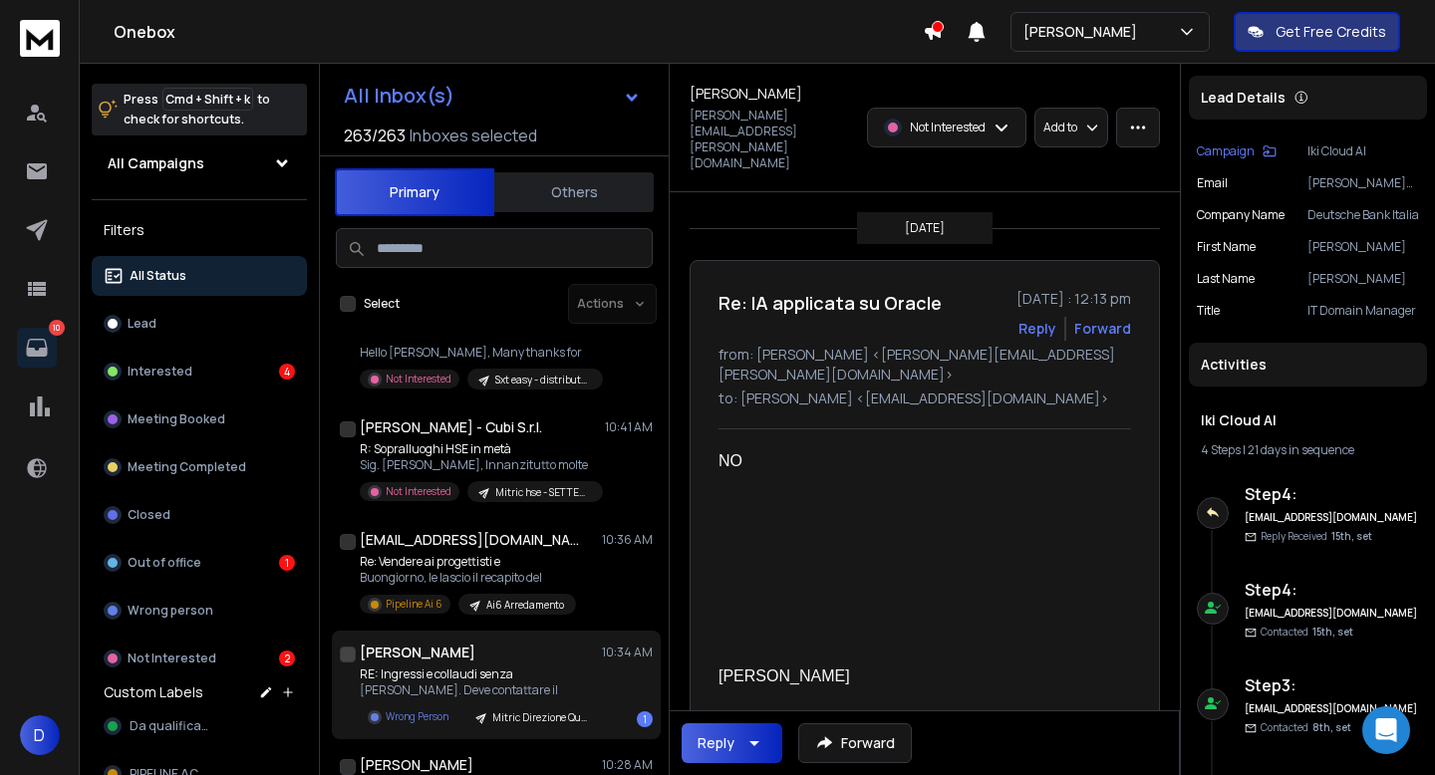
click at [596, 661] on div "CAVINATO Mirko 10:34 AM" at bounding box center [506, 653] width 293 height 20
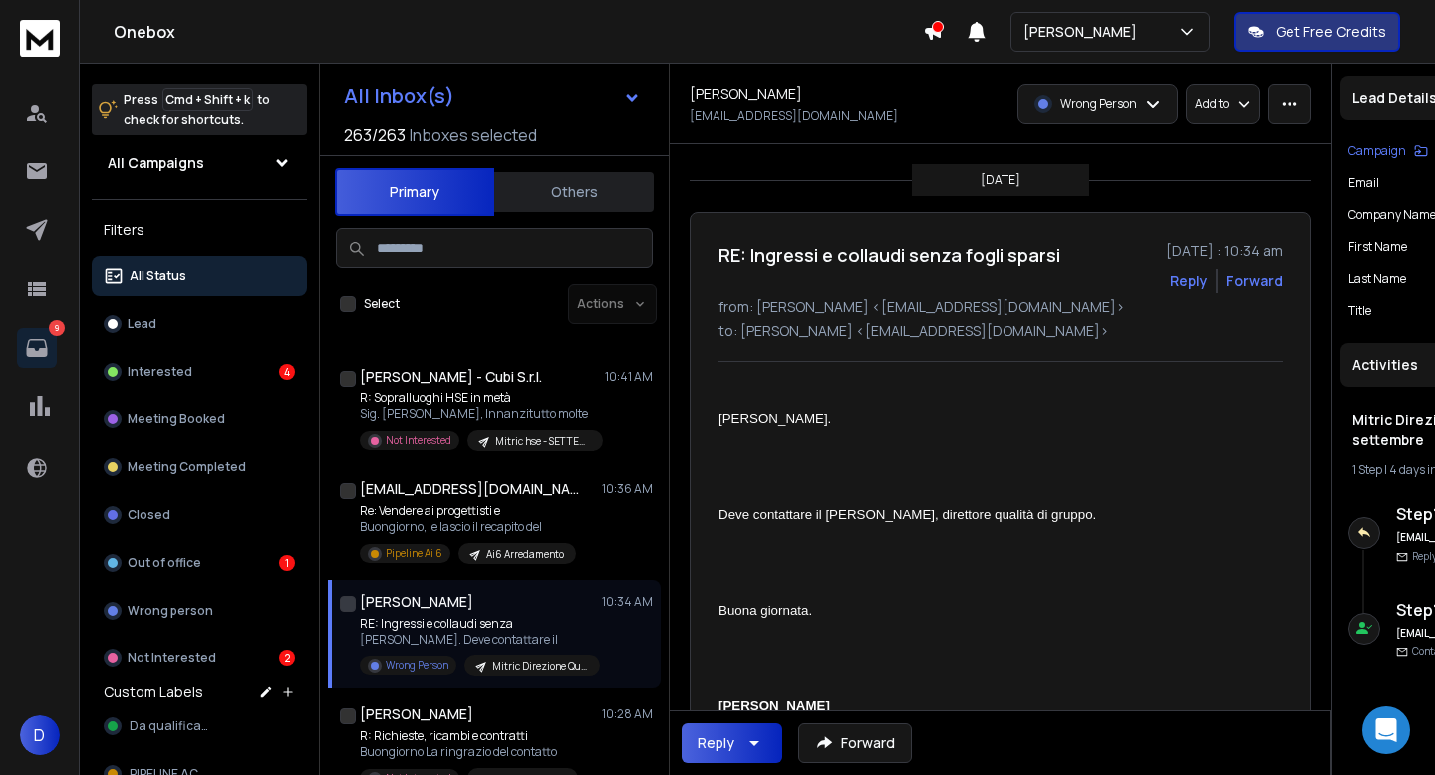
scroll to position [175, 0]
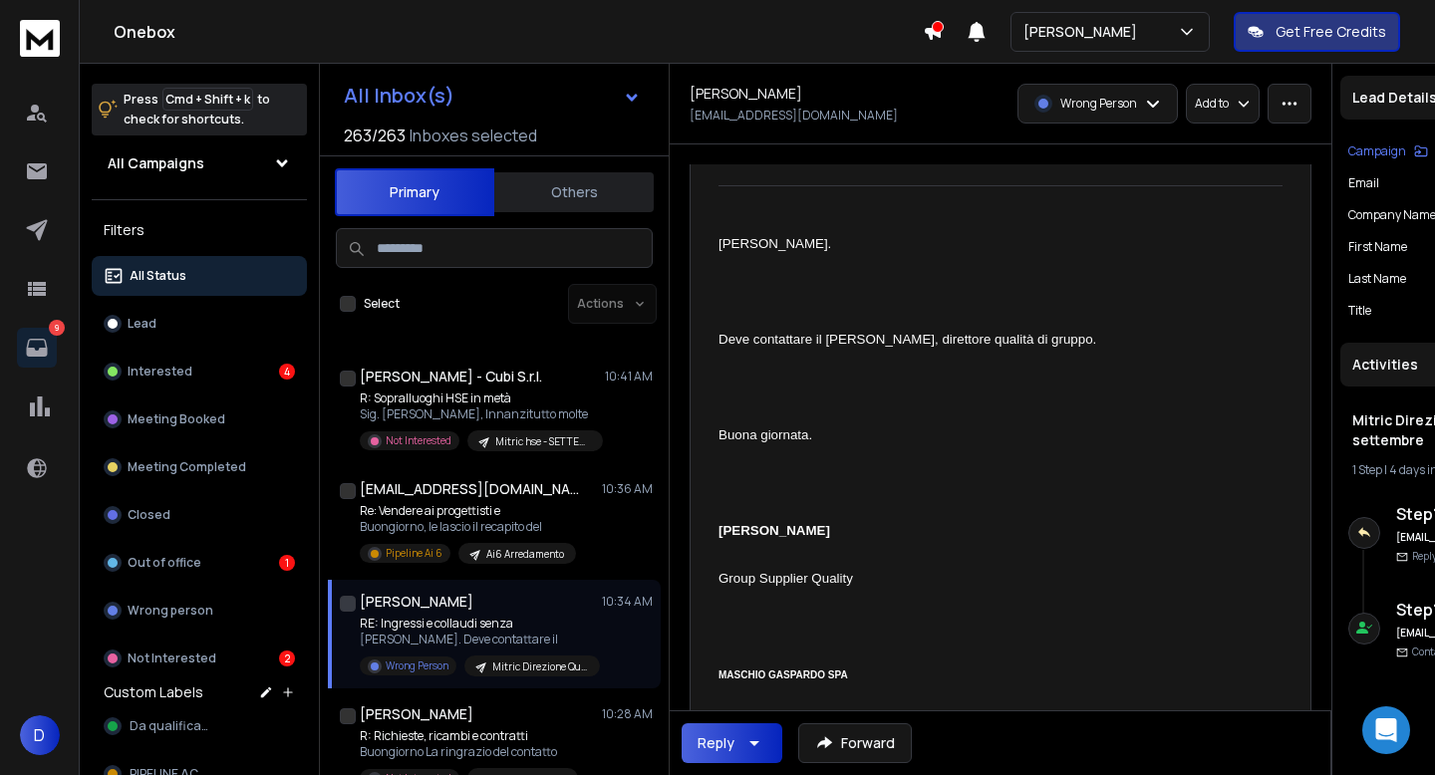
click at [1289, 118] on button "button" at bounding box center [1290, 104] width 44 height 40
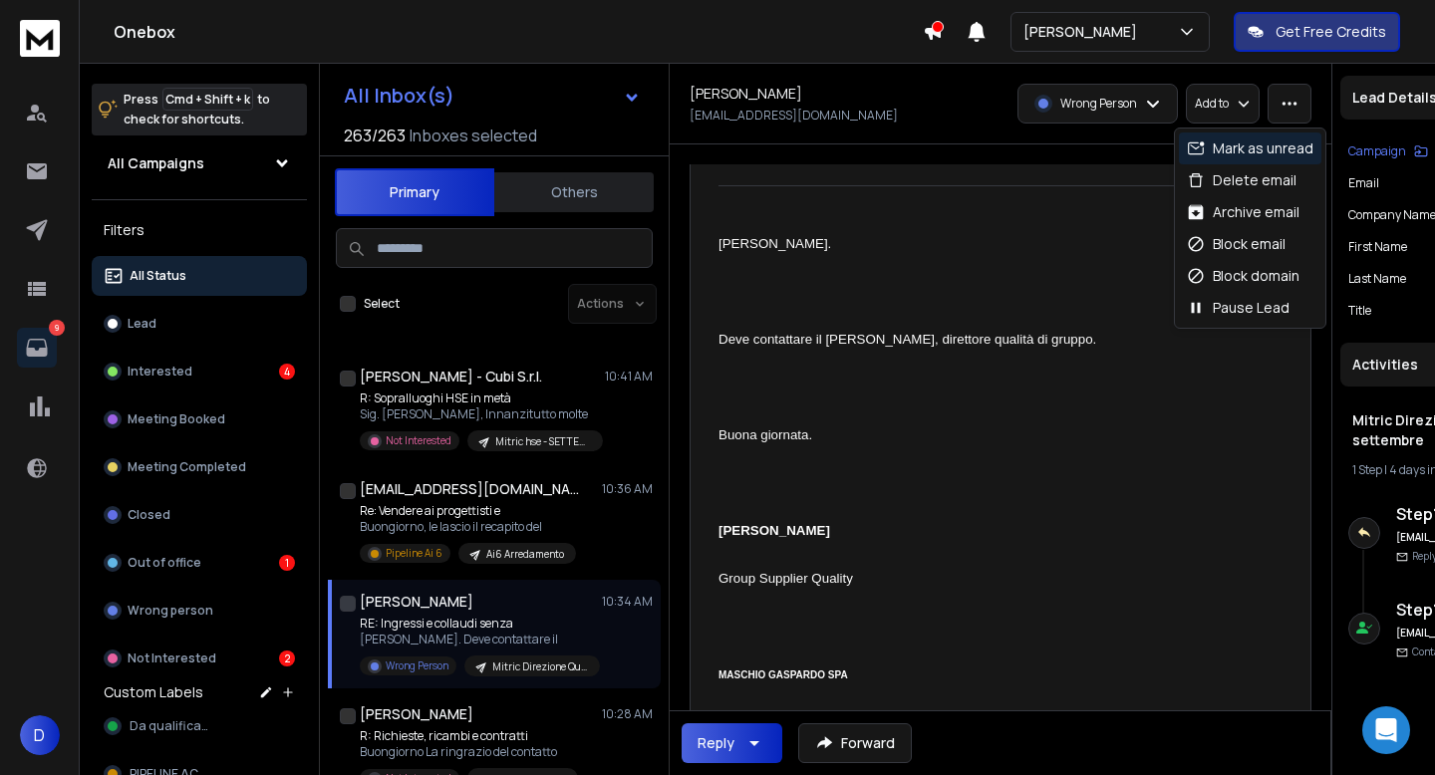
click at [1272, 152] on div "Mark as unread" at bounding box center [1250, 149] width 127 height 20
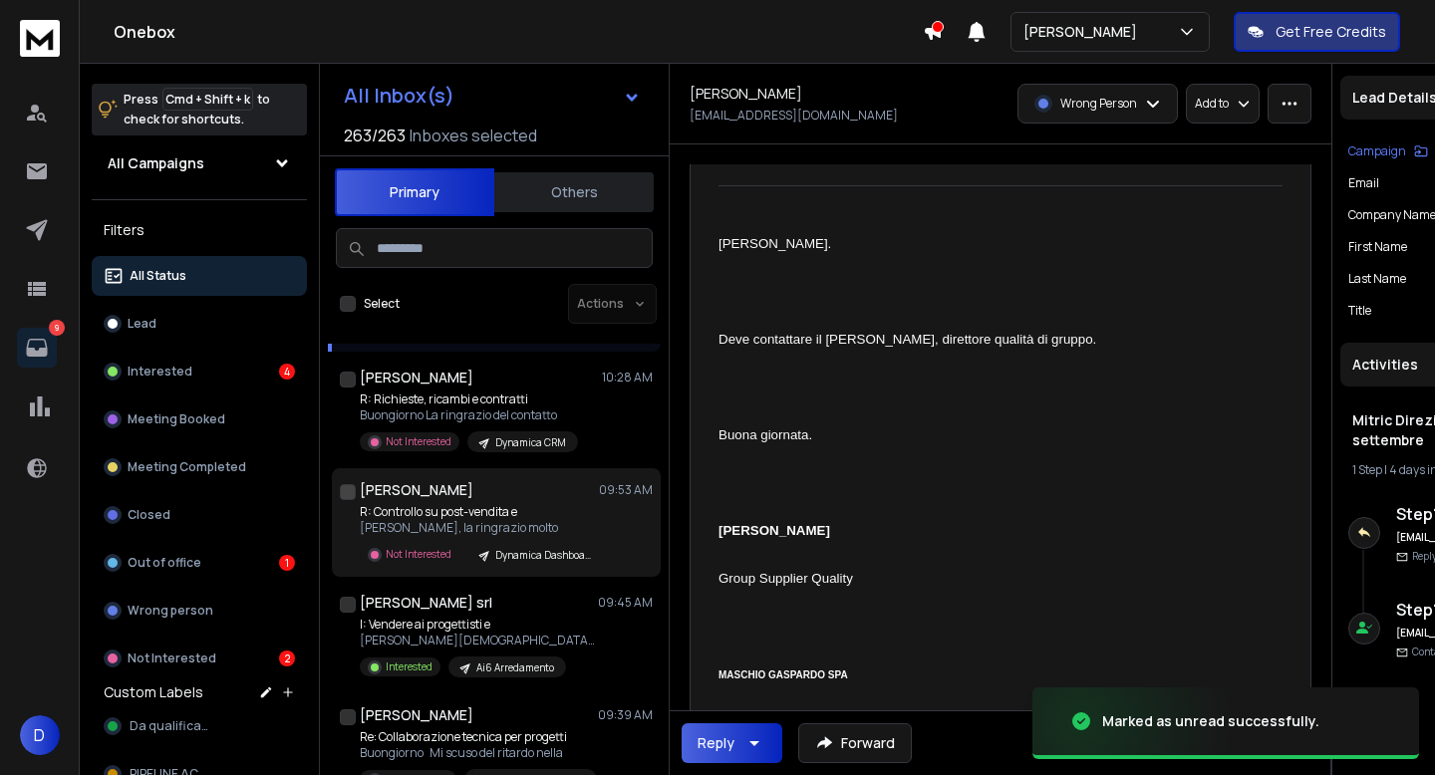
scroll to position [1723, 0]
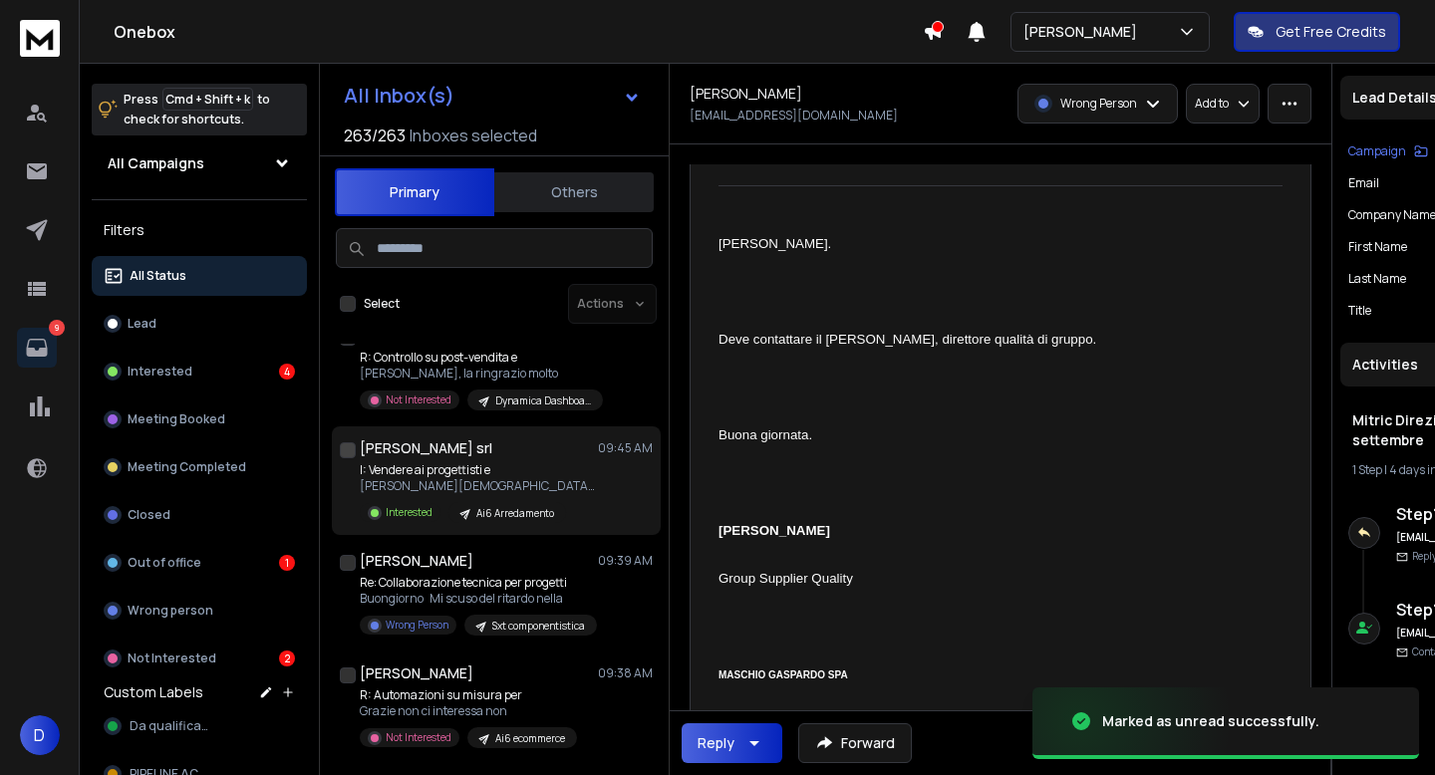
click at [583, 501] on div "I: Vendere ai progettisti e Gentile Cristian, grazie per averci Interested Ai6 …" at bounding box center [506, 492] width 293 height 61
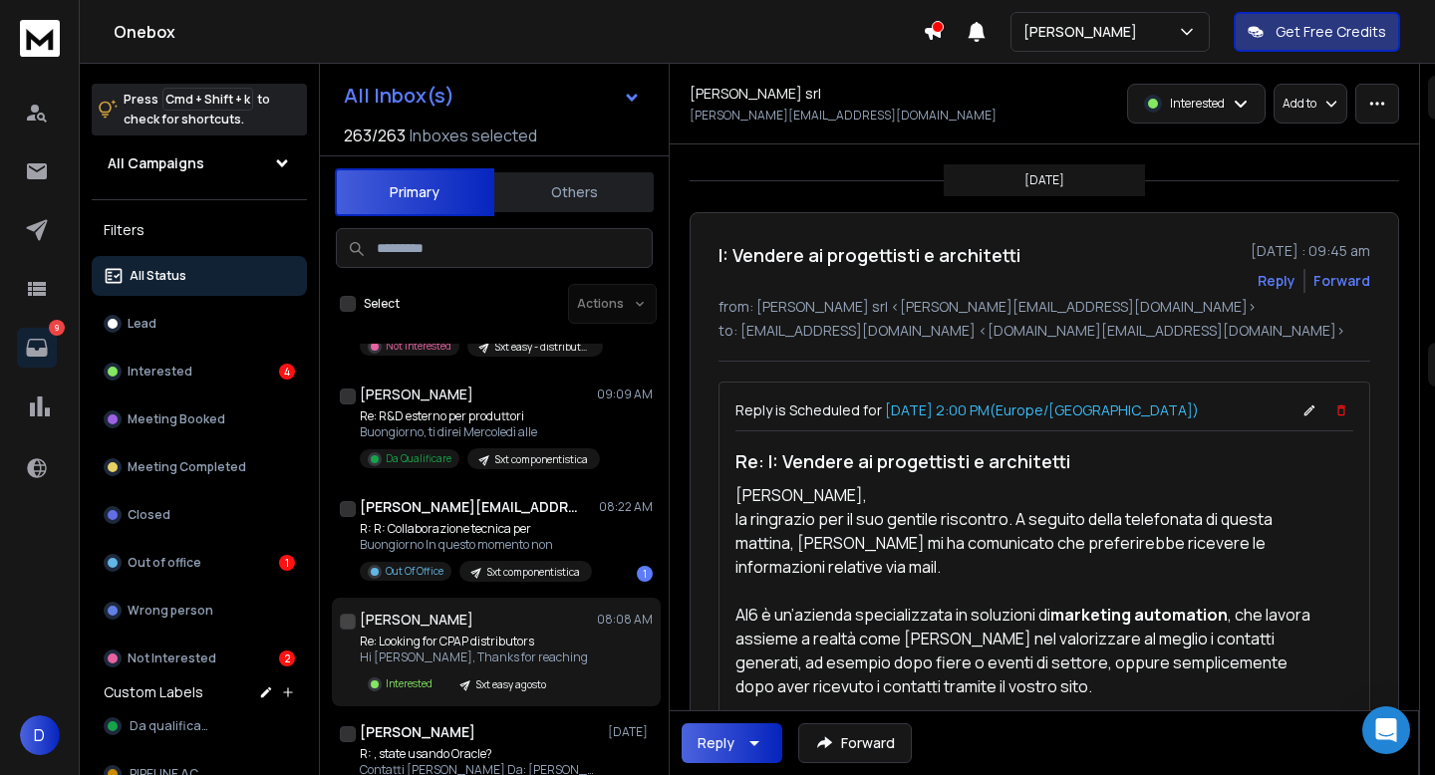
scroll to position [2663, 0]
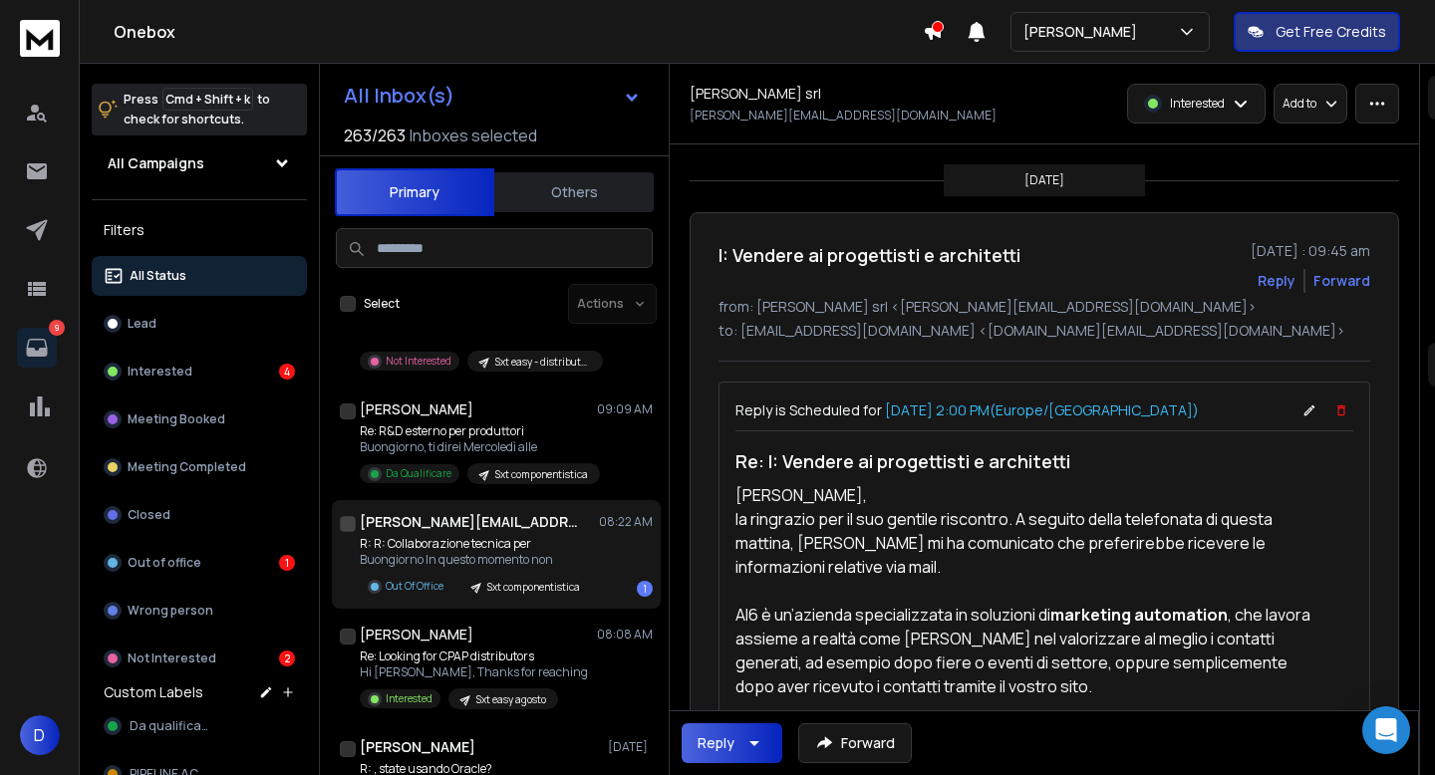
click at [592, 547] on p "R: R: Collaborazione tecnica per" at bounding box center [476, 544] width 232 height 16
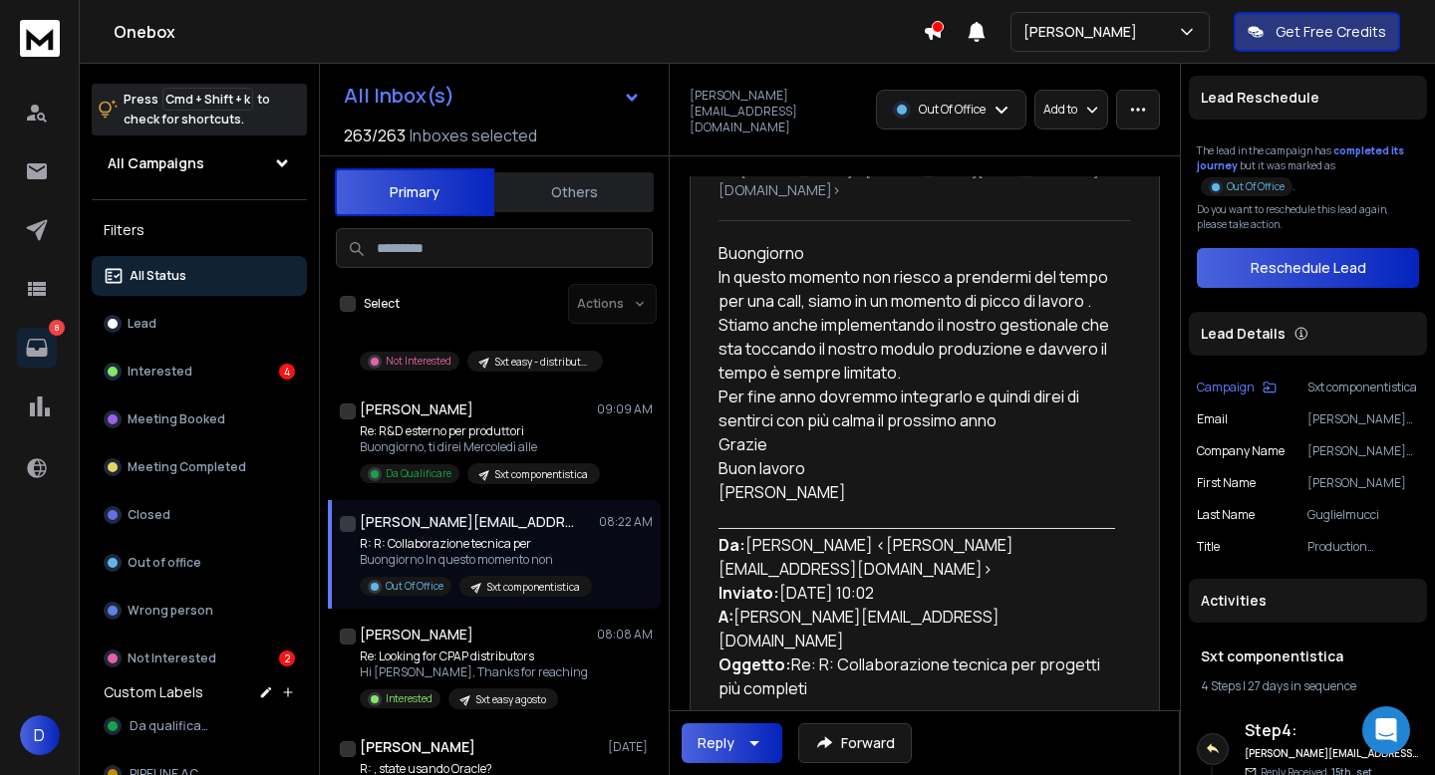
scroll to position [144, 0]
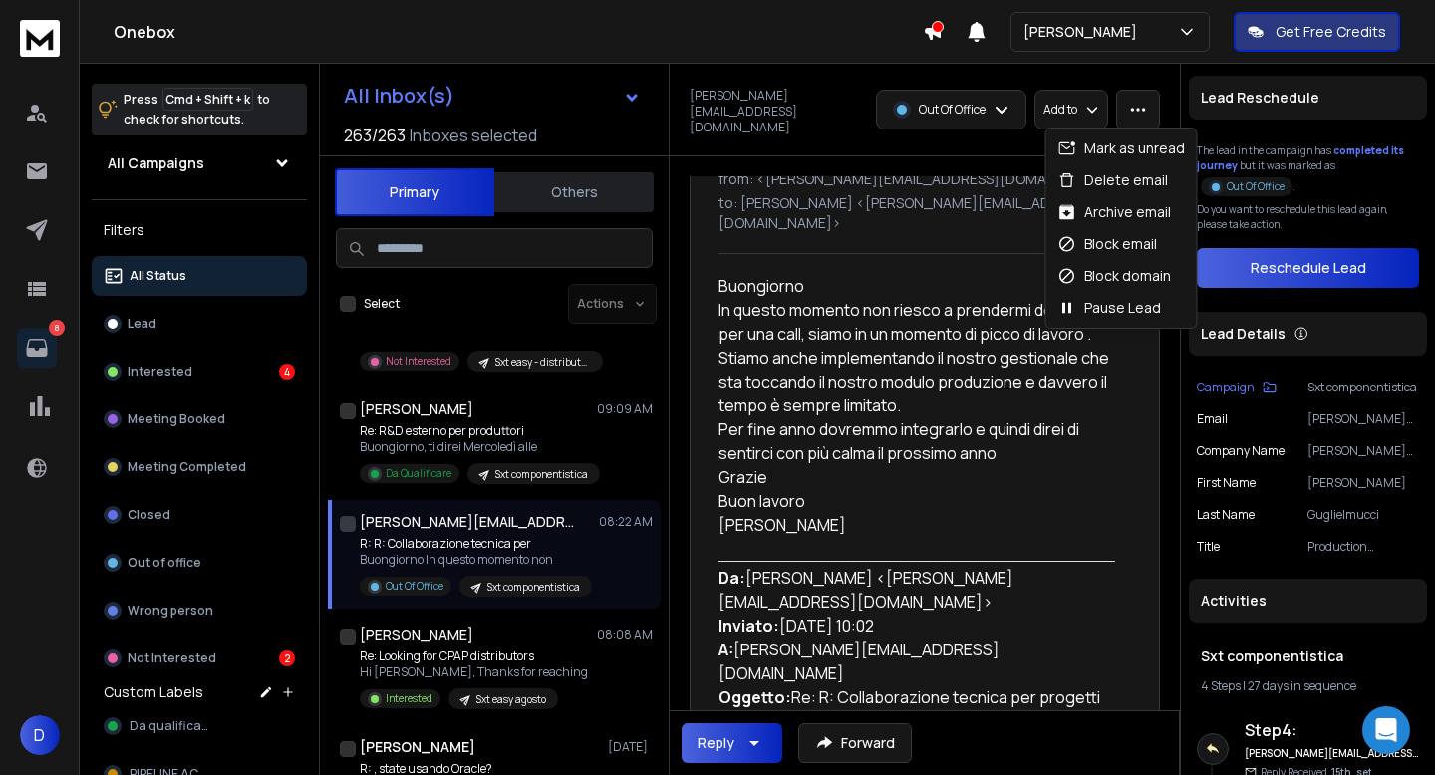
click at [1160, 96] on button "button" at bounding box center [1138, 110] width 44 height 40
click at [1162, 142] on div "Mark as unread" at bounding box center [1122, 149] width 127 height 20
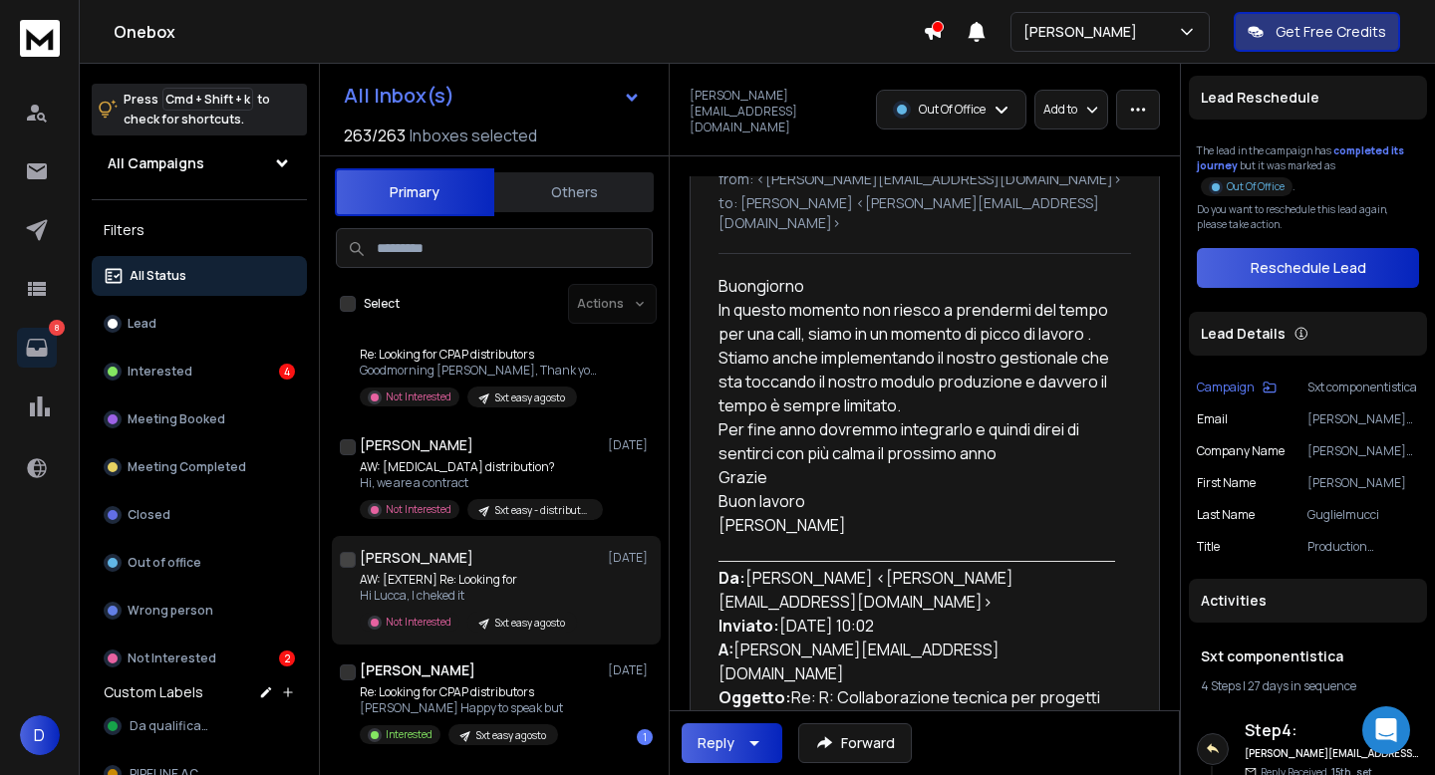
scroll to position [3334, 0]
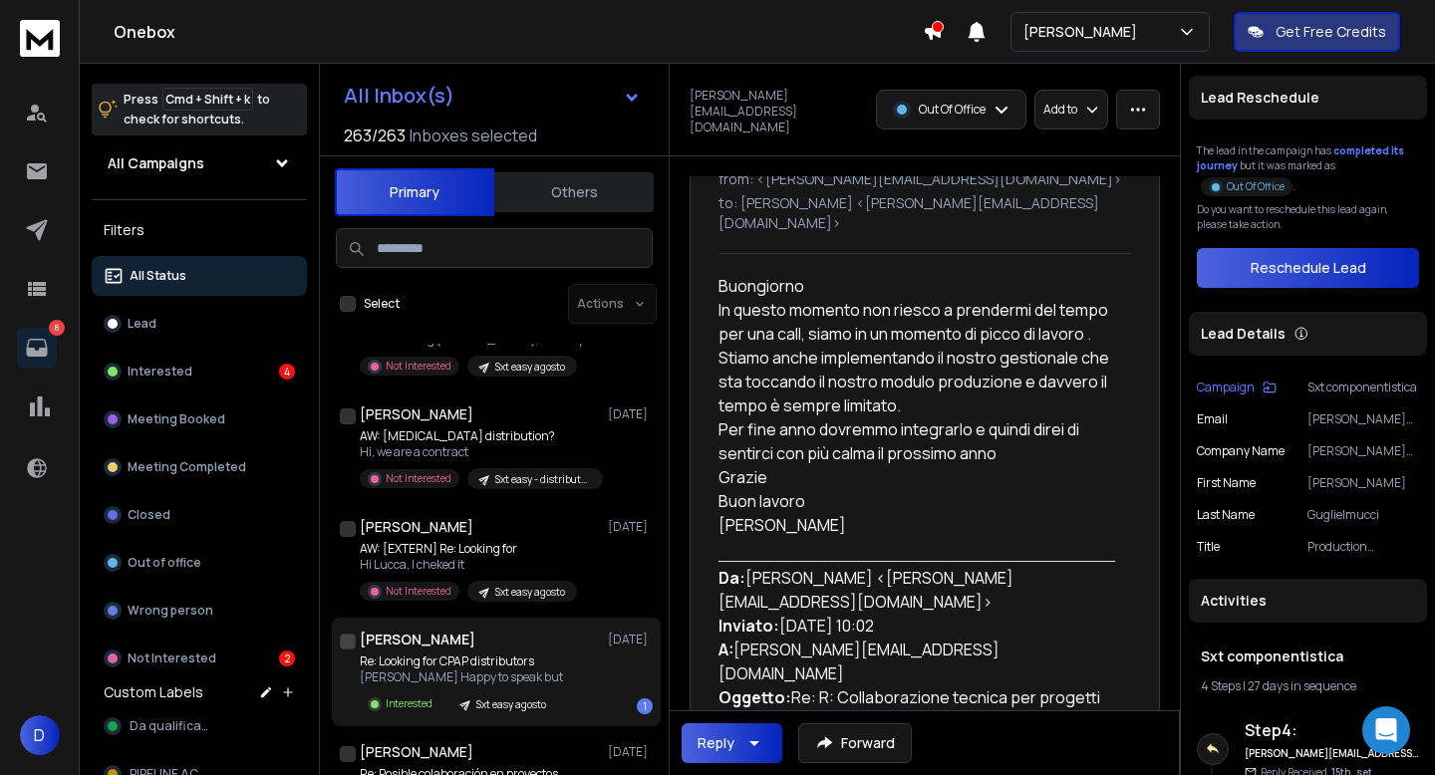
click at [596, 695] on div "Re: Looking for CPAP distributors Luca Happy to speak but Interested Sxt easy a…" at bounding box center [506, 684] width 293 height 61
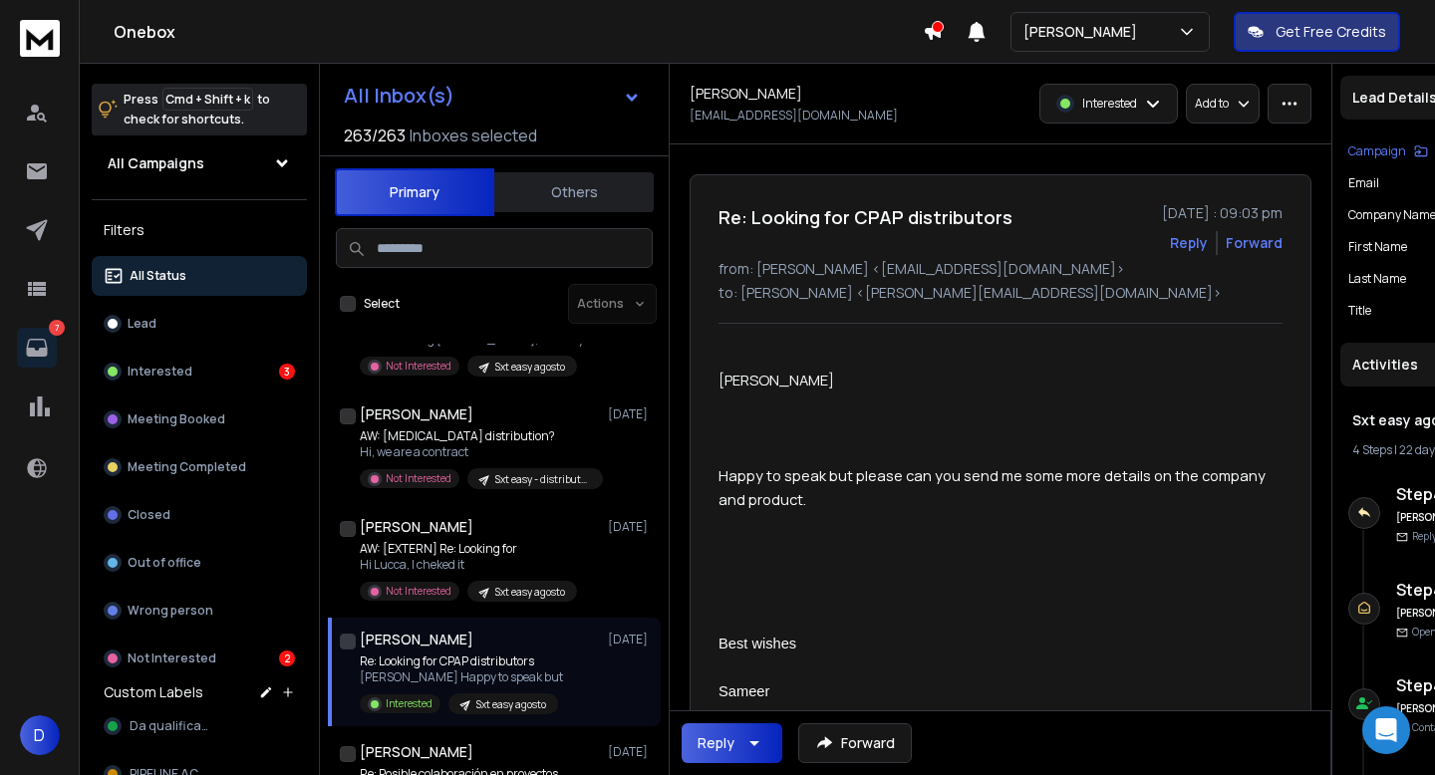
scroll to position [38, 0]
click at [1297, 121] on button "button" at bounding box center [1290, 104] width 44 height 40
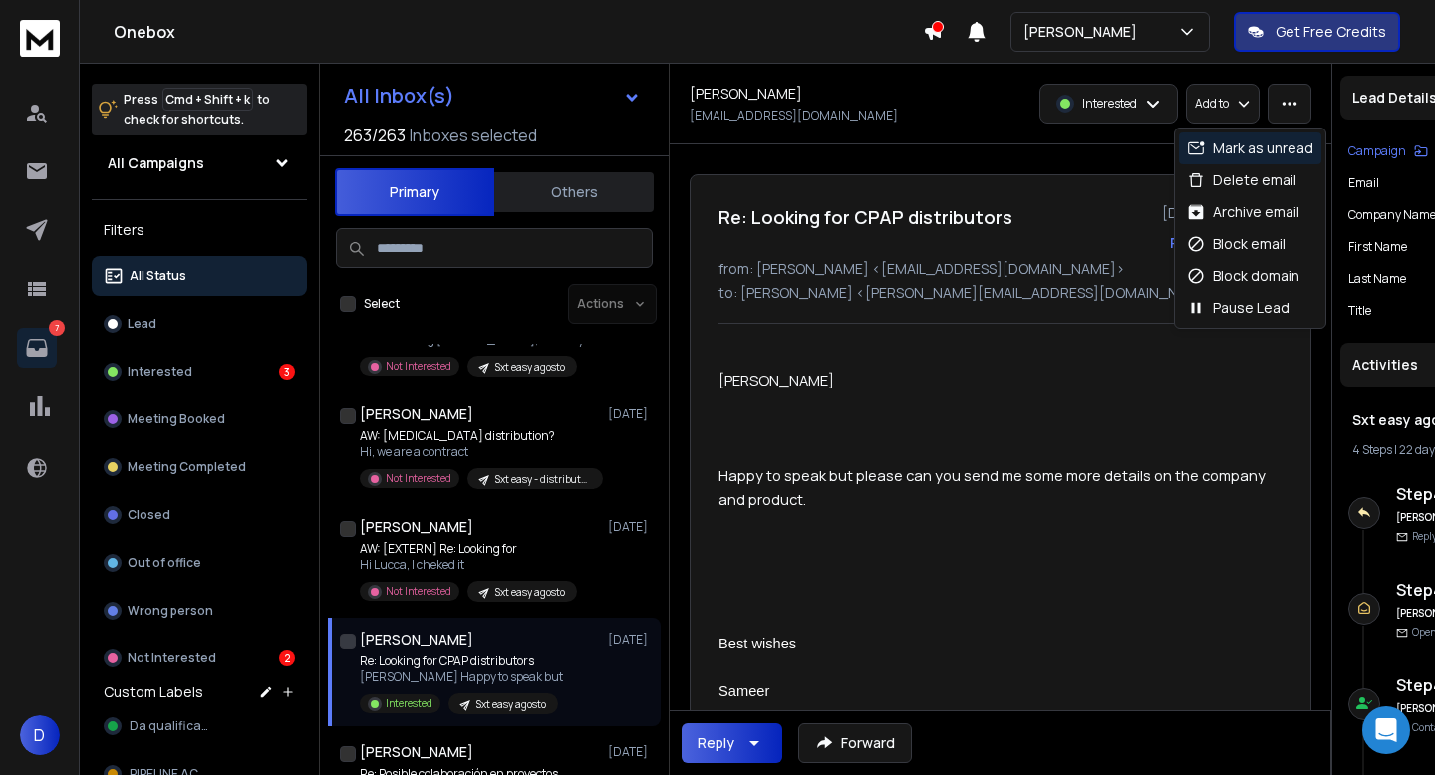
click at [1281, 149] on div "Mark as unread" at bounding box center [1250, 149] width 127 height 20
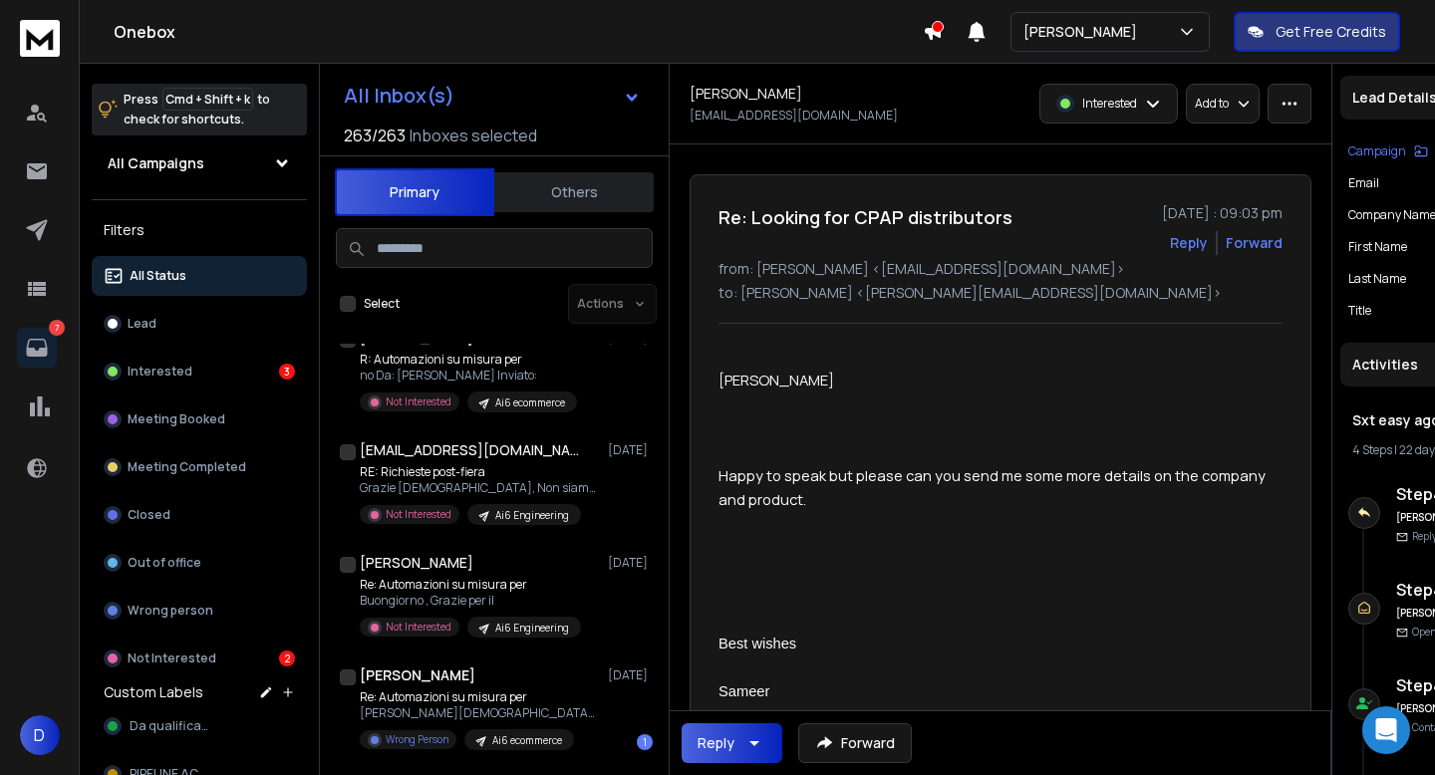
scroll to position [183, 0]
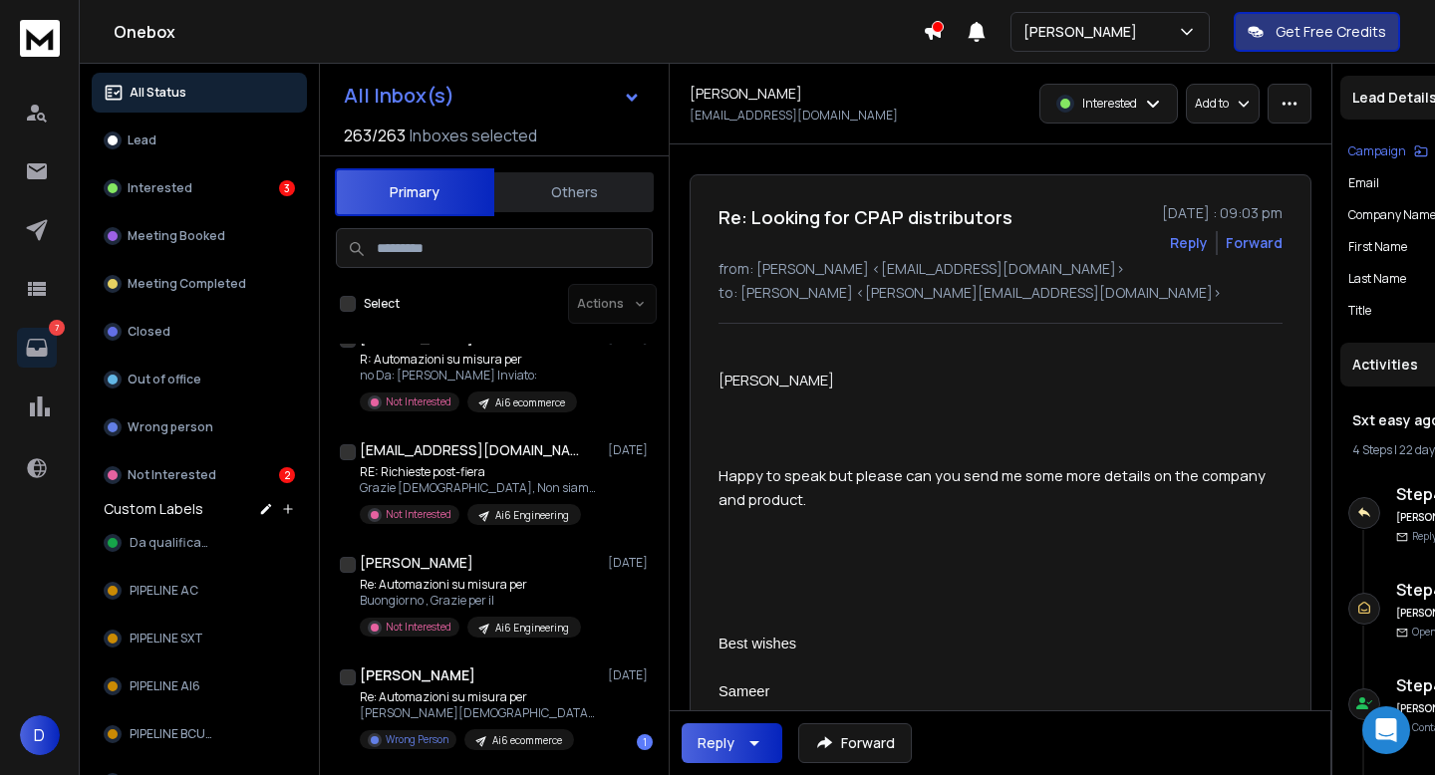
click at [161, 606] on button "PIPELINE AC" at bounding box center [199, 591] width 215 height 40
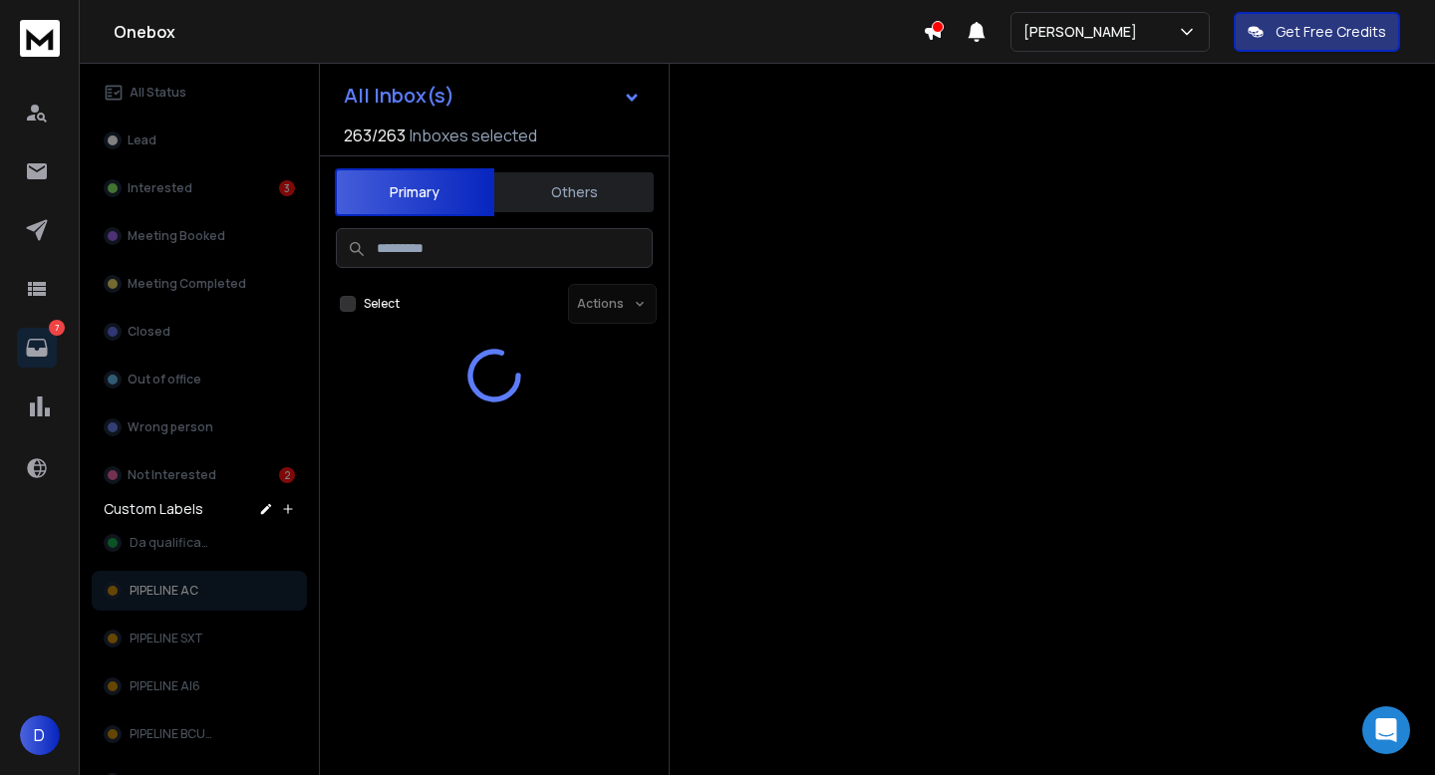
scroll to position [0, 0]
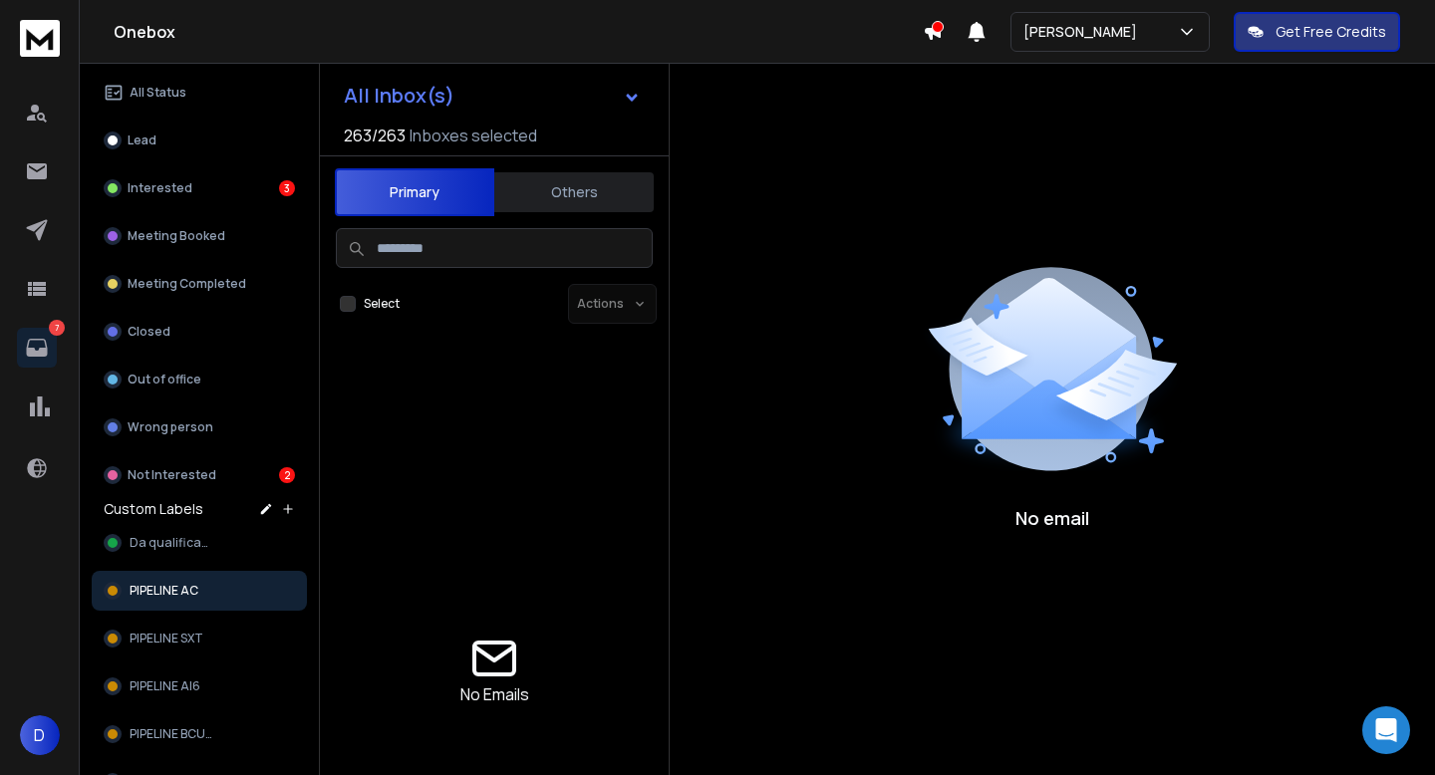
click at [165, 633] on span "PIPELINE SXT" at bounding box center [167, 639] width 74 height 16
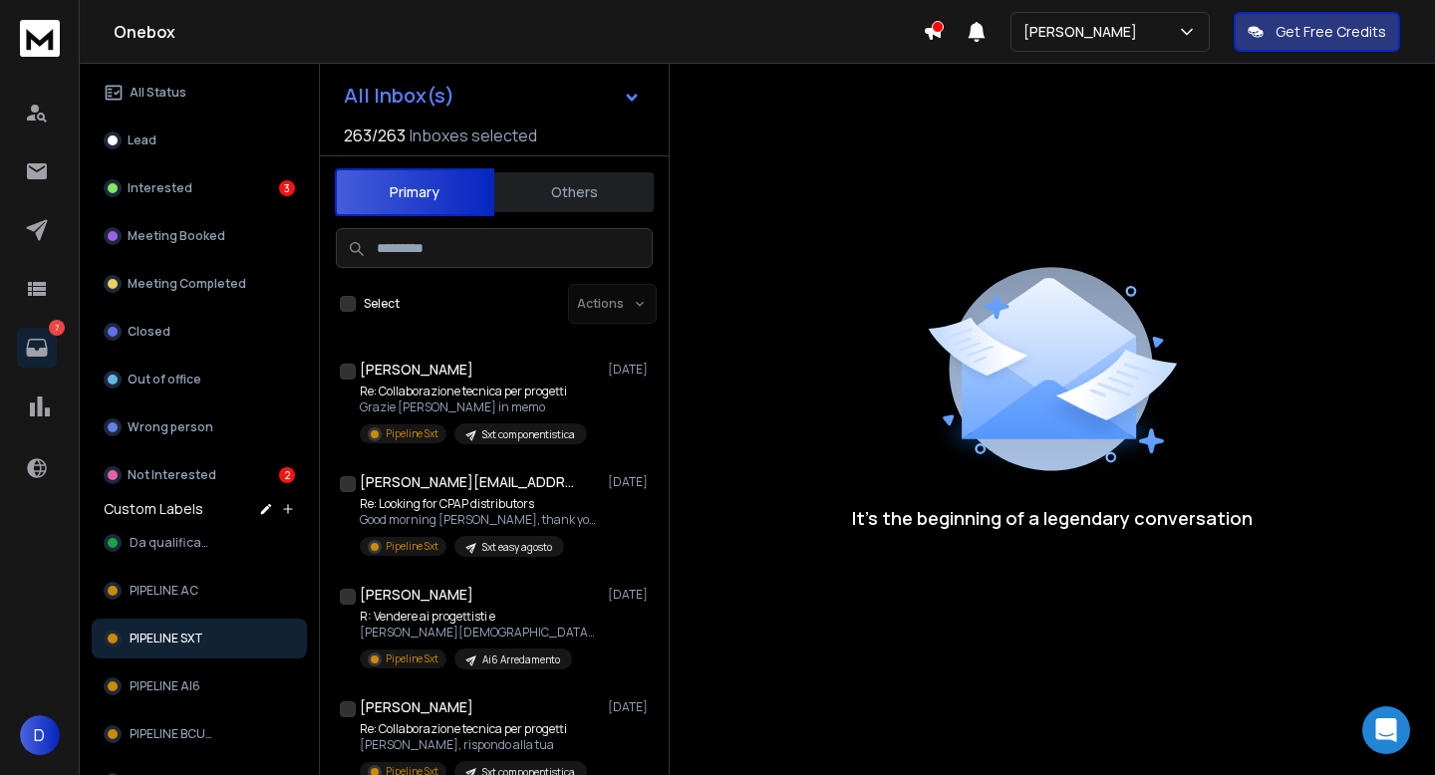
click at [166, 680] on span "PIPELINE AI6" at bounding box center [165, 687] width 71 height 16
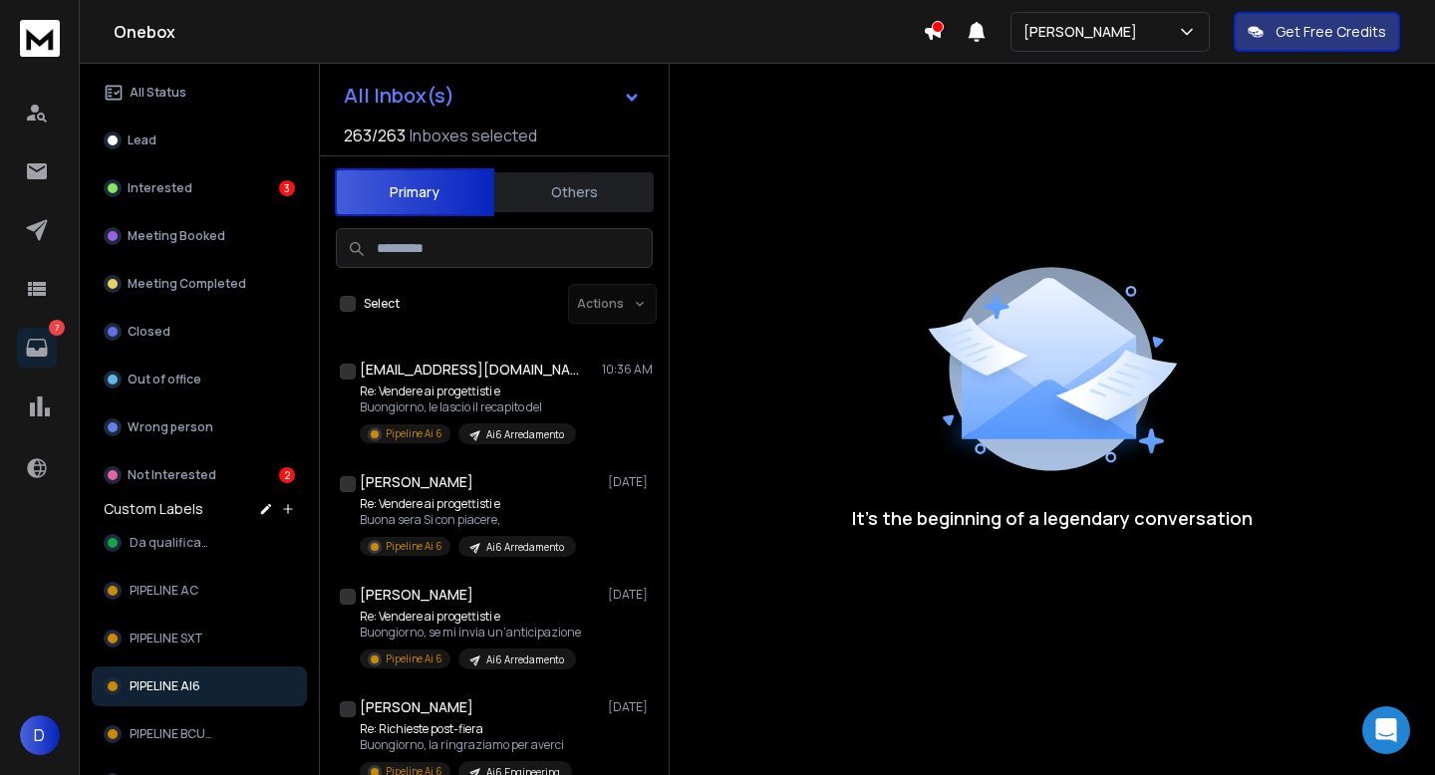
scroll to position [339, 0]
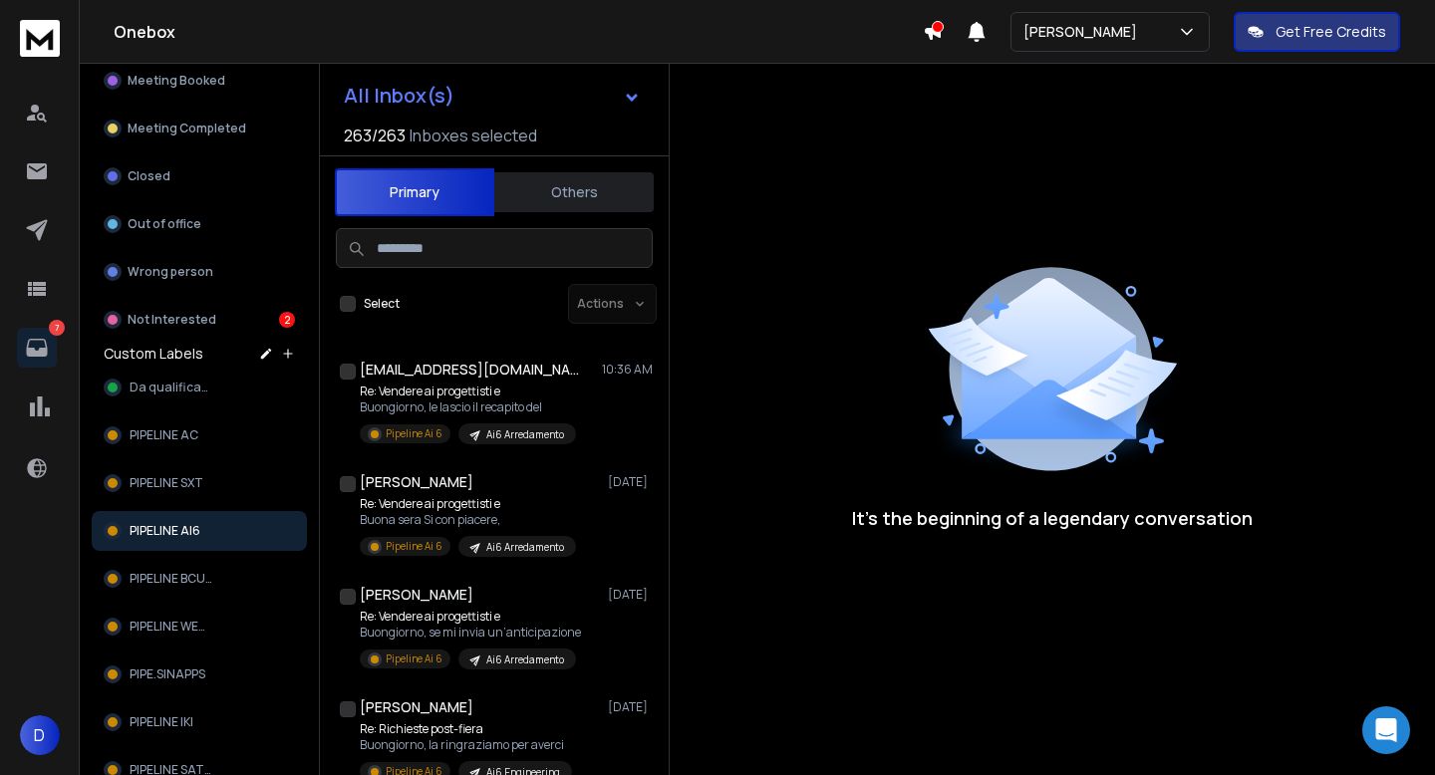
click at [174, 580] on span "PIPELINE BCUBE" at bounding box center [174, 579] width 89 height 16
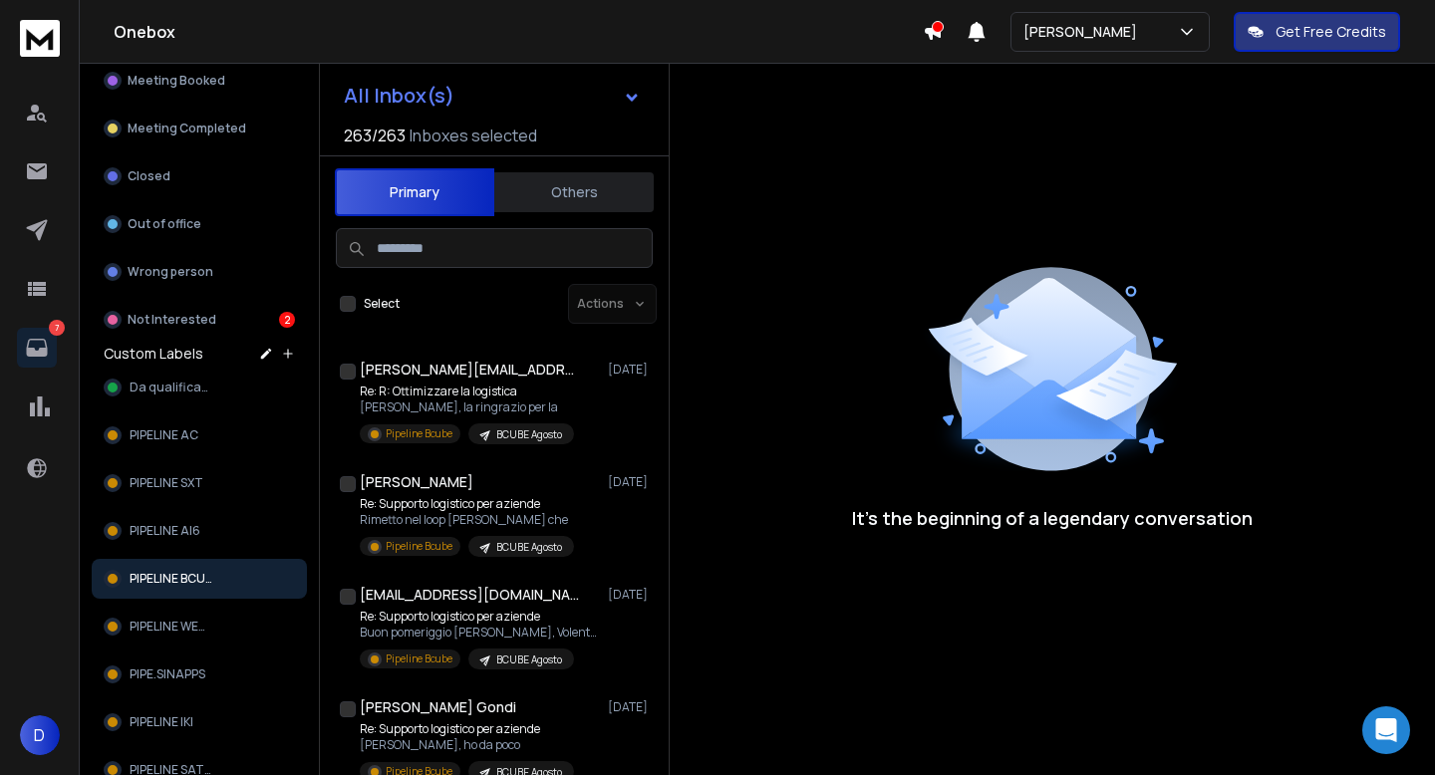
click at [174, 623] on span "PIPELINE WE4" at bounding box center [168, 627] width 77 height 16
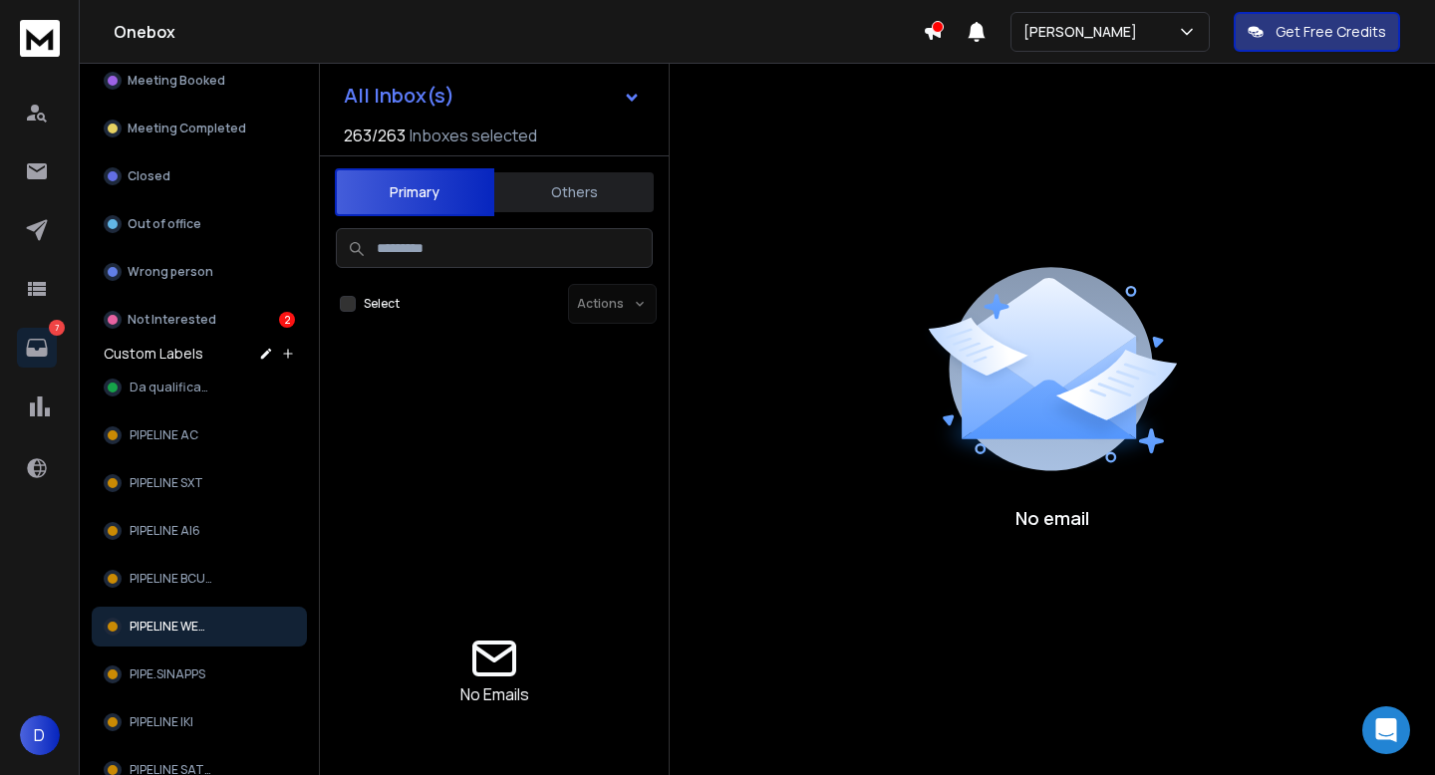
click at [181, 667] on span "PIPE.SINAPPS" at bounding box center [168, 675] width 76 height 16
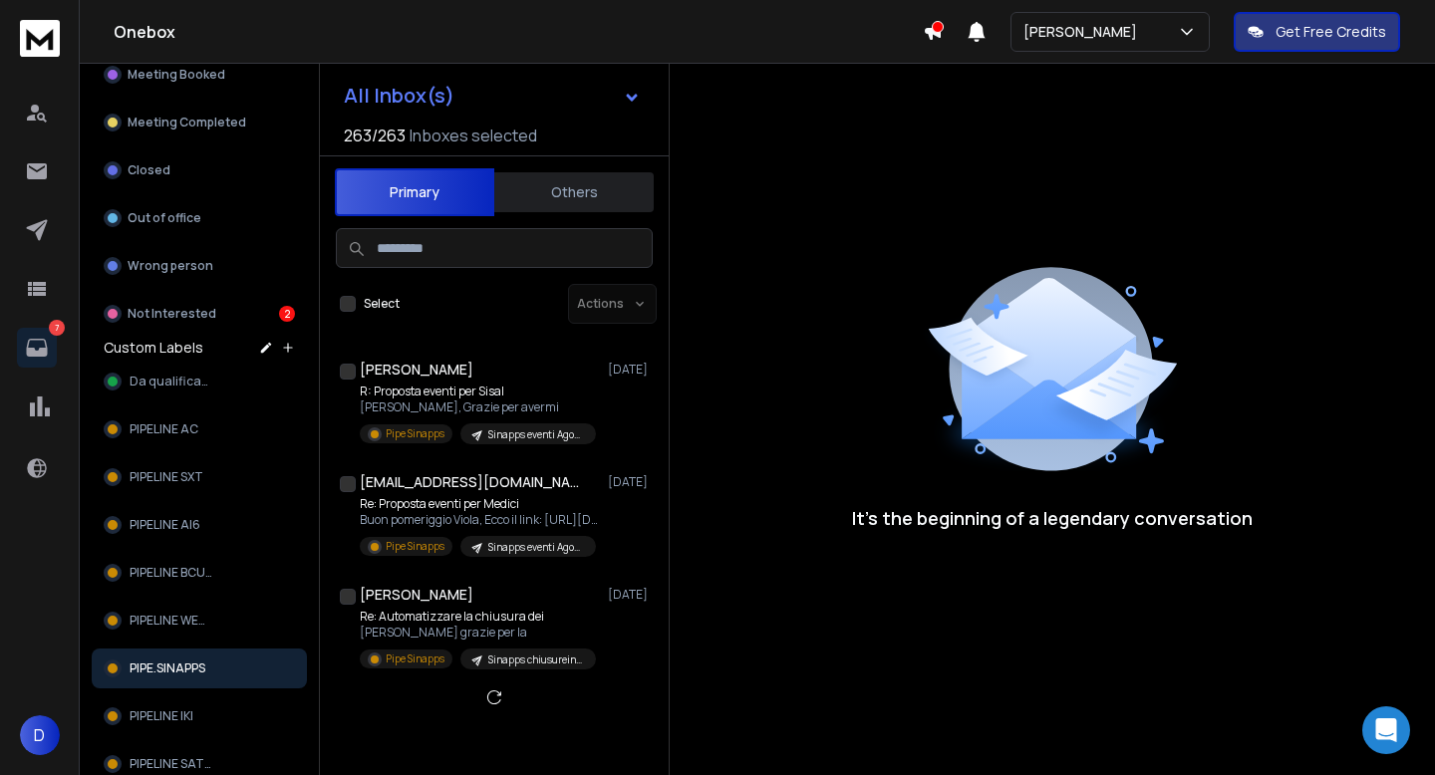
scroll to position [347, 0]
click at [192, 707] on span "PIPELINE IKI" at bounding box center [162, 715] width 64 height 16
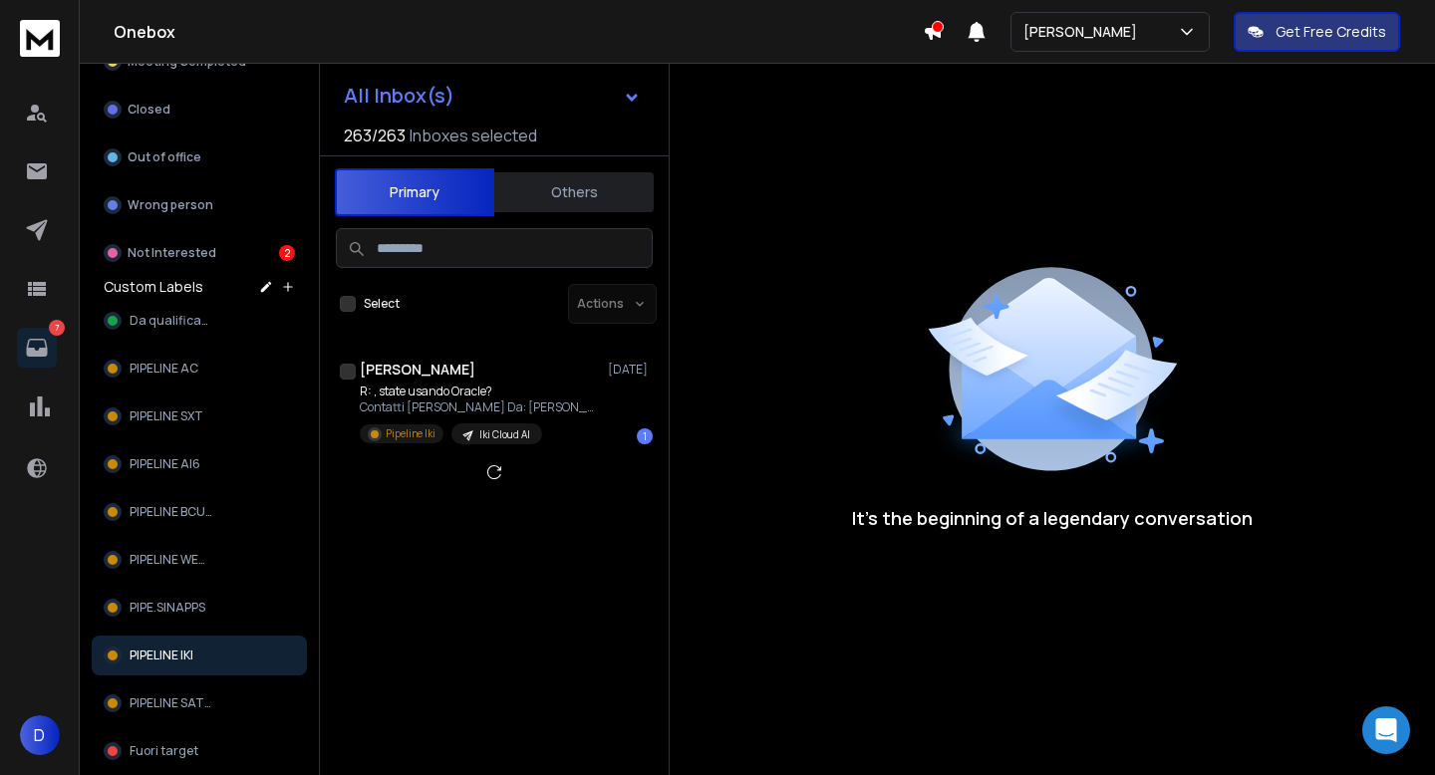
scroll to position [497, 0]
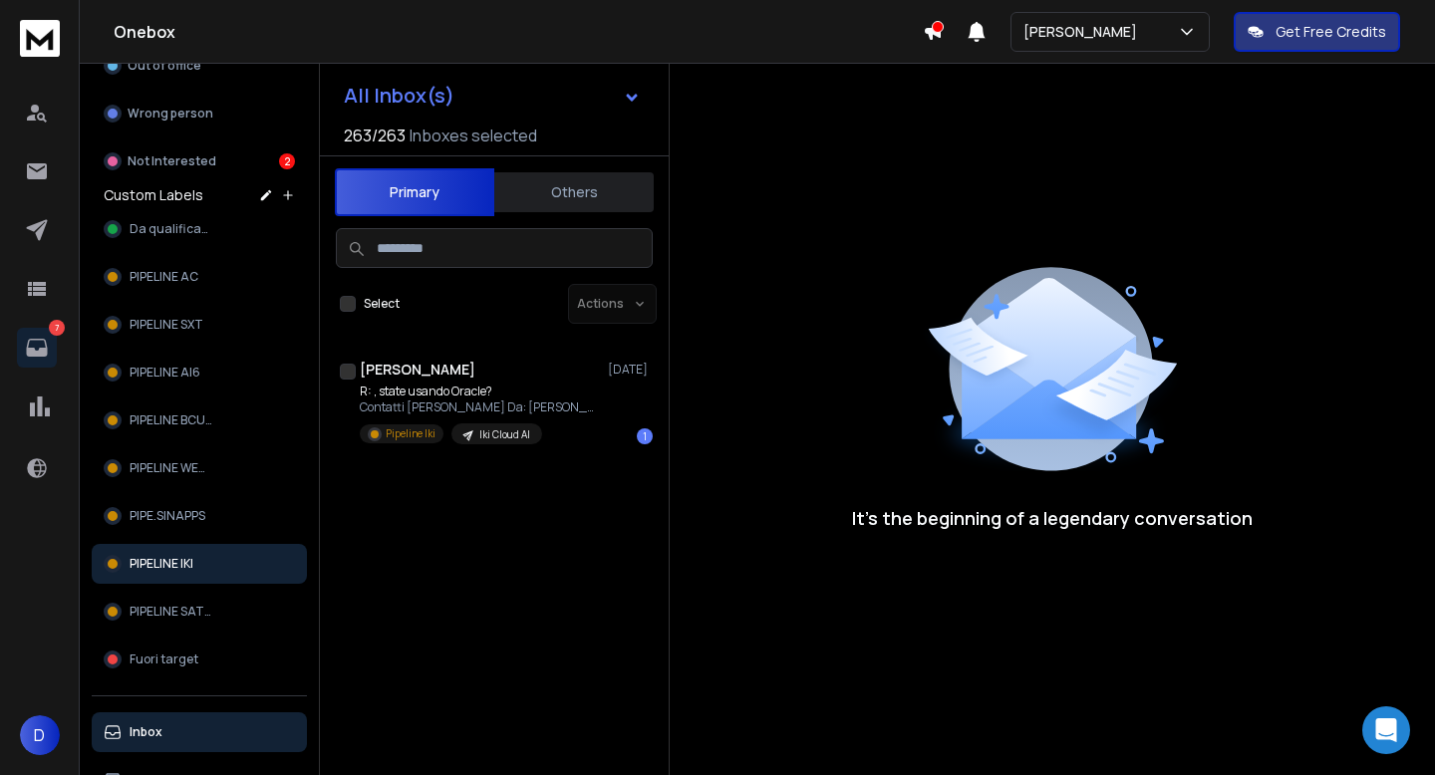
click at [195, 600] on button "PIPELINE SATA" at bounding box center [199, 612] width 215 height 40
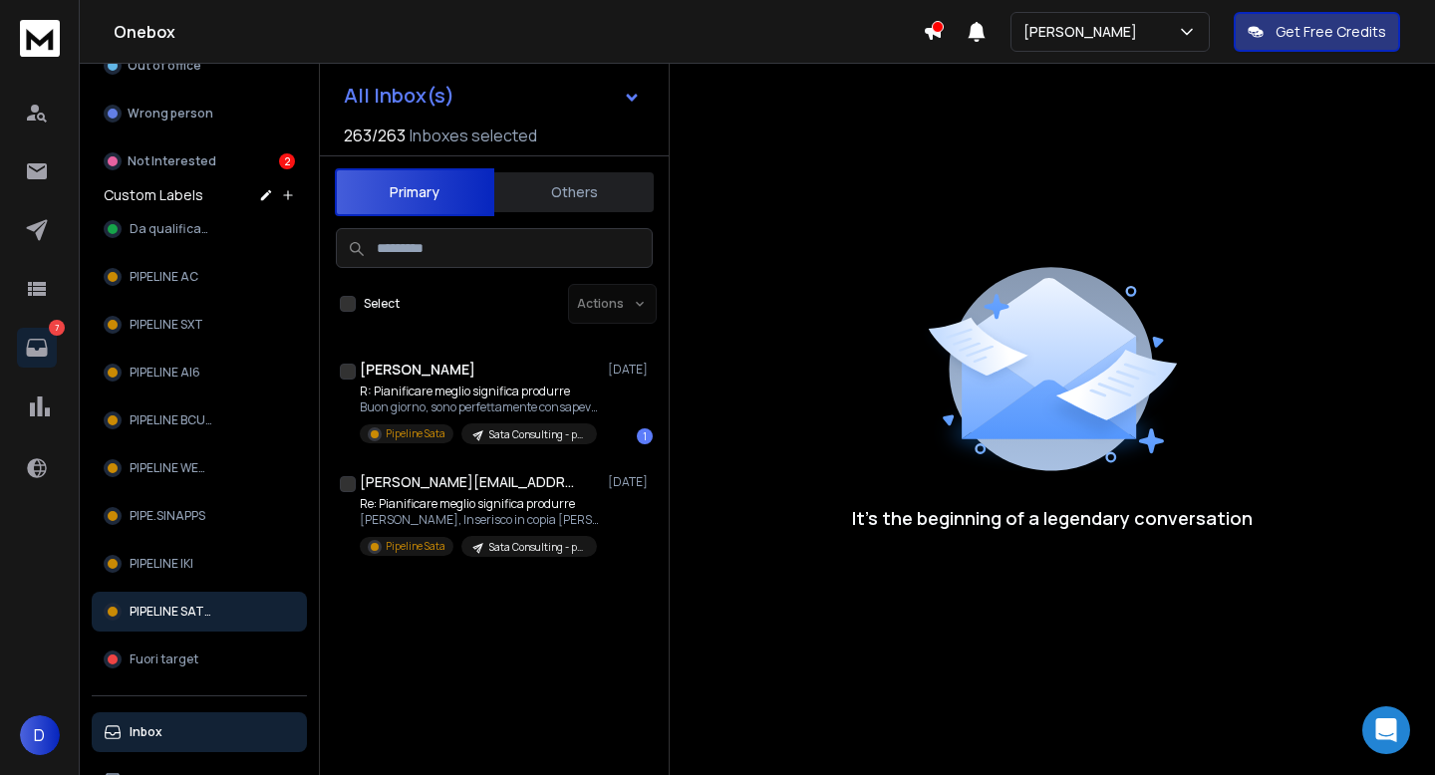
click at [169, 672] on button "Fuori target" at bounding box center [199, 660] width 215 height 40
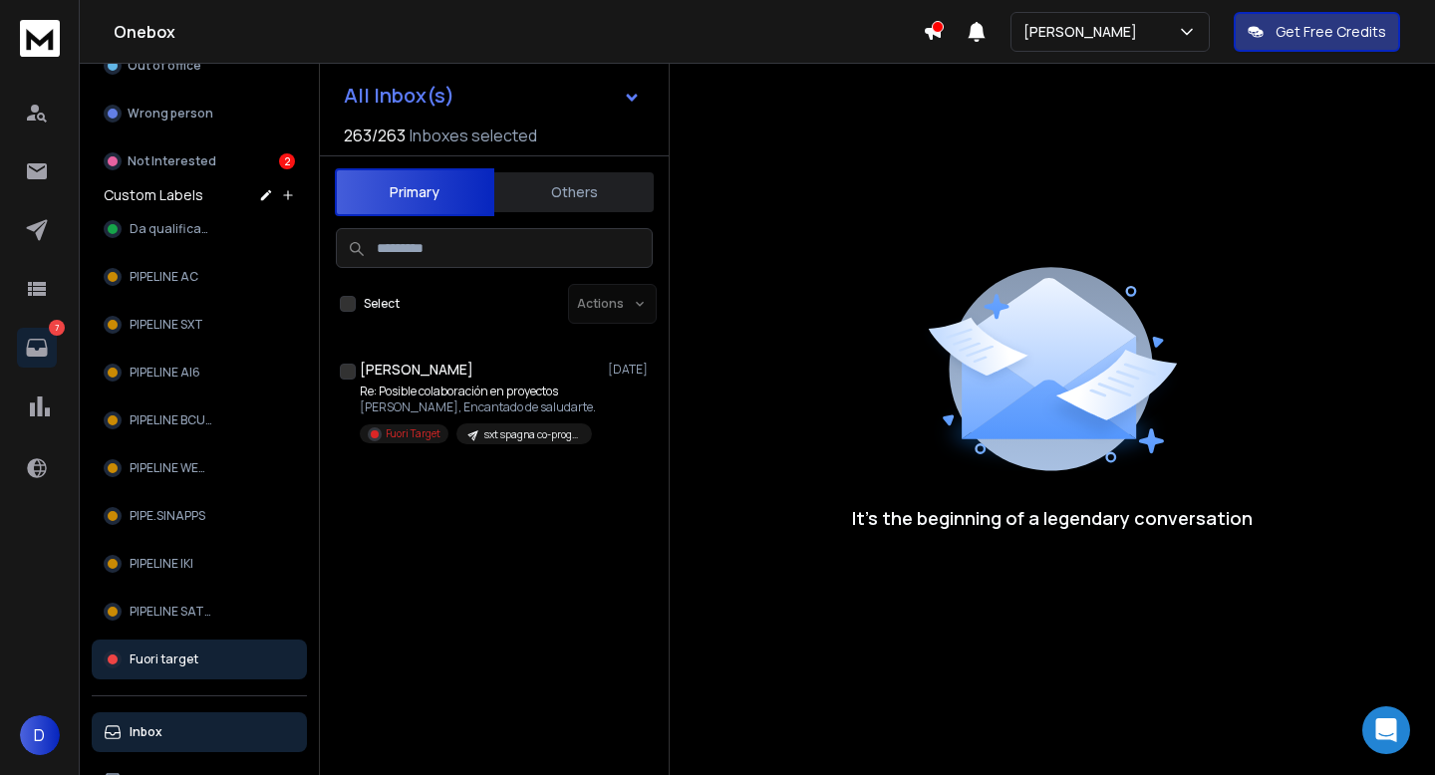
click at [180, 226] on span "Da qualificare" at bounding box center [172, 229] width 84 height 16
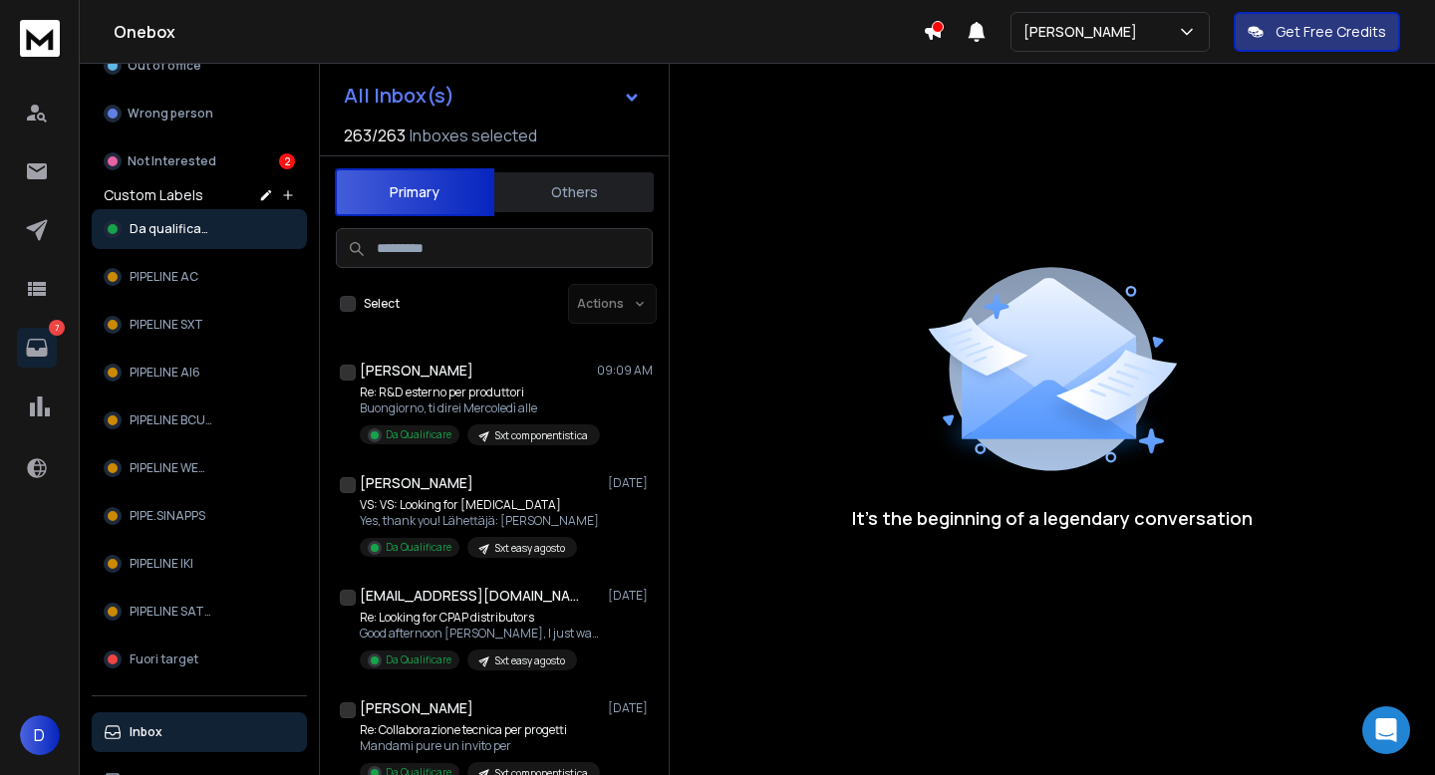
scroll to position [223, 0]
click at [159, 118] on p "Wrong person" at bounding box center [171, 114] width 86 height 16
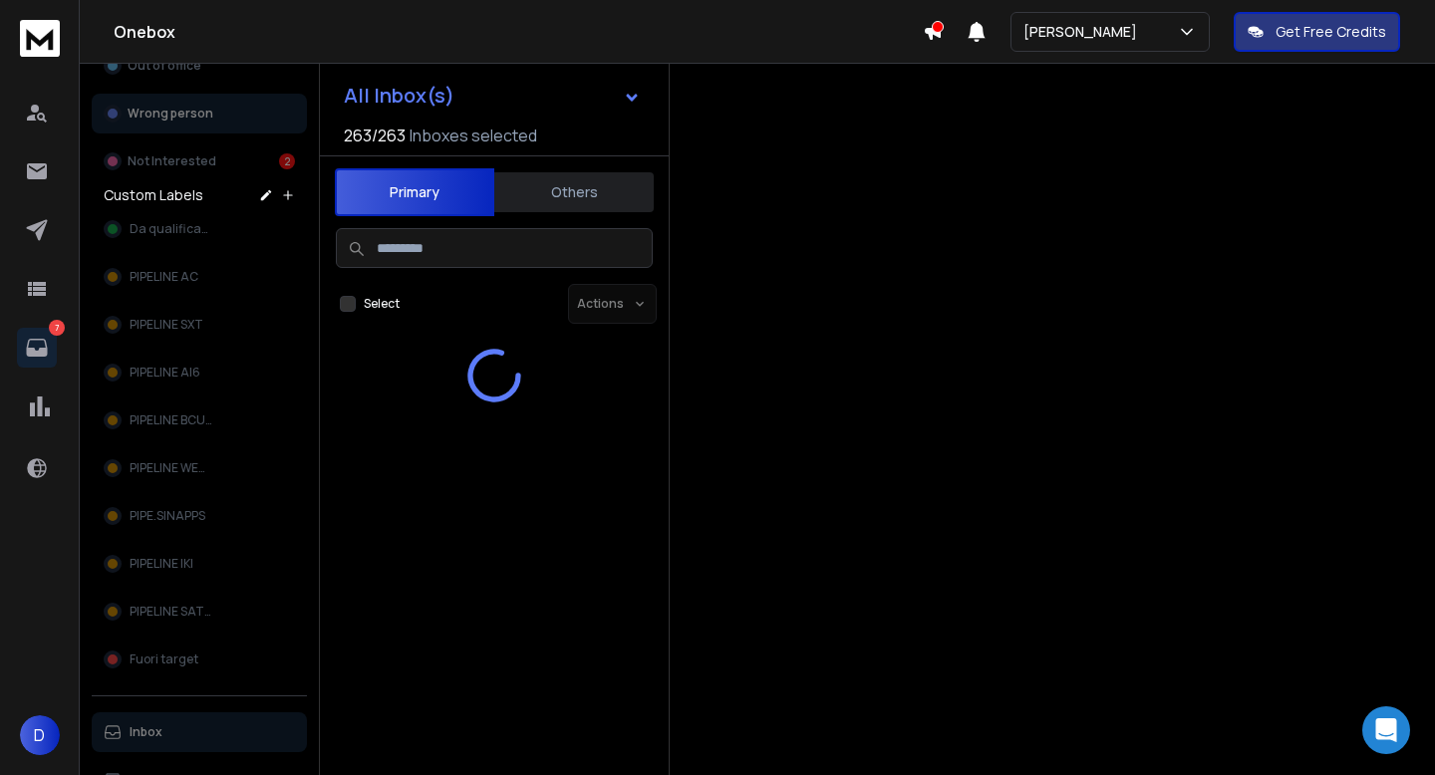
scroll to position [0, 0]
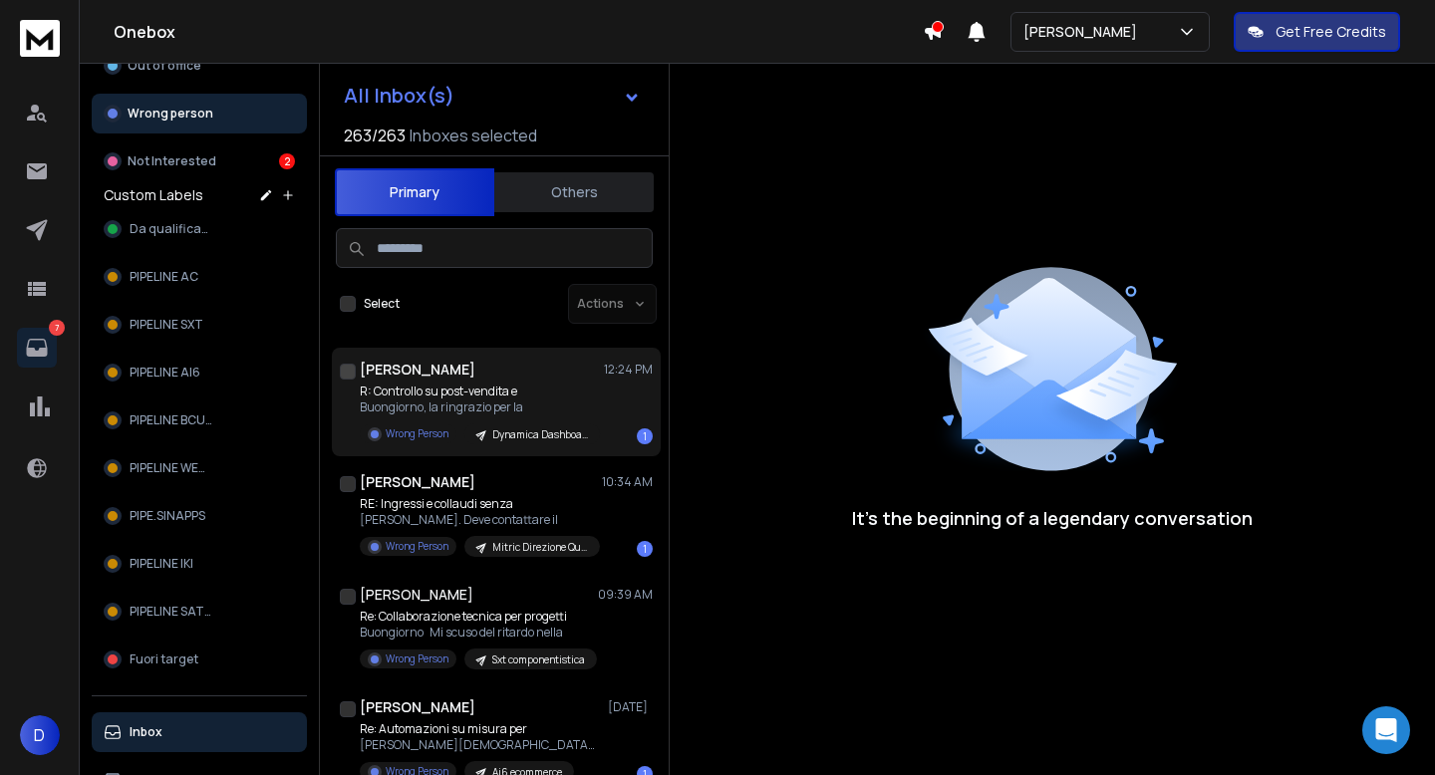
click at [609, 373] on p "12:24 PM" at bounding box center [628, 370] width 49 height 16
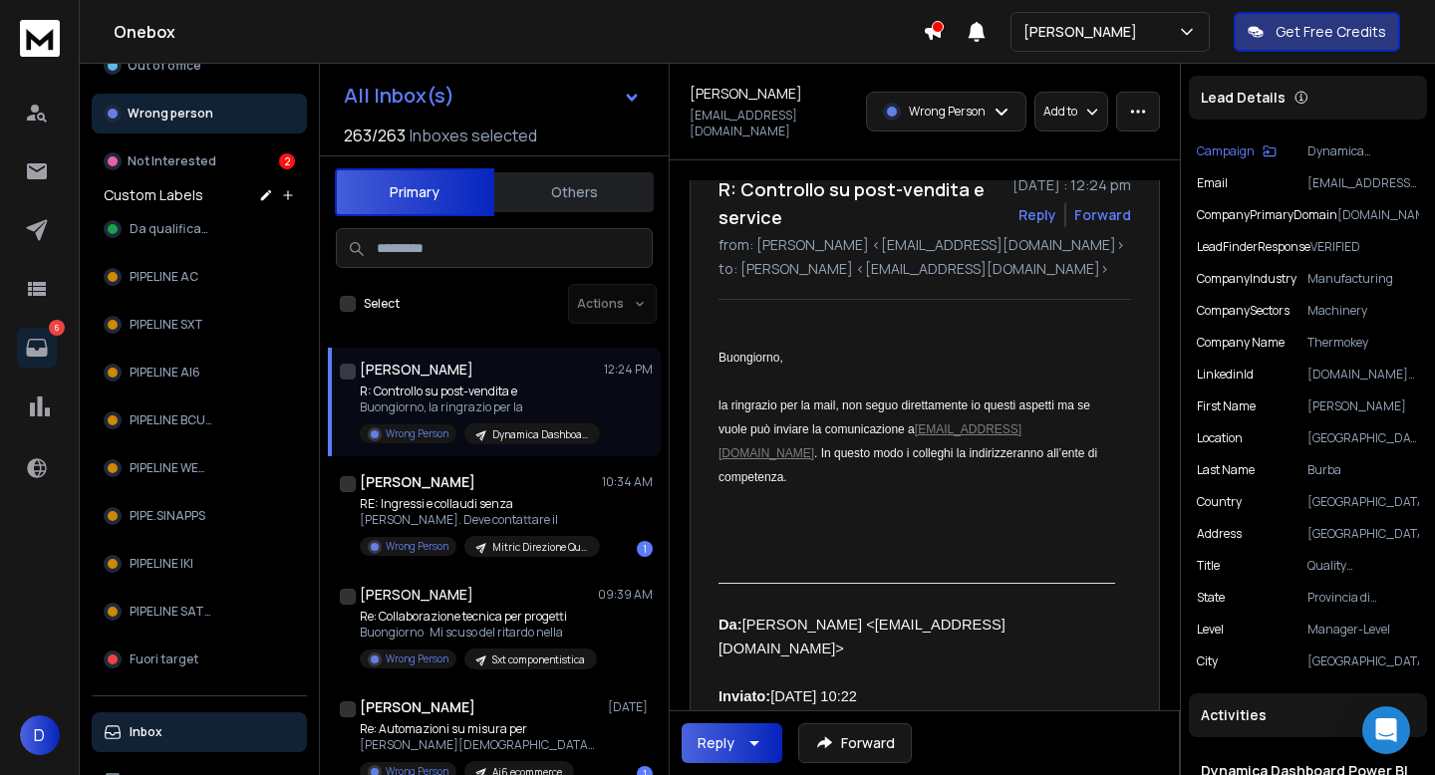
scroll to position [102, 0]
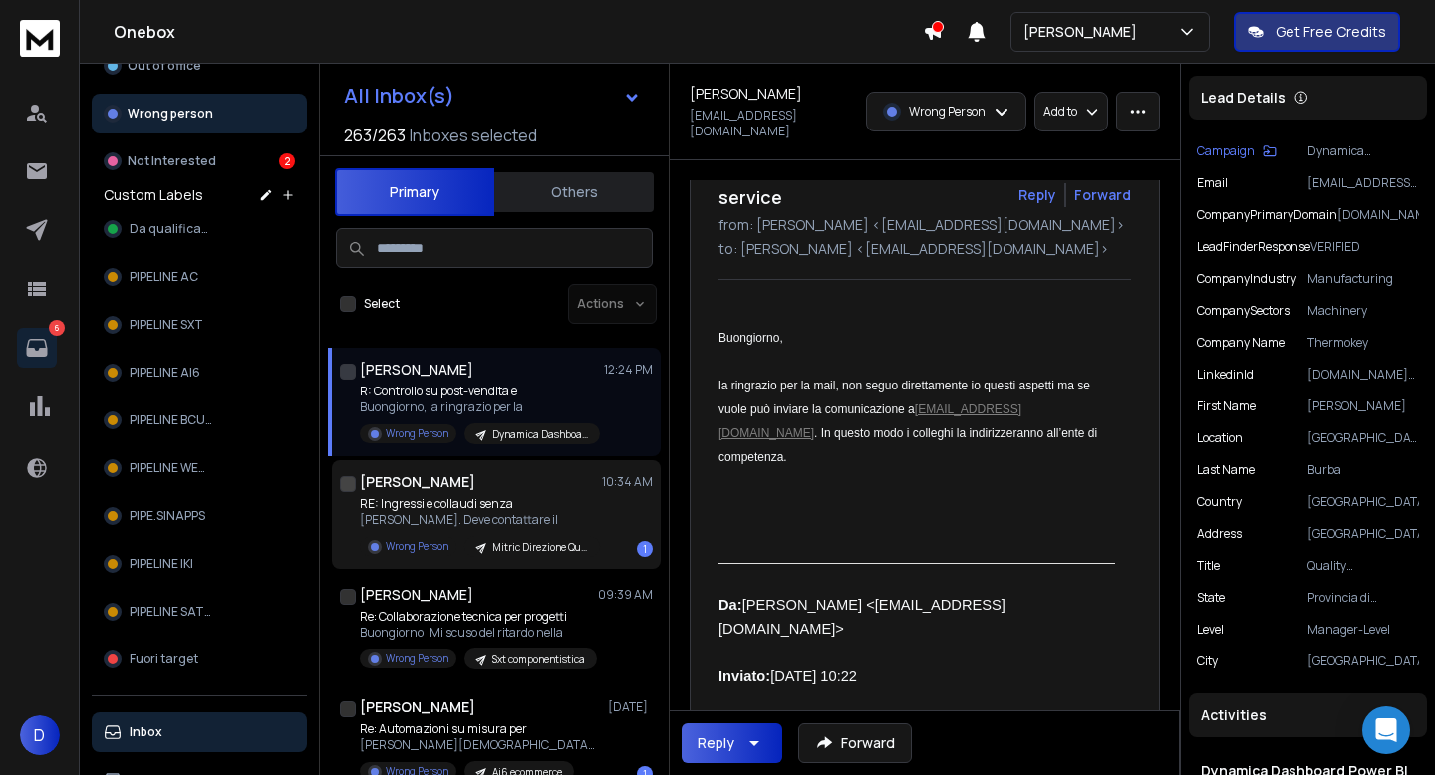
click at [617, 525] on div "RE: Ingressi e collaudi senza Amedeo buongiorno. Deve contattare il Wrong Perso…" at bounding box center [506, 526] width 293 height 61
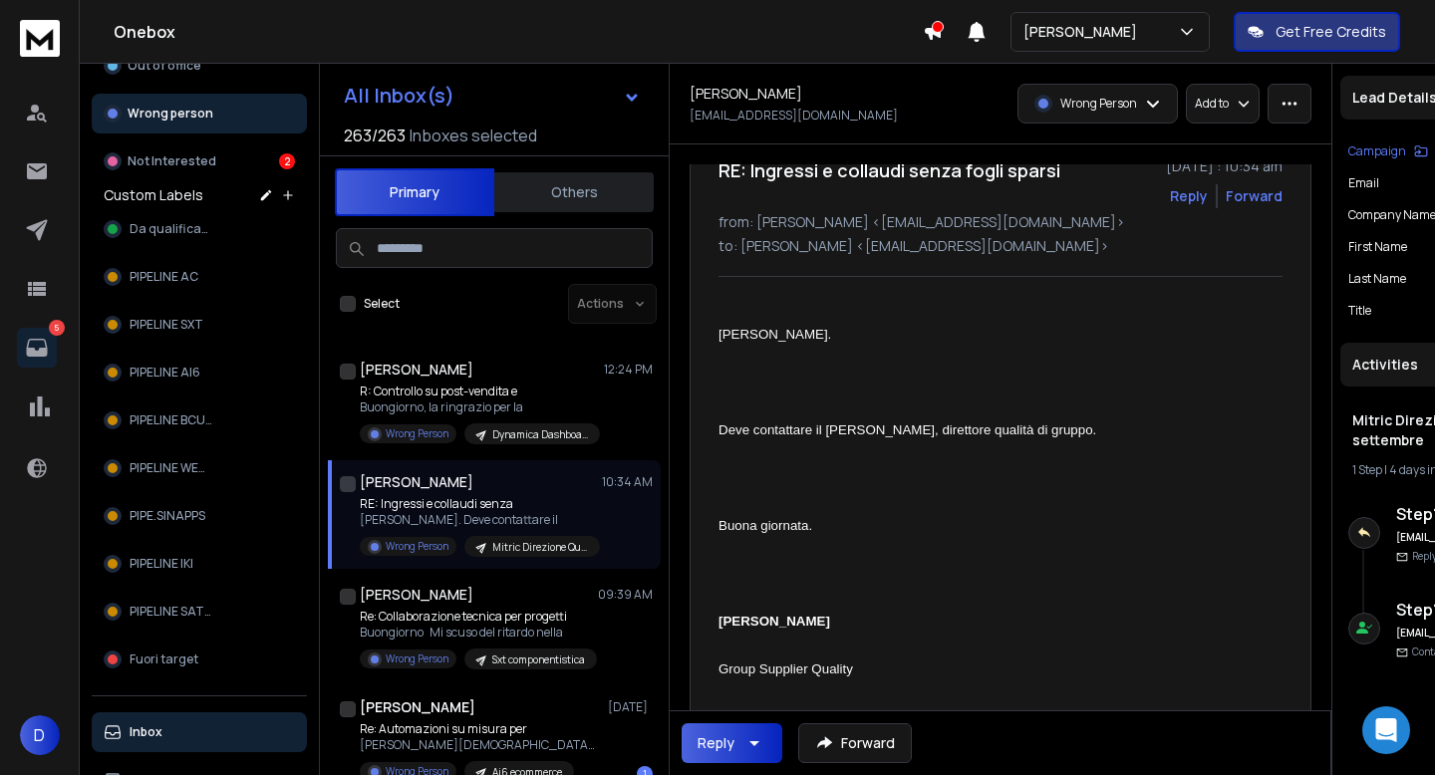
scroll to position [104, 0]
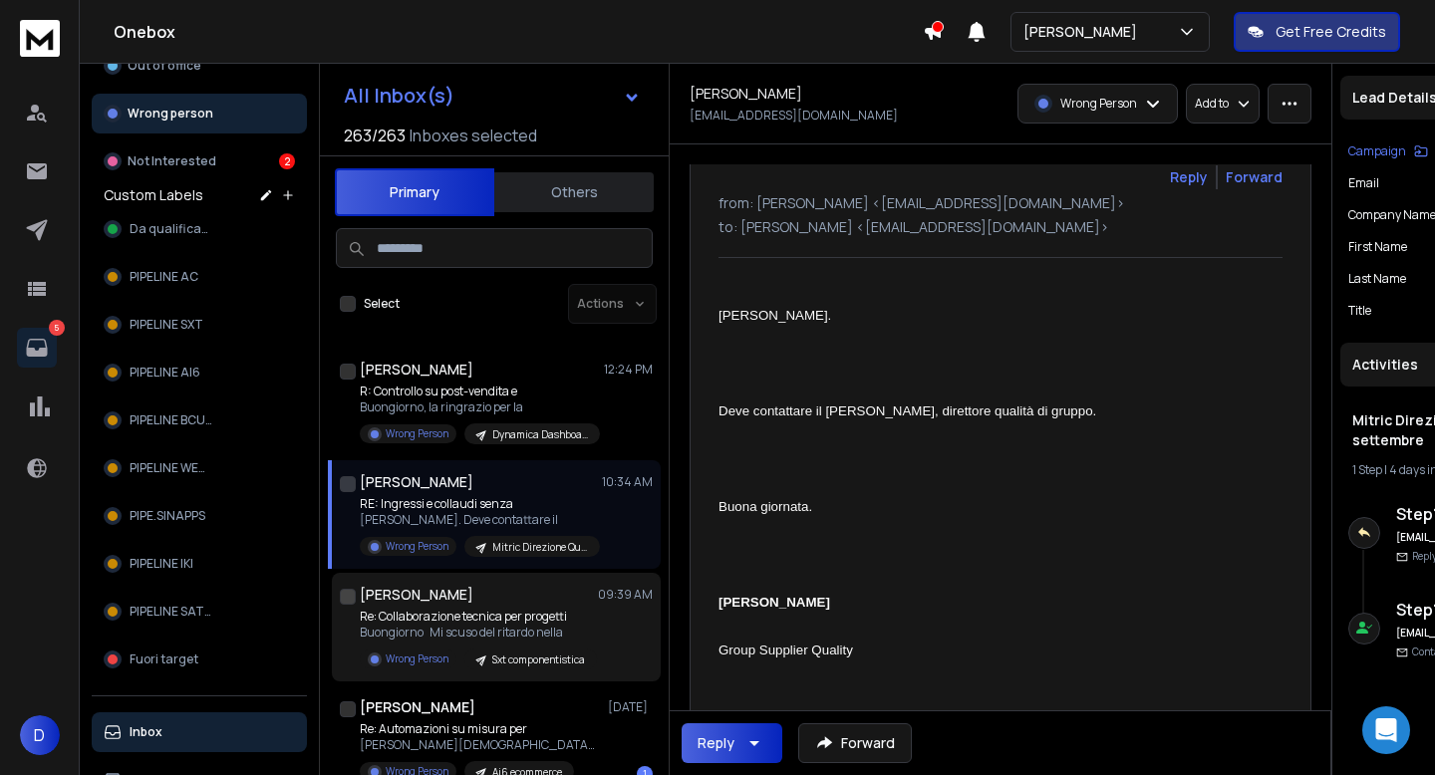
click at [623, 602] on p "09:39 AM" at bounding box center [625, 595] width 55 height 16
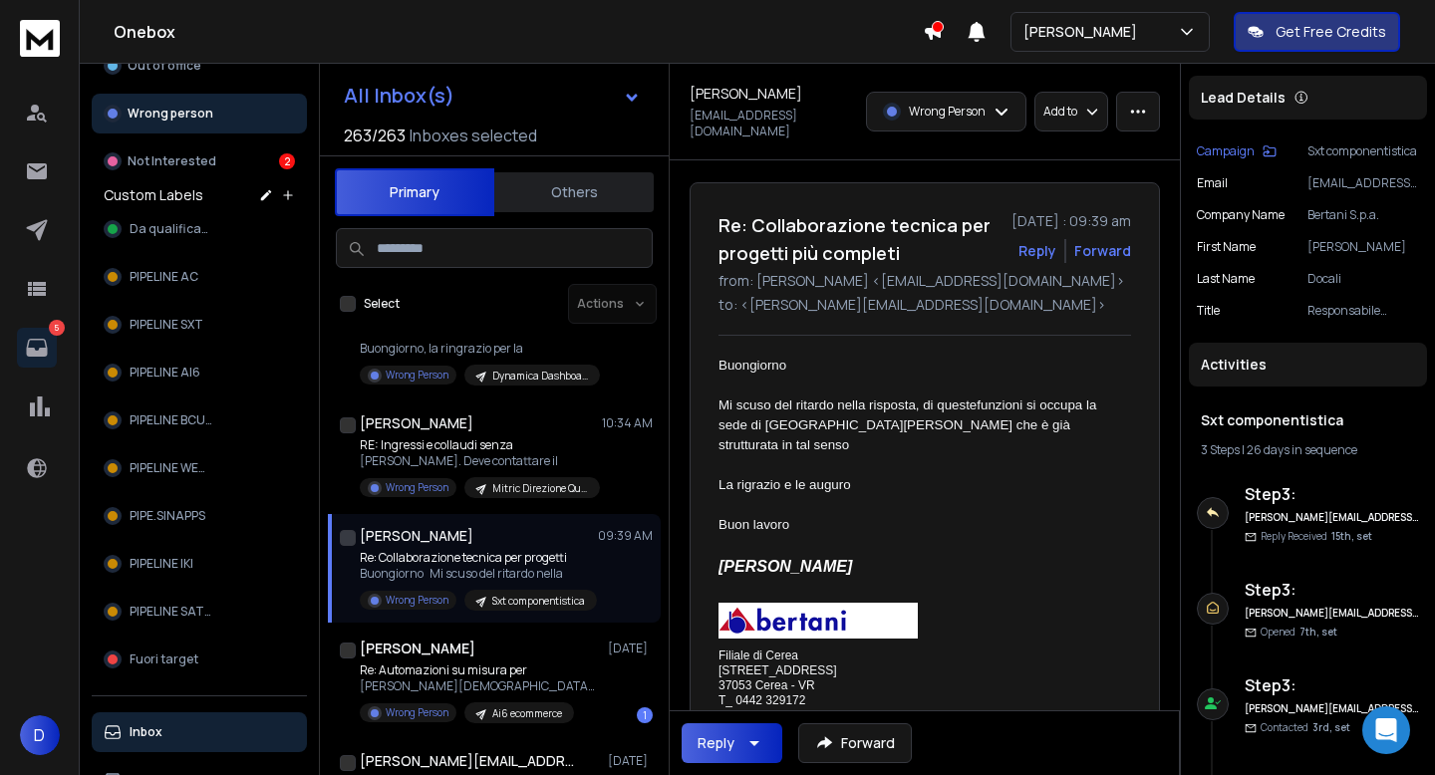
scroll to position [155, 0]
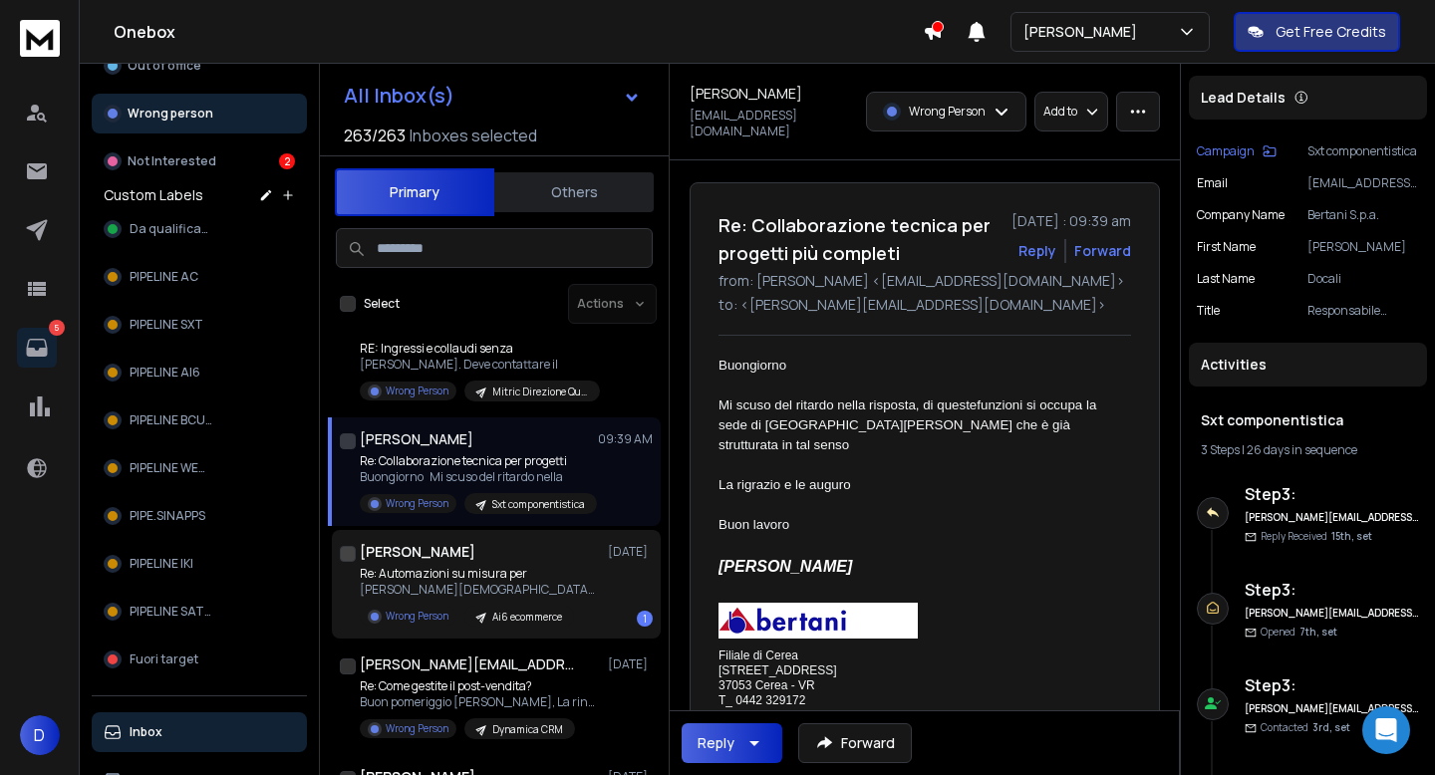
click at [586, 580] on div "Re: Automazioni su misura per Gentile Christian, la ringrazio per Wrong Person …" at bounding box center [506, 596] width 293 height 61
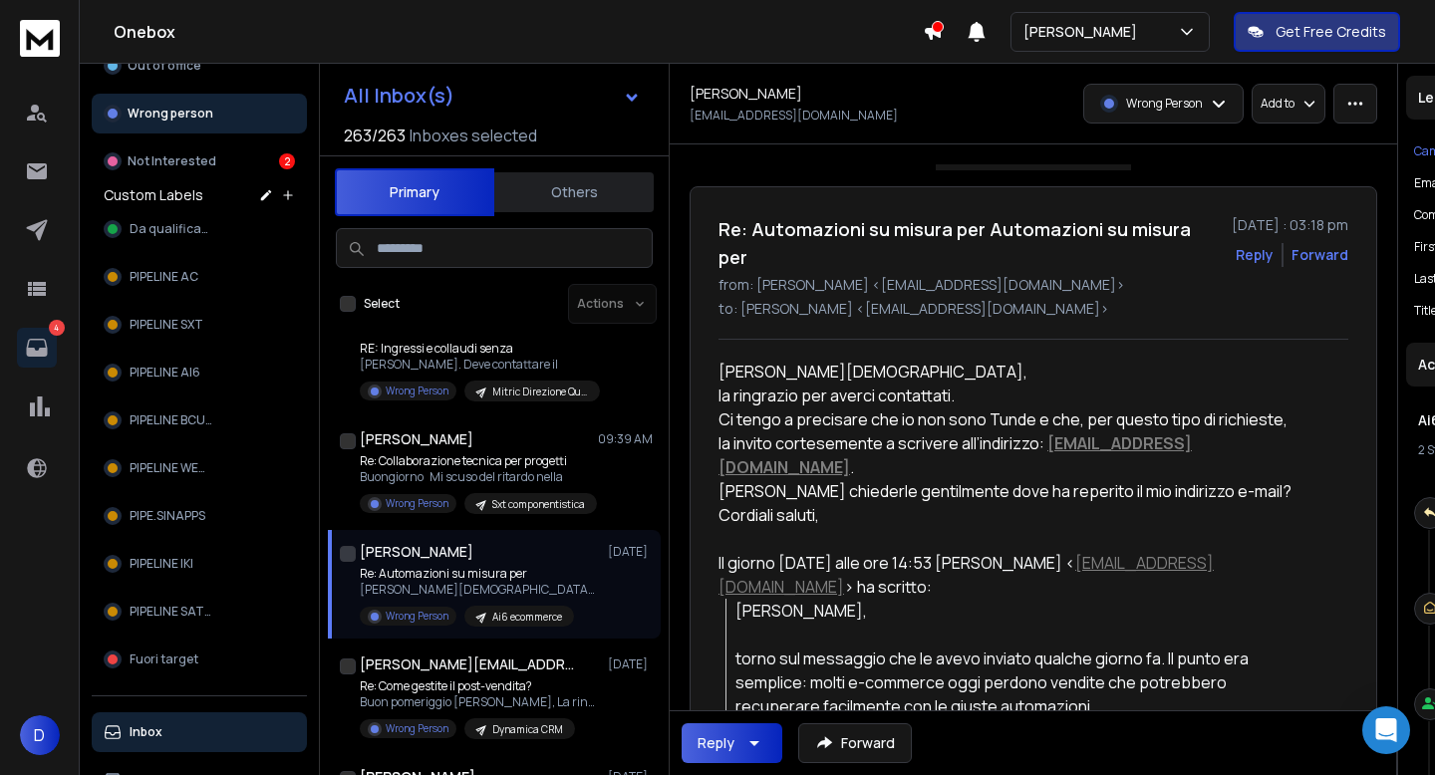
scroll to position [45, 0]
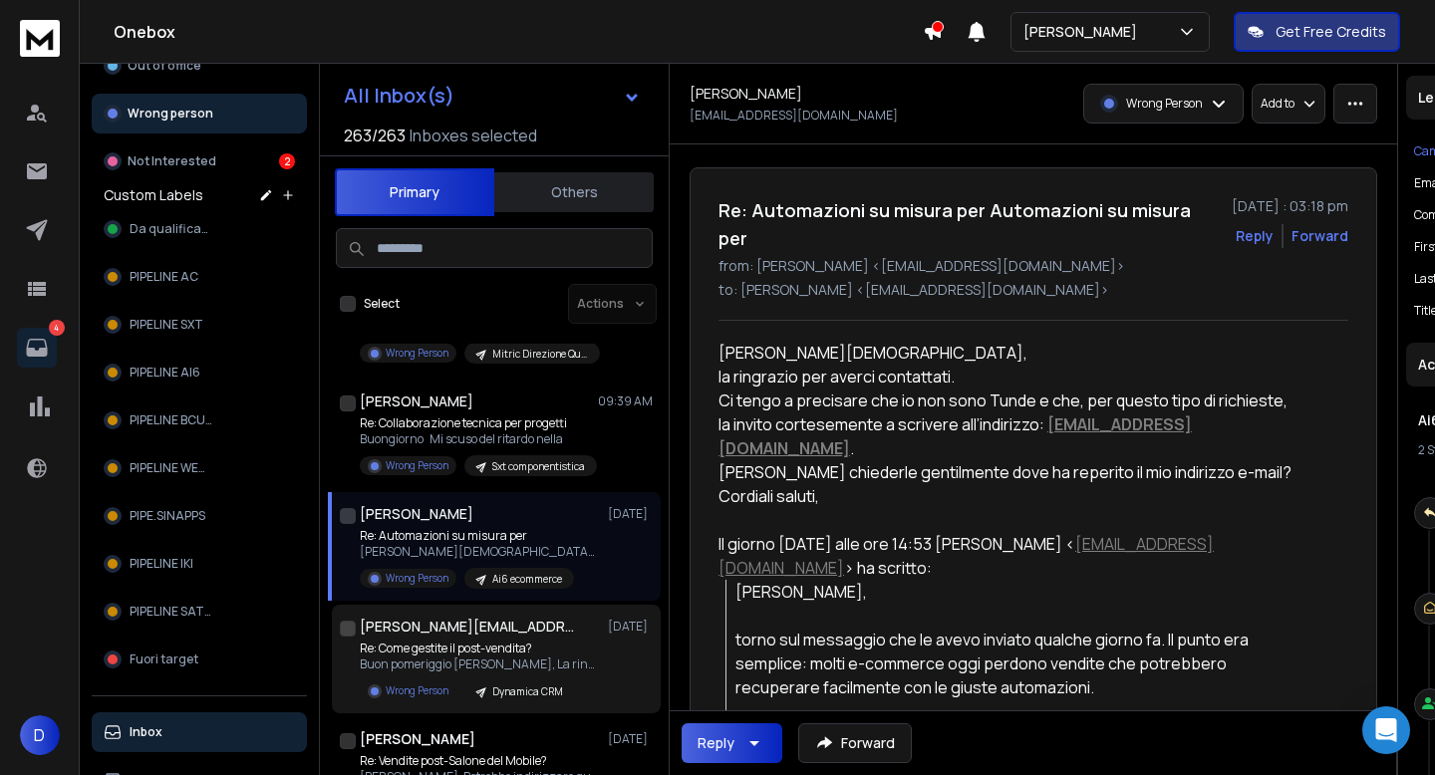
click at [545, 633] on div "yuri.murano@ambrostore.it 12 Sep" at bounding box center [506, 627] width 293 height 20
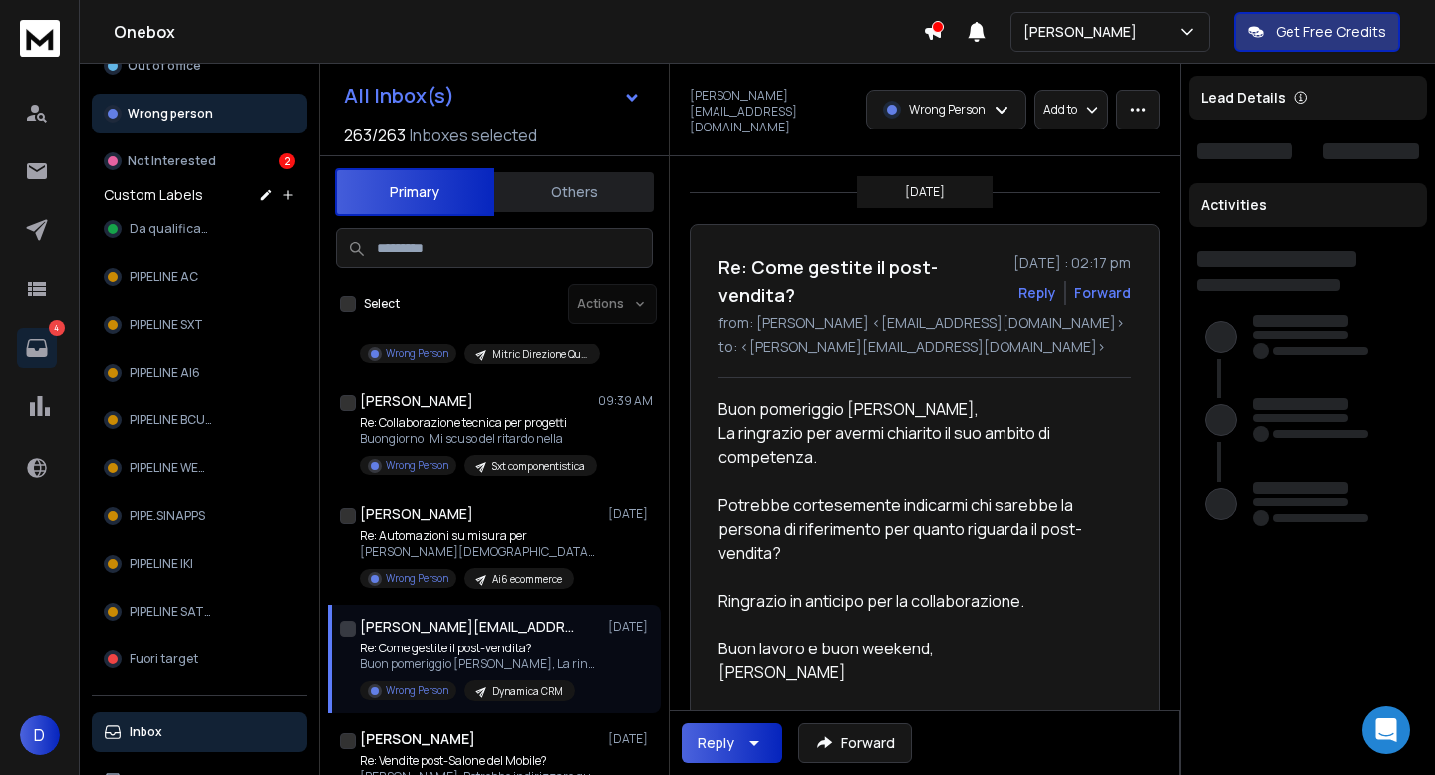
scroll to position [358, 0]
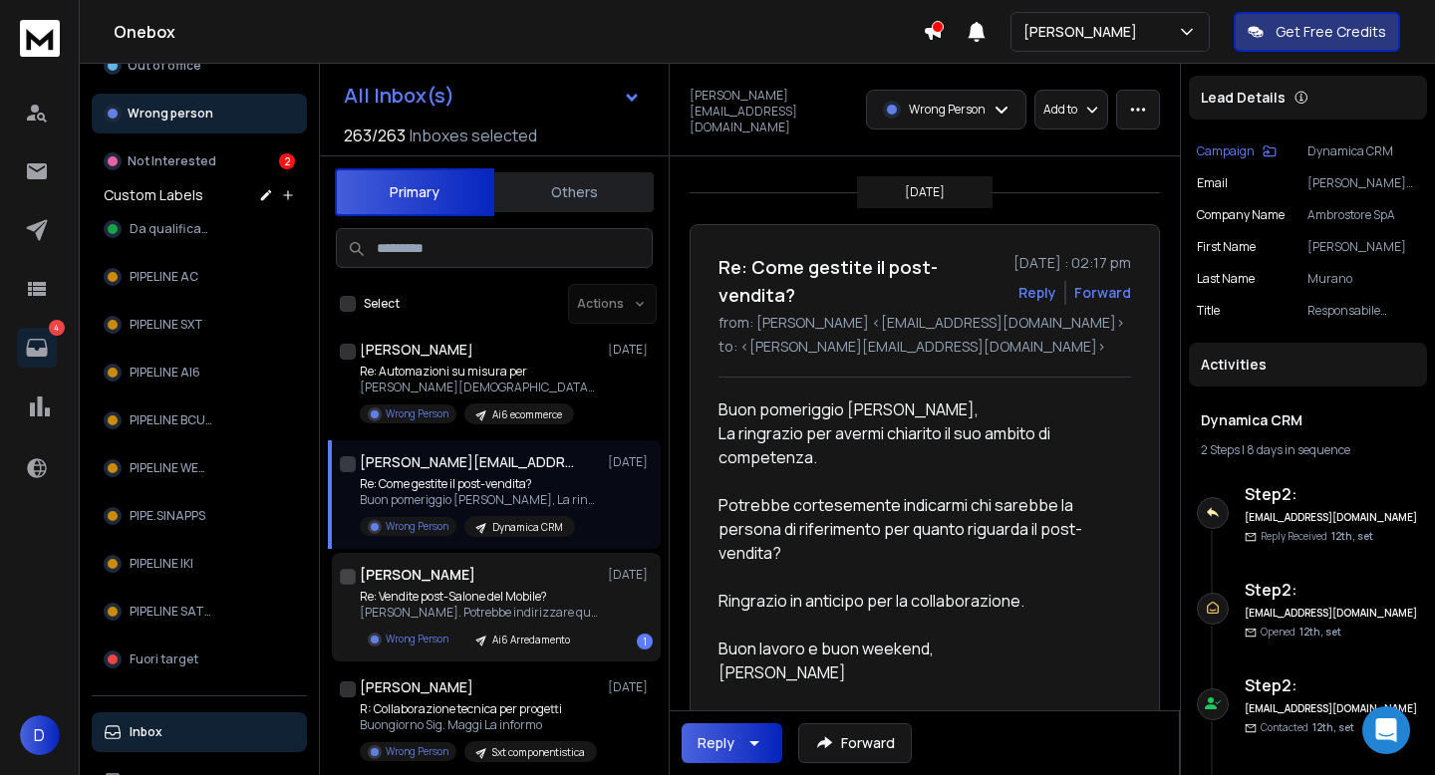
click at [600, 622] on div "Re: Vendite post-Salone del Mobile? Buongiorno Cristian. Potrebbe indirizzare q…" at bounding box center [506, 619] width 293 height 61
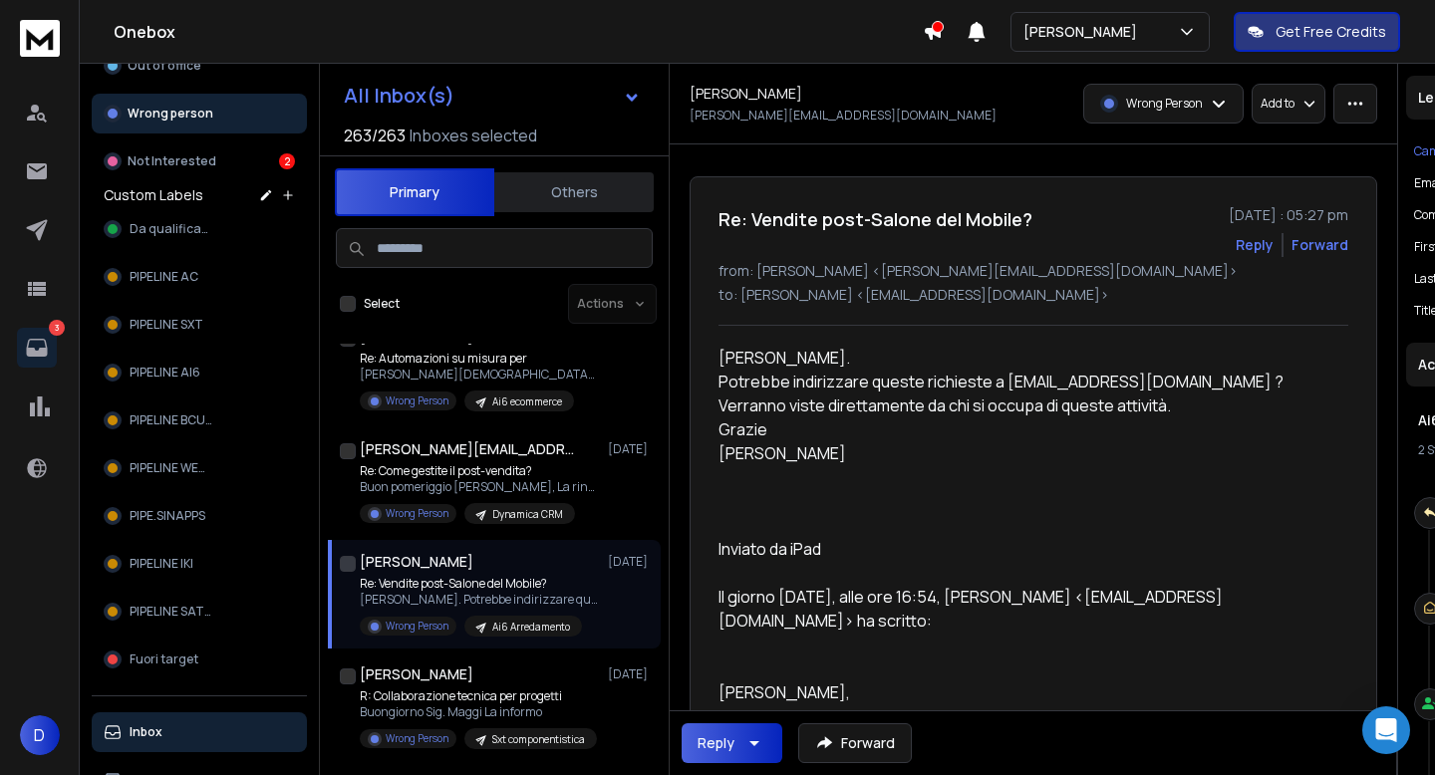
scroll to position [385, 0]
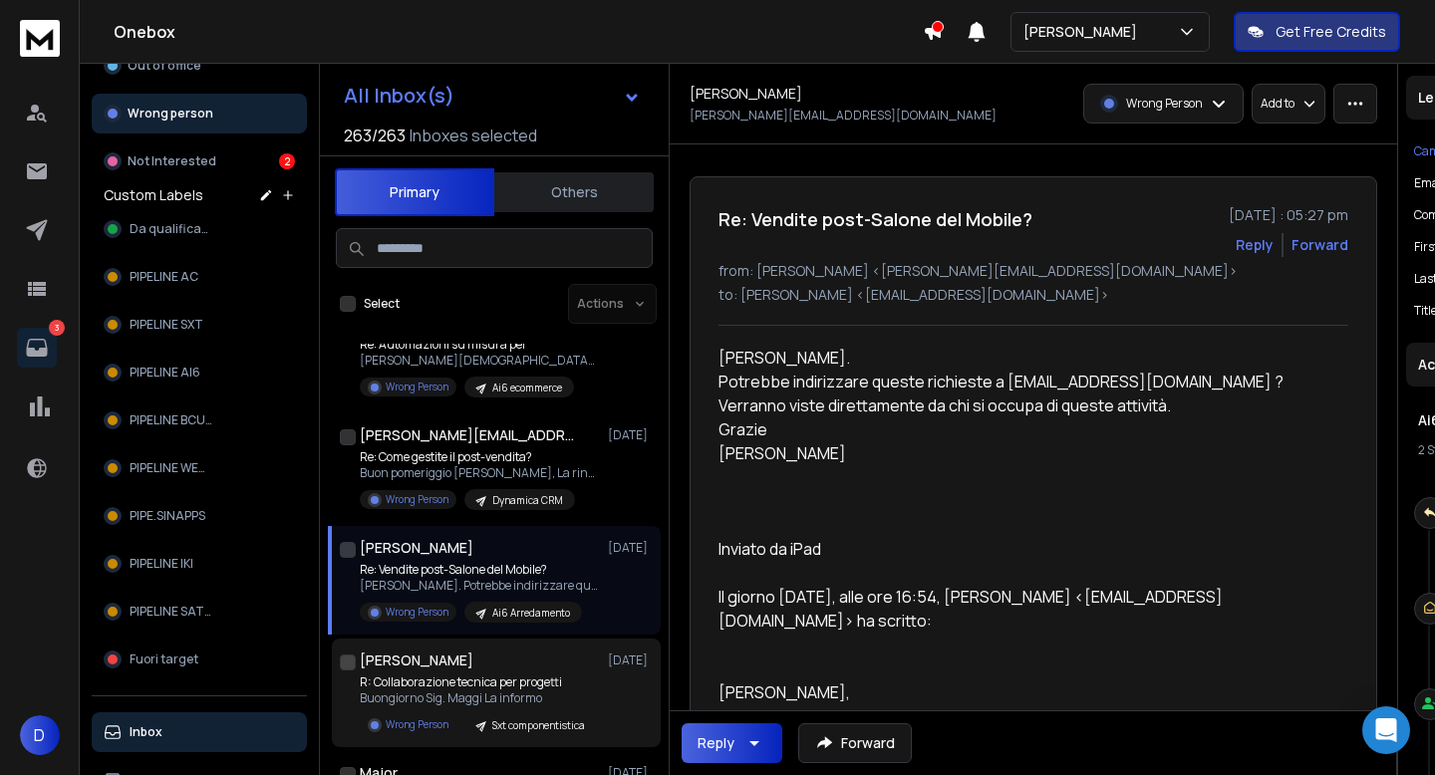
click at [560, 664] on div "Giovanni Luoni 11 Sep" at bounding box center [506, 661] width 293 height 20
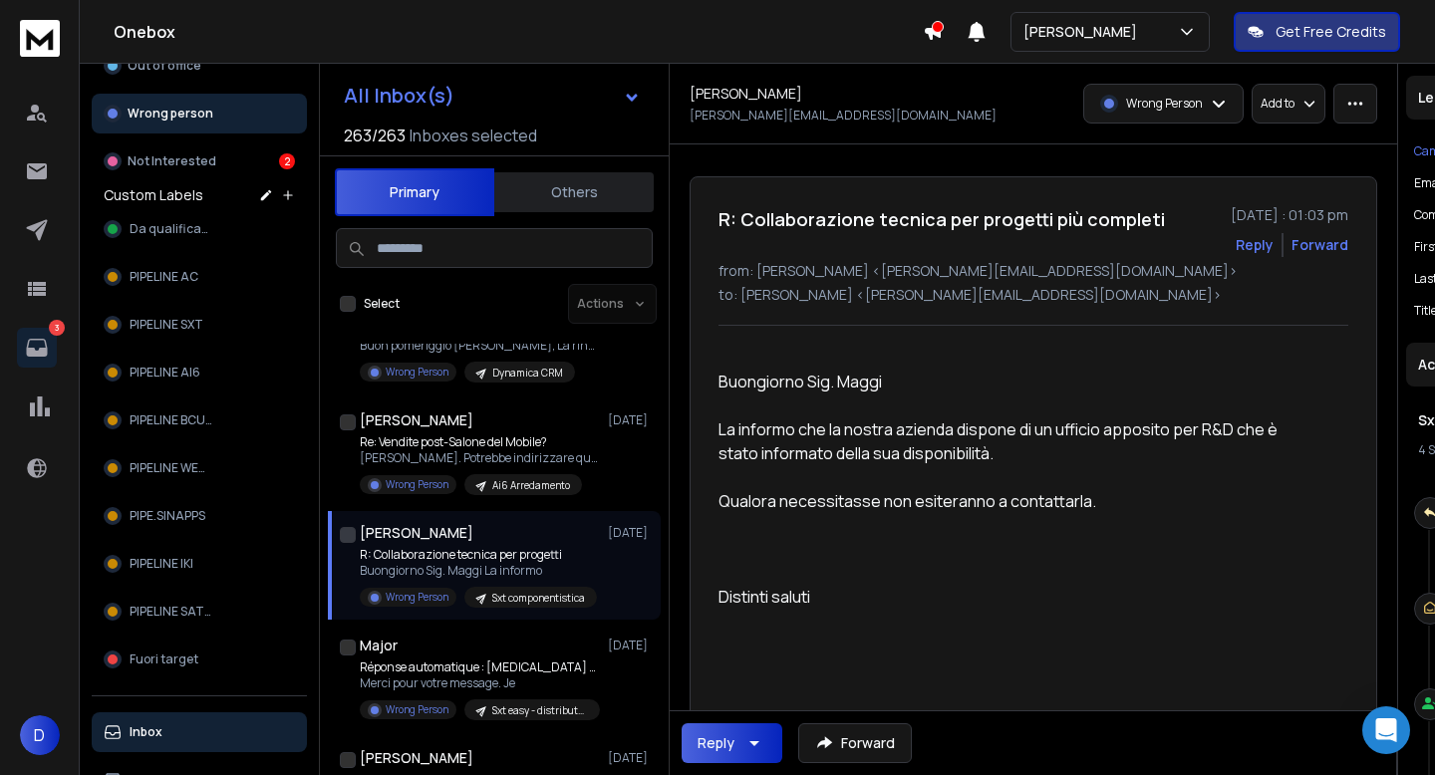
scroll to position [581, 0]
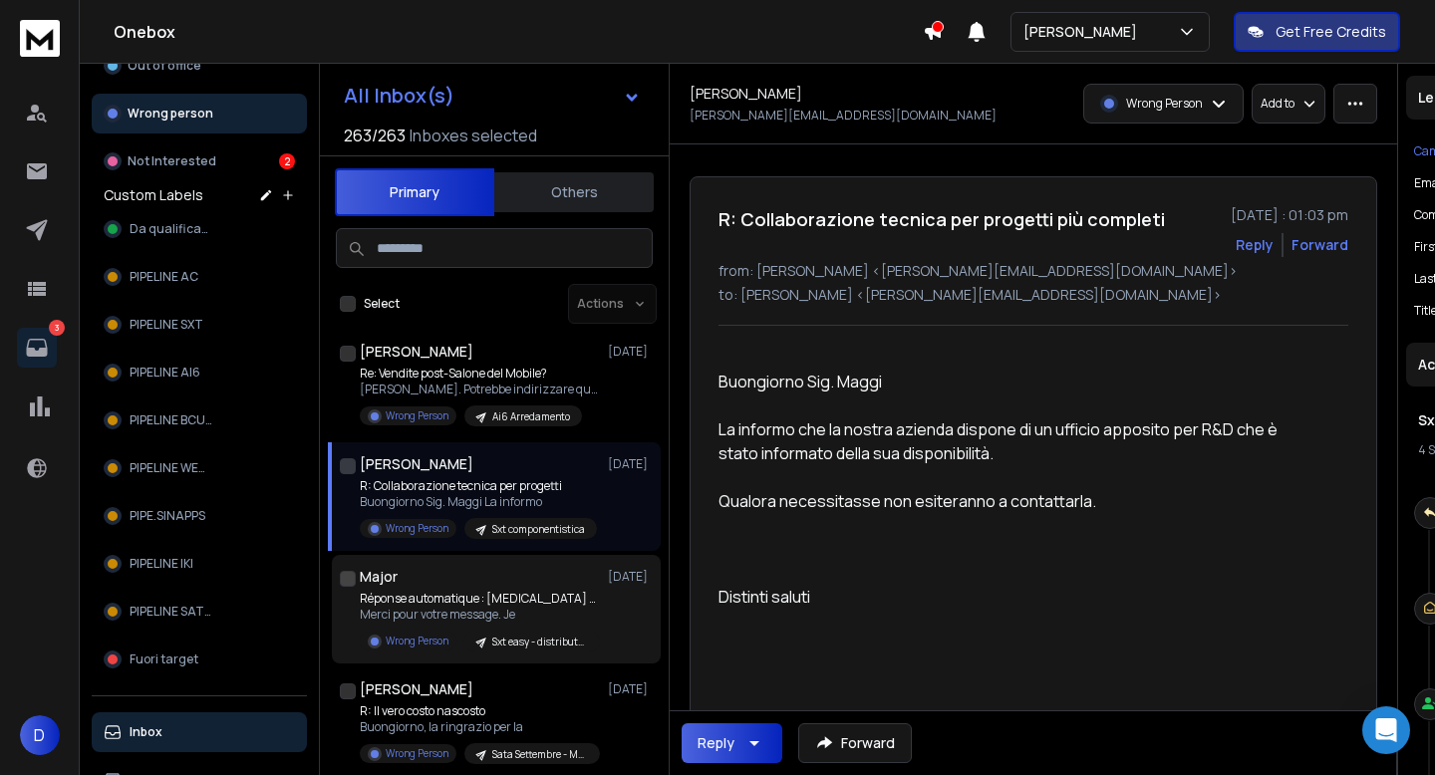
click at [550, 581] on div "Major 11 Sep" at bounding box center [506, 577] width 293 height 20
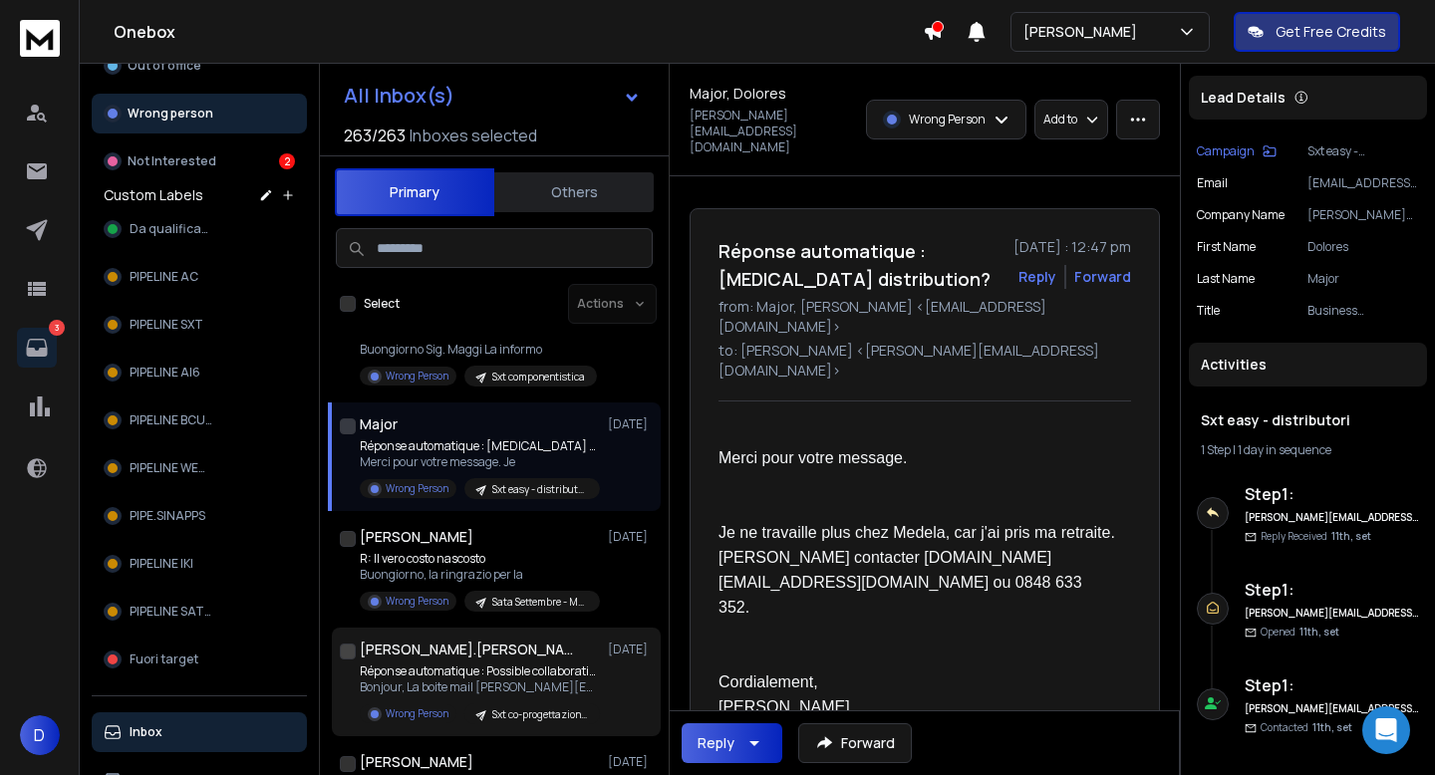
scroll to position [744, 0]
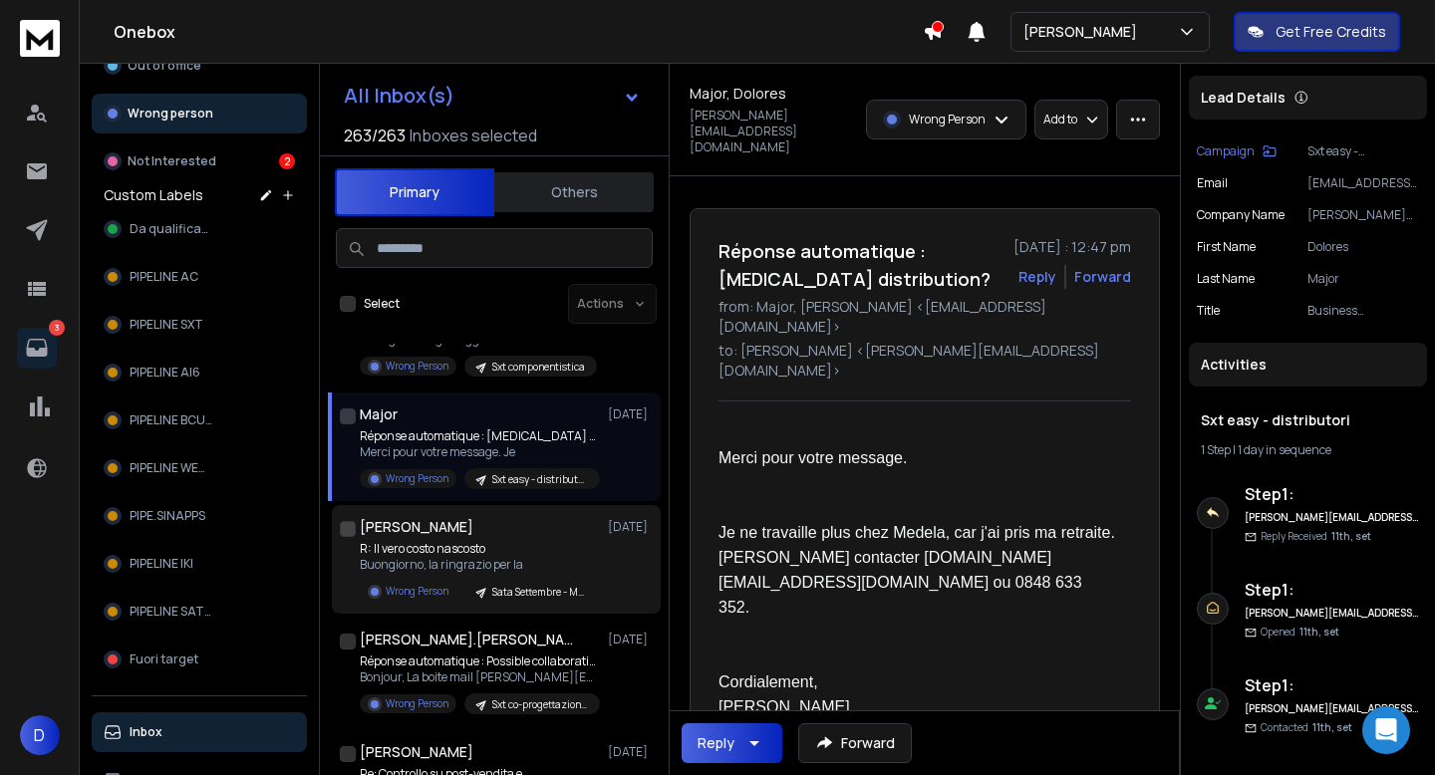
click at [540, 558] on p "Buongiorno, la ringrazio per la" at bounding box center [479, 565] width 239 height 16
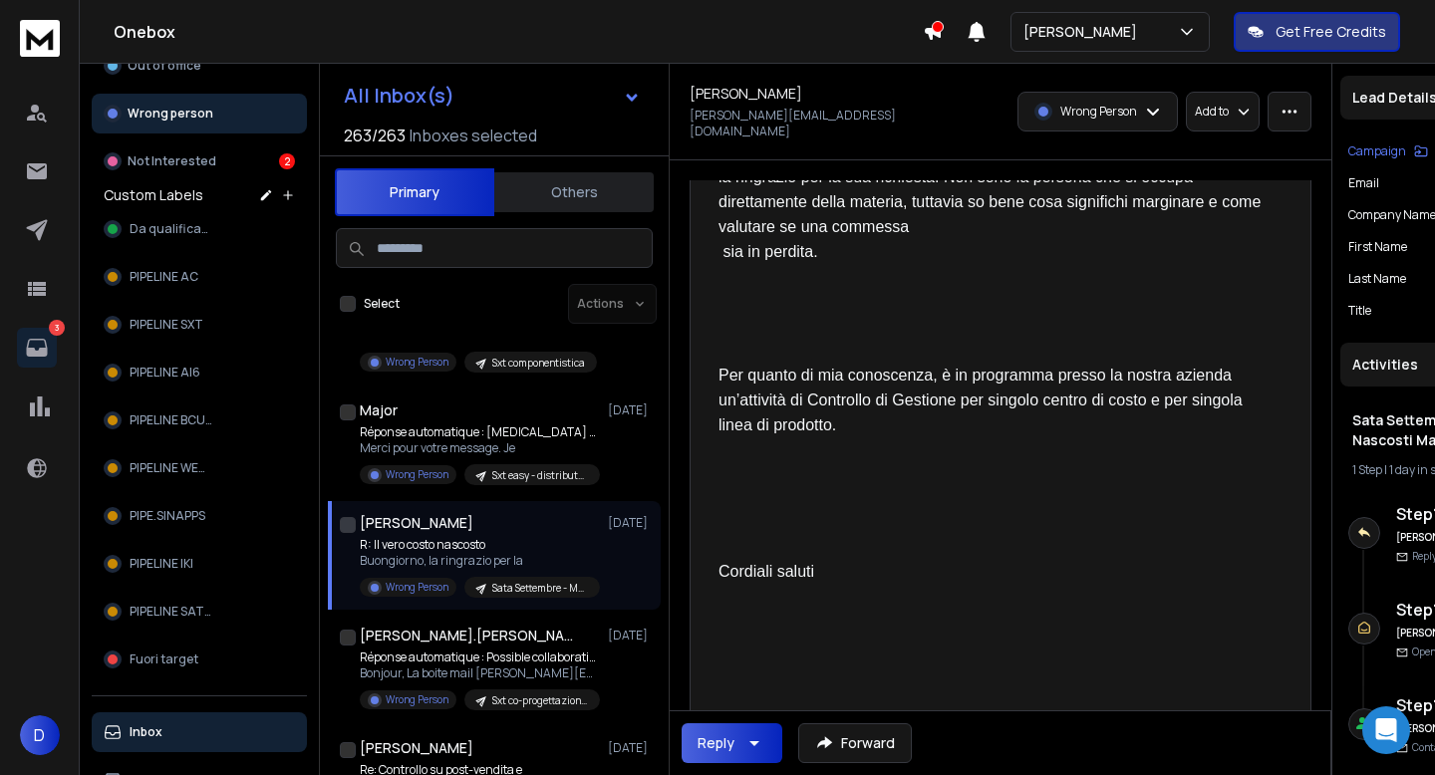
scroll to position [329, 0]
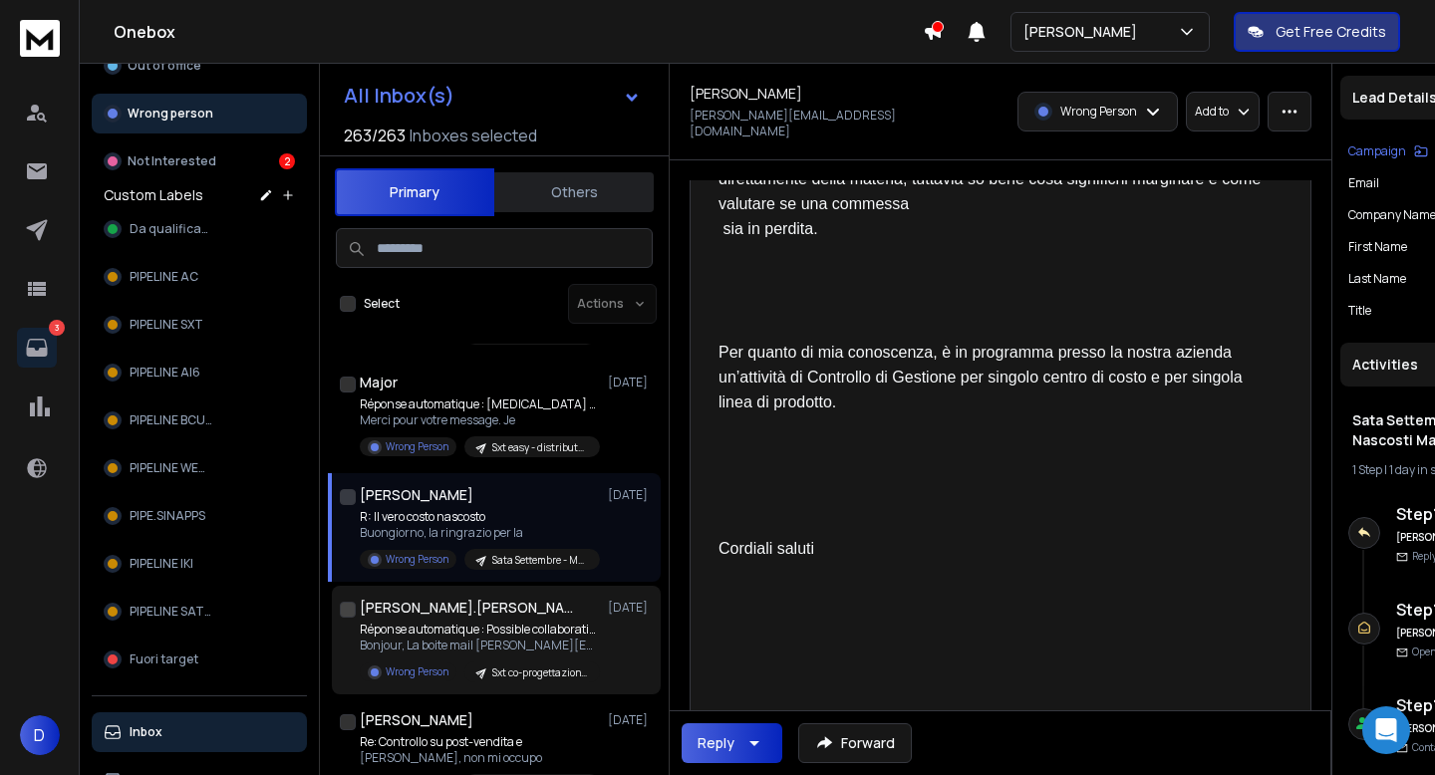
click at [555, 627] on p "Réponse automatique : Possible collaboration on" at bounding box center [479, 630] width 239 height 16
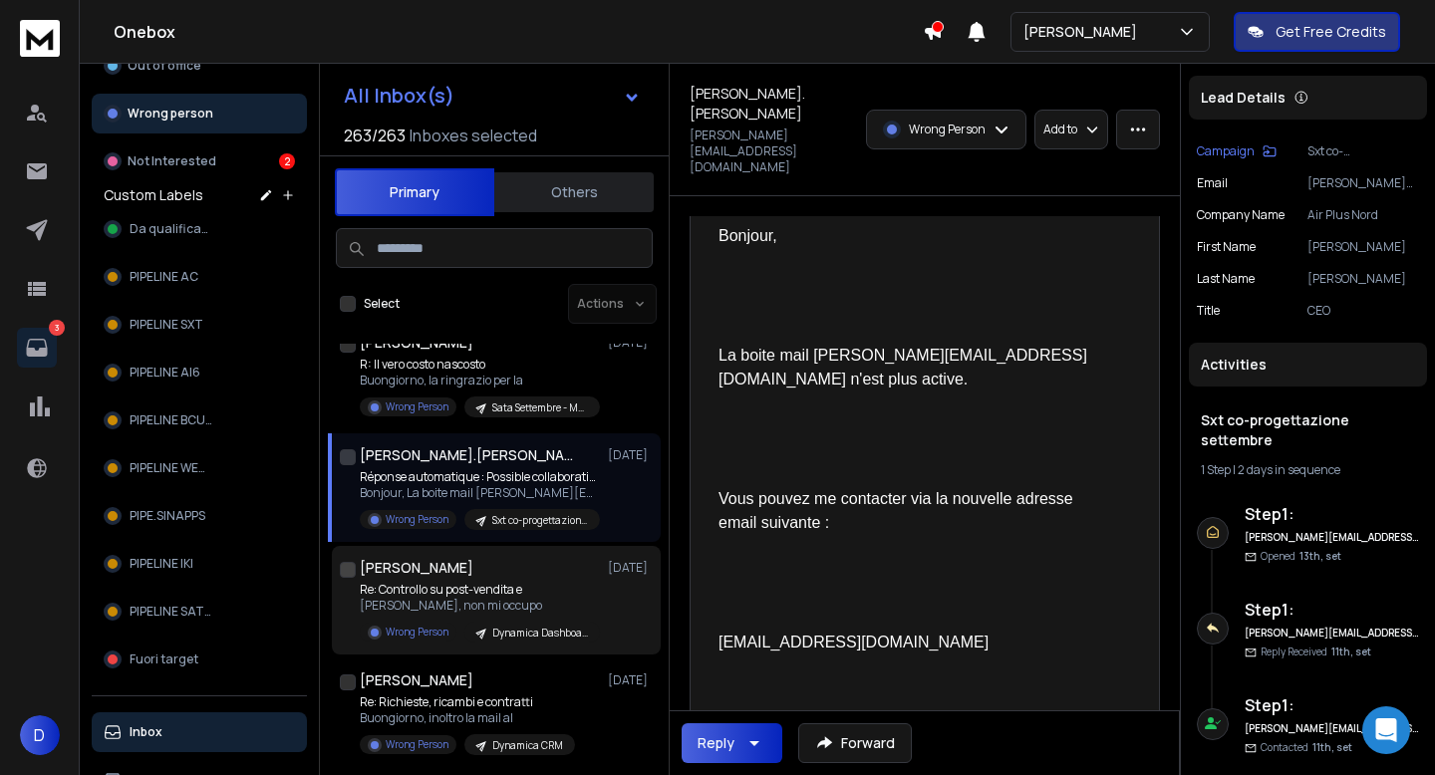
scroll to position [930, 0]
click at [543, 592] on p "Re: Controllo su post-vendita e" at bounding box center [479, 588] width 239 height 16
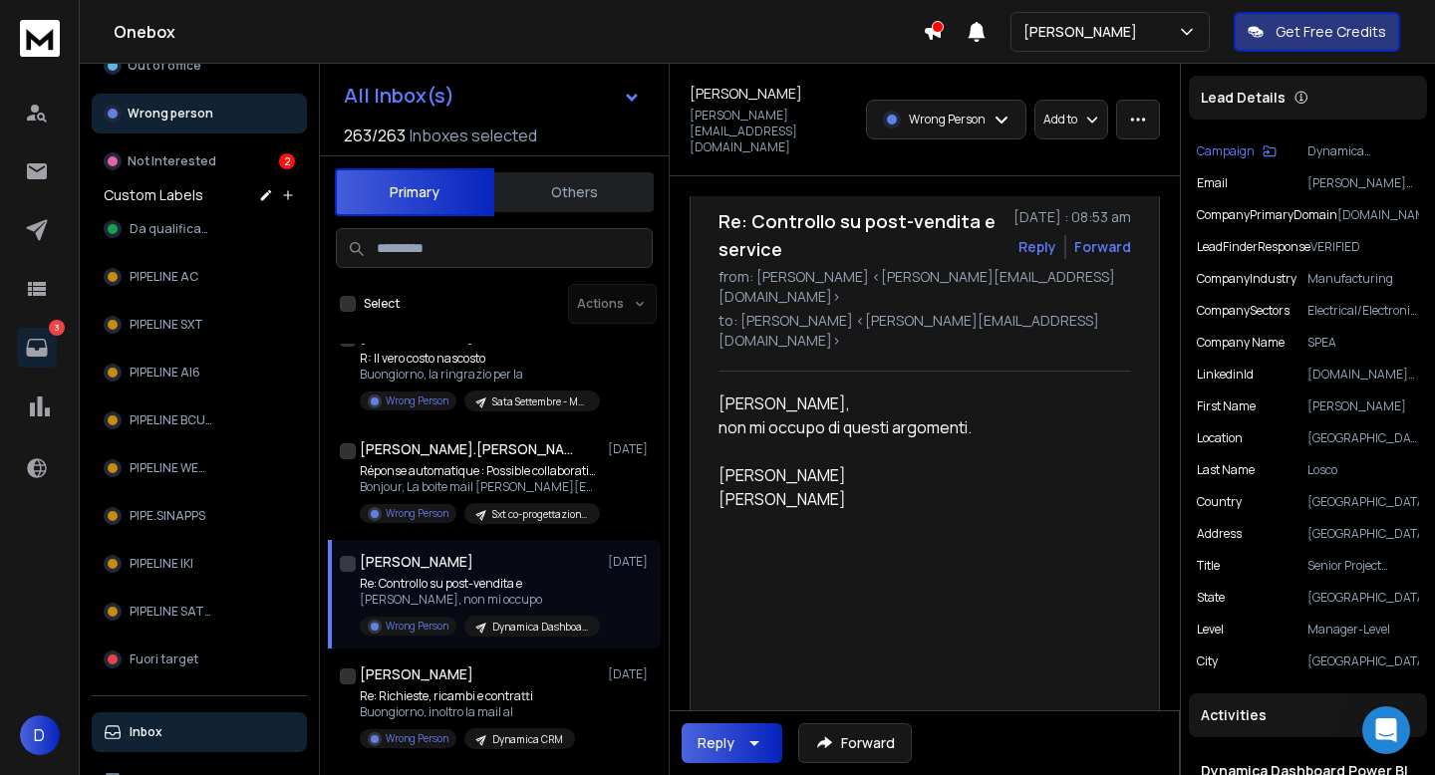
scroll to position [0, 0]
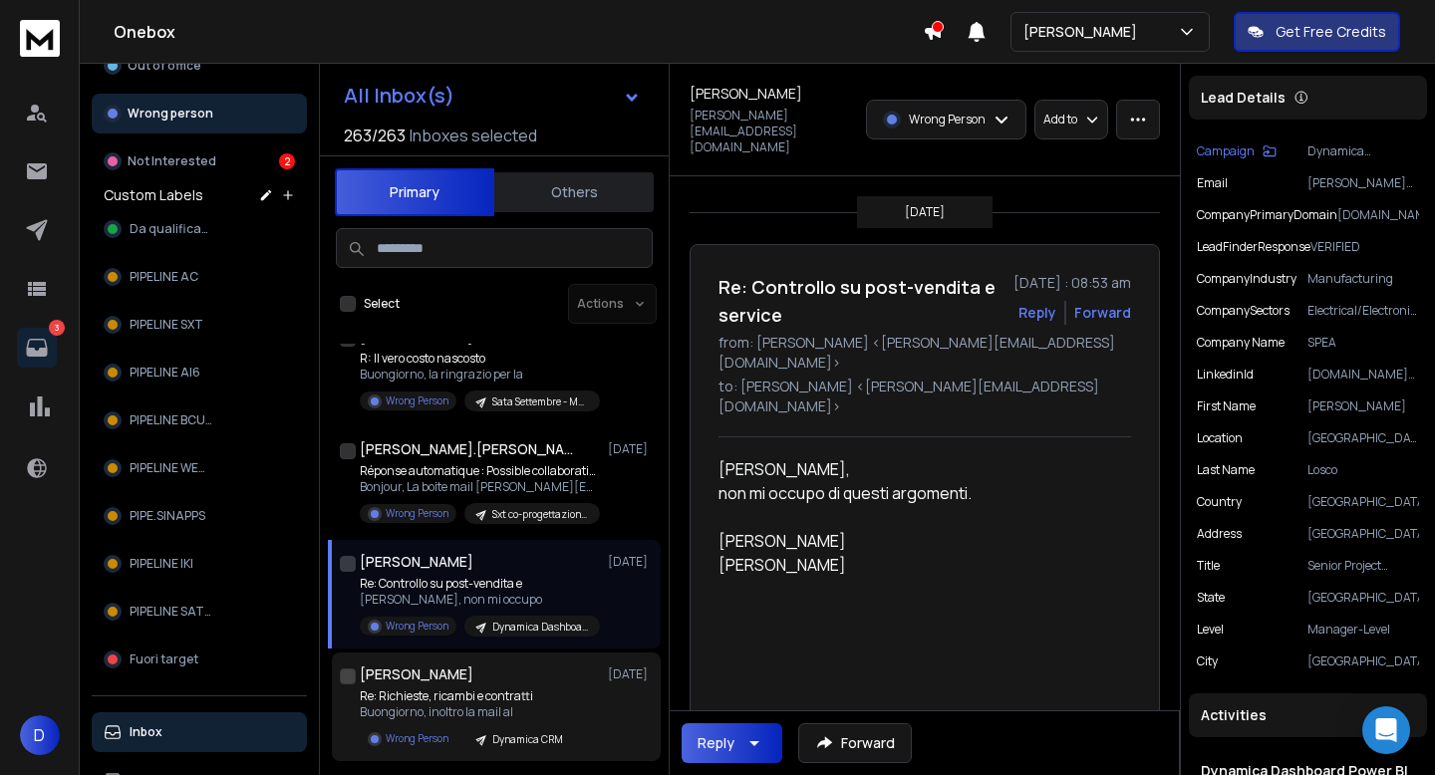
click at [533, 691] on p "Re: Richieste, ricambi e contratti" at bounding box center [467, 697] width 215 height 16
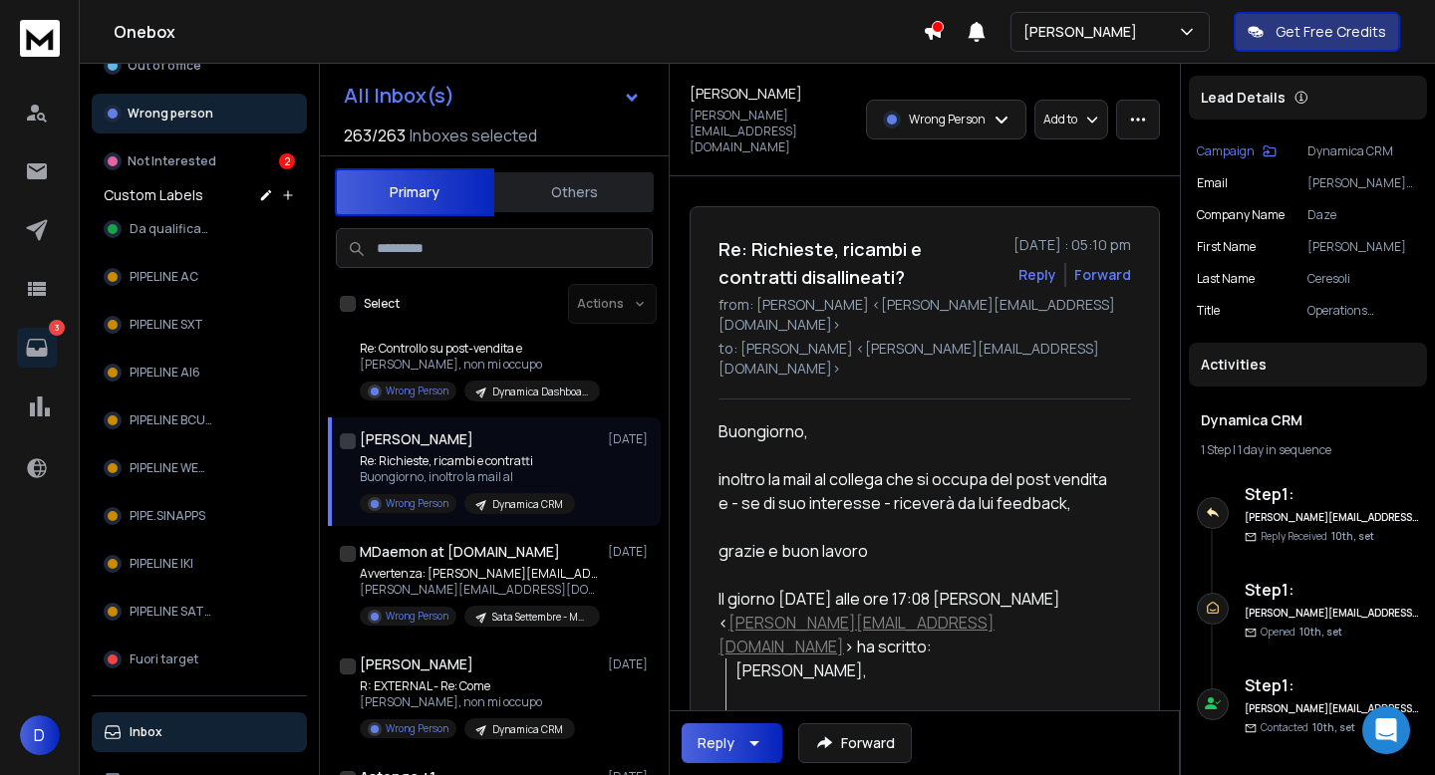
scroll to position [1217, 0]
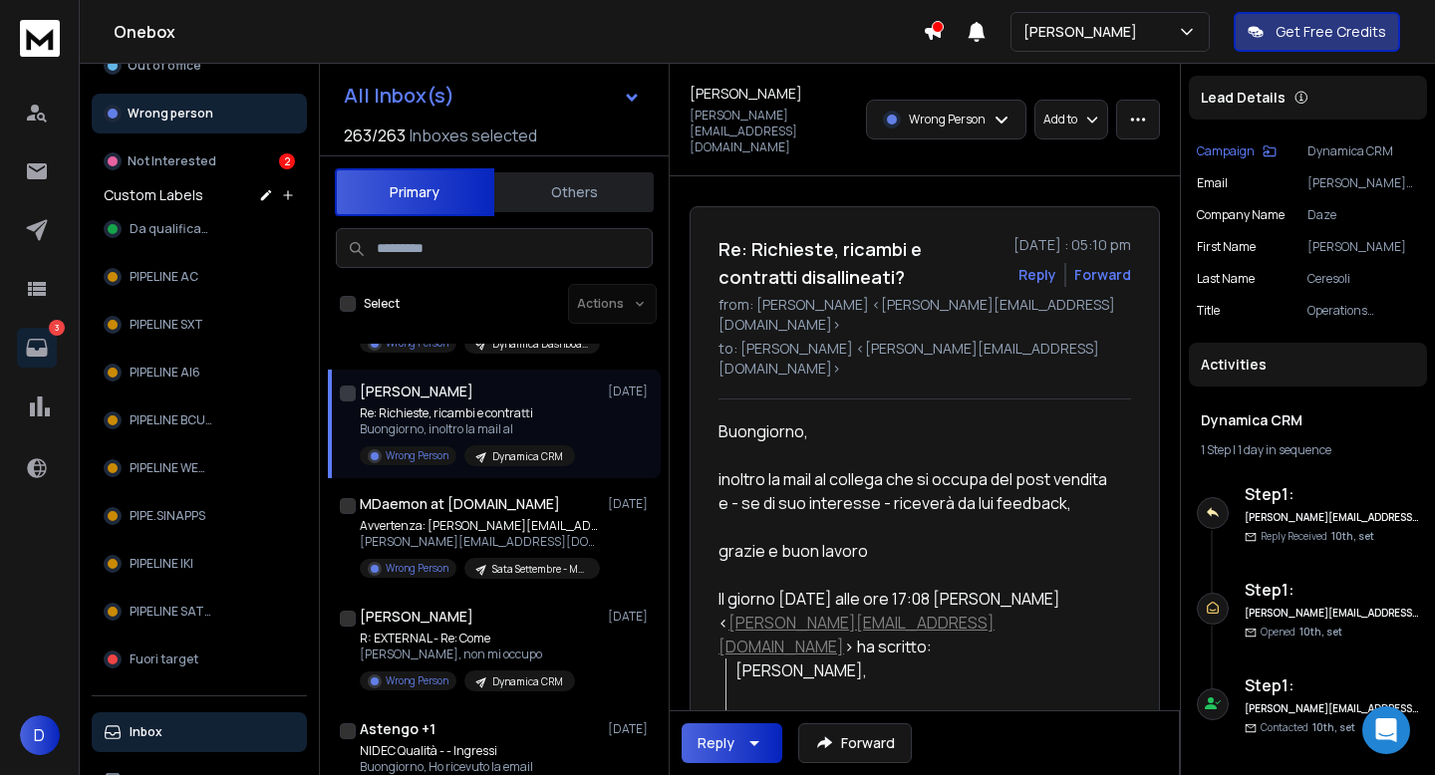
click at [564, 636] on p "R: EXTERNAL - Re: Come" at bounding box center [467, 639] width 215 height 16
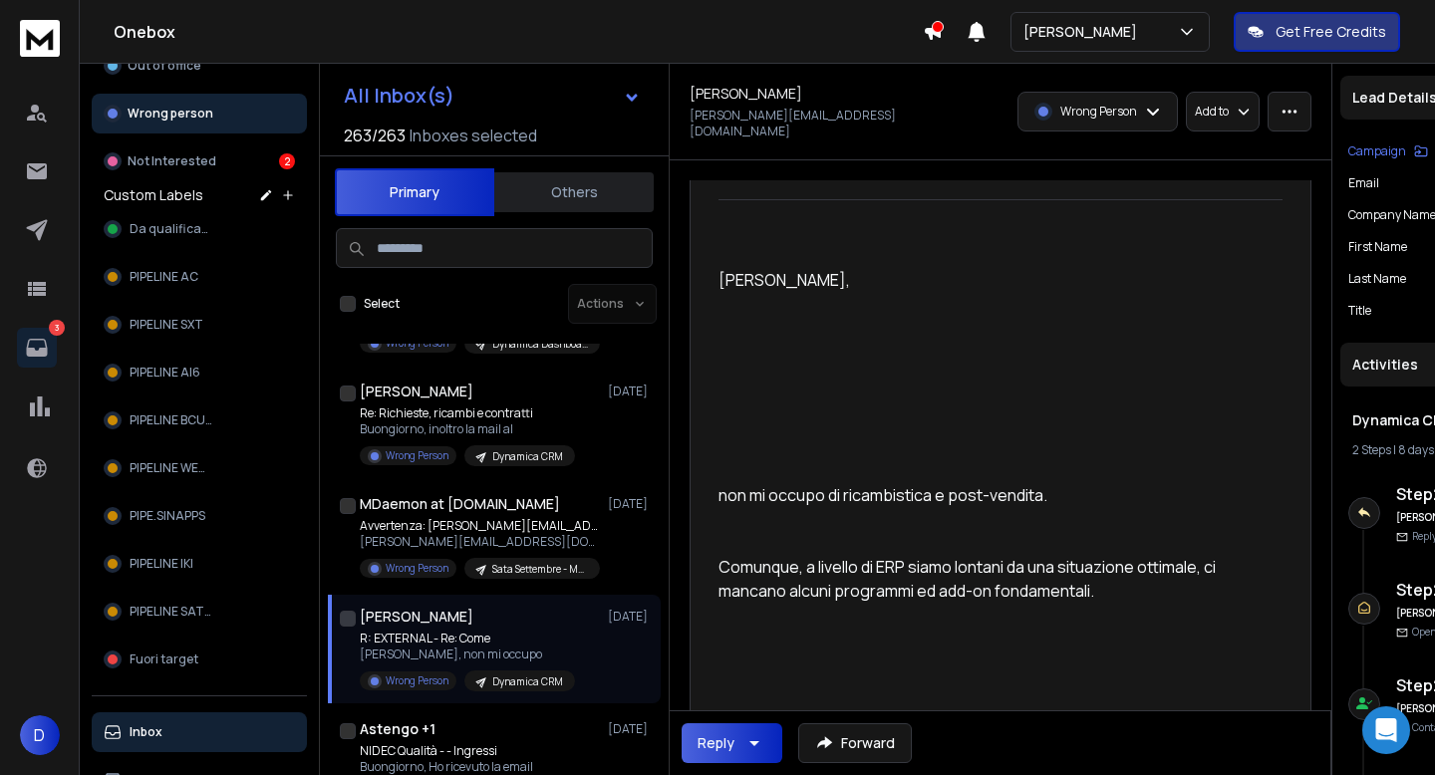
scroll to position [0, 0]
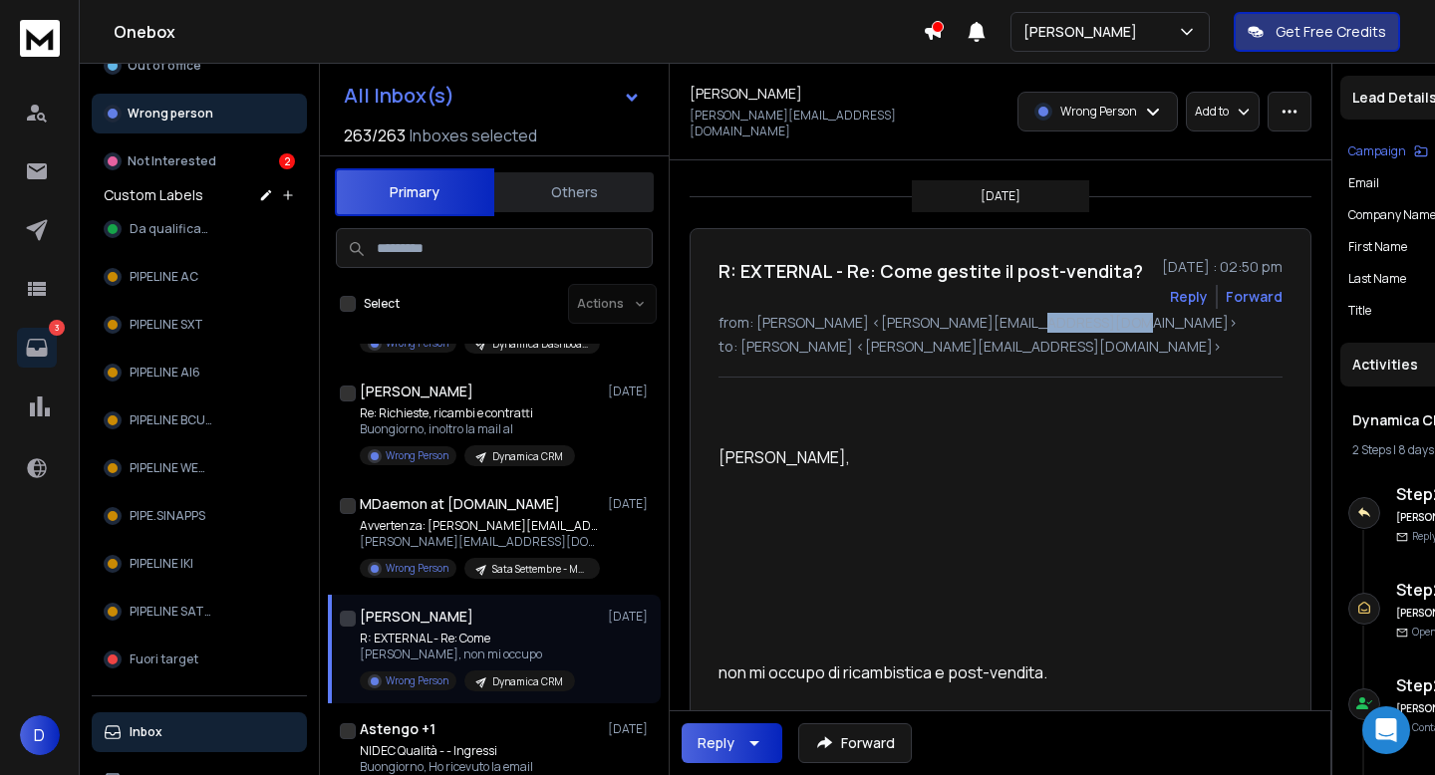
drag, startPoint x: 992, startPoint y: 313, endPoint x: 1074, endPoint y: 311, distance: 82.8
click at [1074, 313] on p "from: Franco Matteotti <franco.matteotti@solydera.com>" at bounding box center [1001, 323] width 564 height 20
copy p "solydera.com"
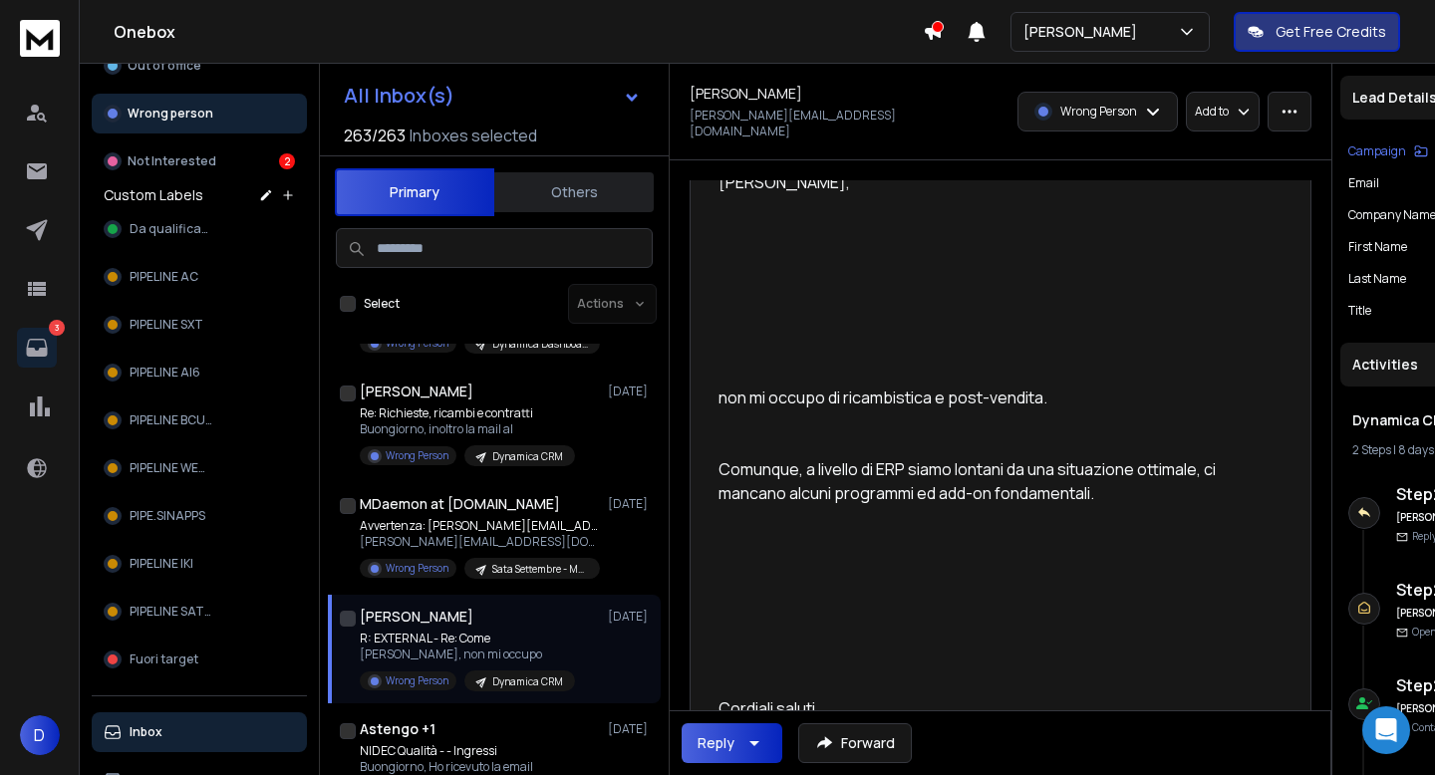
scroll to position [360, 0]
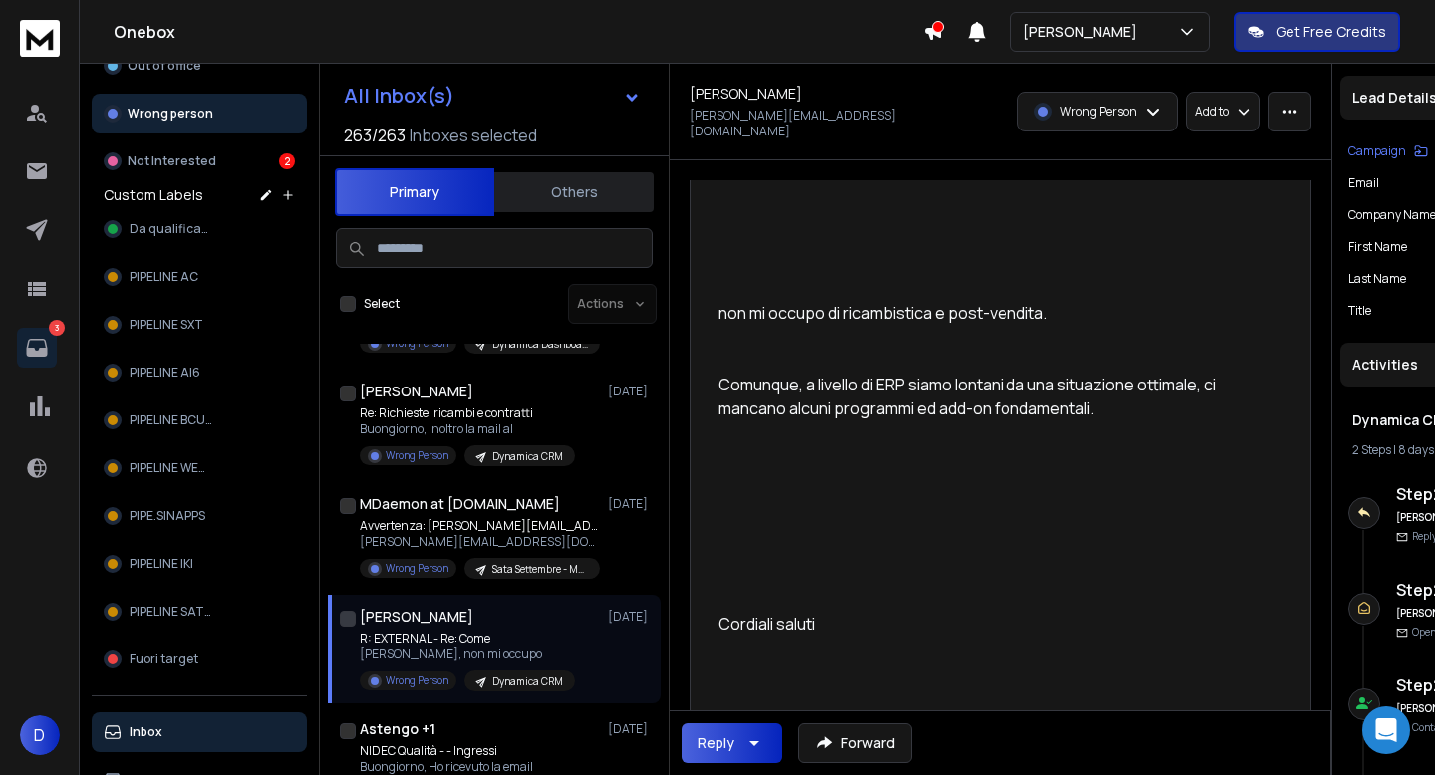
click at [1137, 107] on p "Wrong Person" at bounding box center [1099, 112] width 77 height 16
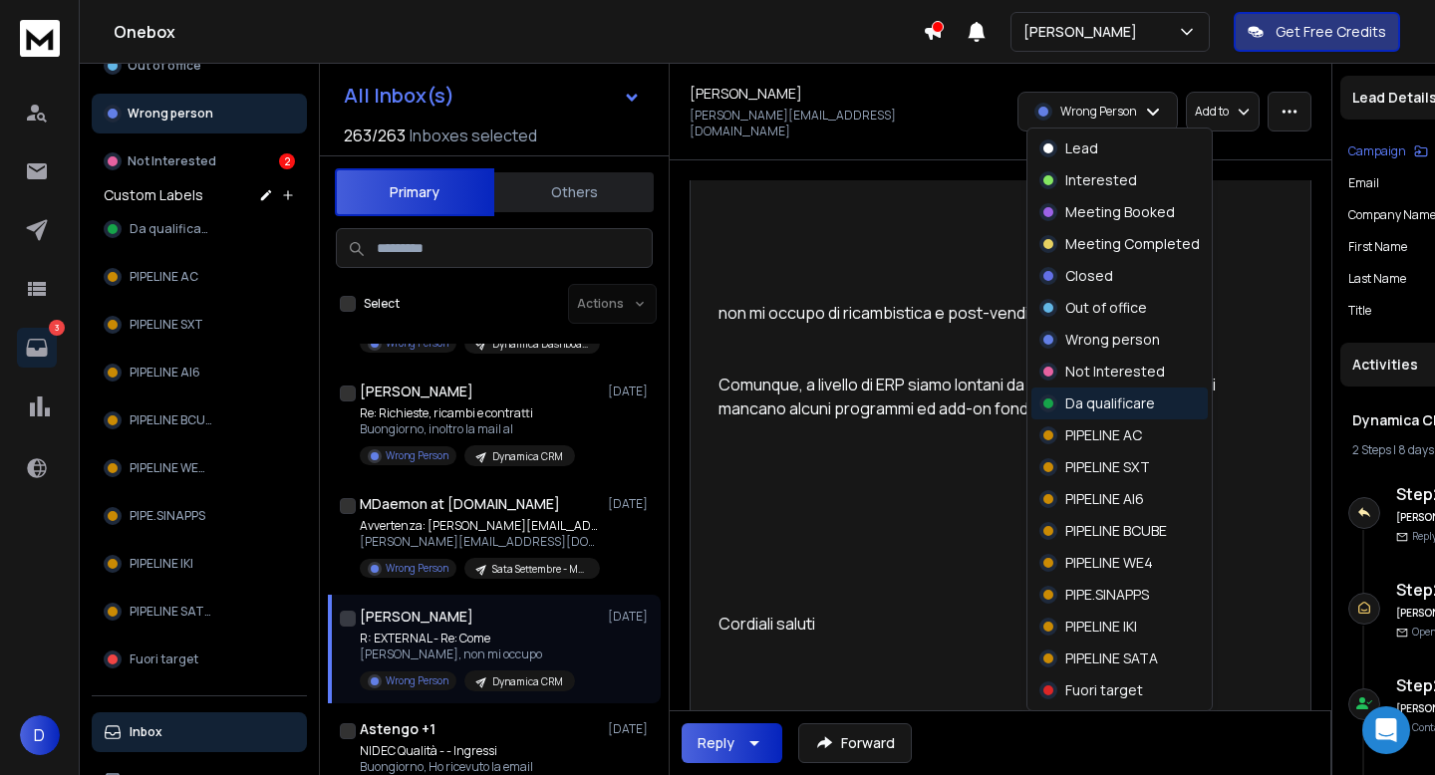
click at [1103, 405] on p "Da qualificare" at bounding box center [1111, 404] width 90 height 20
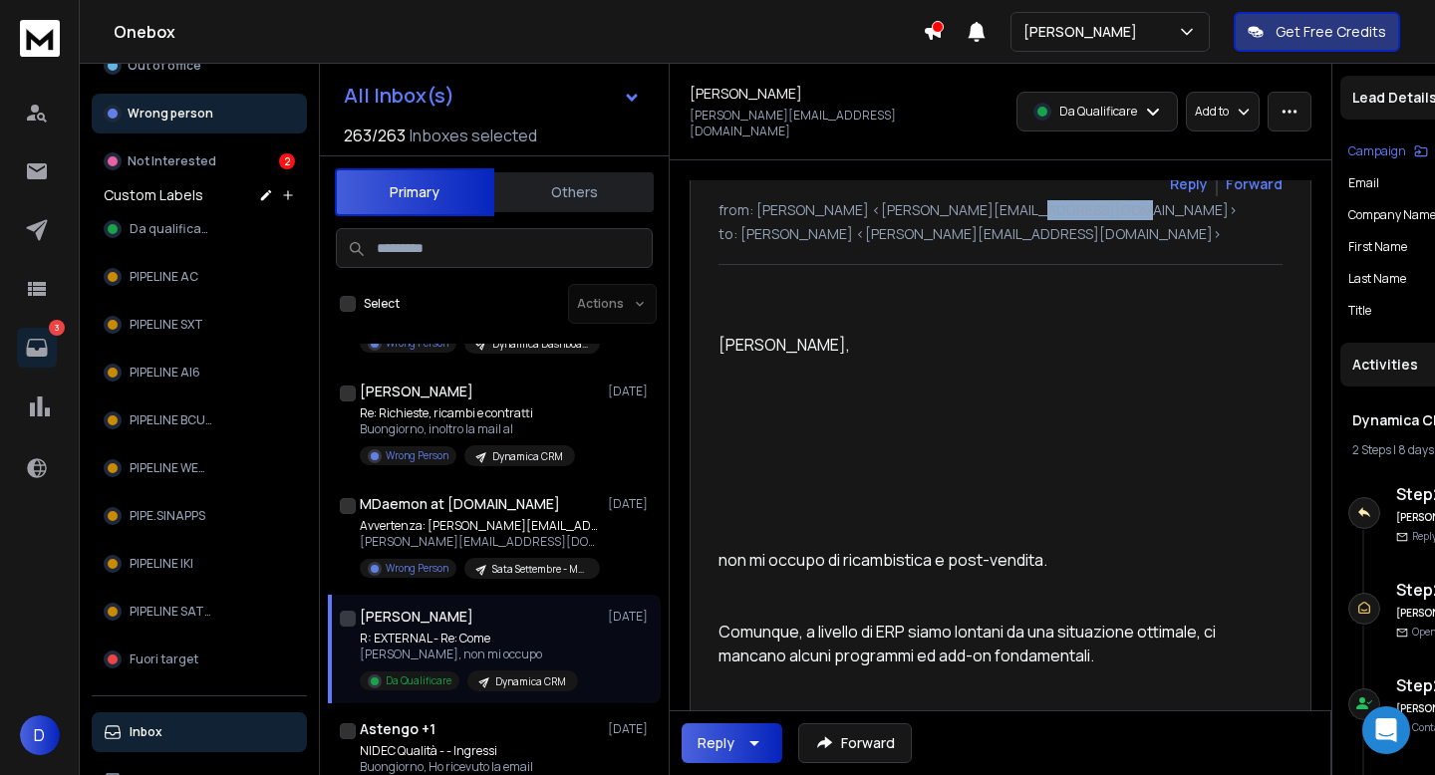
scroll to position [0, 0]
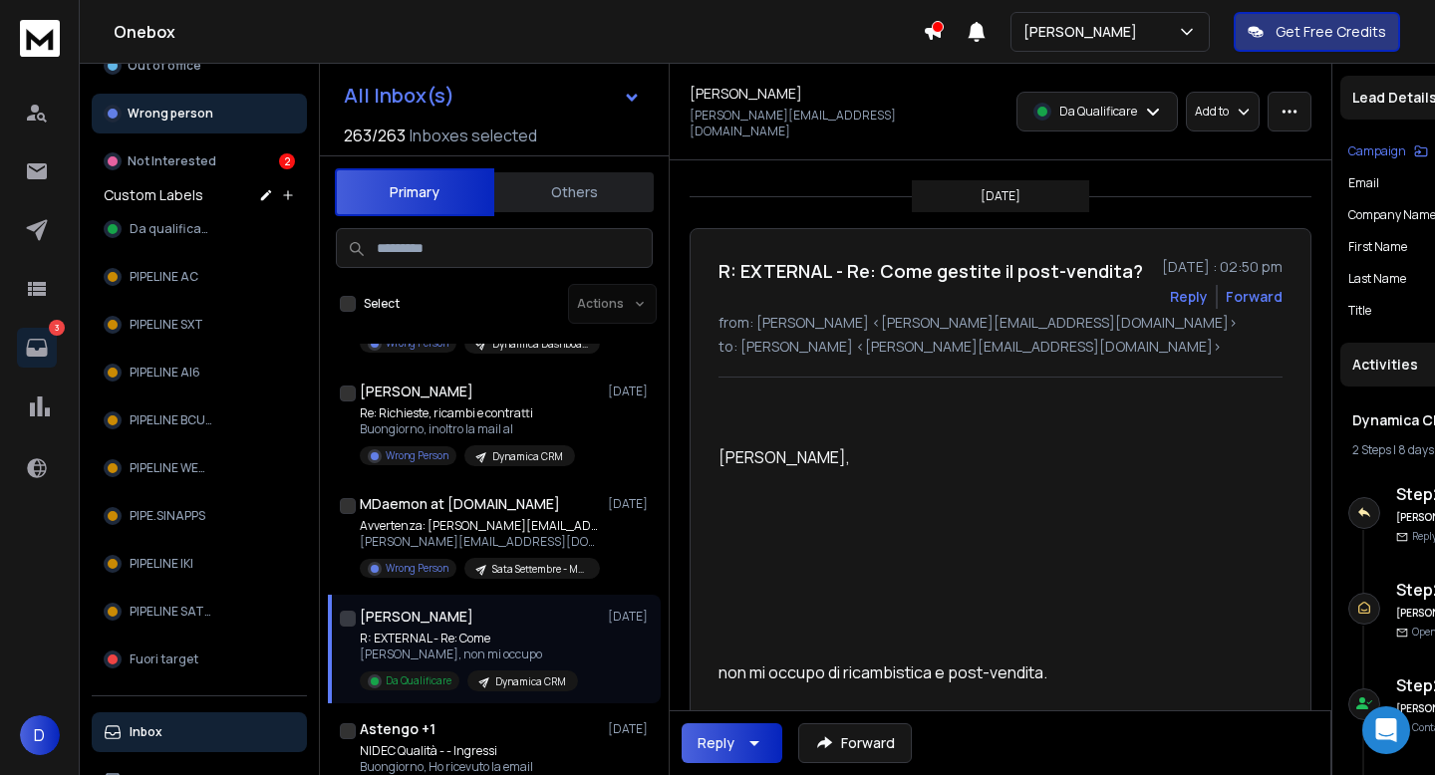
click at [931, 270] on h1 "R: EXTERNAL - Re: Come gestite il post-vendita?" at bounding box center [931, 271] width 425 height 28
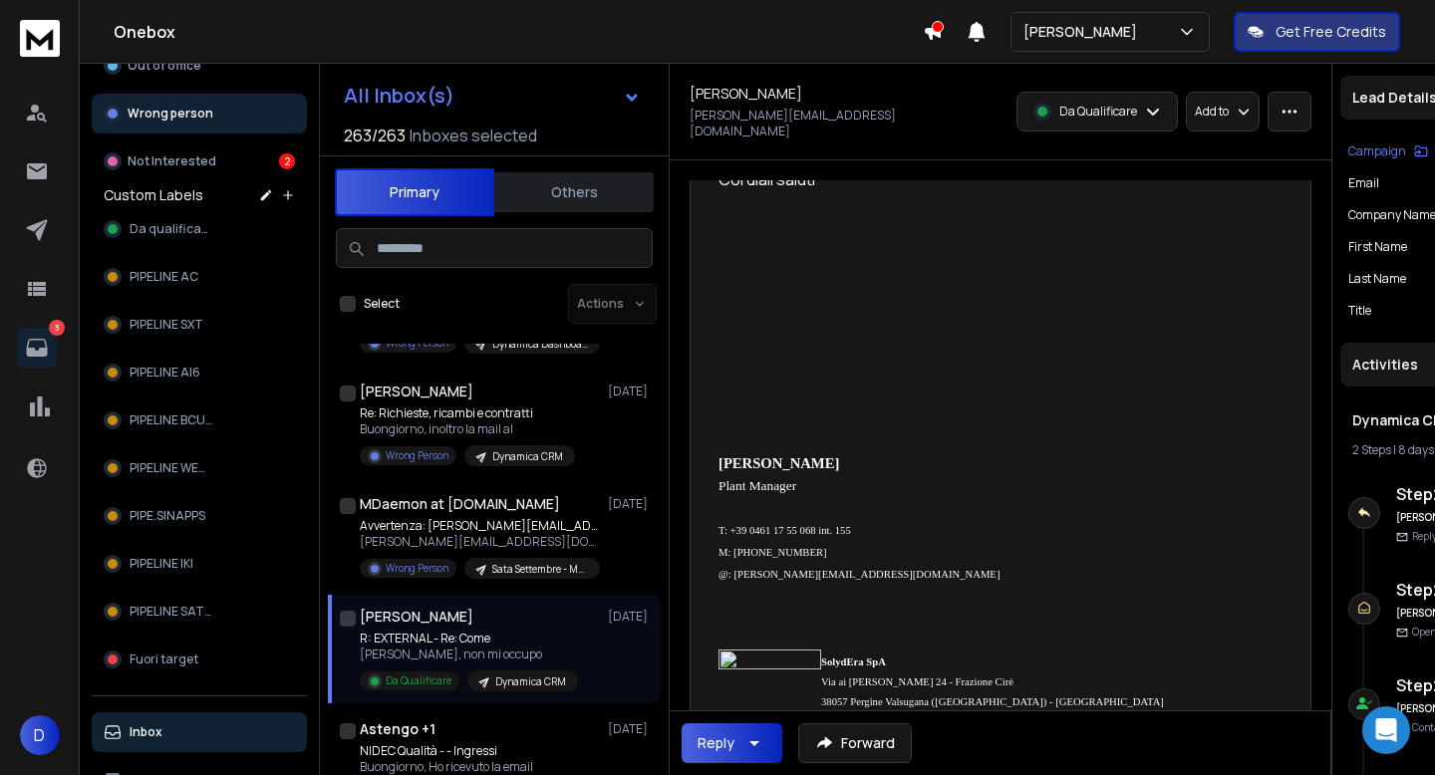
scroll to position [975, 0]
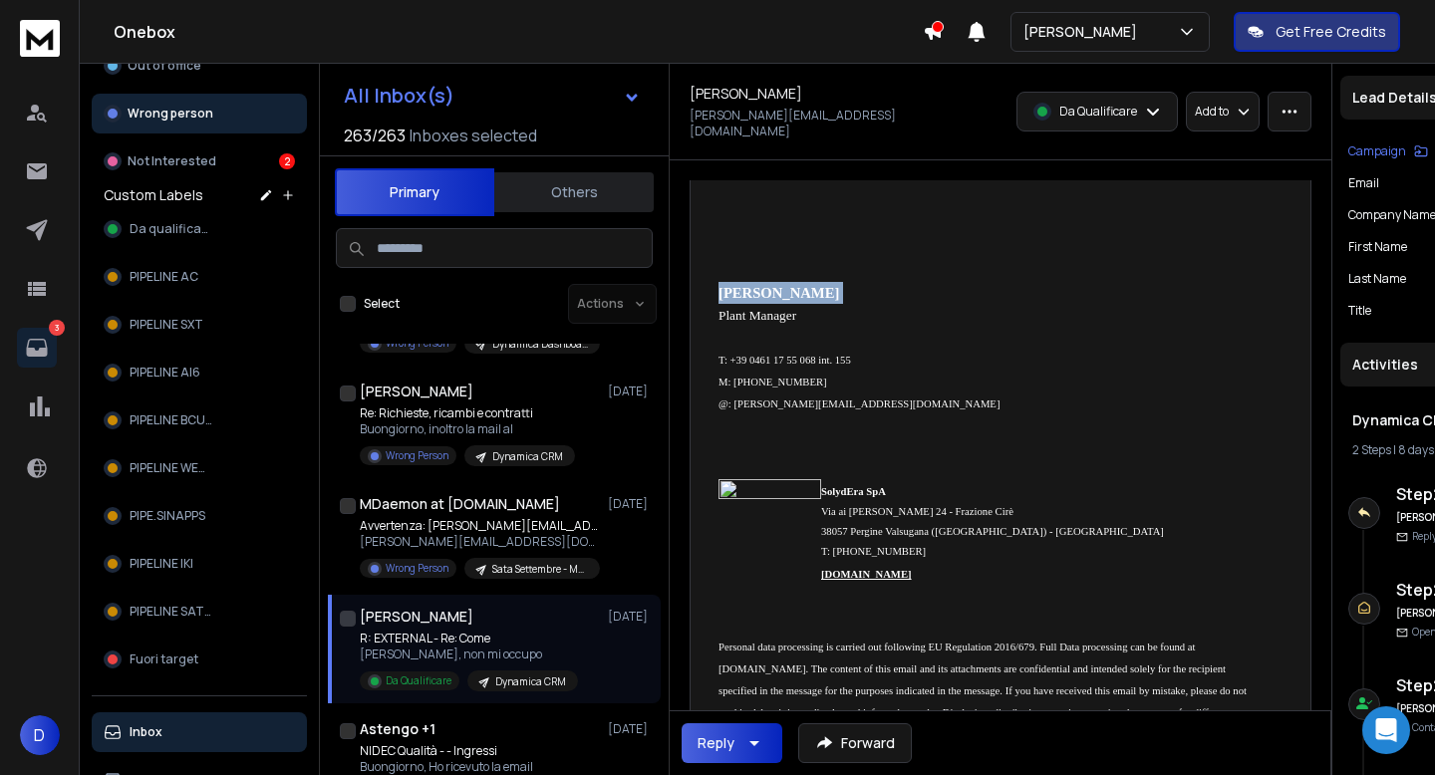
drag, startPoint x: 738, startPoint y: 379, endPoint x: 857, endPoint y: 373, distance: 119.8
copy div "Franco Matteotti"
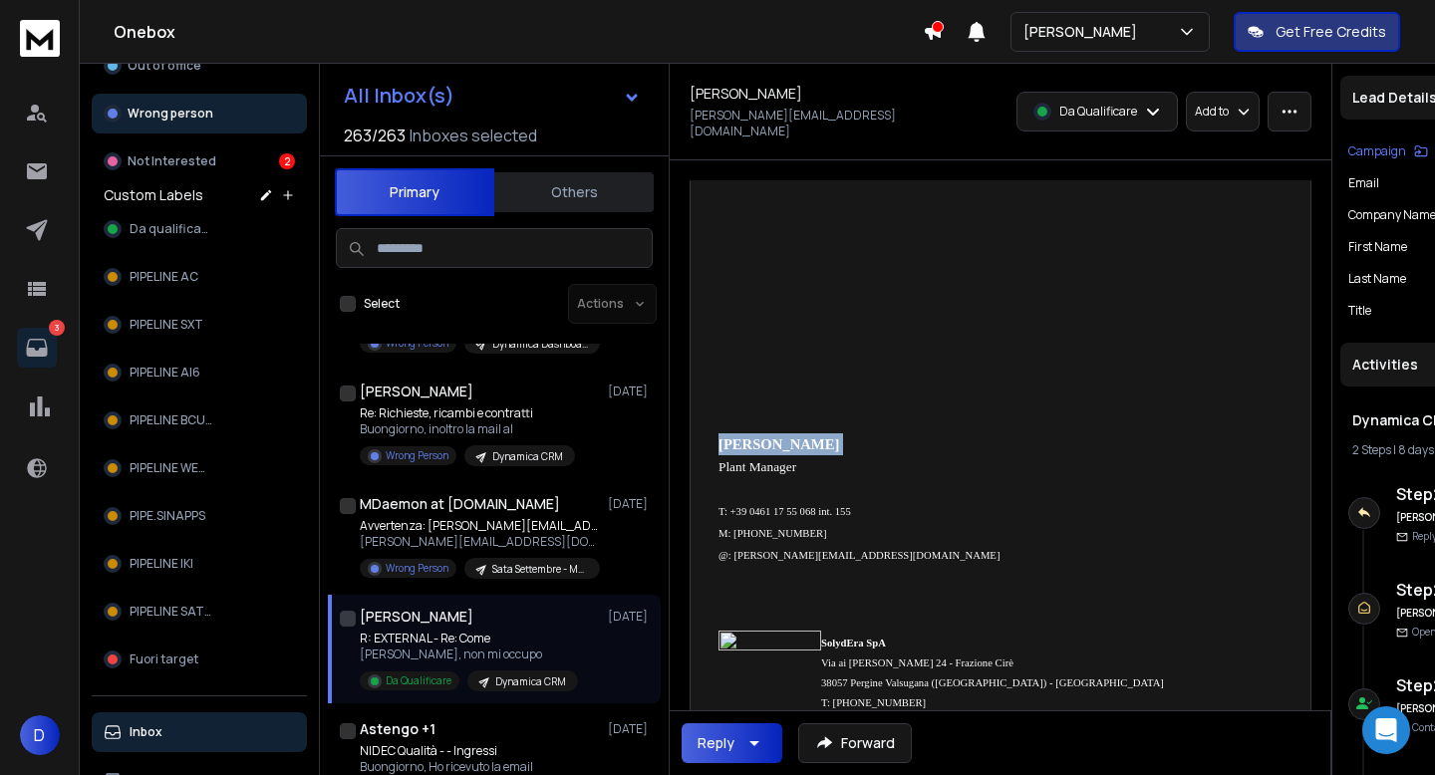
scroll to position [867, 0]
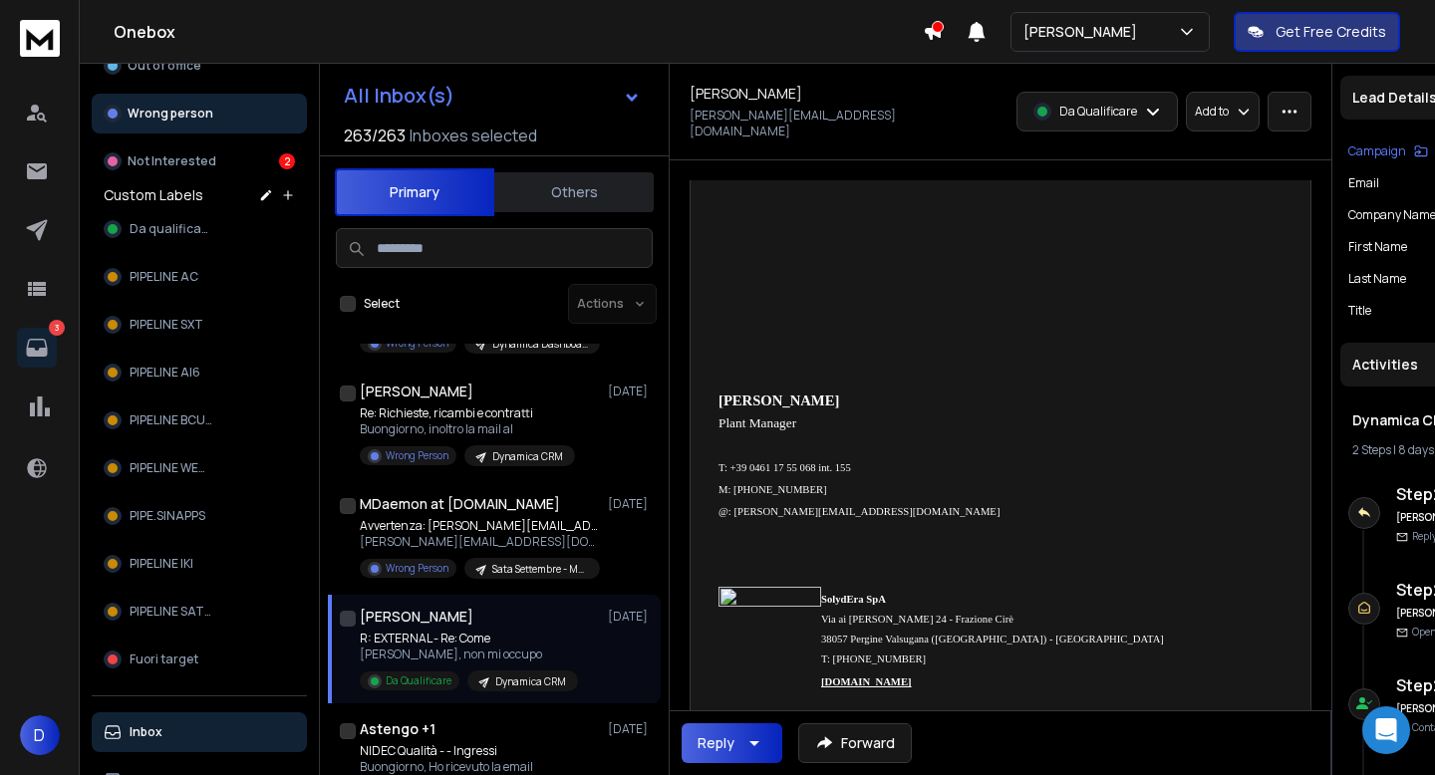
click at [943, 483] on div "Franco Matteotti Plant Manager T: +39 0461 17 55 068 int. 155 M: +39 348 337 01…" at bounding box center [993, 654] width 548 height 572
click at [800, 503] on div "Franco Matteotti Plant Manager T: +39 0461 17 55 068 int. 155 M: +39 348 337 01…" at bounding box center [993, 654] width 548 height 572
click at [833, 487] on div "Franco Matteotti Plant Manager T: +39 0461 17 55 068 int. 155 M: +39 348 337 01…" at bounding box center [993, 654] width 548 height 572
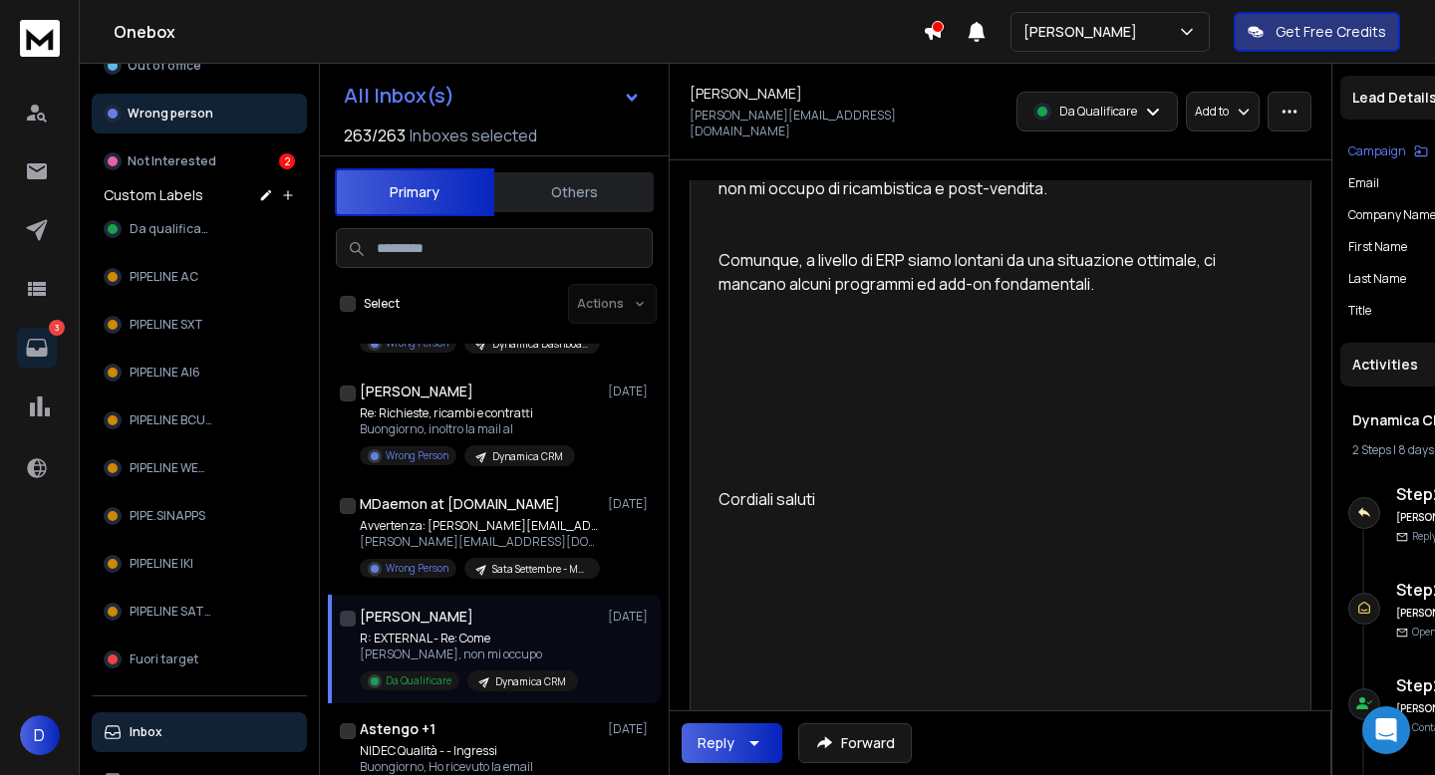
scroll to position [485, 0]
drag, startPoint x: 721, startPoint y: 295, endPoint x: 1104, endPoint y: 326, distance: 385.0
click at [1104, 295] on p "Comunque, a livello di ERP siamo lontani da una situazione ottimale, ci mancano…" at bounding box center [993, 271] width 548 height 48
copy span "Comunque, a livello di ERP siamo lontani da una situazione ottimale, ci mancano…"
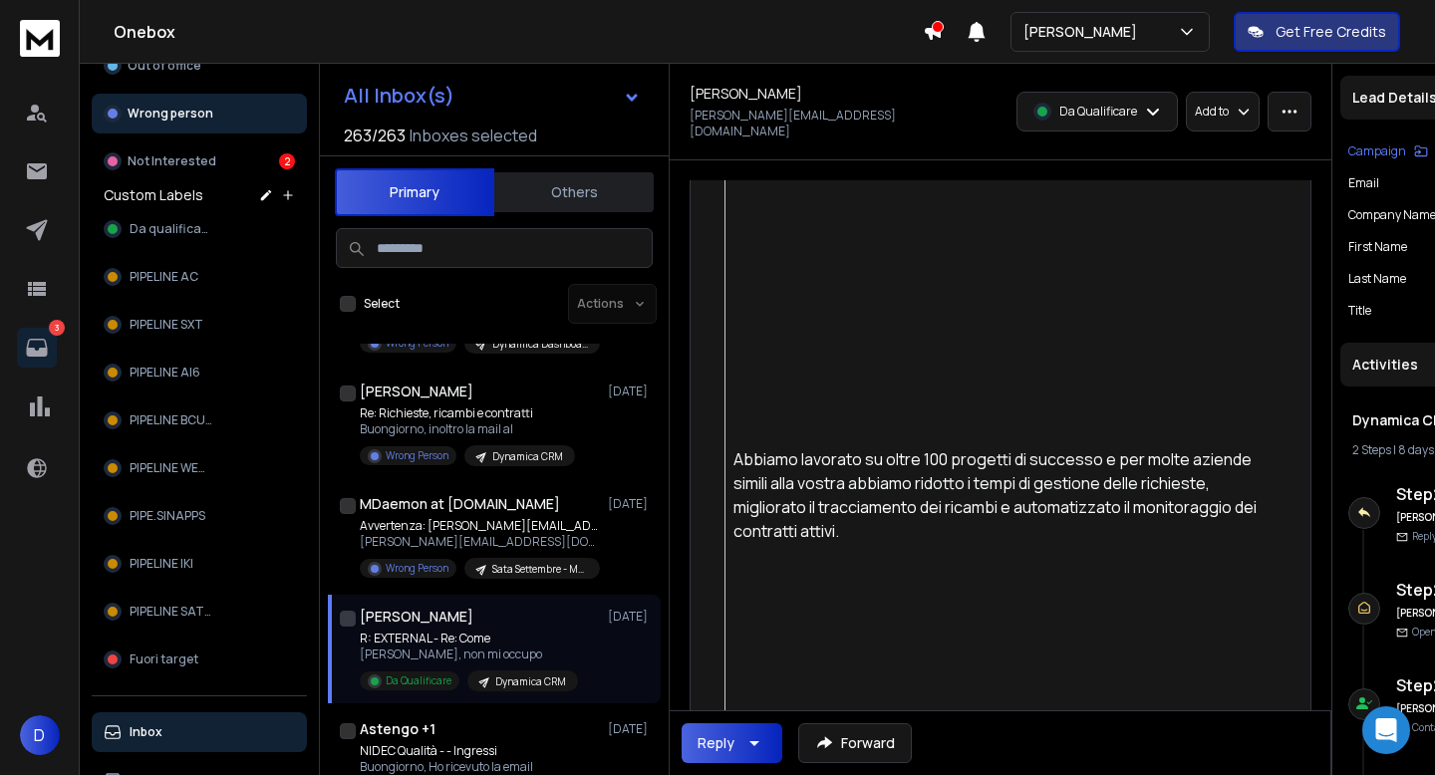
scroll to position [6342, 0]
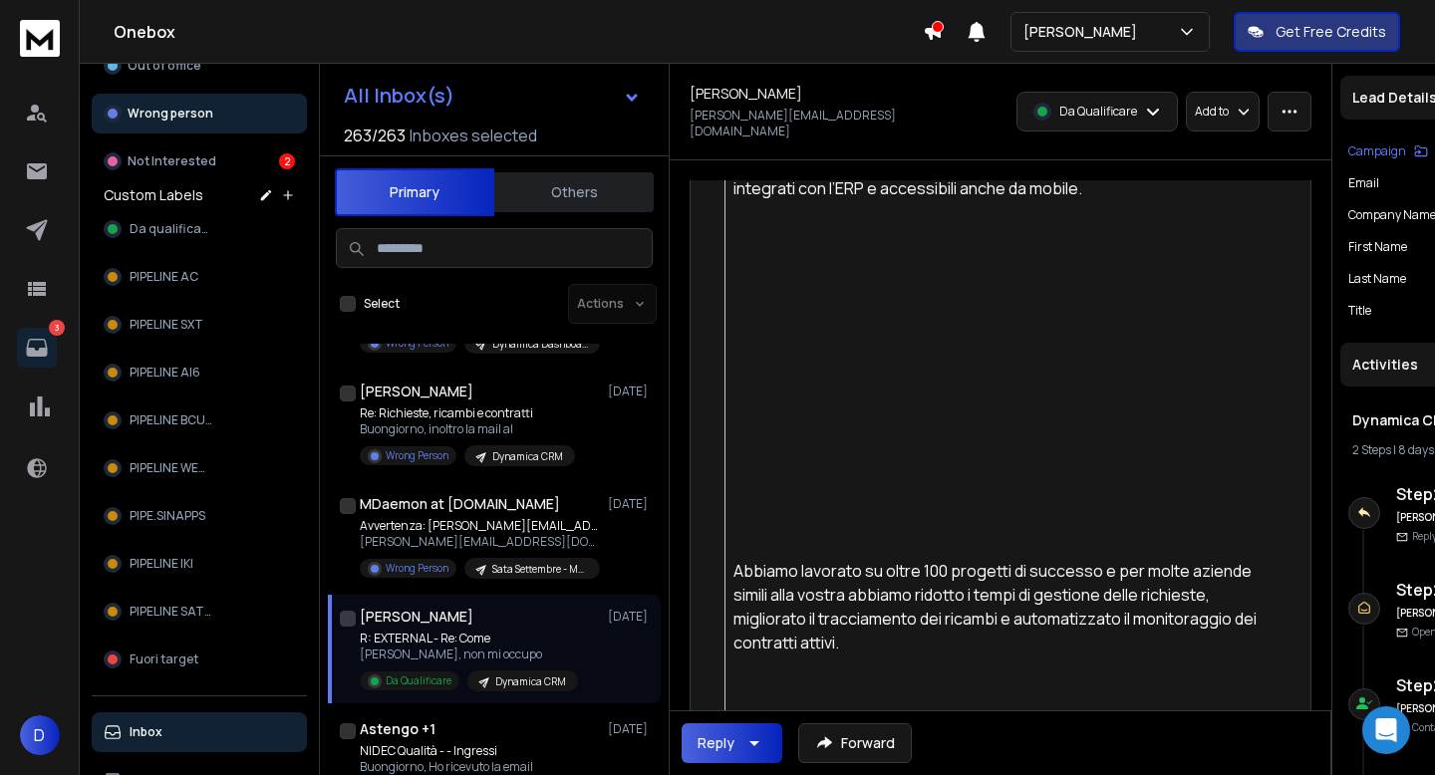
drag, startPoint x: 852, startPoint y: 447, endPoint x: 733, endPoint y: 275, distance: 209.0
copy div "Possiamo aiutarvi a gestire tutto il post-vendita da Microsoft Dynamics ticket …"
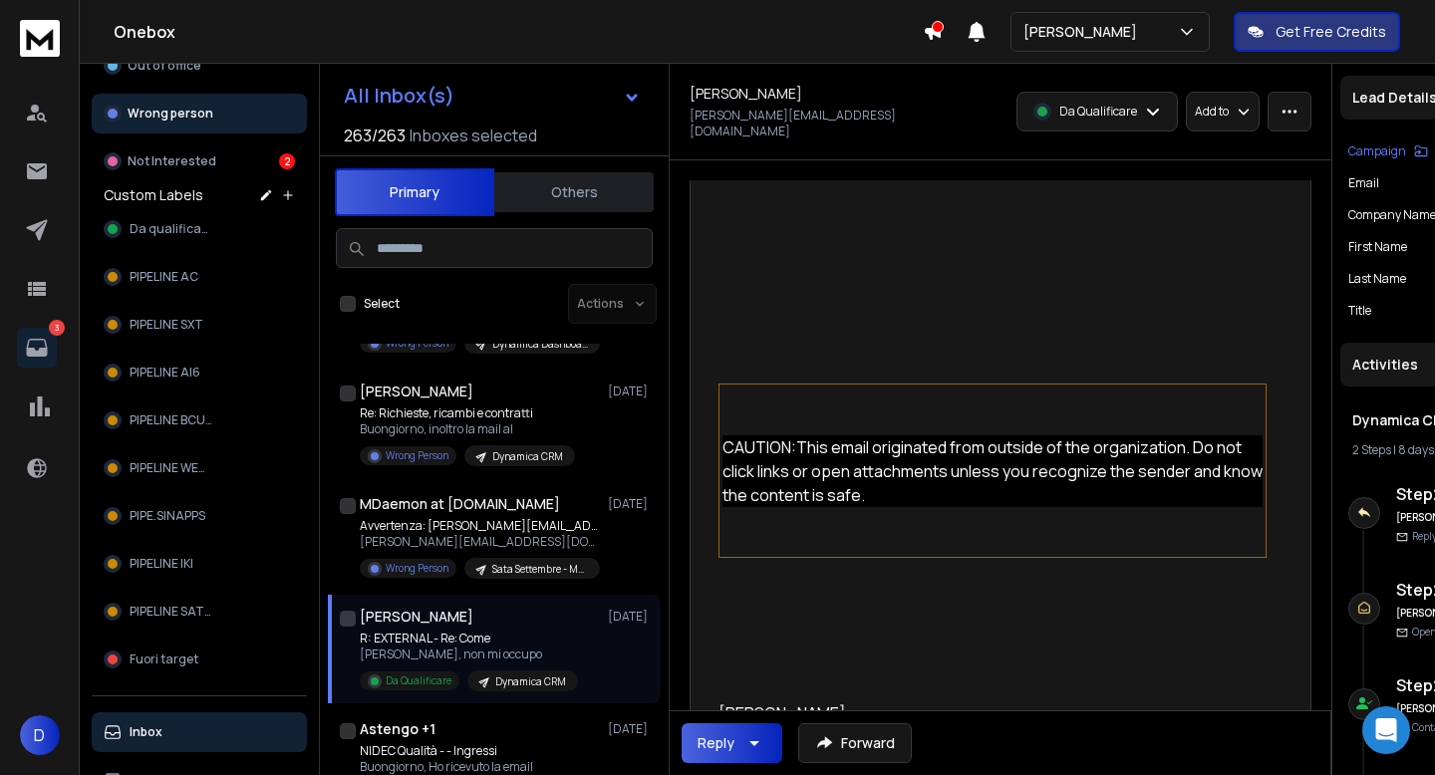
scroll to position [1901, 0]
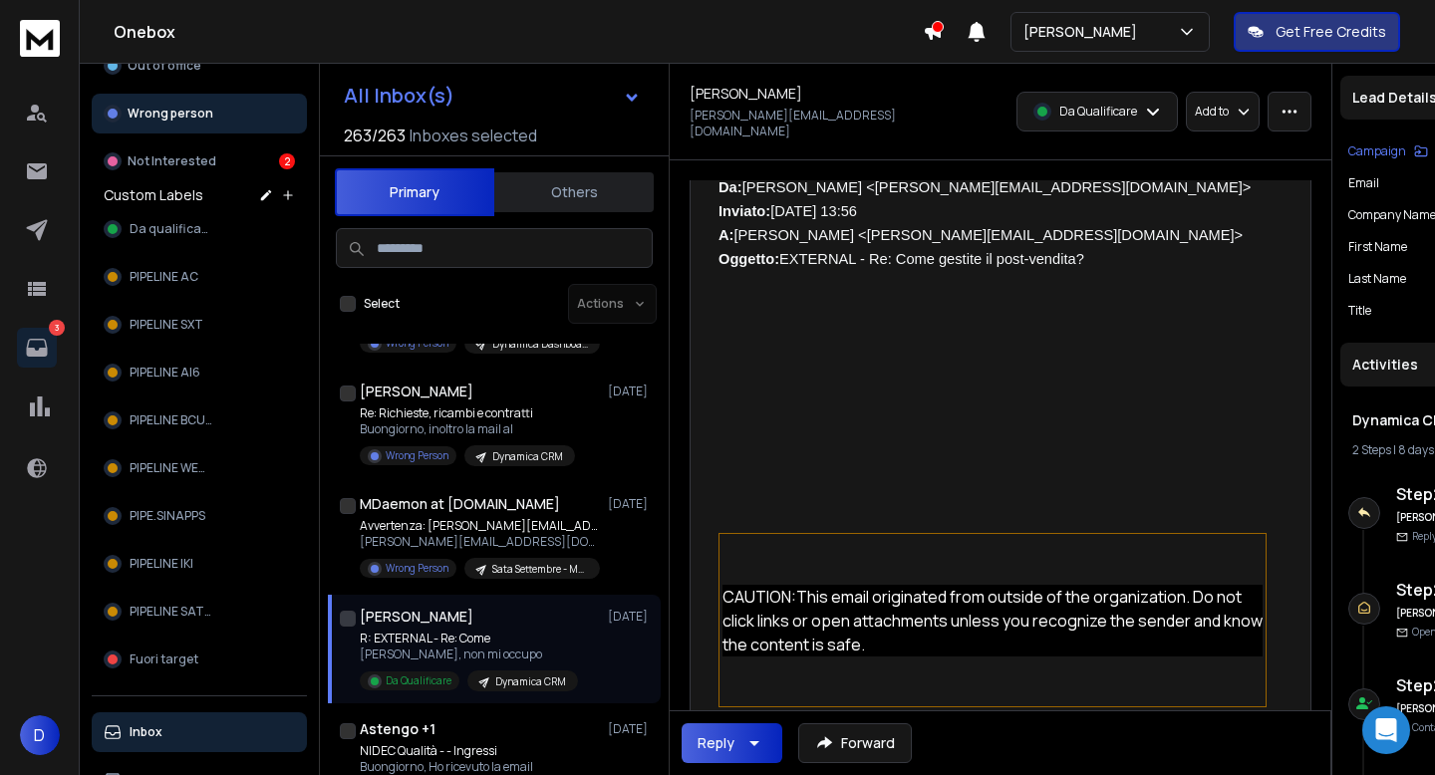
click at [757, 735] on icon "button" at bounding box center [755, 744] width 24 height 24
click at [748, 648] on p "Reply" at bounding box center [734, 653] width 37 height 20
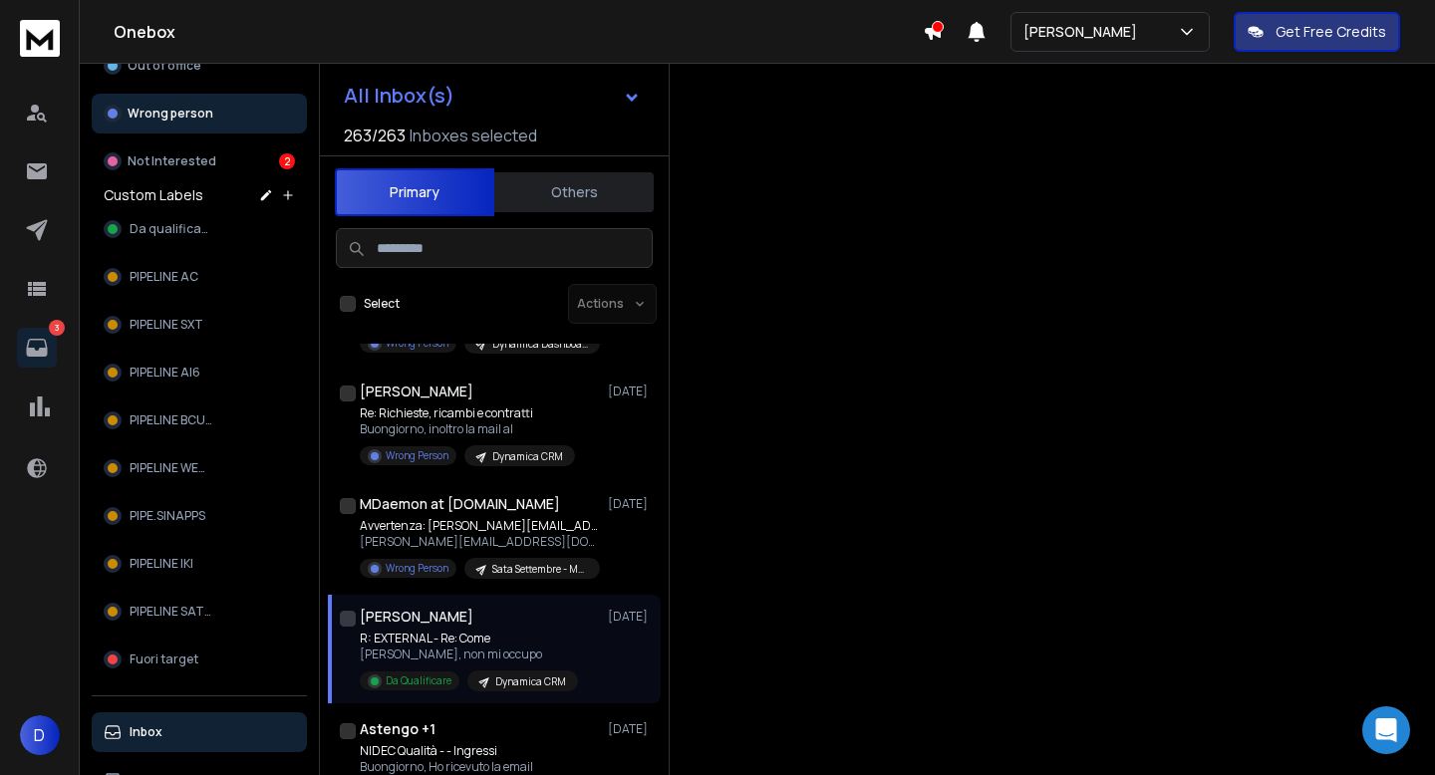
scroll to position [0, 0]
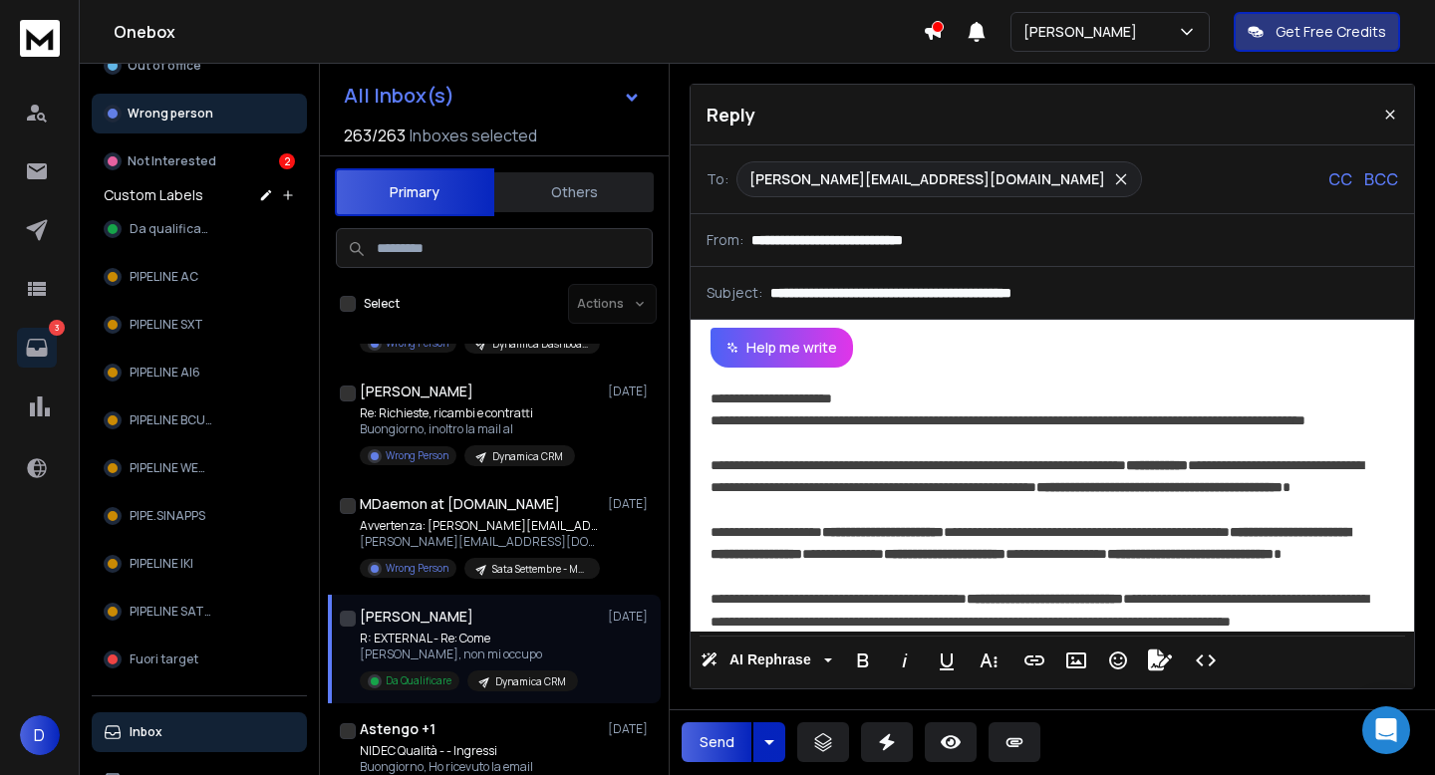
click at [940, 423] on p "**********" at bounding box center [1042, 432] width 663 height 45
click at [869, 441] on p "**********" at bounding box center [1042, 432] width 663 height 45
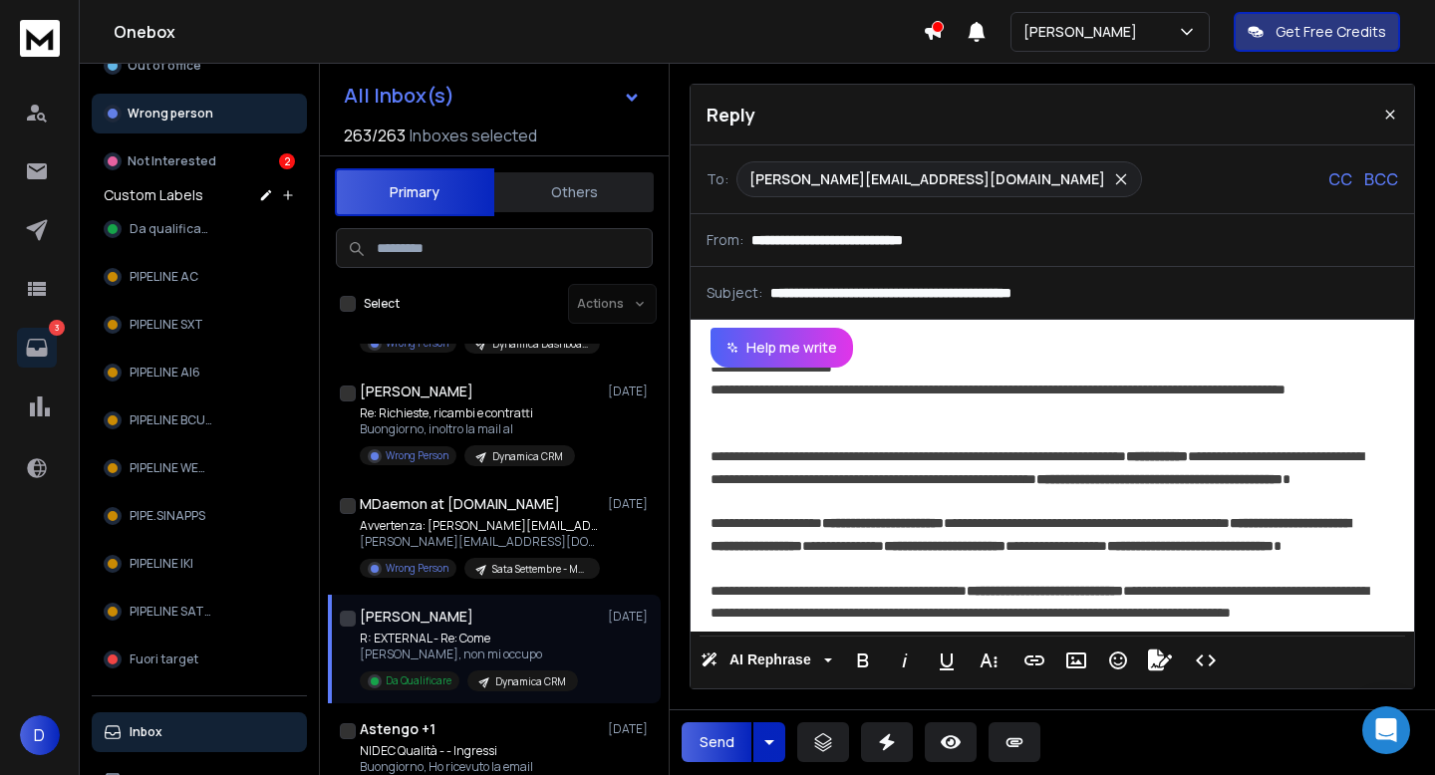
scroll to position [31, 0]
drag, startPoint x: 831, startPoint y: 460, endPoint x: 906, endPoint y: 455, distance: 74.9
click at [906, 455] on p "**********" at bounding box center [1042, 479] width 663 height 67
click at [1068, 498] on p "**********" at bounding box center [1042, 479] width 663 height 67
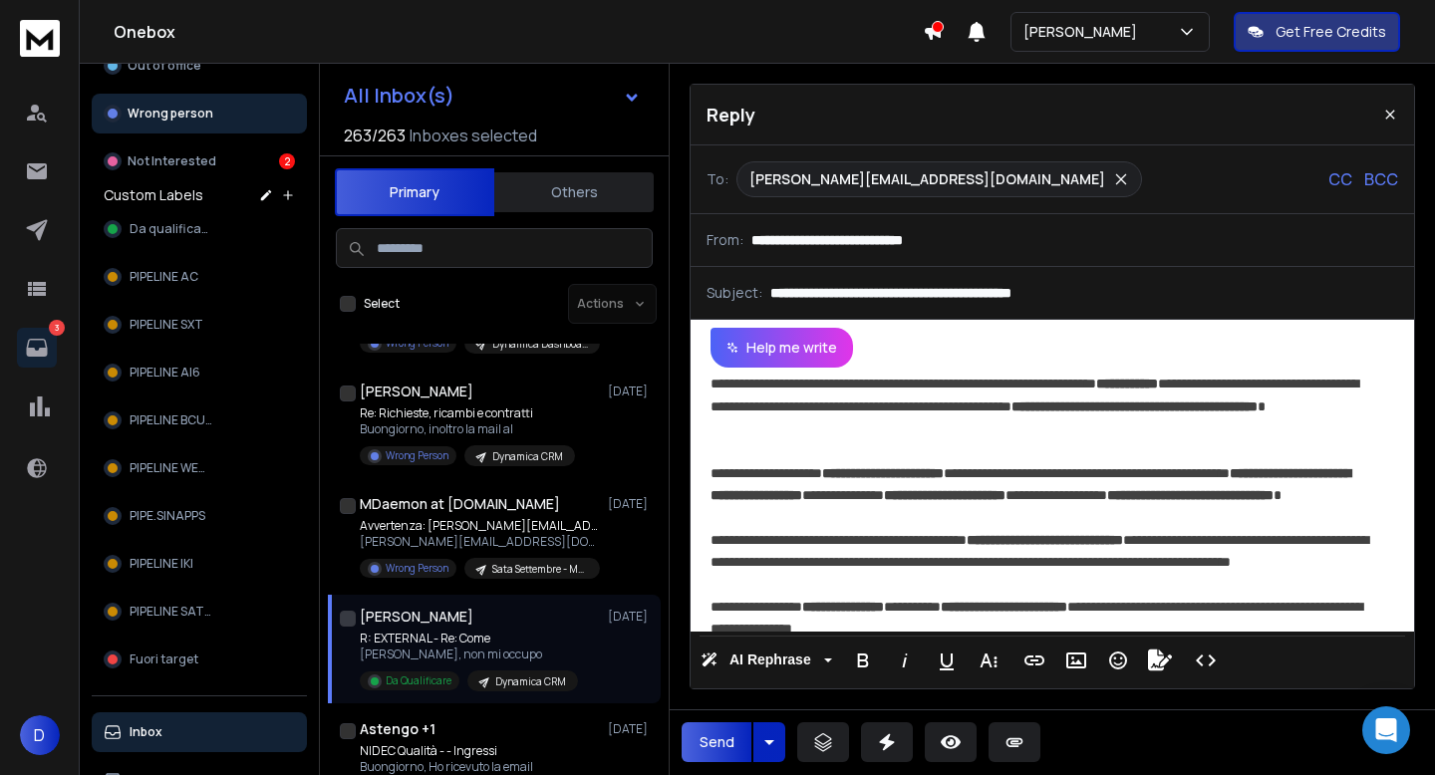
scroll to position [108, 0]
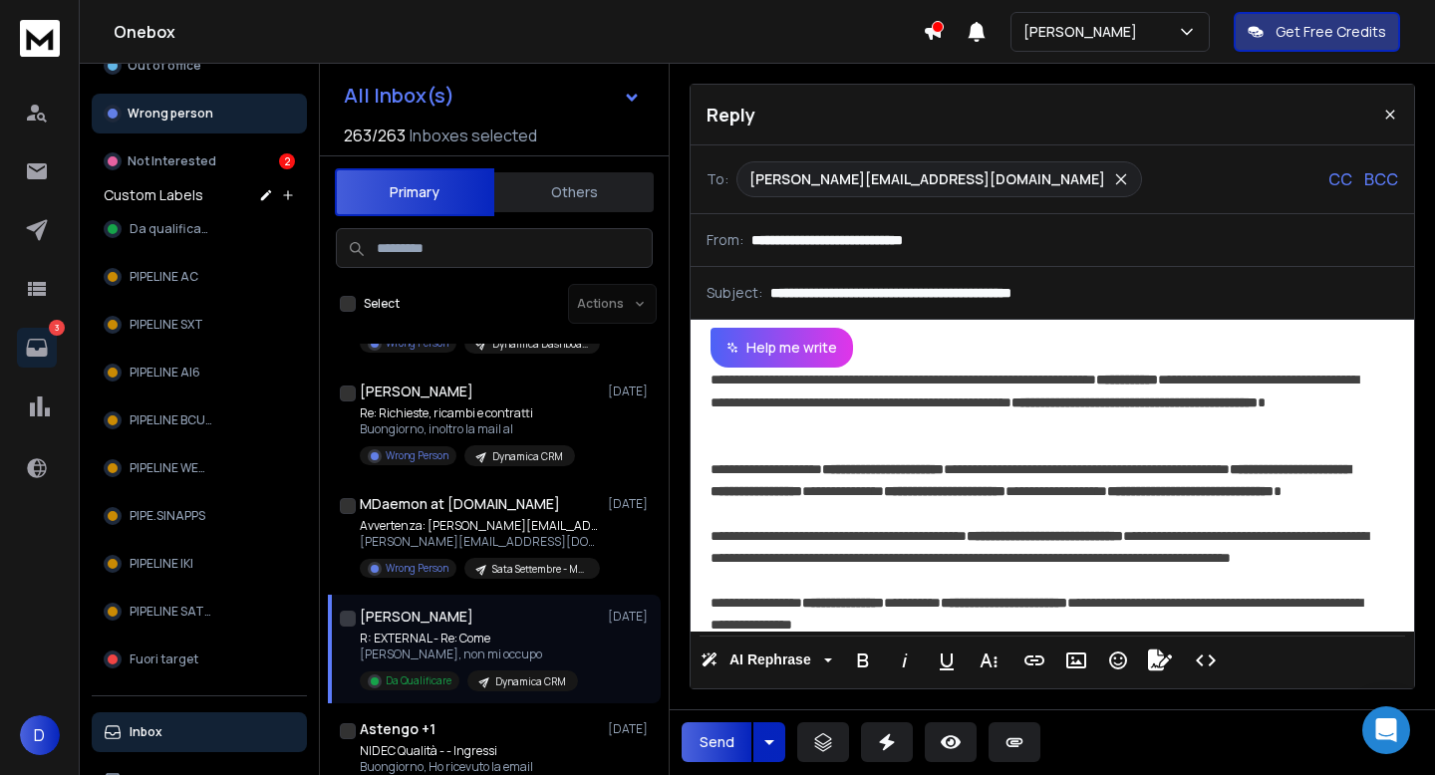
click at [986, 519] on p "**********" at bounding box center [1042, 492] width 663 height 67
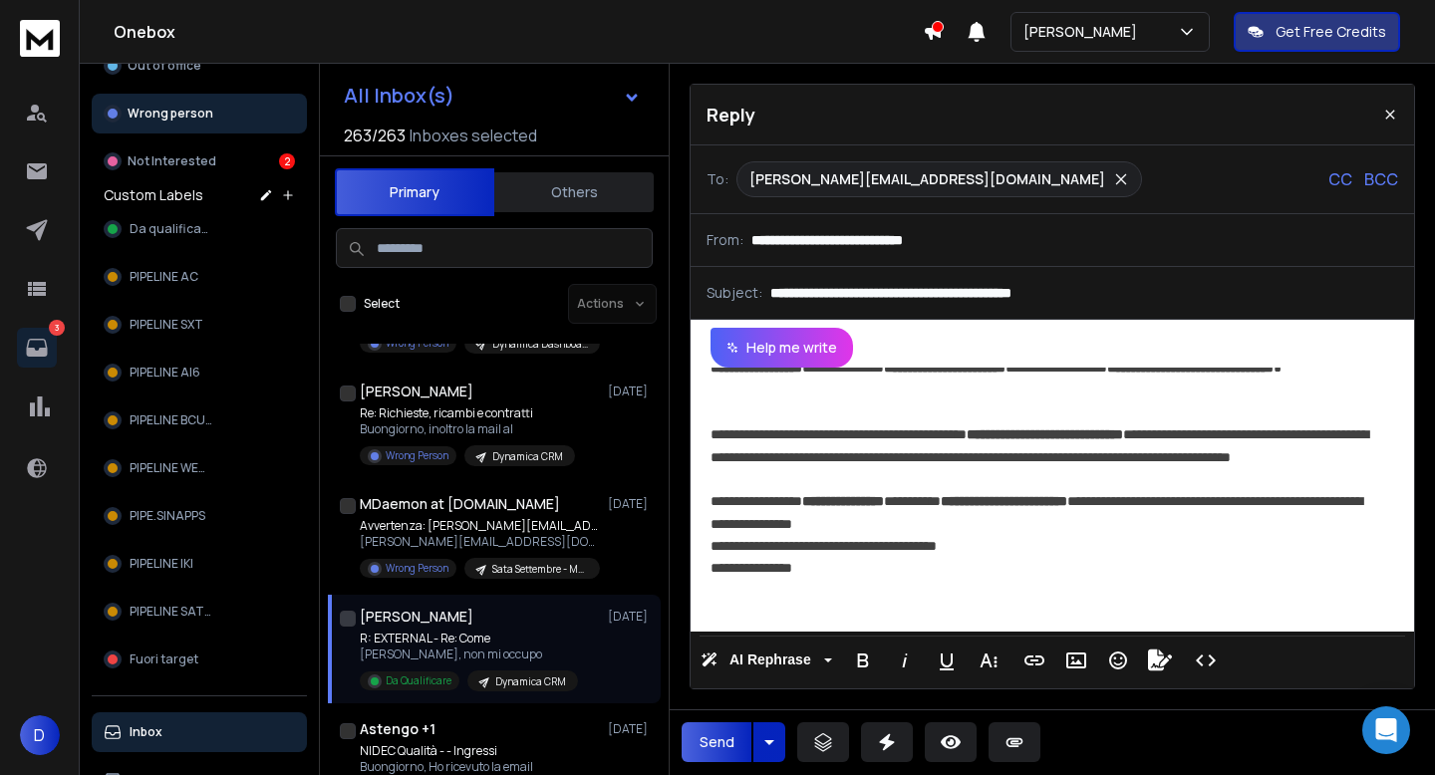
scroll to position [212, 0]
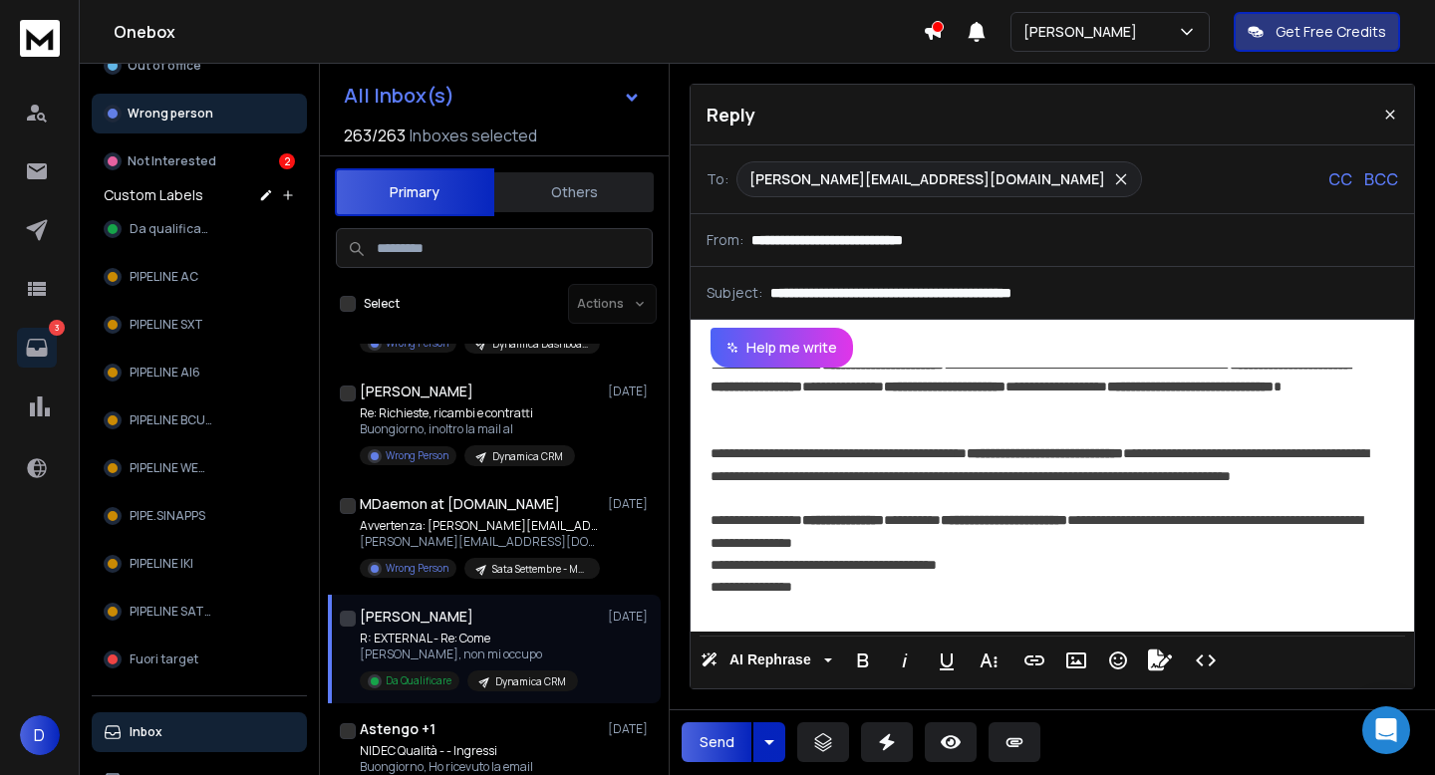
click at [902, 497] on p "**********" at bounding box center [1042, 476] width 663 height 67
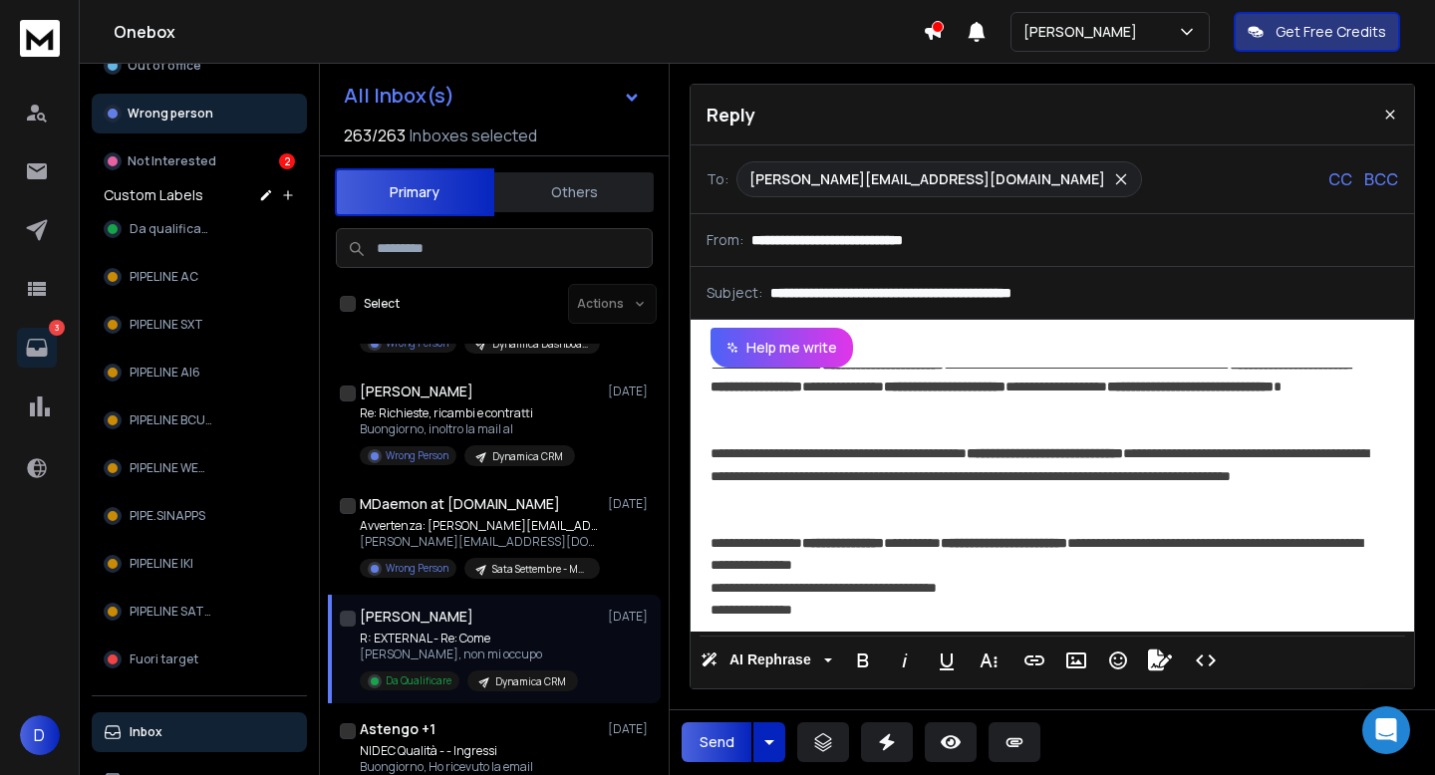
click at [874, 475] on p "**********" at bounding box center [1042, 488] width 663 height 90
click at [1024, 507] on p "**********" at bounding box center [1042, 488] width 663 height 90
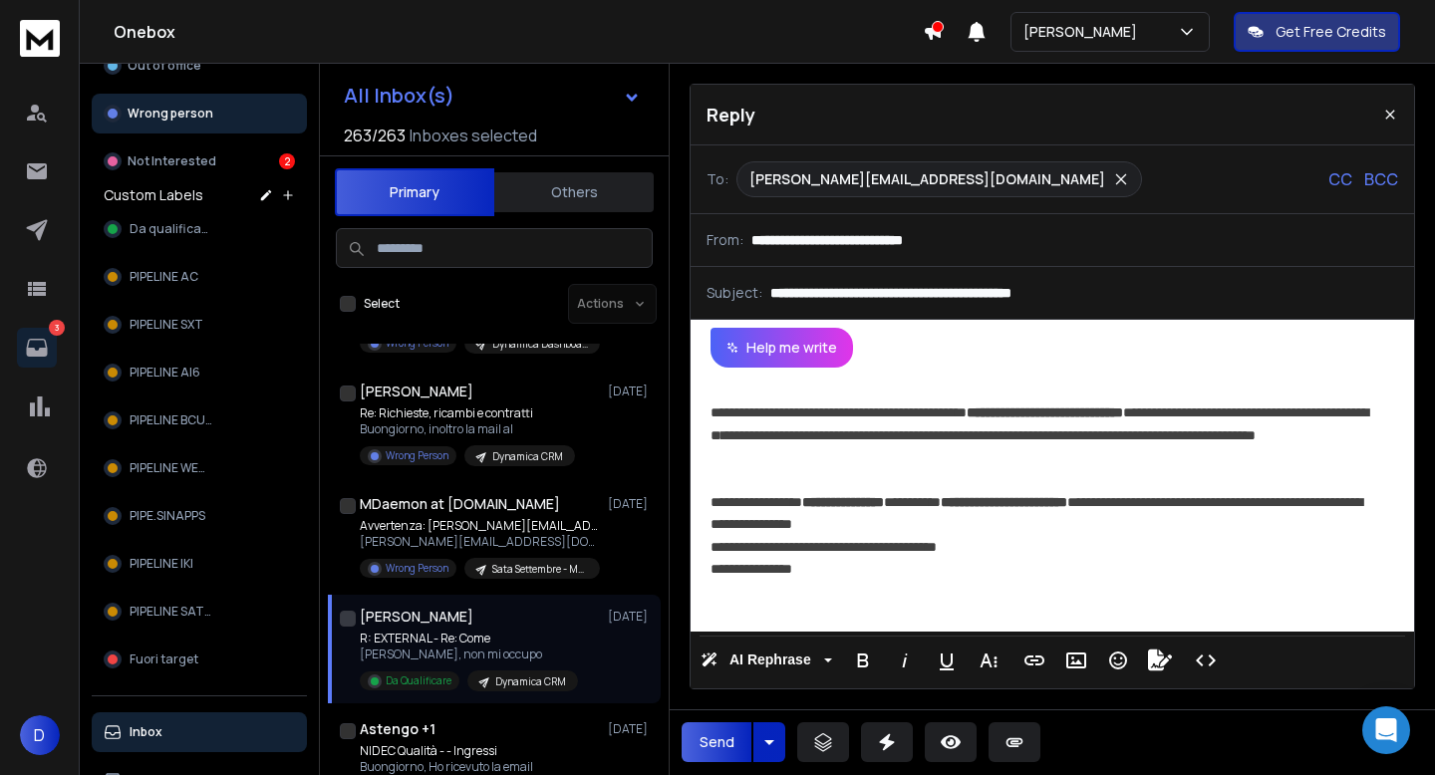
scroll to position [272, 0]
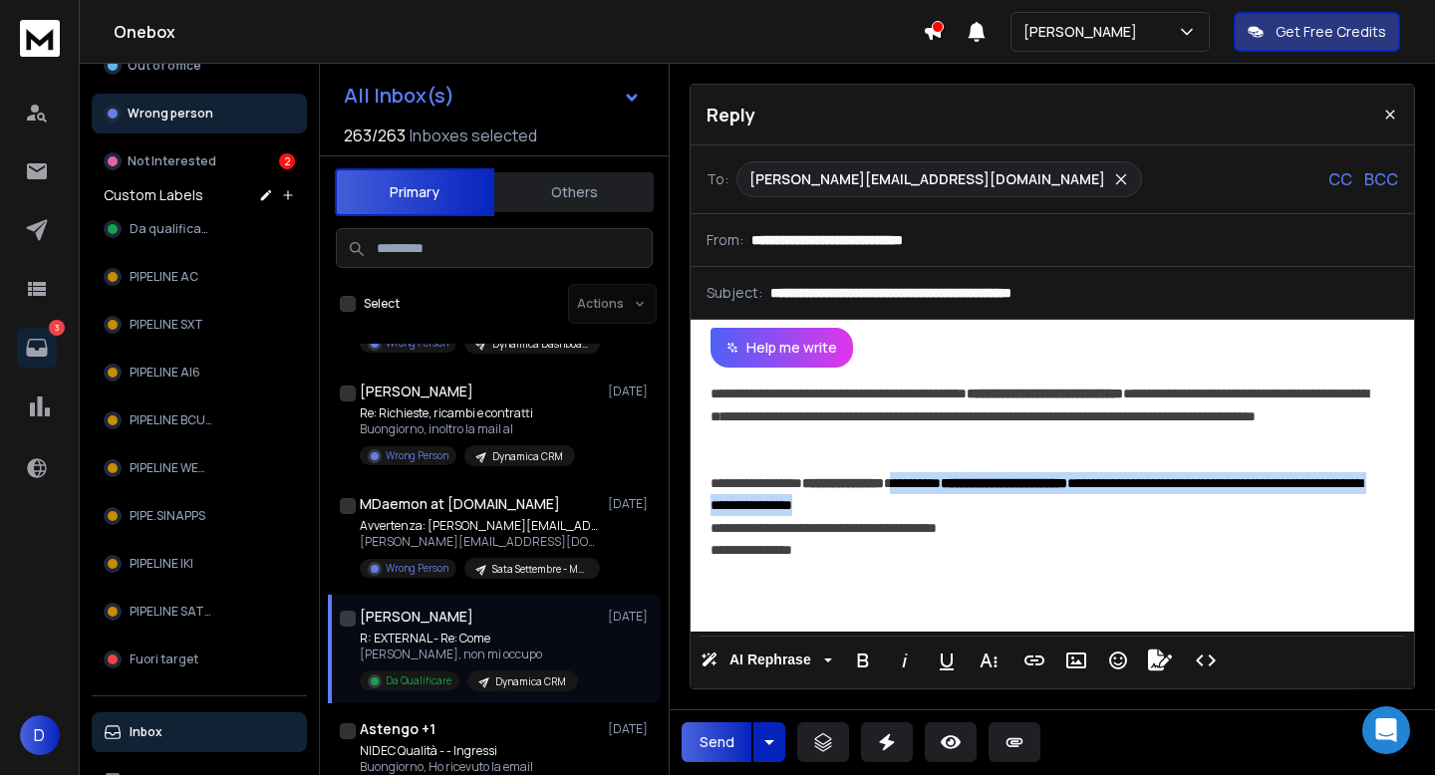
drag, startPoint x: 949, startPoint y: 482, endPoint x: 1094, endPoint y: 510, distance: 148.2
click at [1094, 510] on p "**********" at bounding box center [1042, 494] width 663 height 45
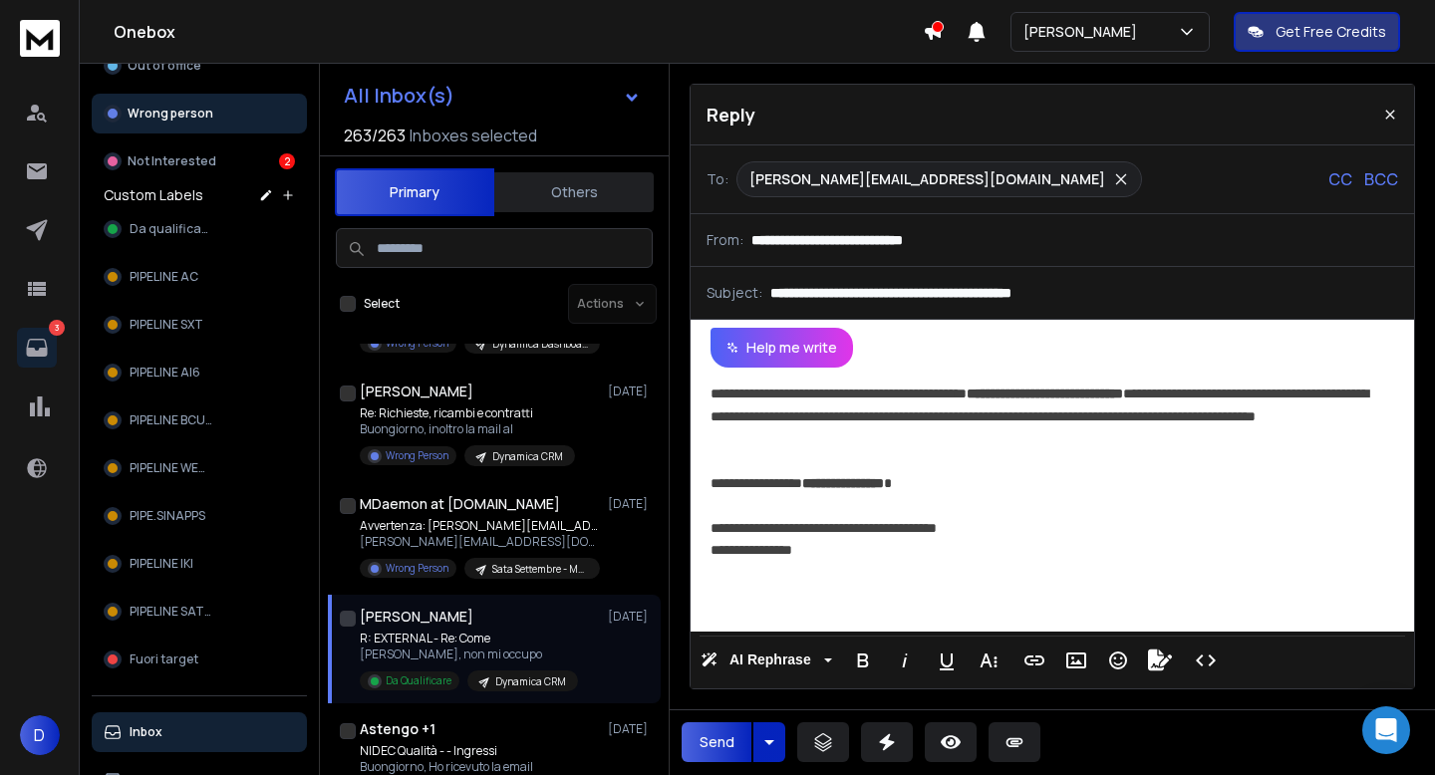
click at [1010, 531] on p "**********" at bounding box center [1042, 528] width 663 height 22
click at [707, 592] on div "**********" at bounding box center [1050, 500] width 718 height 264
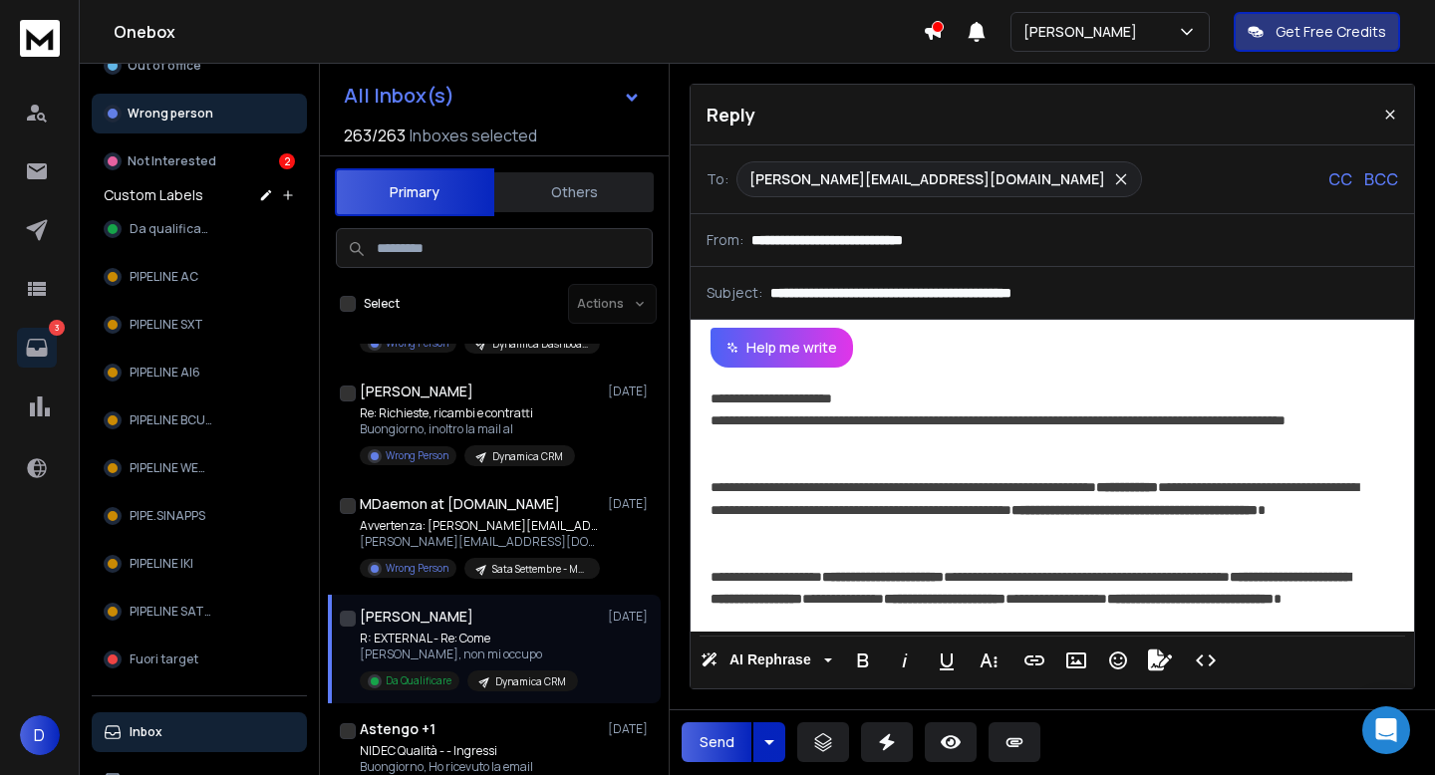
scroll to position [0, 0]
click at [1182, 184] on div "franco.matteotti@solydera.com" at bounding box center [1029, 179] width 584 height 36
click at [1150, 189] on input at bounding box center [1220, 179] width 140 height 36
type input "**********"
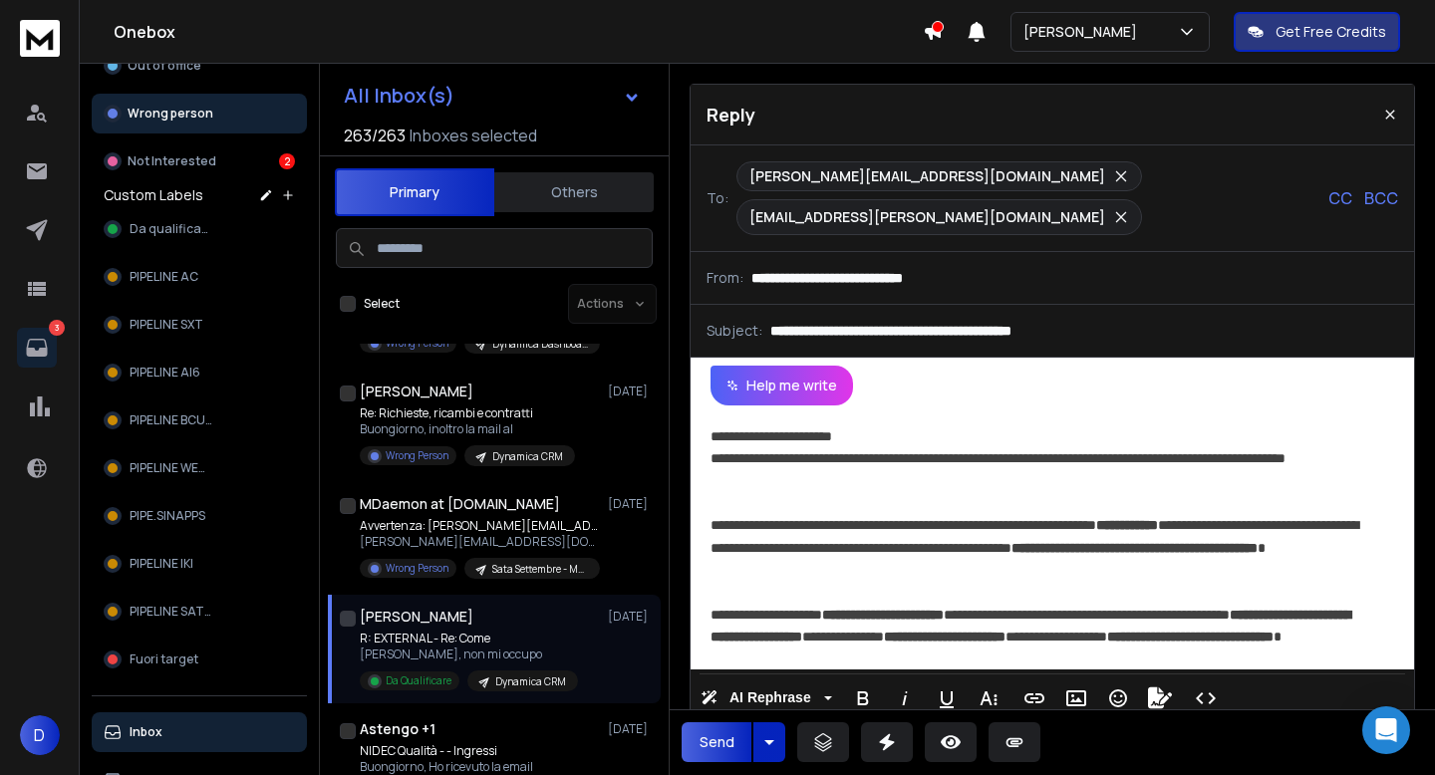
click at [1113, 170] on icon at bounding box center [1121, 176] width 16 height 16
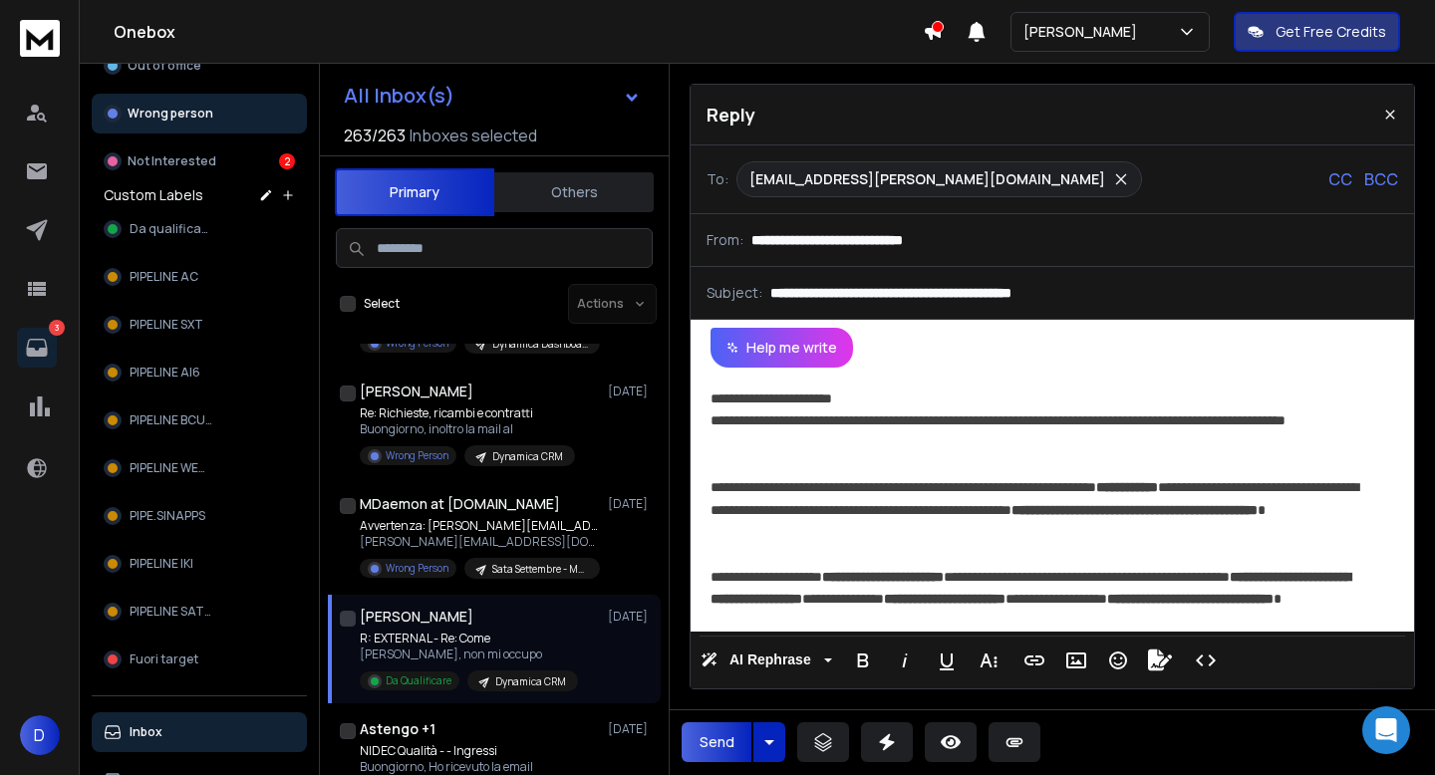
drag, startPoint x: 1329, startPoint y: 181, endPoint x: 1303, endPoint y: 197, distance: 30.4
click at [1330, 181] on p "CC" at bounding box center [1341, 179] width 24 height 24
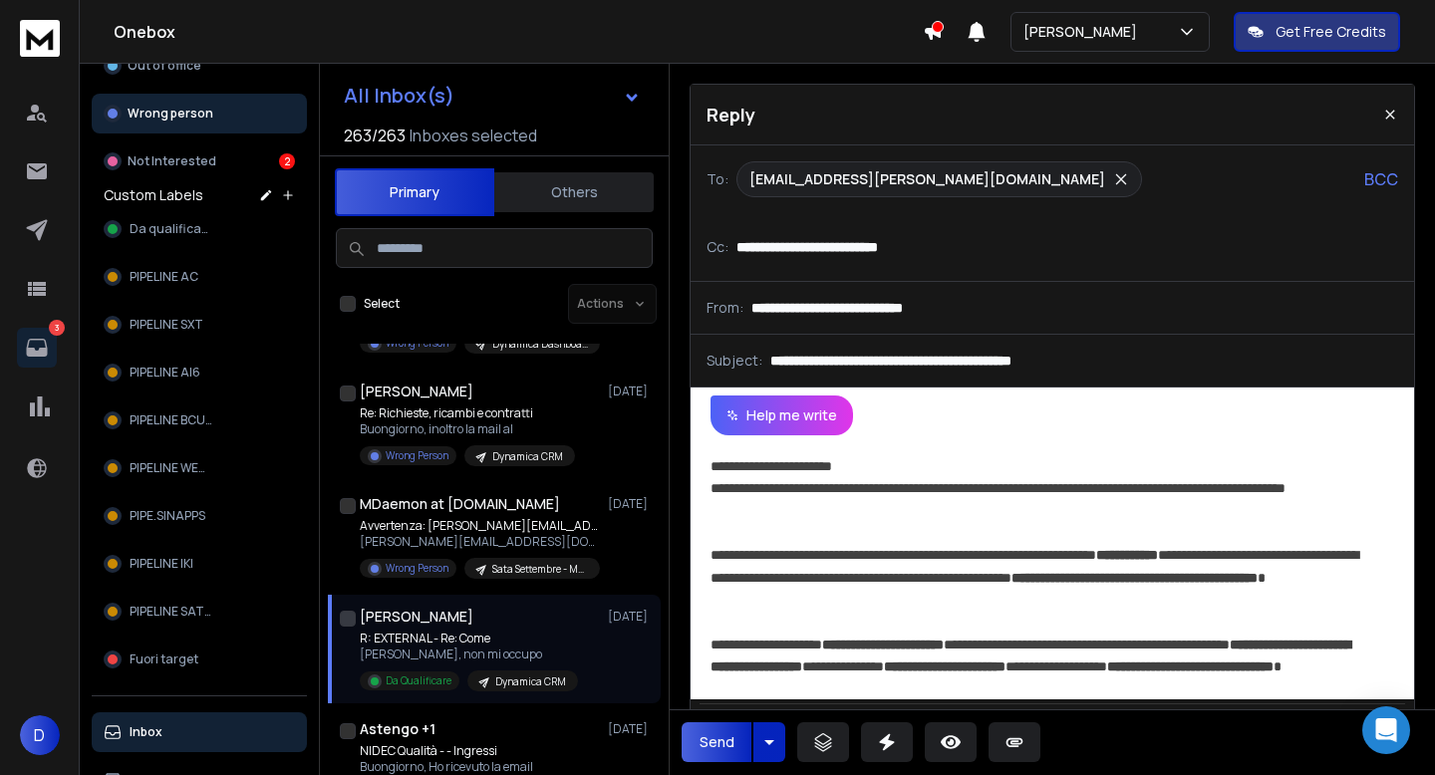
type input "**********"
click at [1378, 182] on p "BCC" at bounding box center [1382, 179] width 34 height 24
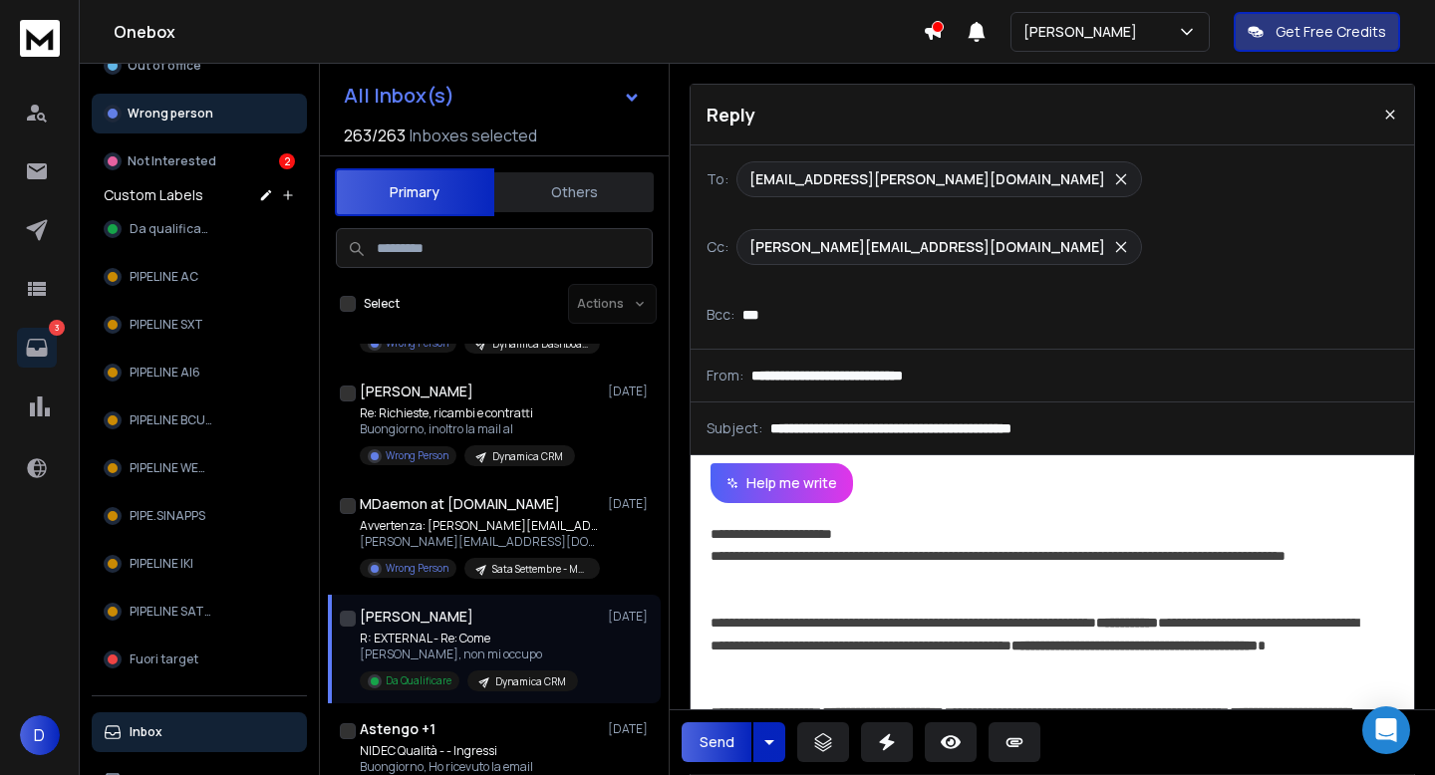
type input "**********"
click at [1283, 272] on div "Cc: franco.matteotti@solydera.com" at bounding box center [1053, 247] width 724 height 68
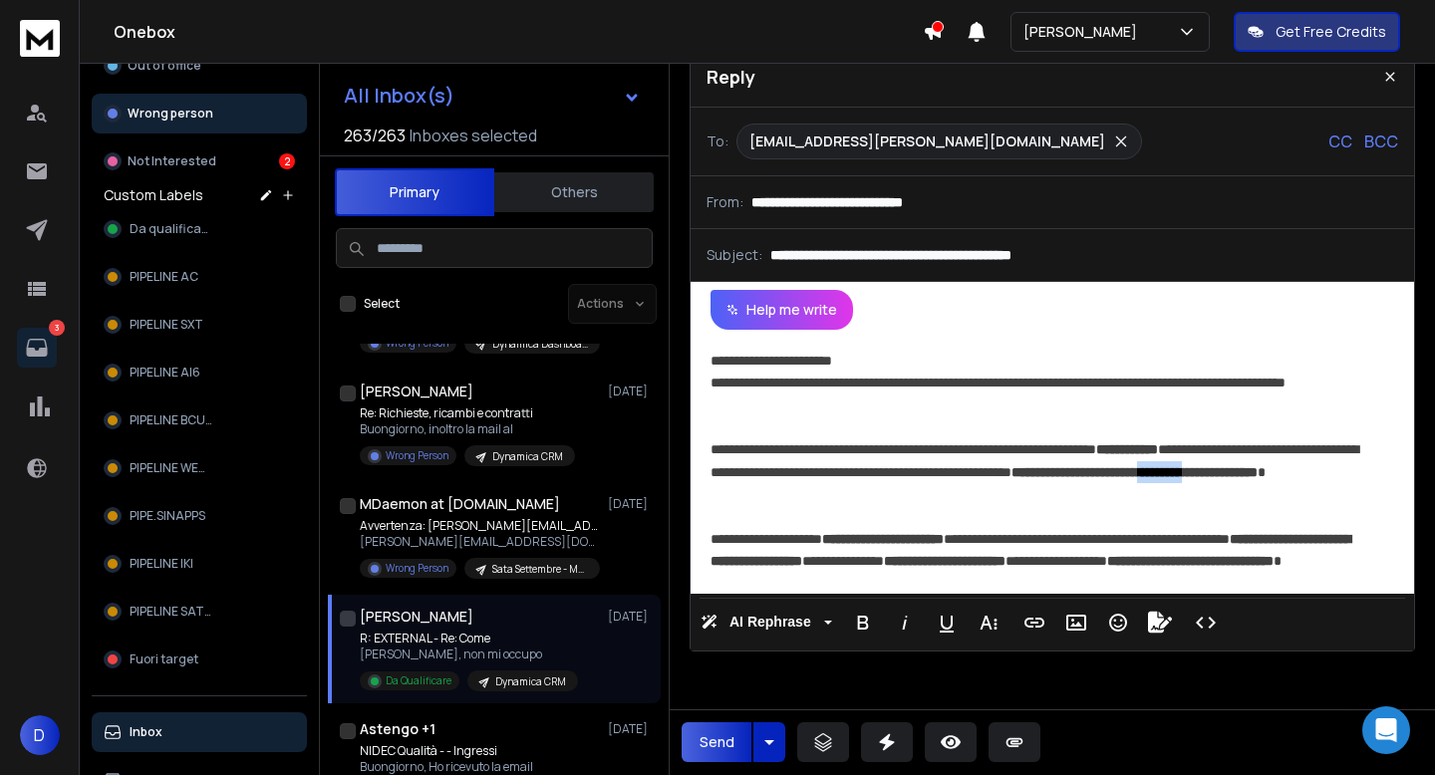
drag, startPoint x: 787, startPoint y: 499, endPoint x: 842, endPoint y: 489, distance: 55.7
click at [841, 498] on div "**********" at bounding box center [1050, 462] width 718 height 264
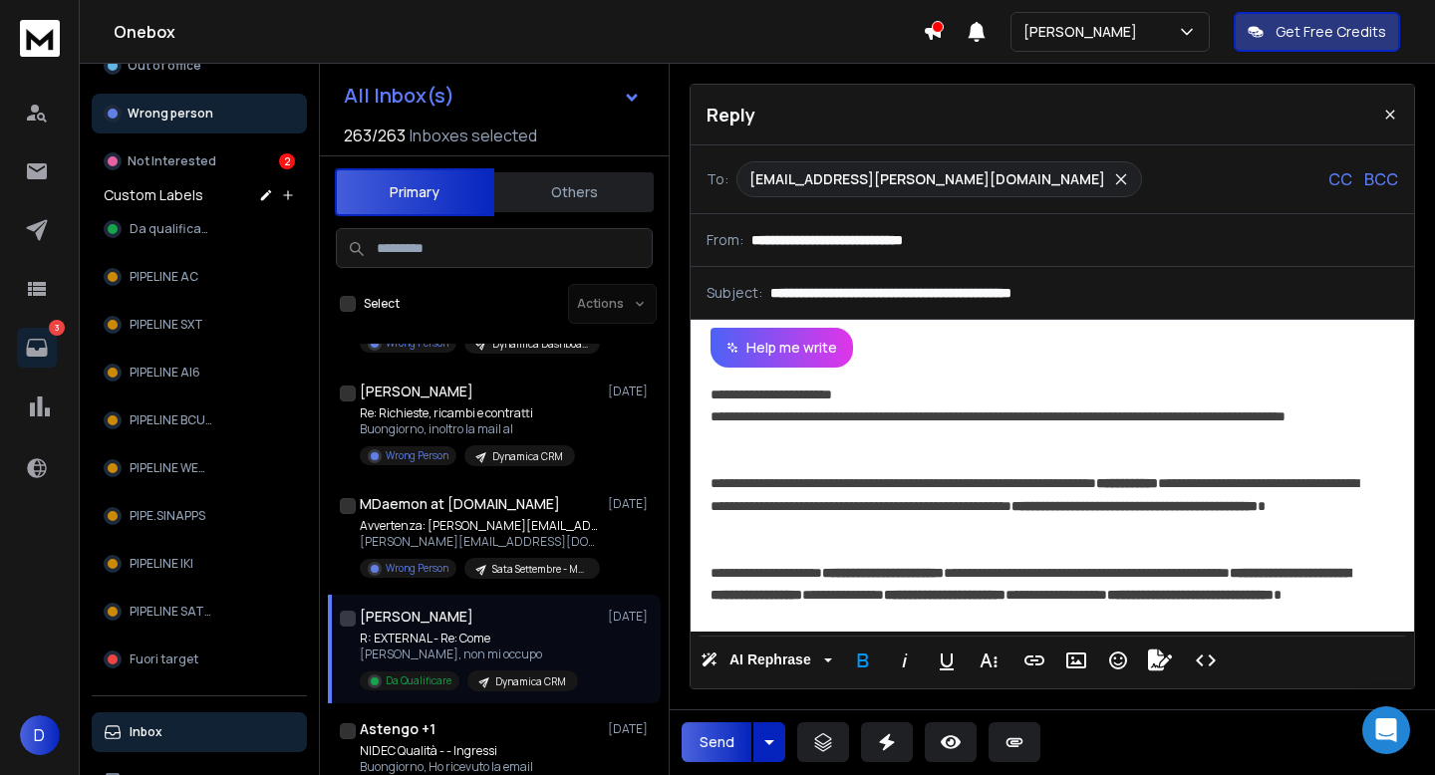
click at [937, 460] on p "**********" at bounding box center [1042, 439] width 663 height 67
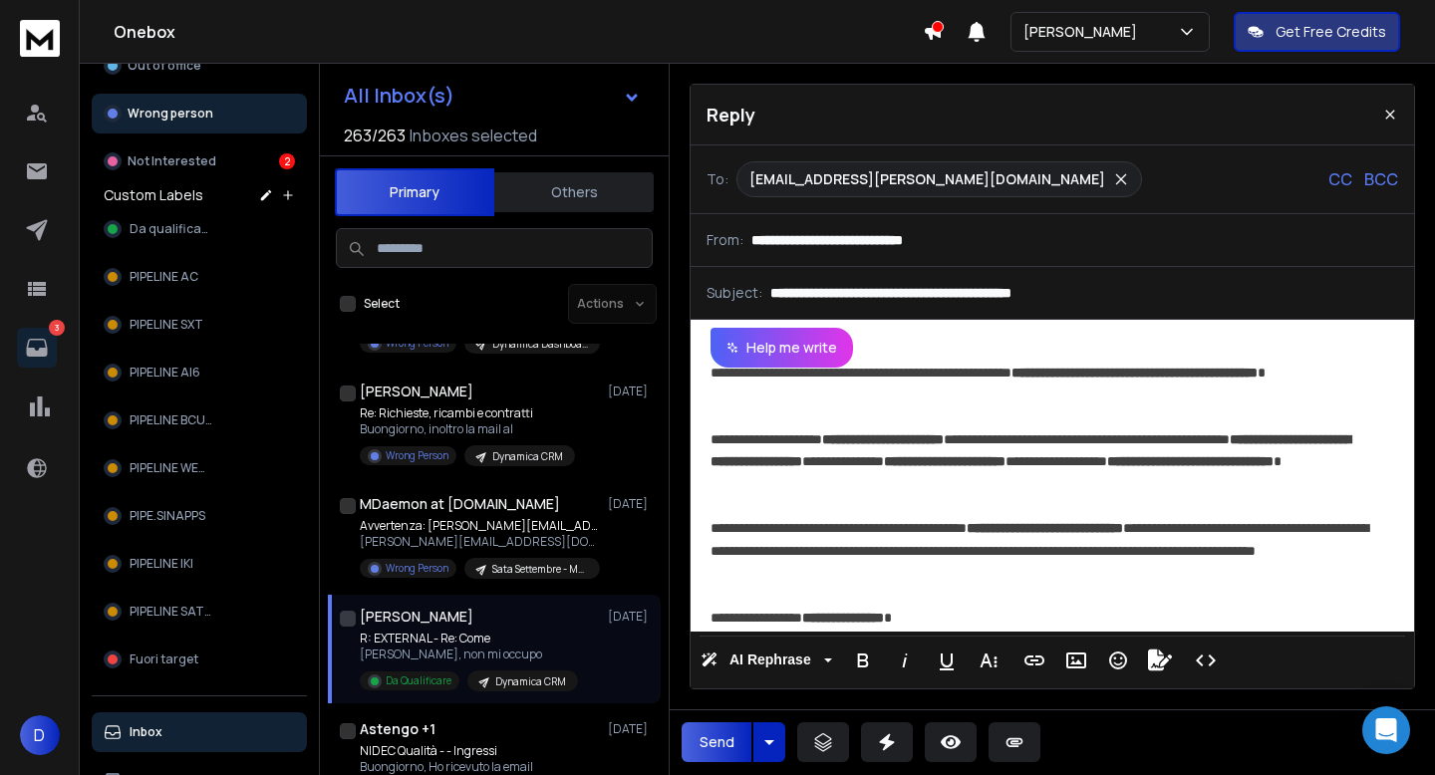
scroll to position [139, 0]
drag, startPoint x: 874, startPoint y: 552, endPoint x: 884, endPoint y: 554, distance: 10.2
click at [884, 554] on p "**********" at bounding box center [1042, 561] width 663 height 90
click at [868, 664] on icon "button" at bounding box center [863, 661] width 24 height 24
click at [925, 559] on p "**********" at bounding box center [1042, 561] width 663 height 90
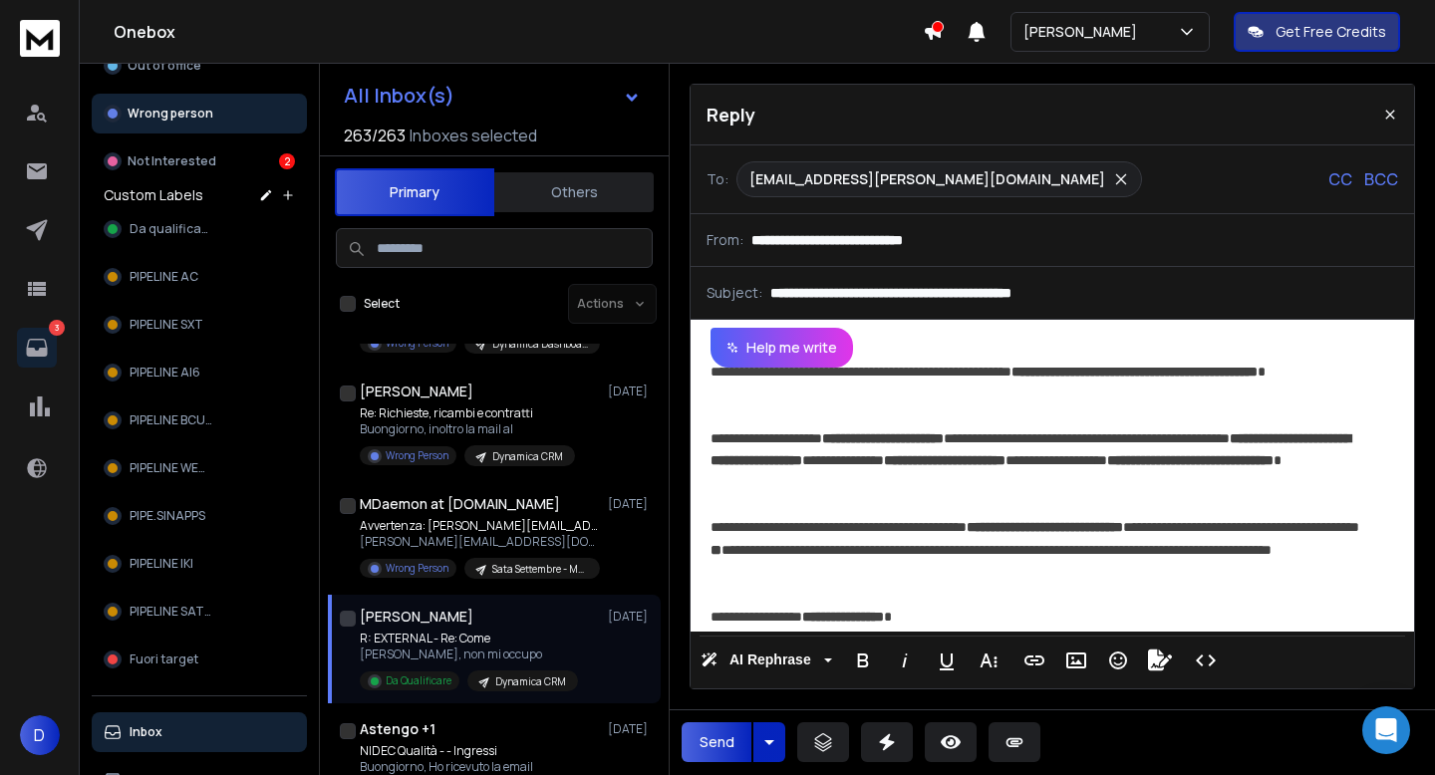
click at [925, 559] on p "**********" at bounding box center [1042, 561] width 663 height 90
click at [870, 658] on icon "button" at bounding box center [863, 661] width 24 height 24
click at [1077, 577] on p "**********" at bounding box center [1042, 561] width 663 height 90
drag, startPoint x: 1146, startPoint y: 552, endPoint x: 1273, endPoint y: 559, distance: 126.8
click at [1273, 559] on p "**********" at bounding box center [1042, 561] width 663 height 90
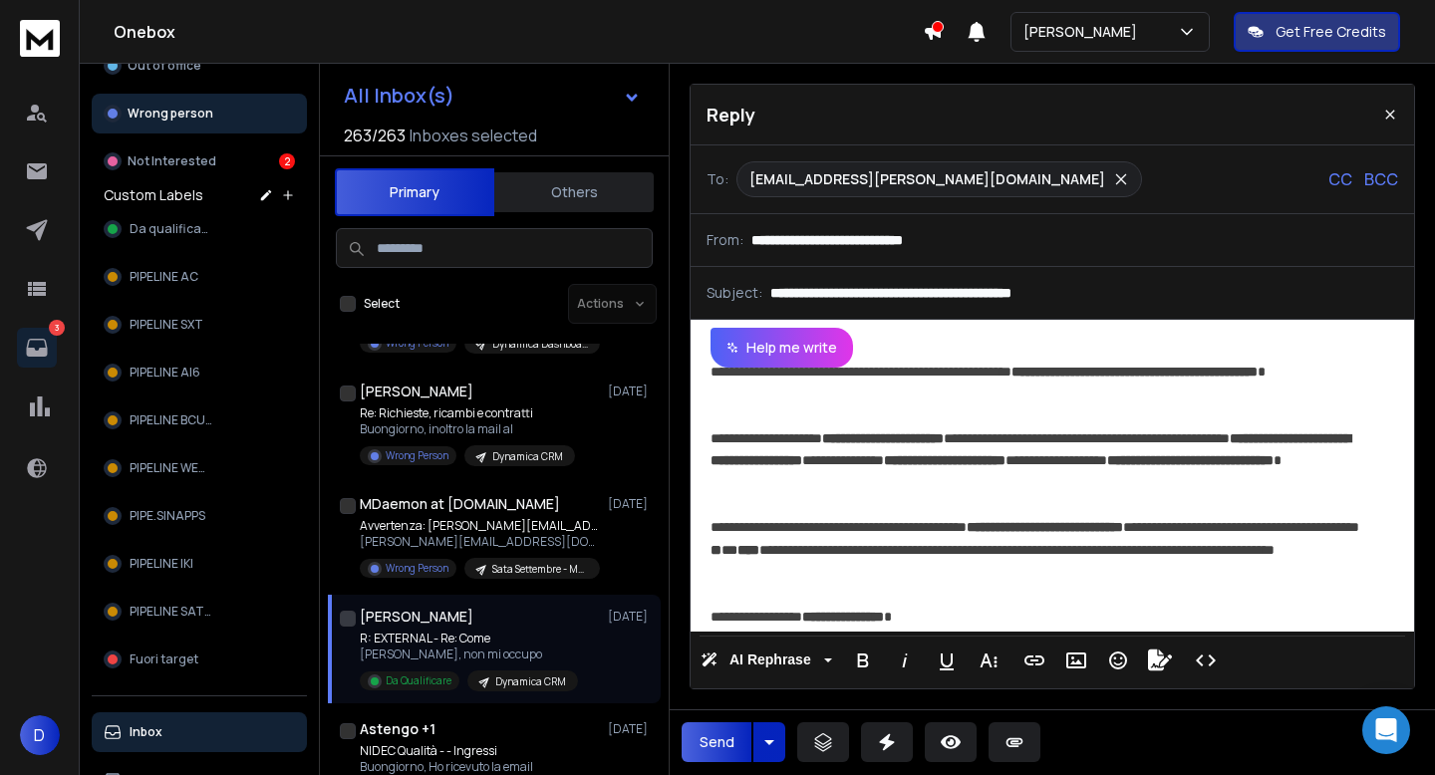
click at [1249, 580] on p "**********" at bounding box center [1042, 561] width 663 height 90
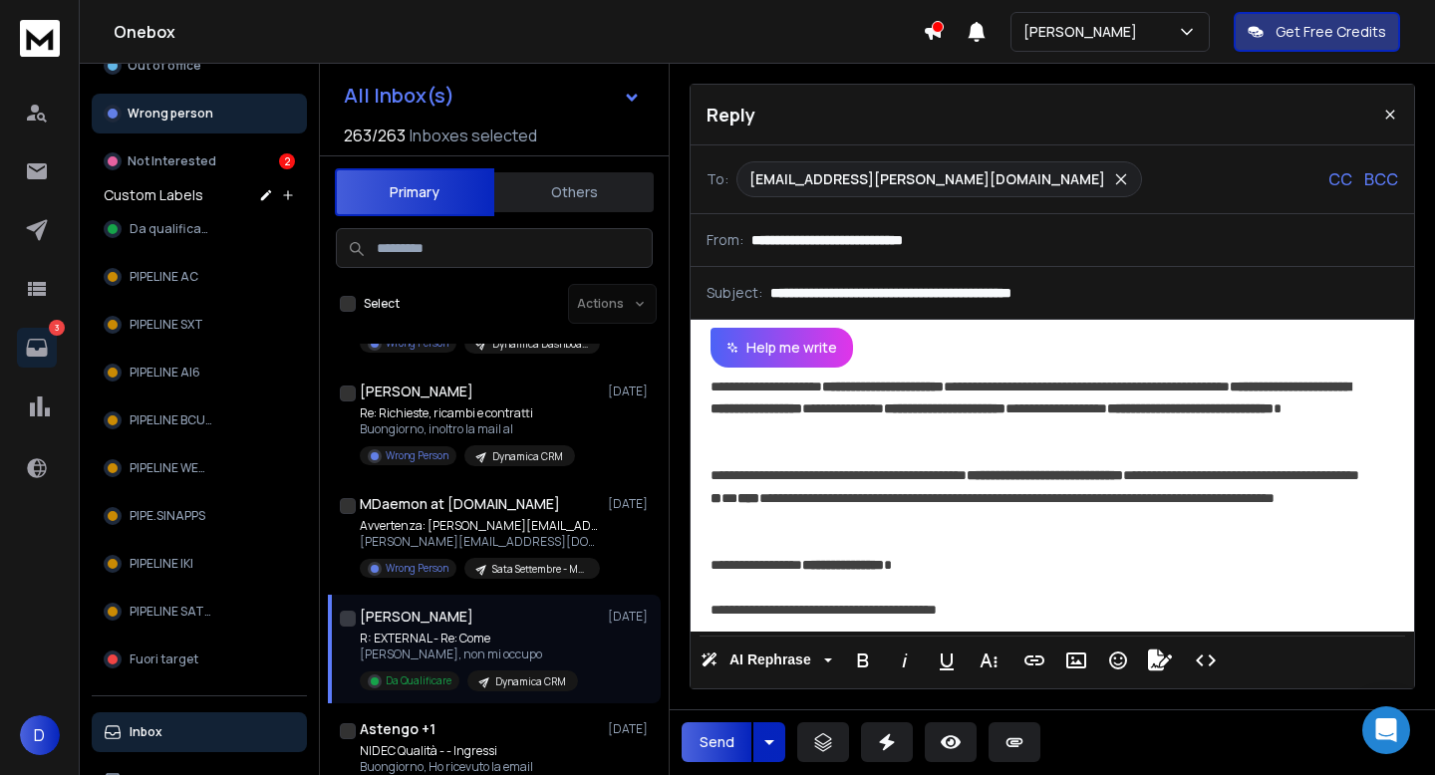
scroll to position [194, 0]
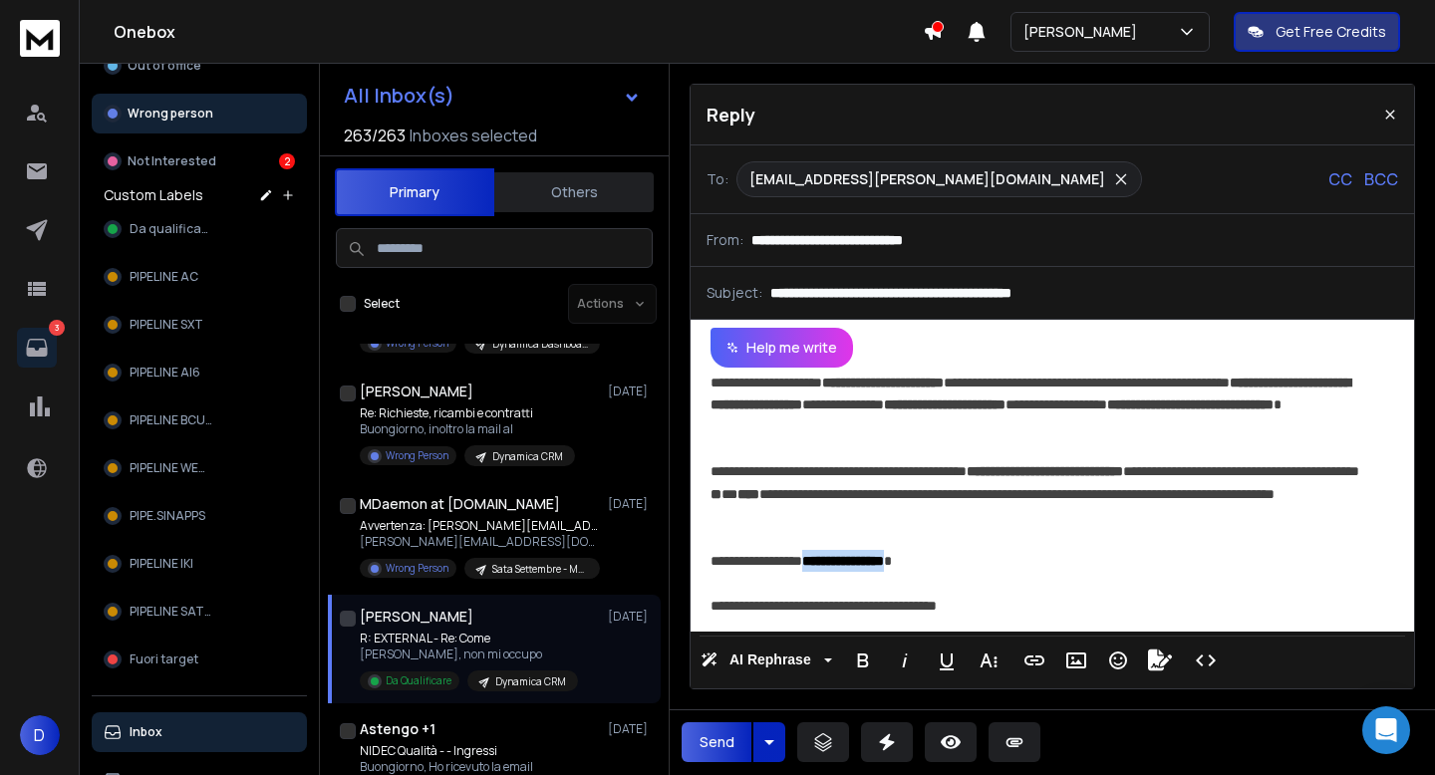
drag, startPoint x: 828, startPoint y: 562, endPoint x: 940, endPoint y: 567, distance: 111.7
click at [940, 567] on p "**********" at bounding box center [1042, 572] width 663 height 45
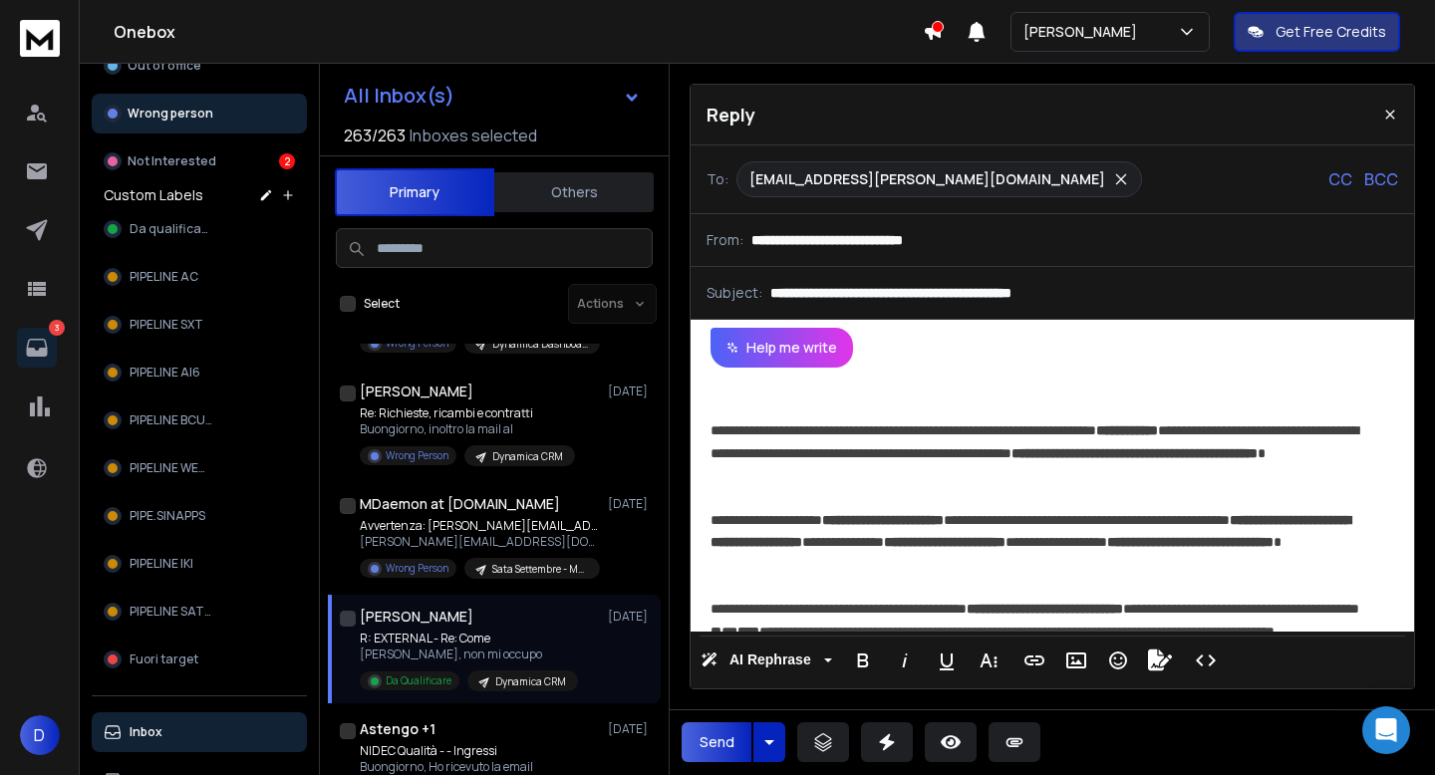
scroll to position [58, 0]
drag, startPoint x: 1276, startPoint y: 433, endPoint x: 832, endPoint y: 454, distance: 444.0
click at [832, 454] on p "**********" at bounding box center [1042, 464] width 663 height 90
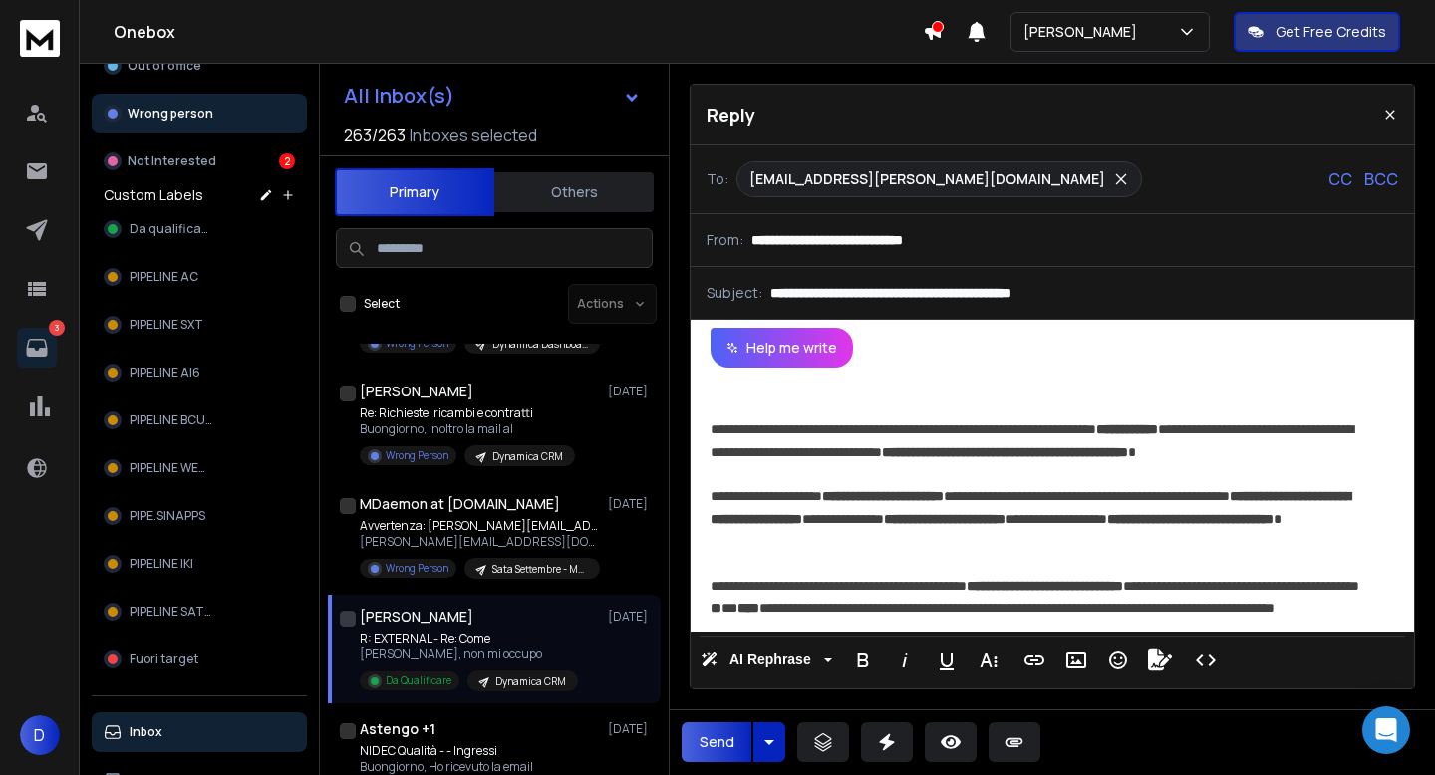
click at [1124, 478] on p "**********" at bounding box center [1042, 452] width 663 height 67
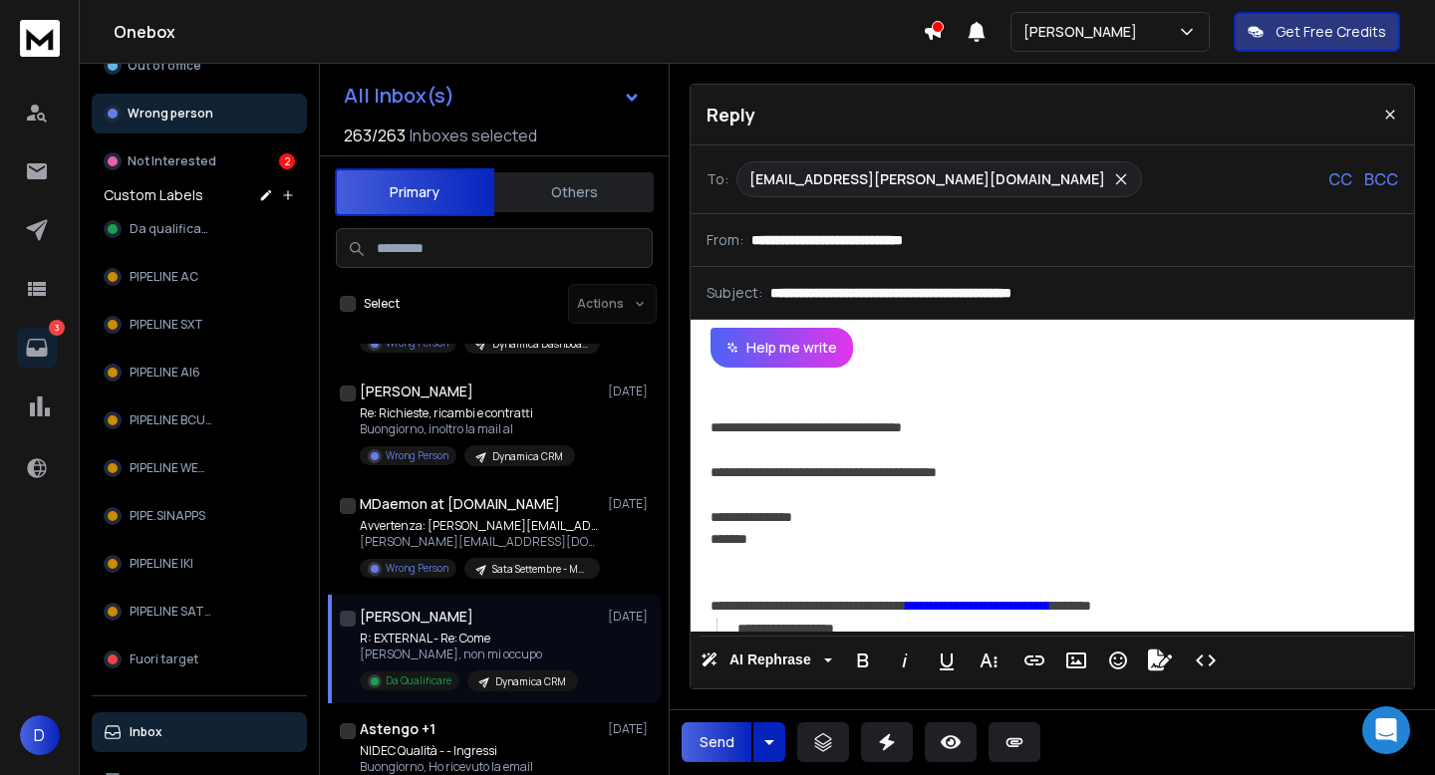
scroll to position [307, 0]
click at [759, 744] on icon "button" at bounding box center [770, 743] width 24 height 24
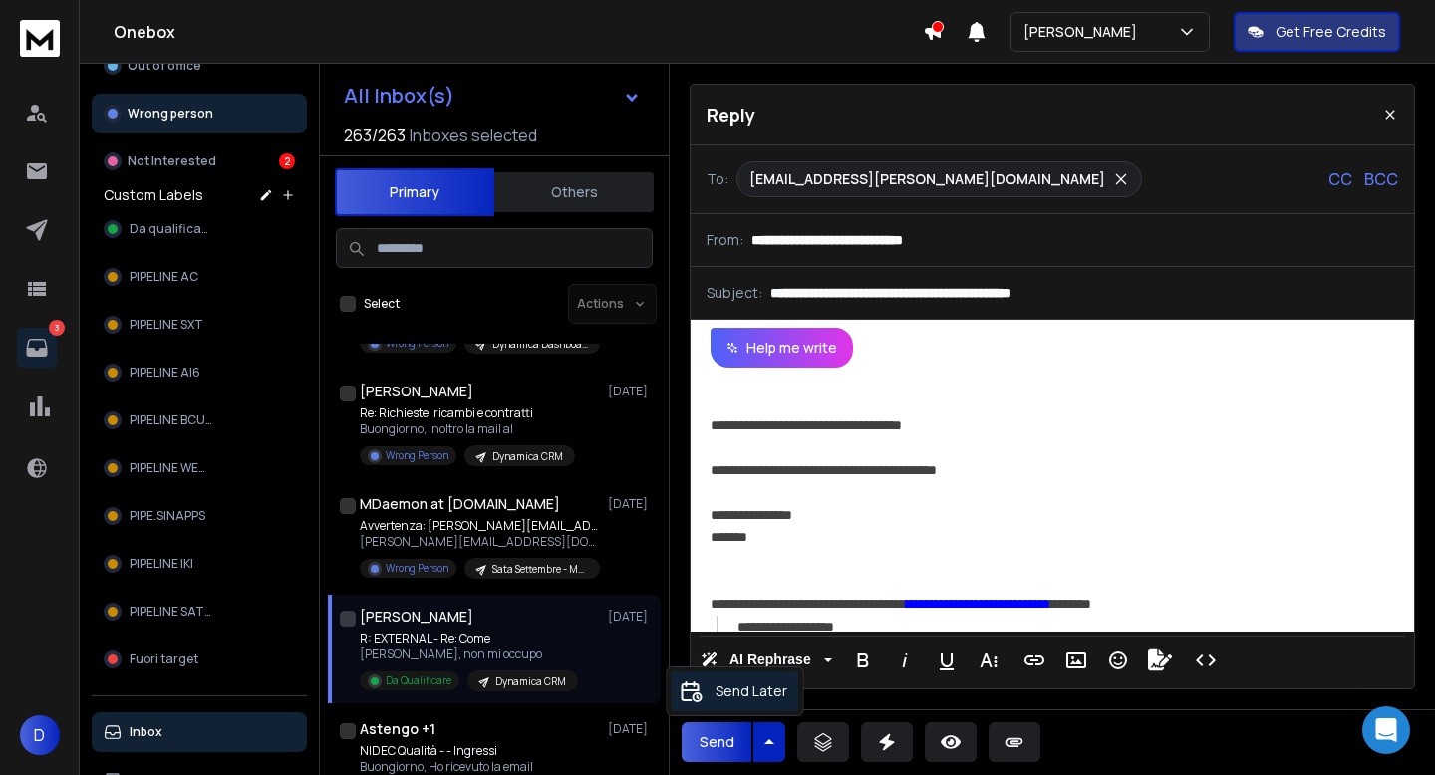
click at [772, 686] on p "Send Later" at bounding box center [752, 692] width 72 height 20
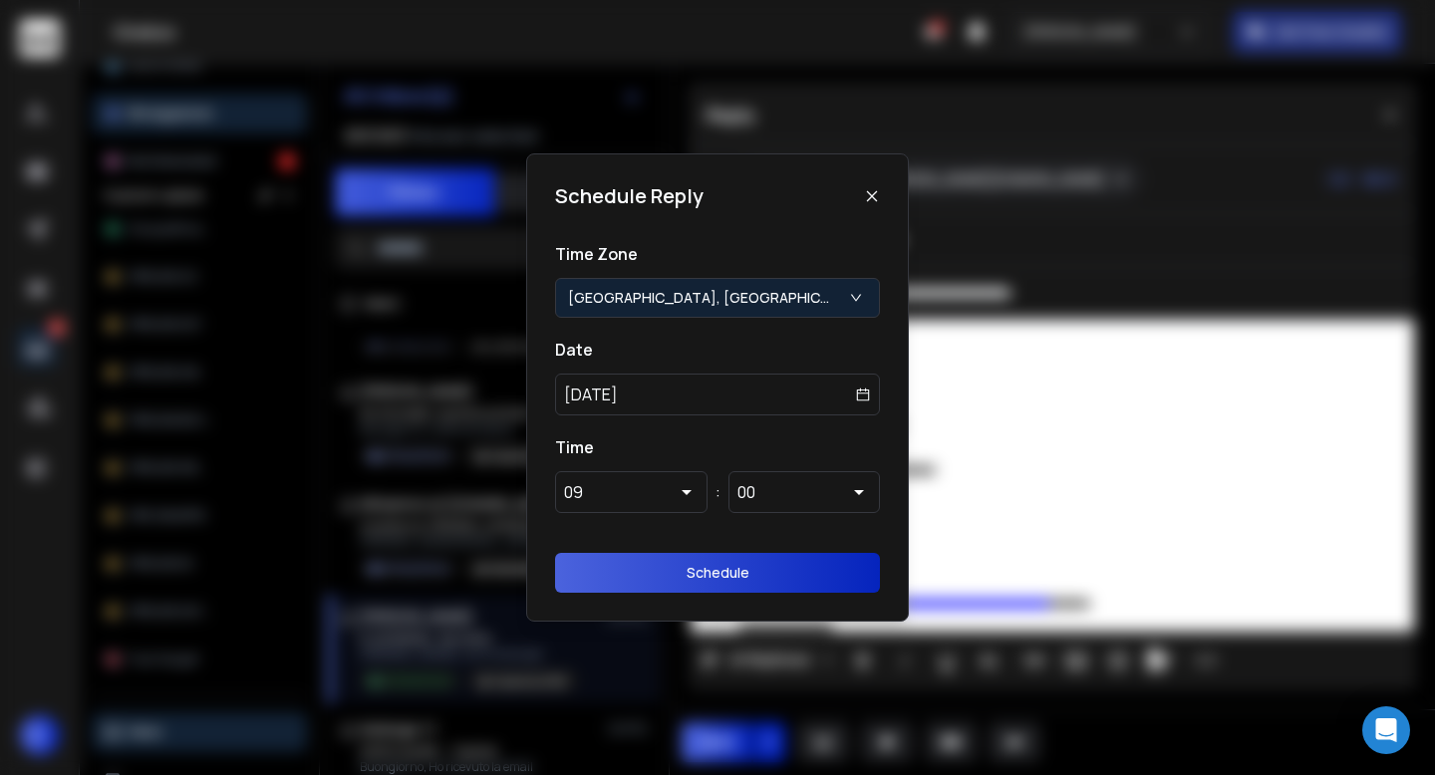
click at [707, 301] on p "Midway Island, Samoa (UTC-11:00)" at bounding box center [702, 298] width 269 height 20
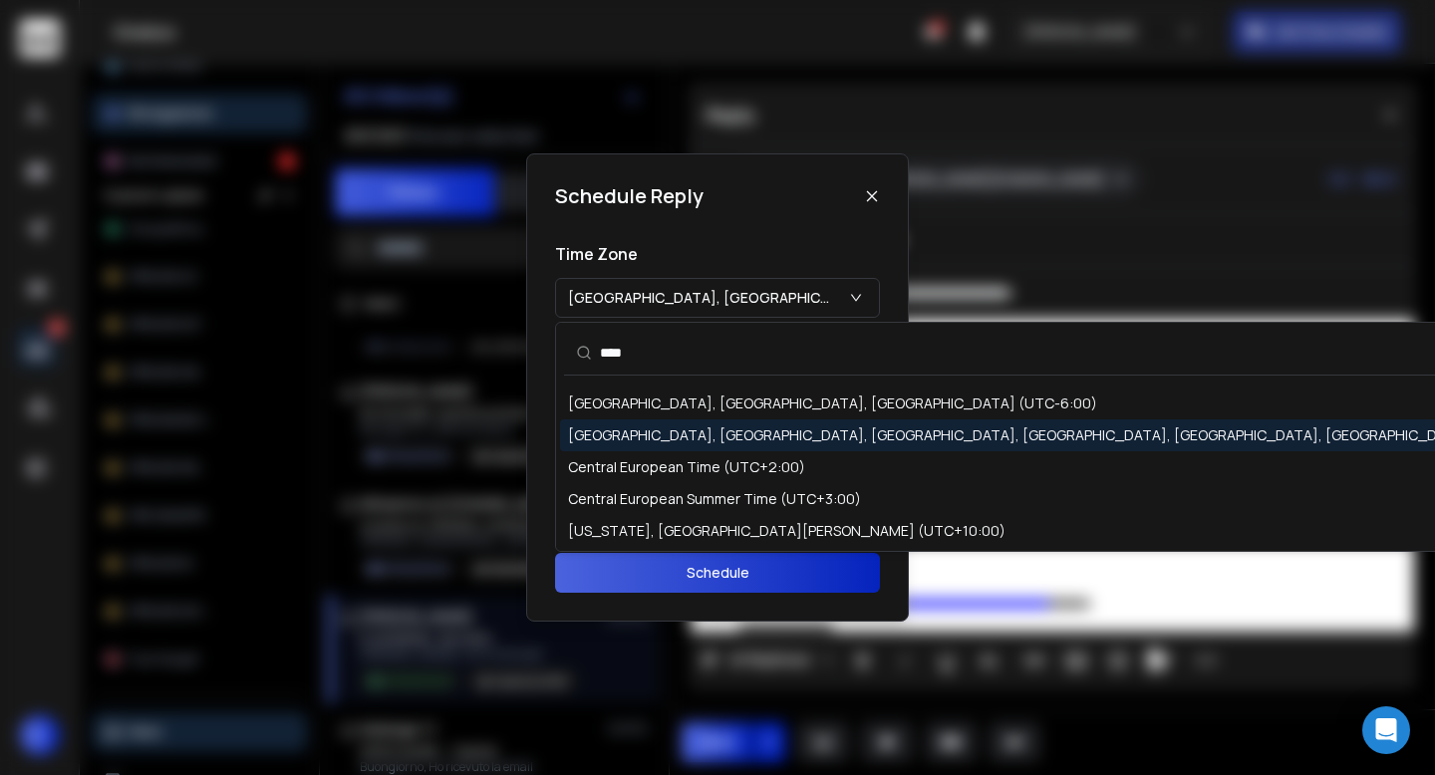
type input "****"
click at [771, 442] on div "Amsterdam, Berlin, Bern, Rome, Stockholm, Vienna (UTC+2:00)" at bounding box center [1061, 436] width 987 height 20
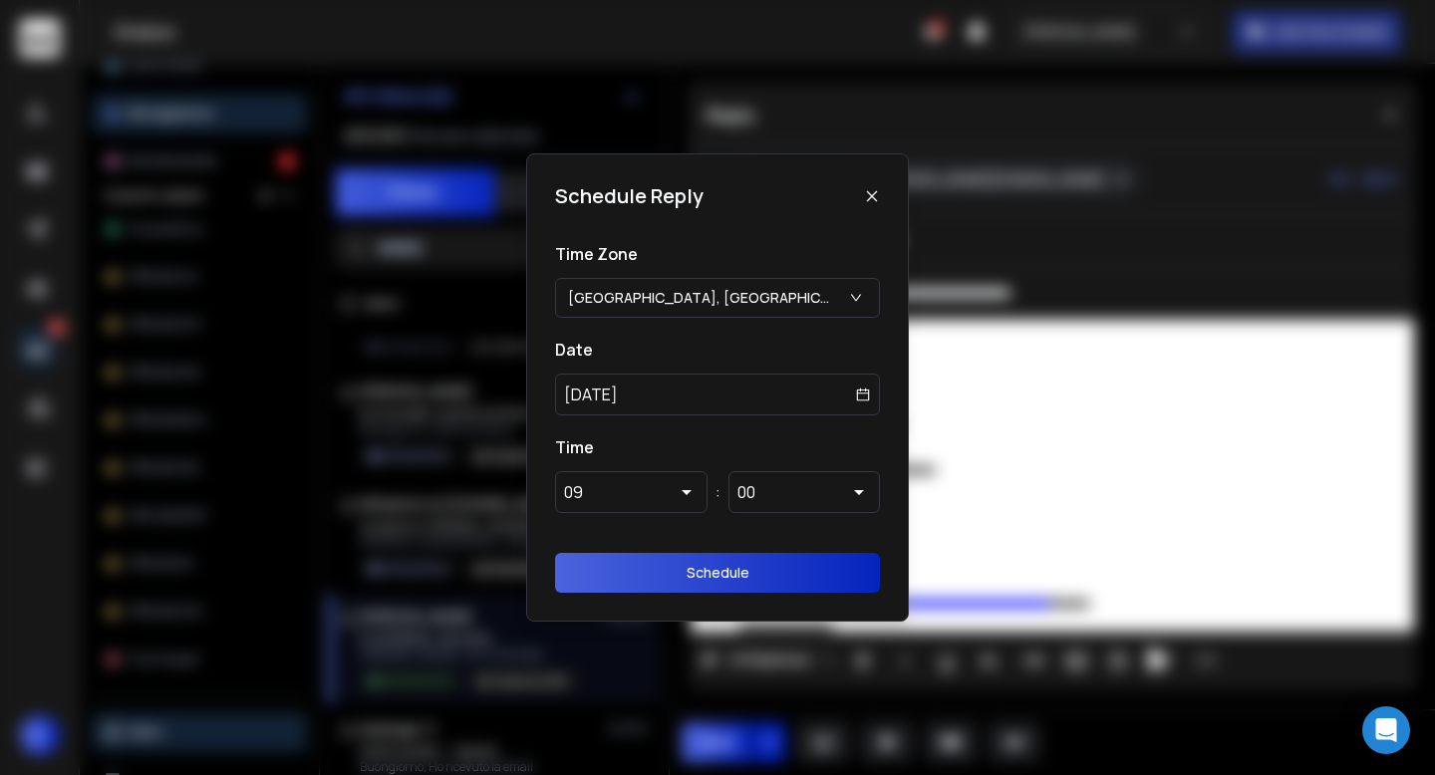
click at [688, 399] on div "Tue Sep 16 2025" at bounding box center [717, 395] width 307 height 24
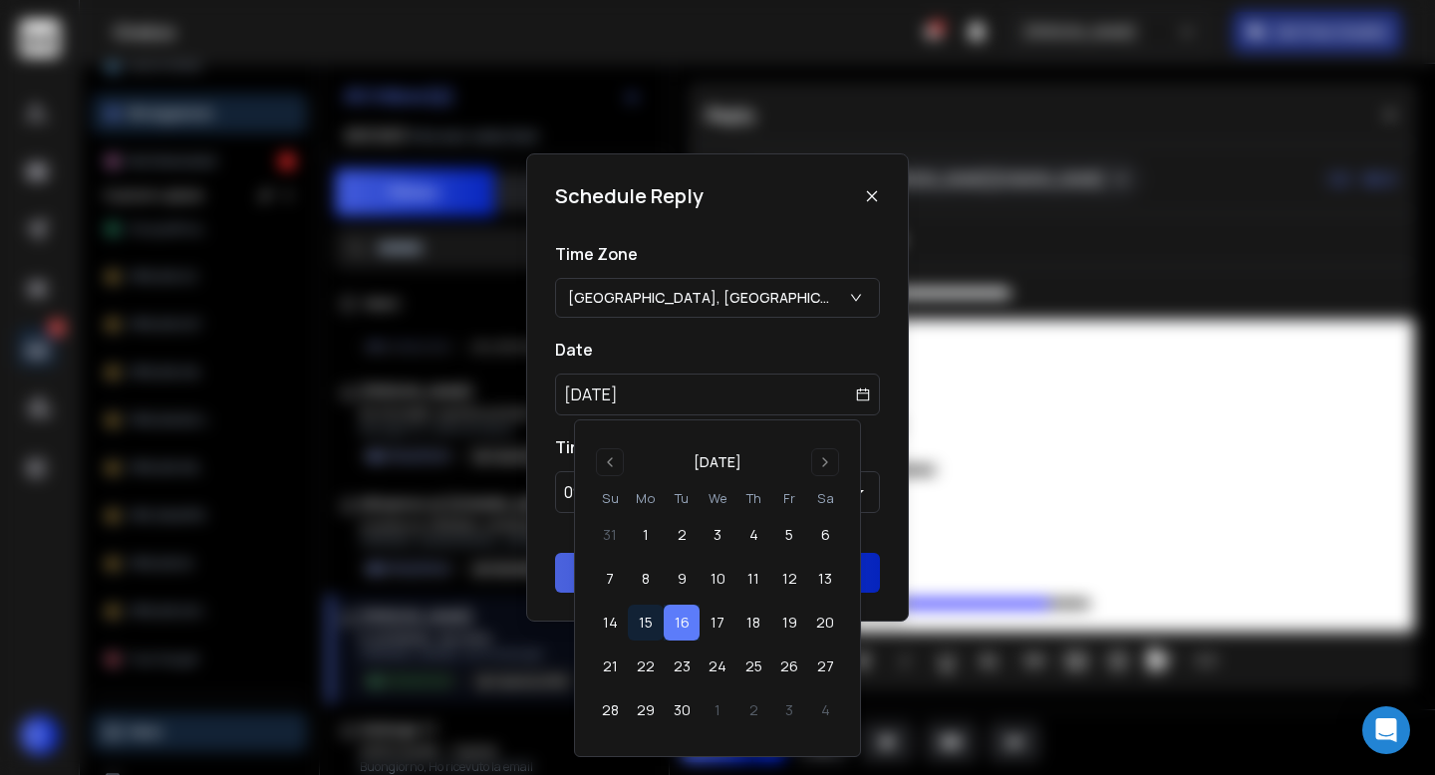
click at [646, 622] on button "15" at bounding box center [646, 623] width 36 height 36
click at [569, 494] on div "09" at bounding box center [573, 492] width 19 height 24
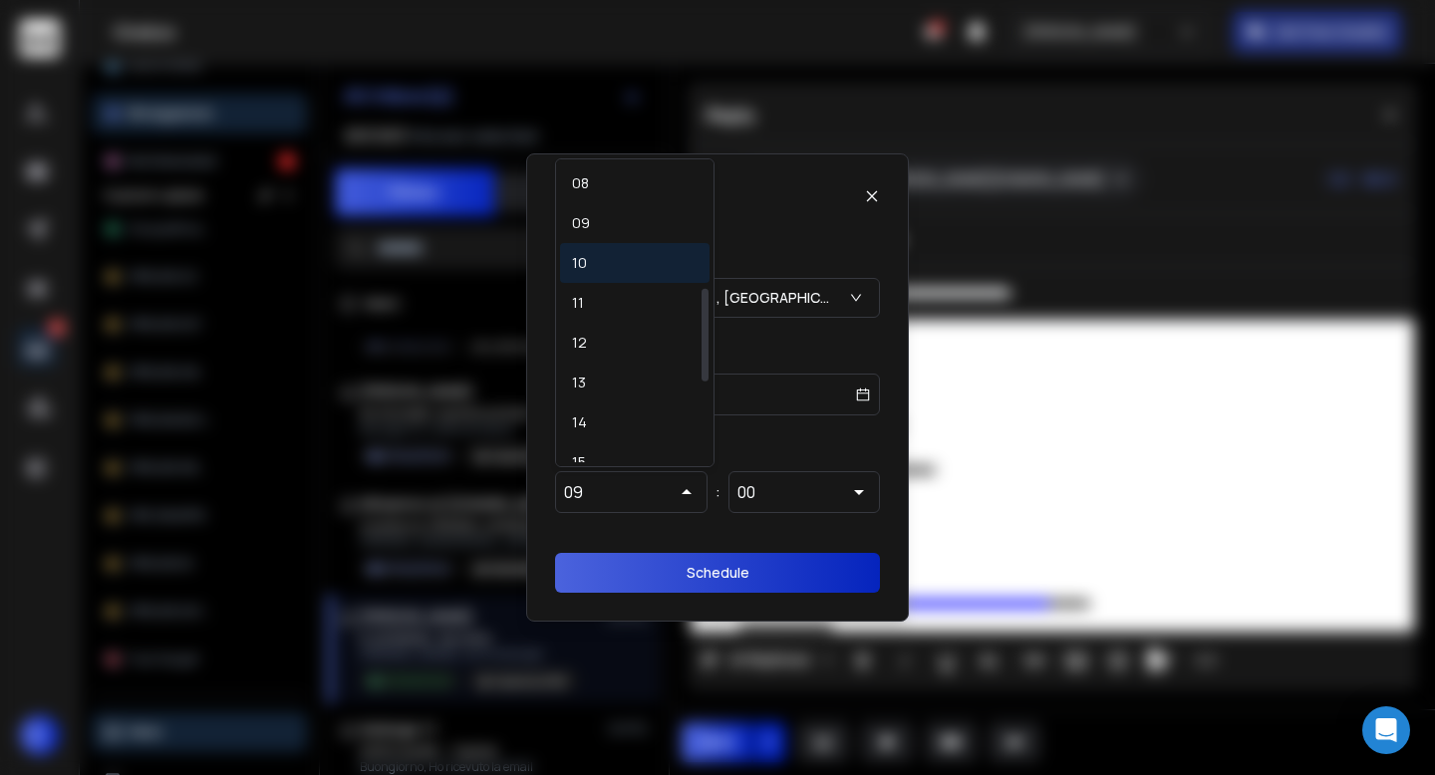
scroll to position [401, 0]
click at [651, 262] on div "12" at bounding box center [635, 261] width 150 height 40
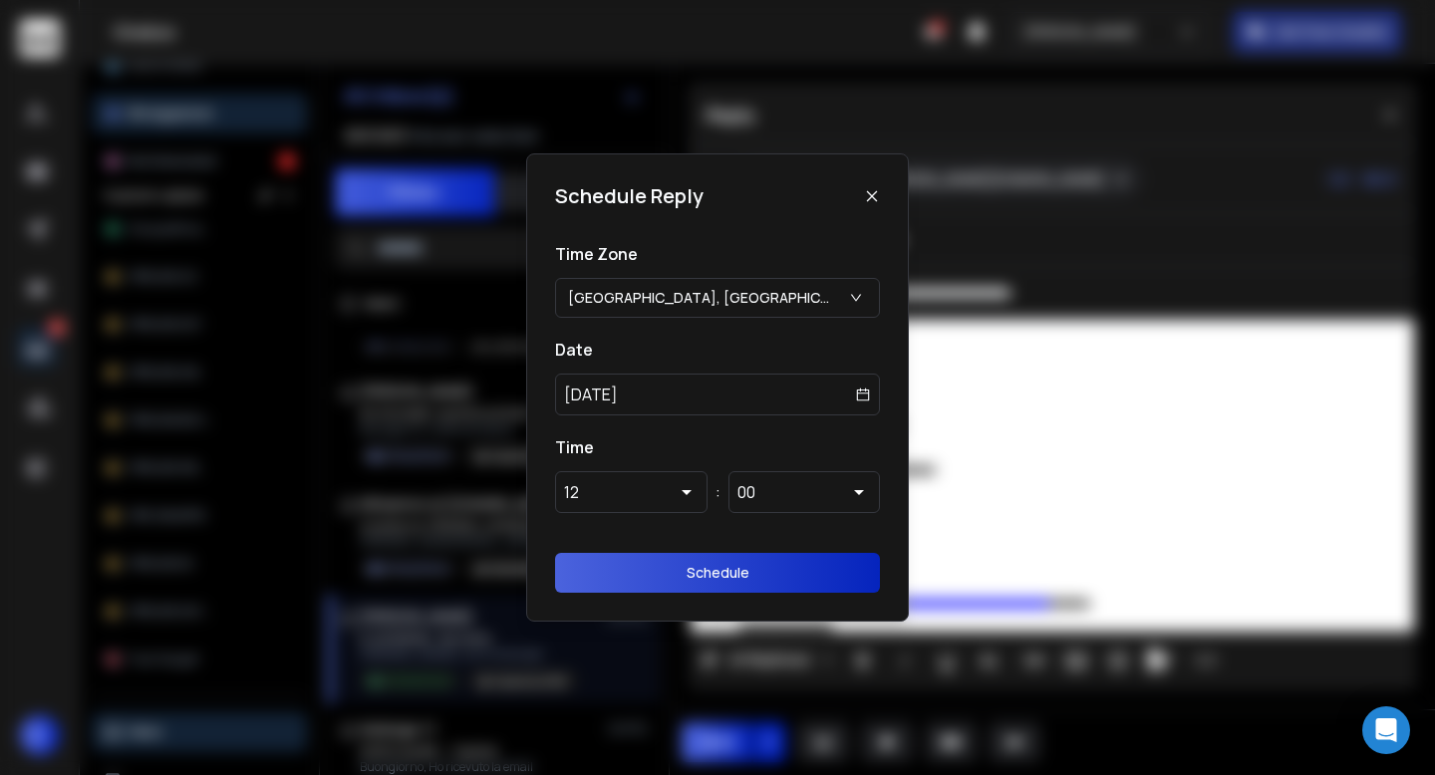
click at [706, 575] on div "Schedule" at bounding box center [717, 573] width 325 height 40
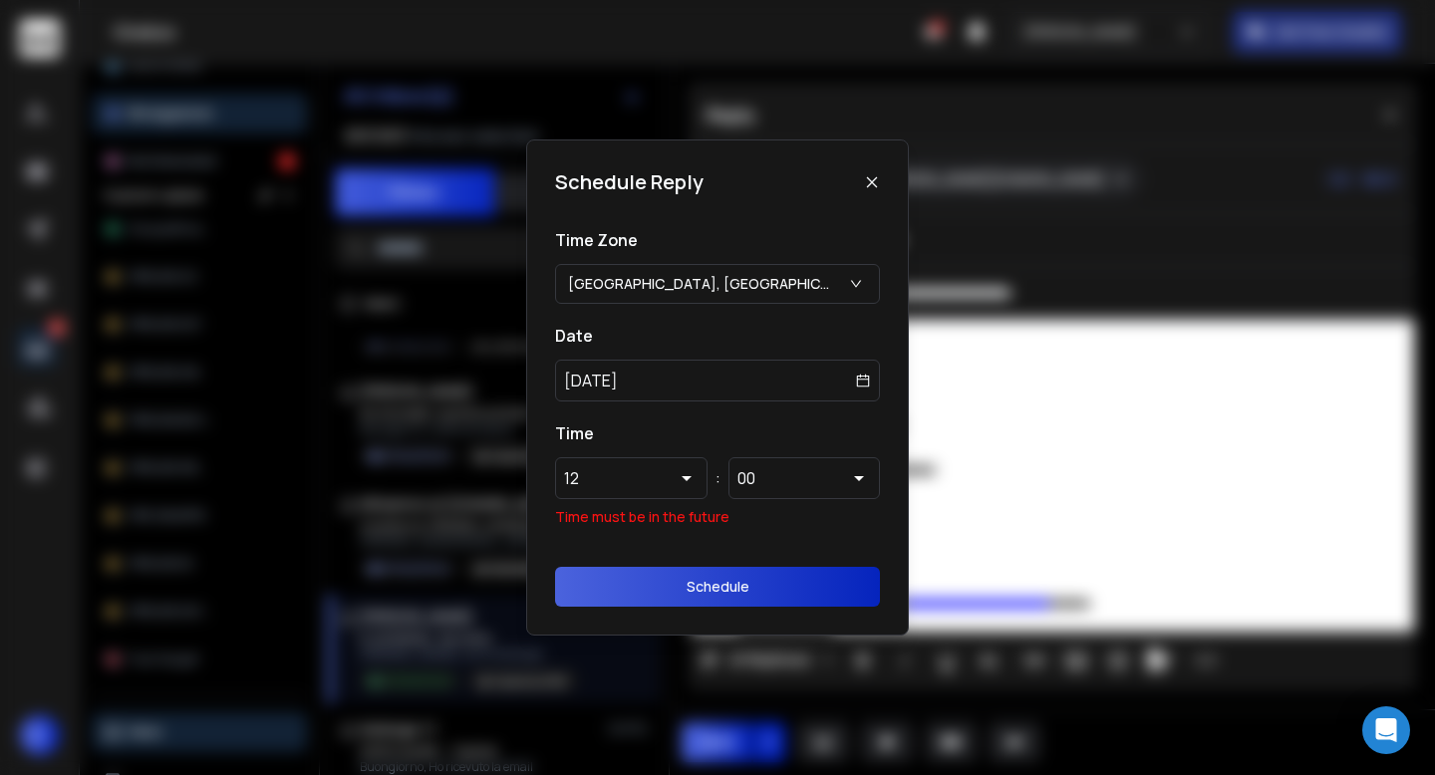
click at [660, 482] on div "12" at bounding box center [631, 479] width 153 height 42
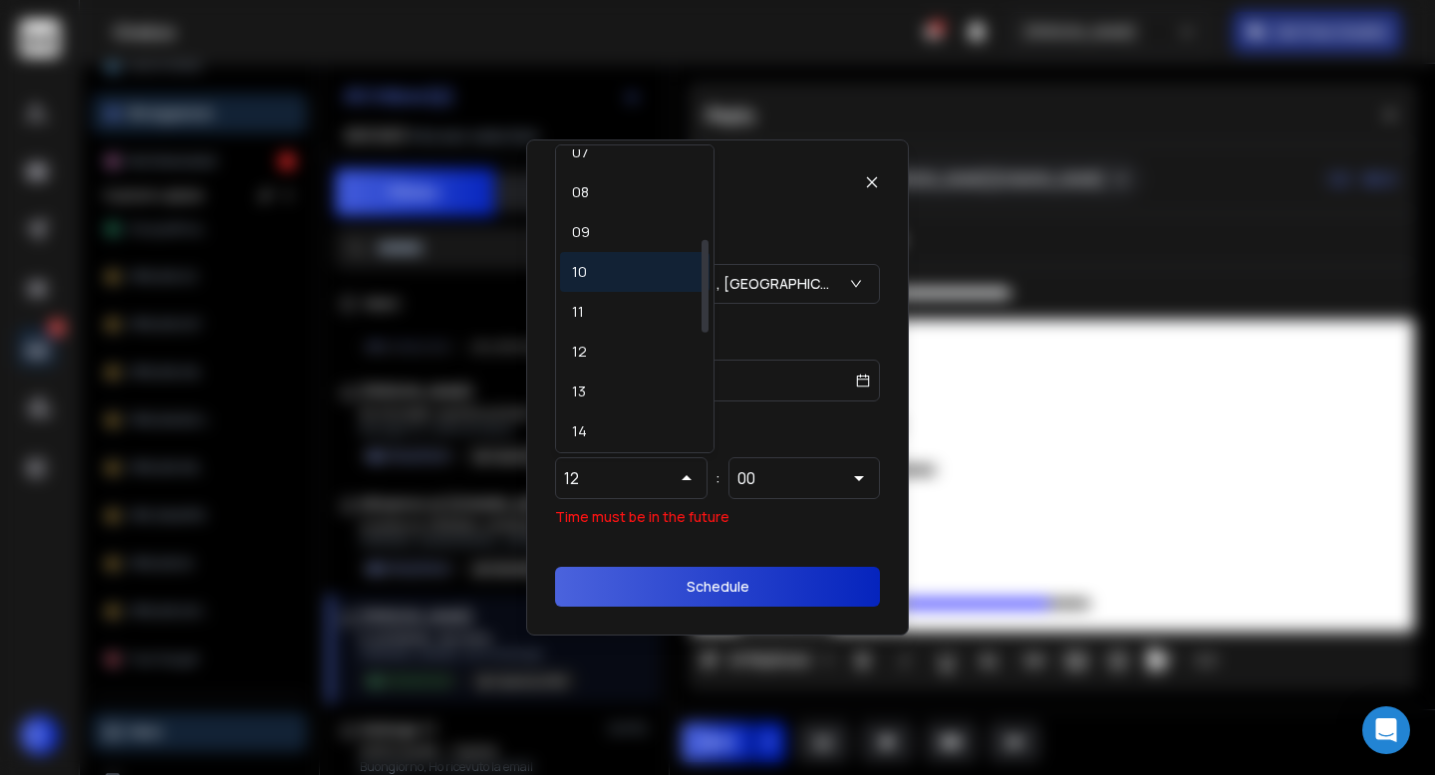
scroll to position [296, 0]
click at [624, 424] on div "14" at bounding box center [635, 432] width 150 height 40
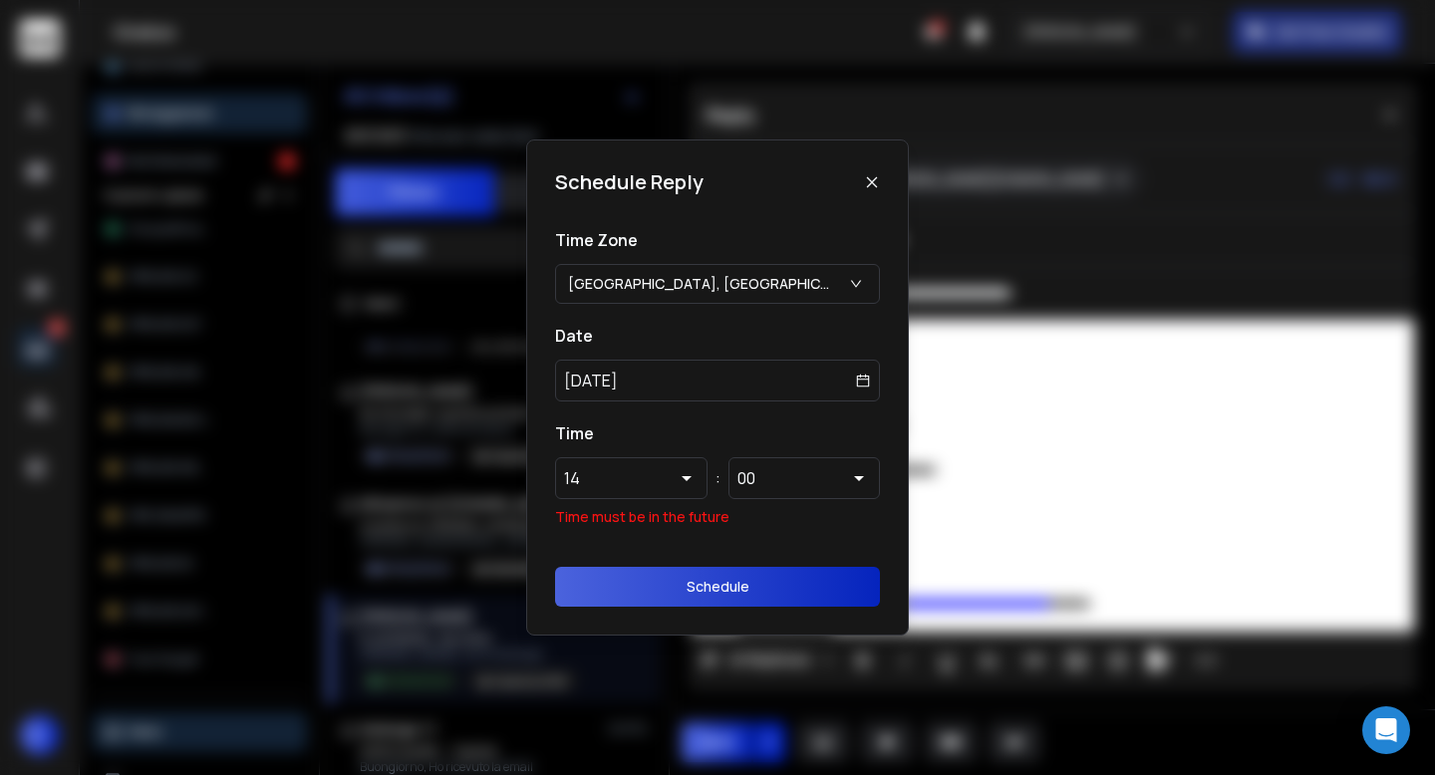
click at [767, 468] on div "00" at bounding box center [805, 479] width 153 height 42
click at [793, 297] on div "13" at bounding box center [809, 309] width 150 height 40
click at [791, 586] on div "Schedule" at bounding box center [717, 587] width 325 height 40
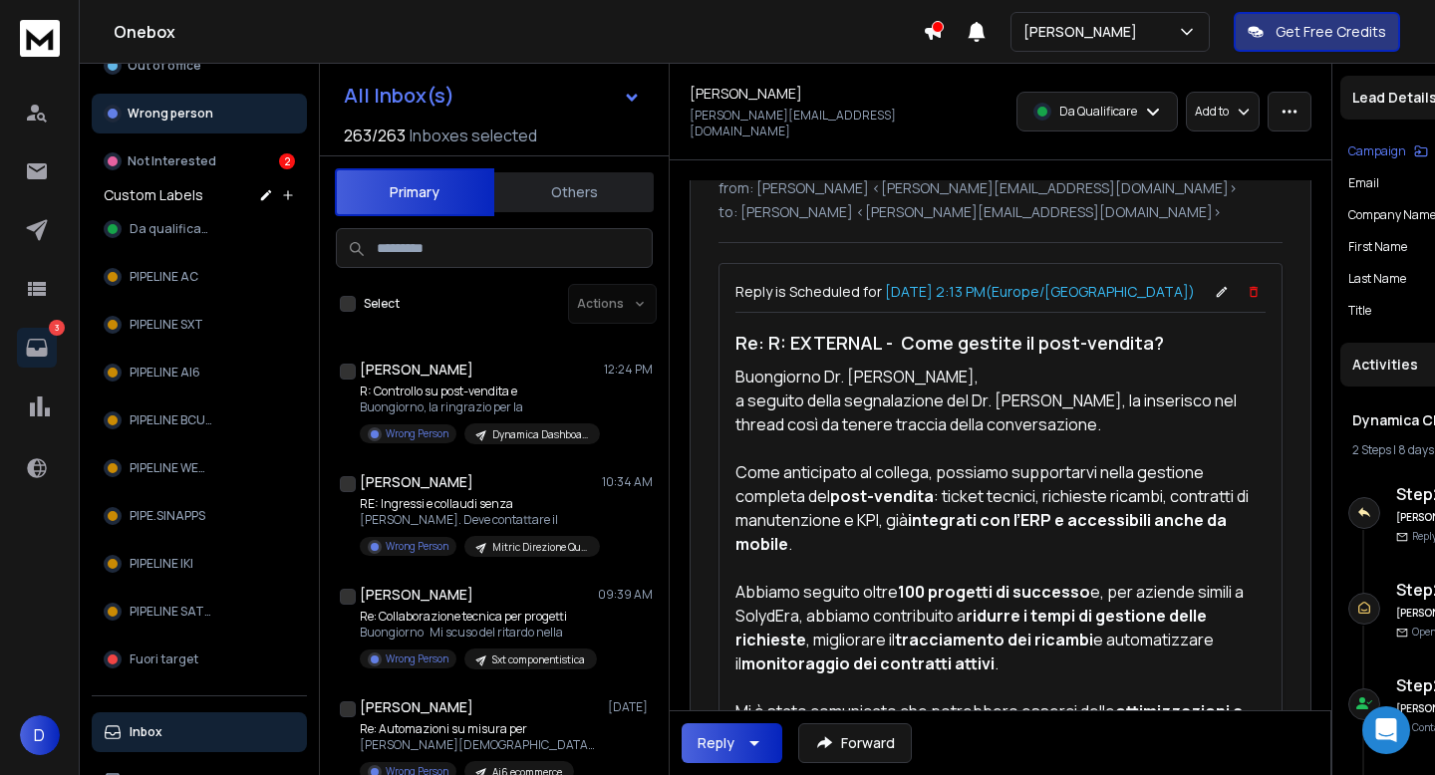
scroll to position [0, 0]
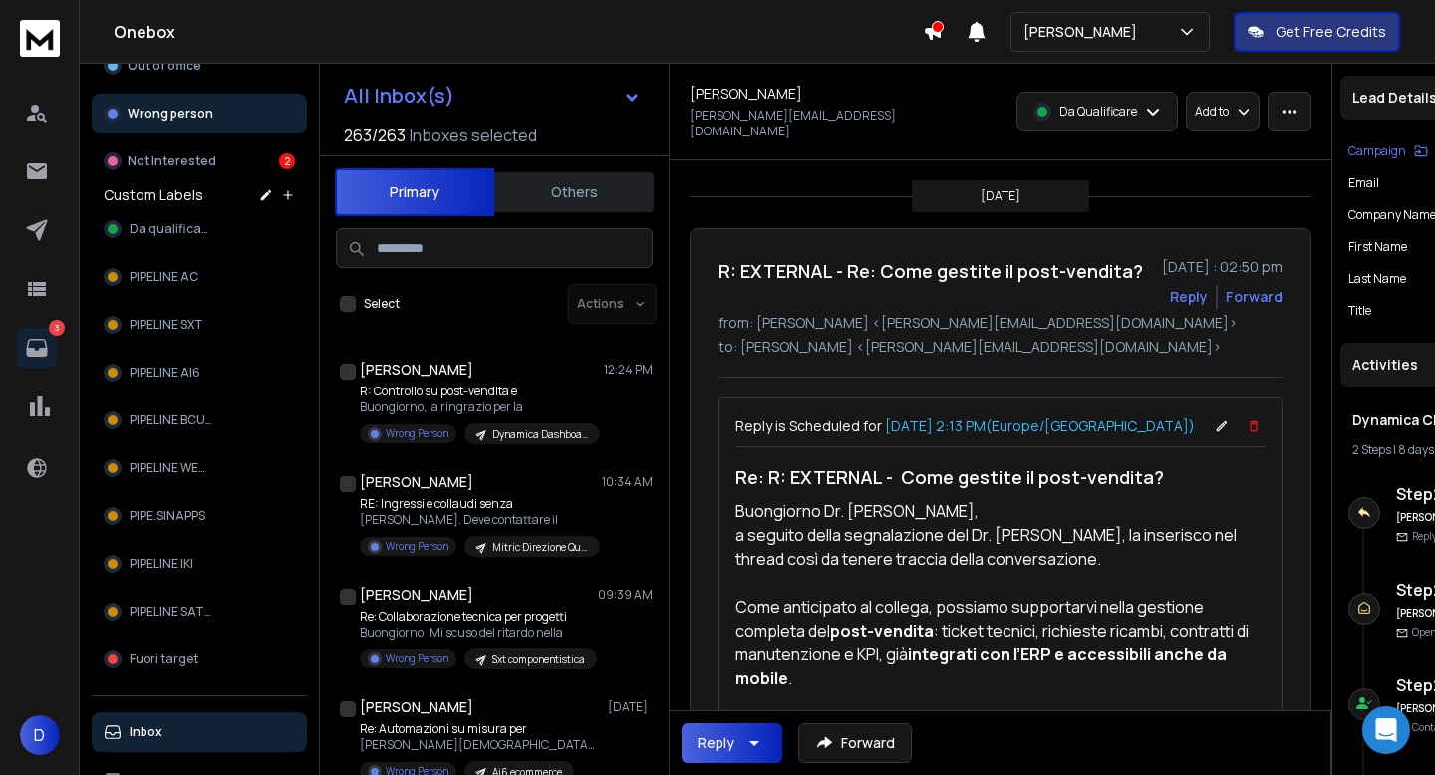
click at [845, 417] on h4 "Reply is Scheduled for Mon, Sep 15, 2025 2:13 PM ( Europe/Amsterdam )" at bounding box center [966, 427] width 460 height 20
click at [1219, 415] on button at bounding box center [1222, 427] width 24 height 24
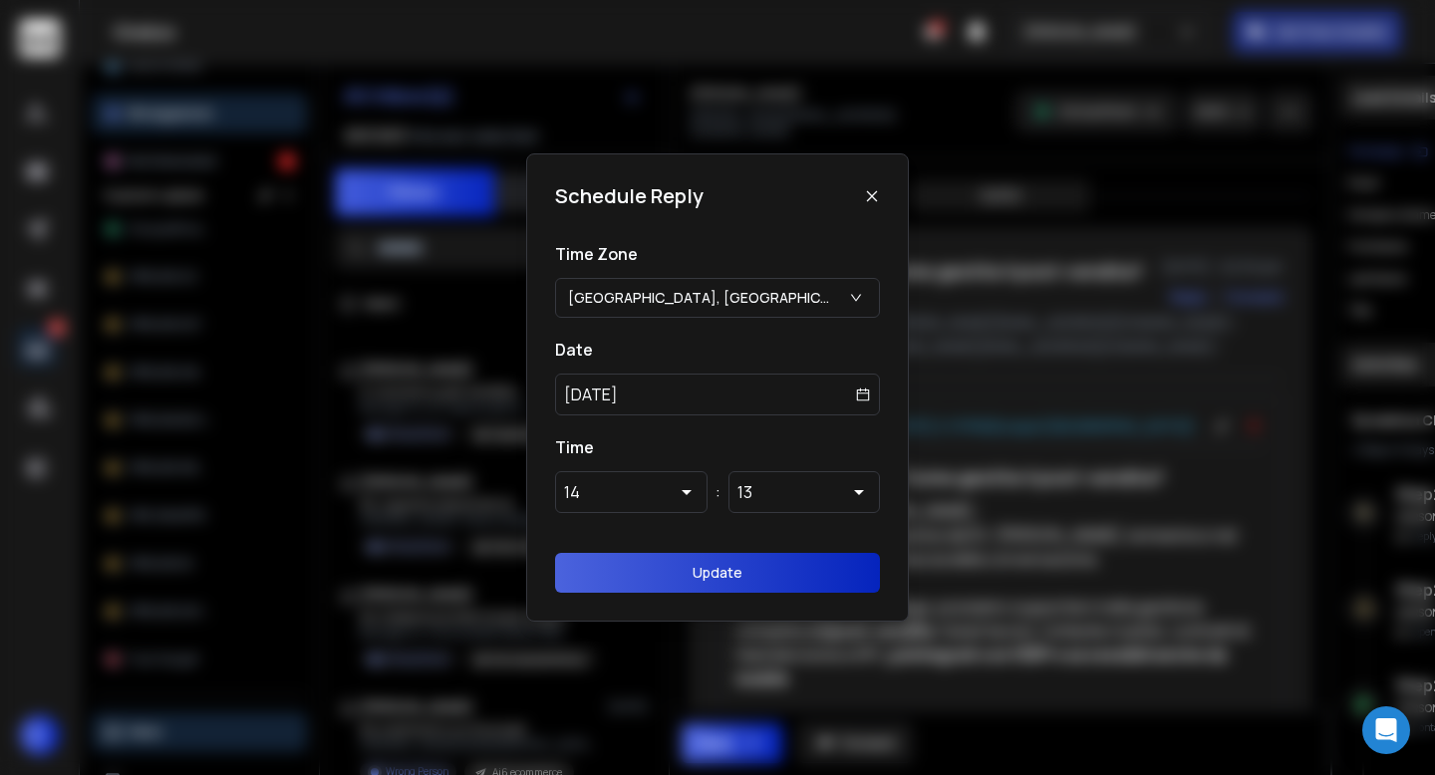
click at [879, 203] on icon at bounding box center [872, 196] width 16 height 16
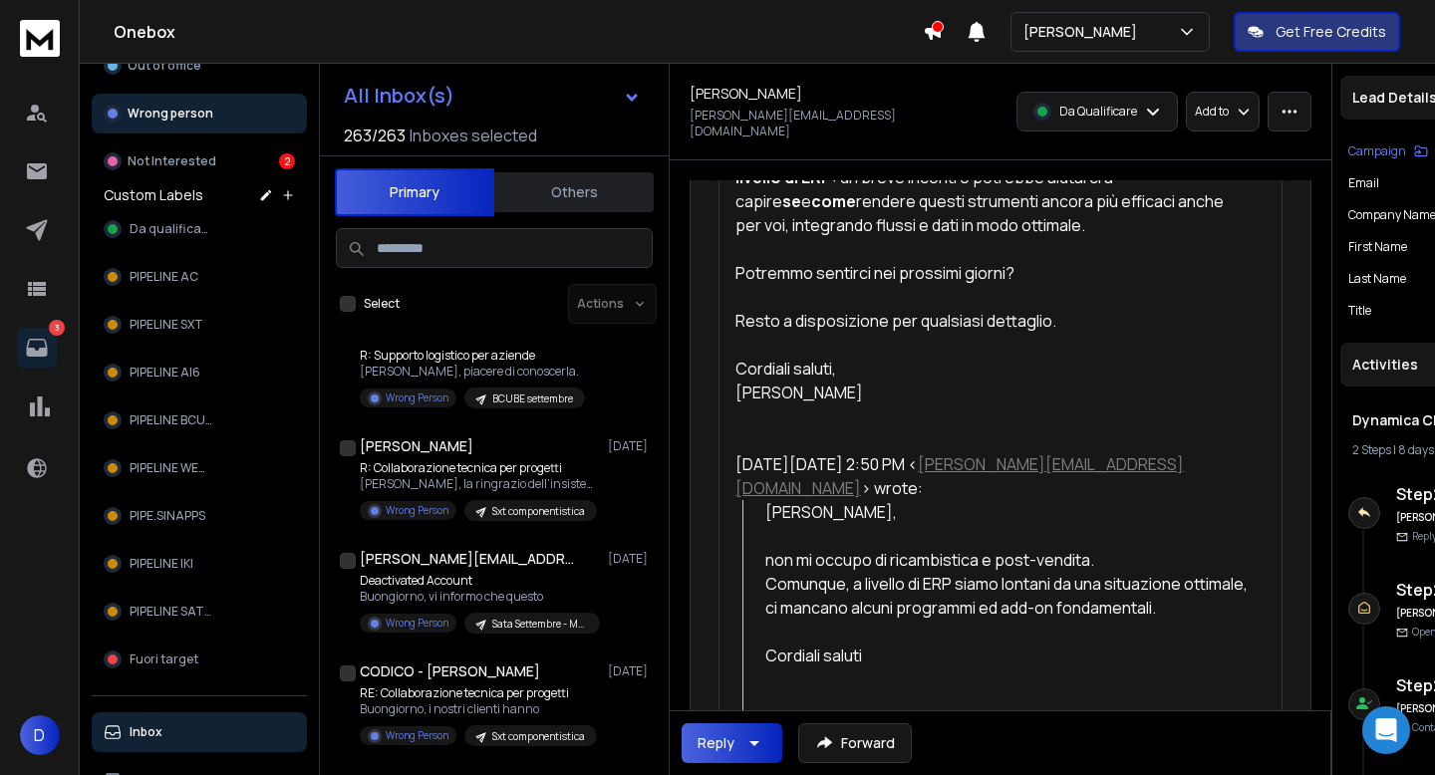
scroll to position [1496, 0]
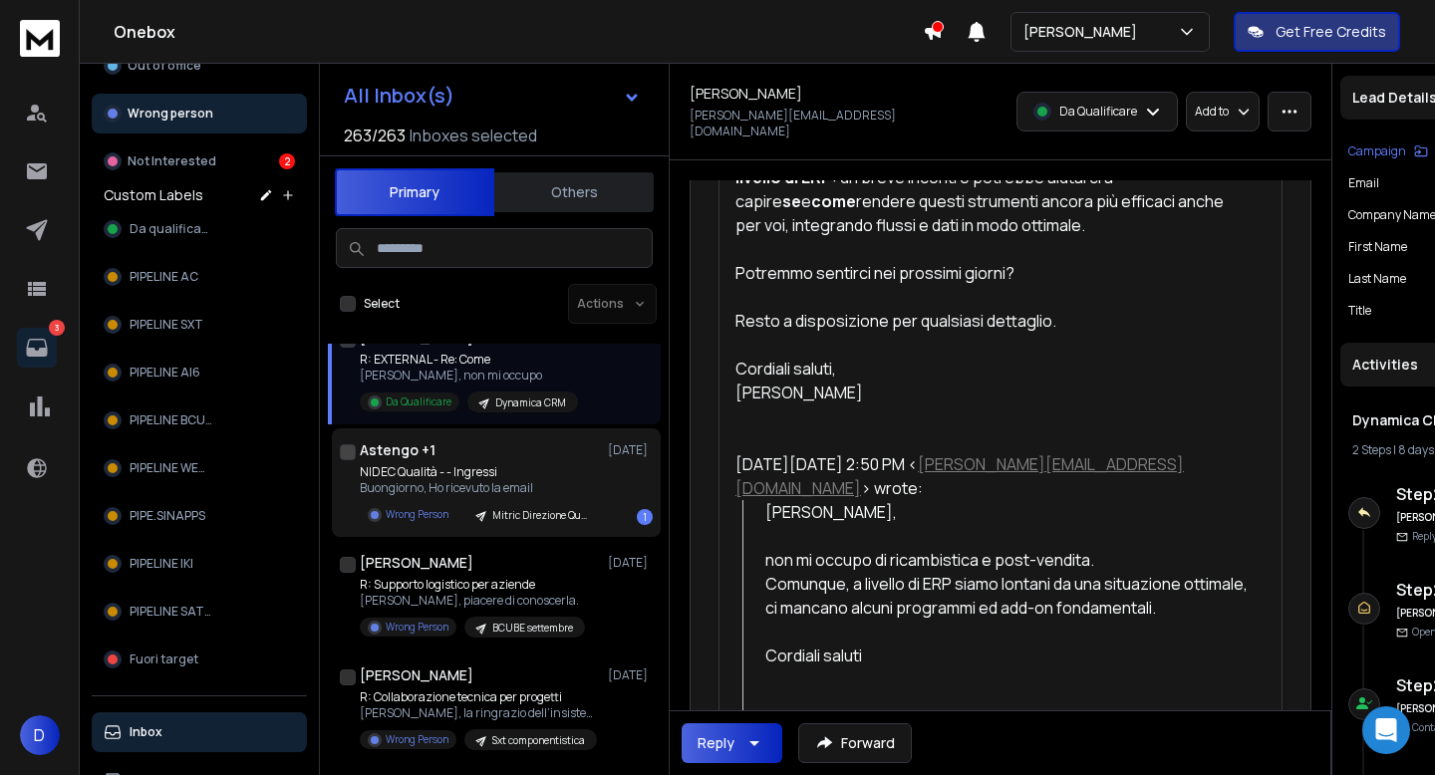
click at [614, 500] on div "NIDEC Qualità - - Ingressi Buongiorno, Ho ricevuto la email Wrong Person Mitric…" at bounding box center [506, 494] width 293 height 61
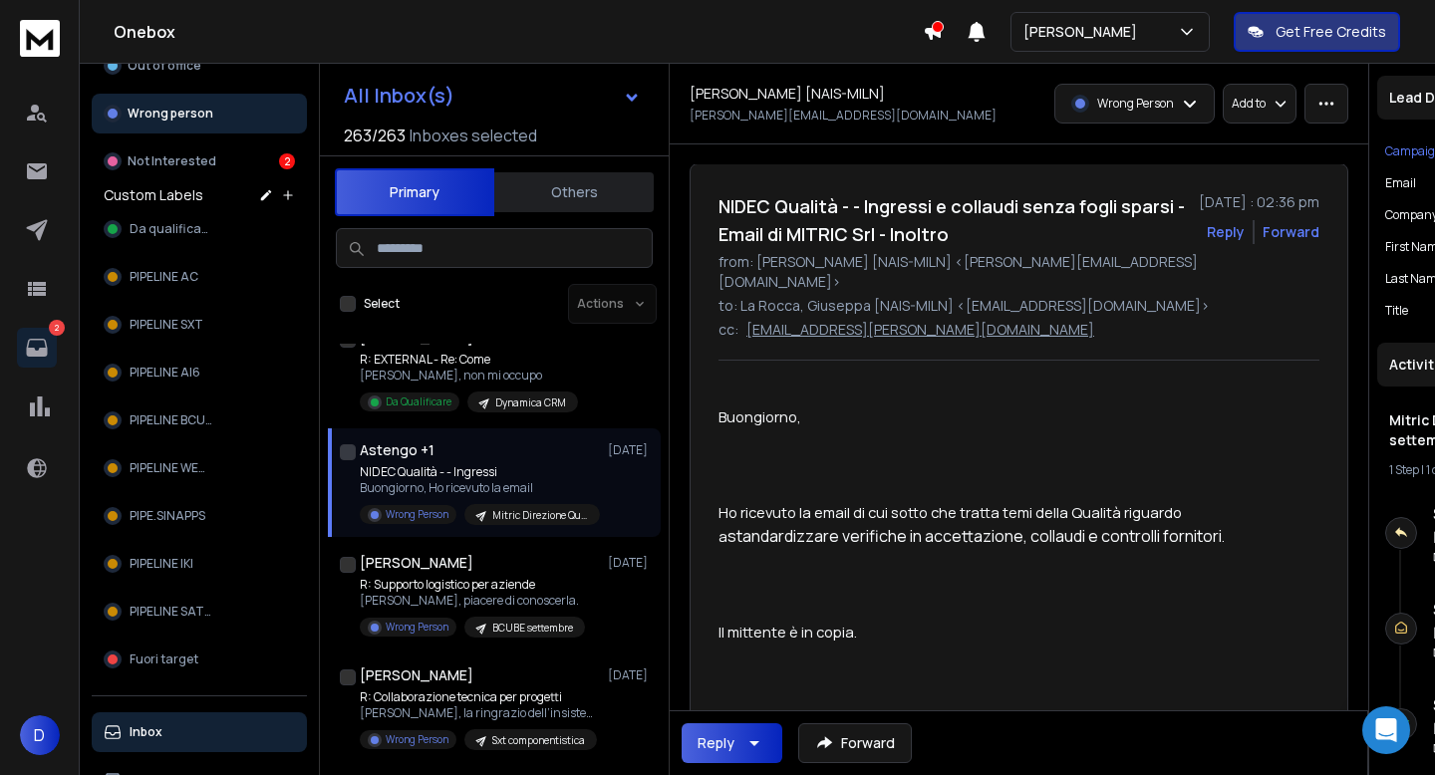
scroll to position [50, 0]
click at [1349, 103] on button "button" at bounding box center [1327, 104] width 44 height 40
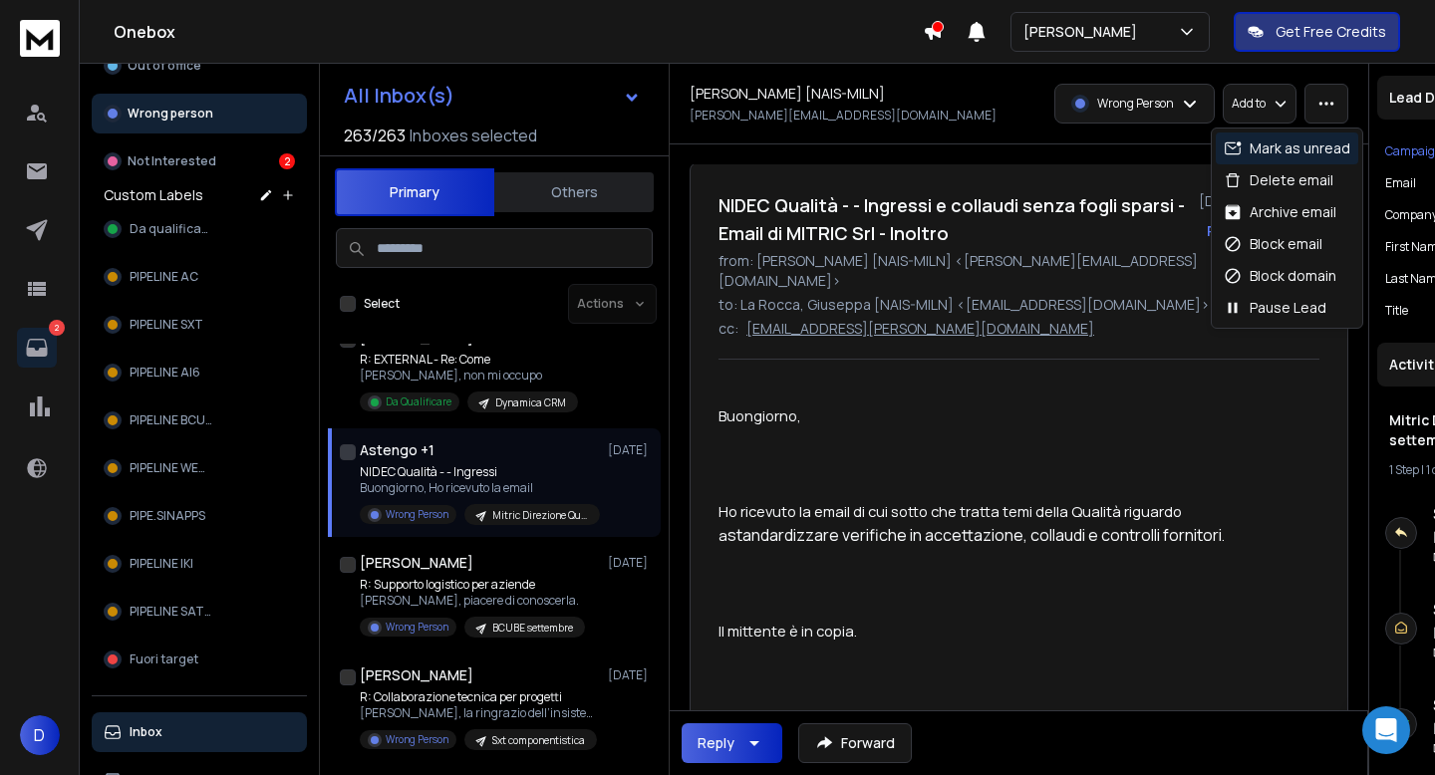
click at [1294, 155] on div "Mark as unread" at bounding box center [1287, 149] width 127 height 20
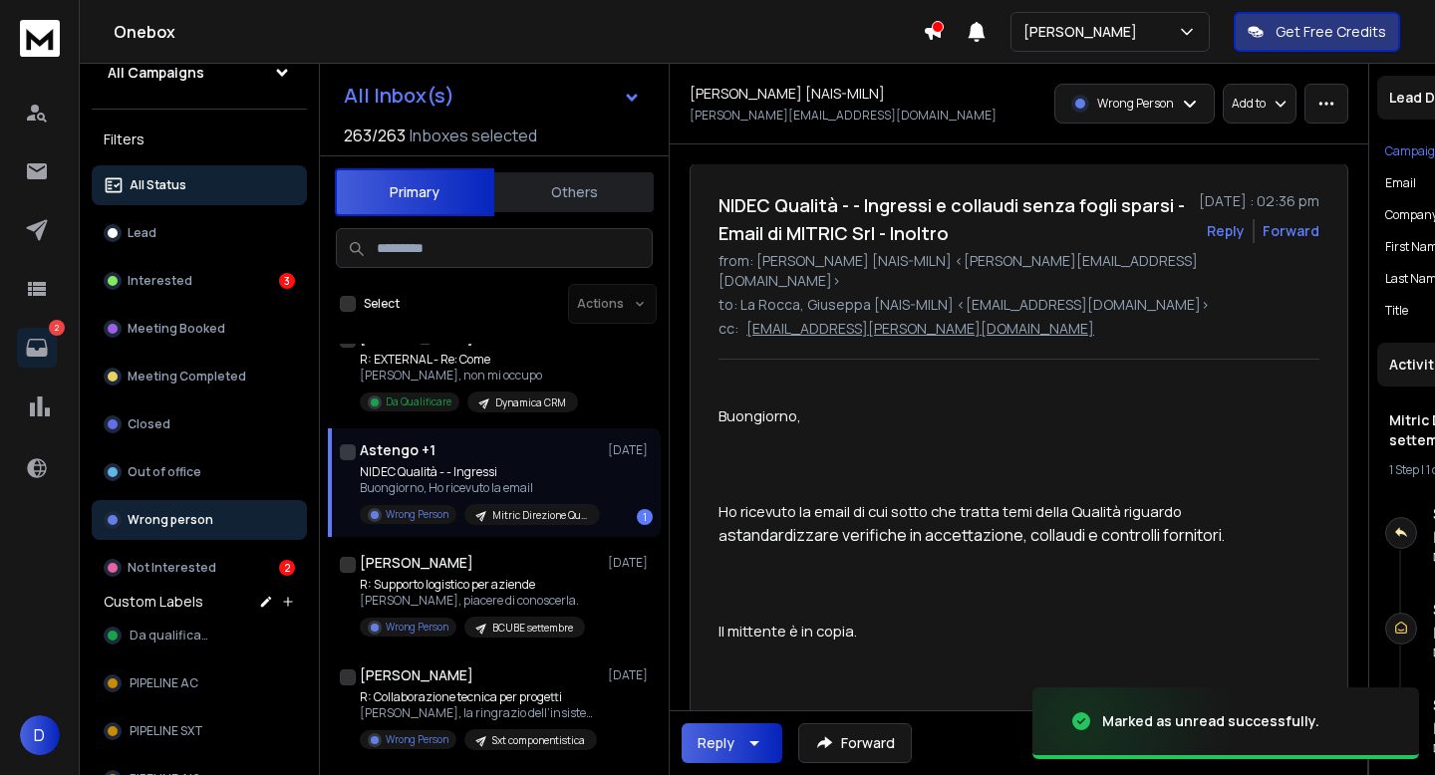
scroll to position [0, 0]
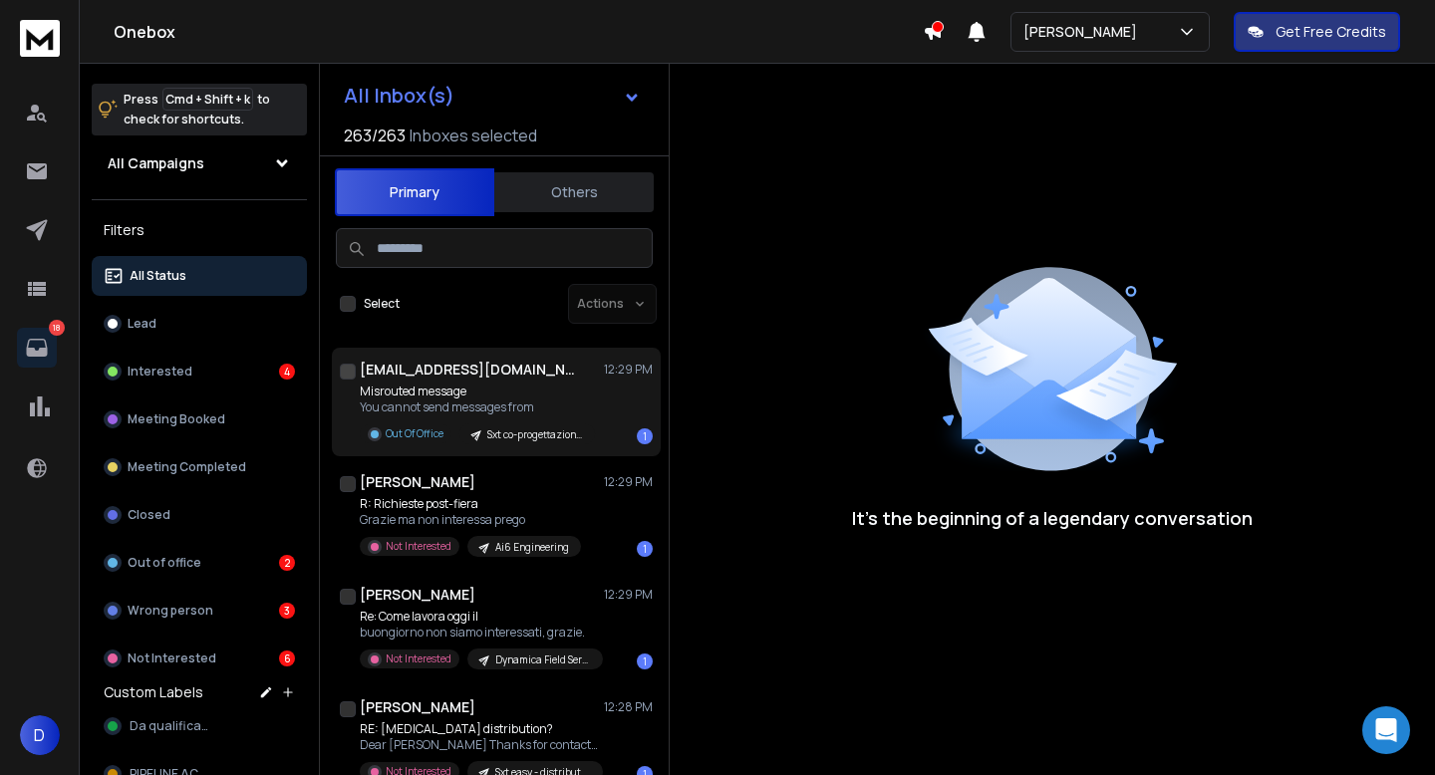
click at [606, 412] on div "Misrouted message You cannot send messages from Out Of Office Sxt co-progettazi…" at bounding box center [506, 414] width 293 height 61
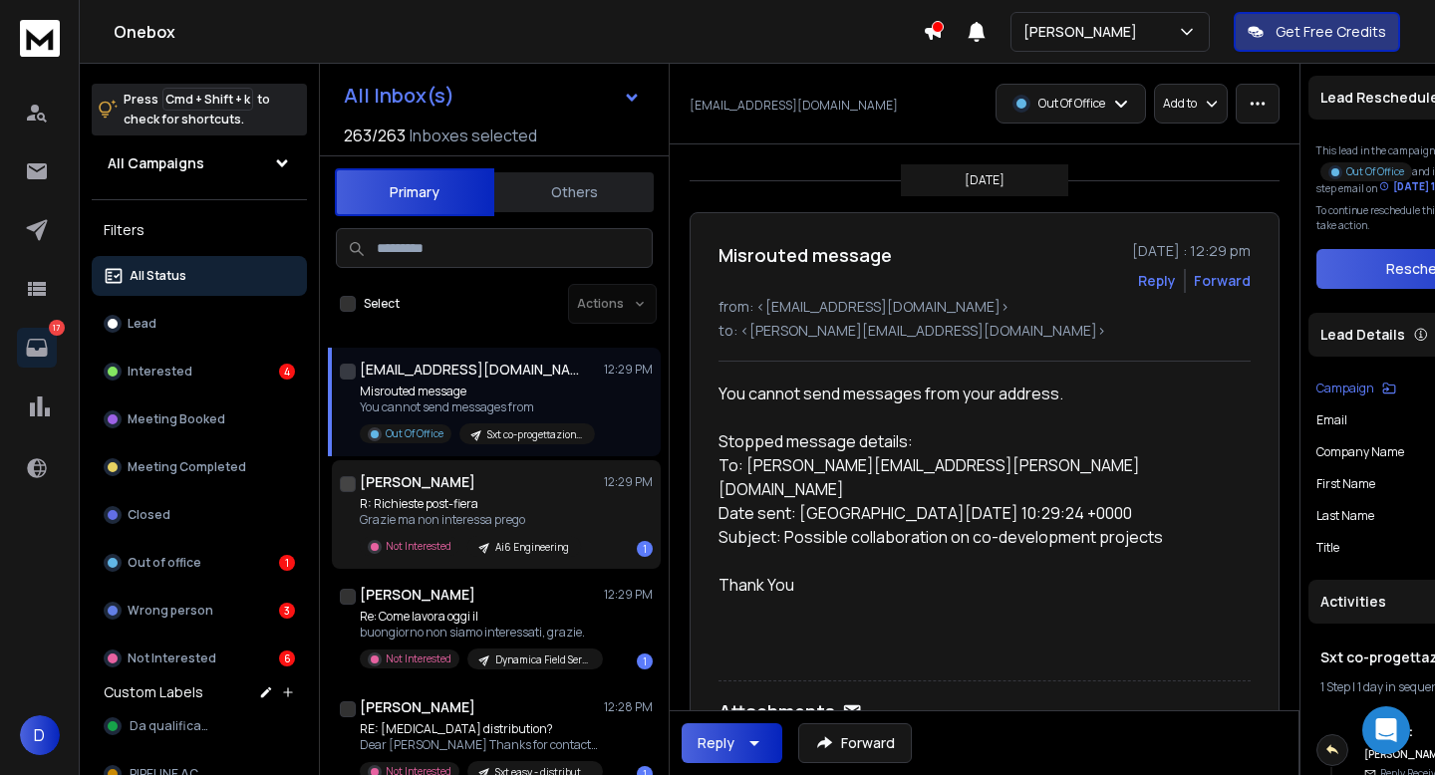
click at [605, 499] on div "R: Richieste post-fiera Grazie ma non interessa prego Not Interested Ai6 Engine…" at bounding box center [506, 526] width 293 height 61
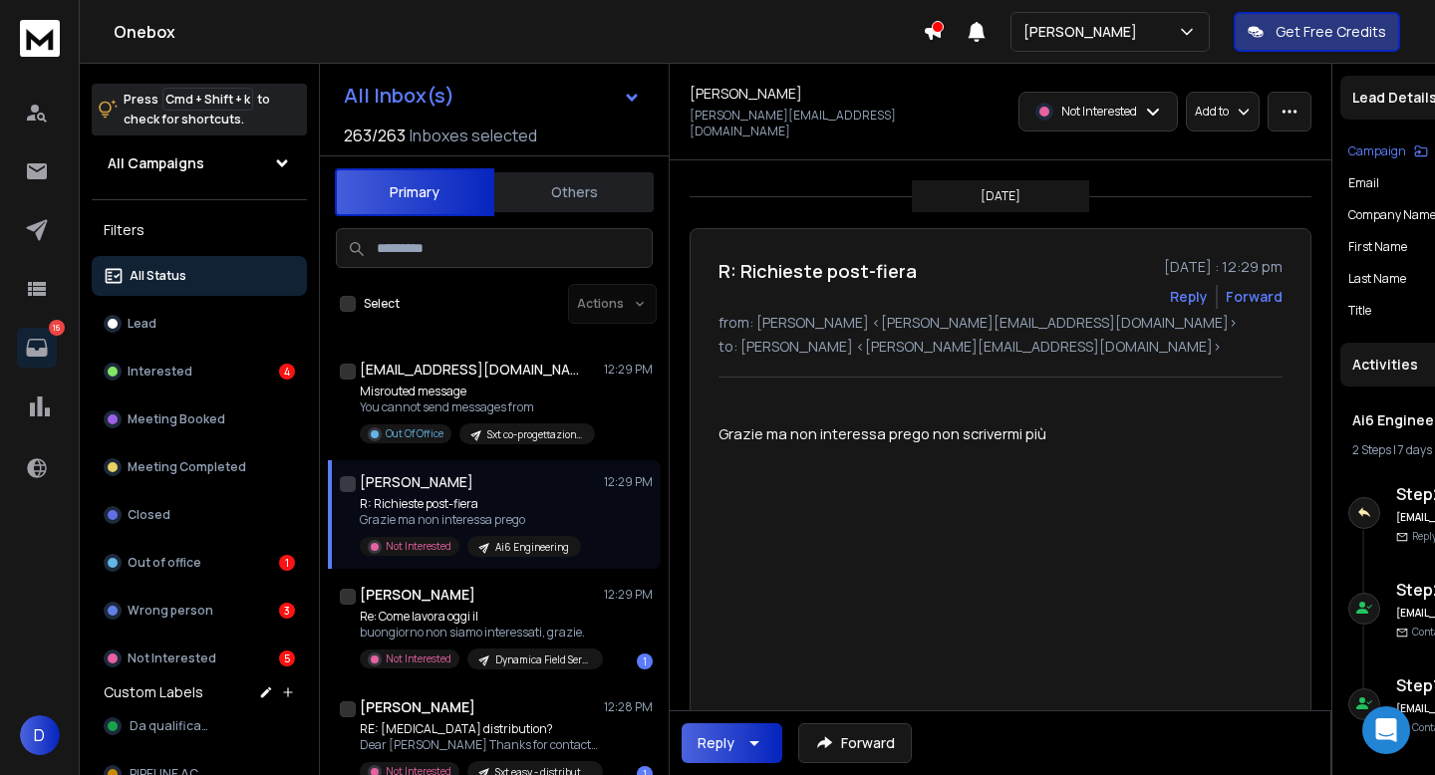
scroll to position [44, 0]
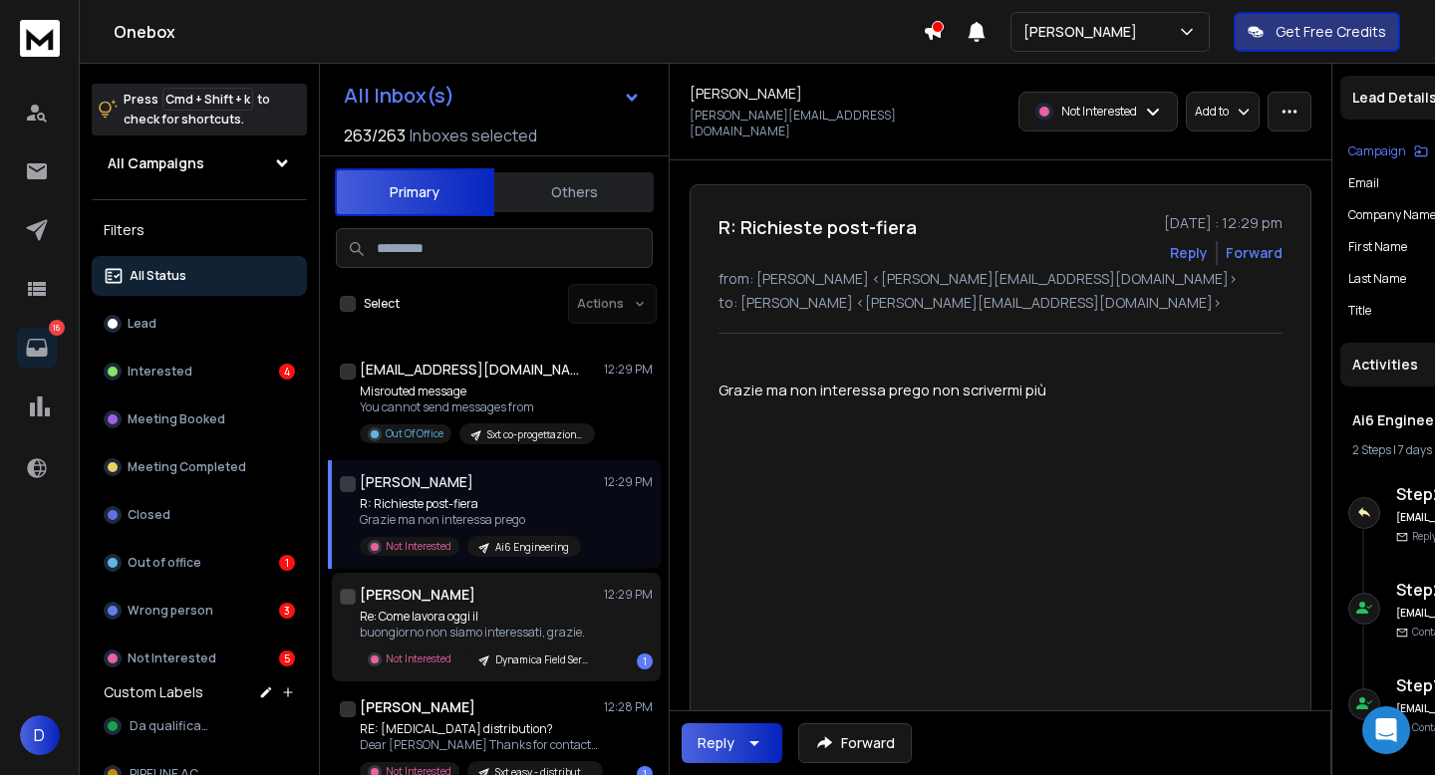
click at [546, 619] on p "Re: Come lavora oggi il" at bounding box center [479, 617] width 239 height 16
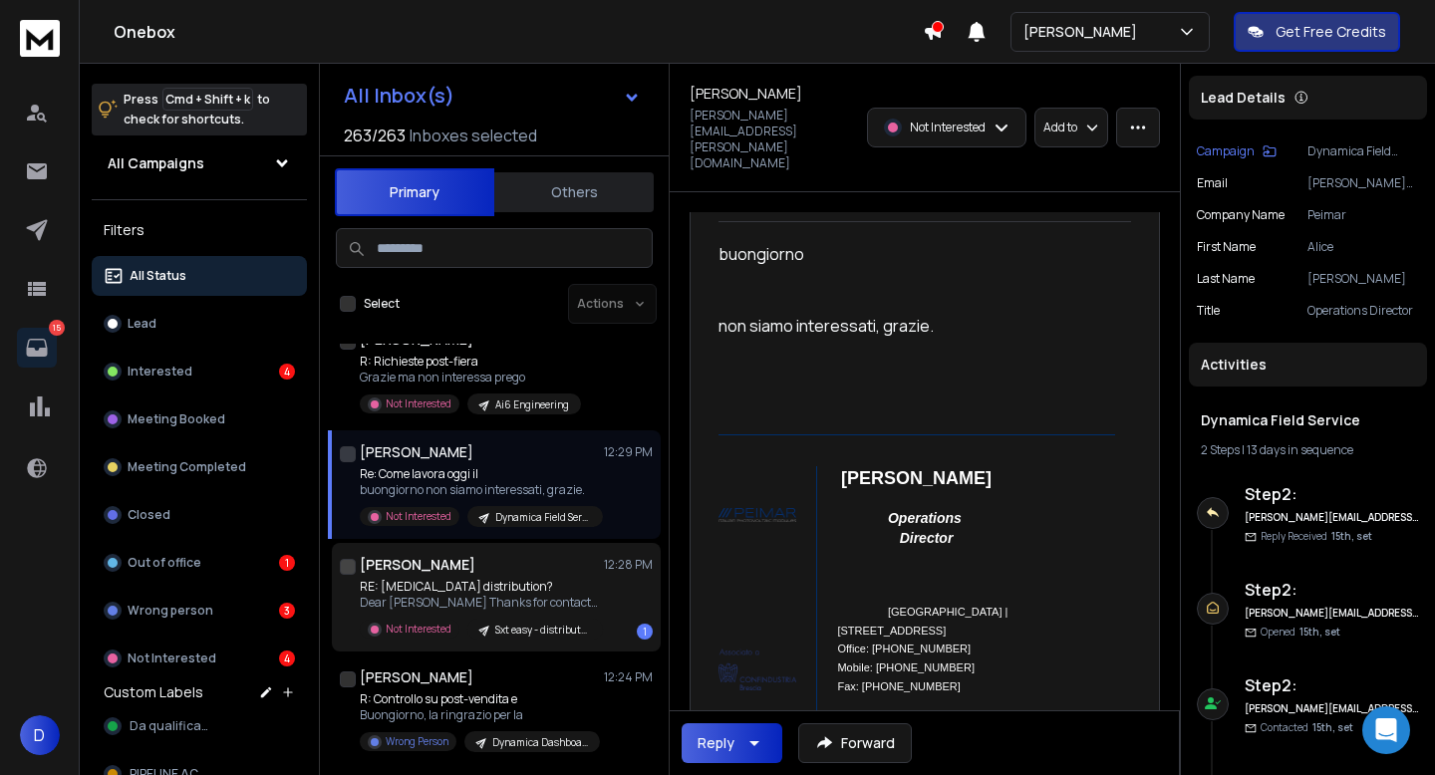
scroll to position [144, 0]
click at [573, 601] on p "Dear [PERSON_NAME] Thanks for contacting" at bounding box center [479, 602] width 239 height 16
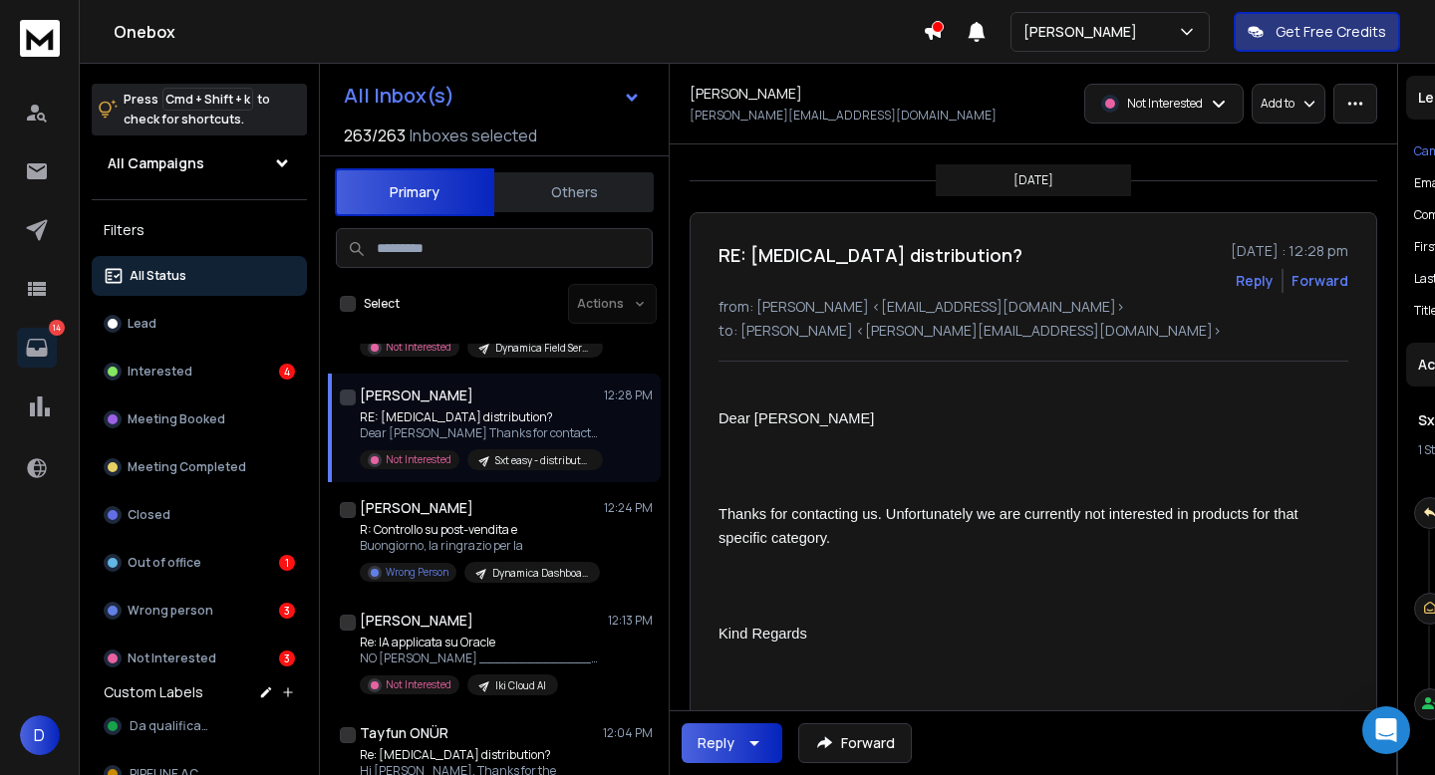
scroll to position [487, 0]
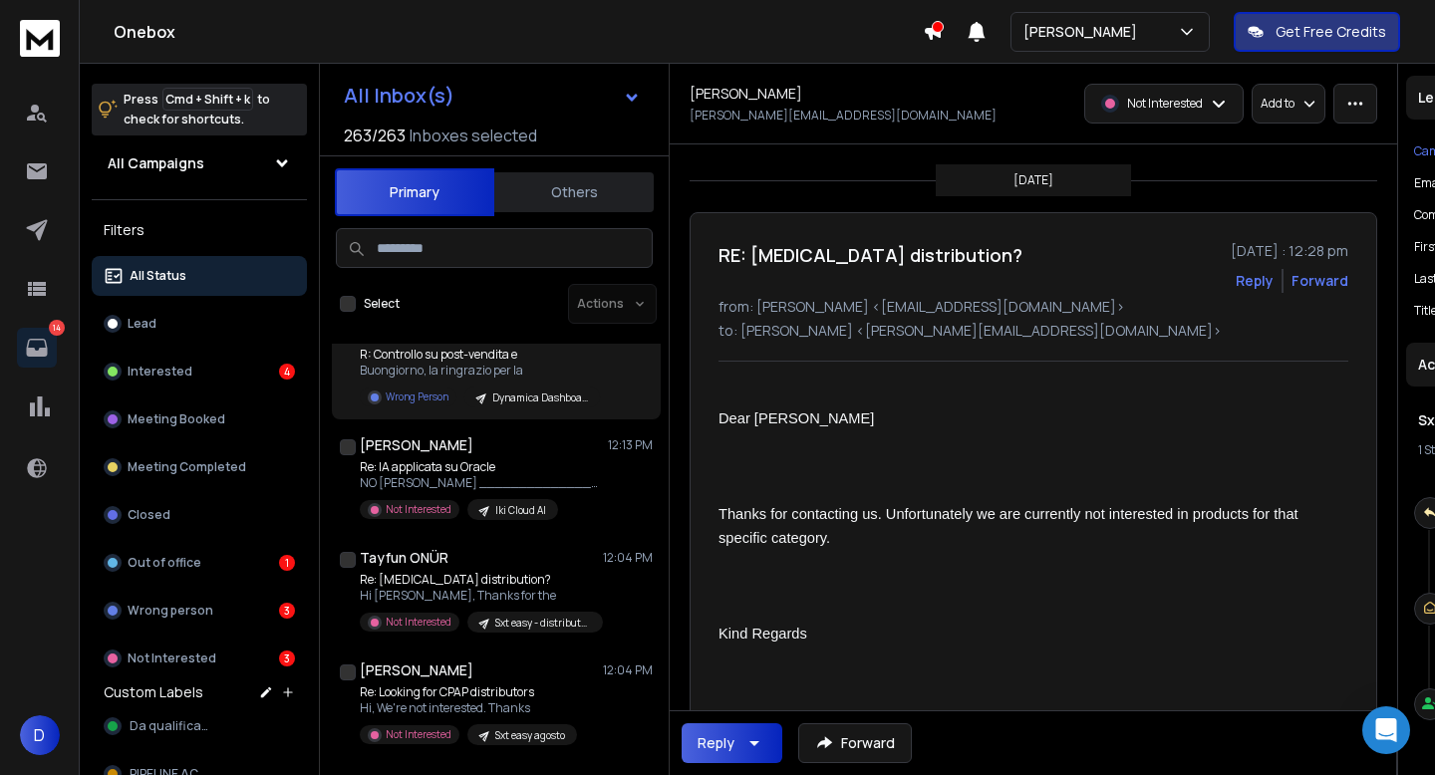
click at [614, 389] on div "R: Controllo su post-vendita e Buongiorno, la ringrazio per la Wrong Person Dyn…" at bounding box center [506, 377] width 293 height 61
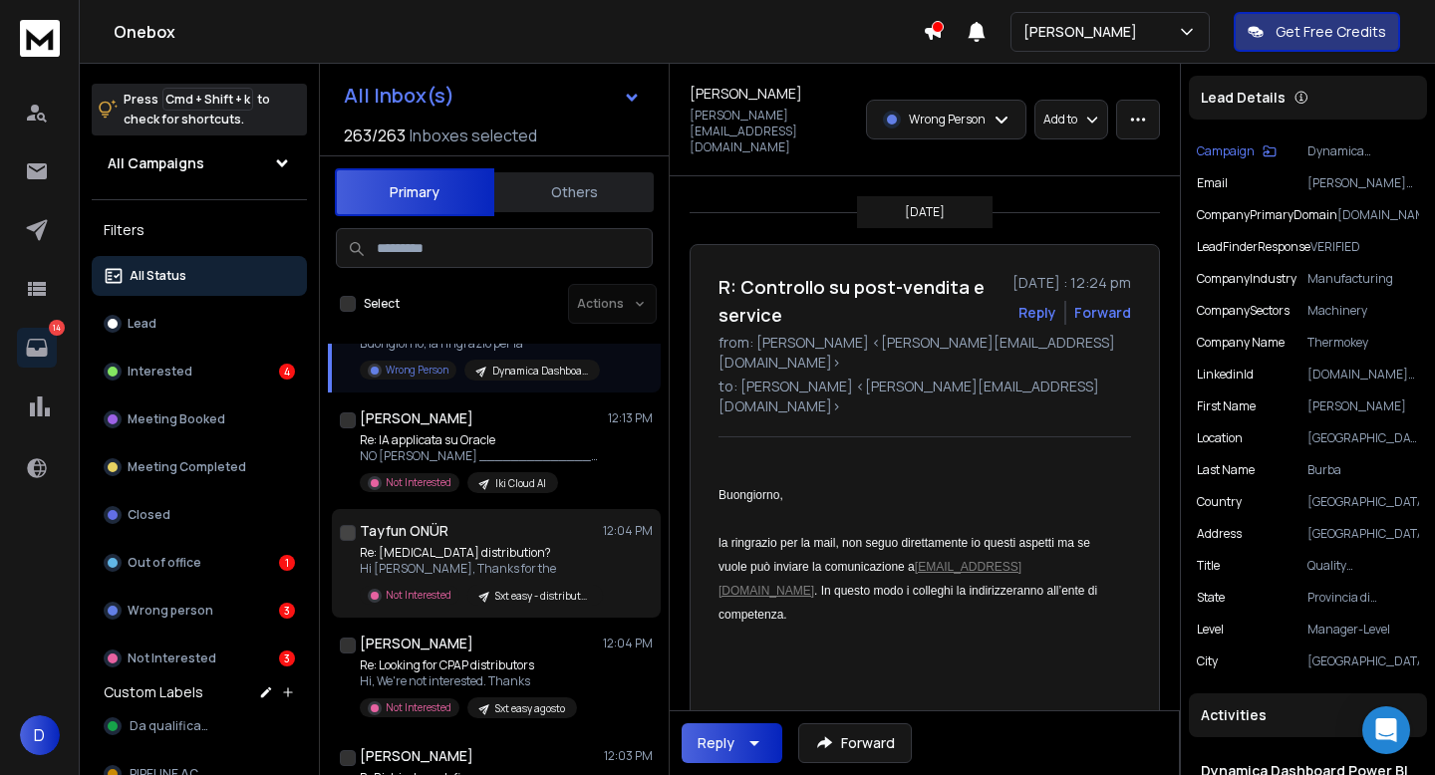
scroll to position [553, 0]
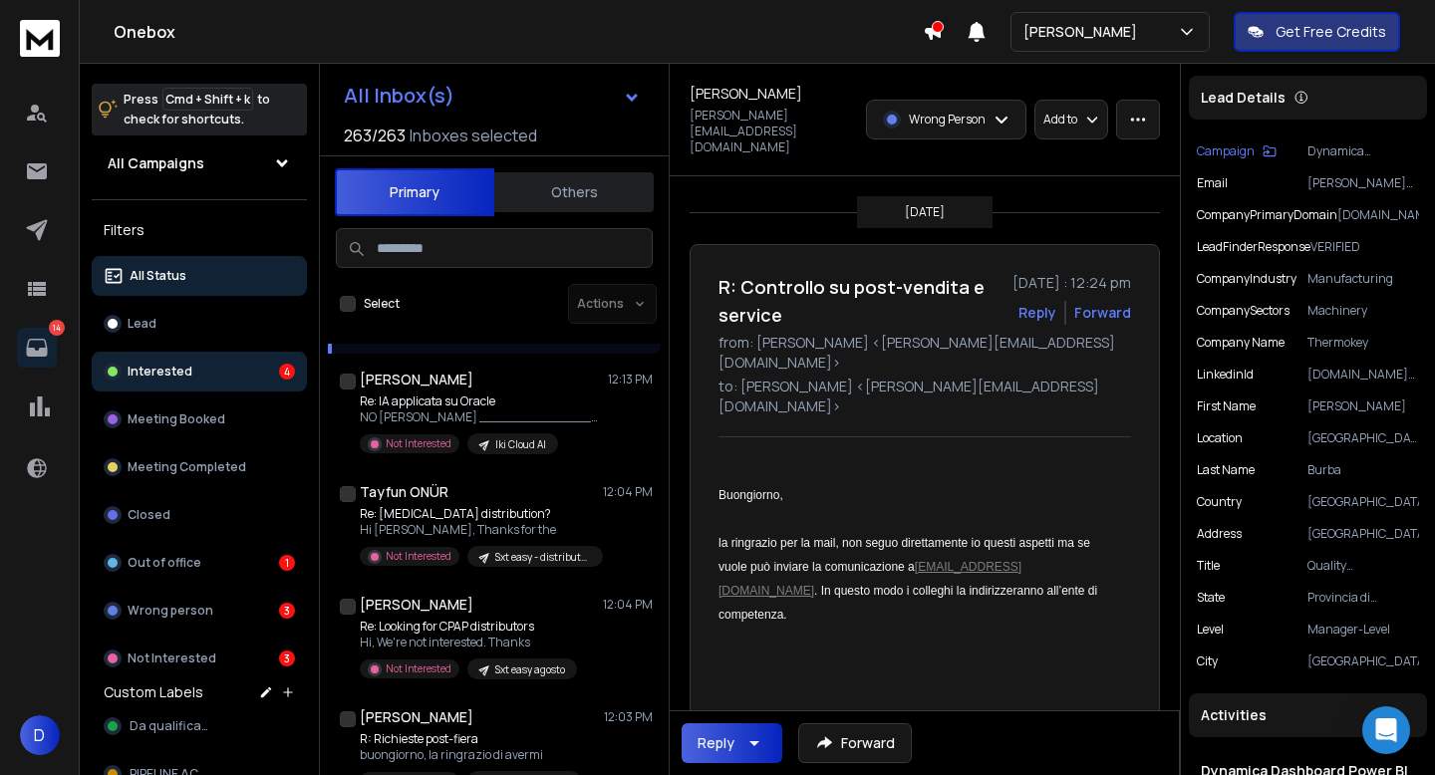
click at [275, 379] on button "Interested 4" at bounding box center [199, 372] width 215 height 40
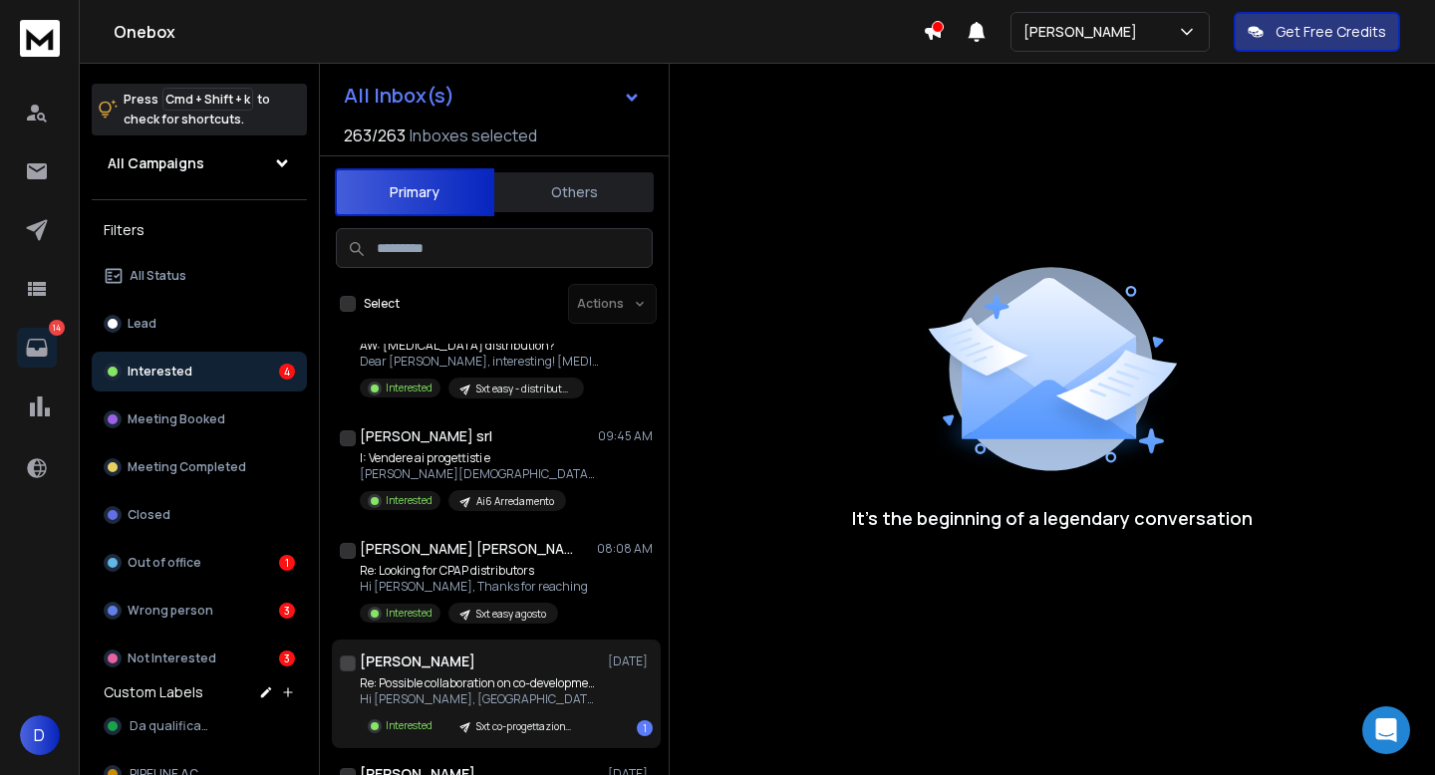
scroll to position [60, 0]
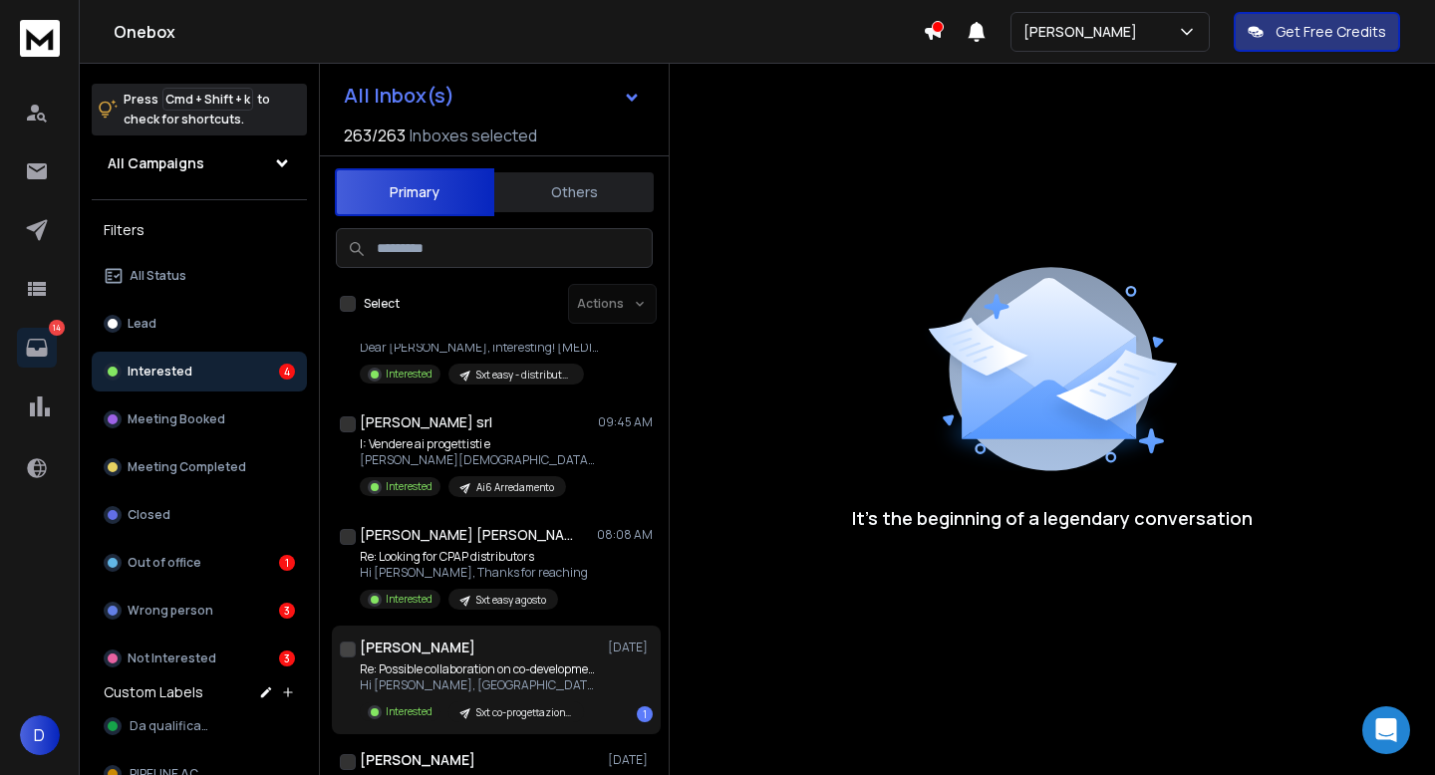
click at [631, 703] on div "Re: Possible collaboration on co-development Hi Luca, Nice to meet Interested S…" at bounding box center [506, 692] width 293 height 61
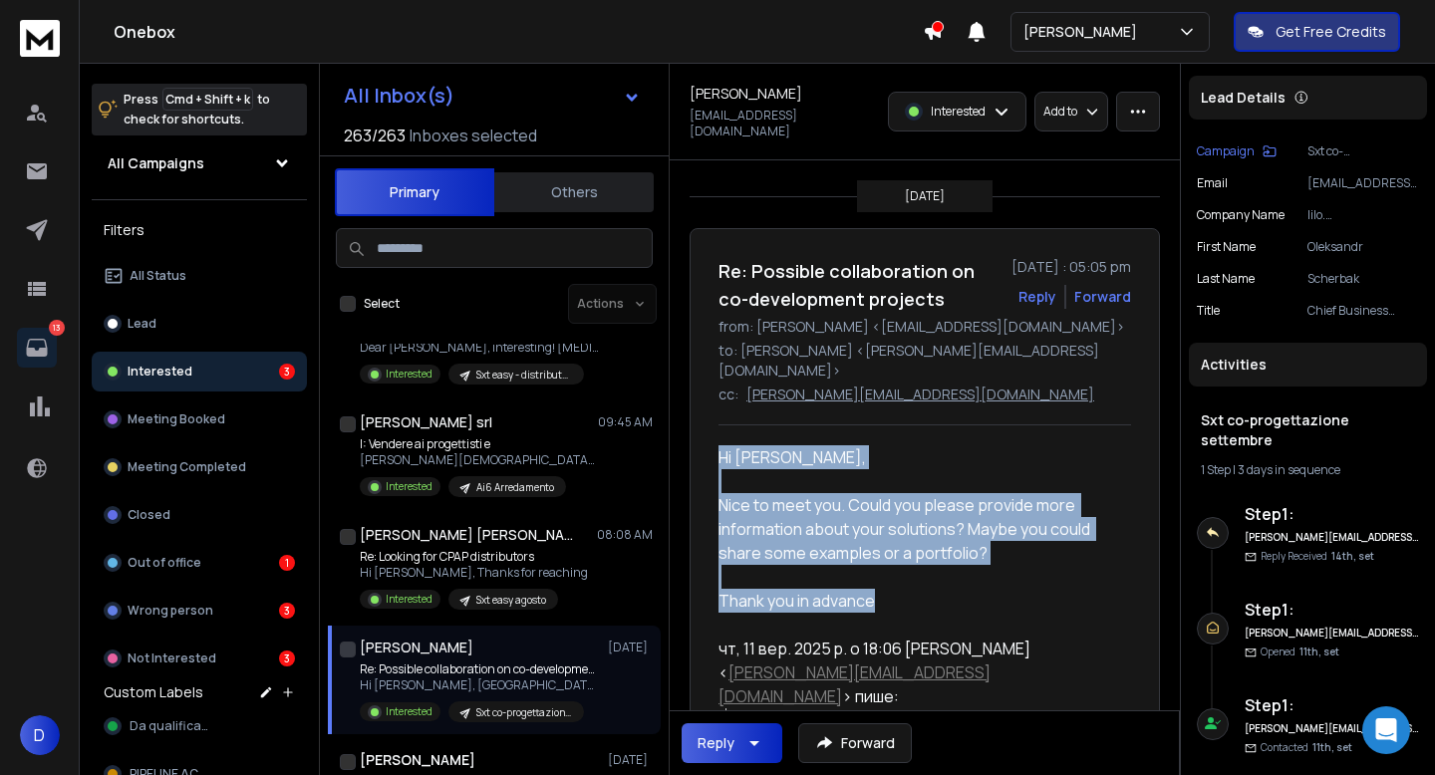
drag, startPoint x: 720, startPoint y: 451, endPoint x: 891, endPoint y: 586, distance: 218.6
click at [891, 586] on div "Hi Luca, Nice to meet you. Could you please provide more information about your…" at bounding box center [917, 529] width 397 height 167
copy div "Hi Luca, Nice to meet you. Could you please provide more information about your…"
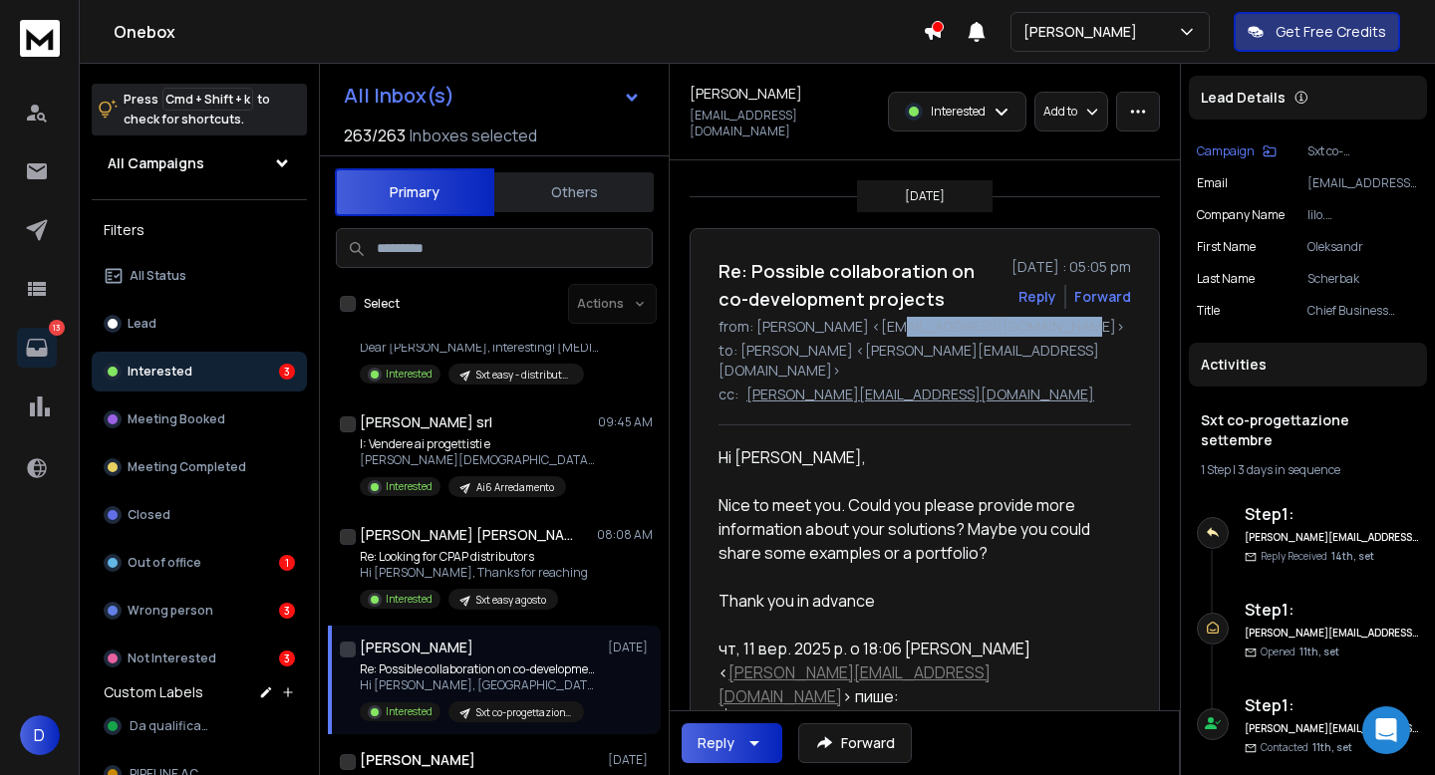
drag, startPoint x: 896, startPoint y: 340, endPoint x: 1061, endPoint y: 338, distance: 164.5
click at [1061, 337] on p "from: Олександр Щербак <o.shcherbak@getlilo.com>" at bounding box center [925, 327] width 413 height 20
copy p "[EMAIL_ADDRESS][DOMAIN_NAME]"
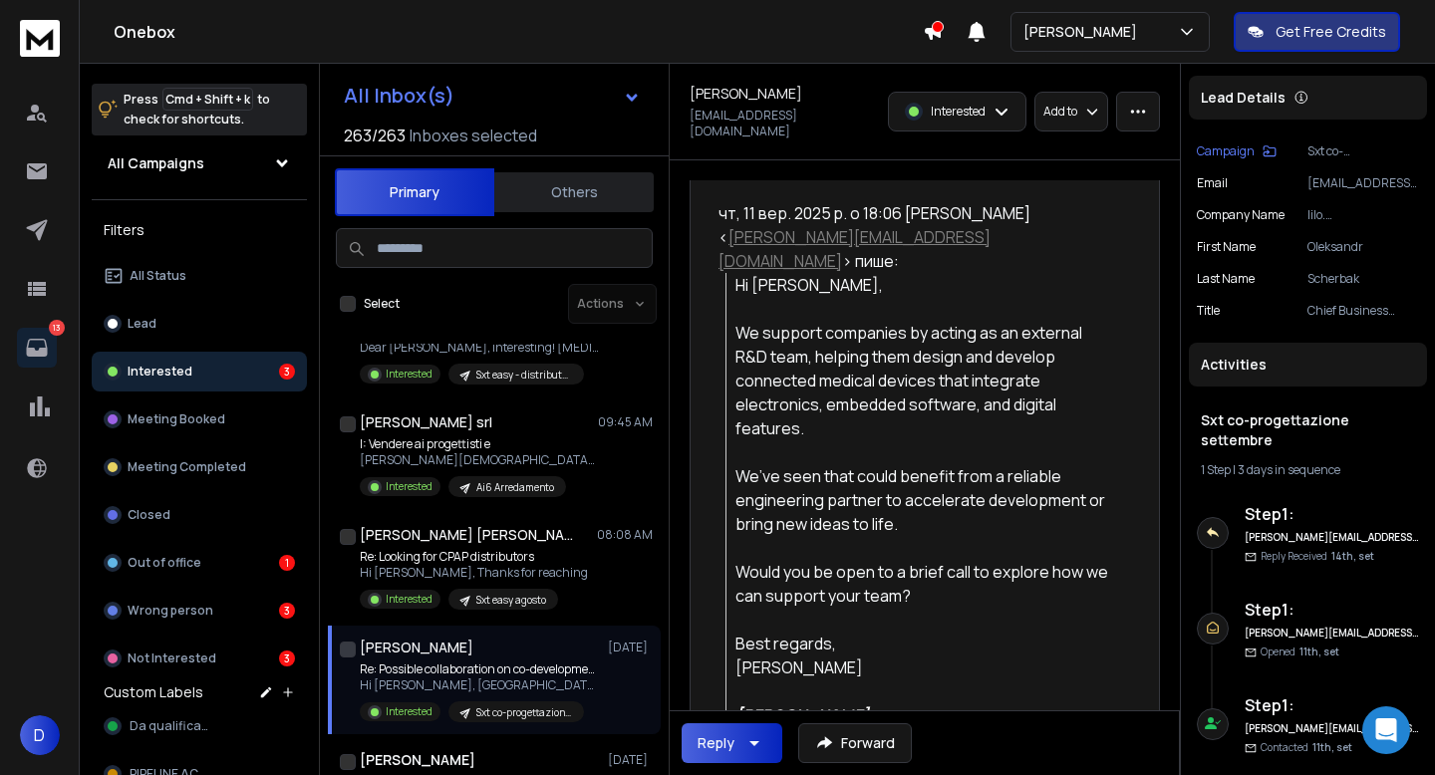
scroll to position [416, 0]
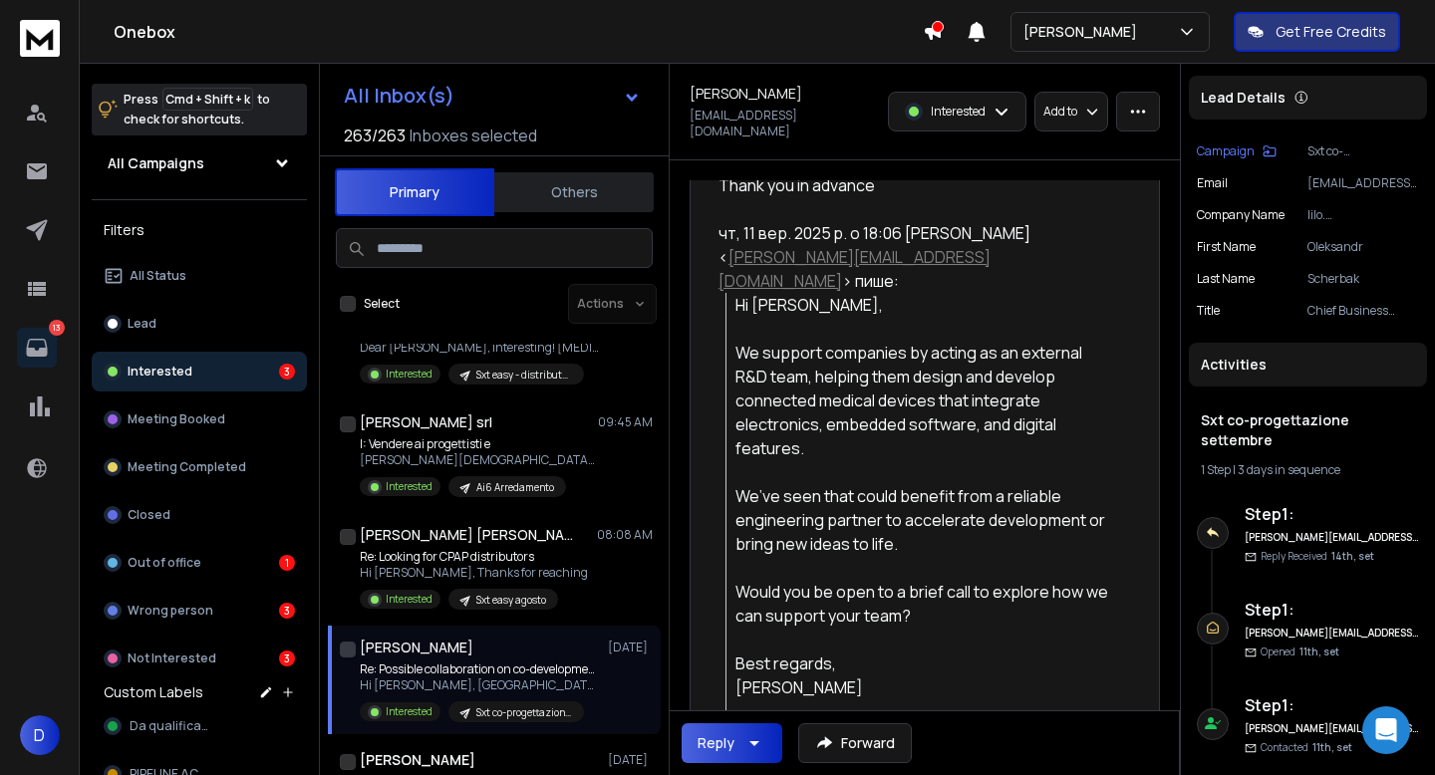
click at [760, 743] on icon "button" at bounding box center [755, 744] width 24 height 24
click at [755, 653] on div "Reply" at bounding box center [730, 653] width 105 height 40
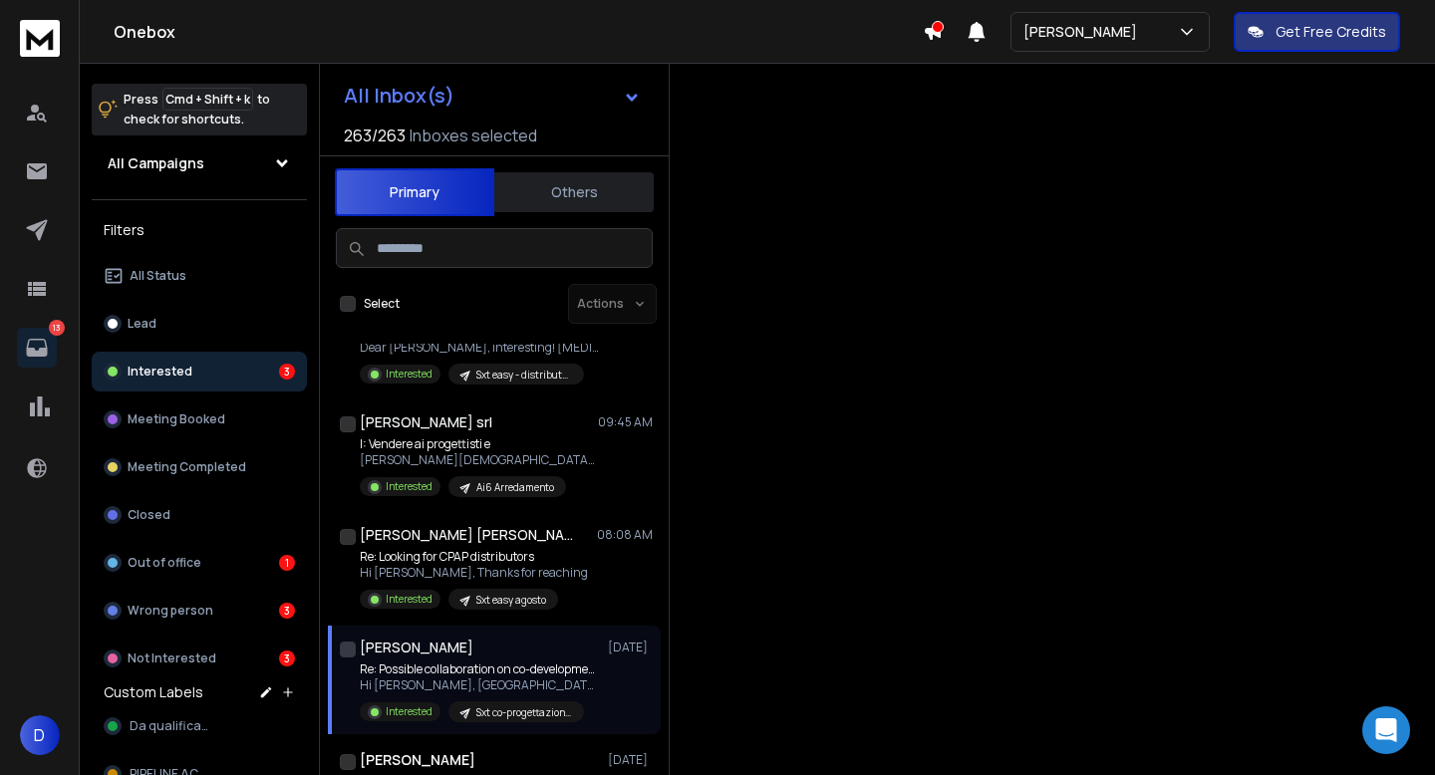
scroll to position [0, 0]
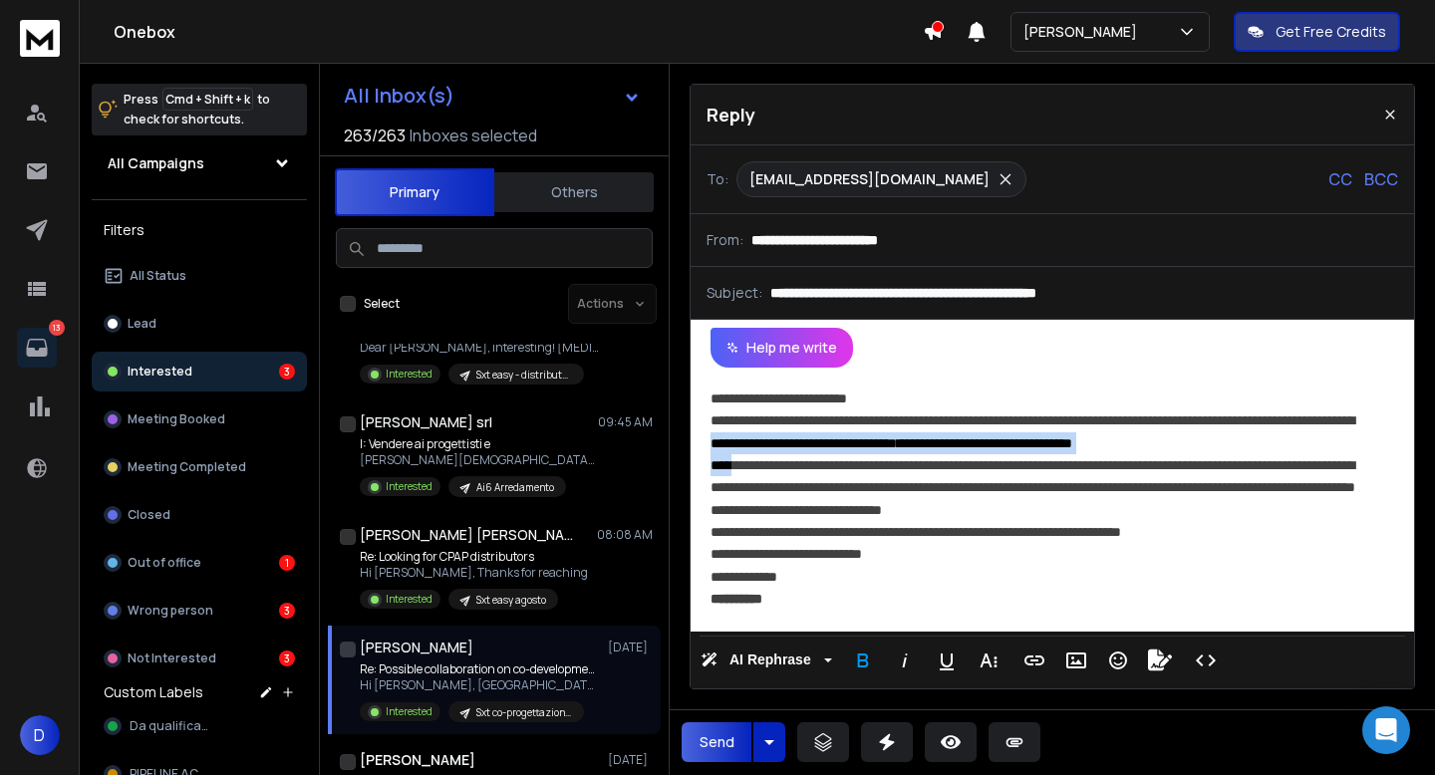
drag, startPoint x: 728, startPoint y: 466, endPoint x: 829, endPoint y: 448, distance: 103.4
click at [829, 448] on div "**********" at bounding box center [1053, 500] width 724 height 264
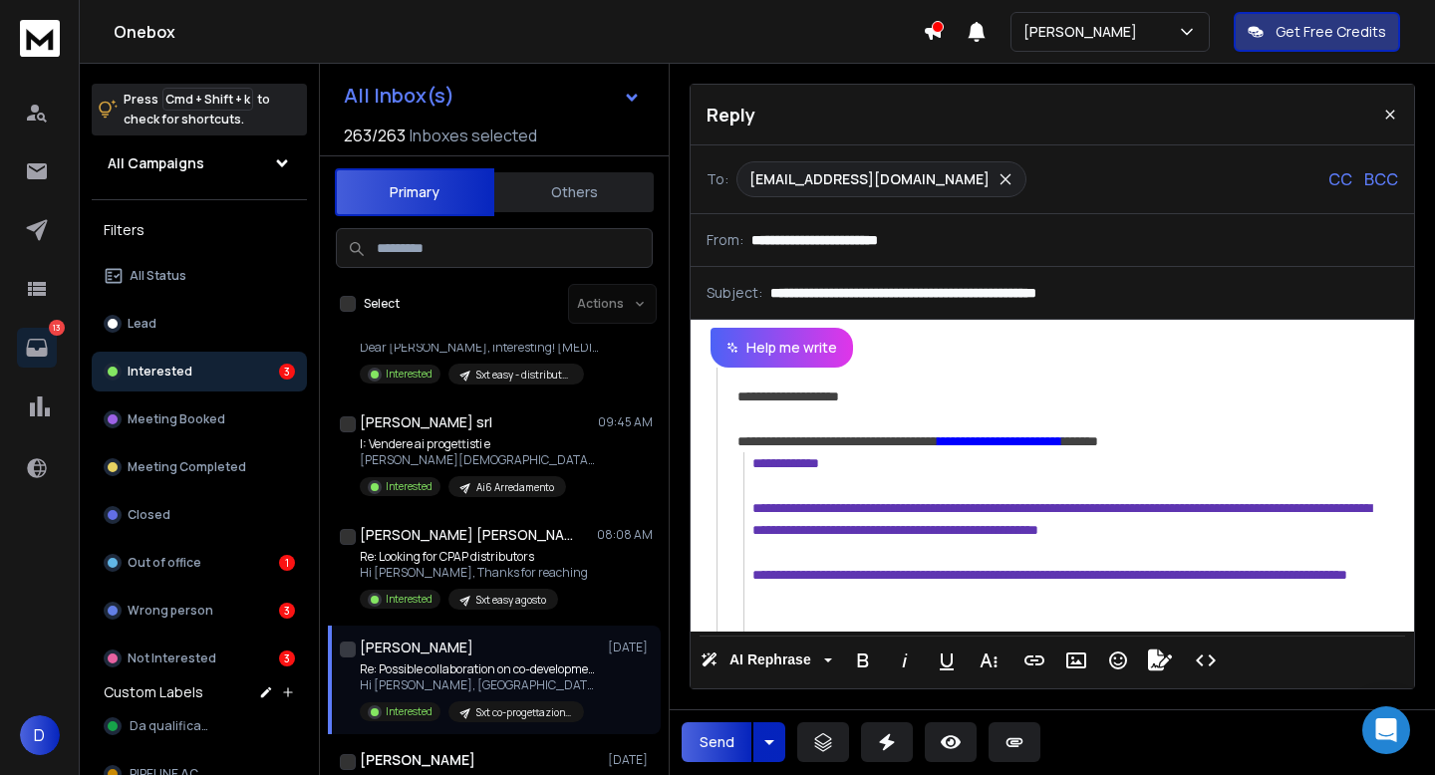
scroll to position [414, 0]
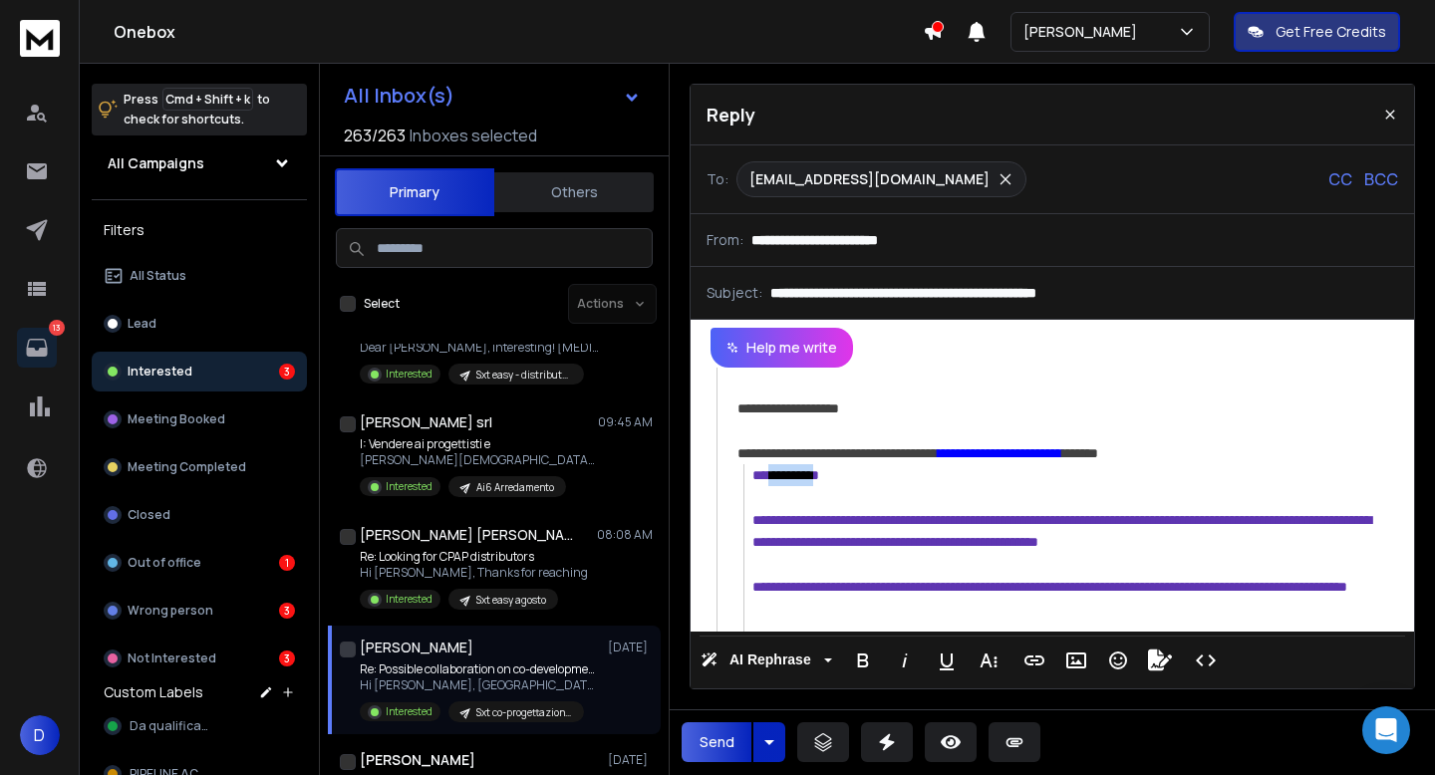
drag, startPoint x: 767, startPoint y: 477, endPoint x: 831, endPoint y: 484, distance: 65.2
click at [831, 484] on div "**********" at bounding box center [1065, 475] width 624 height 22
copy div "*********"
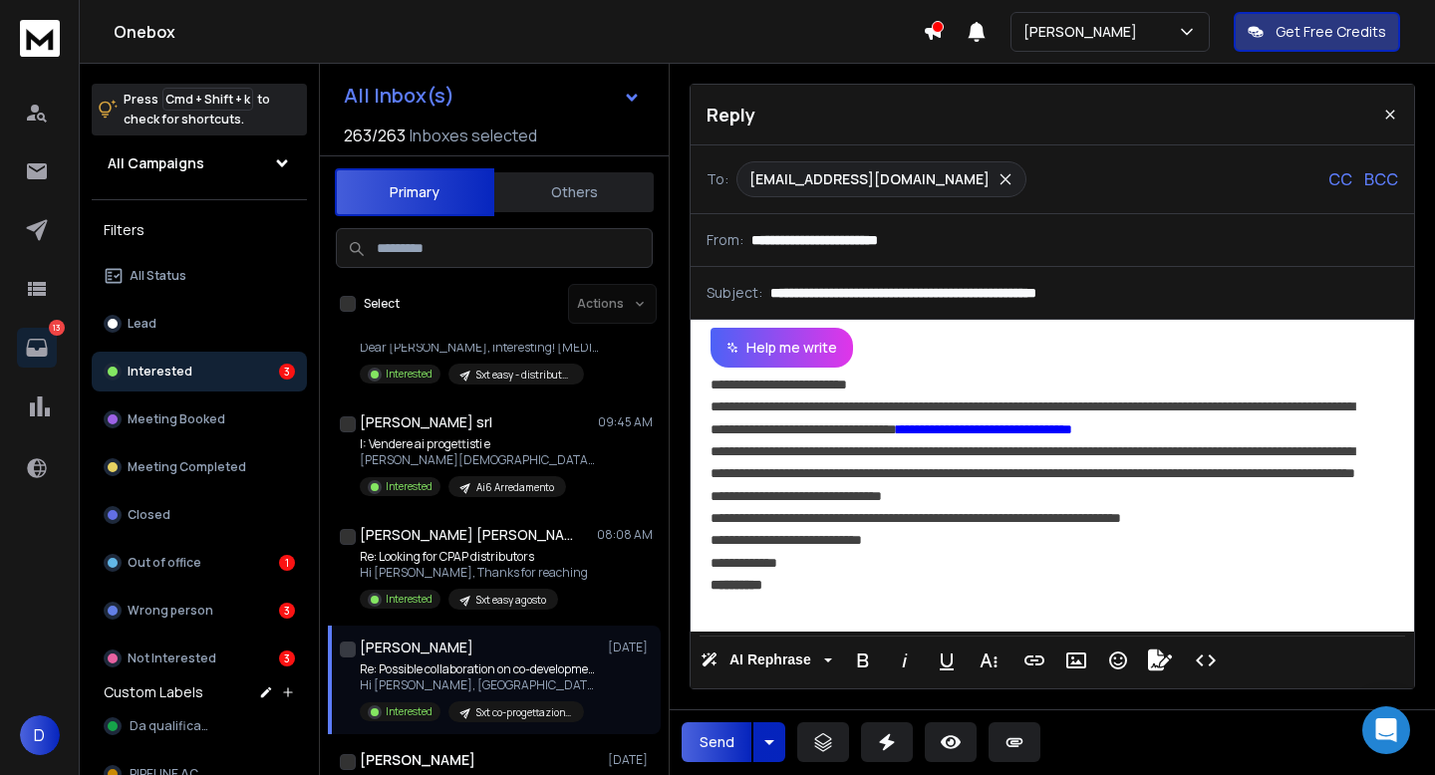
scroll to position [0, 0]
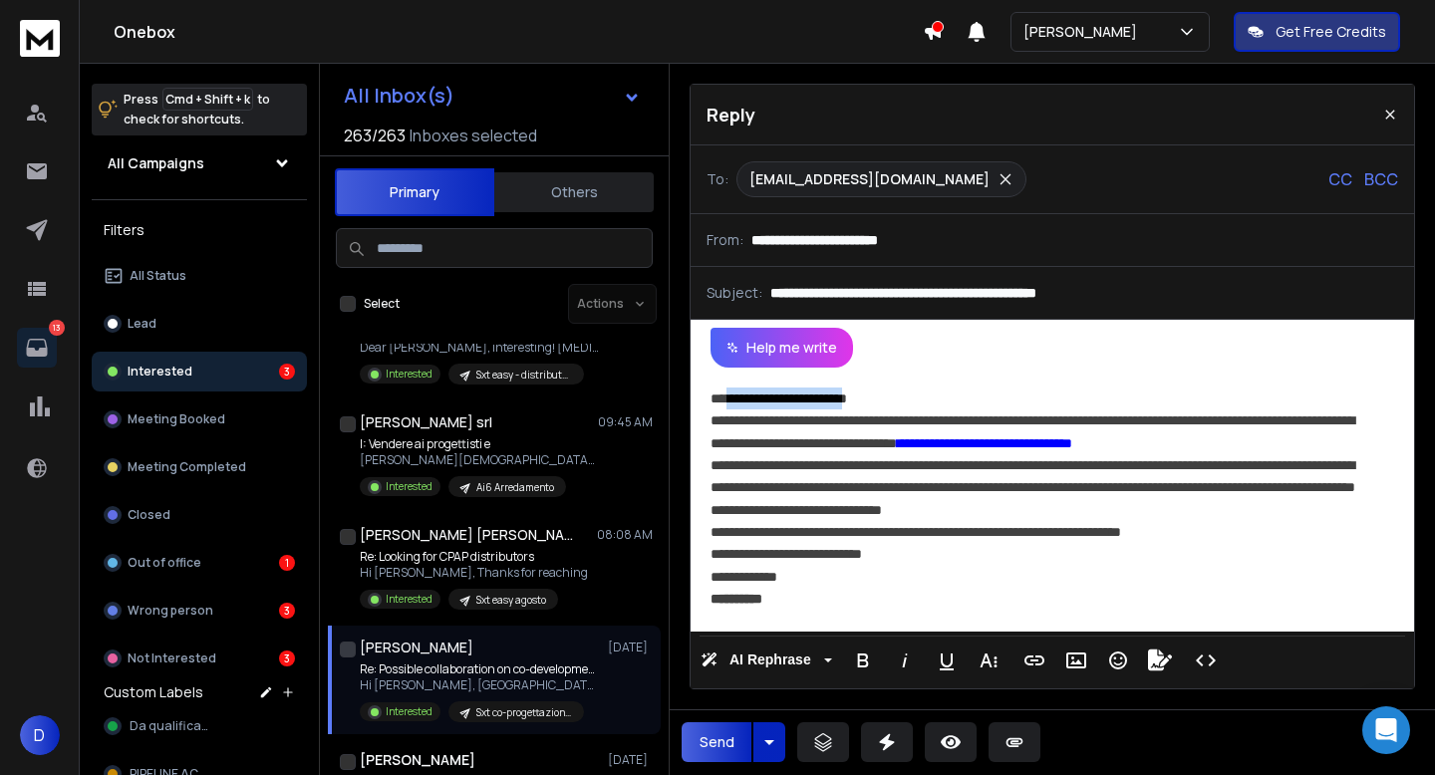
drag, startPoint x: 727, startPoint y: 400, endPoint x: 871, endPoint y: 407, distance: 144.7
click at [871, 407] on p "**********" at bounding box center [1042, 399] width 663 height 22
click at [845, 404] on p "** ********* *" at bounding box center [1042, 399] width 663 height 22
click at [1177, 422] on p "**********" at bounding box center [1042, 432] width 663 height 45
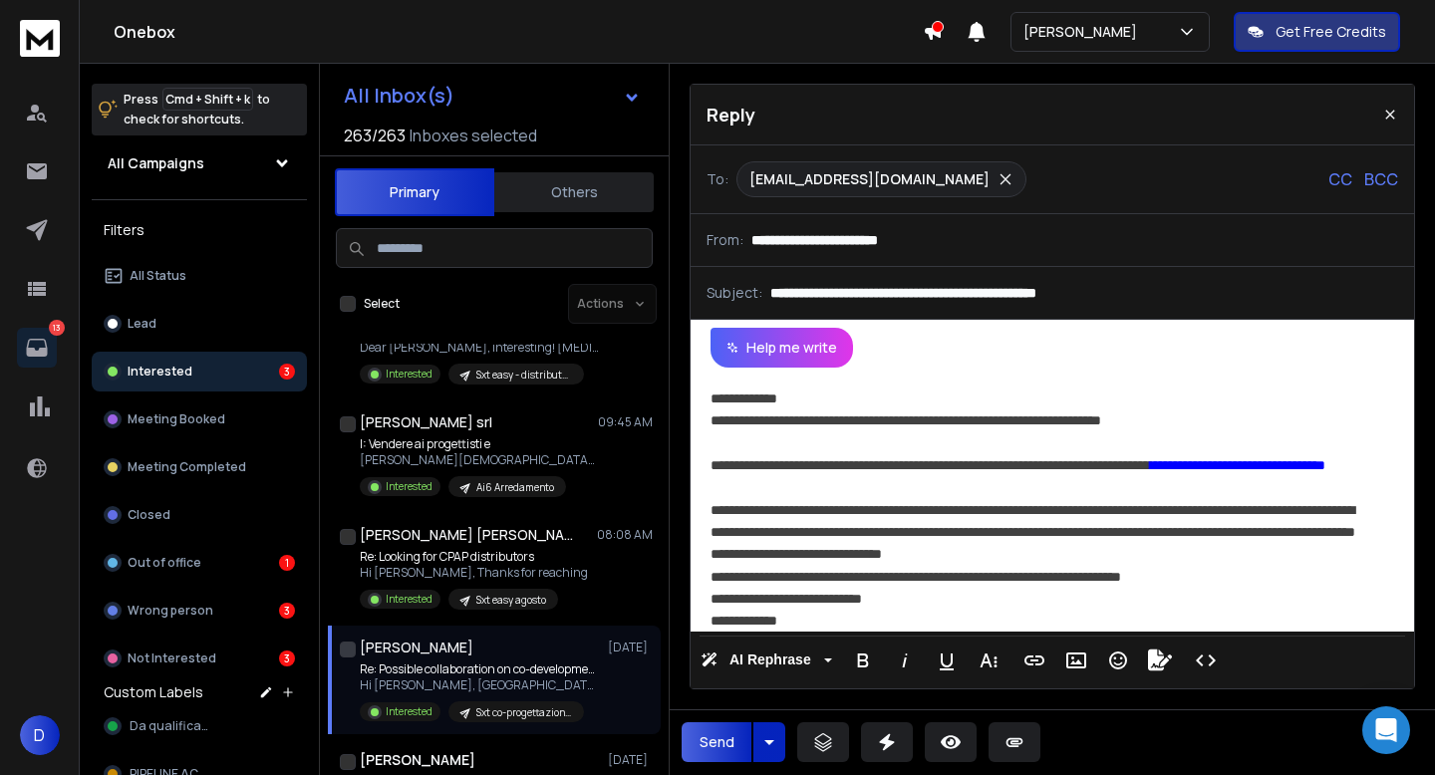
click at [909, 490] on p "**********" at bounding box center [1042, 466] width 663 height 67
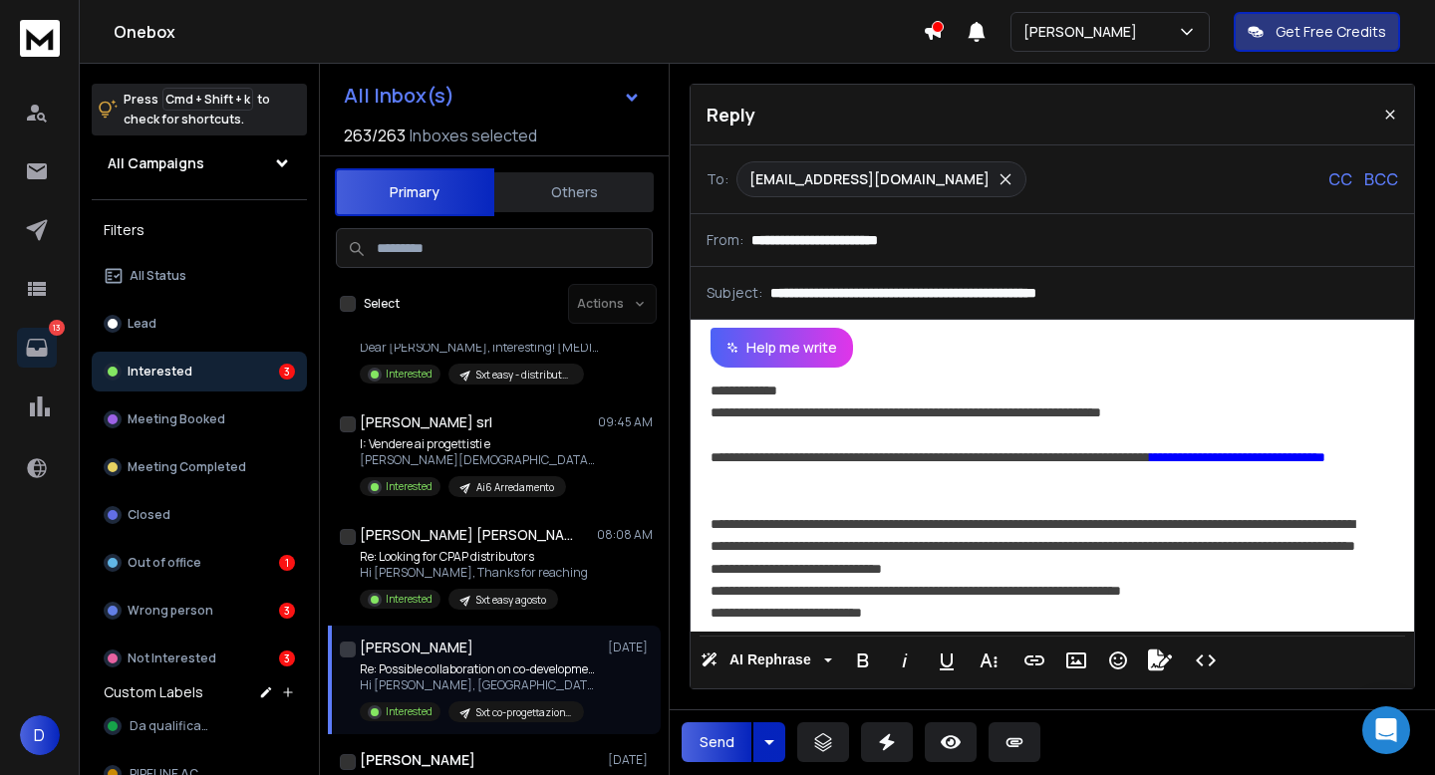
scroll to position [17, 0]
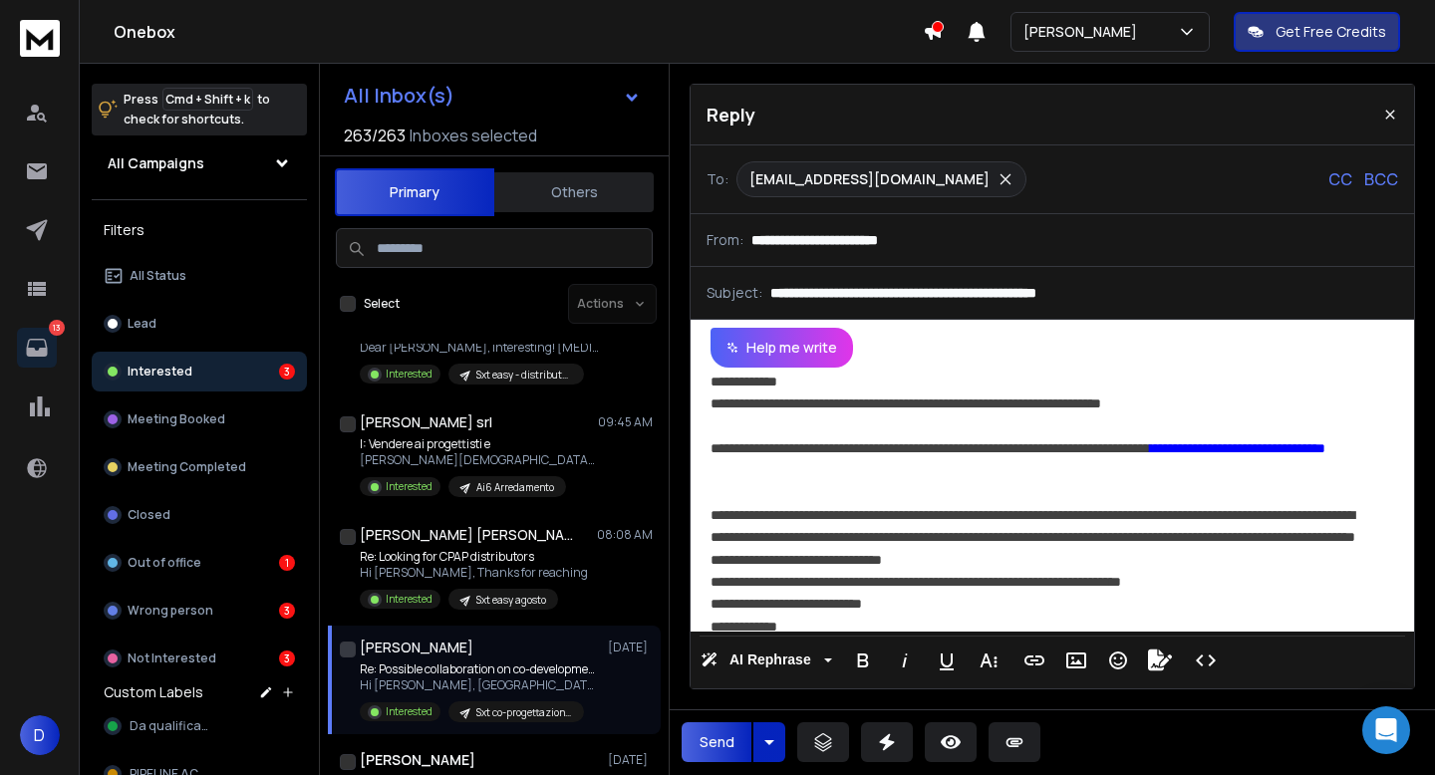
click at [1101, 537] on p "**********" at bounding box center [1042, 537] width 663 height 67
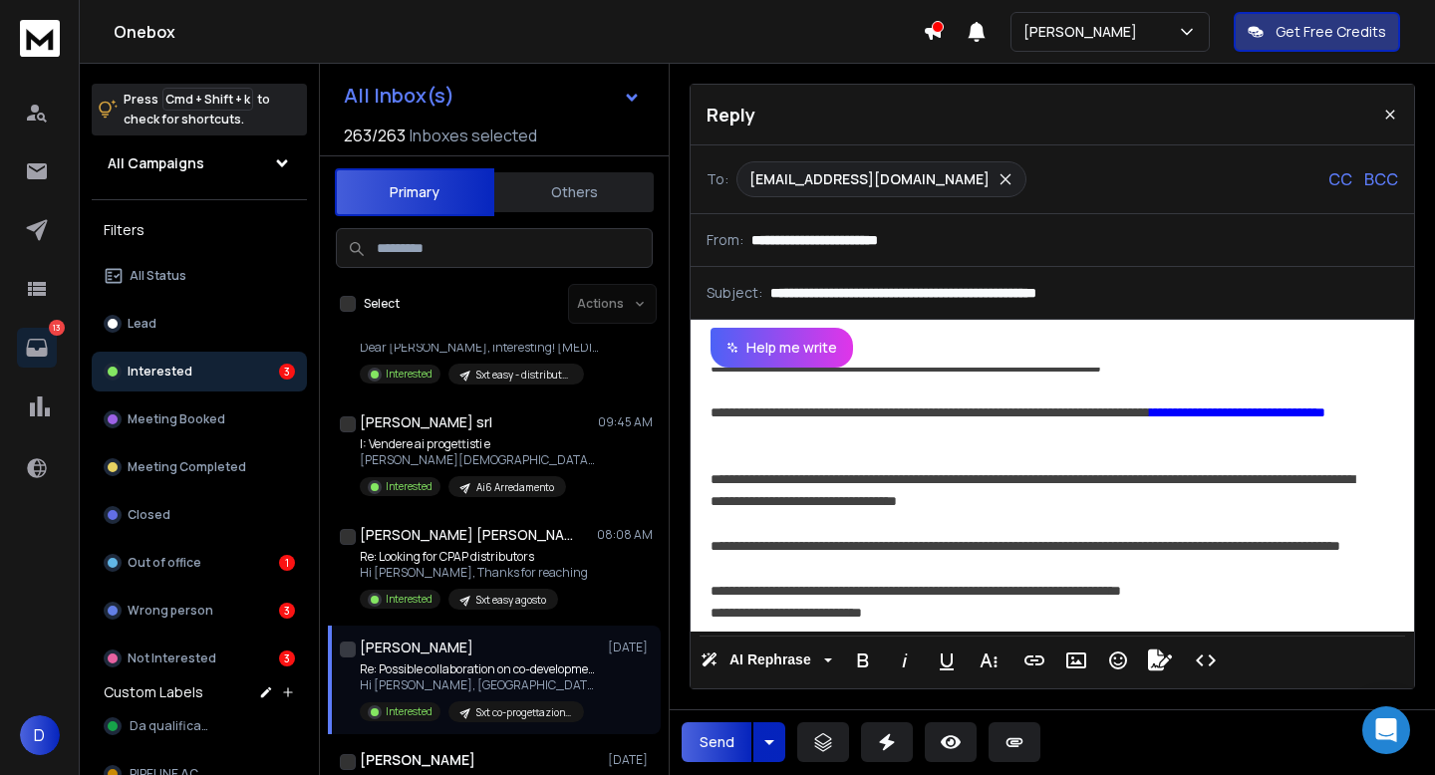
scroll to position [54, 0]
click at [989, 563] on p "**********" at bounding box center [1042, 523] width 663 height 112
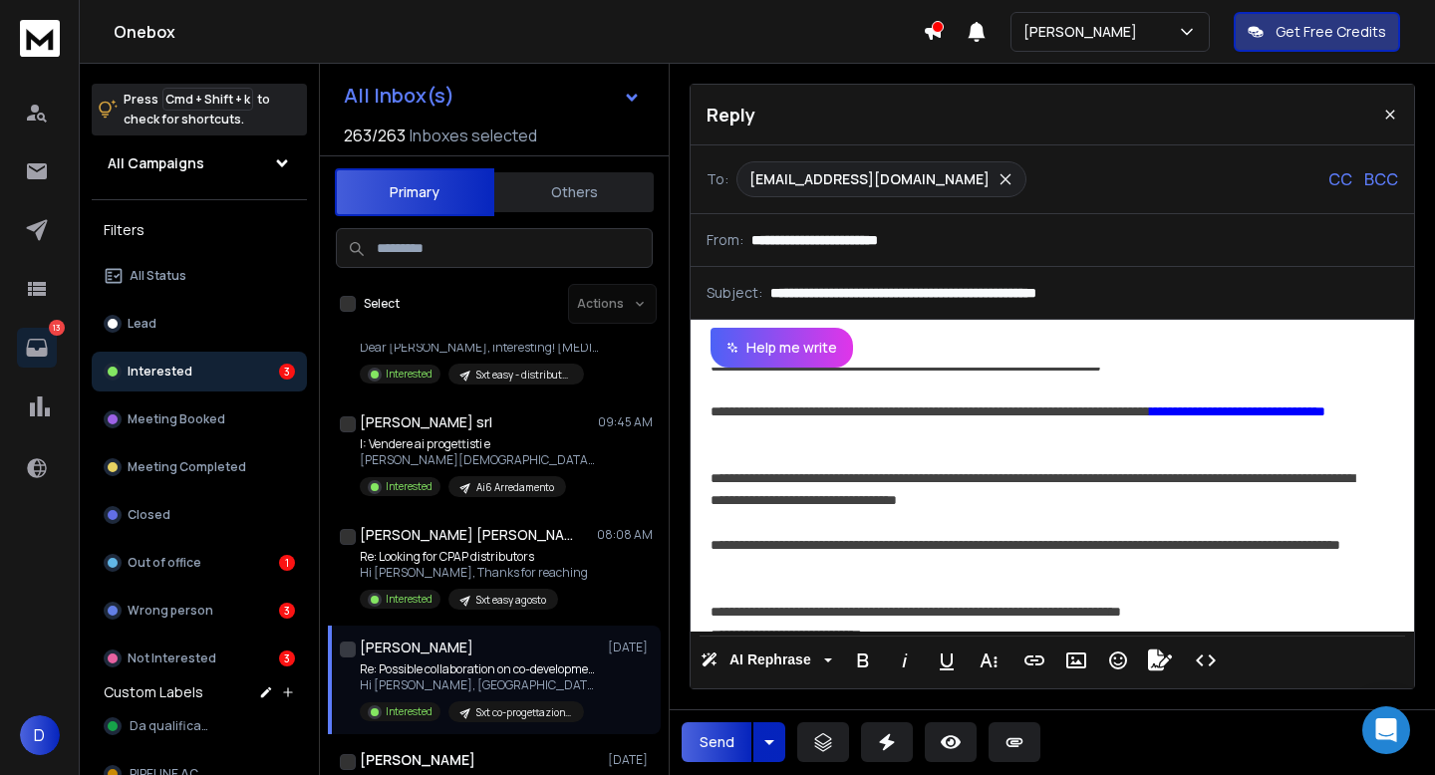
scroll to position [208, 0]
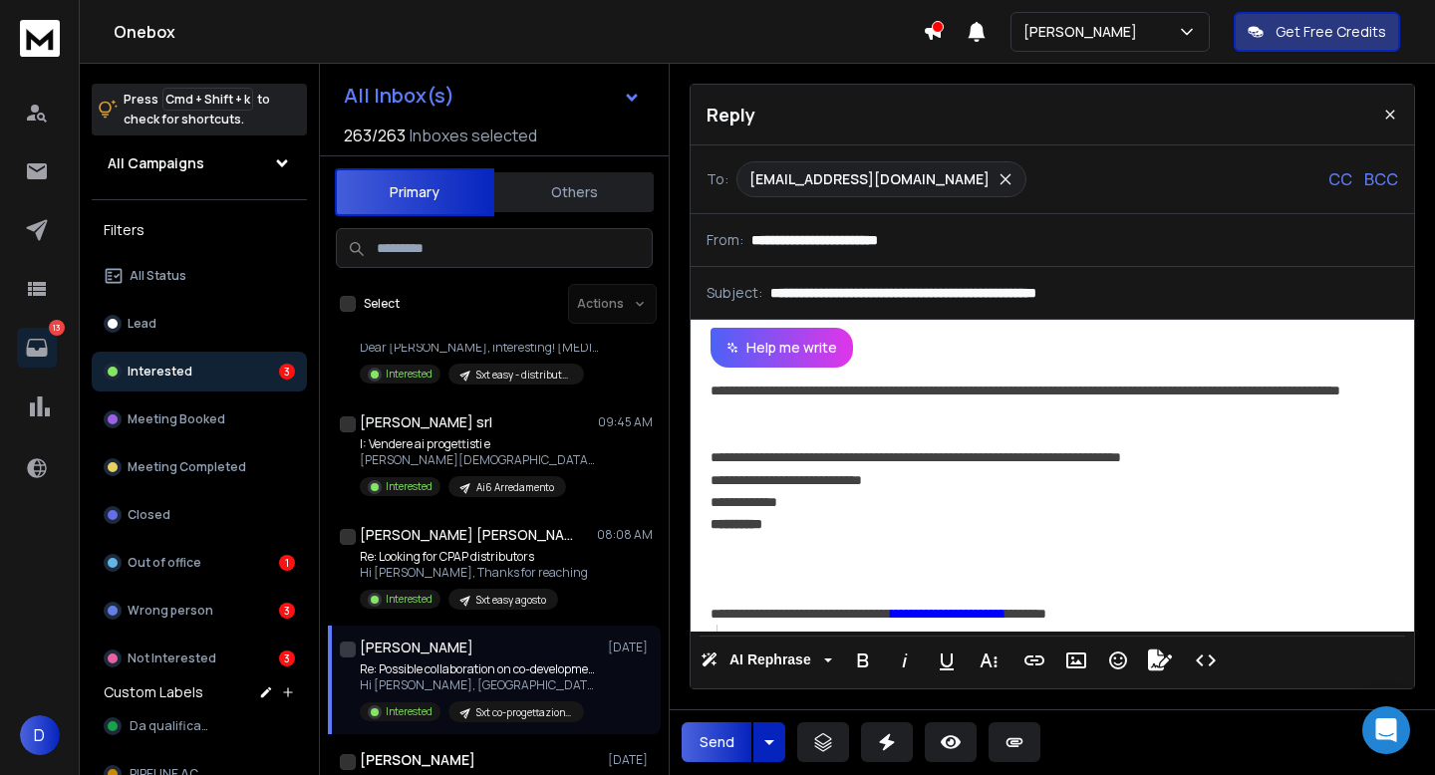
click at [1228, 460] on p "**********" at bounding box center [1042, 458] width 663 height 22
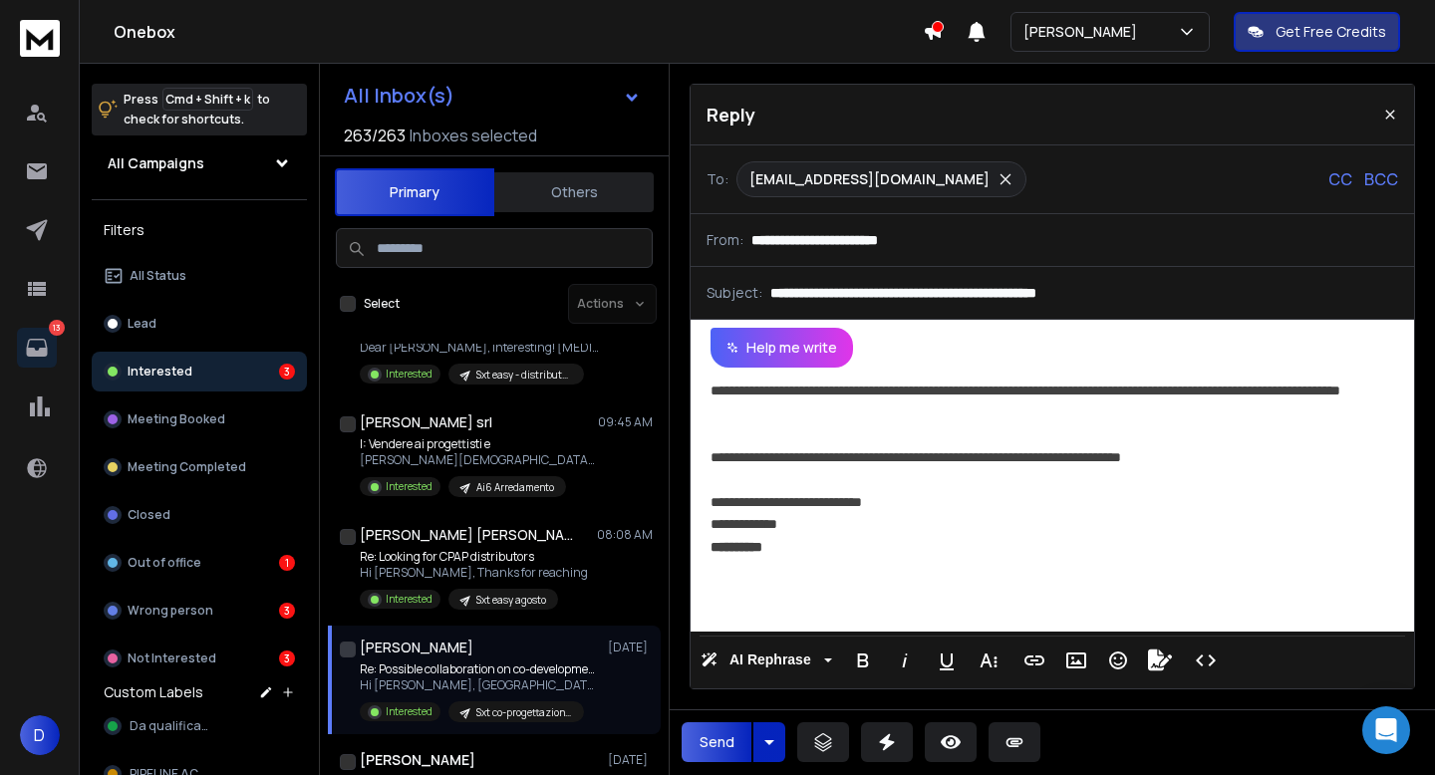
click at [904, 501] on p "**********" at bounding box center [1042, 502] width 663 height 22
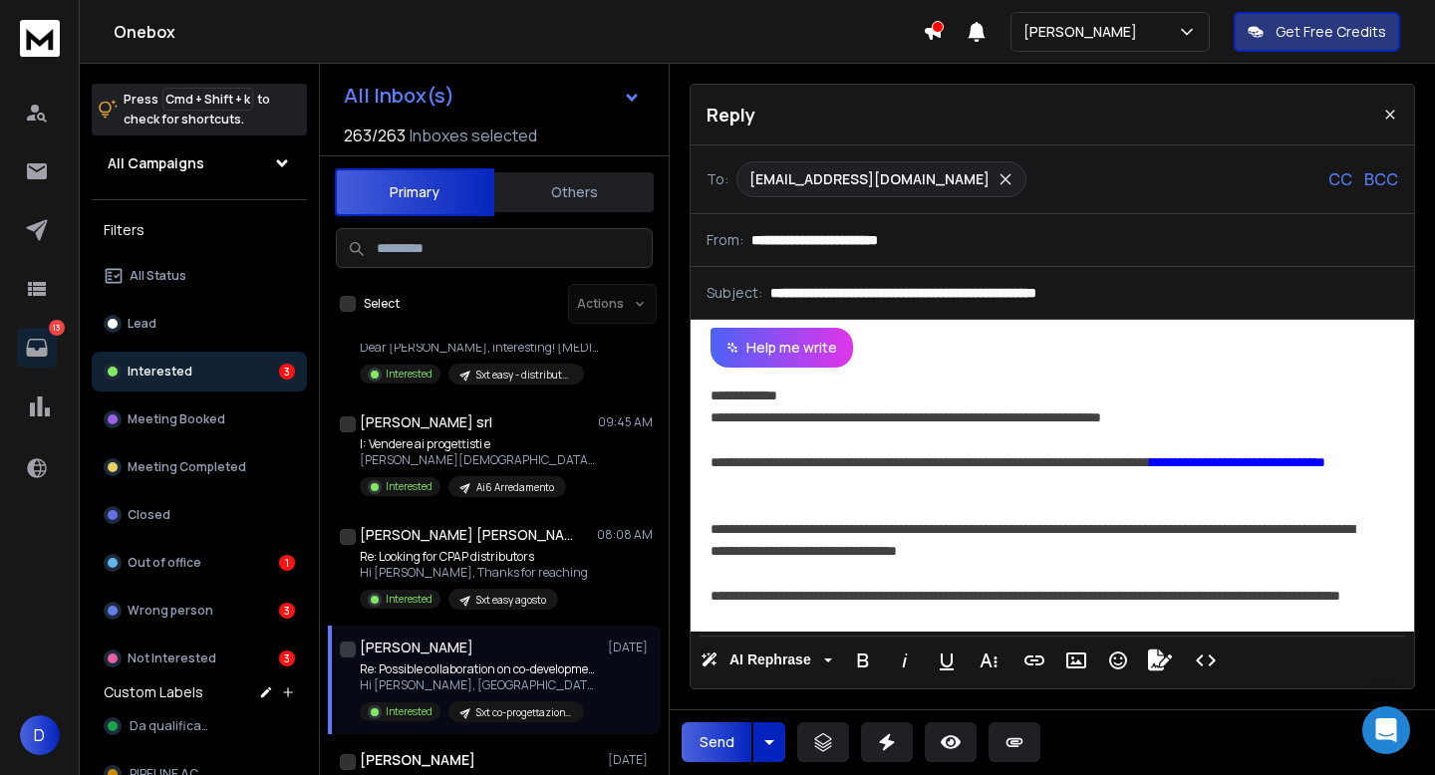
scroll to position [4, 0]
drag, startPoint x: 874, startPoint y: 418, endPoint x: 1205, endPoint y: 434, distance: 331.3
click at [1205, 434] on div "**********" at bounding box center [1050, 500] width 718 height 264
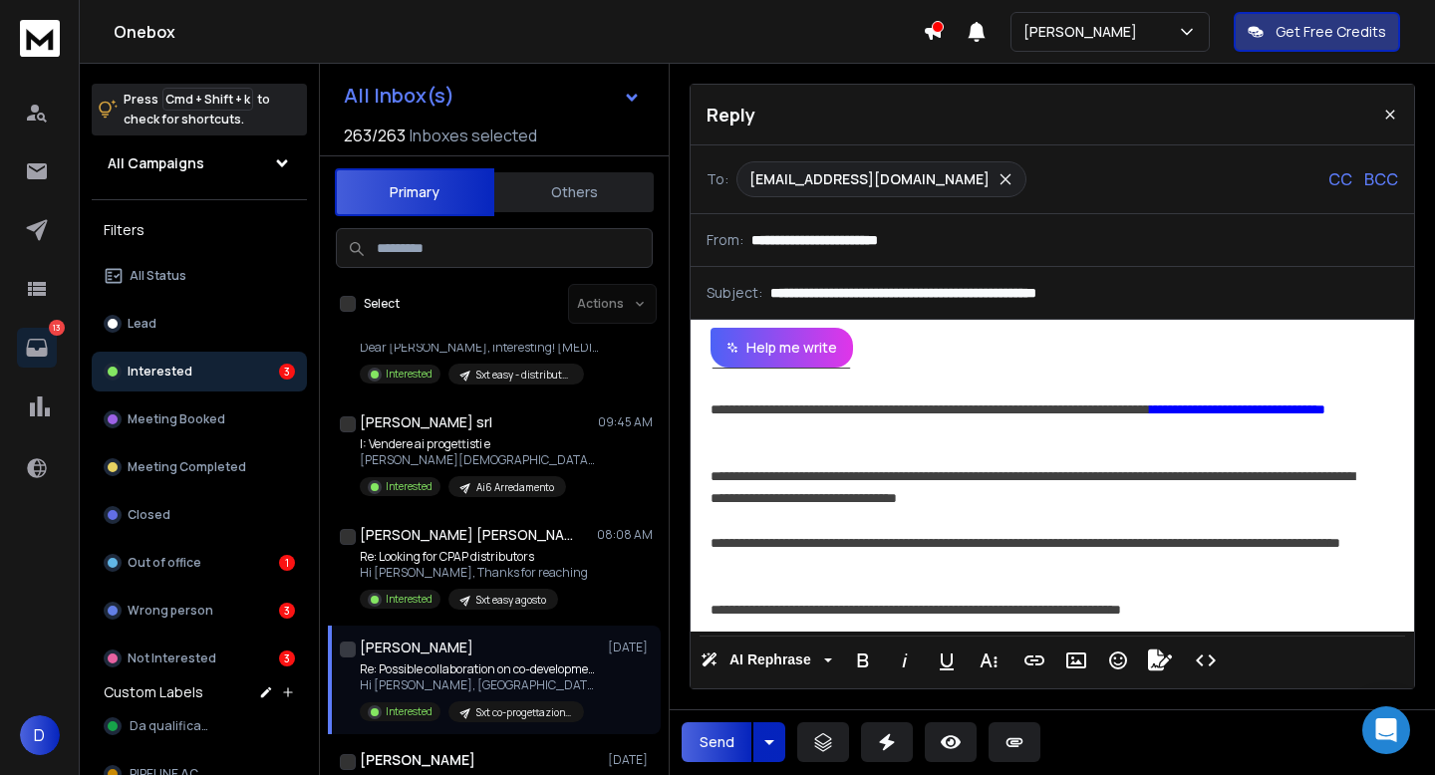
scroll to position [0, 0]
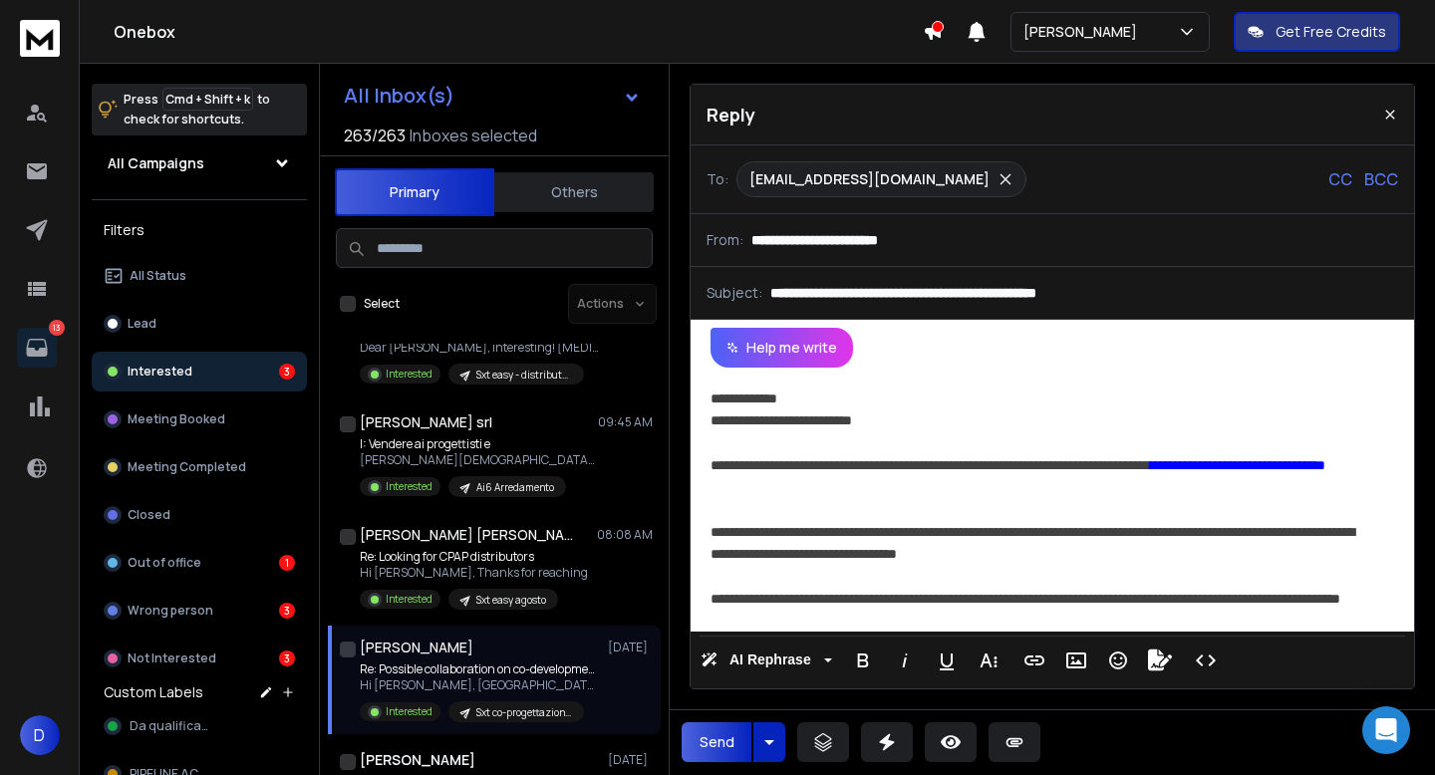
click at [1105, 489] on p "**********" at bounding box center [1042, 478] width 663 height 90
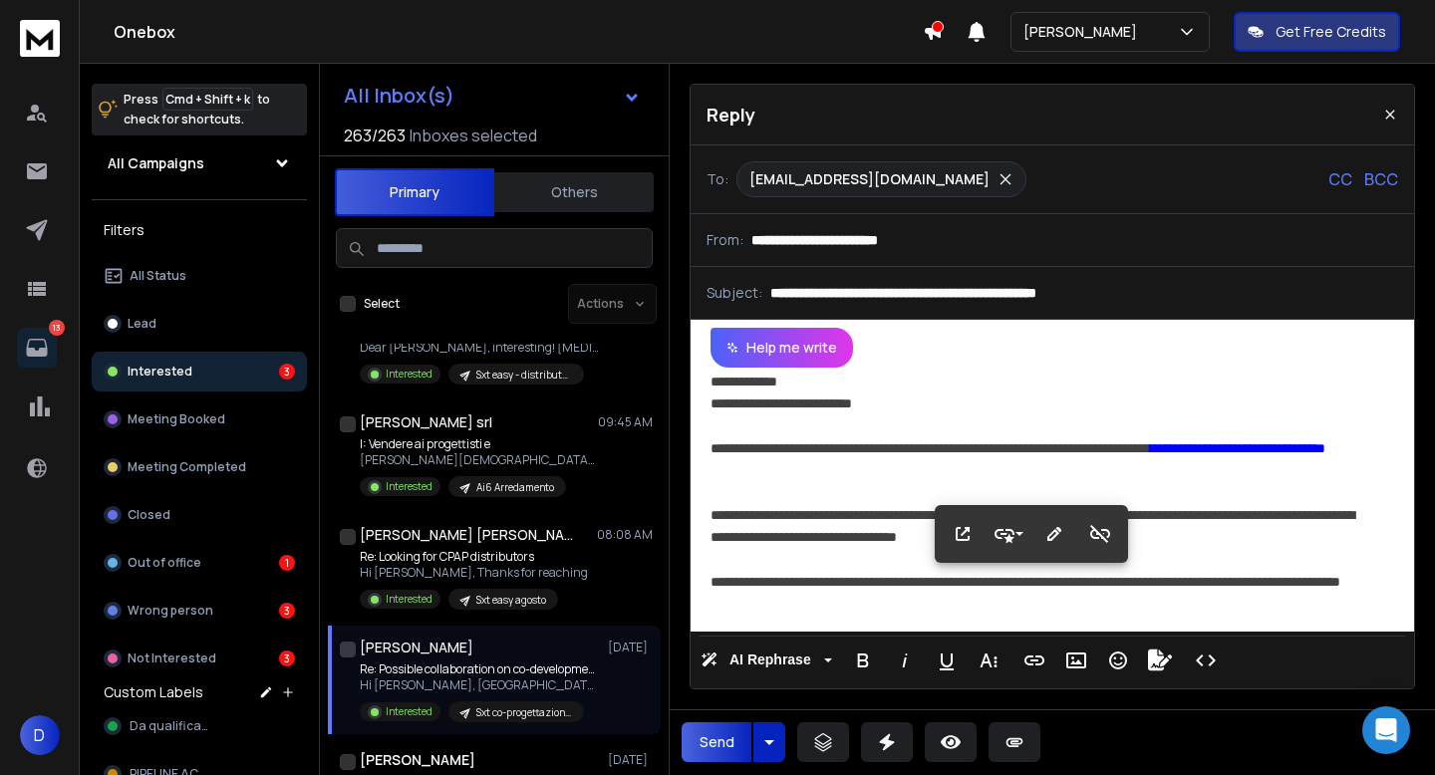
scroll to position [31, 0]
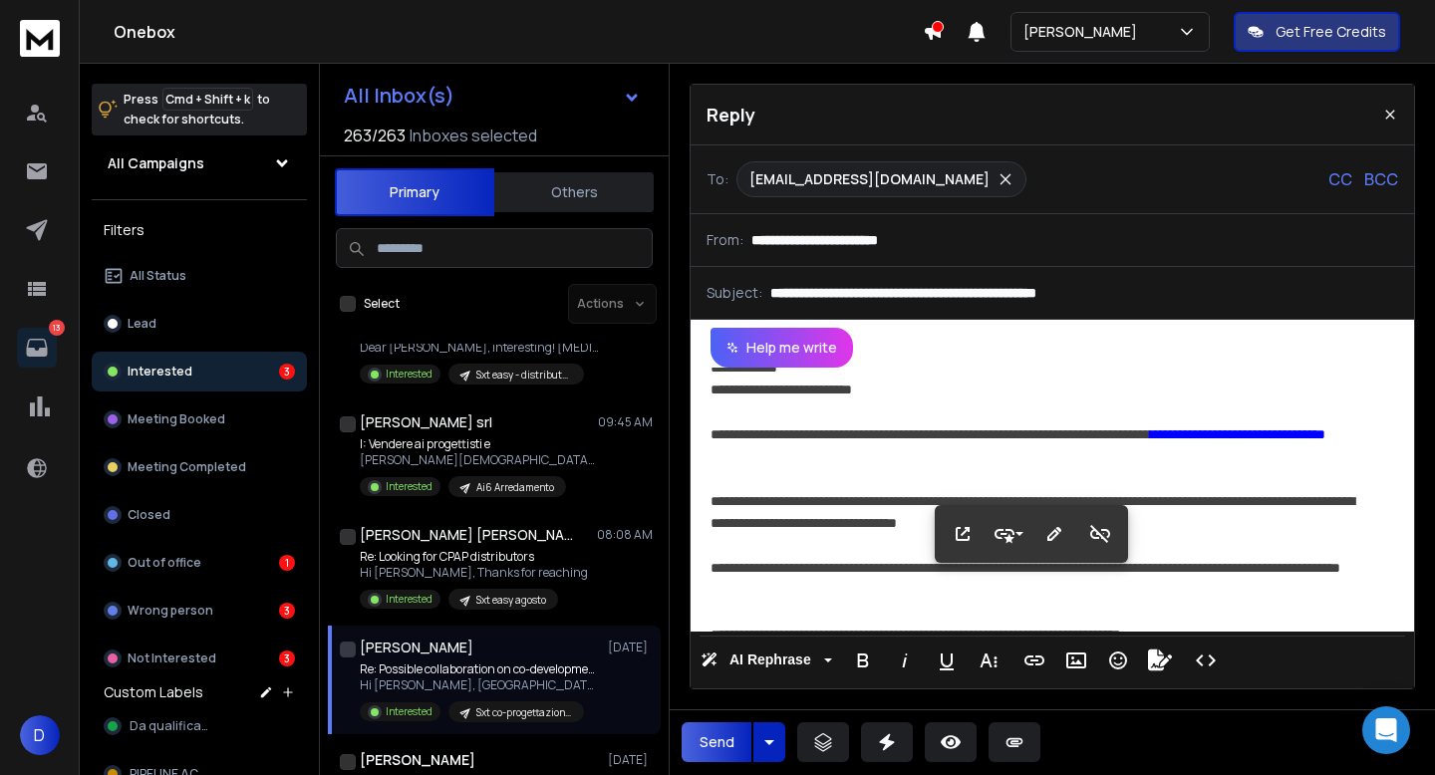
click at [1222, 524] on p "**********" at bounding box center [1042, 557] width 663 height 134
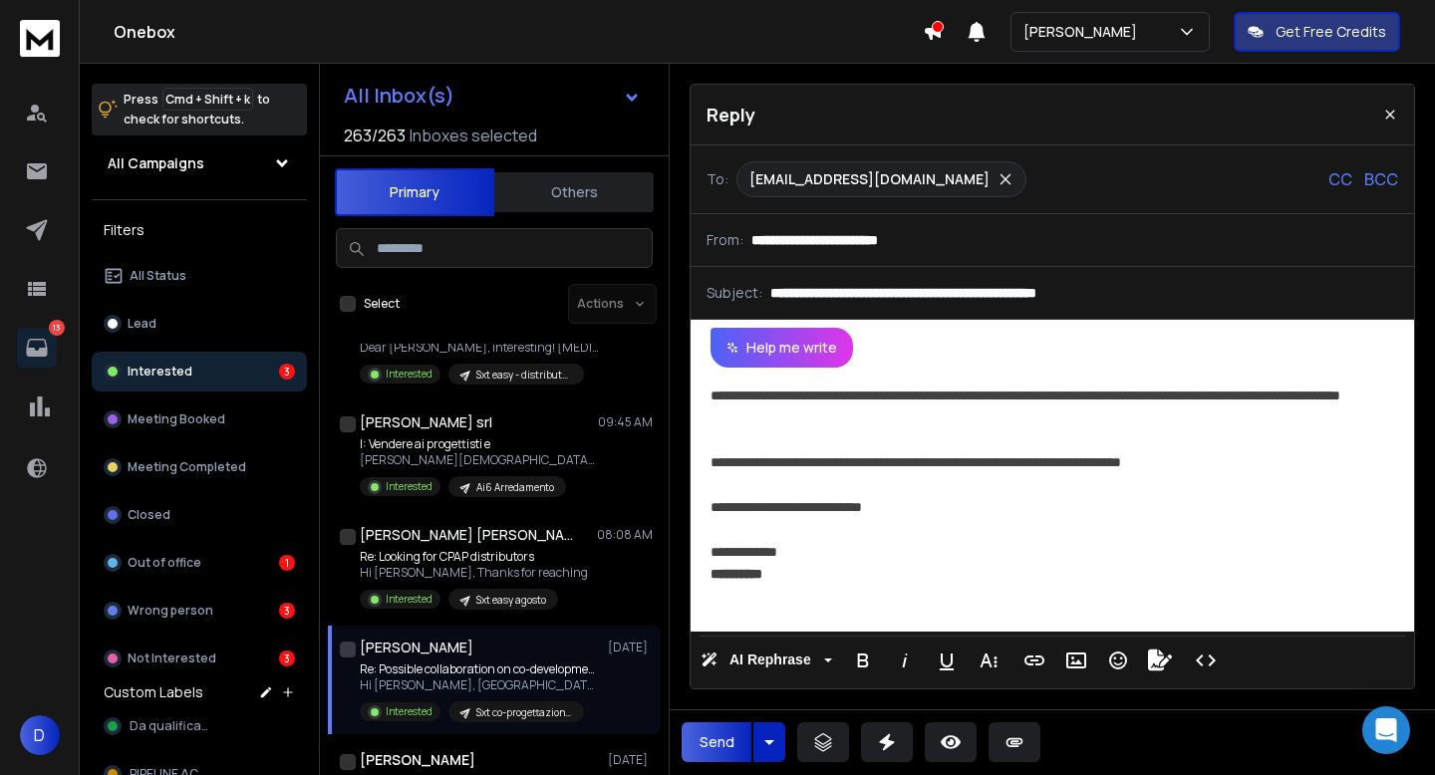
scroll to position [204, 0]
click at [729, 749] on button "Send" at bounding box center [717, 743] width 70 height 40
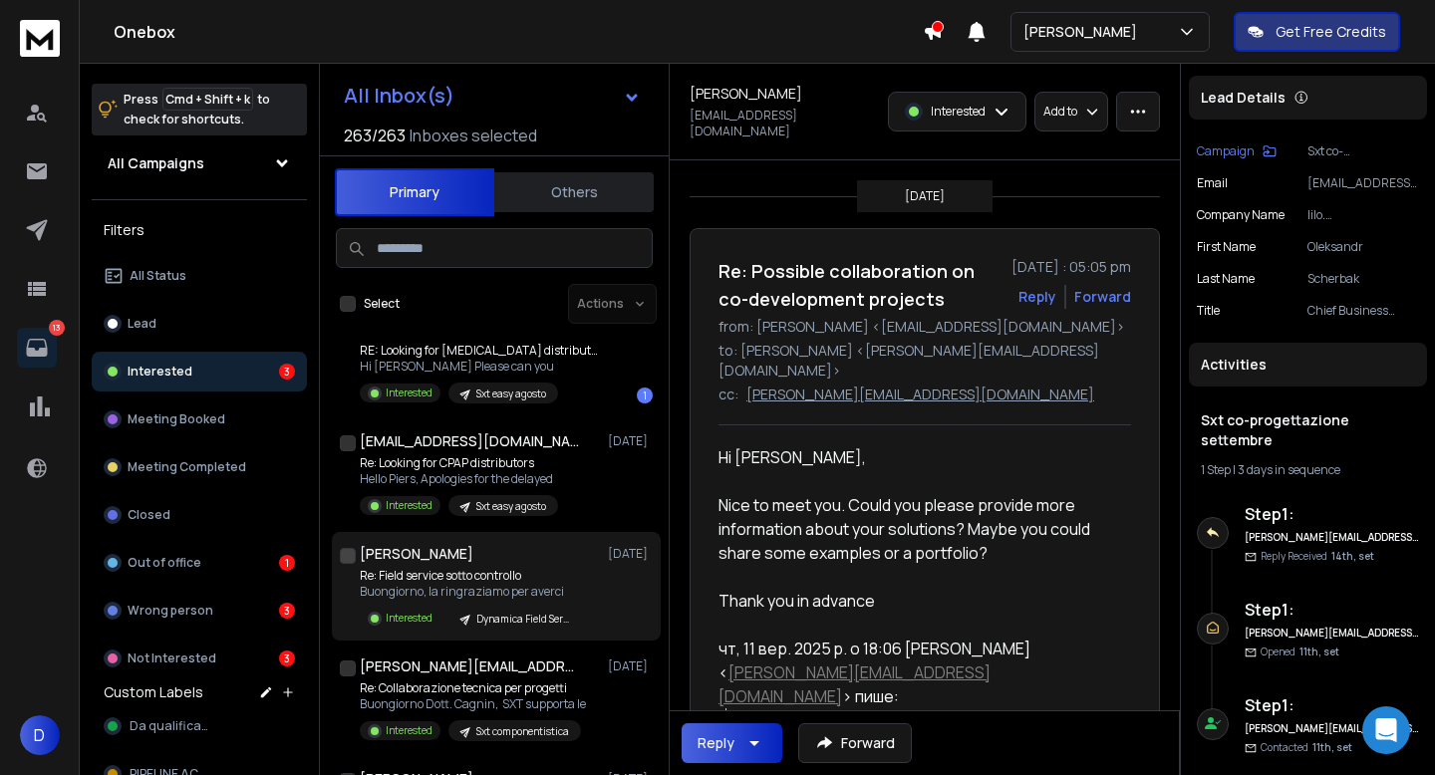
scroll to position [1224, 0]
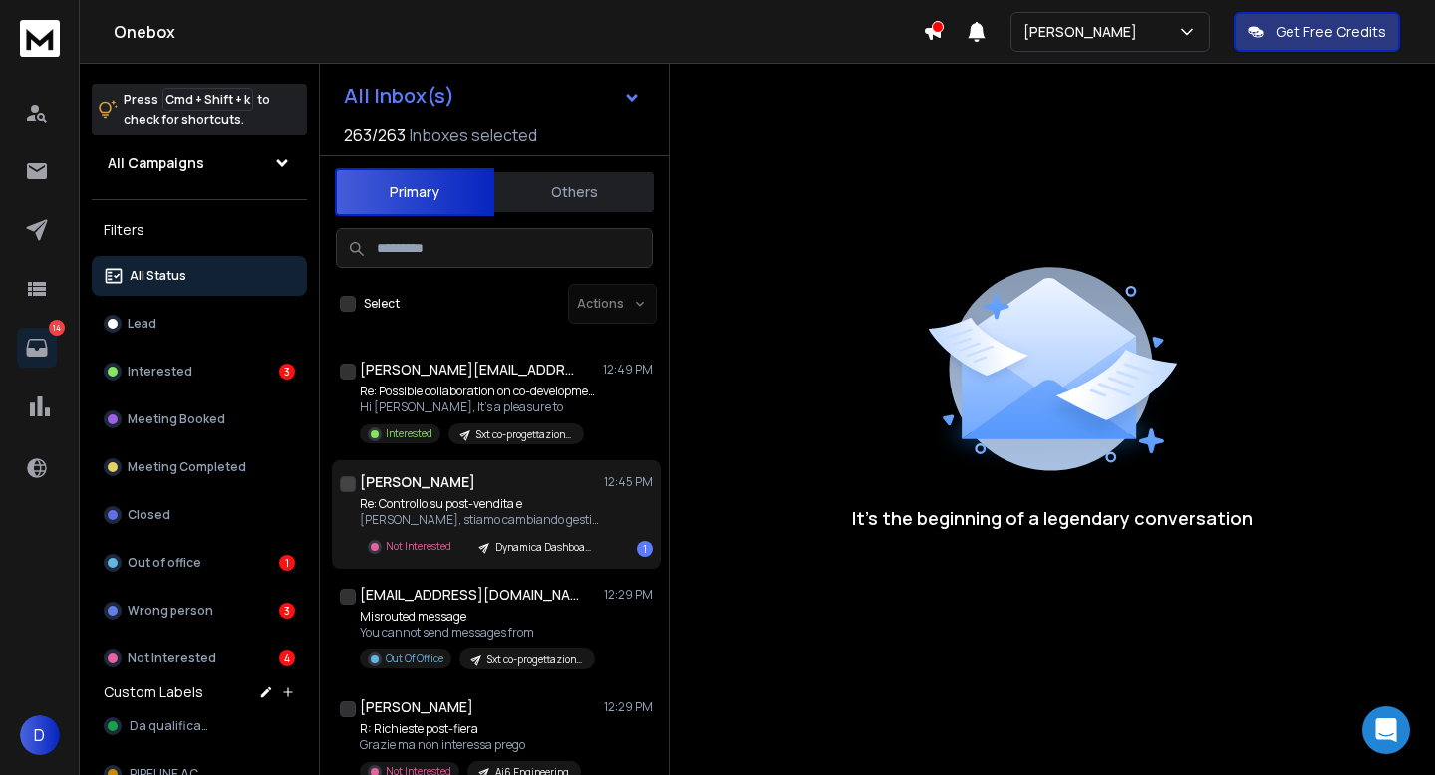
click at [594, 508] on p "Re: Controllo su post-vendita e" at bounding box center [479, 504] width 239 height 16
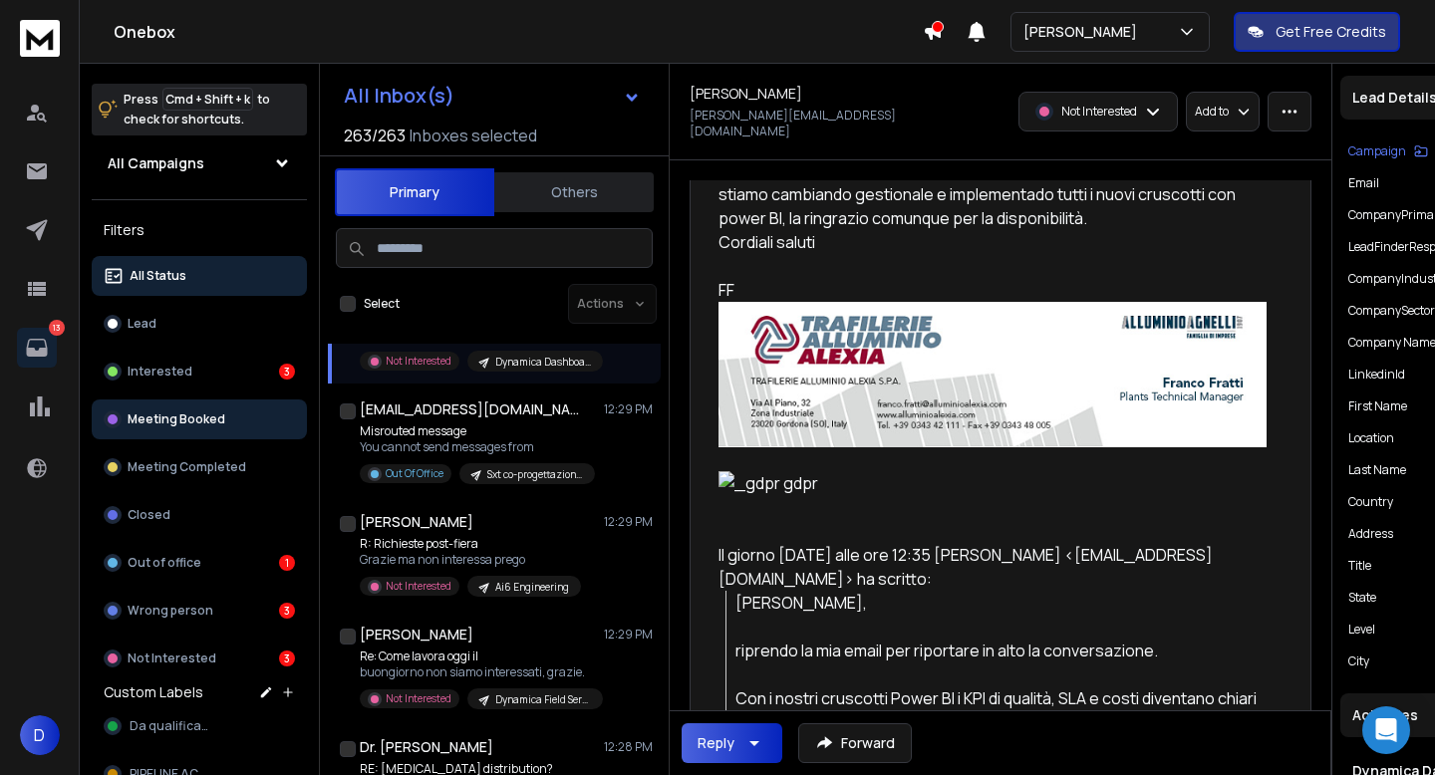
scroll to position [186, 0]
click at [205, 375] on button "Interested 3" at bounding box center [199, 372] width 215 height 40
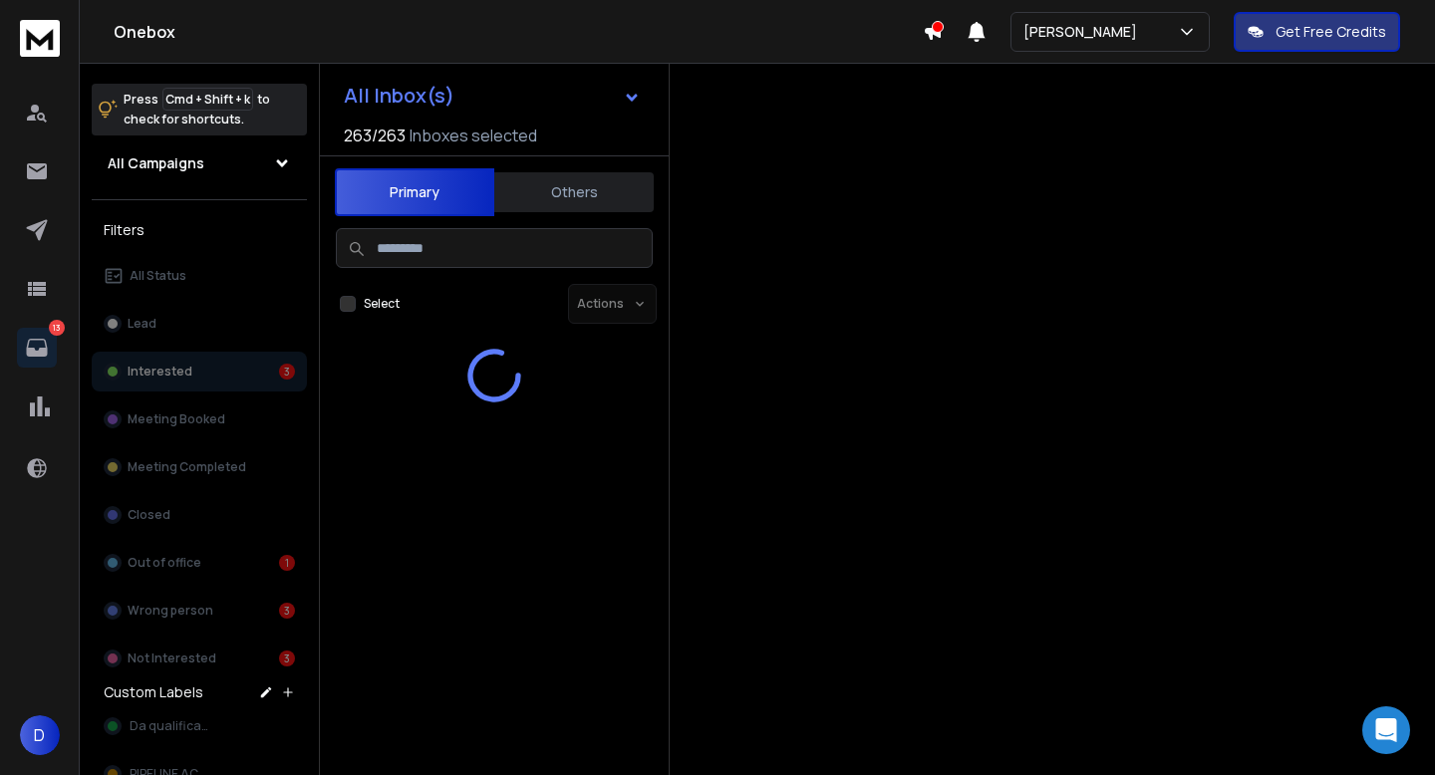
scroll to position [0, 0]
